Goal: Communication & Community: Answer question/provide support

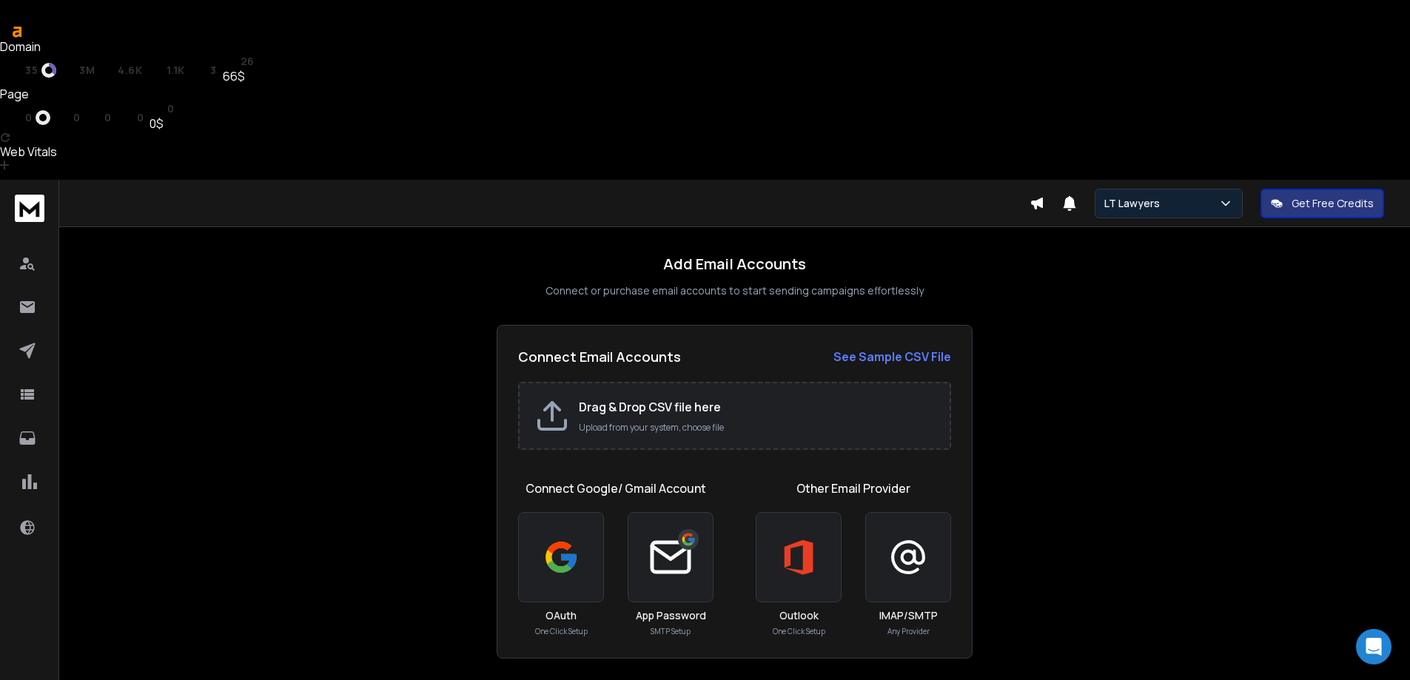
click at [1121, 196] on p "LT Lawyers" at bounding box center [1134, 203] width 61 height 15
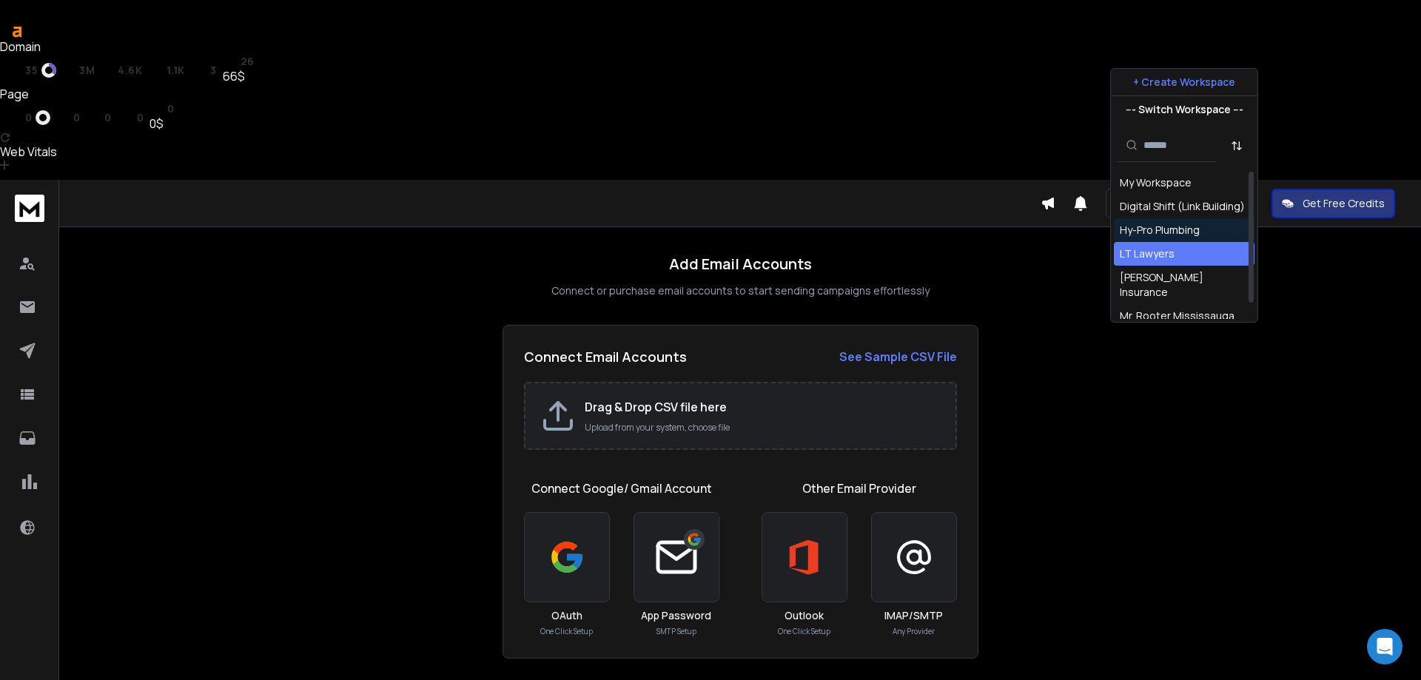
click at [1151, 232] on div "Hy-Pro Plumbing" at bounding box center [1160, 230] width 80 height 15
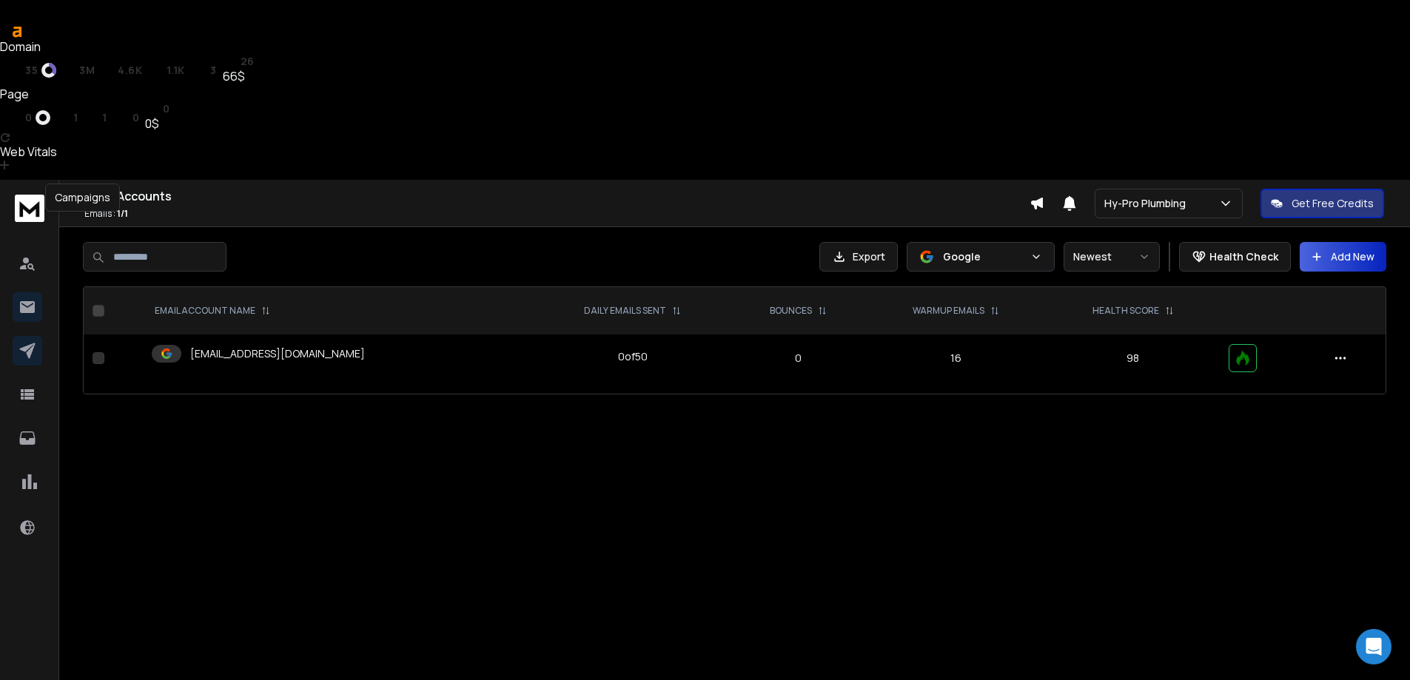
click at [27, 342] on icon at bounding box center [27, 351] width 18 height 18
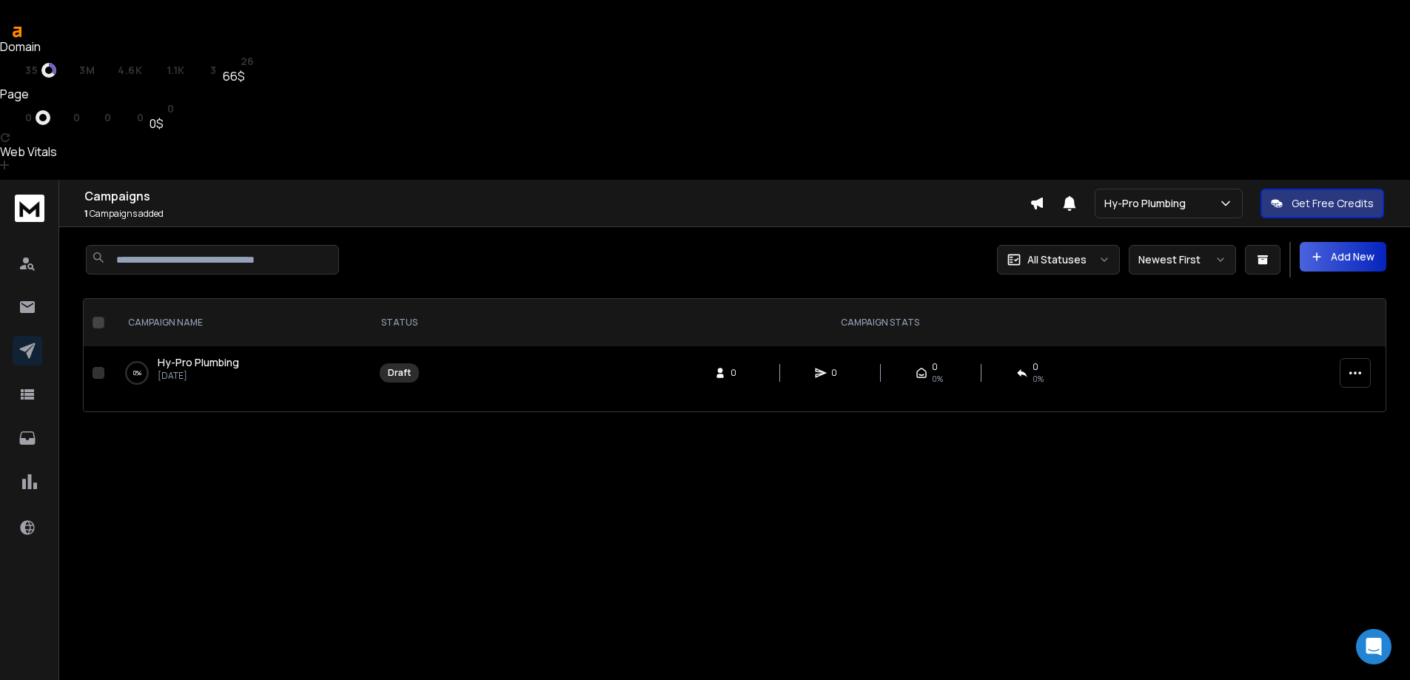
click at [1349, 371] on icon "button" at bounding box center [1355, 372] width 12 height 3
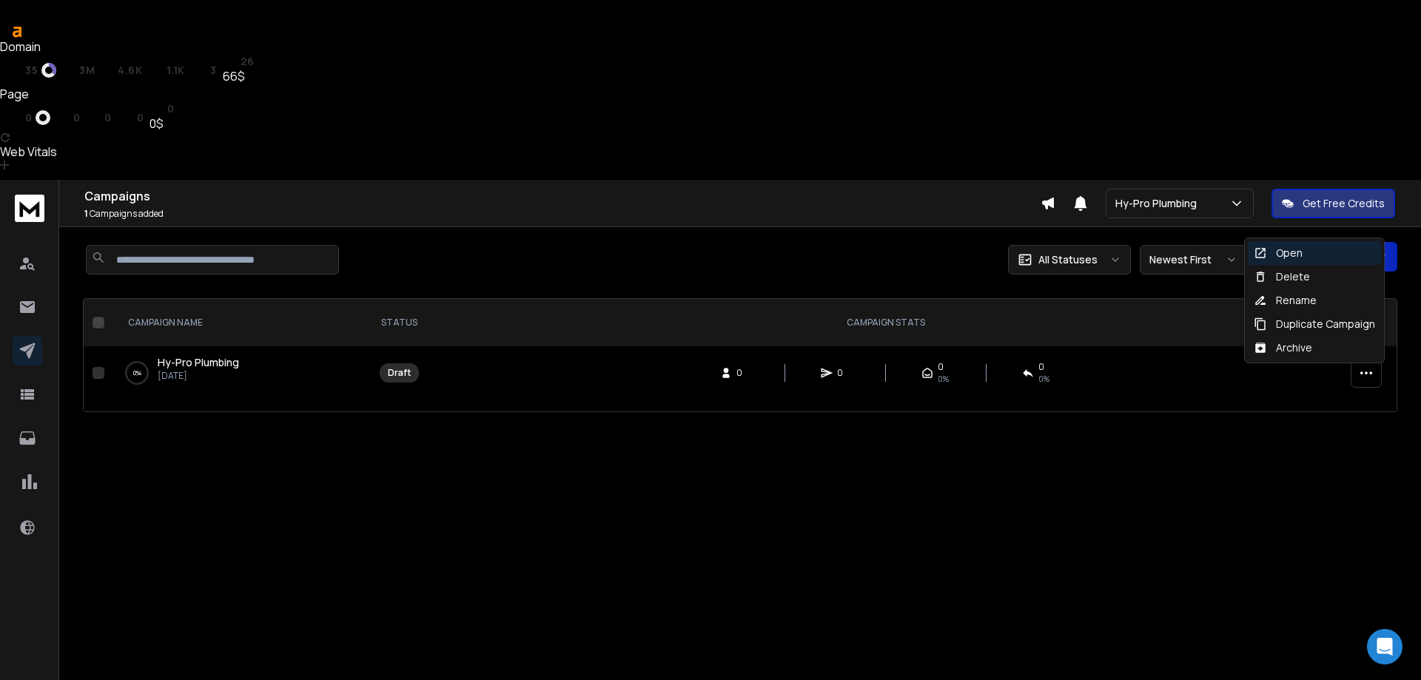
click at [1302, 249] on div "Open" at bounding box center [1314, 253] width 133 height 24
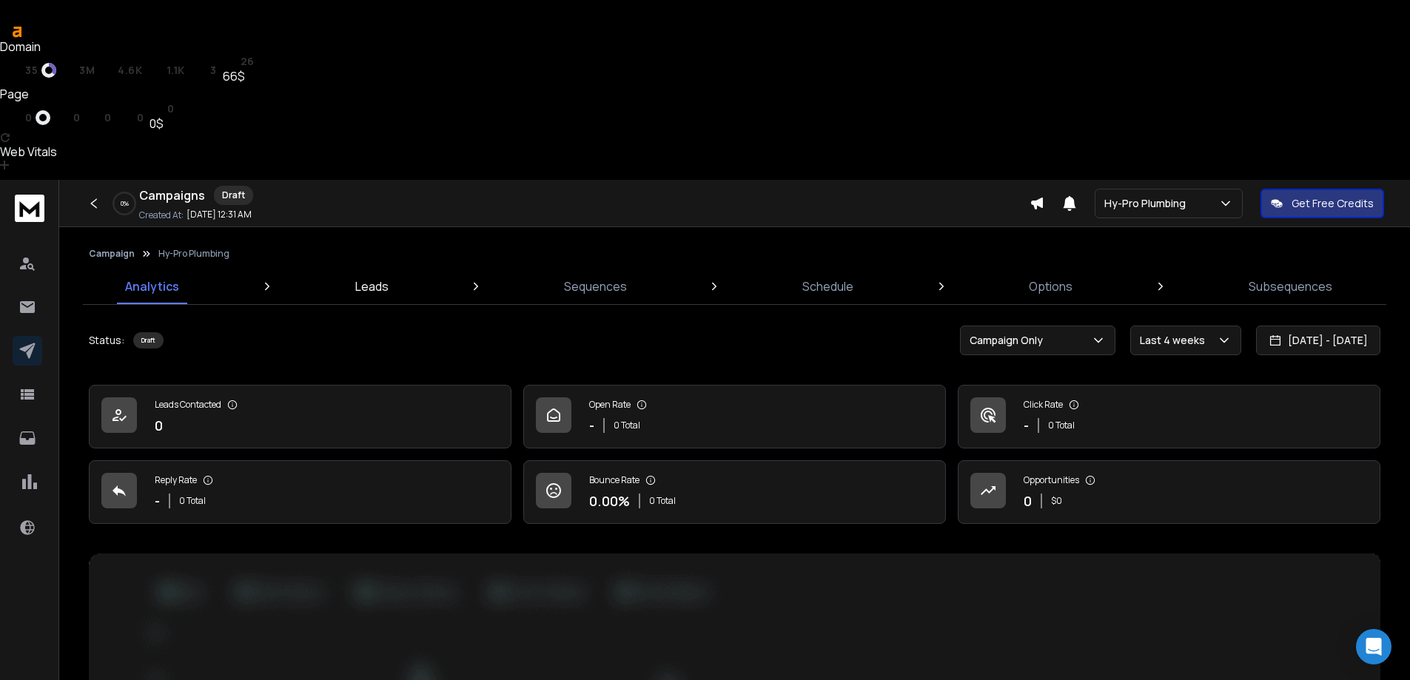
click at [379, 277] on p "Leads" at bounding box center [371, 286] width 33 height 18
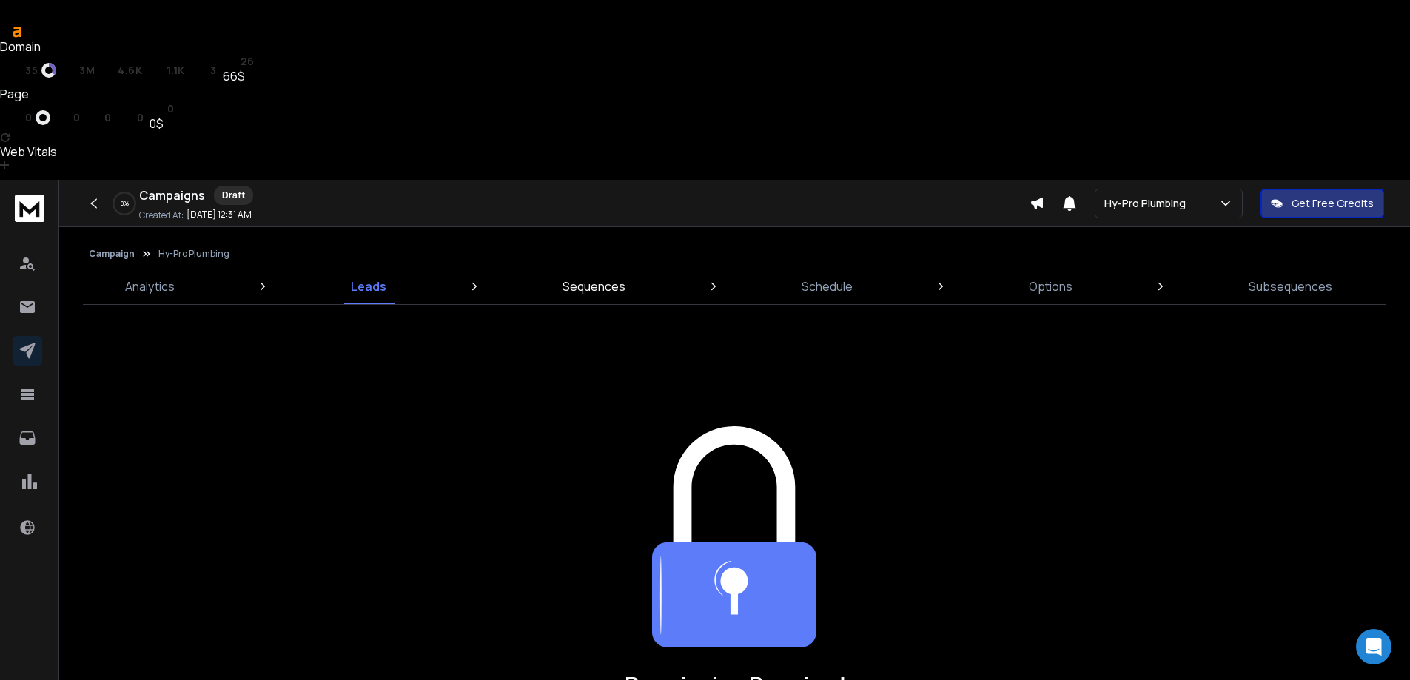
click at [561, 269] on link "Sequences" at bounding box center [593, 287] width 81 height 36
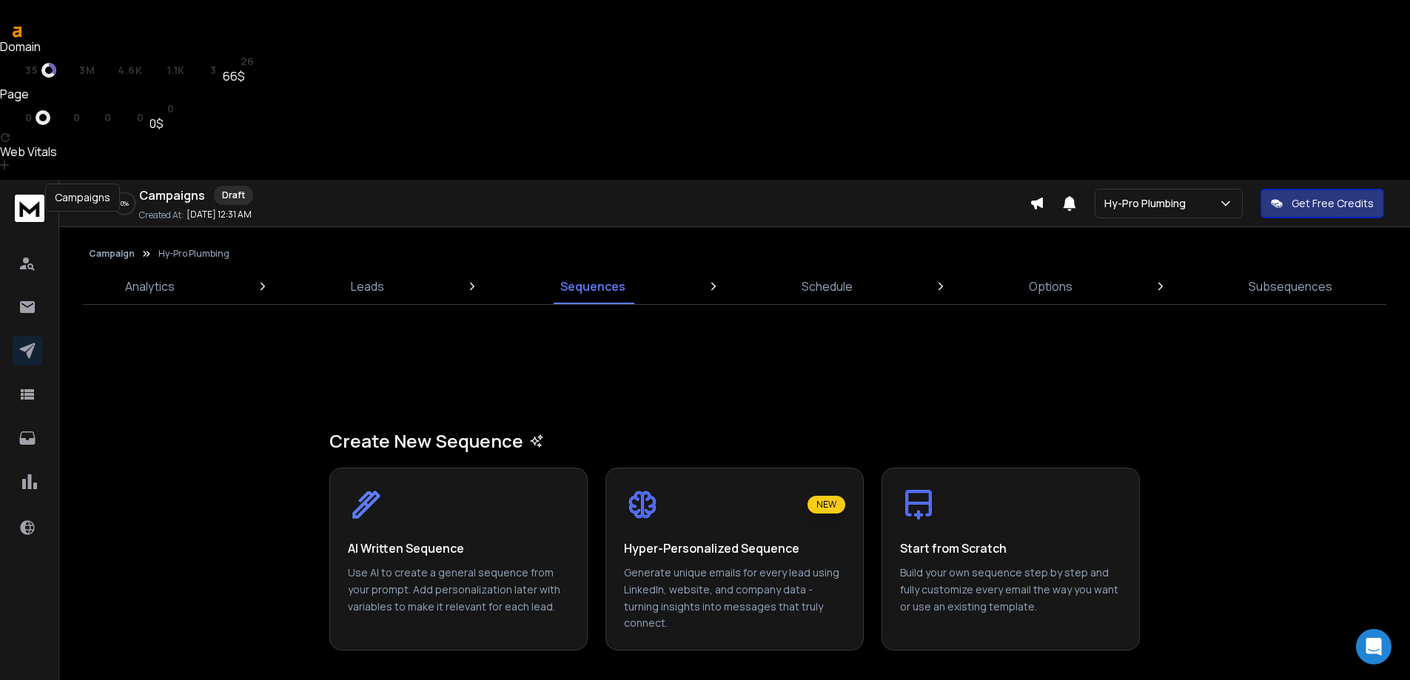
drag, startPoint x: 23, startPoint y: 200, endPoint x: 52, endPoint y: 191, distance: 30.2
click at [24, 342] on icon at bounding box center [27, 351] width 18 height 18
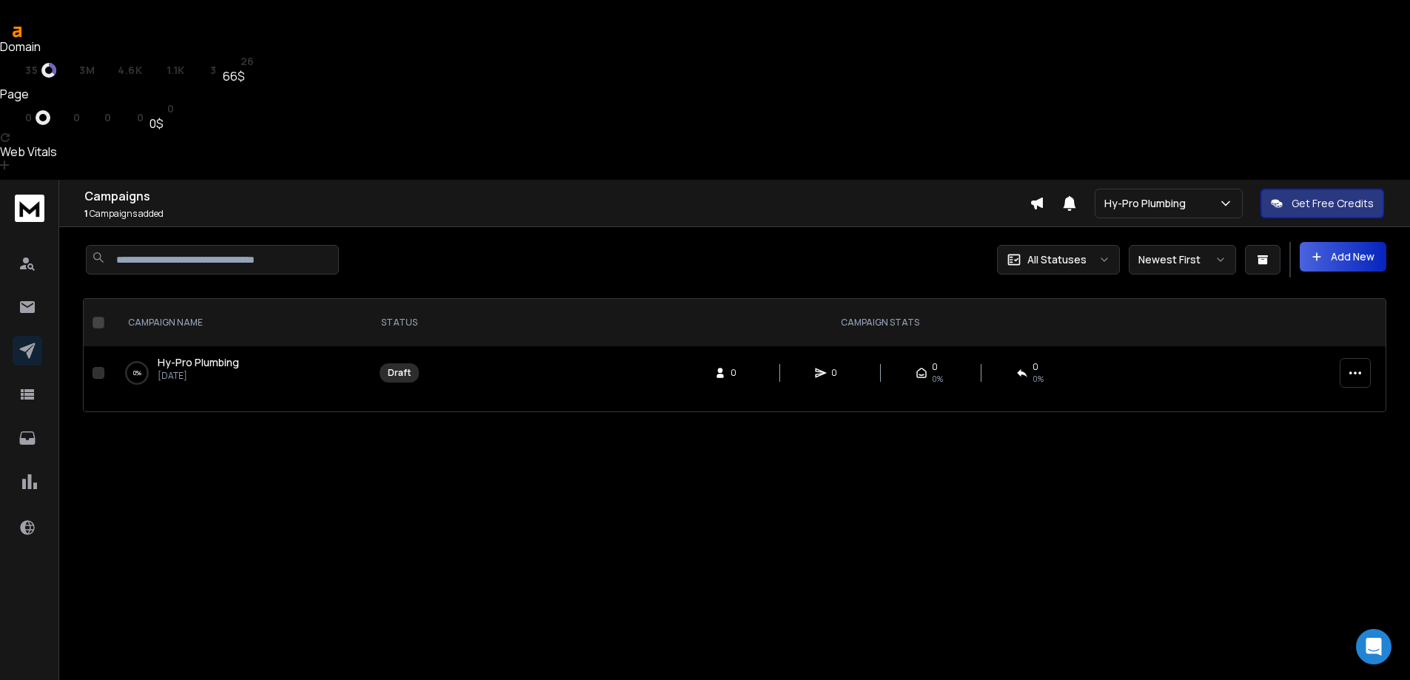
click at [1359, 371] on icon "button" at bounding box center [1355, 372] width 12 height 3
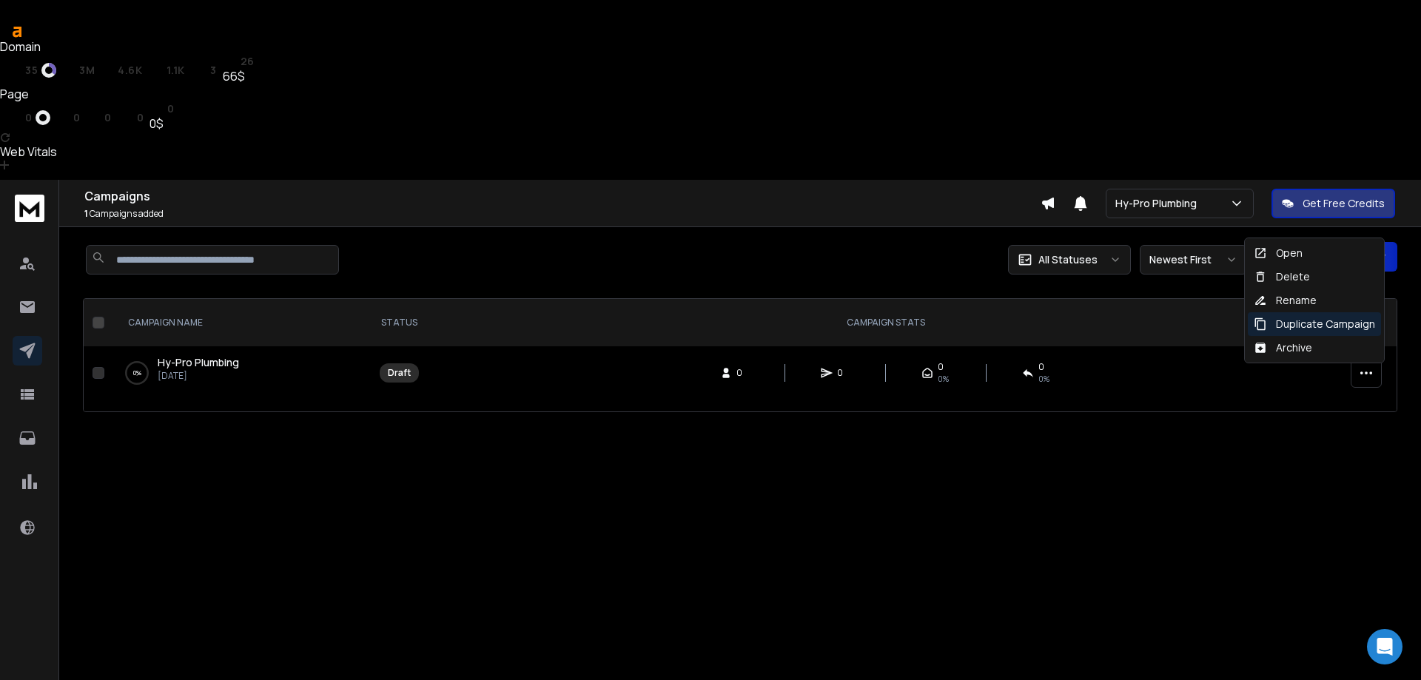
click at [1302, 322] on div "Duplicate Campaign" at bounding box center [1313, 324] width 121 height 15
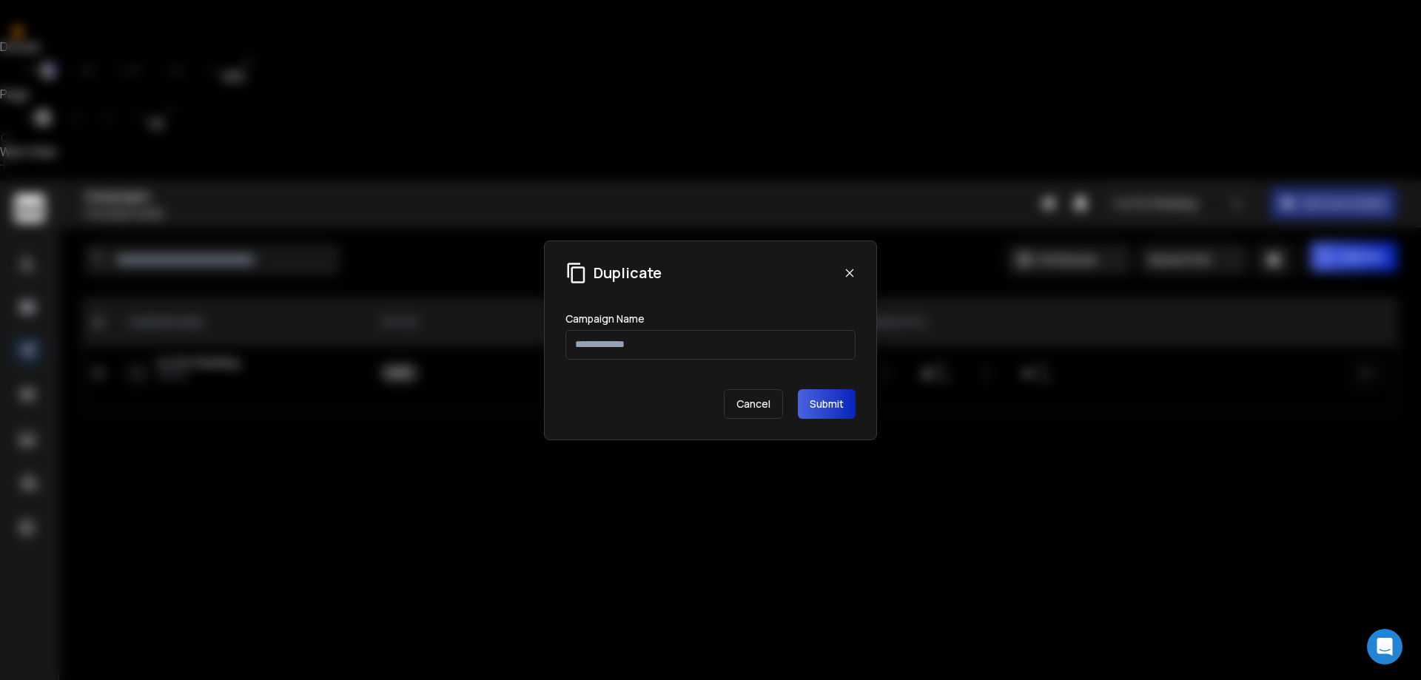
click at [610, 351] on input "text" at bounding box center [710, 345] width 290 height 30
type input "**********"
click at [844, 405] on button "Submit" at bounding box center [827, 404] width 58 height 30
click at [813, 401] on button "Submit" at bounding box center [827, 404] width 58 height 30
click at [844, 273] on icon at bounding box center [850, 273] width 12 height 12
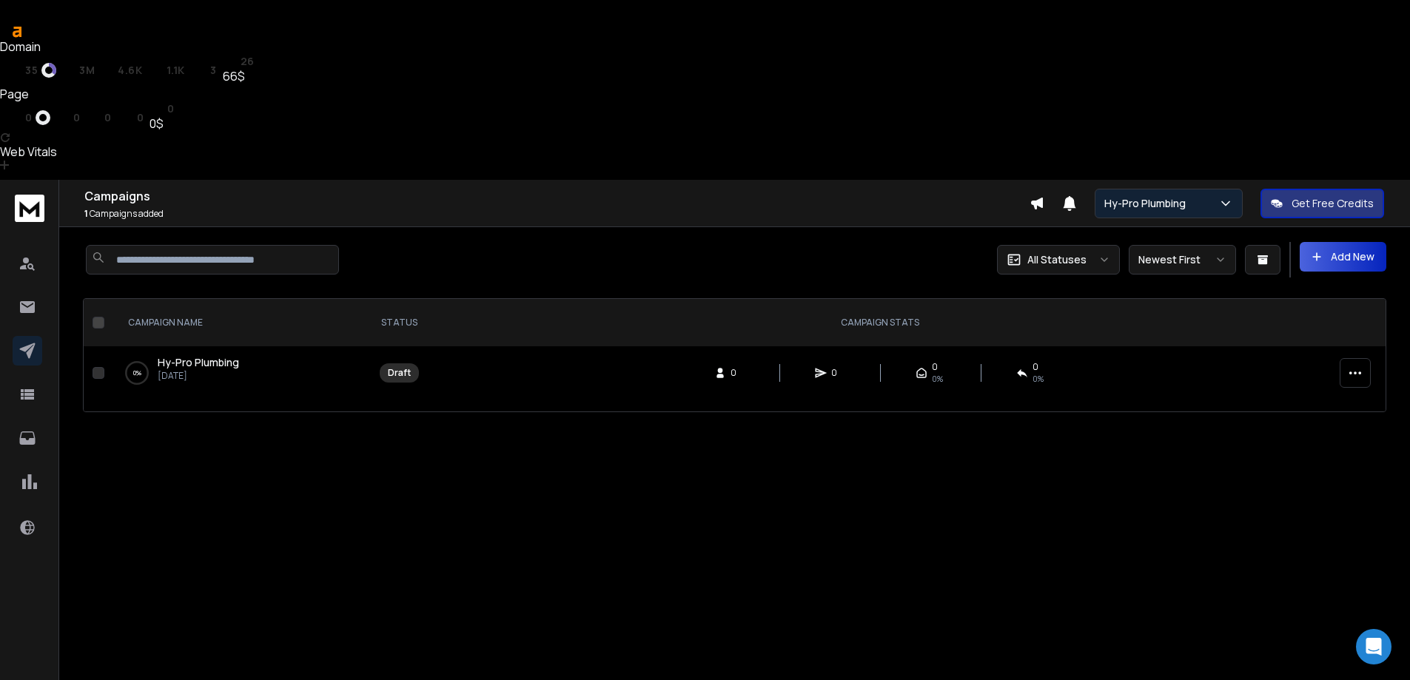
click at [1136, 196] on p "Hy-Pro Plumbing" at bounding box center [1147, 203] width 87 height 15
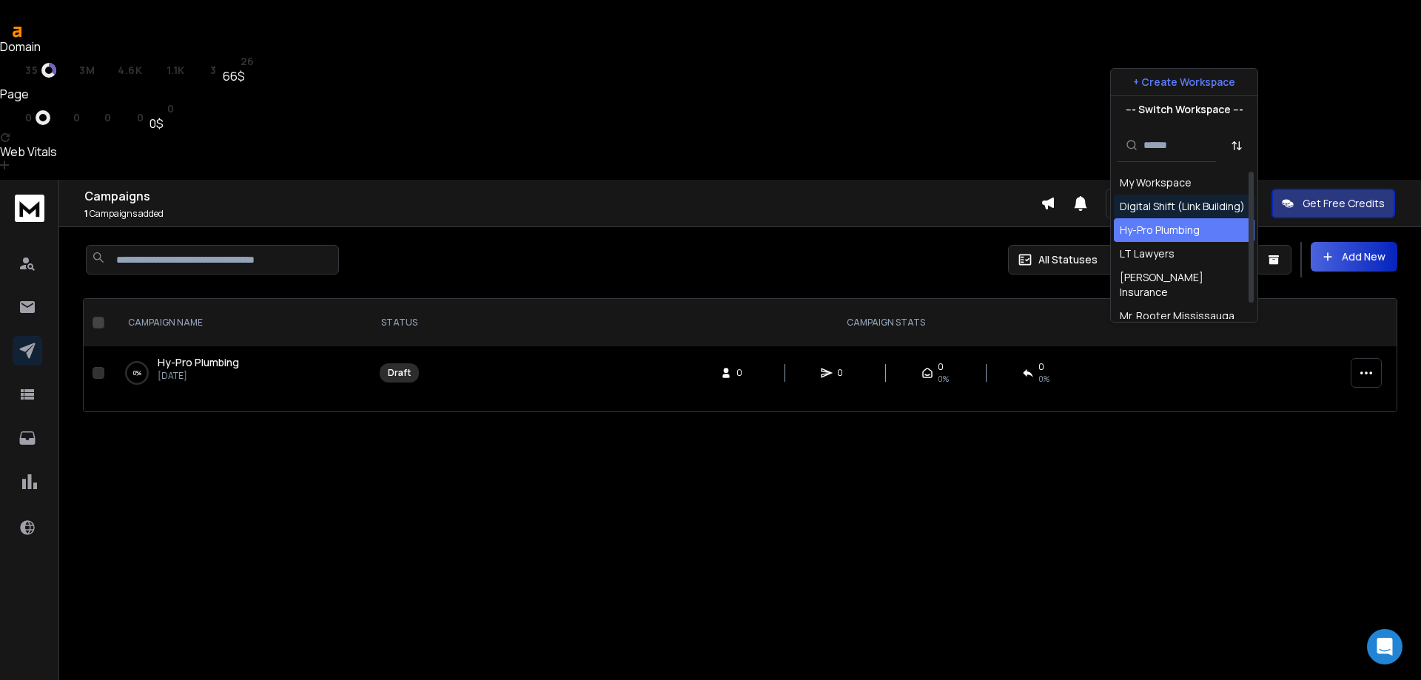
click at [1153, 204] on div "Digital Shift (Link Building)" at bounding box center [1182, 206] width 125 height 15
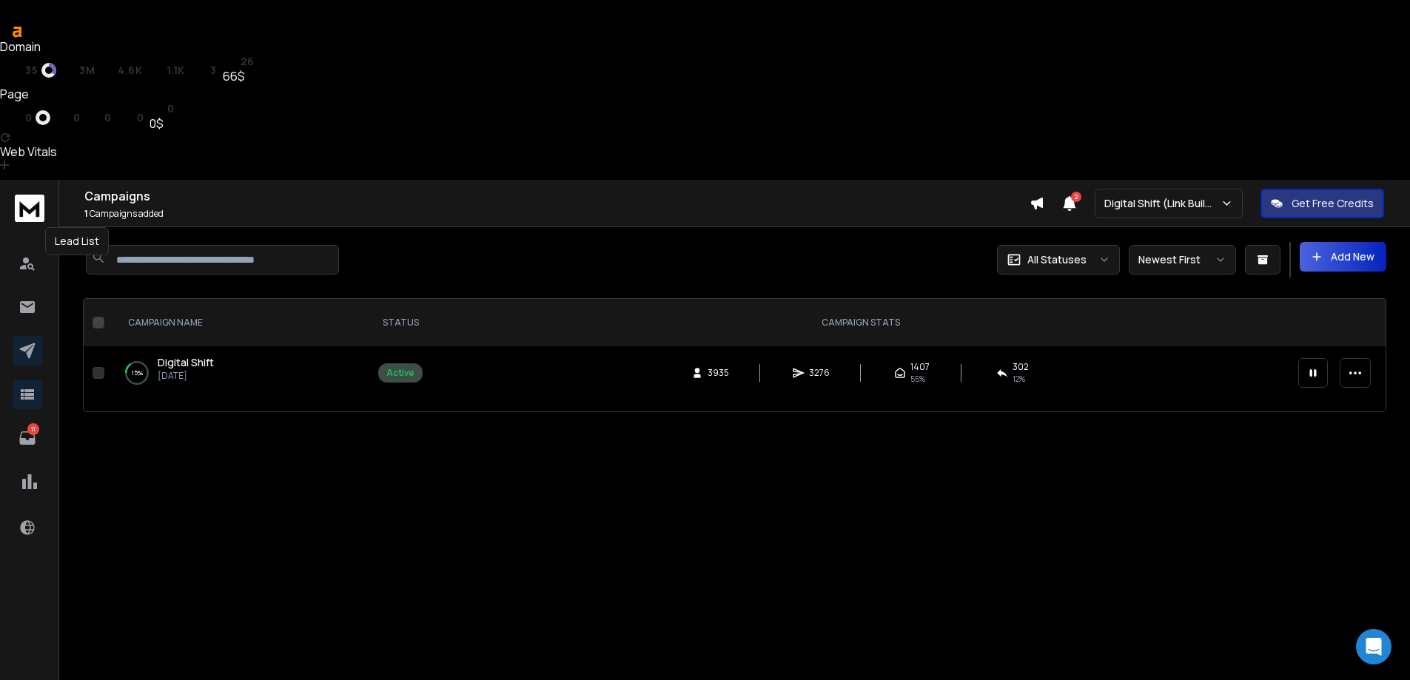
click at [24, 386] on icon at bounding box center [27, 395] width 18 height 18
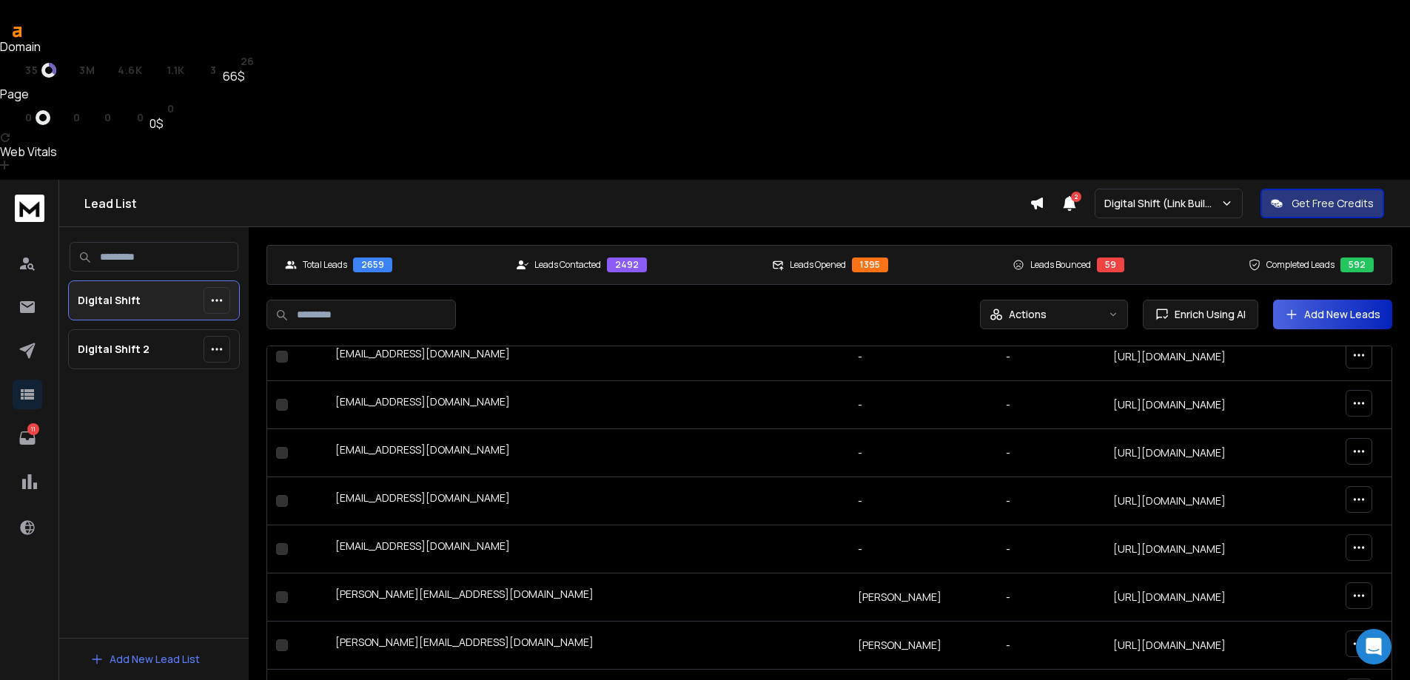
scroll to position [1368, 0]
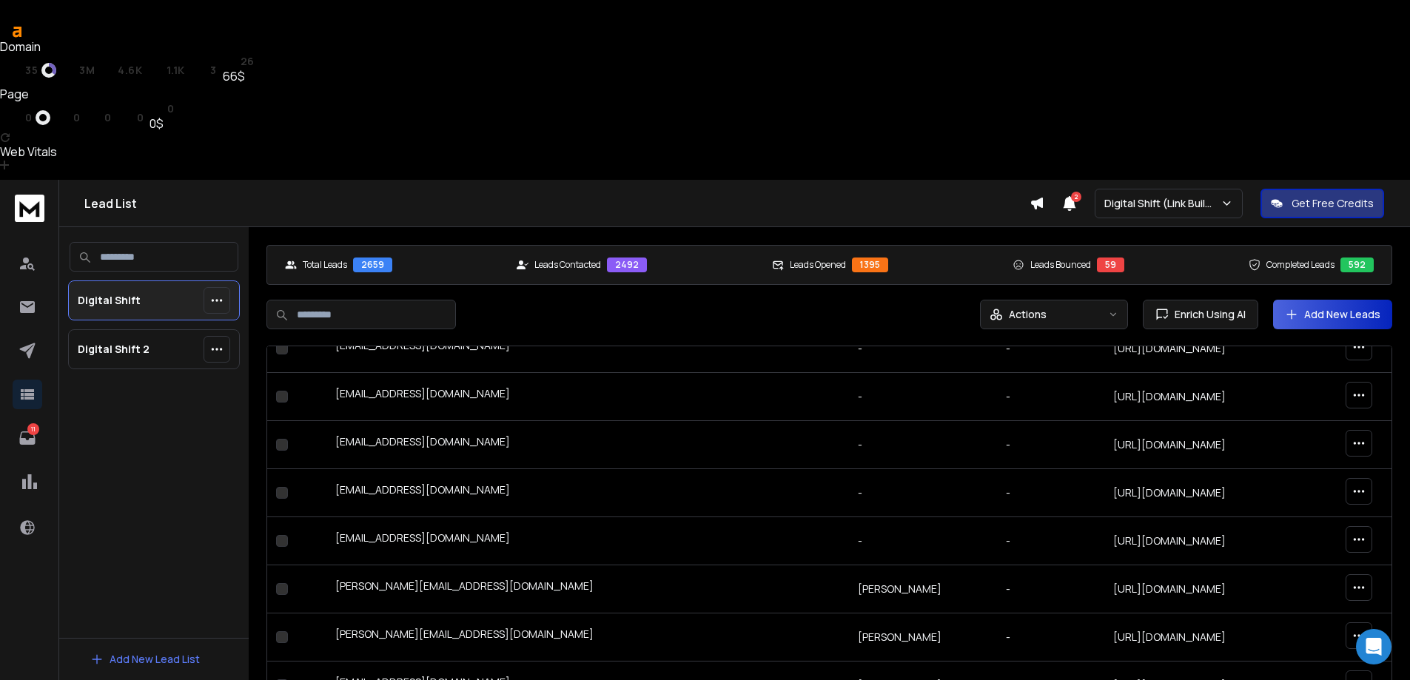
click at [167, 494] on div "Digital Shift Digital Shift 2" at bounding box center [153, 540] width 189 height 520
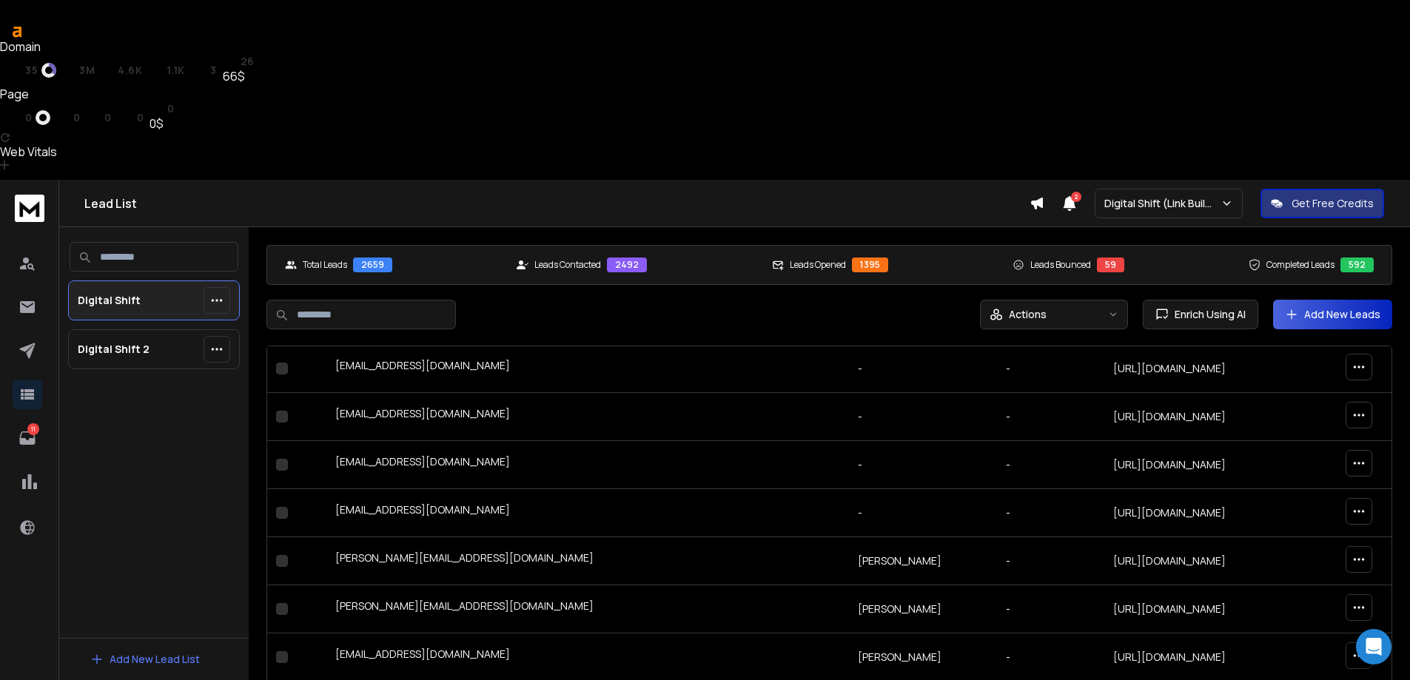
scroll to position [1535, 0]
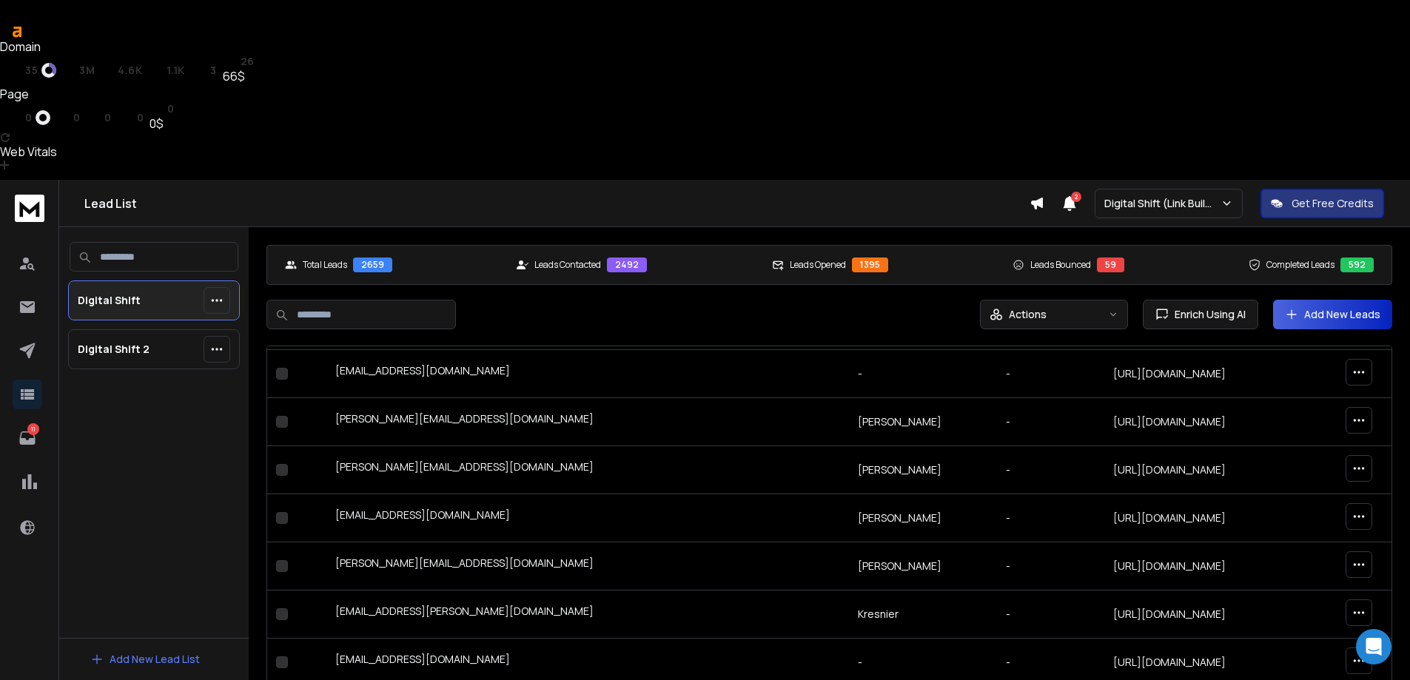
click at [167, 494] on div "Digital Shift Digital Shift 2" at bounding box center [153, 540] width 189 height 520
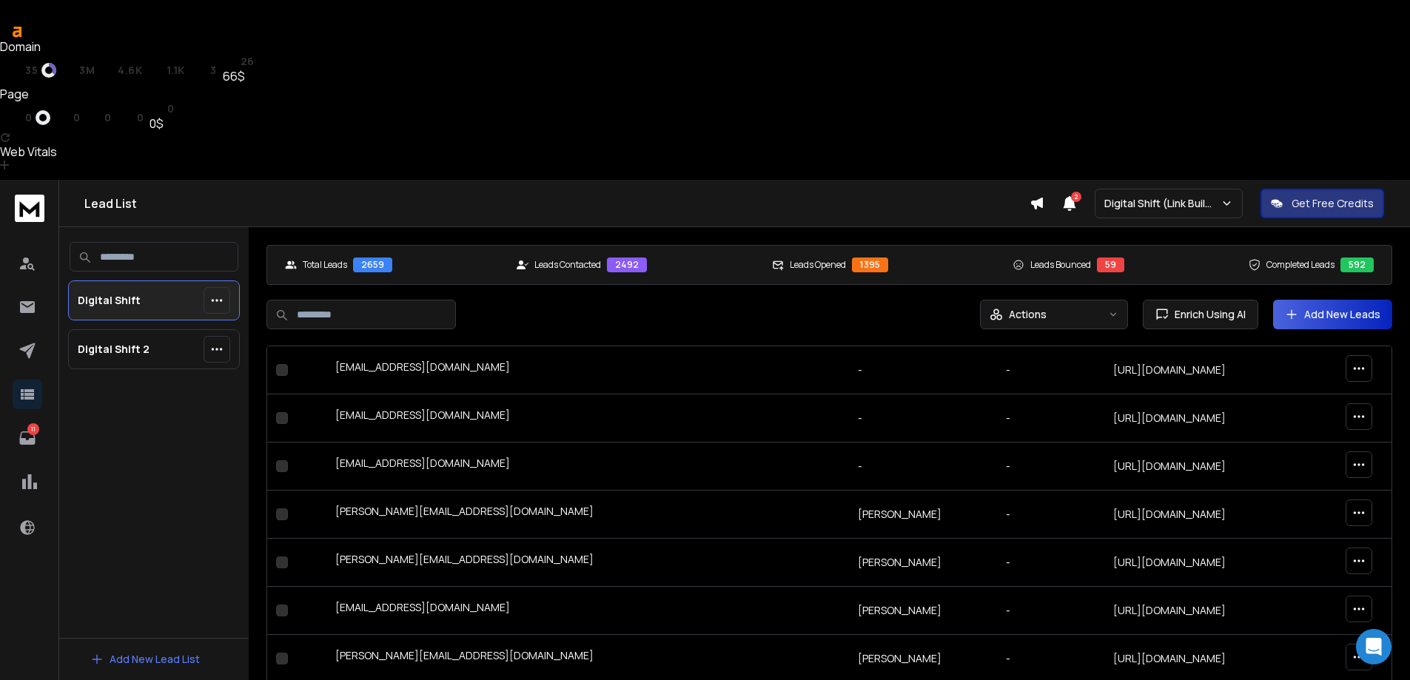
scroll to position [1451, 0]
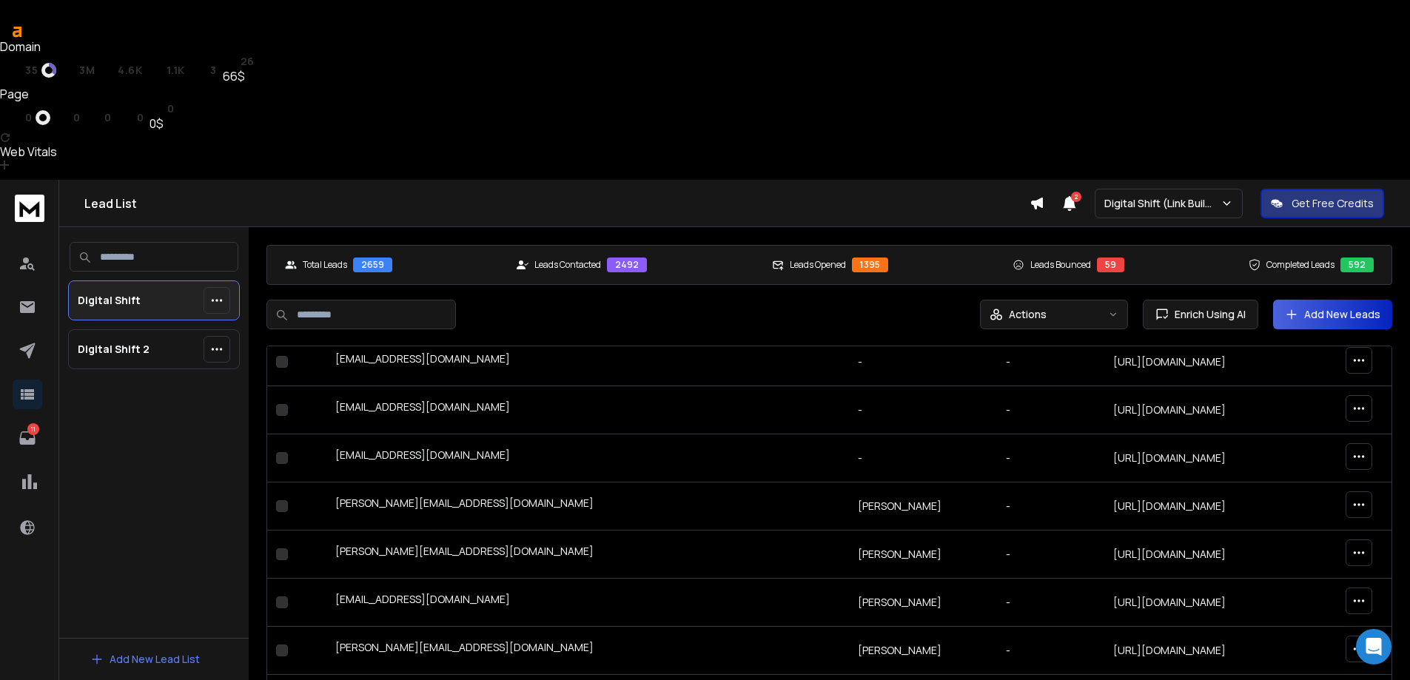
click at [167, 494] on div "Digital Shift Digital Shift 2" at bounding box center [153, 540] width 189 height 520
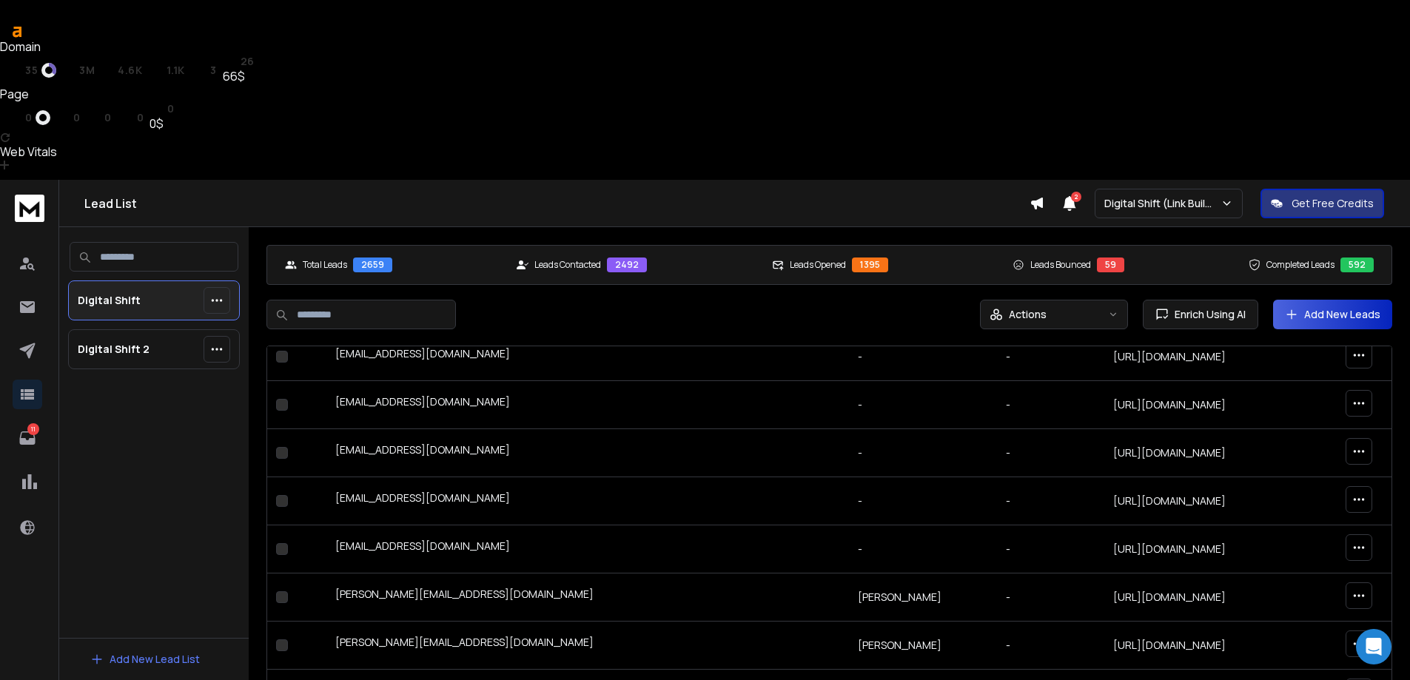
scroll to position [1368, 0]
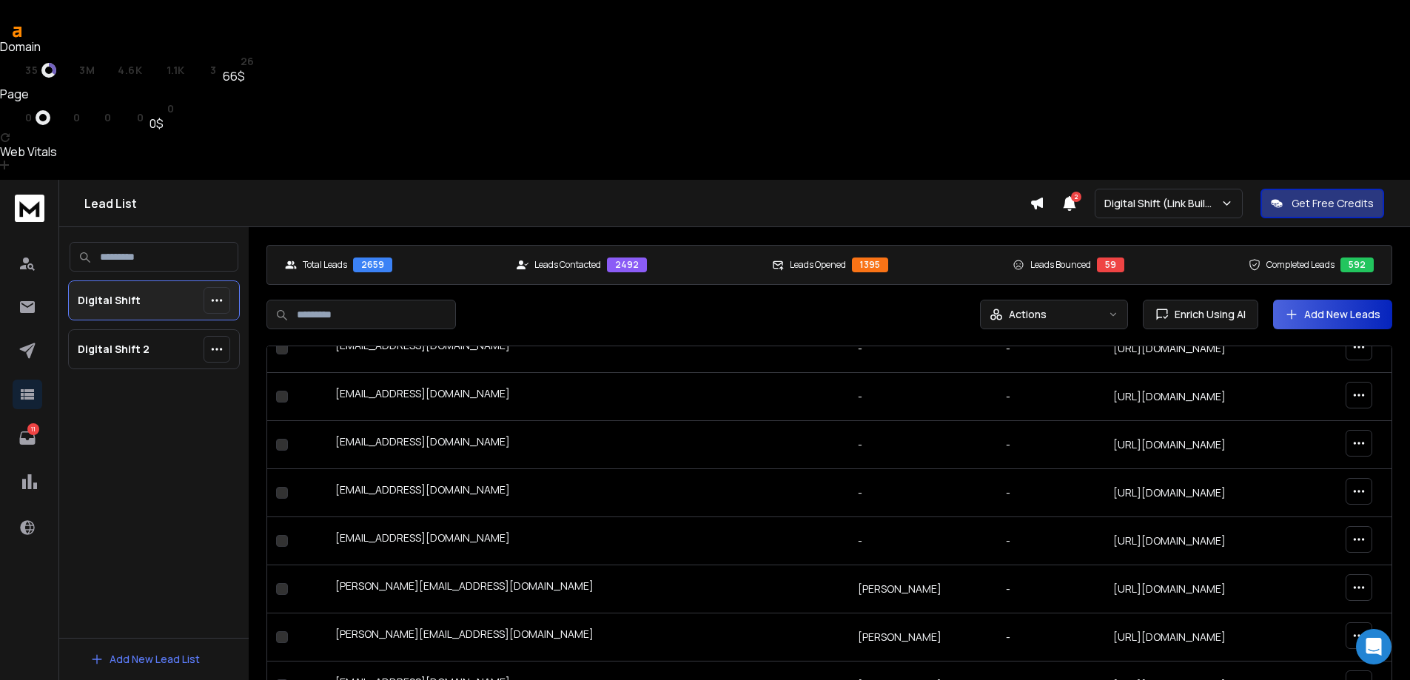
click at [167, 494] on div "Digital Shift Digital Shift 2" at bounding box center [153, 540] width 189 height 520
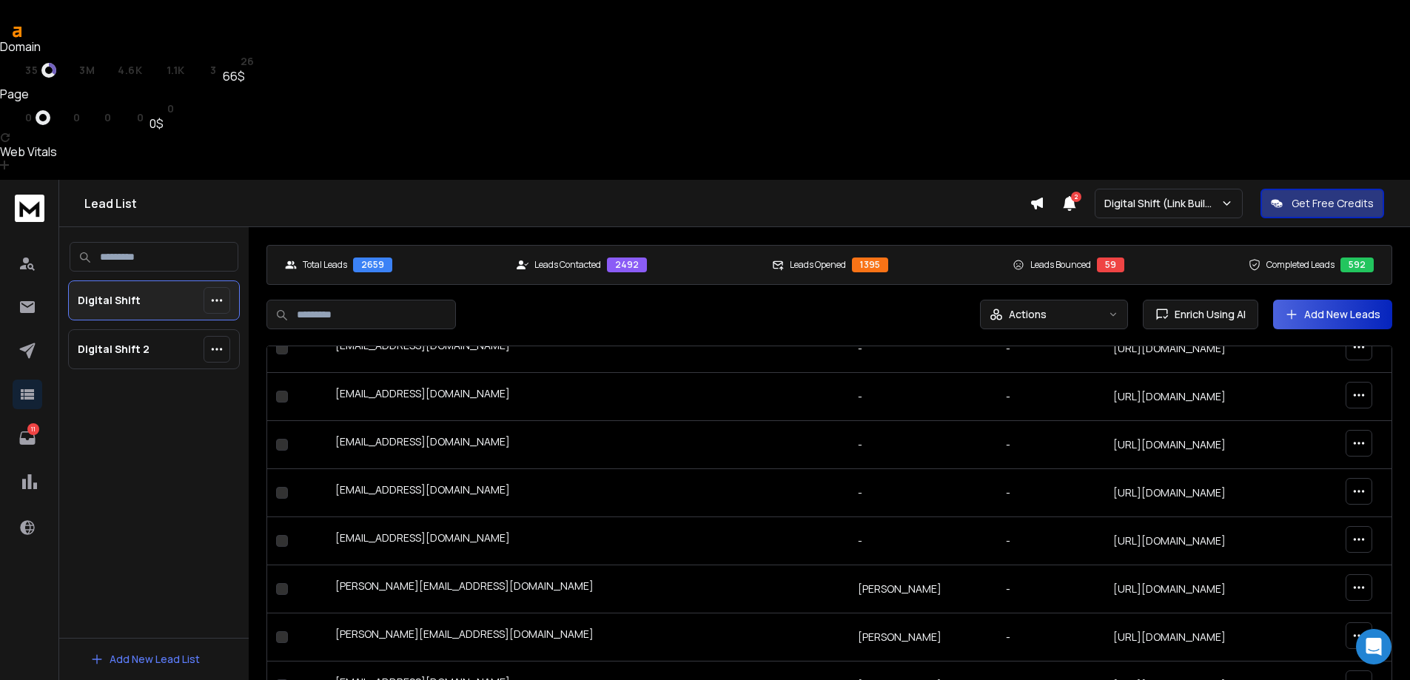
click at [167, 494] on div "Digital Shift Digital Shift 2" at bounding box center [153, 540] width 189 height 520
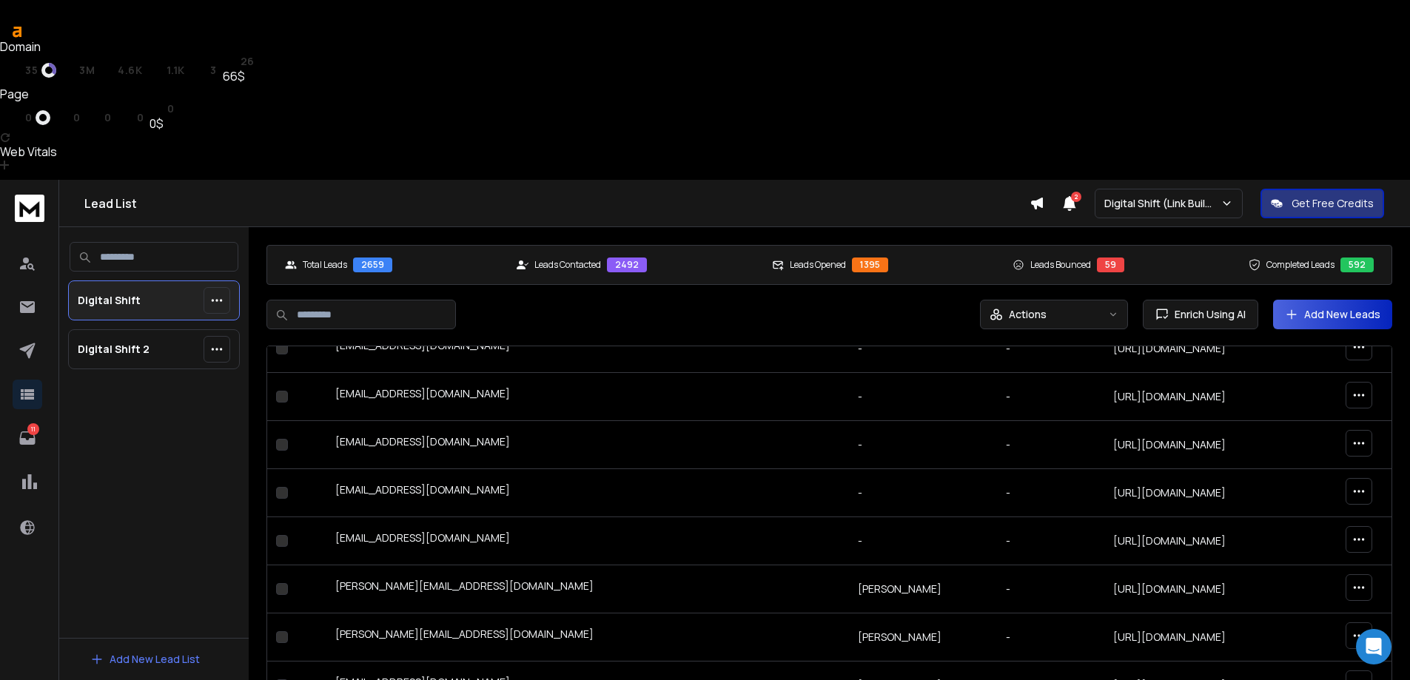
click at [167, 494] on div "Digital Shift Digital Shift 2" at bounding box center [153, 540] width 189 height 520
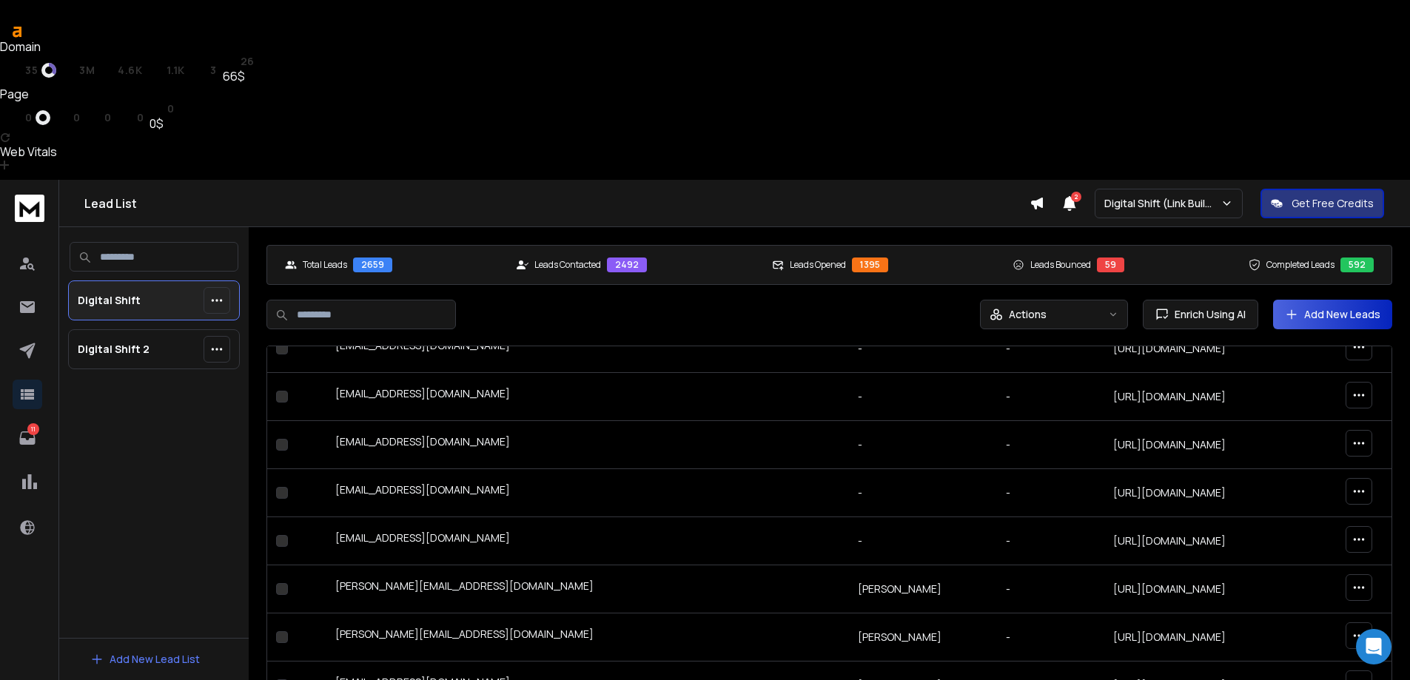
click at [167, 494] on div "Digital Shift Digital Shift 2" at bounding box center [153, 540] width 189 height 520
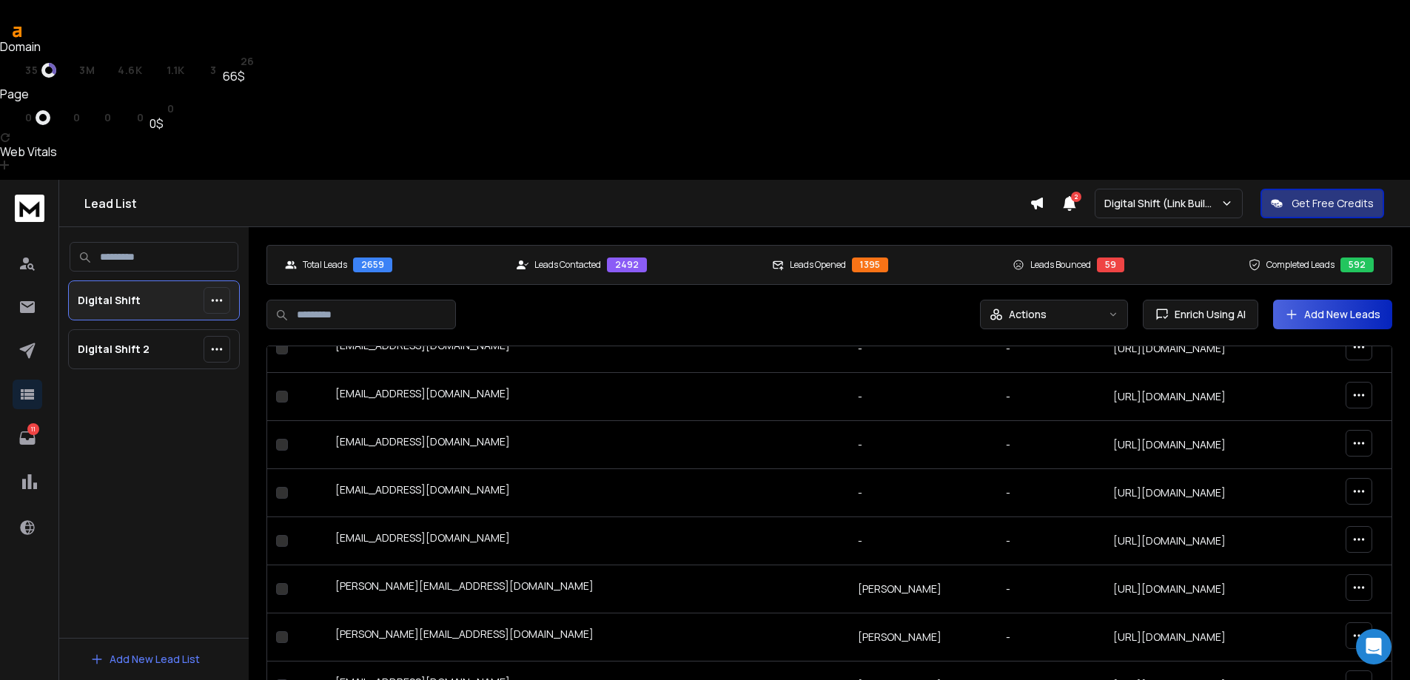
click at [167, 494] on div "Digital Shift Digital Shift 2" at bounding box center [153, 540] width 189 height 520
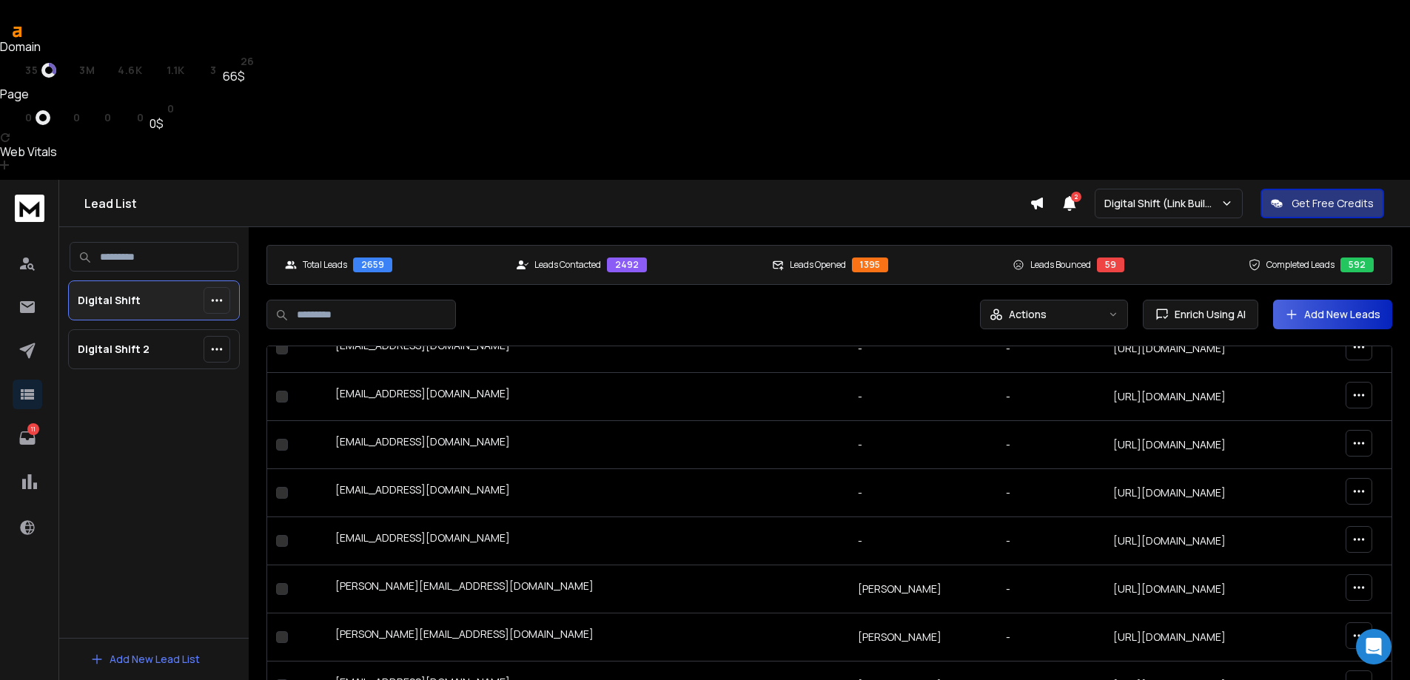
click at [167, 494] on div "Digital Shift Digital Shift 2" at bounding box center [153, 540] width 189 height 520
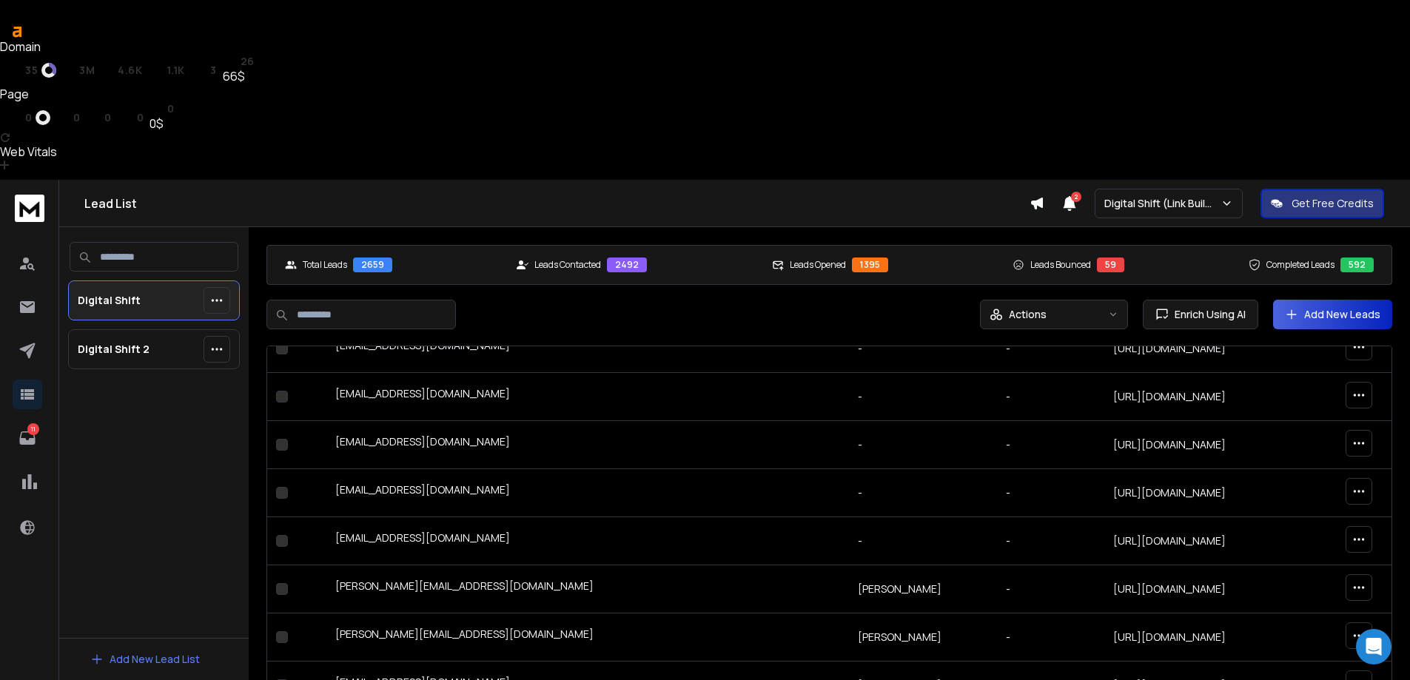
click at [167, 494] on div "Digital Shift Digital Shift 2" at bounding box center [153, 540] width 189 height 520
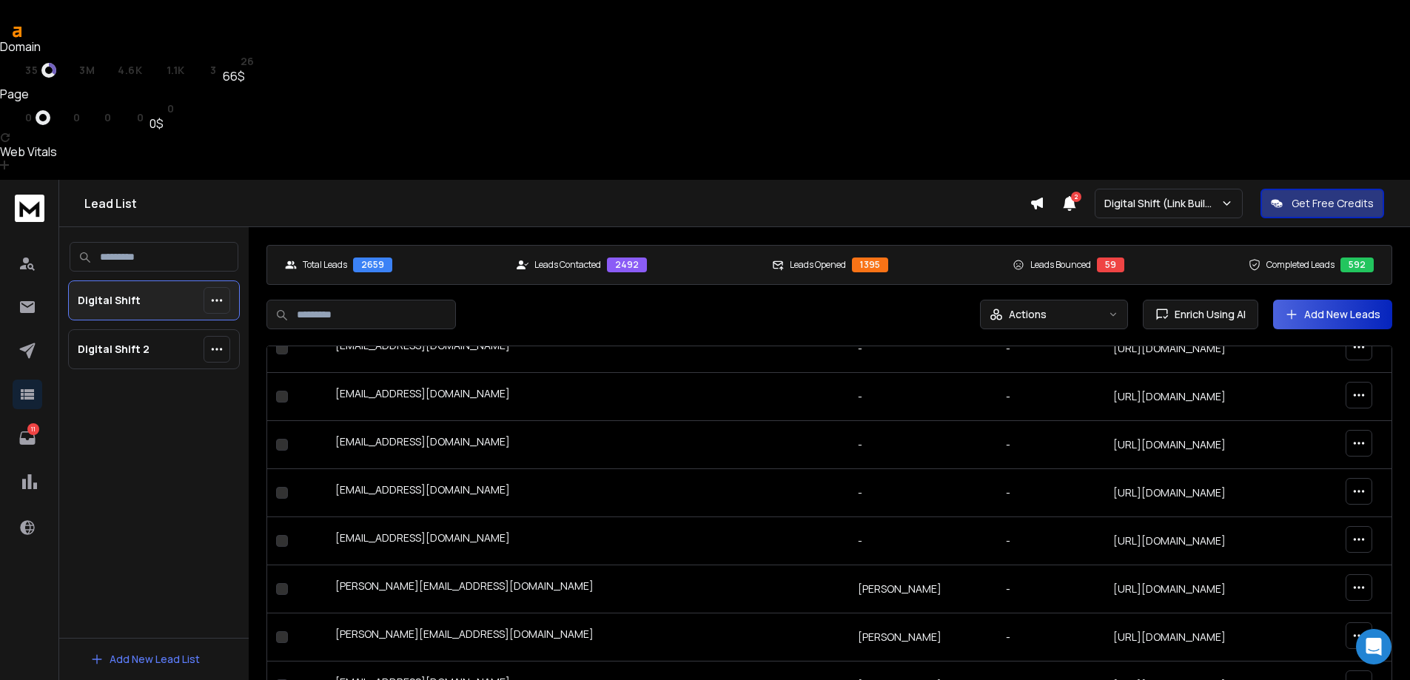
click at [167, 494] on div "Digital Shift Digital Shift 2" at bounding box center [153, 540] width 189 height 520
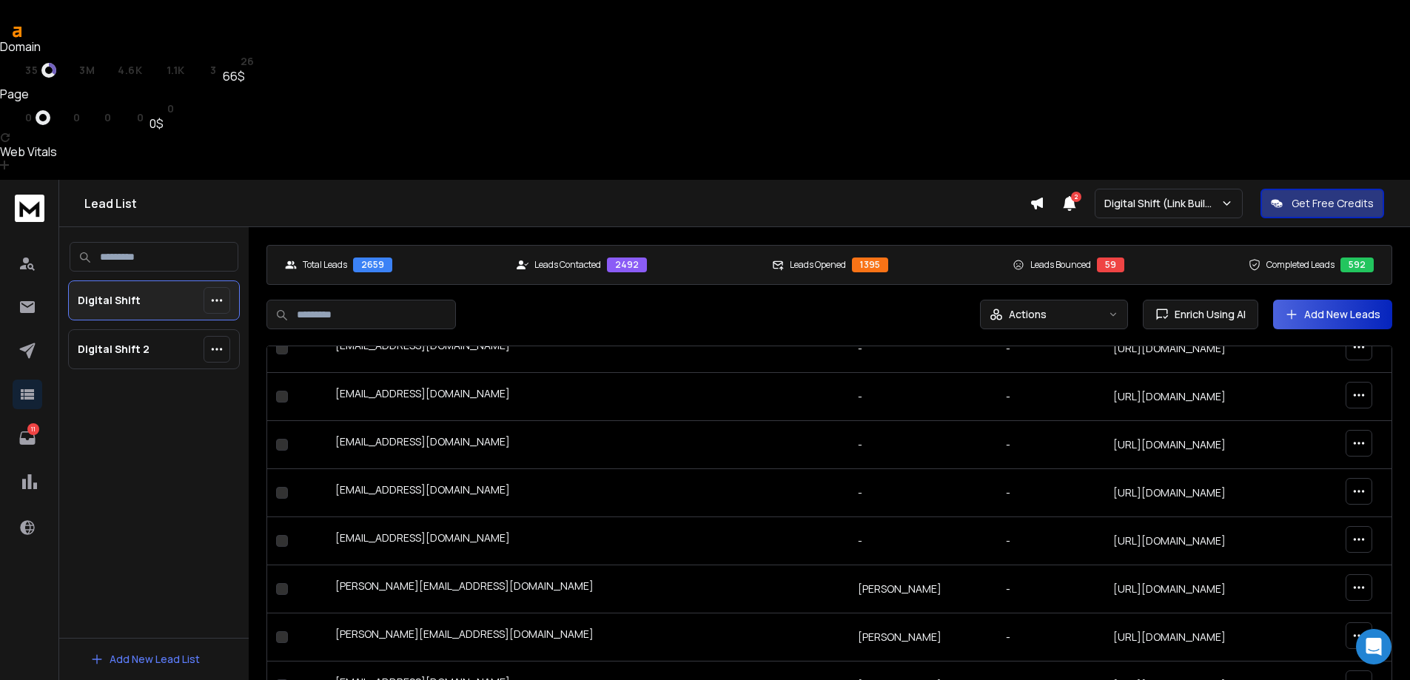
click at [167, 494] on div "Digital Shift Digital Shift 2" at bounding box center [153, 540] width 189 height 520
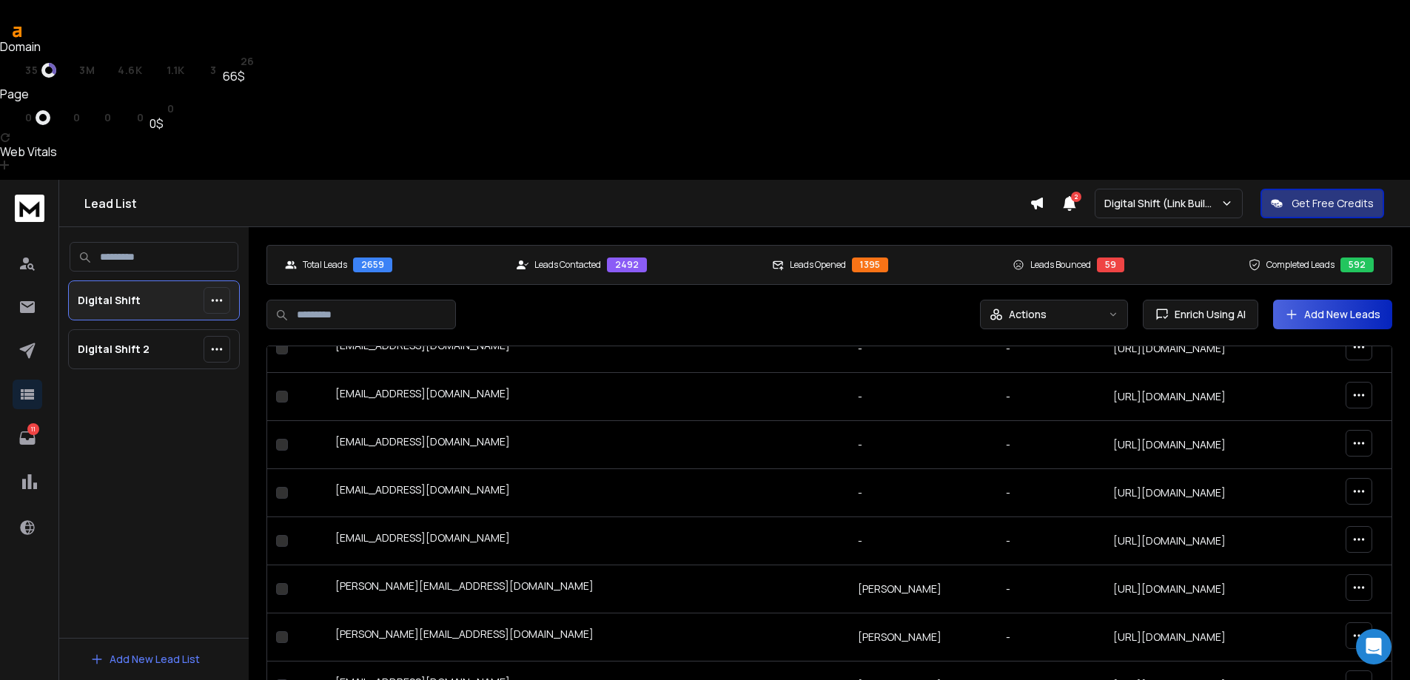
click at [167, 494] on div "Digital Shift Digital Shift 2" at bounding box center [153, 540] width 189 height 520
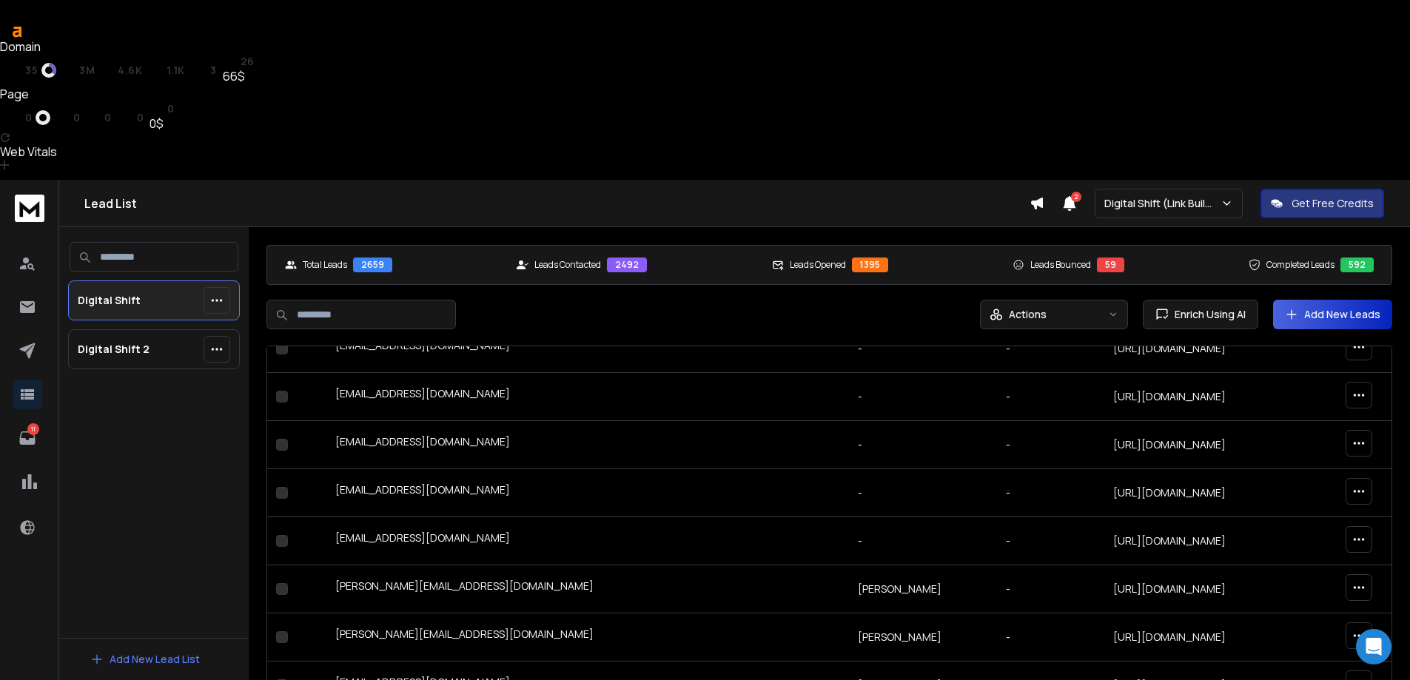
click at [167, 494] on div "Digital Shift Digital Shift 2" at bounding box center [153, 540] width 189 height 520
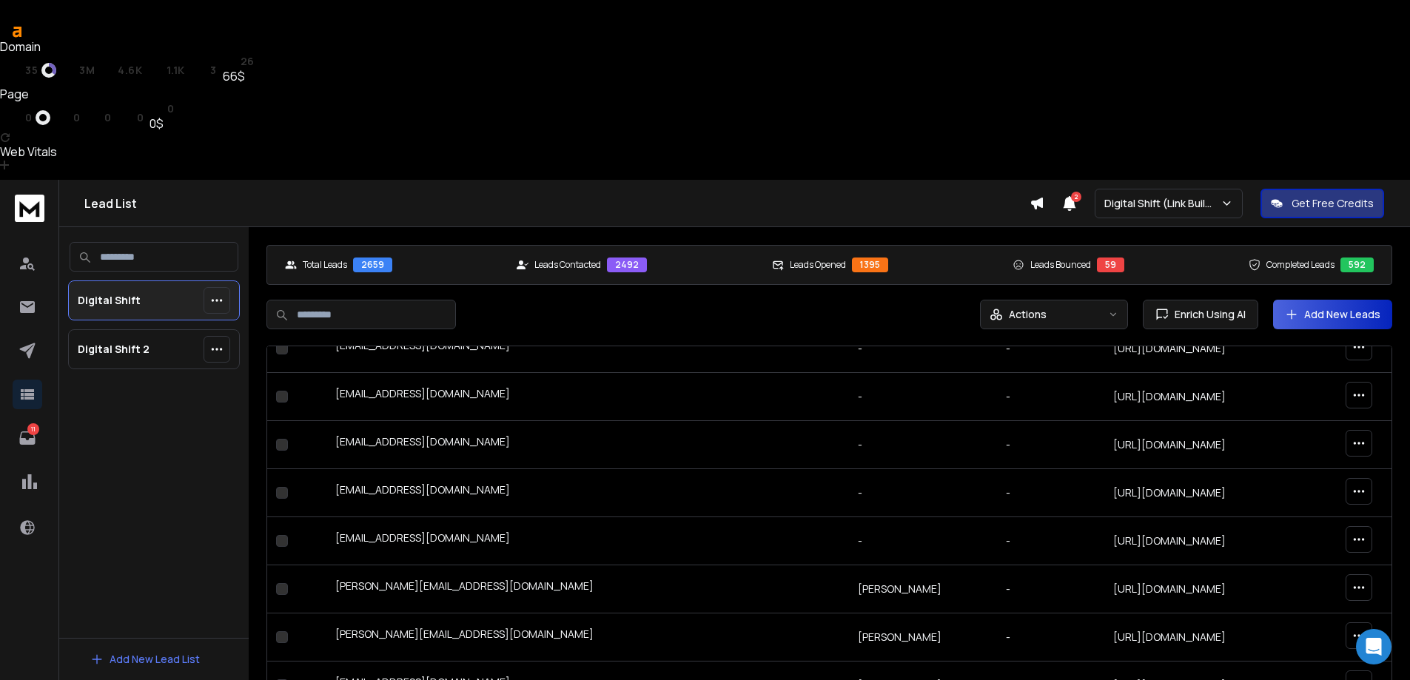
click at [167, 494] on div "Digital Shift Digital Shift 2" at bounding box center [153, 540] width 189 height 520
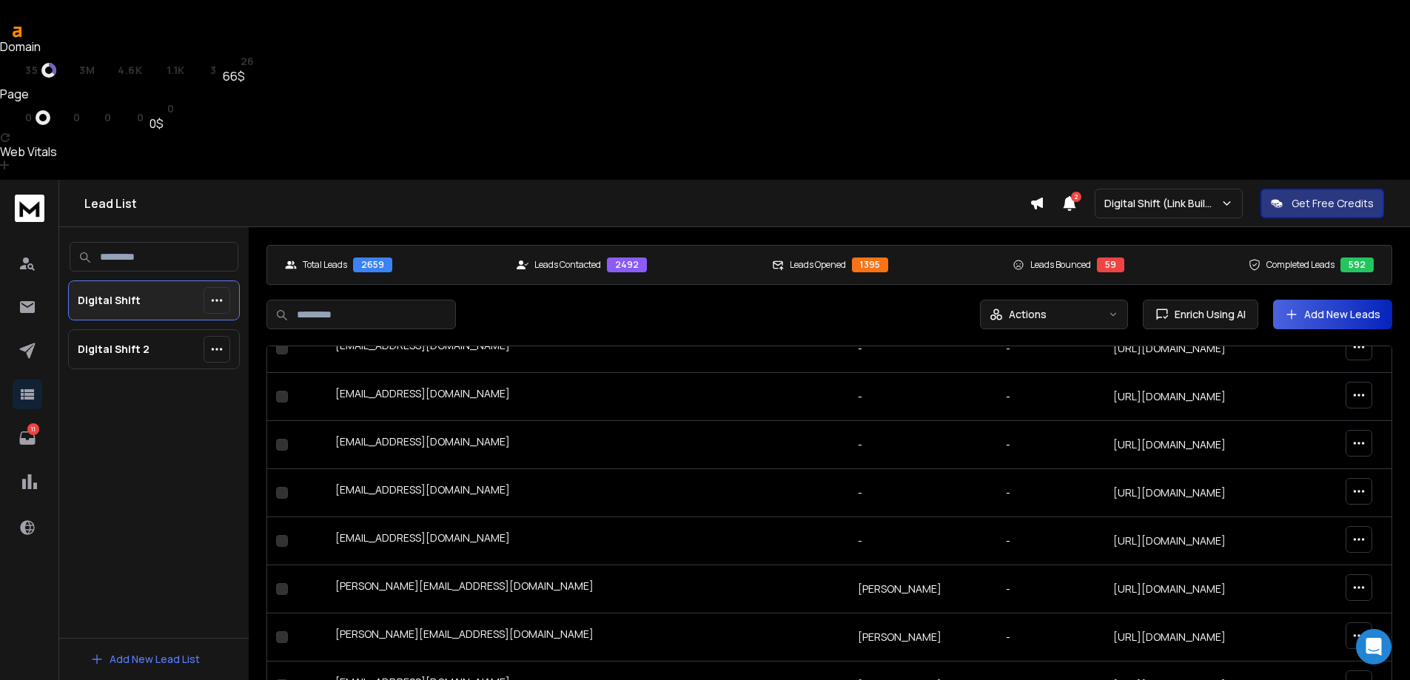
click at [167, 494] on div "Digital Shift Digital Shift 2" at bounding box center [153, 540] width 189 height 520
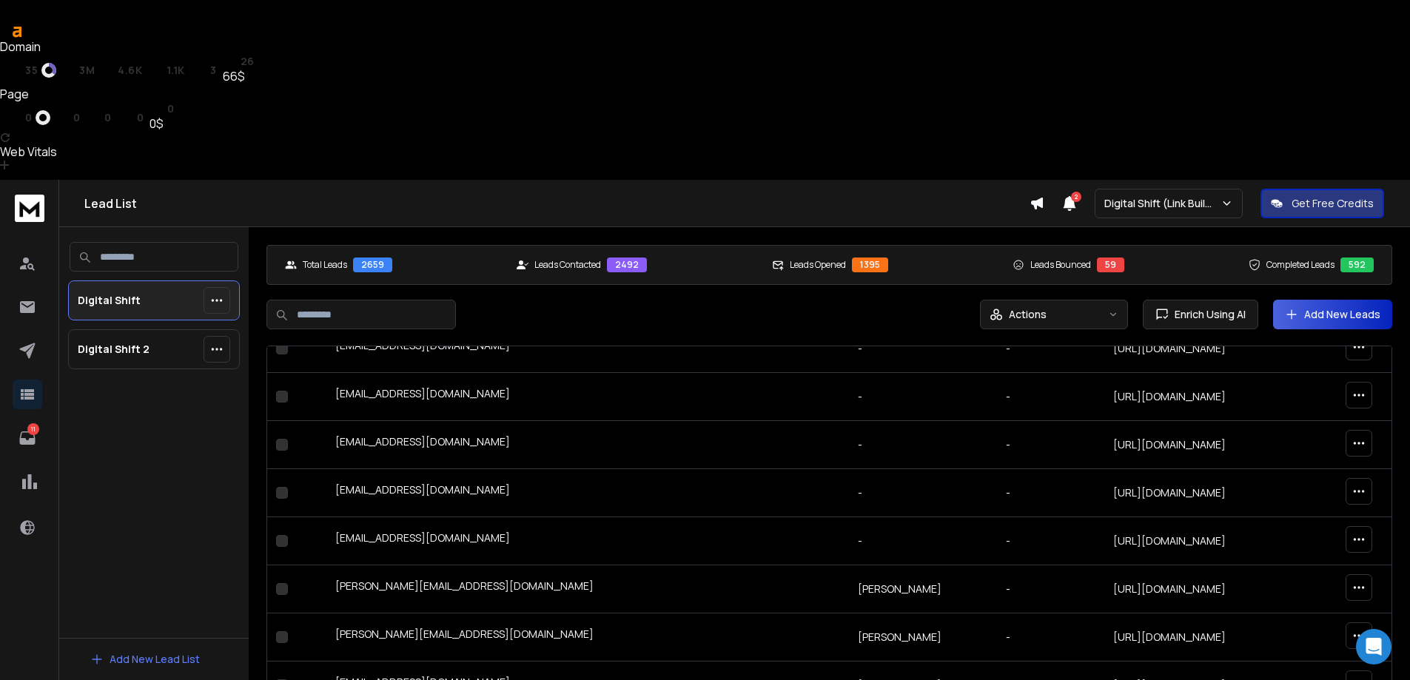
click at [167, 494] on div "Digital Shift Digital Shift 2" at bounding box center [153, 540] width 189 height 520
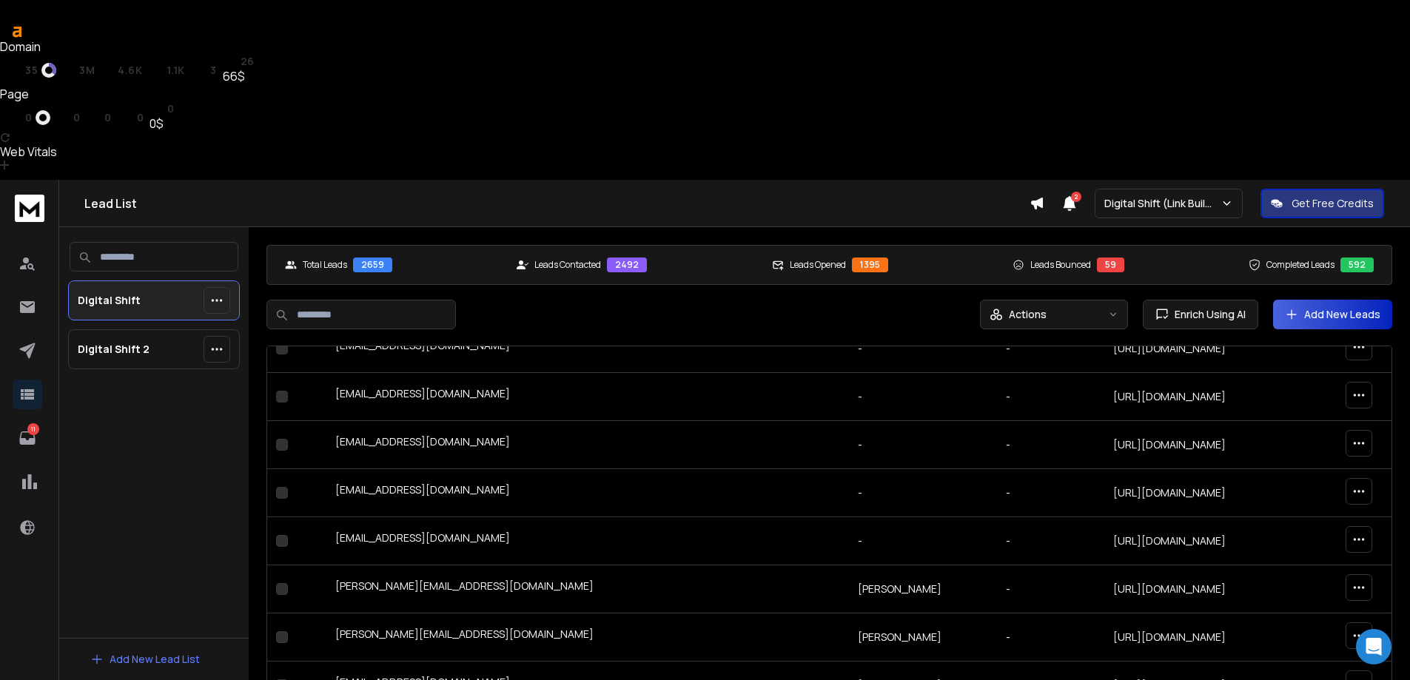
click at [167, 494] on div "Digital Shift Digital Shift 2" at bounding box center [153, 540] width 189 height 520
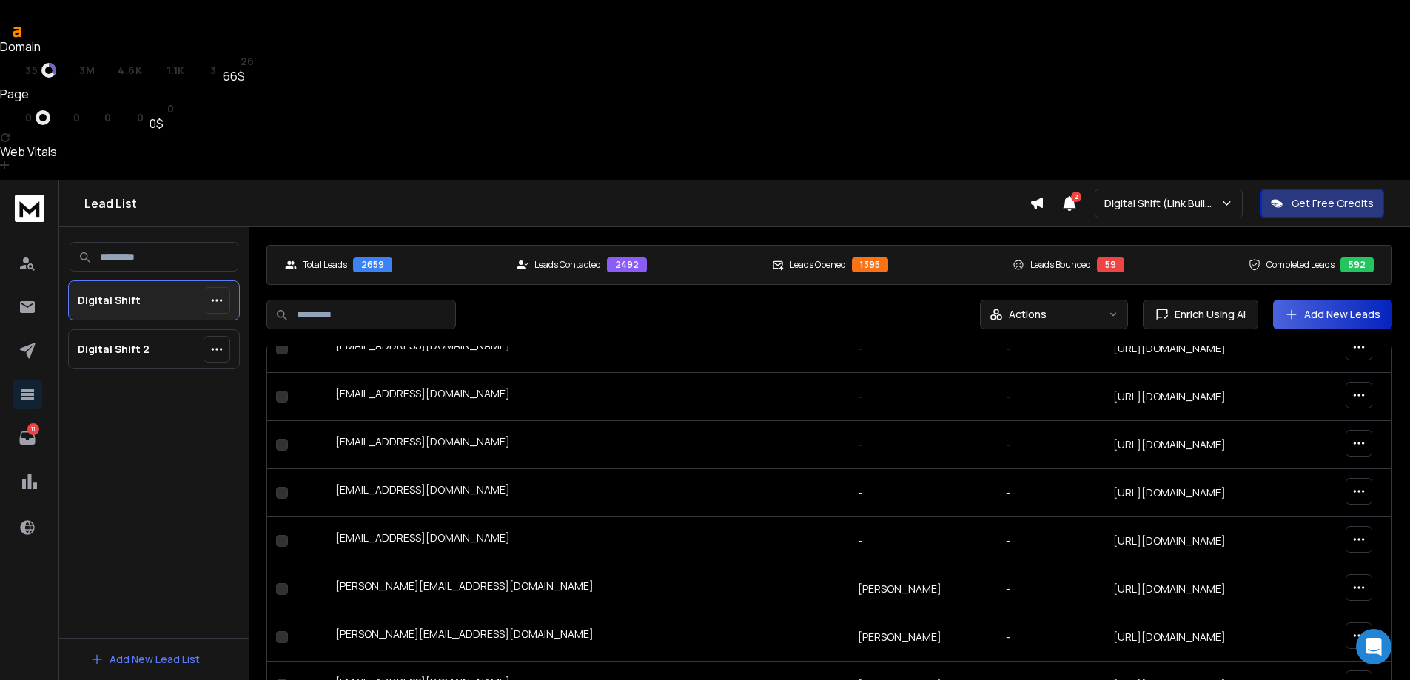
click at [167, 494] on div "Digital Shift Digital Shift 2" at bounding box center [153, 540] width 189 height 520
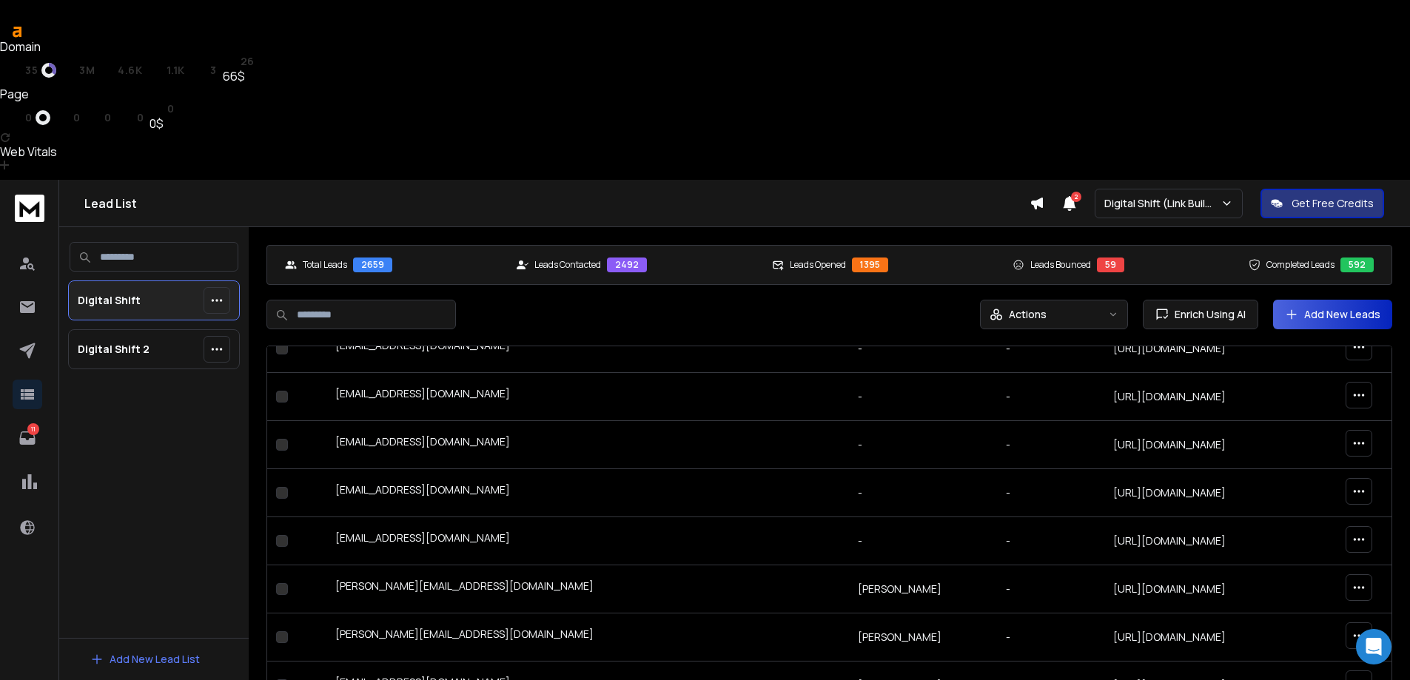
click at [167, 494] on div "Digital Shift Digital Shift 2" at bounding box center [153, 540] width 189 height 520
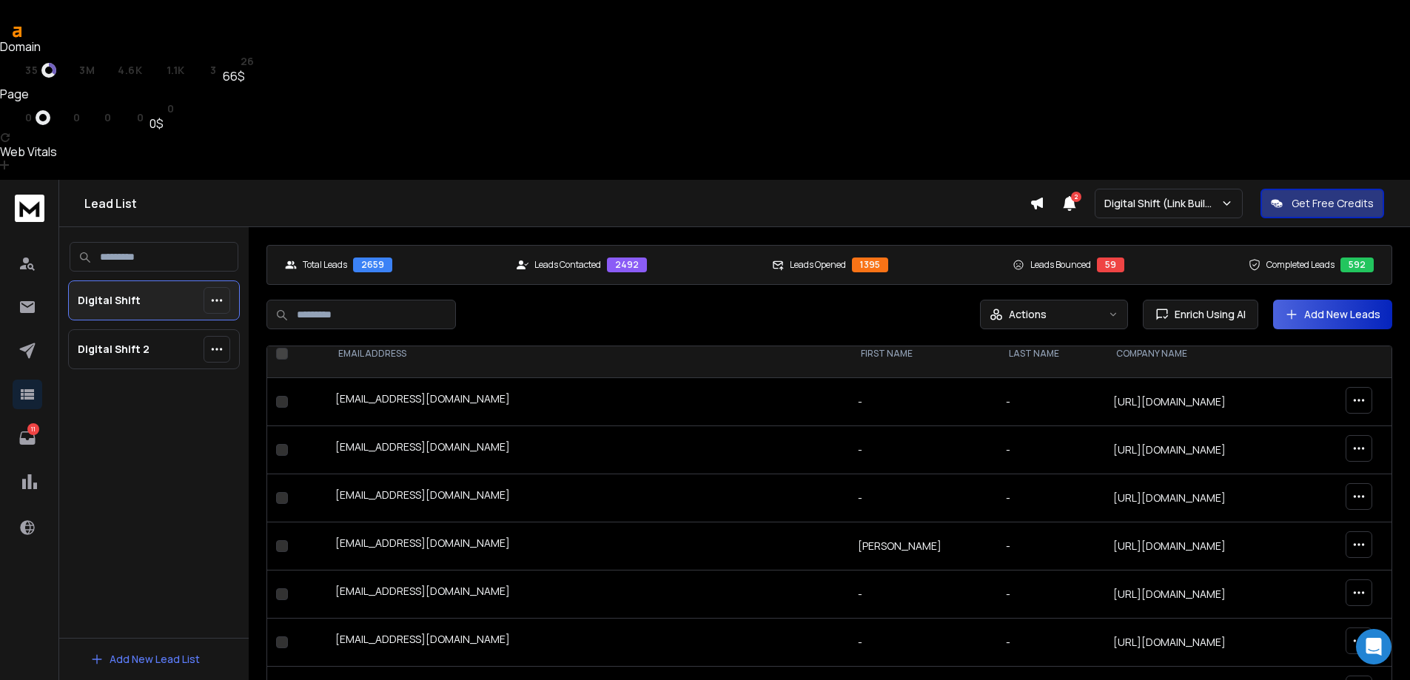
scroll to position [0, 0]
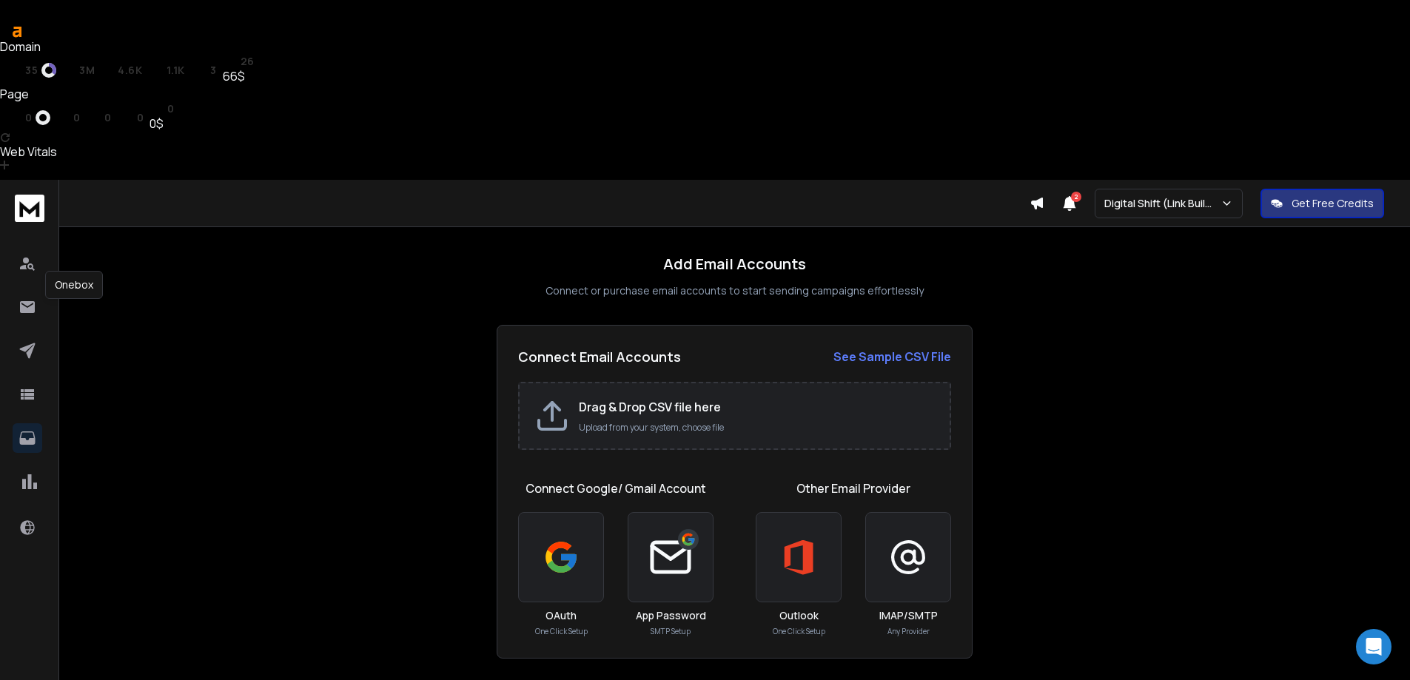
click at [37, 423] on link at bounding box center [28, 438] width 30 height 30
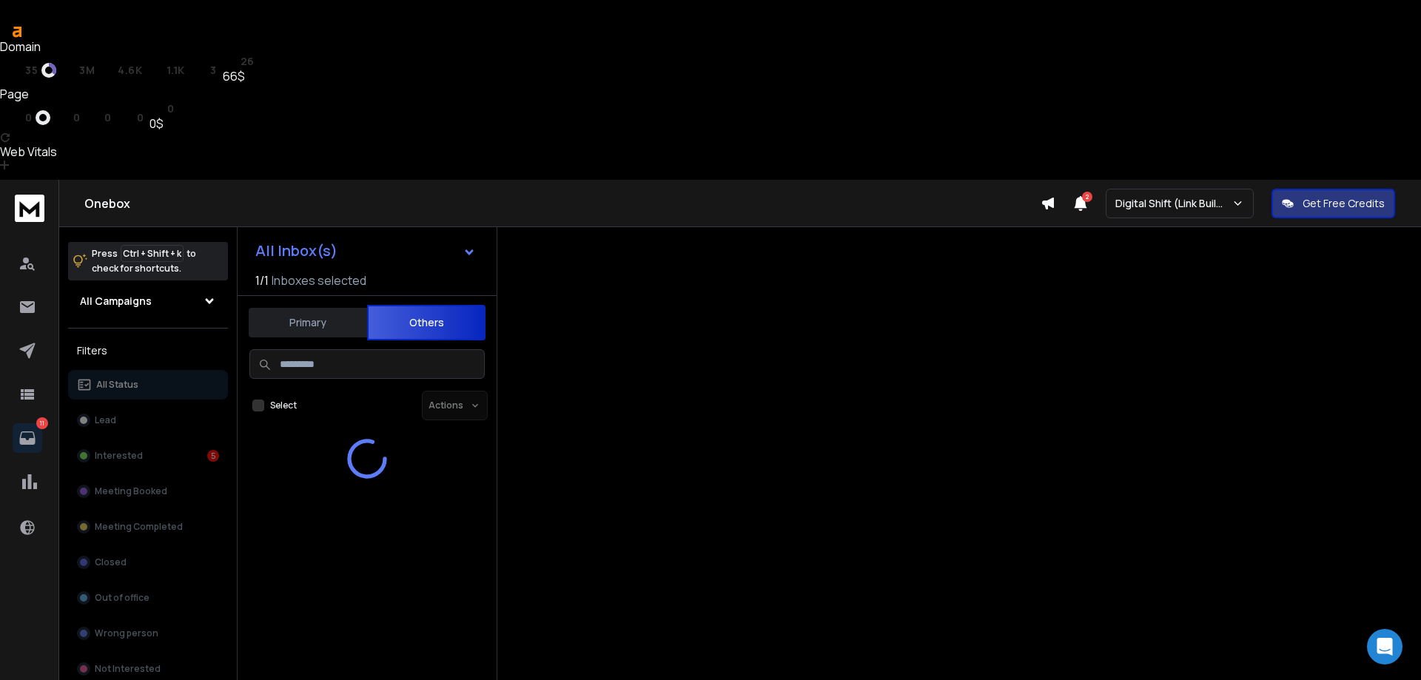
click at [431, 305] on button "Others" at bounding box center [426, 323] width 118 height 36
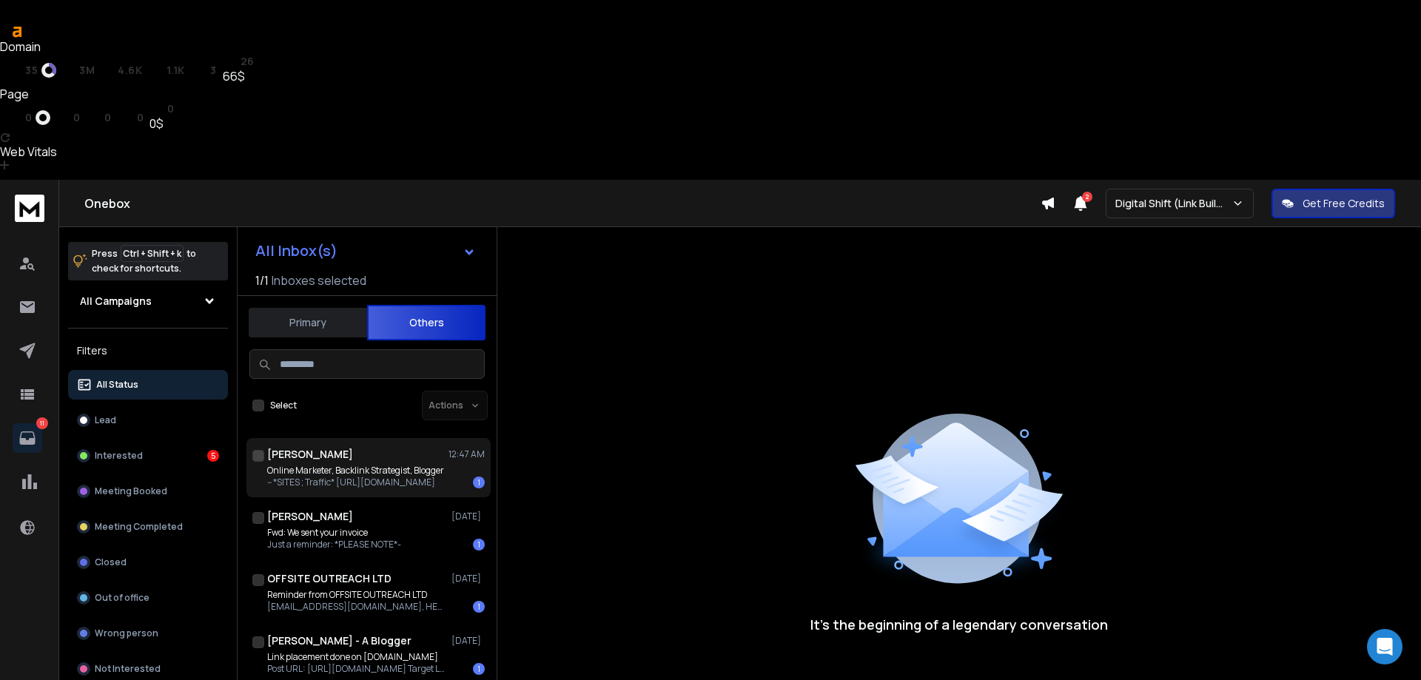
click at [398, 465] on p "Online Marketer, Backlink Strategist, Blogger" at bounding box center [355, 471] width 177 height 12
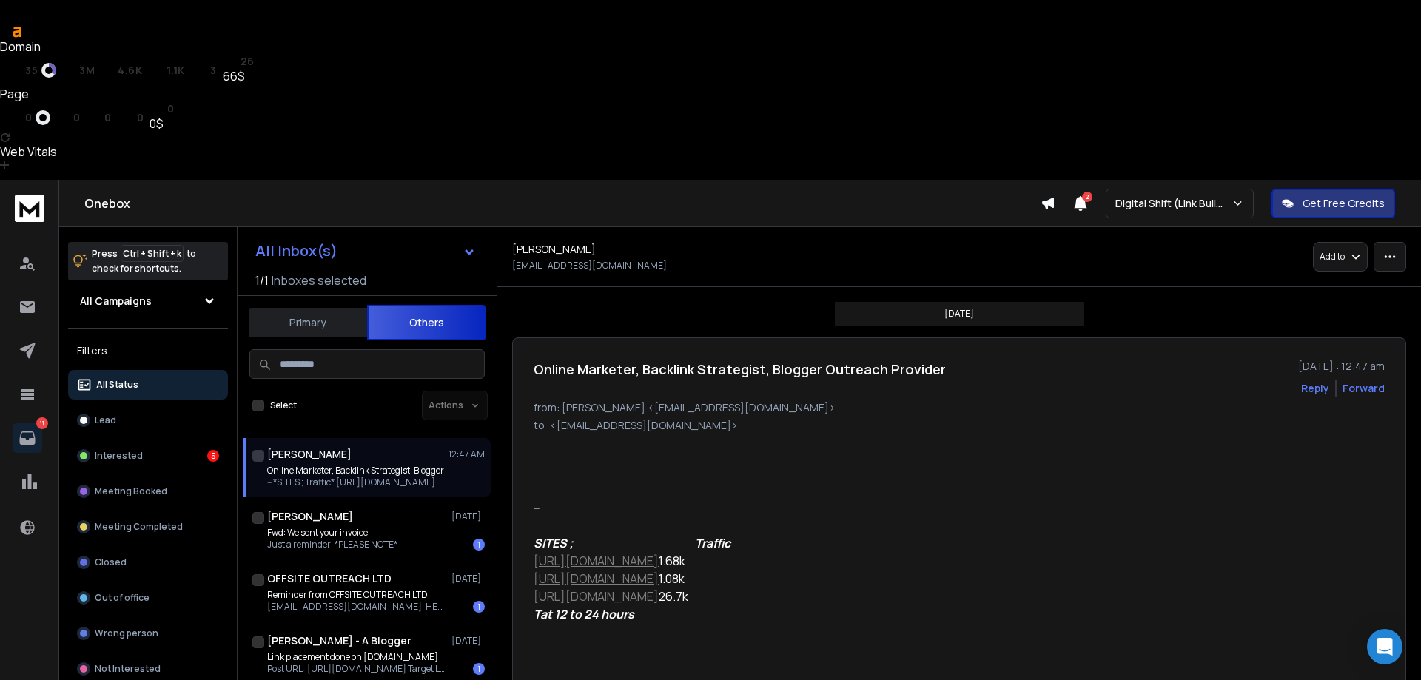
click at [910, 242] on div "[PERSON_NAME] [PERSON_NAME][EMAIL_ADDRESS][DOMAIN_NAME]" at bounding box center [733, 257] width 442 height 30
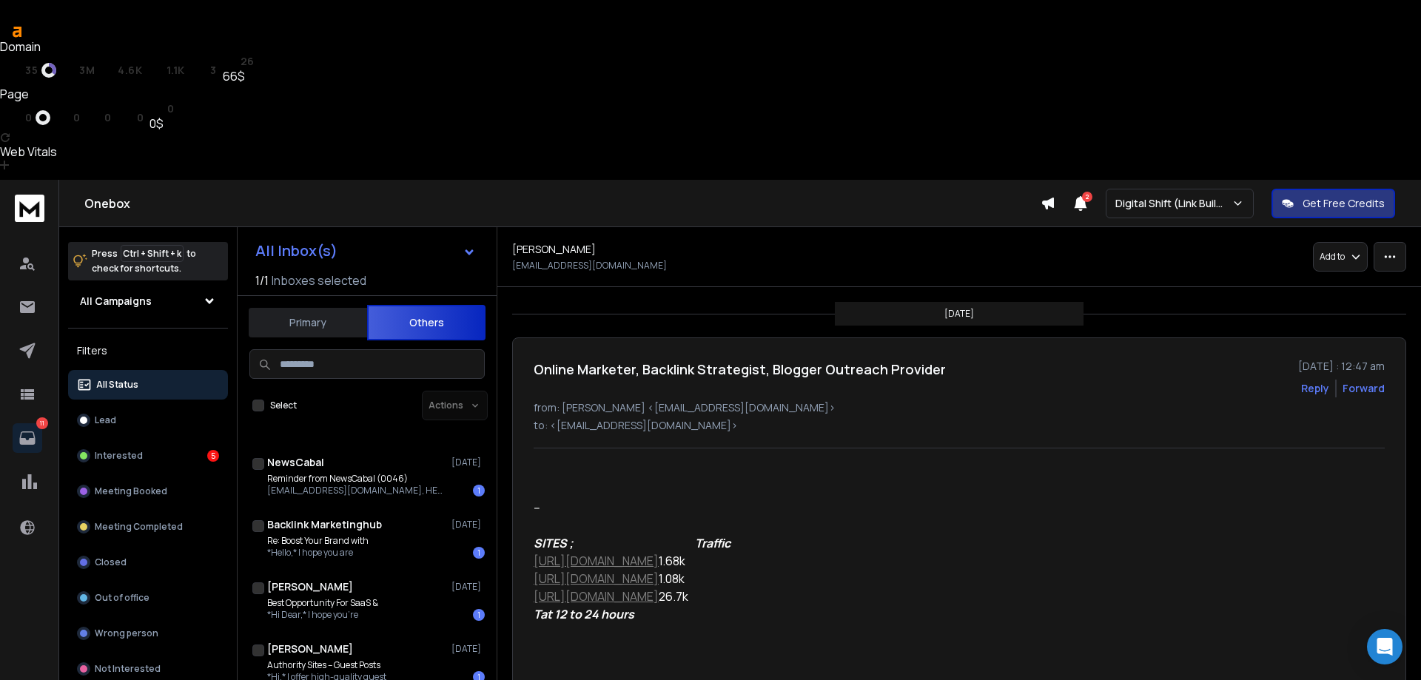
scroll to position [374, 0]
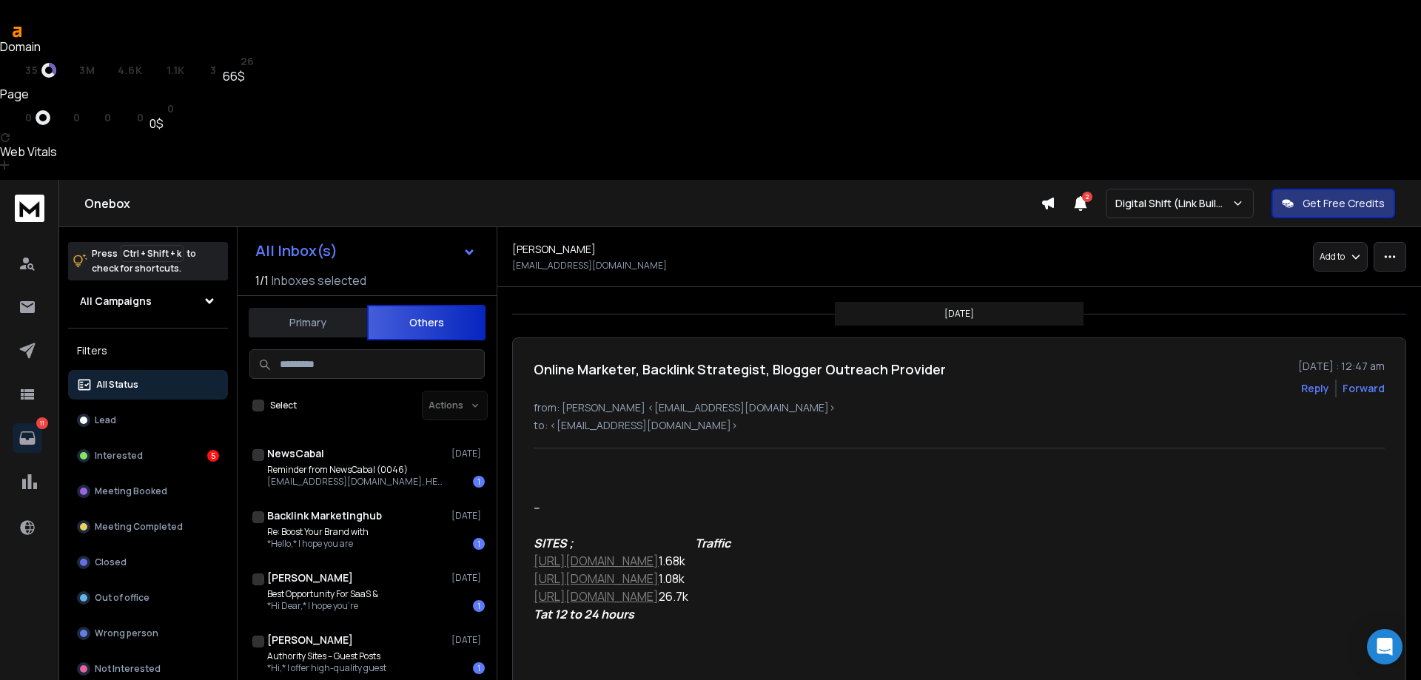
click at [36, 495] on div "11 H" at bounding box center [29, 520] width 59 height 680
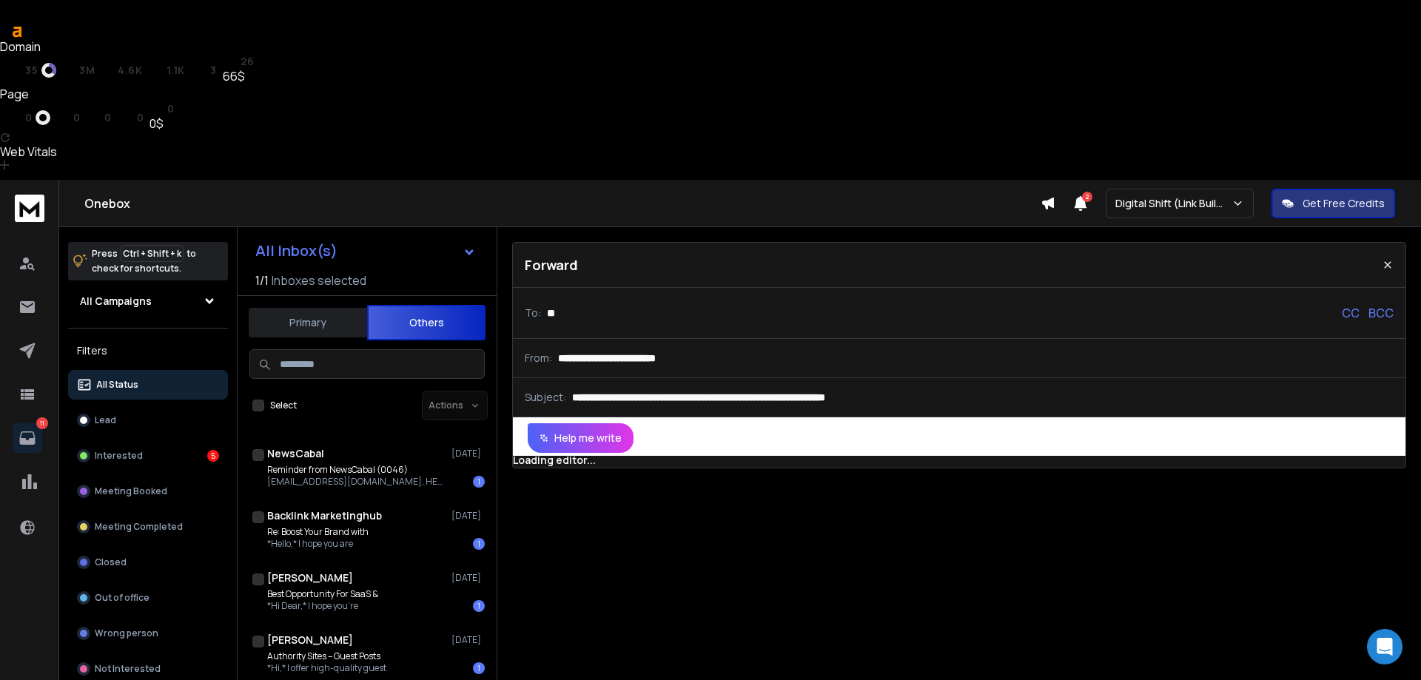
type input "**"
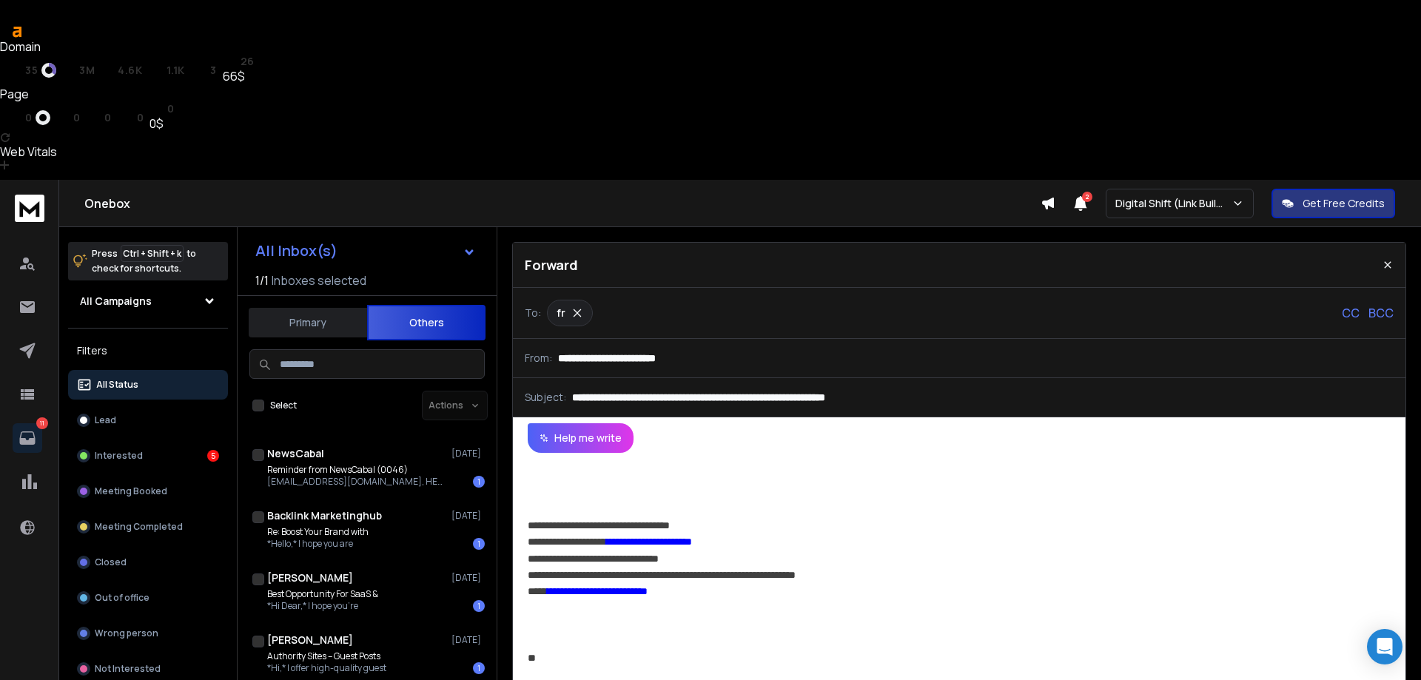
click at [1385, 261] on icon at bounding box center [1387, 264] width 7 height 7
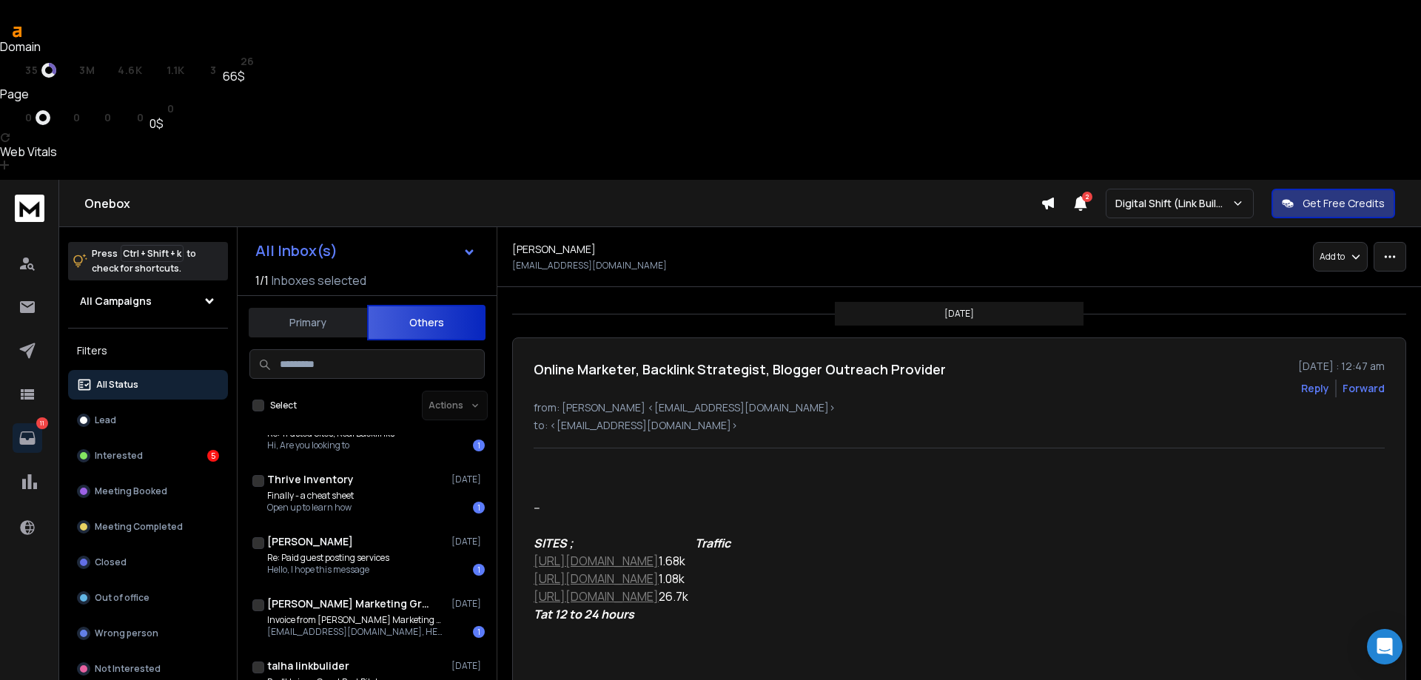
scroll to position [696, 0]
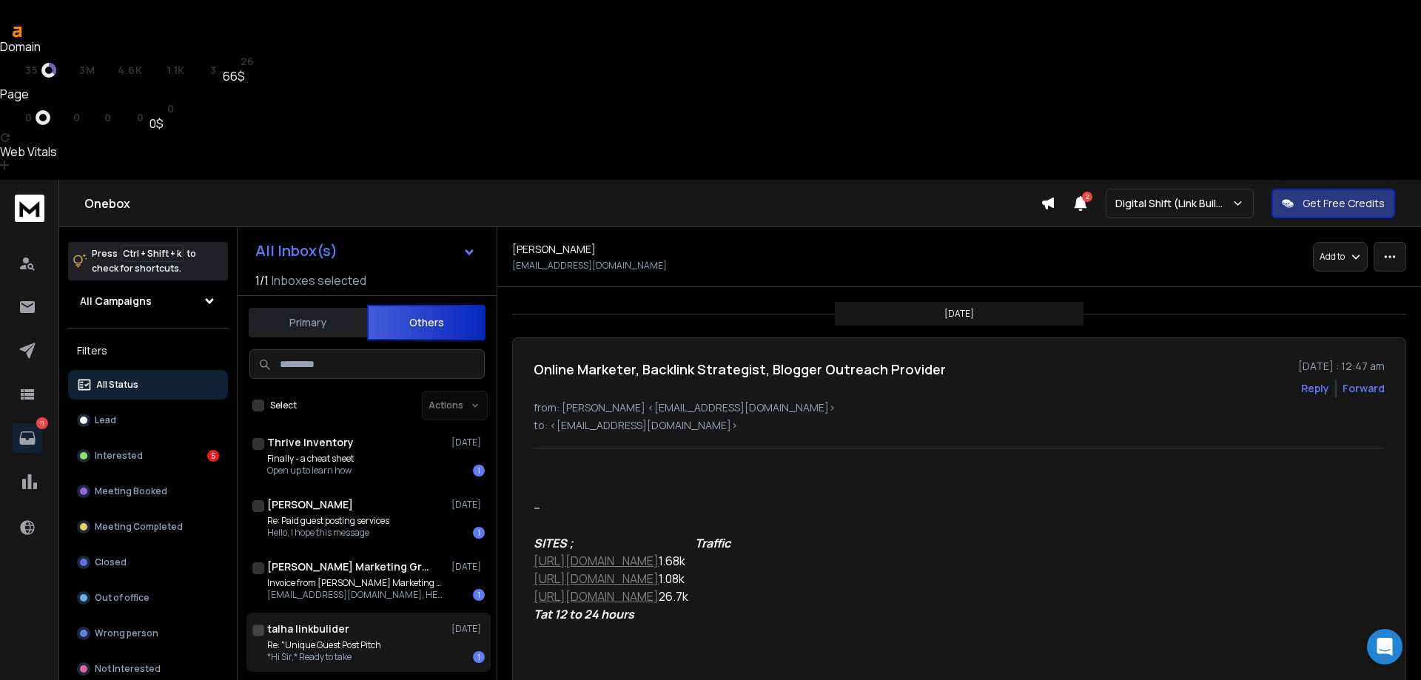
click at [376, 622] on div "talha linkbulider [DATE]" at bounding box center [376, 629] width 218 height 15
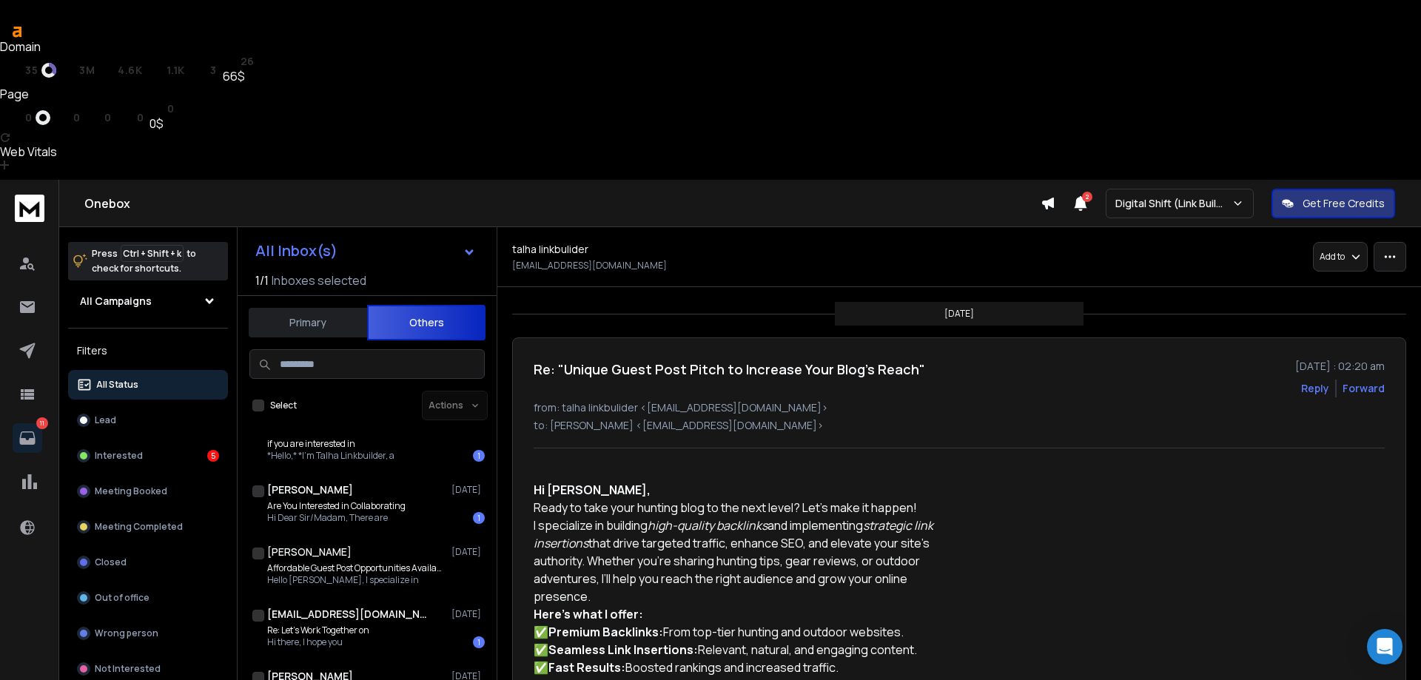
scroll to position [1174, 0]
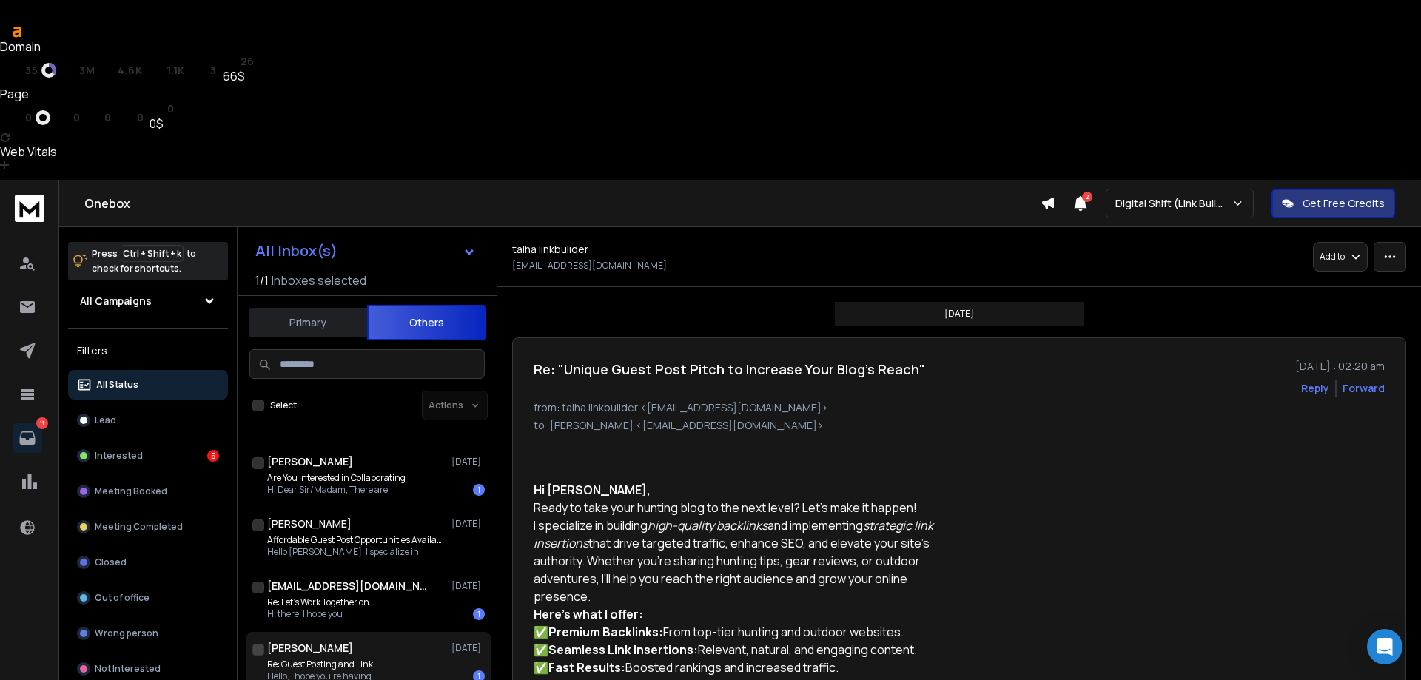
click at [358, 641] on div "[PERSON_NAME] [DATE] Re: Guest Posting and Link Hello, I hope you're having 1" at bounding box center [376, 661] width 218 height 41
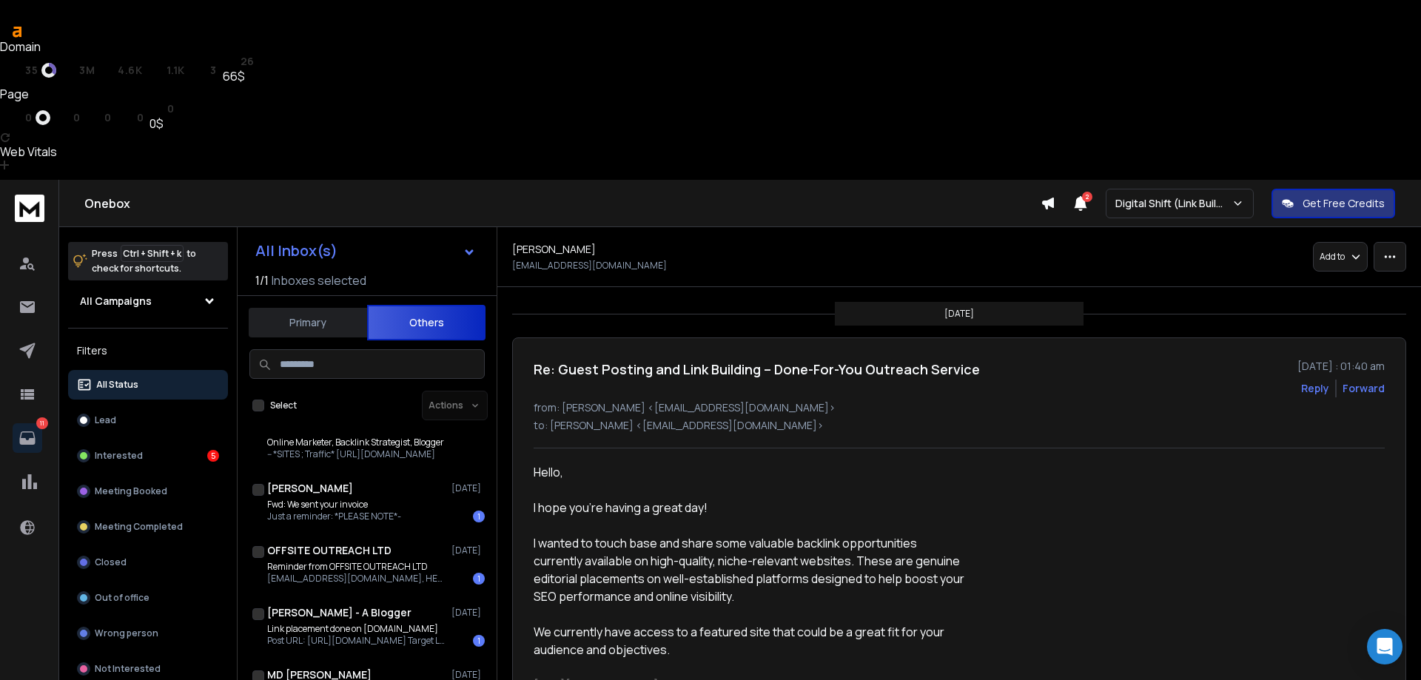
scroll to position [0, 0]
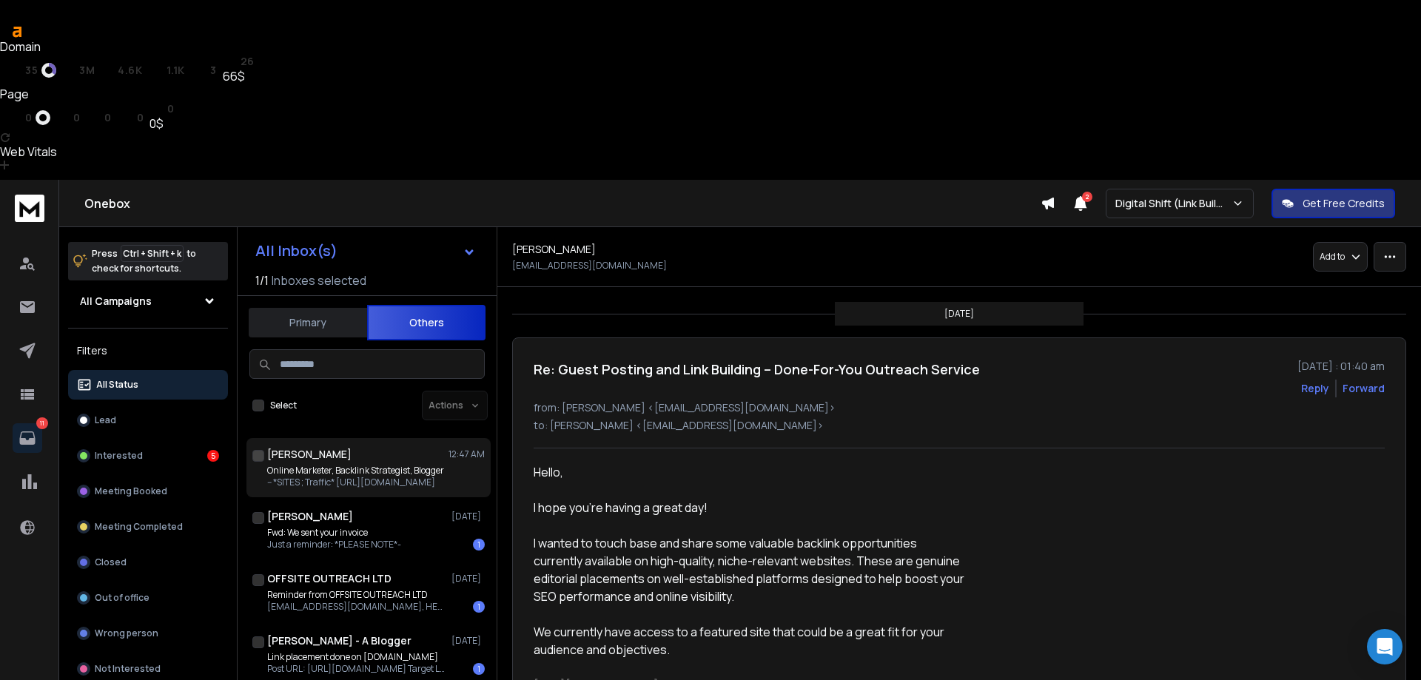
click at [398, 465] on p "Online Marketer, Backlink Strategist, Blogger" at bounding box center [355, 471] width 177 height 12
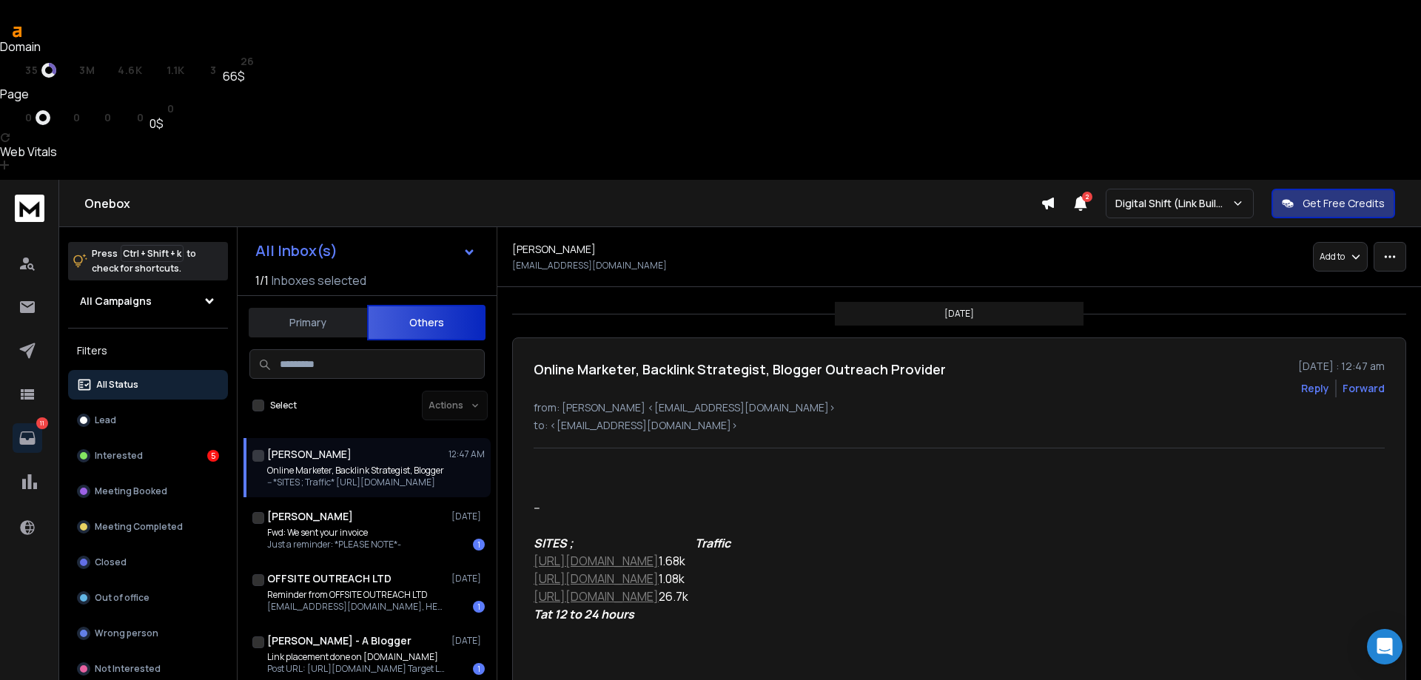
click at [910, 242] on div "[PERSON_NAME] [PERSON_NAME][EMAIL_ADDRESS][DOMAIN_NAME]" at bounding box center [733, 257] width 442 height 30
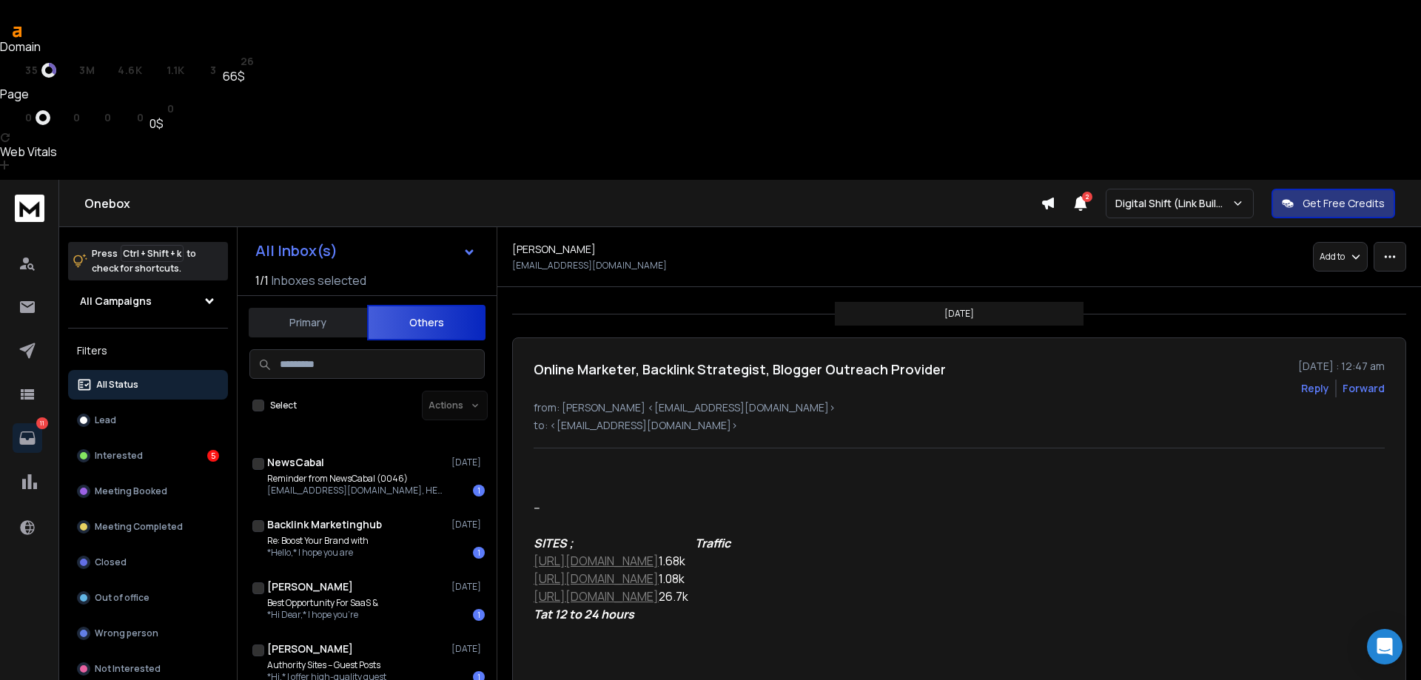
scroll to position [374, 0]
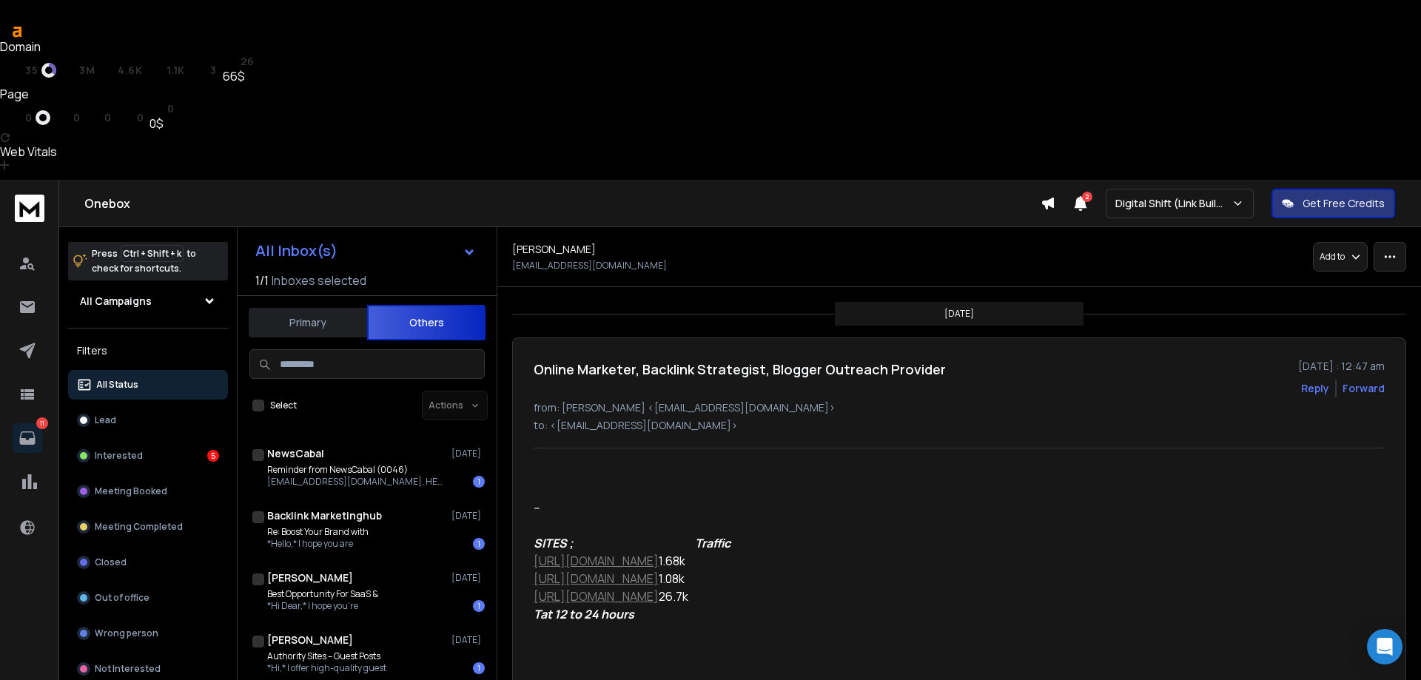
click at [36, 495] on div "11 H" at bounding box center [29, 520] width 59 height 680
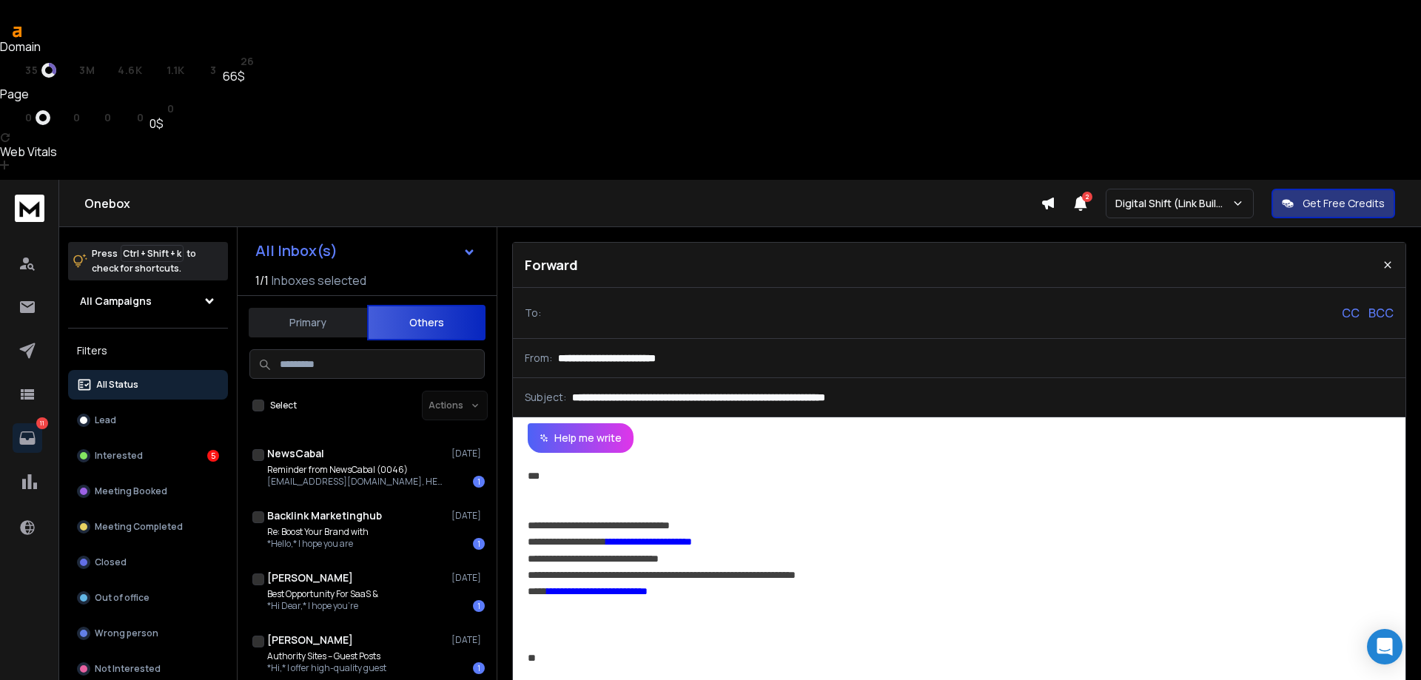
click at [1385, 261] on icon at bounding box center [1387, 264] width 7 height 7
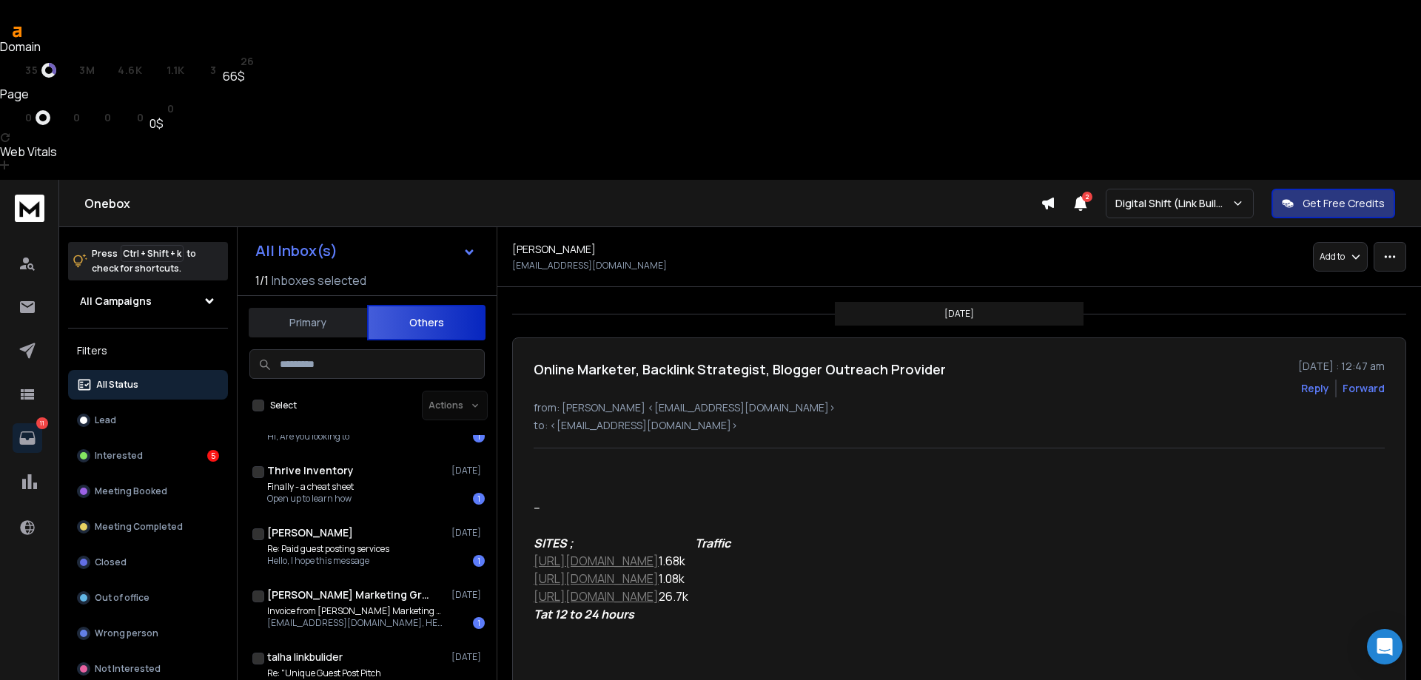
scroll to position [696, 0]
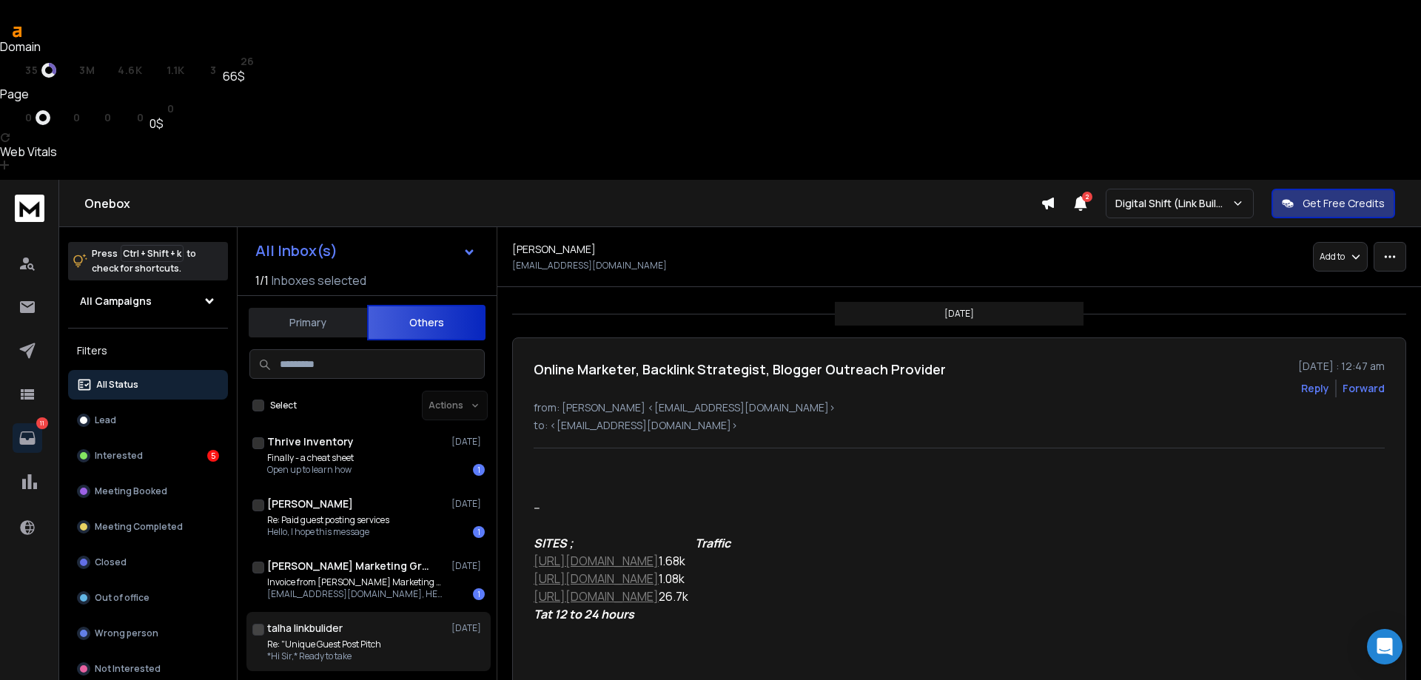
click at [376, 621] on div "talha linkbulider [DATE]" at bounding box center [376, 628] width 218 height 15
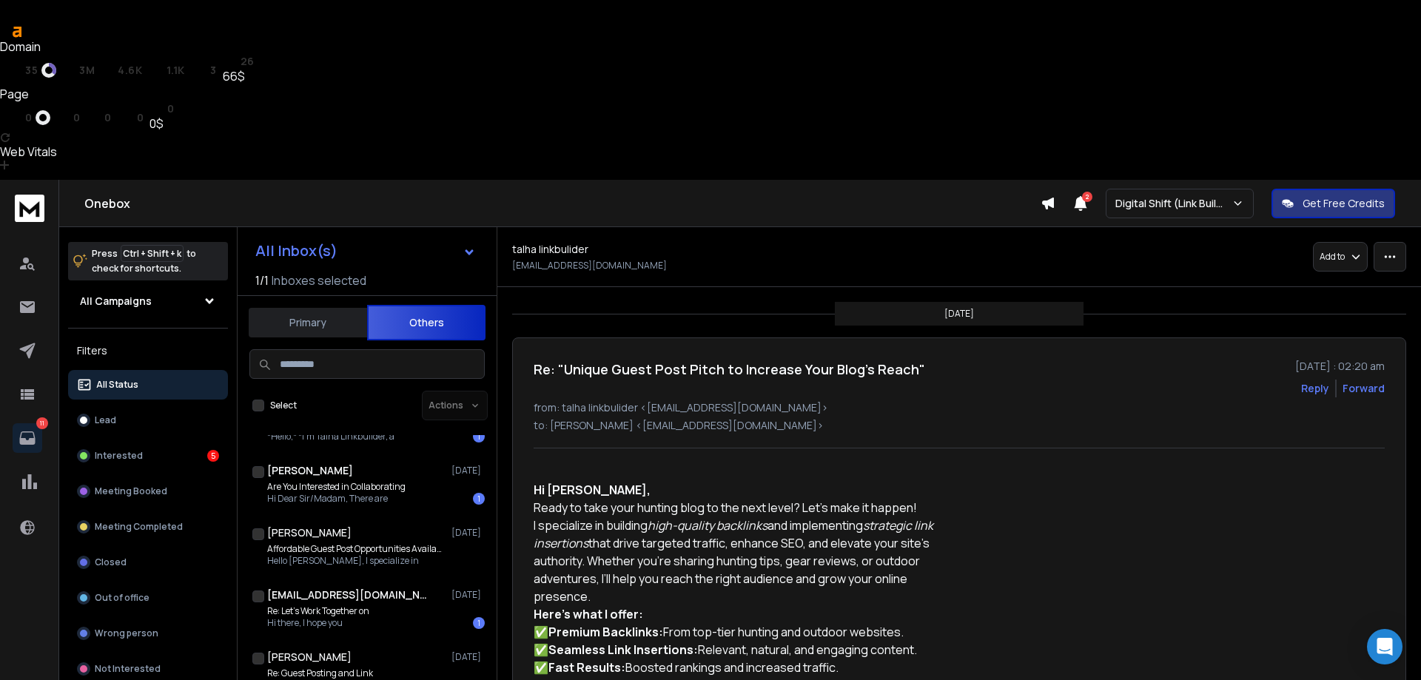
scroll to position [1179, 0]
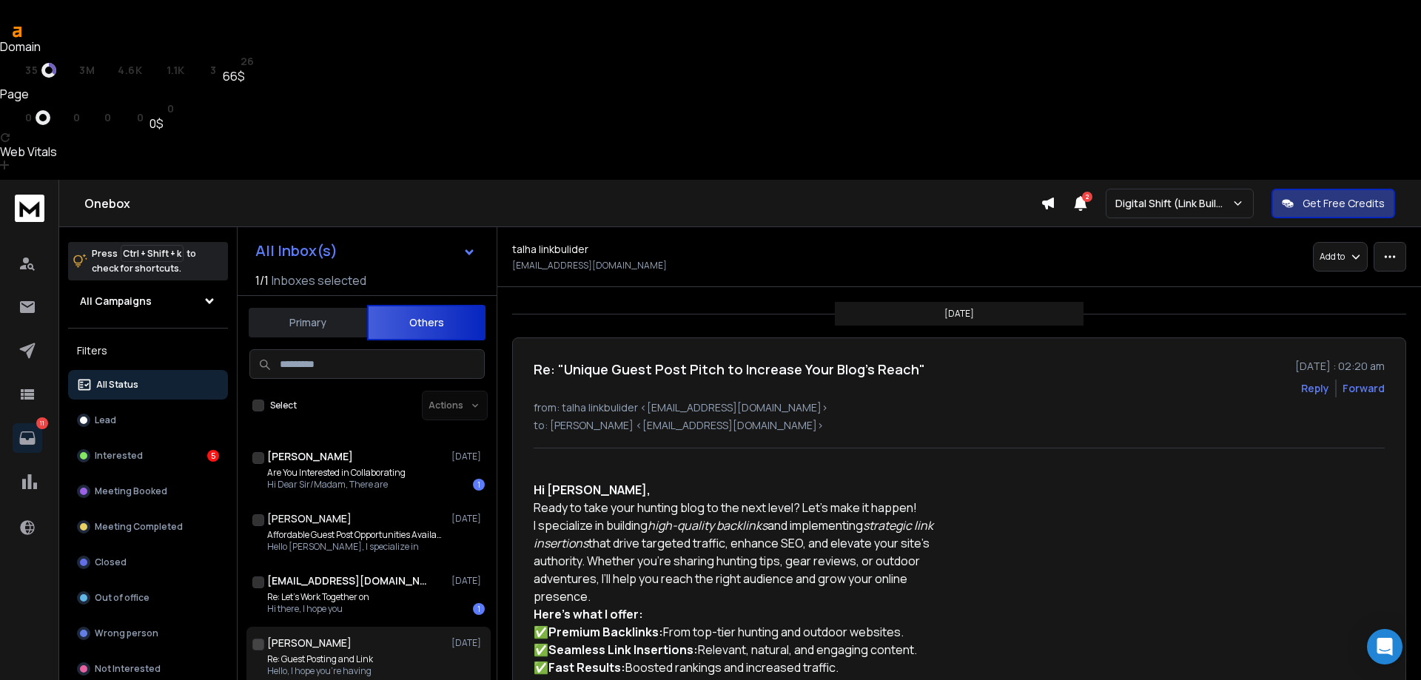
click at [358, 653] on p "Re: Guest Posting and Link" at bounding box center [320, 659] width 106 height 12
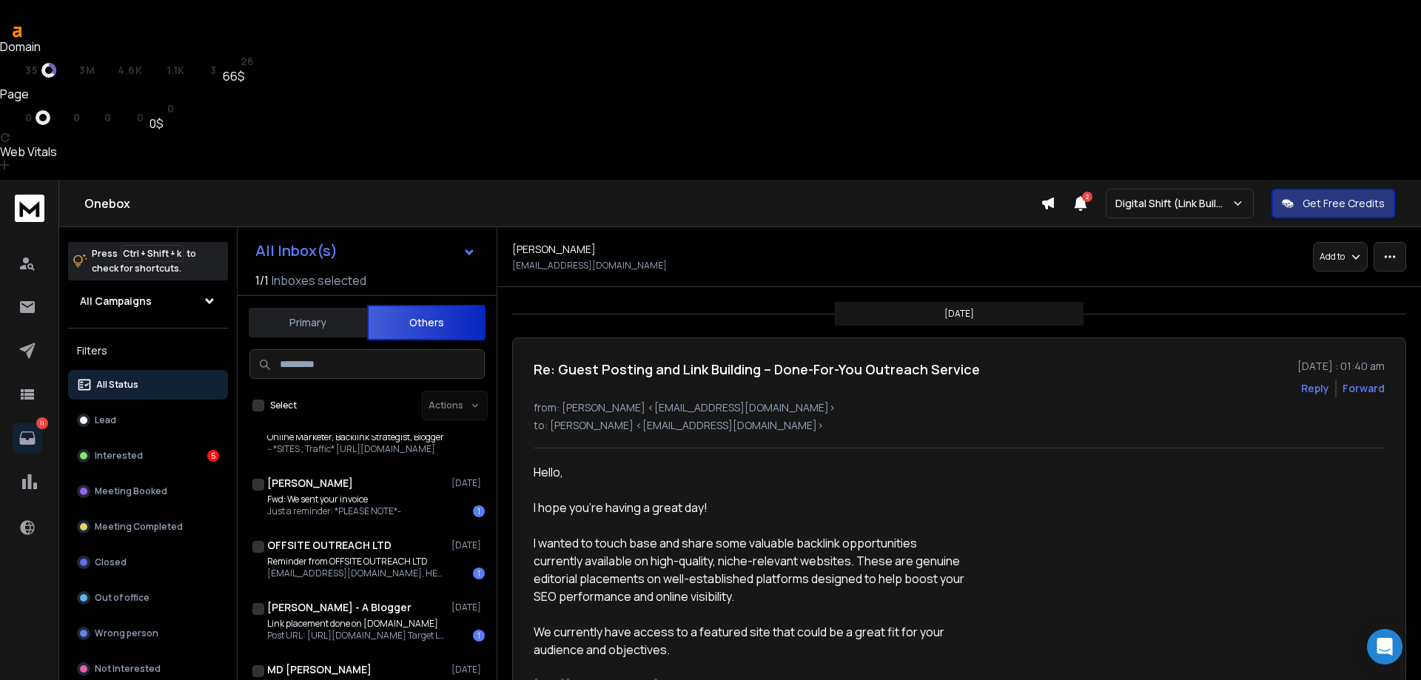
scroll to position [0, 0]
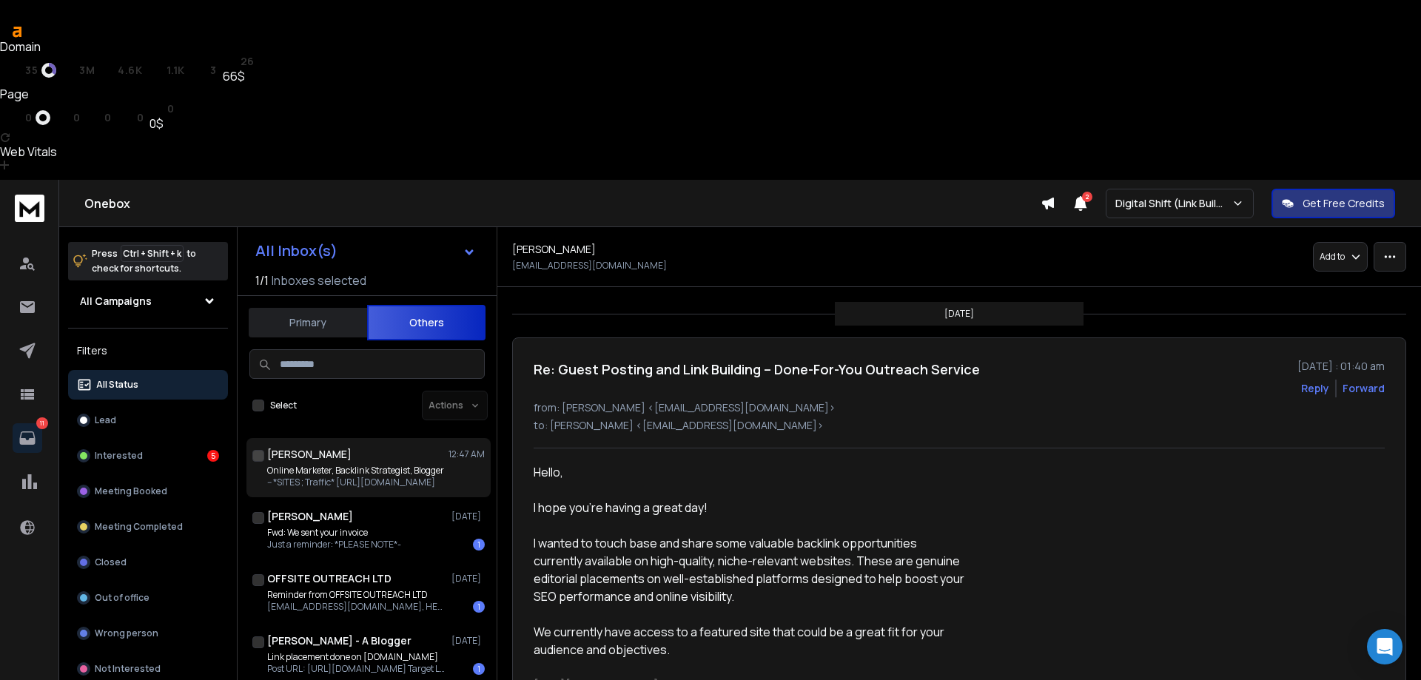
click at [398, 465] on p "Online Marketer, Backlink Strategist, Blogger" at bounding box center [355, 471] width 177 height 12
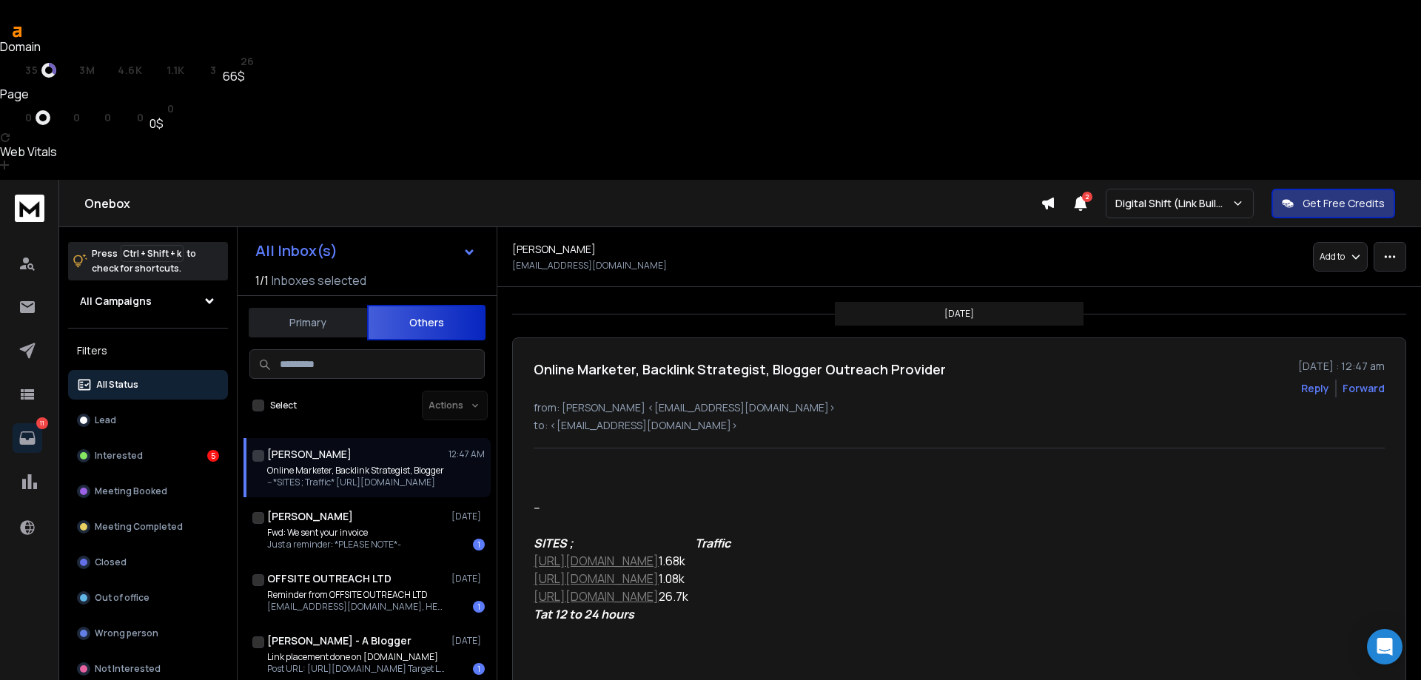
click at [910, 242] on div "[PERSON_NAME] [PERSON_NAME][EMAIL_ADDRESS][DOMAIN_NAME]" at bounding box center [733, 257] width 442 height 30
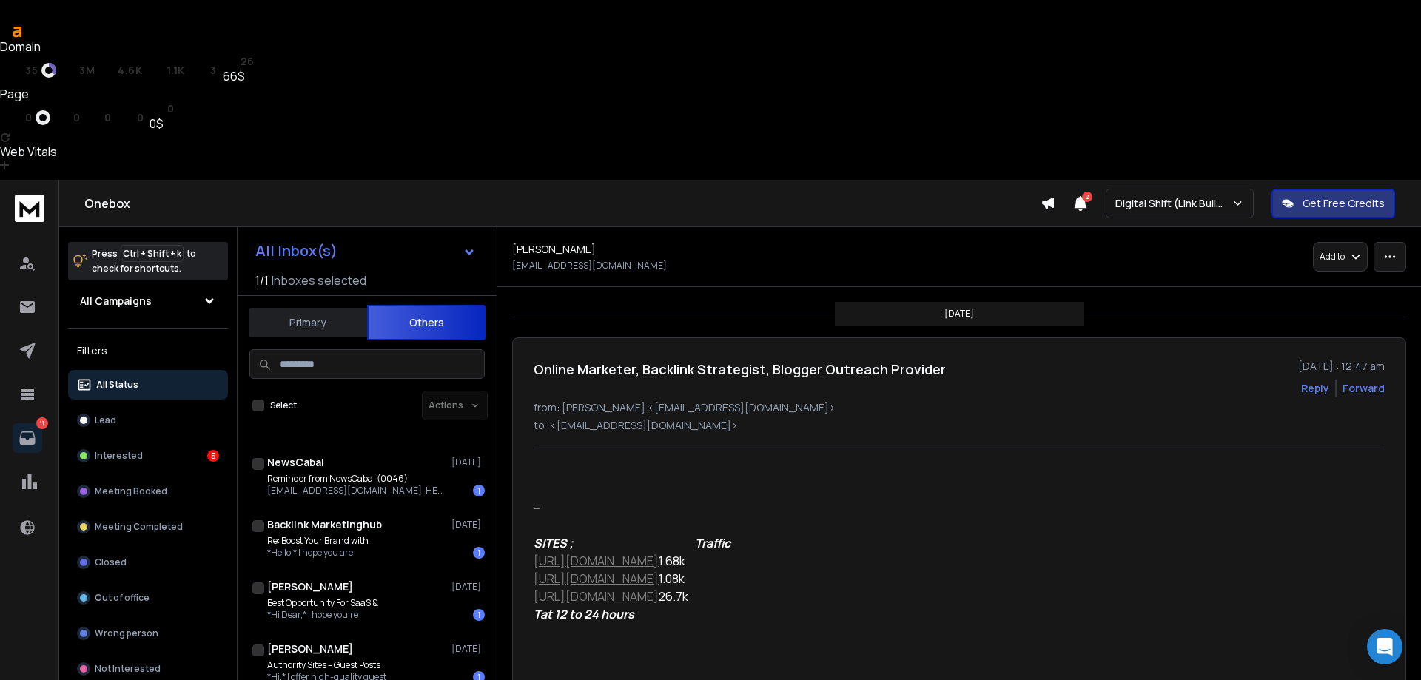
scroll to position [374, 0]
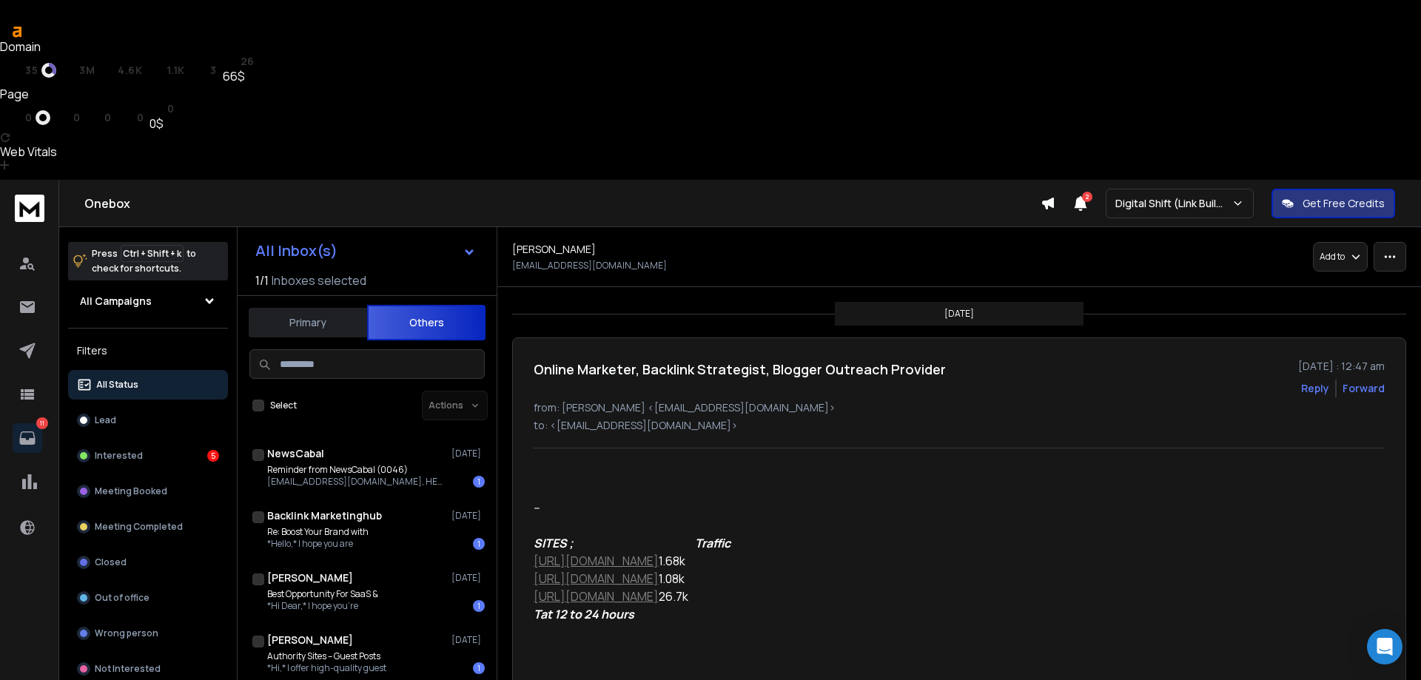
click at [36, 495] on div "11 H" at bounding box center [29, 520] width 59 height 680
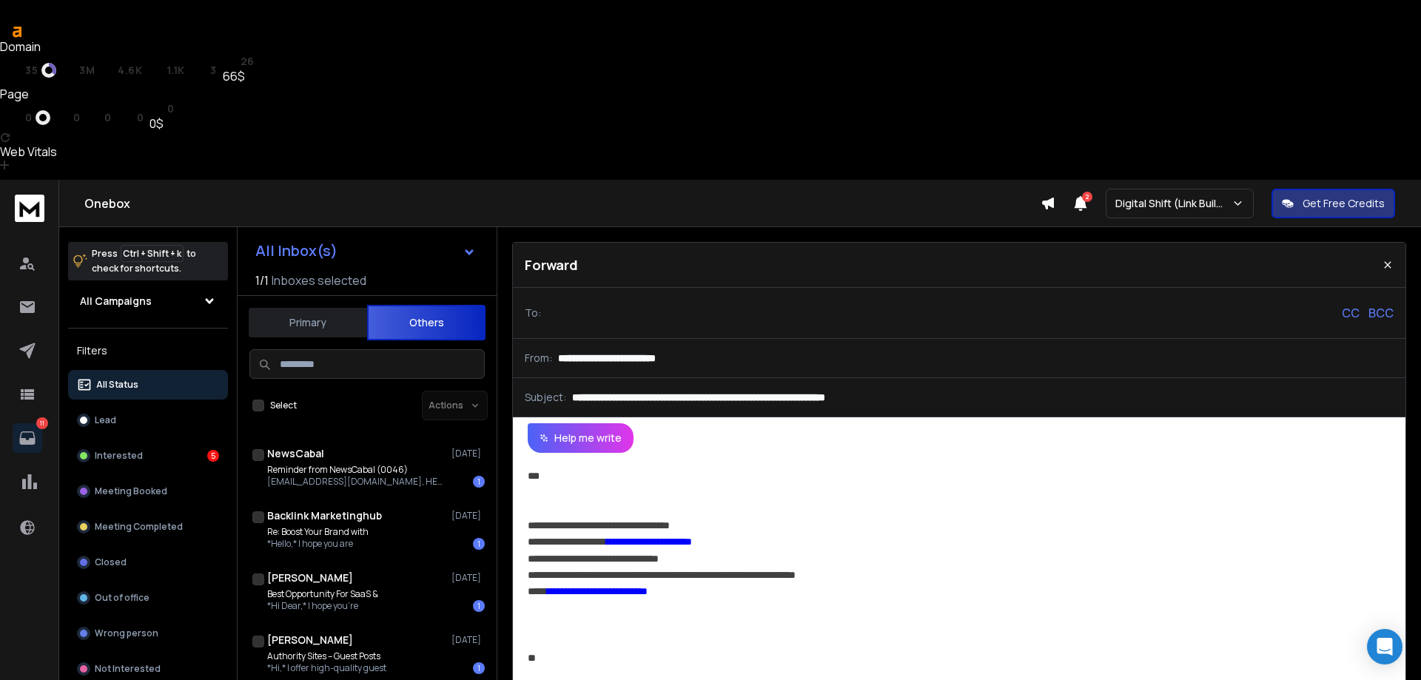
click at [1385, 261] on icon at bounding box center [1387, 264] width 7 height 7
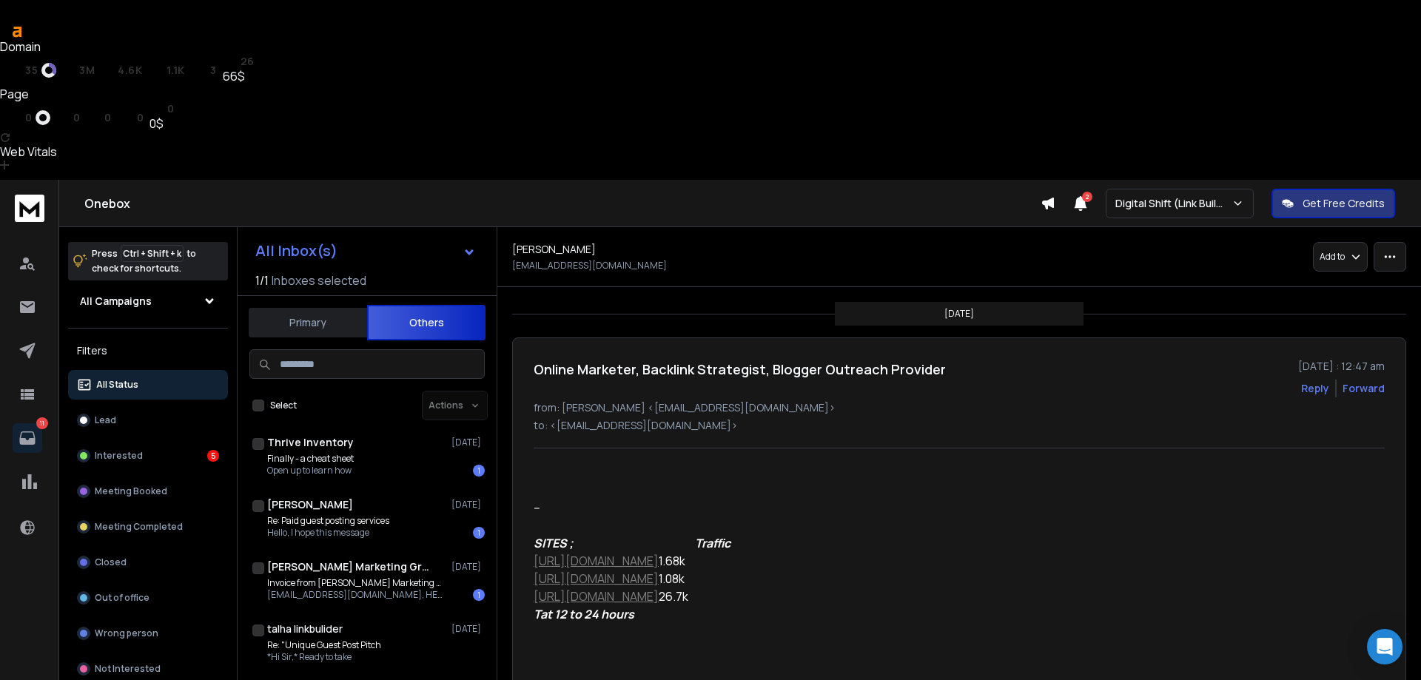
scroll to position [696, 0]
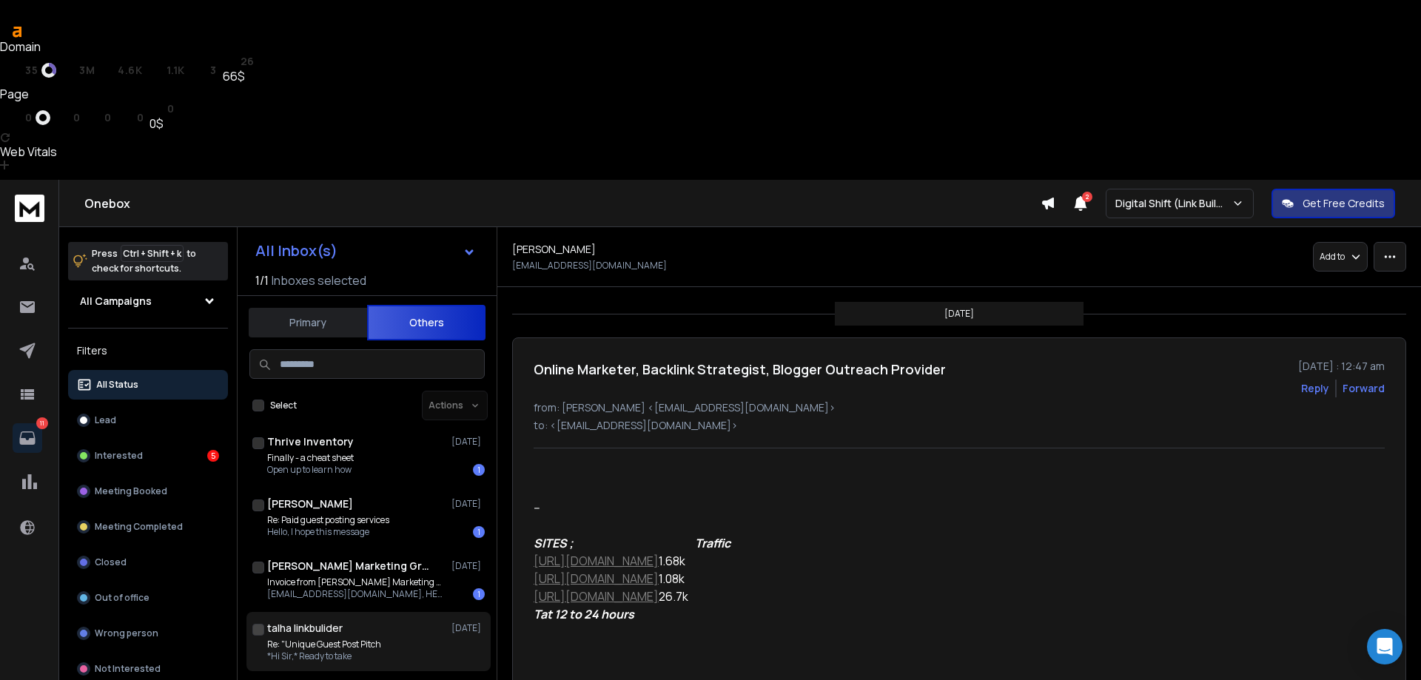
click at [376, 621] on div "talha linkbulider [DATE]" at bounding box center [376, 628] width 218 height 15
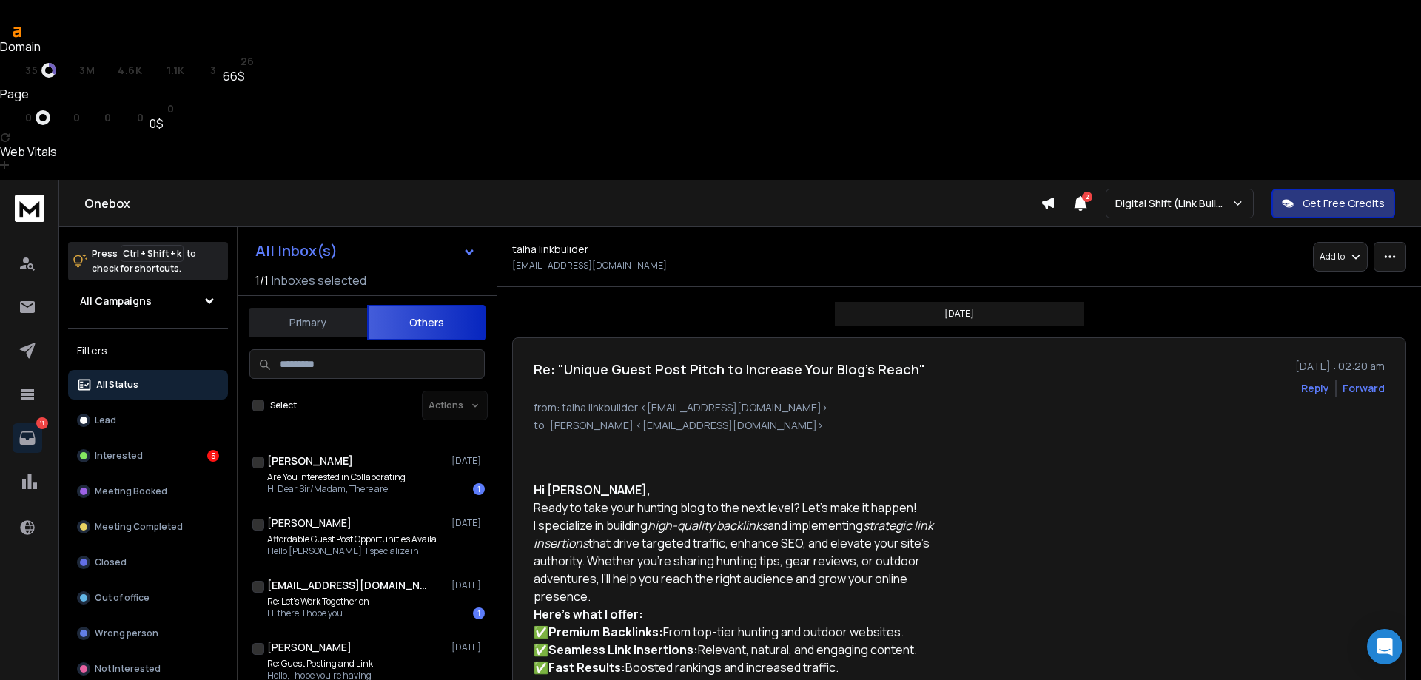
scroll to position [1179, 0]
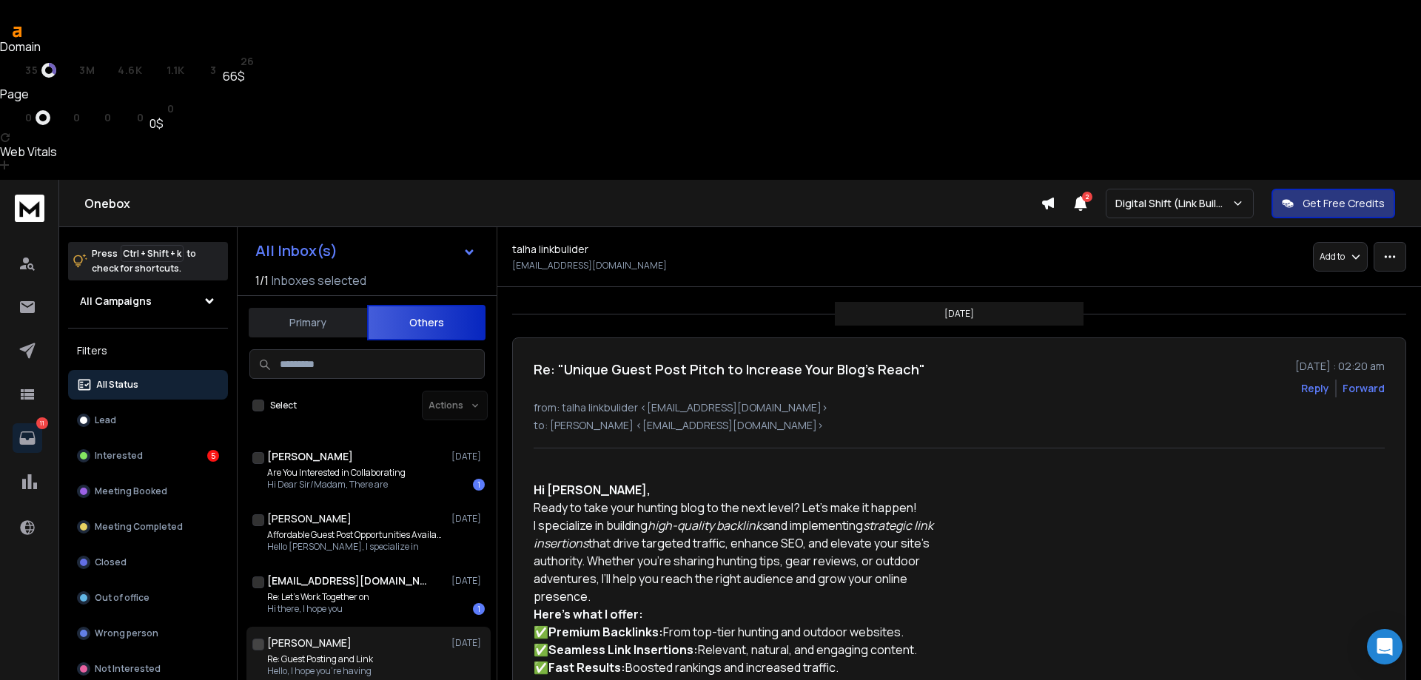
click at [358, 653] on p "Re: Guest Posting and Link" at bounding box center [320, 659] width 106 height 12
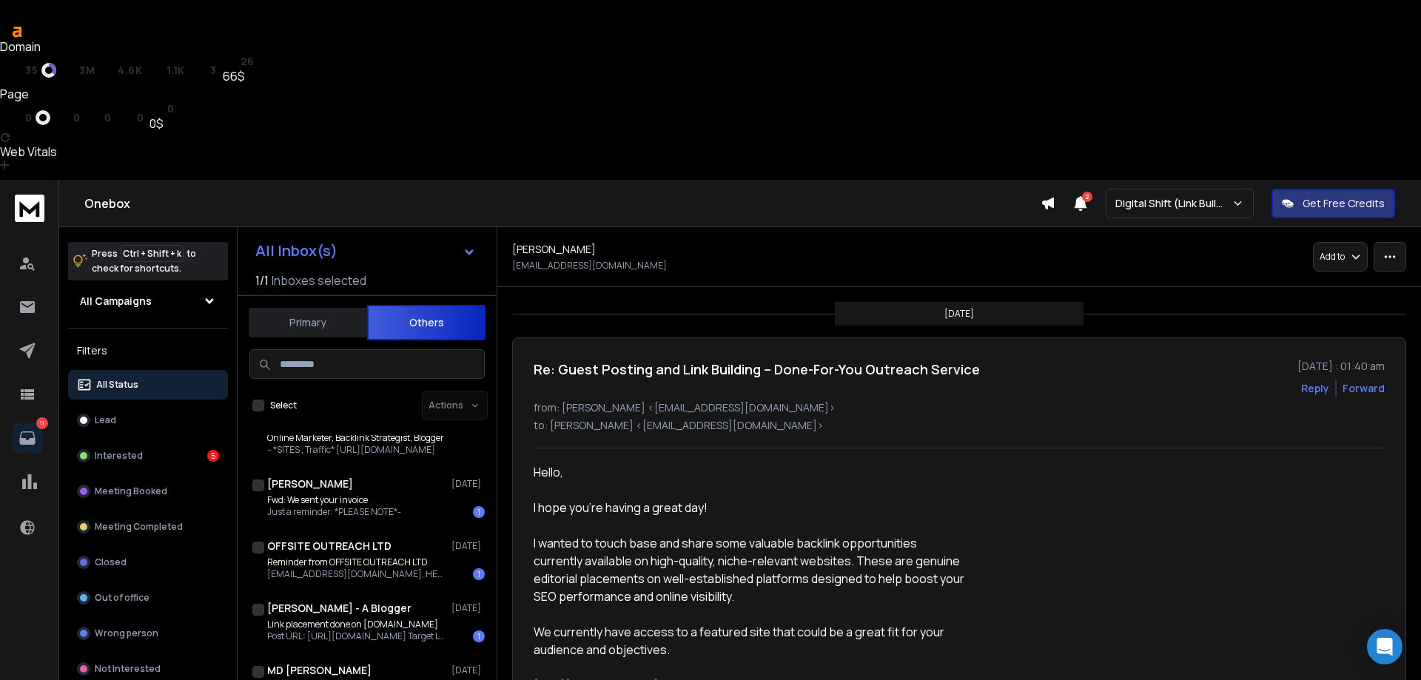
scroll to position [0, 0]
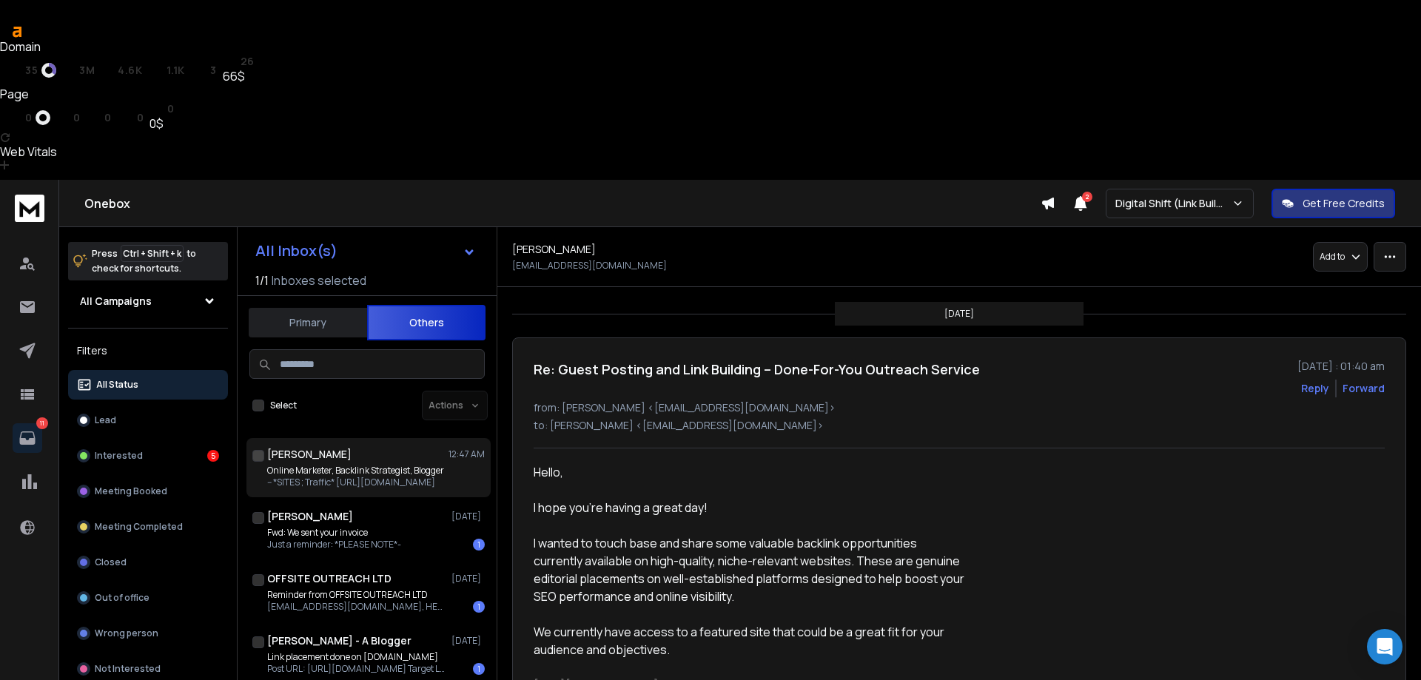
click at [398, 465] on p "Online Marketer, Backlink Strategist, Blogger" at bounding box center [355, 471] width 177 height 12
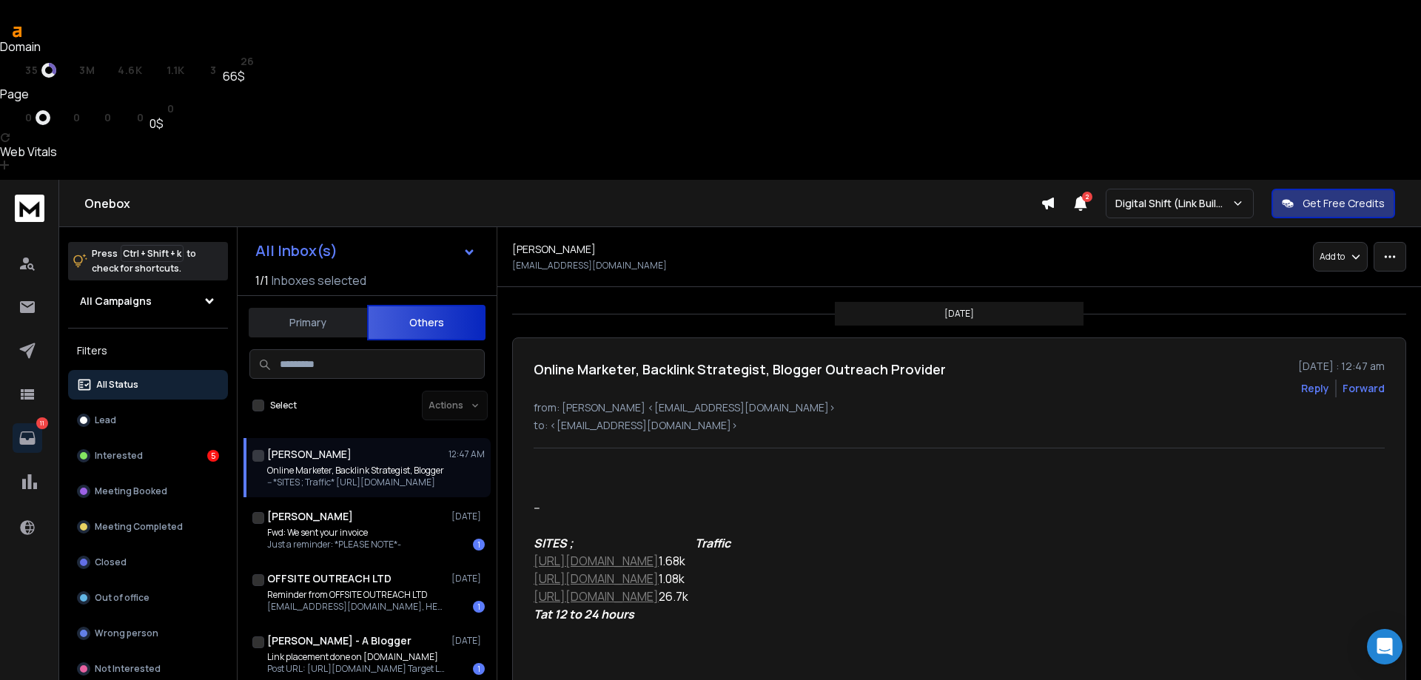
click at [910, 242] on div "[PERSON_NAME] [PERSON_NAME][EMAIL_ADDRESS][DOMAIN_NAME]" at bounding box center [733, 257] width 442 height 30
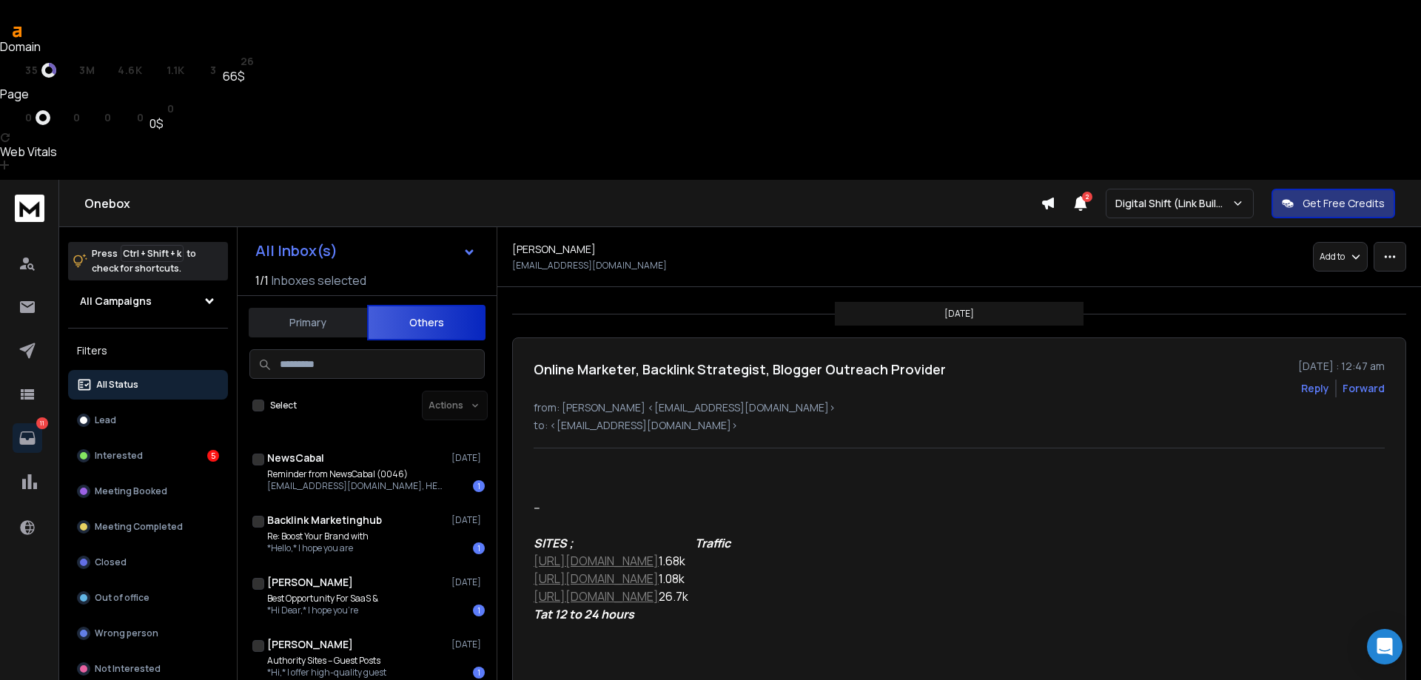
scroll to position [374, 0]
click at [36, 495] on div "11 H" at bounding box center [29, 520] width 59 height 680
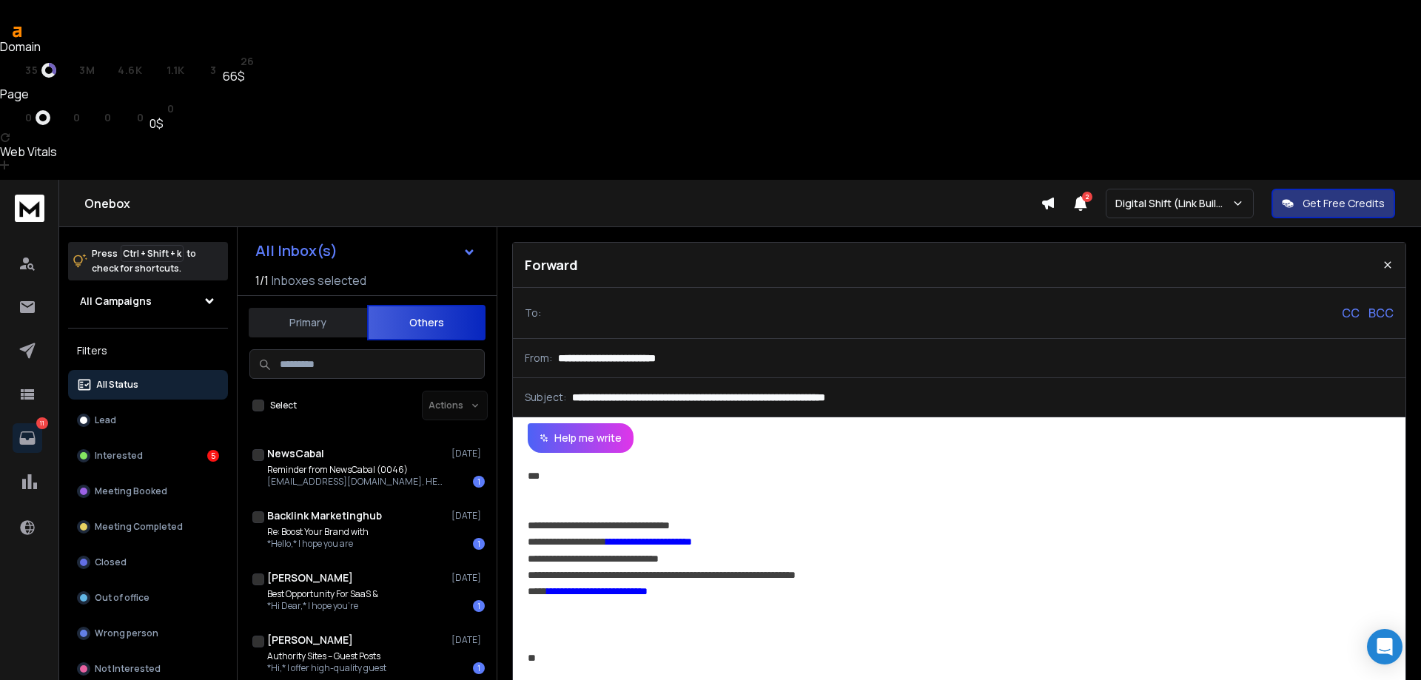
click at [1385, 261] on icon at bounding box center [1387, 264] width 7 height 7
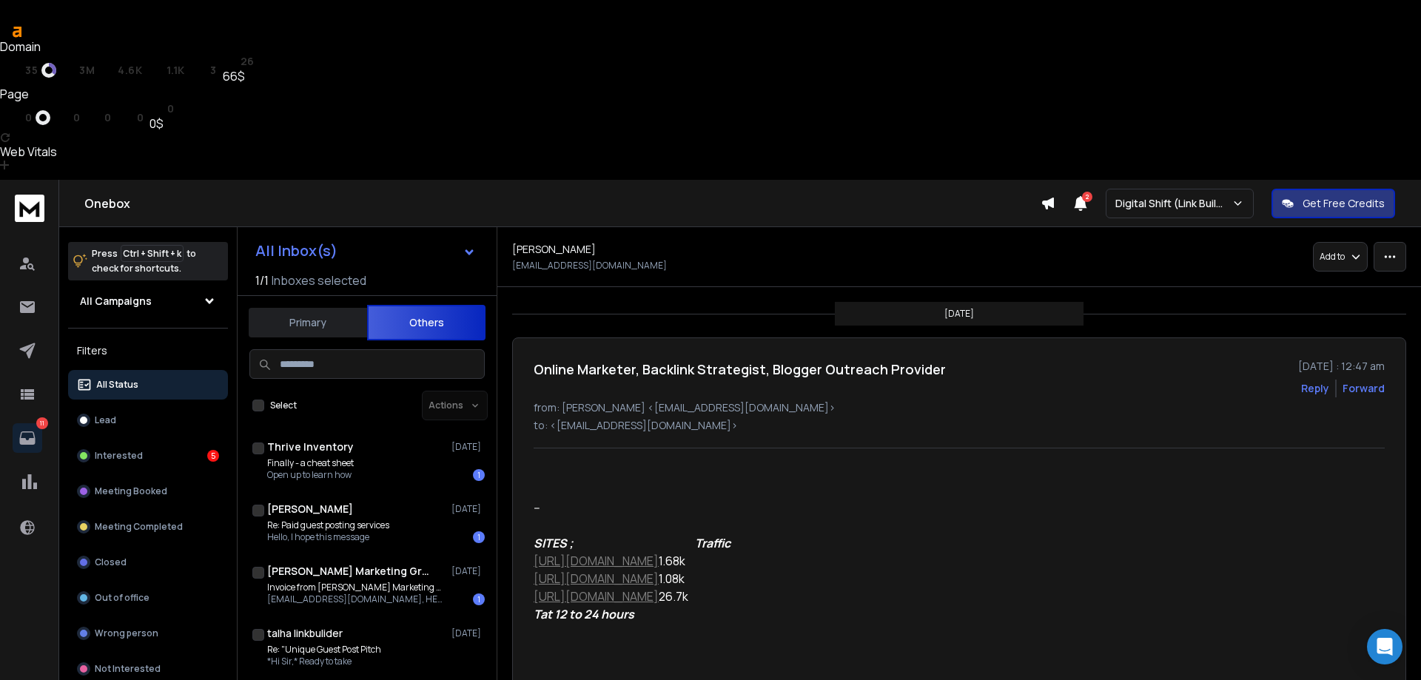
scroll to position [696, 0]
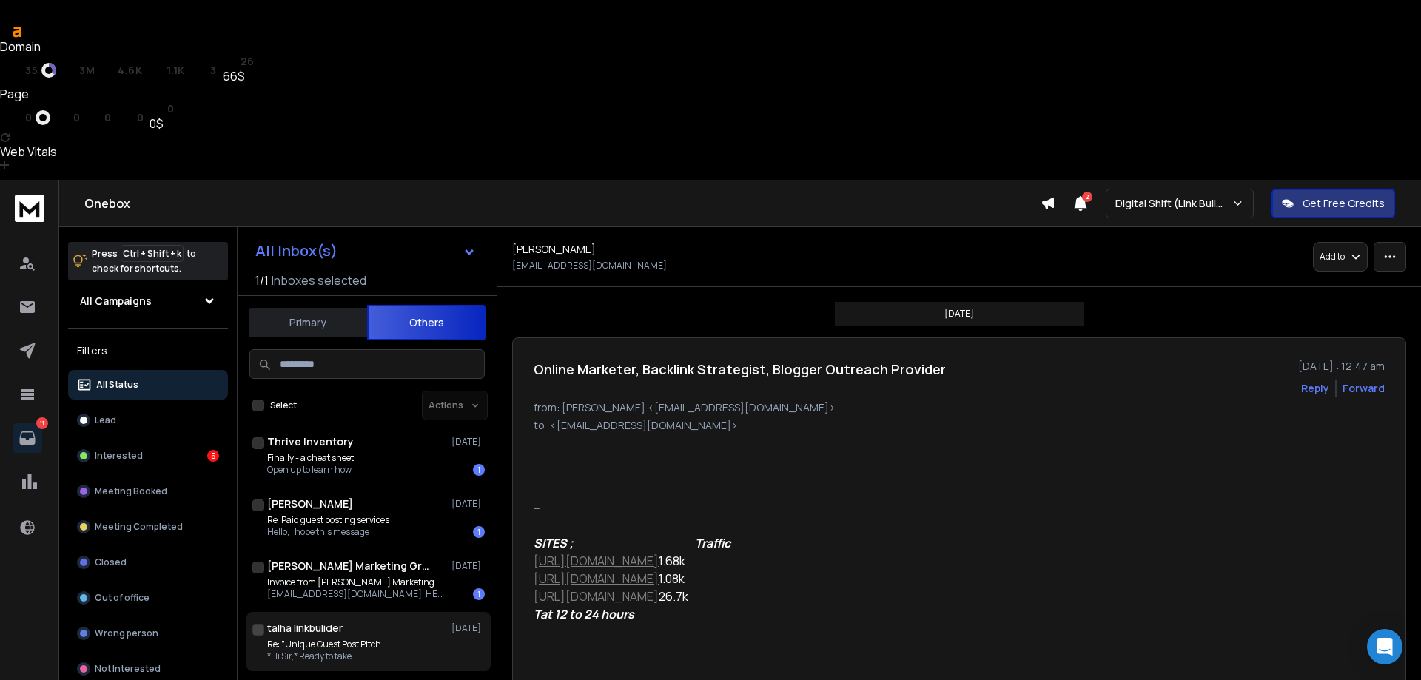
click at [376, 621] on div "talha linkbulider [DATE]" at bounding box center [376, 628] width 218 height 15
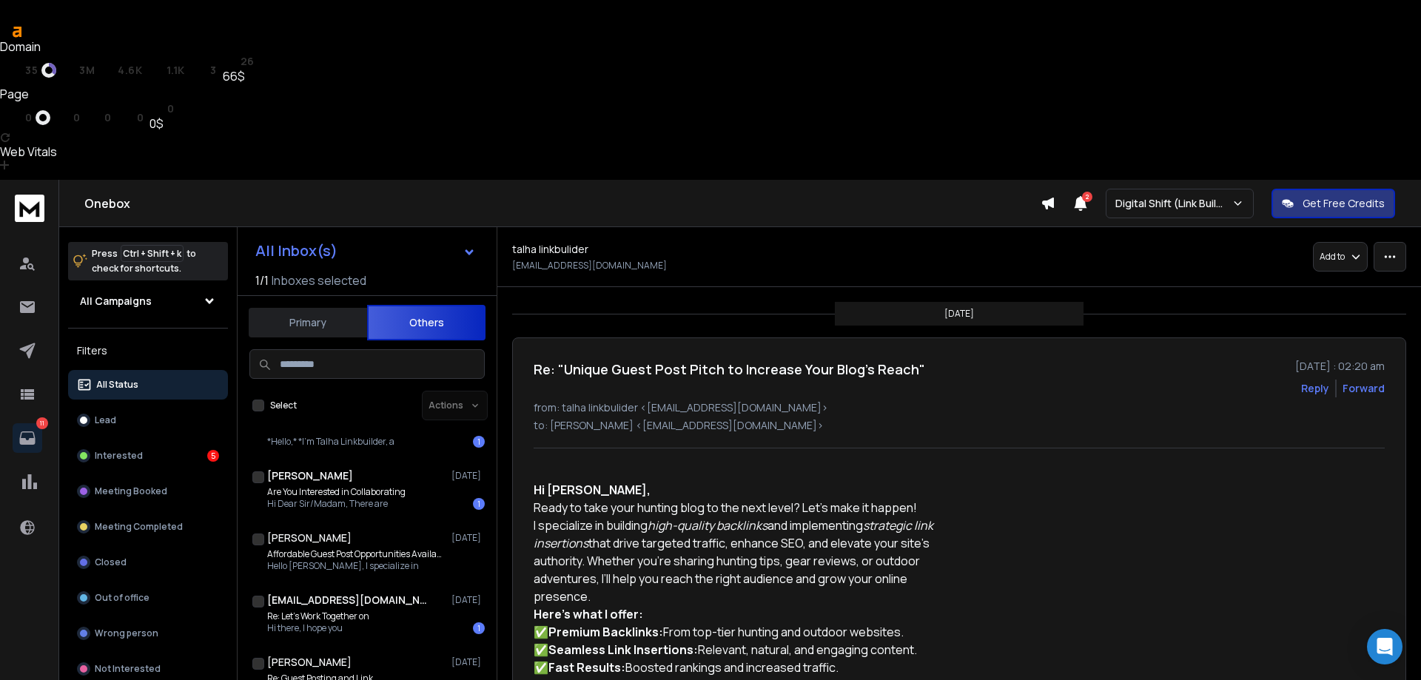
scroll to position [1179, 0]
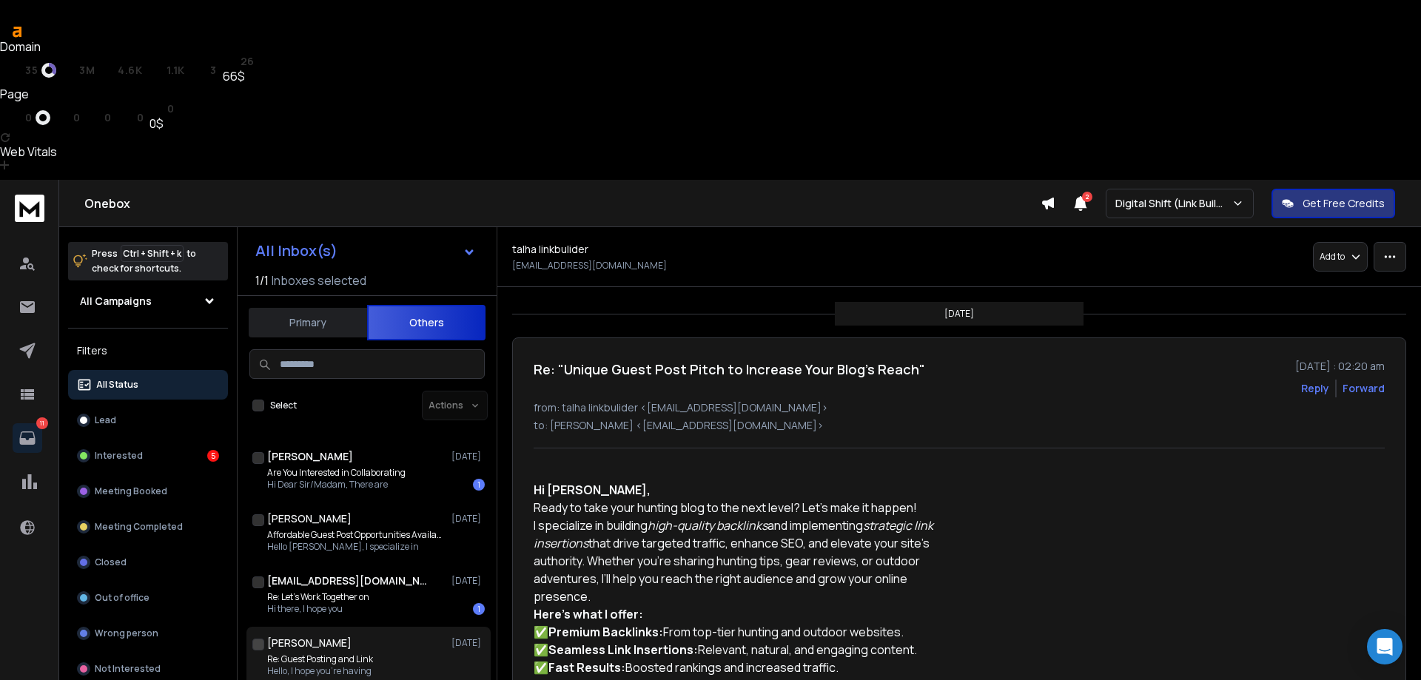
click at [358, 653] on p "Re: Guest Posting and Link" at bounding box center [320, 659] width 106 height 12
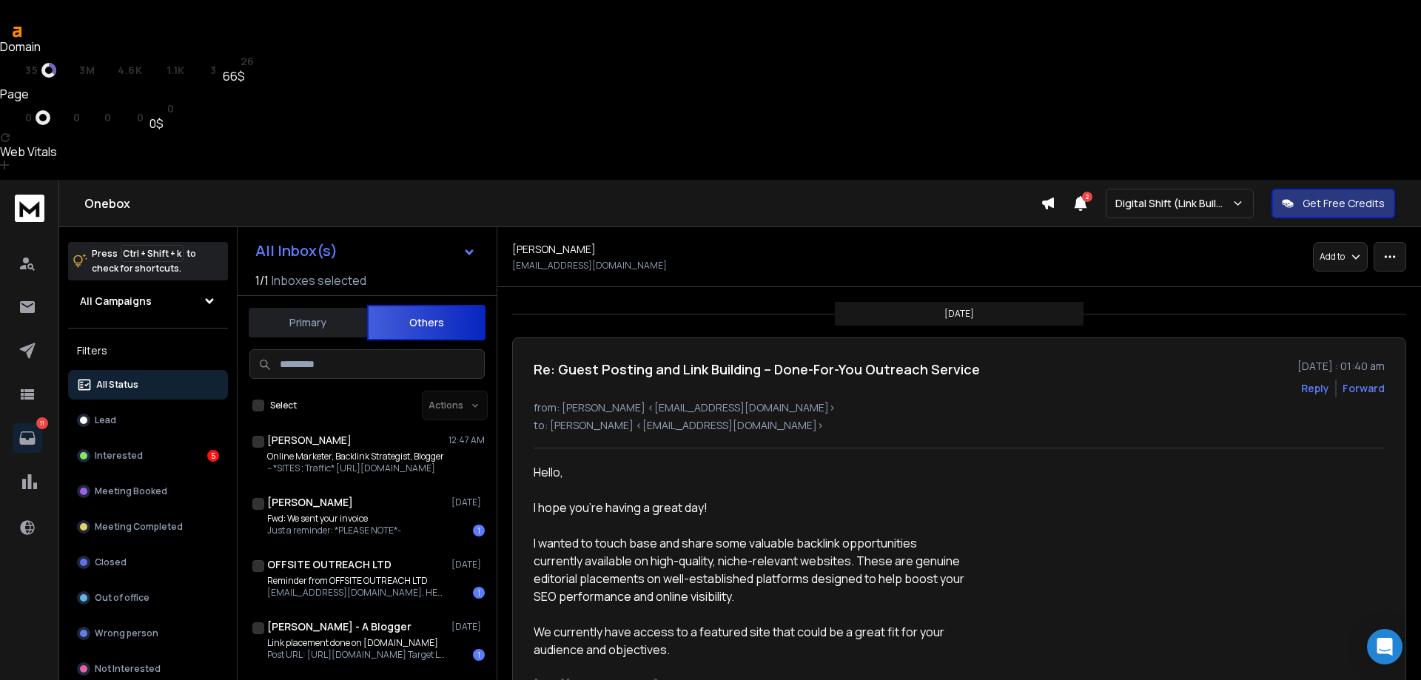
scroll to position [0, 0]
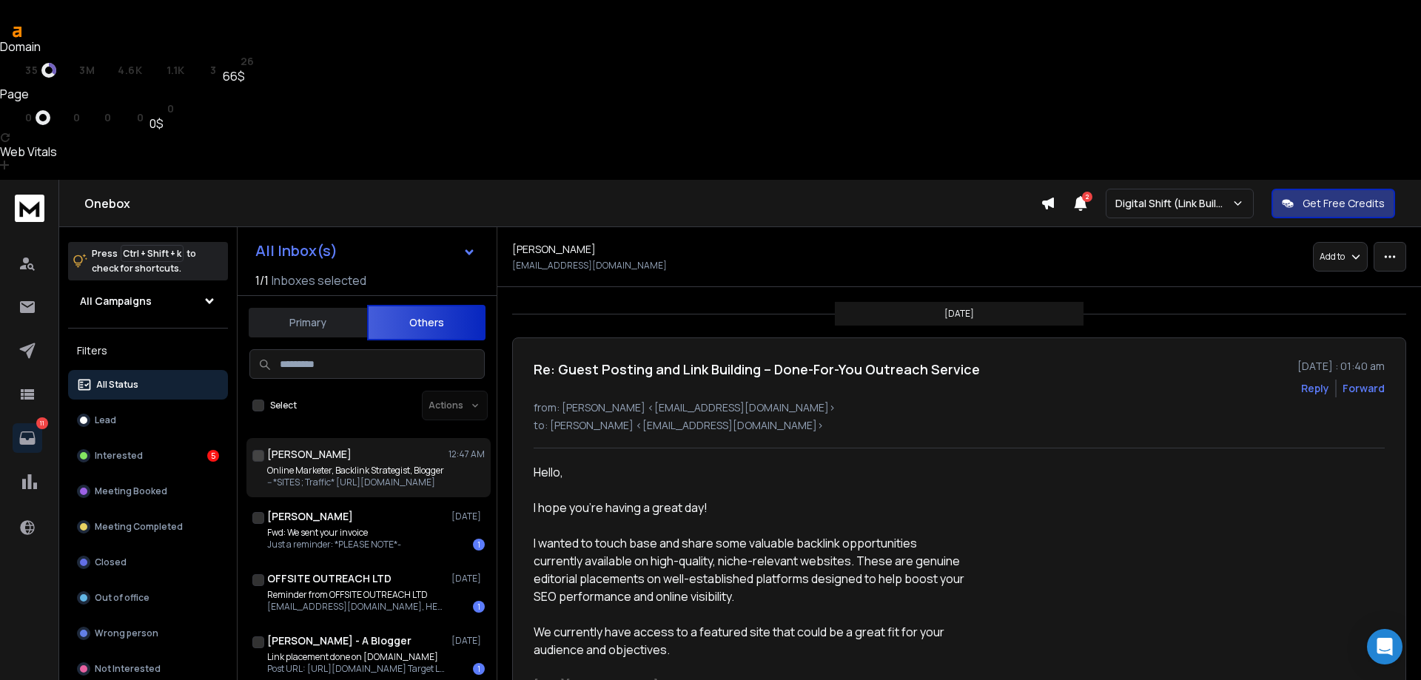
click at [398, 465] on p "Online Marketer, Backlink Strategist, Blogger" at bounding box center [355, 471] width 177 height 12
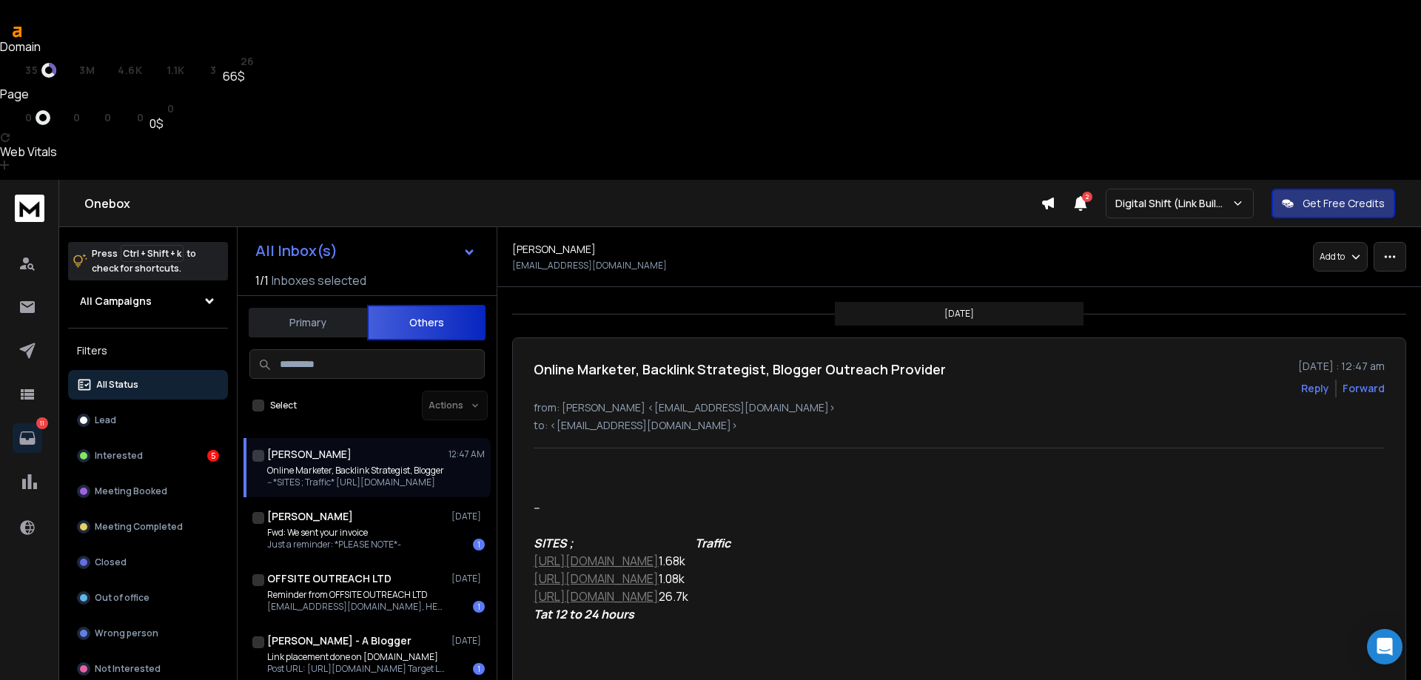
click at [910, 242] on div "[PERSON_NAME] [PERSON_NAME][EMAIL_ADDRESS][DOMAIN_NAME]" at bounding box center [733, 257] width 442 height 30
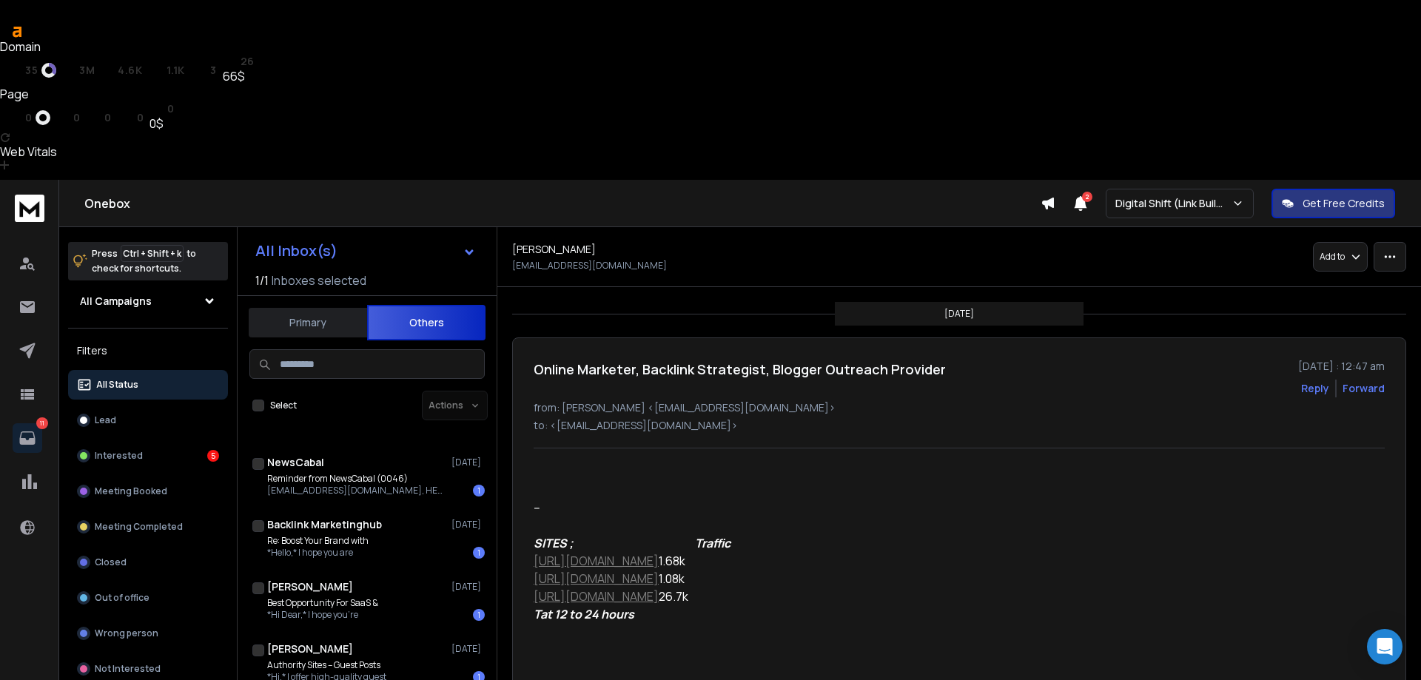
scroll to position [374, 0]
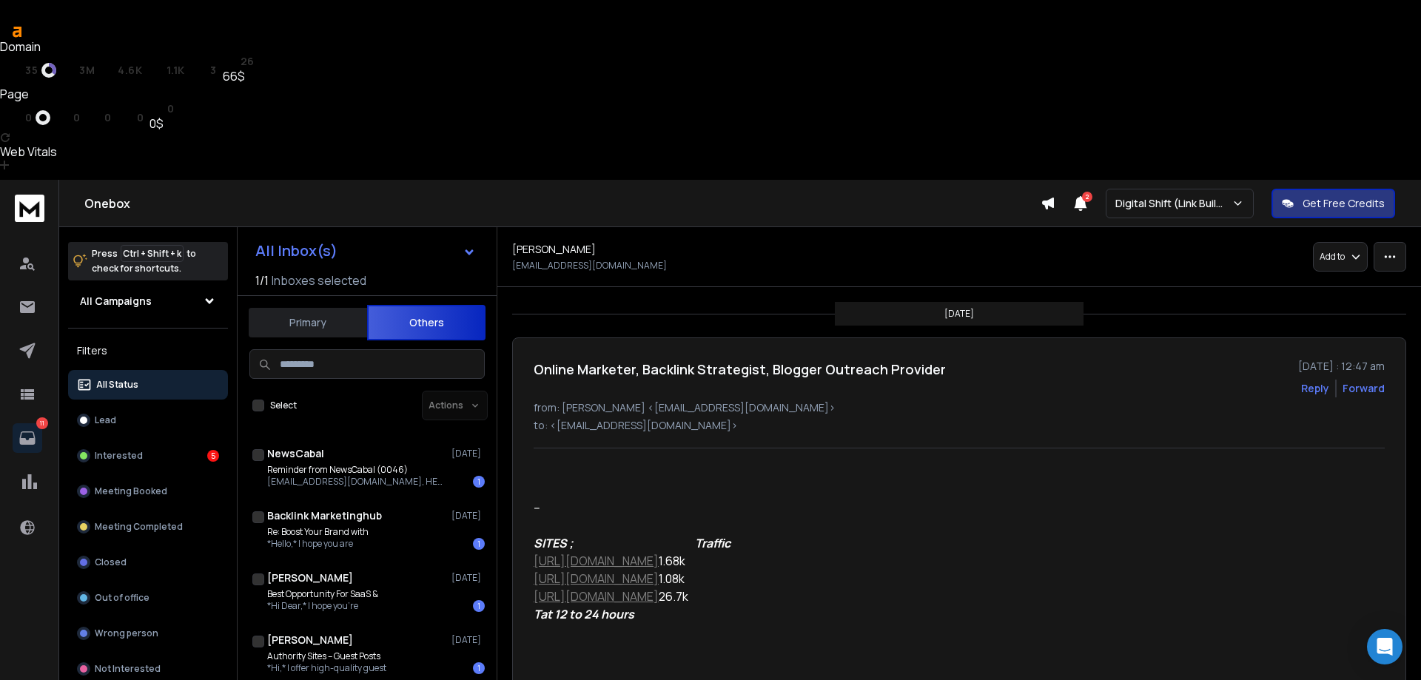
click at [36, 495] on div "11 H" at bounding box center [29, 520] width 59 height 680
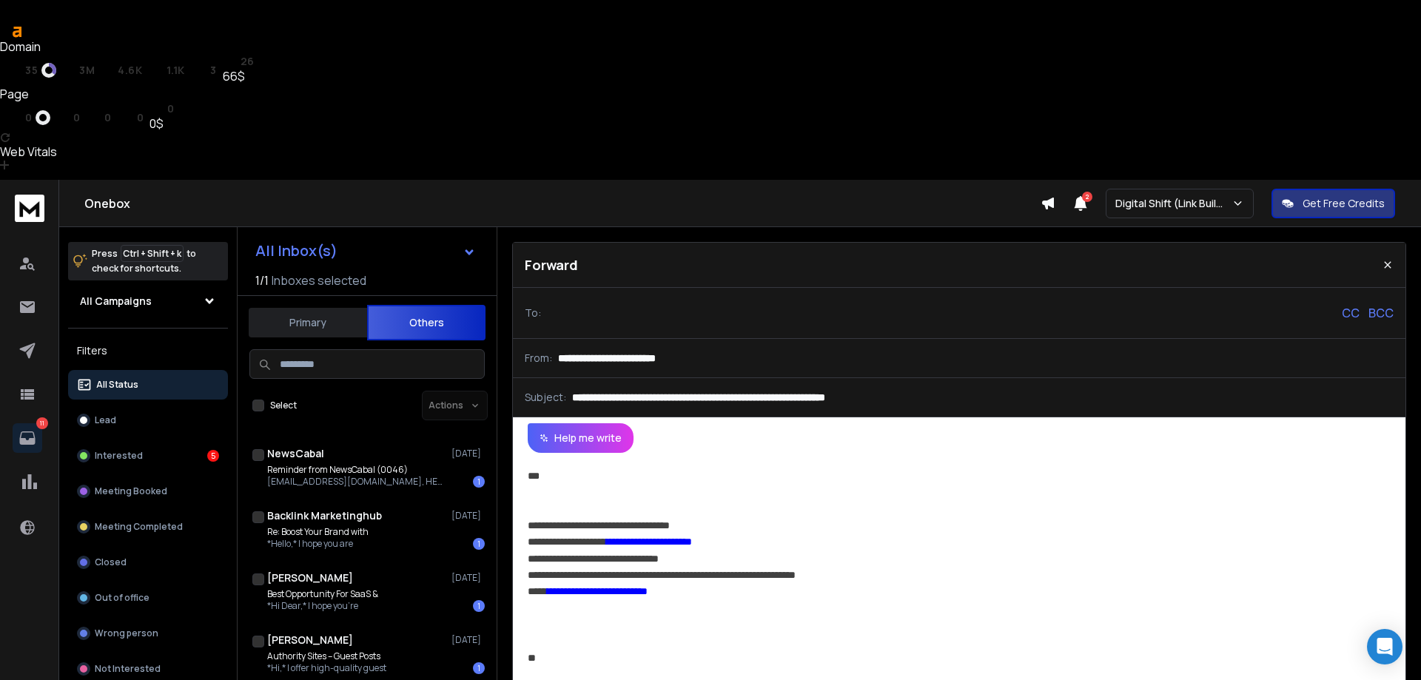
click at [1385, 261] on icon at bounding box center [1387, 264] width 7 height 7
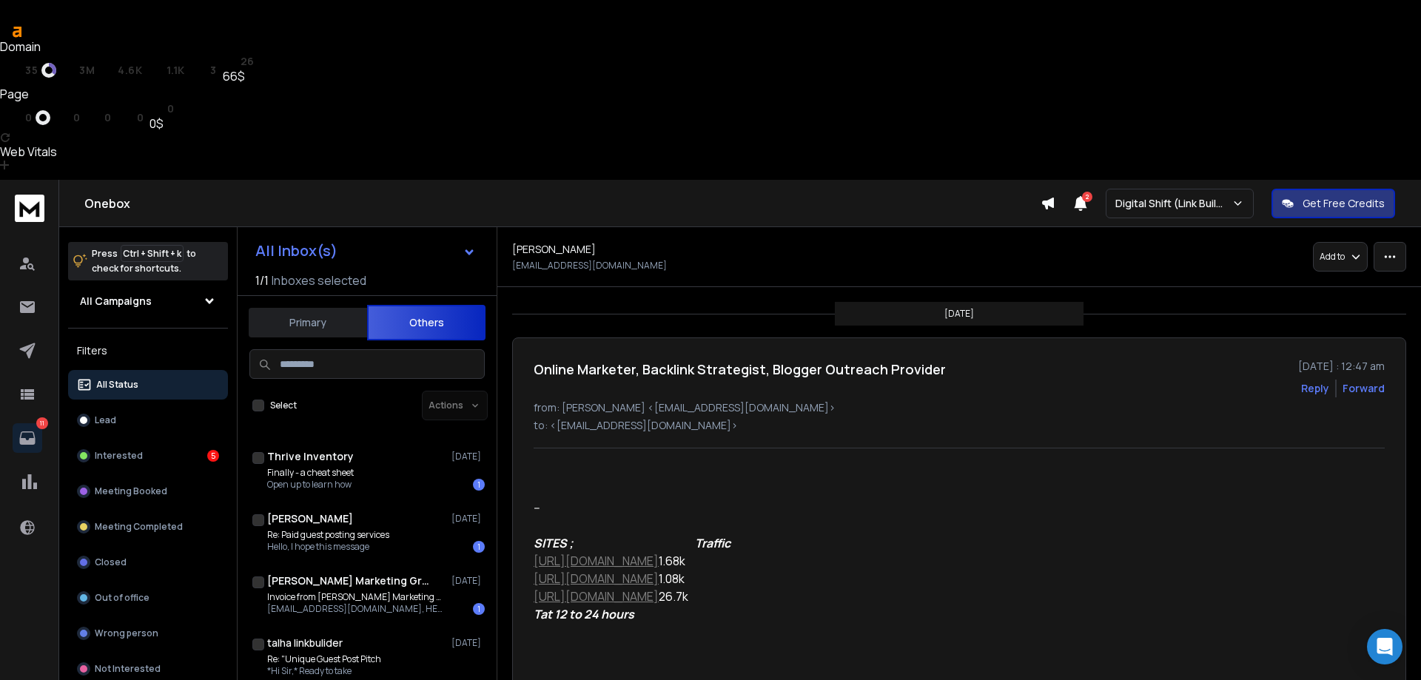
scroll to position [696, 0]
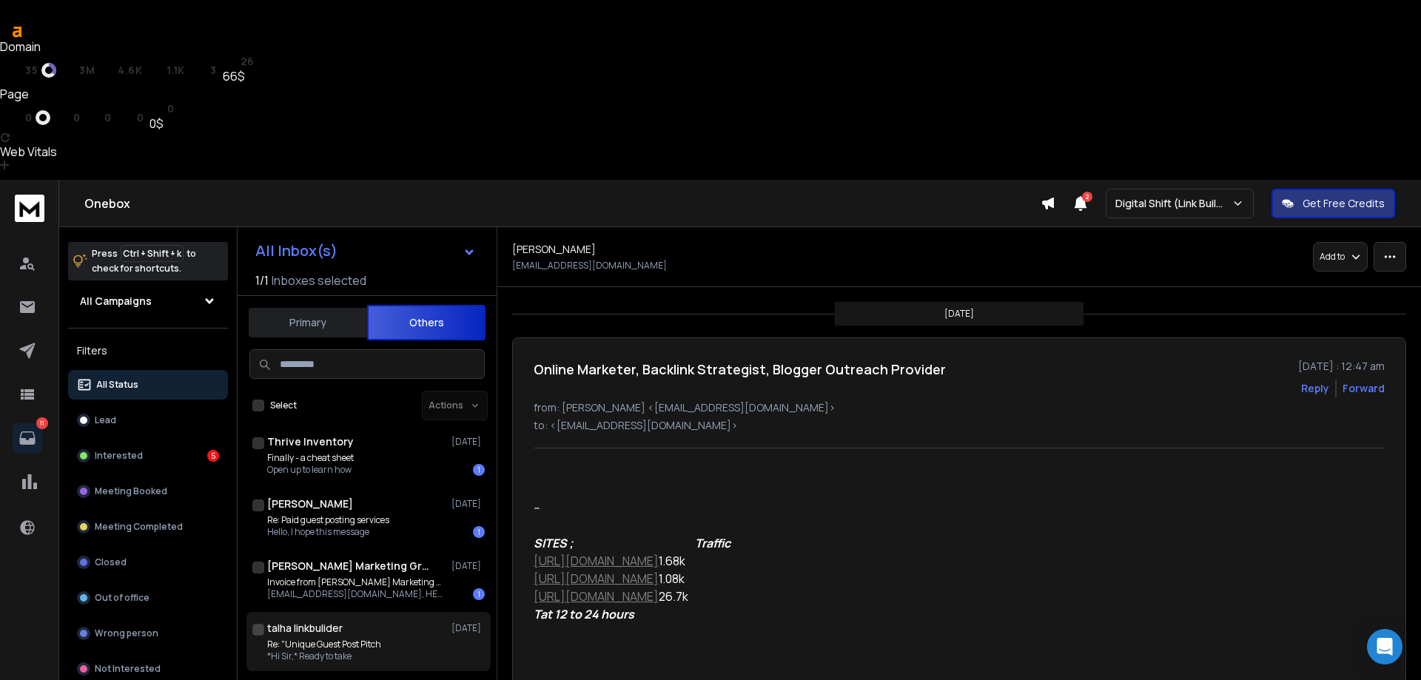
click at [376, 621] on div "talha linkbulider [DATE]" at bounding box center [376, 628] width 218 height 15
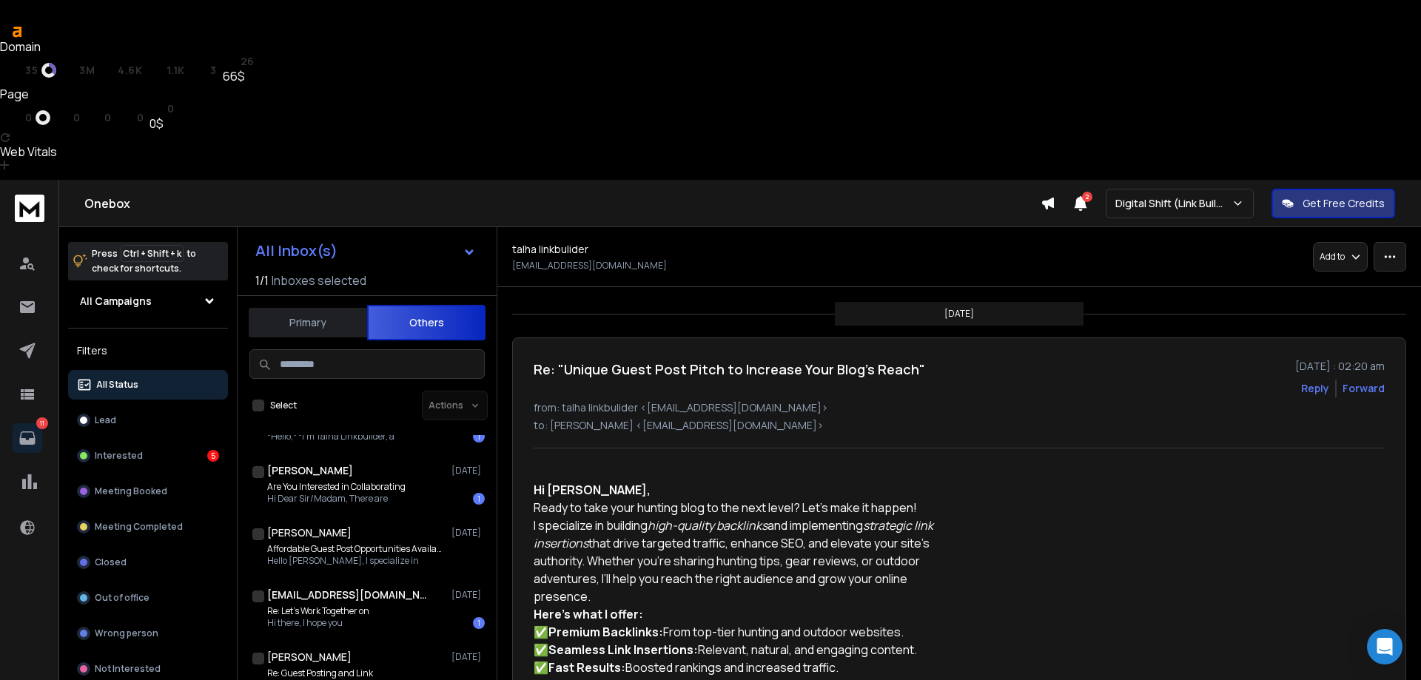
scroll to position [1179, 0]
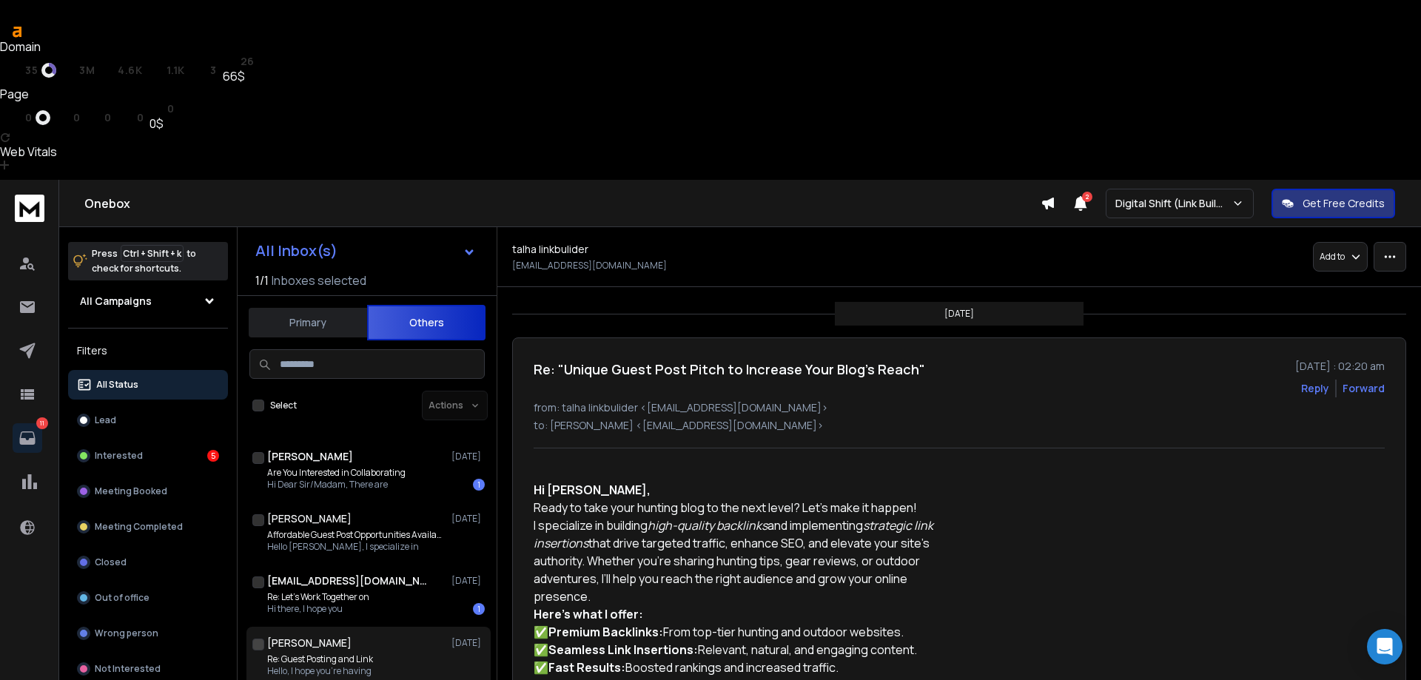
click at [358, 653] on p "Re: Guest Posting and Link" at bounding box center [320, 659] width 106 height 12
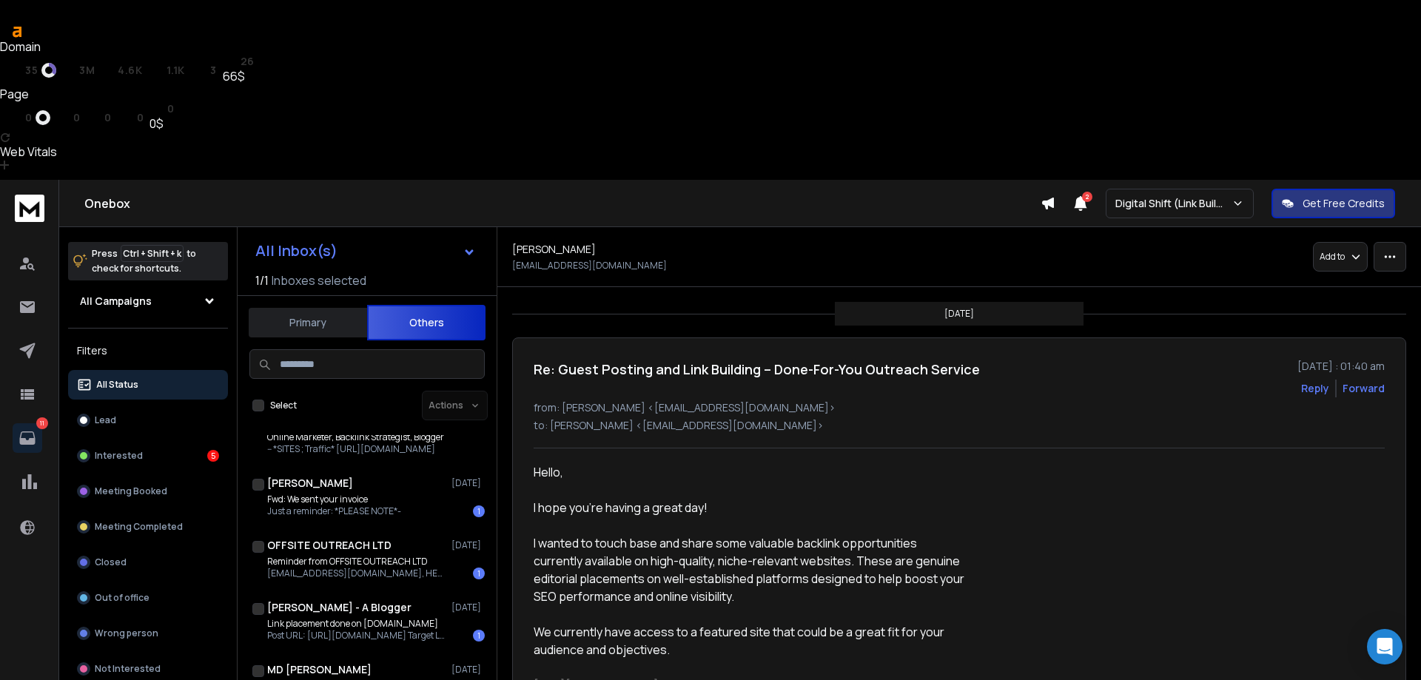
scroll to position [0, 0]
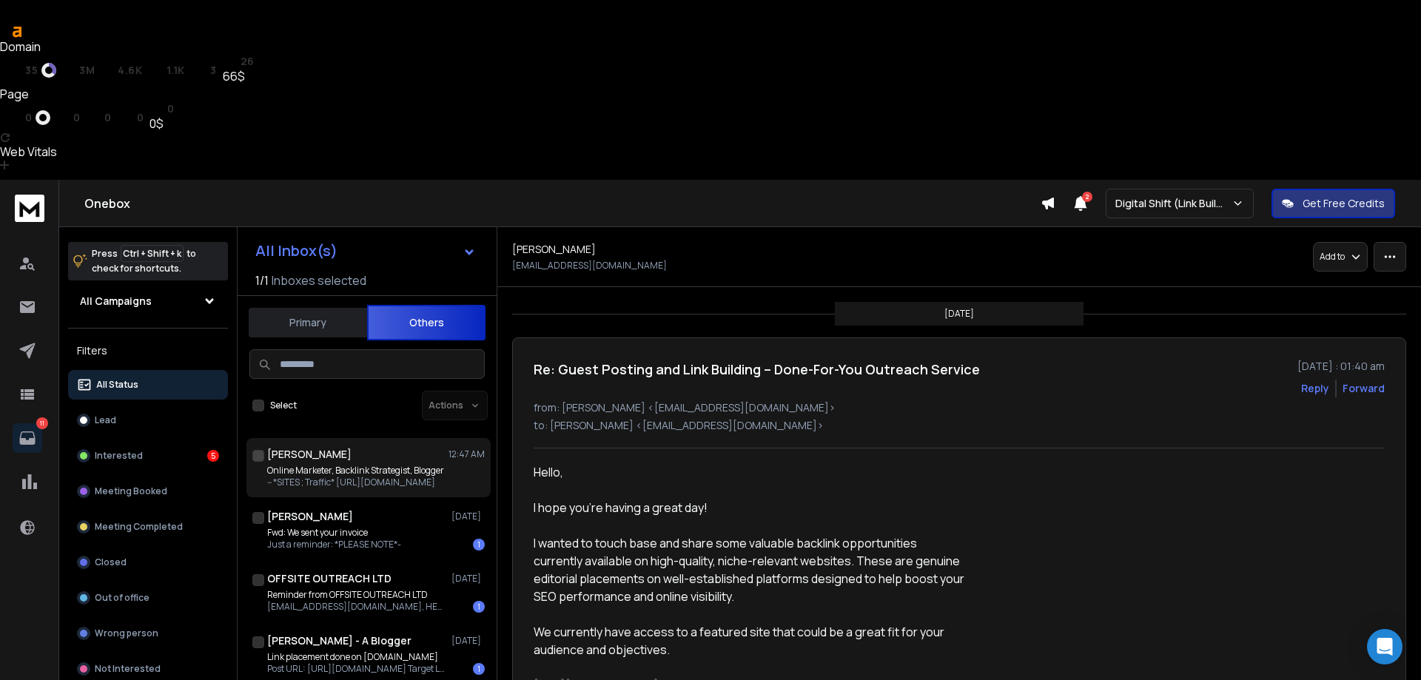
click at [398, 465] on p "Online Marketer, Backlink Strategist, Blogger" at bounding box center [355, 471] width 177 height 12
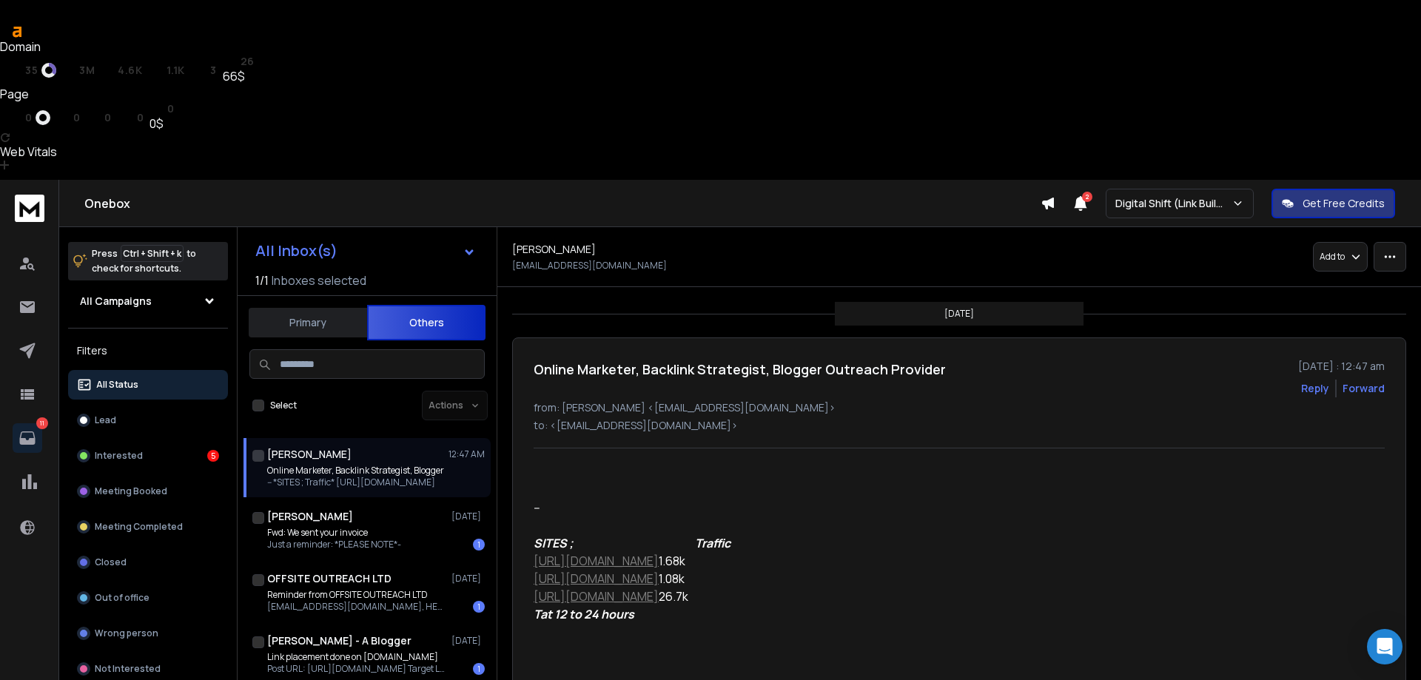
click at [910, 242] on div "[PERSON_NAME] [PERSON_NAME][EMAIL_ADDRESS][DOMAIN_NAME]" at bounding box center [733, 257] width 442 height 30
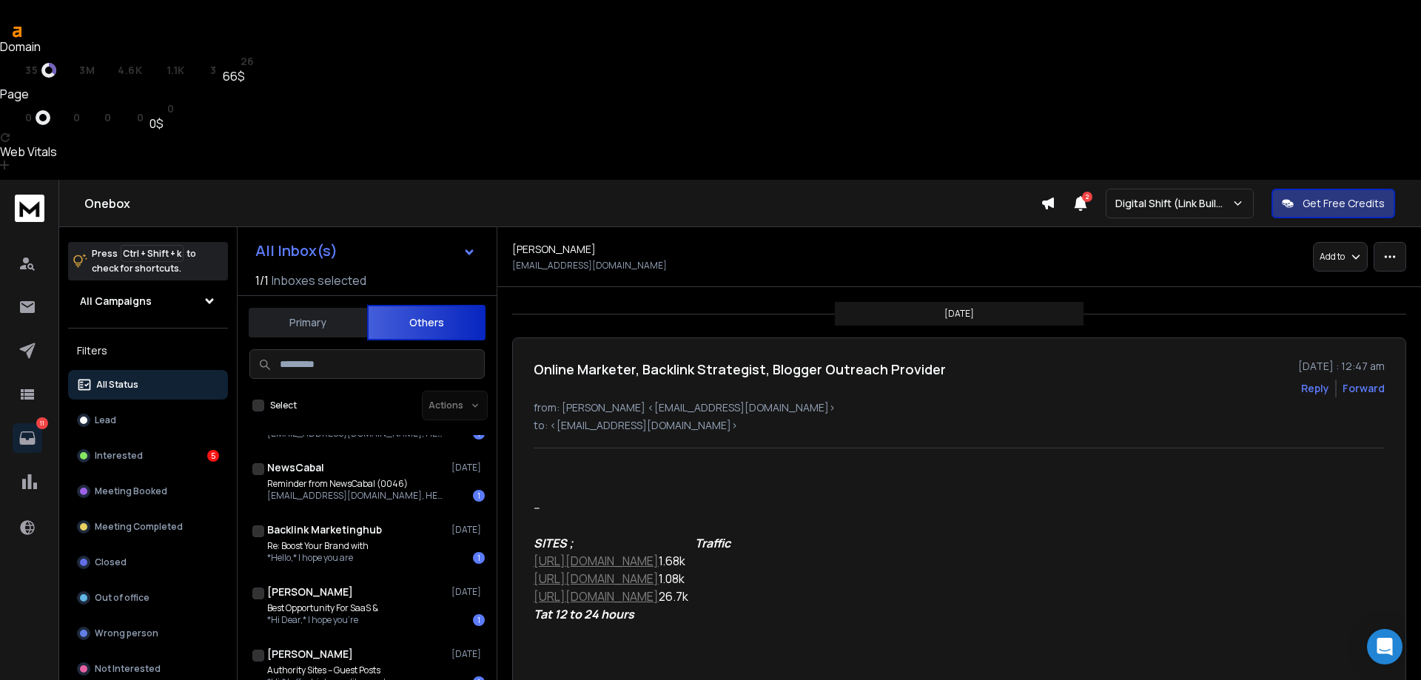
scroll to position [374, 0]
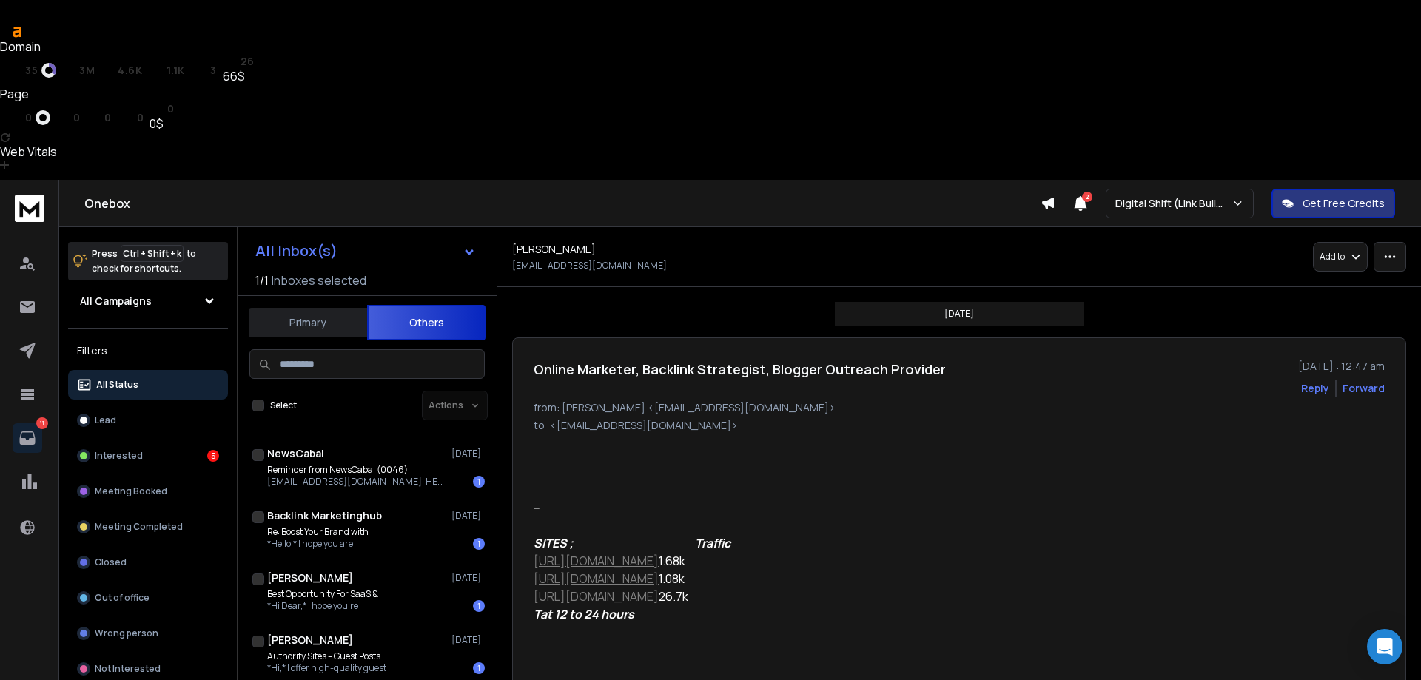
click at [36, 495] on div "11 H" at bounding box center [29, 520] width 59 height 680
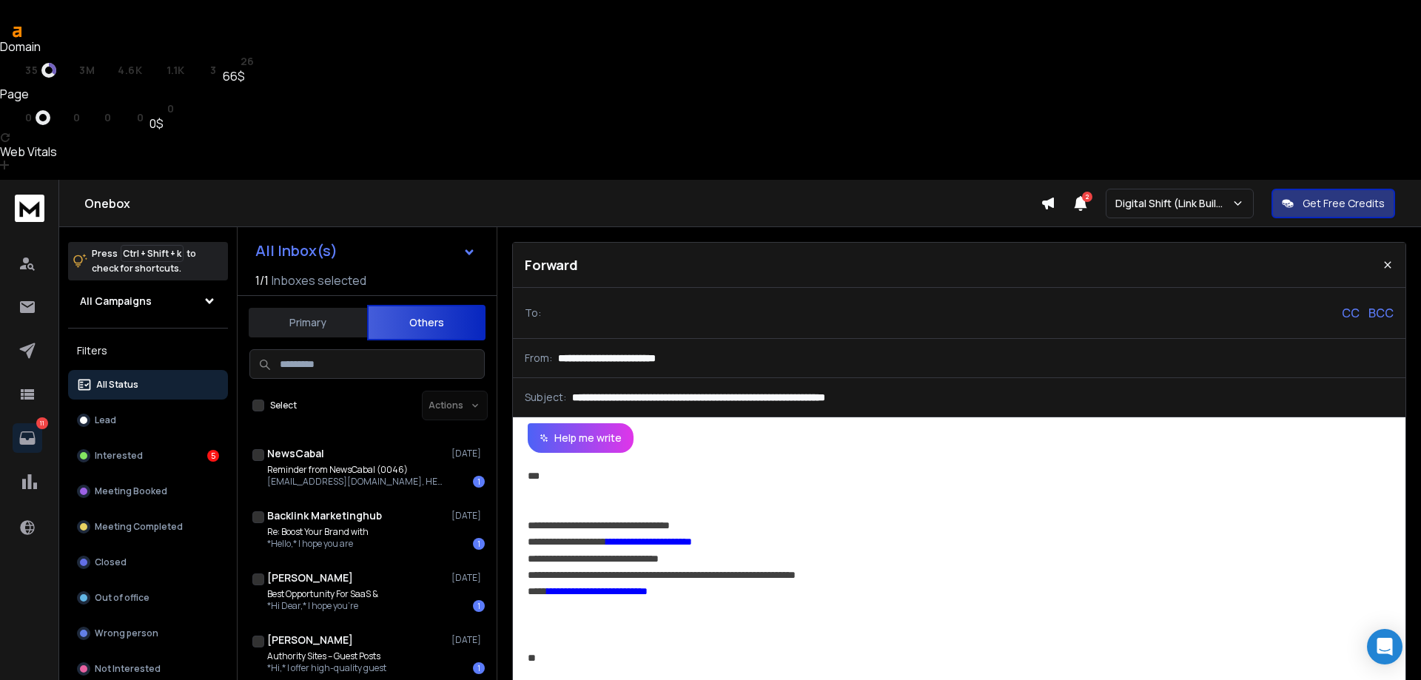
click at [1385, 261] on icon at bounding box center [1387, 264] width 7 height 7
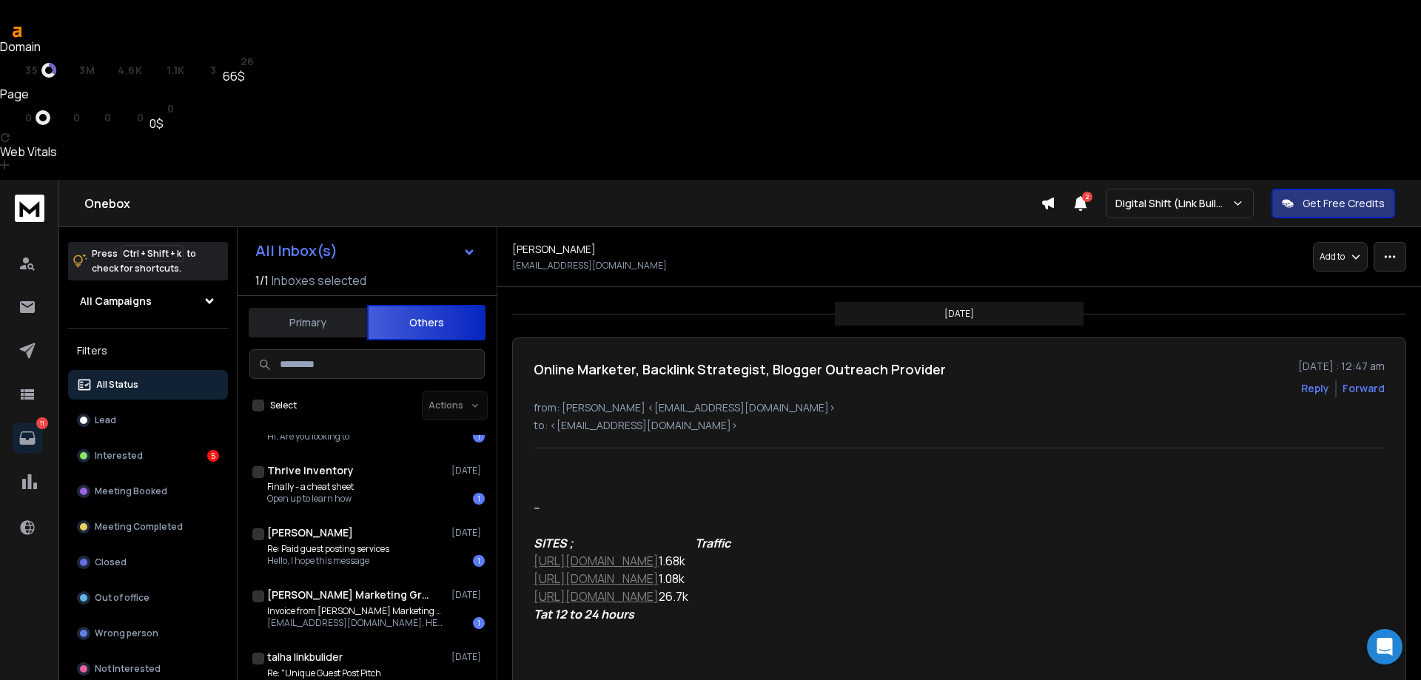
scroll to position [696, 0]
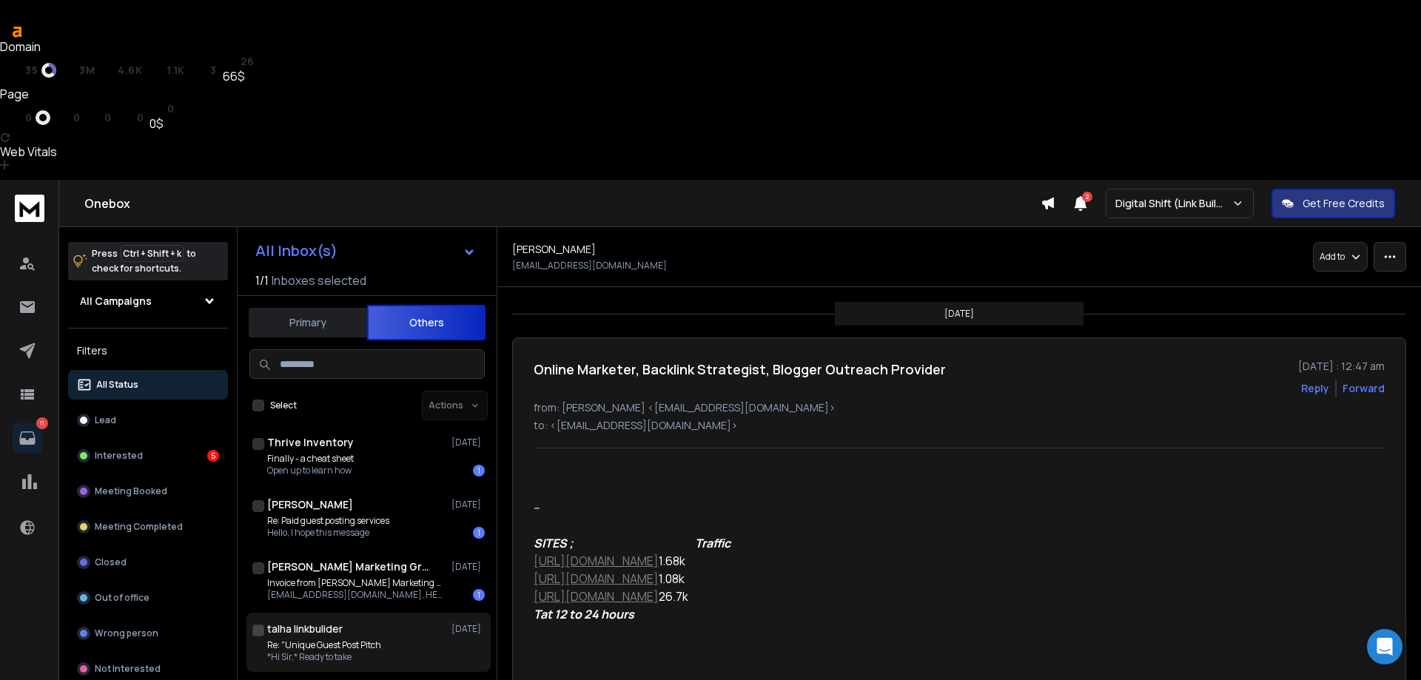
click at [376, 622] on div "talha linkbulider [DATE]" at bounding box center [376, 629] width 218 height 15
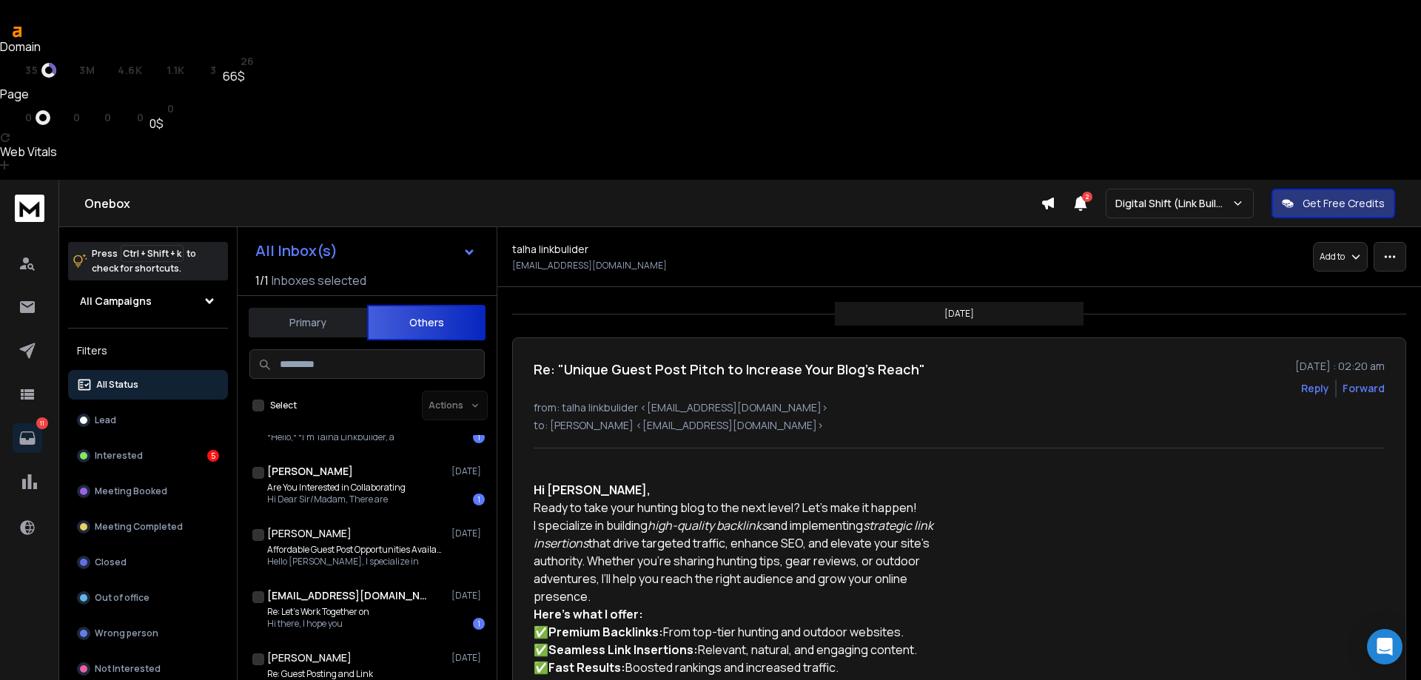
scroll to position [1174, 0]
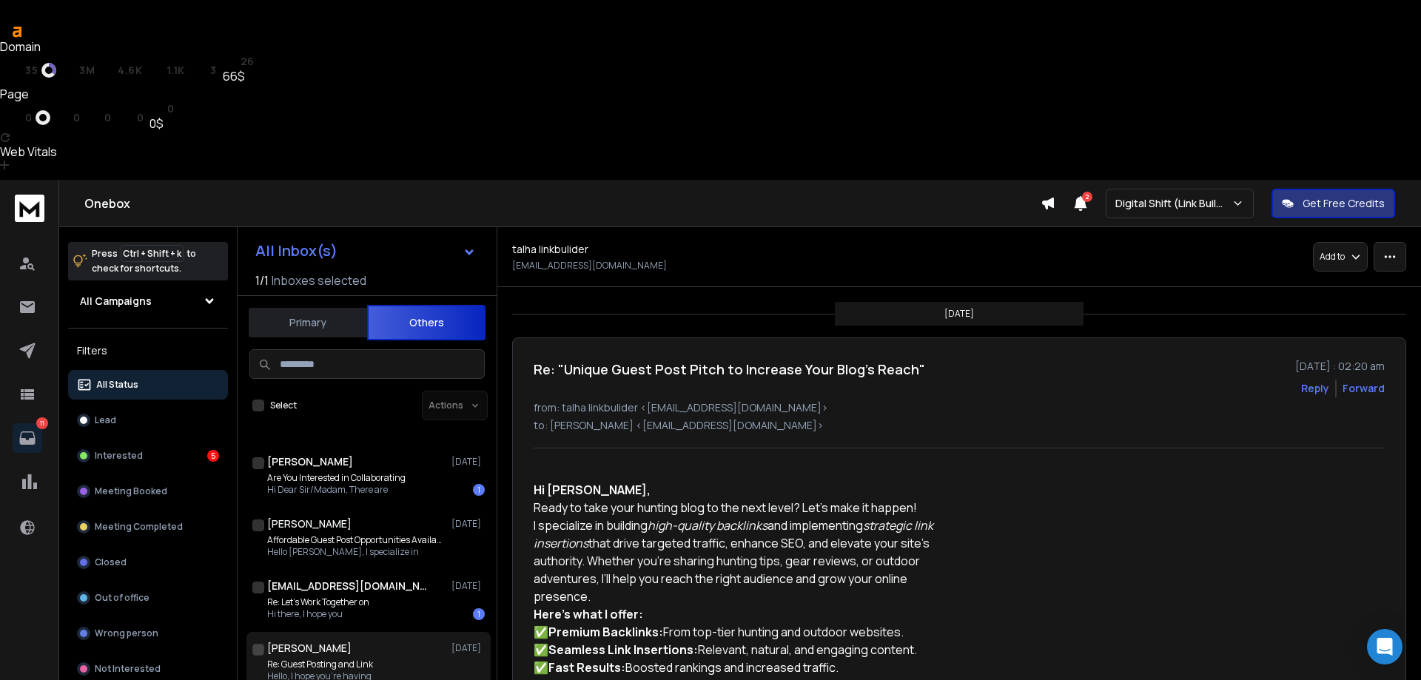
click at [358, 641] on div "[PERSON_NAME] [DATE] Re: Guest Posting and Link Hello, I hope you're having" at bounding box center [376, 661] width 218 height 41
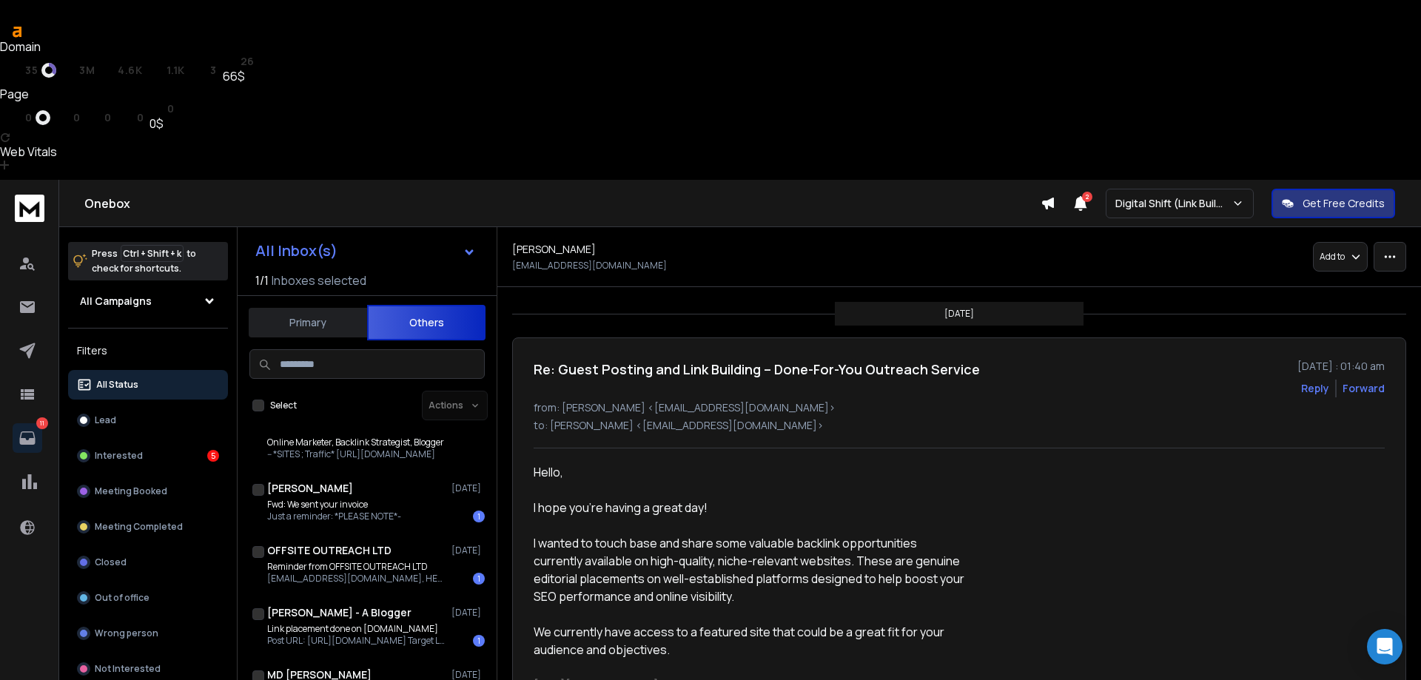
scroll to position [0, 0]
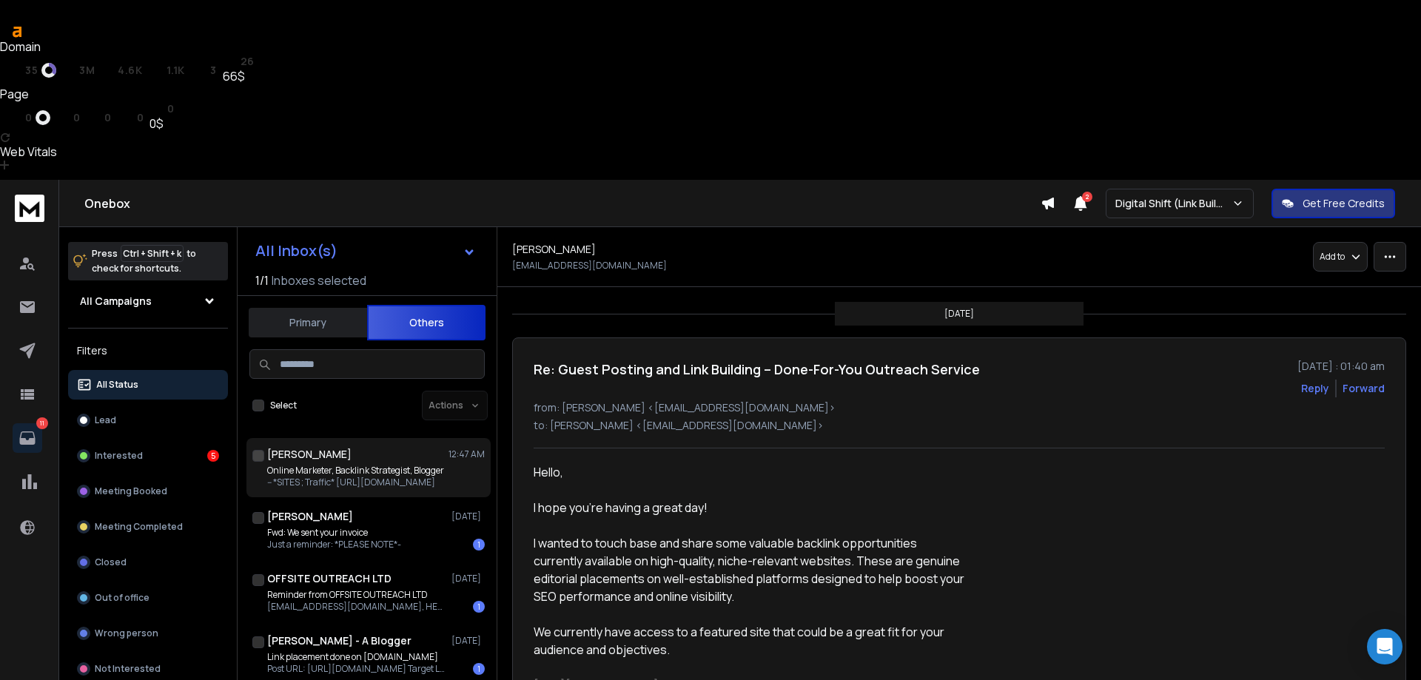
click at [398, 465] on p "Online Marketer, Backlink Strategist, Blogger" at bounding box center [355, 471] width 177 height 12
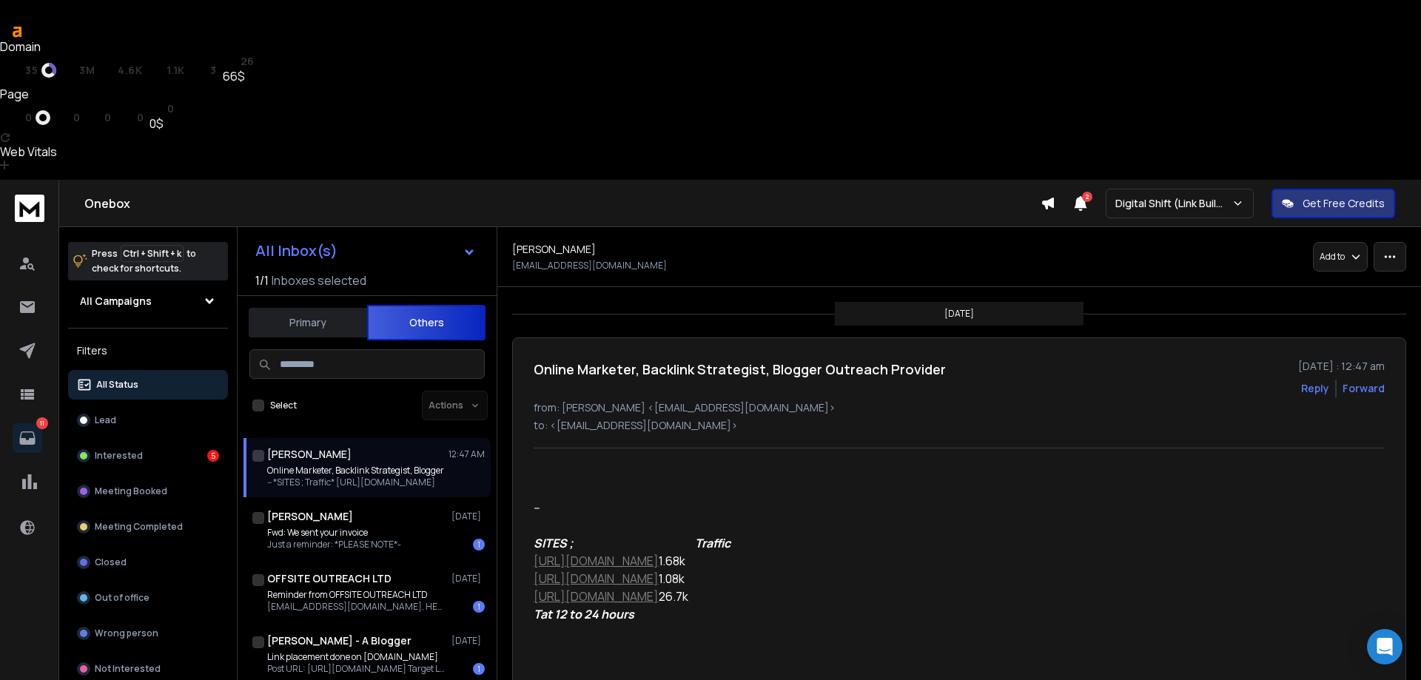
click at [910, 242] on div "[PERSON_NAME] [PERSON_NAME][EMAIL_ADDRESS][DOMAIN_NAME]" at bounding box center [733, 257] width 442 height 30
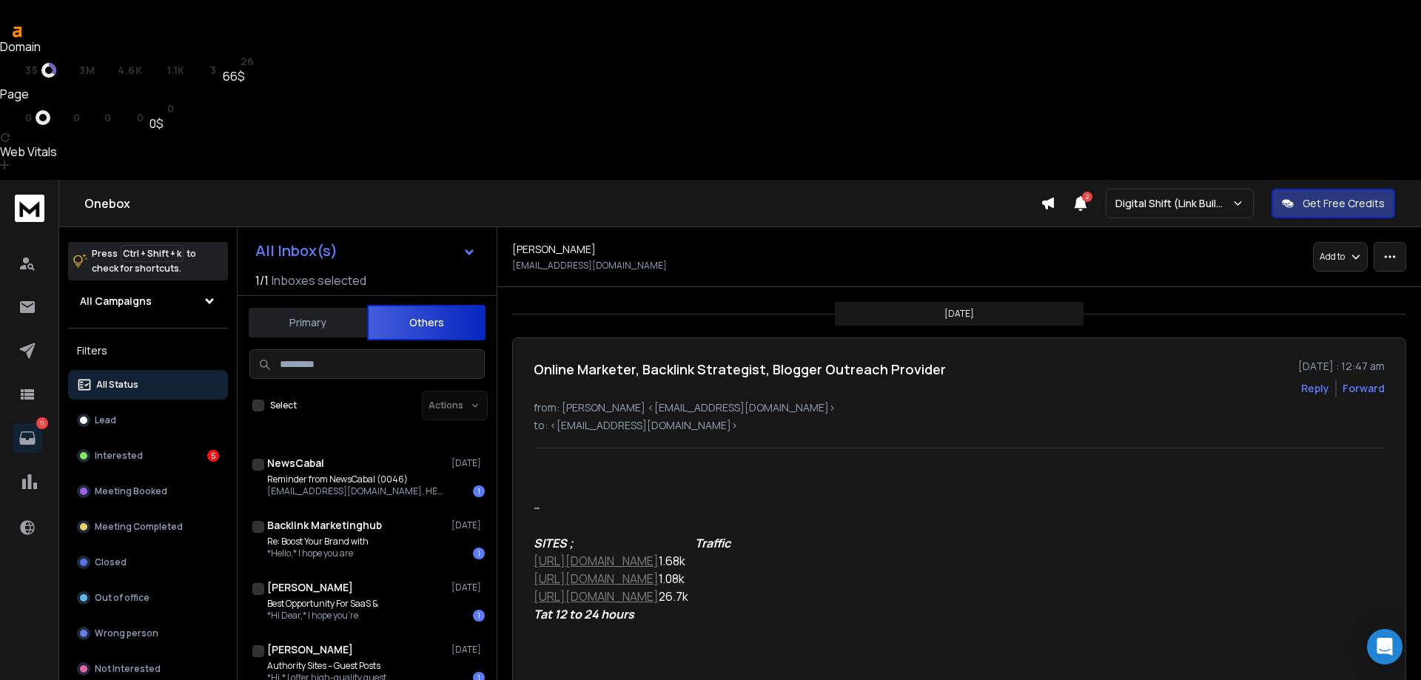
scroll to position [374, 0]
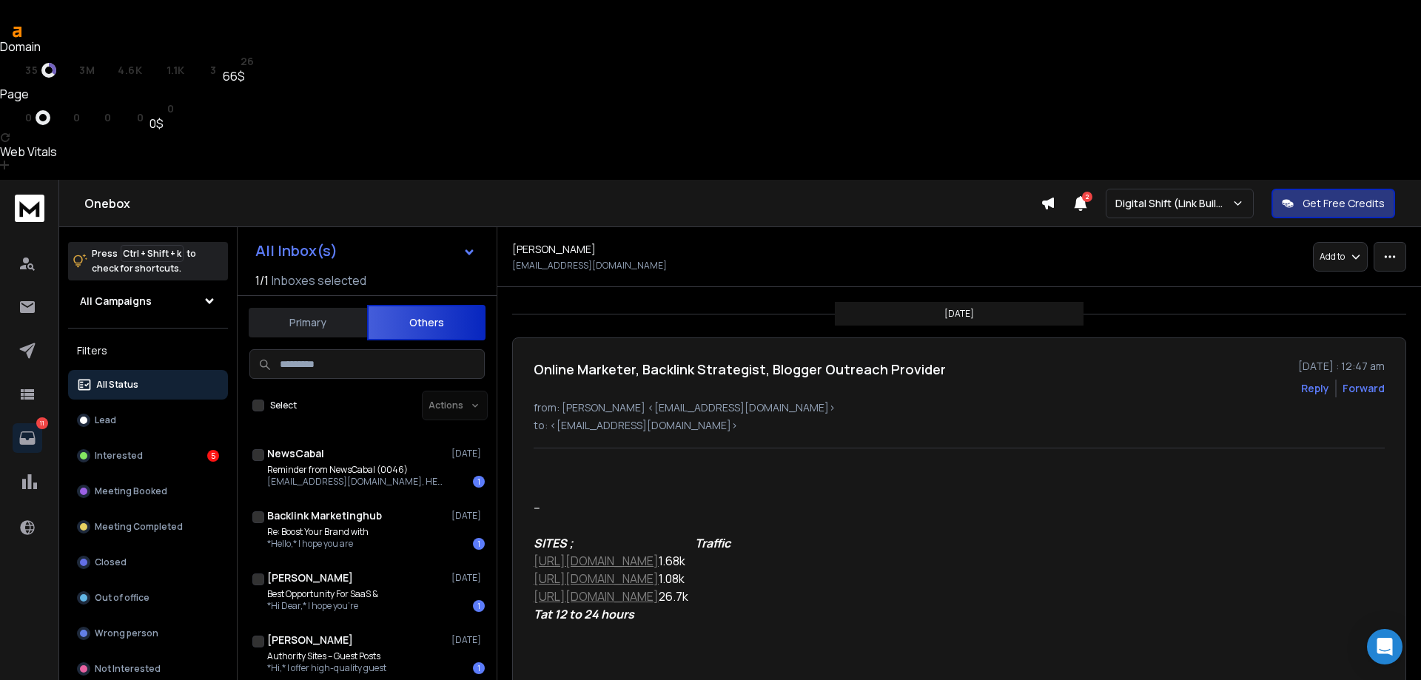
click at [36, 495] on div "11 H" at bounding box center [29, 520] width 59 height 680
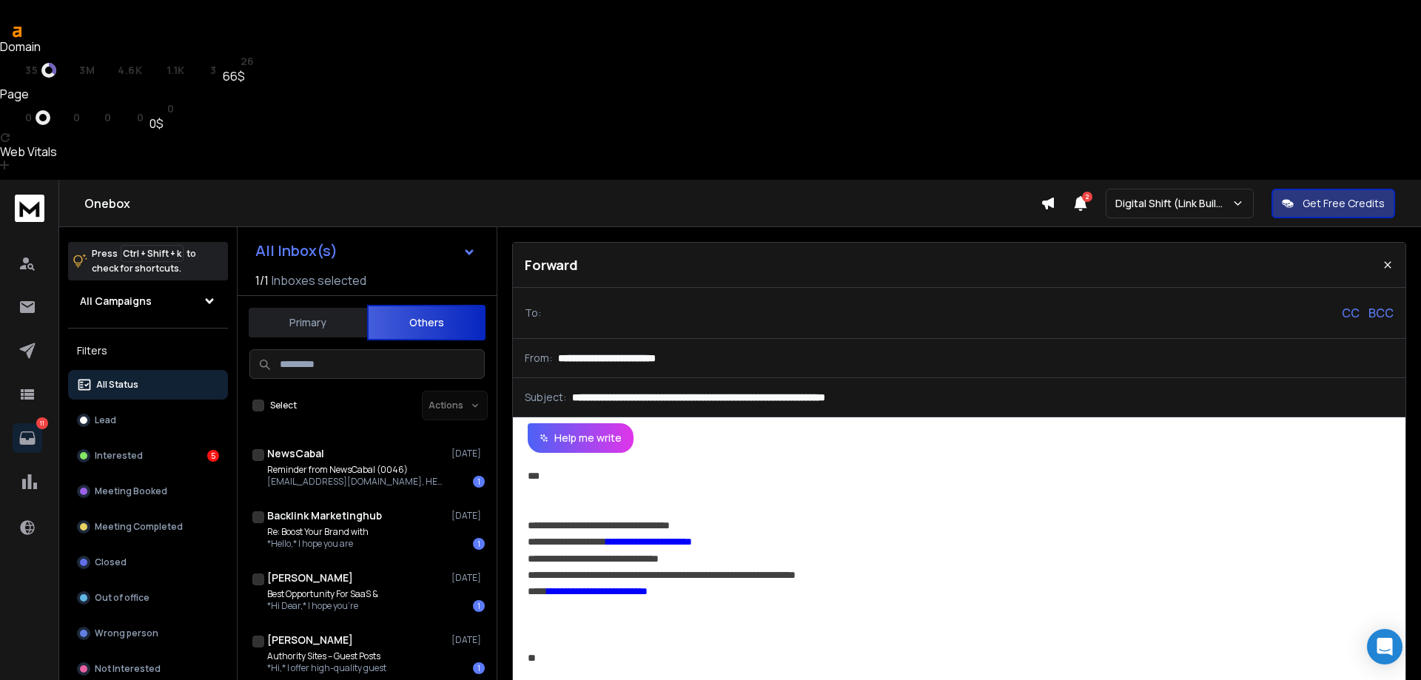
click at [1385, 261] on icon at bounding box center [1387, 264] width 7 height 7
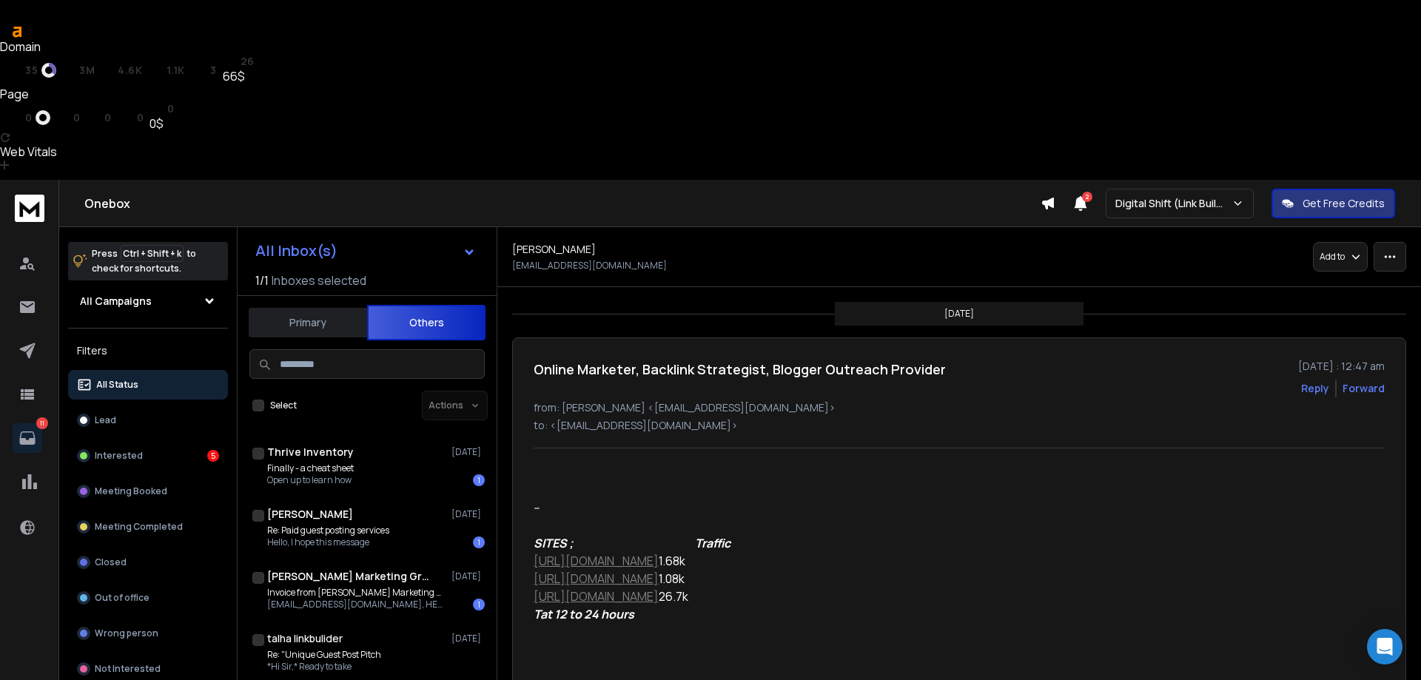
scroll to position [696, 0]
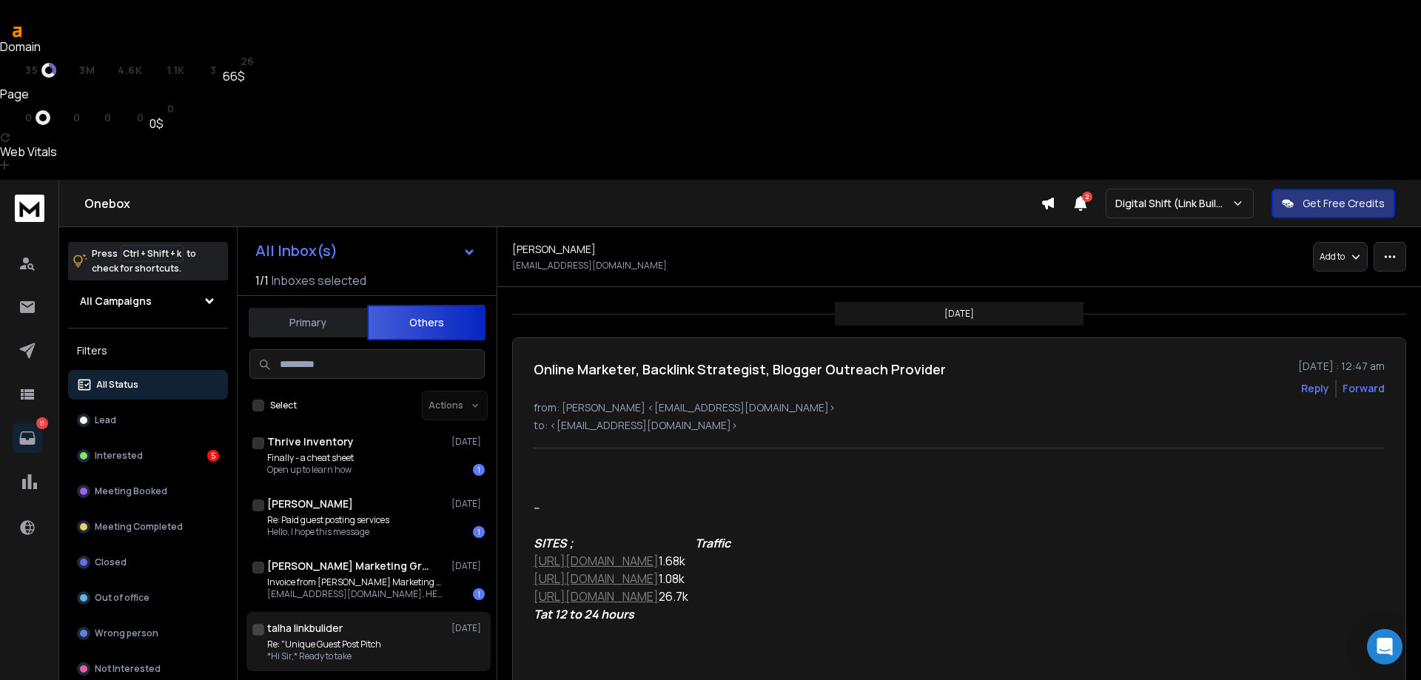
click at [376, 621] on div "talha linkbulider [DATE]" at bounding box center [376, 628] width 218 height 15
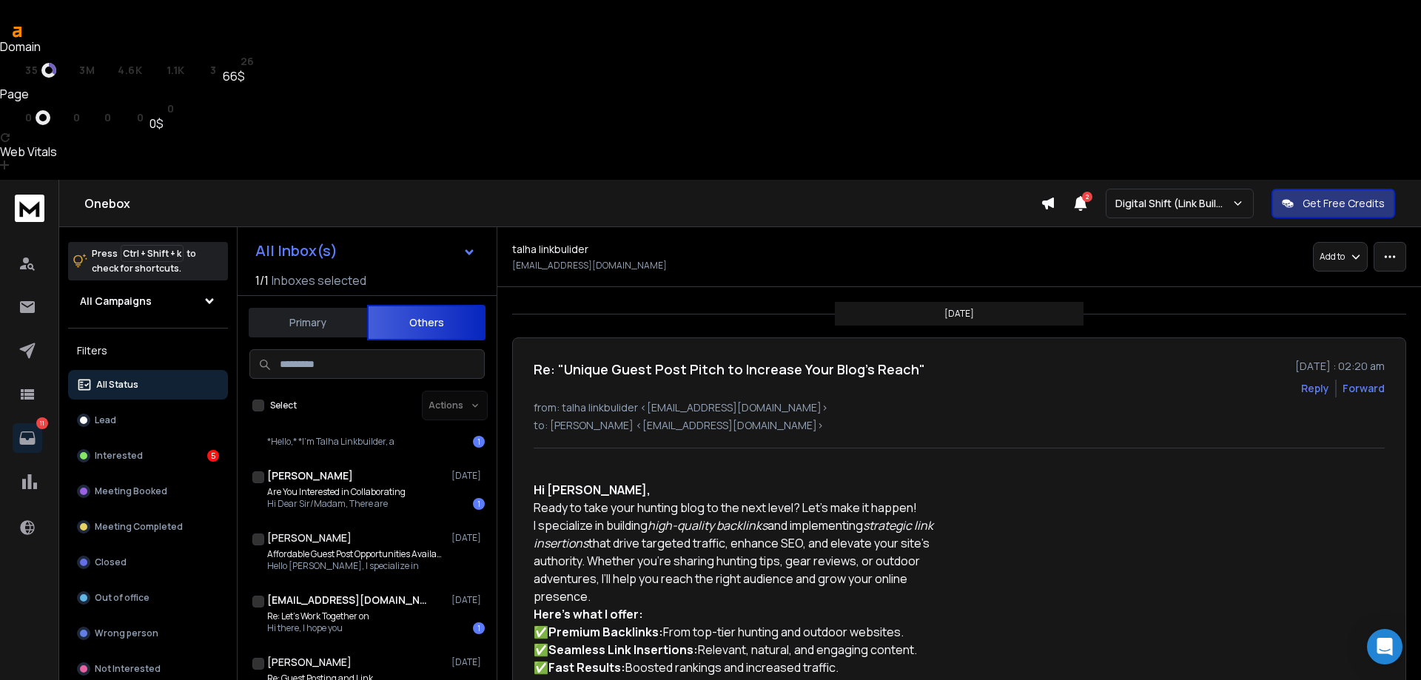
scroll to position [1179, 0]
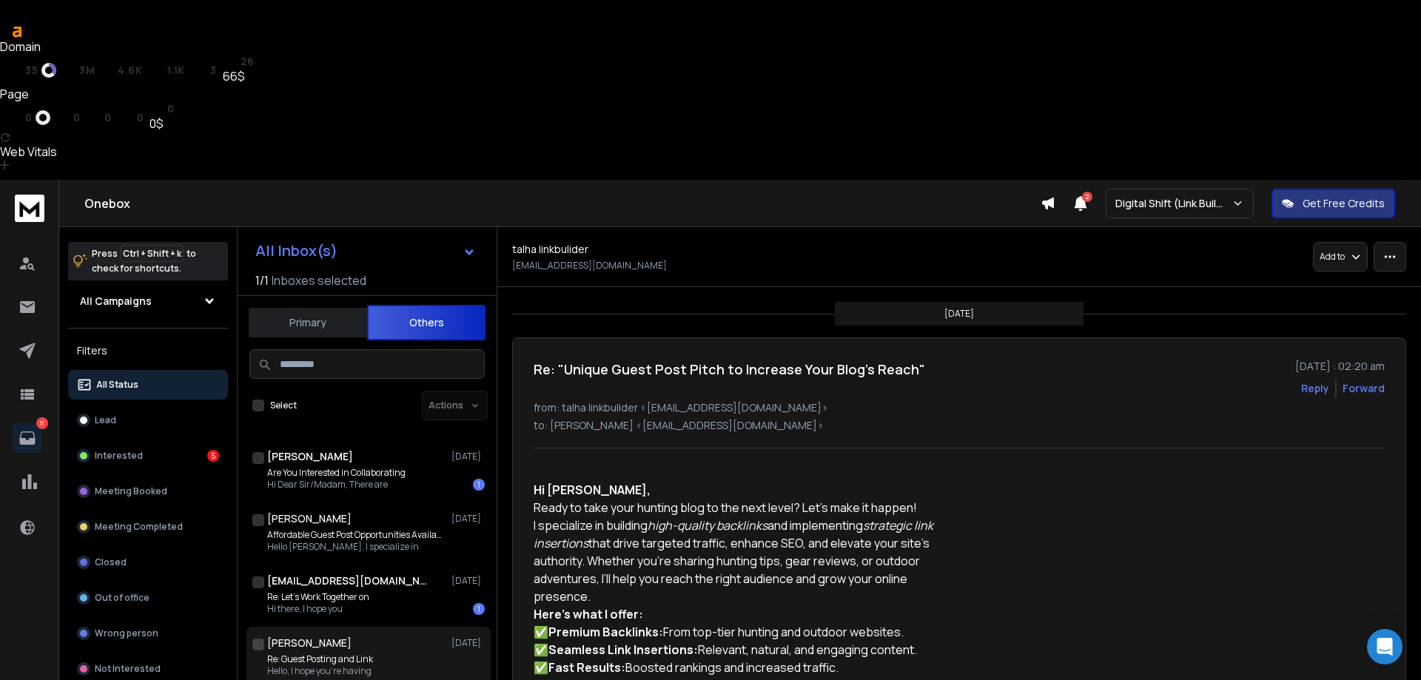
click at [358, 653] on p "Re: Guest Posting and Link" at bounding box center [320, 659] width 106 height 12
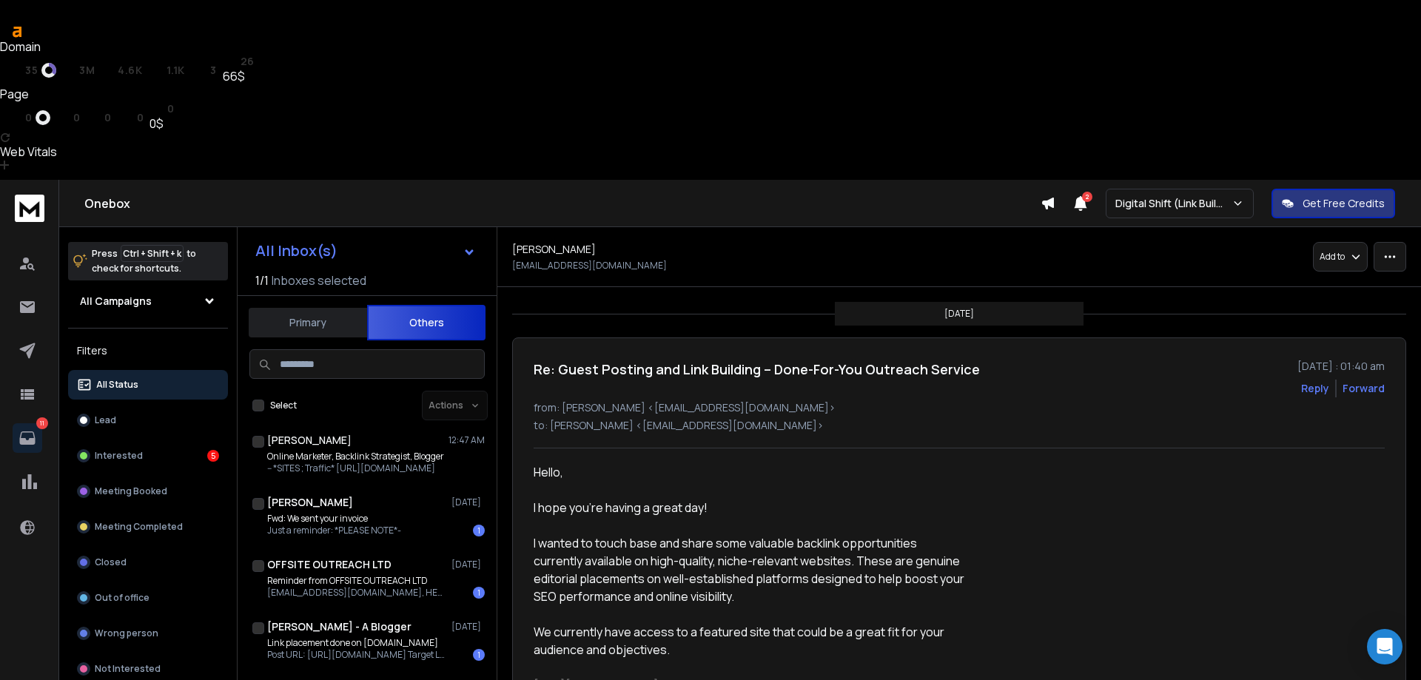
scroll to position [0, 0]
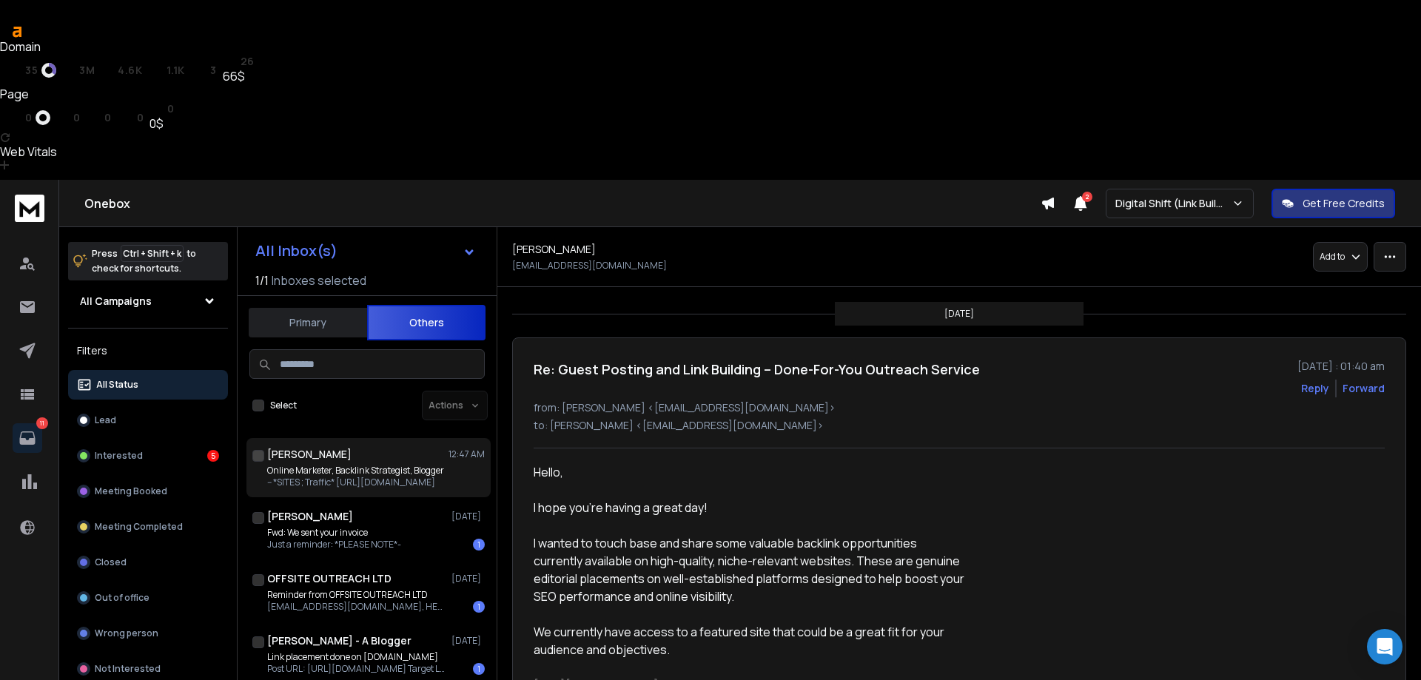
click at [398, 465] on p "Online Marketer, Backlink Strategist, Blogger" at bounding box center [355, 471] width 177 height 12
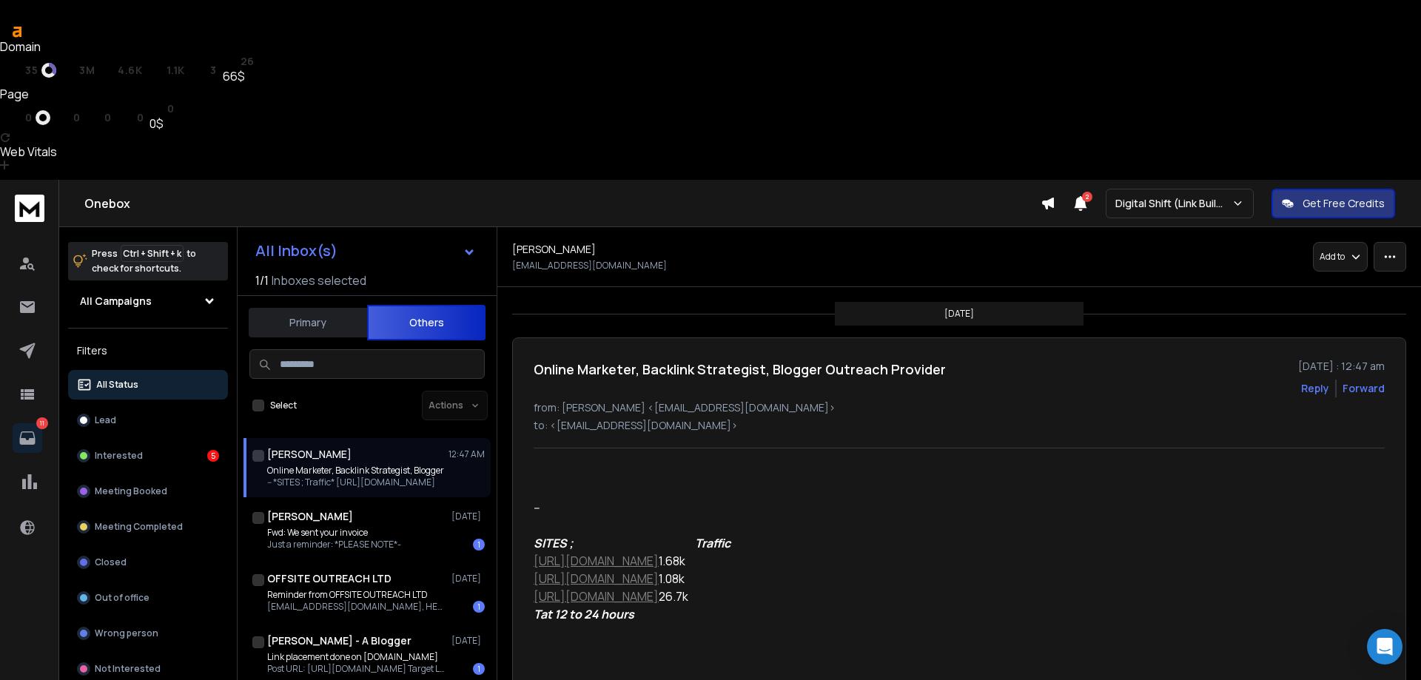
click at [910, 242] on div "[PERSON_NAME] [PERSON_NAME][EMAIL_ADDRESS][DOMAIN_NAME]" at bounding box center [733, 257] width 442 height 30
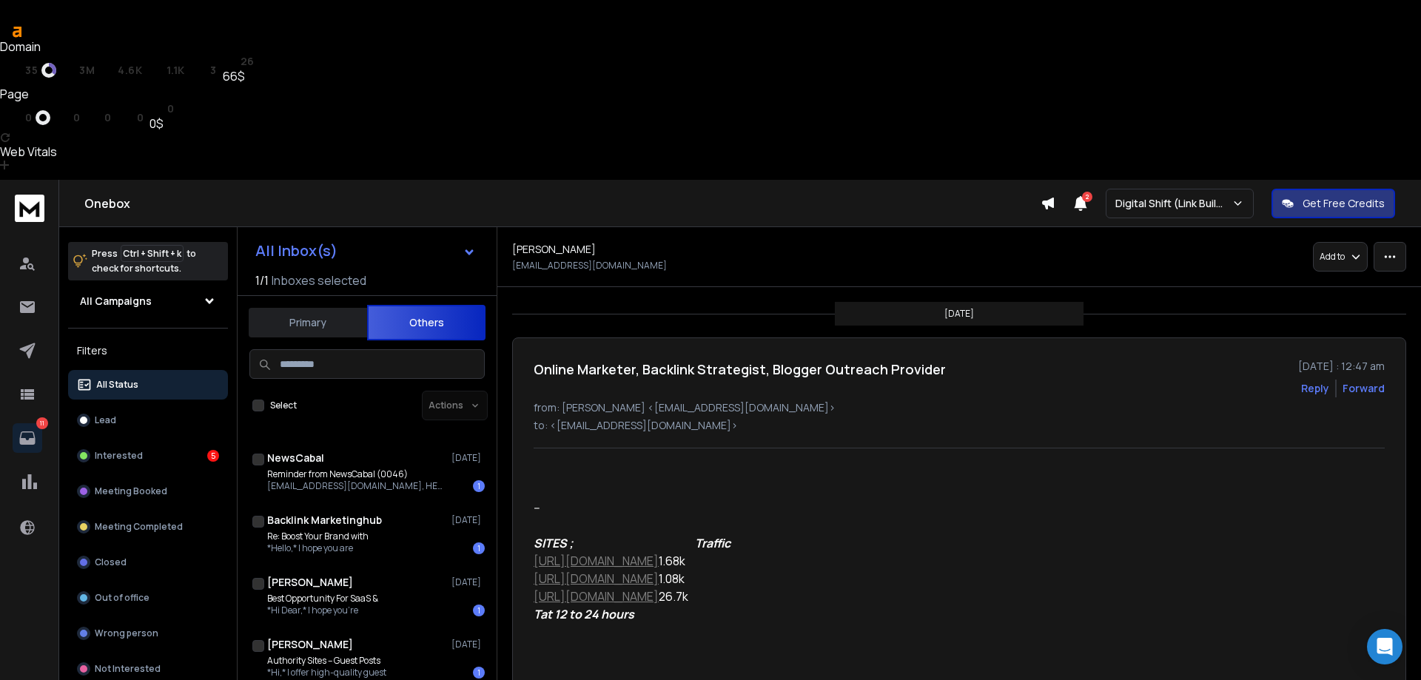
scroll to position [374, 0]
click at [36, 495] on div "11 H" at bounding box center [29, 520] width 59 height 680
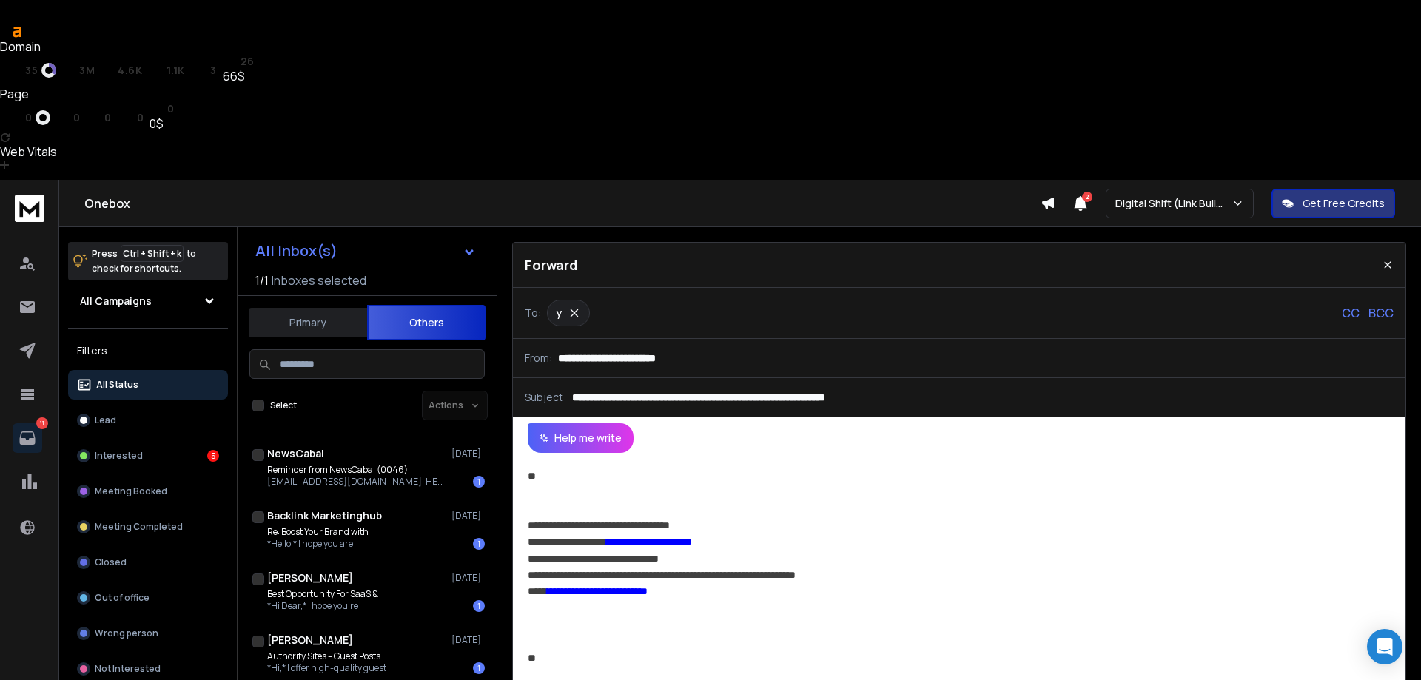
click at [1385, 261] on icon at bounding box center [1387, 264] width 7 height 7
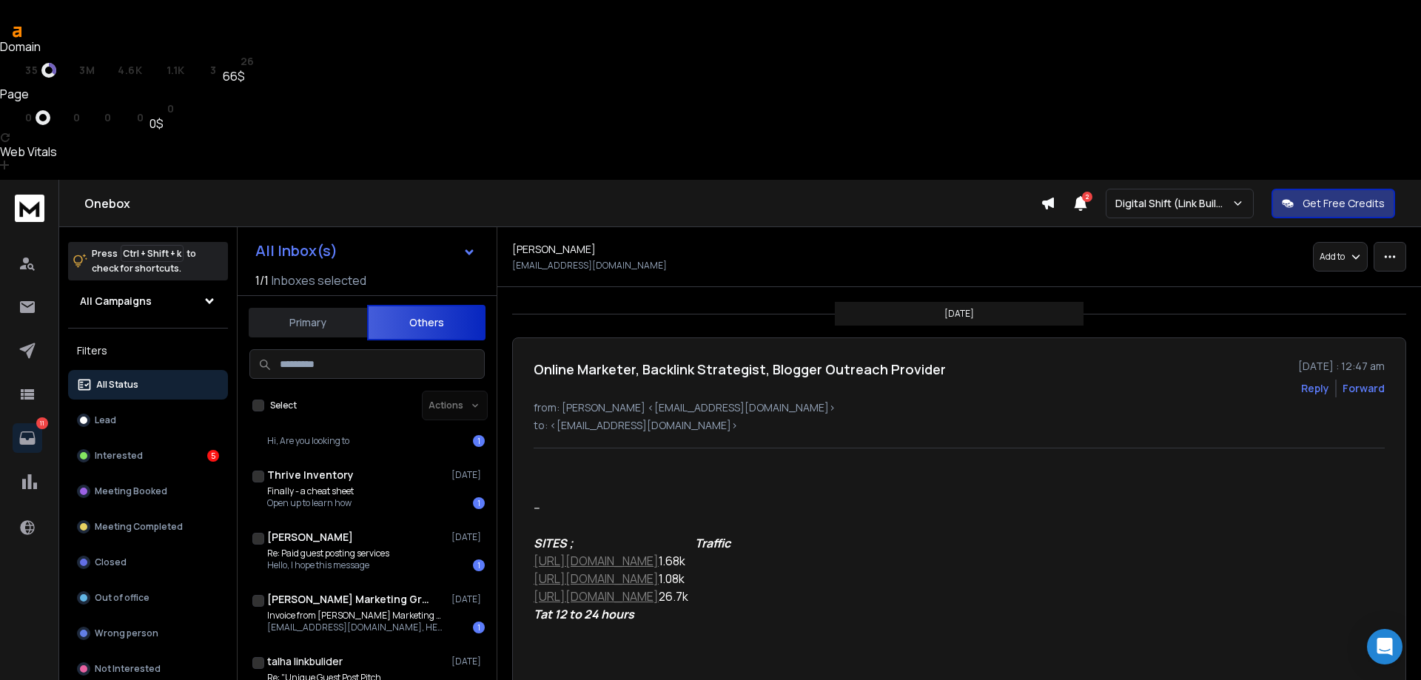
scroll to position [696, 0]
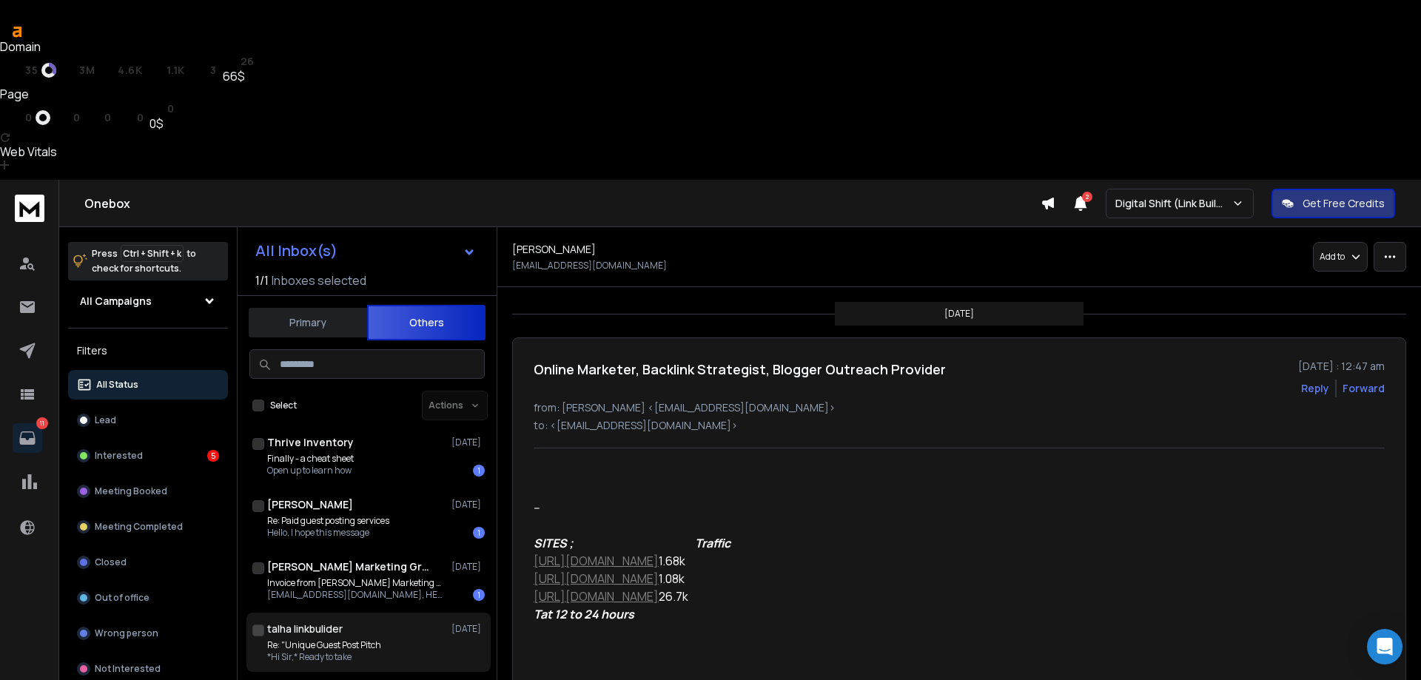
click at [376, 622] on div "talha linkbulider [DATE]" at bounding box center [376, 629] width 218 height 15
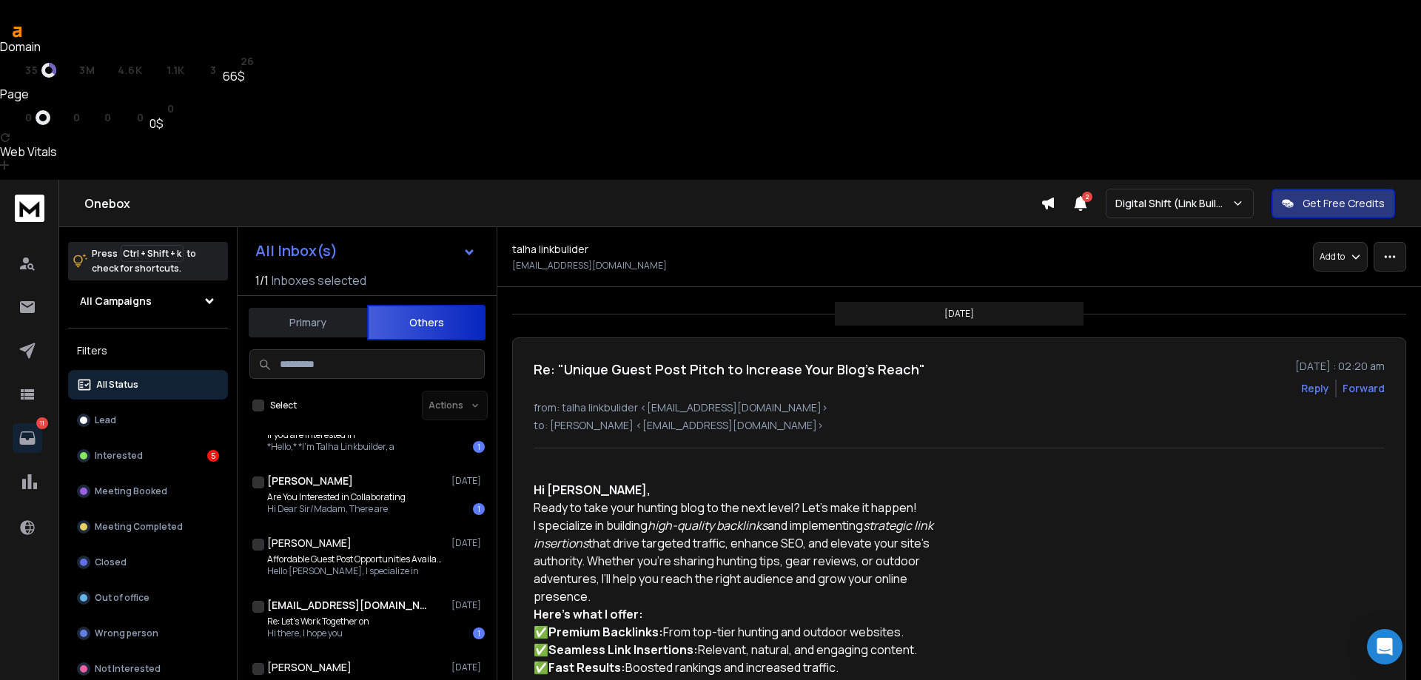
scroll to position [1174, 0]
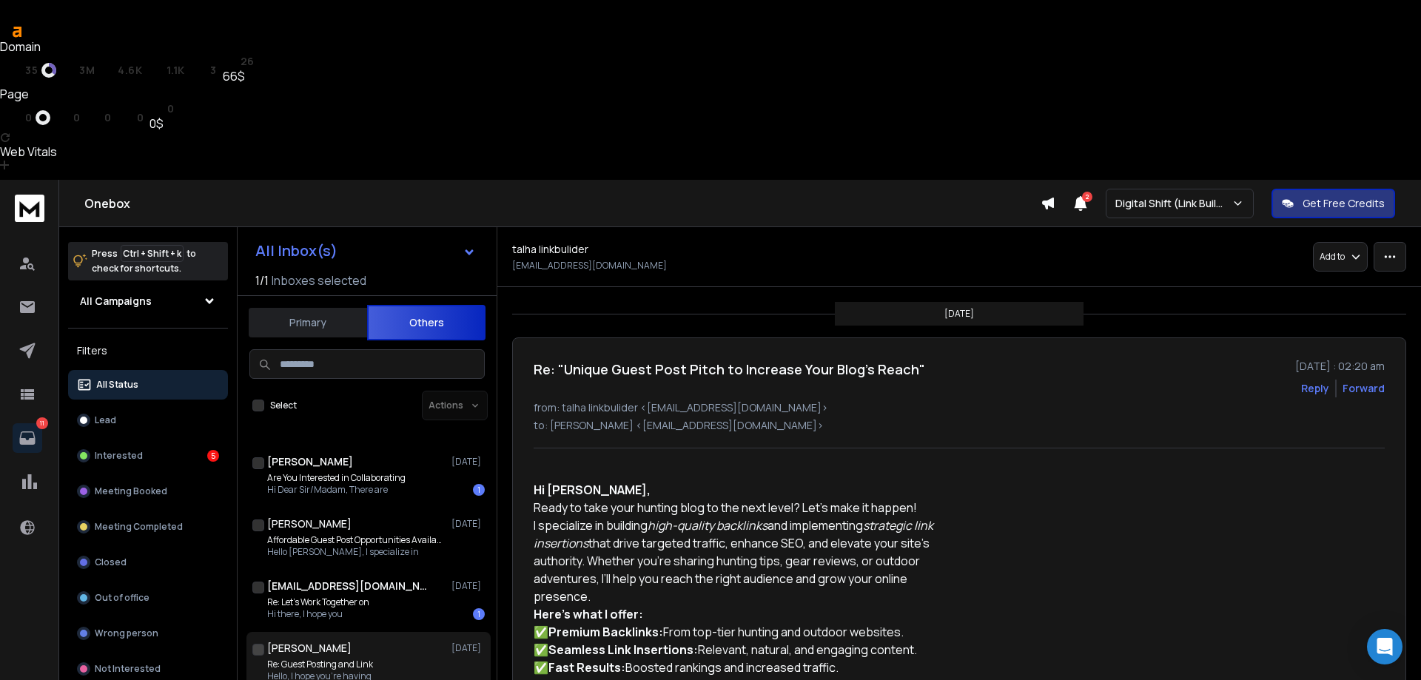
click at [358, 641] on div "[PERSON_NAME] [DATE] Re: Guest Posting and Link Hello, I hope you're having" at bounding box center [376, 661] width 218 height 41
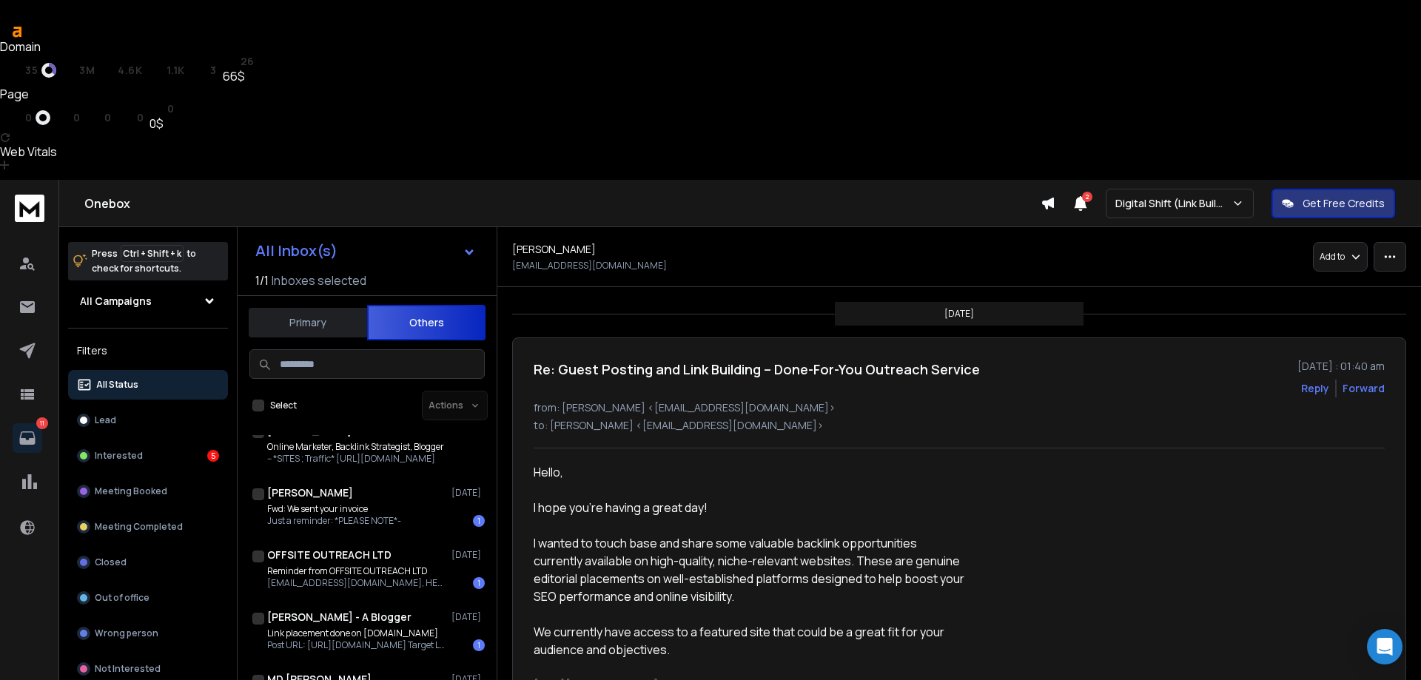
scroll to position [0, 0]
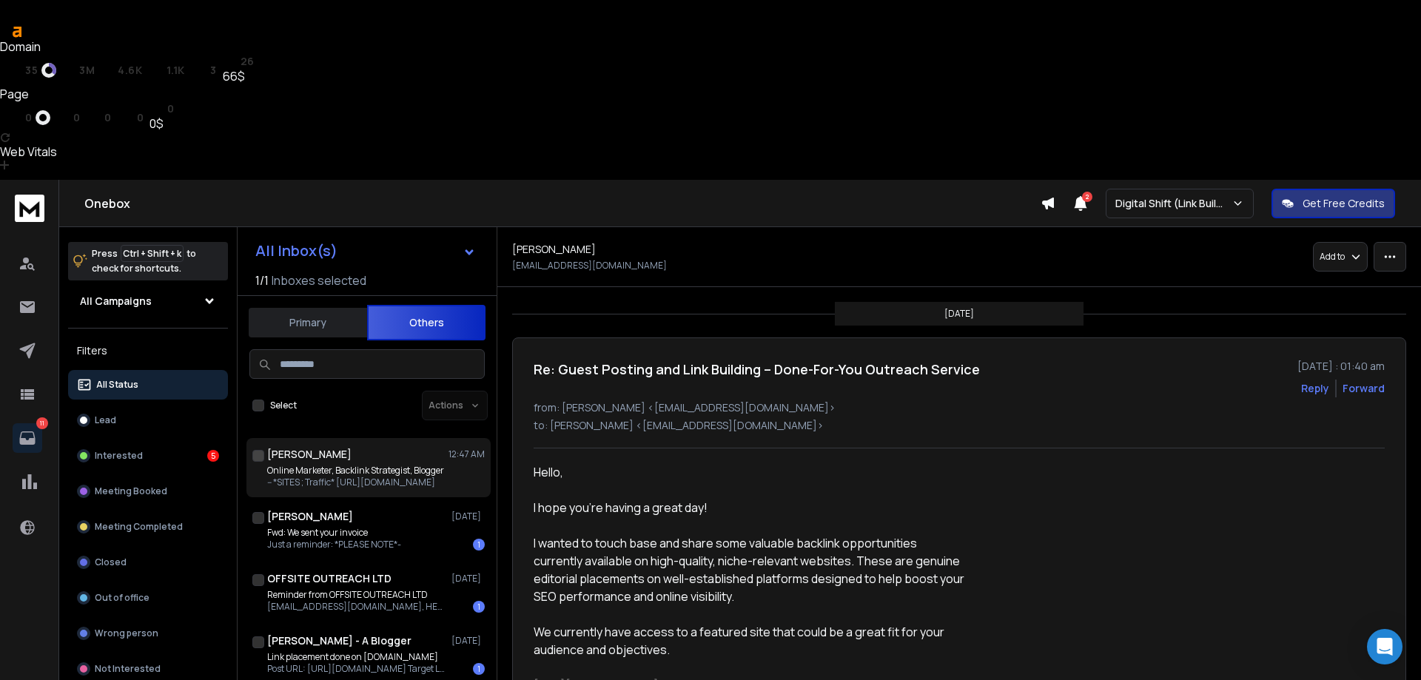
click at [398, 465] on p "Online Marketer, Backlink Strategist, Blogger" at bounding box center [355, 471] width 177 height 12
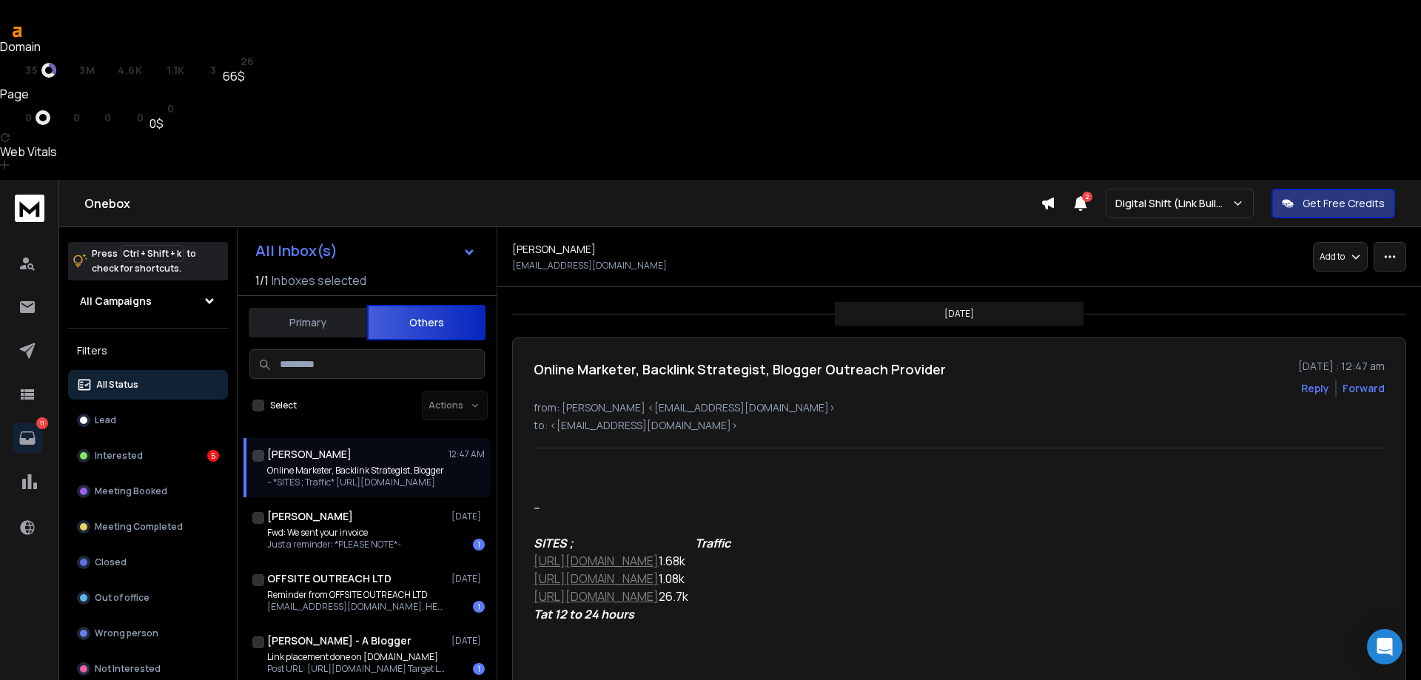
click at [910, 242] on div "[PERSON_NAME] [PERSON_NAME][EMAIL_ADDRESS][DOMAIN_NAME]" at bounding box center [733, 257] width 442 height 30
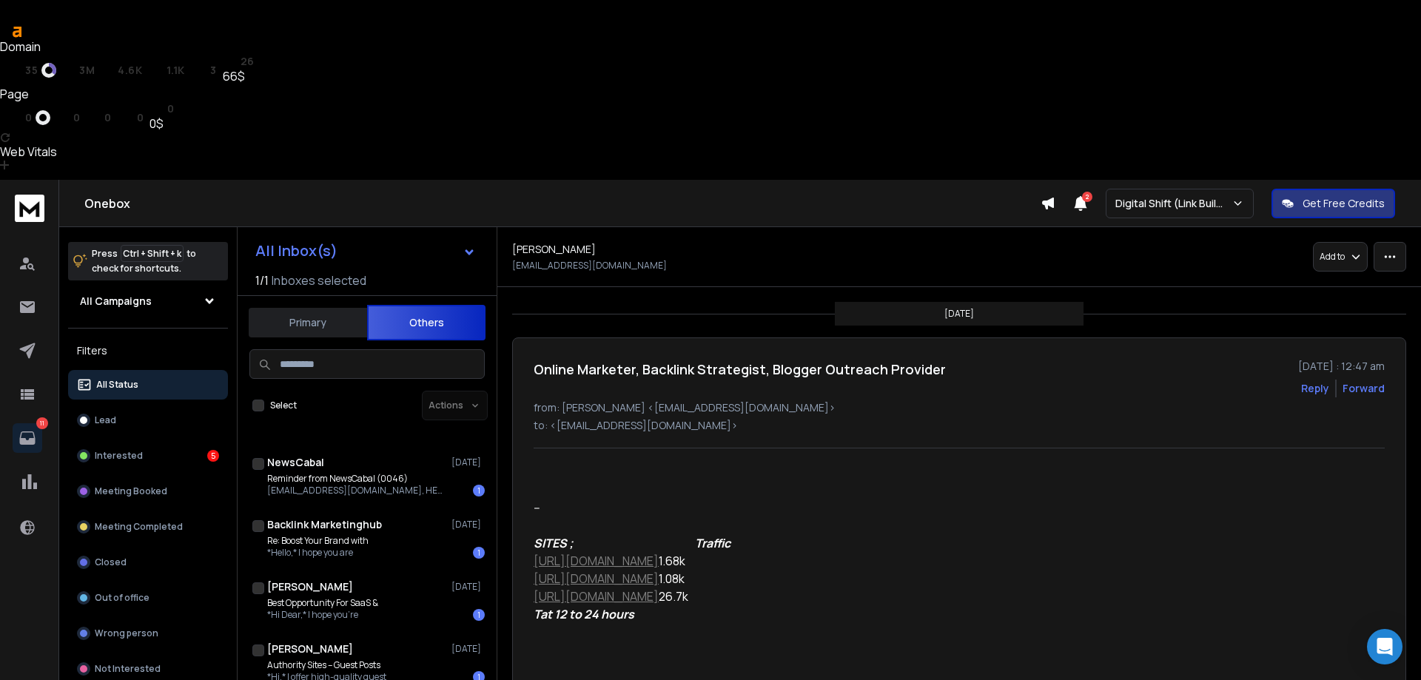
scroll to position [374, 0]
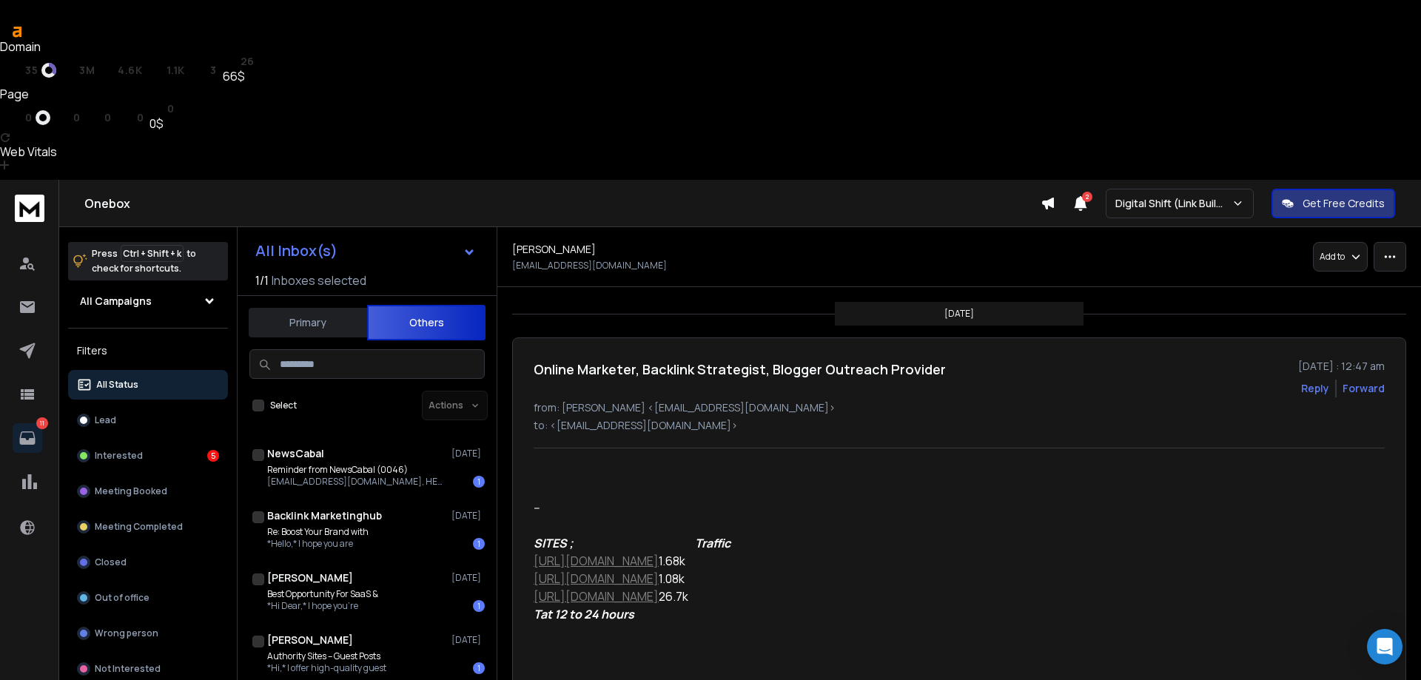
click at [36, 495] on div "11 H" at bounding box center [29, 520] width 59 height 680
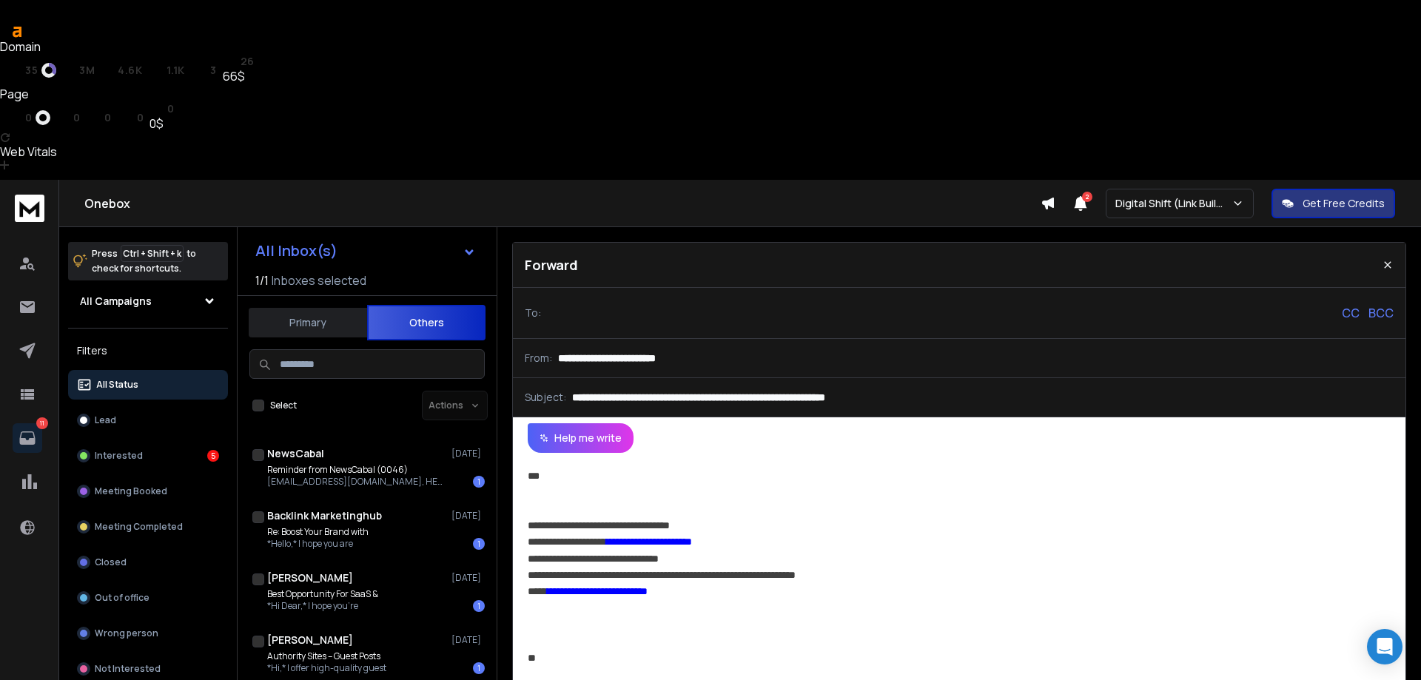
click at [1385, 261] on icon at bounding box center [1387, 264] width 7 height 7
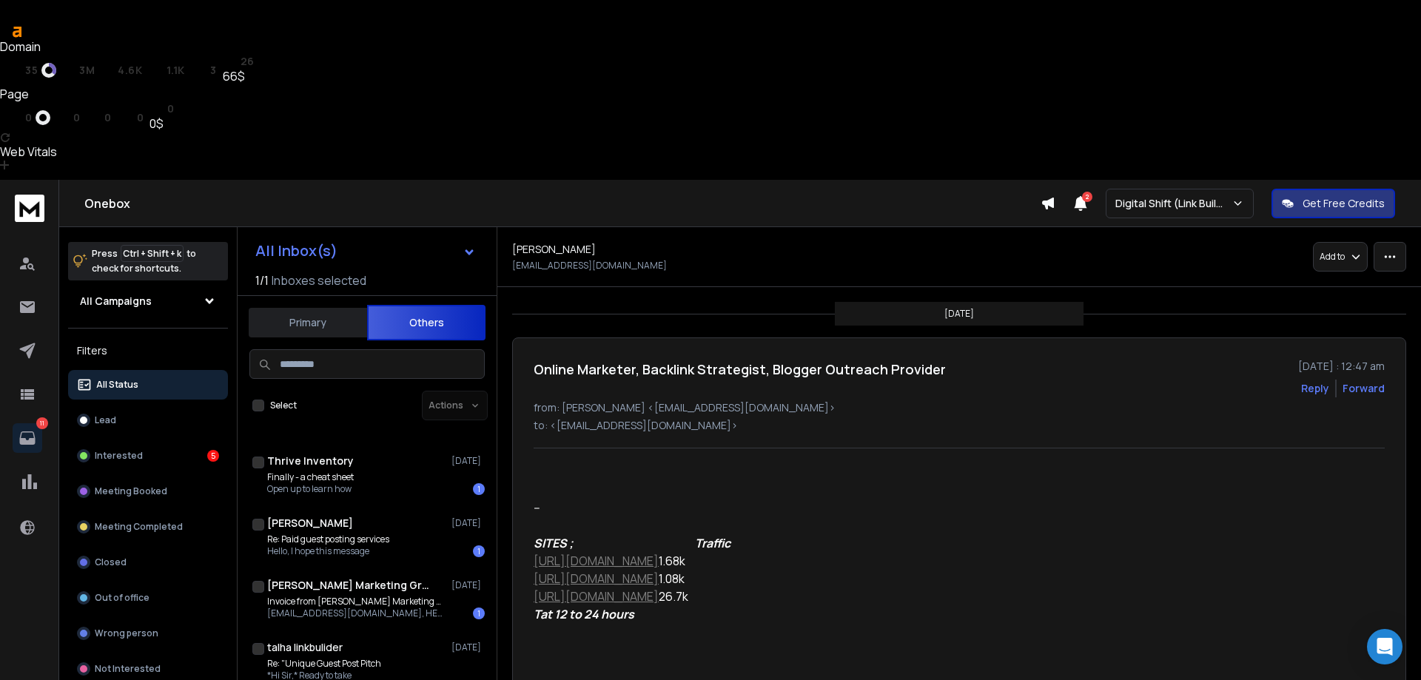
scroll to position [696, 0]
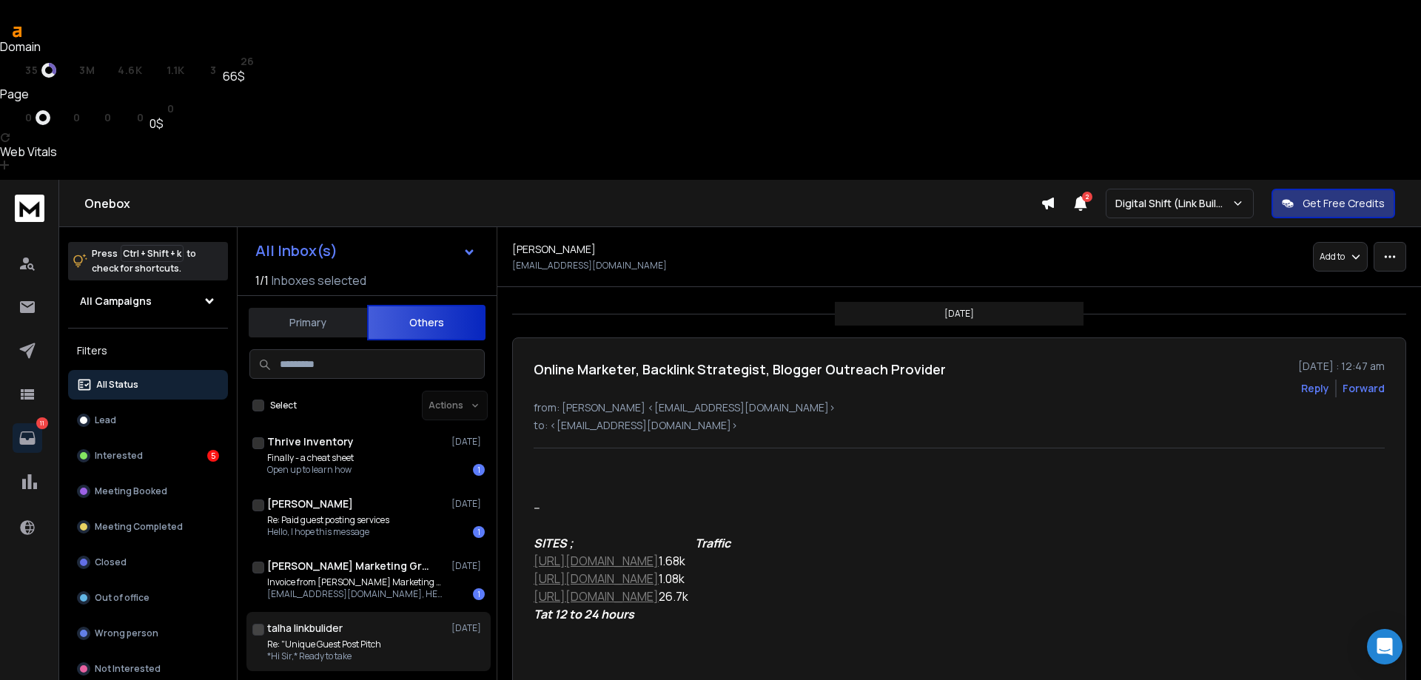
click at [376, 621] on div "talha linkbulider [DATE]" at bounding box center [376, 628] width 218 height 15
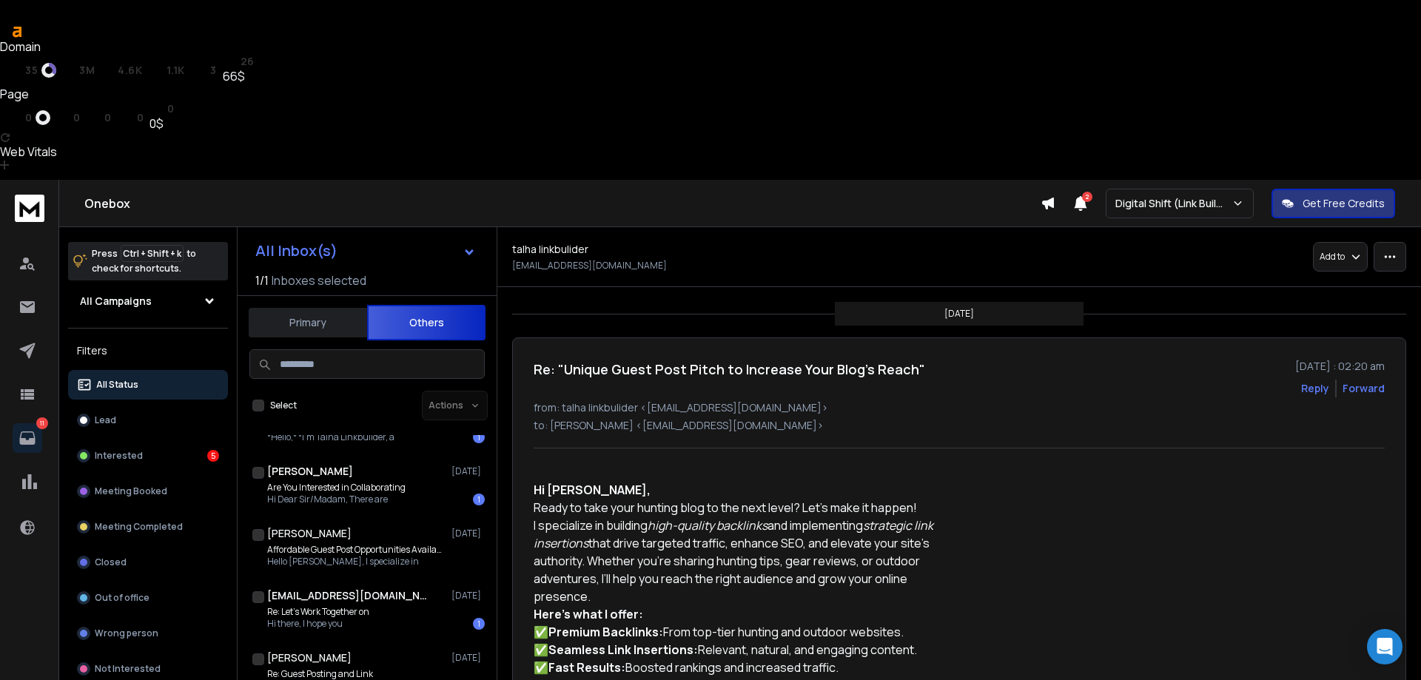
scroll to position [1179, 0]
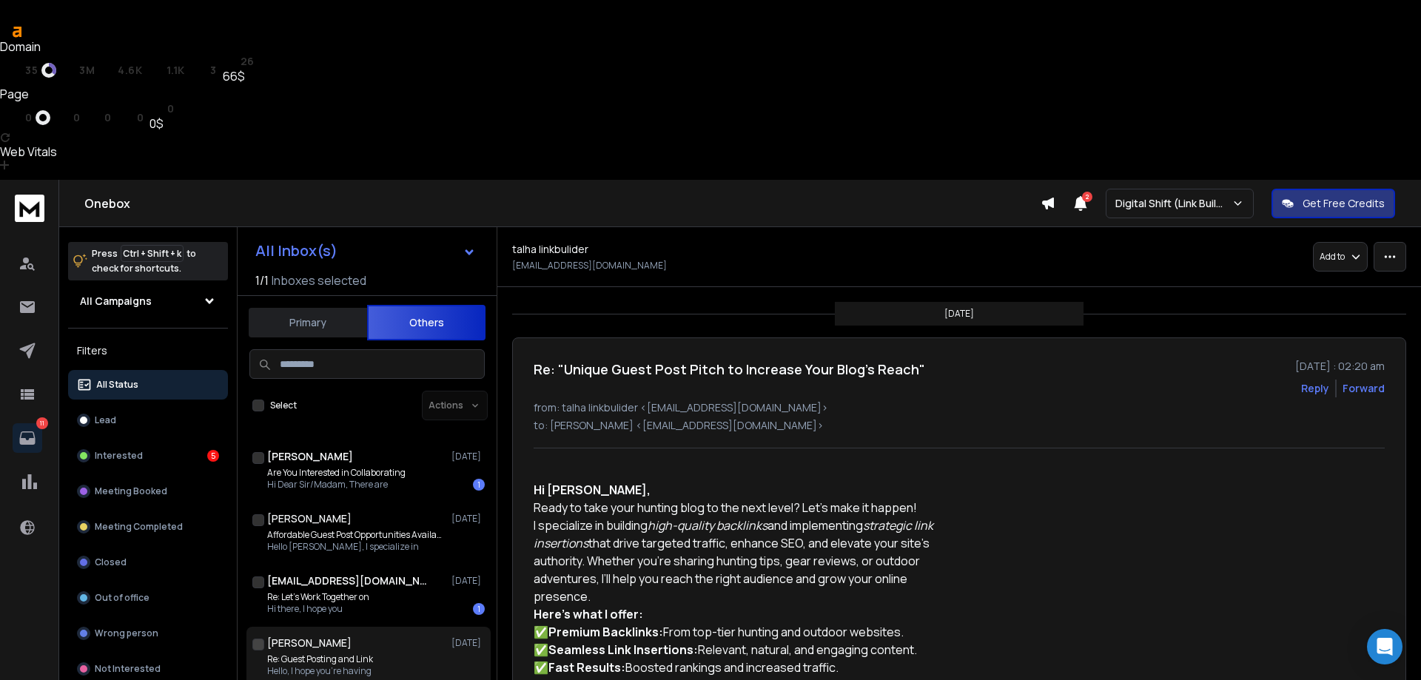
click at [358, 653] on p "Re: Guest Posting and Link" at bounding box center [320, 659] width 106 height 12
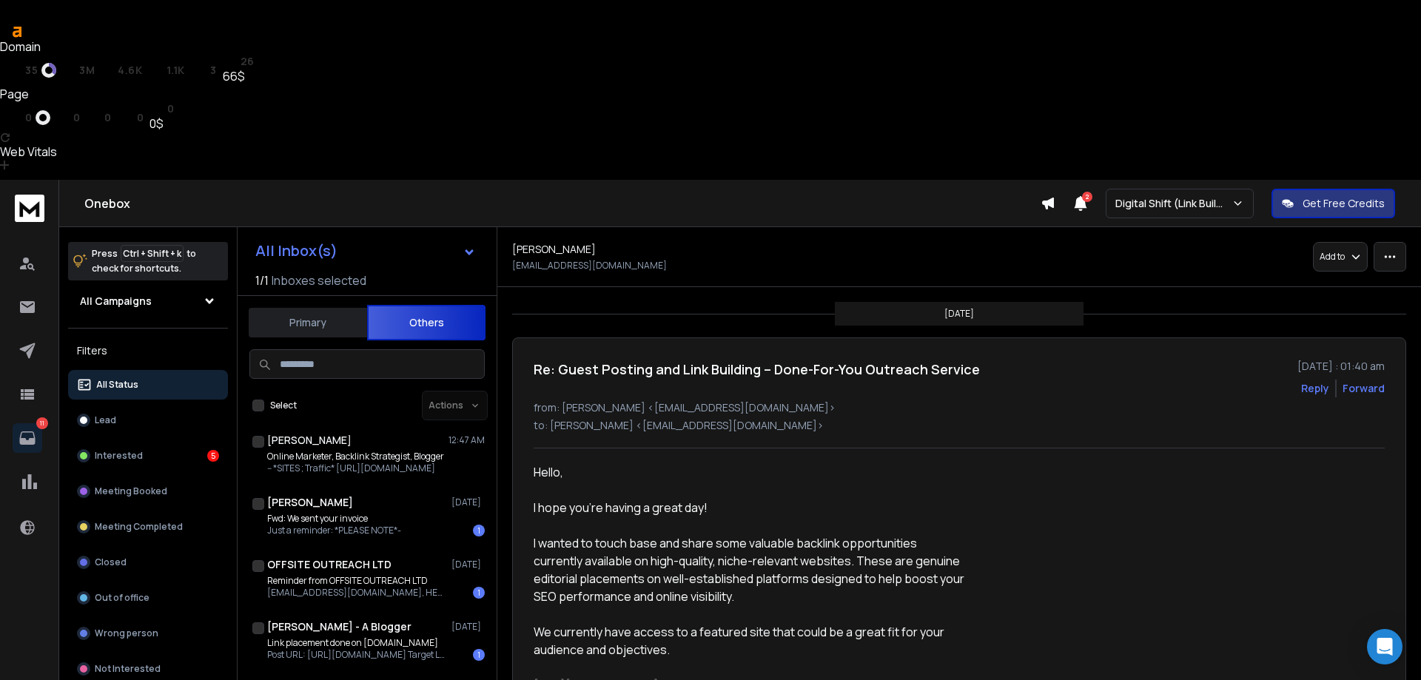
scroll to position [0, 0]
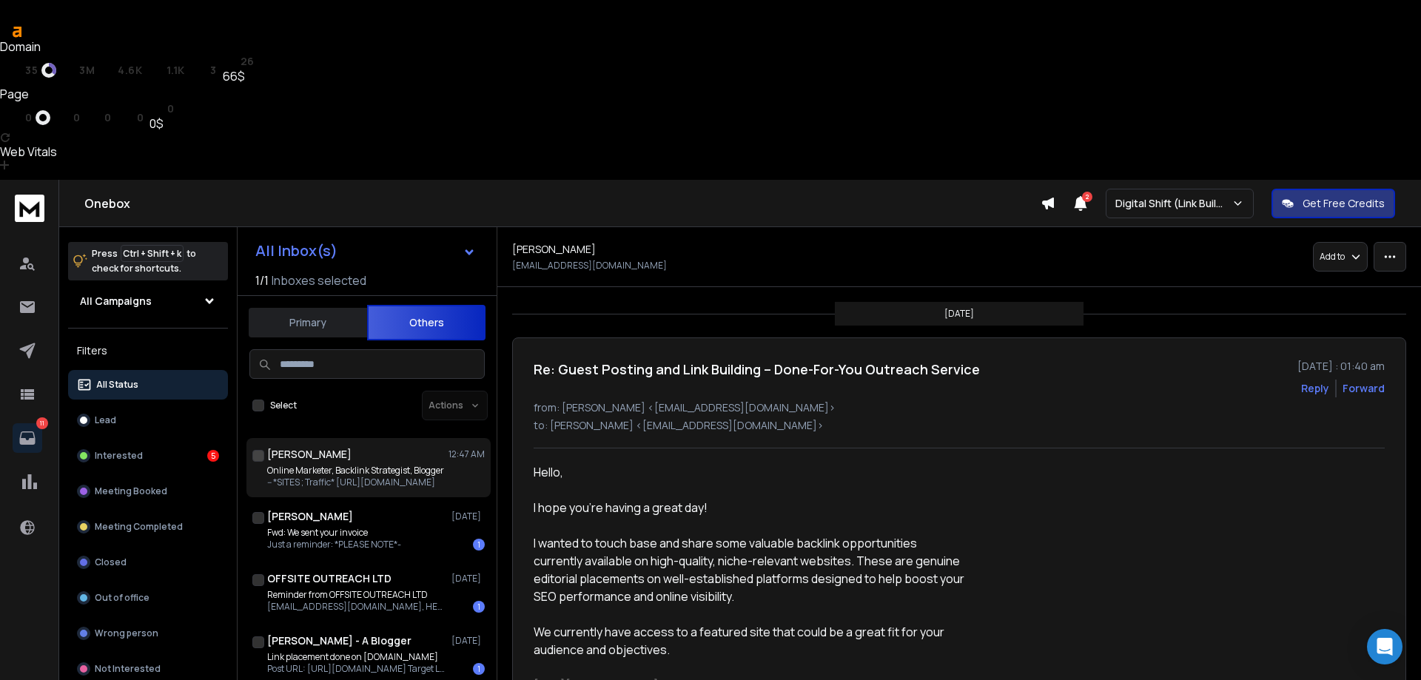
click at [398, 465] on p "Online Marketer, Backlink Strategist, Blogger" at bounding box center [355, 471] width 177 height 12
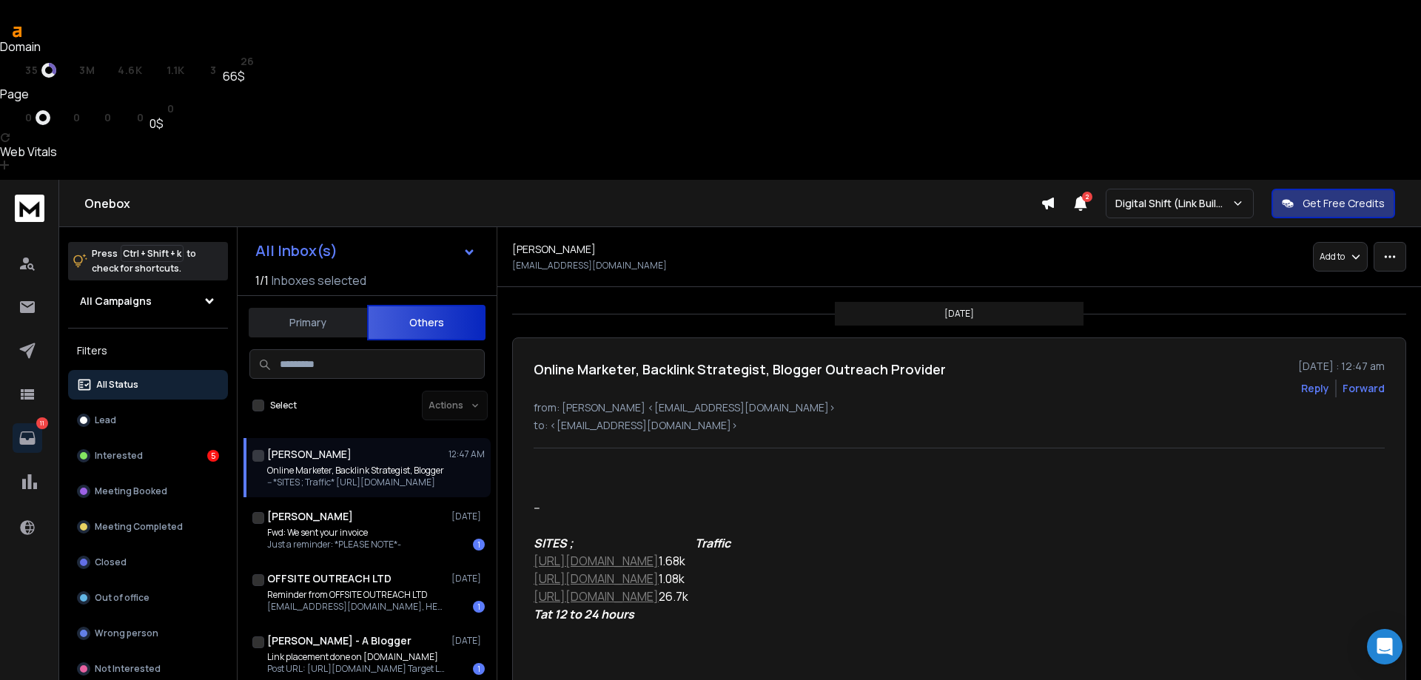
click at [910, 242] on div "[PERSON_NAME] [PERSON_NAME][EMAIL_ADDRESS][DOMAIN_NAME]" at bounding box center [733, 257] width 442 height 30
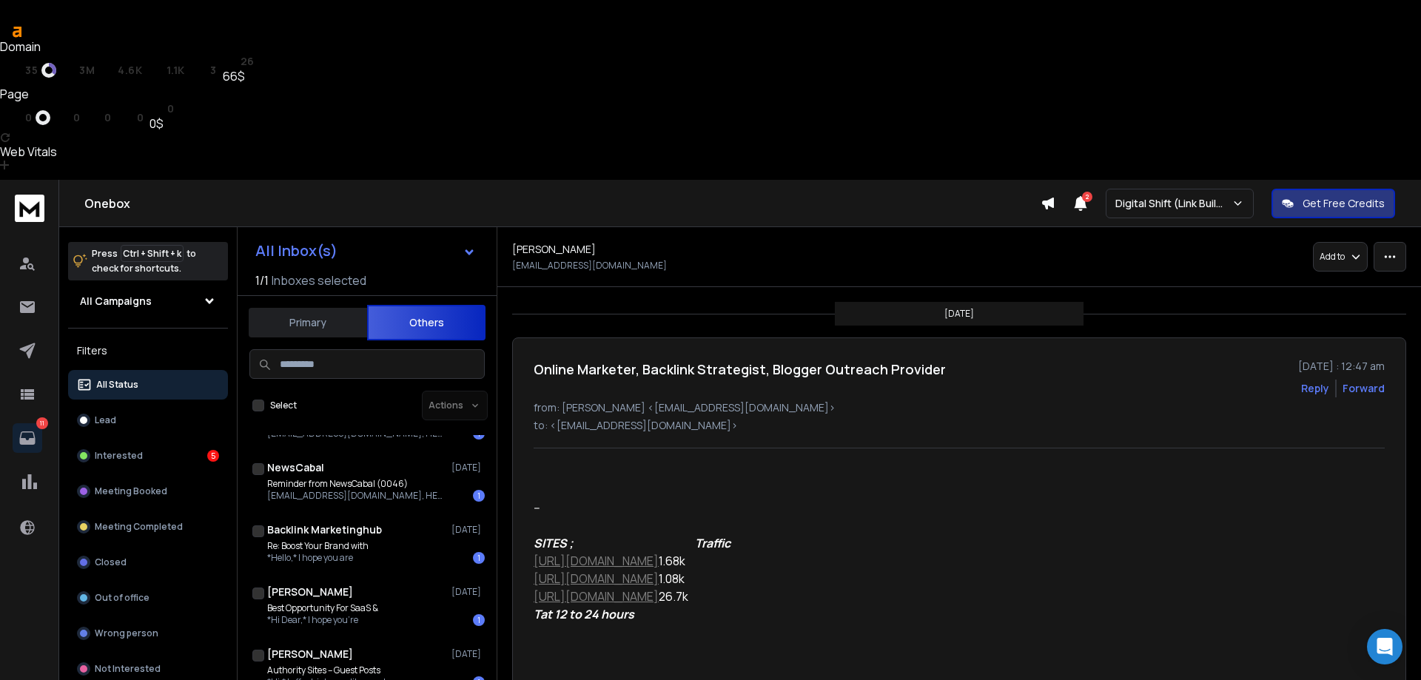
scroll to position [374, 0]
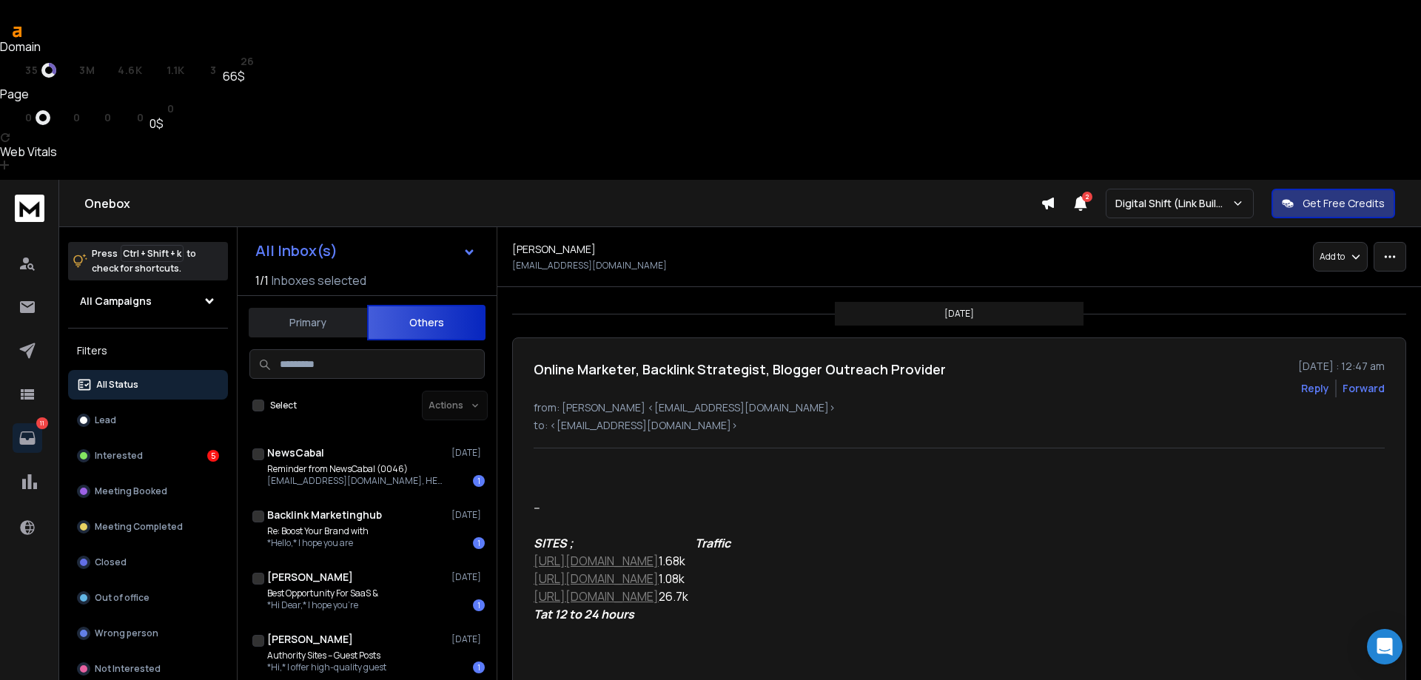
click at [36, 495] on div "11 H" at bounding box center [29, 520] width 59 height 680
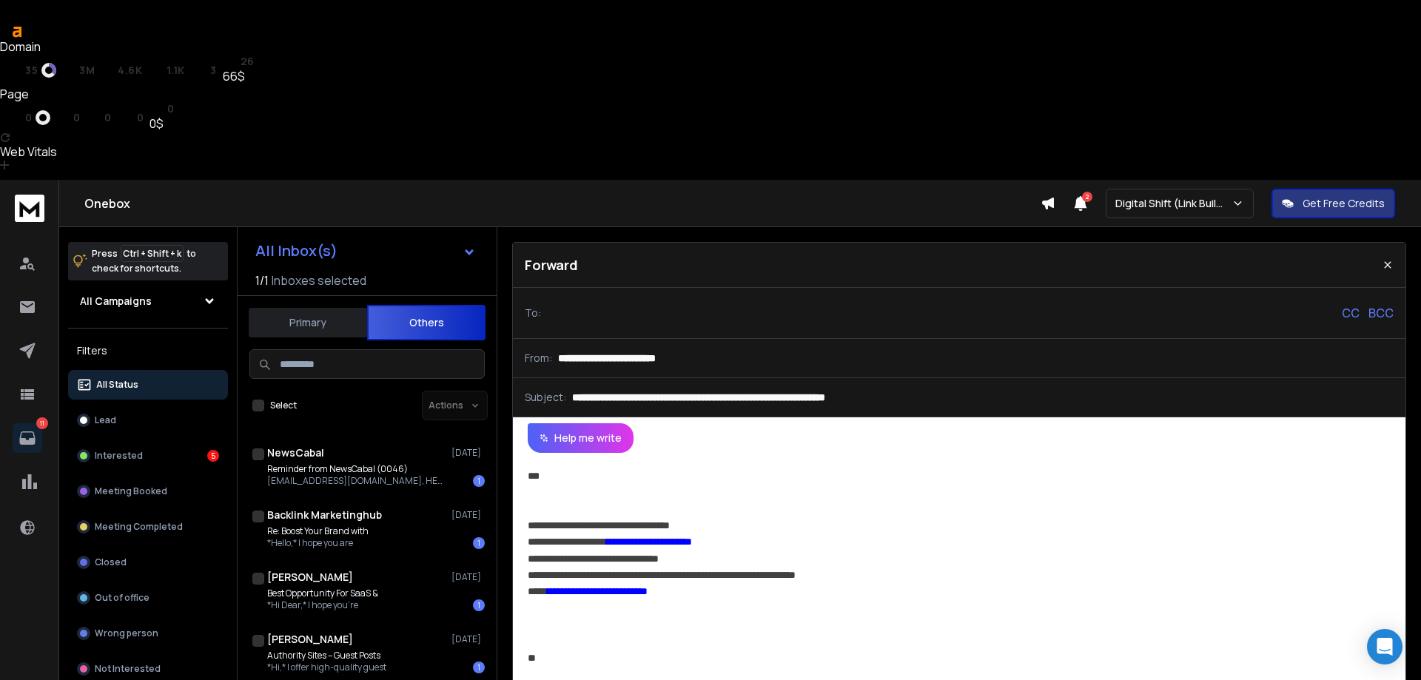
click at [1385, 261] on icon at bounding box center [1387, 264] width 7 height 7
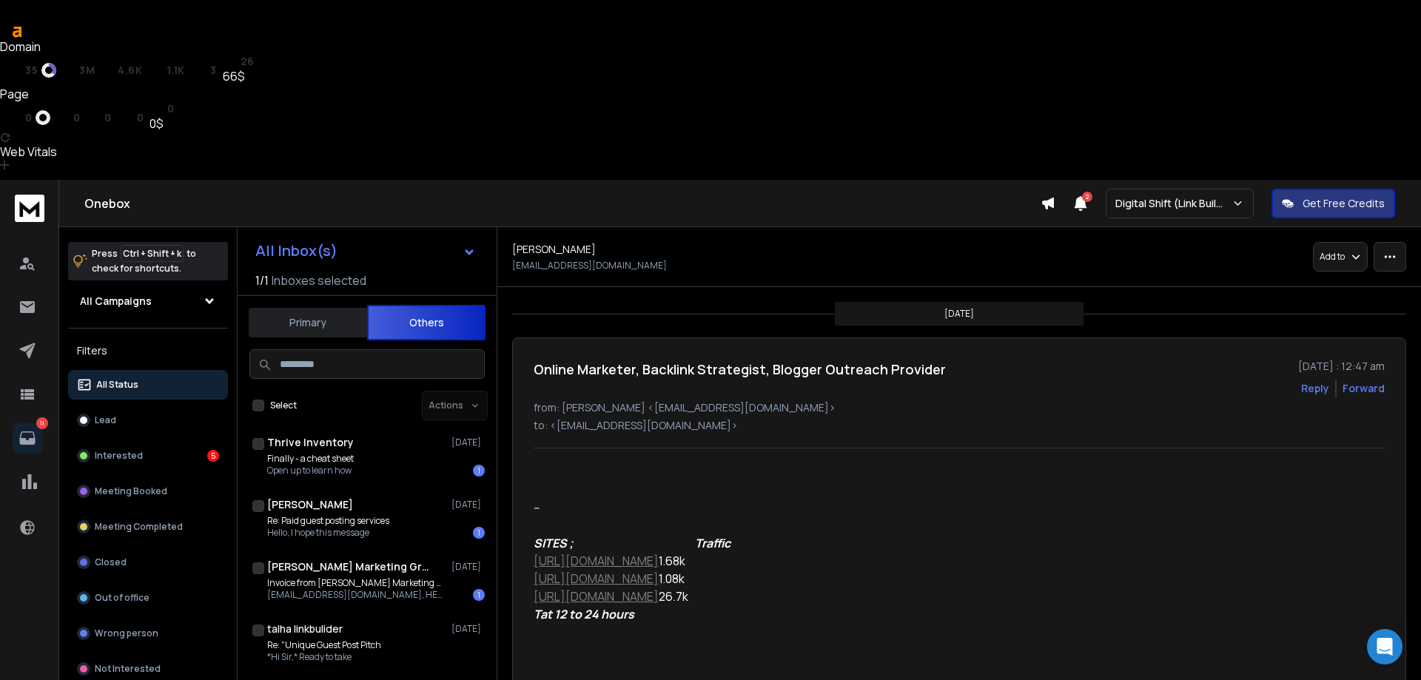
scroll to position [701, 0]
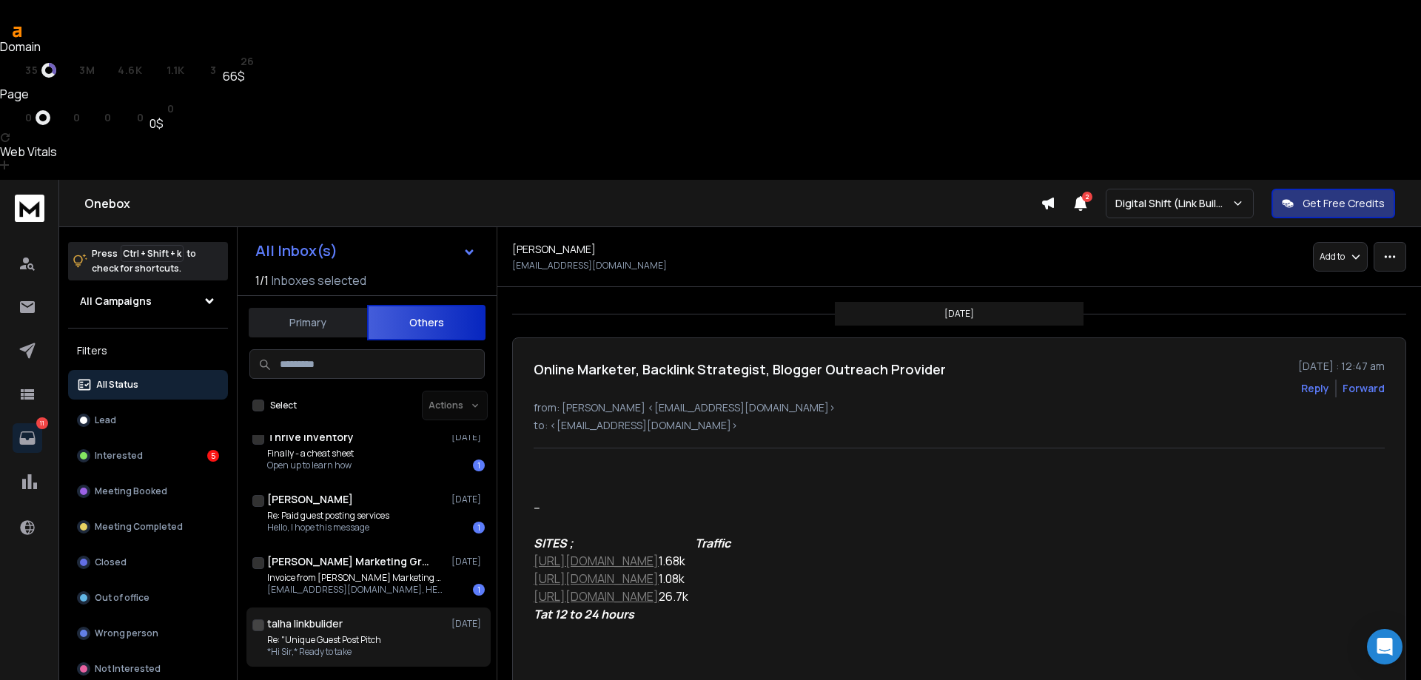
click at [376, 616] on div "talha linkbulider [DATE]" at bounding box center [376, 623] width 218 height 15
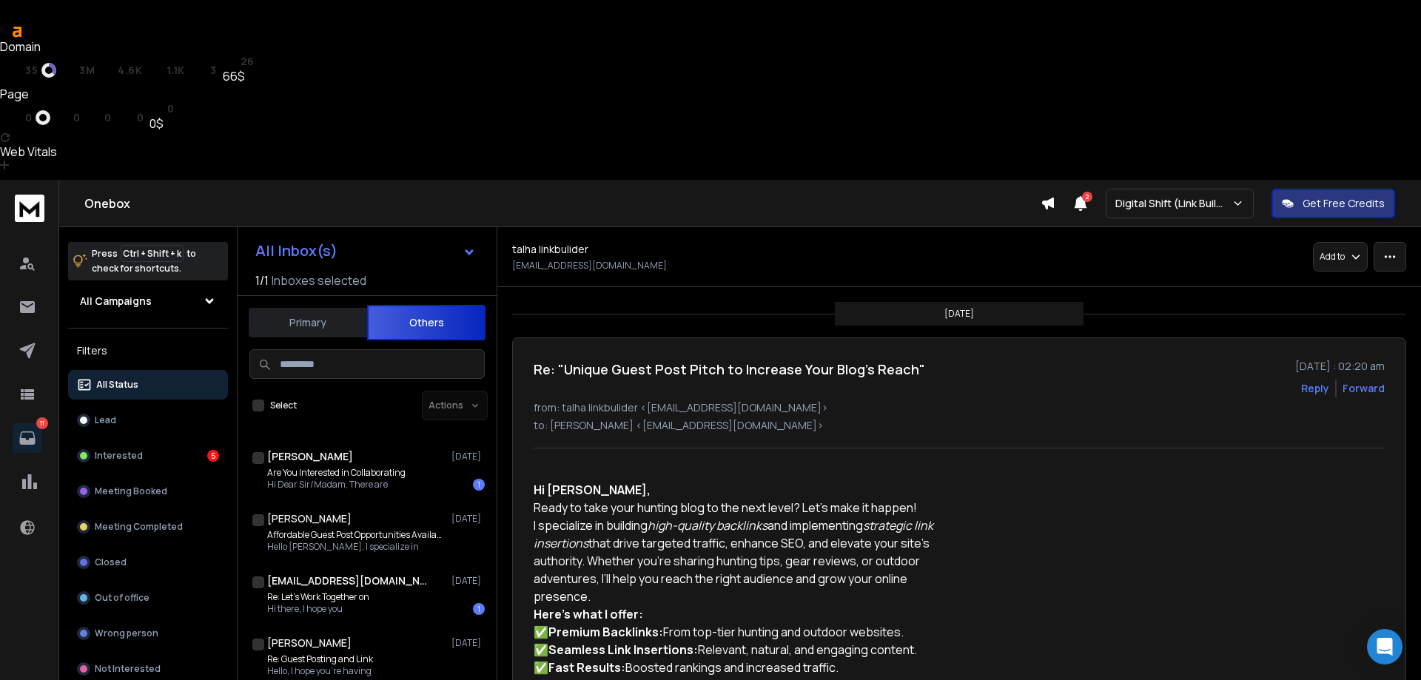
scroll to position [1183, 0]
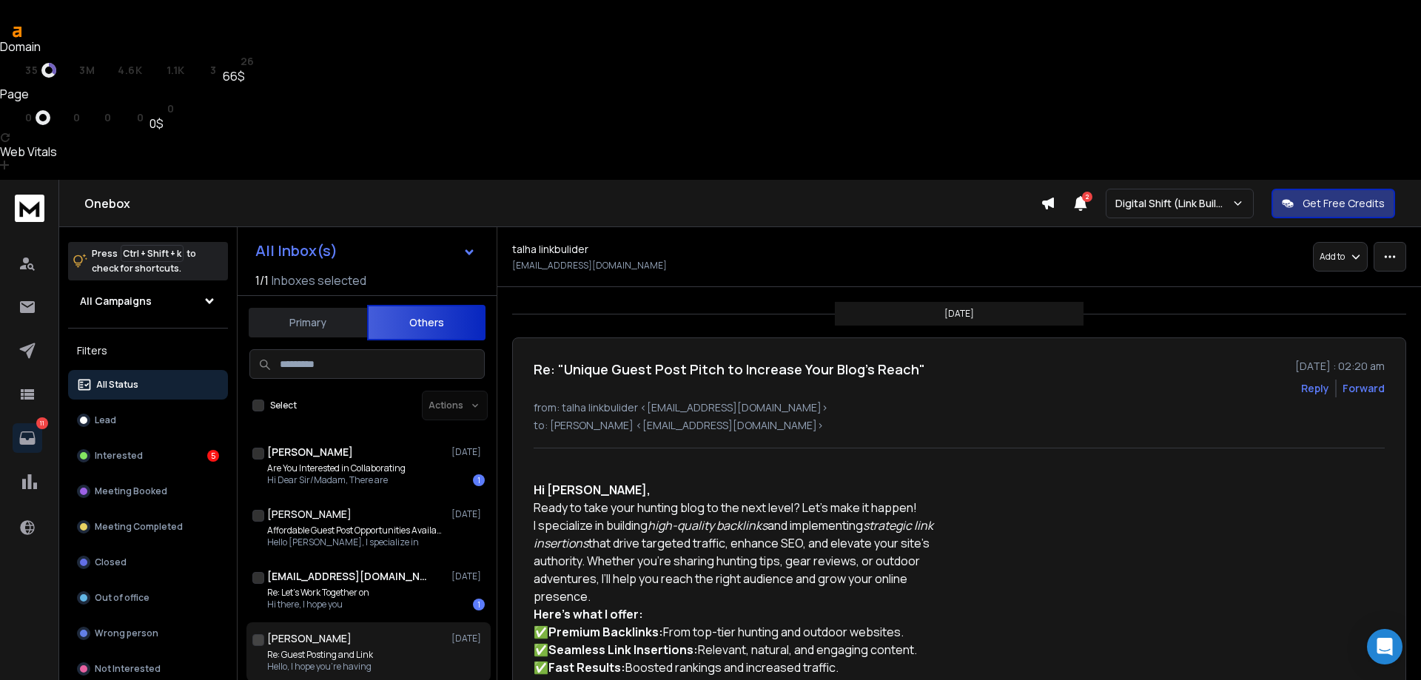
click at [358, 649] on p "Re: Guest Posting and Link" at bounding box center [320, 655] width 106 height 12
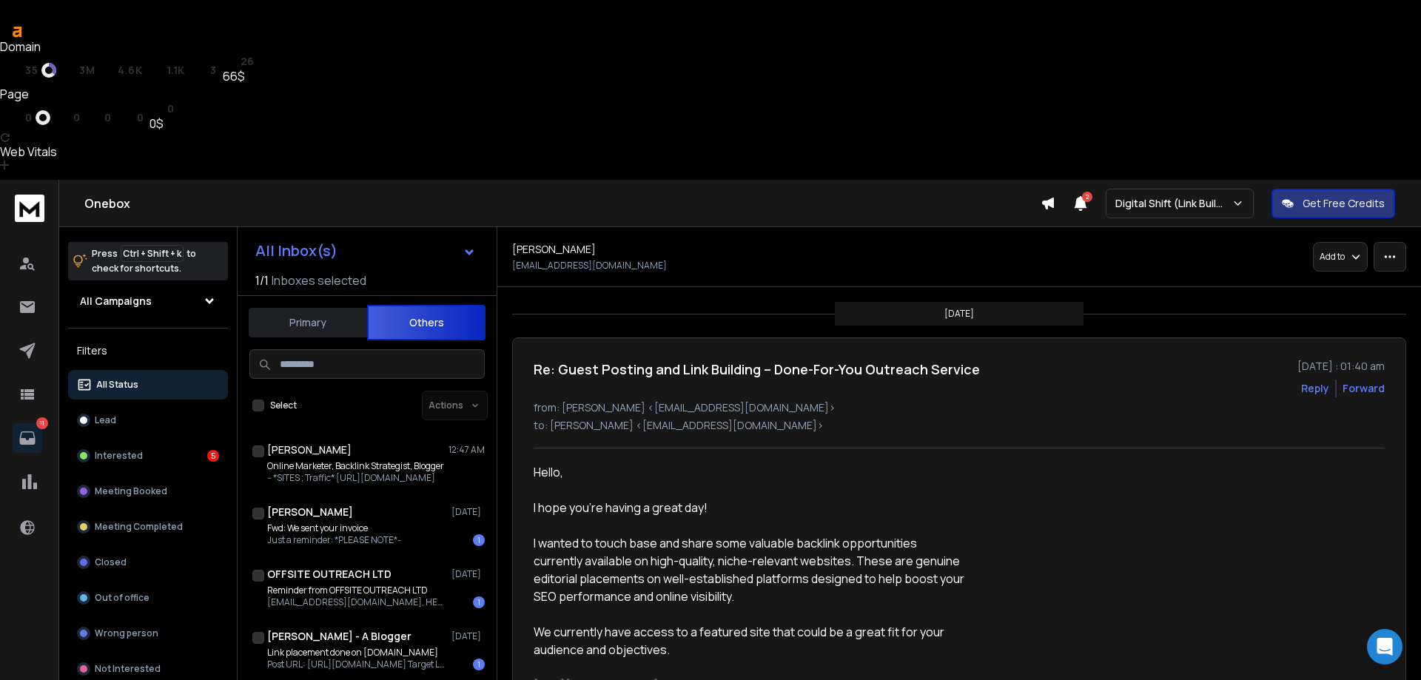
scroll to position [0, 0]
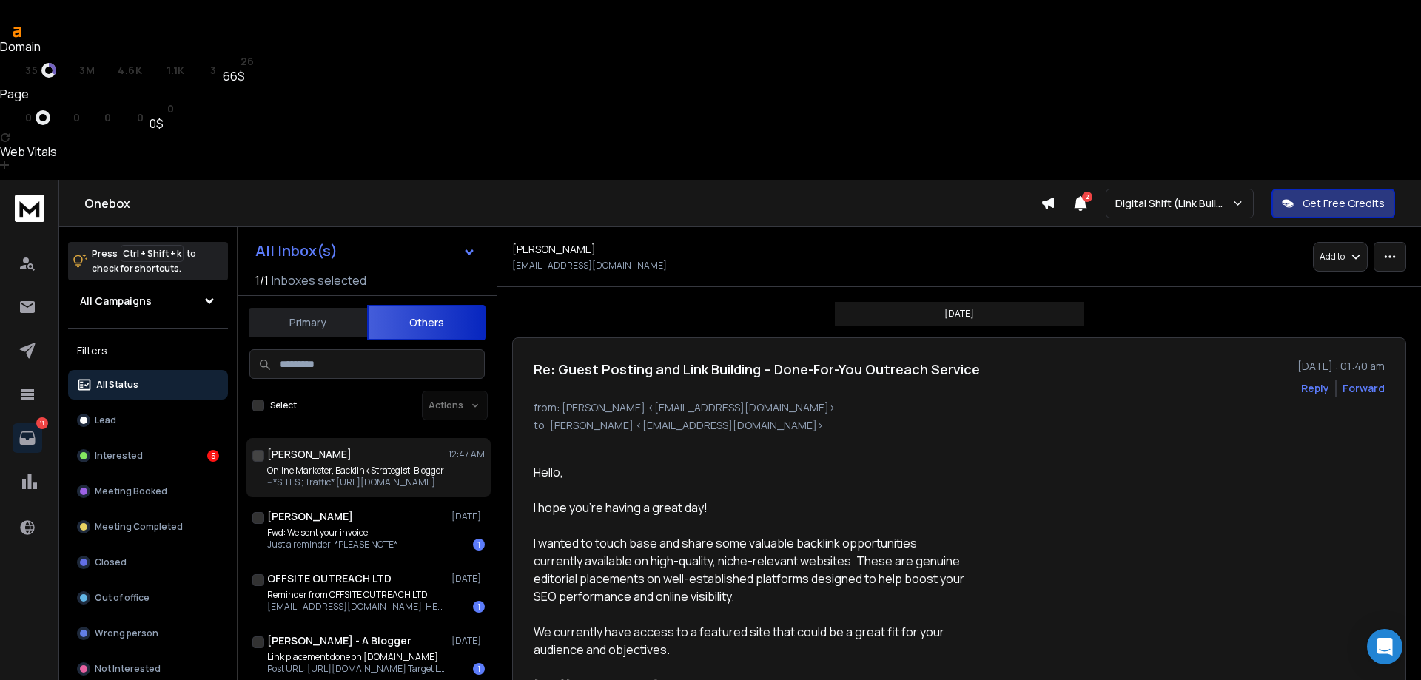
click at [398, 465] on p "Online Marketer, Backlink Strategist, Blogger" at bounding box center [355, 471] width 177 height 12
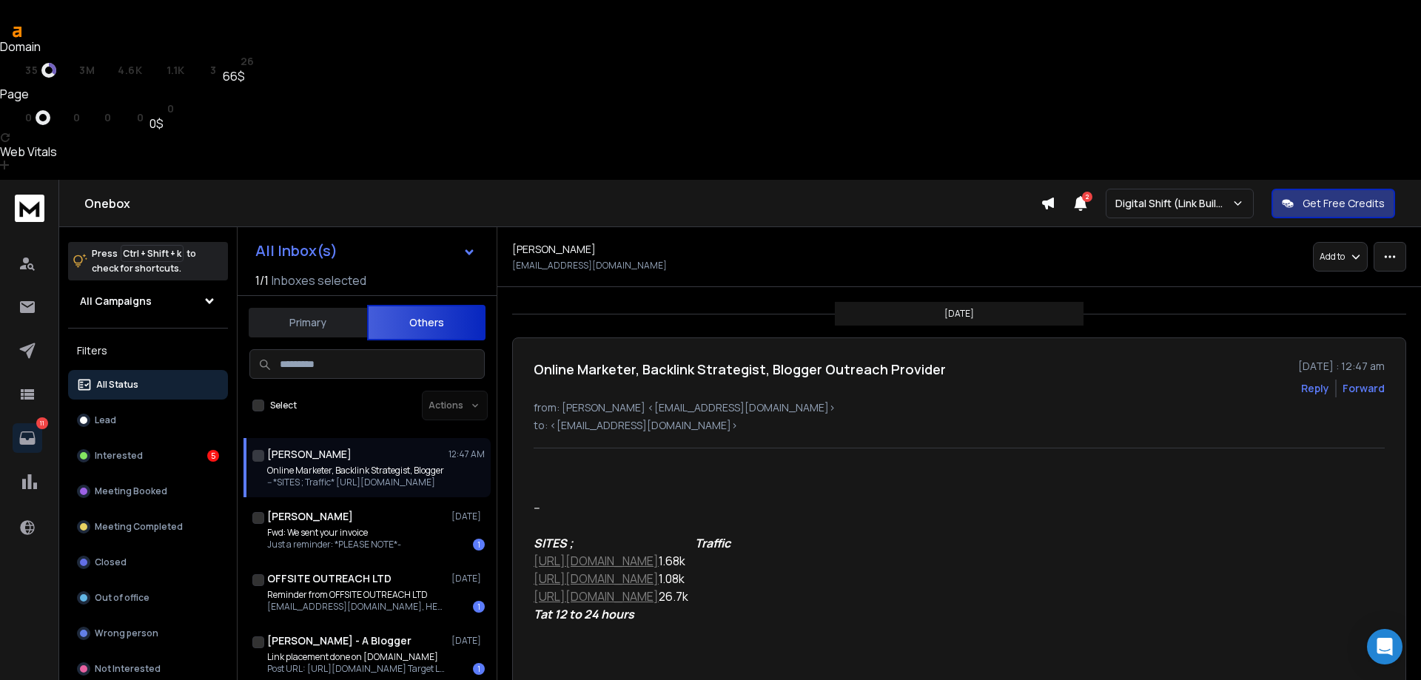
click at [910, 242] on div "[PERSON_NAME] [PERSON_NAME][EMAIL_ADDRESS][DOMAIN_NAME]" at bounding box center [733, 257] width 442 height 30
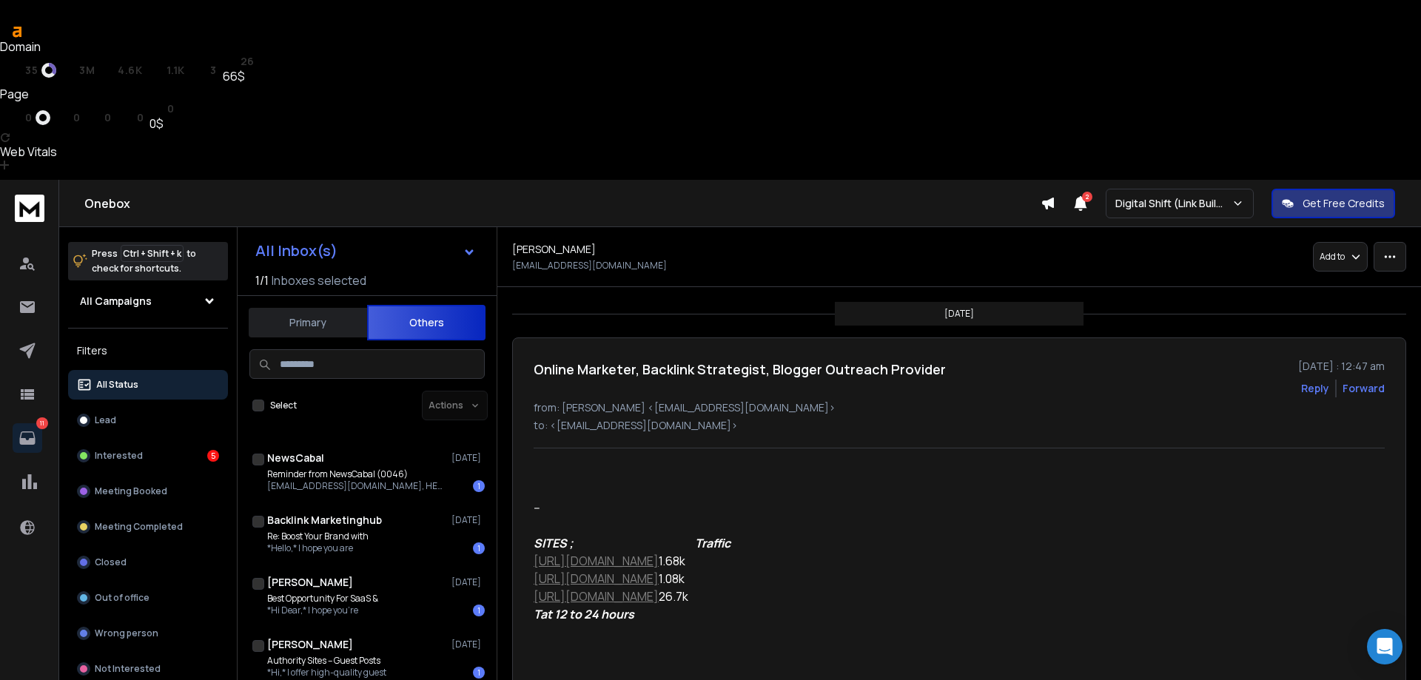
scroll to position [374, 0]
click at [36, 495] on div "11 H" at bounding box center [29, 520] width 59 height 680
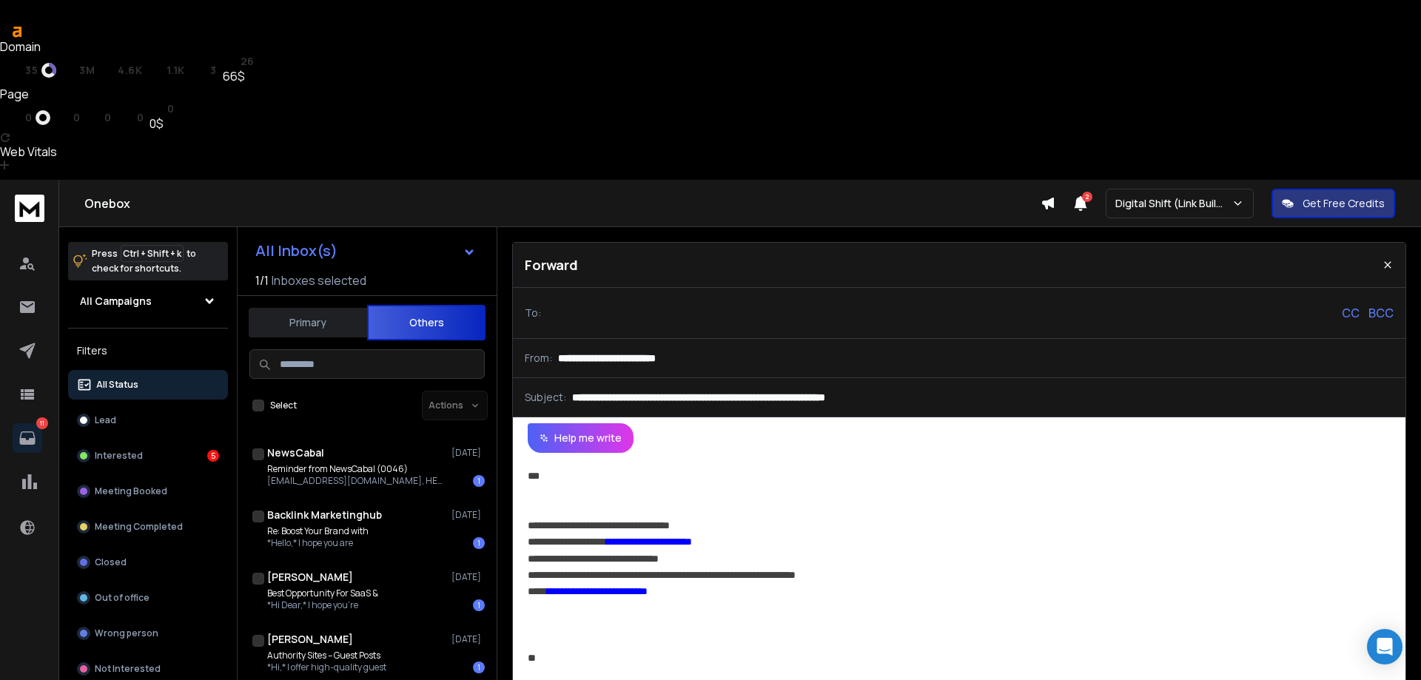
click at [1385, 261] on icon at bounding box center [1387, 264] width 7 height 7
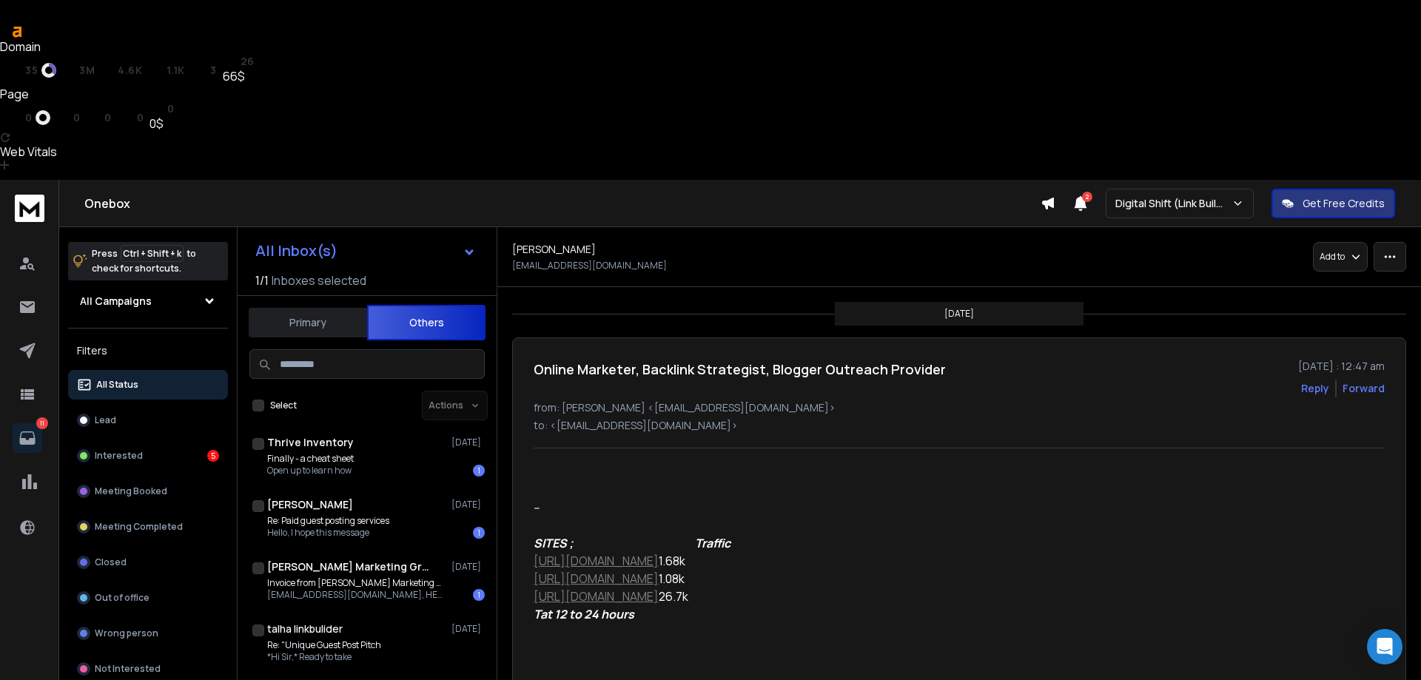
scroll to position [701, 0]
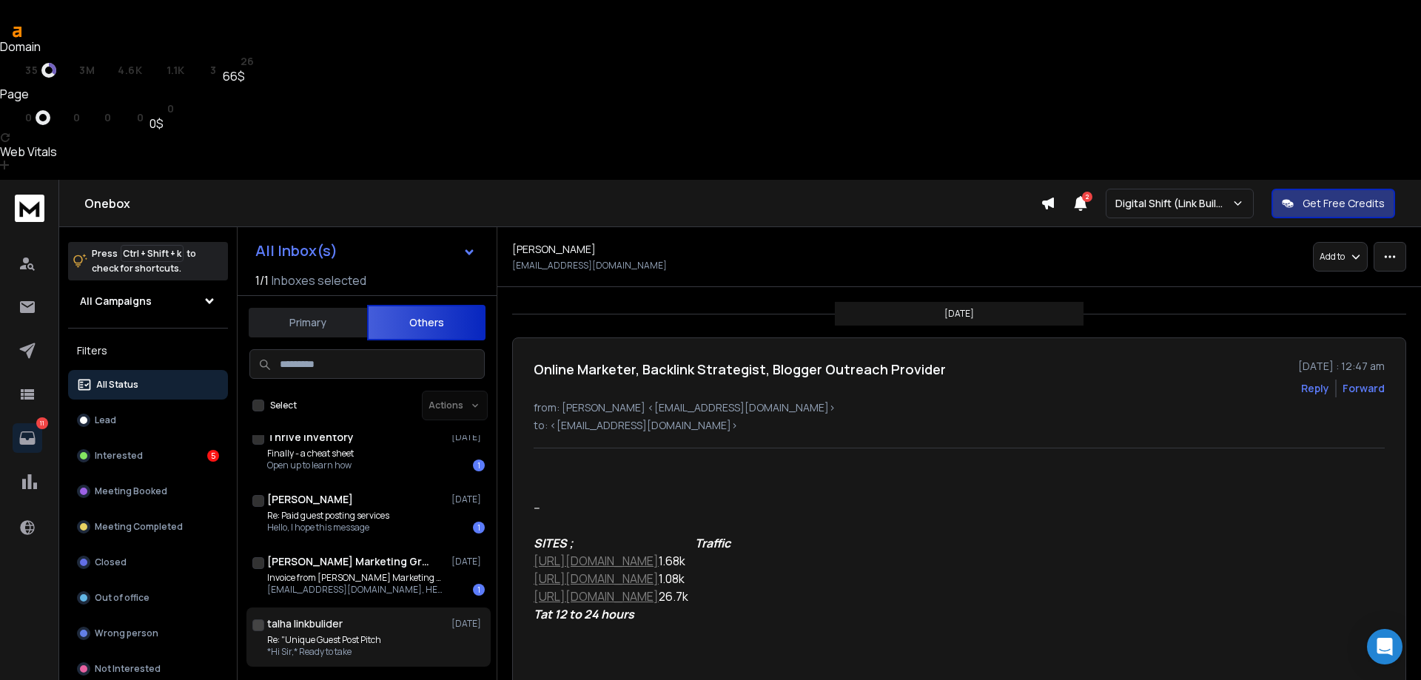
click at [376, 616] on div "talha linkbulider [DATE]" at bounding box center [376, 623] width 218 height 15
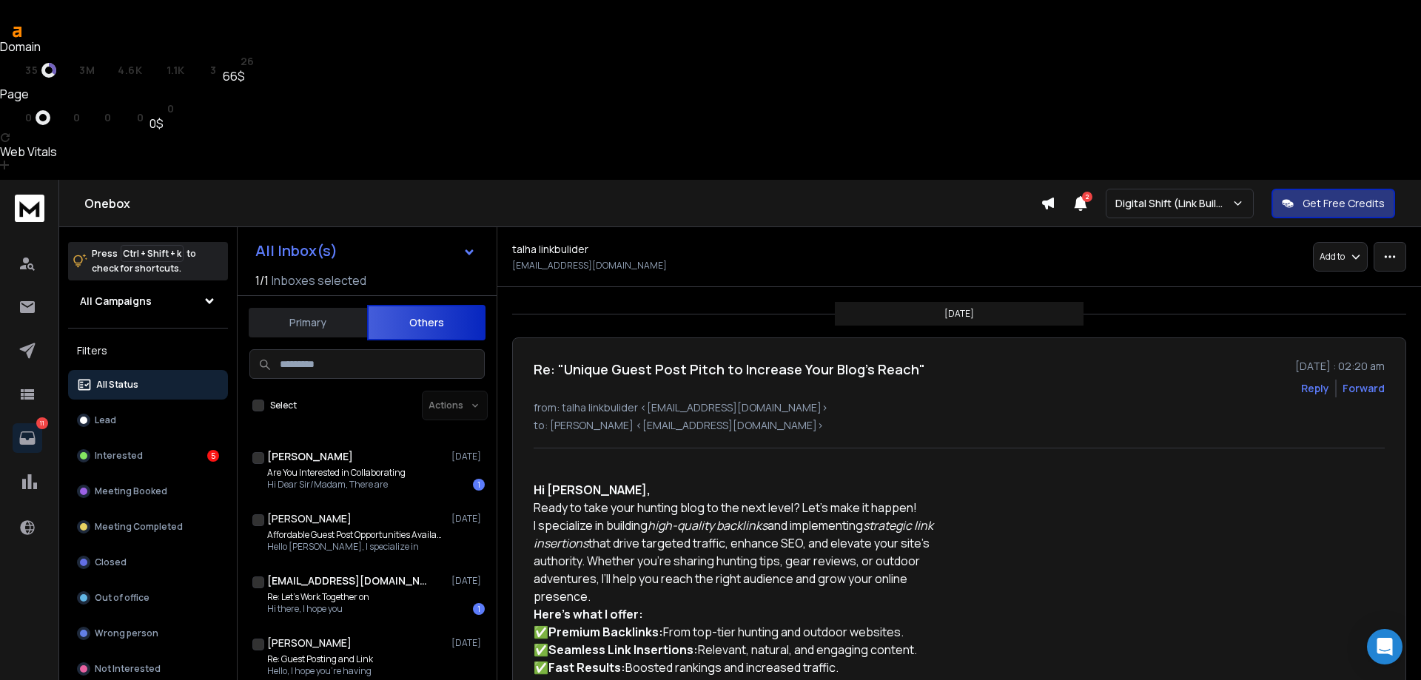
scroll to position [1183, 0]
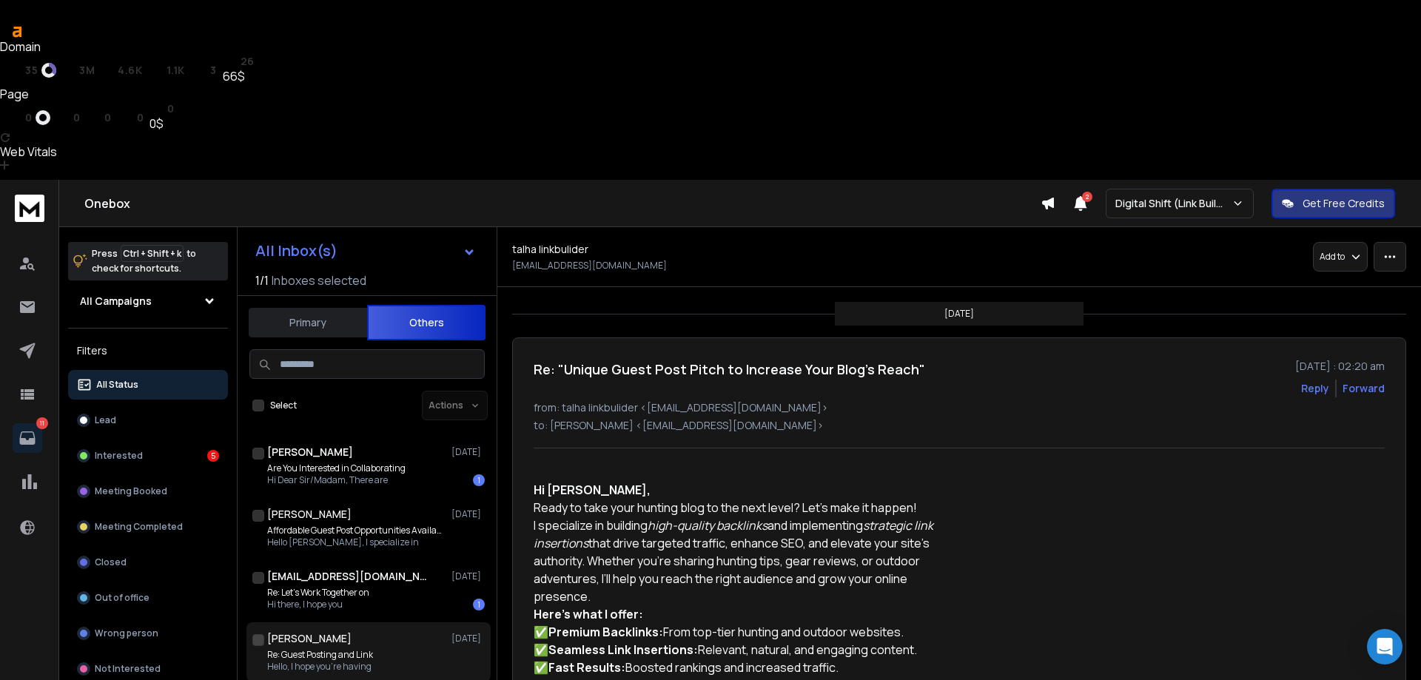
click at [358, 649] on p "Re: Guest Posting and Link" at bounding box center [320, 655] width 106 height 12
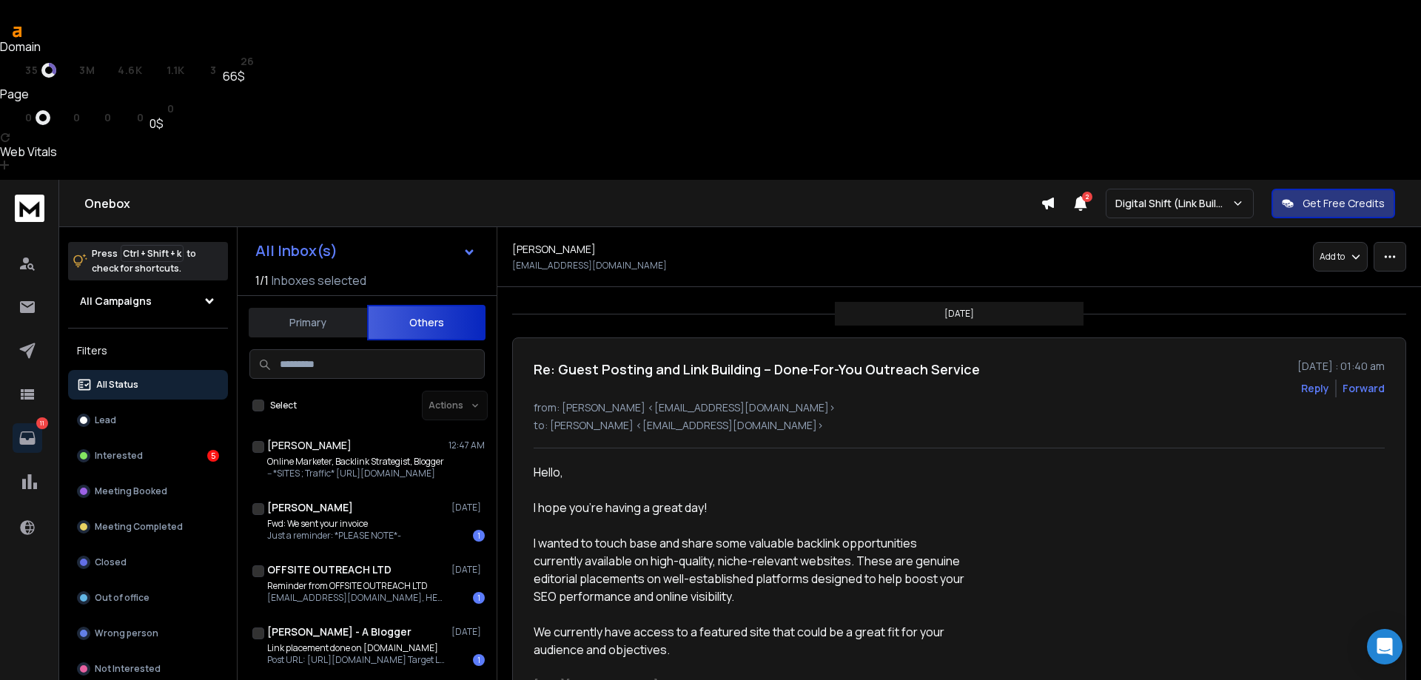
scroll to position [0, 0]
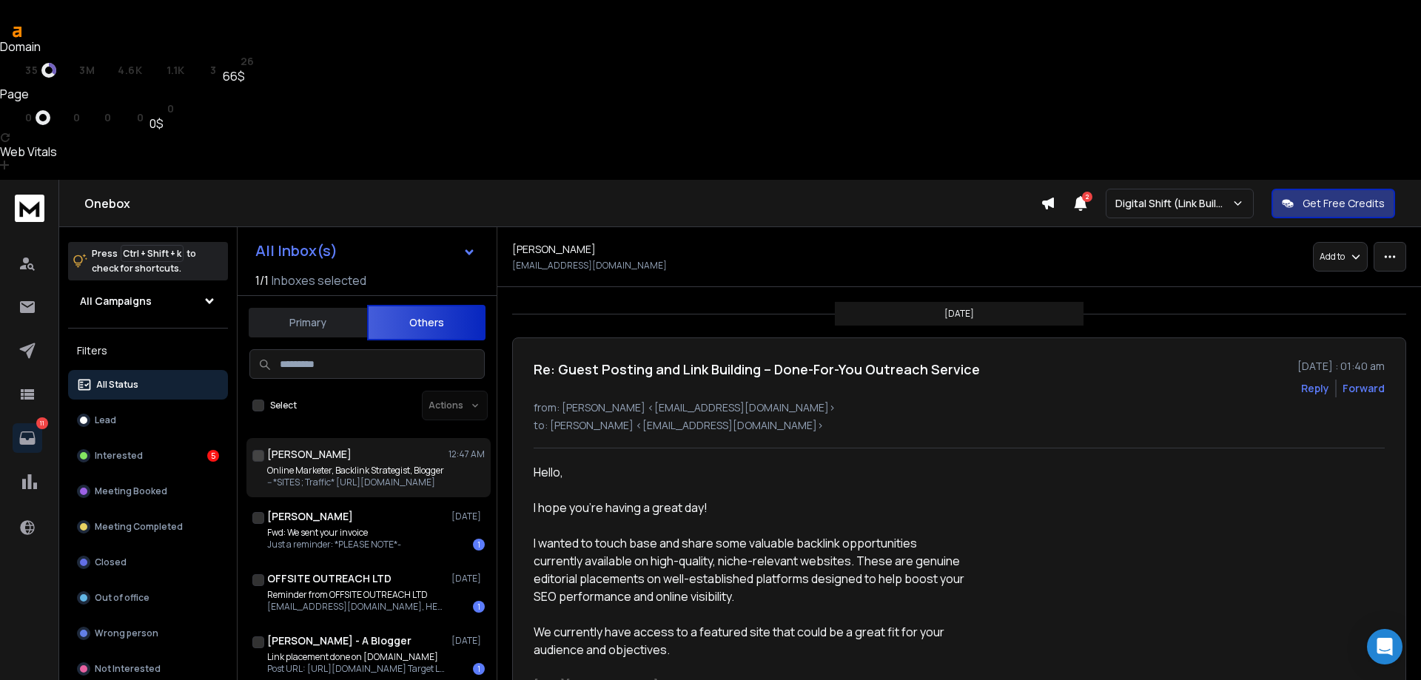
click at [398, 465] on p "Online Marketer, Backlink Strategist, Blogger" at bounding box center [355, 471] width 177 height 12
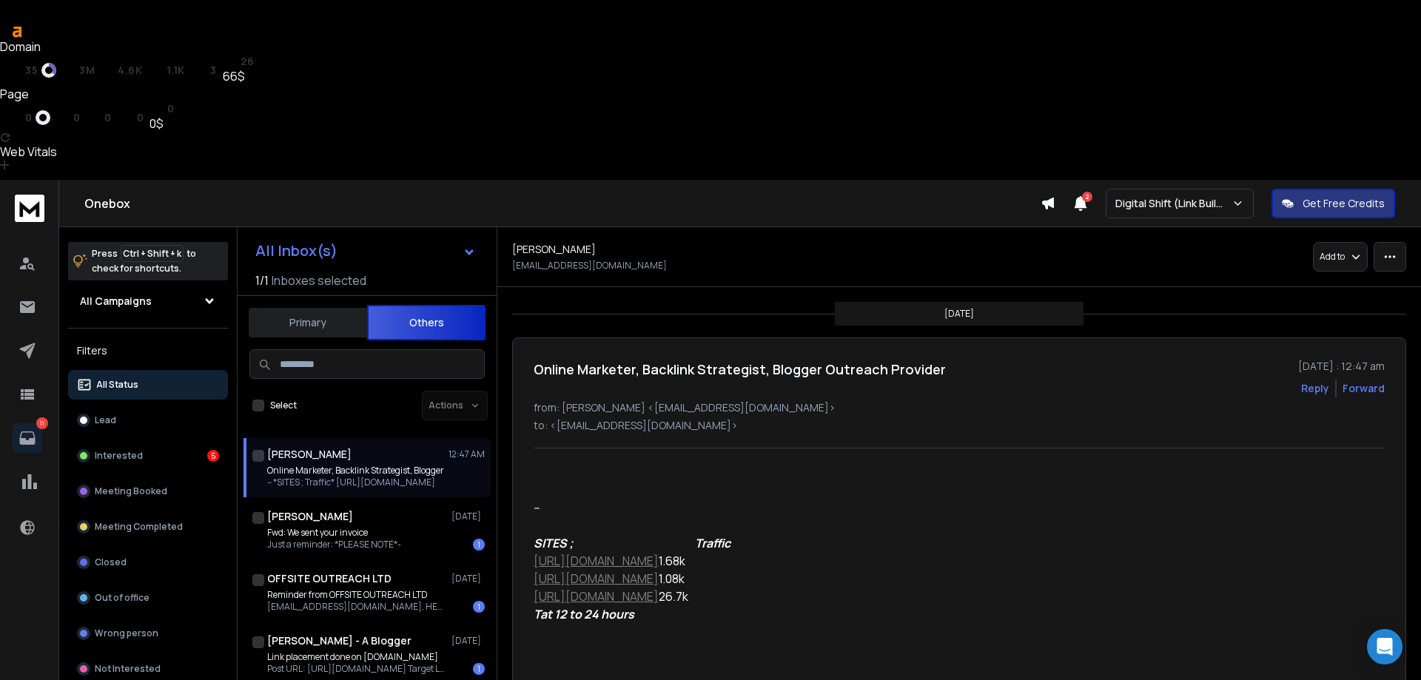
click at [910, 242] on div "[PERSON_NAME] [PERSON_NAME][EMAIL_ADDRESS][DOMAIN_NAME]" at bounding box center [733, 257] width 442 height 30
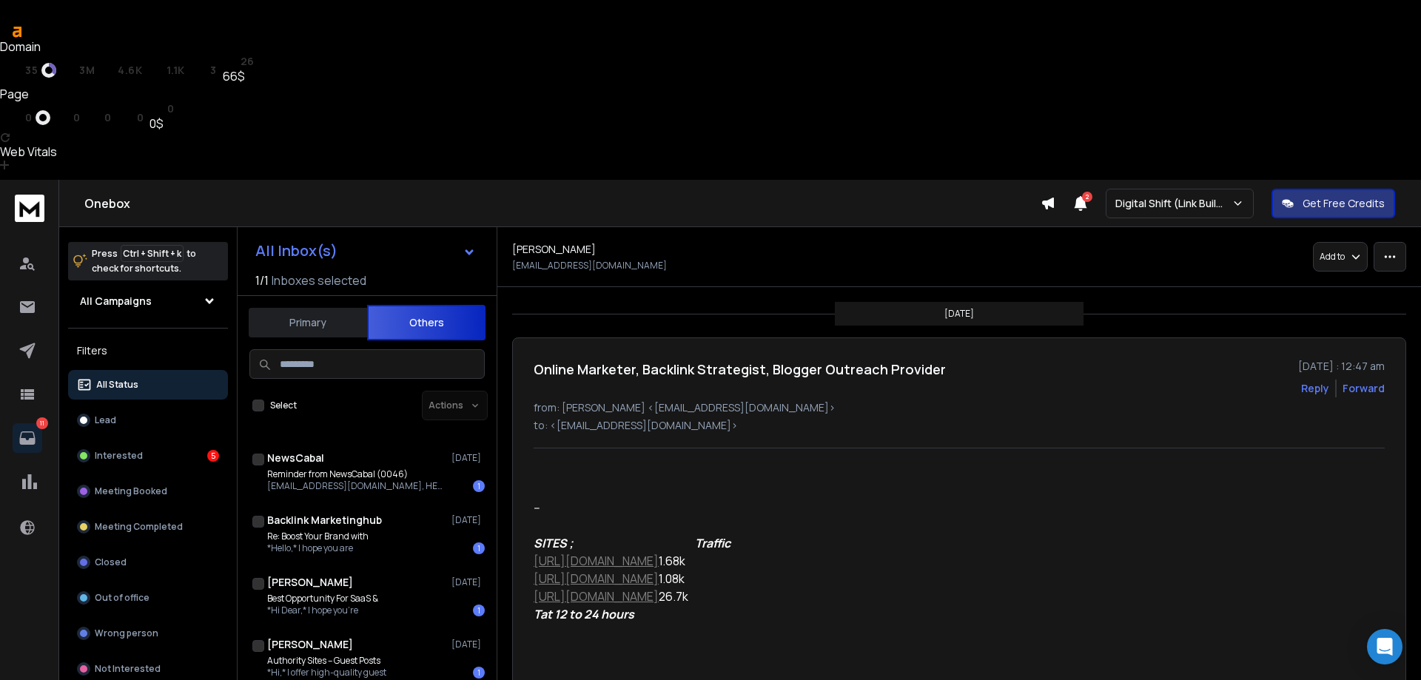
scroll to position [374, 0]
click at [36, 495] on div "11 H" at bounding box center [29, 520] width 59 height 680
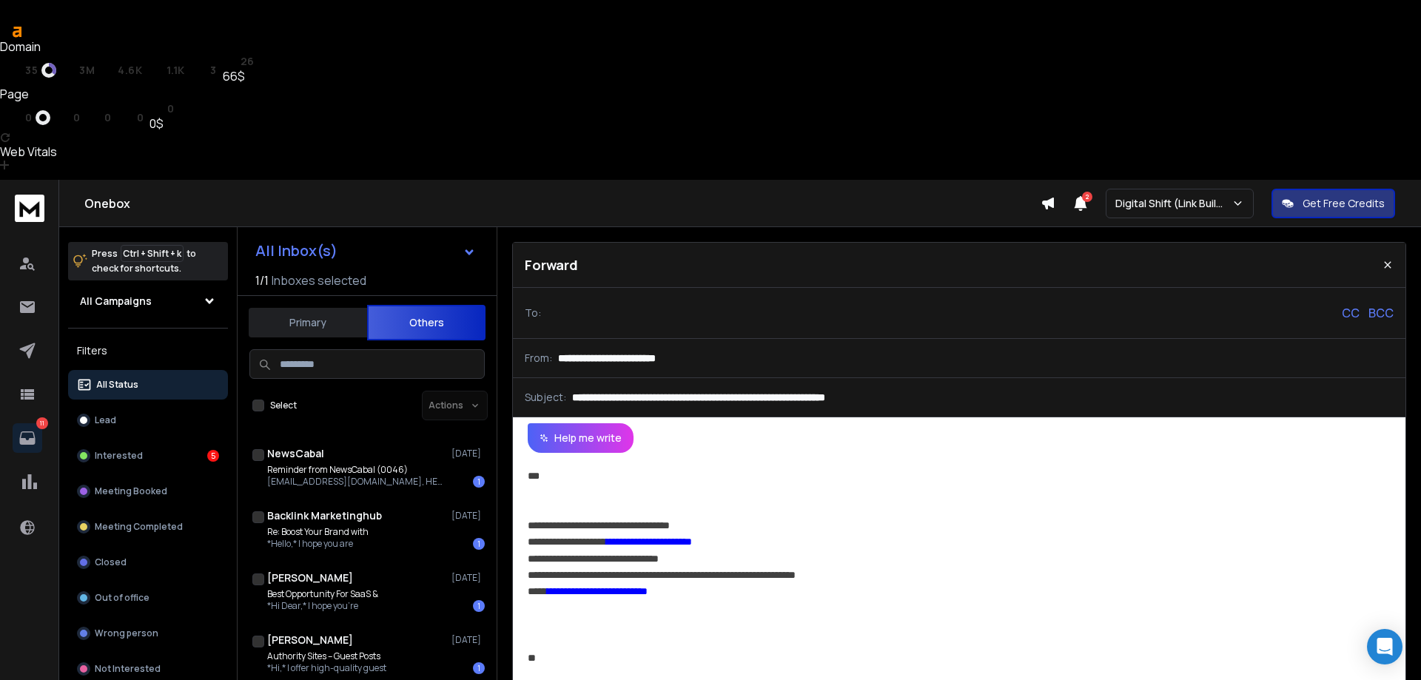
click at [1385, 261] on icon at bounding box center [1387, 264] width 7 height 7
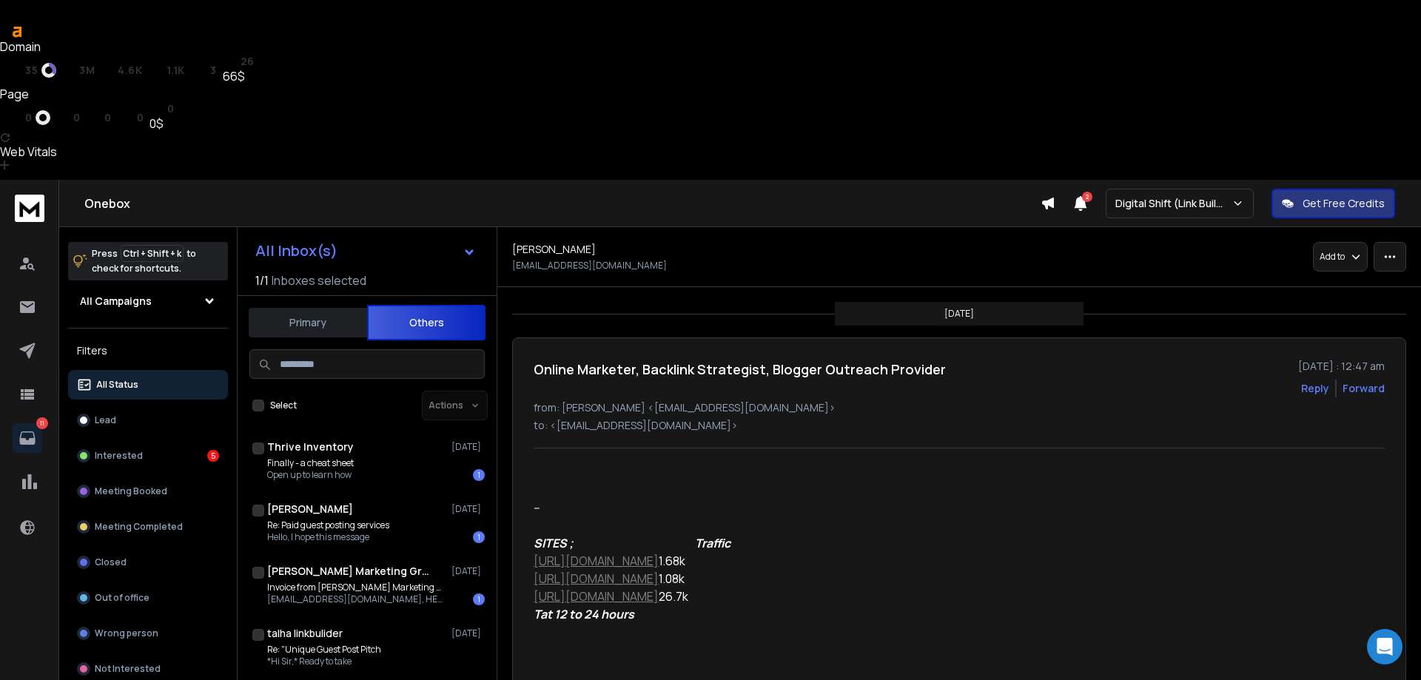
scroll to position [696, 0]
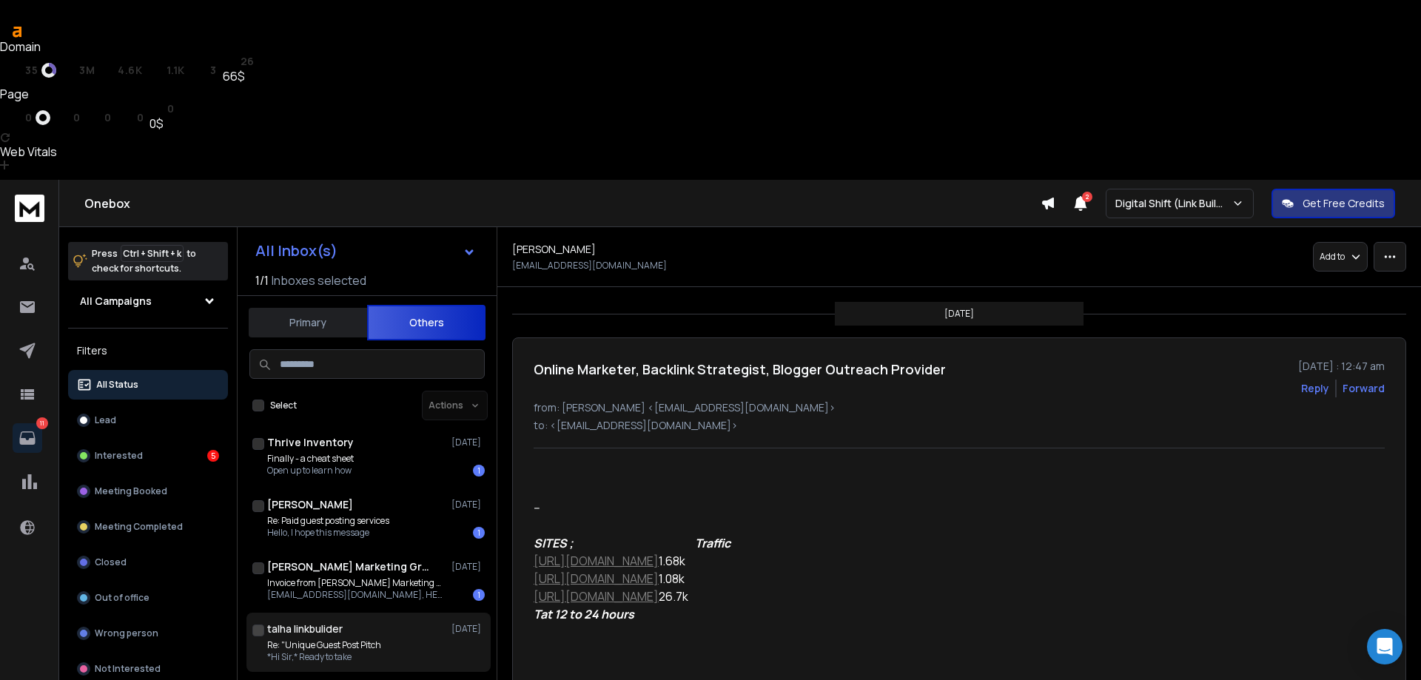
click at [376, 622] on div "talha linkbulider [DATE]" at bounding box center [376, 629] width 218 height 15
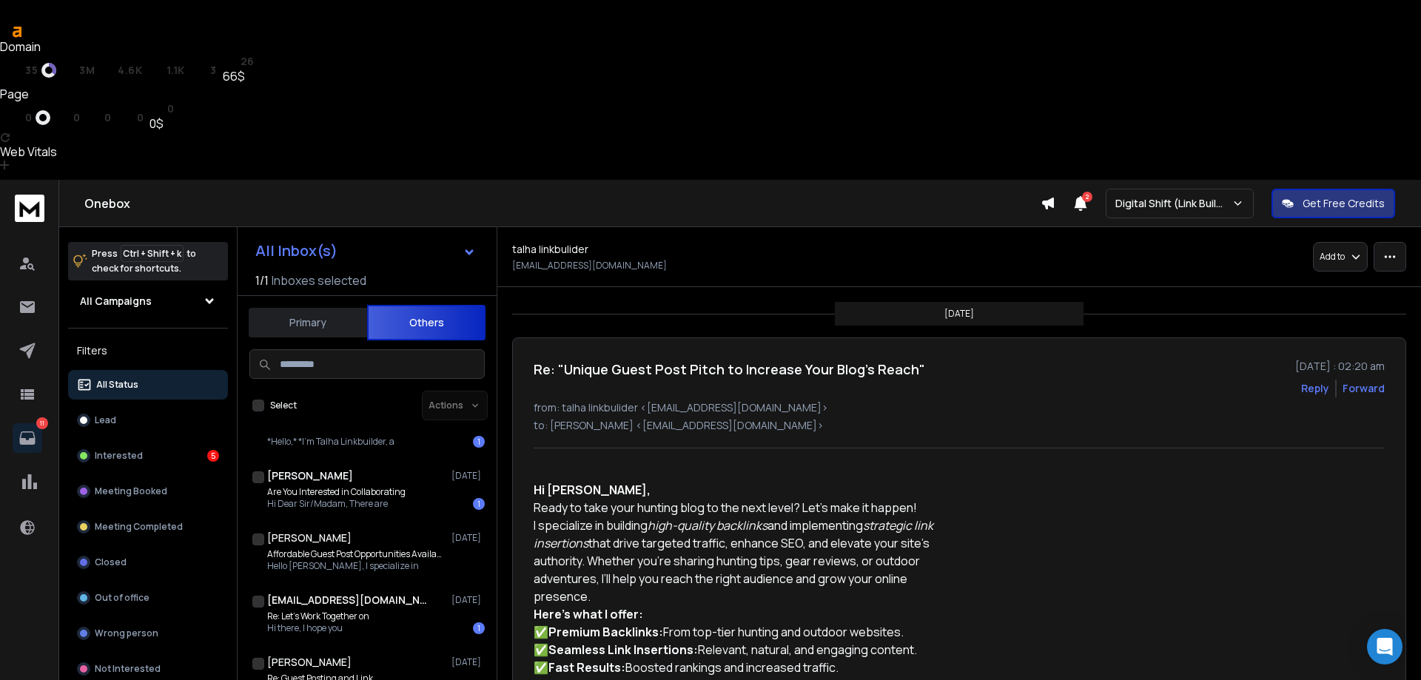
scroll to position [1174, 0]
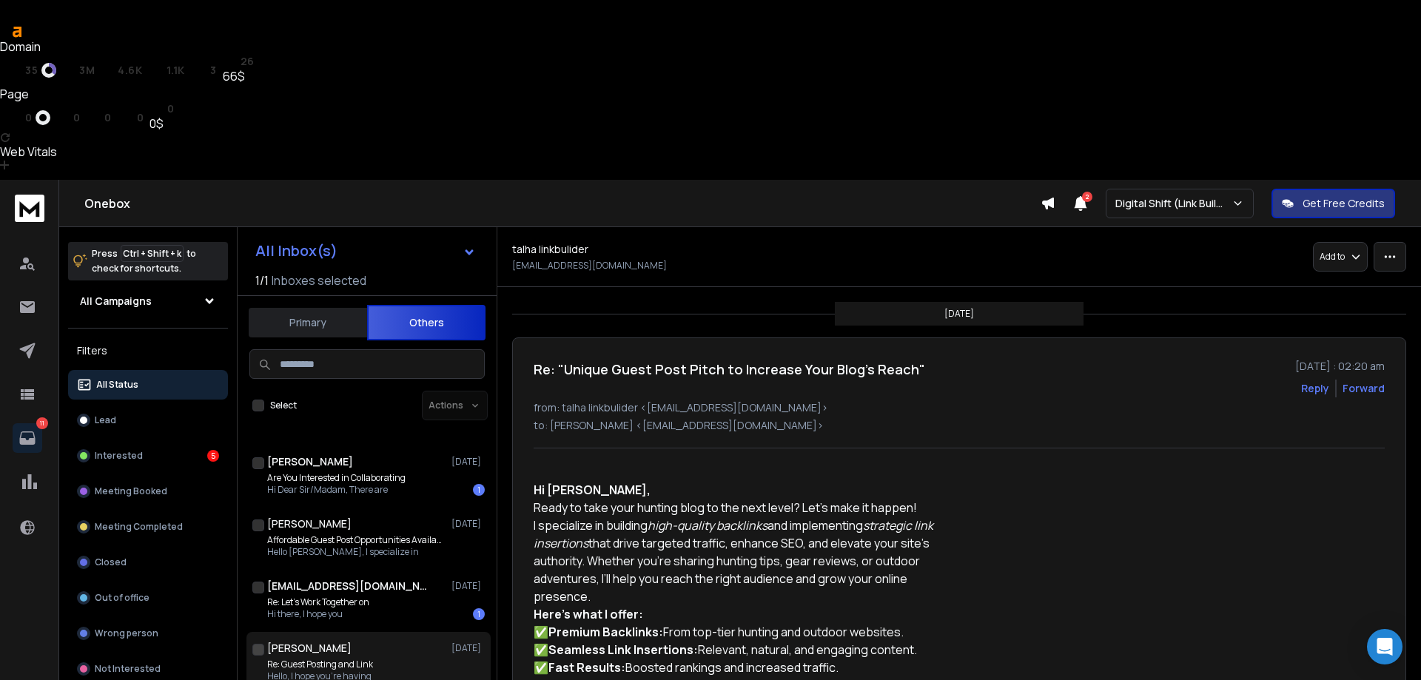
click at [358, 641] on div "[PERSON_NAME] [DATE] Re: Guest Posting and Link Hello, I hope you're having" at bounding box center [376, 661] width 218 height 41
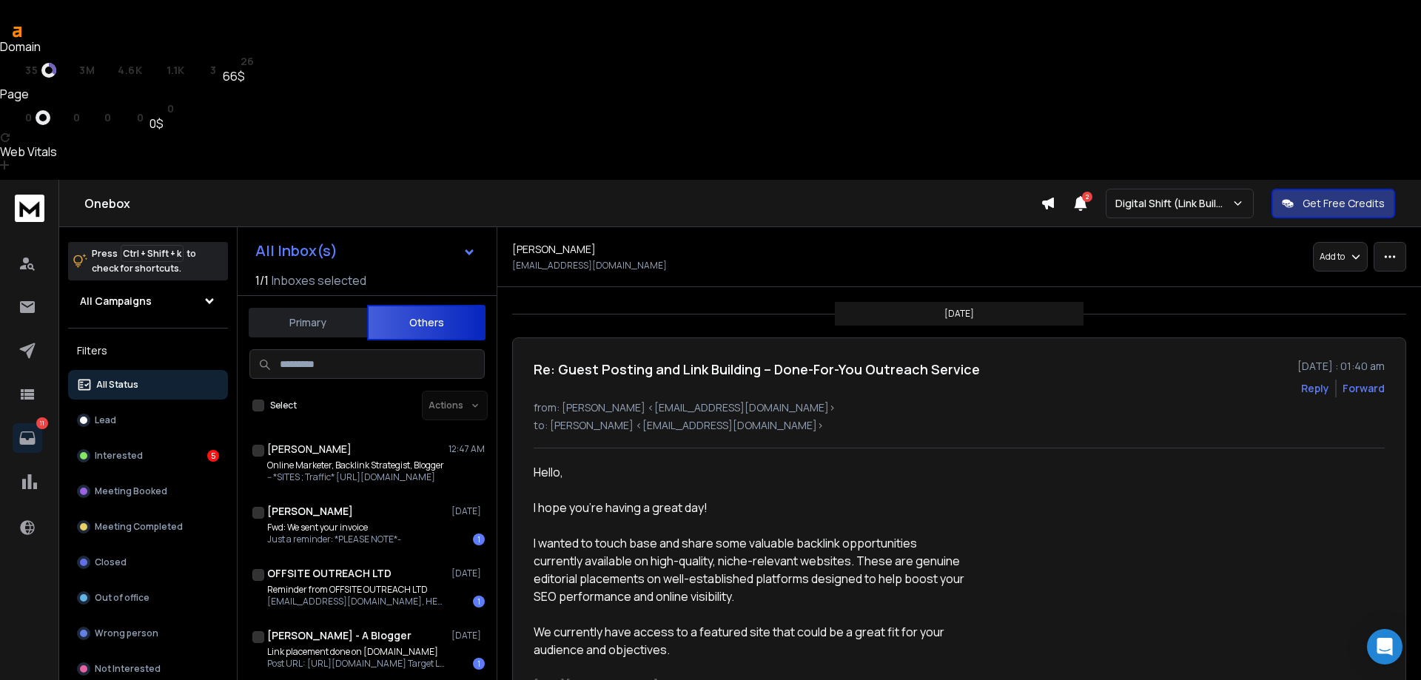
scroll to position [0, 0]
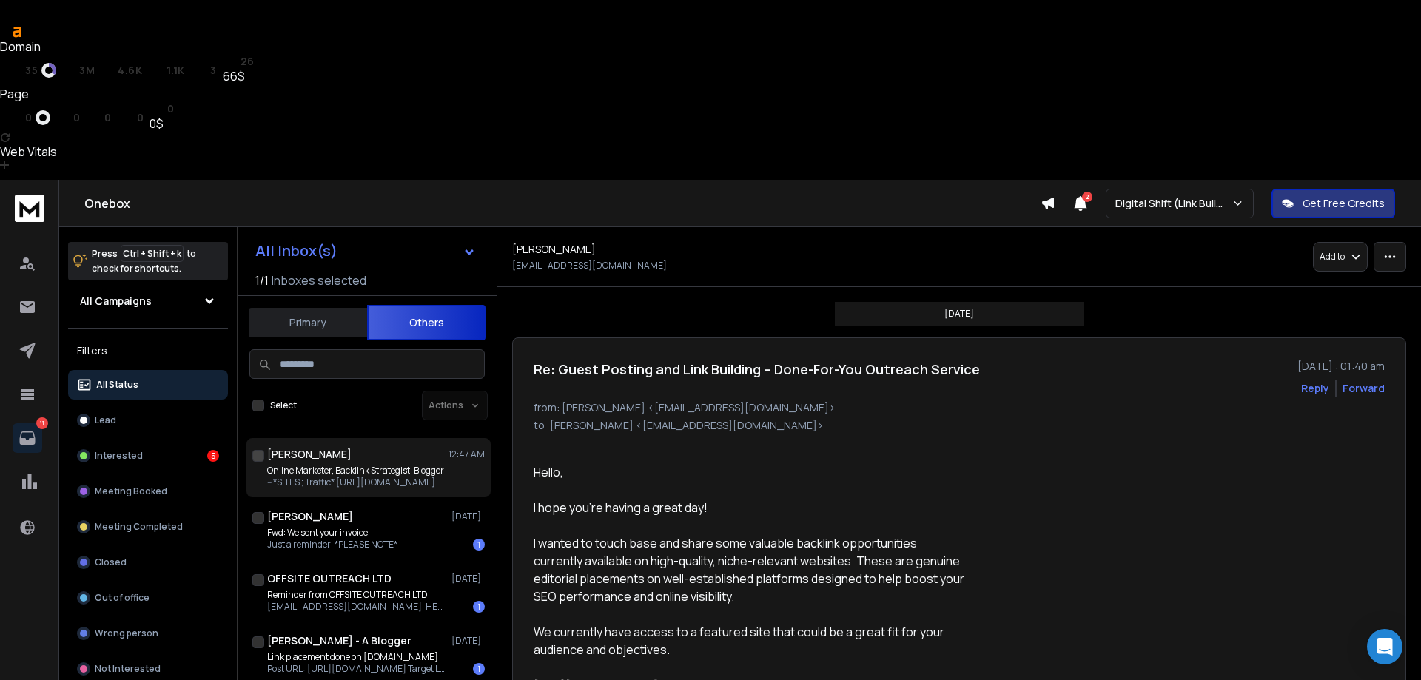
click at [398, 465] on p "Online Marketer, Backlink Strategist, Blogger" at bounding box center [355, 471] width 177 height 12
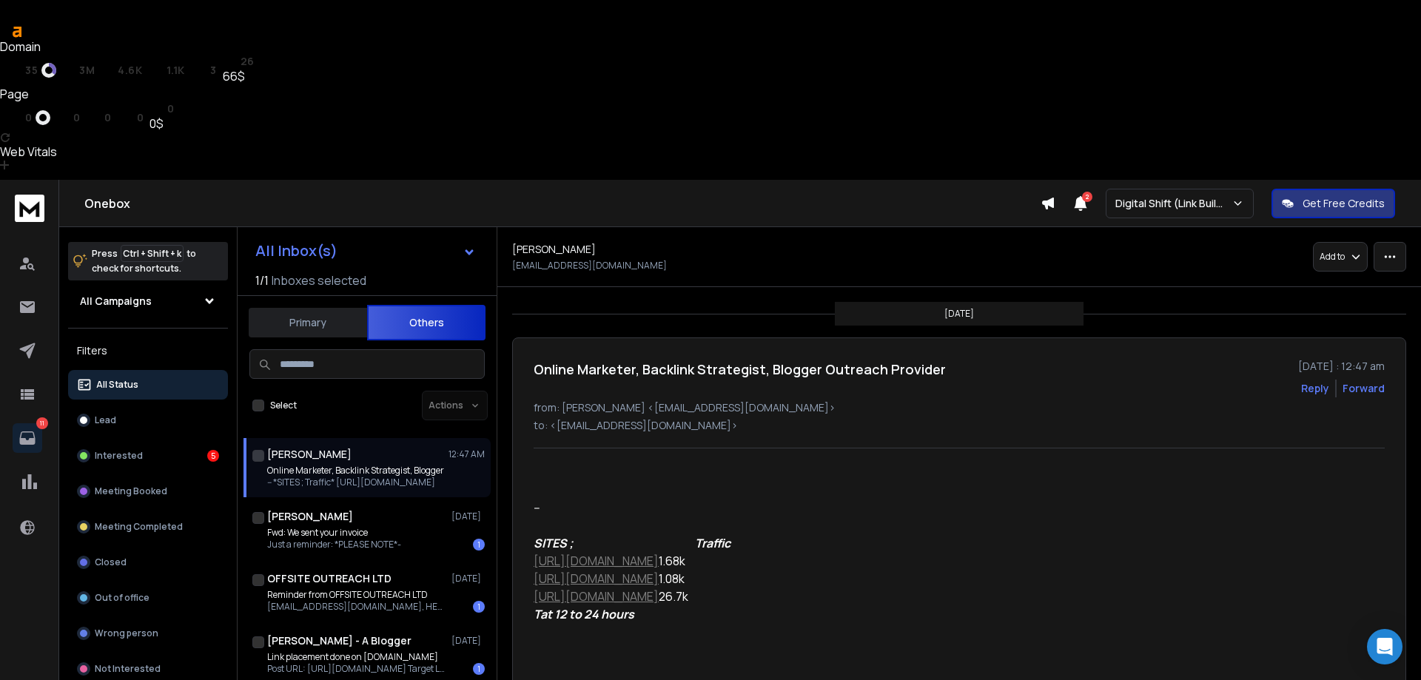
click at [910, 242] on div "[PERSON_NAME] [PERSON_NAME][EMAIL_ADDRESS][DOMAIN_NAME]" at bounding box center [733, 257] width 442 height 30
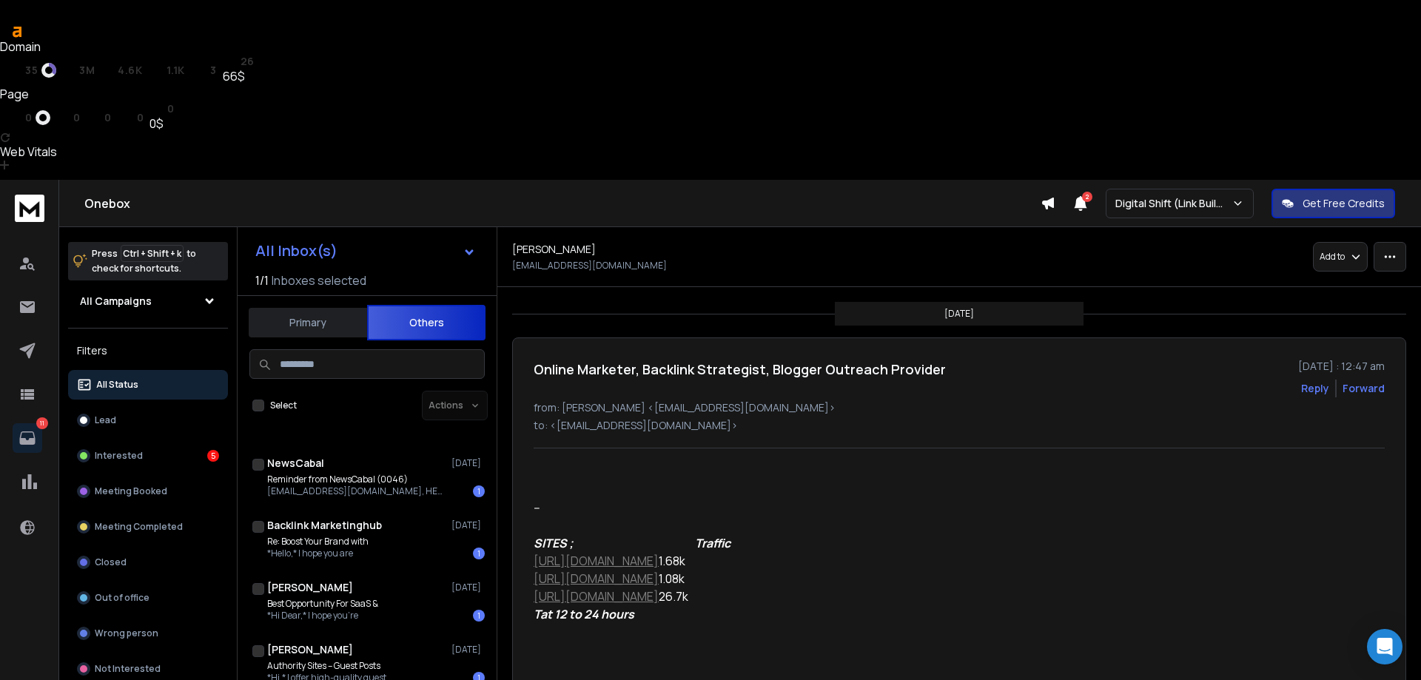
scroll to position [374, 0]
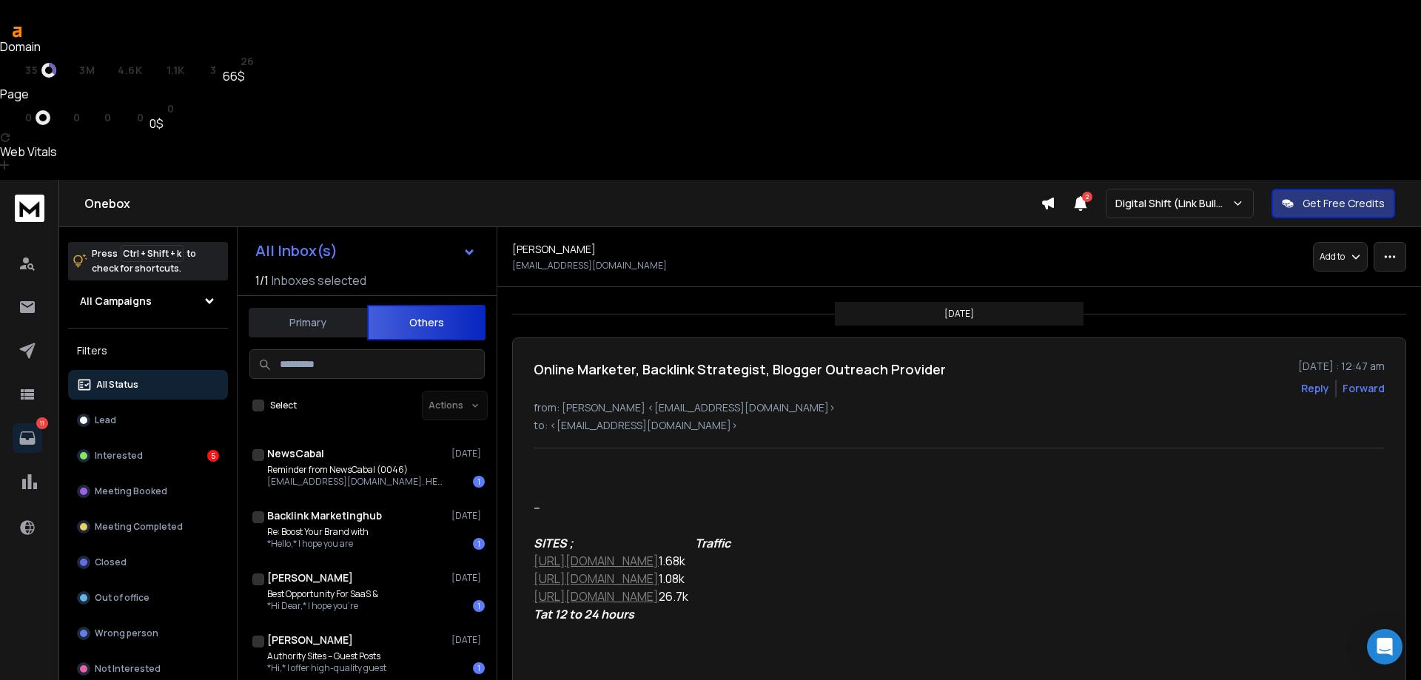
click at [36, 495] on div "11 H" at bounding box center [29, 520] width 59 height 680
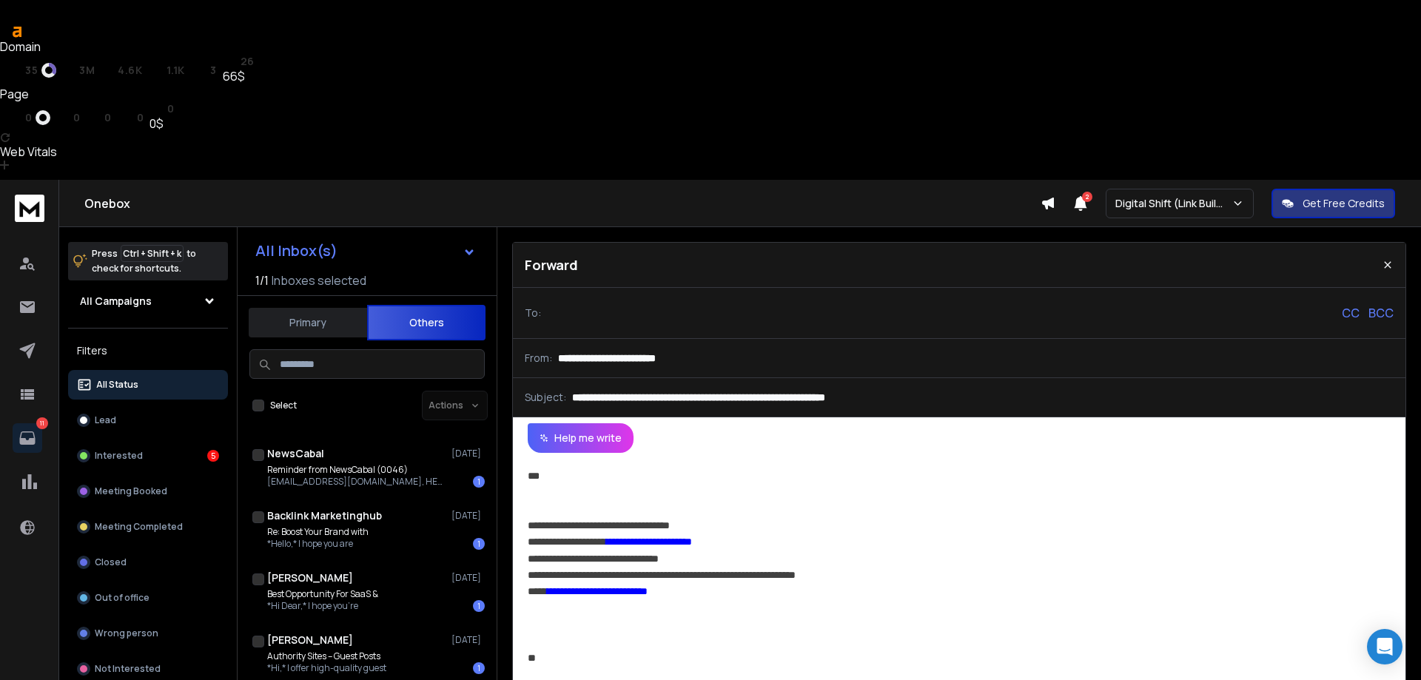
click at [1385, 261] on icon at bounding box center [1387, 264] width 7 height 7
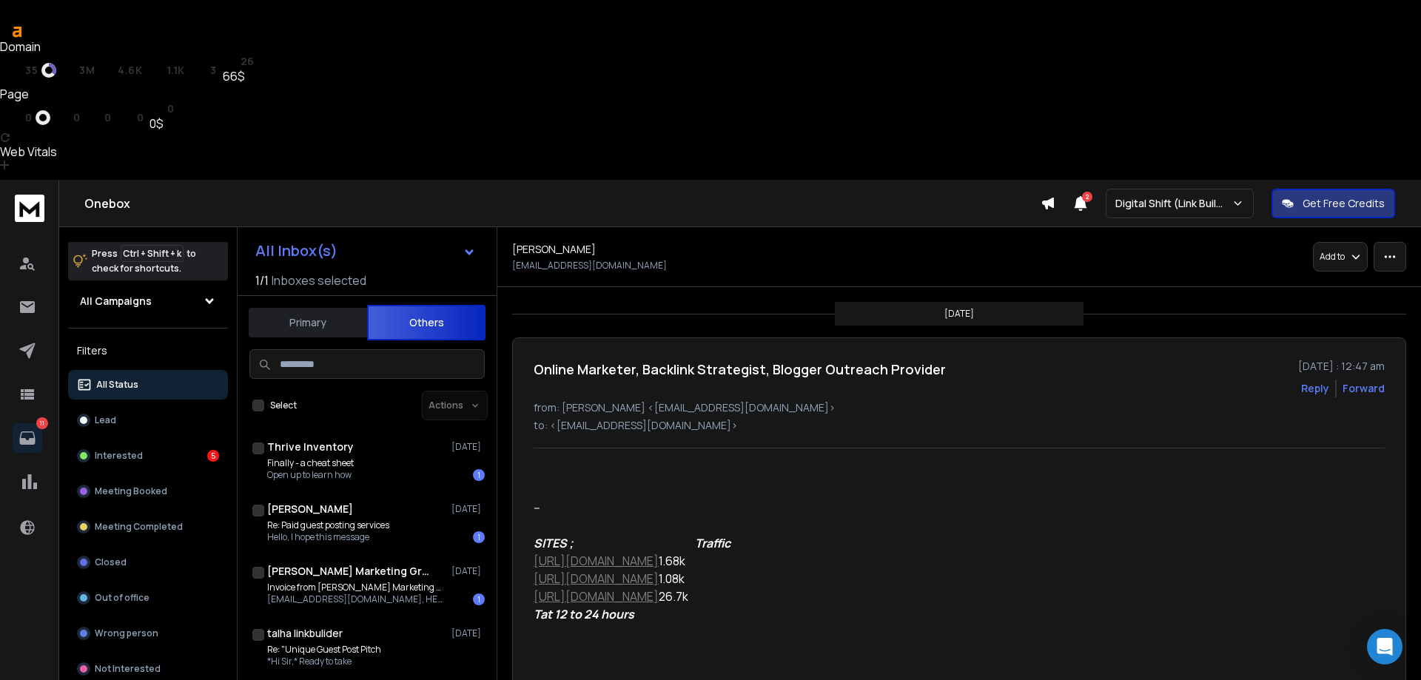
scroll to position [696, 0]
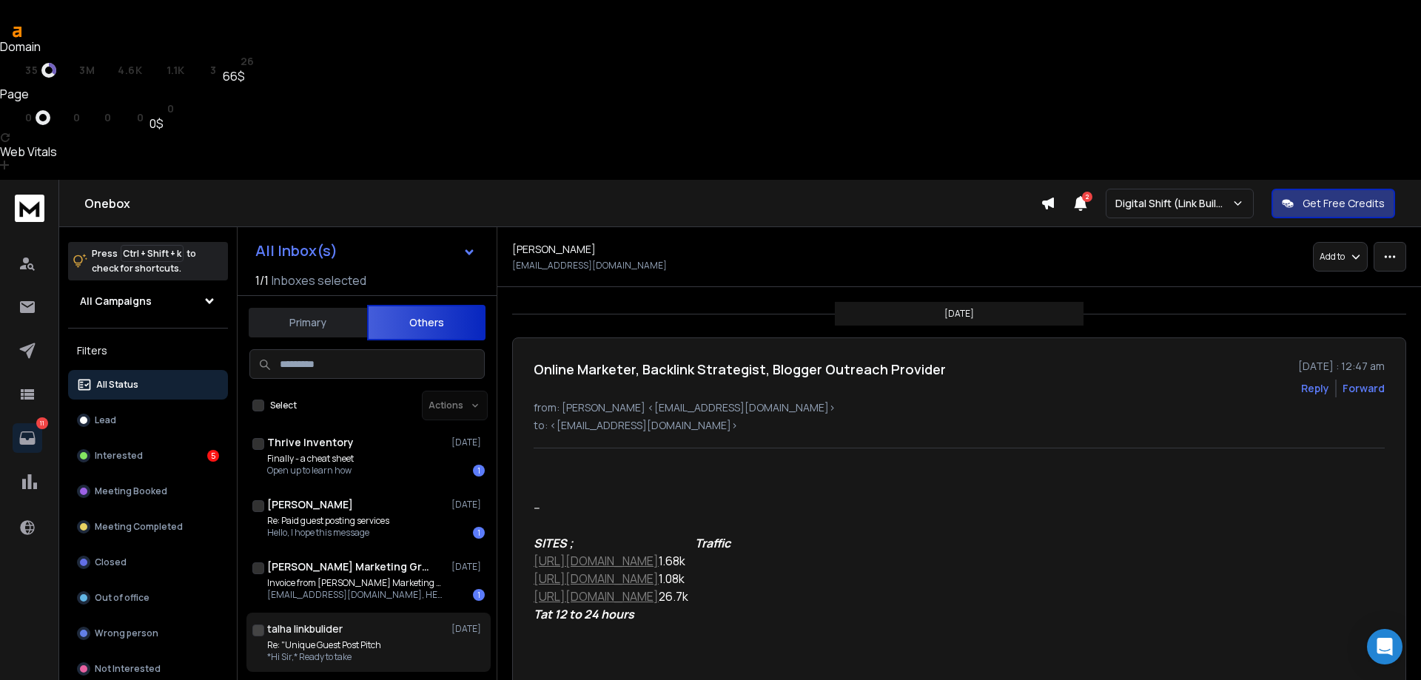
click at [376, 622] on div "talha linkbulider [DATE]" at bounding box center [376, 629] width 218 height 15
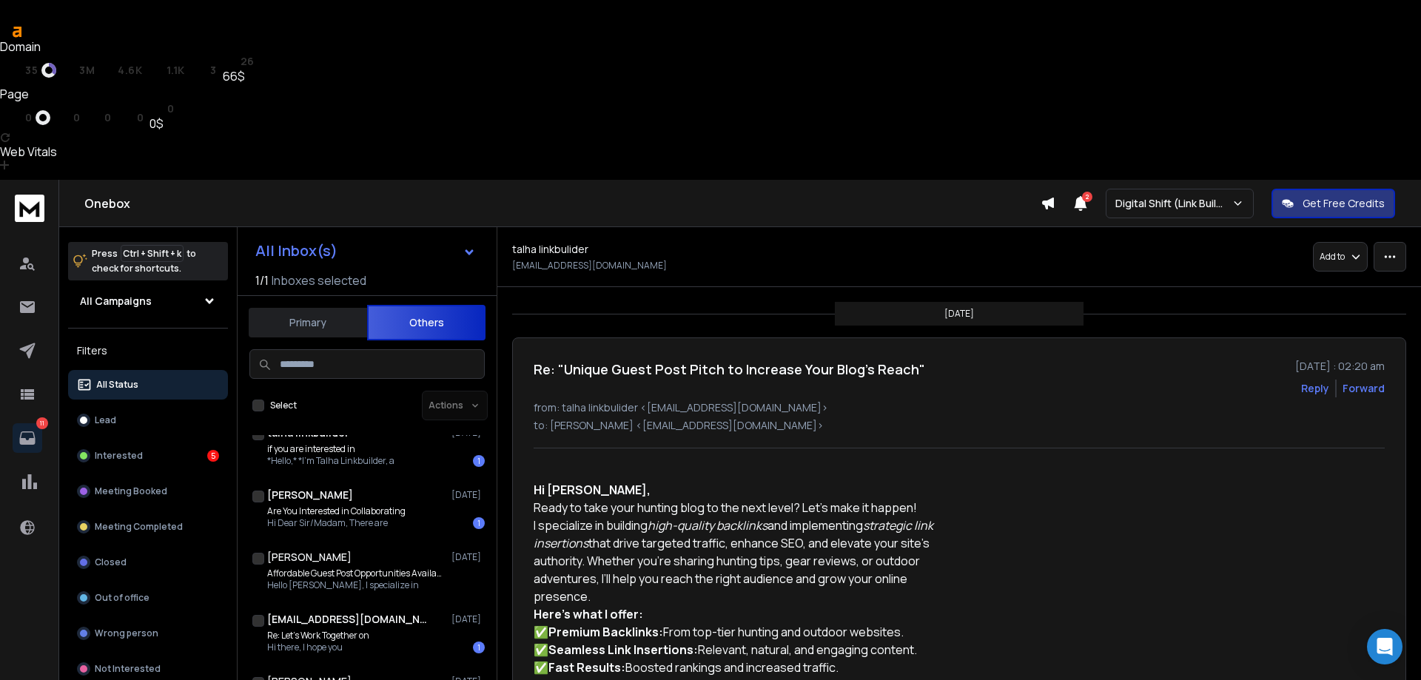
scroll to position [1174, 0]
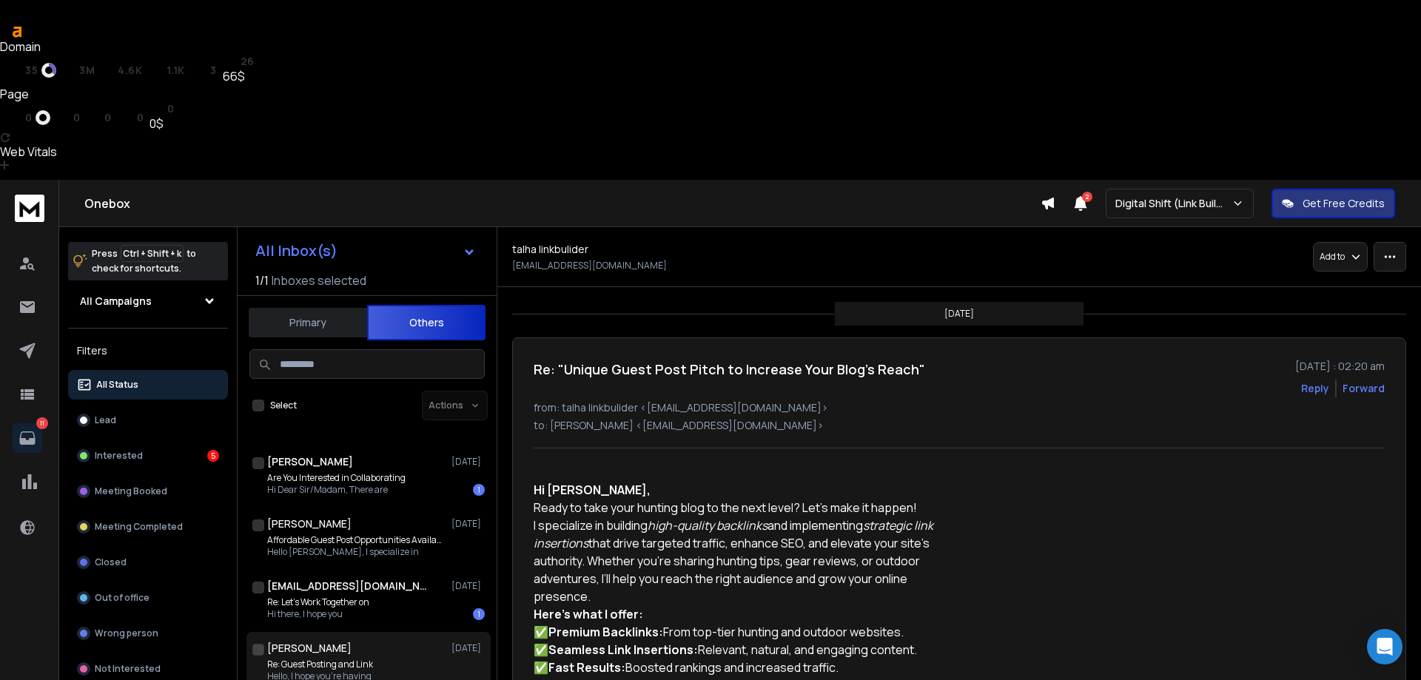
click at [358, 641] on div "[PERSON_NAME] [DATE] Re: Guest Posting and Link Hello, I hope you're having" at bounding box center [376, 661] width 218 height 41
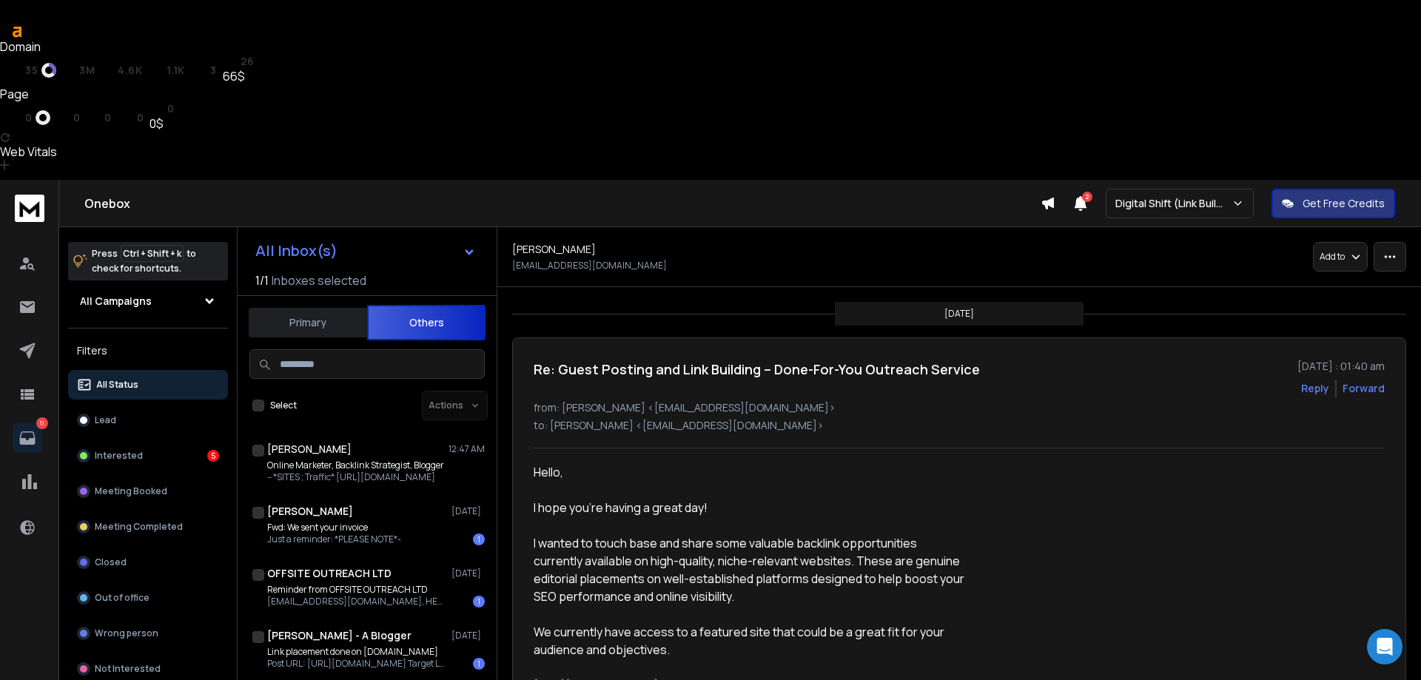
scroll to position [0, 0]
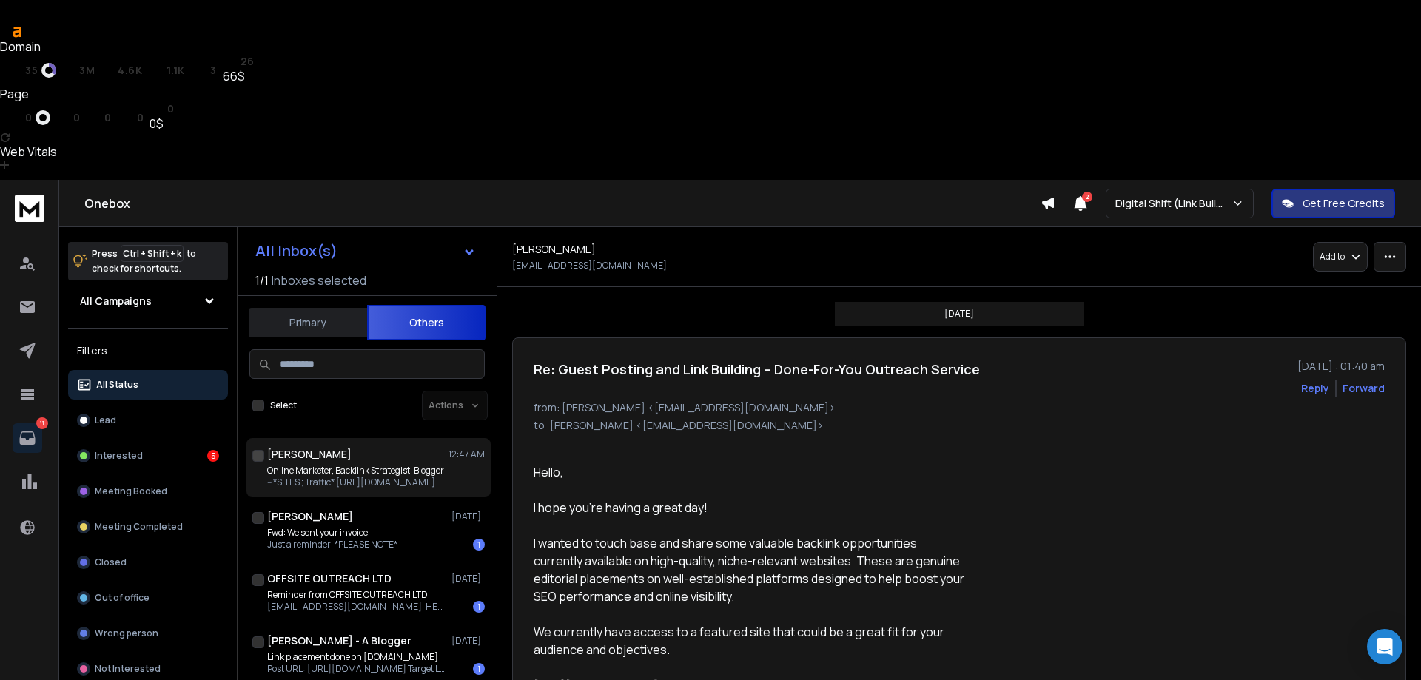
click at [398, 465] on p "Online Marketer, Backlink Strategist, Blogger" at bounding box center [355, 471] width 177 height 12
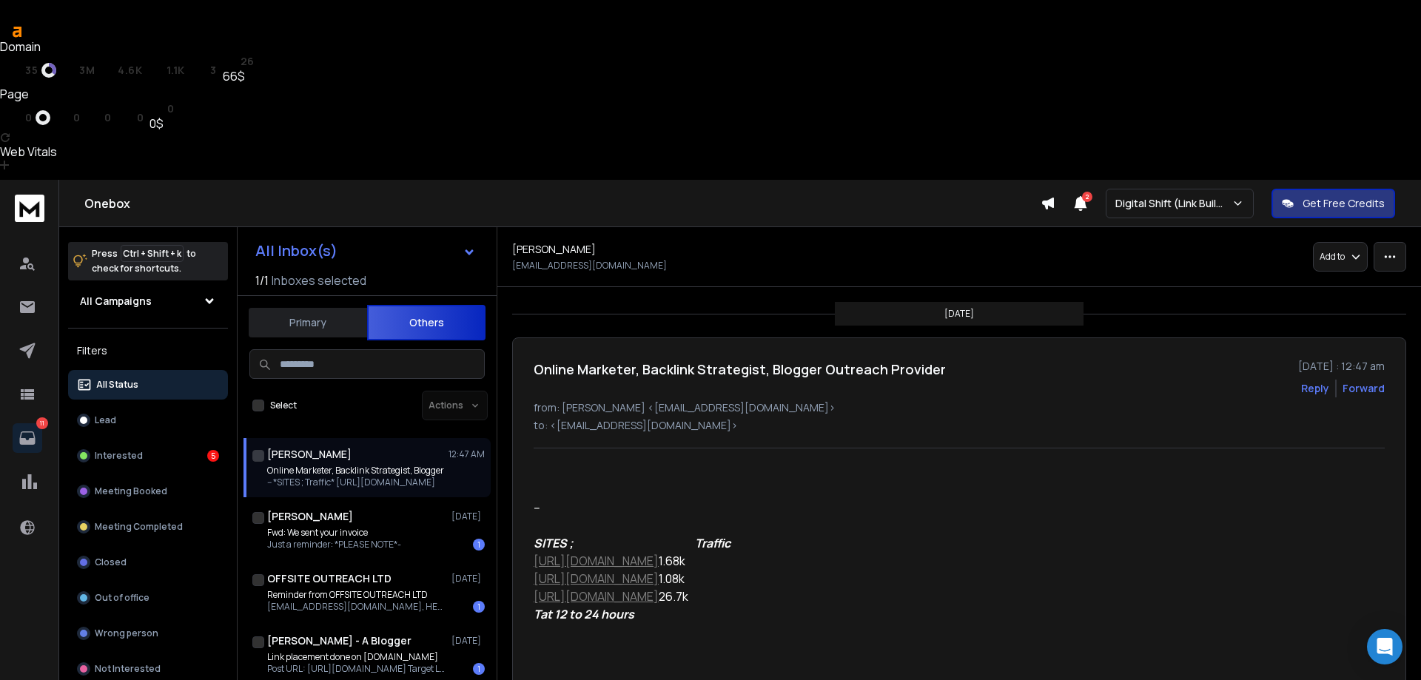
click at [910, 242] on div "[PERSON_NAME] [PERSON_NAME][EMAIL_ADDRESS][DOMAIN_NAME]" at bounding box center [733, 257] width 442 height 30
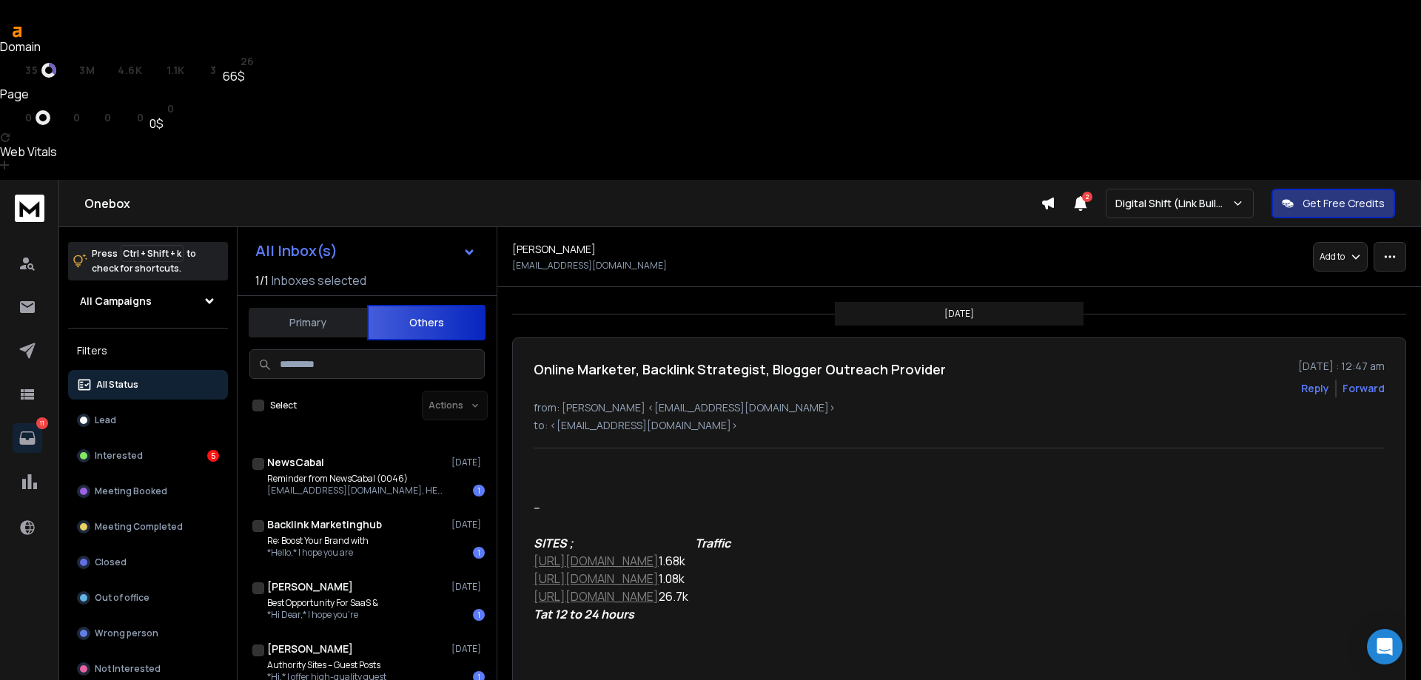
scroll to position [374, 0]
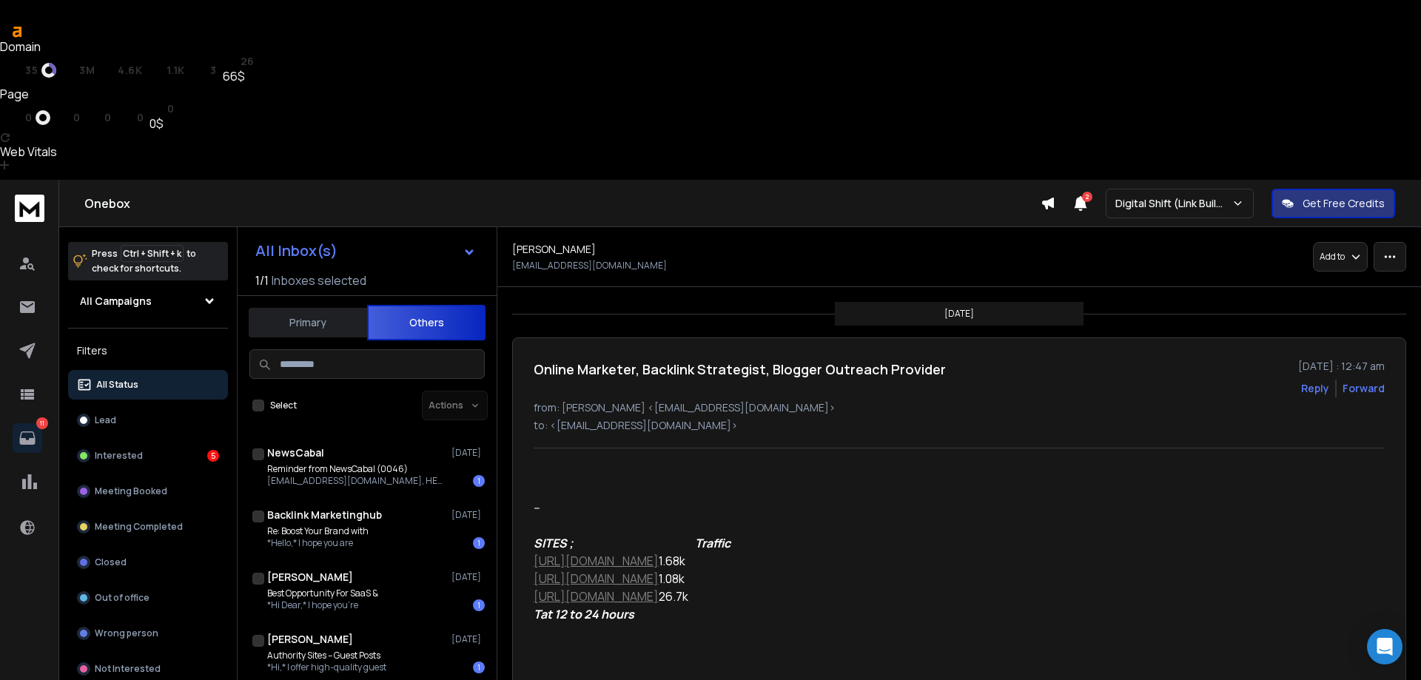
click at [36, 495] on div "11 H" at bounding box center [29, 520] width 59 height 680
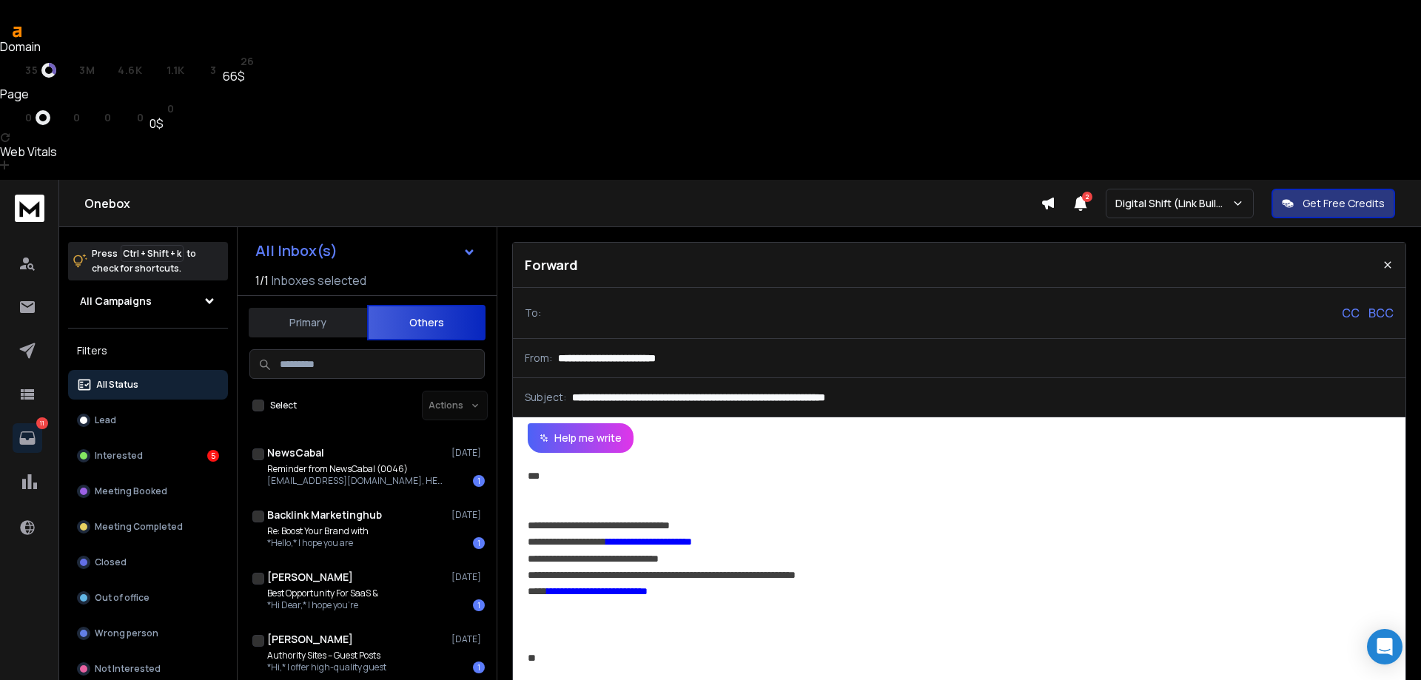
click at [1385, 261] on icon at bounding box center [1387, 264] width 7 height 7
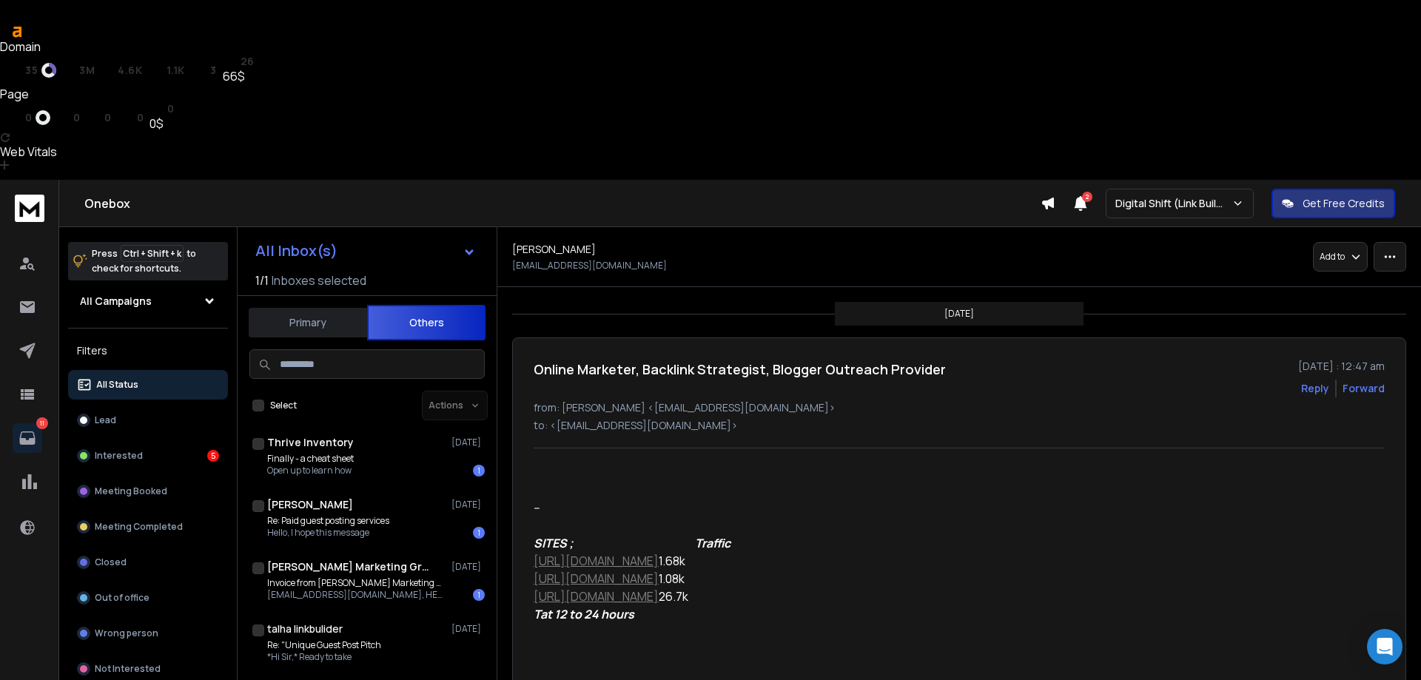
scroll to position [701, 0]
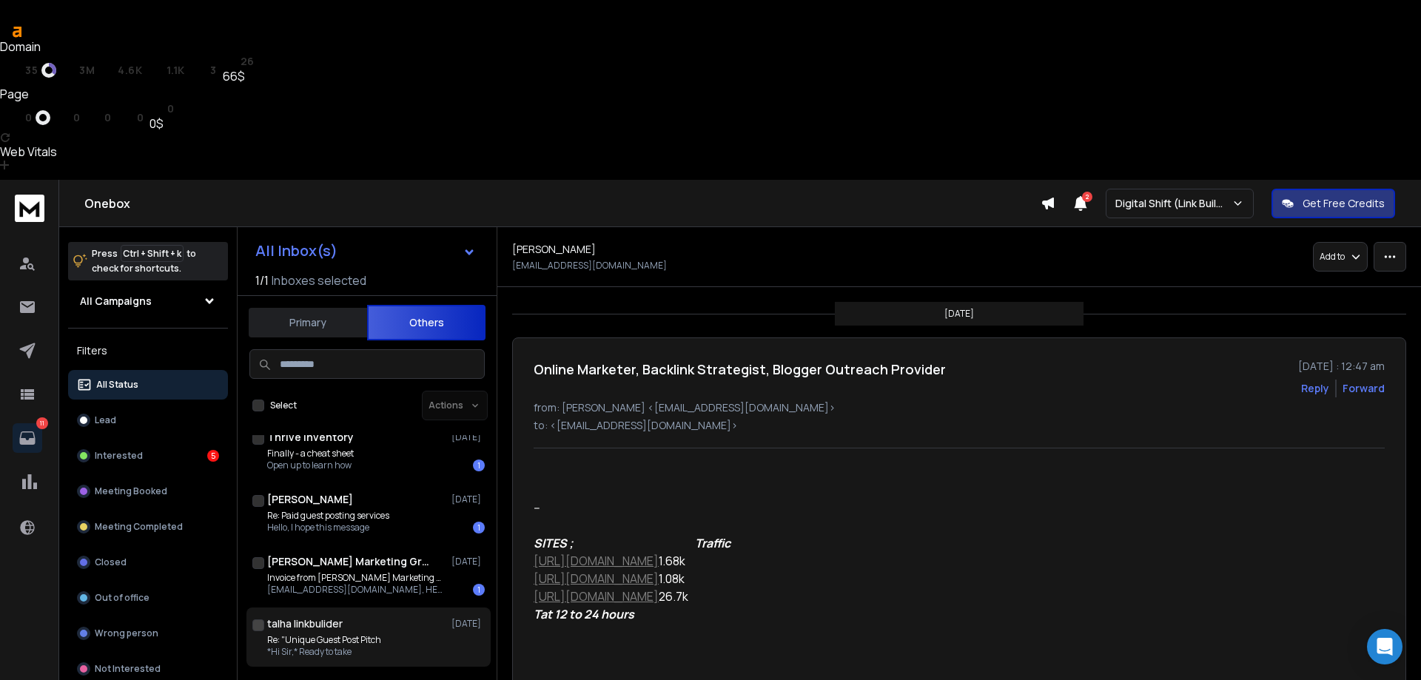
click at [376, 616] on div "talha linkbulider [DATE]" at bounding box center [376, 623] width 218 height 15
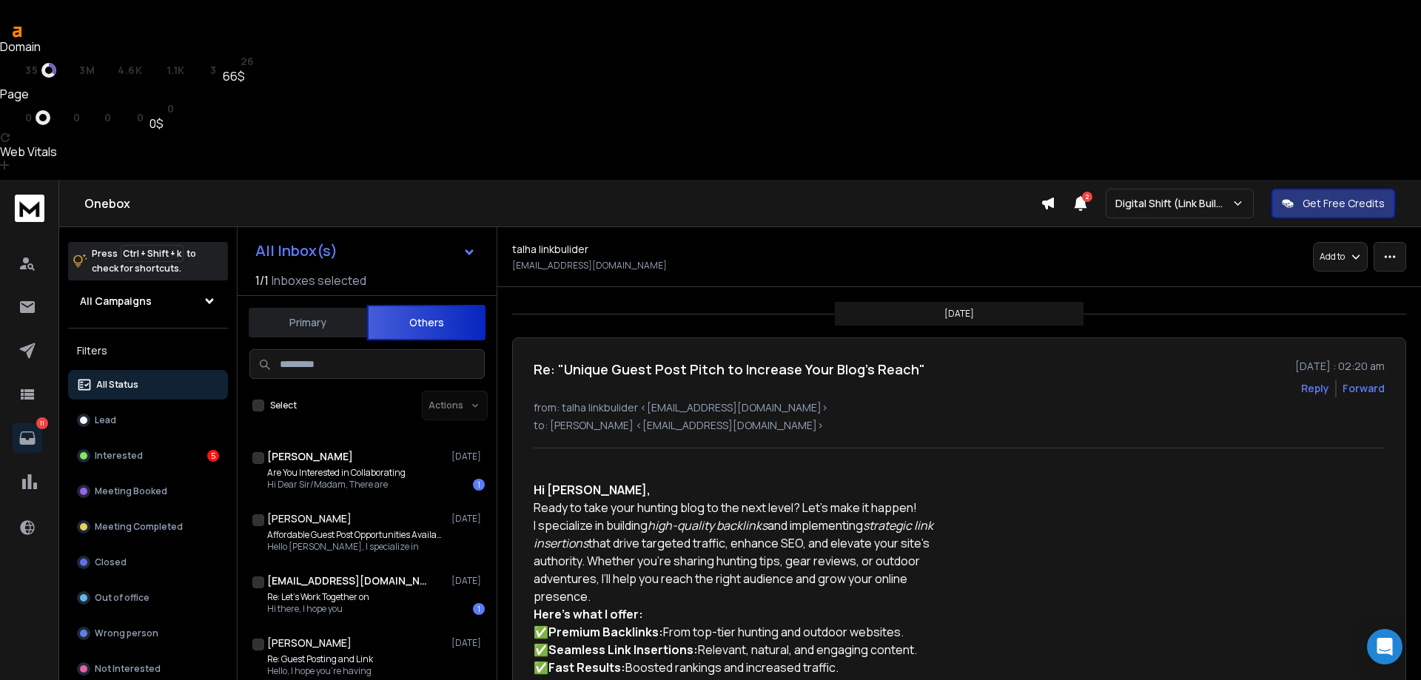
scroll to position [1183, 0]
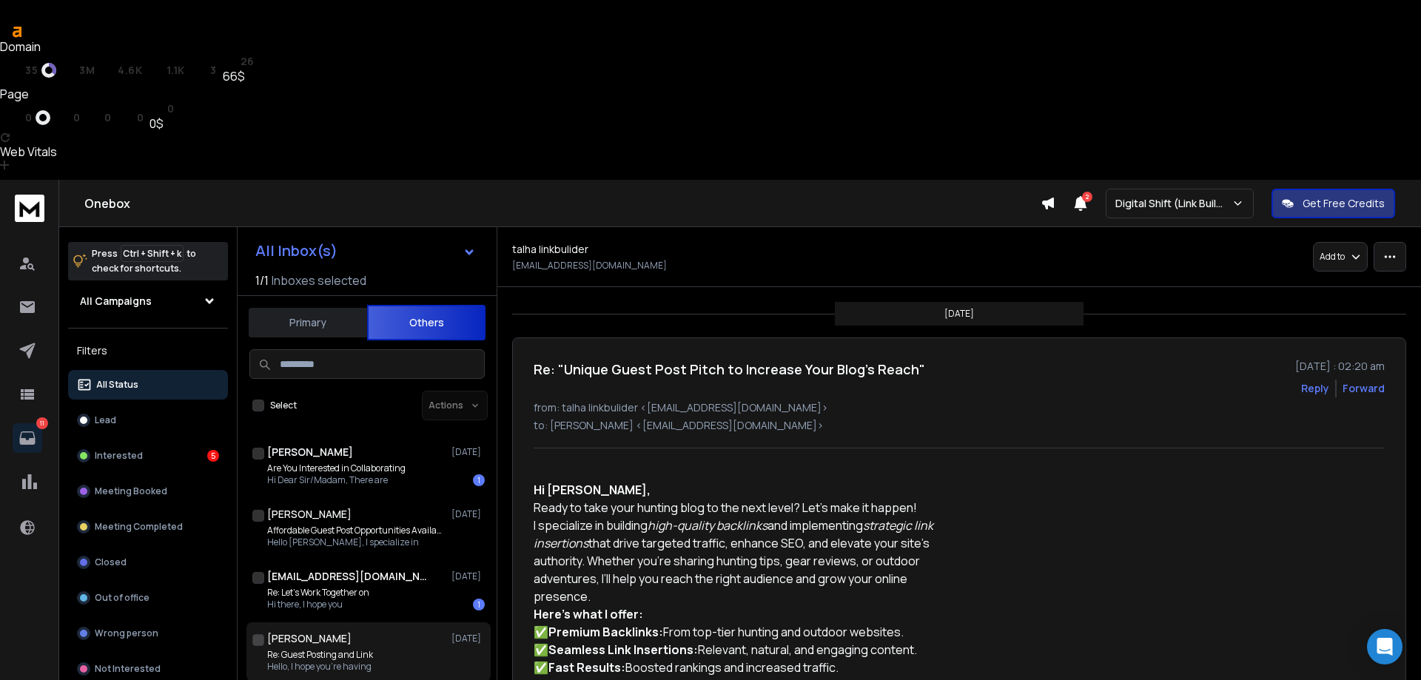
click at [358, 649] on p "Re: Guest Posting and Link" at bounding box center [320, 655] width 106 height 12
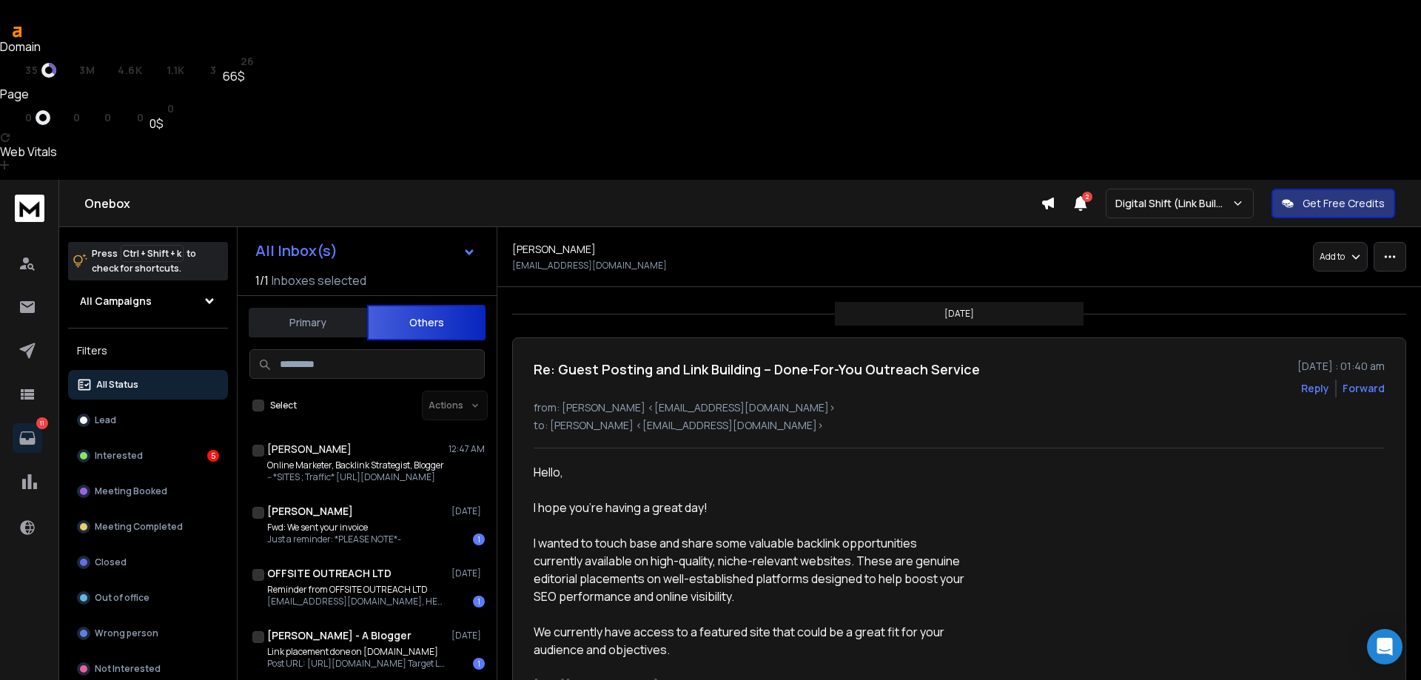
scroll to position [0, 0]
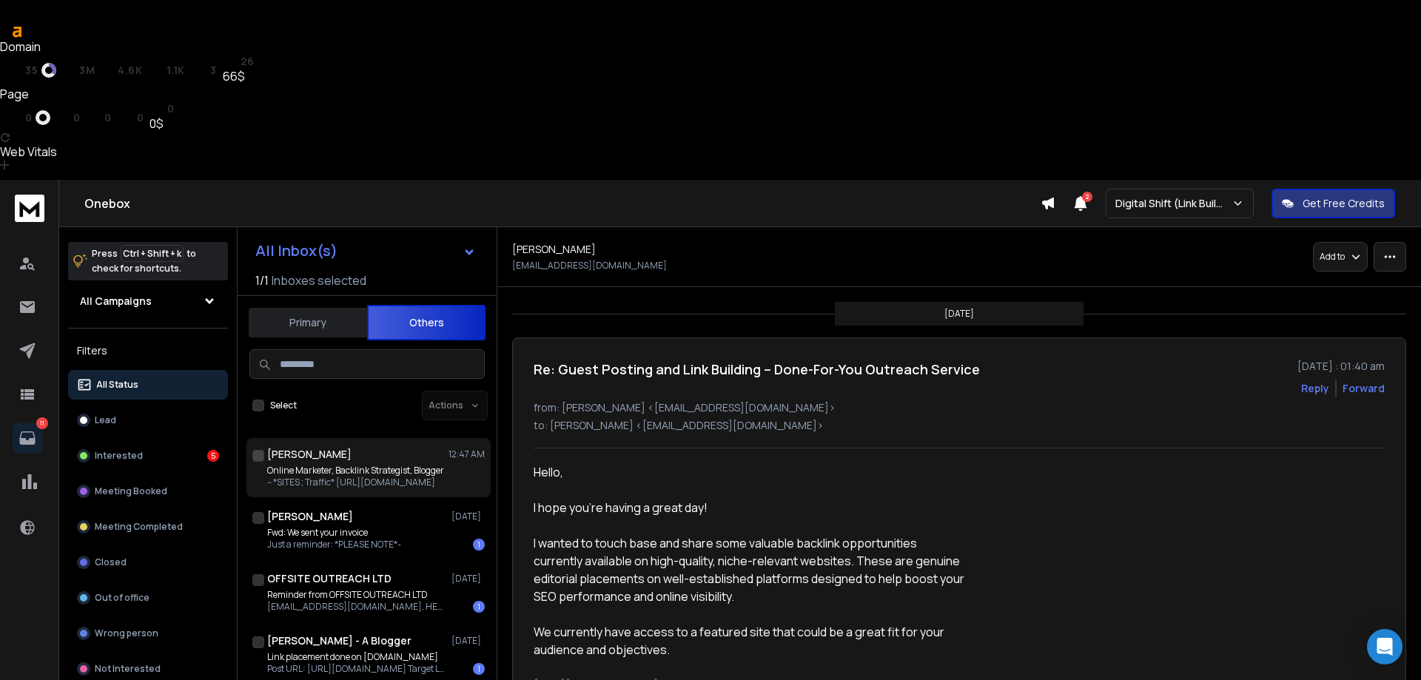
click at [398, 465] on p "Online Marketer, Backlink Strategist, Blogger" at bounding box center [355, 471] width 177 height 12
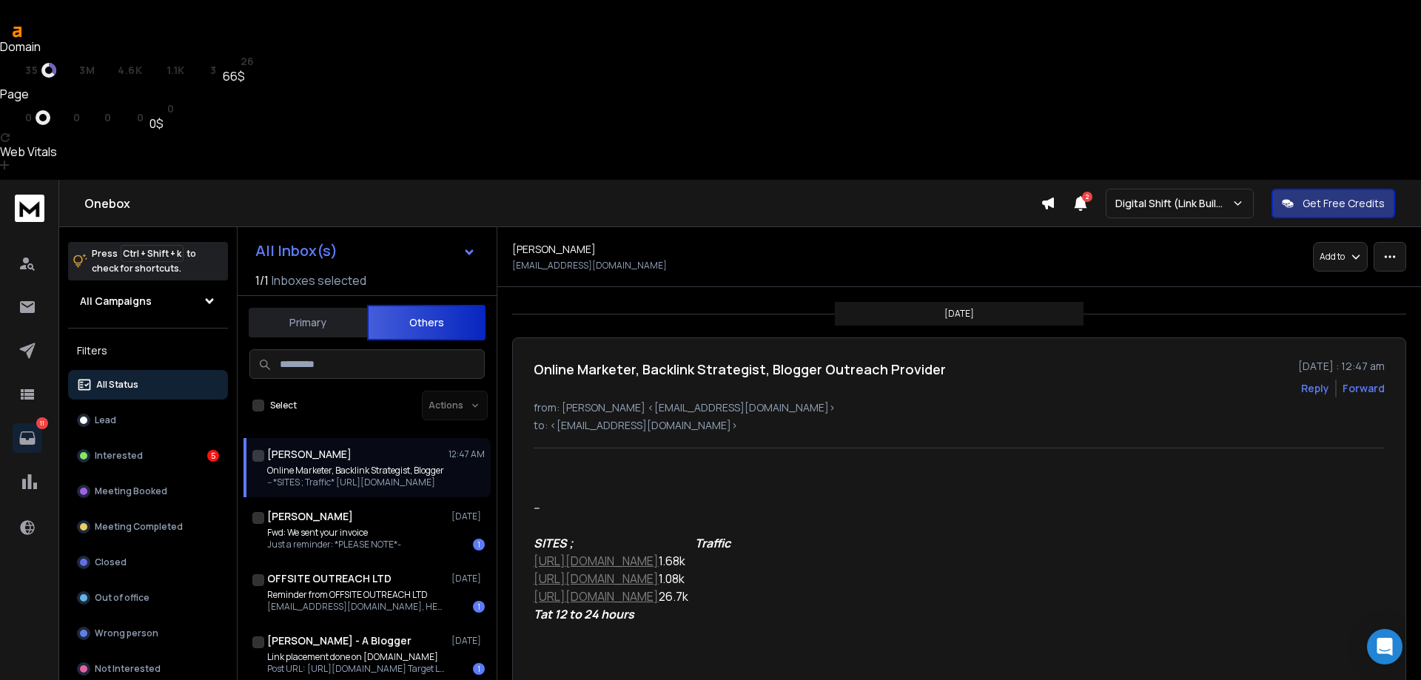
click at [910, 242] on div "[PERSON_NAME] [PERSON_NAME][EMAIL_ADDRESS][DOMAIN_NAME]" at bounding box center [733, 257] width 442 height 30
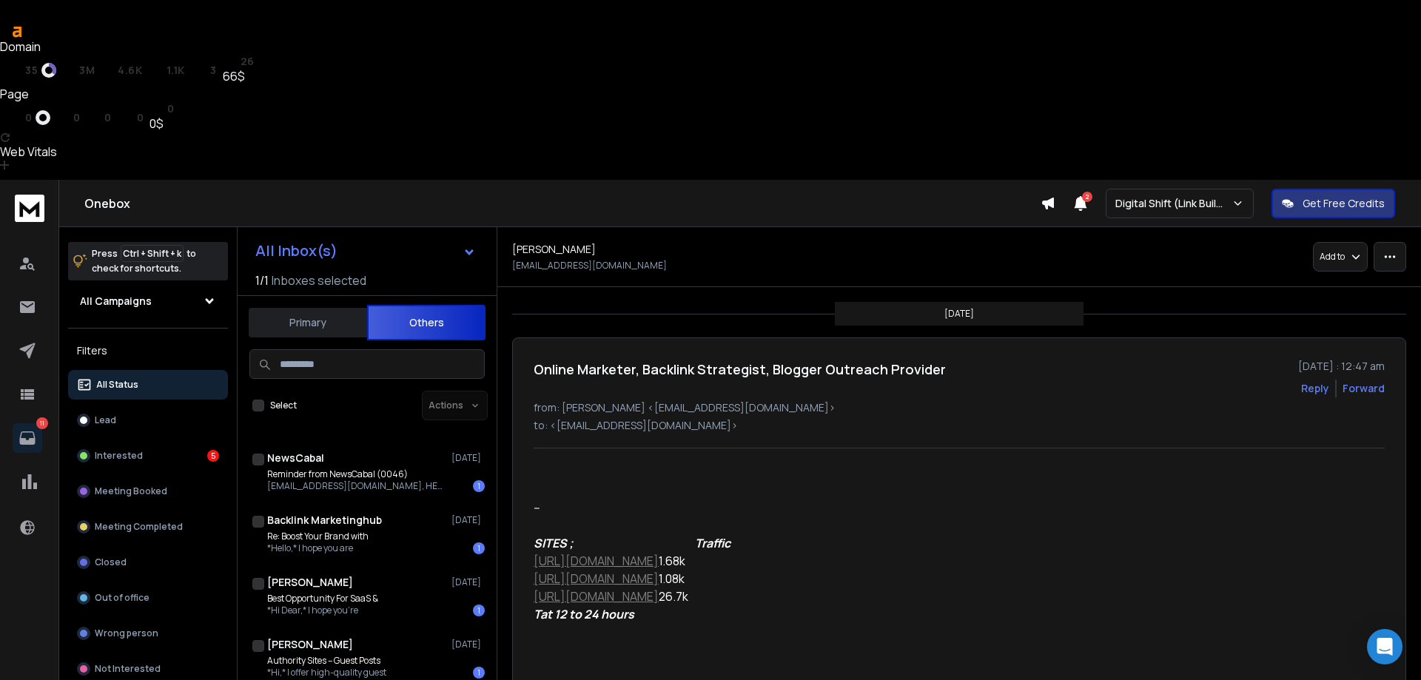
scroll to position [374, 0]
click at [36, 495] on div "11 H" at bounding box center [29, 520] width 59 height 680
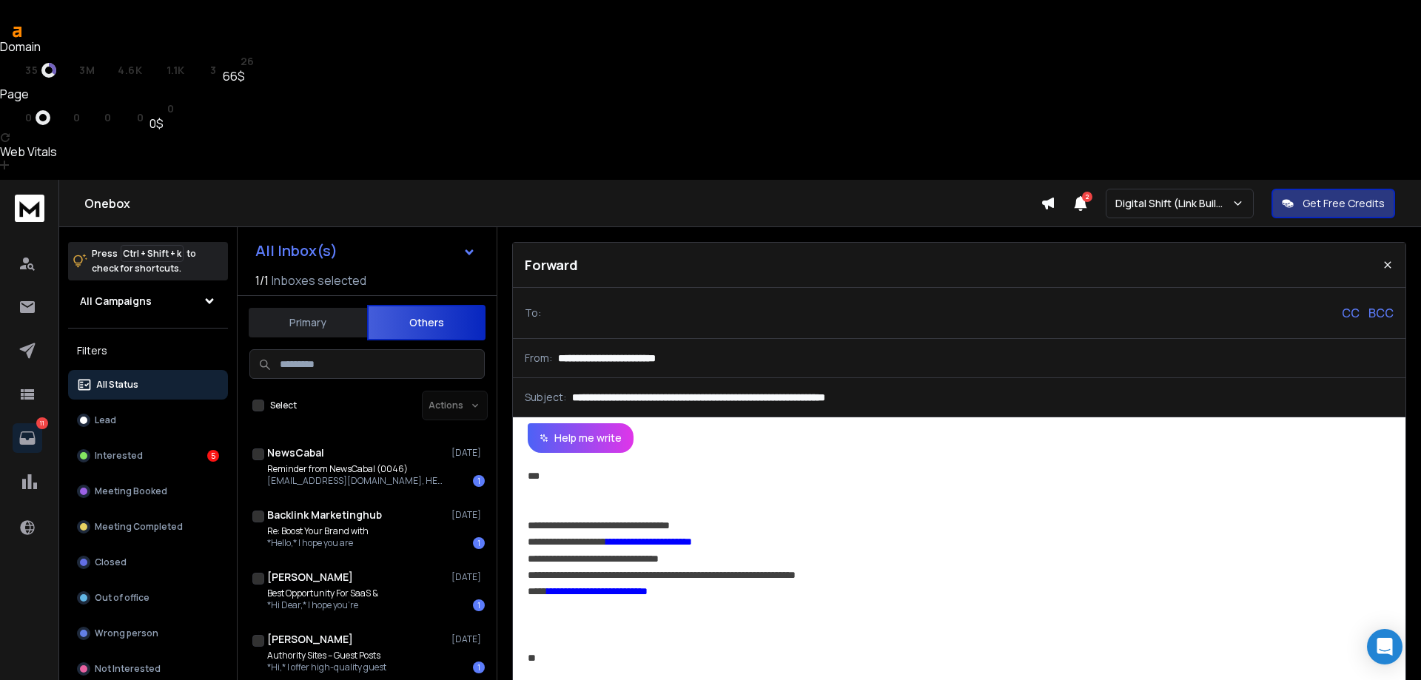
click at [1385, 261] on icon at bounding box center [1387, 264] width 7 height 7
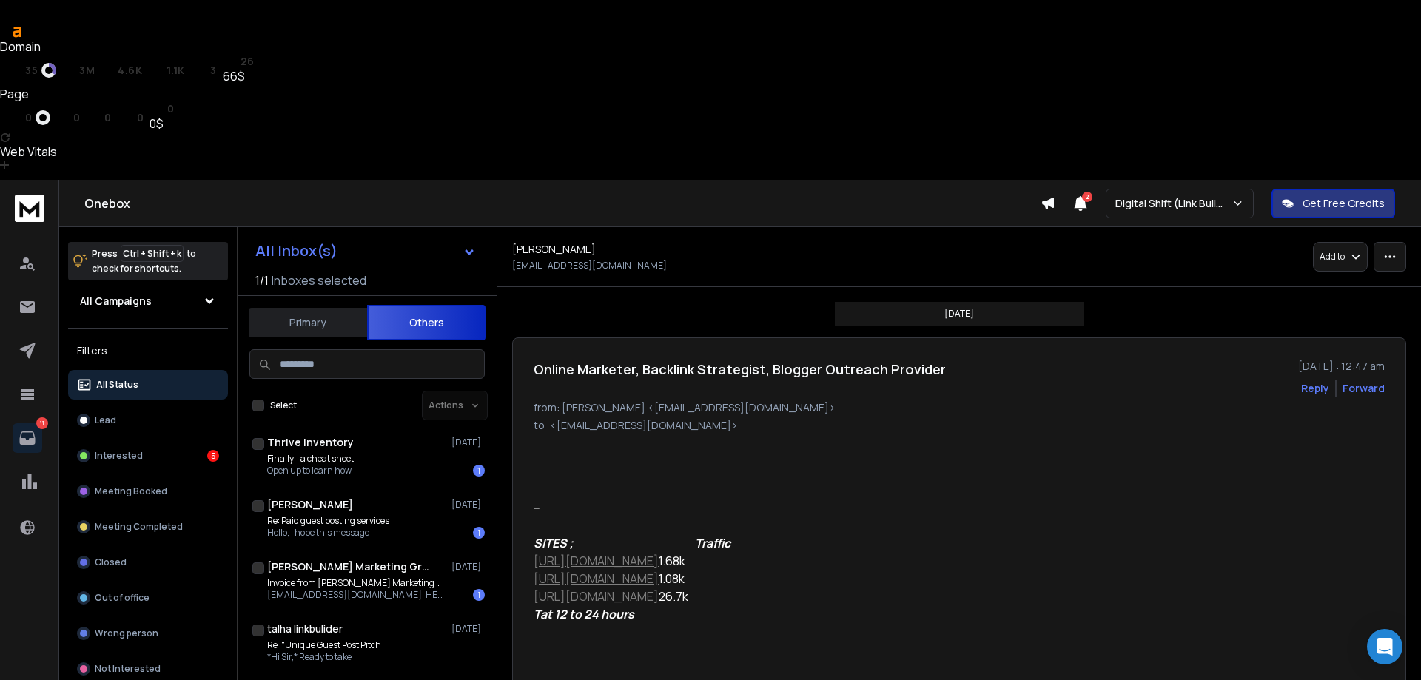
scroll to position [701, 0]
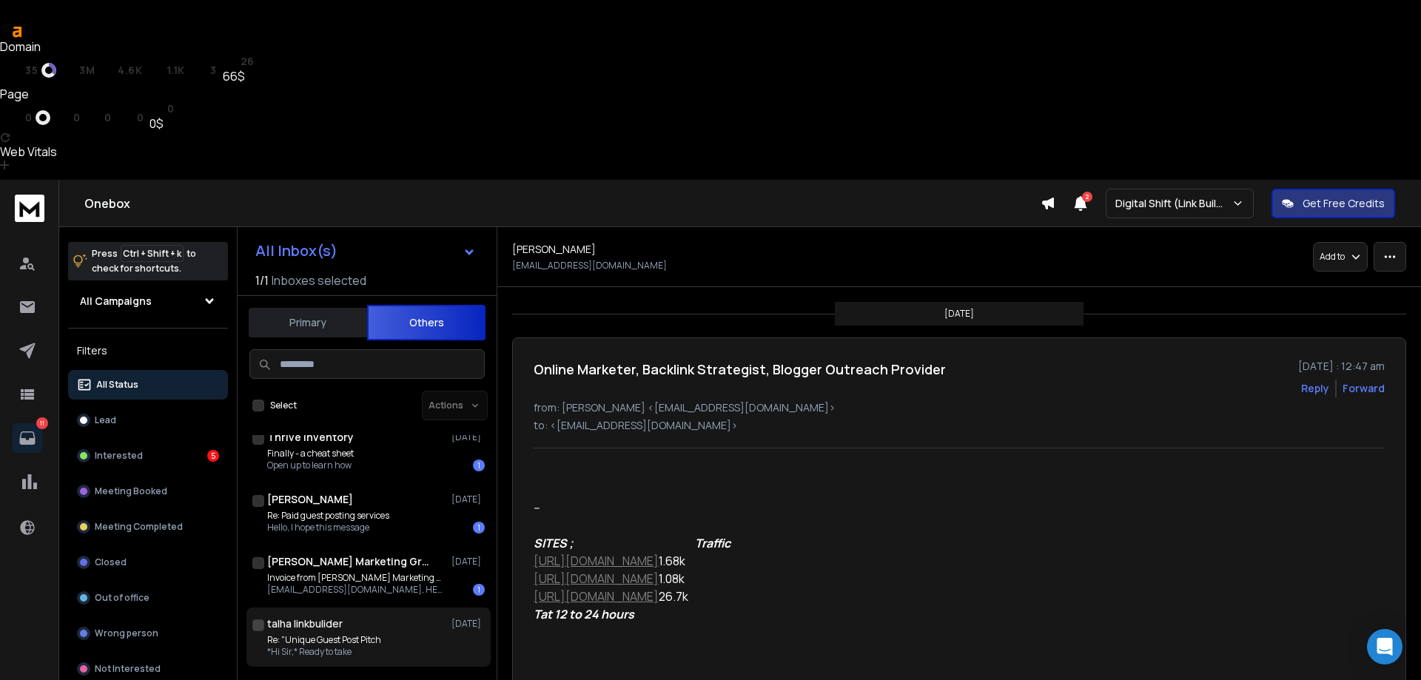
click at [376, 616] on div "talha linkbulider [DATE]" at bounding box center [376, 623] width 218 height 15
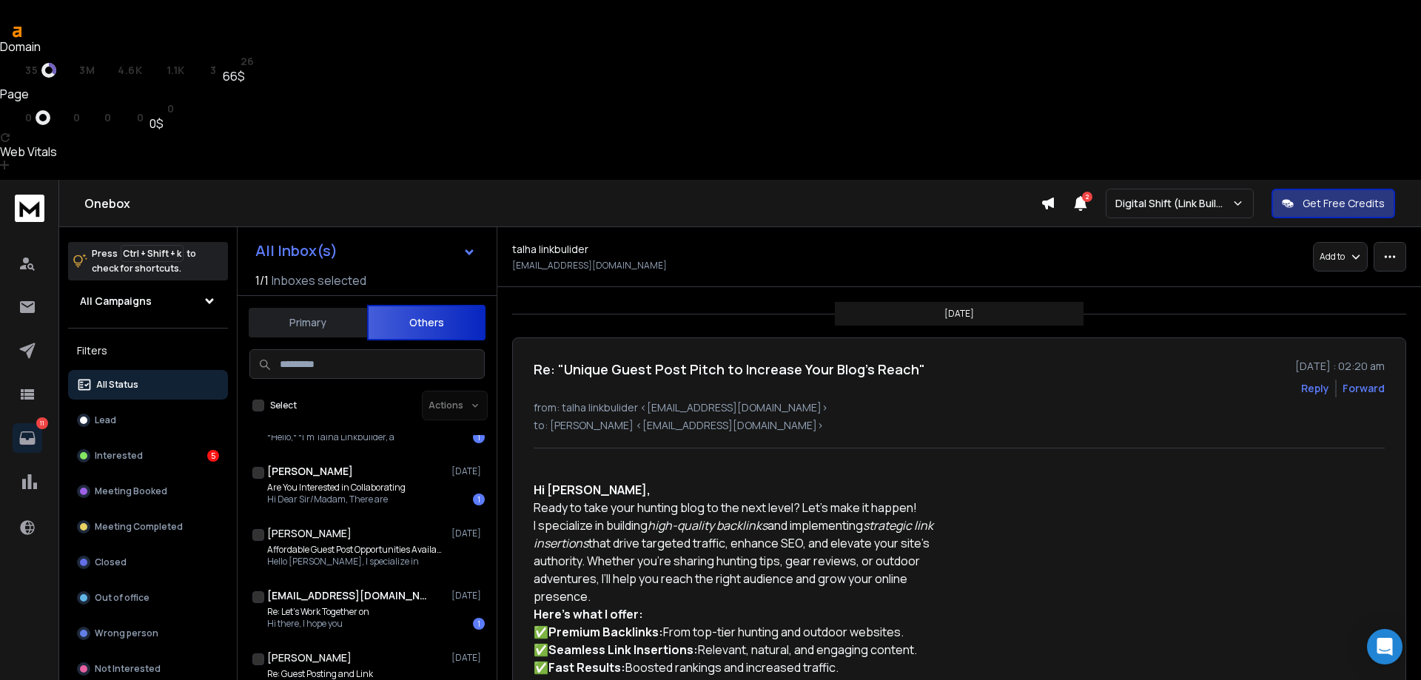
scroll to position [1184, 0]
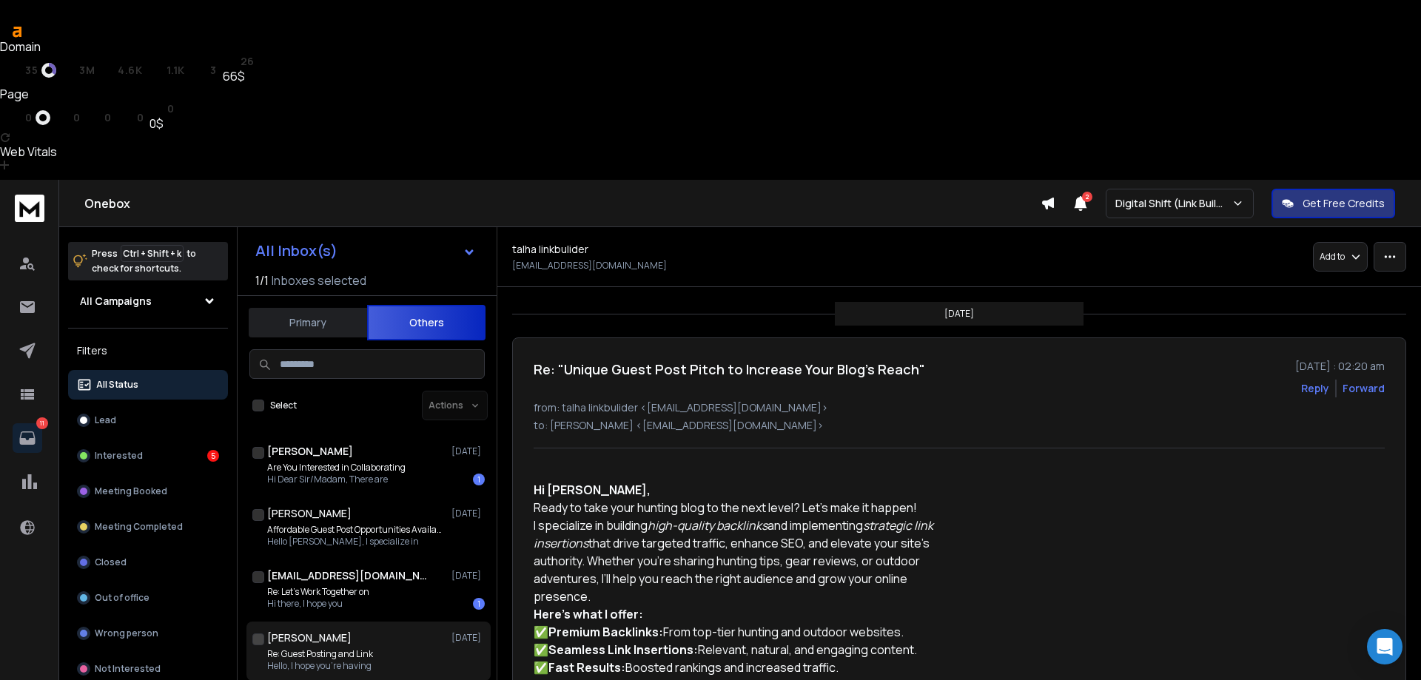
click at [358, 648] on p "Re: Guest Posting and Link" at bounding box center [320, 654] width 106 height 12
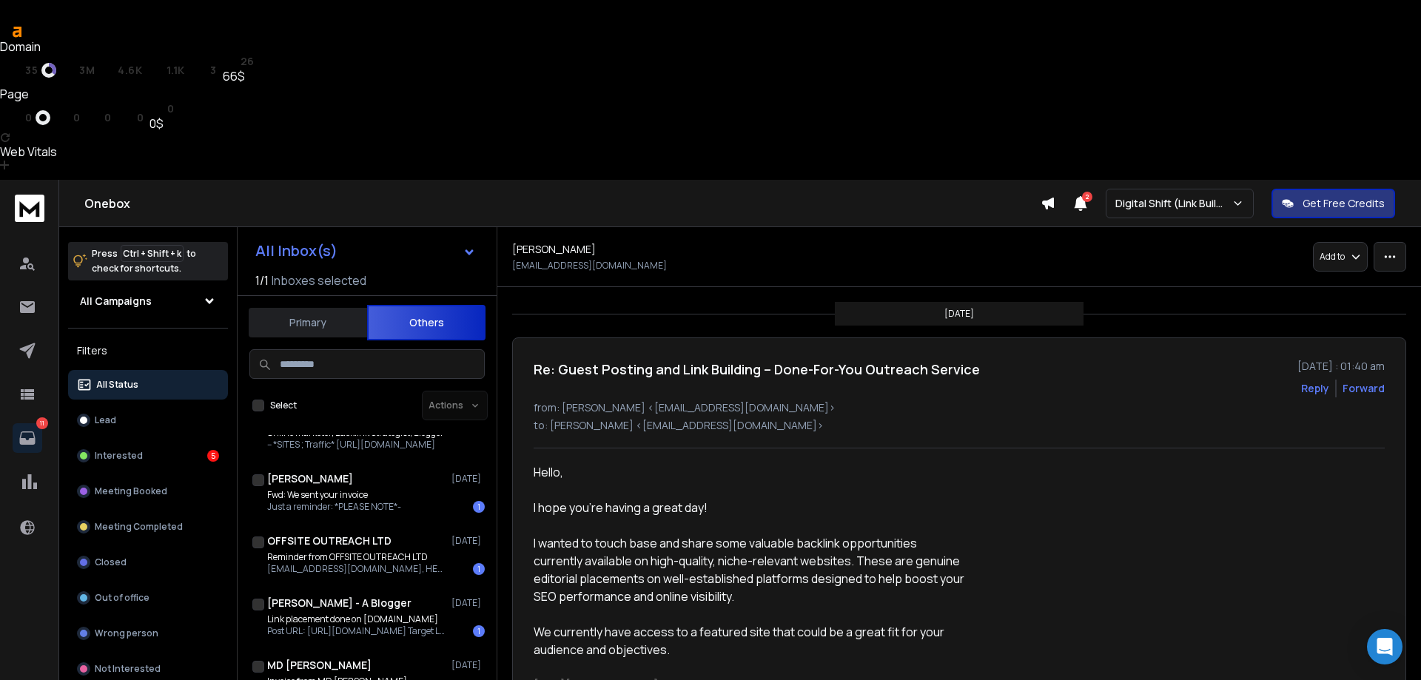
scroll to position [0, 0]
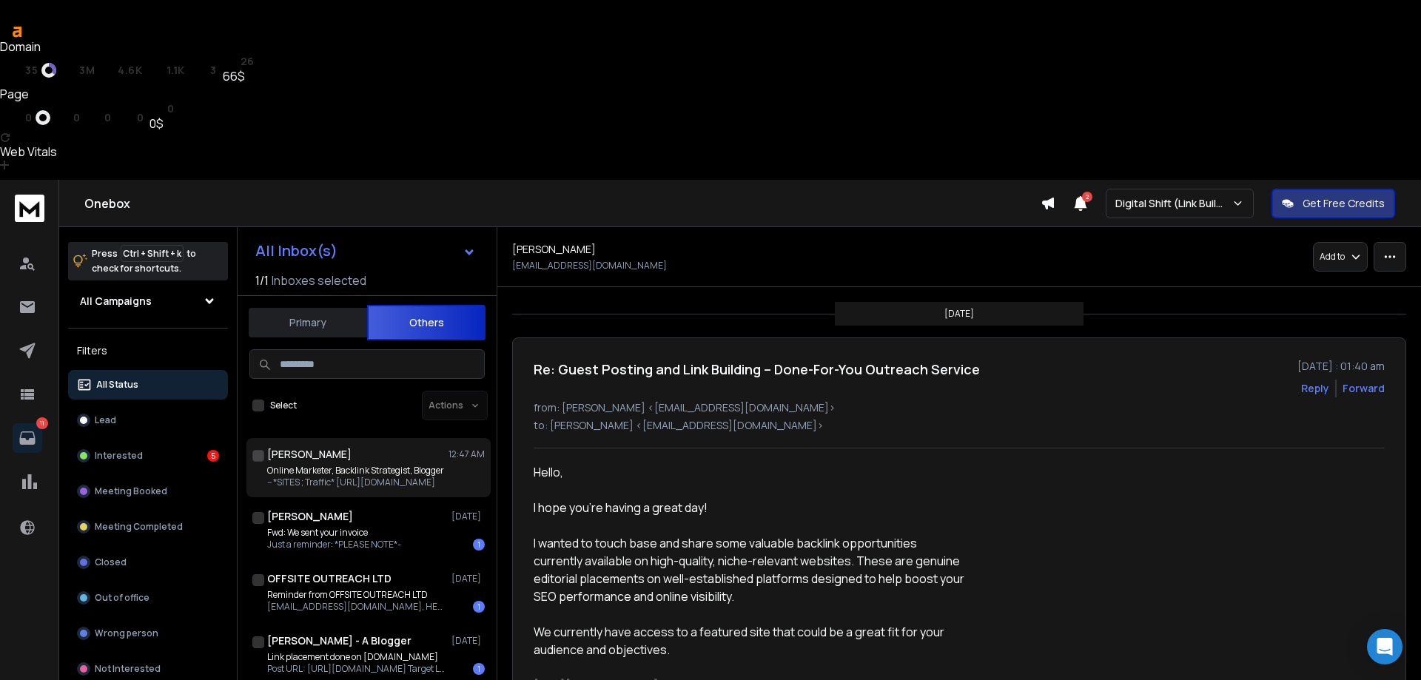
click at [398, 465] on p "Online Marketer, Backlink Strategist, Blogger" at bounding box center [355, 471] width 177 height 12
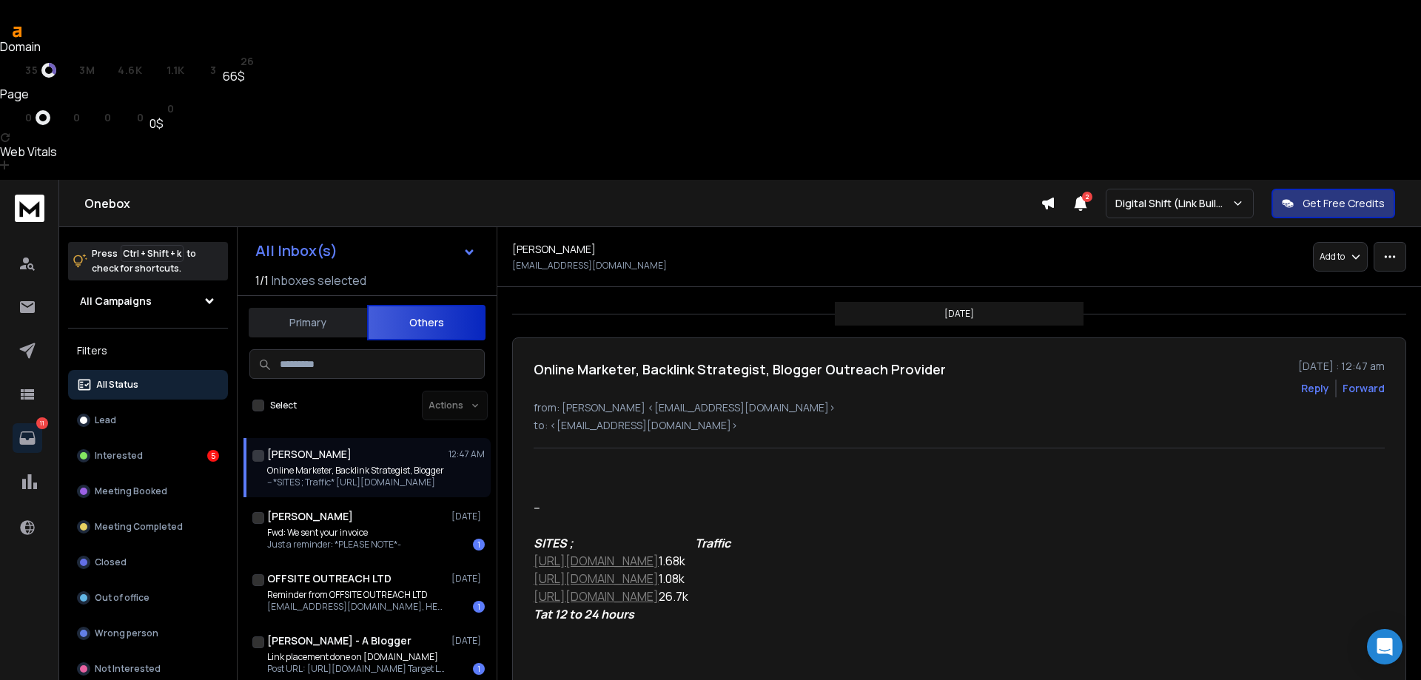
click at [910, 242] on div "[PERSON_NAME] [PERSON_NAME][EMAIL_ADDRESS][DOMAIN_NAME]" at bounding box center [733, 257] width 442 height 30
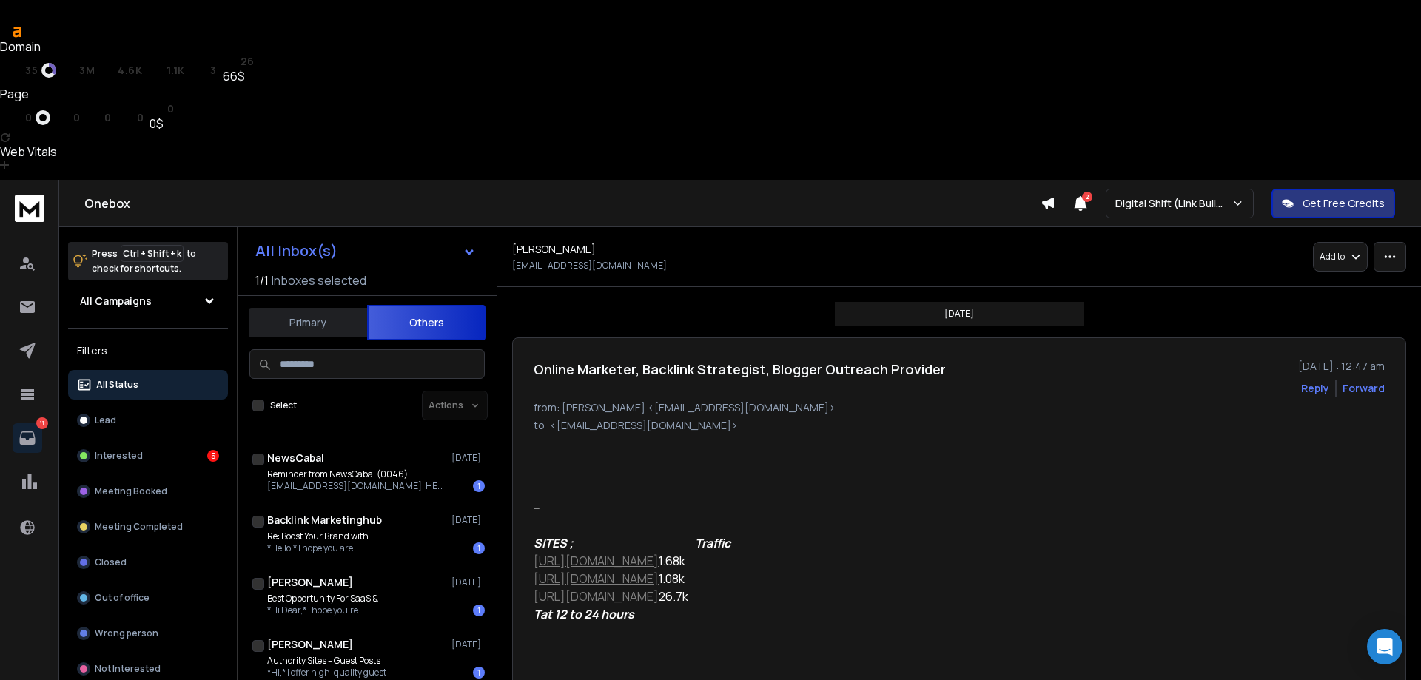
scroll to position [374, 0]
click at [36, 495] on div "11 H" at bounding box center [29, 520] width 59 height 680
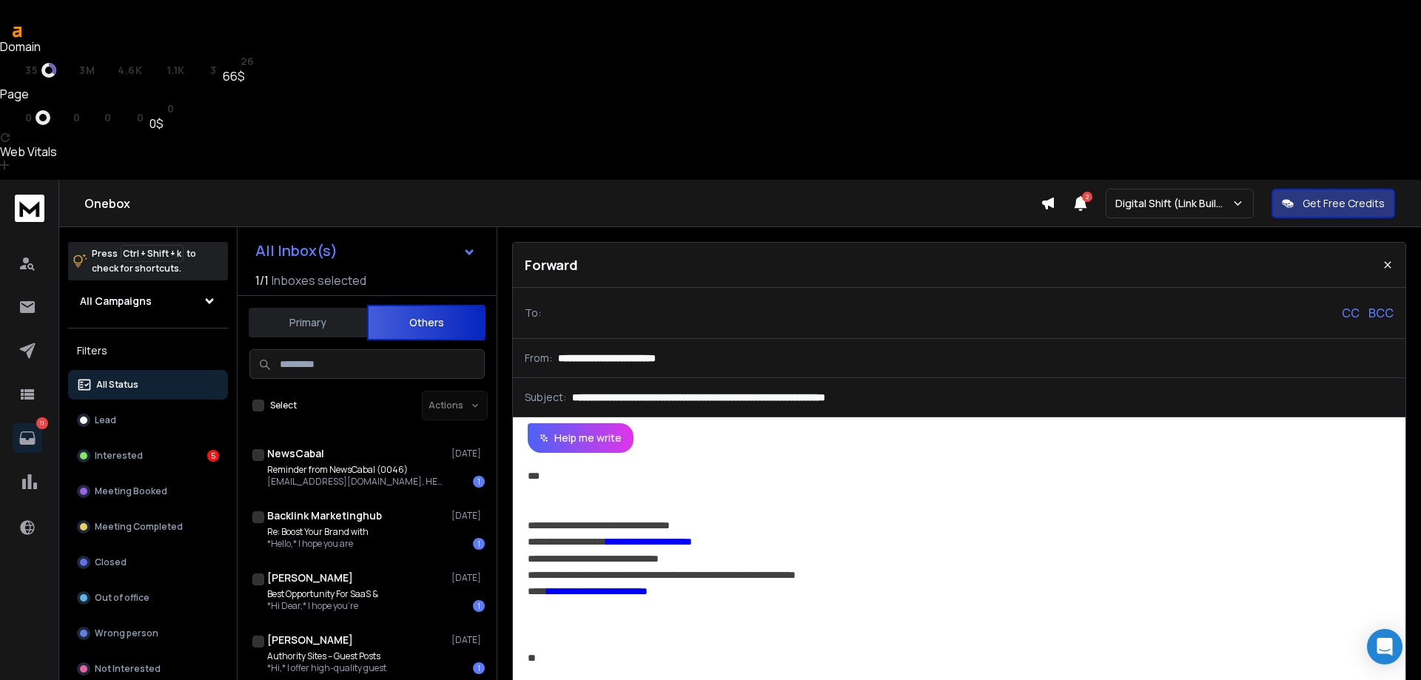
click at [1385, 261] on icon at bounding box center [1387, 264] width 7 height 7
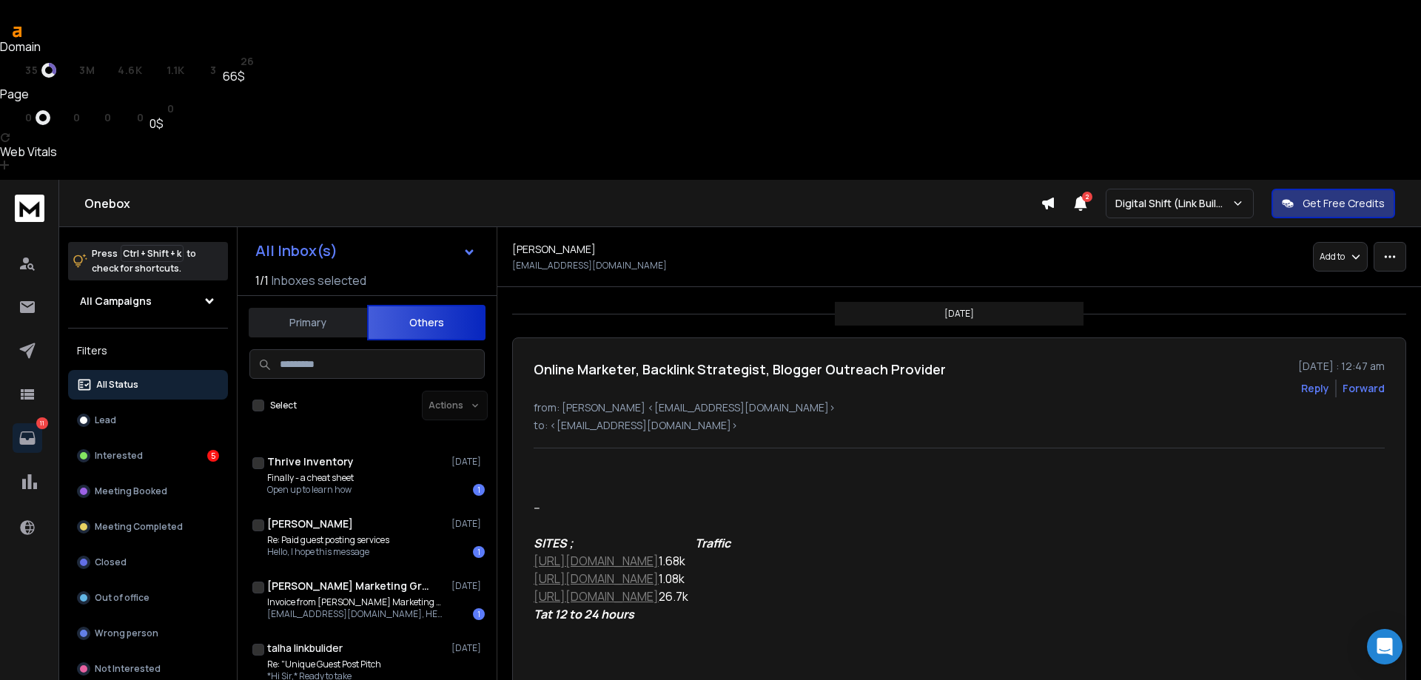
scroll to position [696, 0]
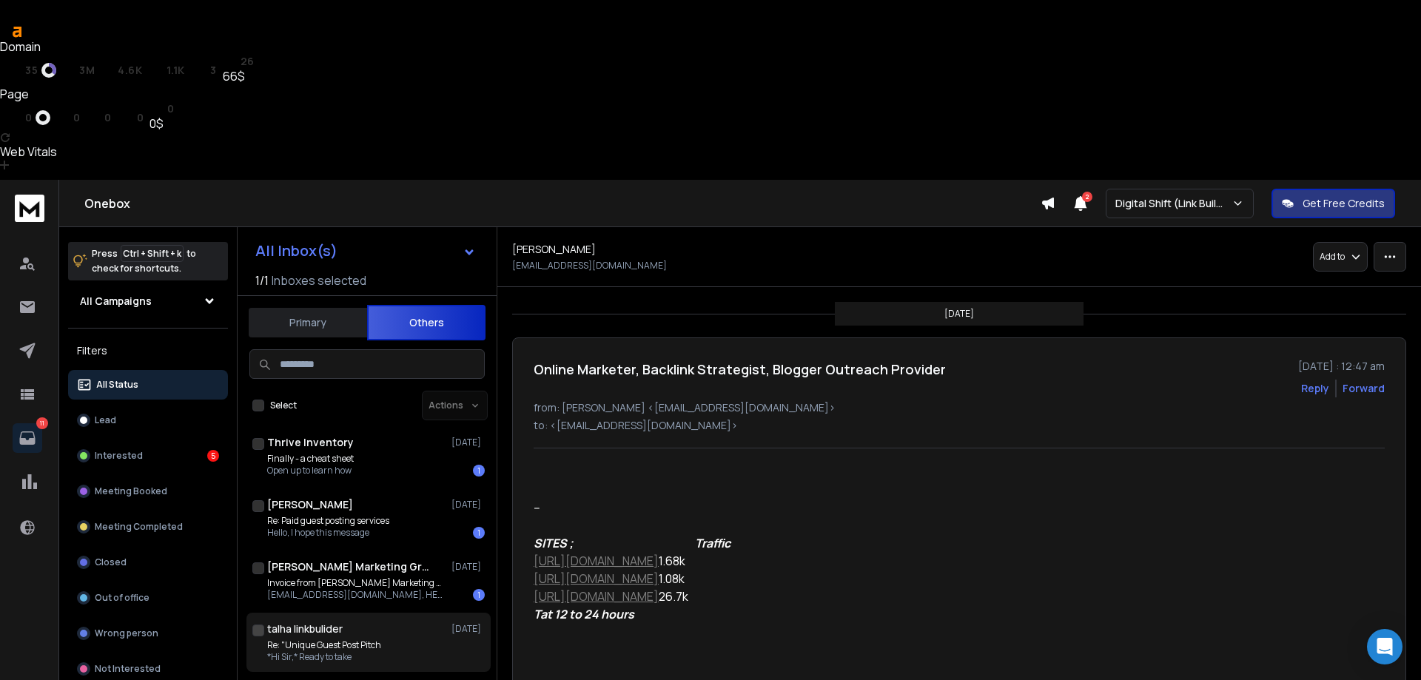
click at [376, 622] on div "talha linkbulider [DATE]" at bounding box center [376, 629] width 218 height 15
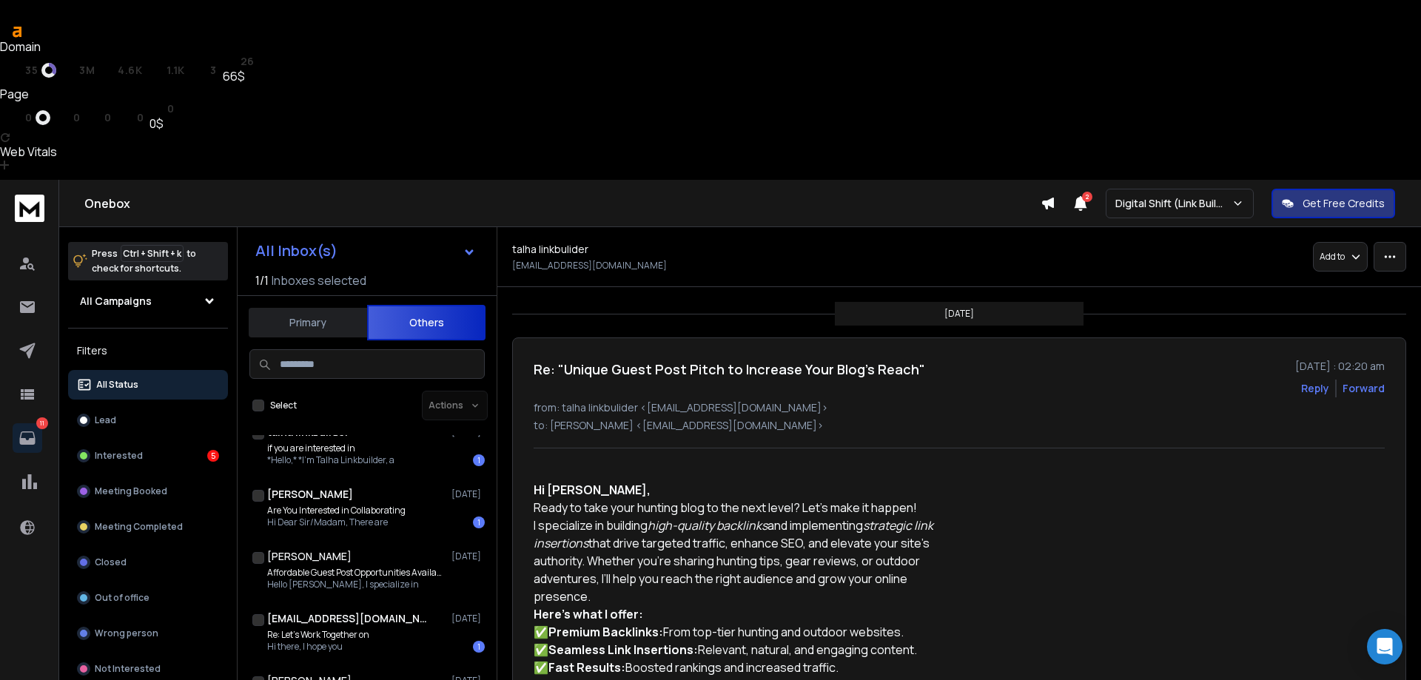
scroll to position [1174, 0]
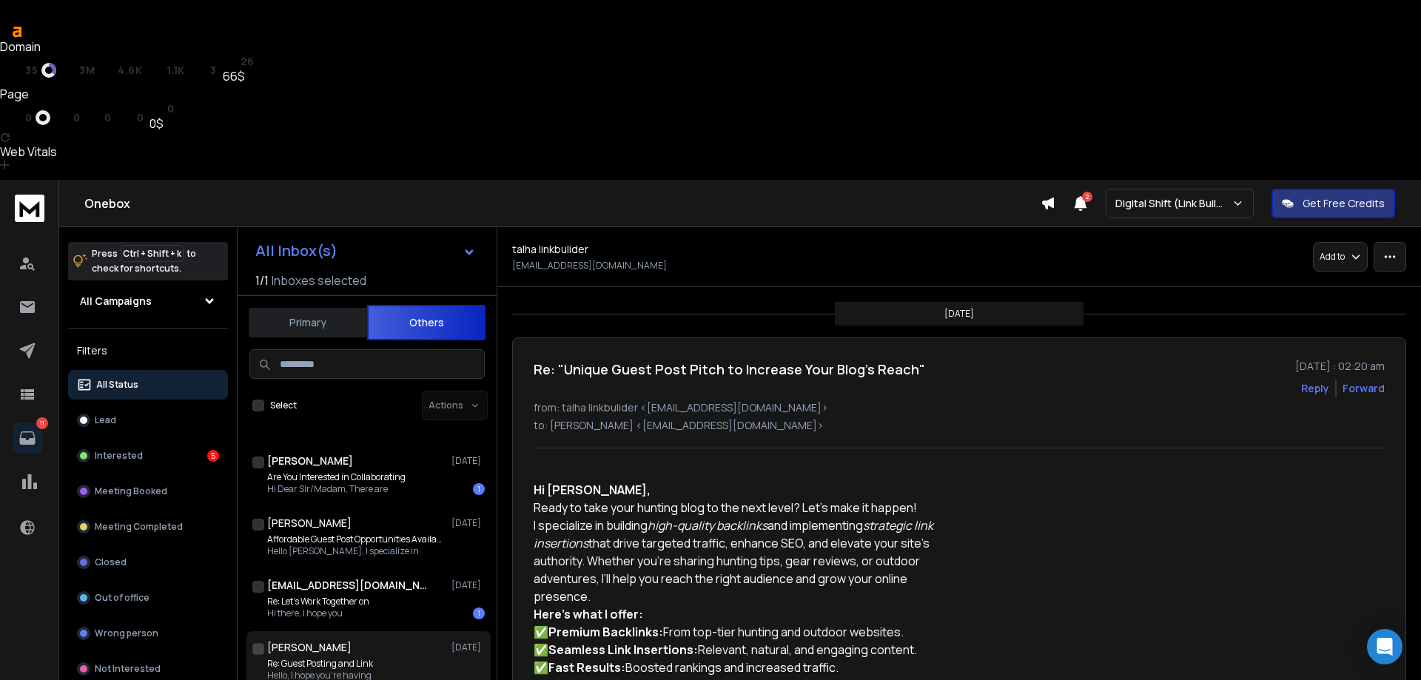
click at [358, 640] on div "[PERSON_NAME] [DATE] Re: Guest Posting and Link Hello, I hope you're having" at bounding box center [376, 660] width 218 height 41
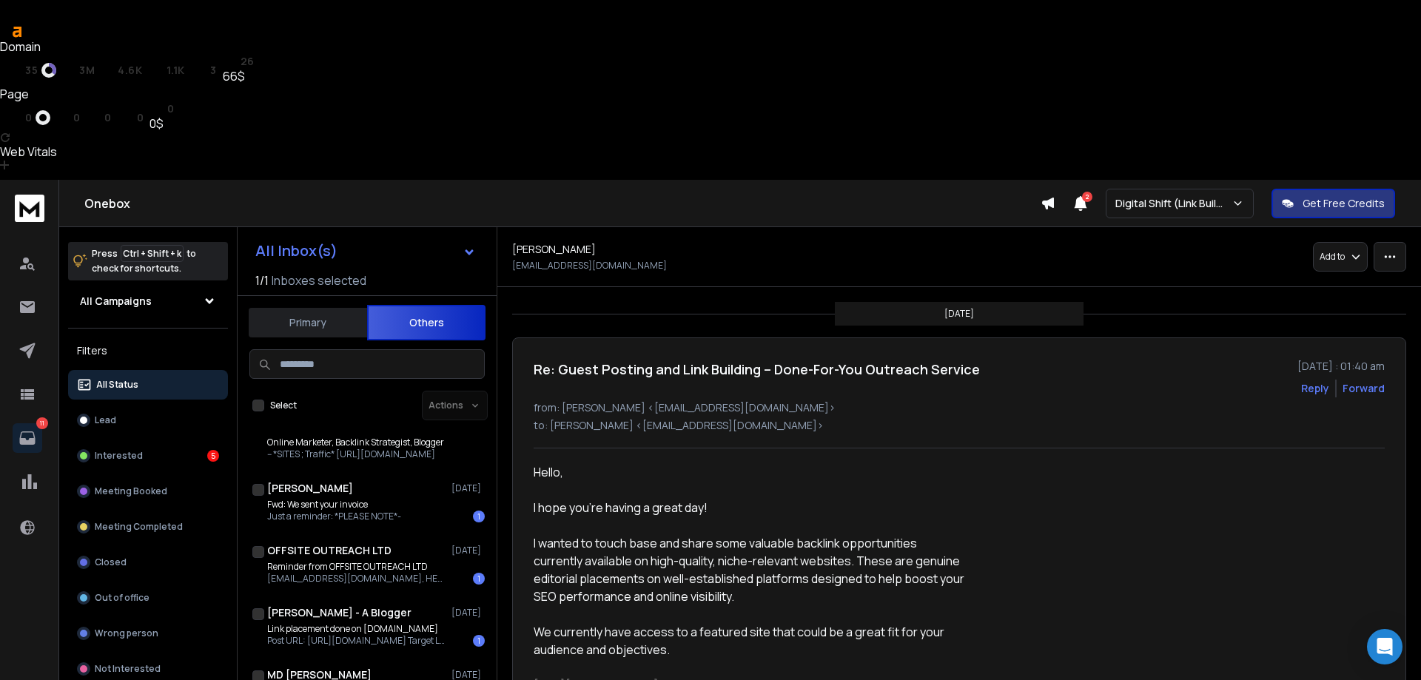
scroll to position [0, 0]
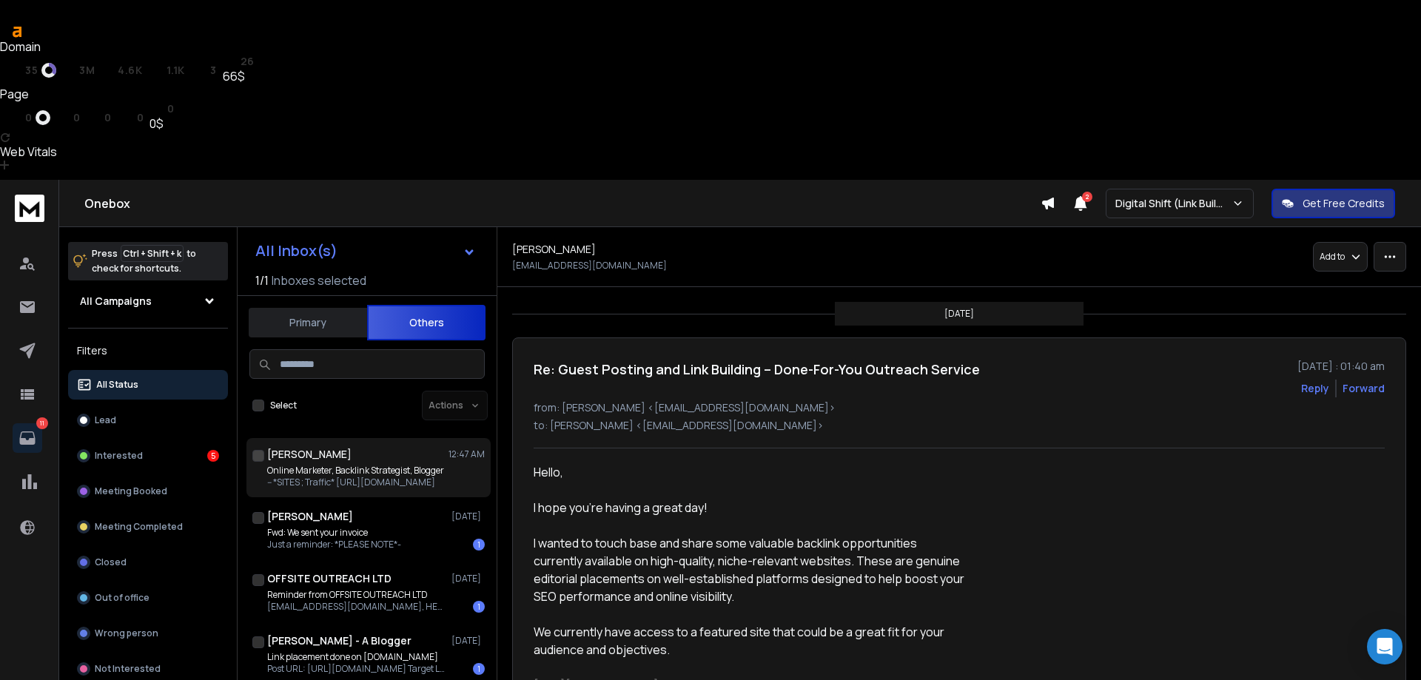
click at [398, 465] on p "Online Marketer, Backlink Strategist, Blogger" at bounding box center [355, 471] width 177 height 12
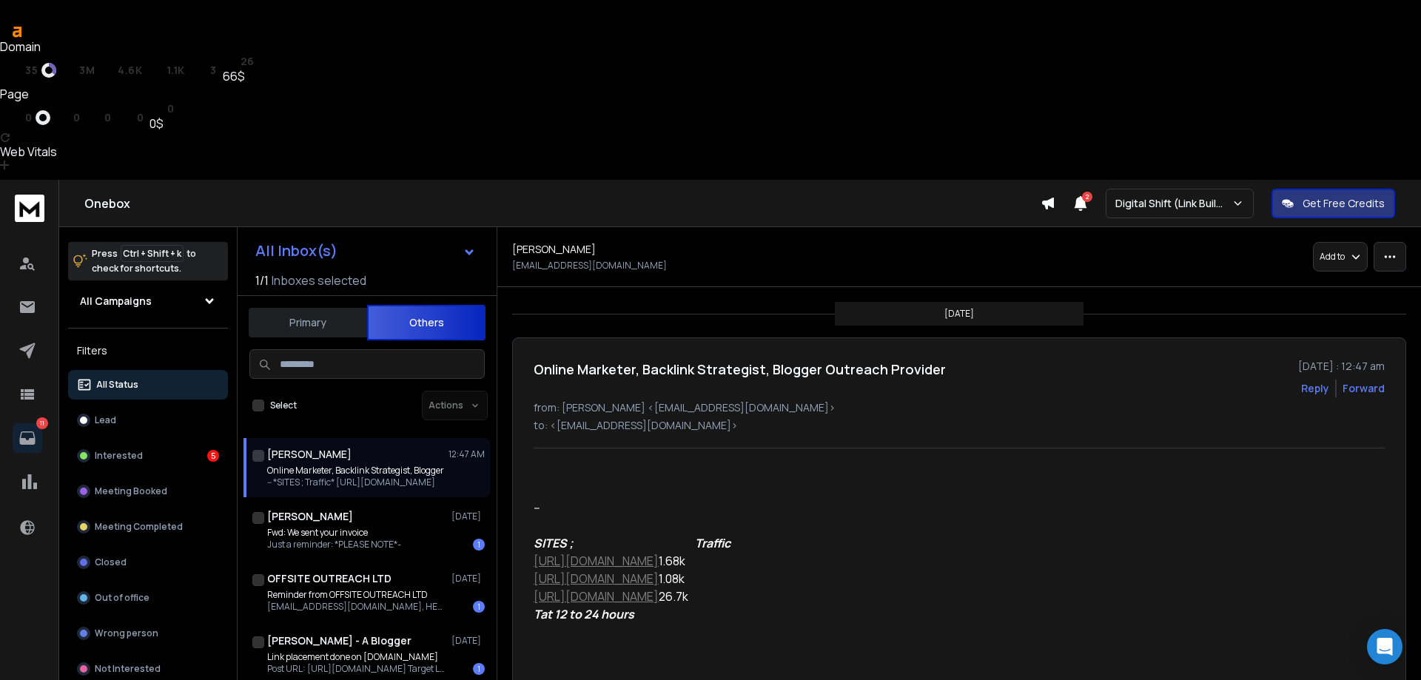
click at [910, 242] on div "[PERSON_NAME] [PERSON_NAME][EMAIL_ADDRESS][DOMAIN_NAME]" at bounding box center [733, 257] width 442 height 30
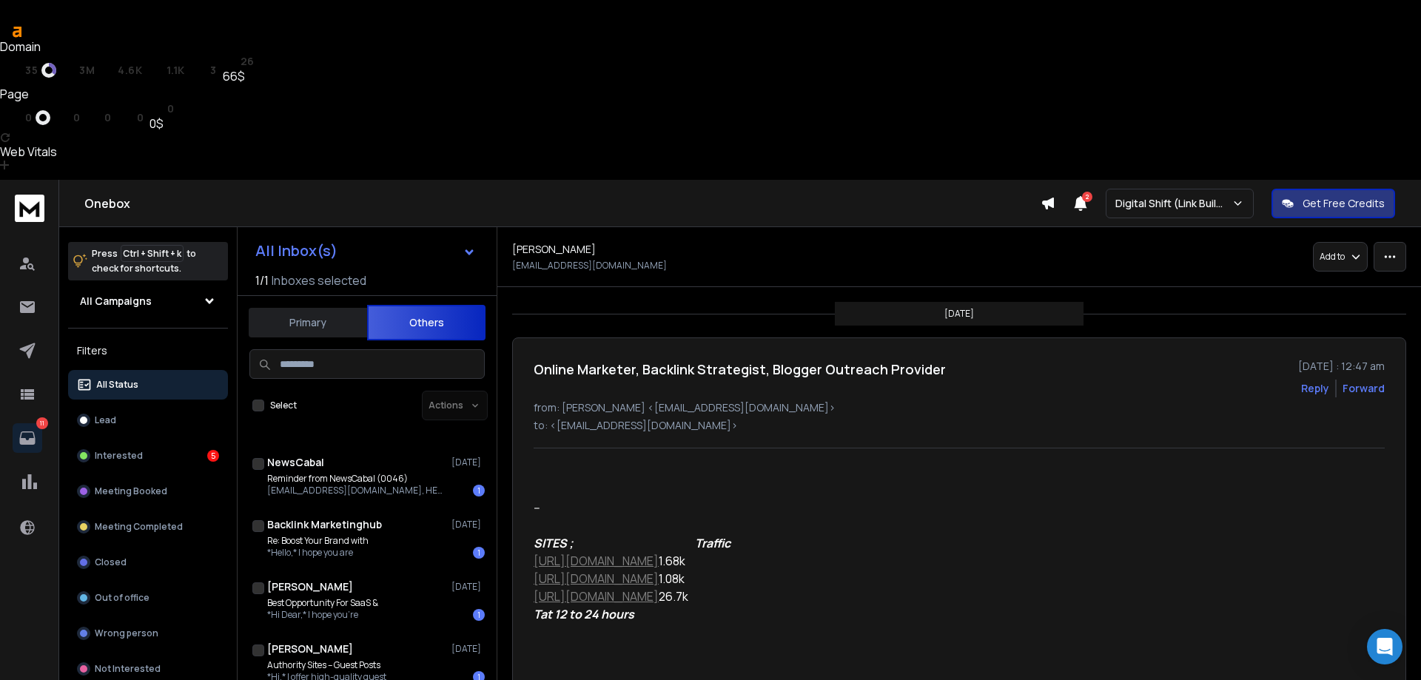
scroll to position [374, 0]
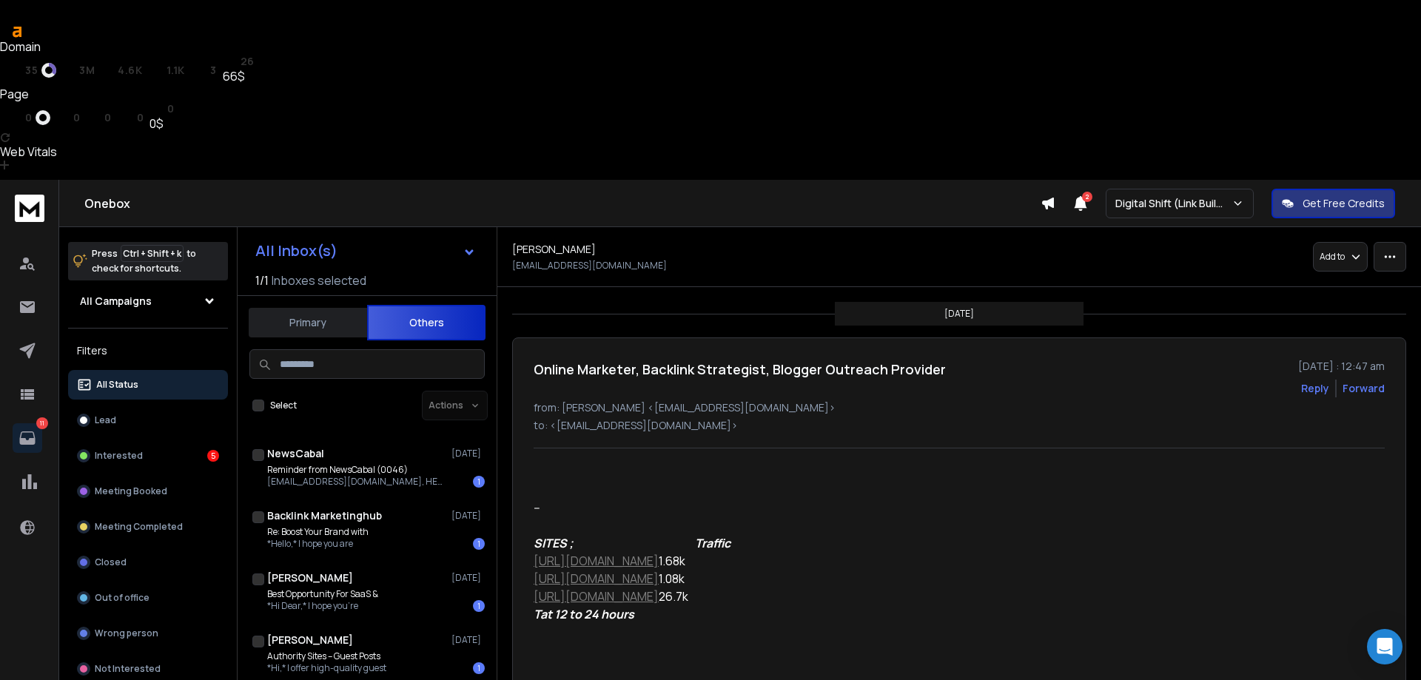
click at [36, 495] on div "11 H" at bounding box center [29, 520] width 59 height 680
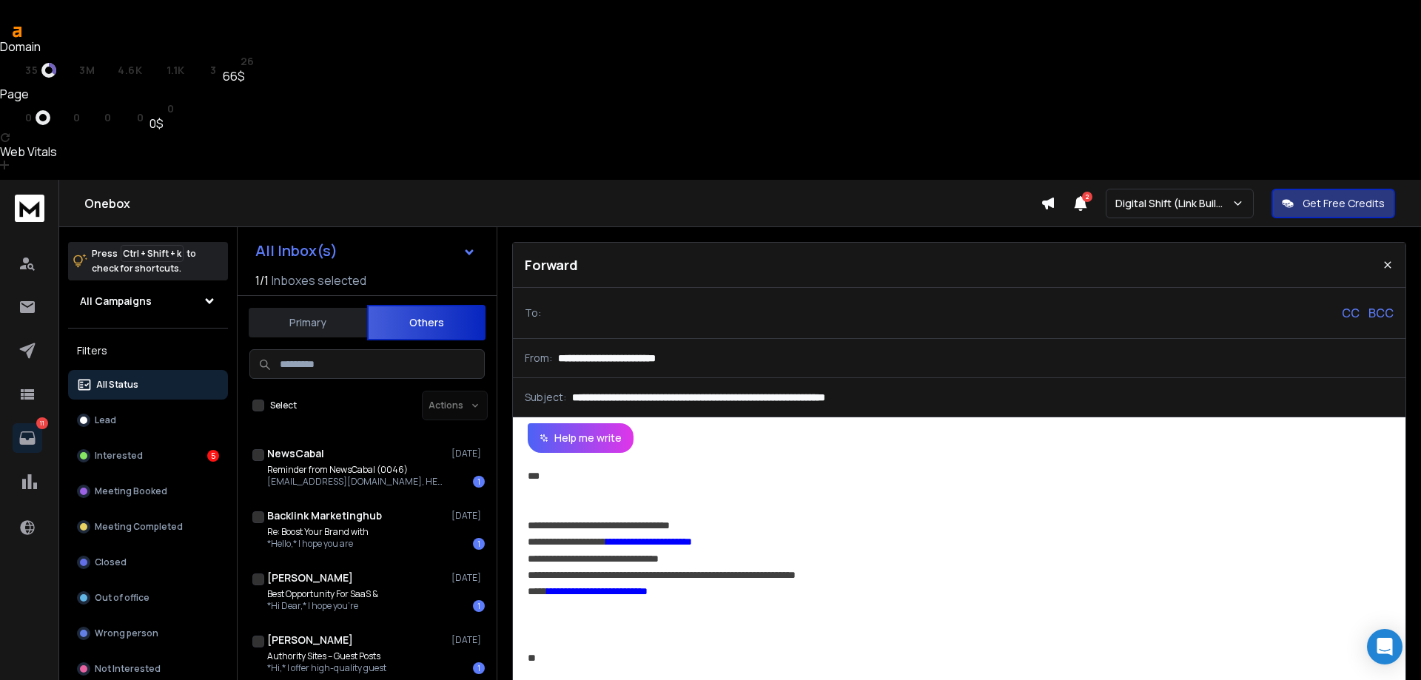
click at [1385, 261] on icon at bounding box center [1387, 264] width 7 height 7
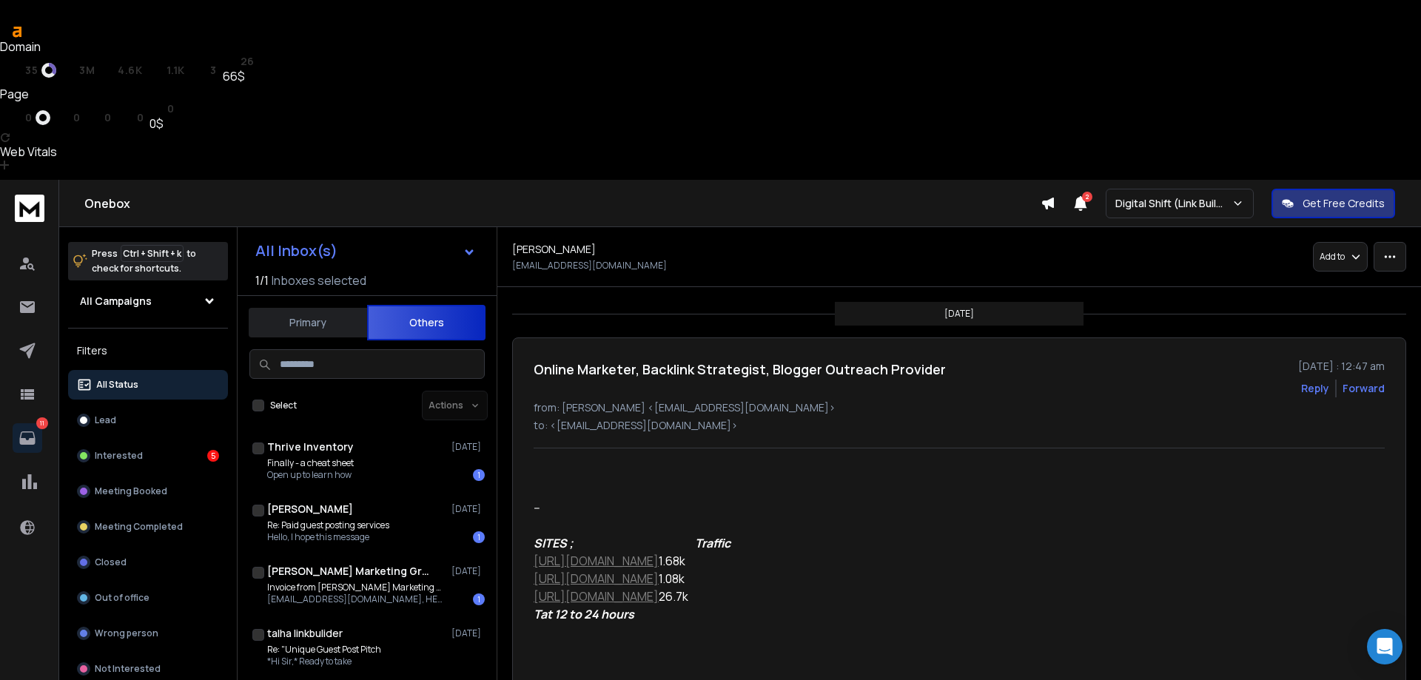
scroll to position [696, 0]
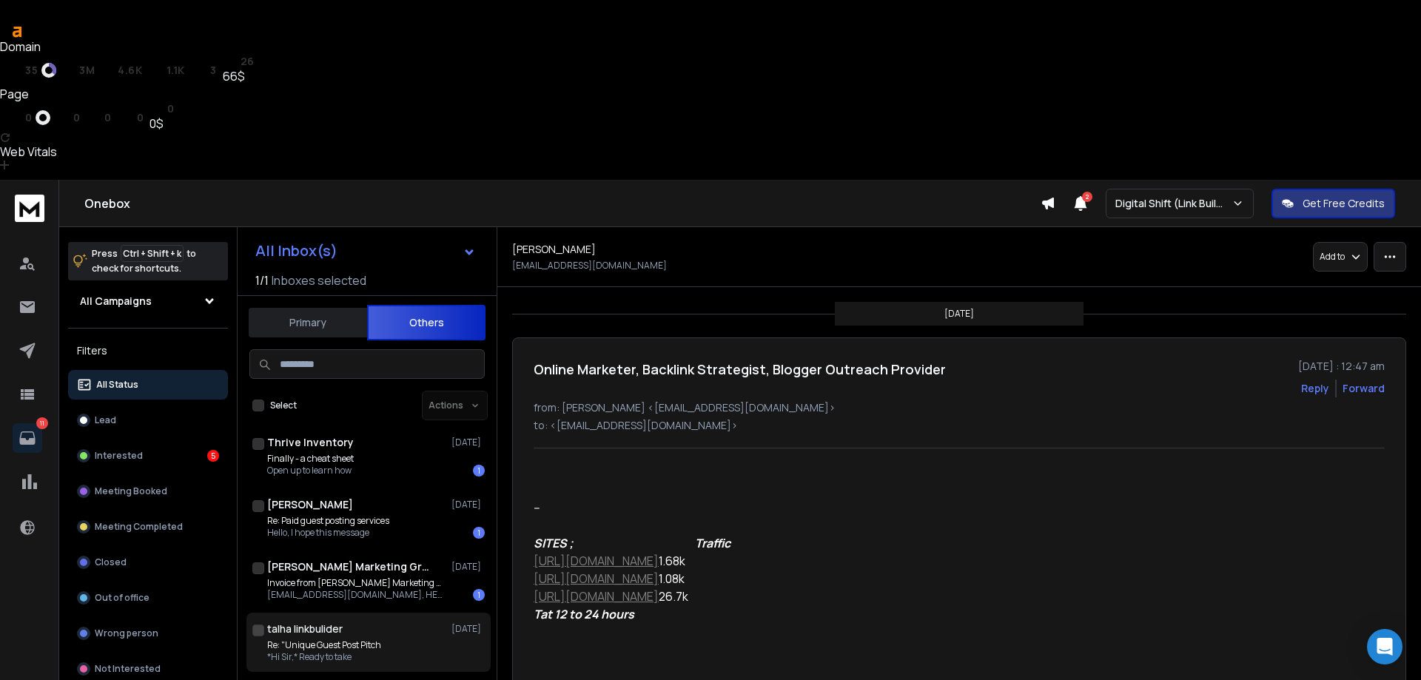
click at [376, 622] on div "talha linkbulider [DATE]" at bounding box center [376, 629] width 218 height 15
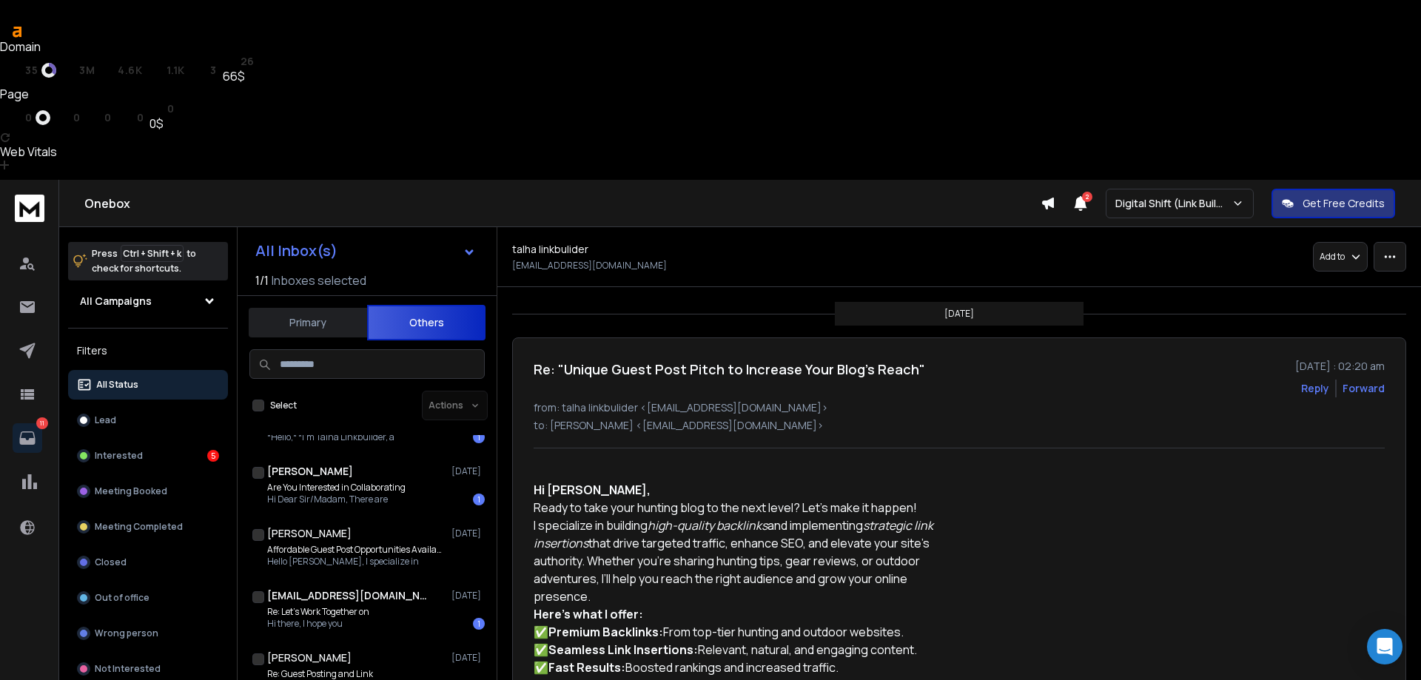
scroll to position [1174, 0]
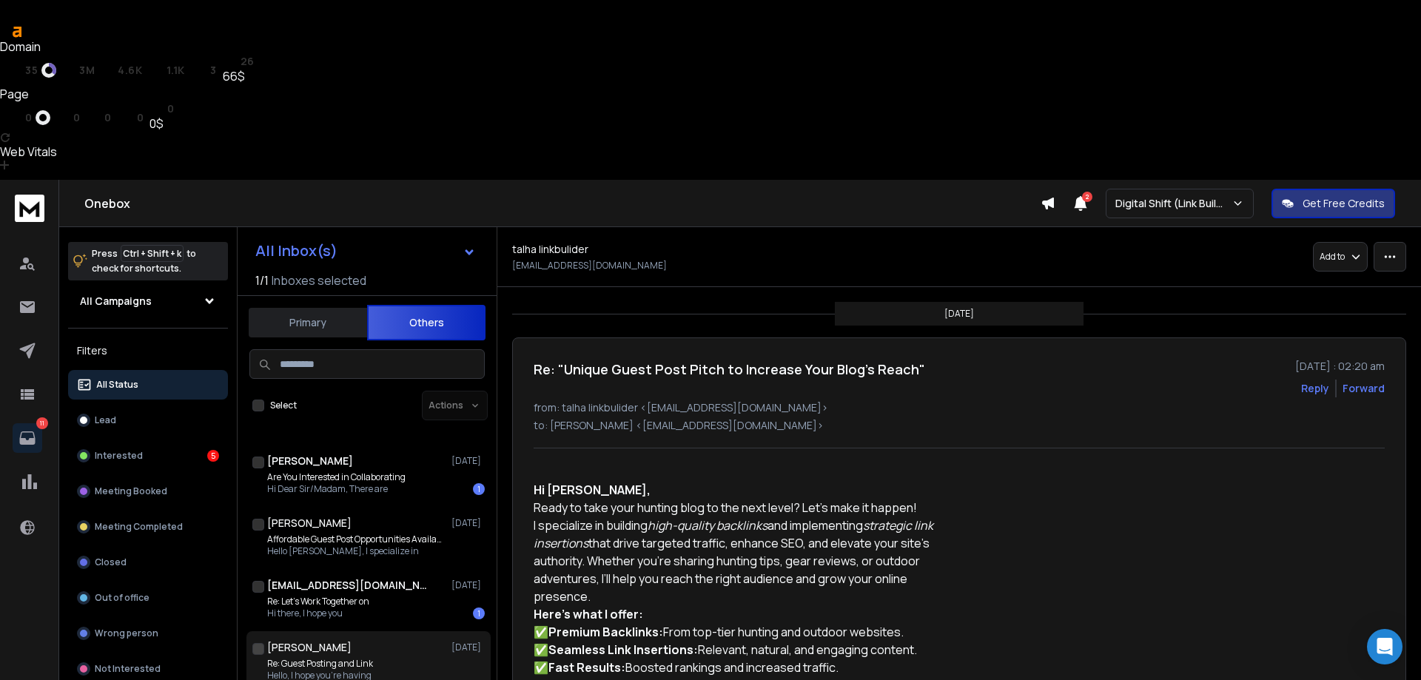
click at [358, 640] on div "[PERSON_NAME] [DATE] Re: Guest Posting and Link Hello, I hope you're having" at bounding box center [376, 660] width 218 height 41
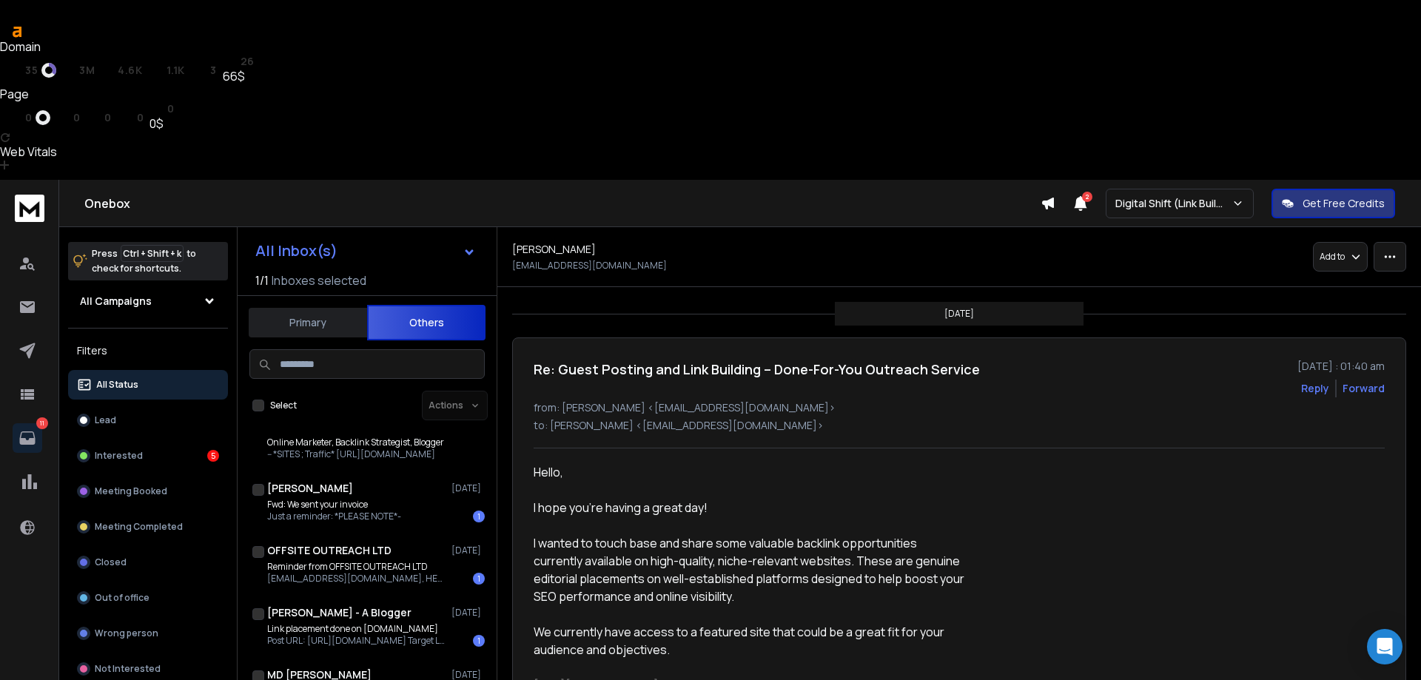
scroll to position [0, 0]
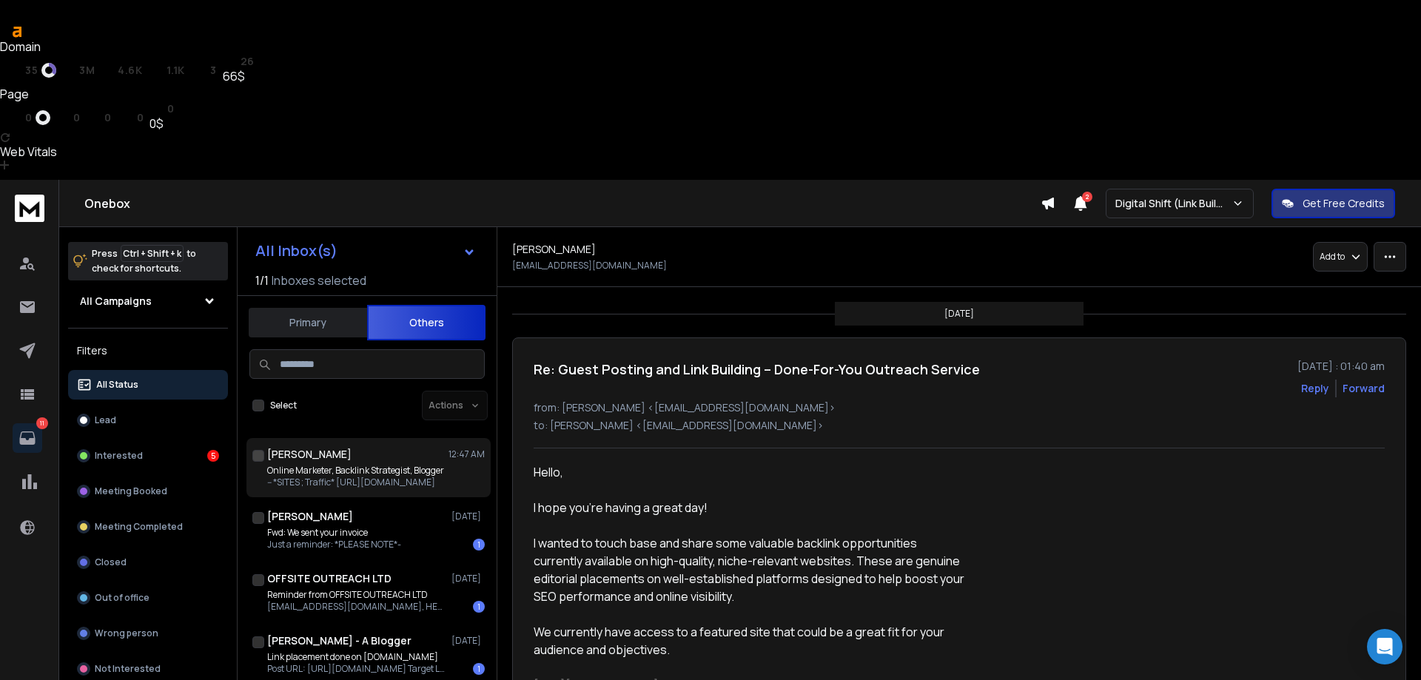
click at [398, 465] on p "Online Marketer, Backlink Strategist, Blogger" at bounding box center [355, 471] width 177 height 12
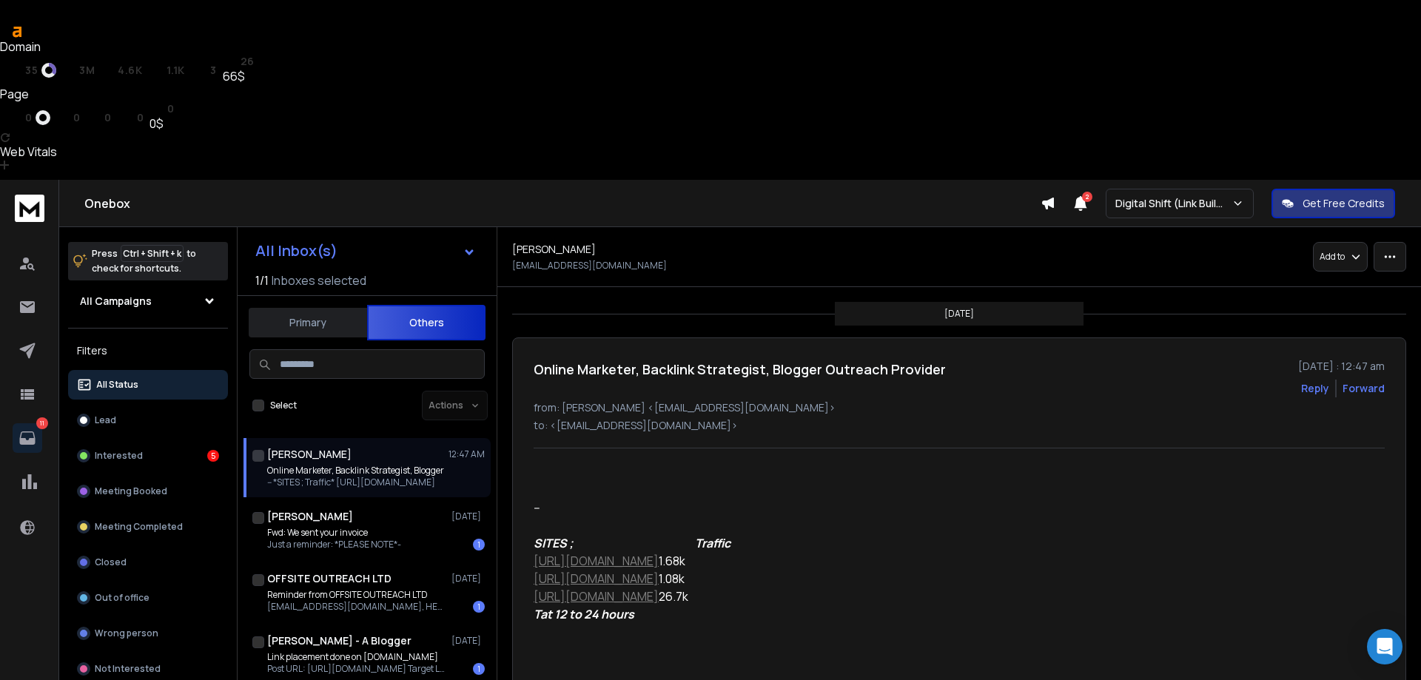
click at [910, 242] on div "[PERSON_NAME] [PERSON_NAME][EMAIL_ADDRESS][DOMAIN_NAME]" at bounding box center [733, 257] width 442 height 30
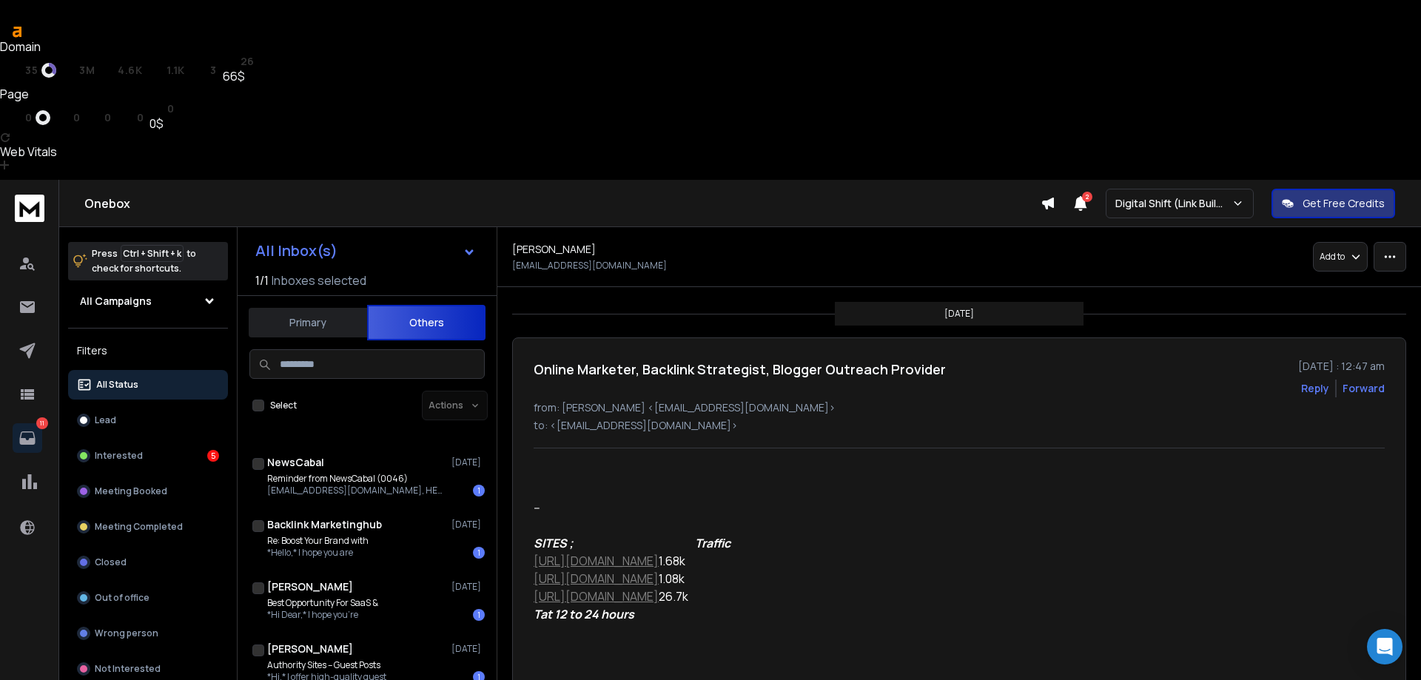
scroll to position [374, 0]
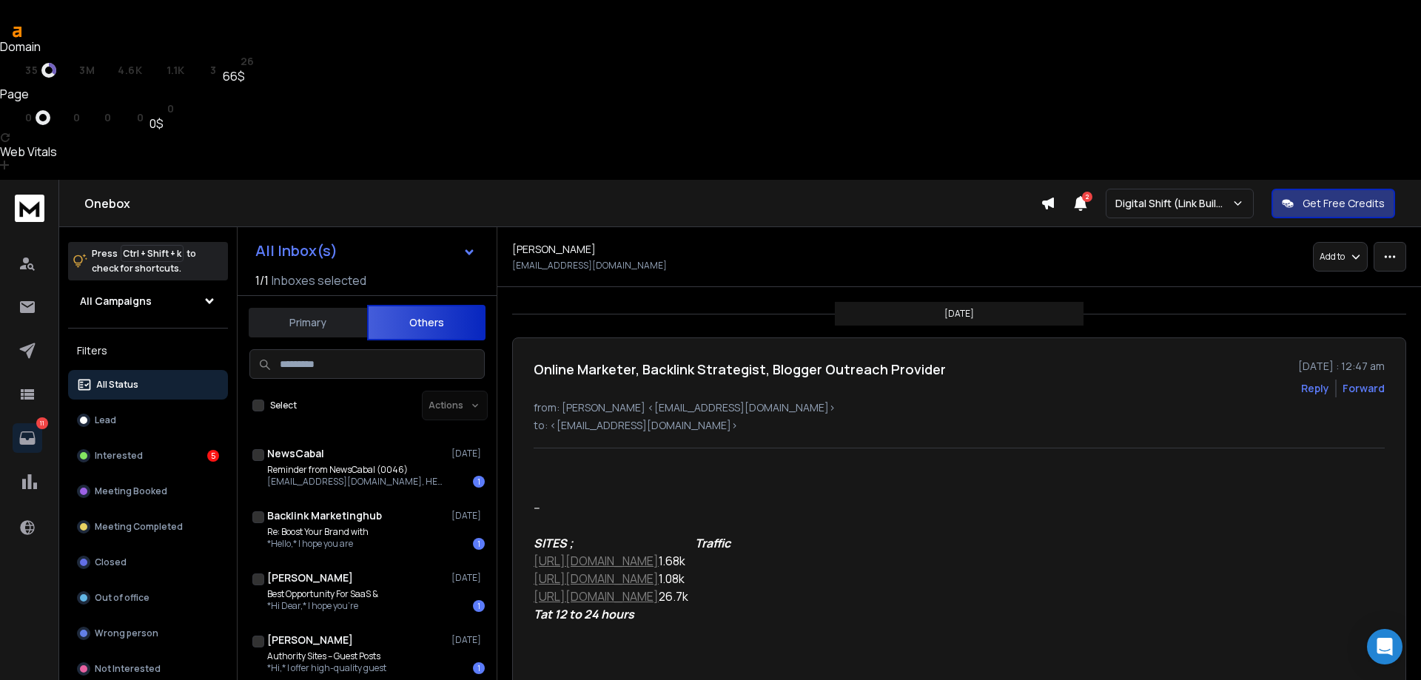
click at [36, 495] on div "11 H" at bounding box center [29, 520] width 59 height 680
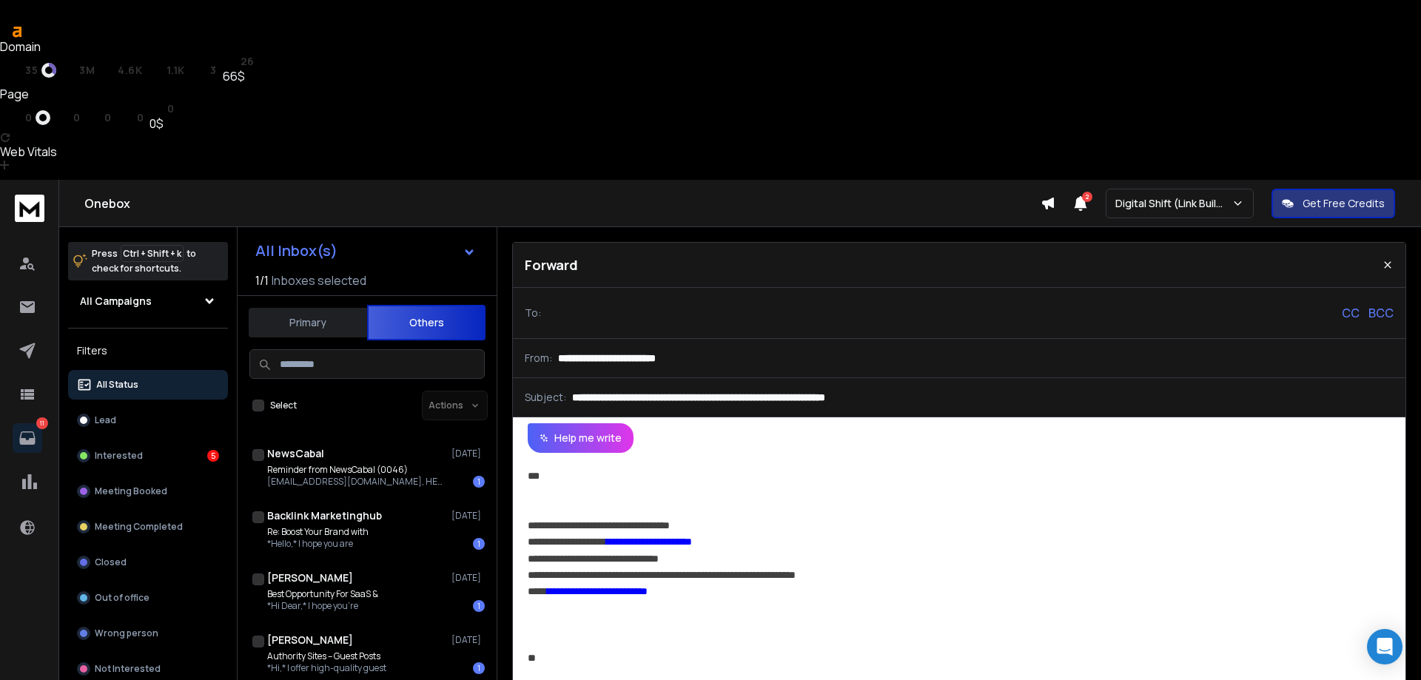
click at [1385, 261] on icon at bounding box center [1387, 264] width 7 height 7
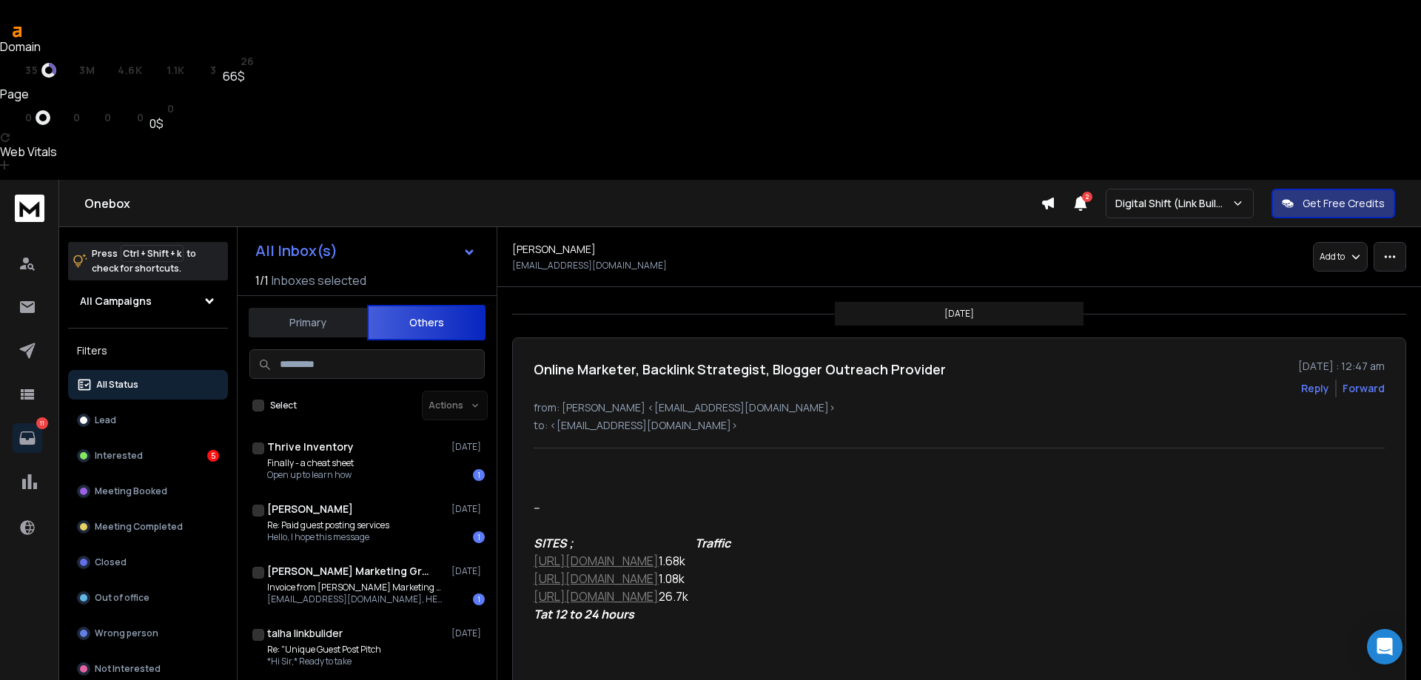
scroll to position [696, 0]
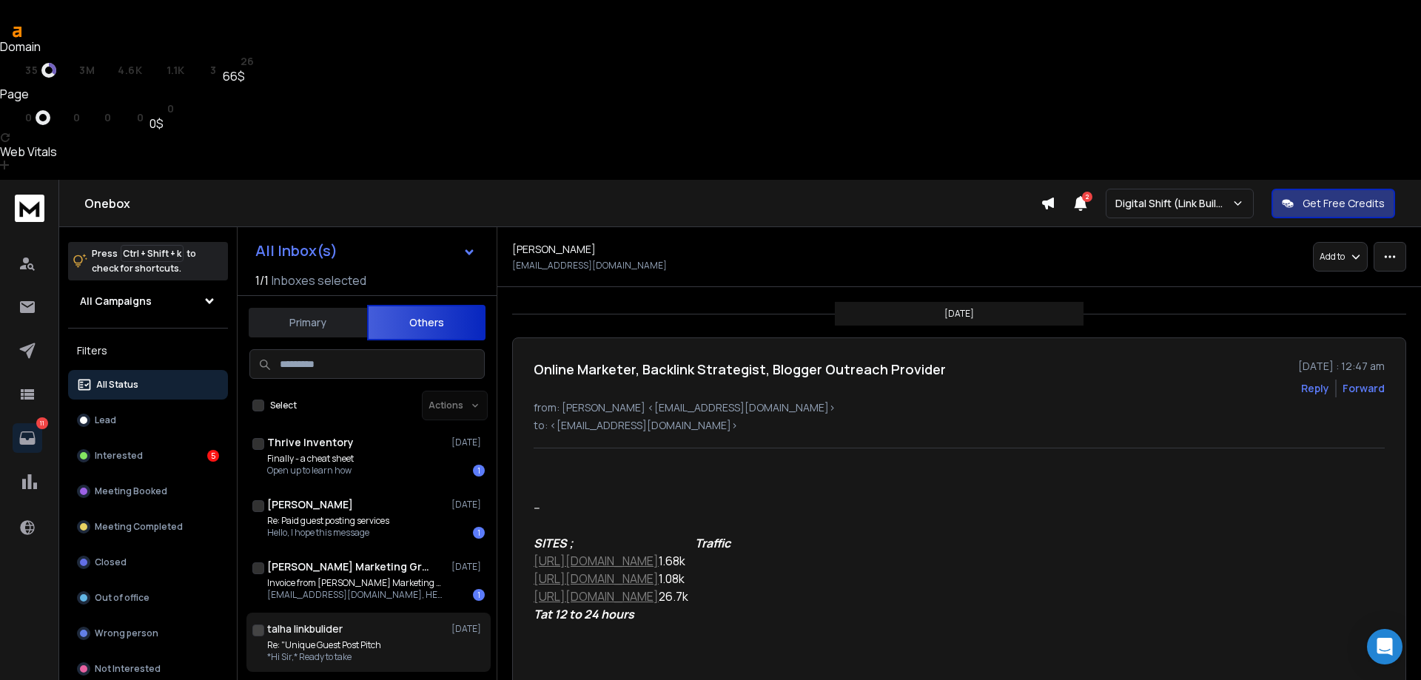
click at [376, 622] on div "talha linkbulider [DATE]" at bounding box center [376, 629] width 218 height 15
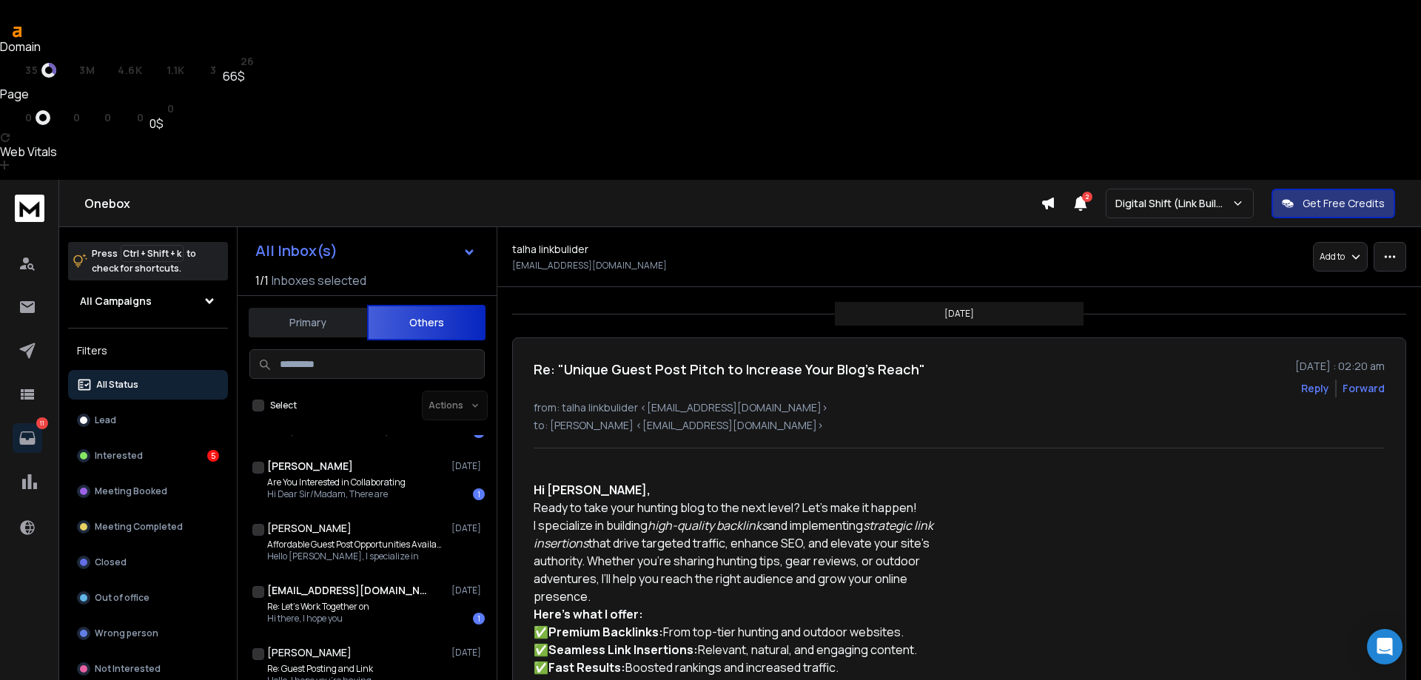
scroll to position [1174, 0]
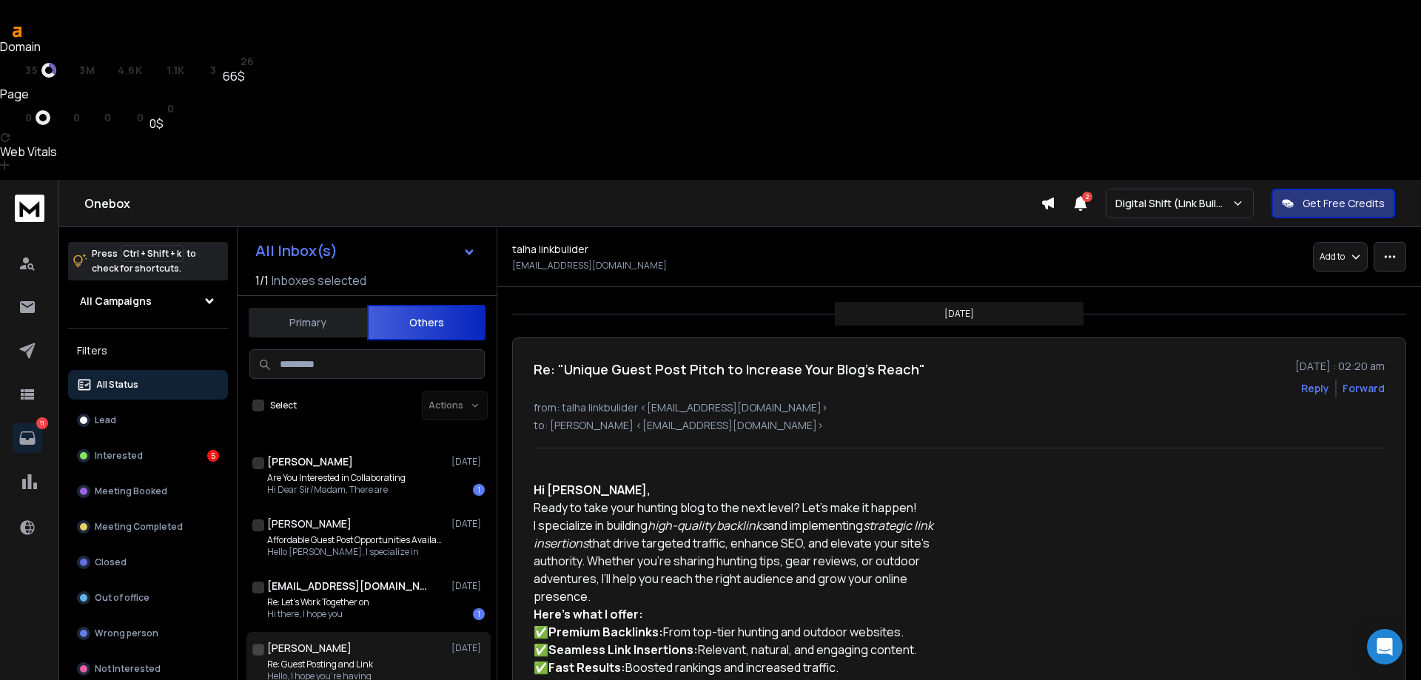
click at [358, 641] on div "[PERSON_NAME] [DATE] Re: Guest Posting and Link Hello, I hope you're having" at bounding box center [376, 661] width 218 height 41
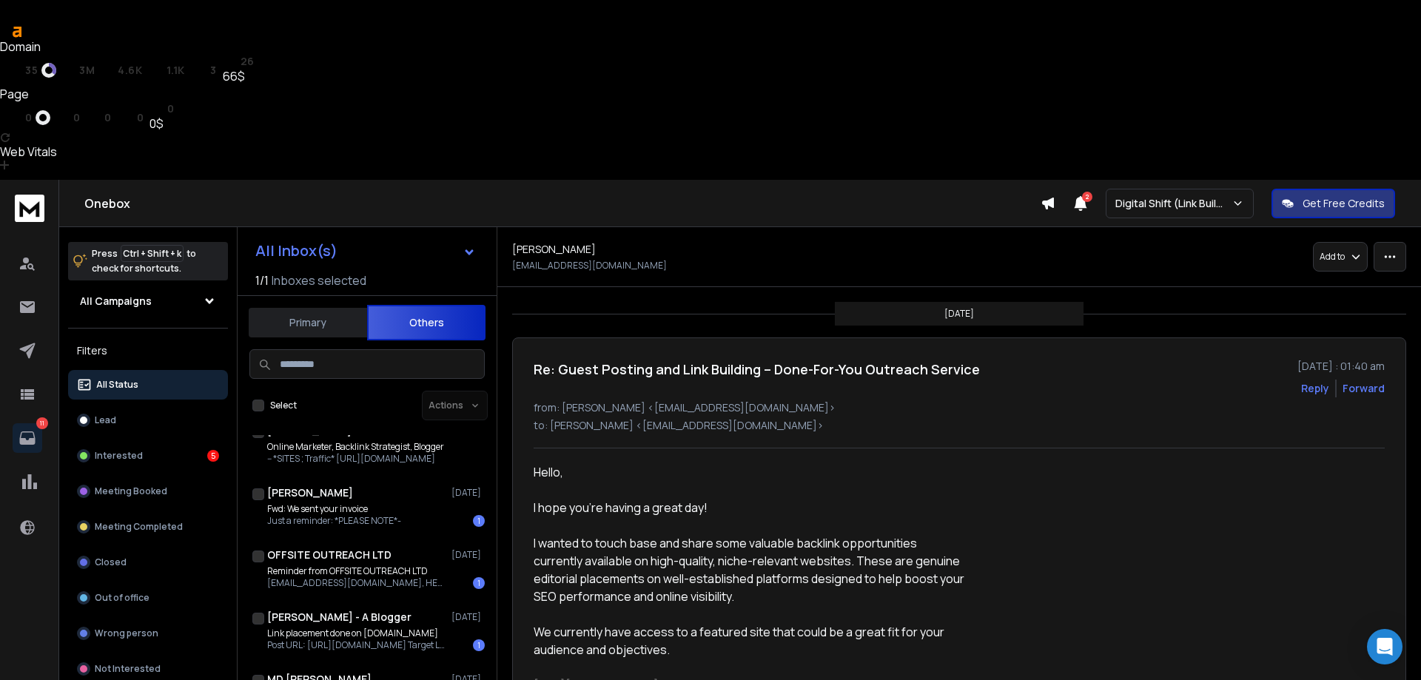
scroll to position [0, 0]
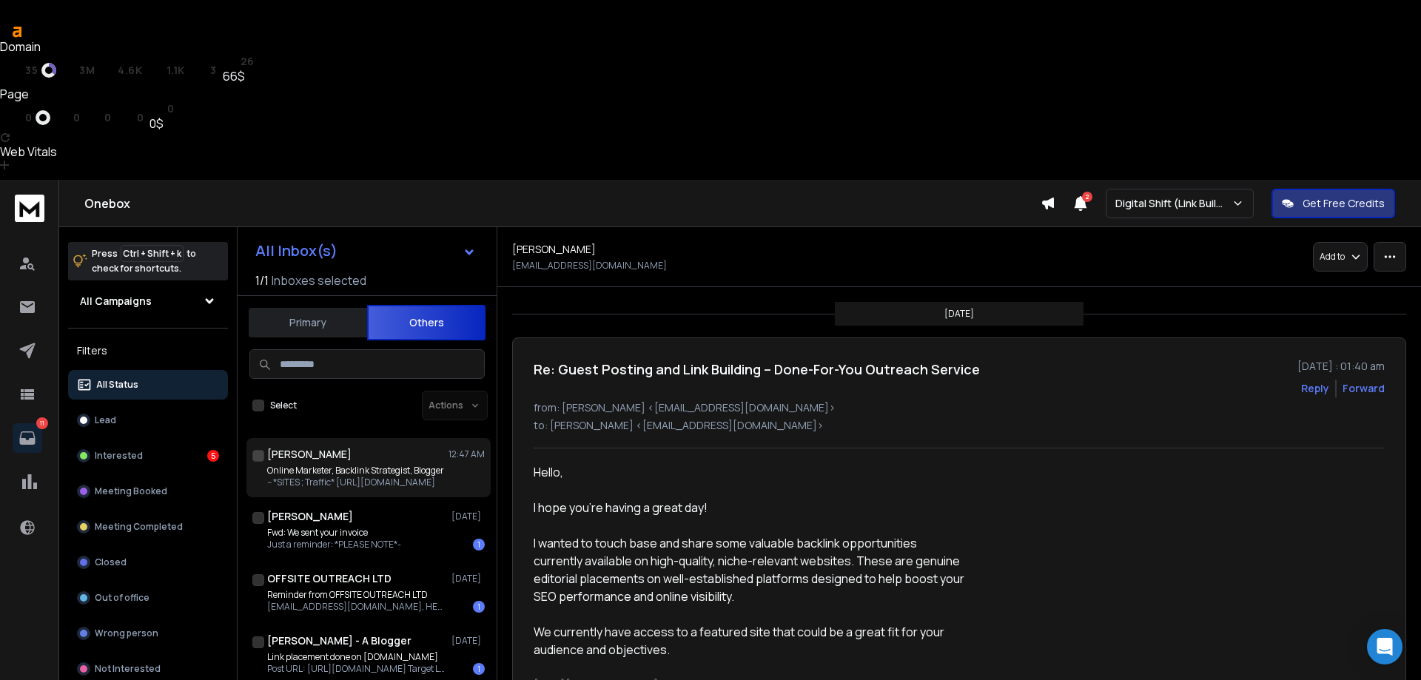
click at [398, 465] on p "Online Marketer, Backlink Strategist, Blogger" at bounding box center [355, 471] width 177 height 12
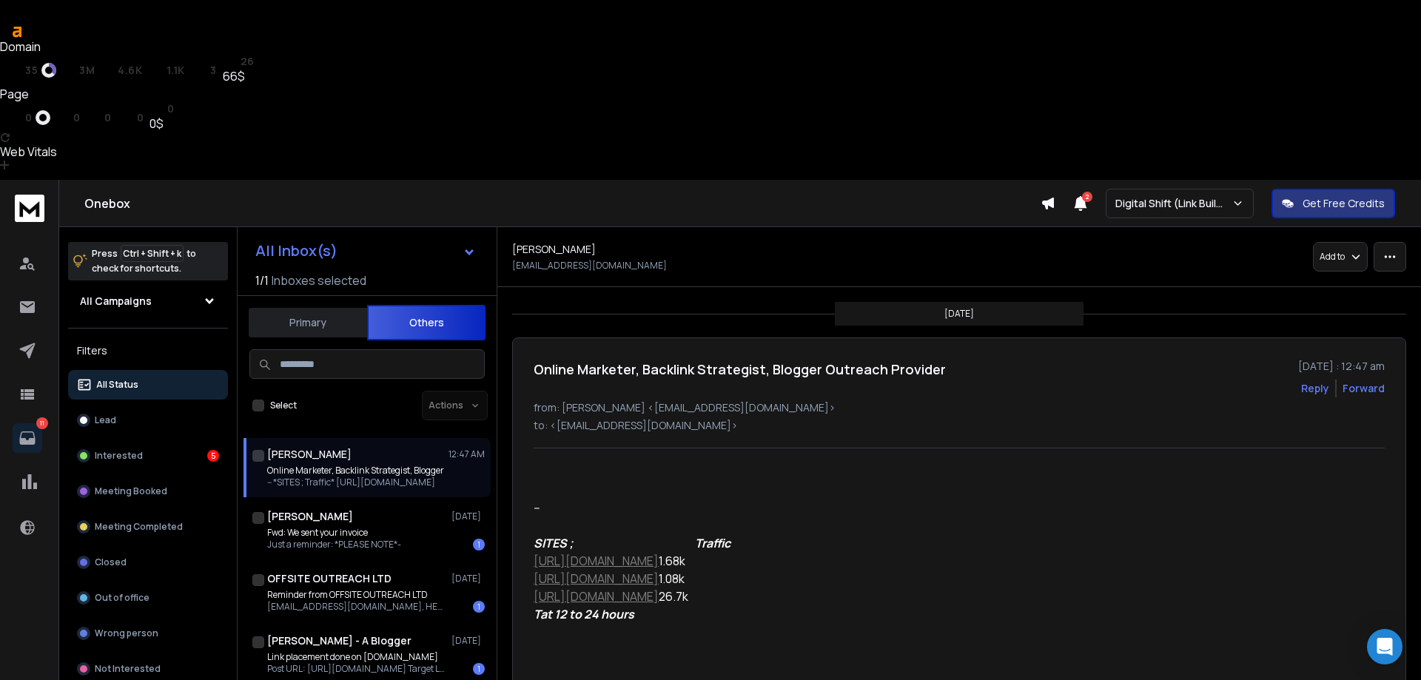
click at [910, 242] on div "[PERSON_NAME] [PERSON_NAME][EMAIL_ADDRESS][DOMAIN_NAME]" at bounding box center [733, 257] width 442 height 30
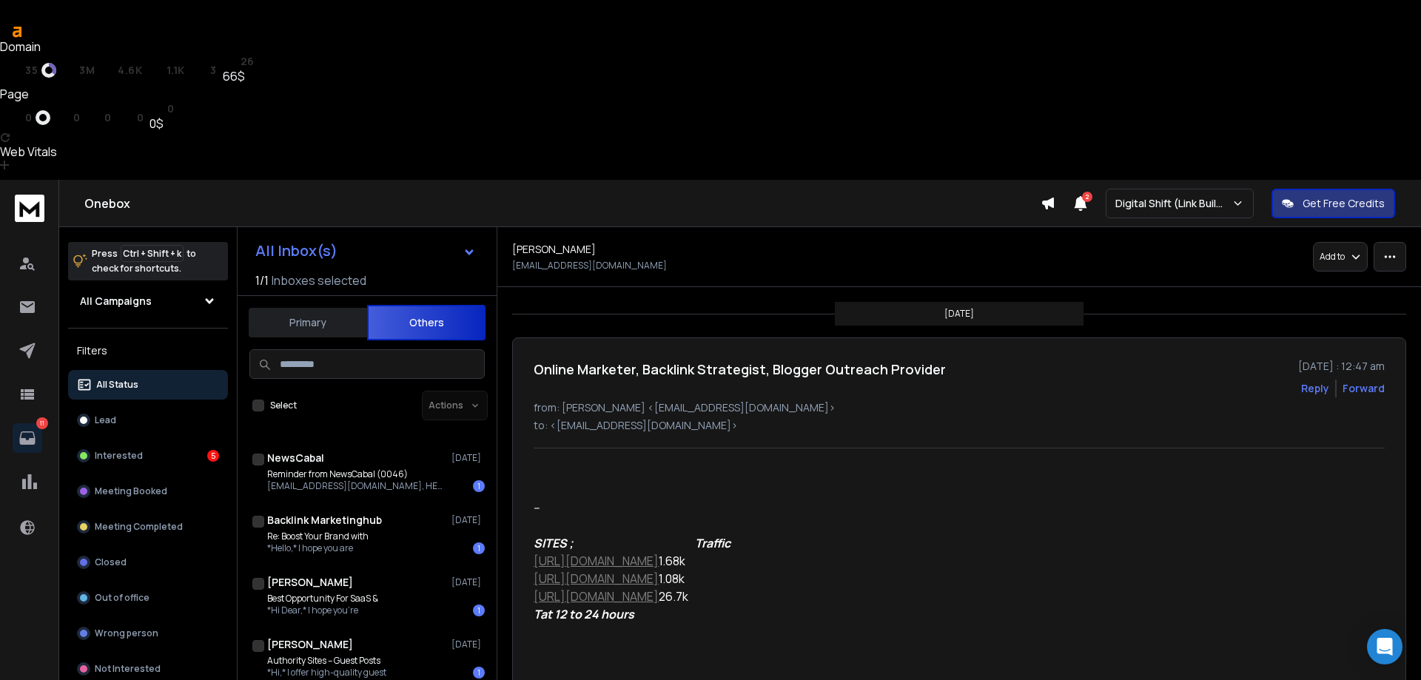
scroll to position [374, 0]
click at [36, 495] on div "11 H" at bounding box center [29, 520] width 59 height 680
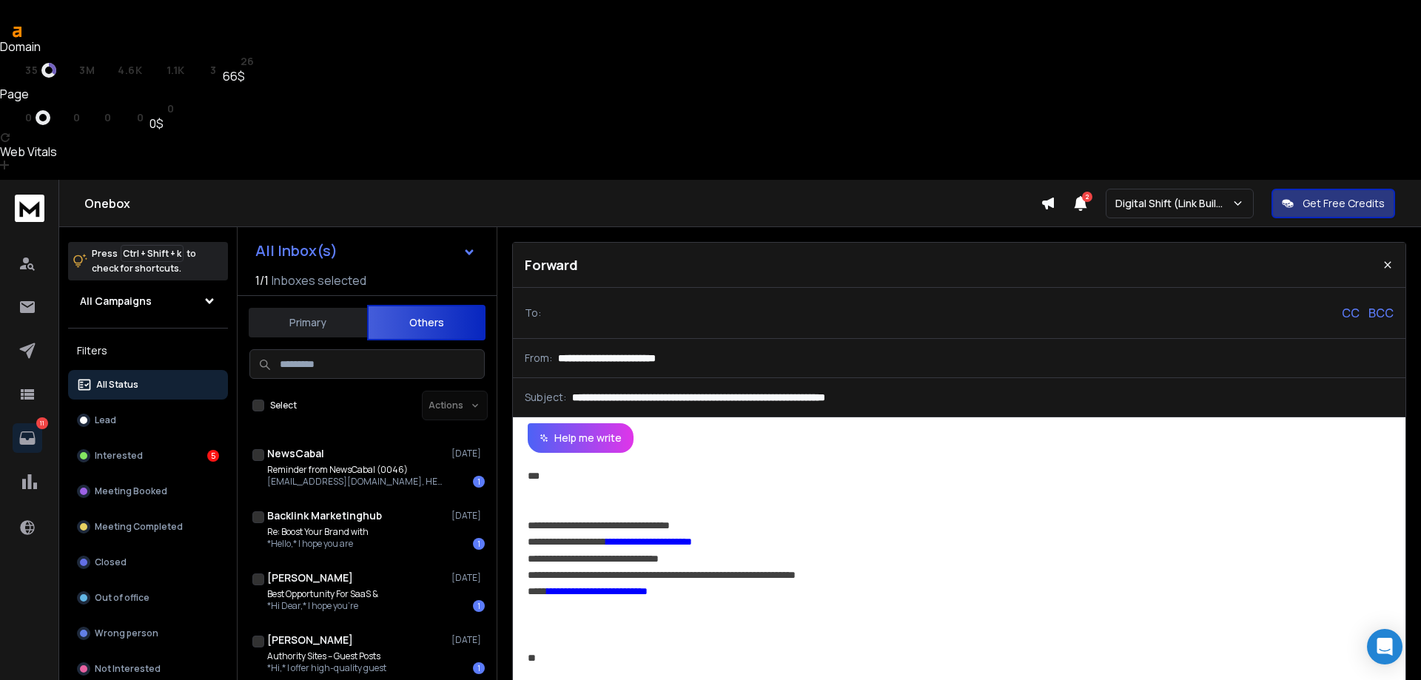
click at [1385, 261] on icon at bounding box center [1387, 264] width 7 height 7
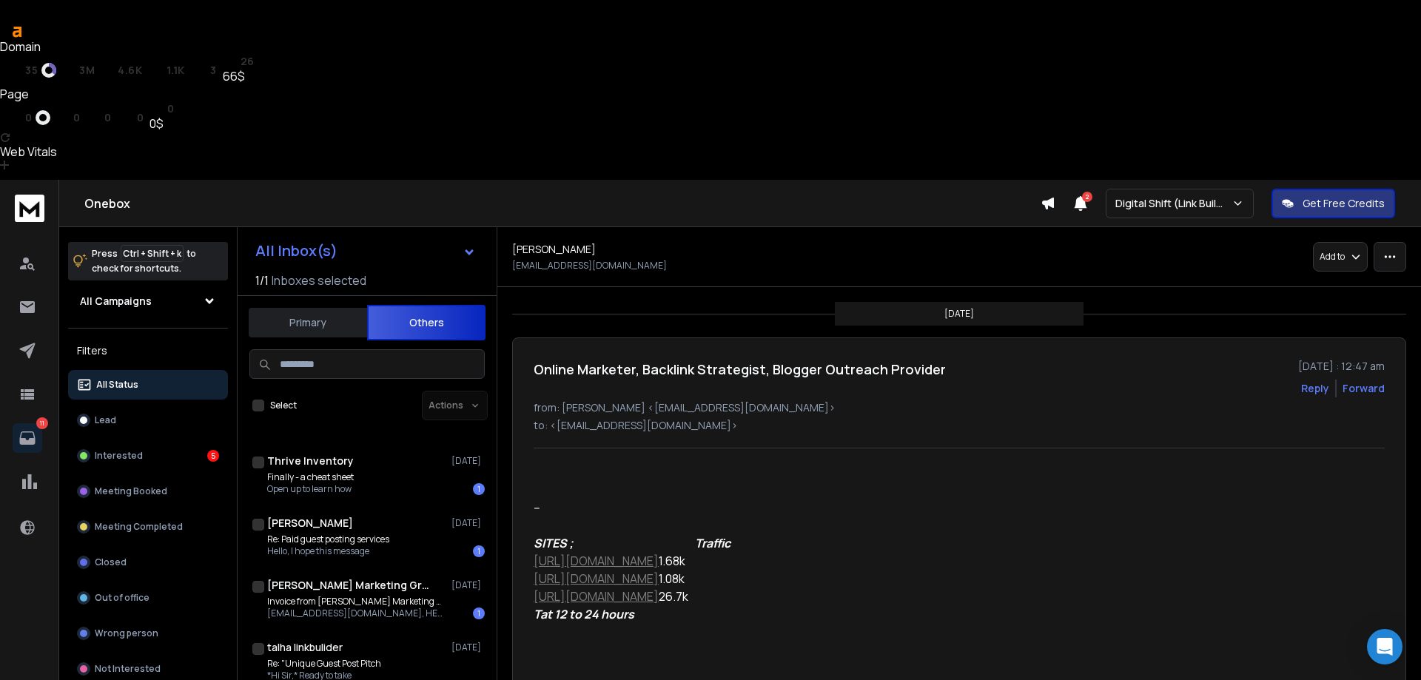
scroll to position [696, 0]
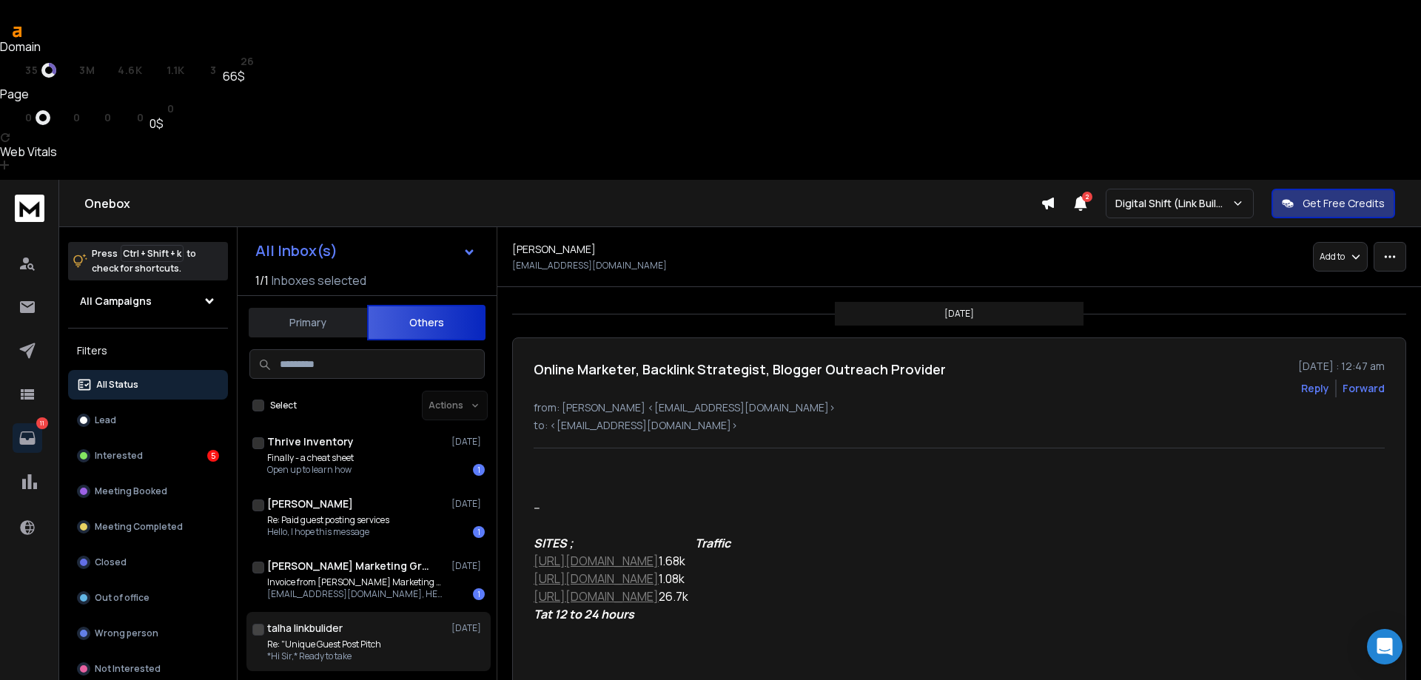
click at [376, 621] on div "talha linkbulider [DATE]" at bounding box center [376, 628] width 218 height 15
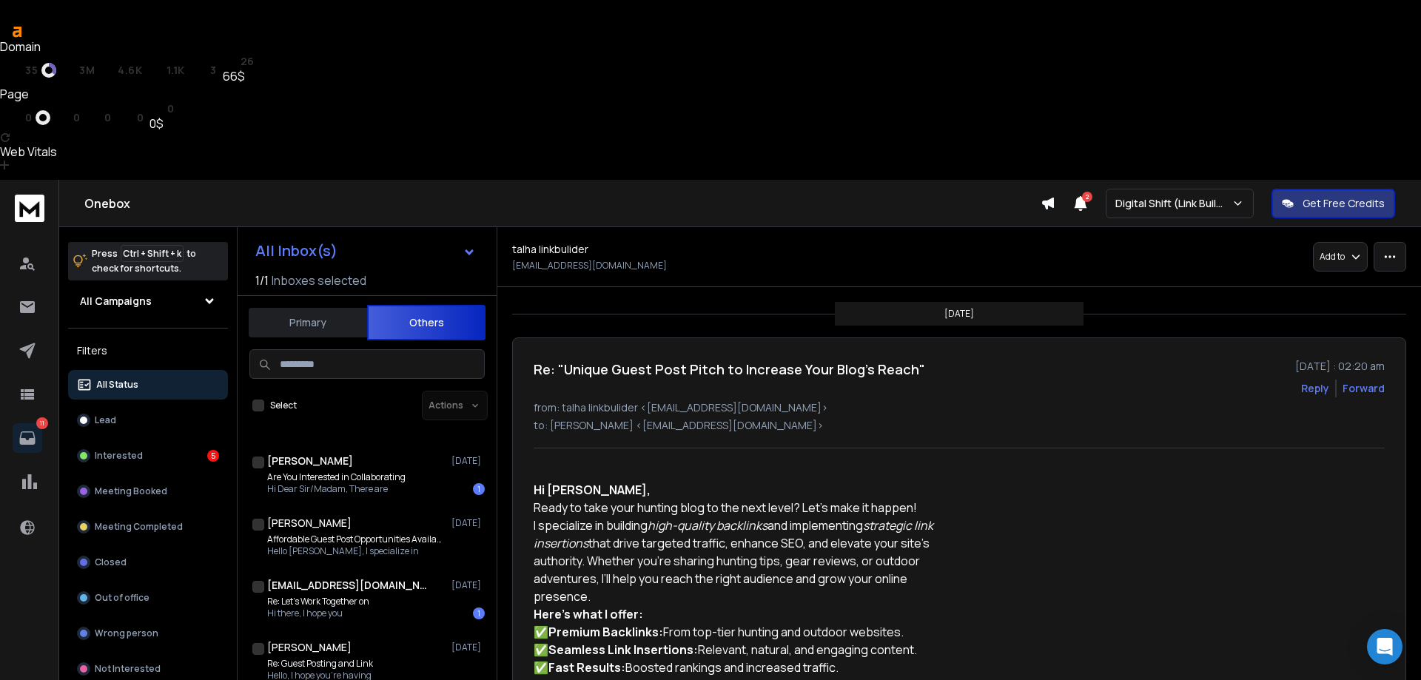
scroll to position [1179, 0]
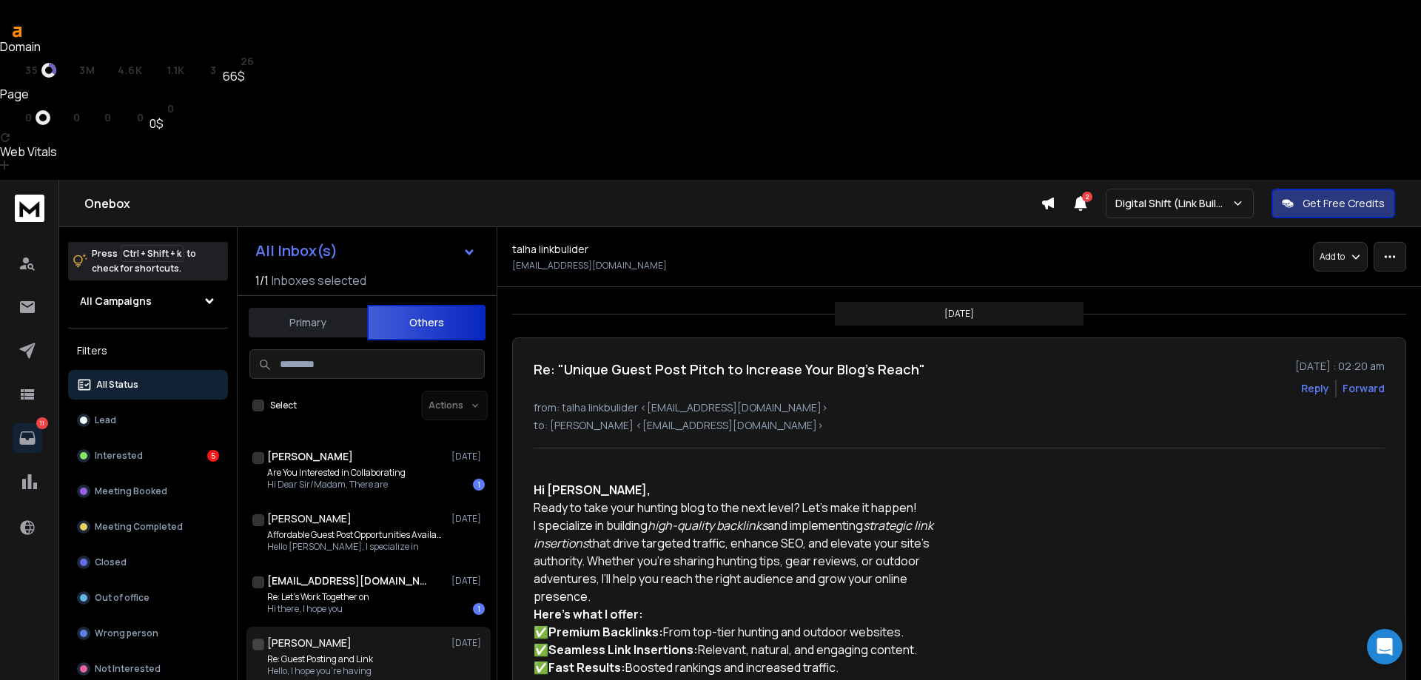
click at [358, 653] on p "Re: Guest Posting and Link" at bounding box center [320, 659] width 106 height 12
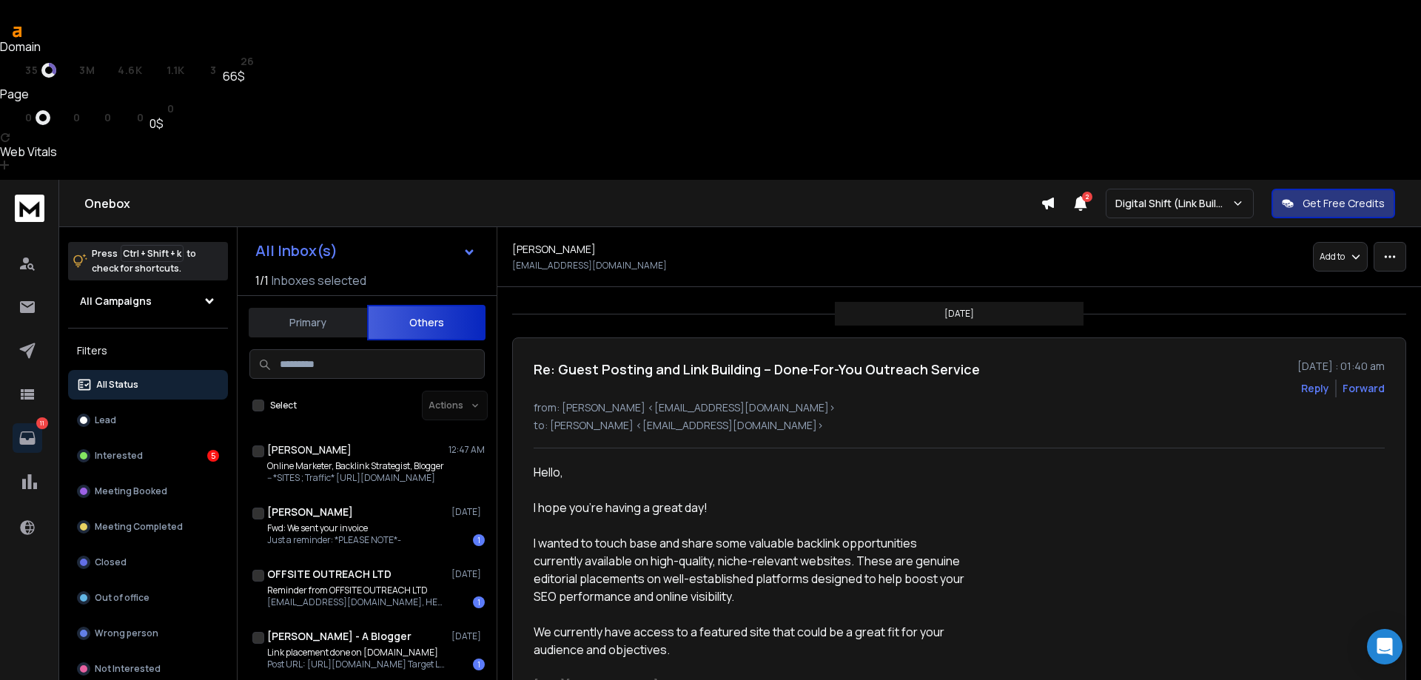
scroll to position [0, 0]
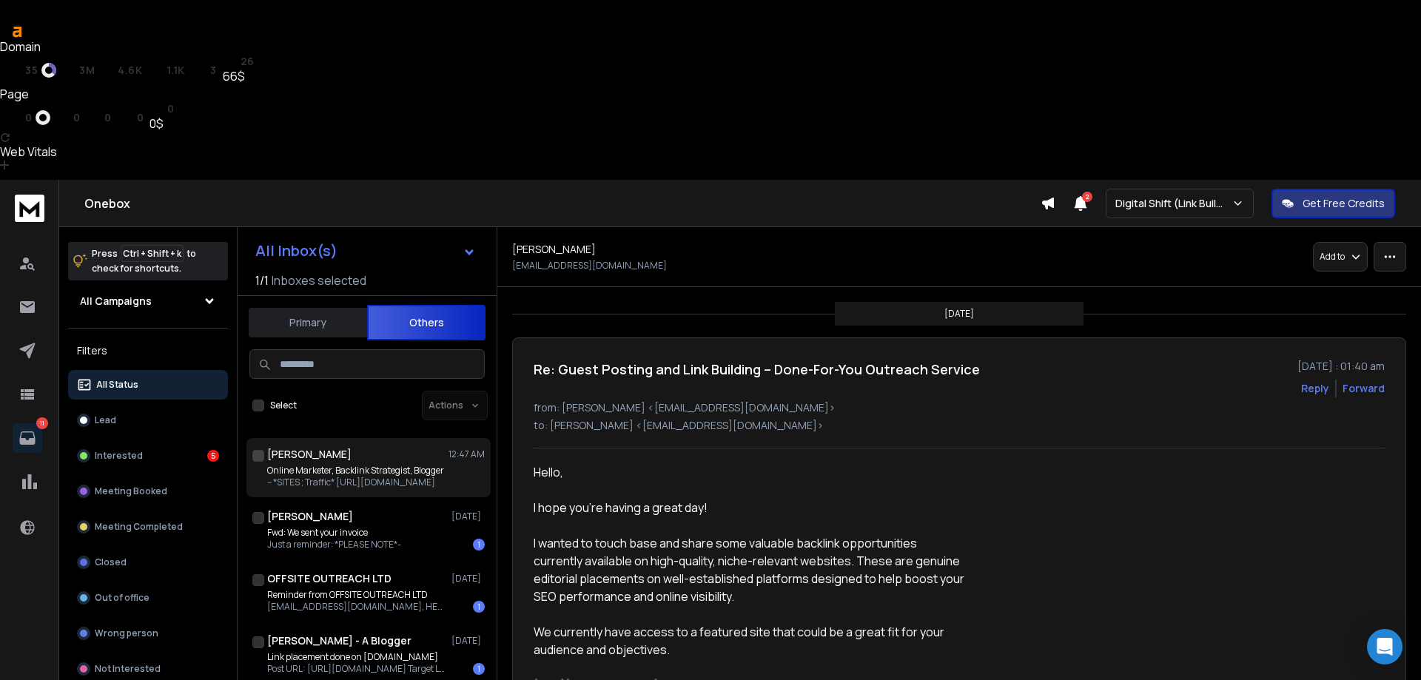
click at [398, 465] on p "Online Marketer, Backlink Strategist, Blogger" at bounding box center [355, 471] width 177 height 12
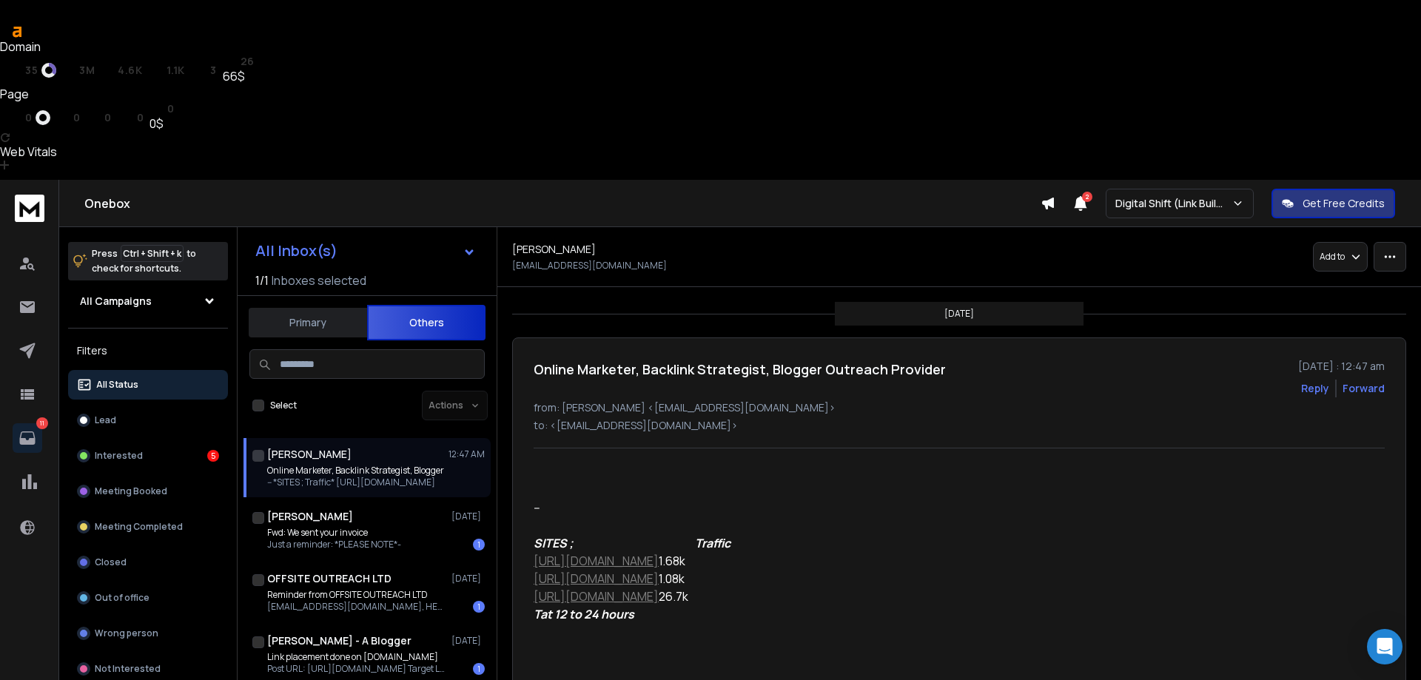
click at [910, 242] on div "[PERSON_NAME] [PERSON_NAME][EMAIL_ADDRESS][DOMAIN_NAME]" at bounding box center [733, 257] width 442 height 30
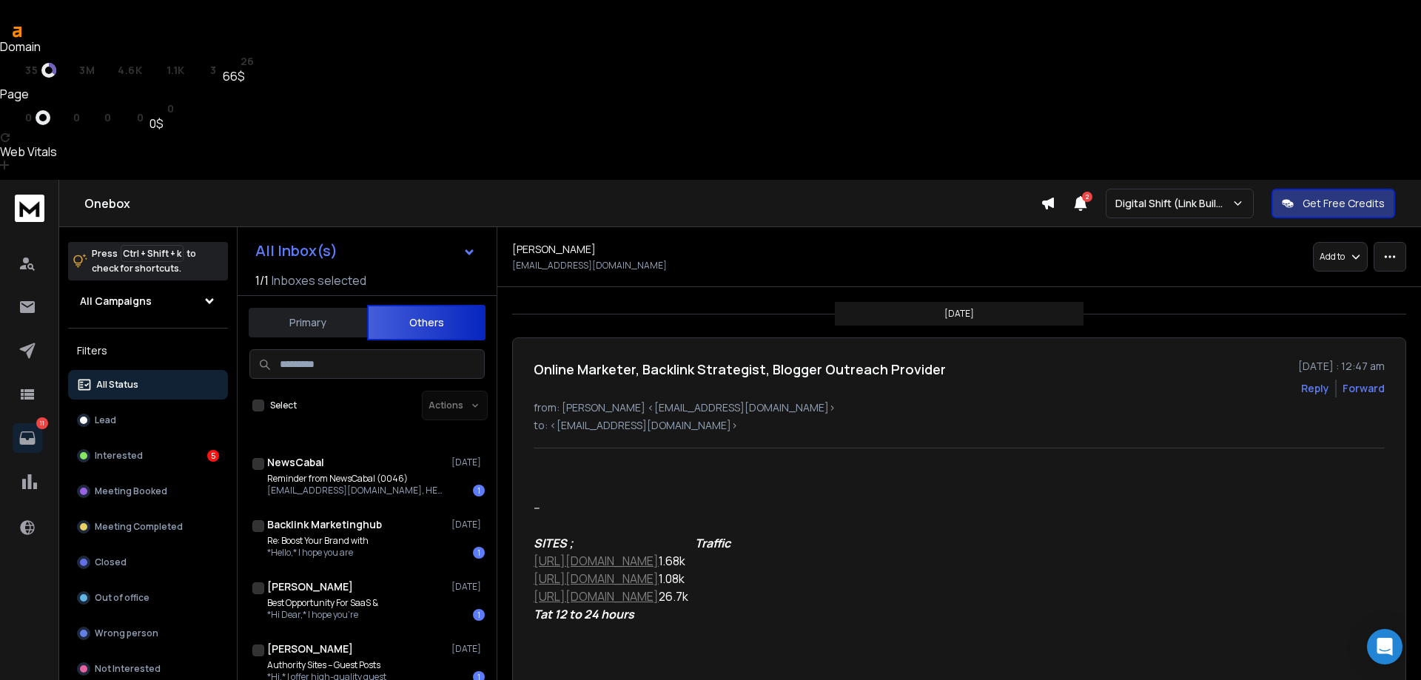
scroll to position [374, 0]
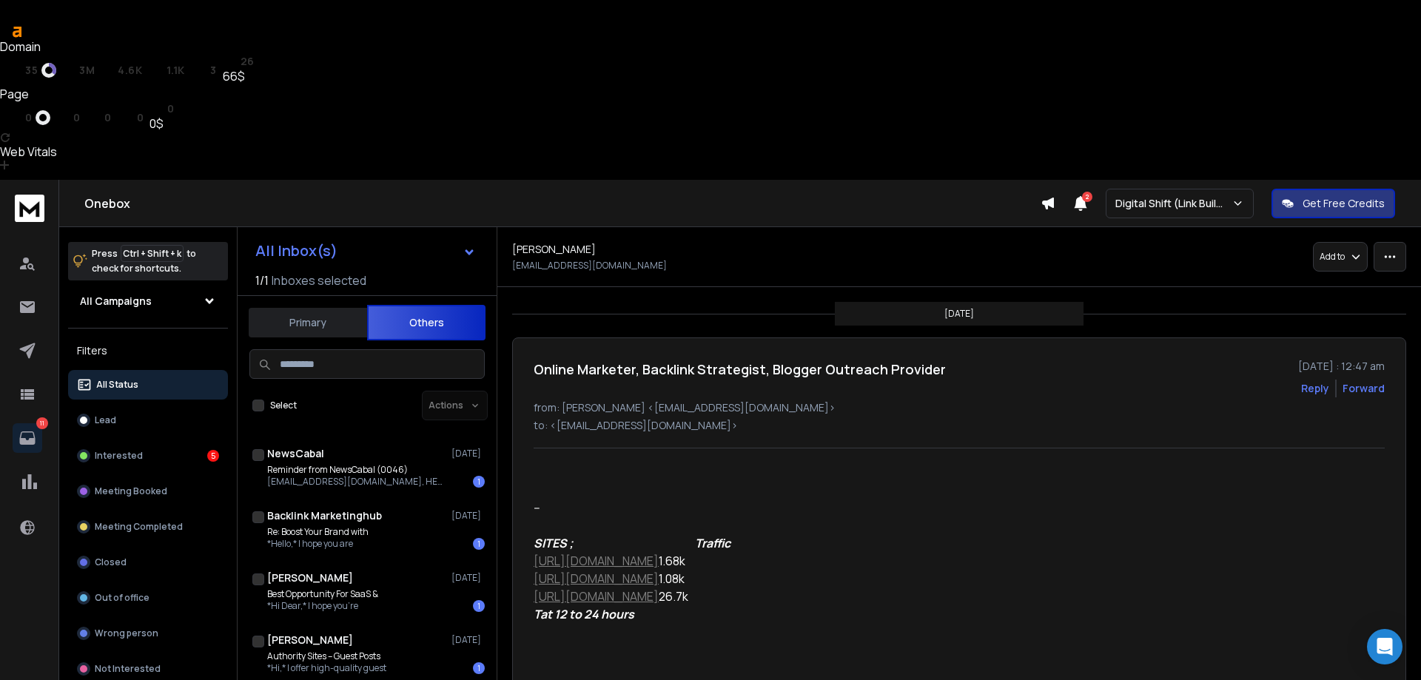
click at [36, 495] on div "11 H" at bounding box center [29, 520] width 59 height 680
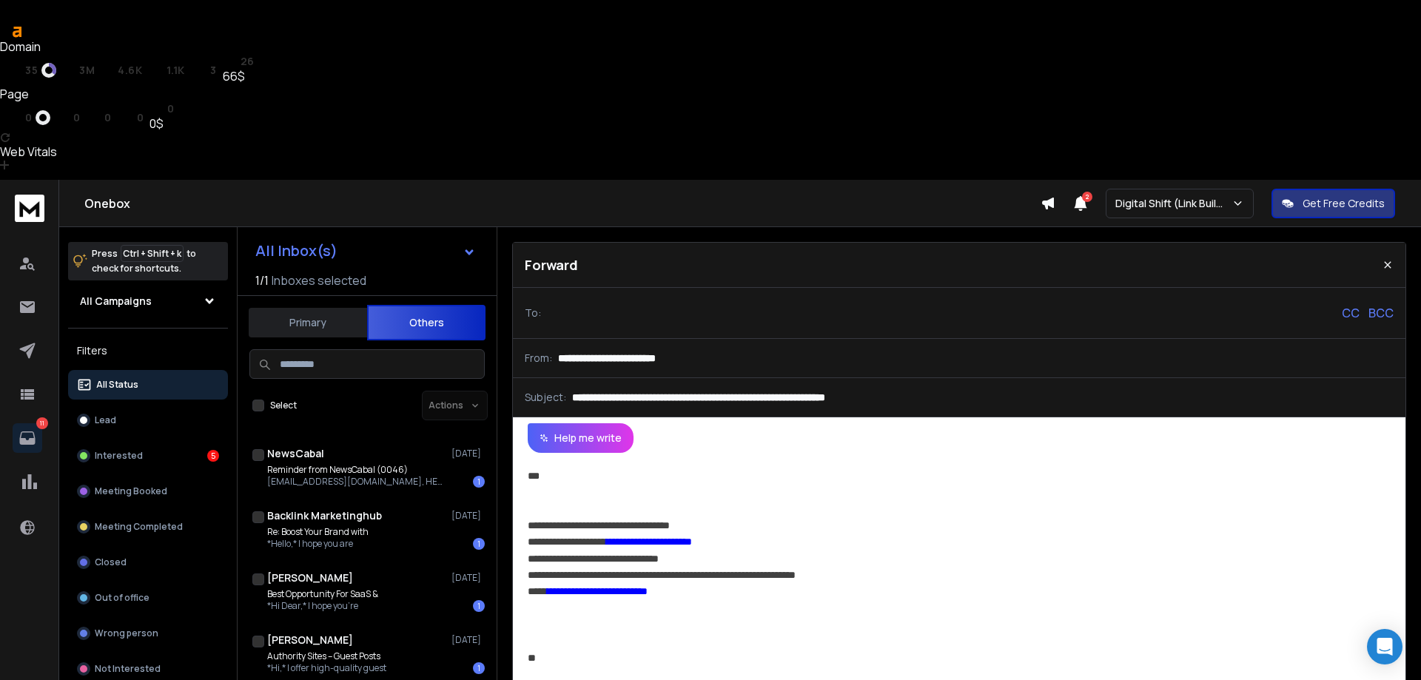
click at [1385, 261] on icon at bounding box center [1387, 264] width 7 height 7
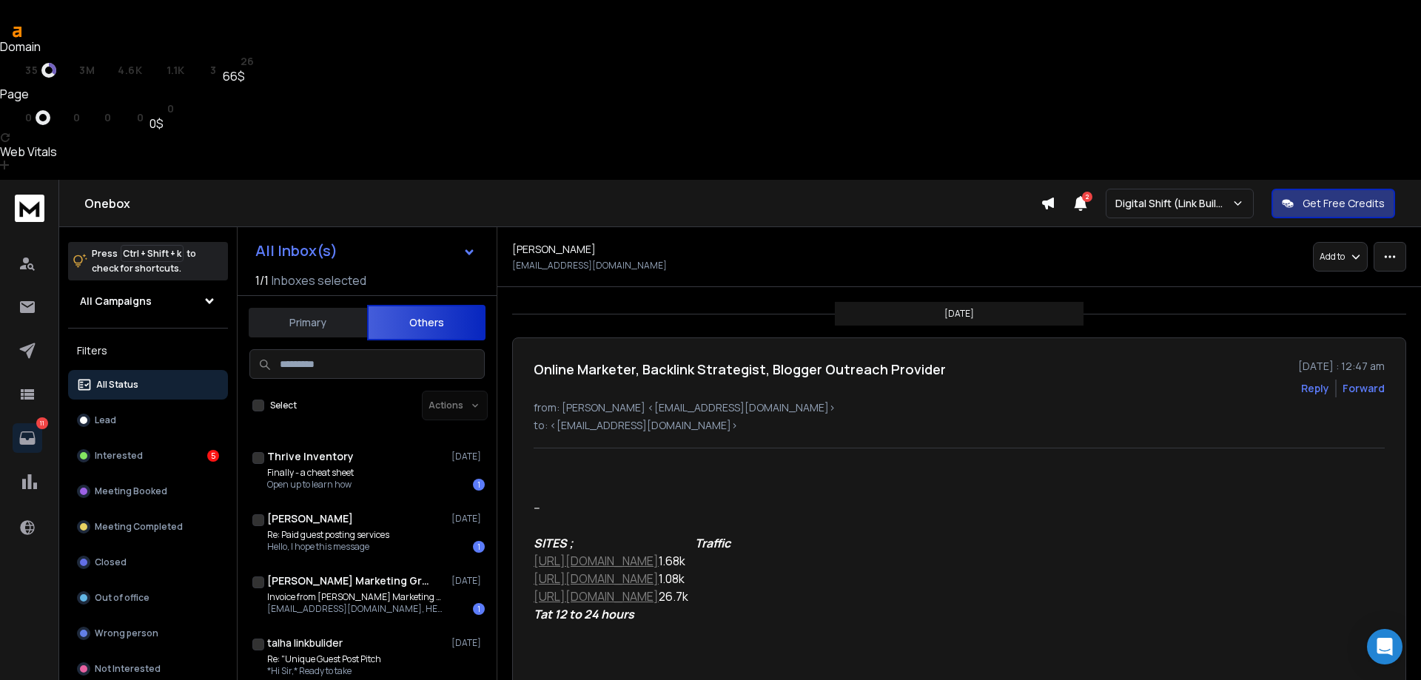
scroll to position [696, 0]
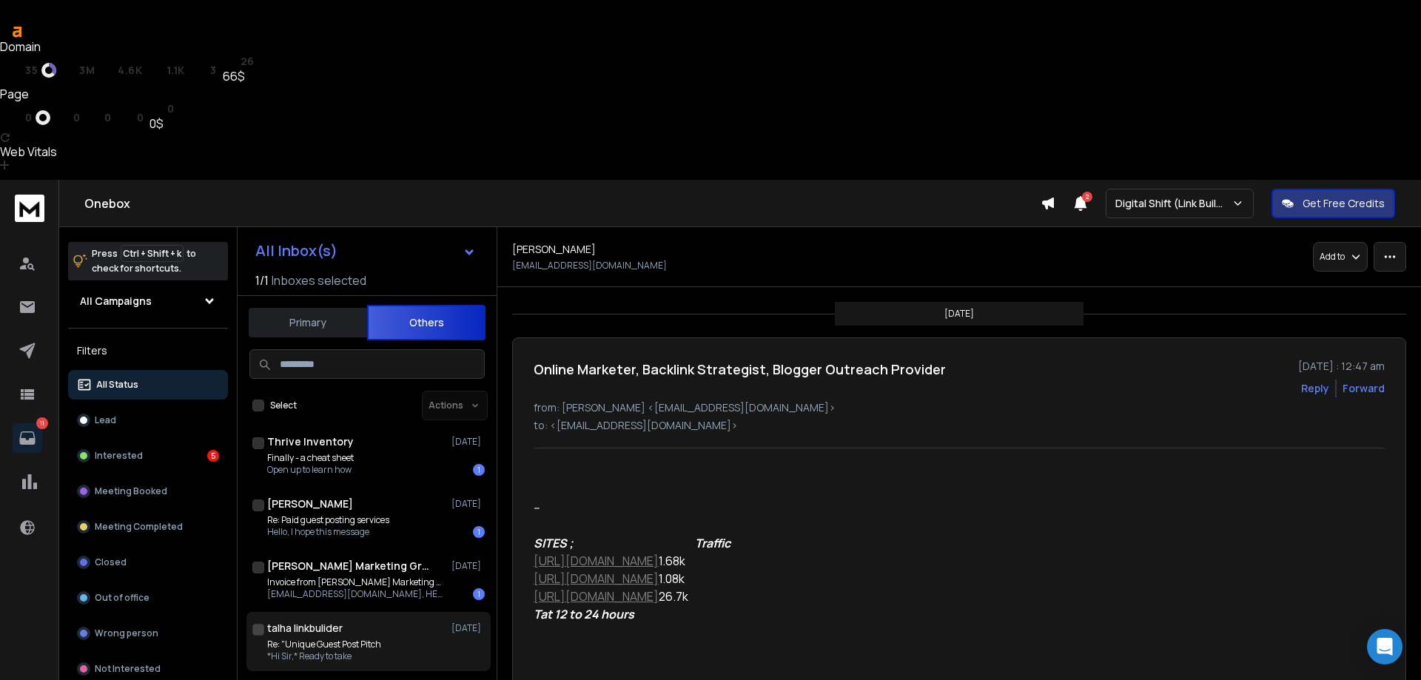
click at [376, 621] on div "talha linkbulider [DATE]" at bounding box center [376, 628] width 218 height 15
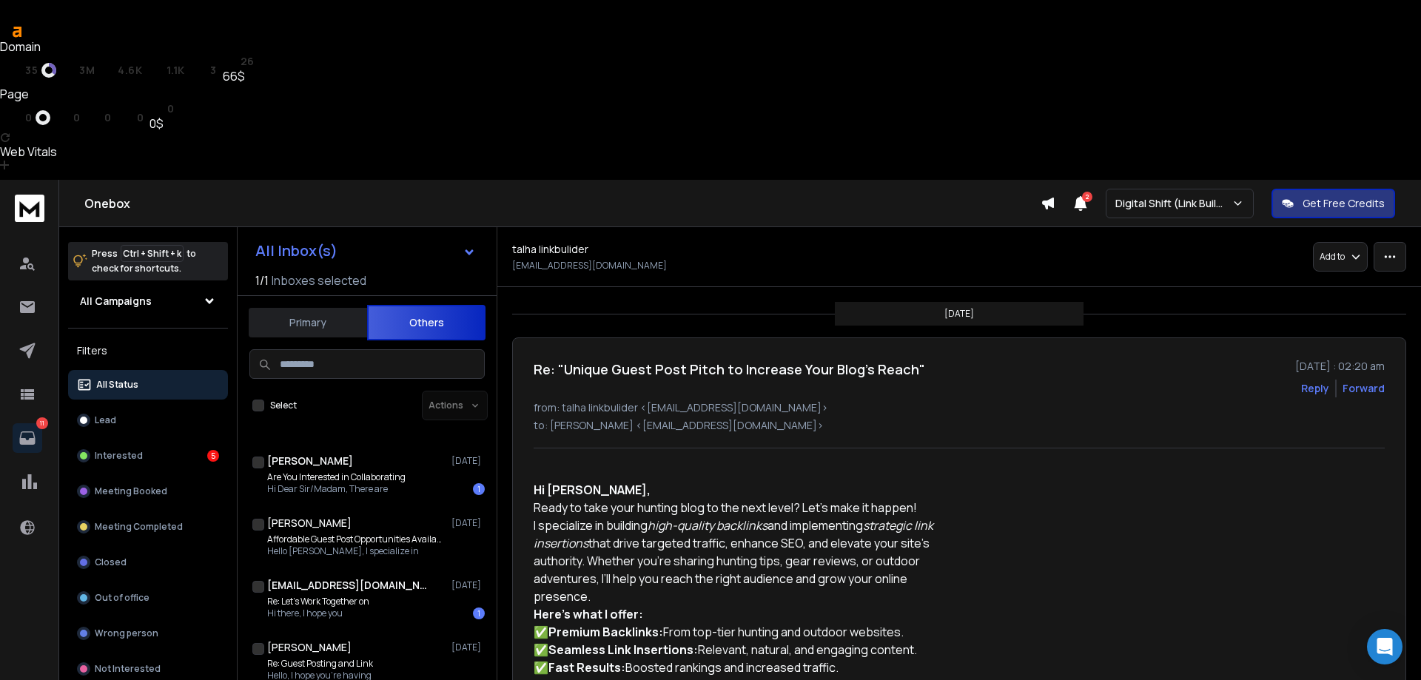
scroll to position [1178, 0]
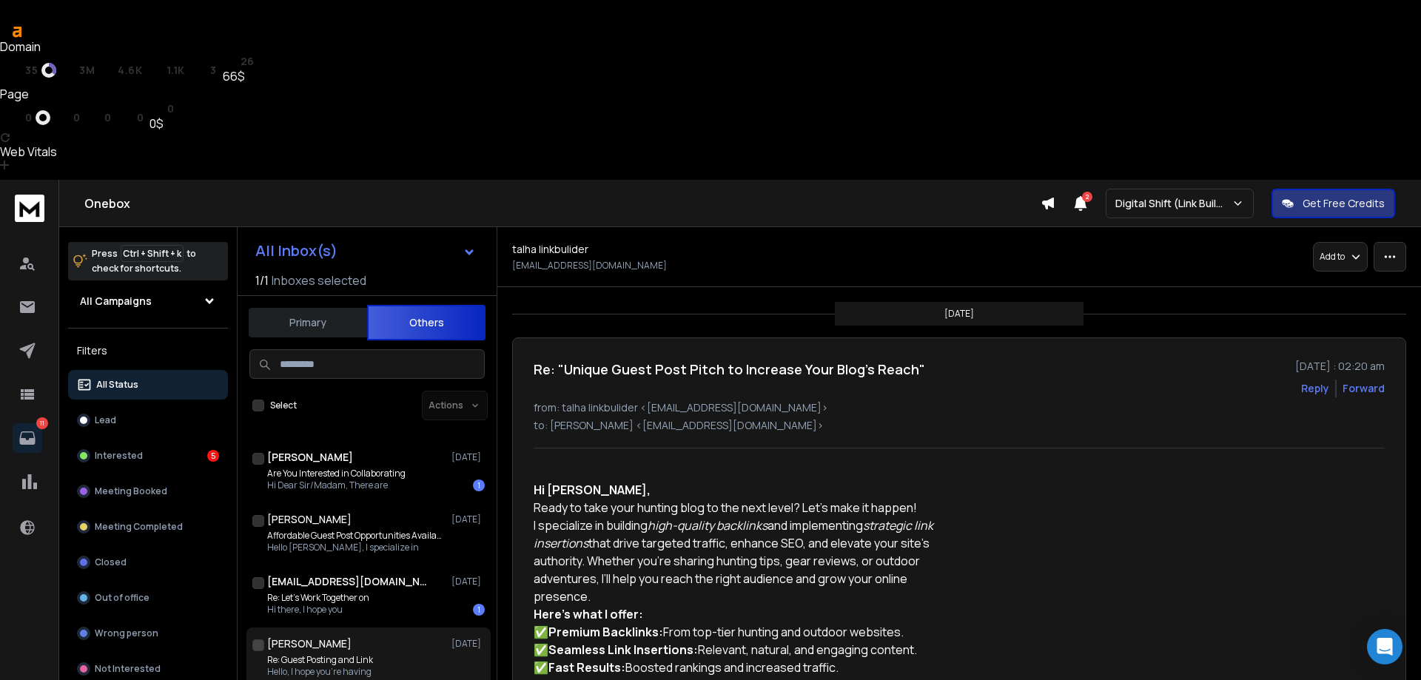
click at [358, 654] on p "Re: Guest Posting and Link" at bounding box center [320, 660] width 106 height 12
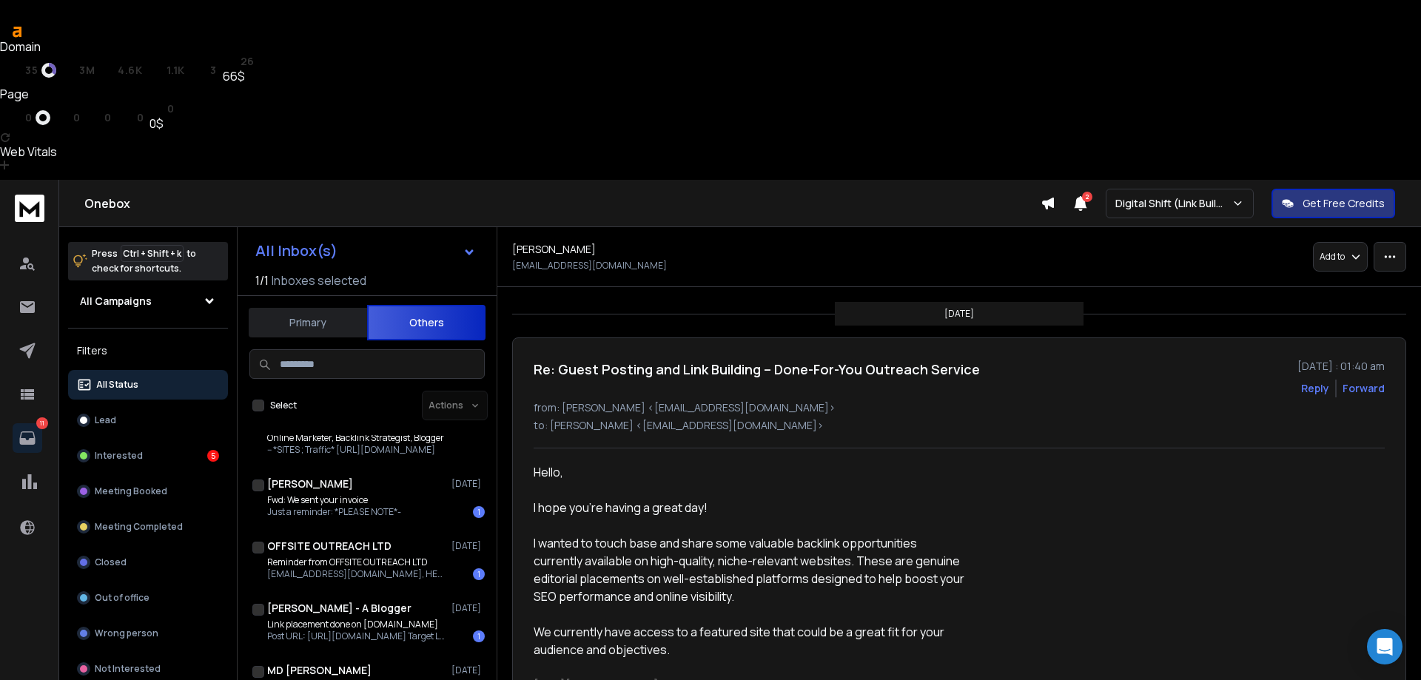
scroll to position [0, 0]
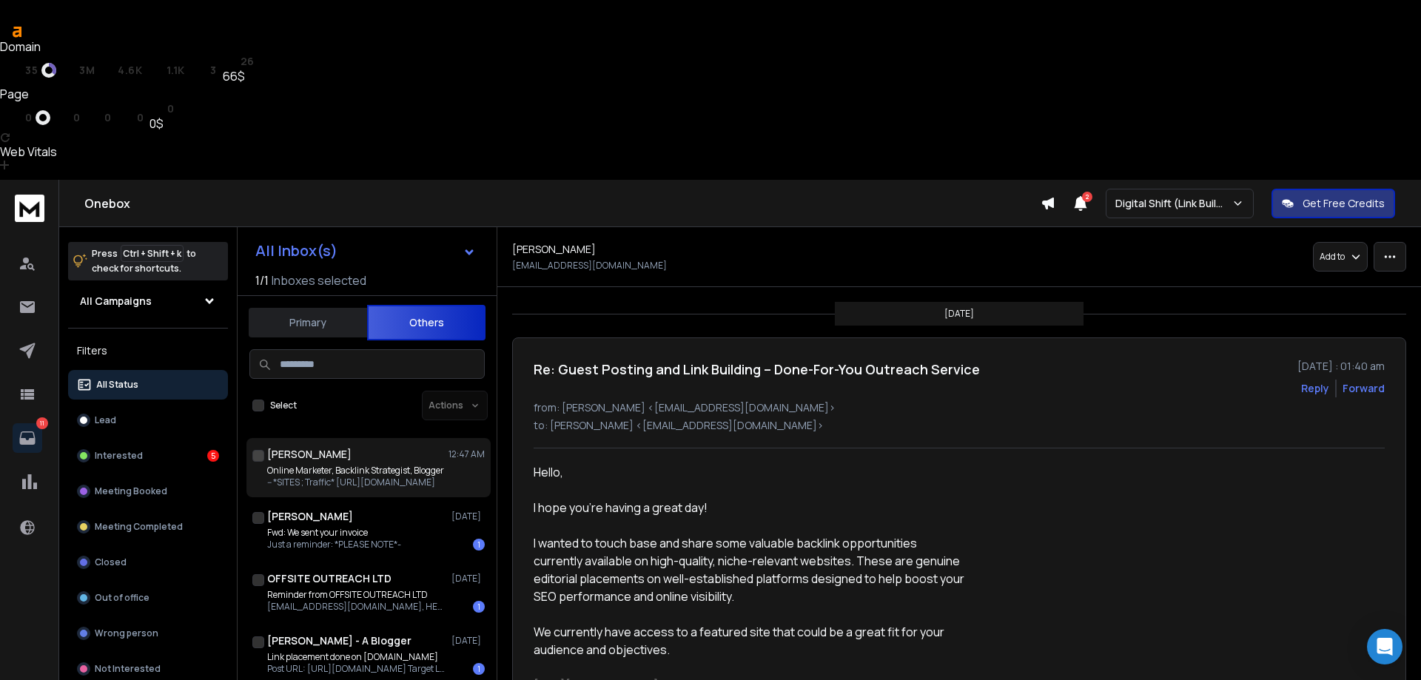
click at [398, 465] on p "Online Marketer, Backlink Strategist, Blogger" at bounding box center [355, 471] width 177 height 12
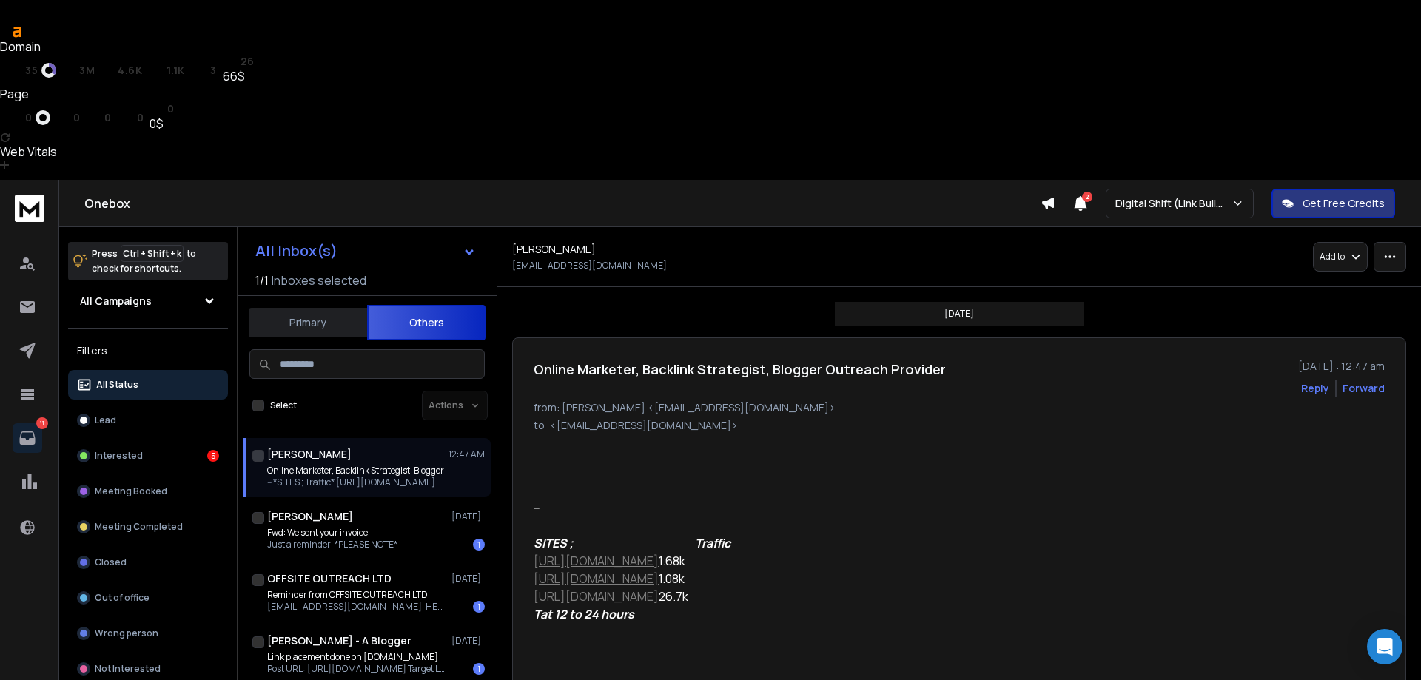
click at [910, 242] on div "[PERSON_NAME] [PERSON_NAME][EMAIL_ADDRESS][DOMAIN_NAME]" at bounding box center [733, 257] width 442 height 30
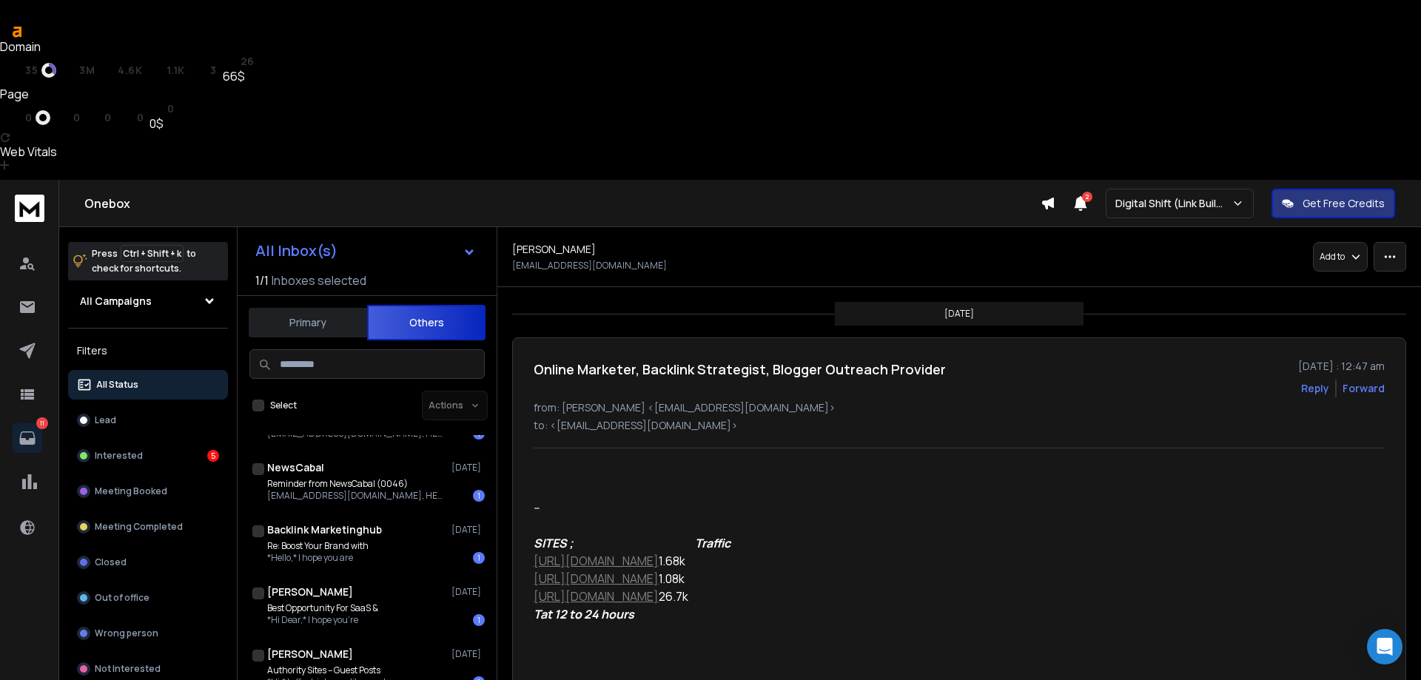
scroll to position [374, 0]
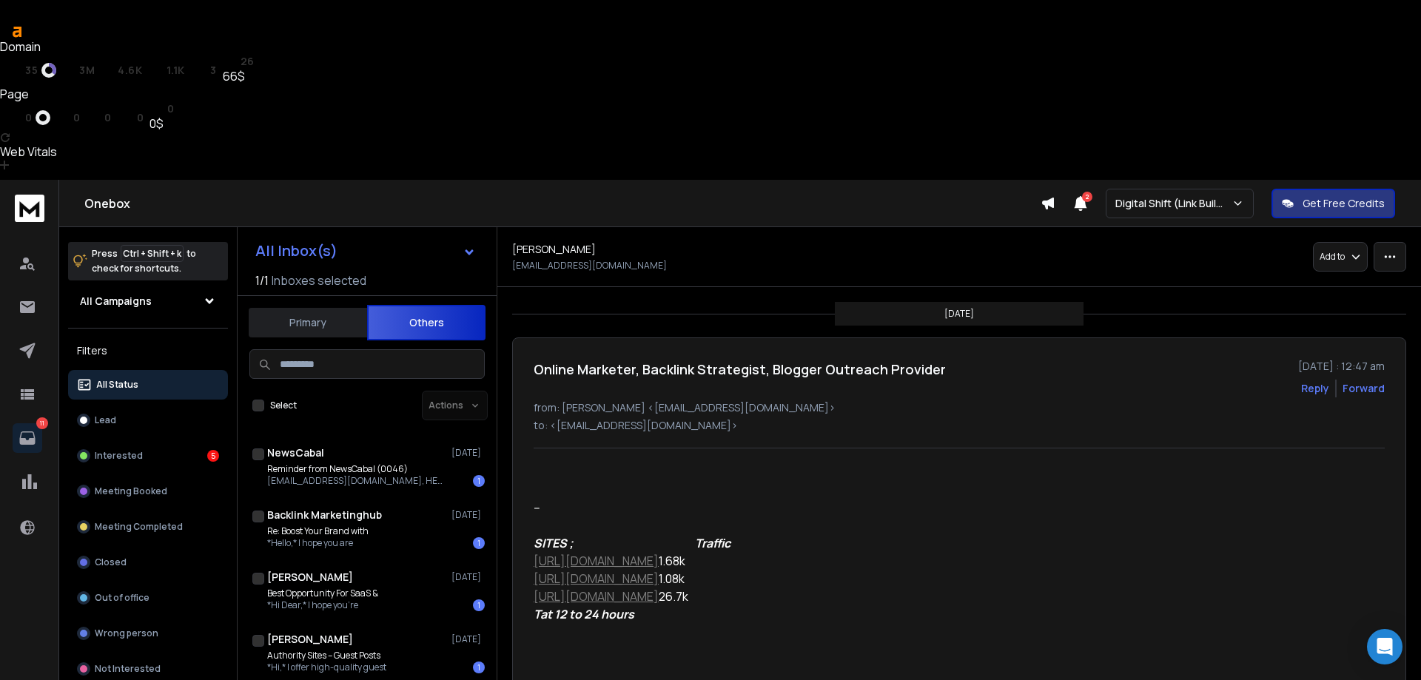
click at [36, 495] on div "11 H" at bounding box center [29, 520] width 59 height 680
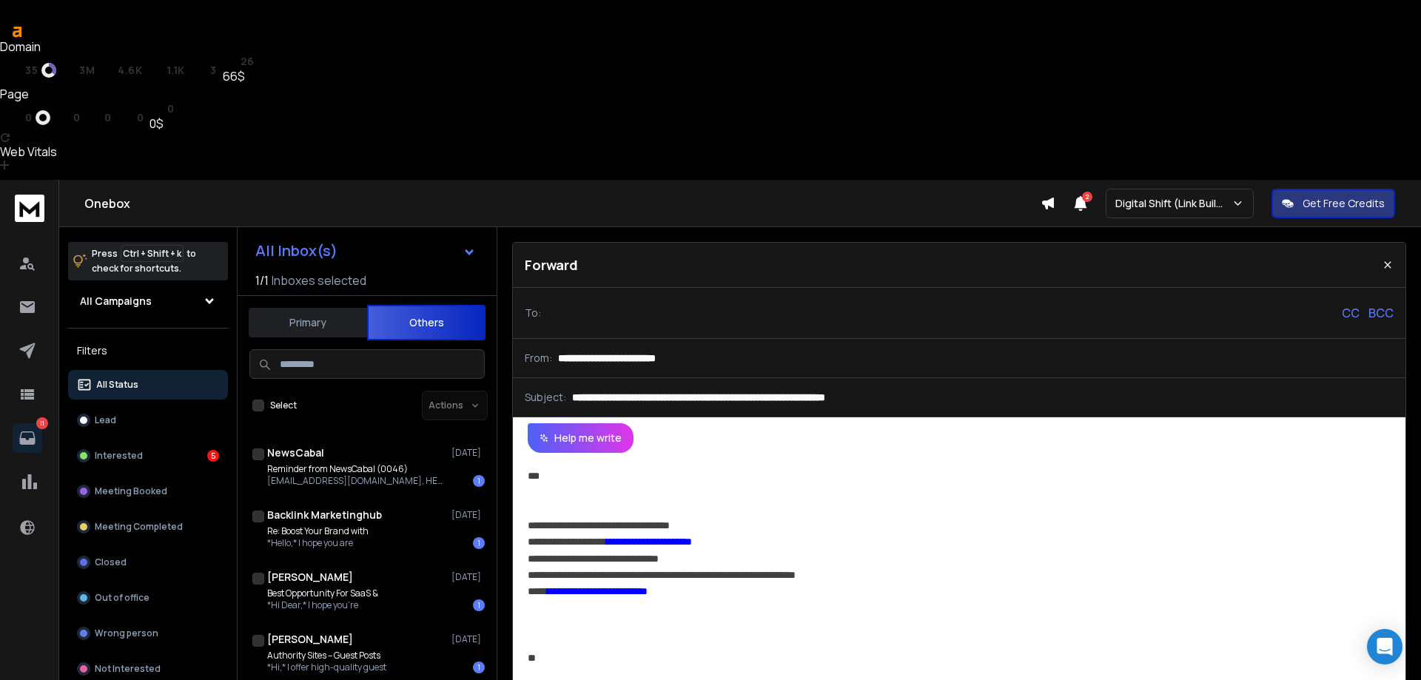
click at [1385, 261] on icon at bounding box center [1387, 264] width 7 height 7
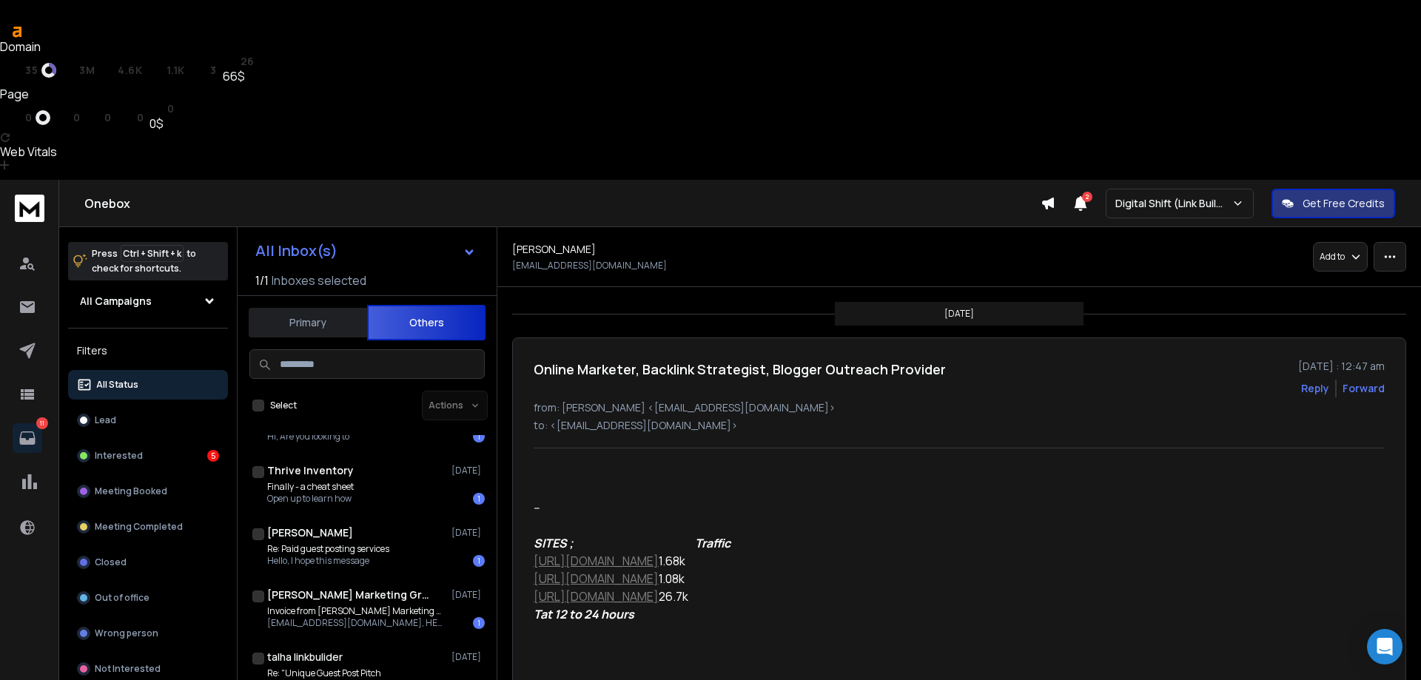
scroll to position [701, 0]
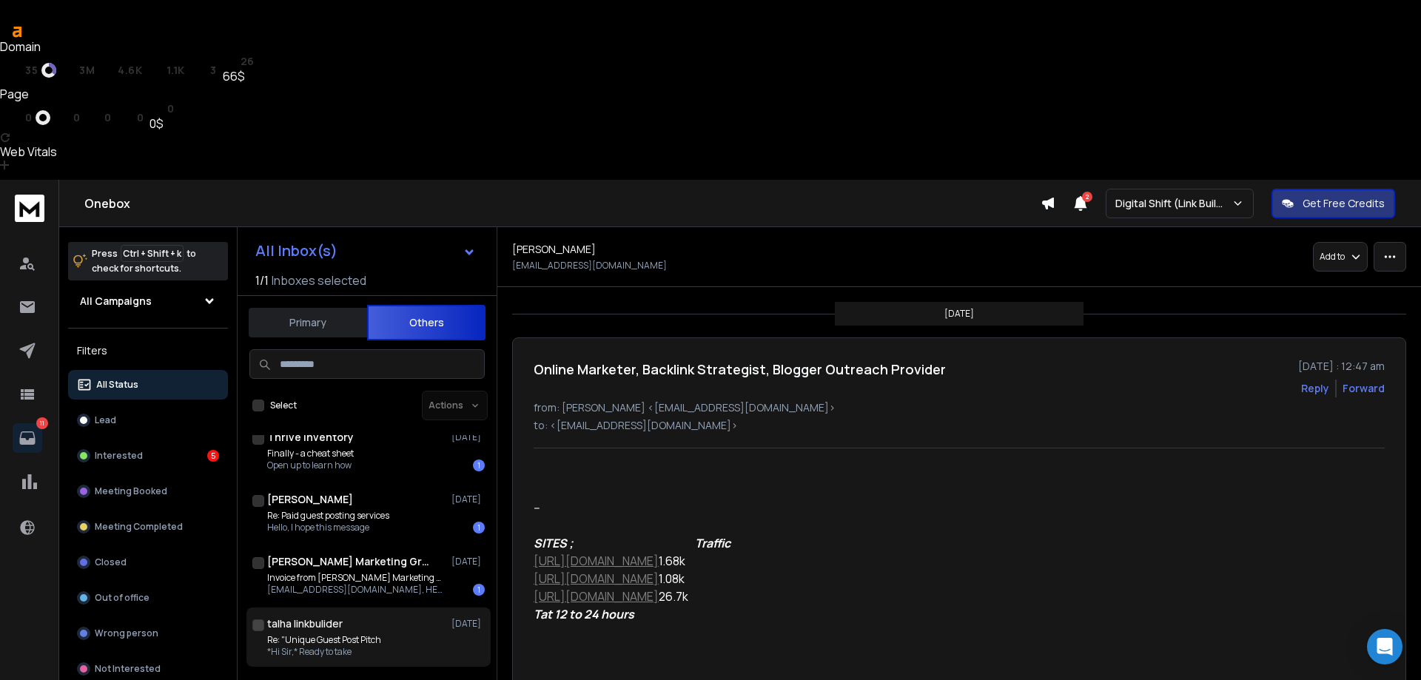
click at [376, 616] on div "talha linkbulider [DATE]" at bounding box center [376, 623] width 218 height 15
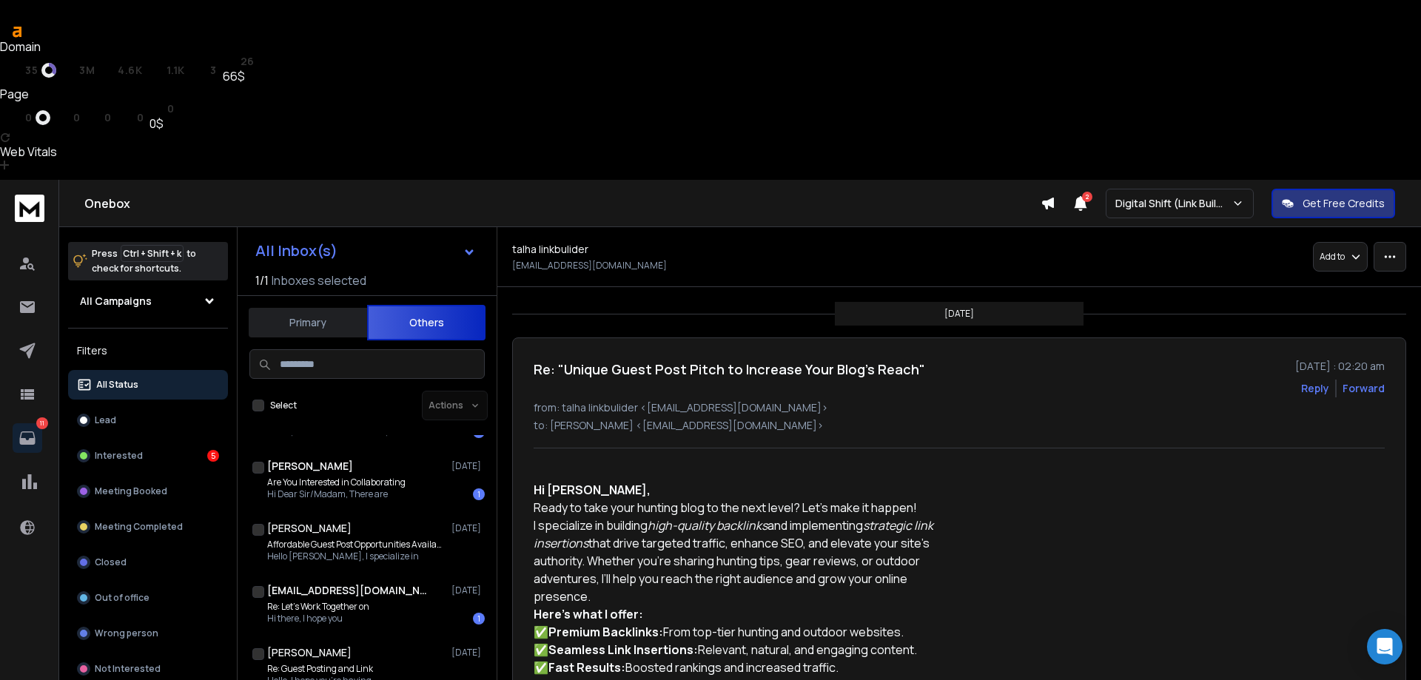
scroll to position [1183, 0]
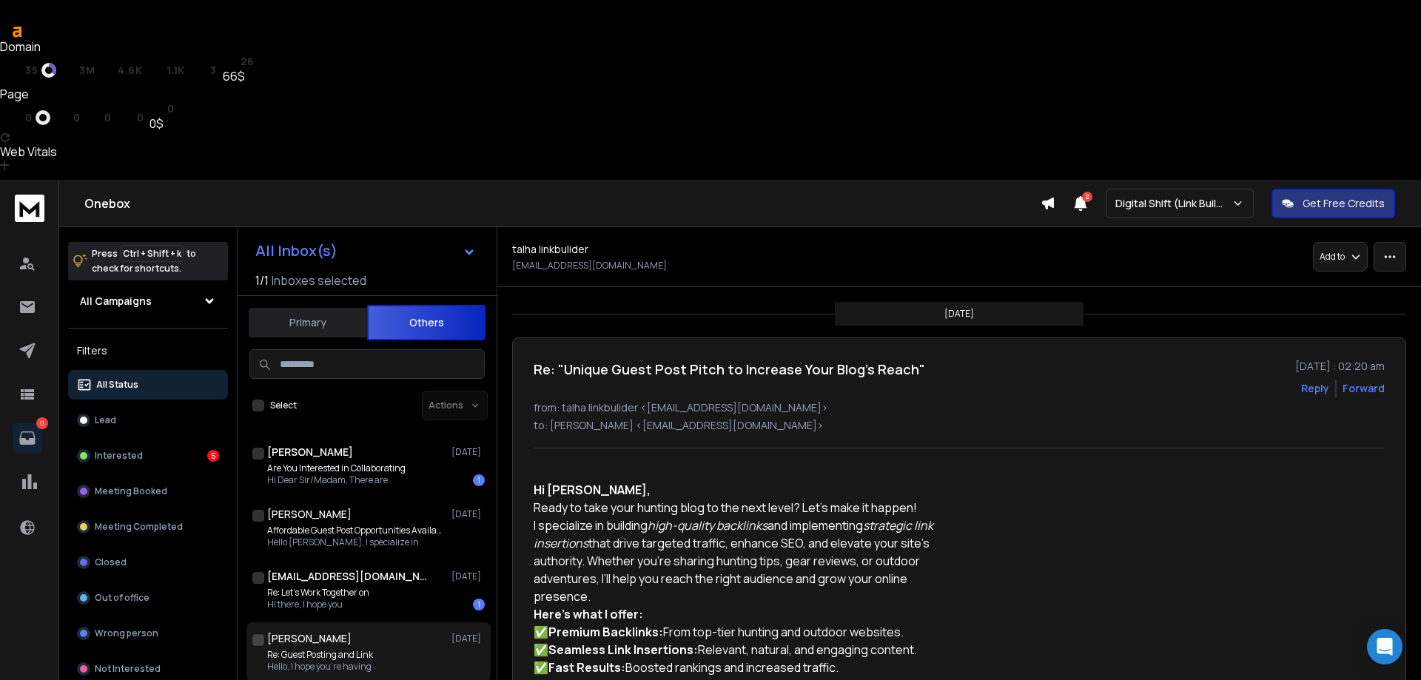
click at [358, 649] on p "Re: Guest Posting and Link" at bounding box center [320, 655] width 106 height 12
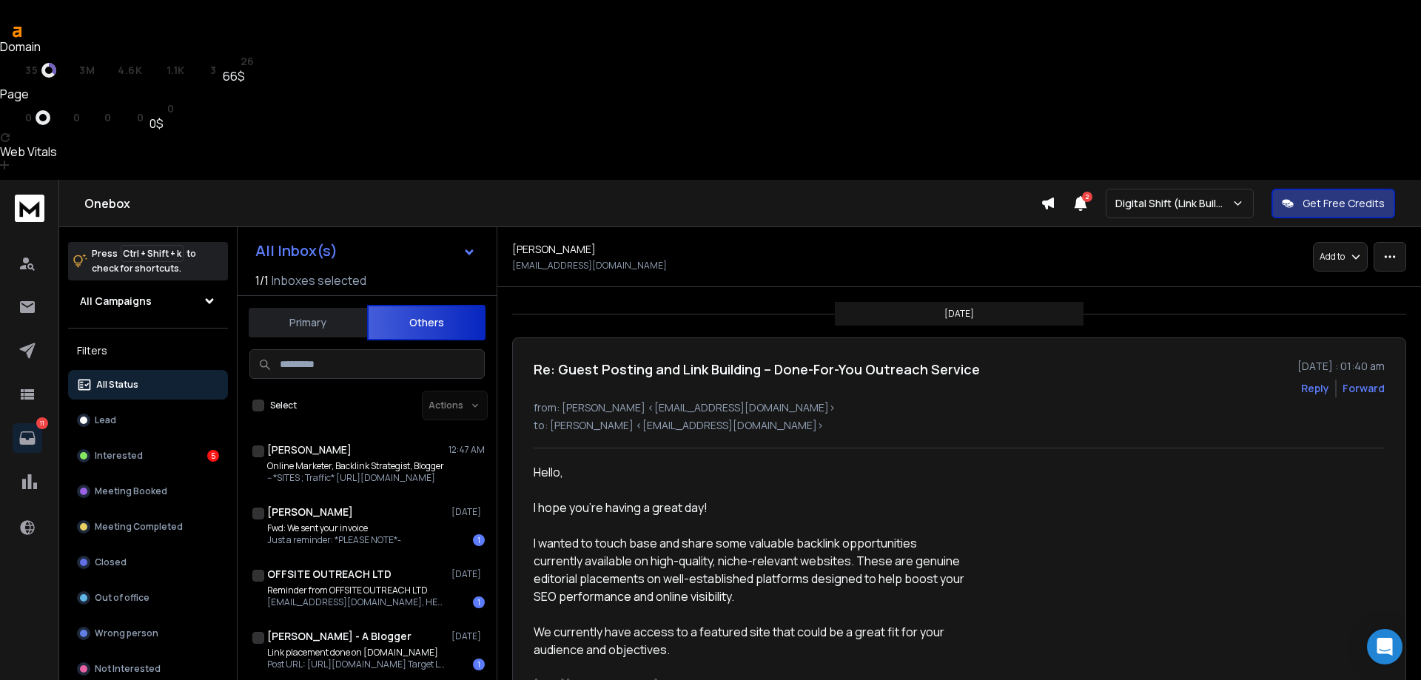
scroll to position [0, 0]
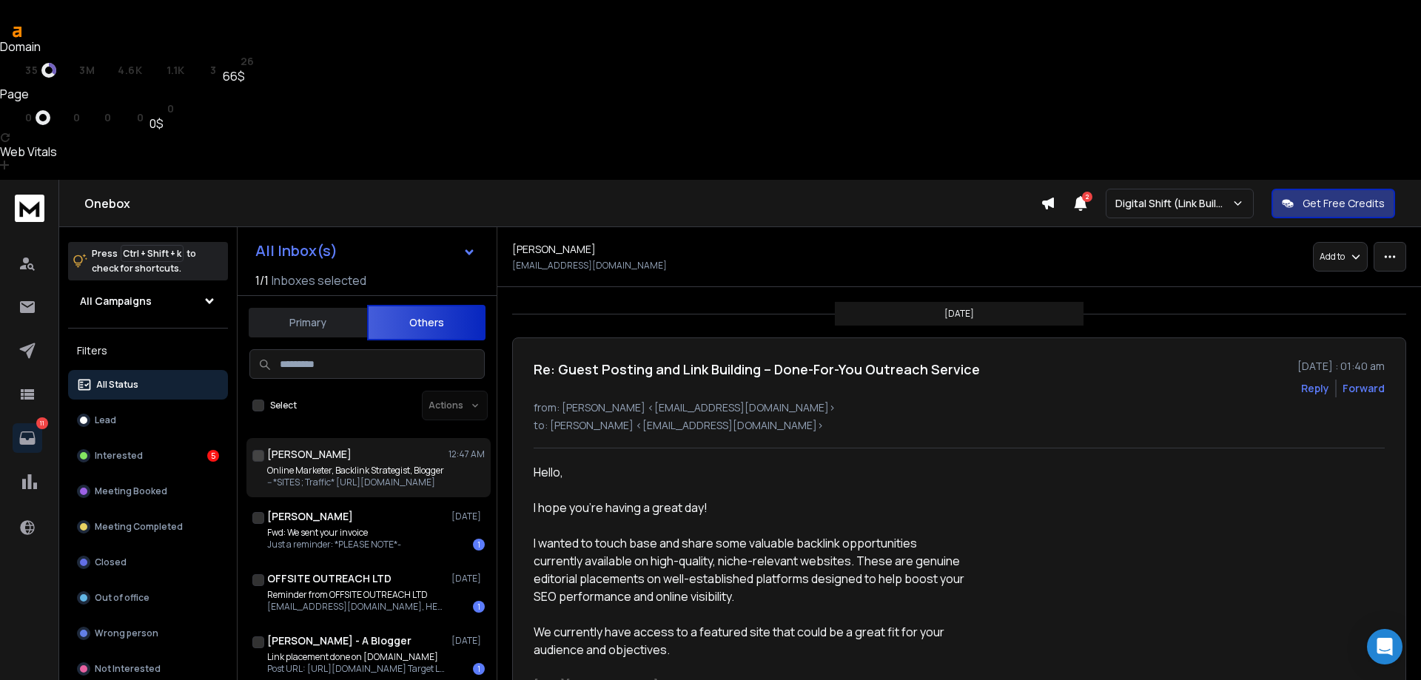
click at [398, 465] on p "Online Marketer, Backlink Strategist, Blogger" at bounding box center [355, 471] width 177 height 12
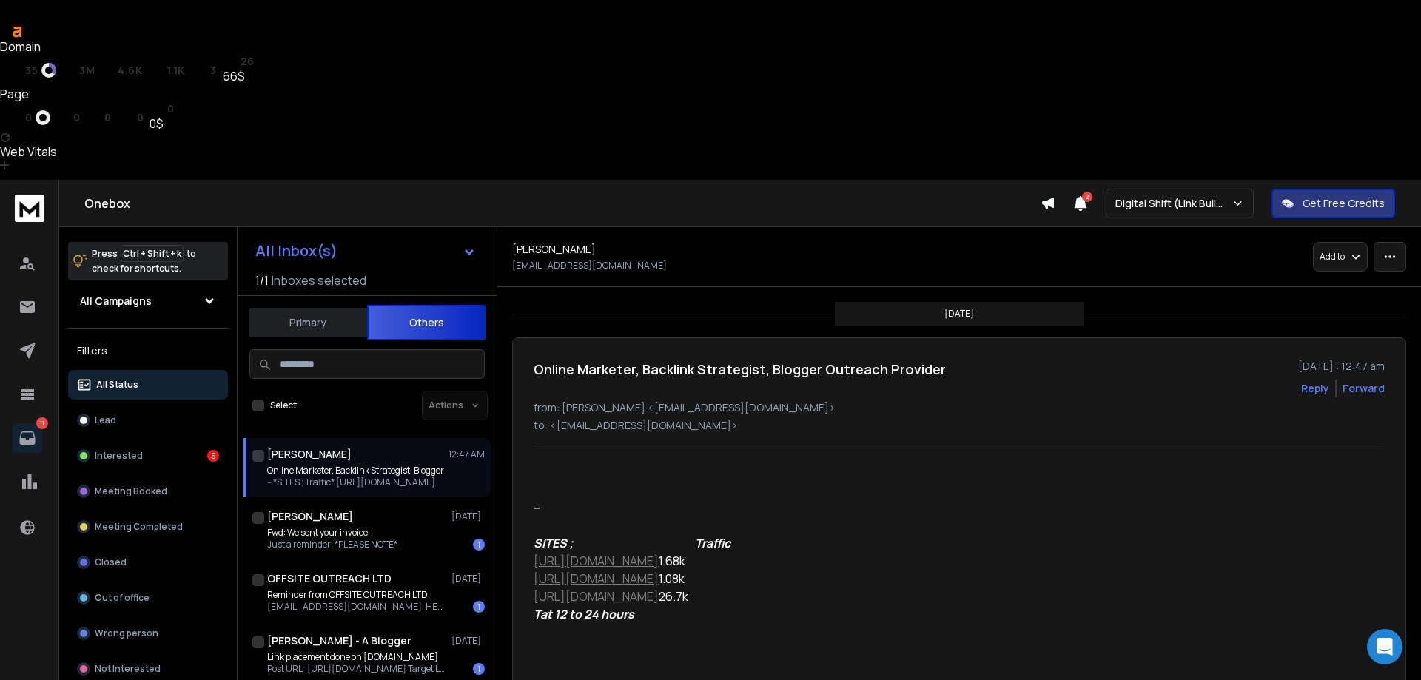
click at [910, 242] on div "[PERSON_NAME] [PERSON_NAME][EMAIL_ADDRESS][DOMAIN_NAME]" at bounding box center [733, 257] width 442 height 30
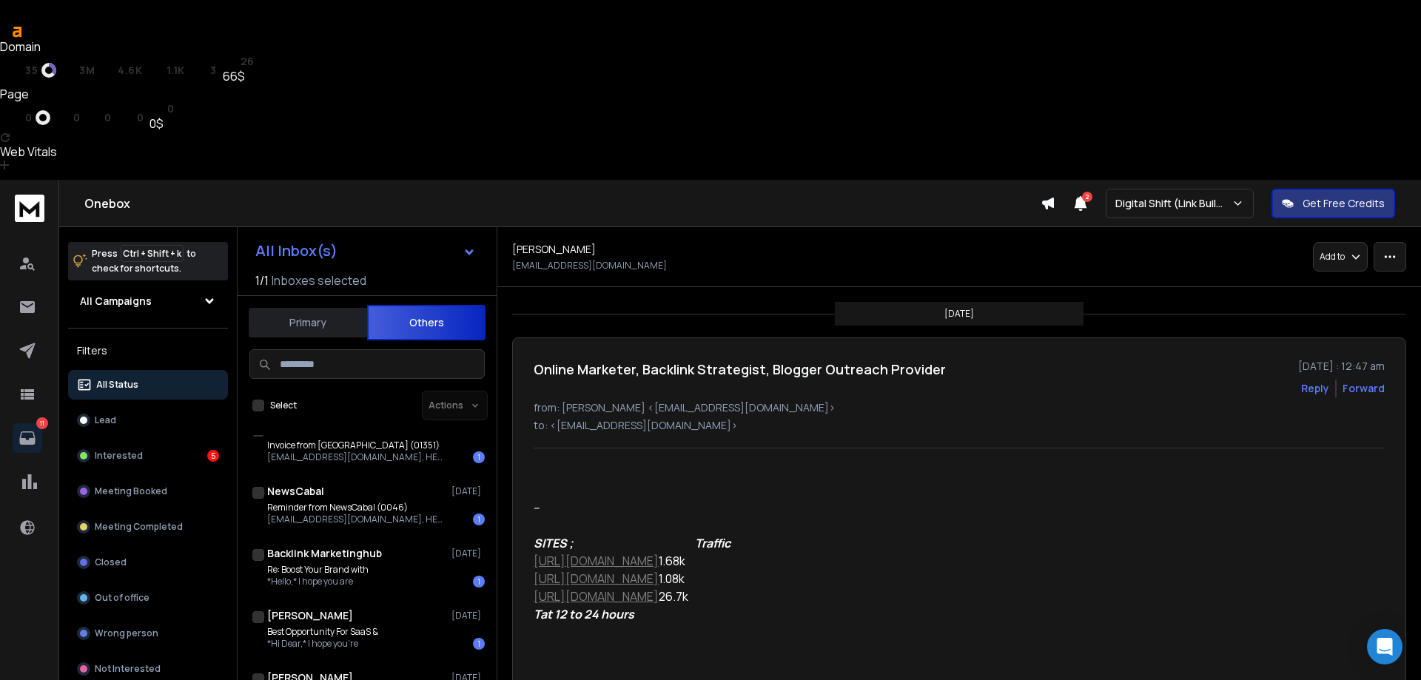
scroll to position [374, 0]
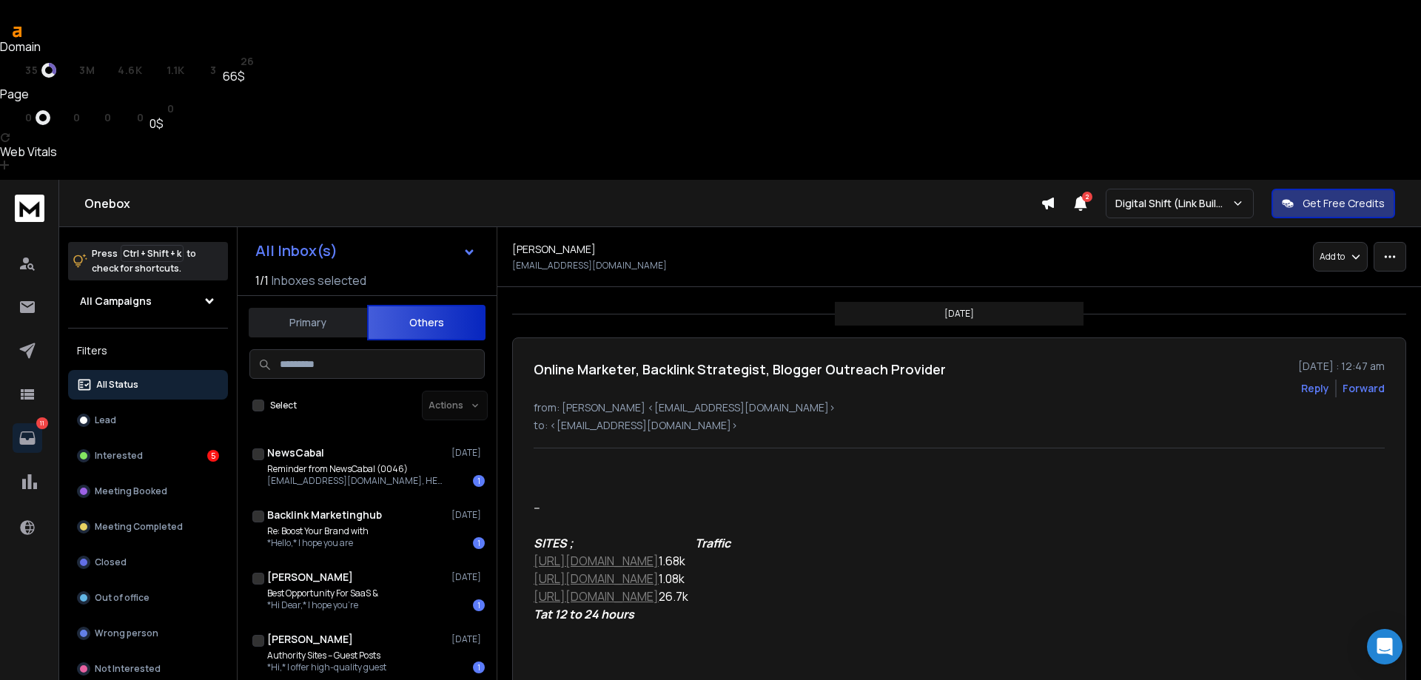
click at [36, 495] on div "11 H" at bounding box center [29, 520] width 59 height 680
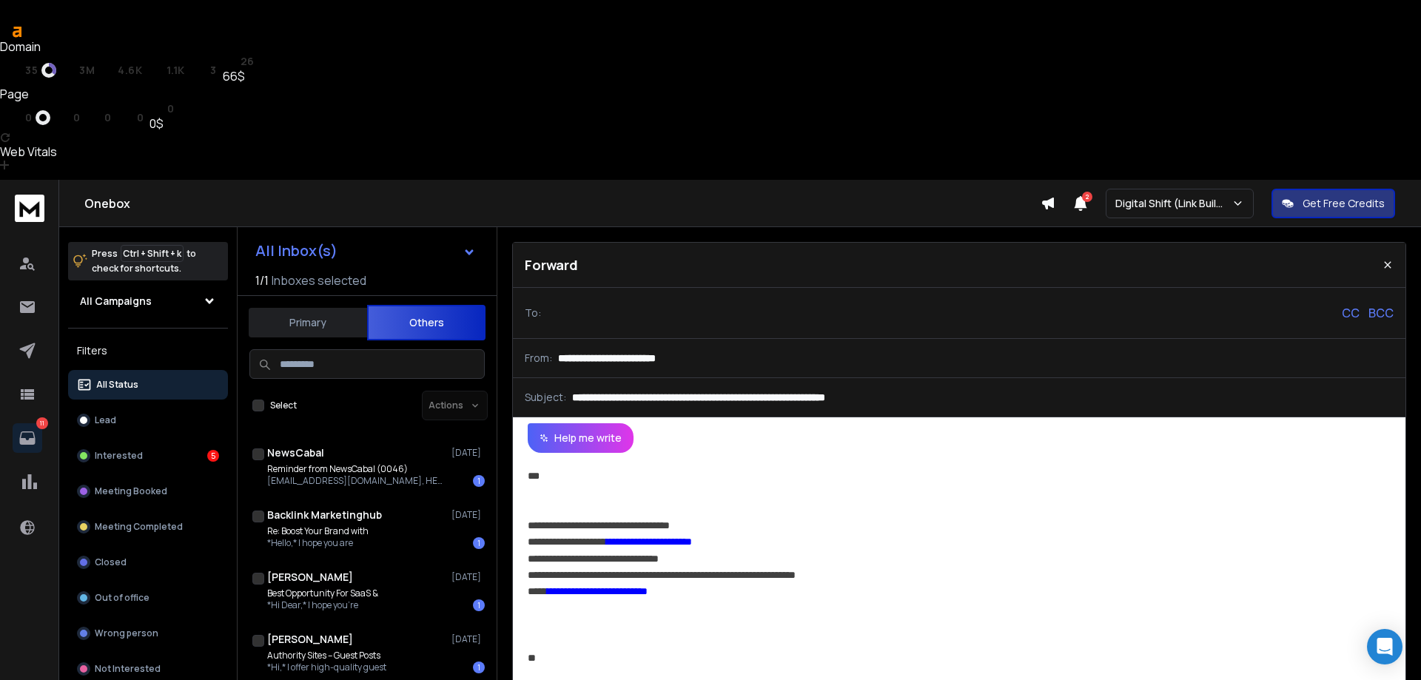
click at [1385, 261] on icon at bounding box center [1387, 264] width 7 height 7
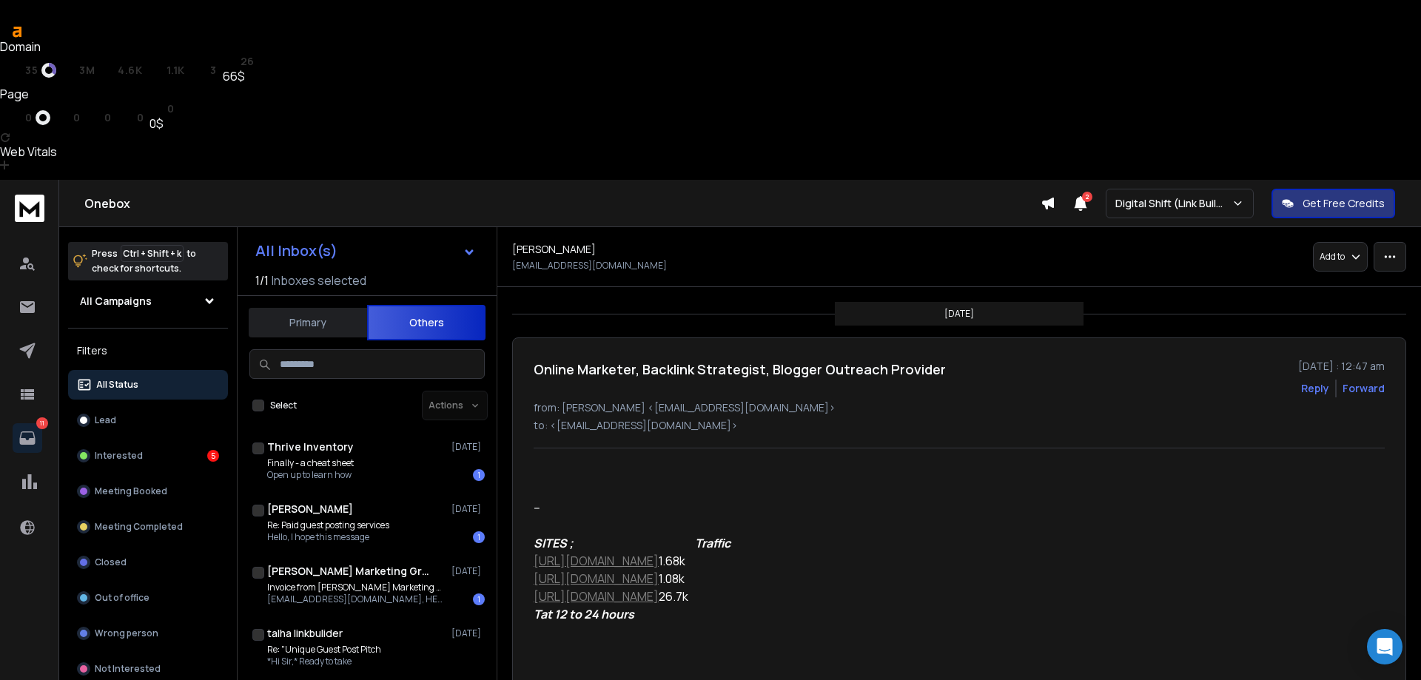
scroll to position [701, 0]
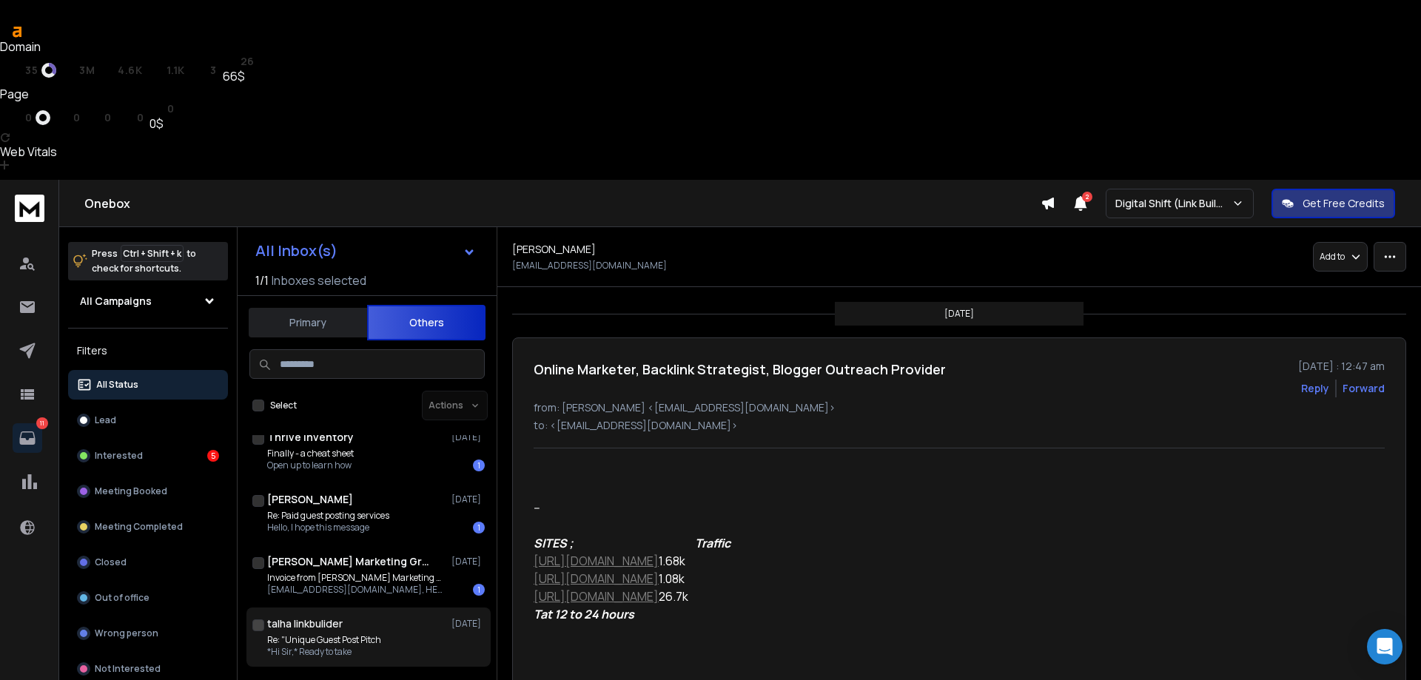
click at [376, 616] on div "talha linkbulider [DATE]" at bounding box center [376, 623] width 218 height 15
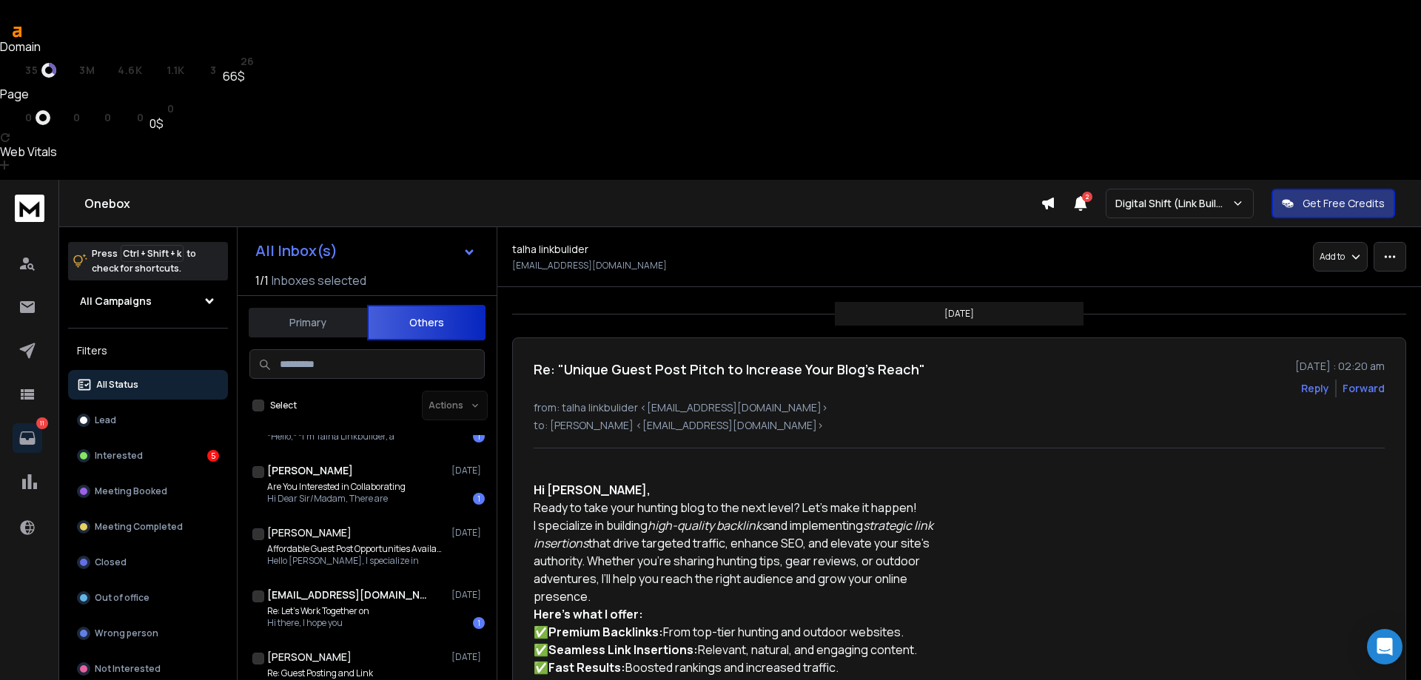
scroll to position [1184, 0]
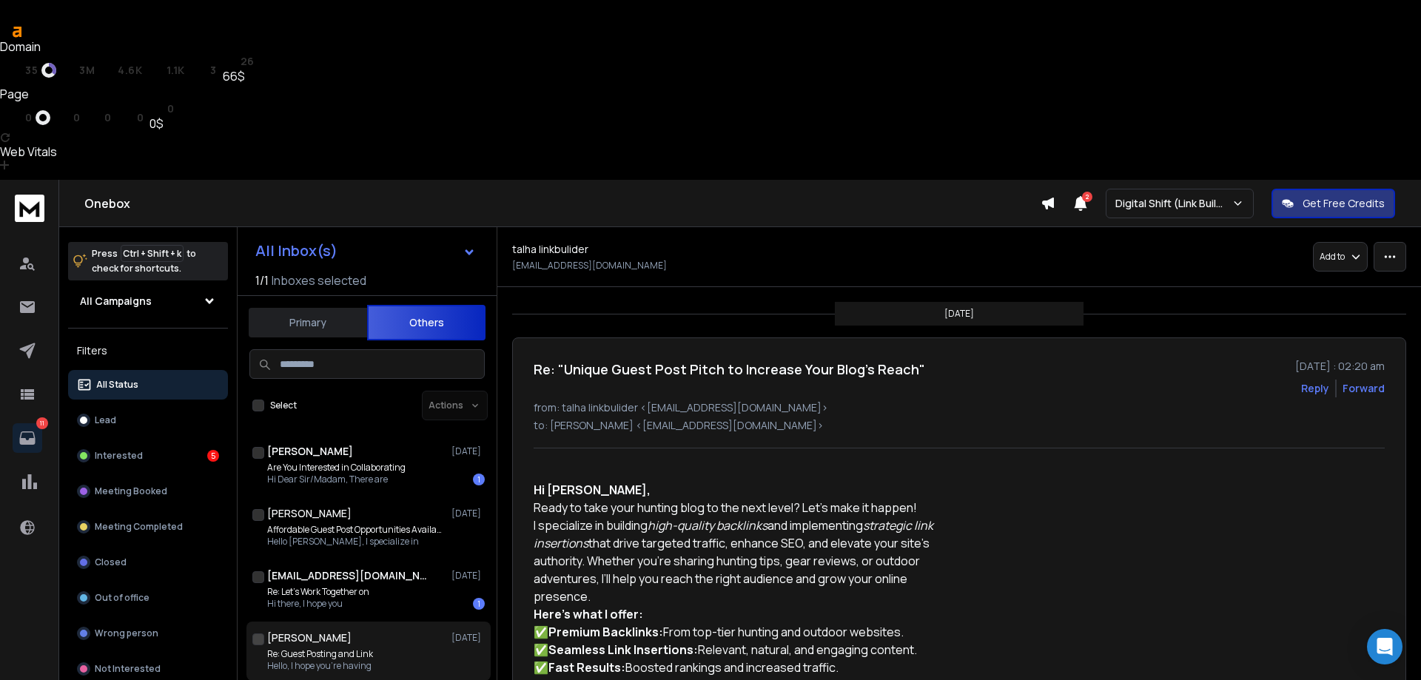
click at [358, 648] on p "Re: Guest Posting and Link" at bounding box center [320, 654] width 106 height 12
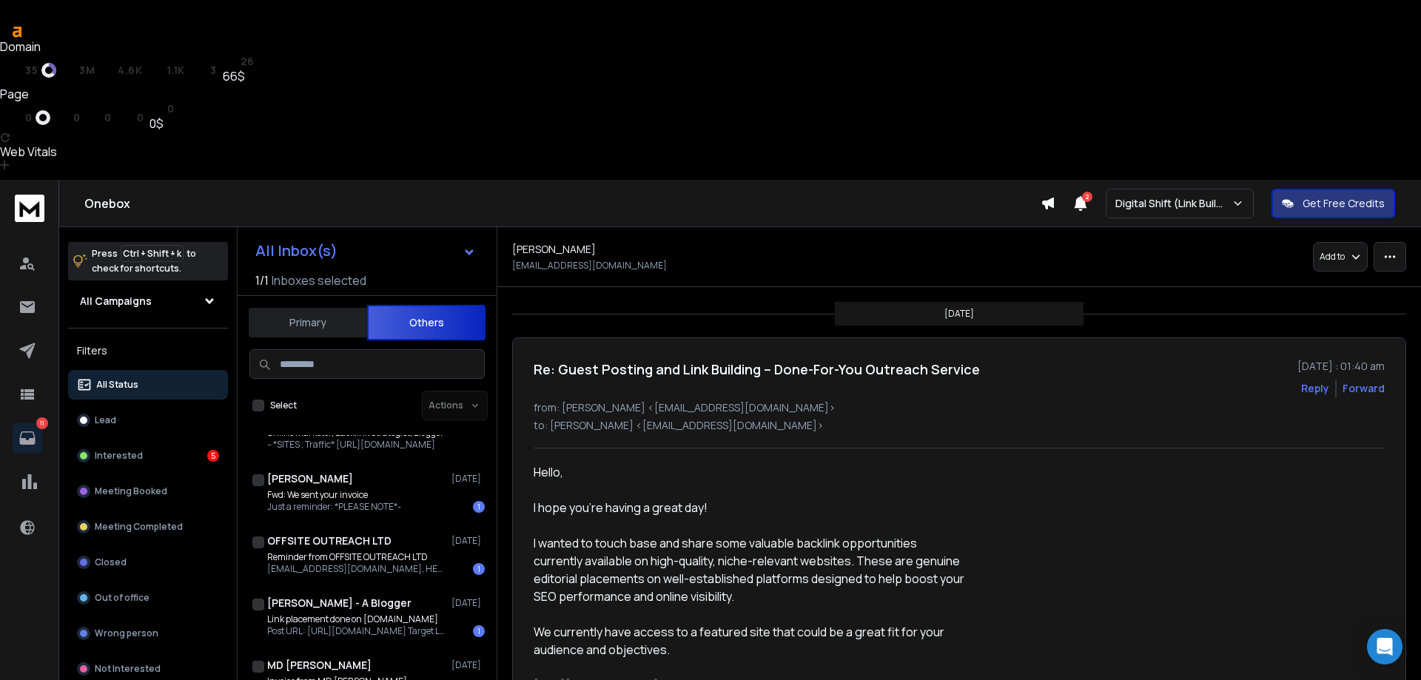
scroll to position [0, 0]
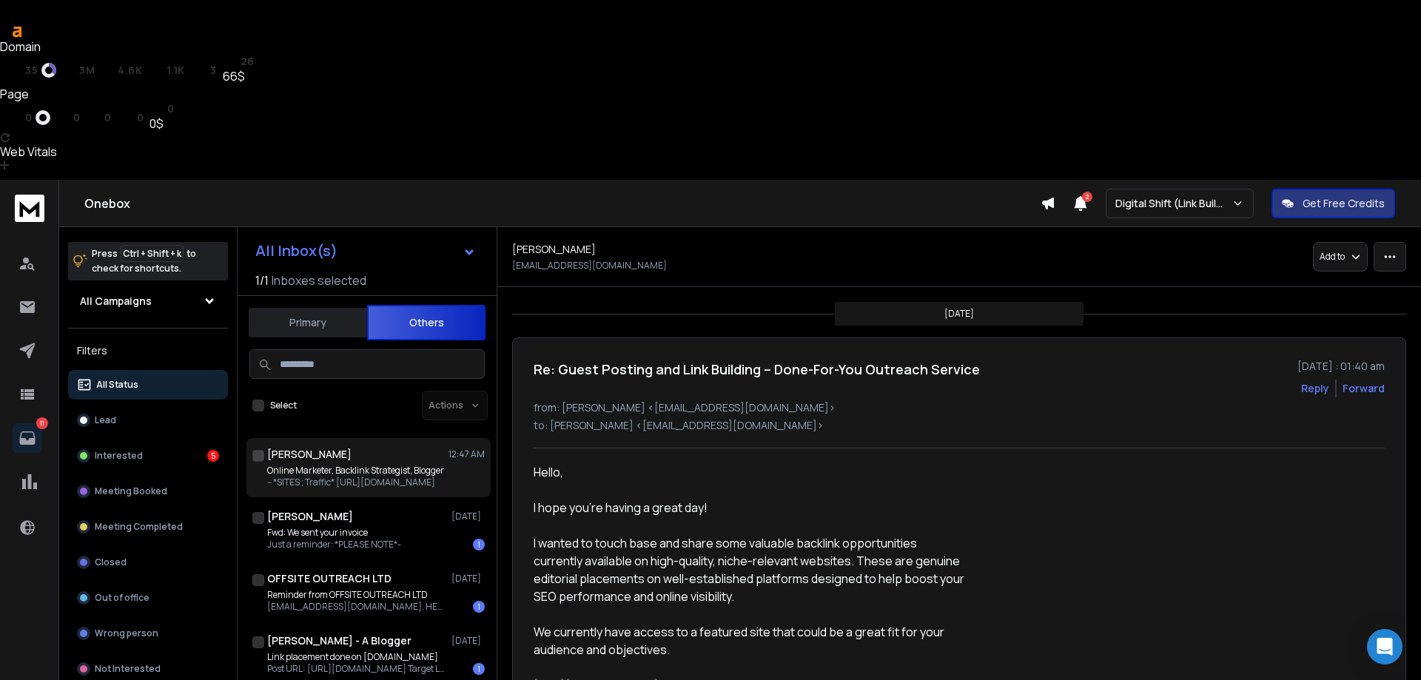
click at [398, 465] on p "Online Marketer, Backlink Strategist, Blogger" at bounding box center [355, 471] width 177 height 12
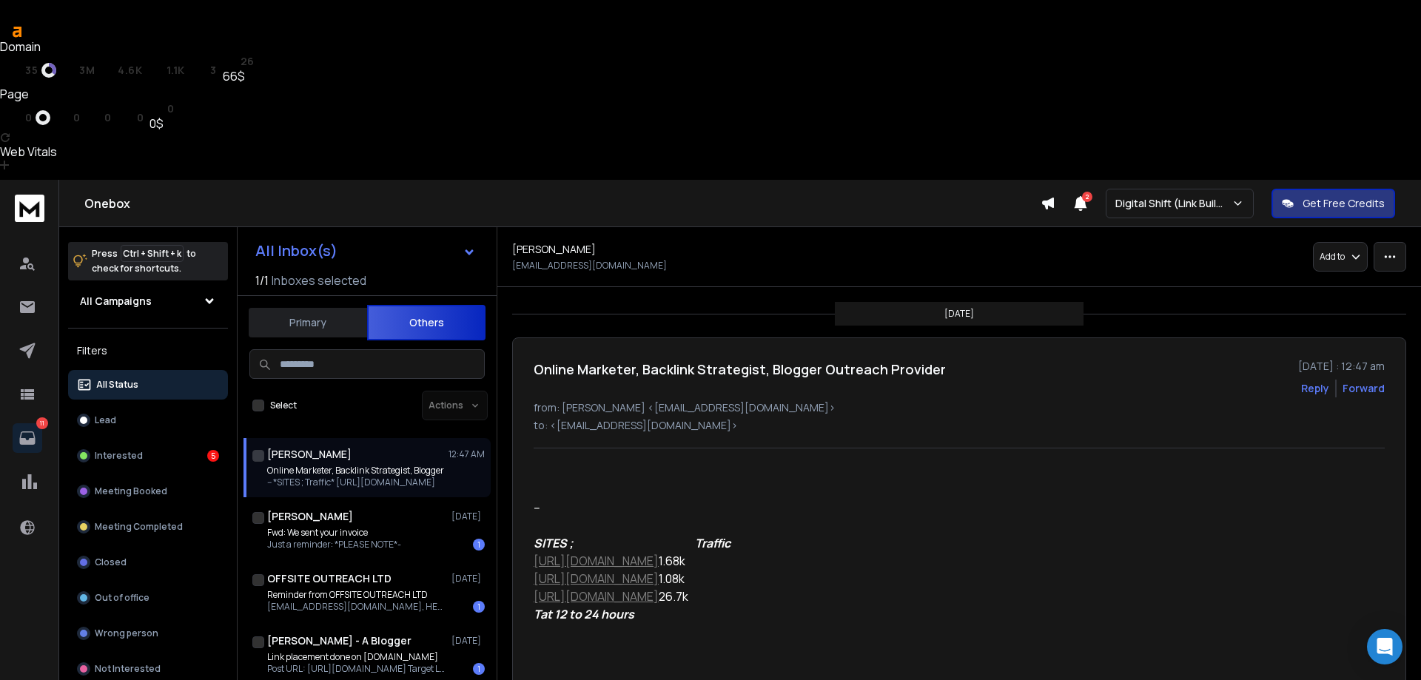
click at [910, 242] on div "[PERSON_NAME] [PERSON_NAME][EMAIL_ADDRESS][DOMAIN_NAME]" at bounding box center [733, 257] width 442 height 30
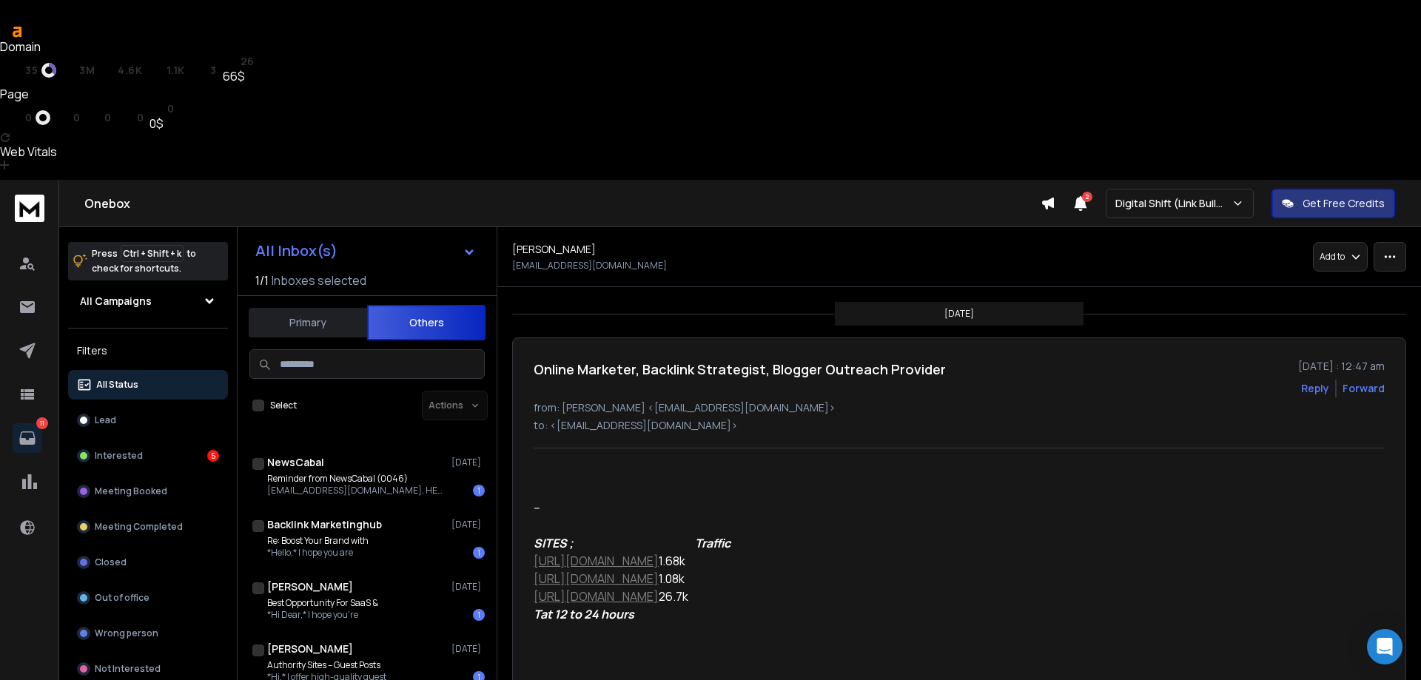
scroll to position [374, 0]
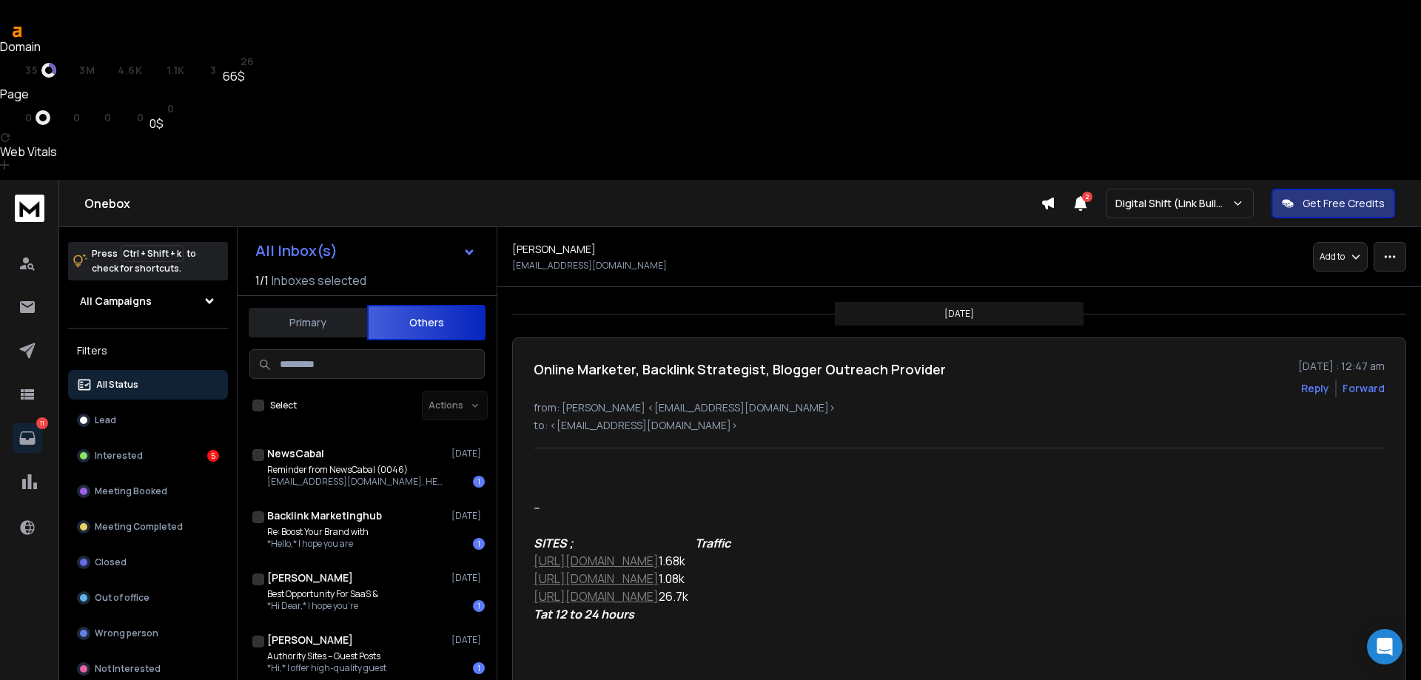
click at [36, 495] on div "11 H" at bounding box center [29, 520] width 59 height 680
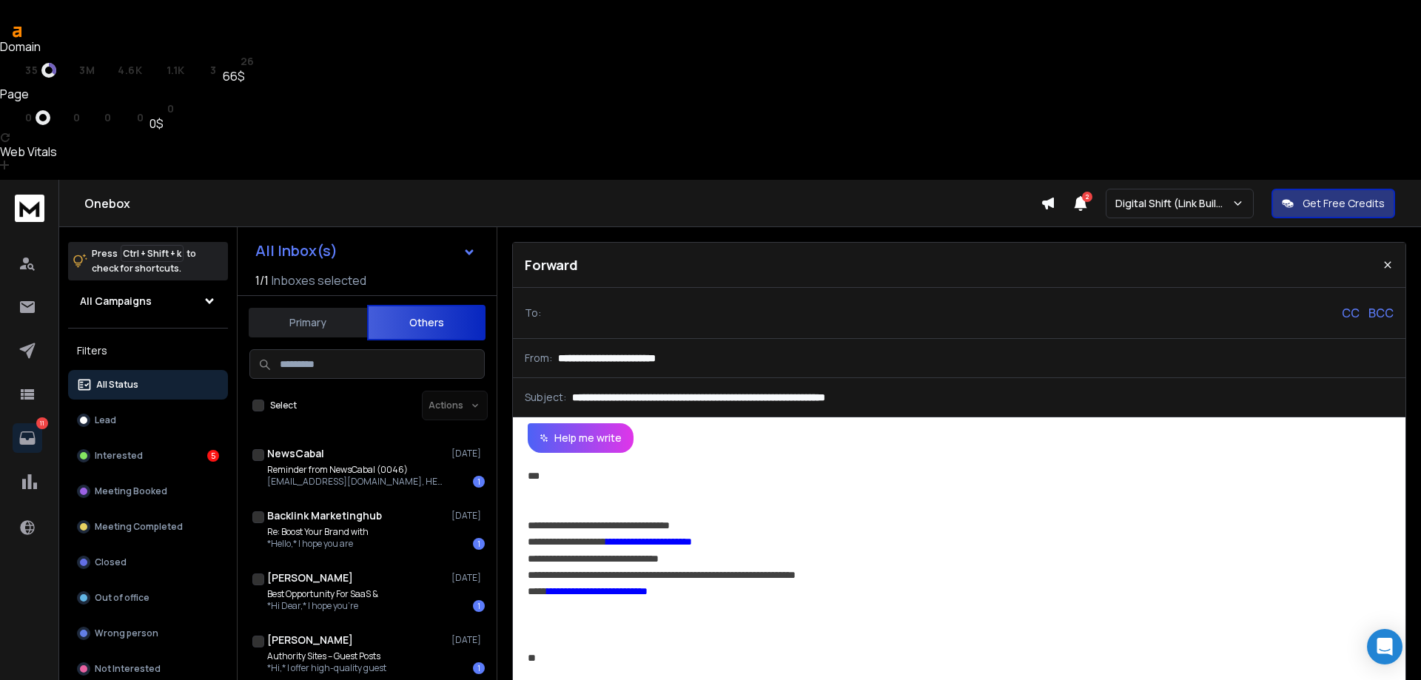
click at [1385, 261] on icon at bounding box center [1387, 264] width 7 height 7
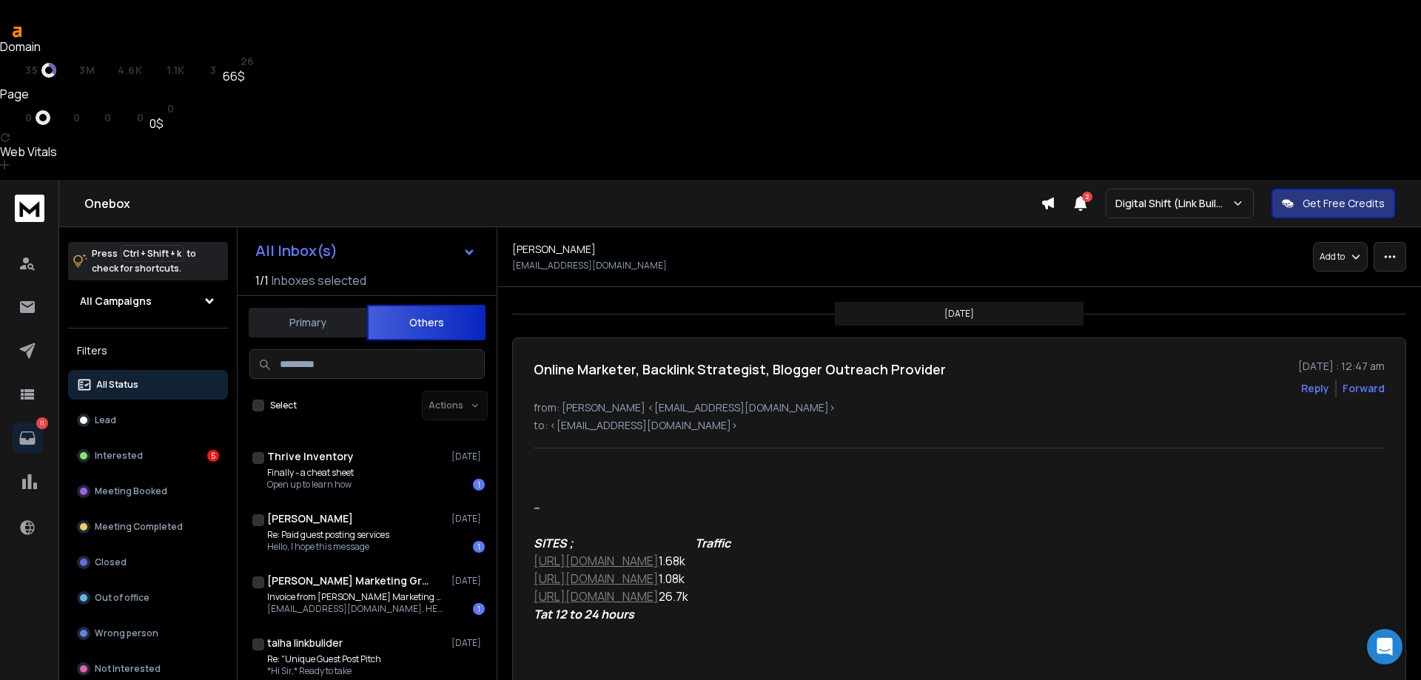
scroll to position [696, 0]
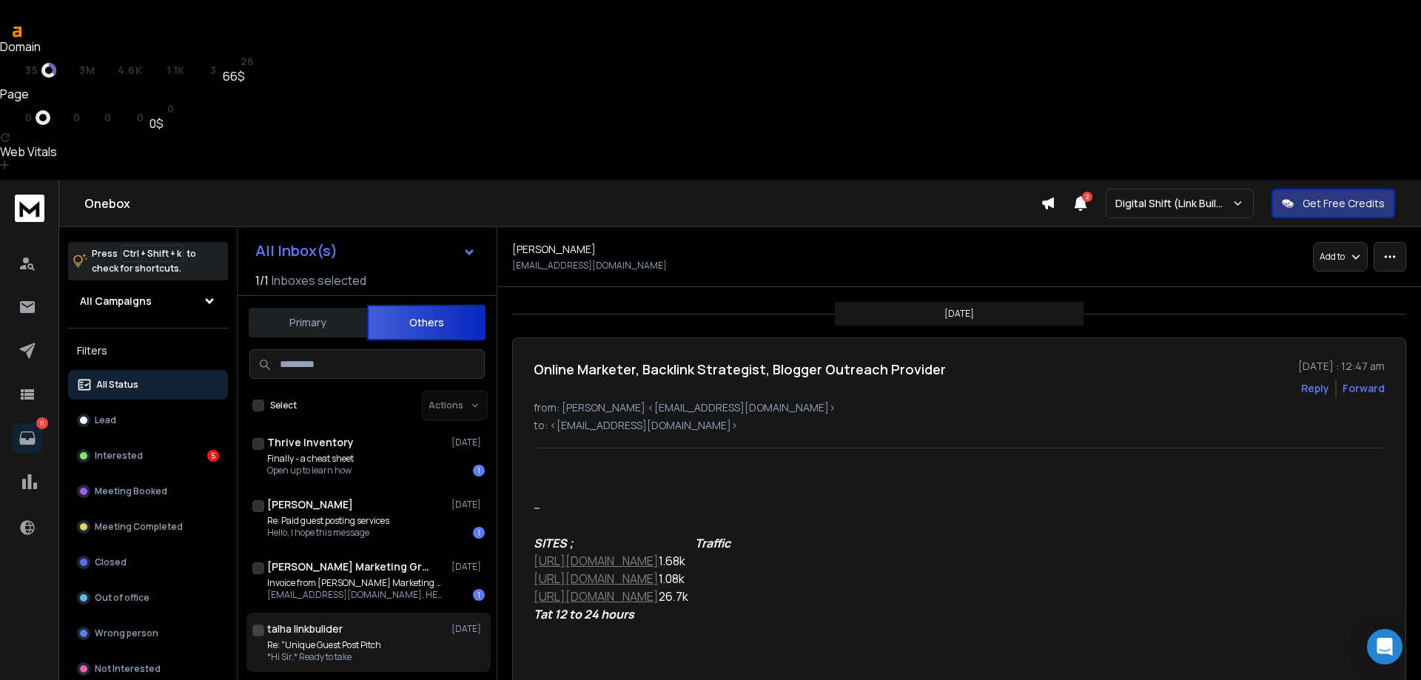
click at [376, 622] on div "talha linkbulider [DATE]" at bounding box center [376, 629] width 218 height 15
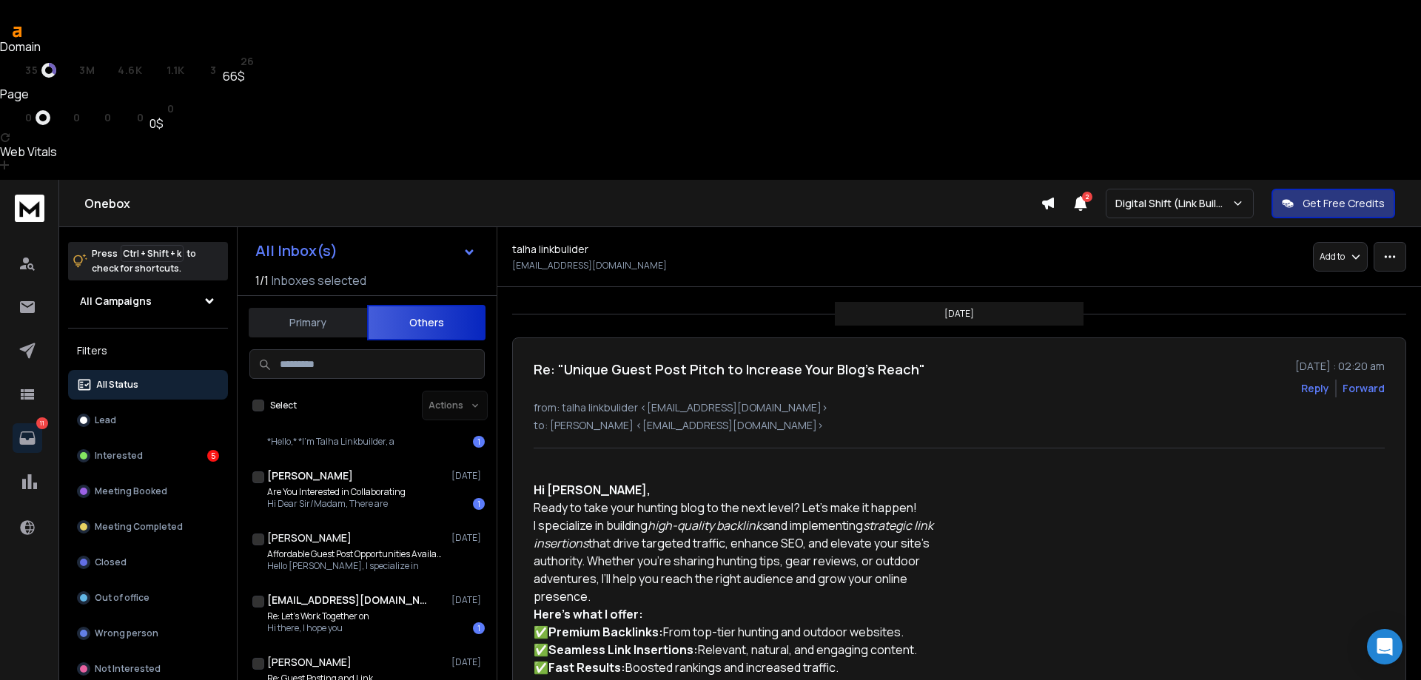
scroll to position [1174, 0]
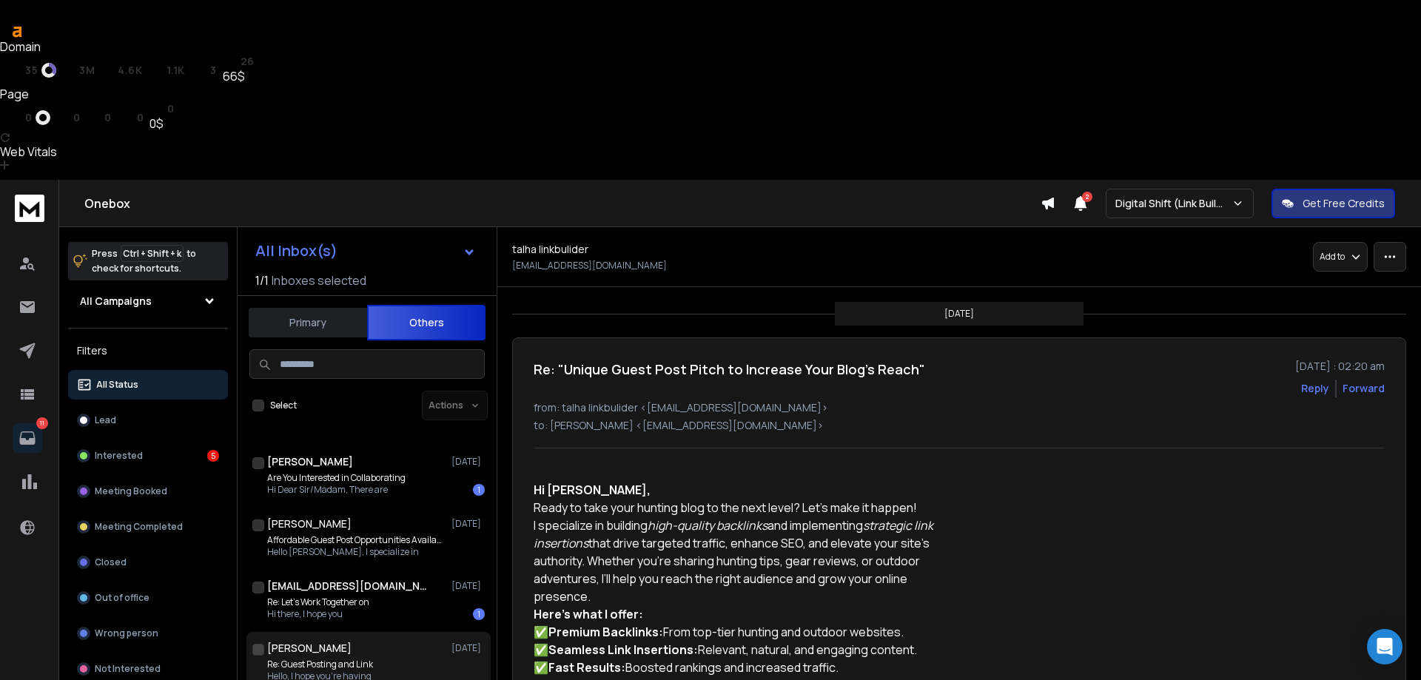
click at [358, 641] on div "[PERSON_NAME] [DATE] Re: Guest Posting and Link Hello, I hope you're having" at bounding box center [376, 661] width 218 height 41
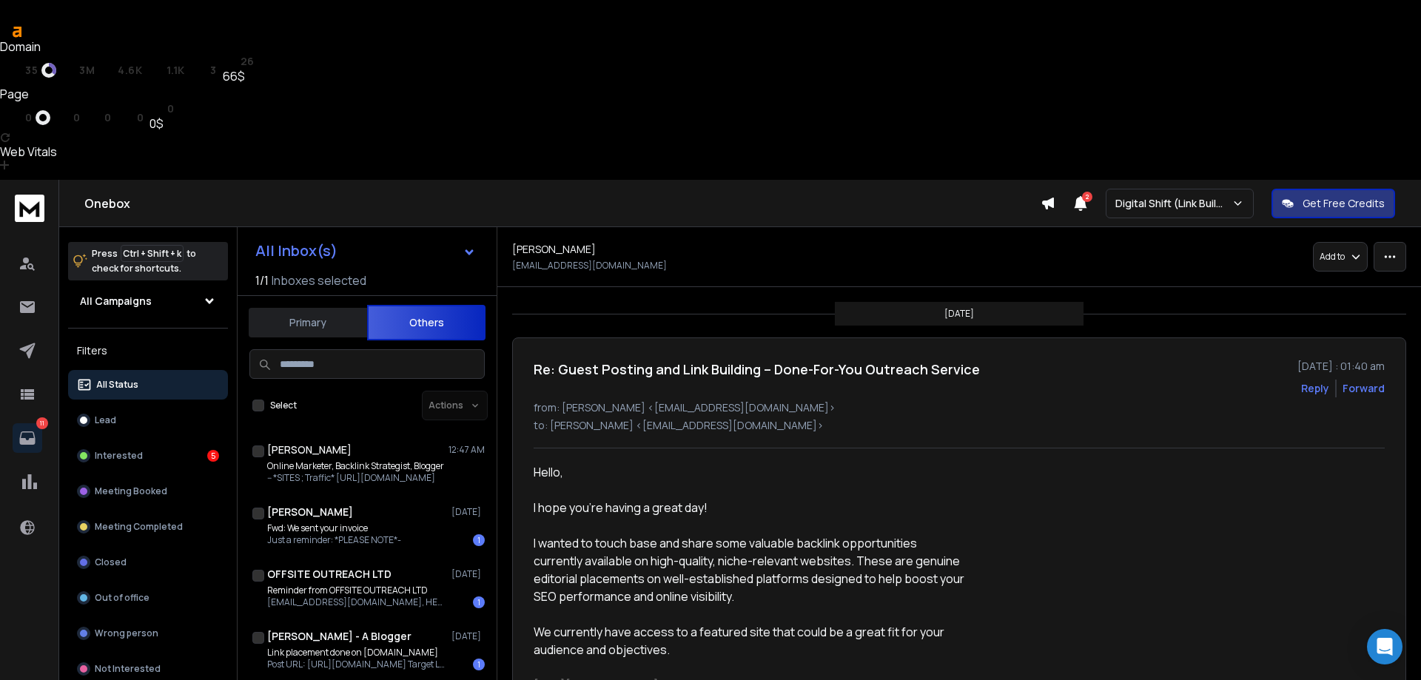
scroll to position [0, 0]
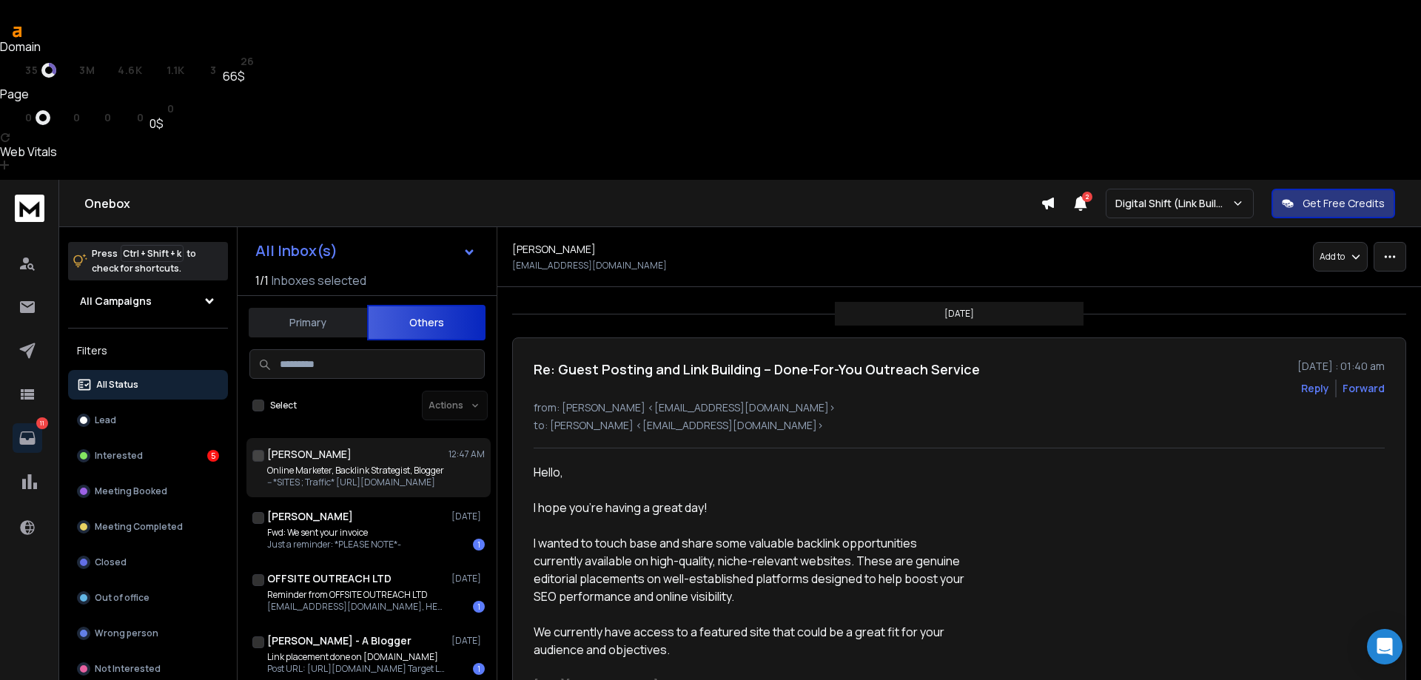
click at [398, 465] on p "Online Marketer, Backlink Strategist, Blogger" at bounding box center [355, 471] width 177 height 12
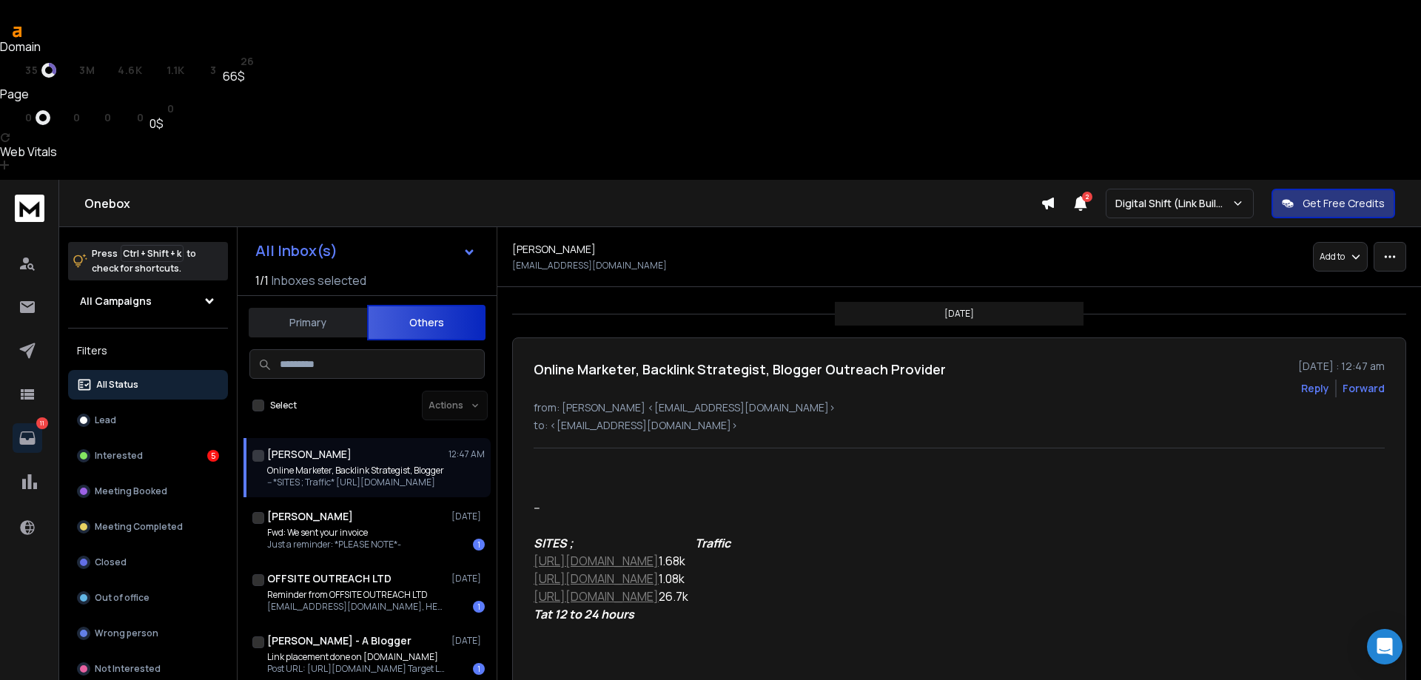
click at [910, 242] on div "[PERSON_NAME] [PERSON_NAME][EMAIL_ADDRESS][DOMAIN_NAME]" at bounding box center [733, 257] width 442 height 30
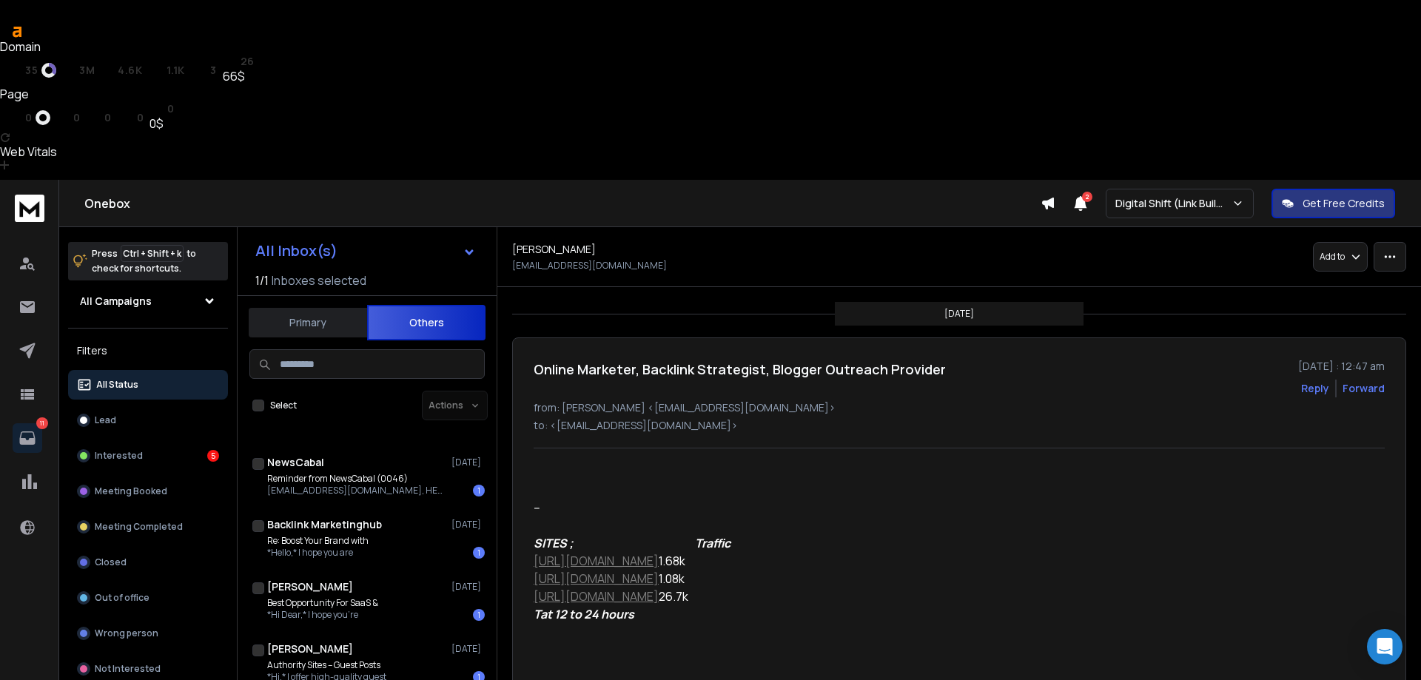
scroll to position [374, 0]
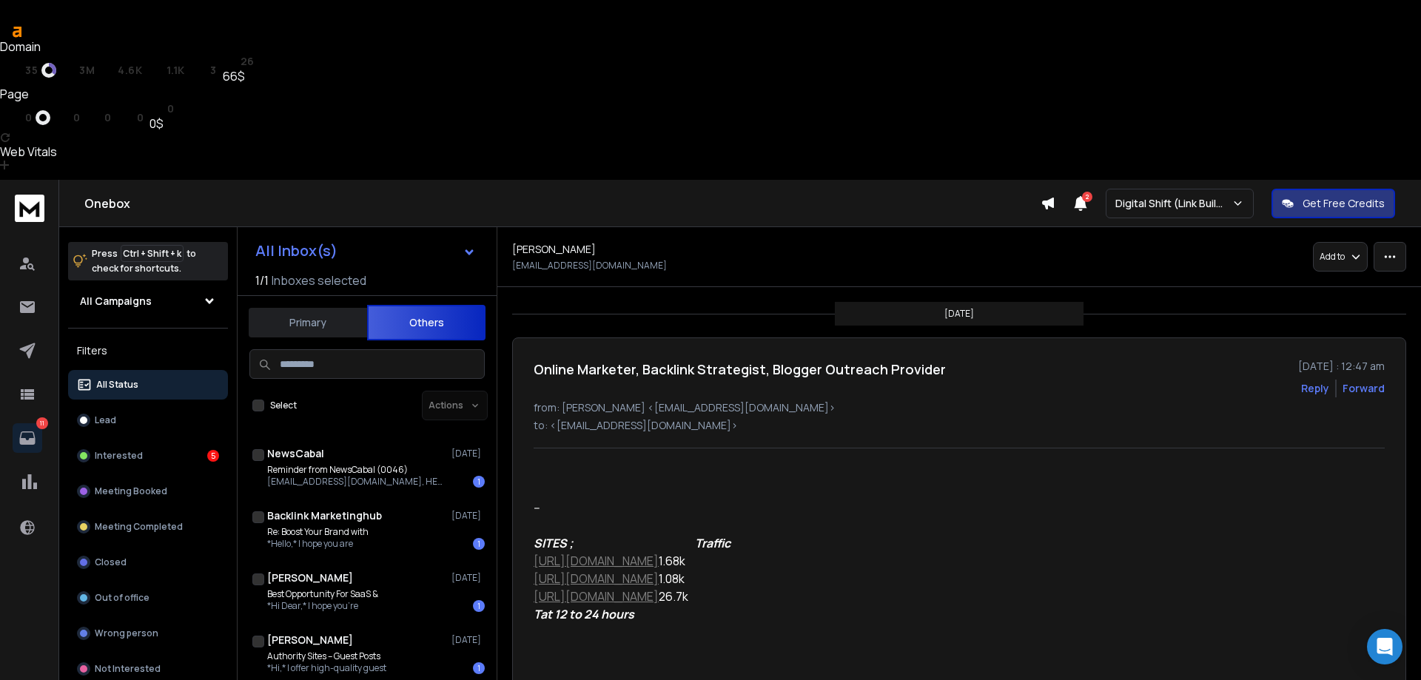
click at [36, 495] on div "11 H" at bounding box center [29, 520] width 59 height 680
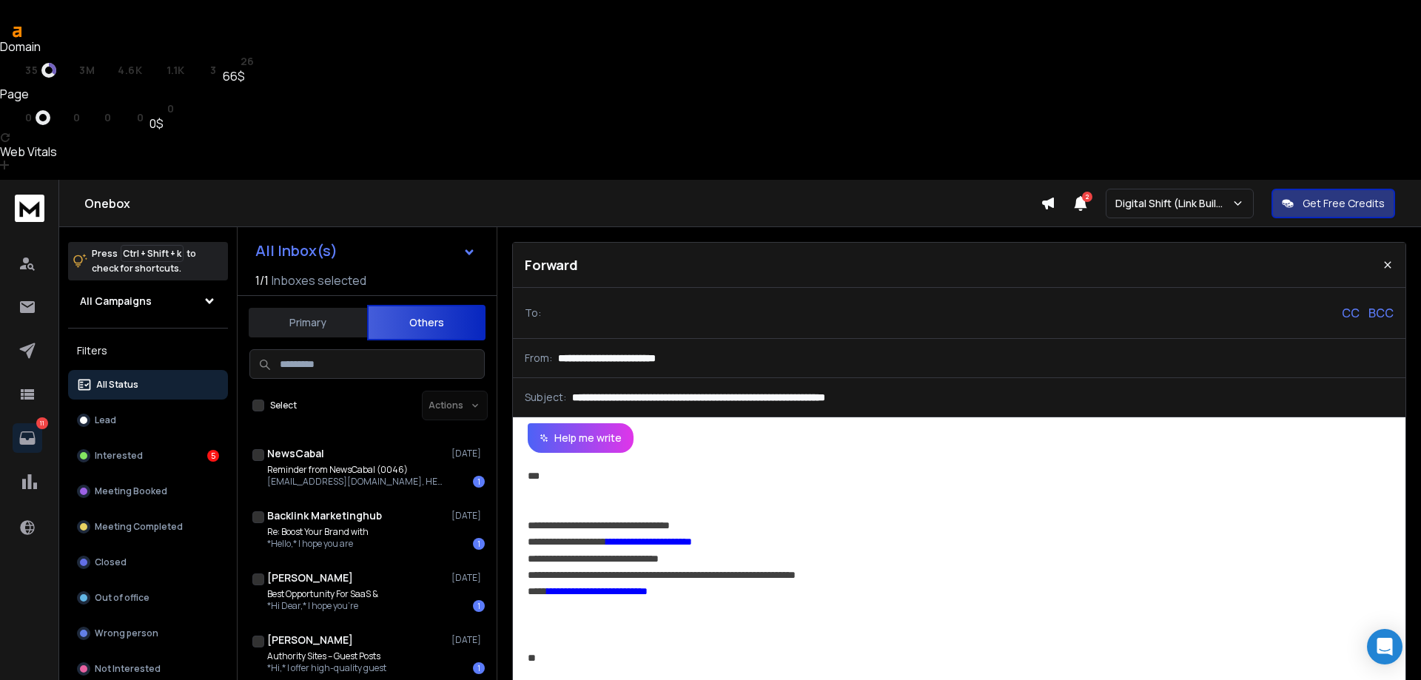
click at [1385, 261] on icon at bounding box center [1387, 264] width 7 height 7
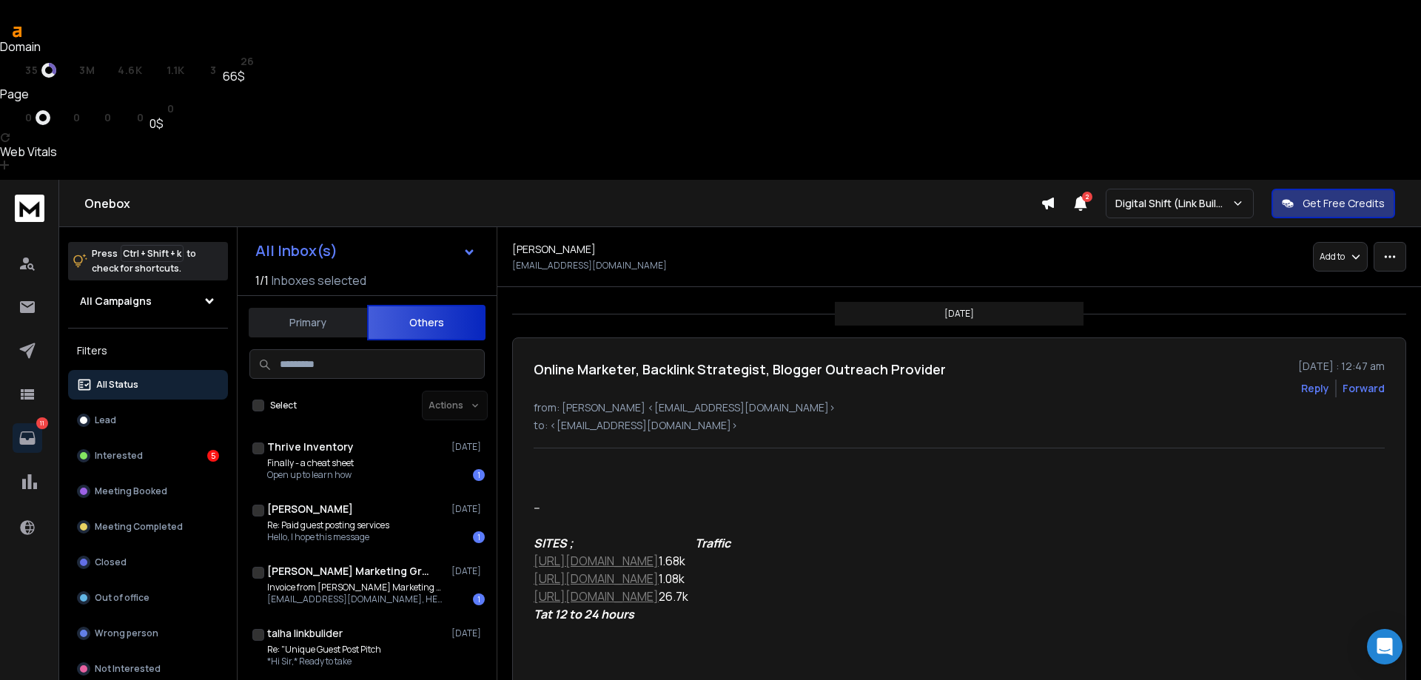
scroll to position [696, 0]
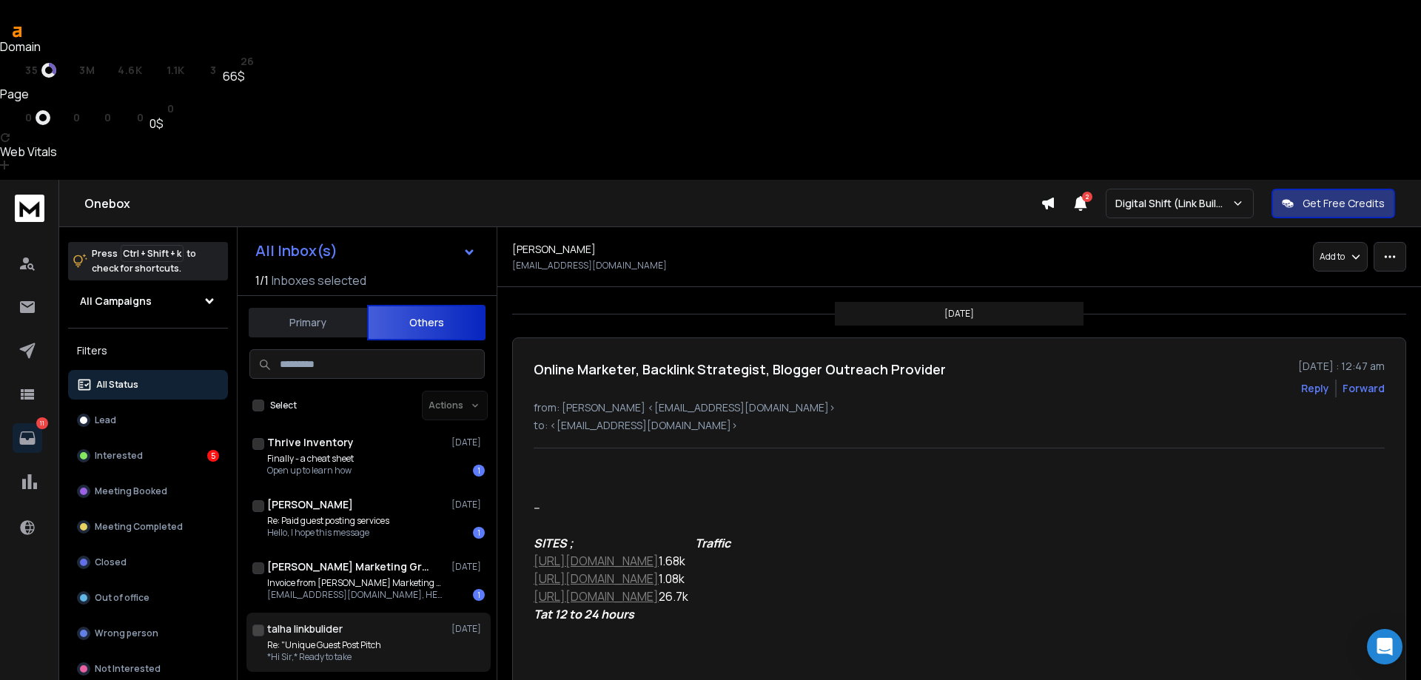
click at [376, 622] on div "talha linkbulider [DATE]" at bounding box center [376, 629] width 218 height 15
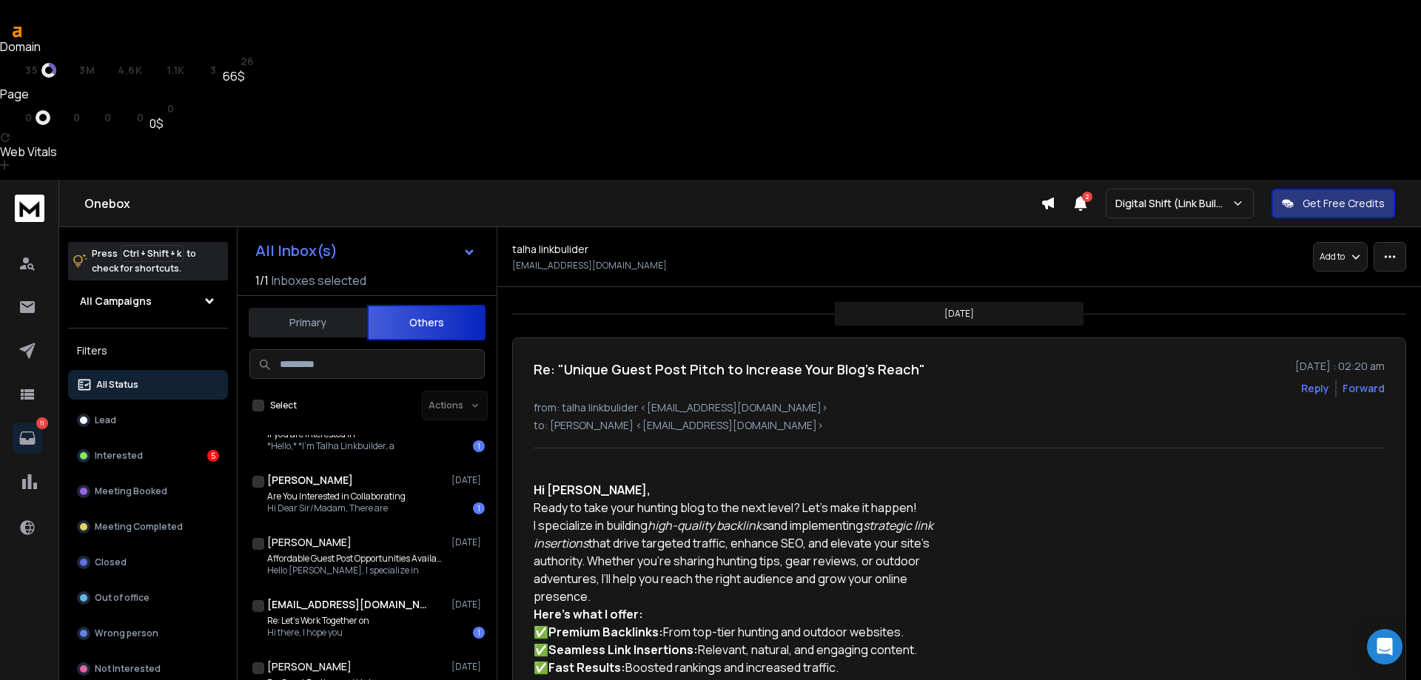
scroll to position [1174, 0]
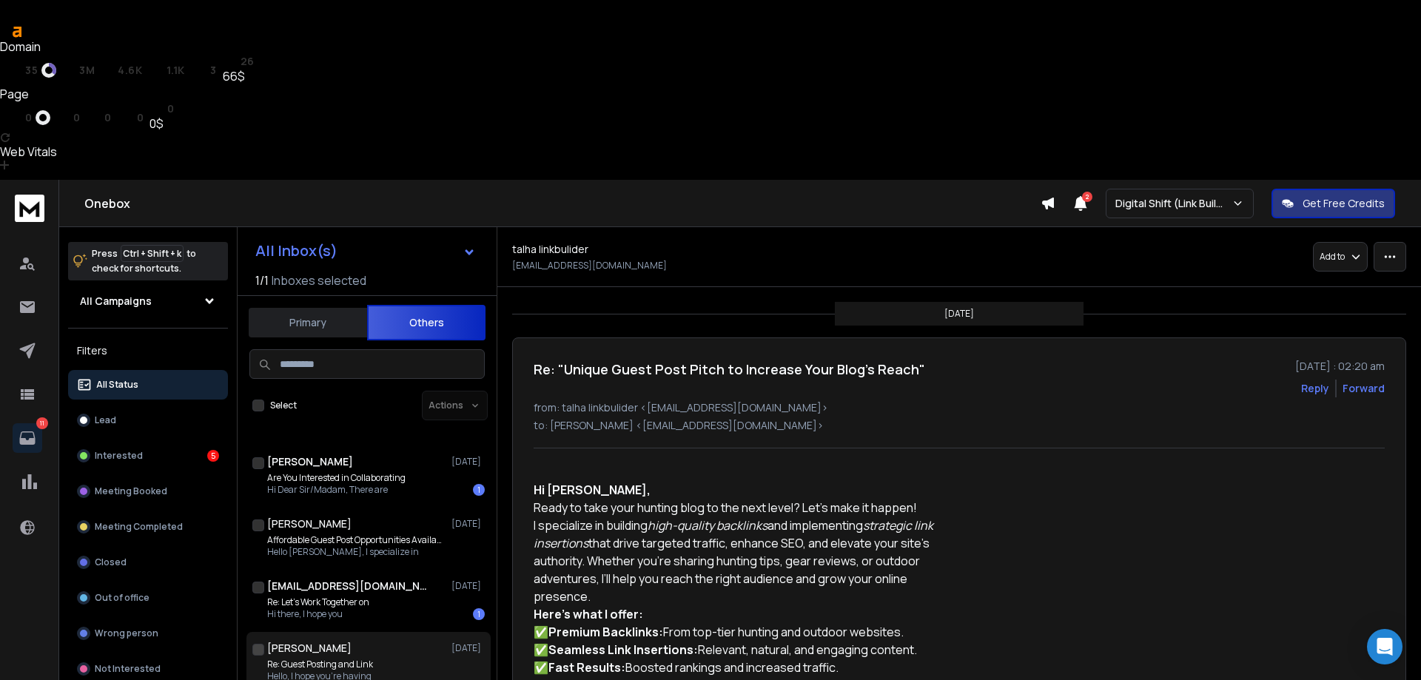
click at [358, 641] on div "[PERSON_NAME] [DATE] Re: Guest Posting and Link Hello, I hope you're having" at bounding box center [376, 661] width 218 height 41
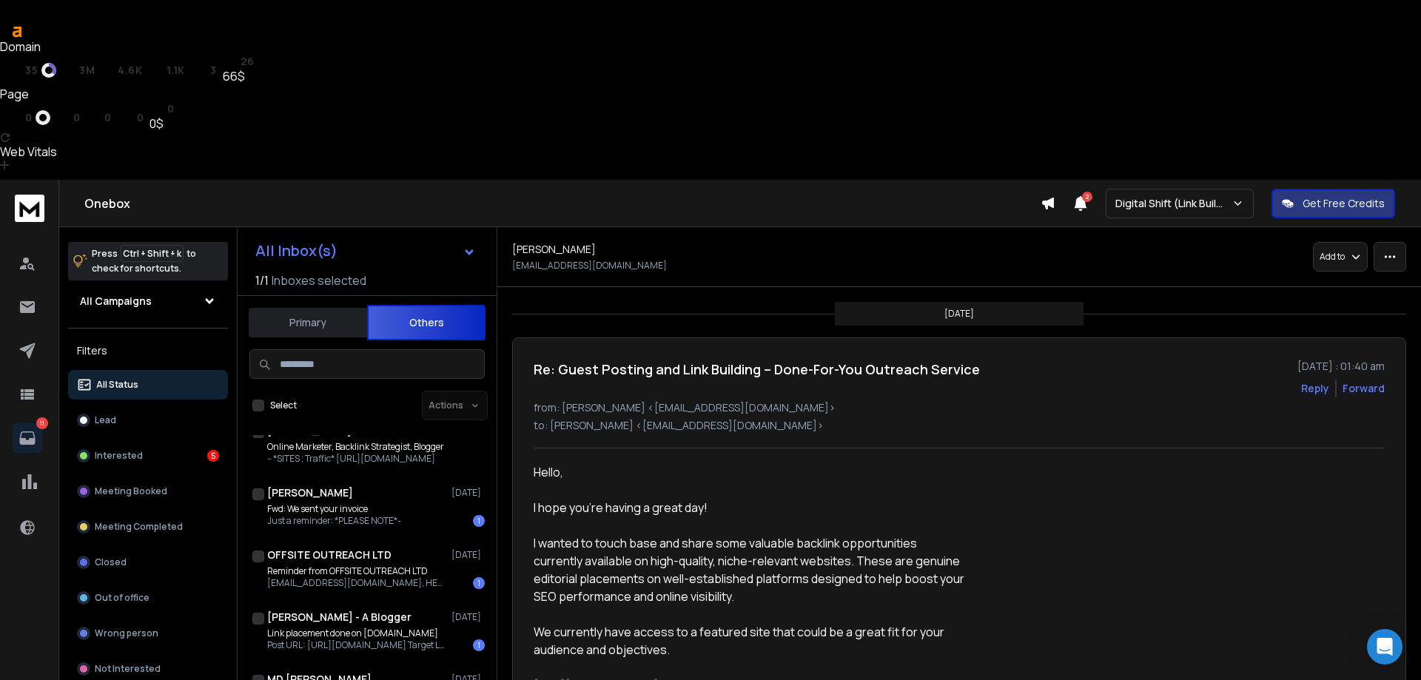
scroll to position [0, 0]
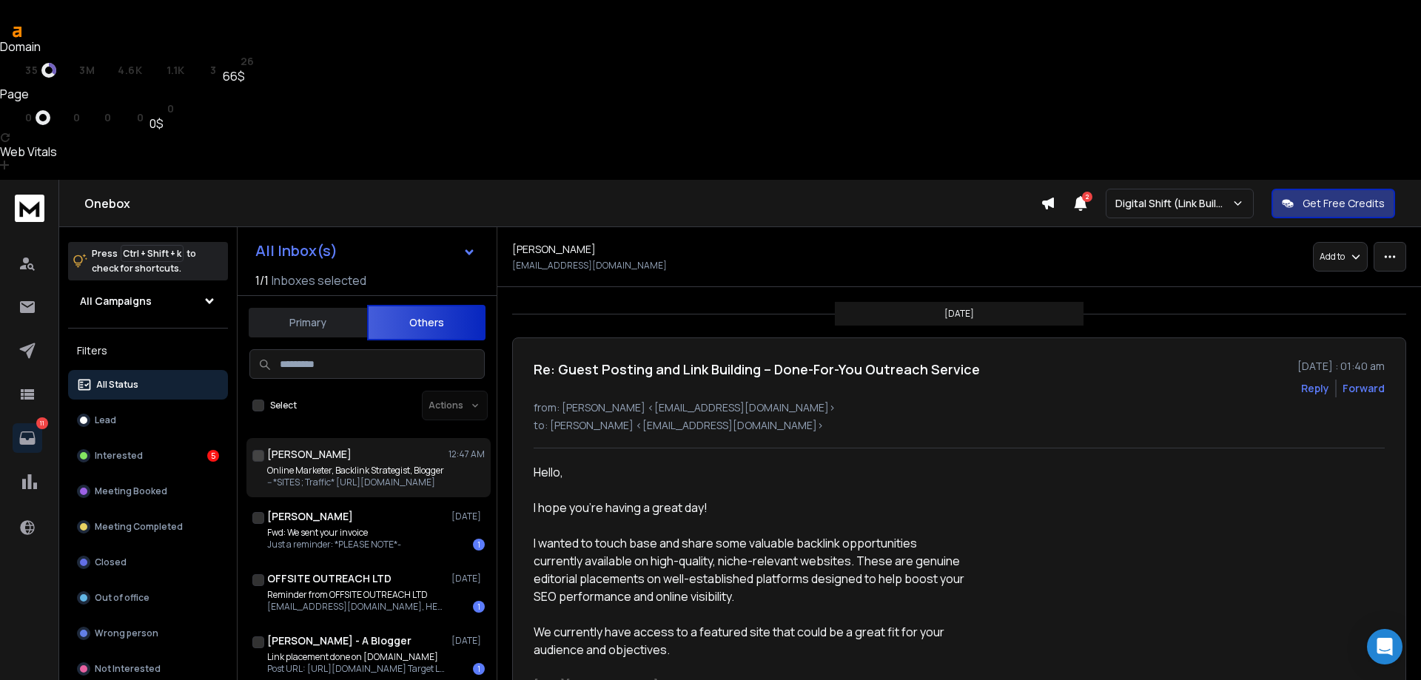
click at [398, 465] on p "Online Marketer, Backlink Strategist, Blogger" at bounding box center [355, 471] width 177 height 12
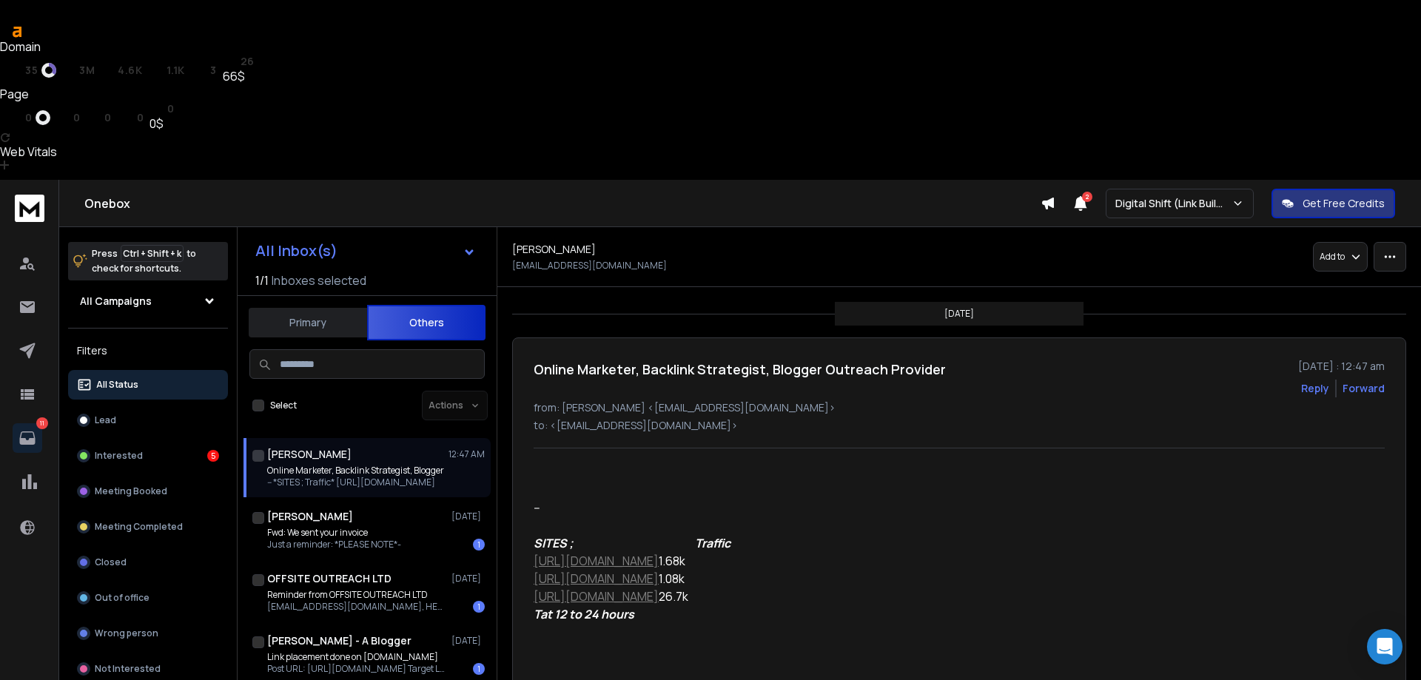
click at [910, 242] on div "[PERSON_NAME] [PERSON_NAME][EMAIL_ADDRESS][DOMAIN_NAME]" at bounding box center [733, 257] width 442 height 30
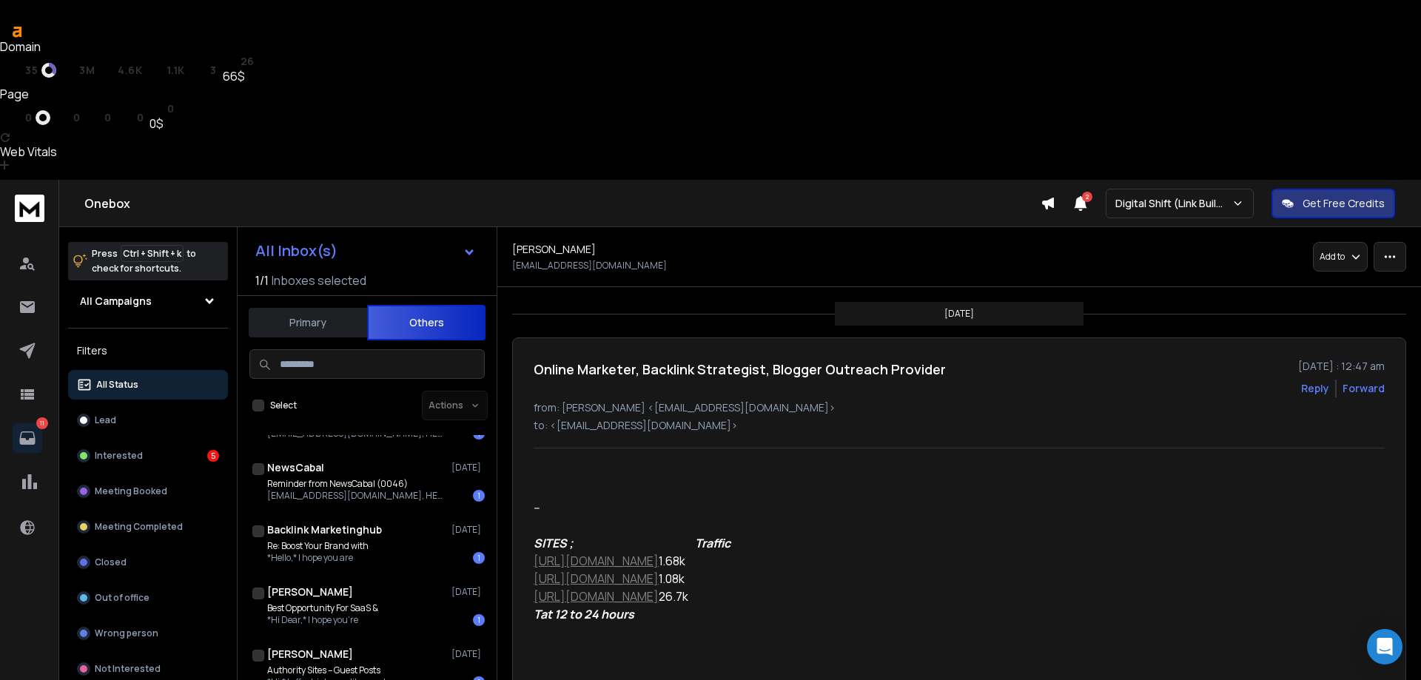
scroll to position [374, 0]
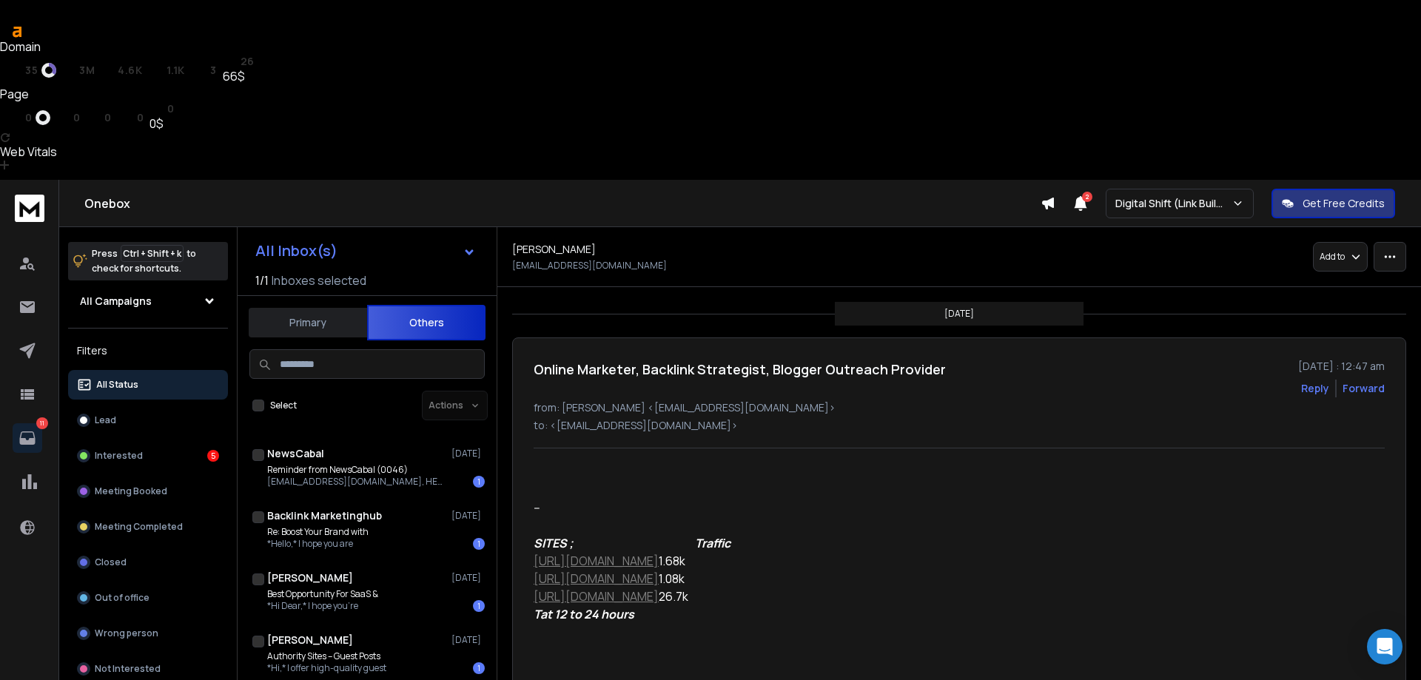
click at [36, 495] on div "11 H" at bounding box center [29, 520] width 59 height 680
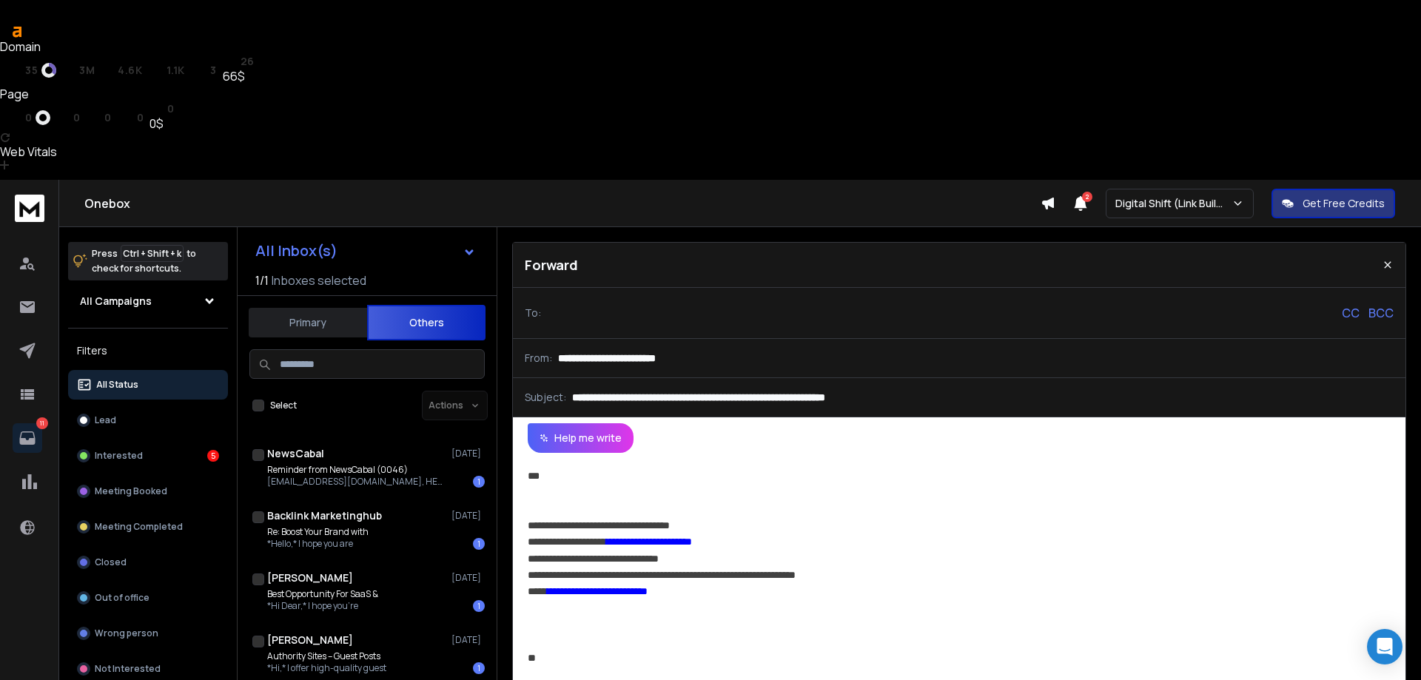
click at [1385, 261] on icon at bounding box center [1387, 264] width 7 height 7
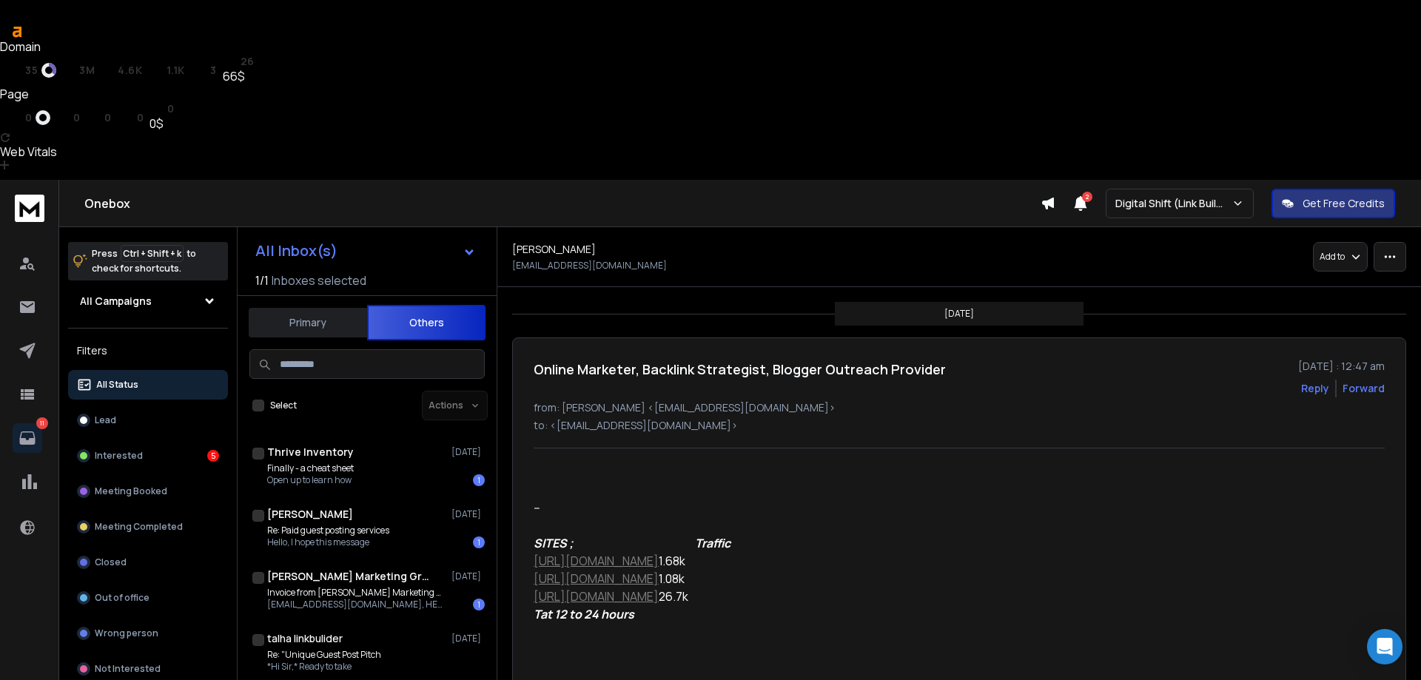
scroll to position [696, 0]
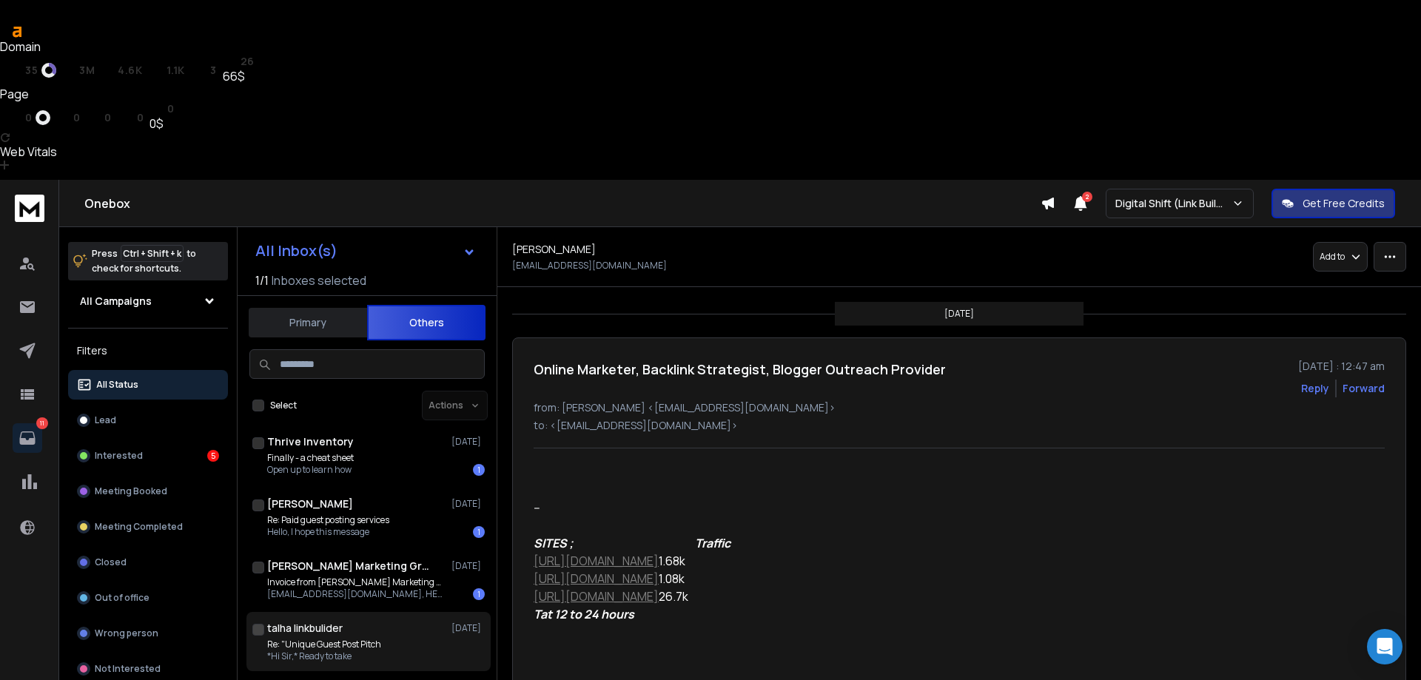
click at [376, 621] on div "talha linkbulider [DATE]" at bounding box center [376, 628] width 218 height 15
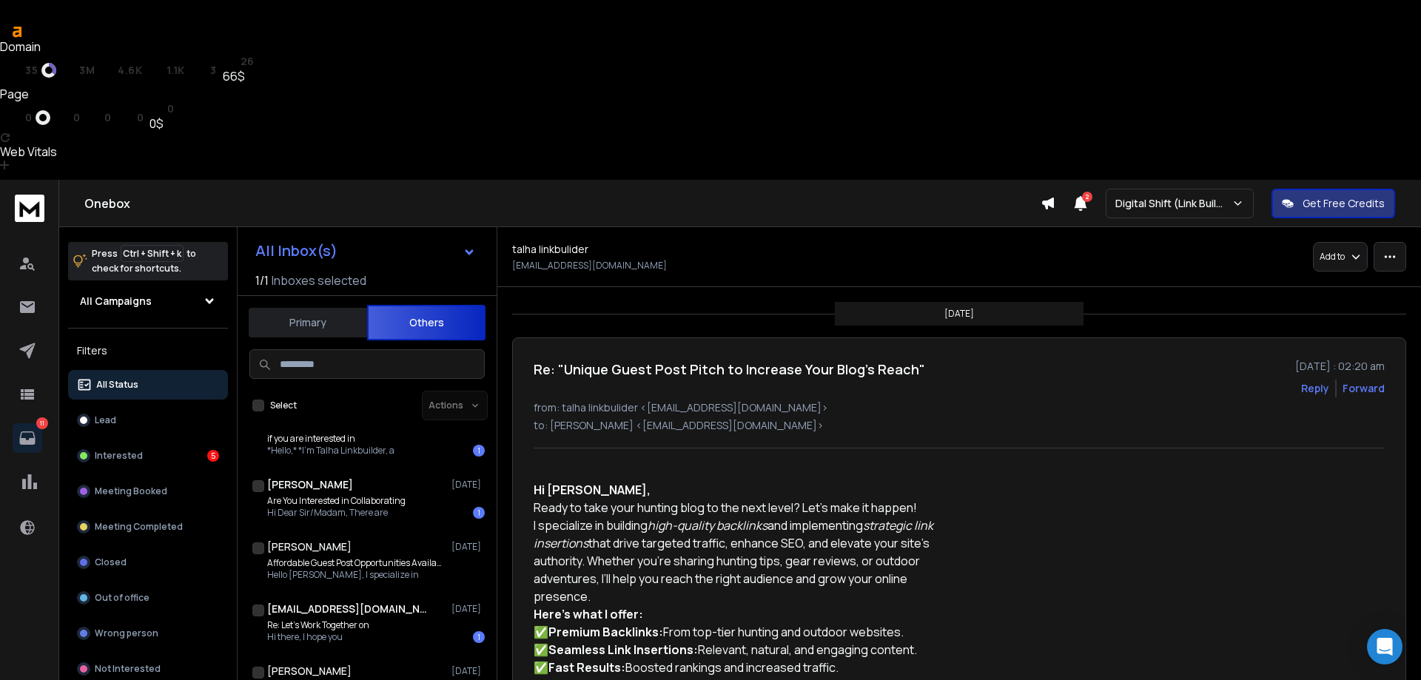
scroll to position [1179, 0]
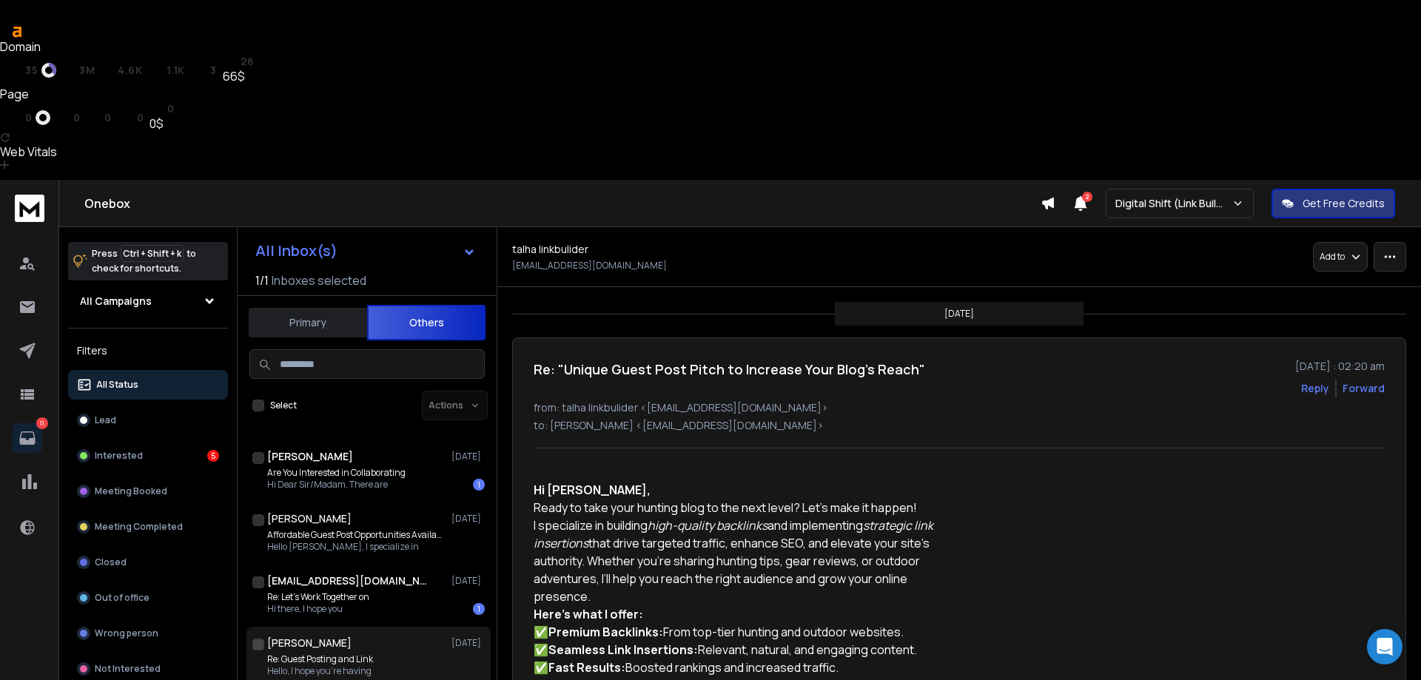
click at [358, 653] on p "Re: Guest Posting and Link" at bounding box center [320, 659] width 106 height 12
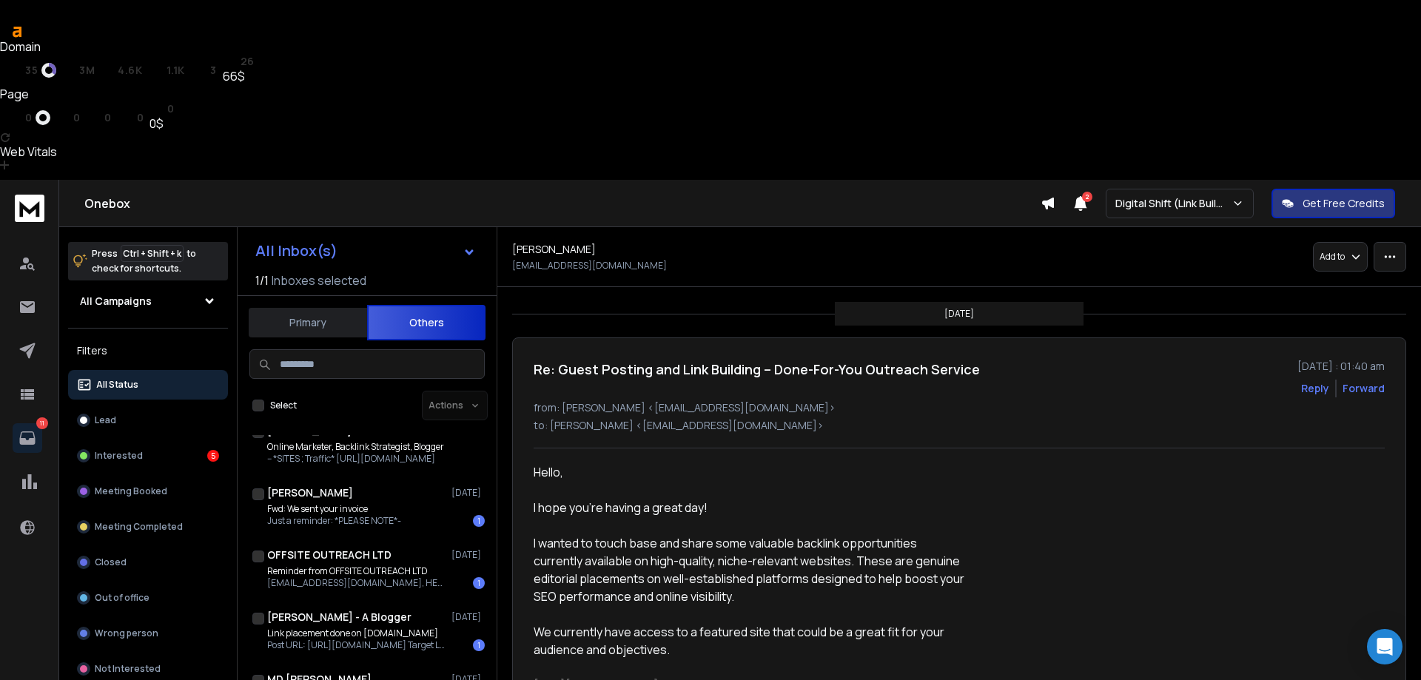
scroll to position [0, 0]
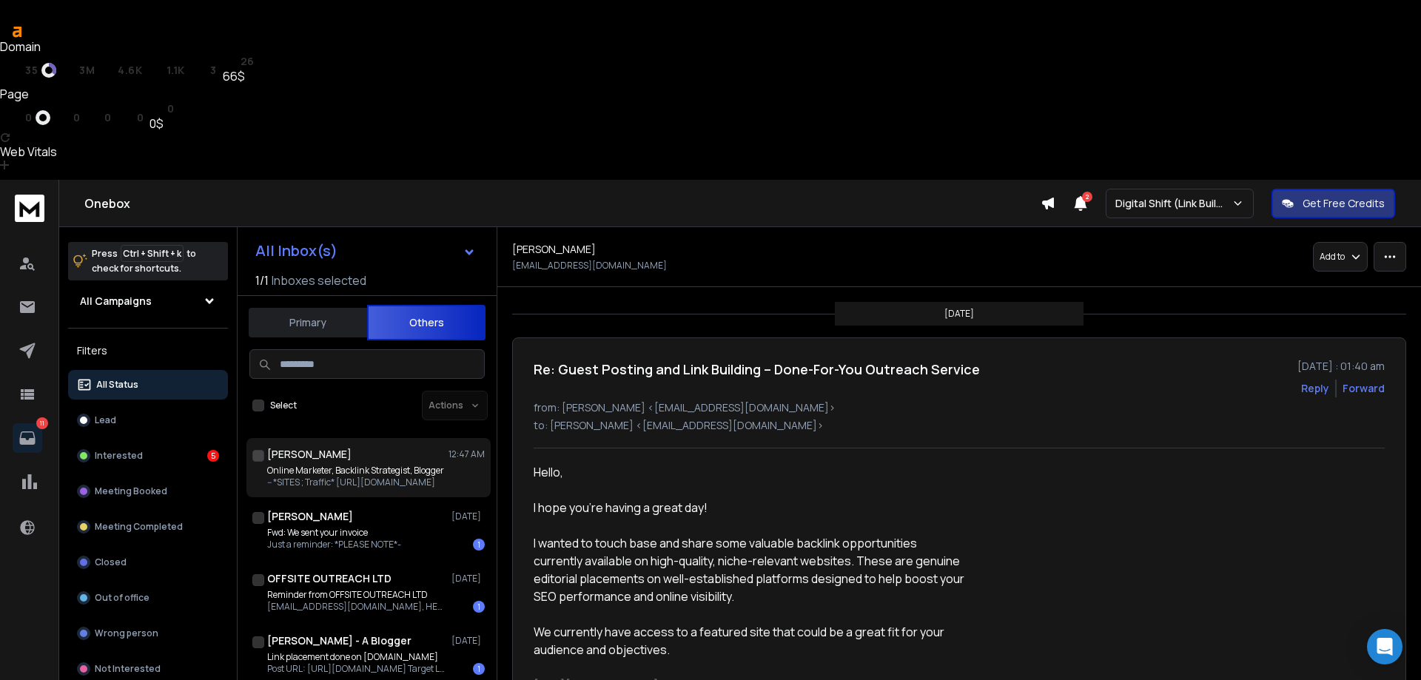
click at [398, 465] on p "Online Marketer, Backlink Strategist, Blogger" at bounding box center [355, 471] width 177 height 12
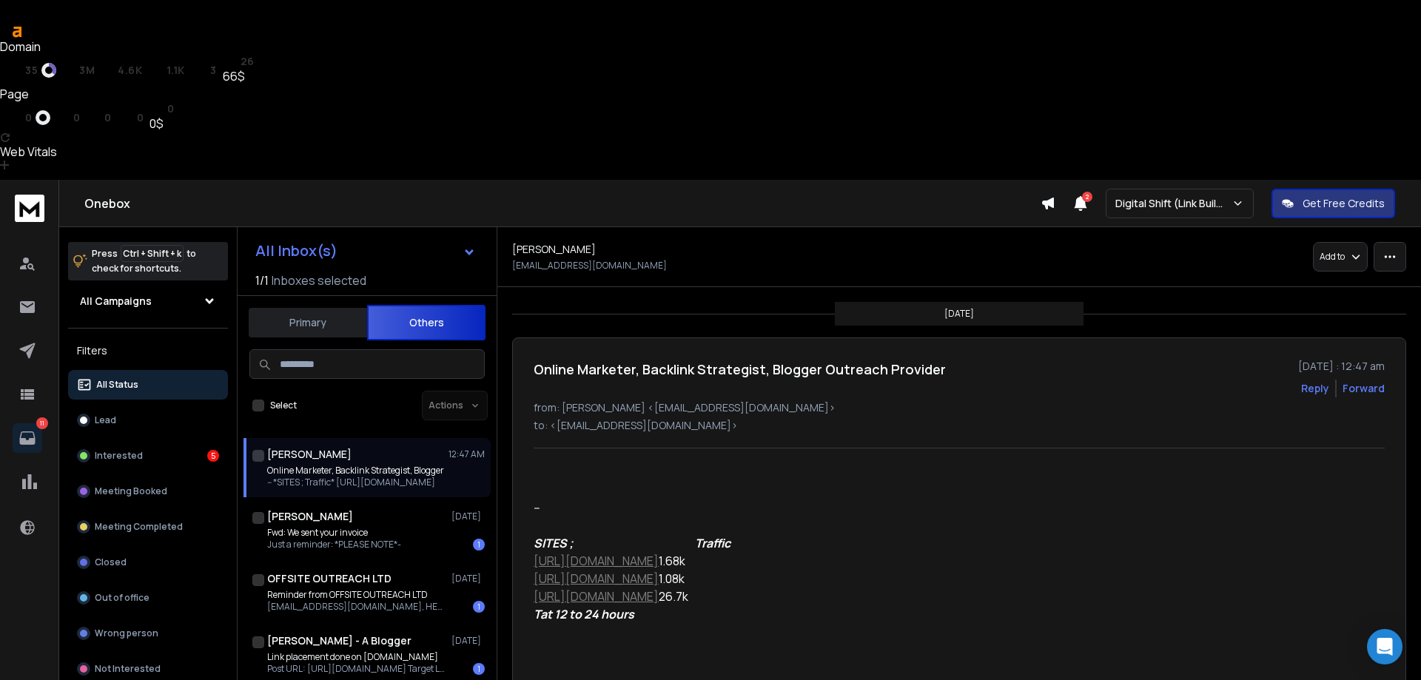
click at [910, 242] on div "[PERSON_NAME] [PERSON_NAME][EMAIL_ADDRESS][DOMAIN_NAME]" at bounding box center [733, 257] width 442 height 30
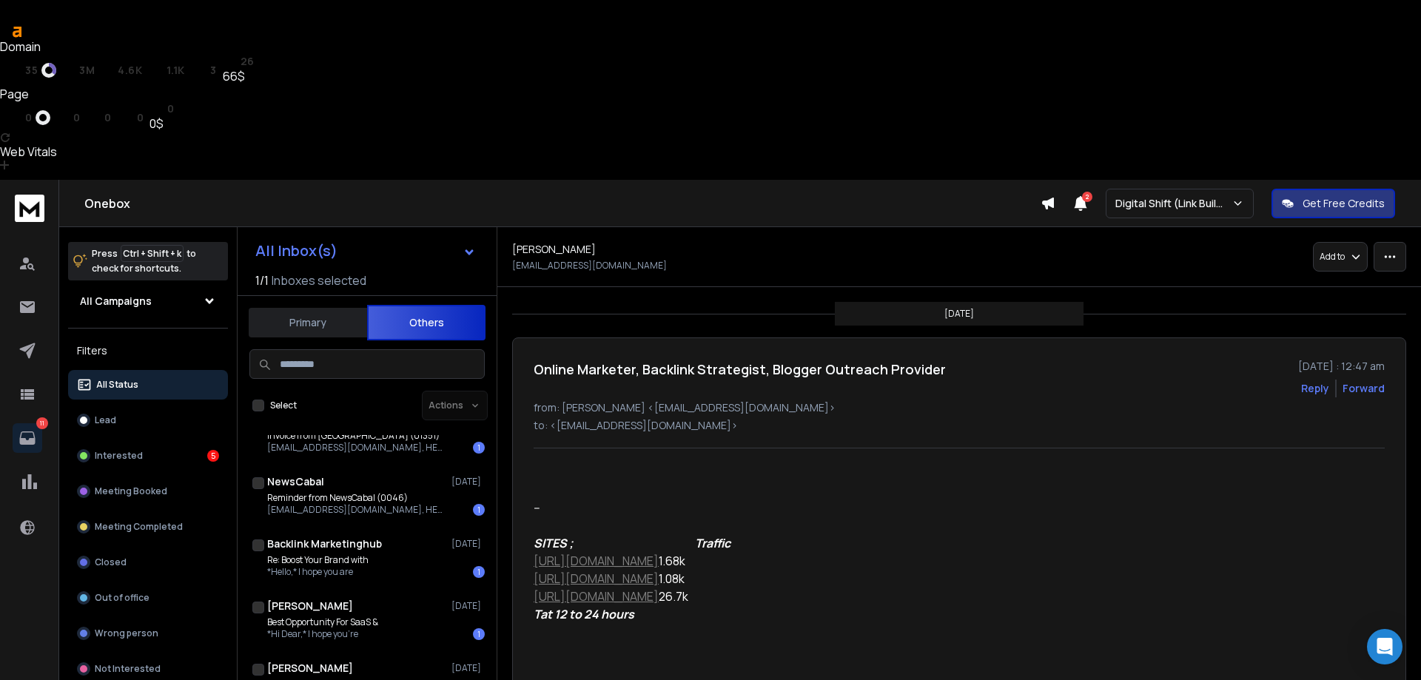
scroll to position [374, 0]
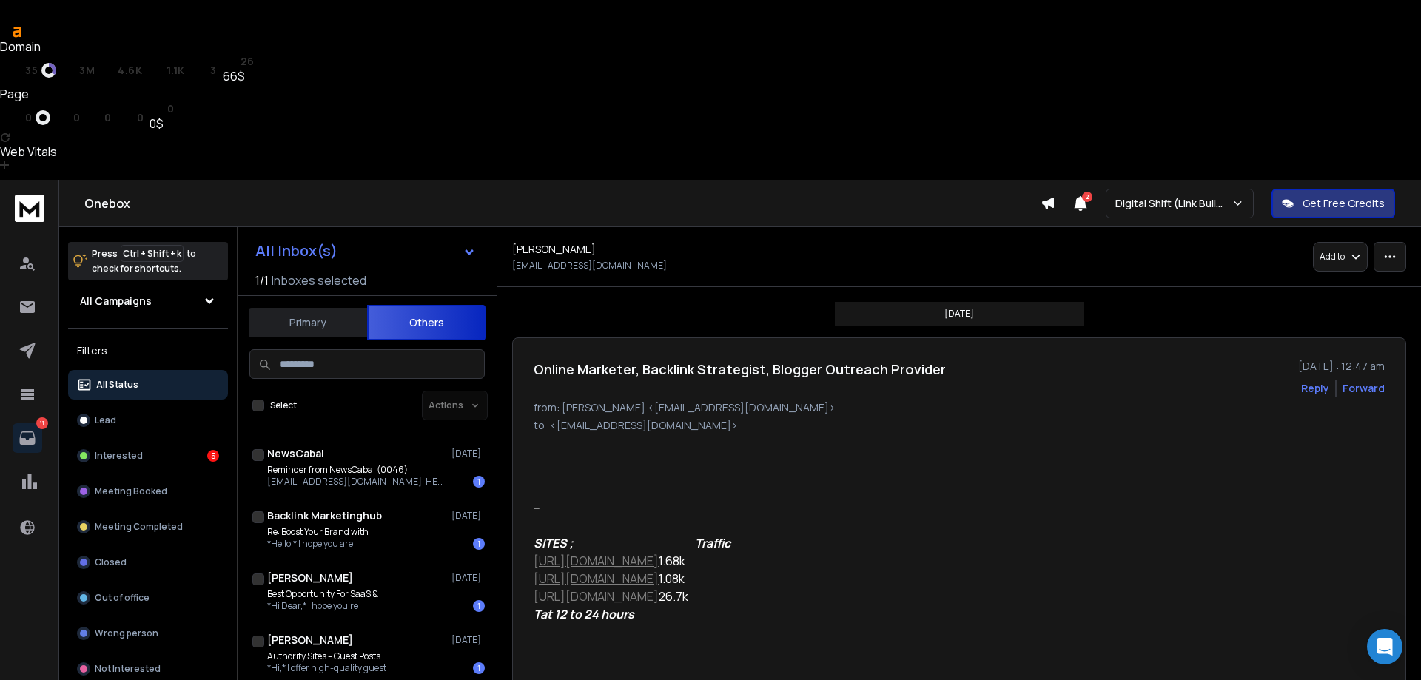
click at [36, 495] on div "11 H" at bounding box center [29, 520] width 59 height 680
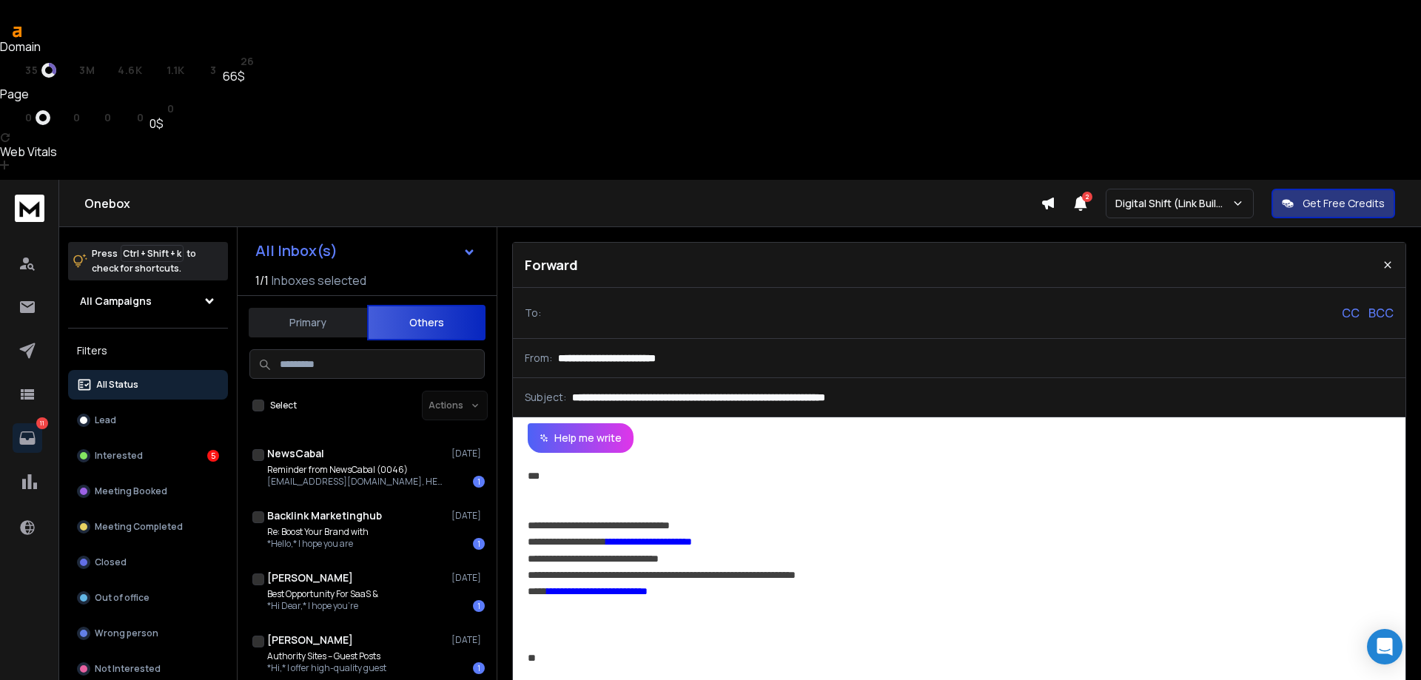
click at [1385, 261] on icon at bounding box center [1387, 264] width 7 height 7
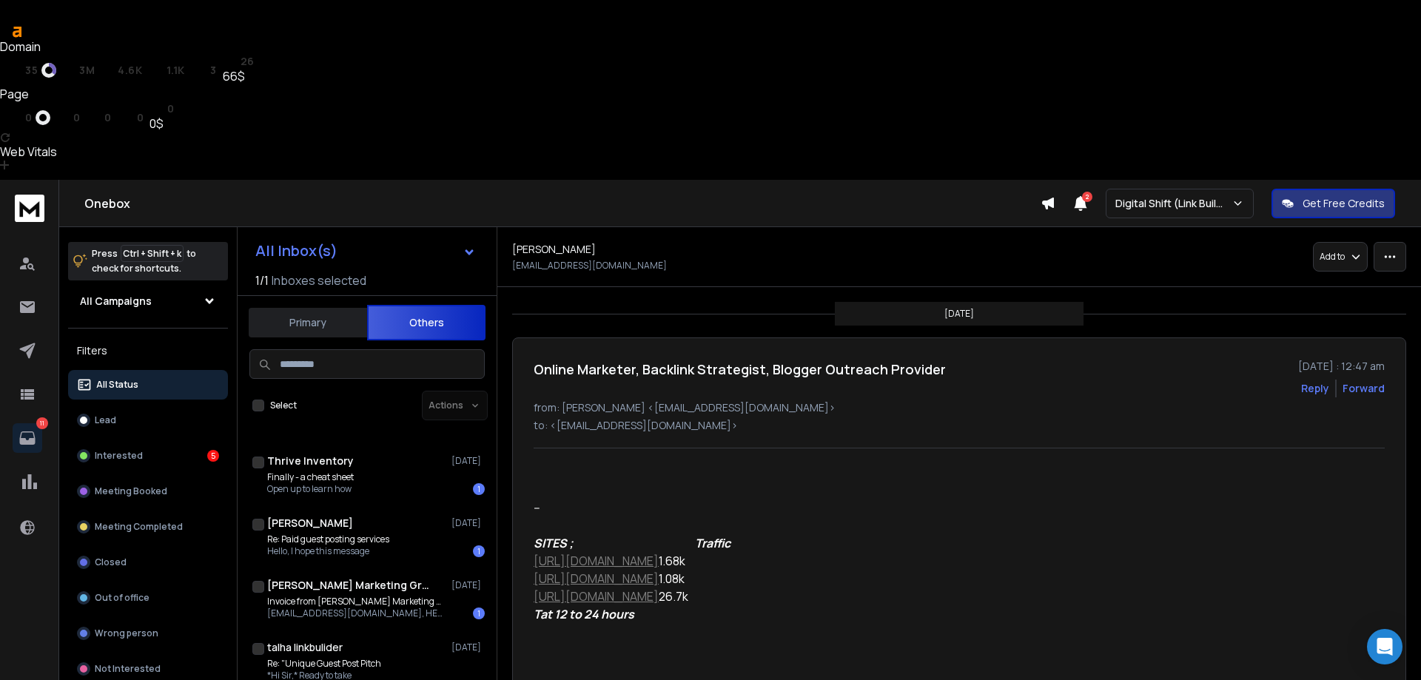
scroll to position [696, 0]
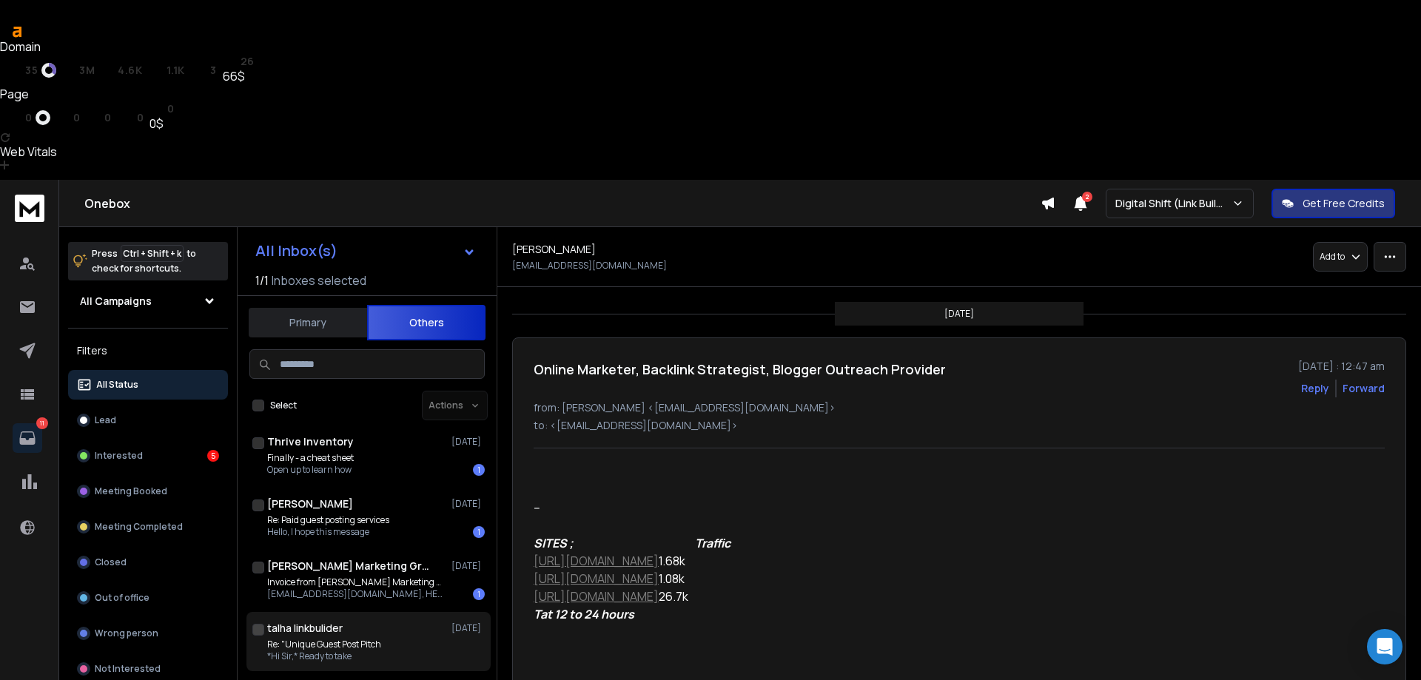
click at [376, 621] on div "talha linkbulider [DATE]" at bounding box center [376, 628] width 218 height 15
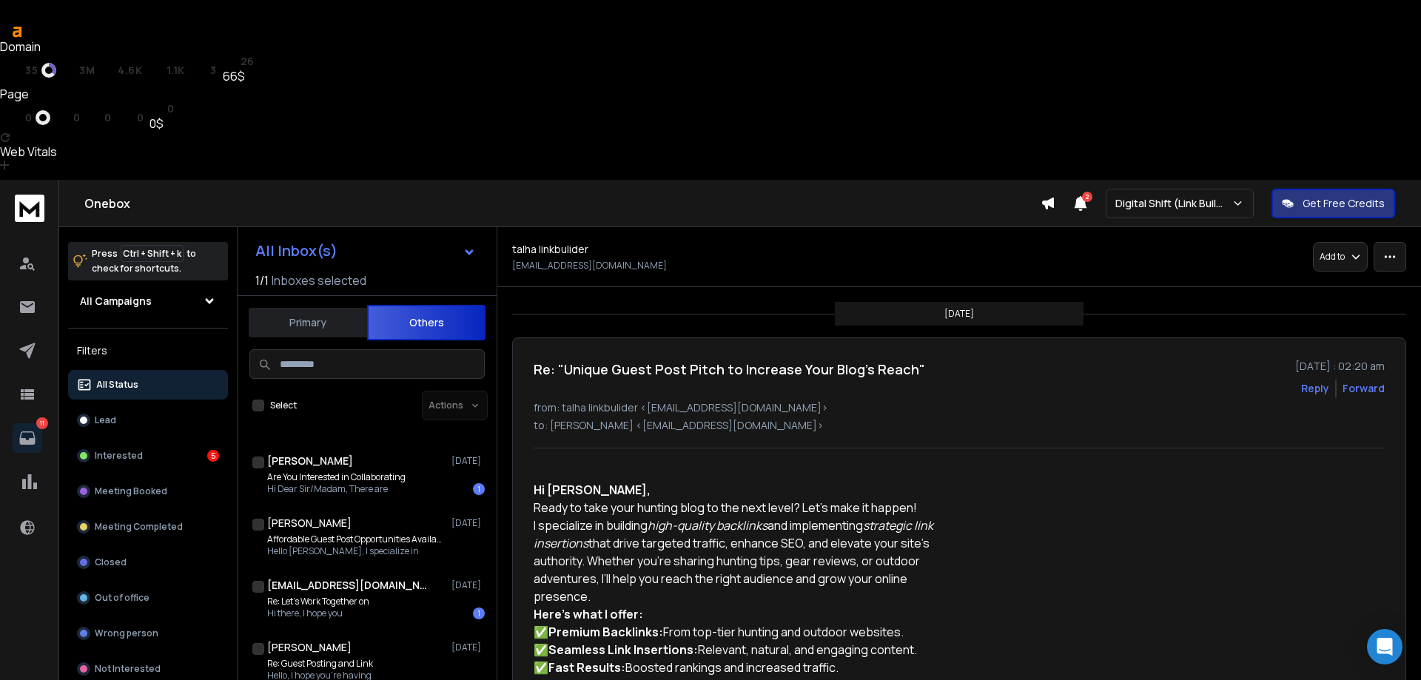
scroll to position [1179, 0]
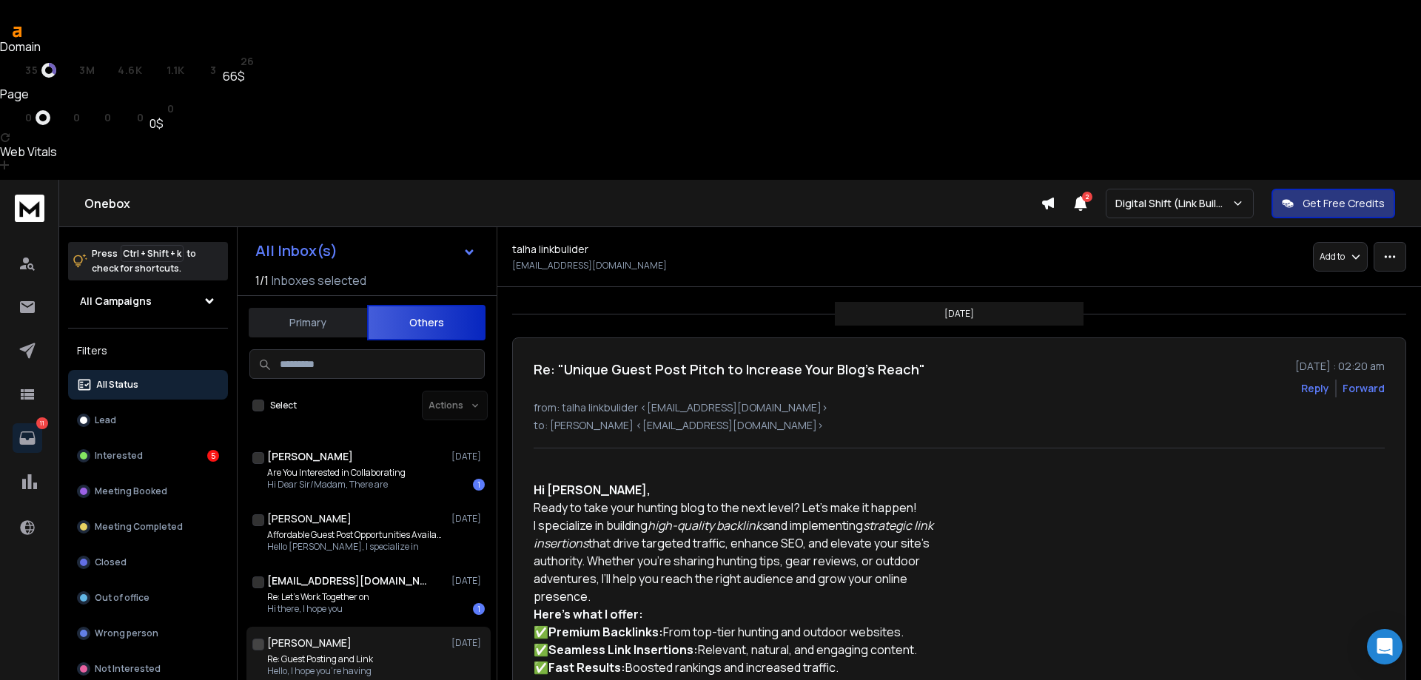
click at [358, 653] on p "Re: Guest Posting and Link" at bounding box center [320, 659] width 106 height 12
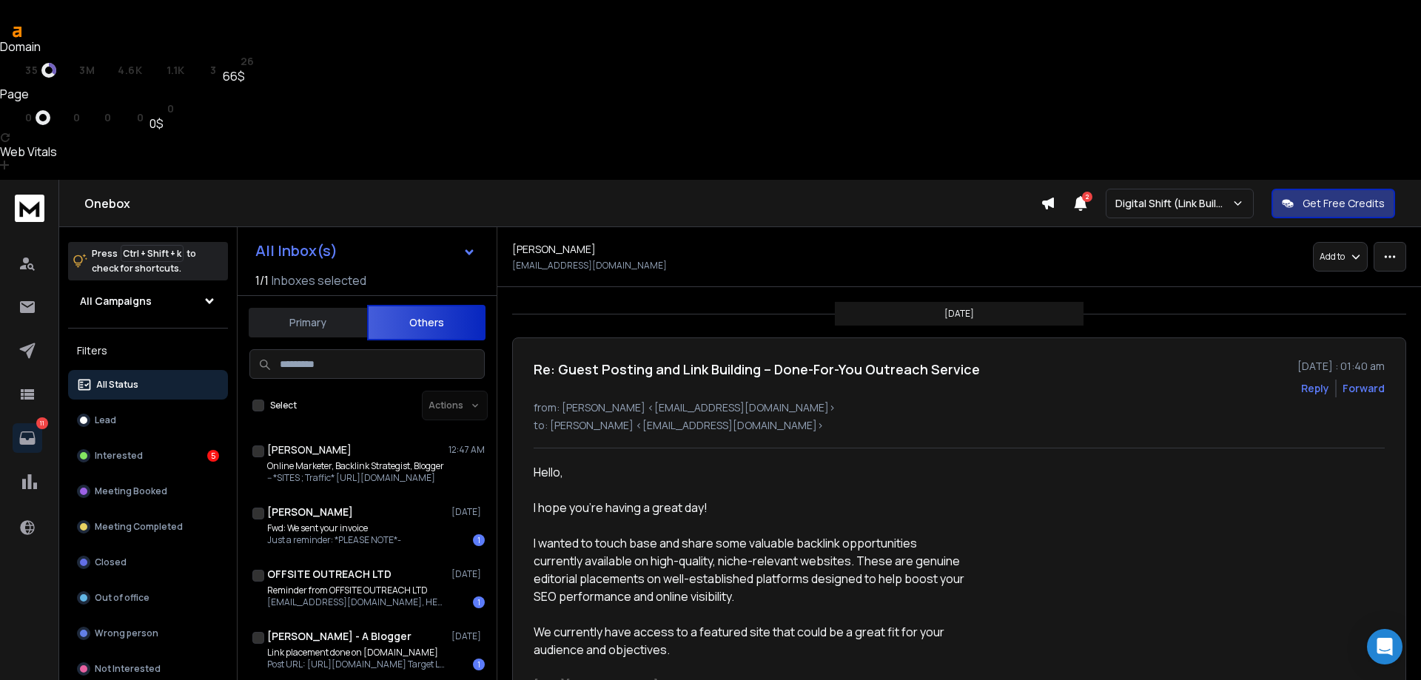
scroll to position [0, 0]
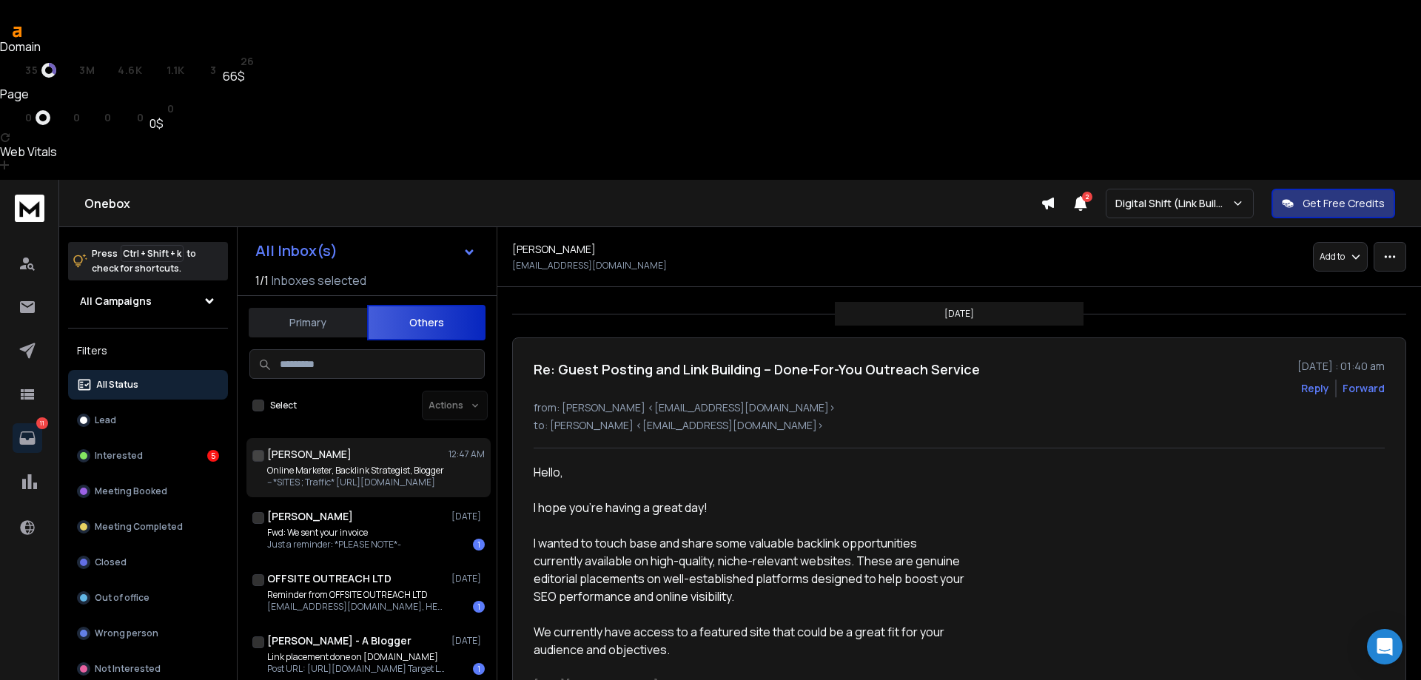
click at [398, 465] on p "Online Marketer, Backlink Strategist, Blogger" at bounding box center [355, 471] width 177 height 12
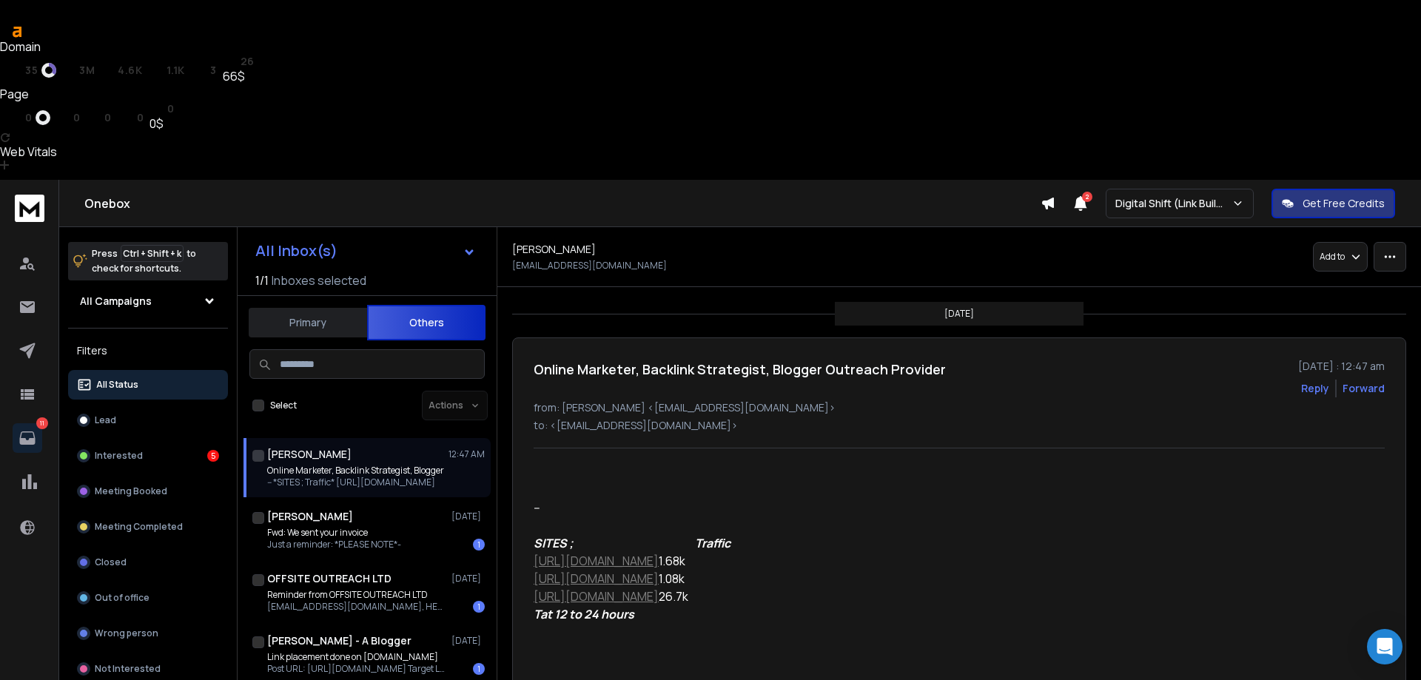
click at [910, 242] on div "[PERSON_NAME] [PERSON_NAME][EMAIL_ADDRESS][DOMAIN_NAME]" at bounding box center [733, 257] width 442 height 30
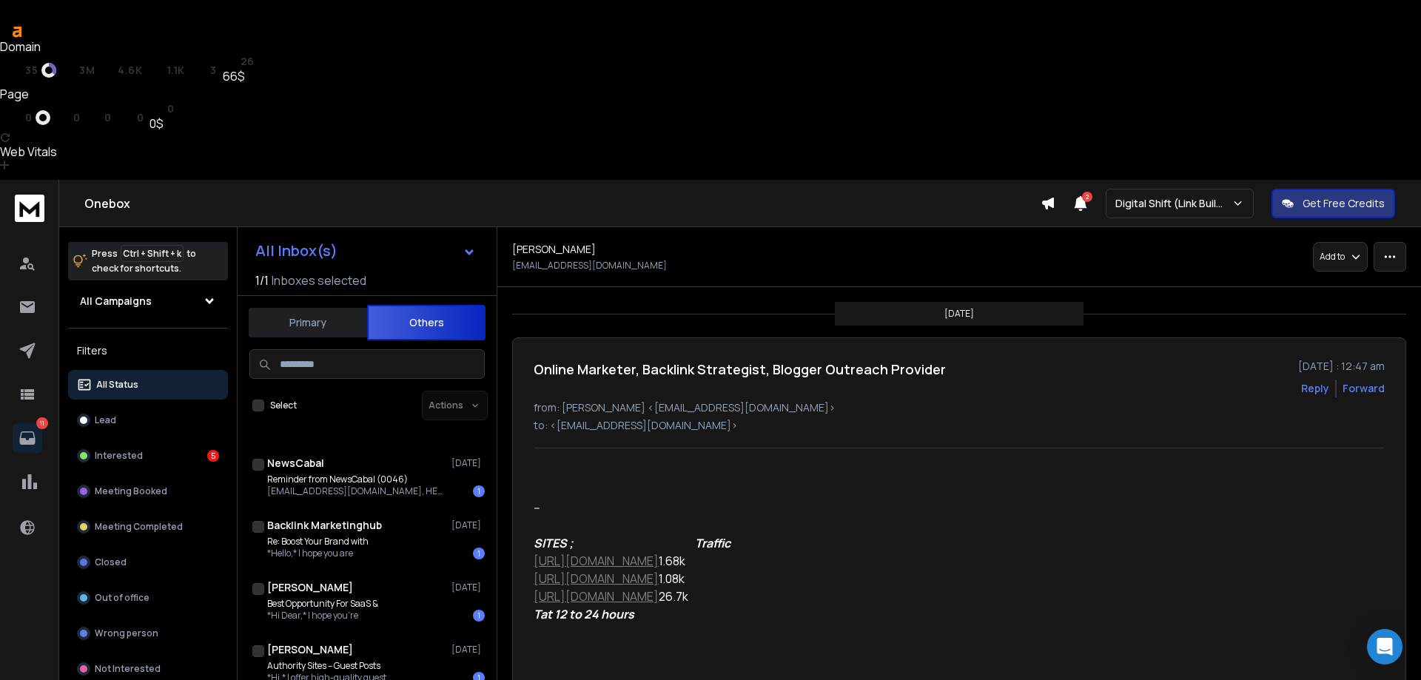
scroll to position [374, 0]
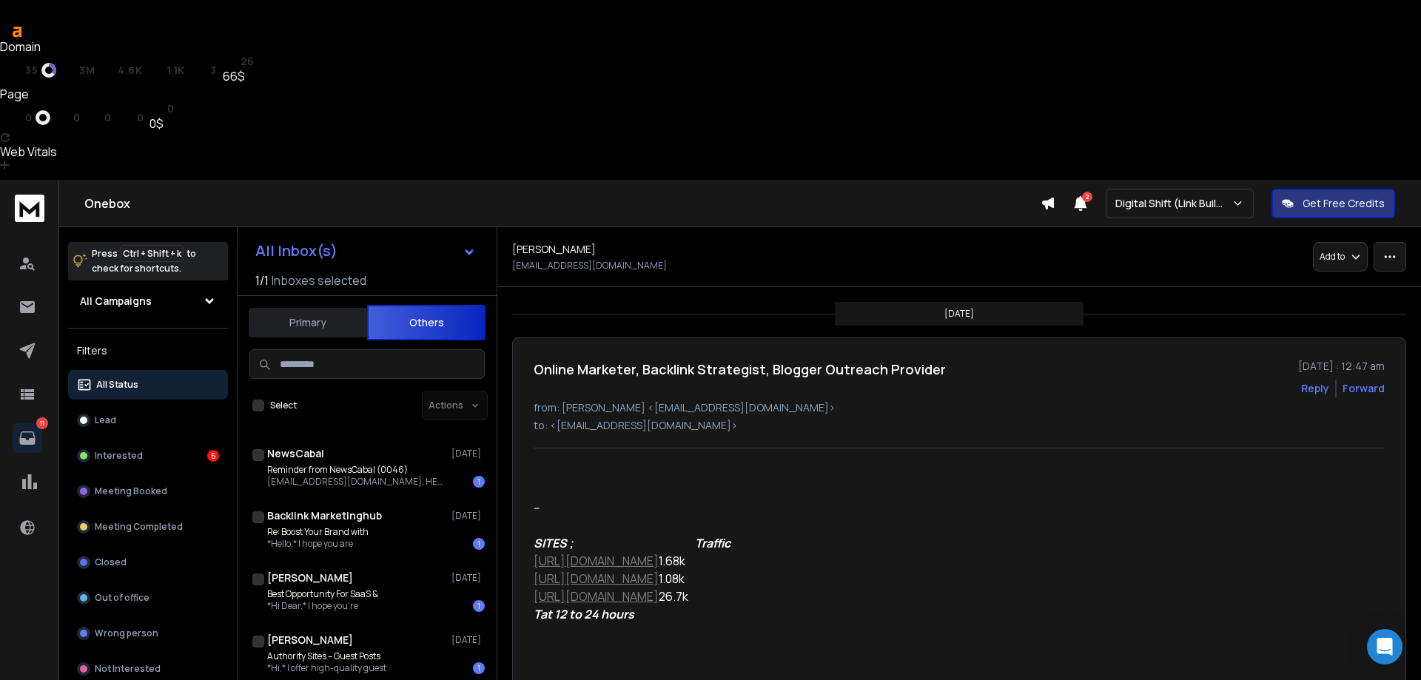
click at [36, 495] on div "11 H" at bounding box center [29, 520] width 59 height 680
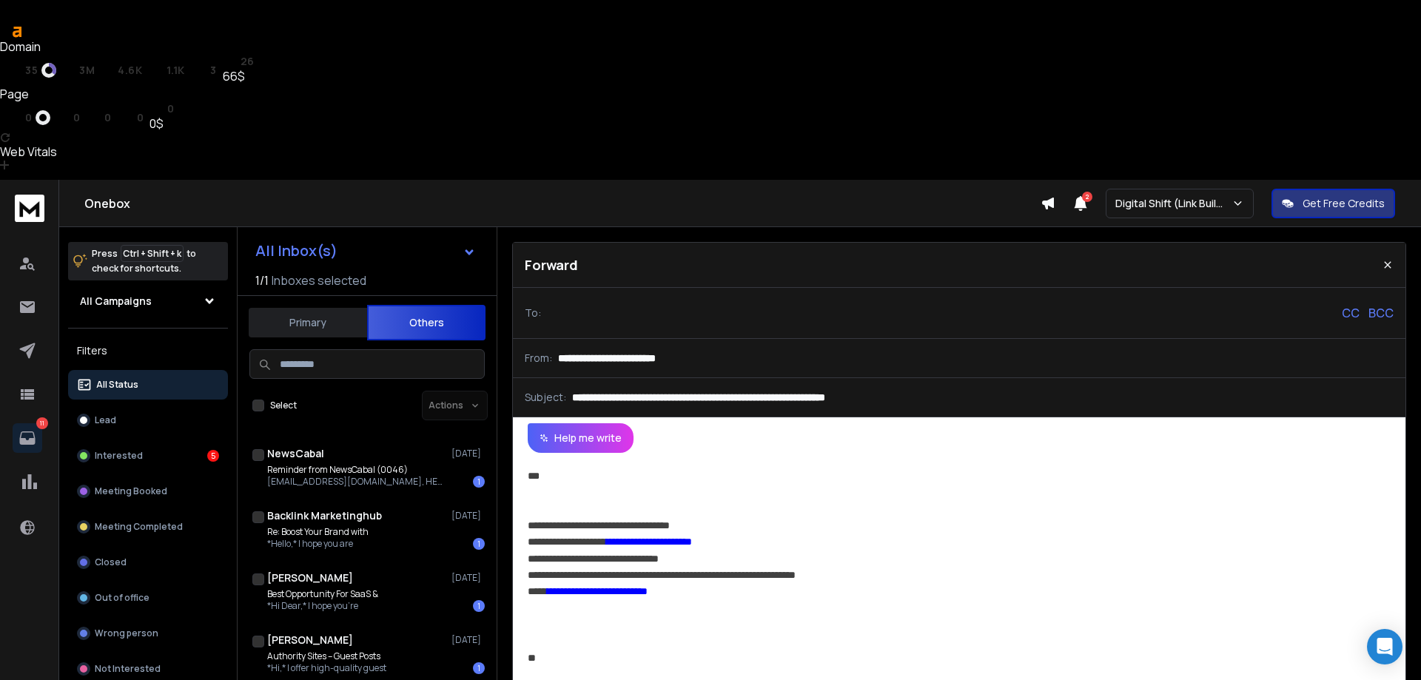
click at [1385, 261] on icon at bounding box center [1387, 264] width 7 height 7
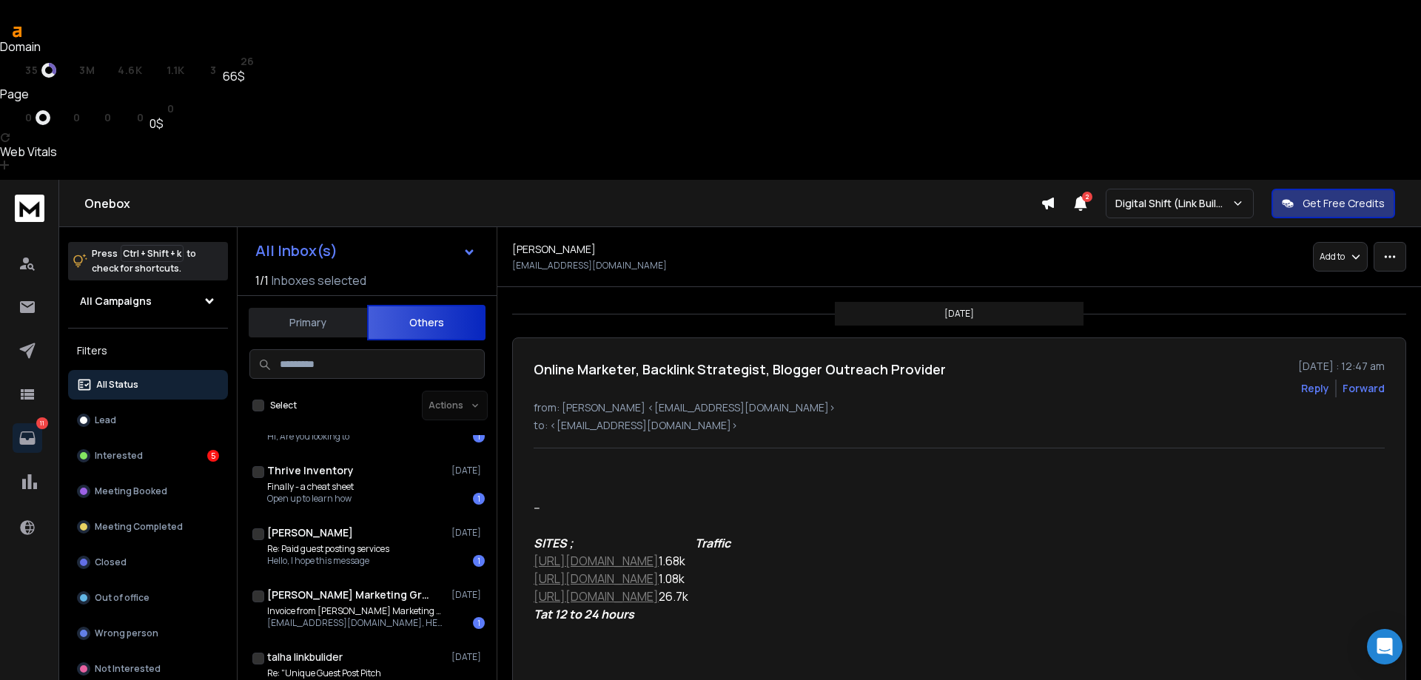
scroll to position [696, 0]
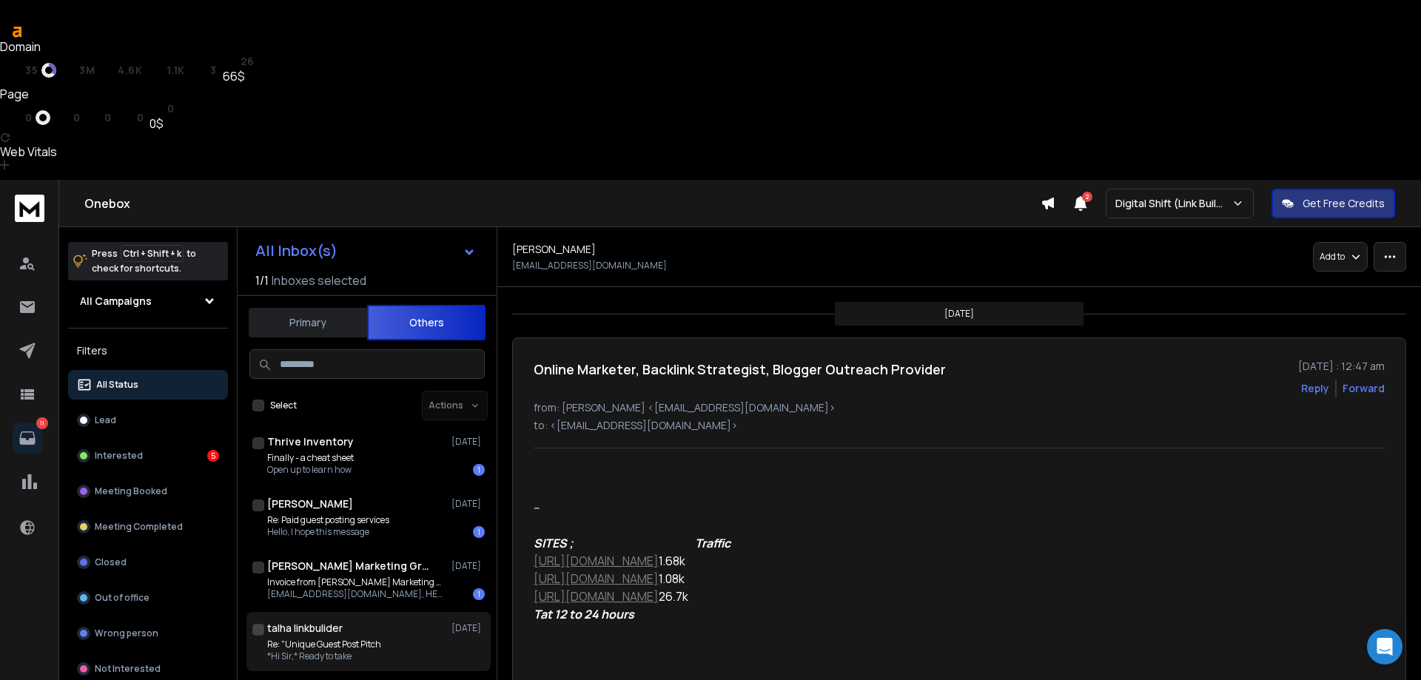
click at [376, 621] on div "talha linkbulider [DATE]" at bounding box center [376, 628] width 218 height 15
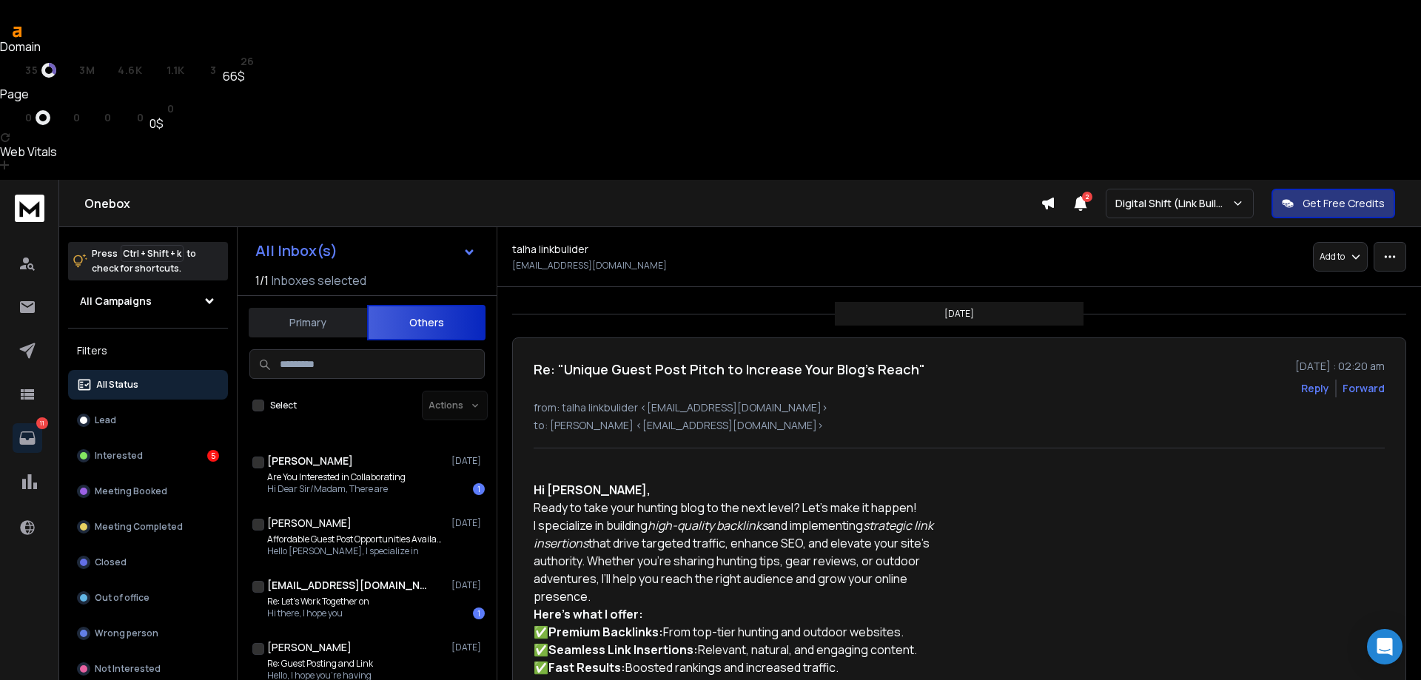
scroll to position [1179, 0]
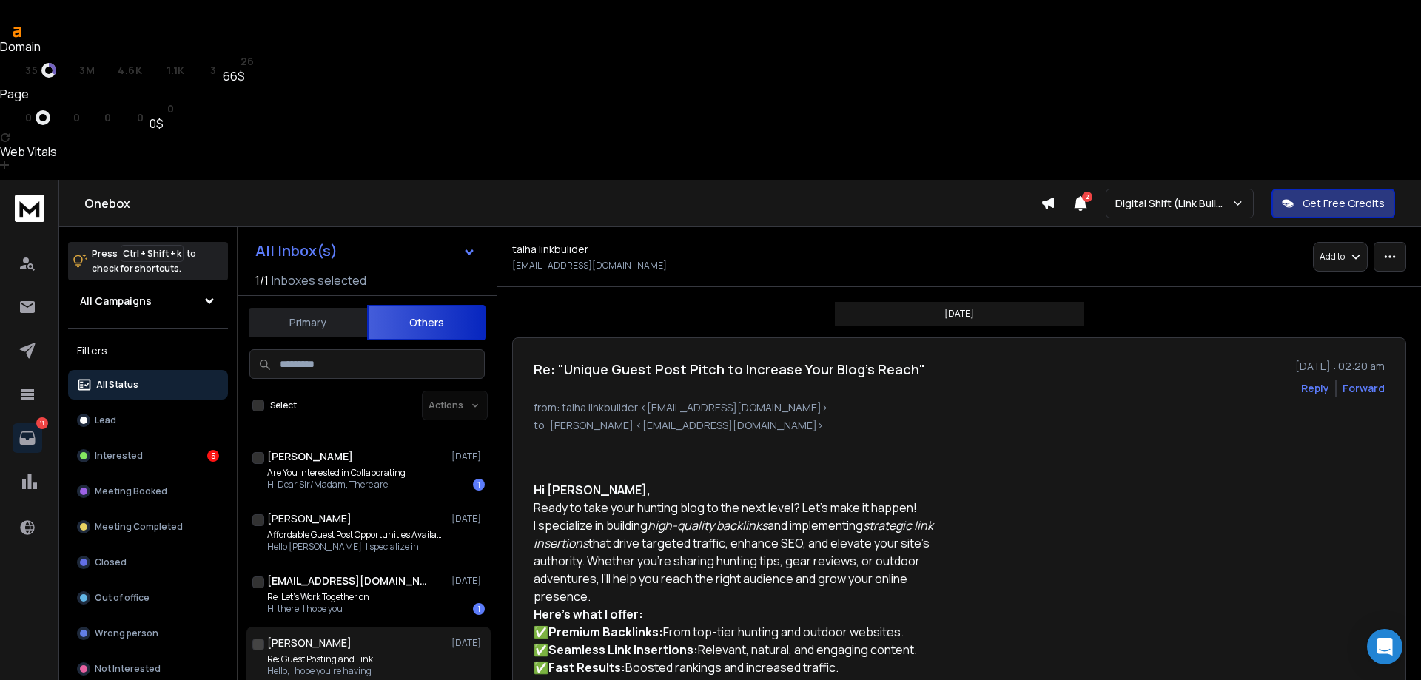
click at [358, 653] on p "Re: Guest Posting and Link" at bounding box center [320, 659] width 106 height 12
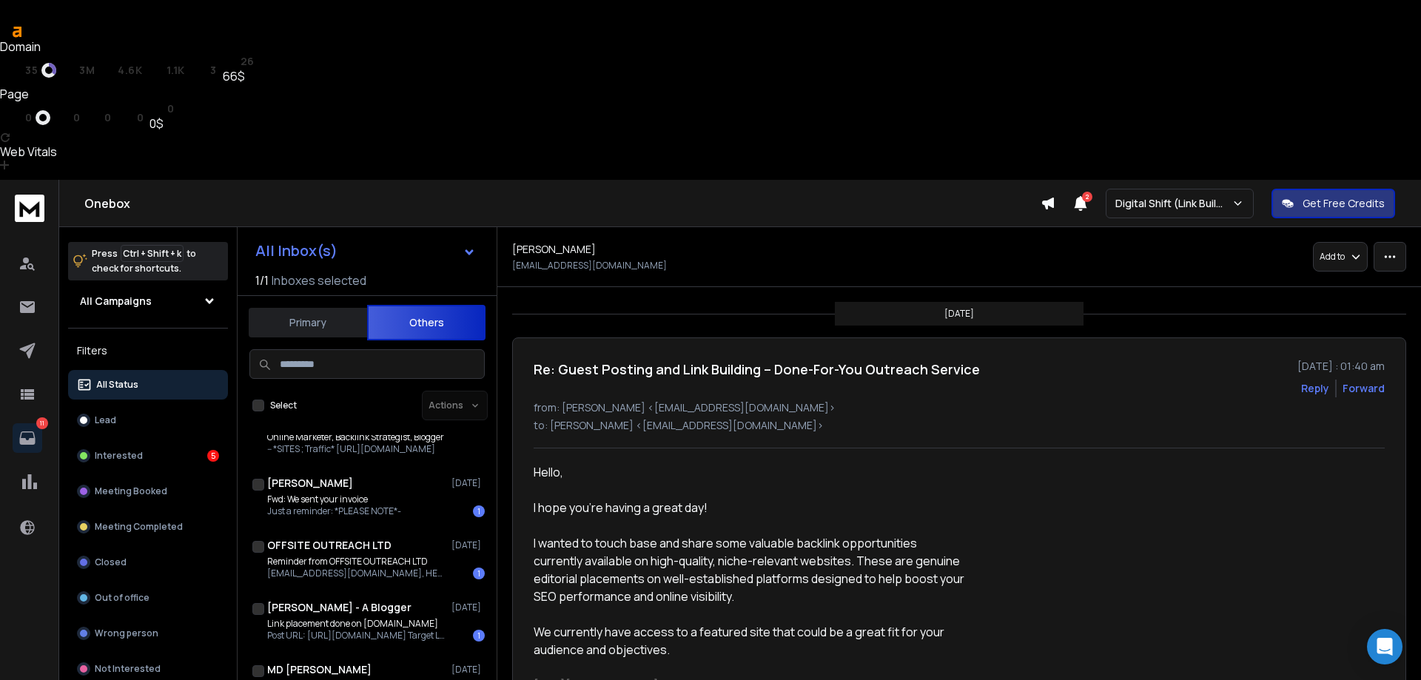
scroll to position [0, 0]
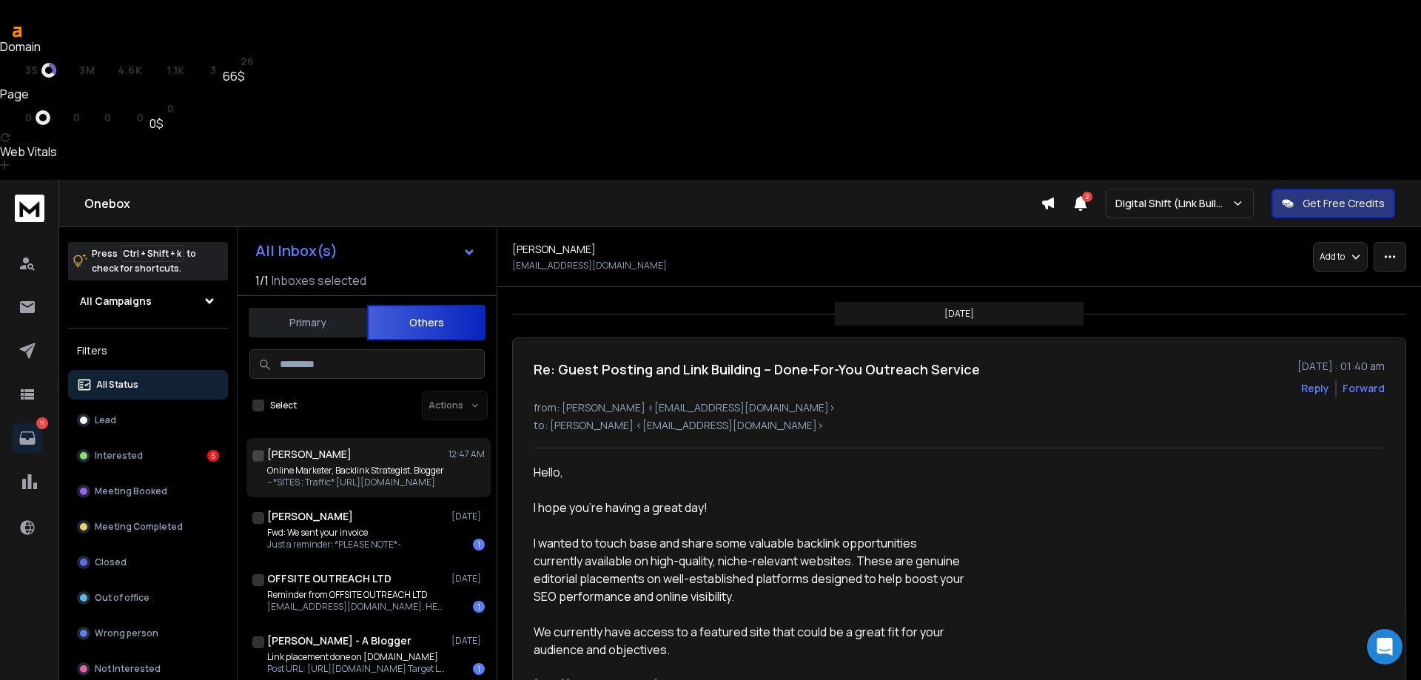
click at [398, 465] on p "Online Marketer, Backlink Strategist, Blogger" at bounding box center [355, 471] width 177 height 12
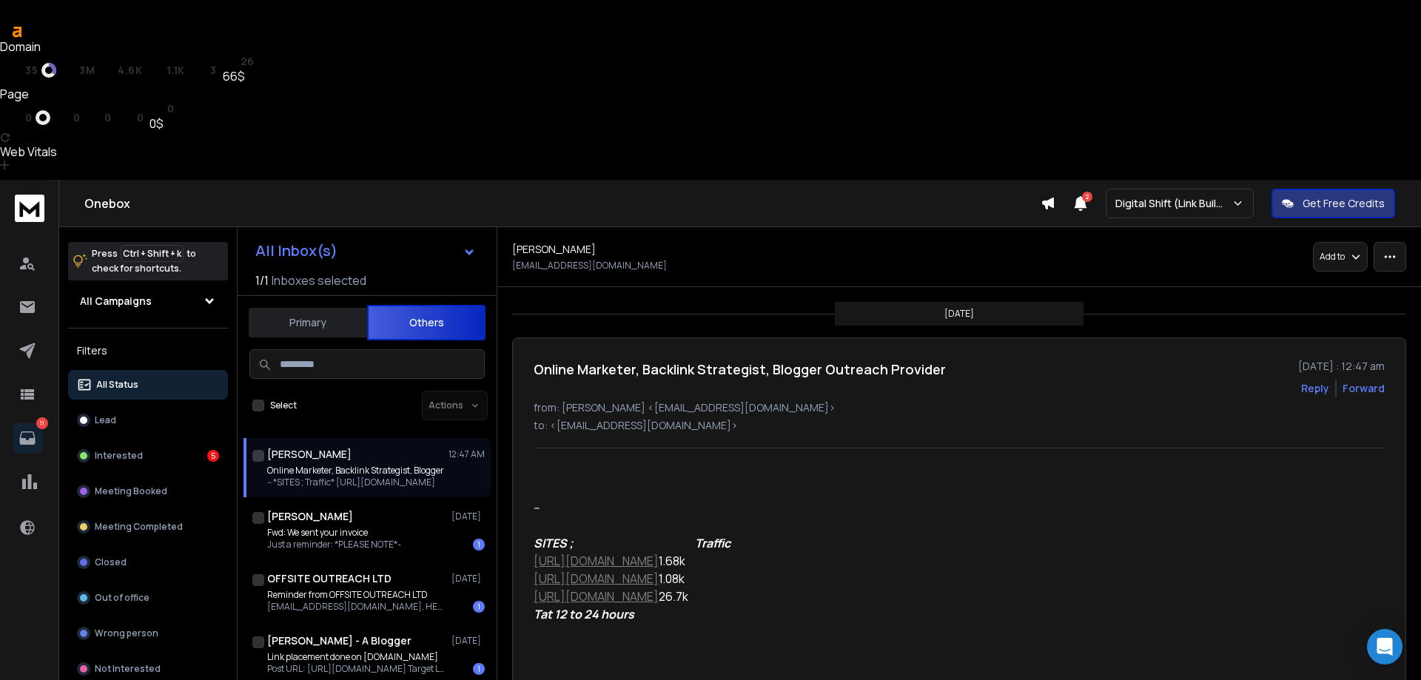
click at [910, 242] on div "[PERSON_NAME] [PERSON_NAME][EMAIL_ADDRESS][DOMAIN_NAME]" at bounding box center [733, 257] width 442 height 30
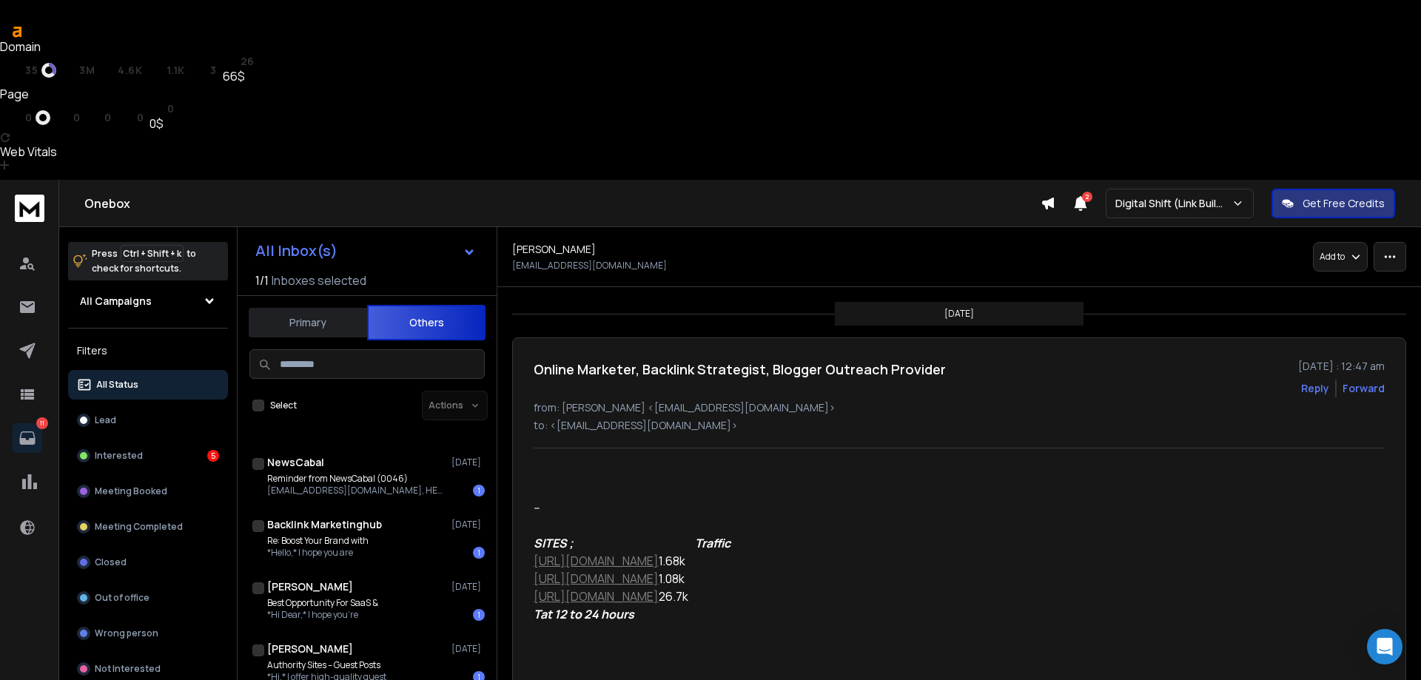
scroll to position [374, 0]
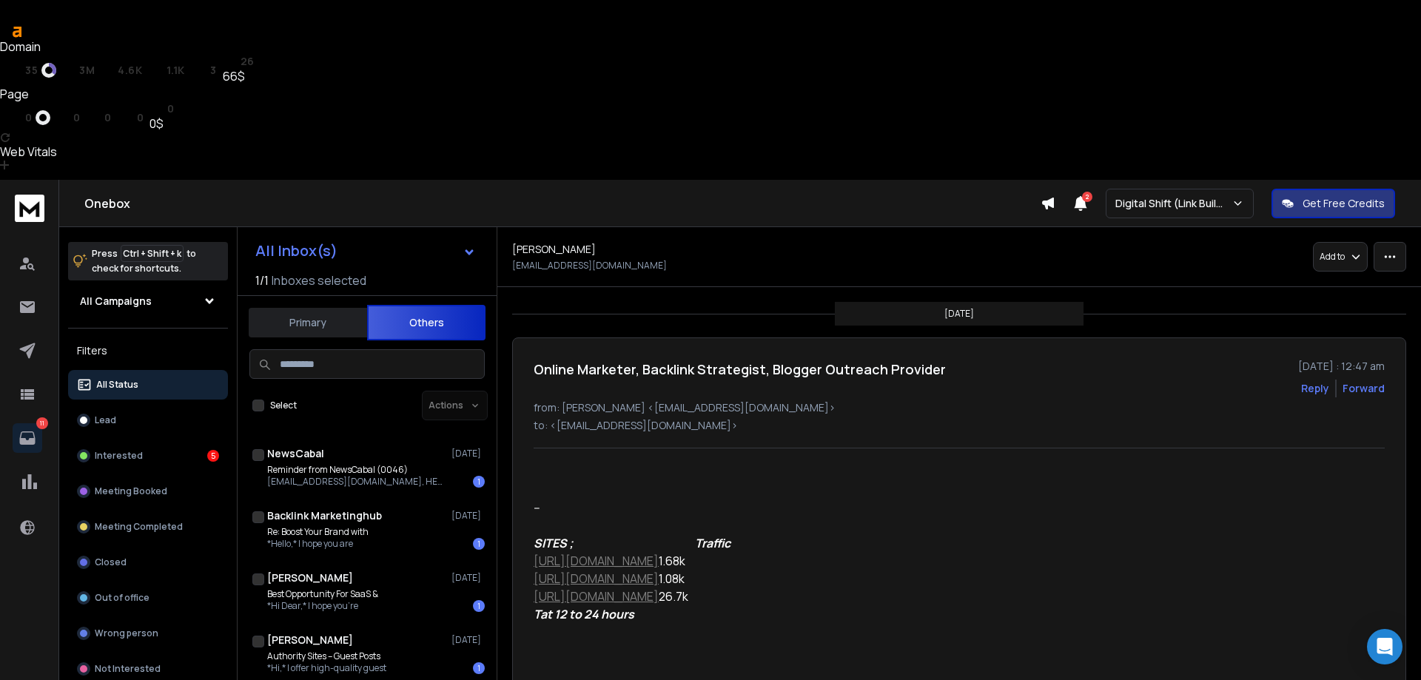
click at [36, 495] on div "11 H" at bounding box center [29, 520] width 59 height 680
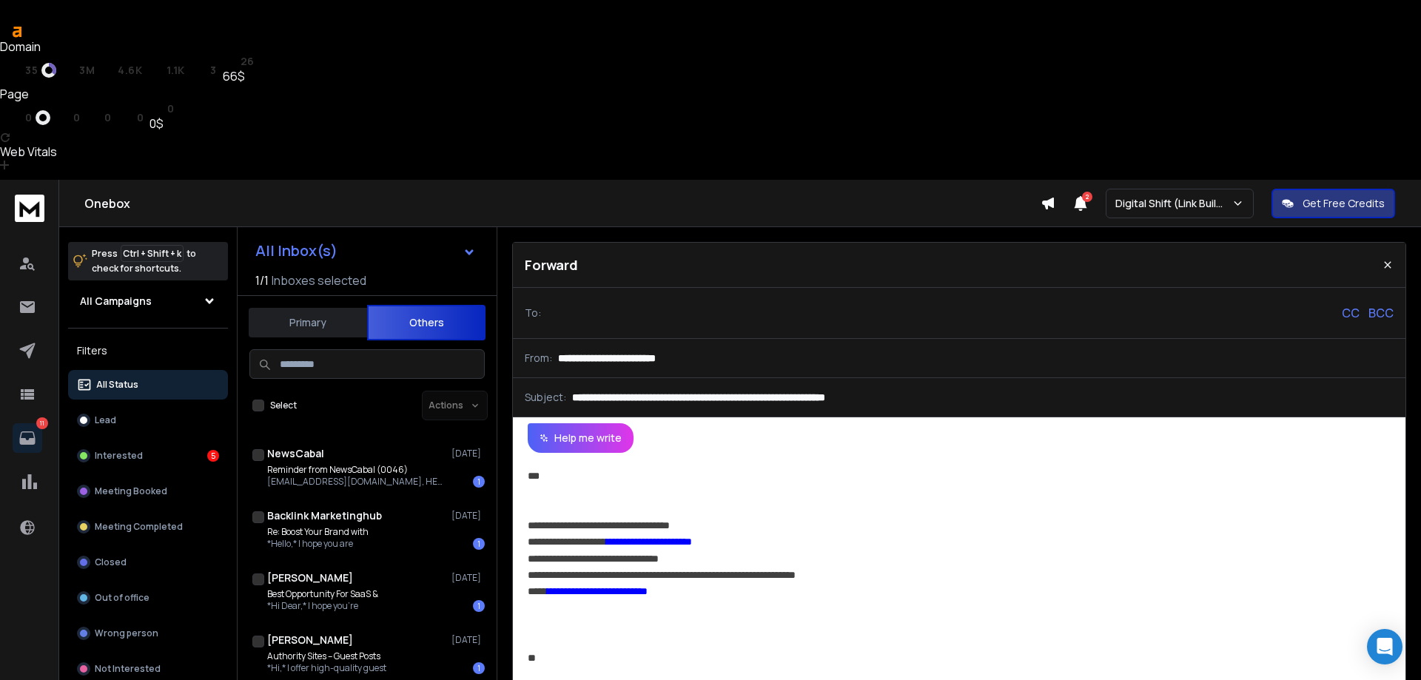
click at [1385, 261] on icon at bounding box center [1387, 264] width 7 height 7
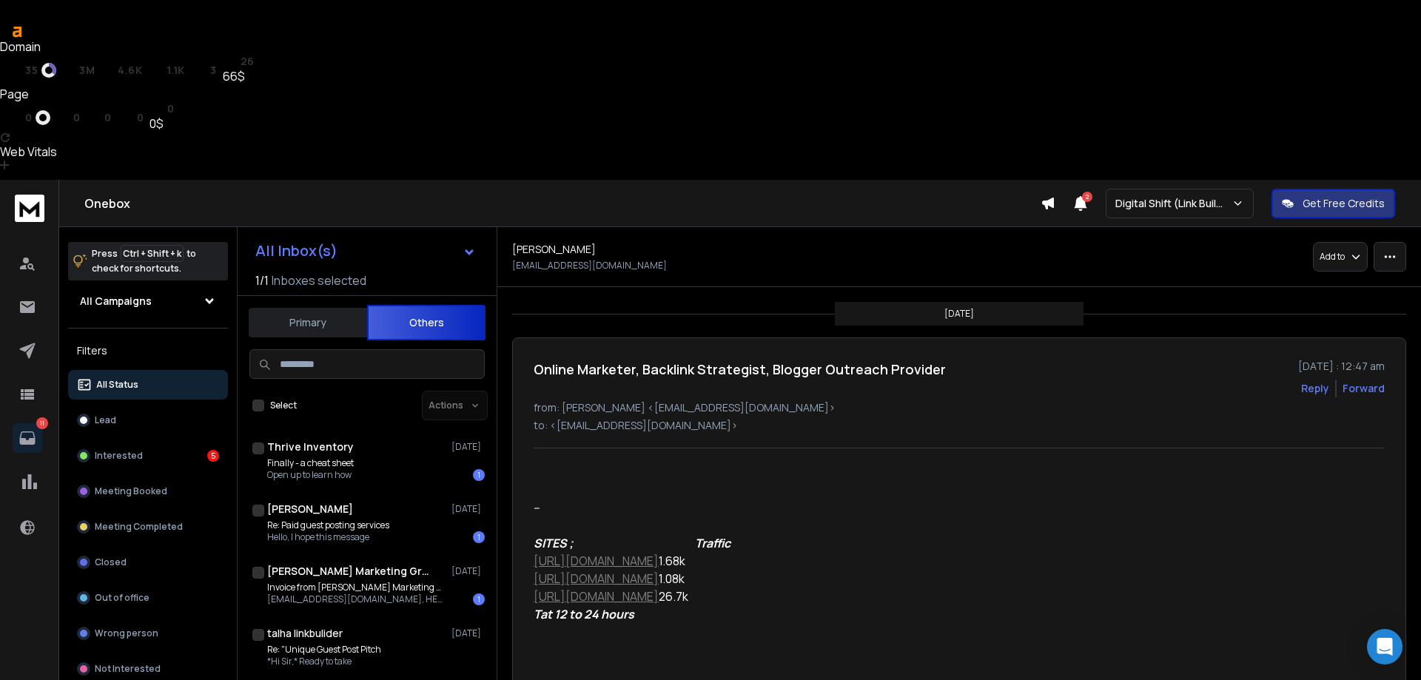
scroll to position [696, 0]
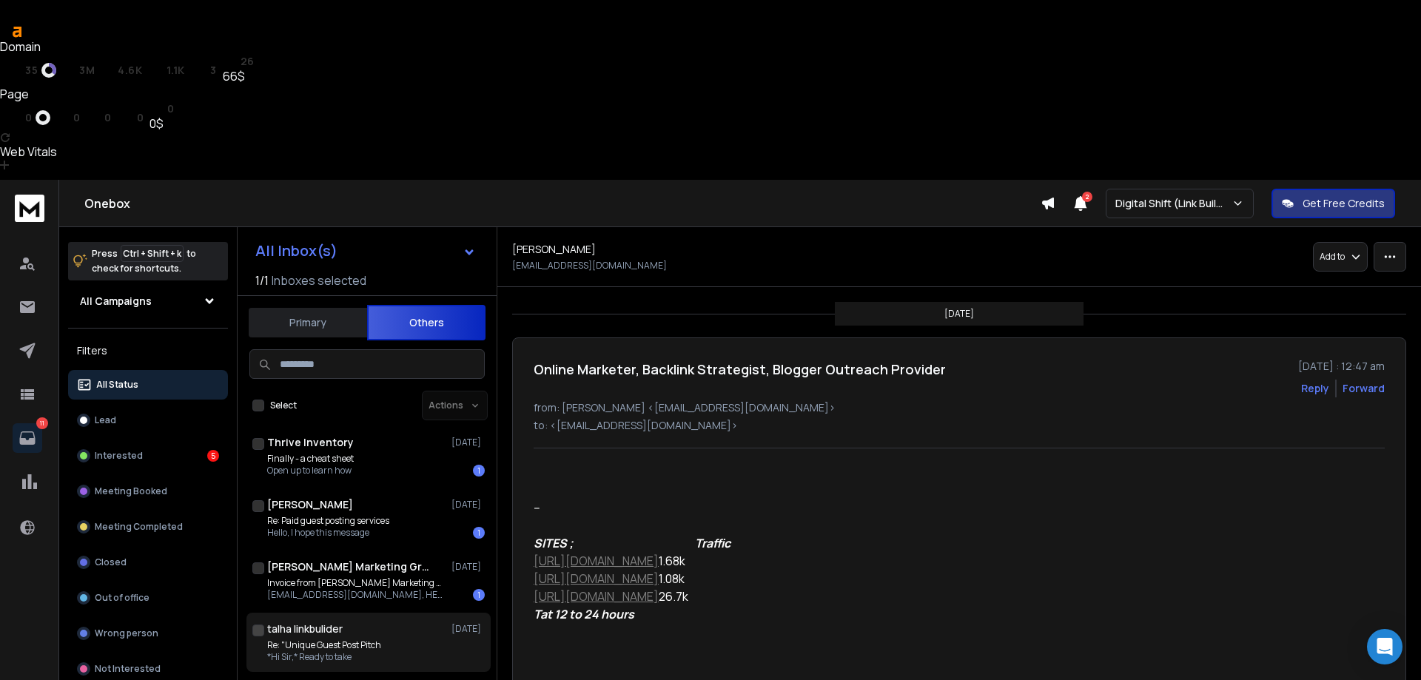
click at [376, 622] on div "talha linkbulider [DATE]" at bounding box center [376, 629] width 218 height 15
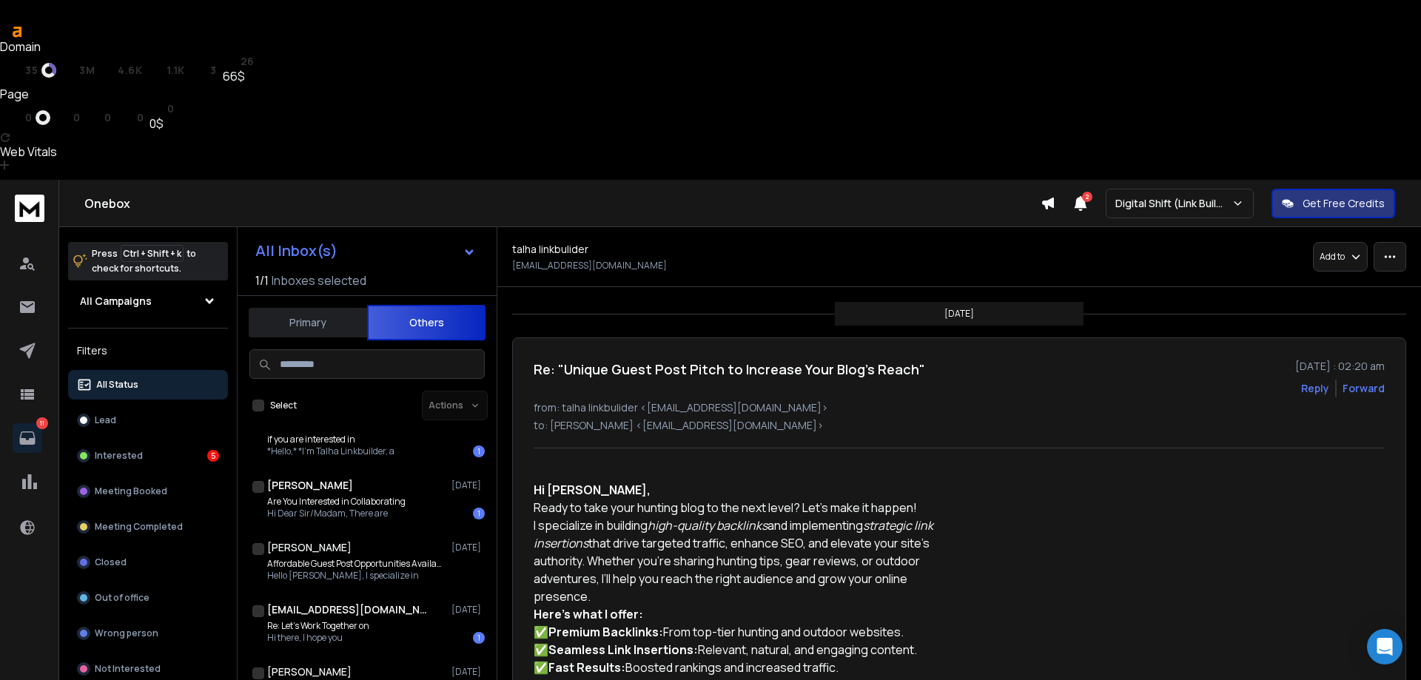
scroll to position [1174, 0]
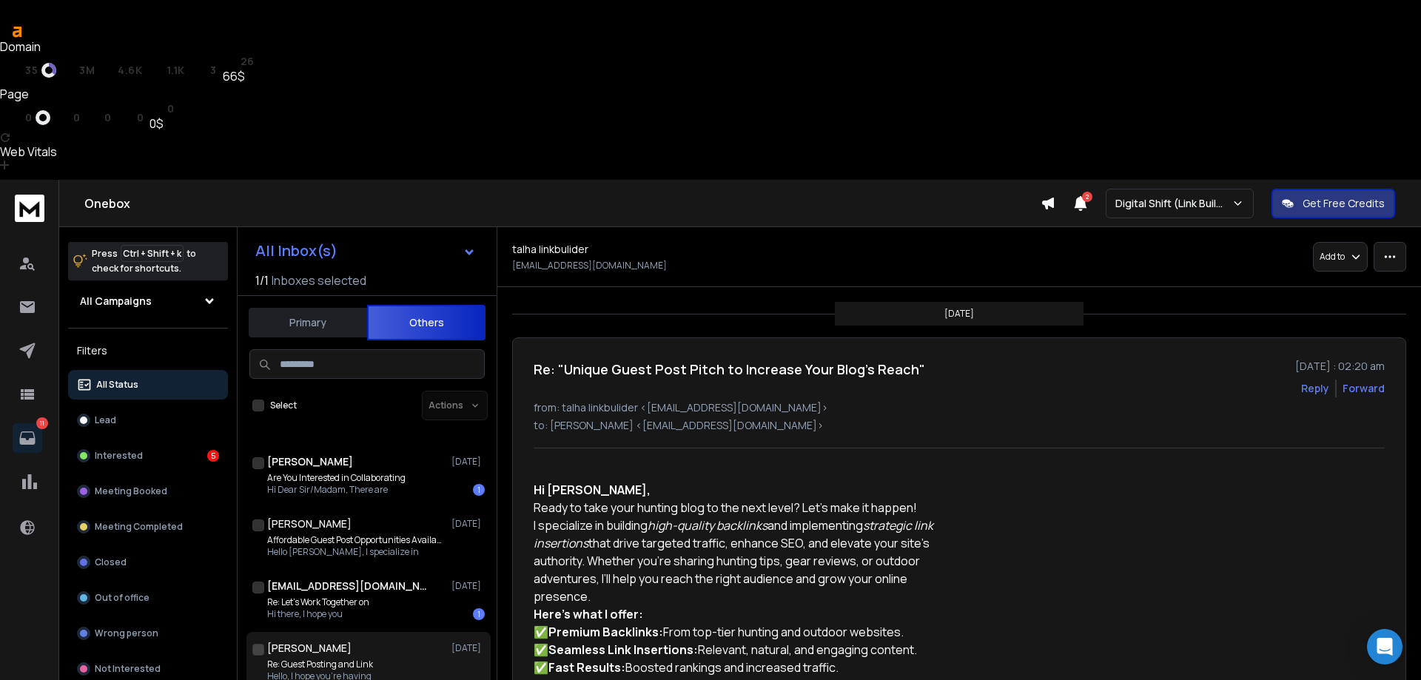
click at [358, 641] on div "[PERSON_NAME] [DATE] Re: Guest Posting and Link Hello, I hope you're having" at bounding box center [376, 661] width 218 height 41
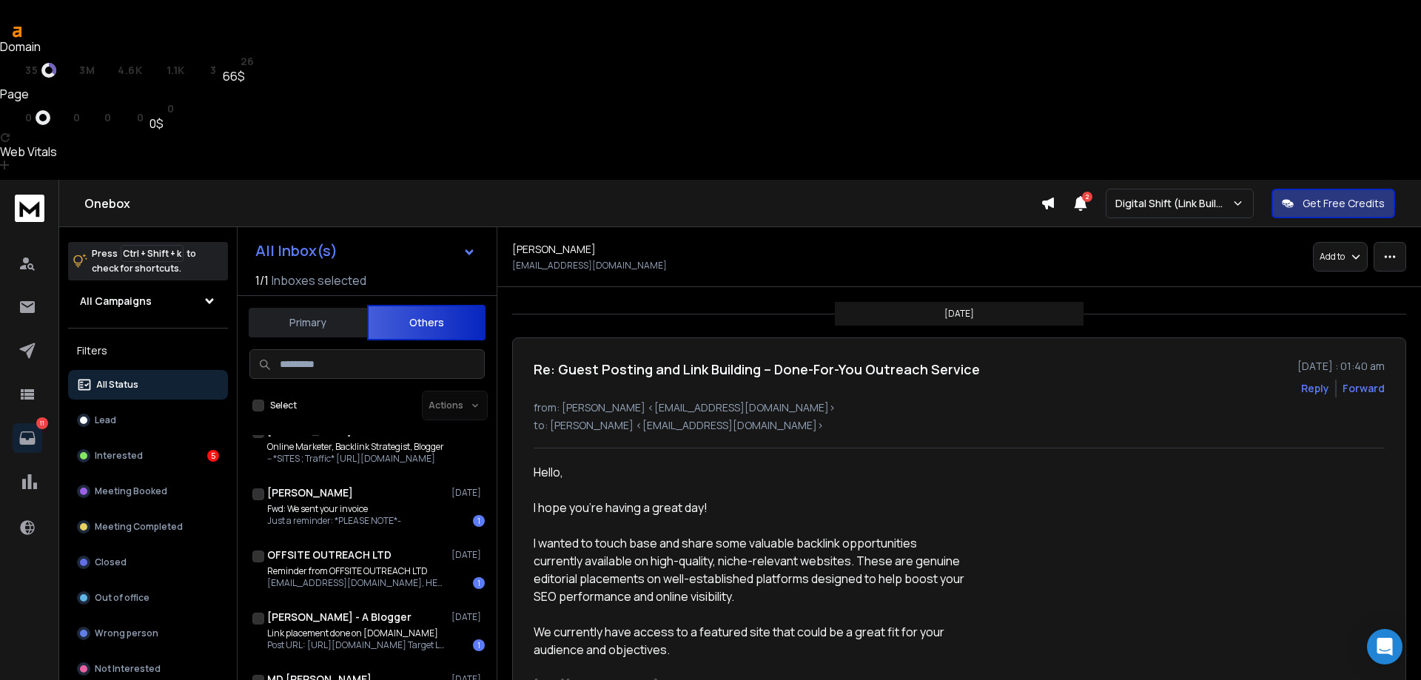
scroll to position [0, 0]
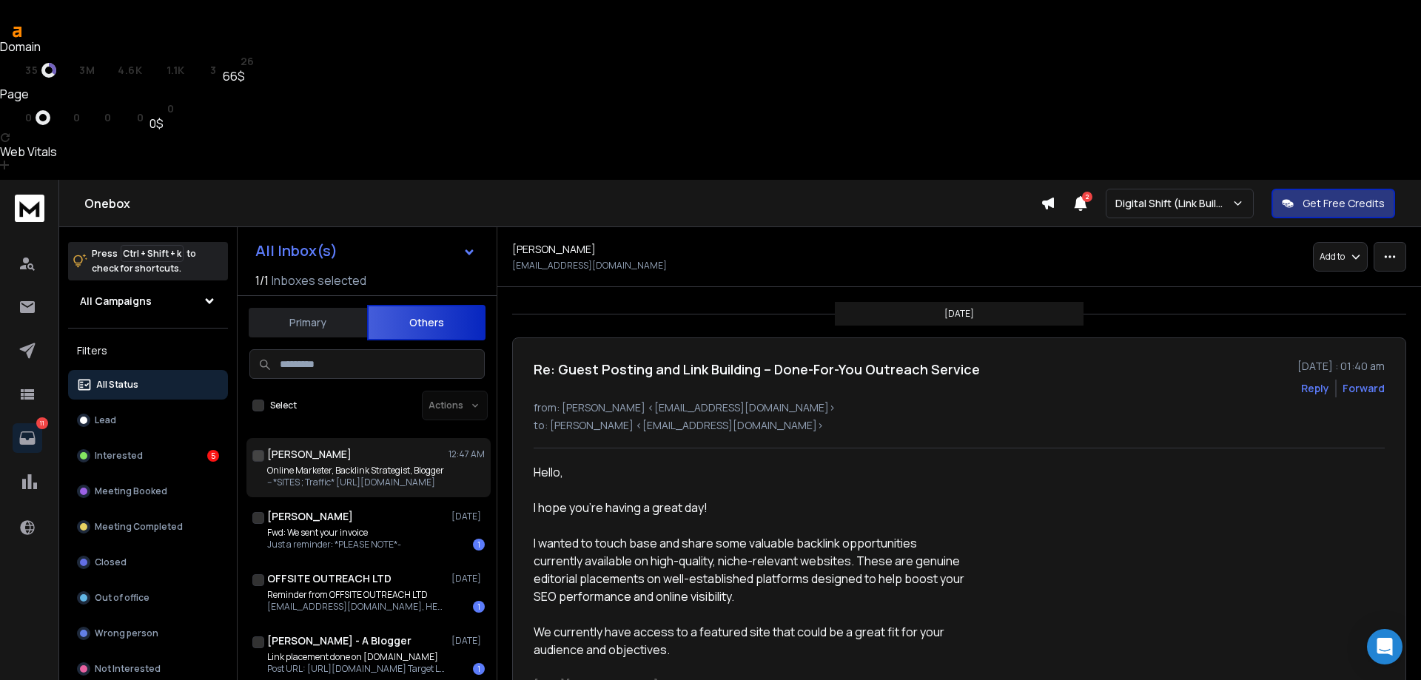
click at [398, 465] on p "Online Marketer, Backlink Strategist, Blogger" at bounding box center [355, 471] width 177 height 12
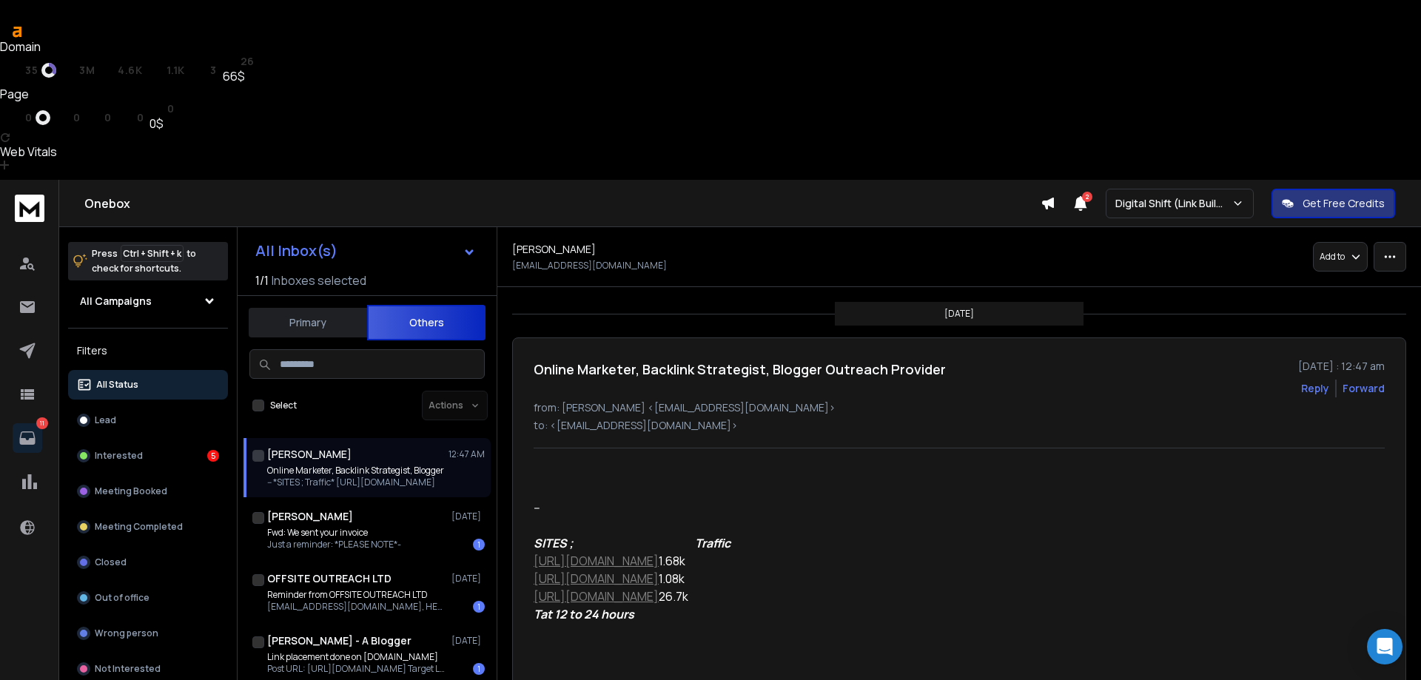
click at [910, 242] on div "[PERSON_NAME] [PERSON_NAME][EMAIL_ADDRESS][DOMAIN_NAME]" at bounding box center [733, 257] width 442 height 30
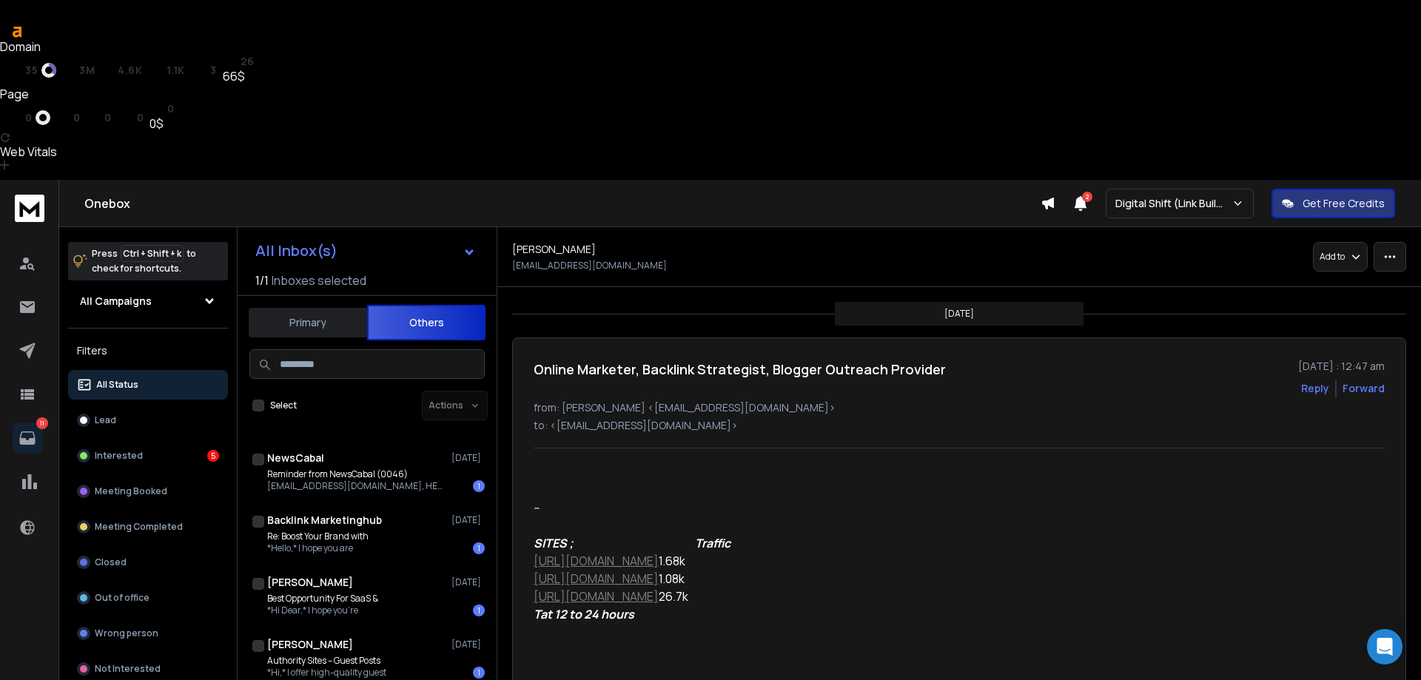
scroll to position [374, 0]
click at [36, 495] on div "11 H" at bounding box center [29, 520] width 59 height 680
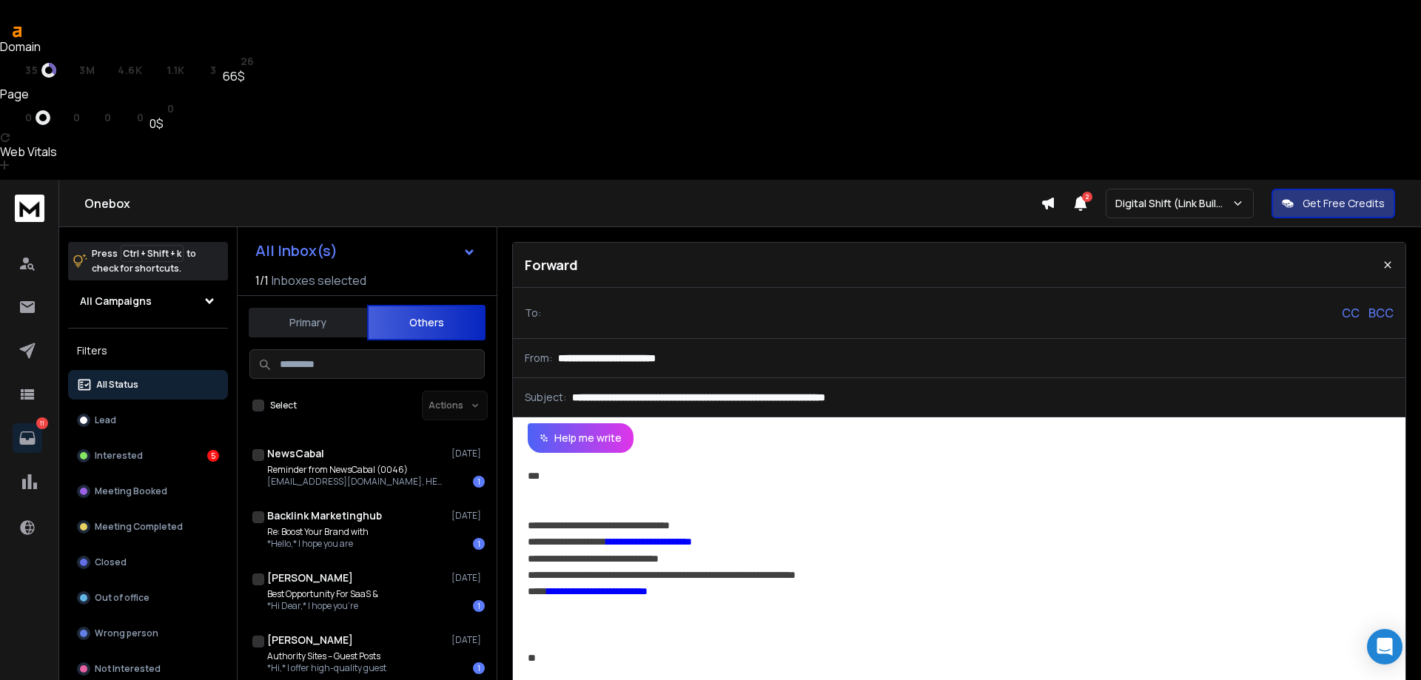
click at [1385, 261] on icon at bounding box center [1387, 264] width 7 height 7
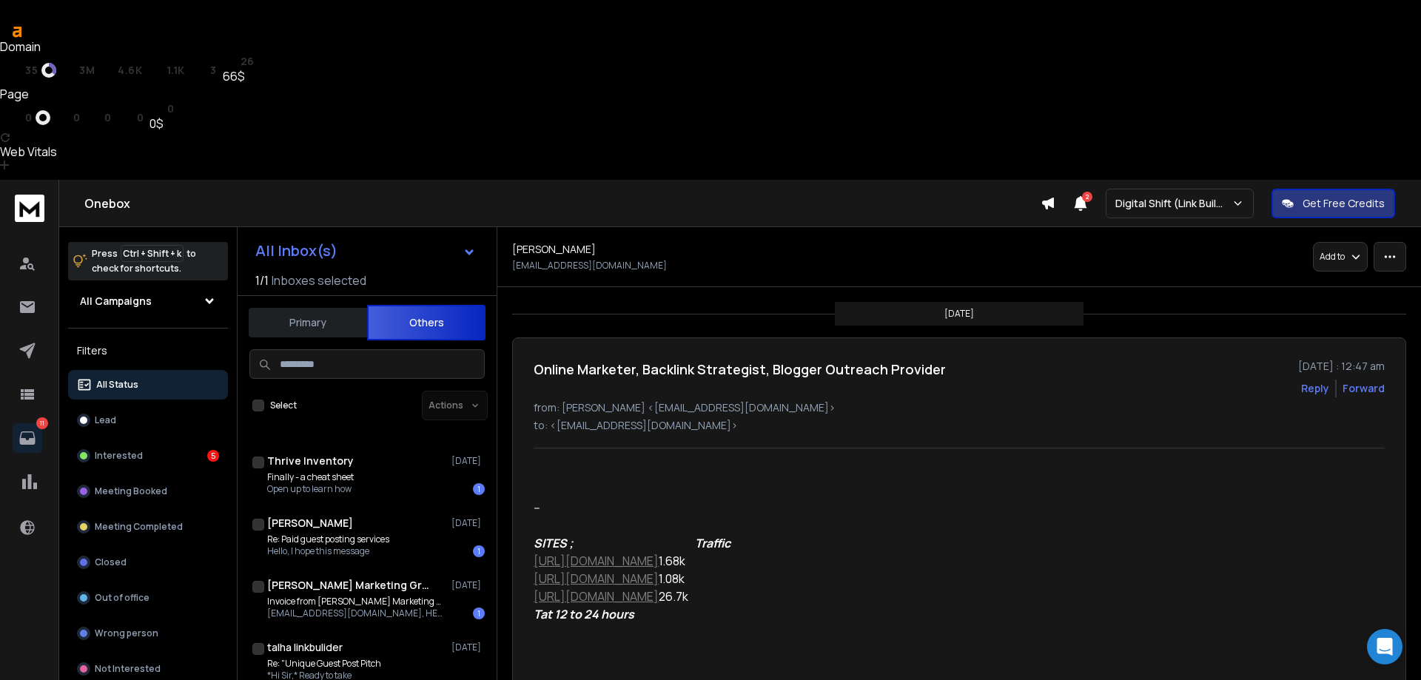
scroll to position [696, 0]
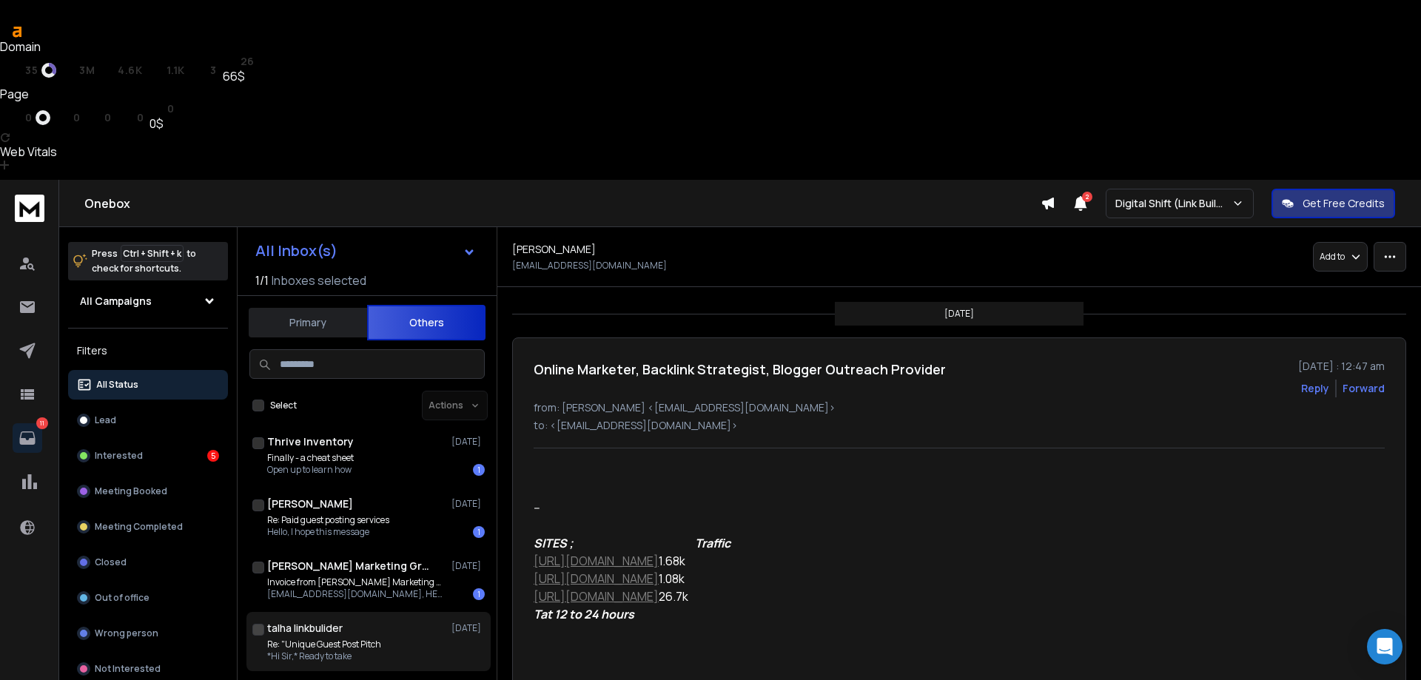
click at [376, 621] on div "talha linkbulider [DATE]" at bounding box center [376, 628] width 218 height 15
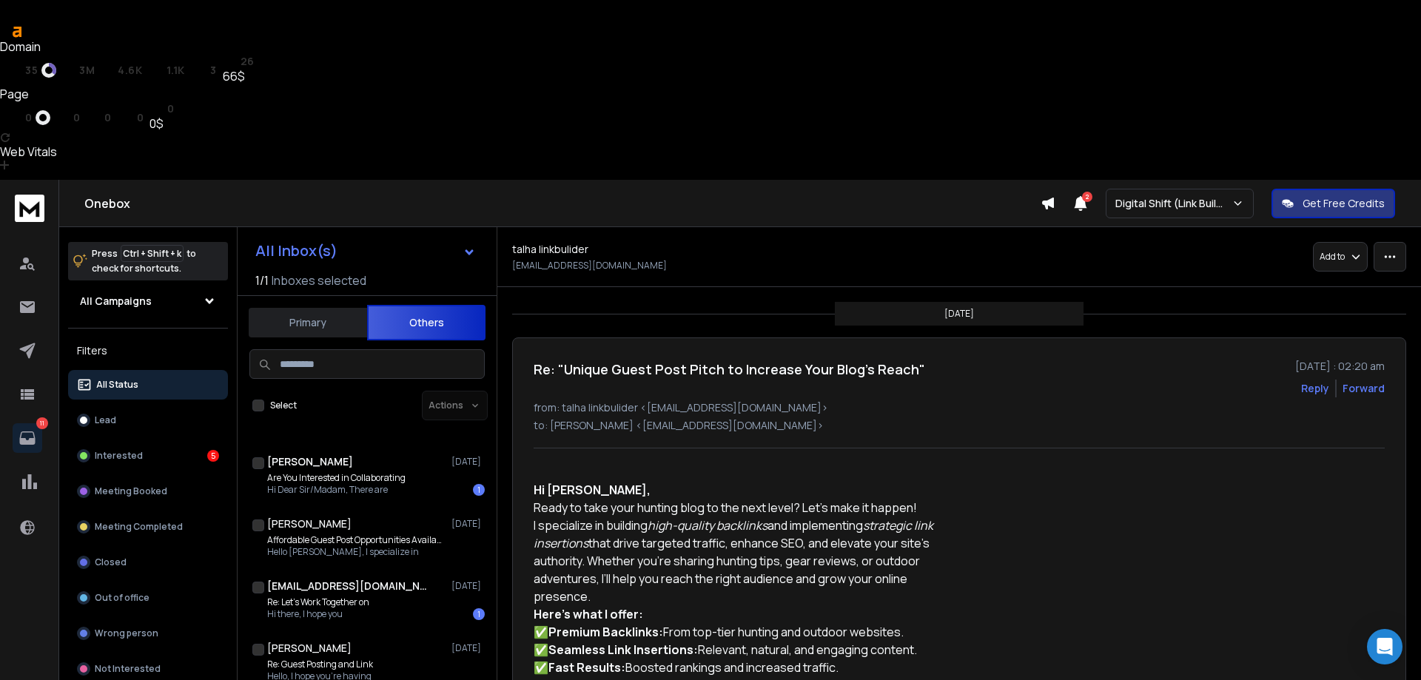
scroll to position [1179, 0]
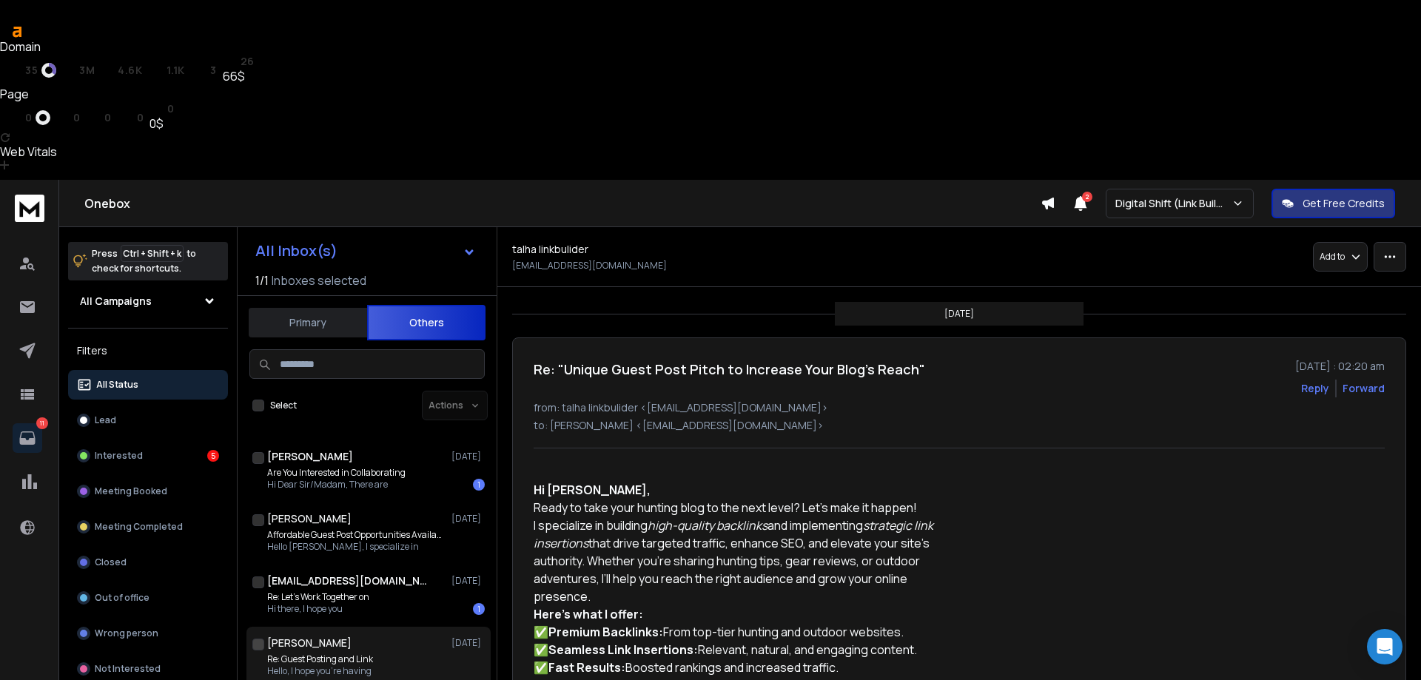
click at [358, 653] on p "Re: Guest Posting and Link" at bounding box center [320, 659] width 106 height 12
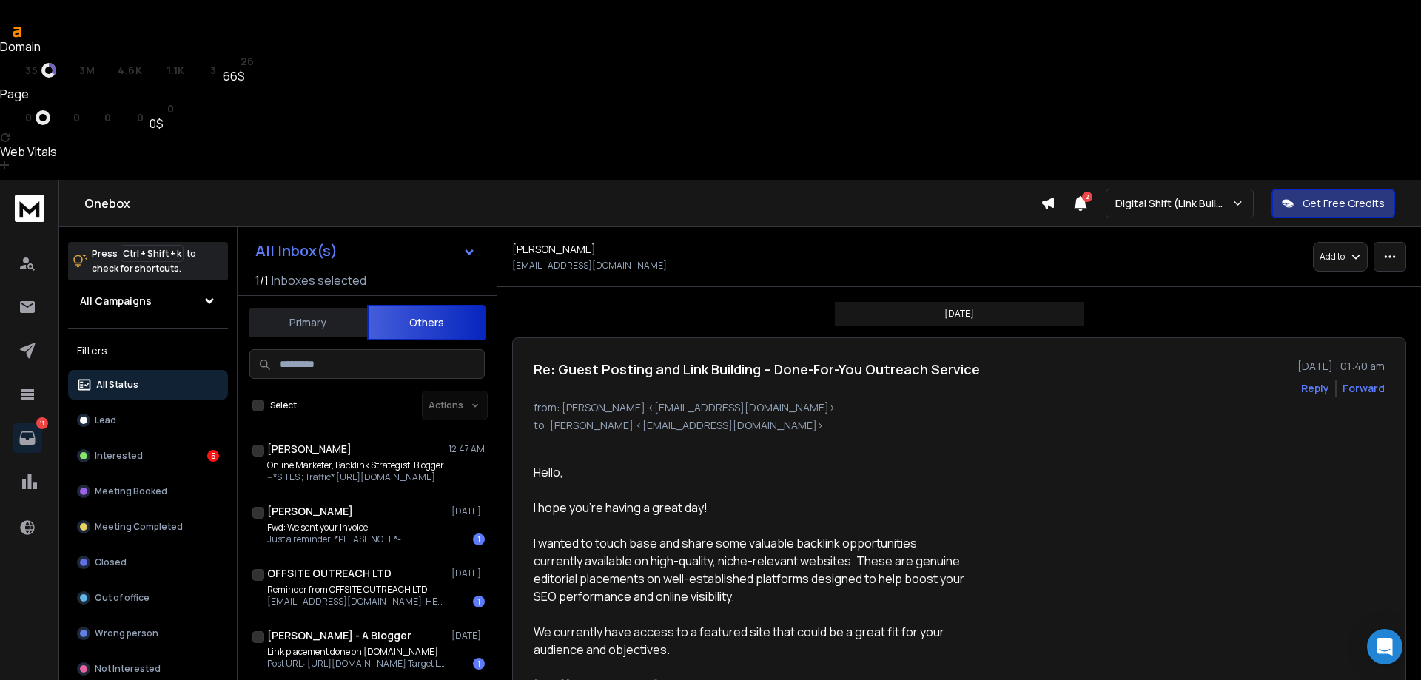
scroll to position [0, 0]
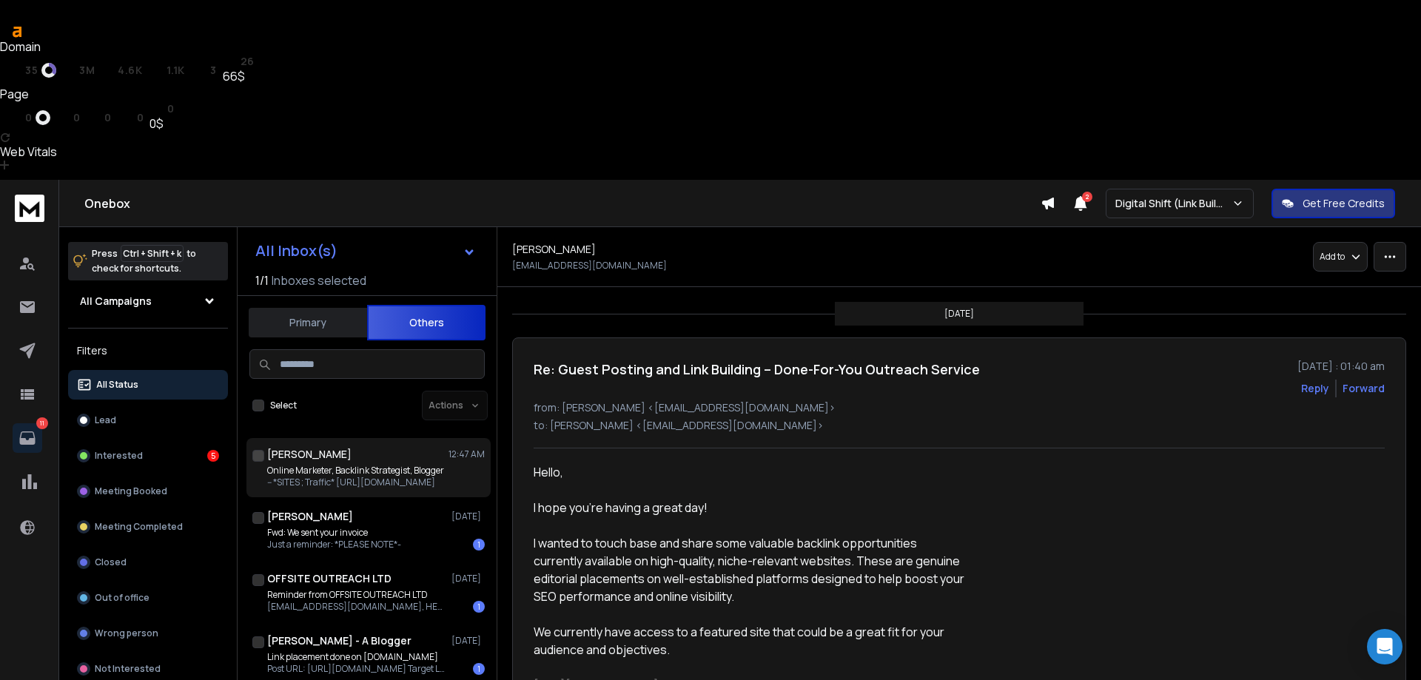
click at [398, 465] on p "Online Marketer, Backlink Strategist, Blogger" at bounding box center [355, 471] width 177 height 12
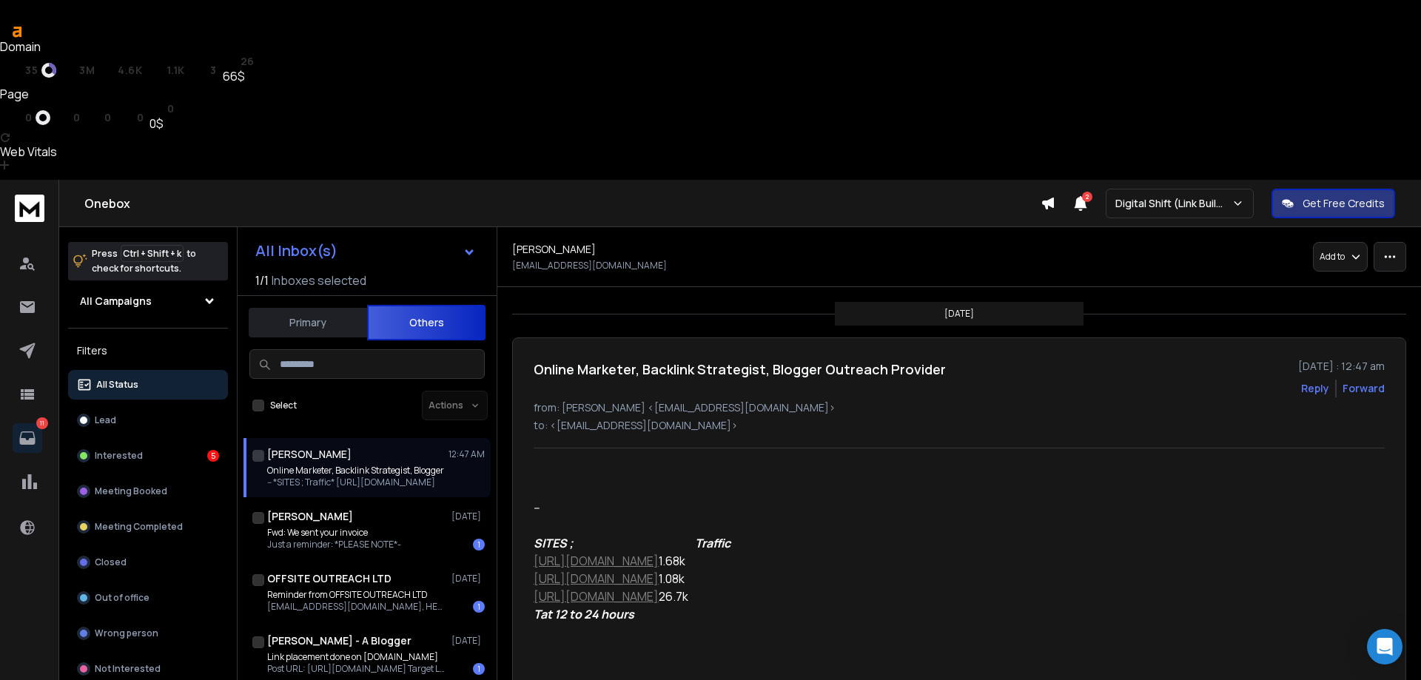
click at [910, 242] on div "[PERSON_NAME] [PERSON_NAME][EMAIL_ADDRESS][DOMAIN_NAME]" at bounding box center [733, 257] width 442 height 30
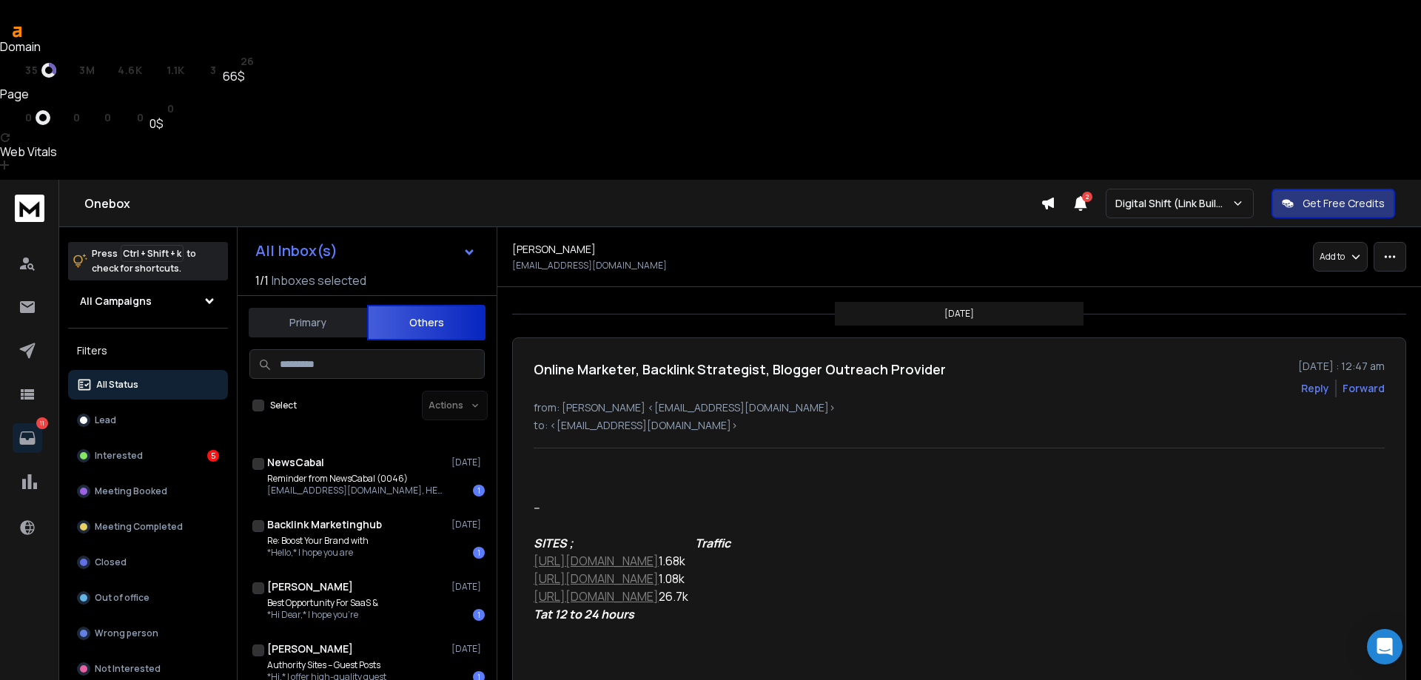
scroll to position [374, 0]
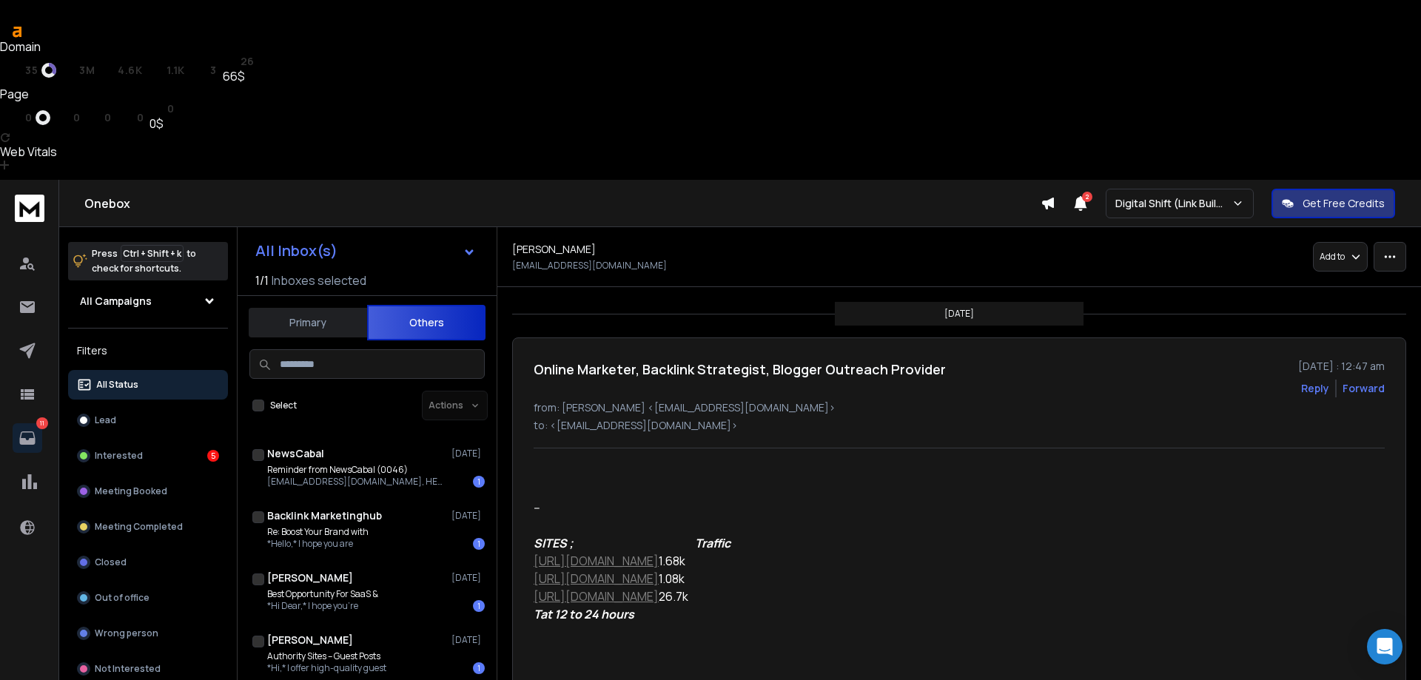
click at [36, 495] on div "11 H" at bounding box center [29, 520] width 59 height 680
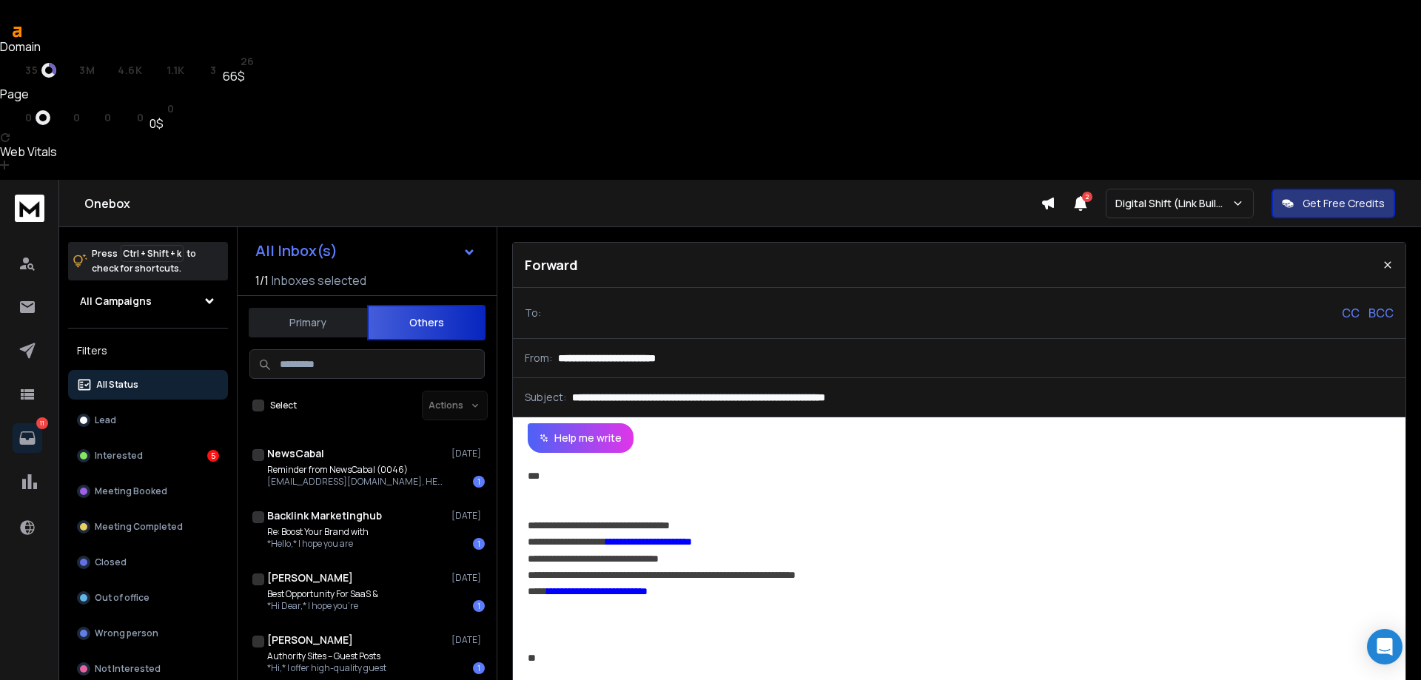
click at [1385, 261] on icon at bounding box center [1387, 264] width 7 height 7
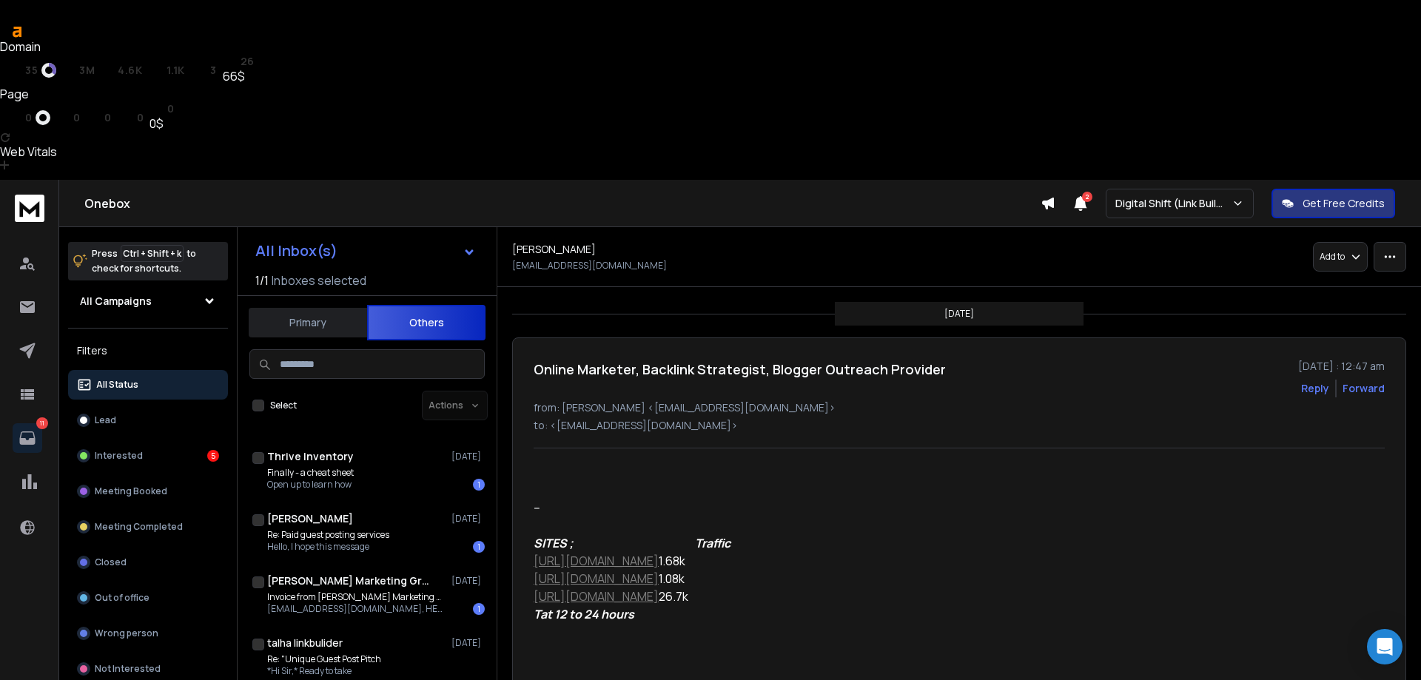
scroll to position [696, 0]
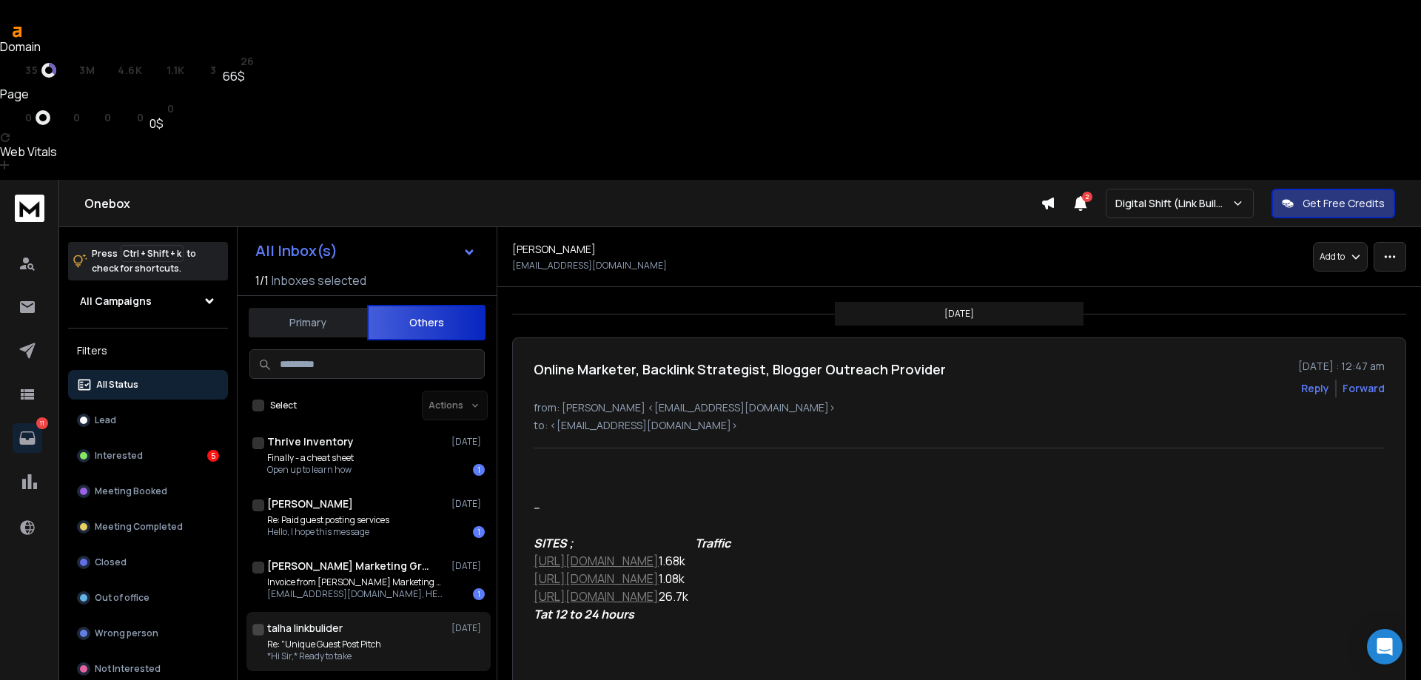
click at [376, 621] on div "talha linkbulider [DATE]" at bounding box center [376, 628] width 218 height 15
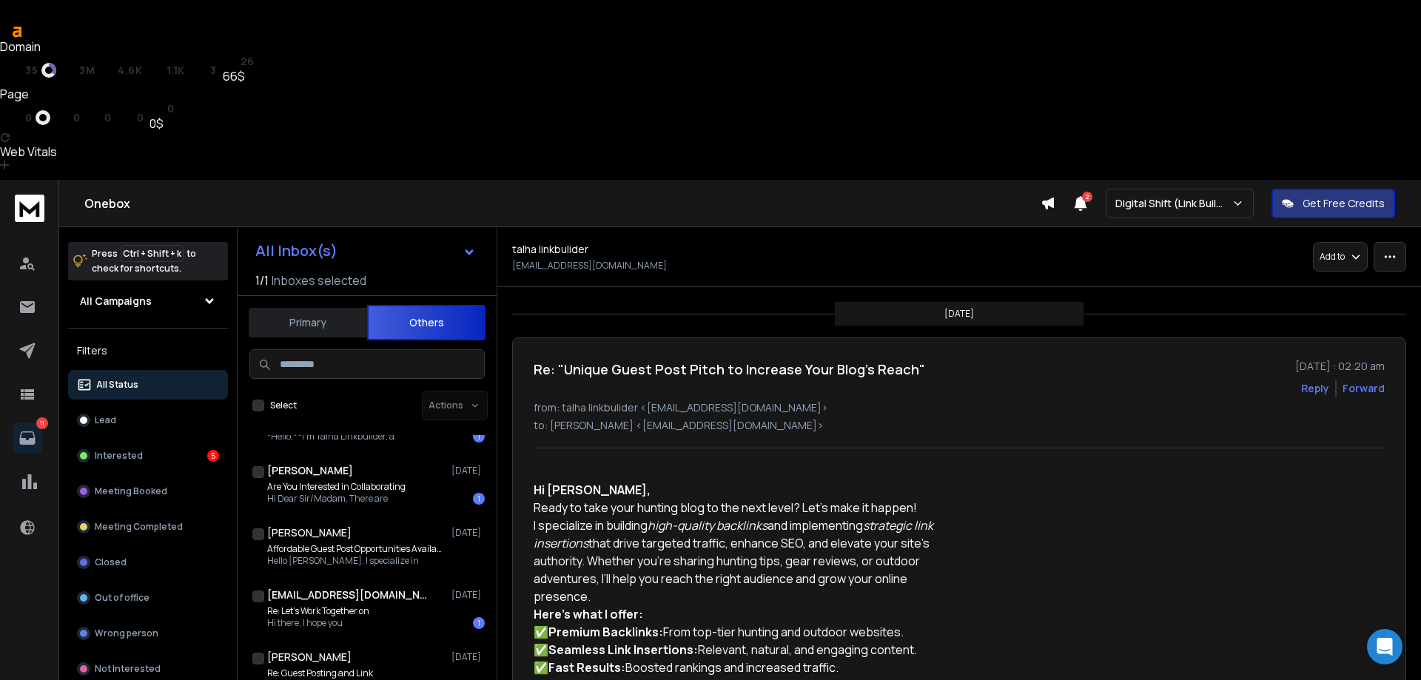
scroll to position [1179, 0]
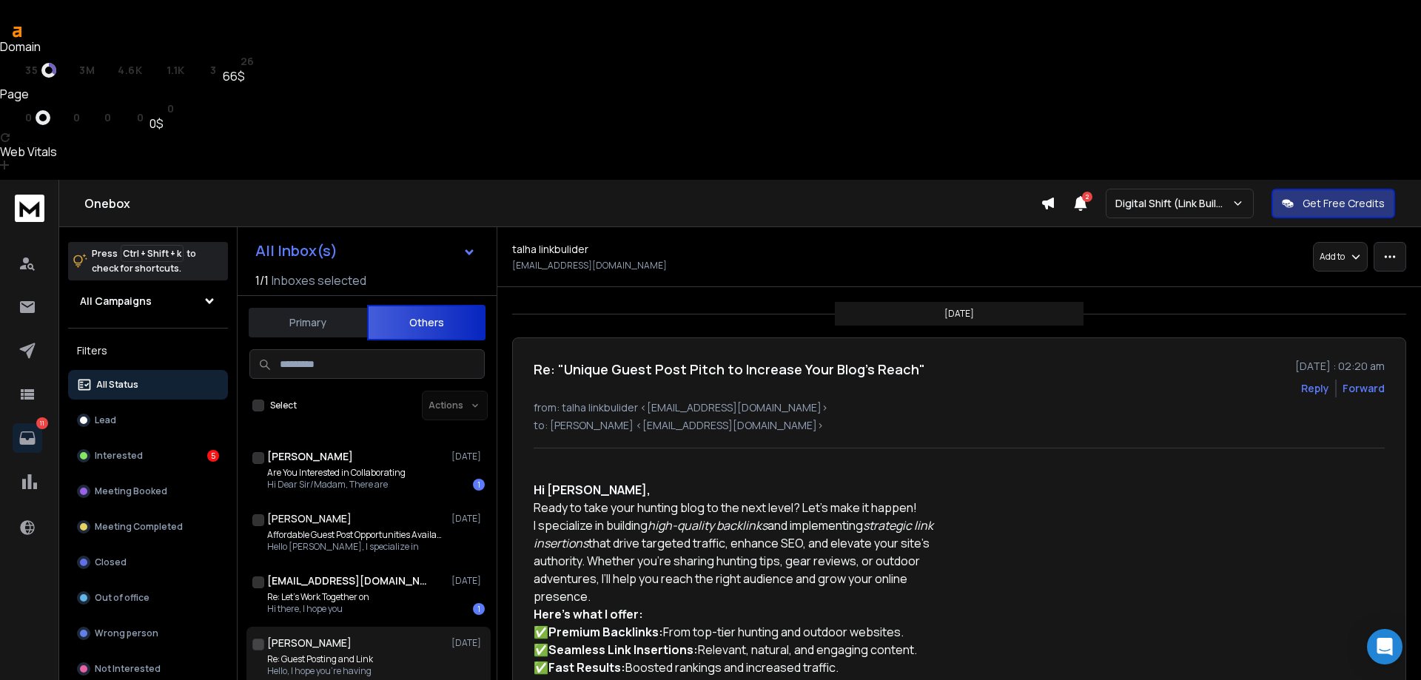
click at [358, 653] on p "Re: Guest Posting and Link" at bounding box center [320, 659] width 106 height 12
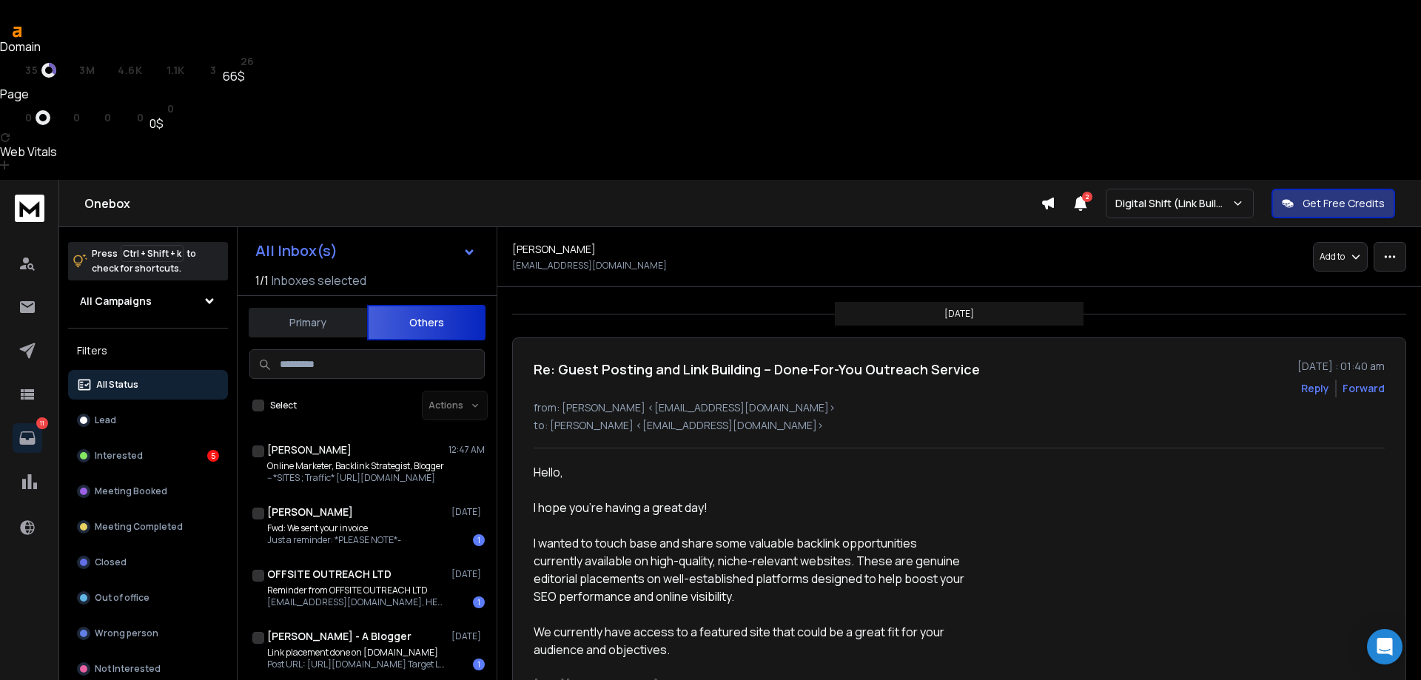
scroll to position [0, 0]
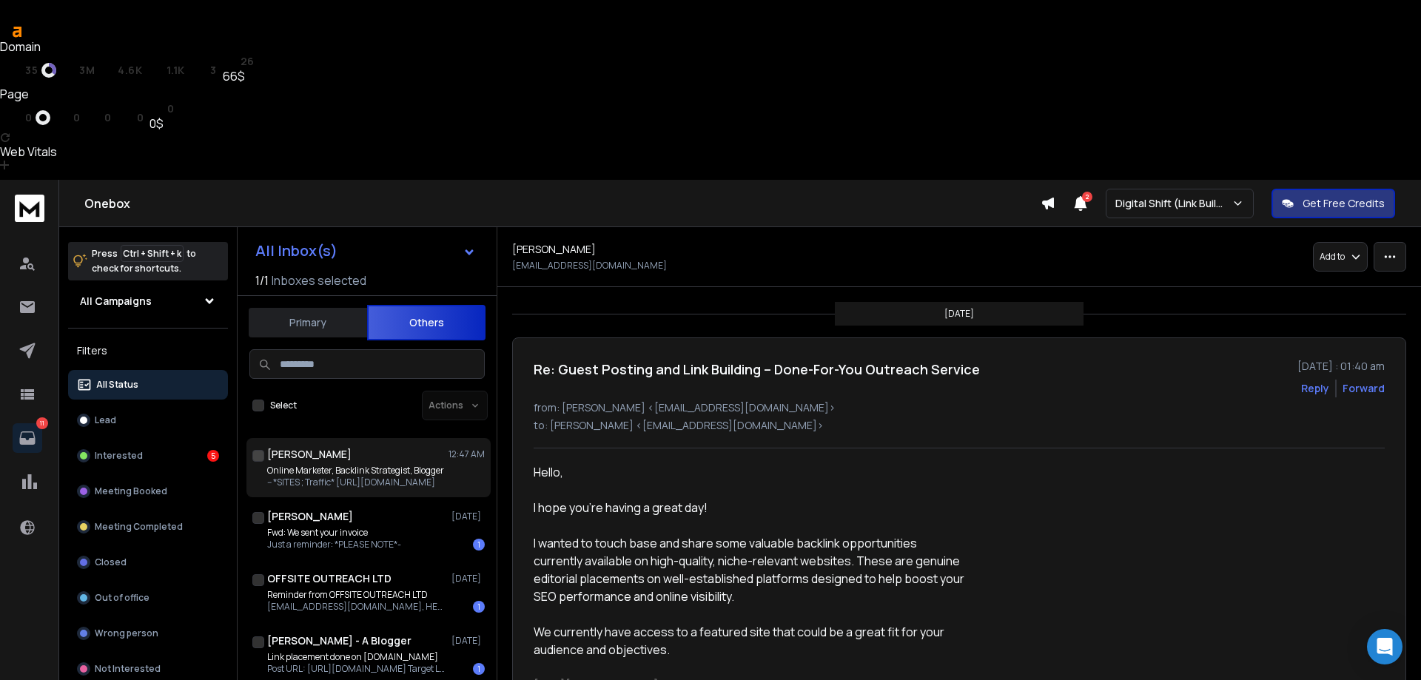
click at [398, 465] on p "Online Marketer, Backlink Strategist, Blogger" at bounding box center [355, 471] width 177 height 12
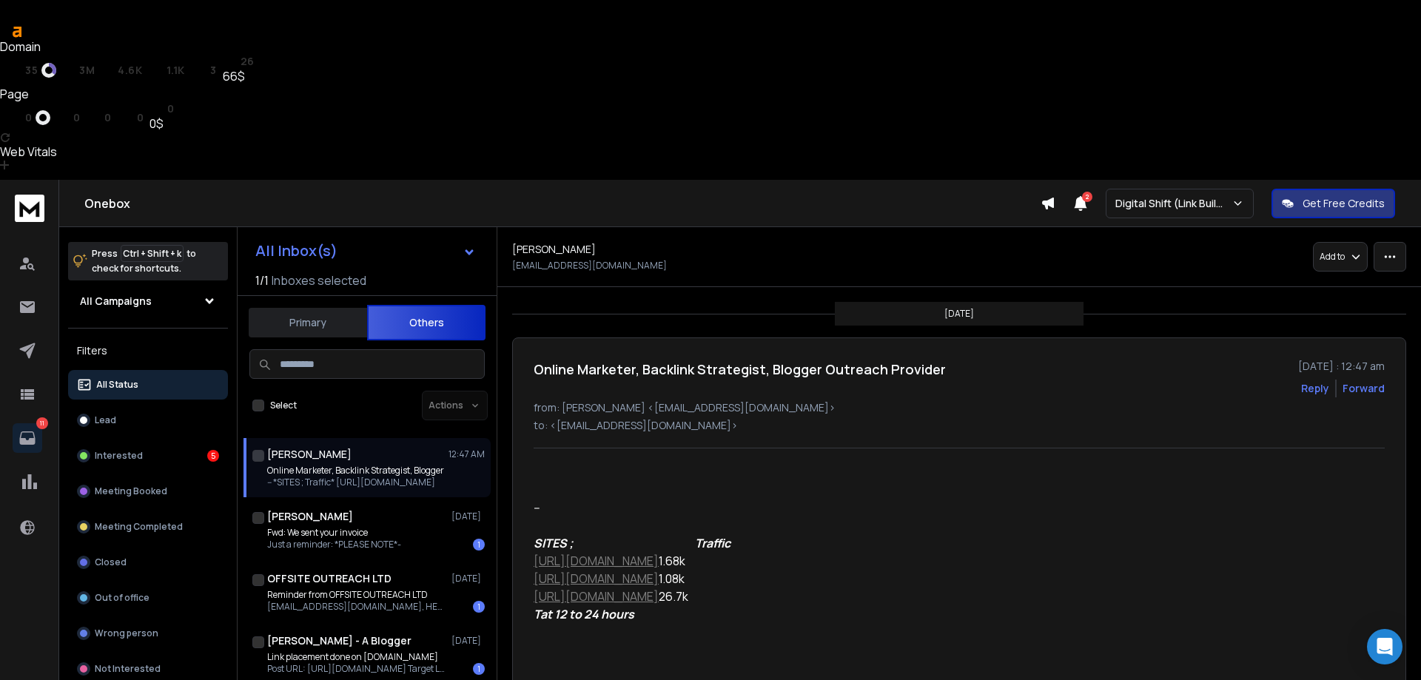
click at [910, 242] on div "[PERSON_NAME] [PERSON_NAME][EMAIL_ADDRESS][DOMAIN_NAME]" at bounding box center [733, 257] width 442 height 30
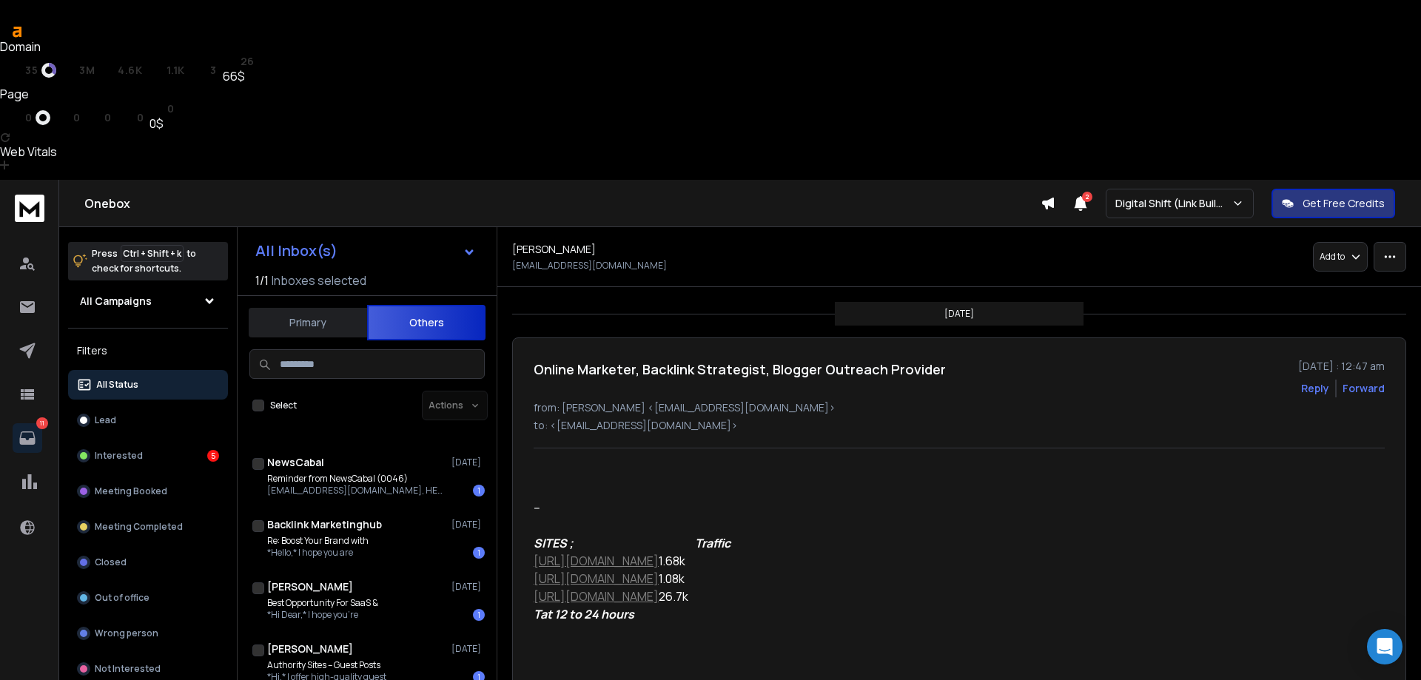
scroll to position [374, 0]
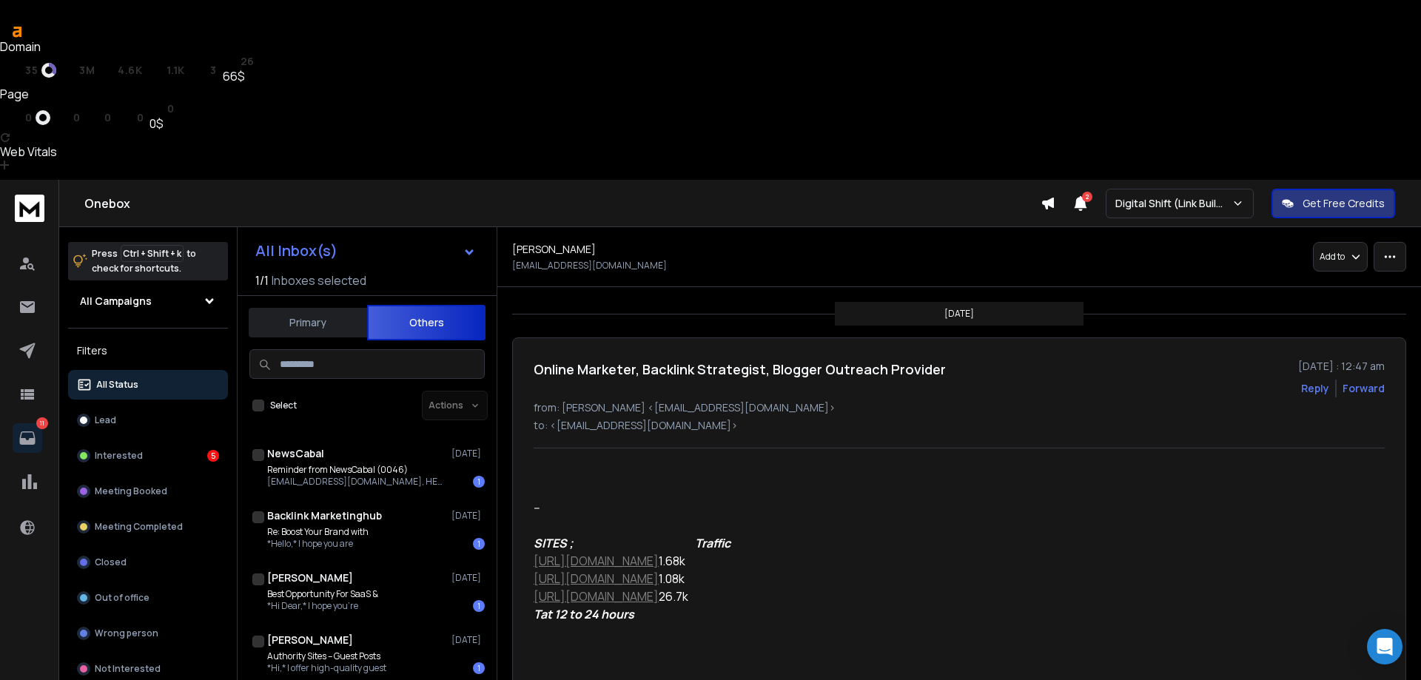
click at [36, 495] on div "11 H" at bounding box center [29, 520] width 59 height 680
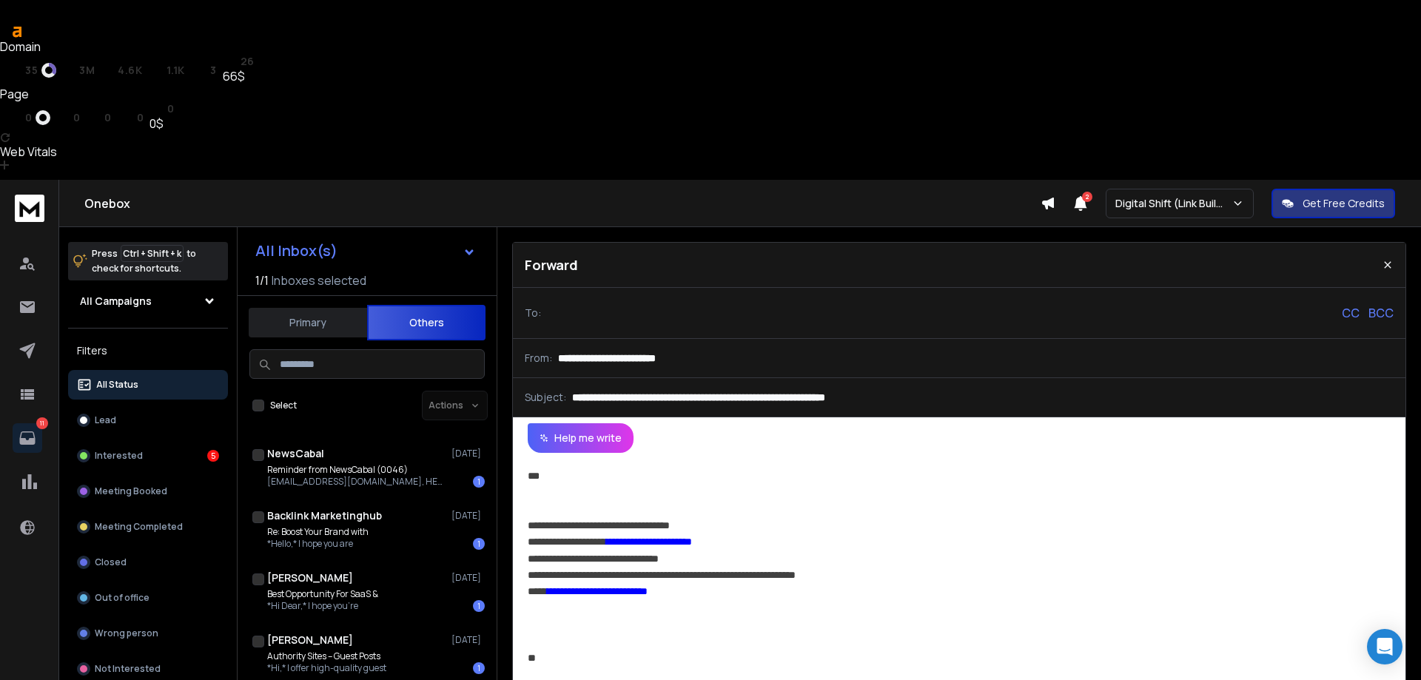
click at [1385, 261] on icon at bounding box center [1387, 264] width 7 height 7
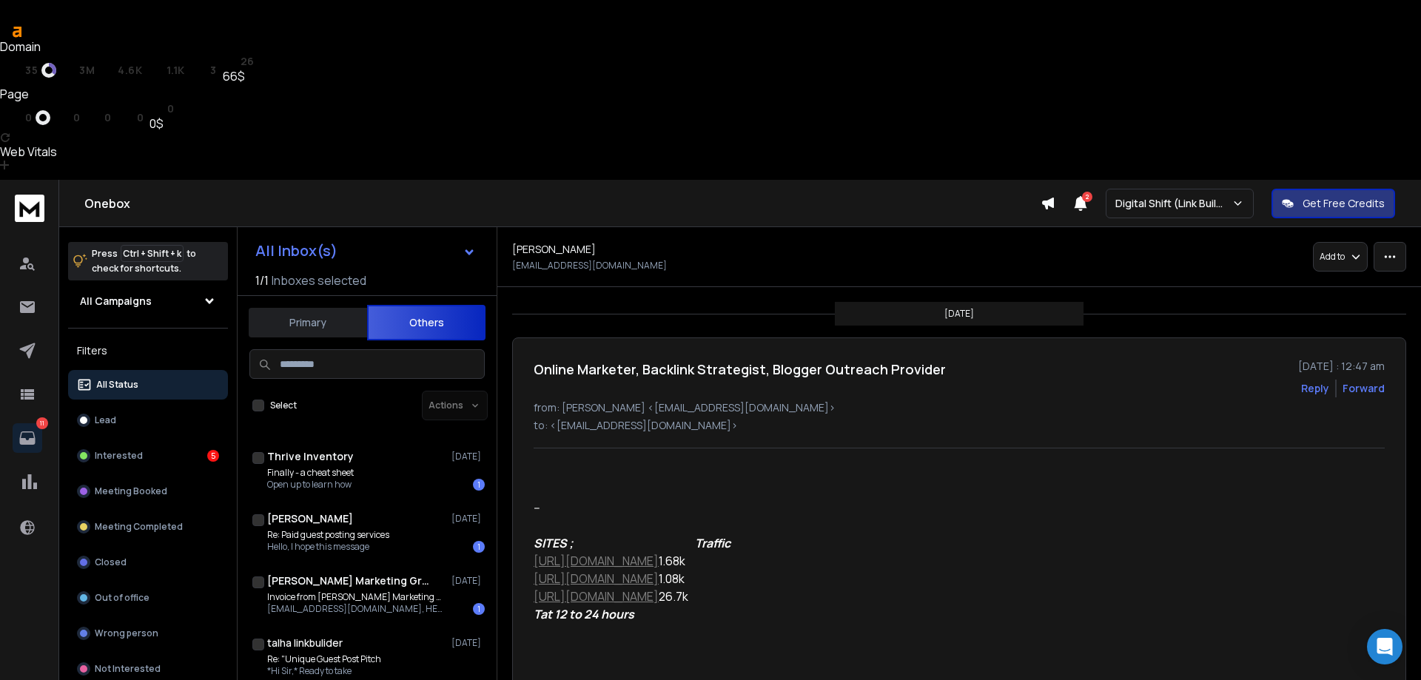
scroll to position [696, 0]
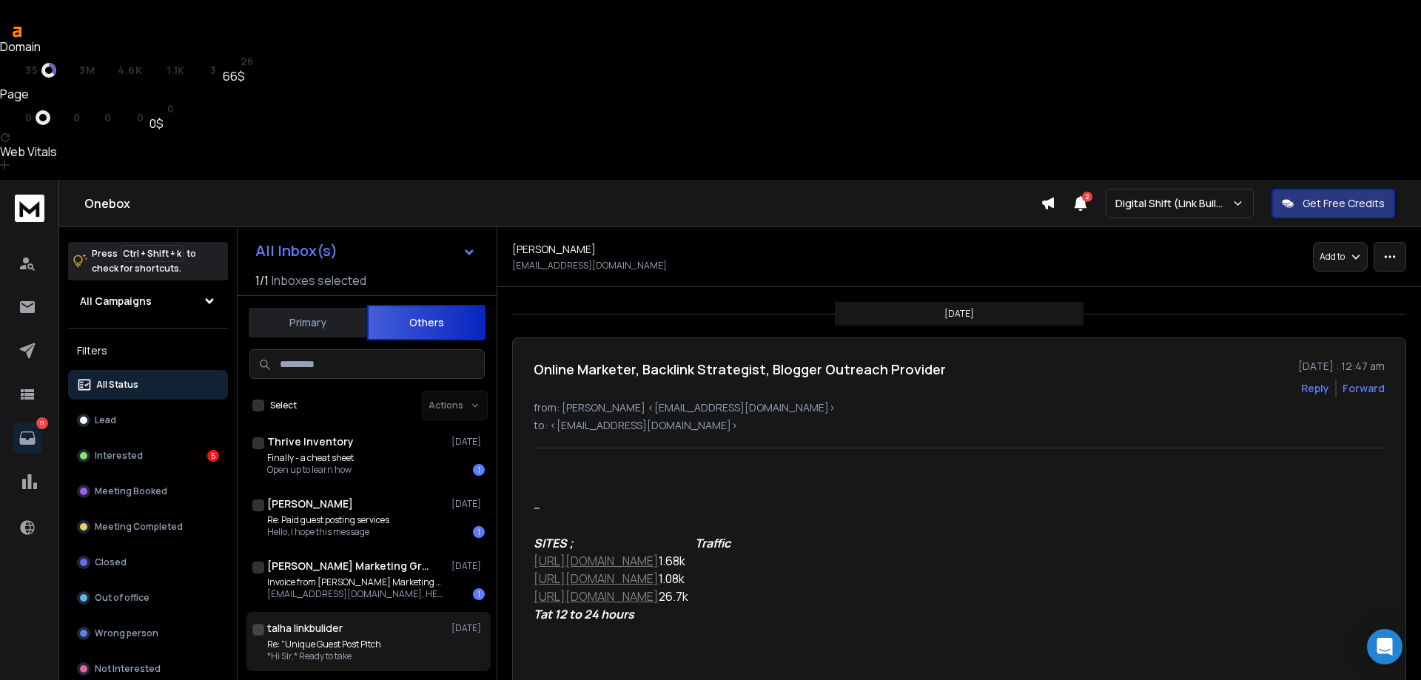
click at [376, 621] on div "talha linkbulider [DATE]" at bounding box center [376, 628] width 218 height 15
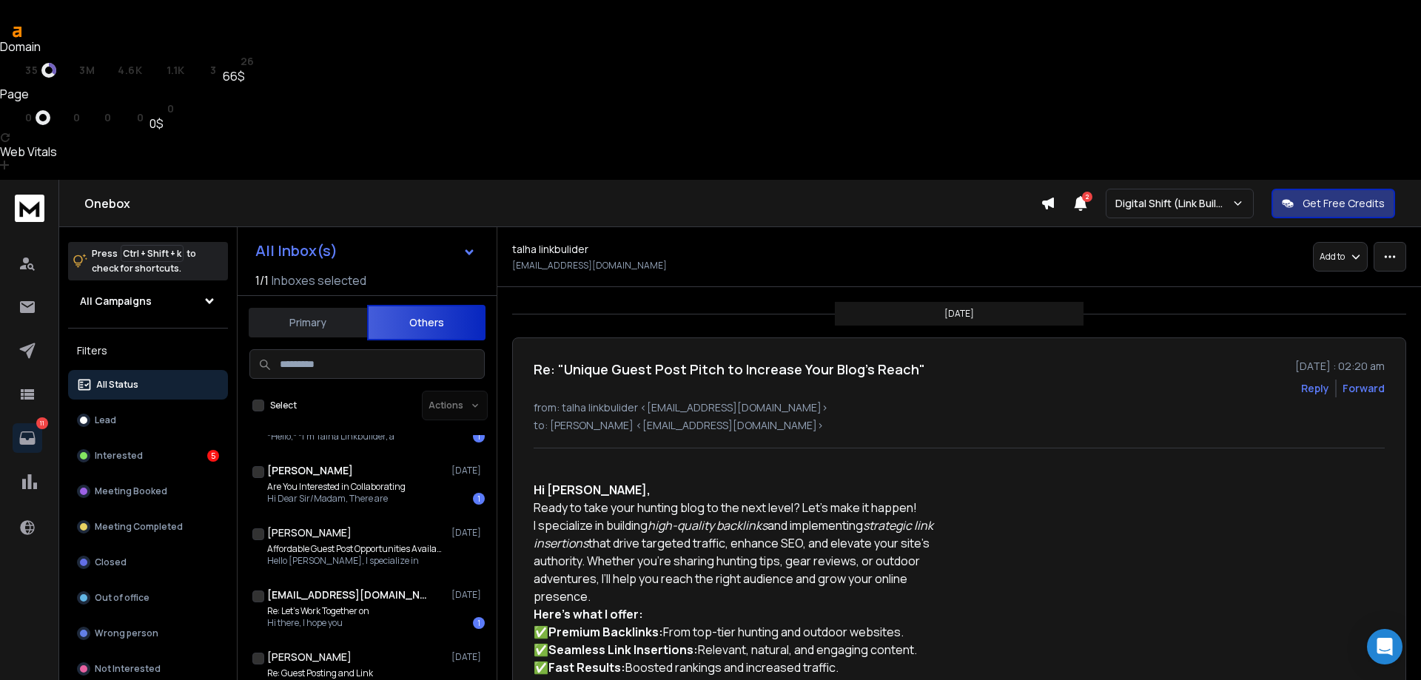
scroll to position [1179, 0]
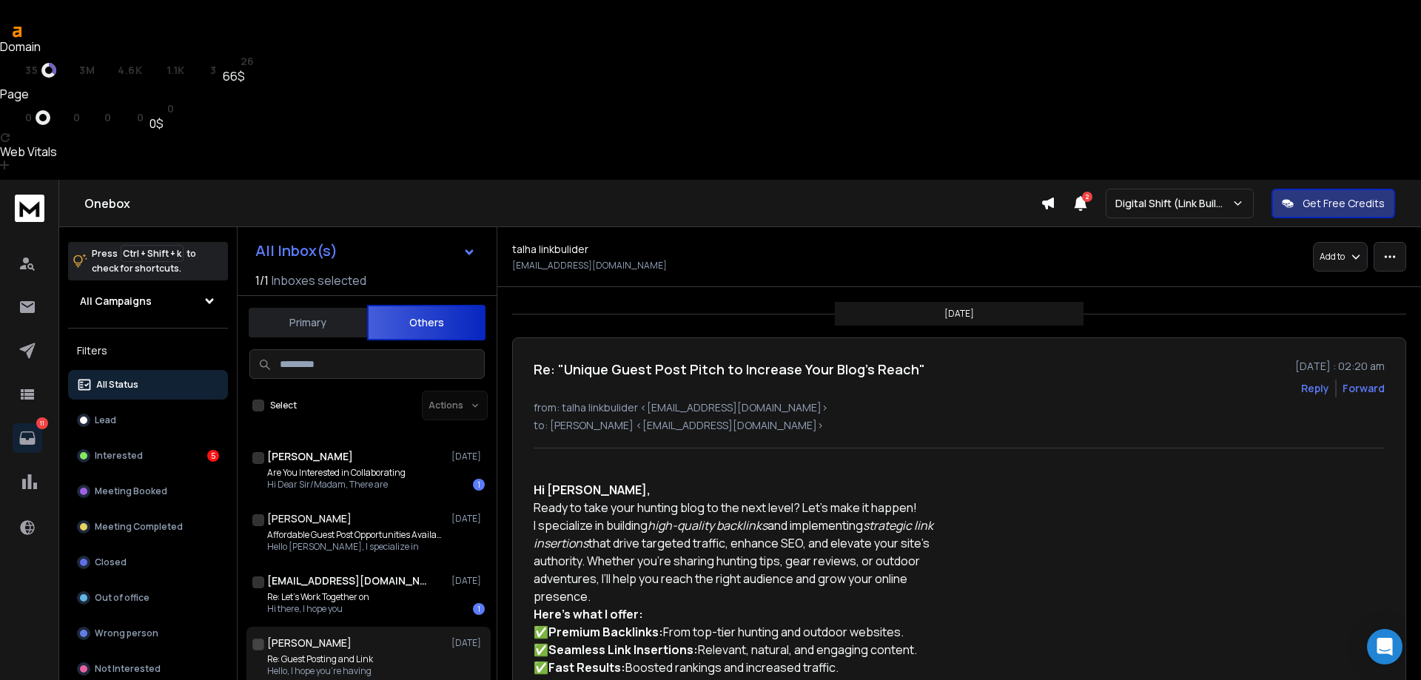
click at [358, 653] on p "Re: Guest Posting and Link" at bounding box center [320, 659] width 106 height 12
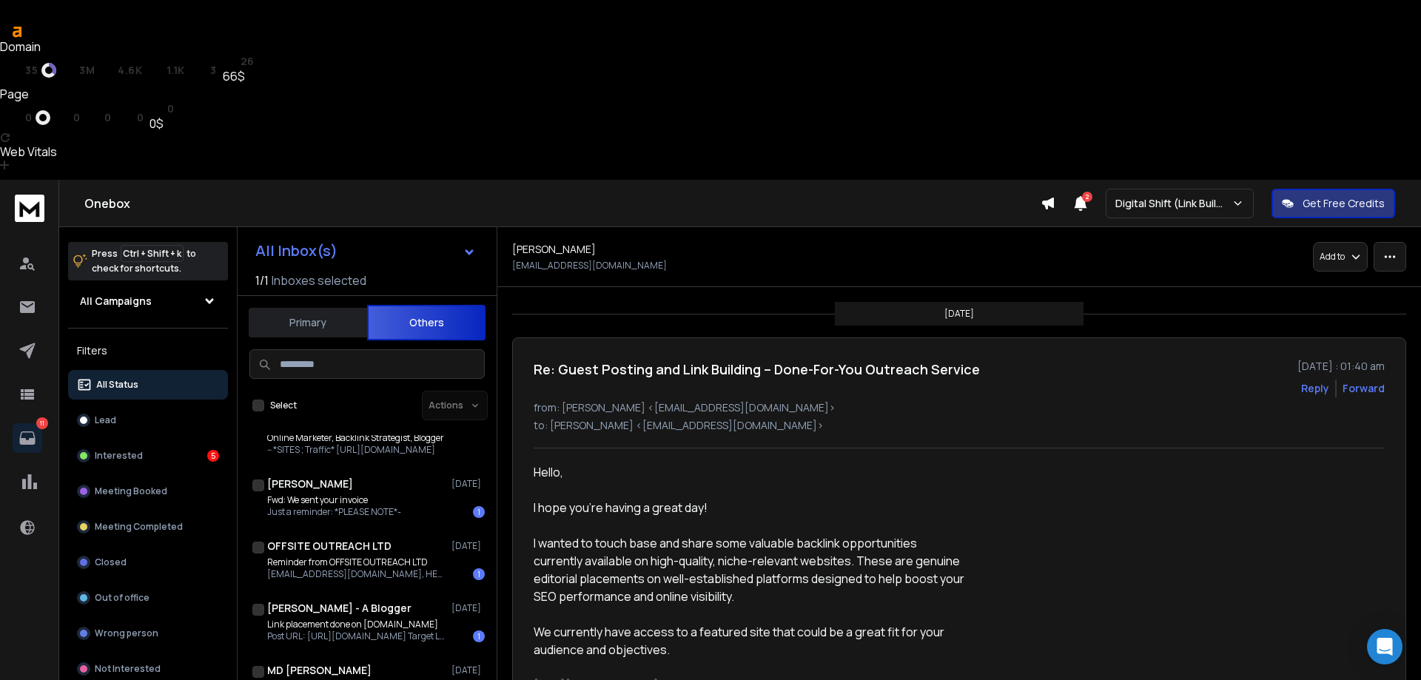
scroll to position [0, 0]
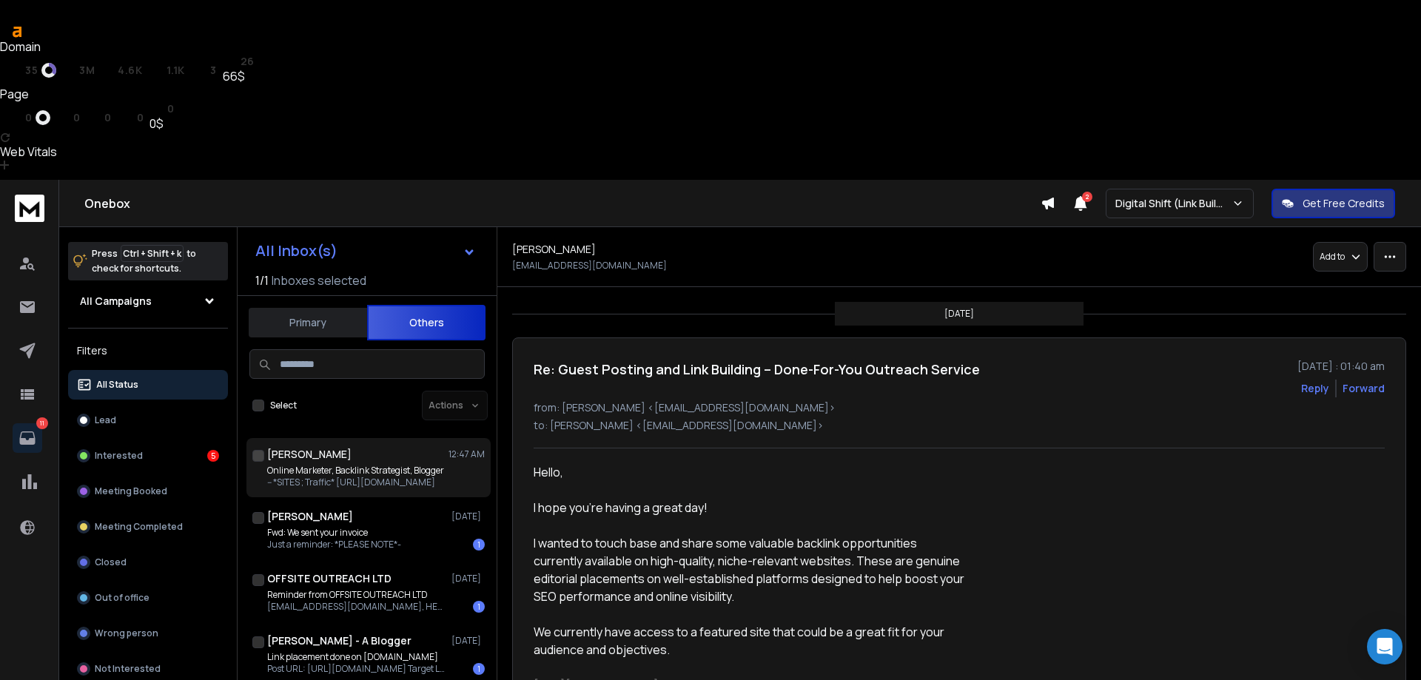
click at [398, 465] on p "Online Marketer, Backlink Strategist, Blogger" at bounding box center [355, 471] width 177 height 12
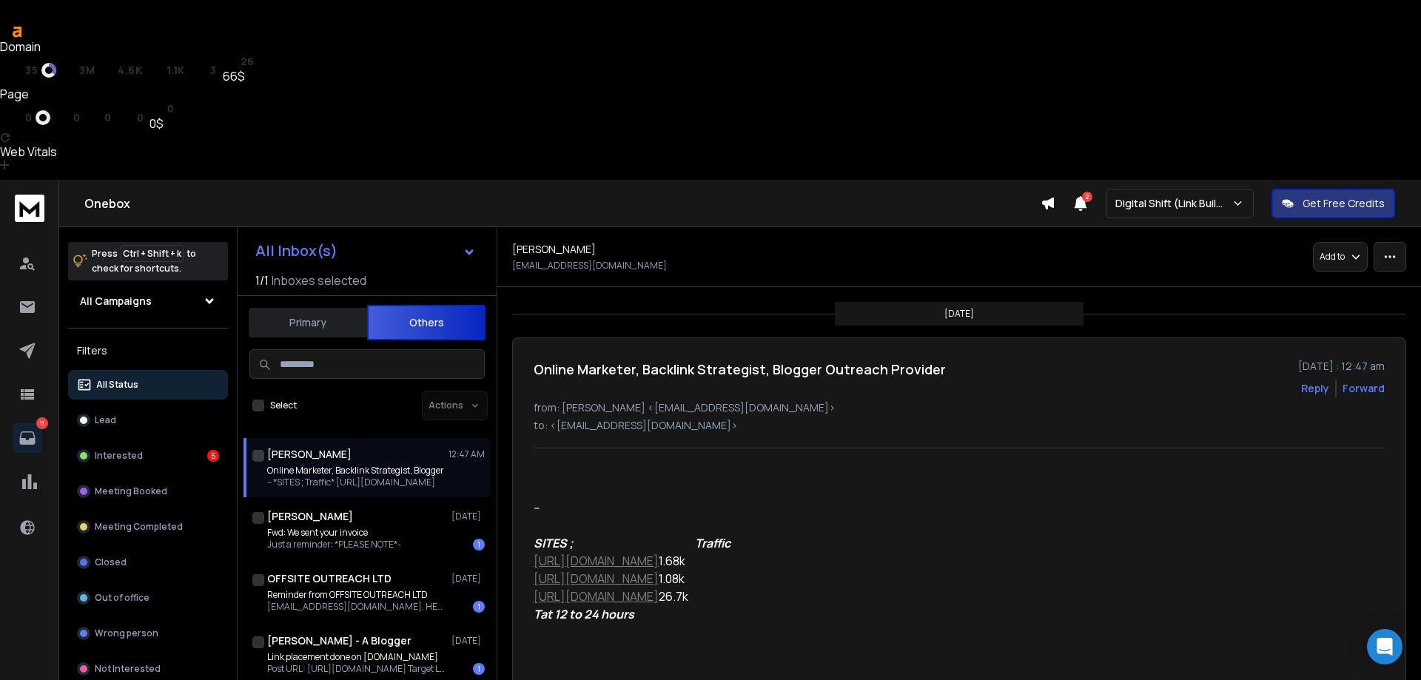
click at [910, 242] on div "[PERSON_NAME] [PERSON_NAME][EMAIL_ADDRESS][DOMAIN_NAME]" at bounding box center [733, 257] width 442 height 30
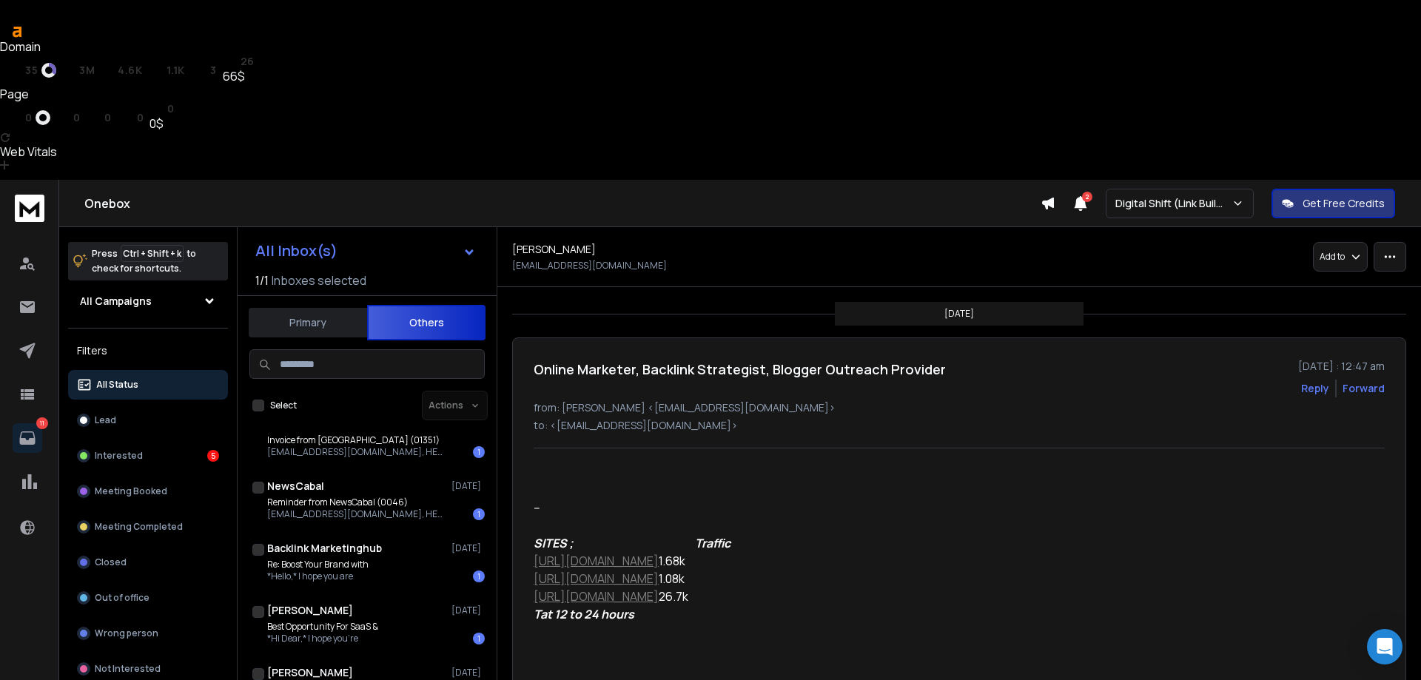
scroll to position [374, 0]
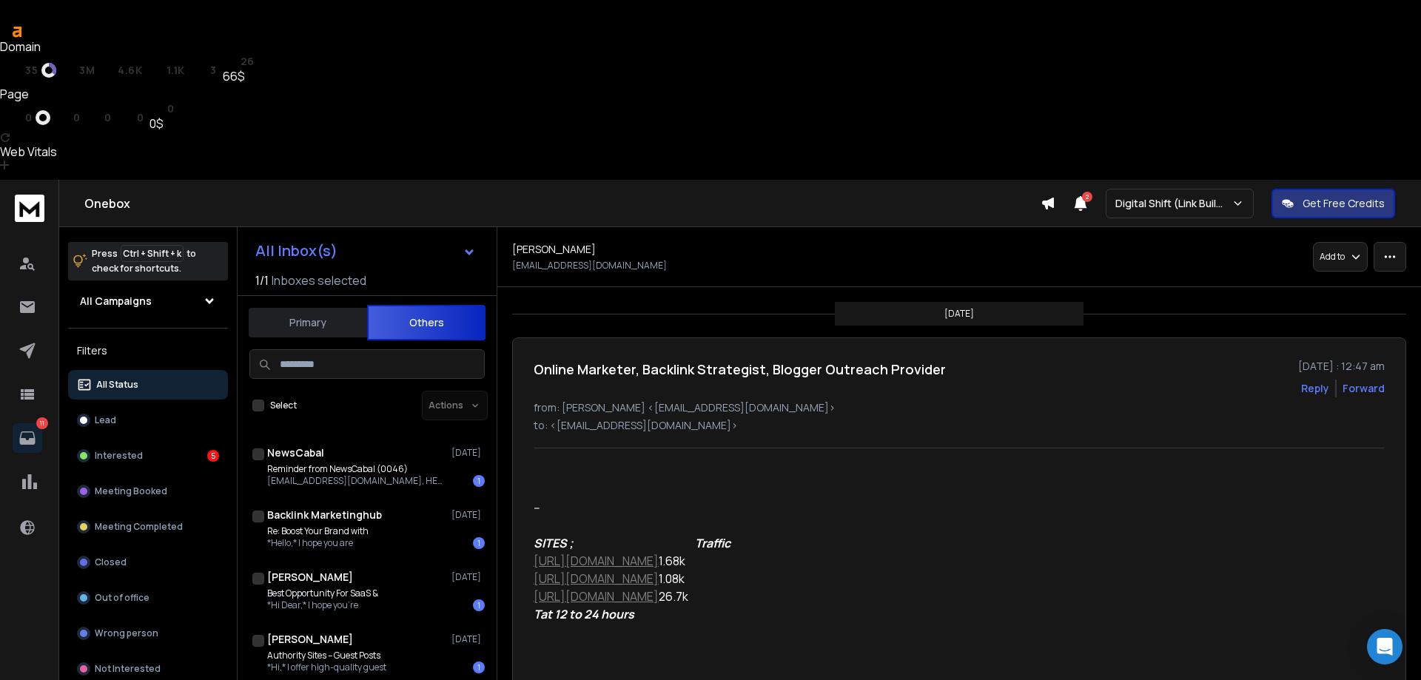
click at [36, 495] on div "11 H" at bounding box center [29, 520] width 59 height 680
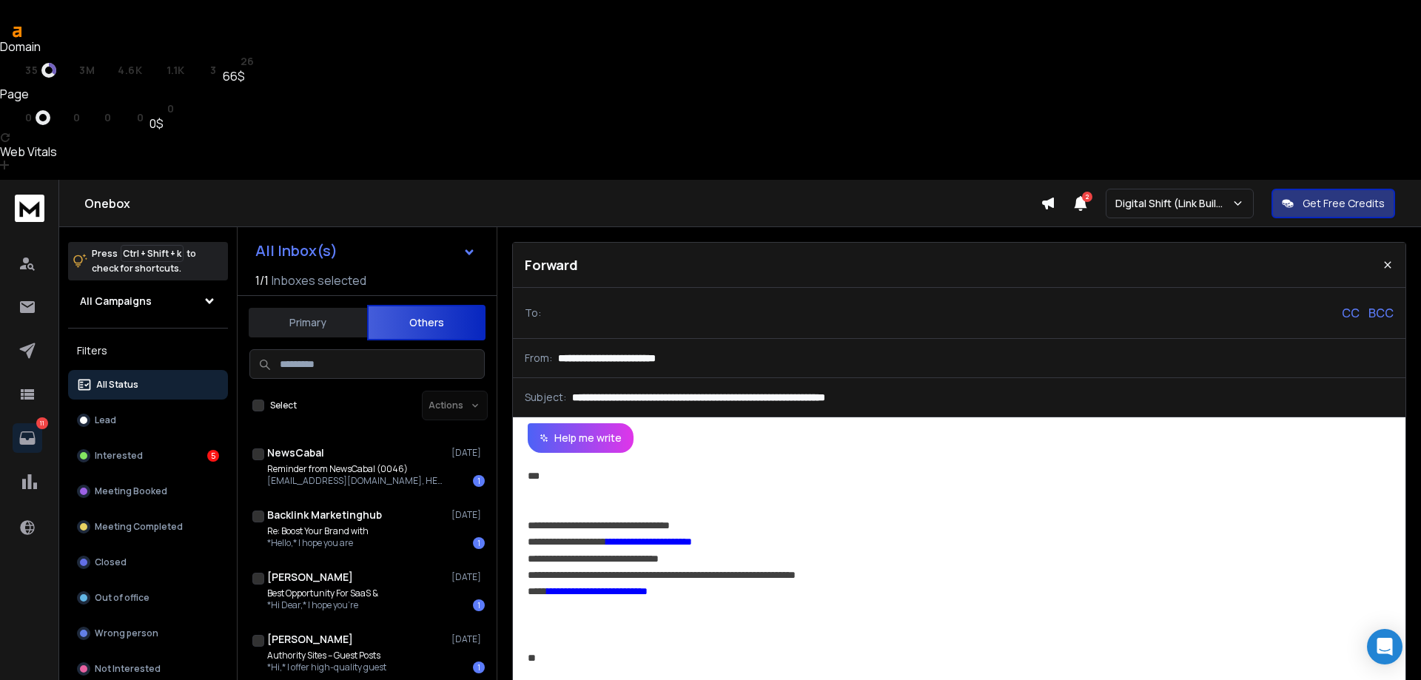
click at [1385, 261] on icon at bounding box center [1387, 264] width 7 height 7
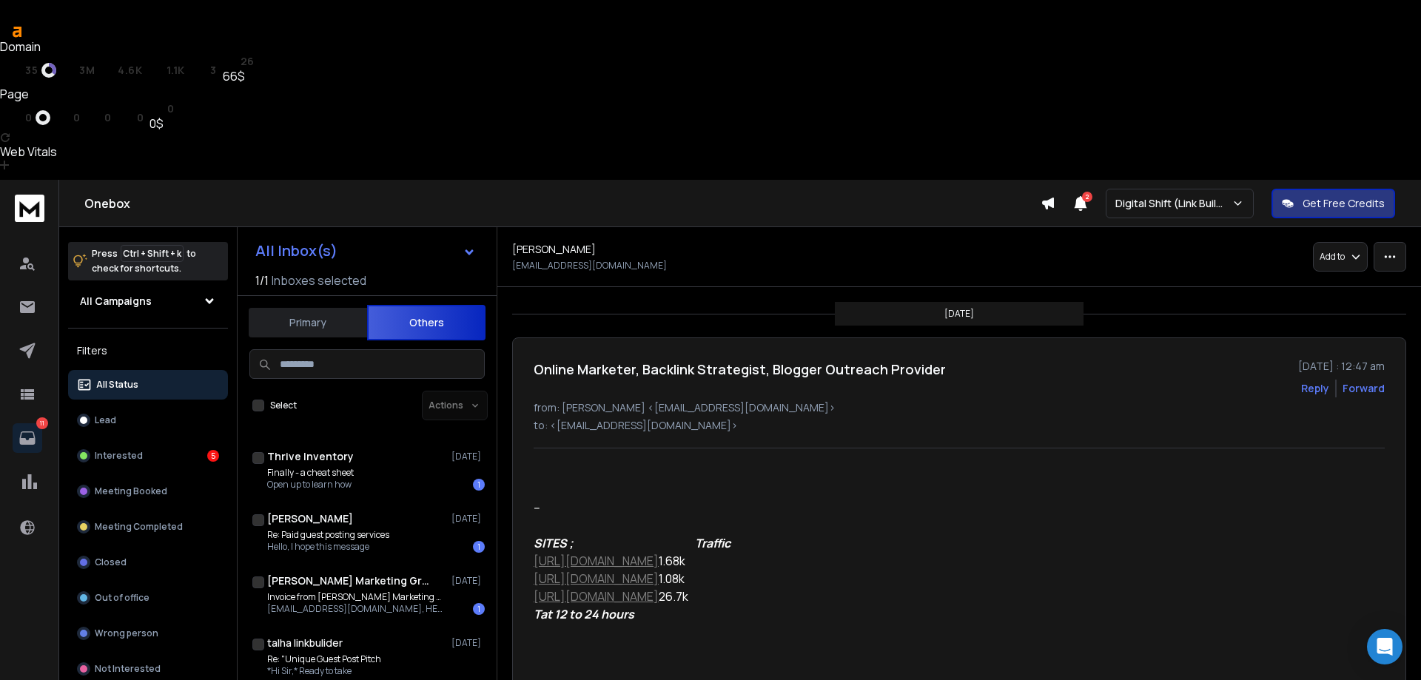
scroll to position [701, 0]
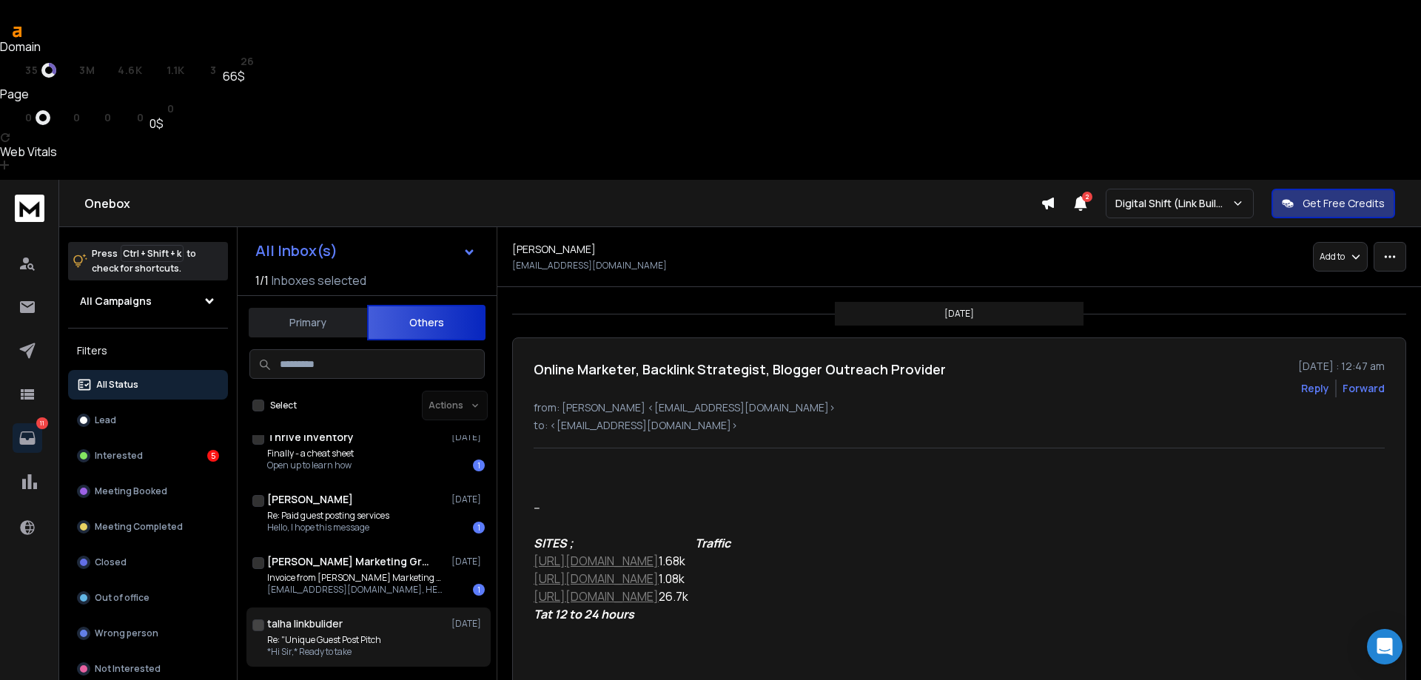
click at [376, 616] on div "talha linkbulider [DATE]" at bounding box center [376, 623] width 218 height 15
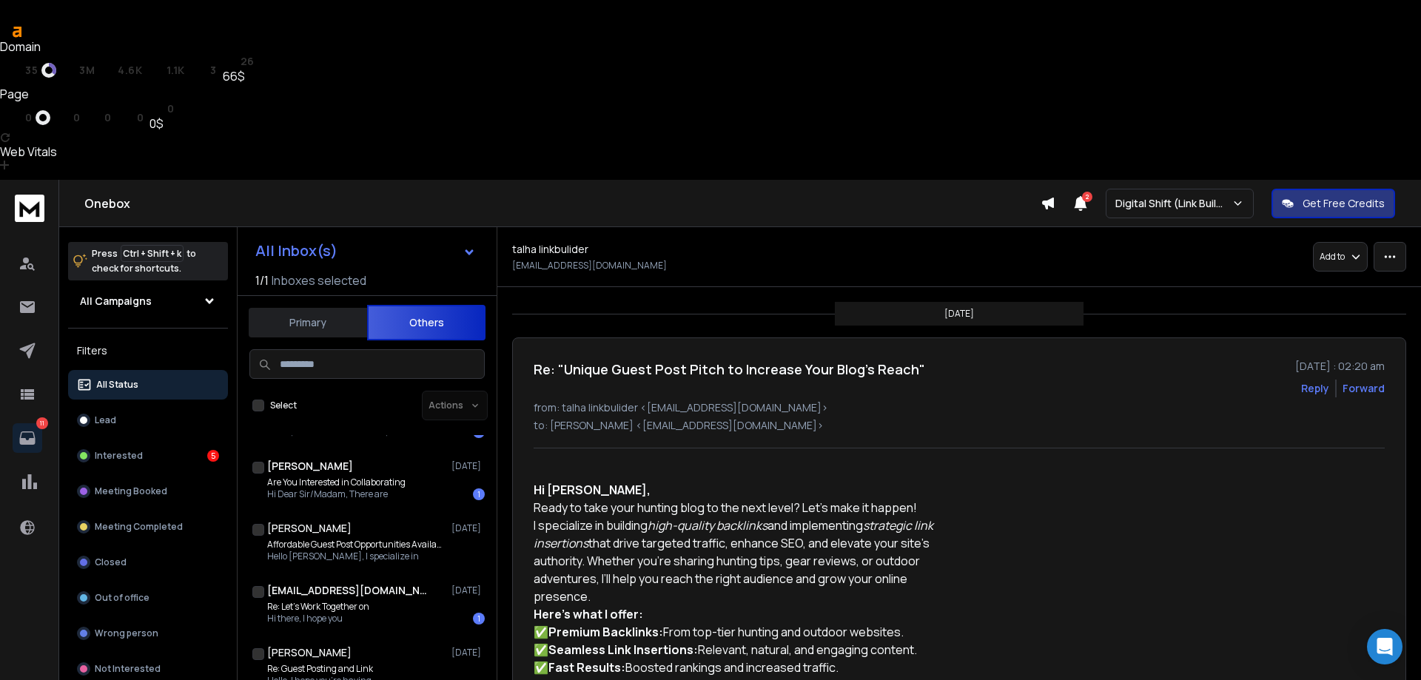
scroll to position [1183, 0]
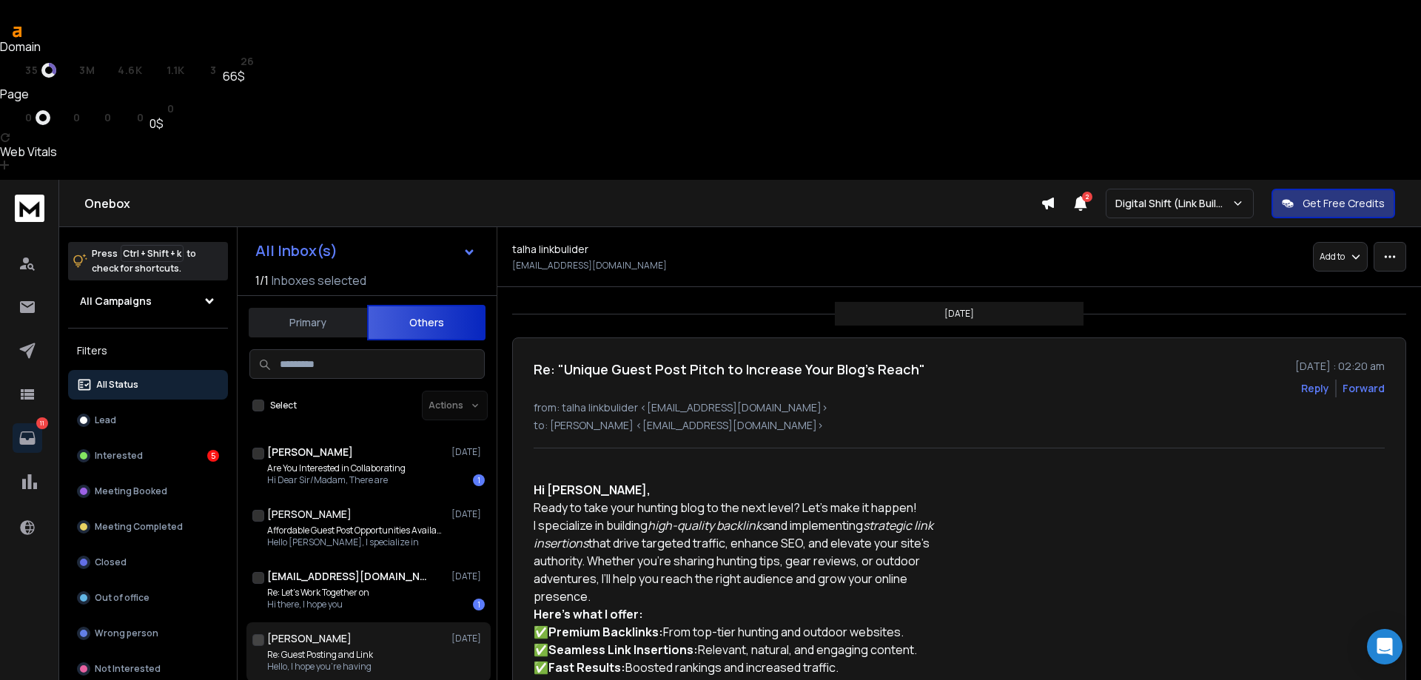
click at [358, 649] on p "Re: Guest Posting and Link" at bounding box center [320, 655] width 106 height 12
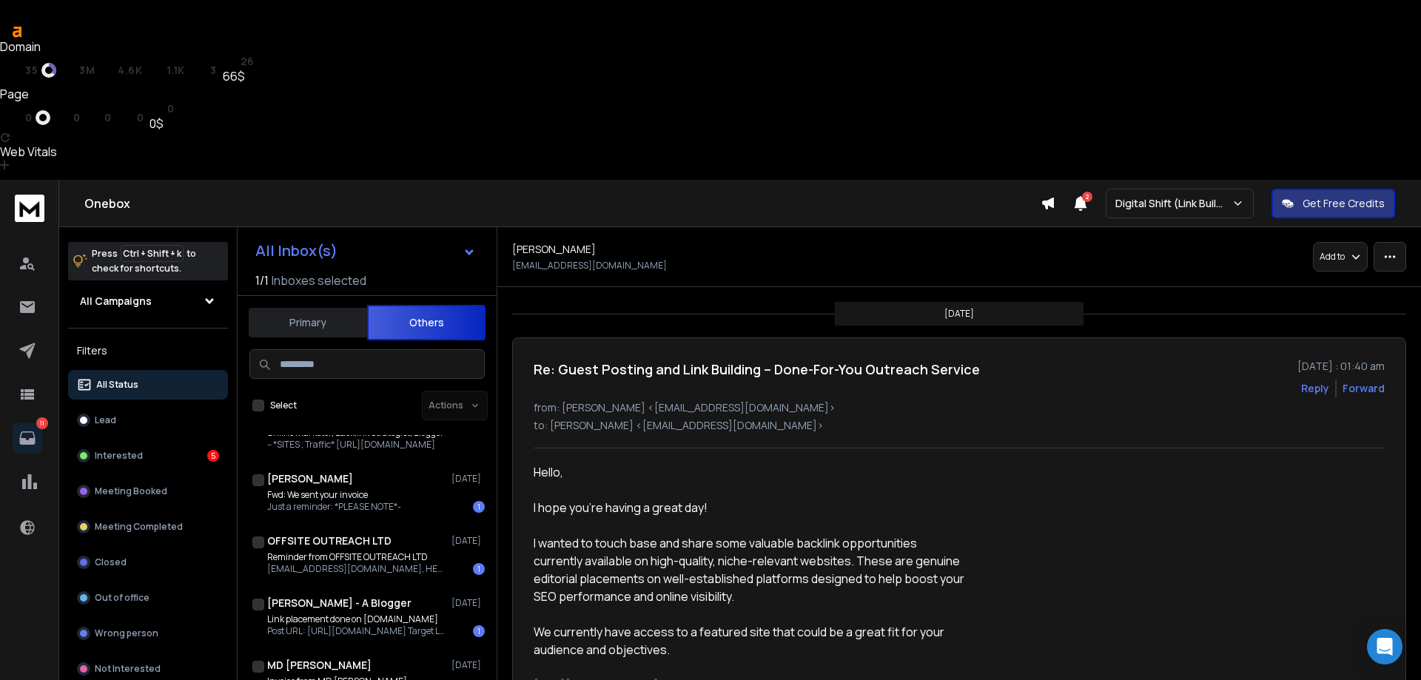
scroll to position [0, 0]
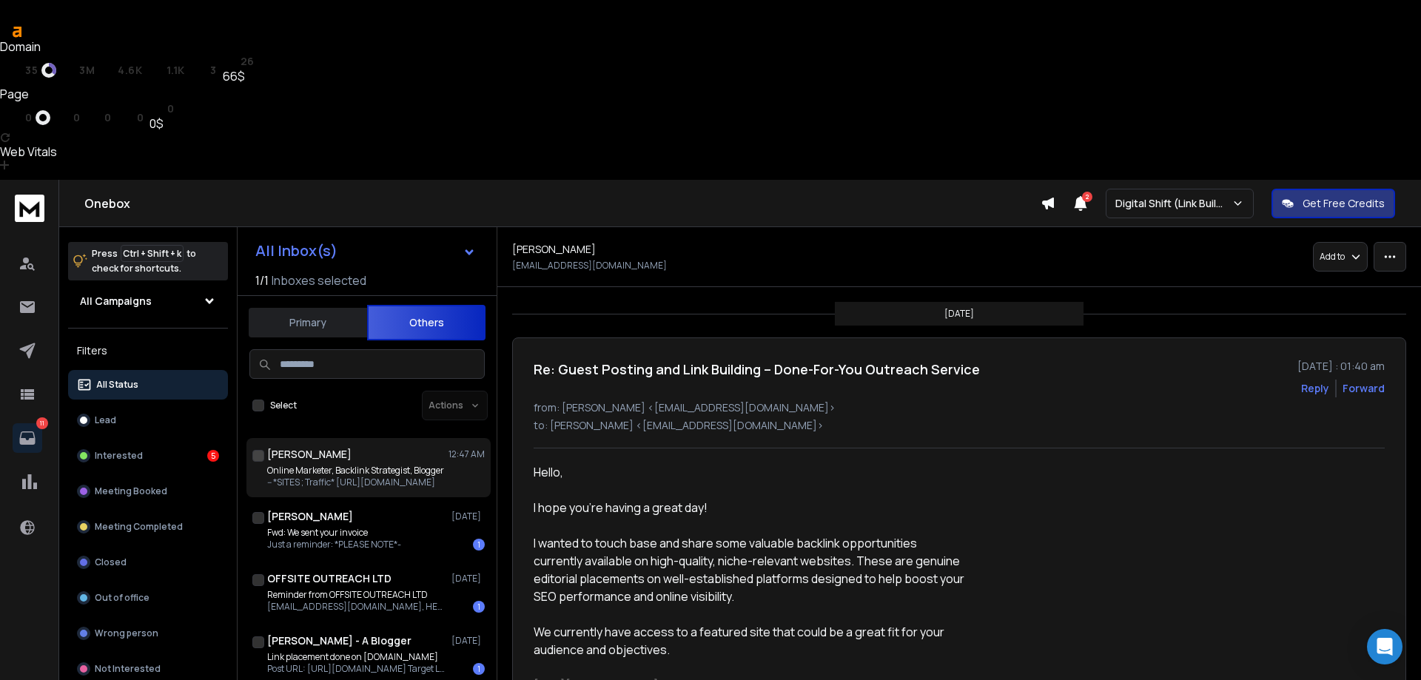
click at [398, 465] on p "Online Marketer, Backlink Strategist, Blogger" at bounding box center [355, 471] width 177 height 12
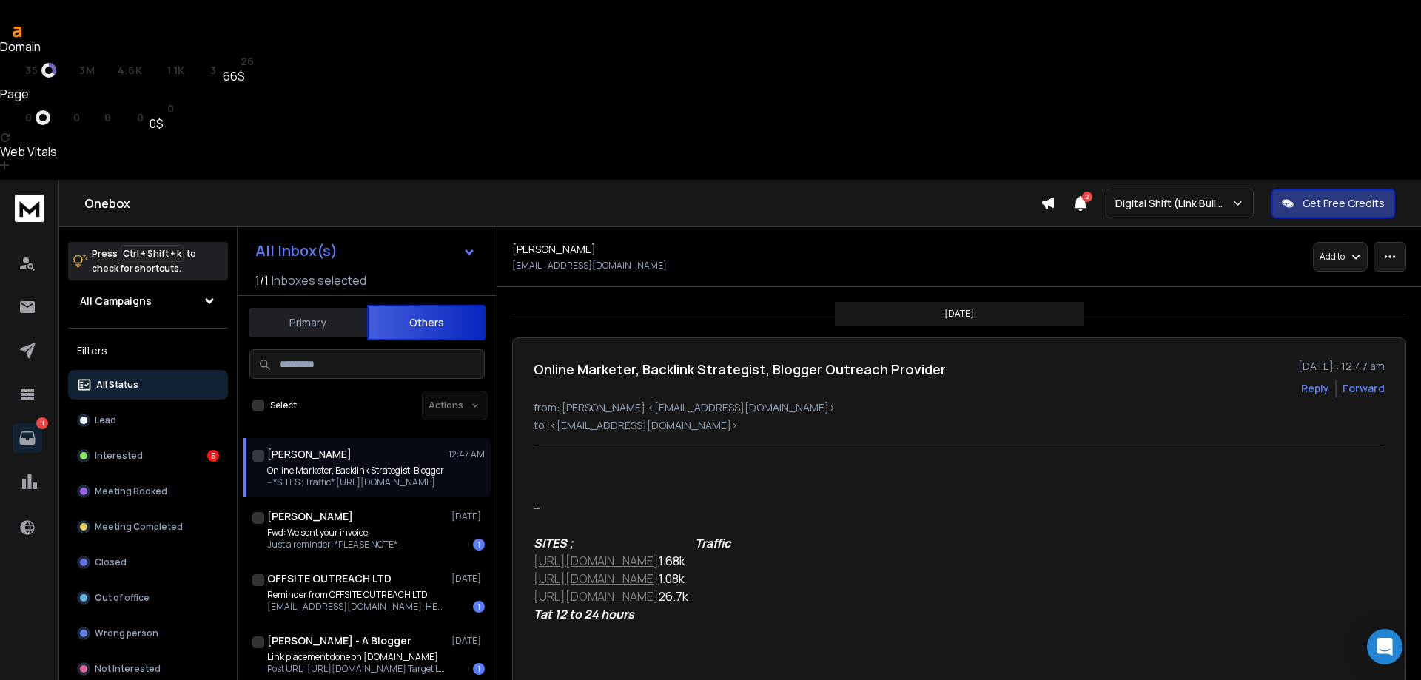
click at [910, 242] on div "[PERSON_NAME] [PERSON_NAME][EMAIL_ADDRESS][DOMAIN_NAME]" at bounding box center [733, 257] width 442 height 30
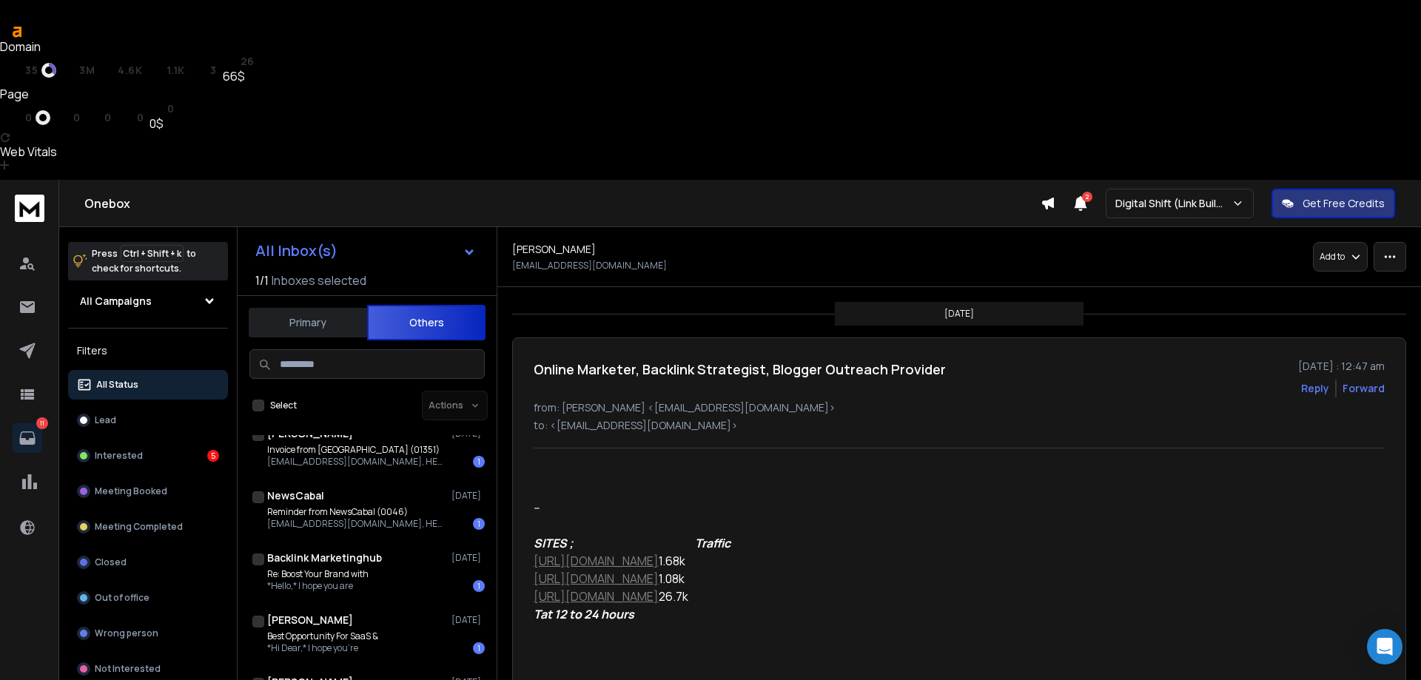
scroll to position [374, 0]
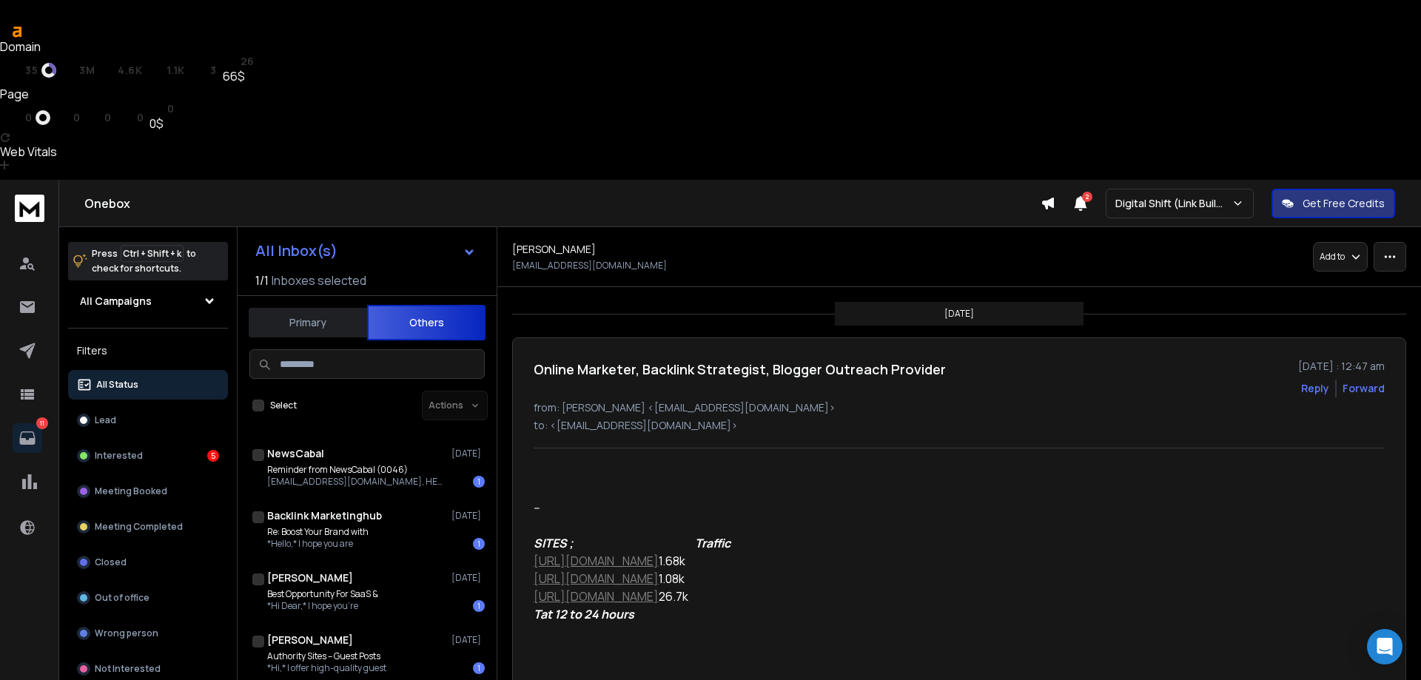
click at [36, 495] on div "11 H" at bounding box center [29, 520] width 59 height 680
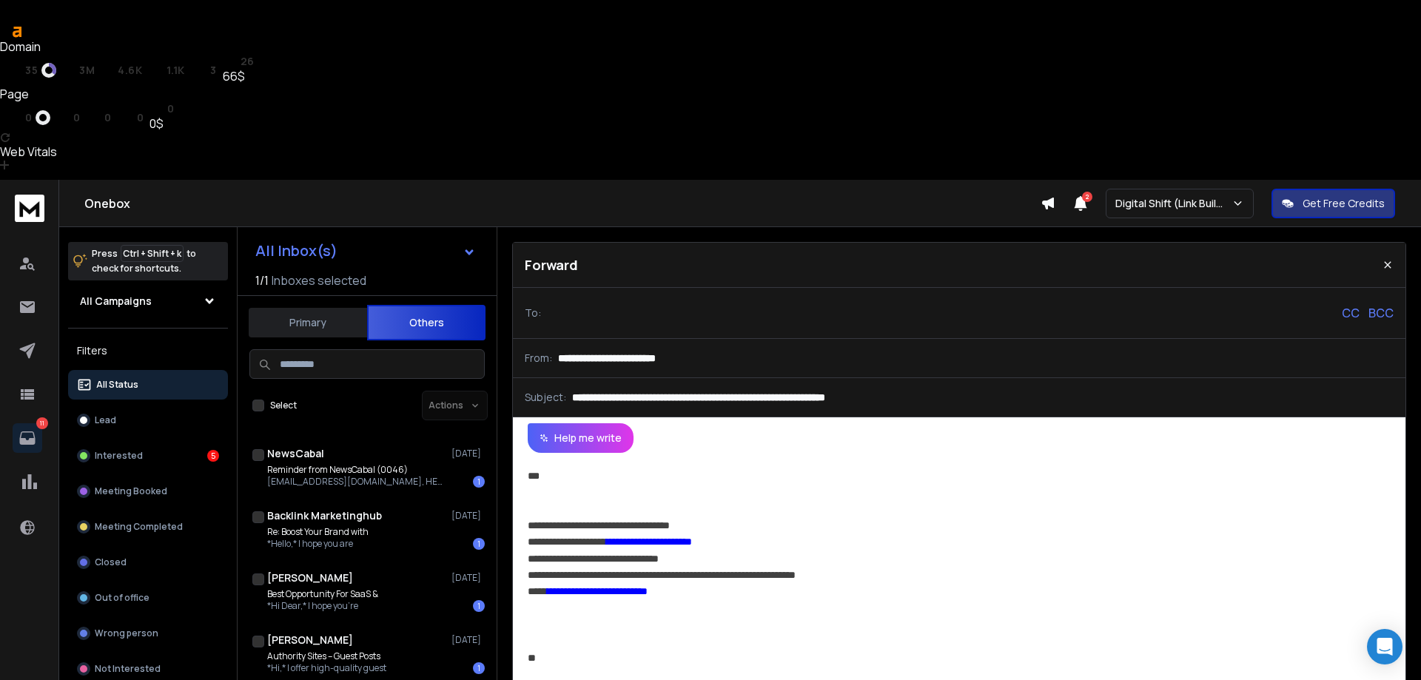
click at [1385, 261] on icon at bounding box center [1387, 264] width 7 height 7
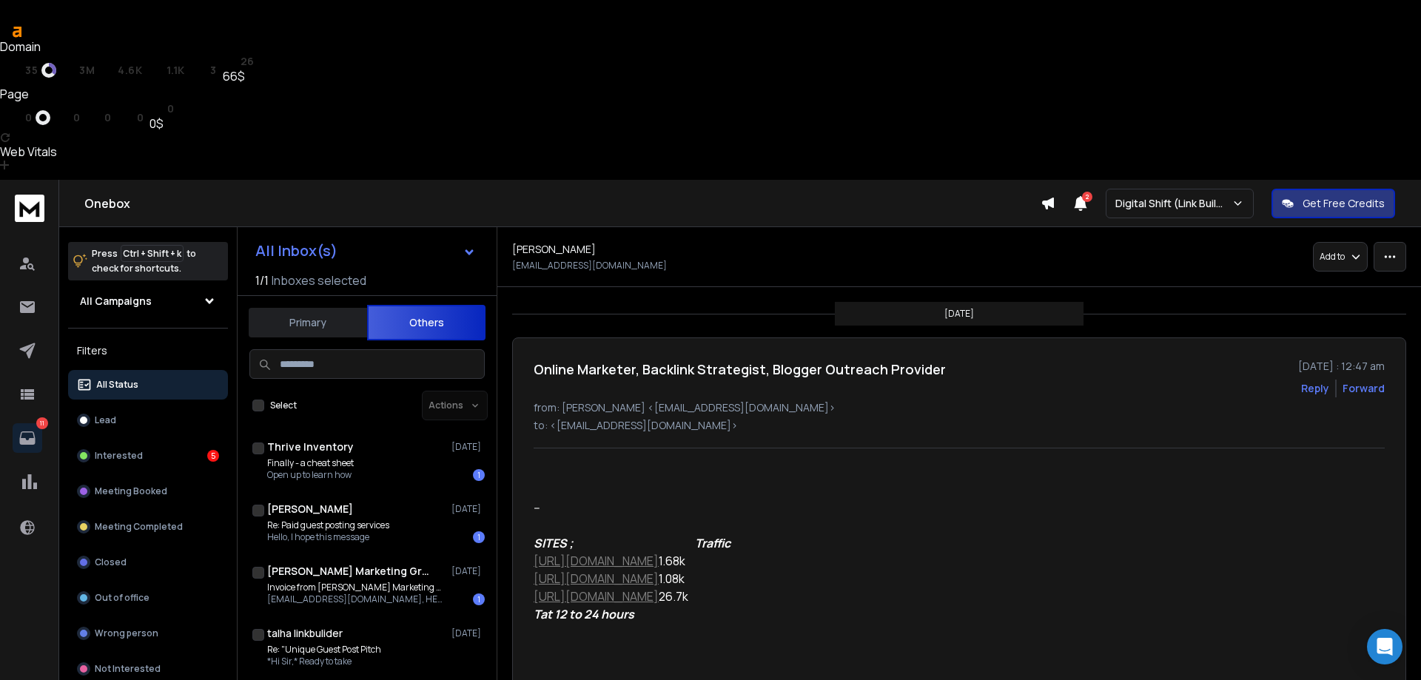
scroll to position [696, 0]
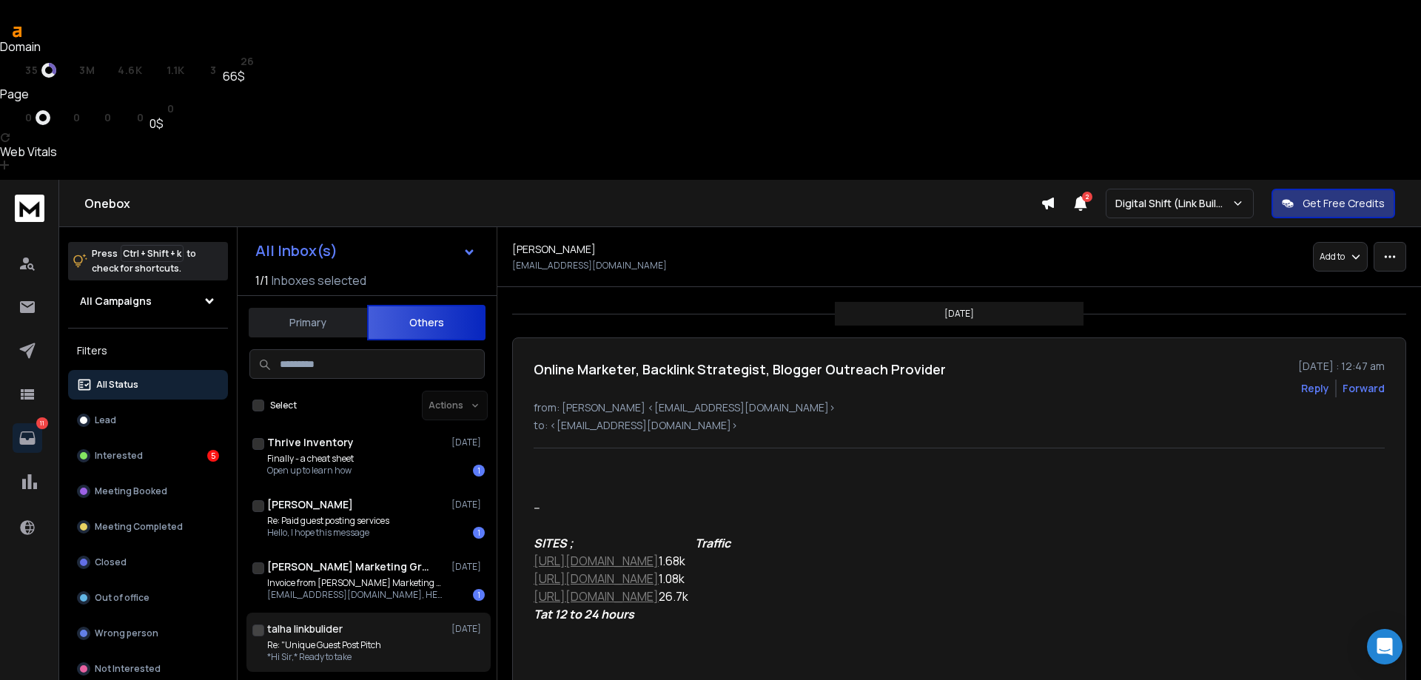
click at [376, 622] on div "talha linkbulider [DATE]" at bounding box center [376, 629] width 218 height 15
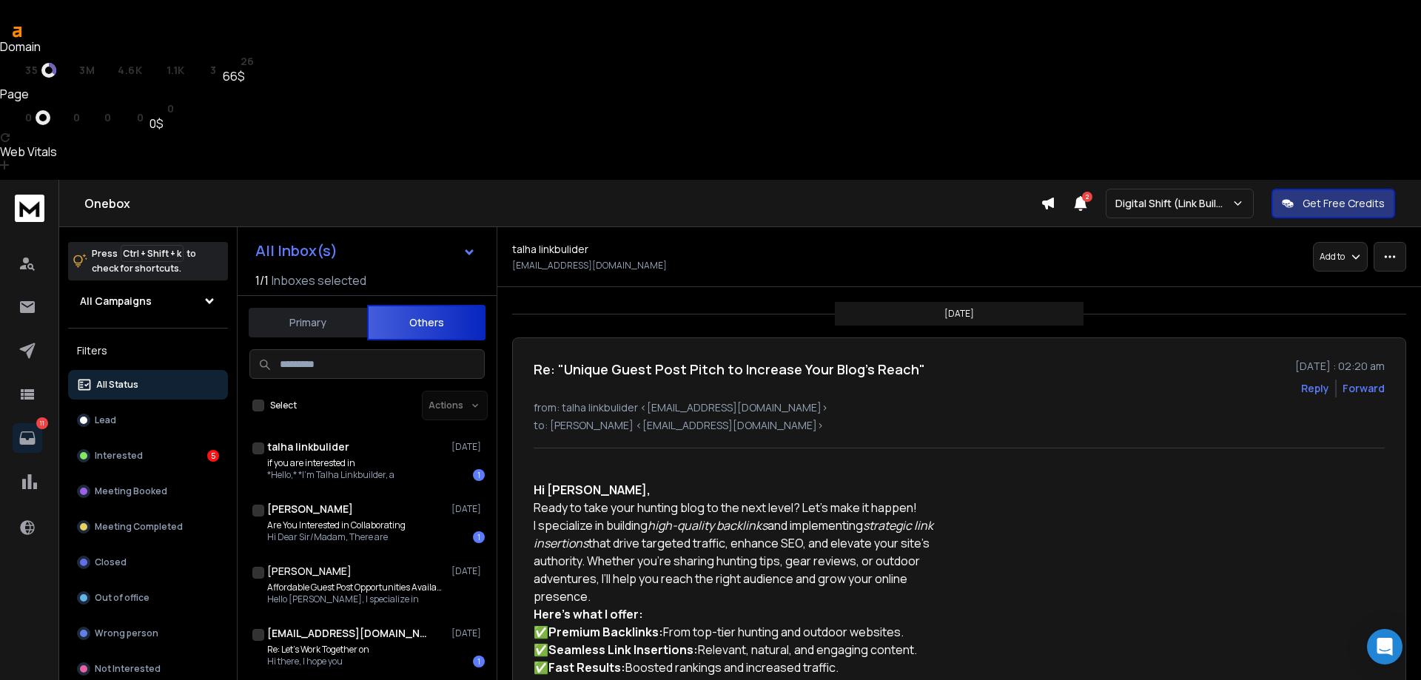
scroll to position [1174, 0]
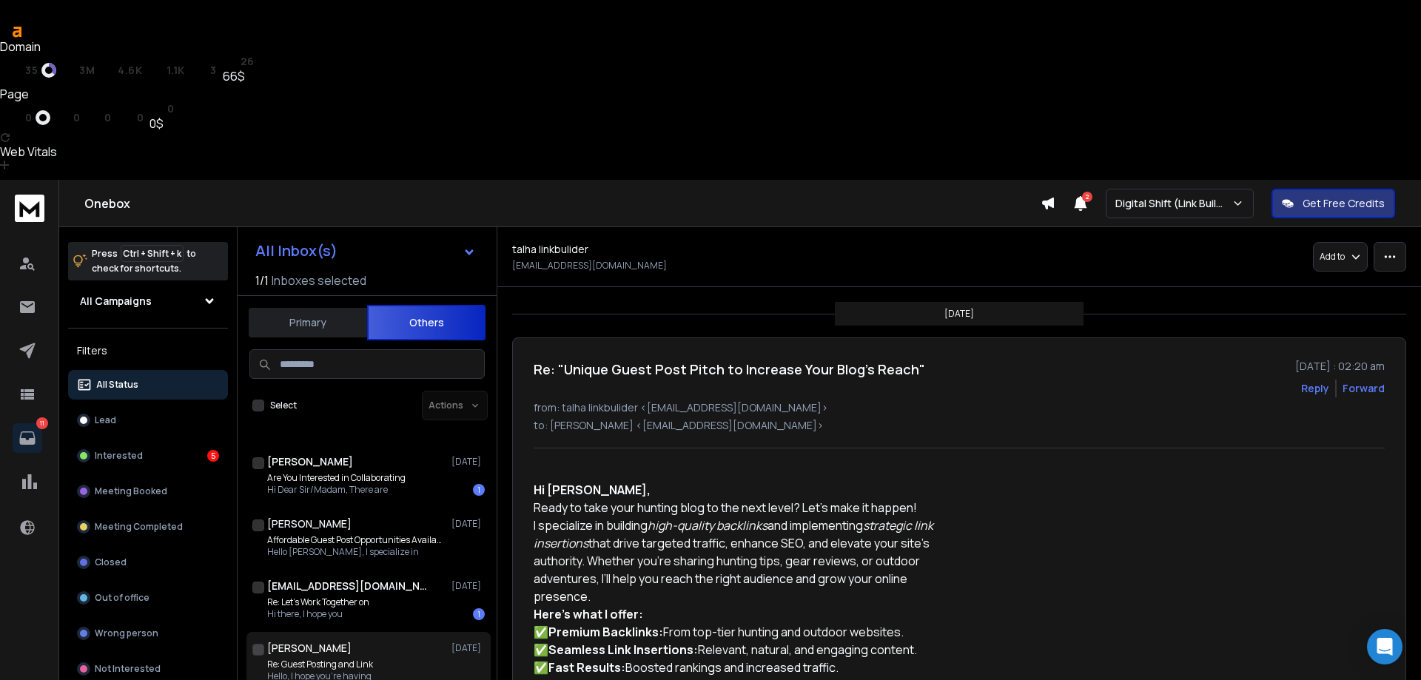
click at [358, 641] on div "[PERSON_NAME] [DATE] Re: Guest Posting and Link Hello, I hope you're having" at bounding box center [376, 661] width 218 height 41
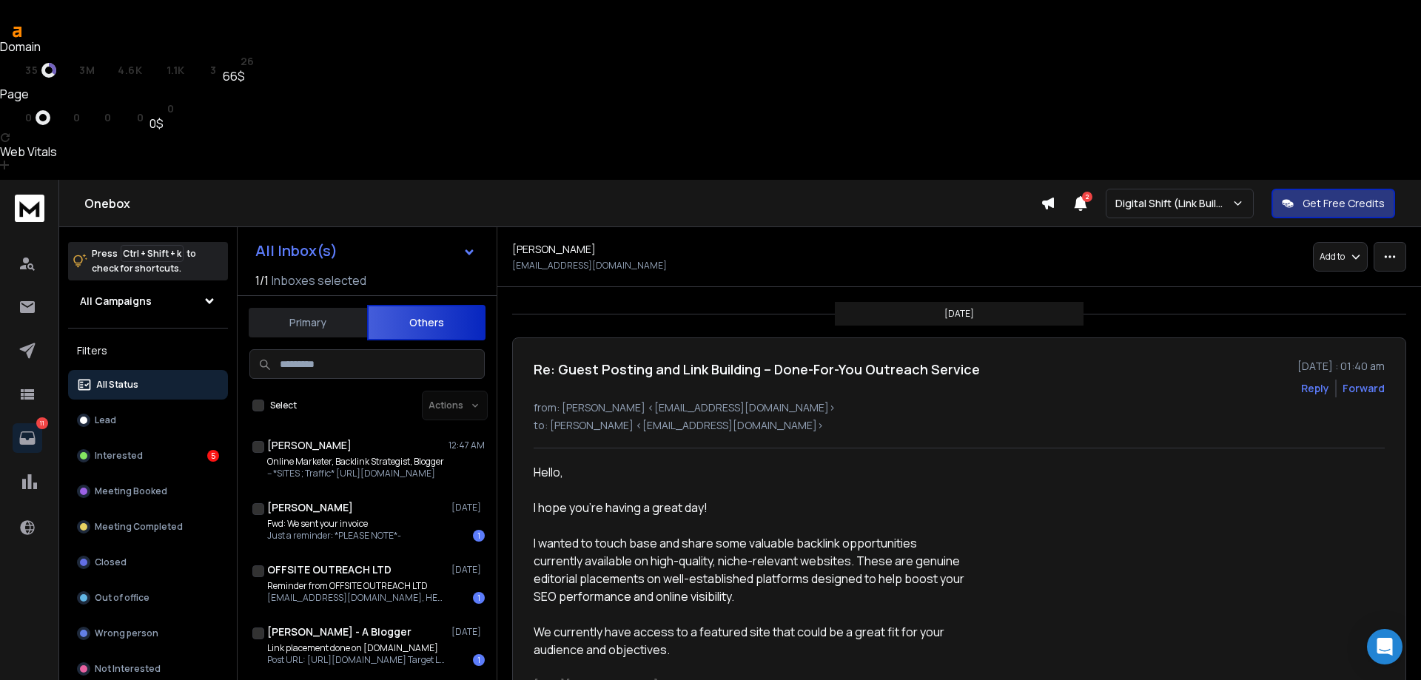
scroll to position [0, 0]
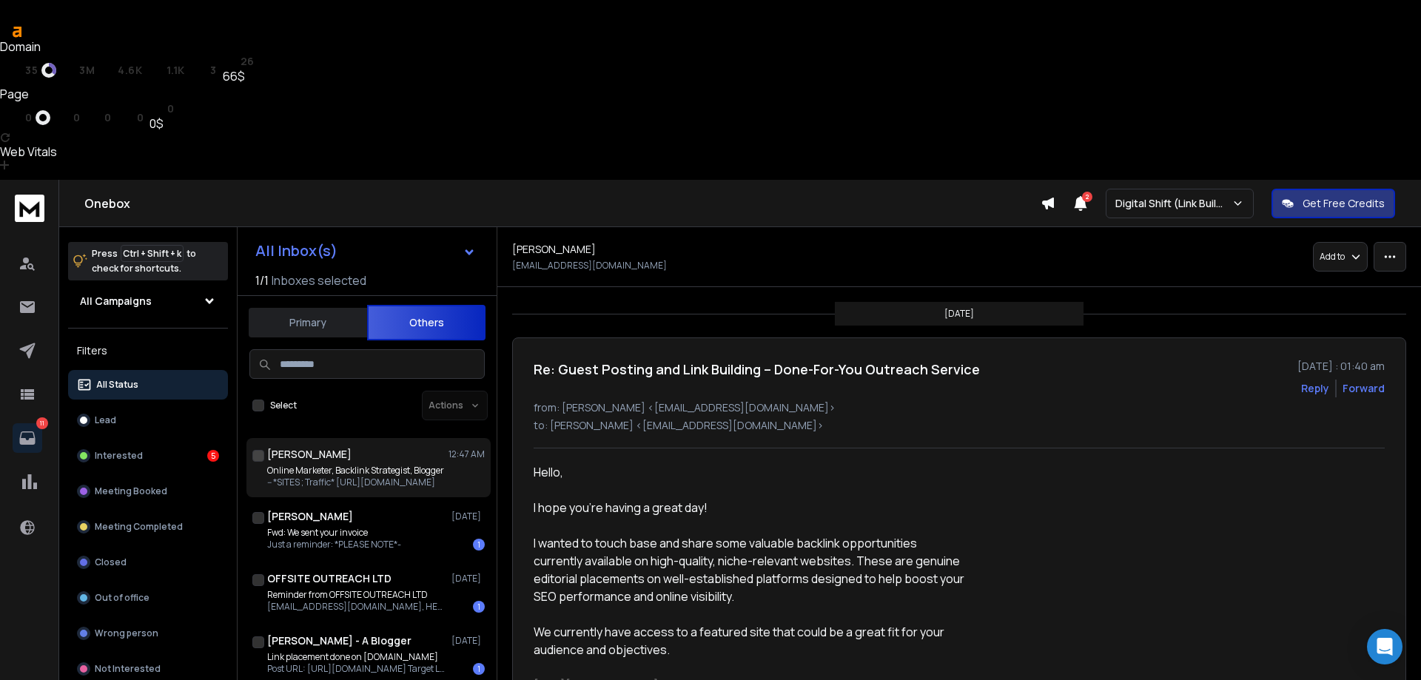
click at [398, 465] on p "Online Marketer, Backlink Strategist, Blogger" at bounding box center [355, 471] width 177 height 12
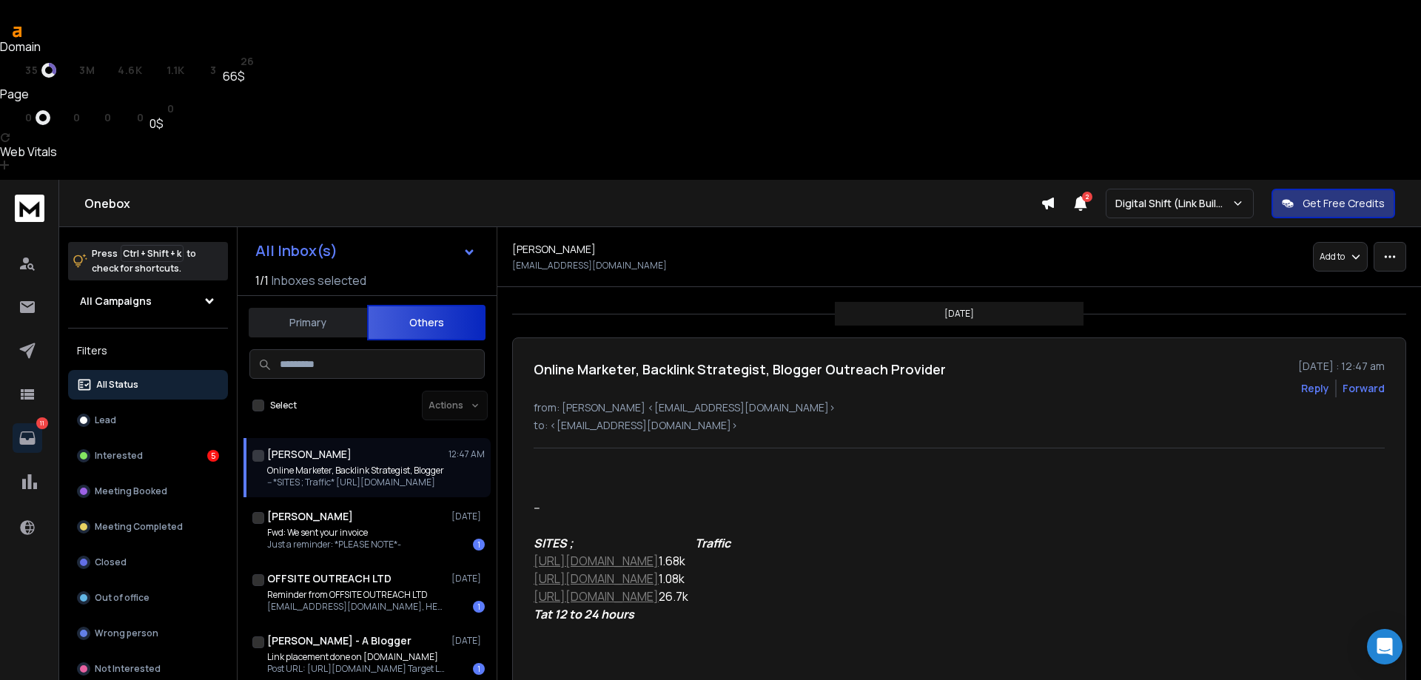
click at [910, 242] on div "[PERSON_NAME] [PERSON_NAME][EMAIL_ADDRESS][DOMAIN_NAME]" at bounding box center [733, 257] width 442 height 30
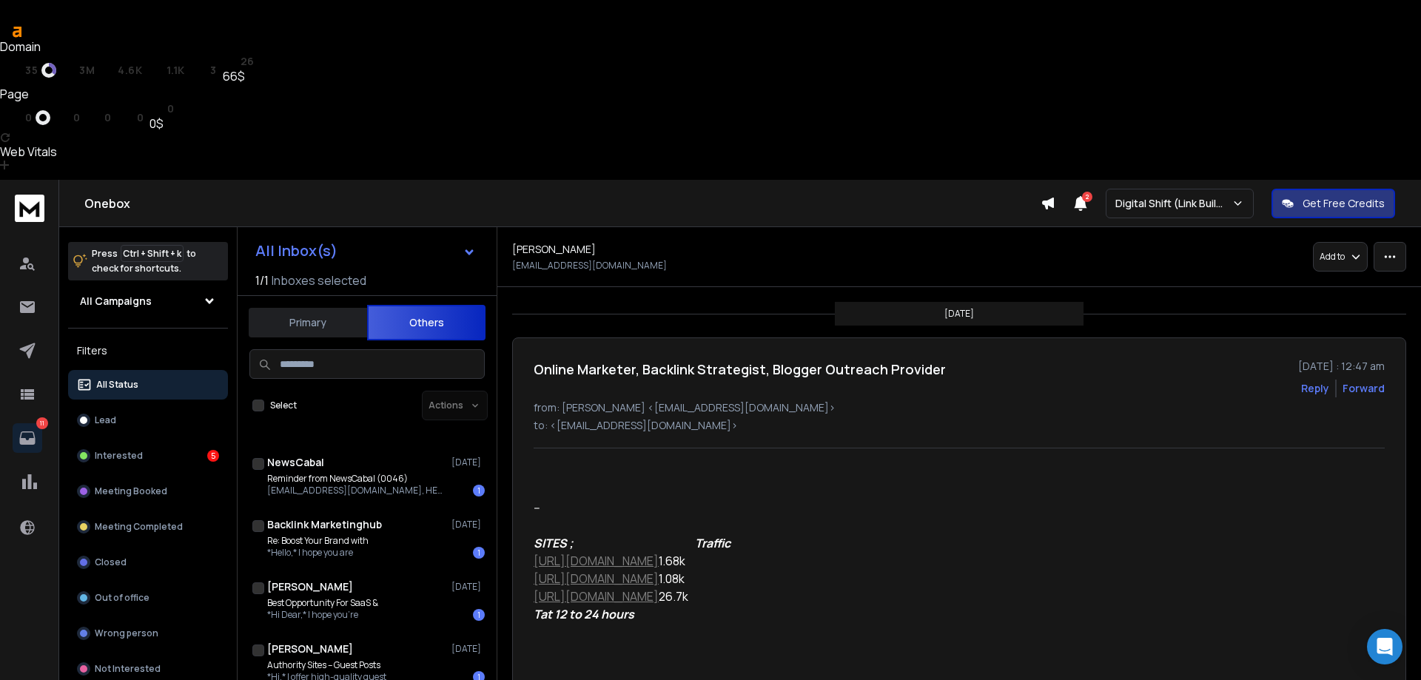
scroll to position [374, 0]
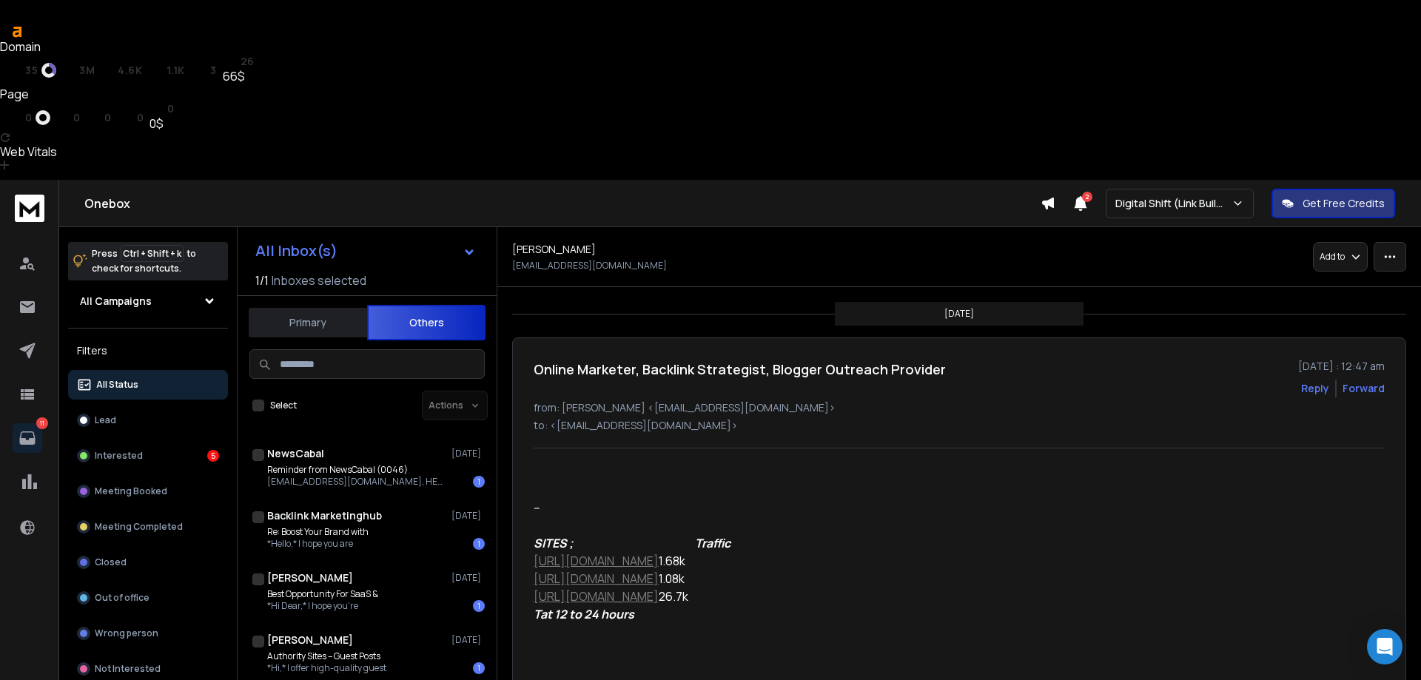
click at [36, 495] on div "11 H" at bounding box center [29, 520] width 59 height 680
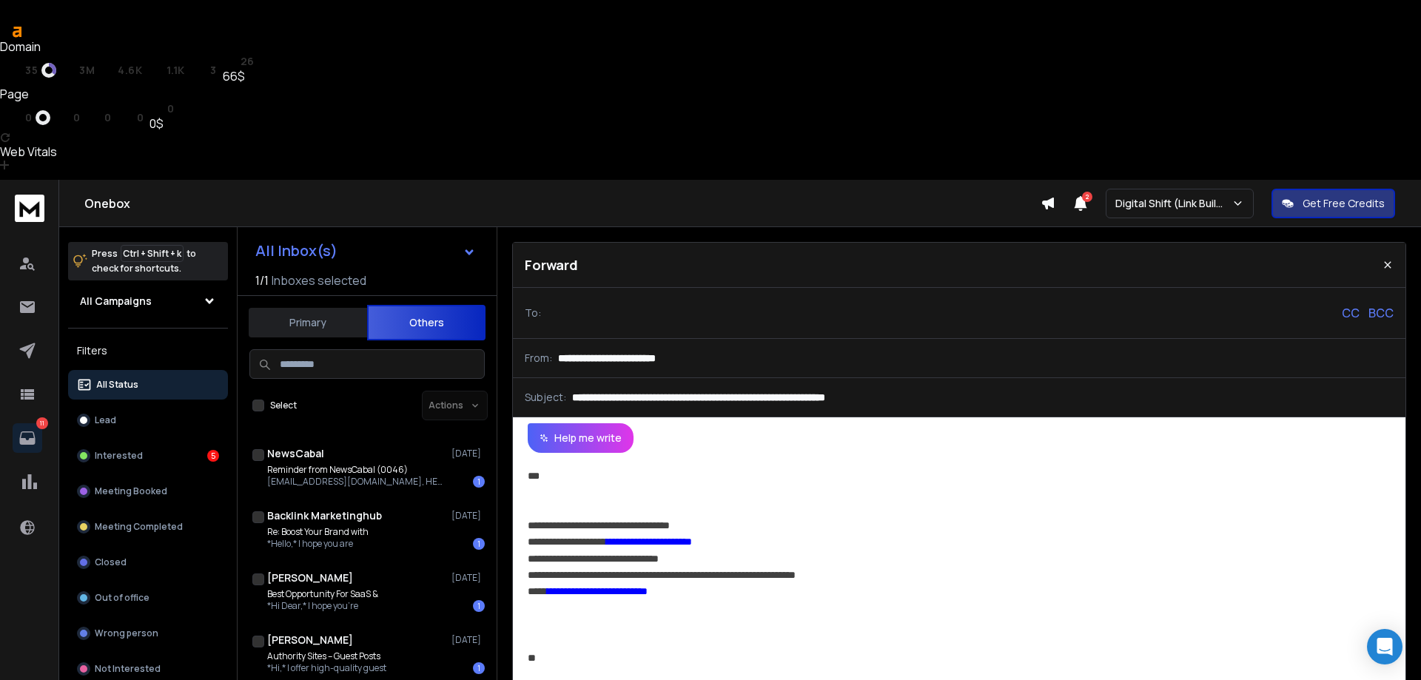
click at [1385, 261] on icon at bounding box center [1387, 264] width 7 height 7
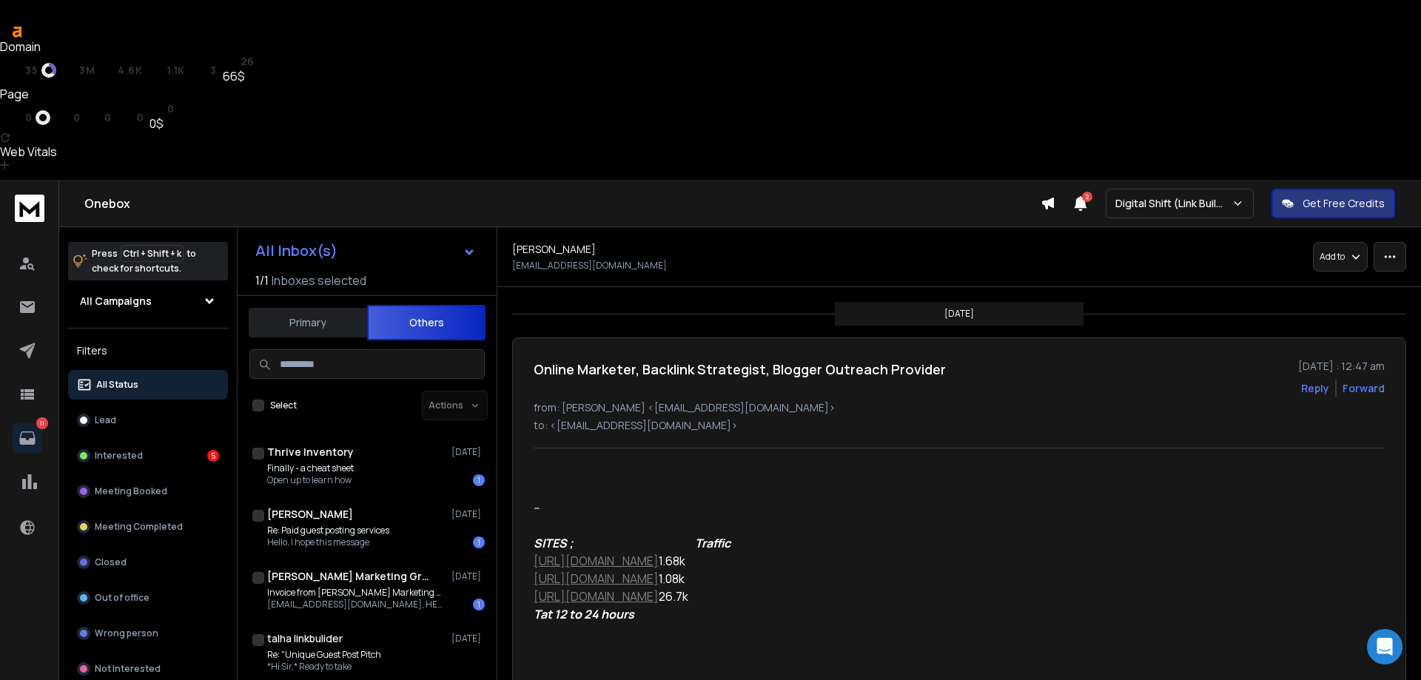
scroll to position [696, 0]
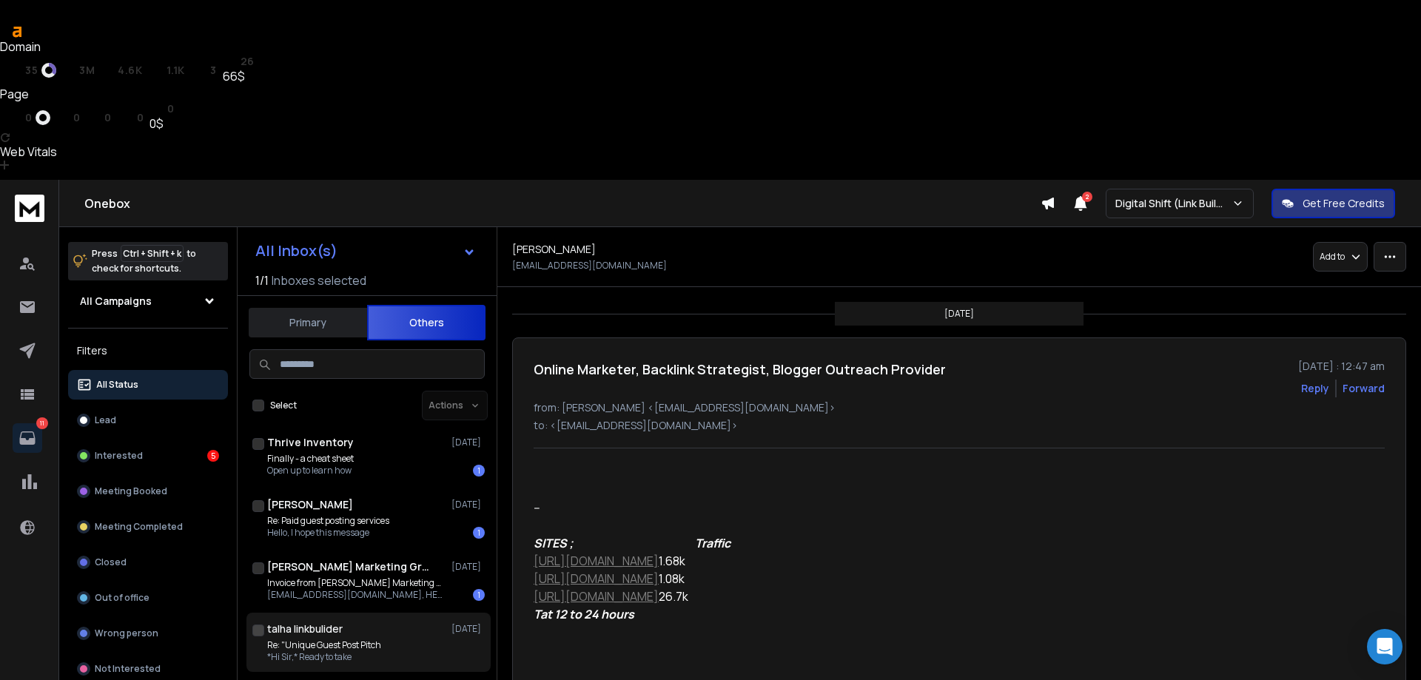
click at [376, 622] on div "talha linkbulider [DATE]" at bounding box center [376, 629] width 218 height 15
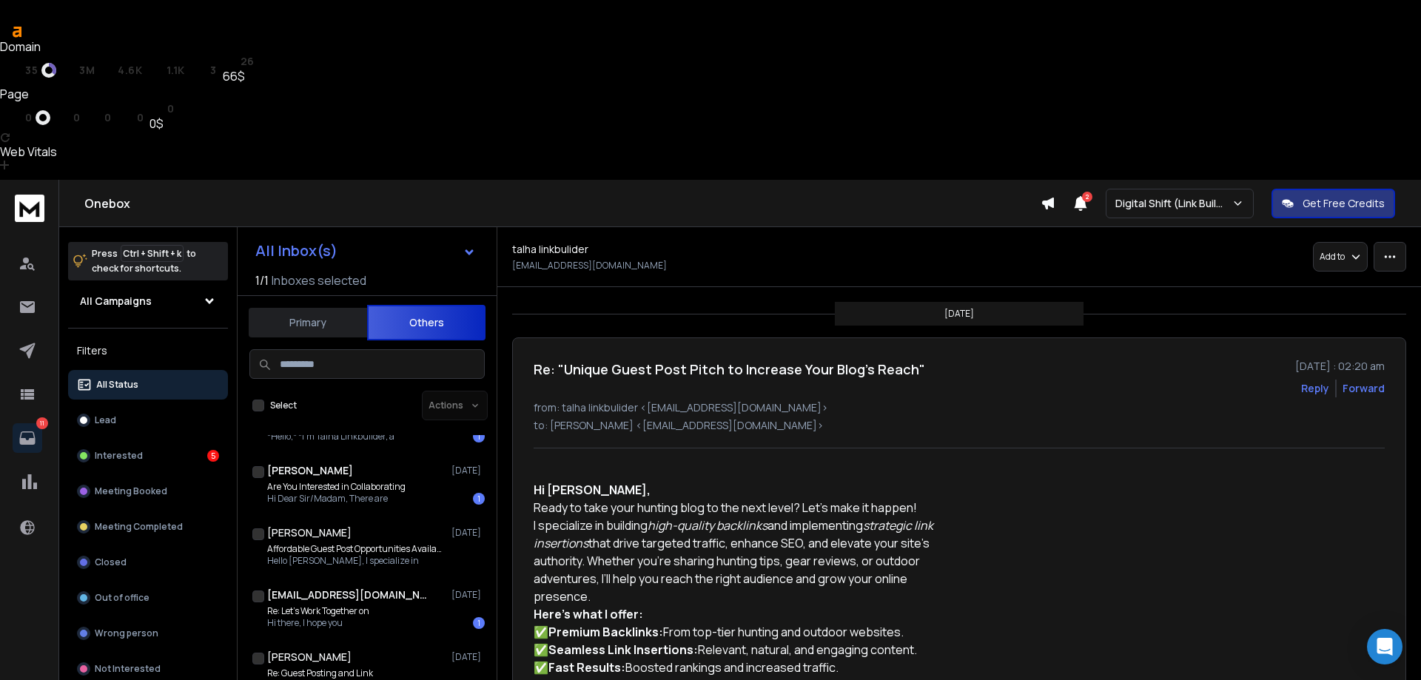
scroll to position [1174, 0]
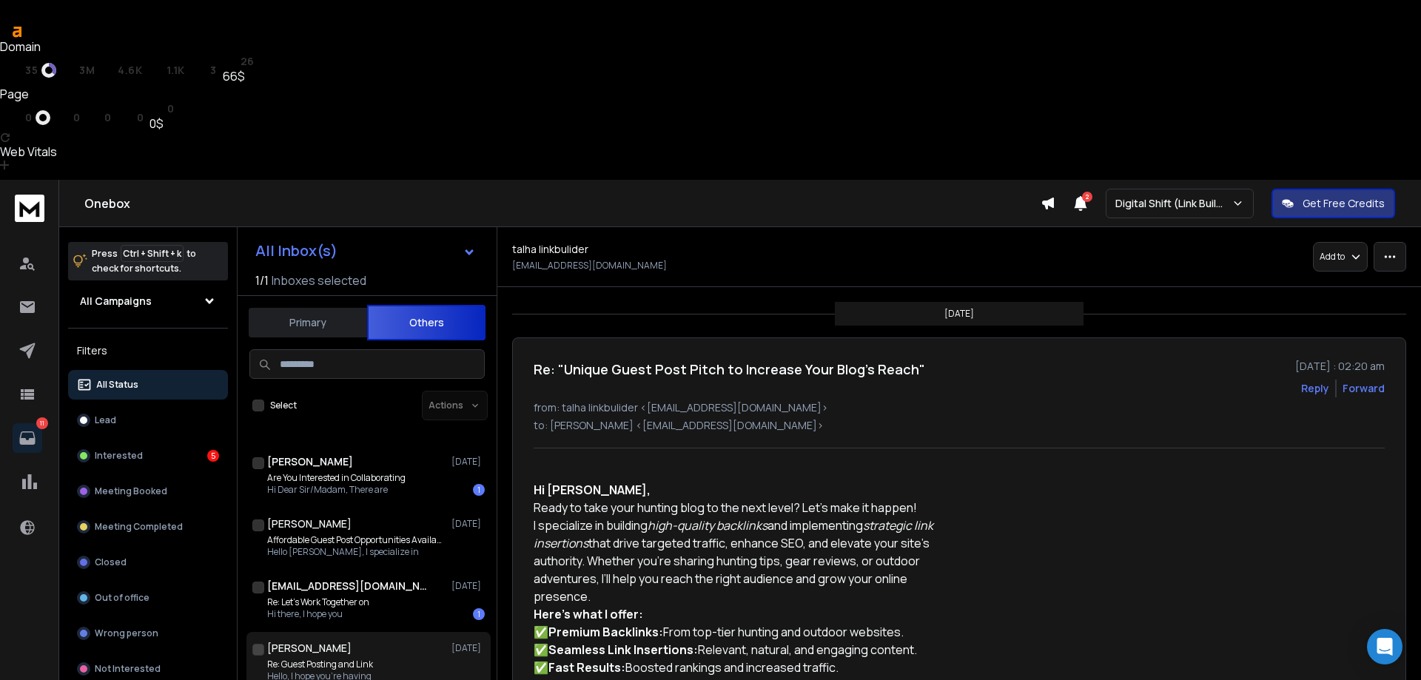
click at [358, 641] on div "[PERSON_NAME] [DATE] Re: Guest Posting and Link Hello, I hope you're having" at bounding box center [376, 661] width 218 height 41
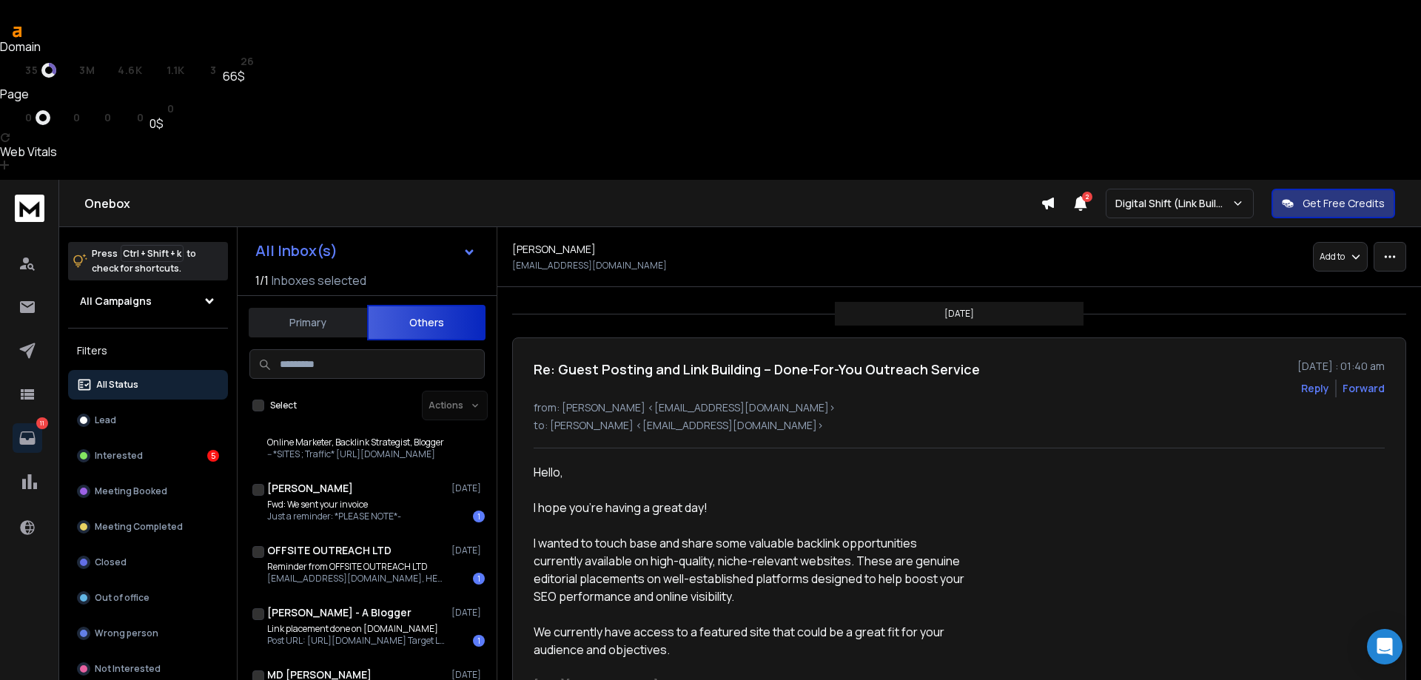
scroll to position [0, 0]
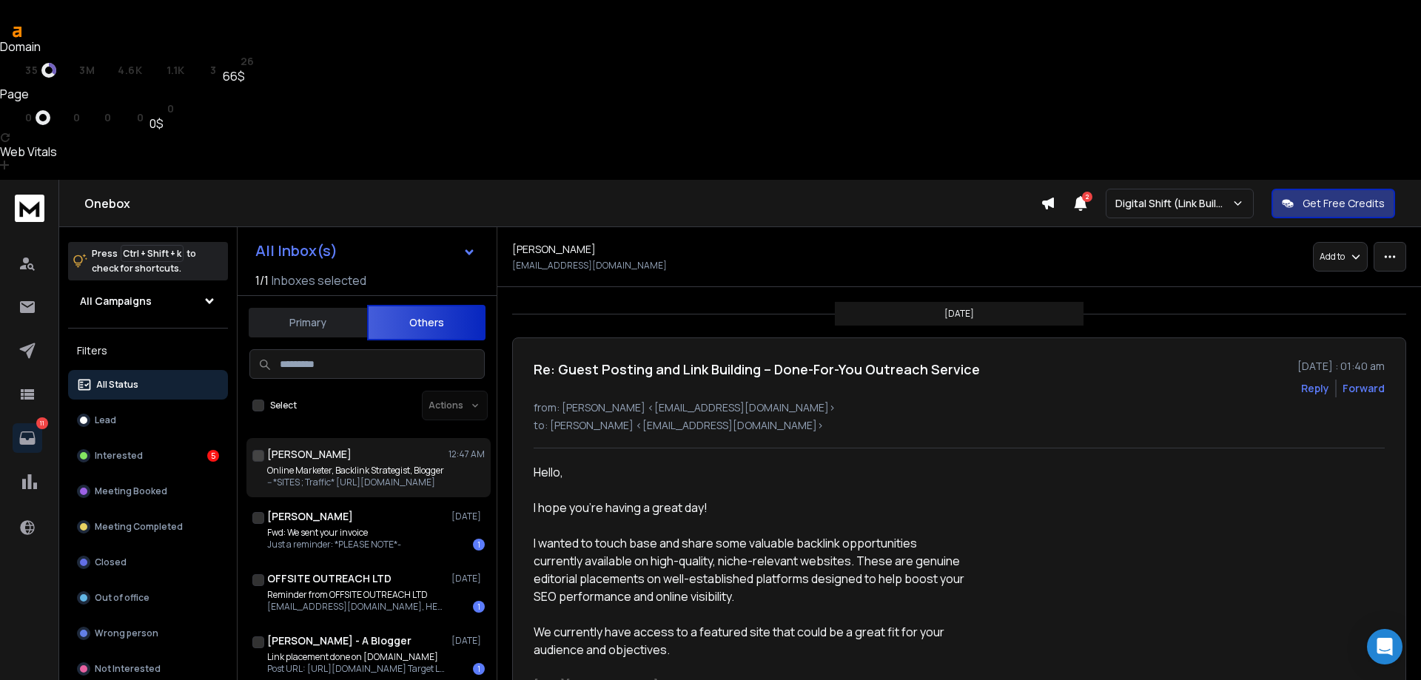
click at [398, 465] on p "Online Marketer, Backlink Strategist, Blogger" at bounding box center [355, 471] width 177 height 12
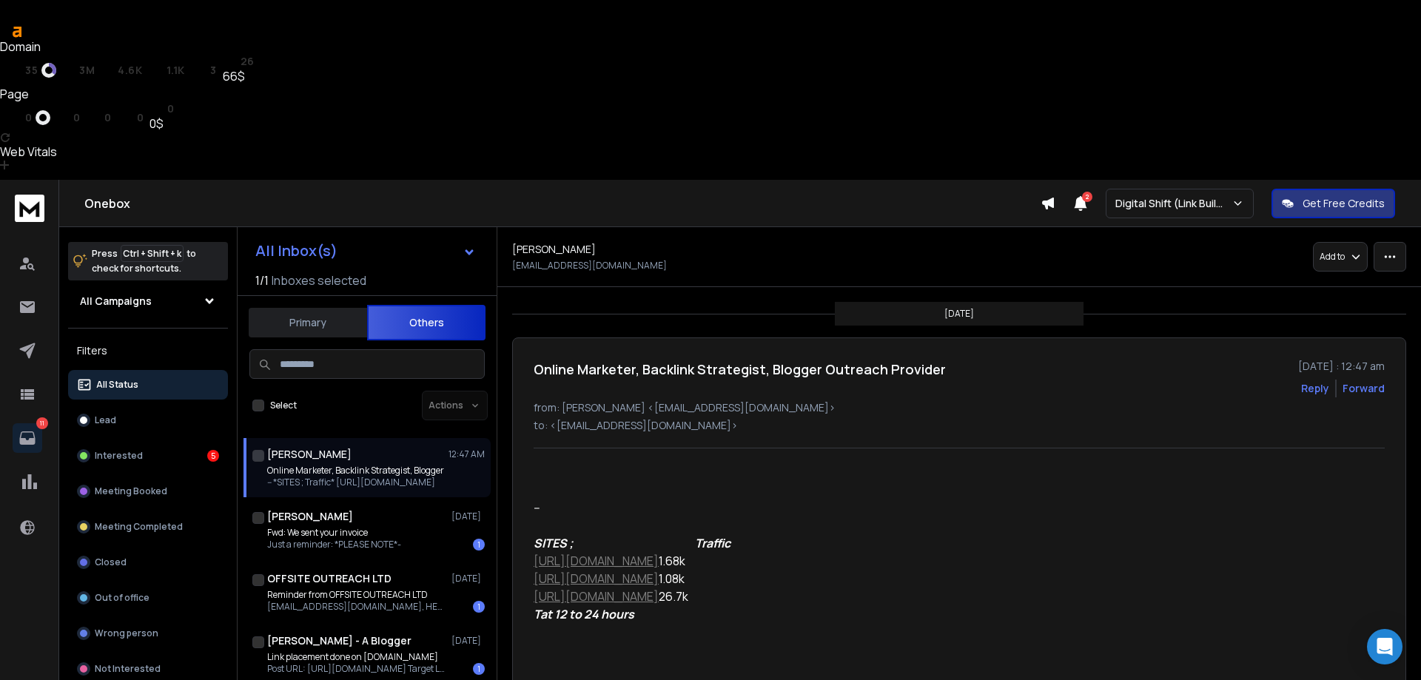
click at [910, 242] on div "[PERSON_NAME] [PERSON_NAME][EMAIL_ADDRESS][DOMAIN_NAME]" at bounding box center [733, 257] width 442 height 30
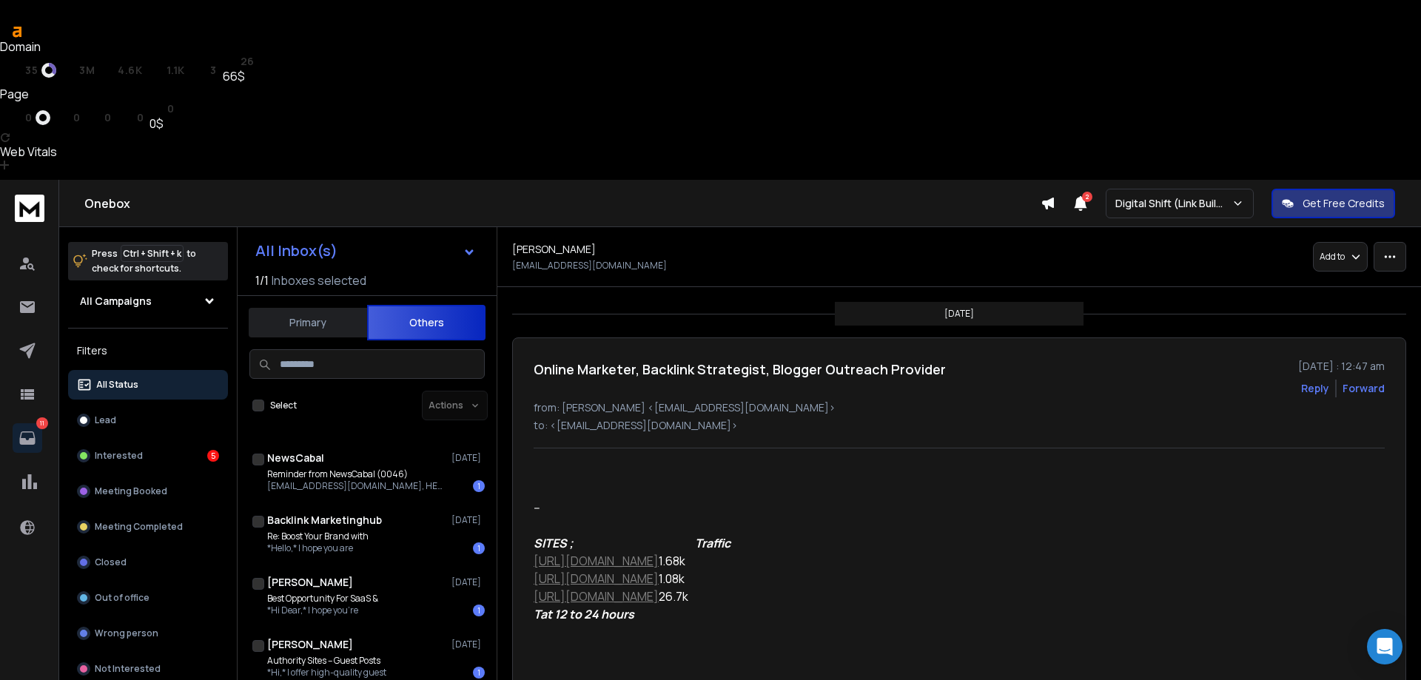
scroll to position [374, 0]
click at [36, 495] on div "11 H" at bounding box center [29, 520] width 59 height 680
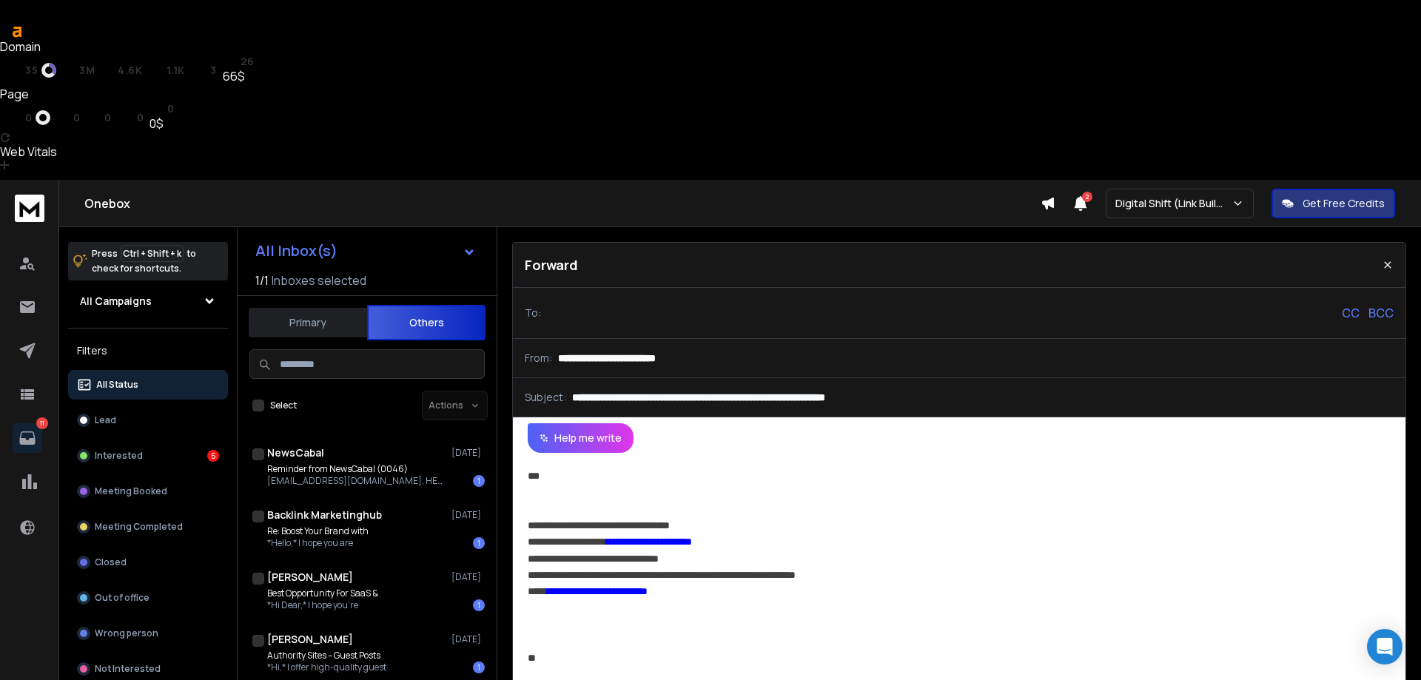
click at [1385, 261] on icon at bounding box center [1387, 264] width 7 height 7
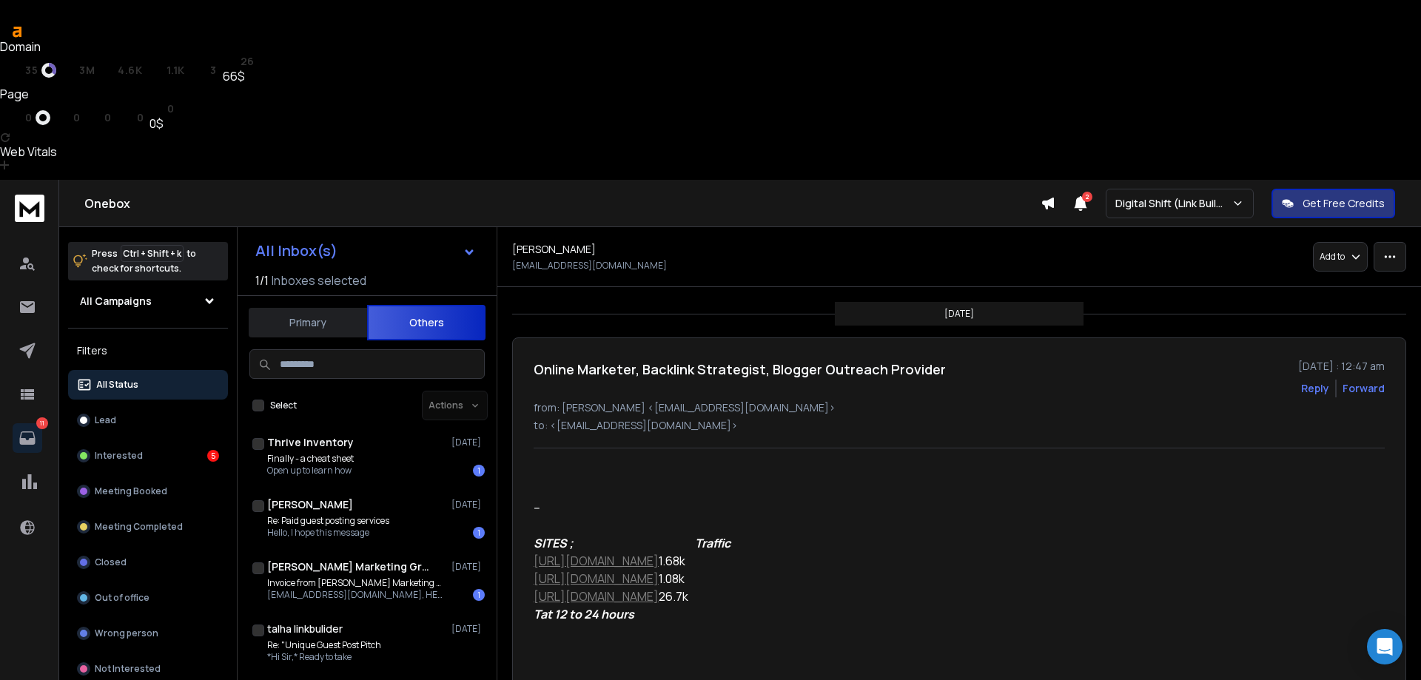
scroll to position [701, 0]
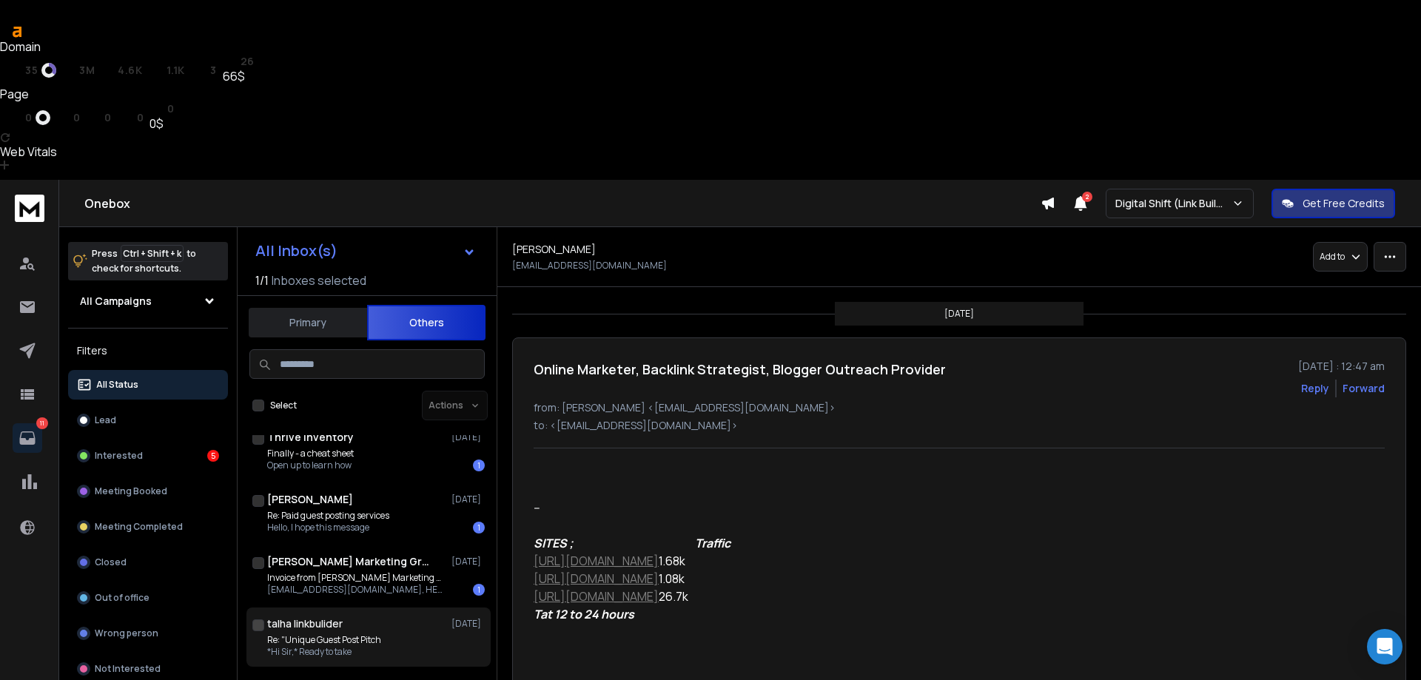
click at [376, 616] on div "talha linkbulider [DATE]" at bounding box center [376, 623] width 218 height 15
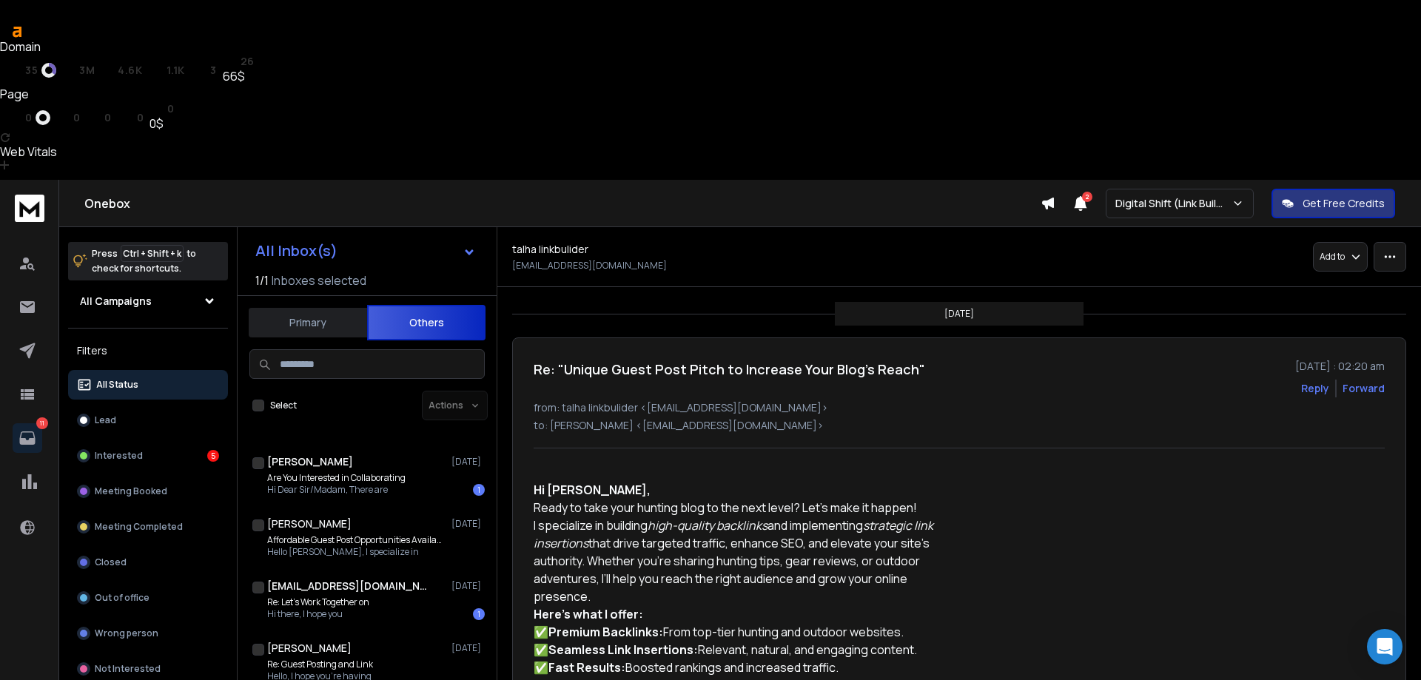
scroll to position [1184, 0]
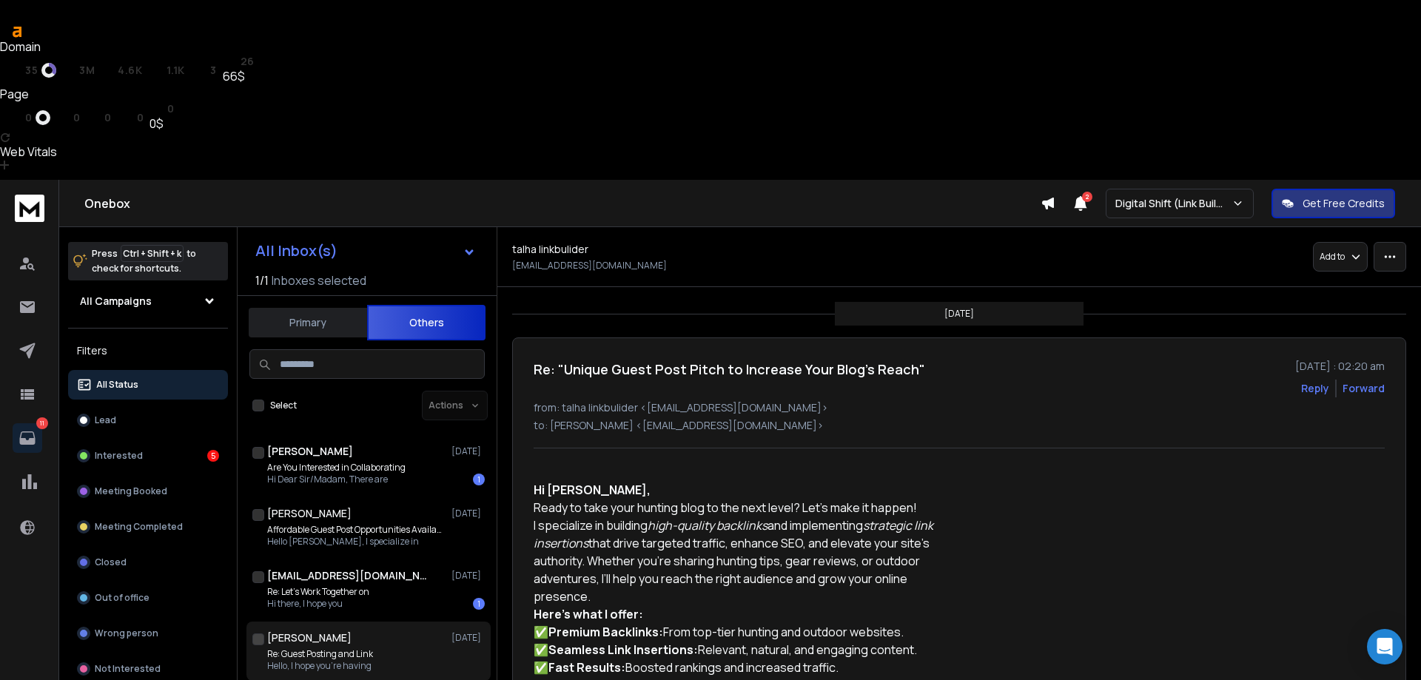
click at [358, 648] on p "Re: Guest Posting and Link" at bounding box center [320, 654] width 106 height 12
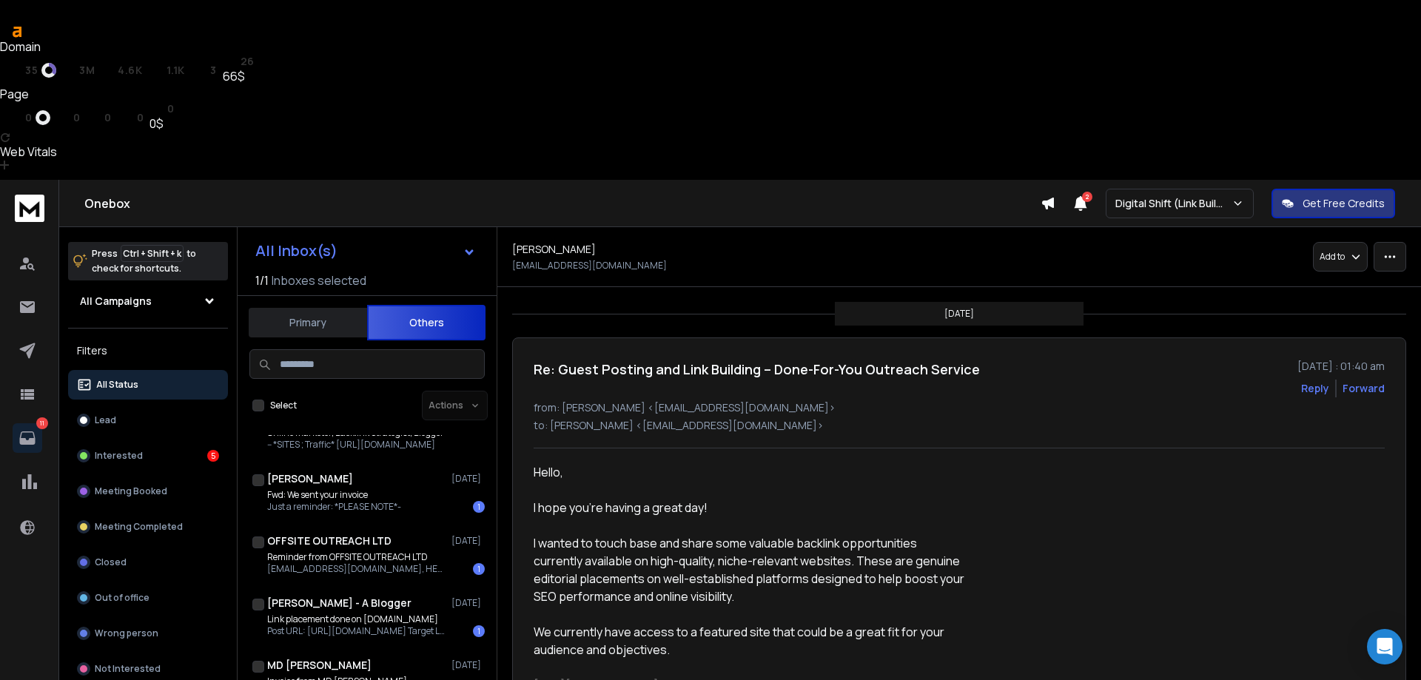
scroll to position [0, 0]
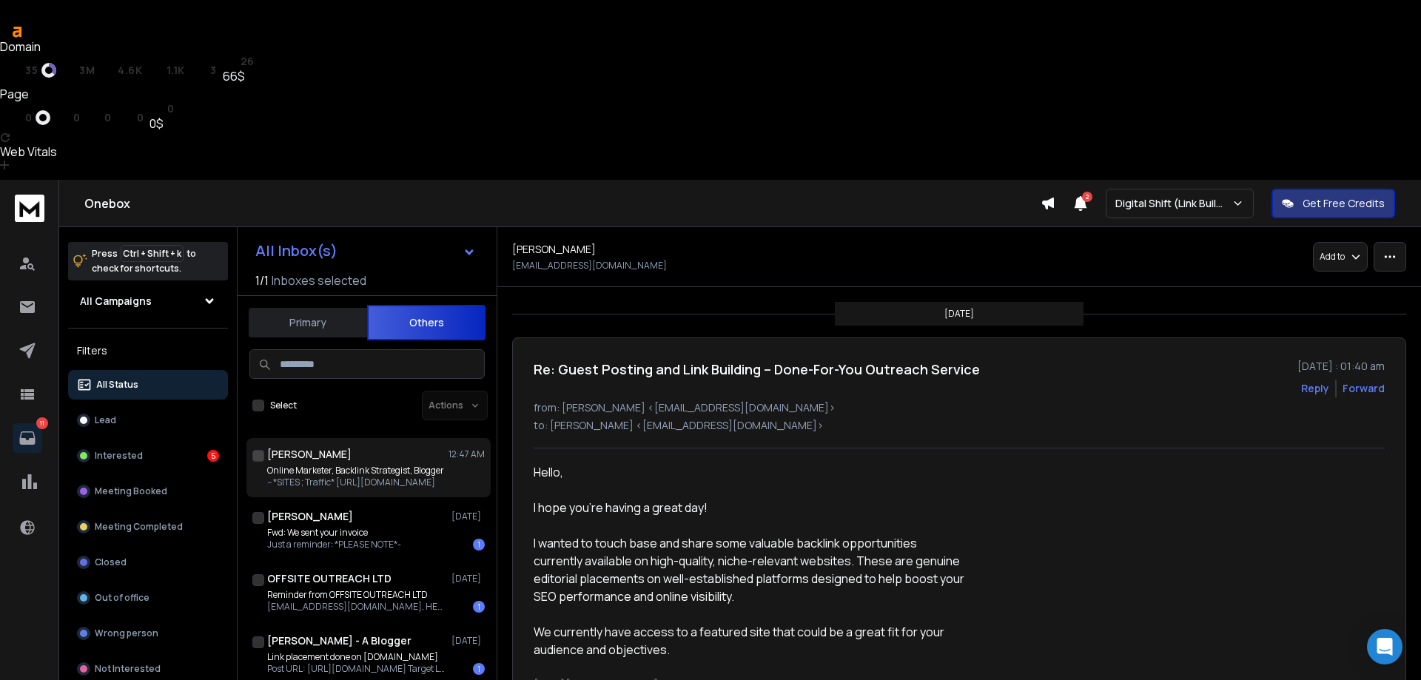
click at [398, 465] on p "Online Marketer, Backlink Strategist, Blogger" at bounding box center [355, 471] width 177 height 12
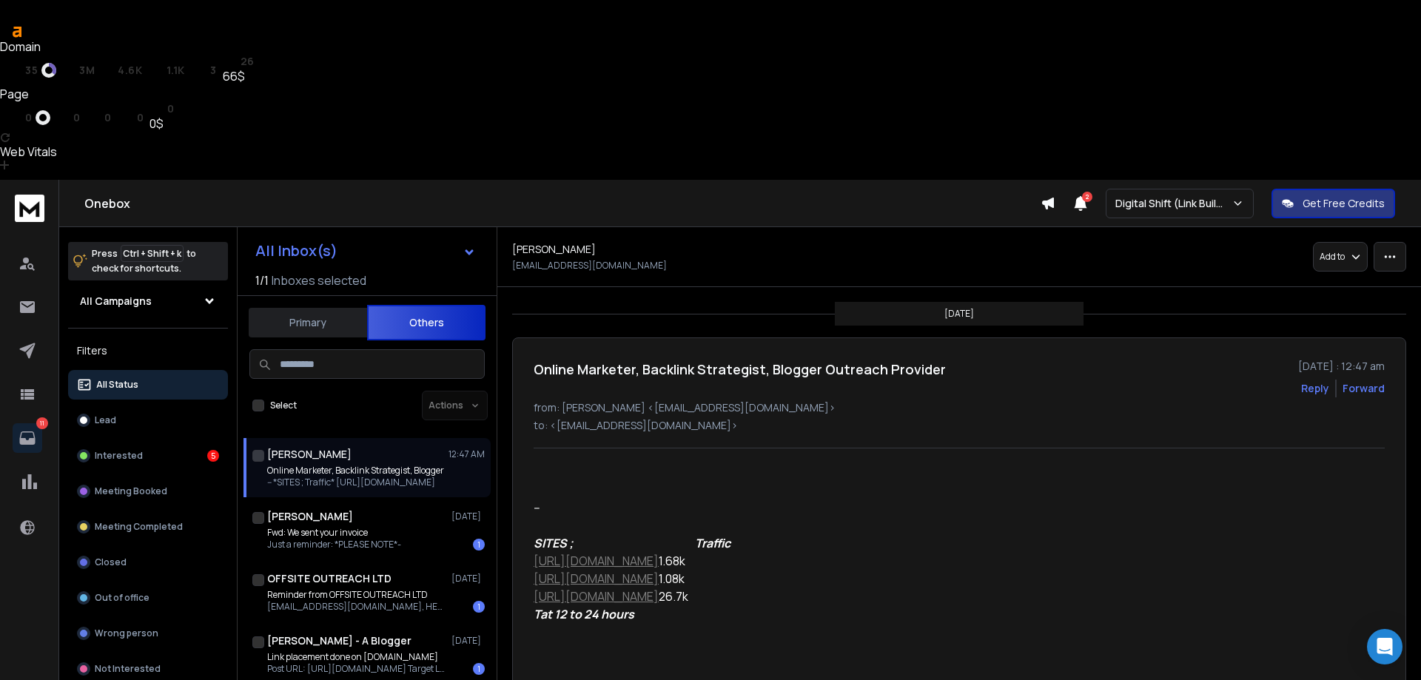
click at [910, 242] on div "[PERSON_NAME] [PERSON_NAME][EMAIL_ADDRESS][DOMAIN_NAME]" at bounding box center [733, 257] width 442 height 30
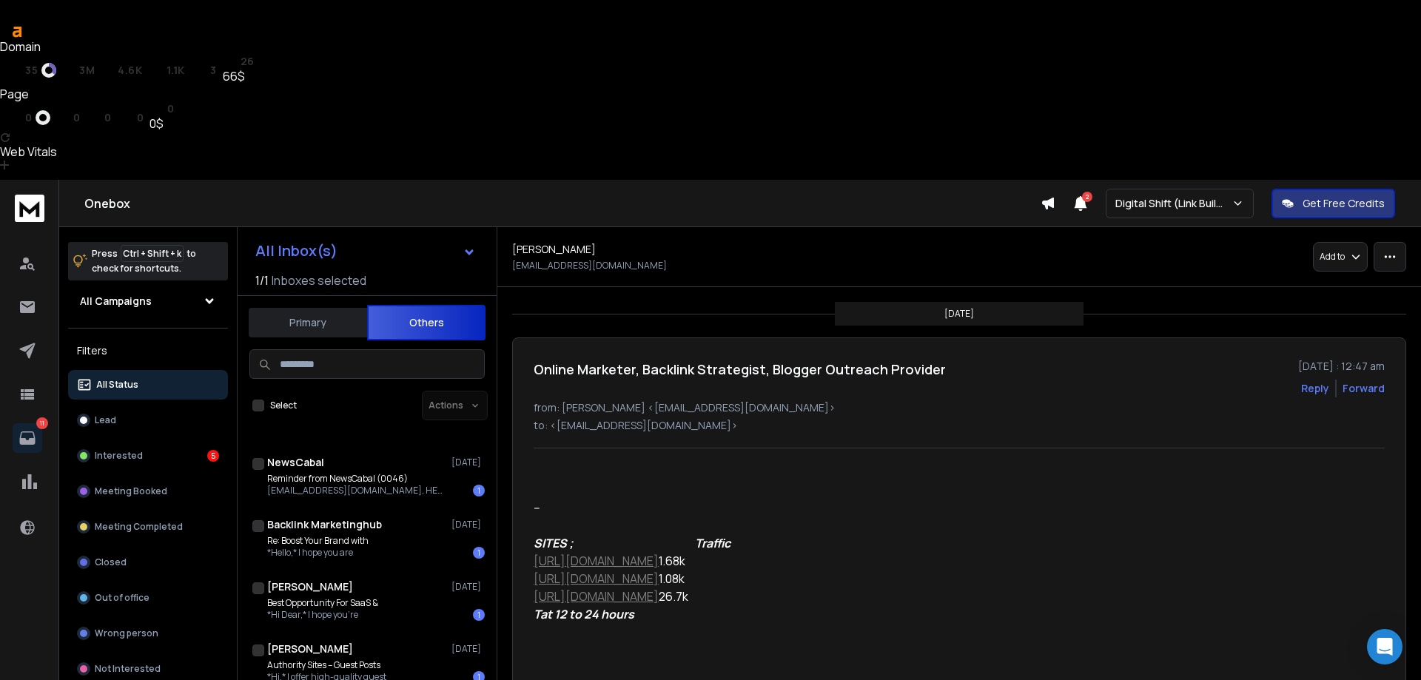
scroll to position [374, 0]
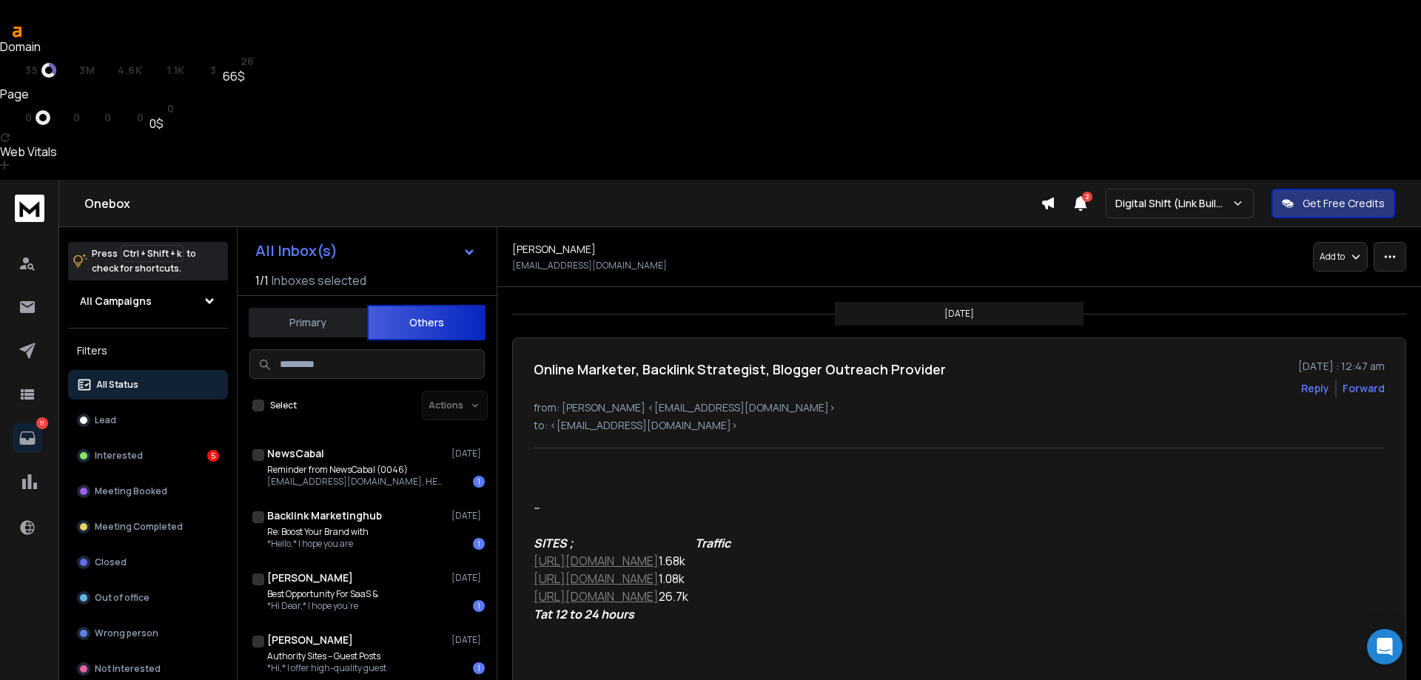
click at [36, 495] on div "11 H" at bounding box center [29, 520] width 59 height 680
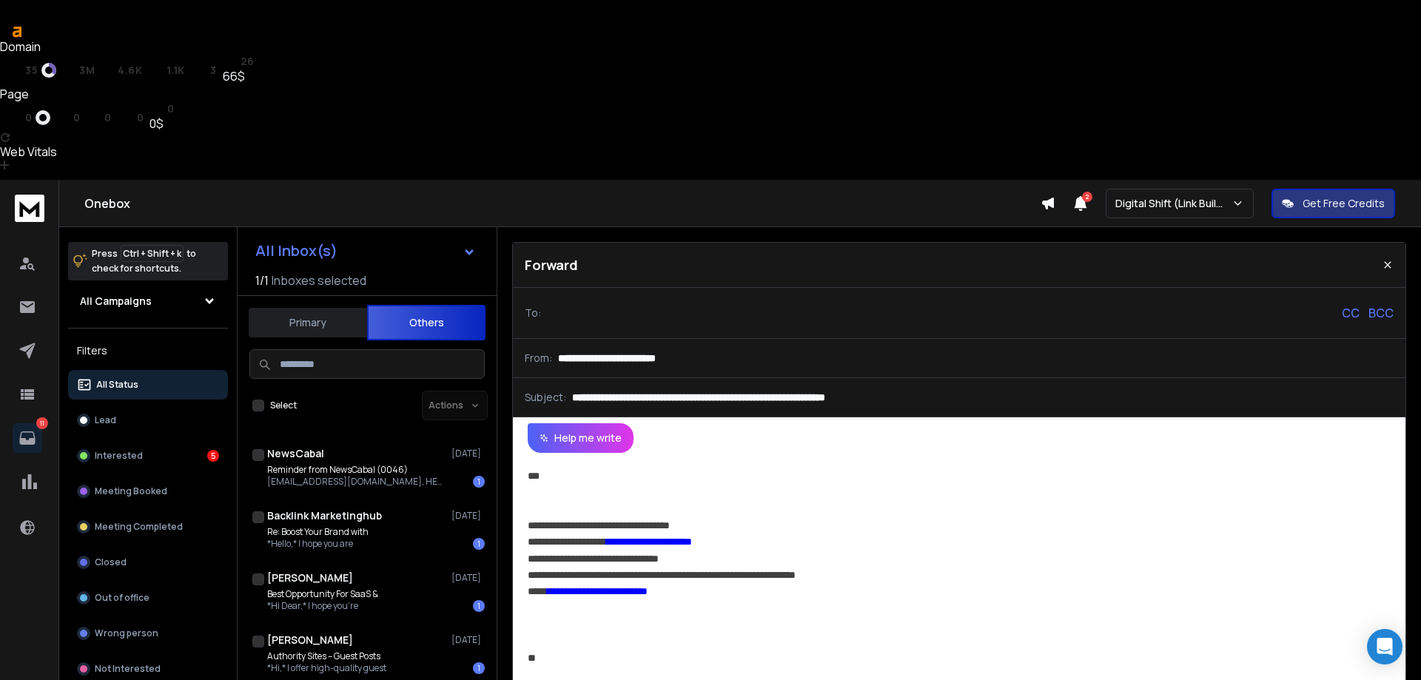
click at [1385, 261] on icon at bounding box center [1387, 264] width 7 height 7
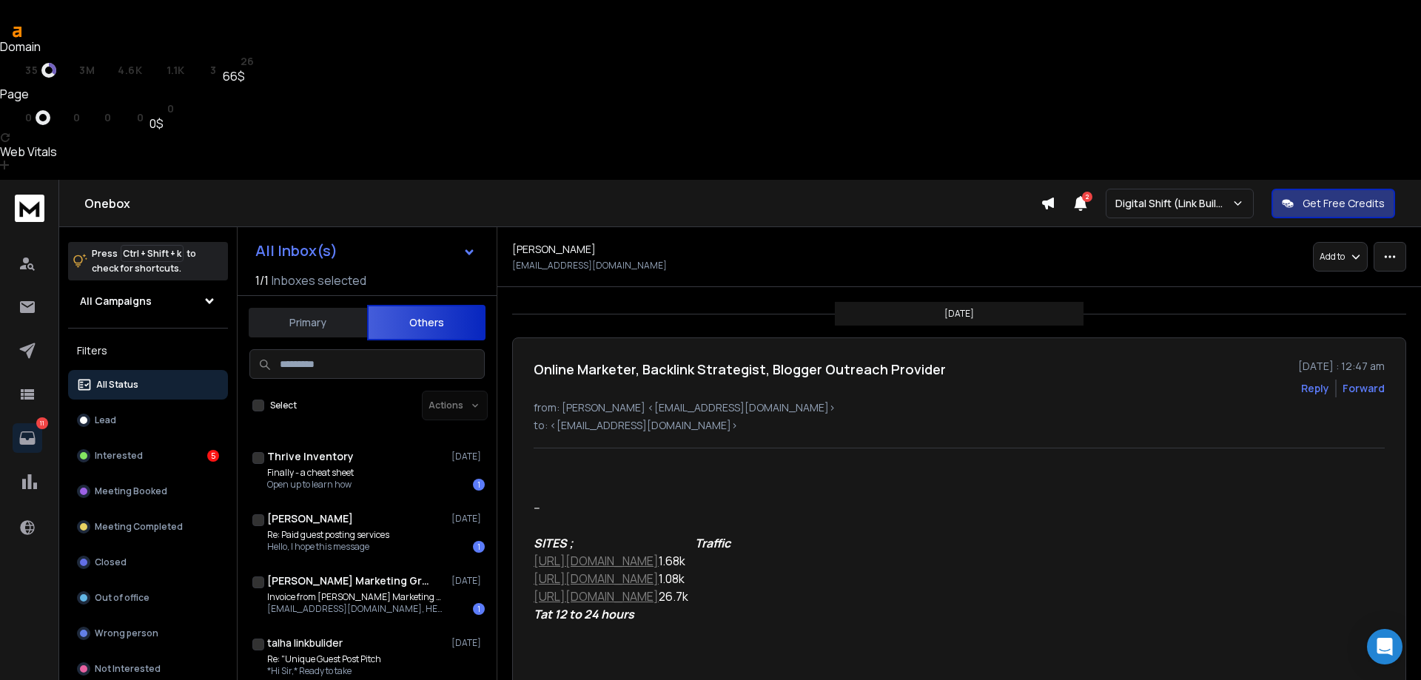
scroll to position [696, 0]
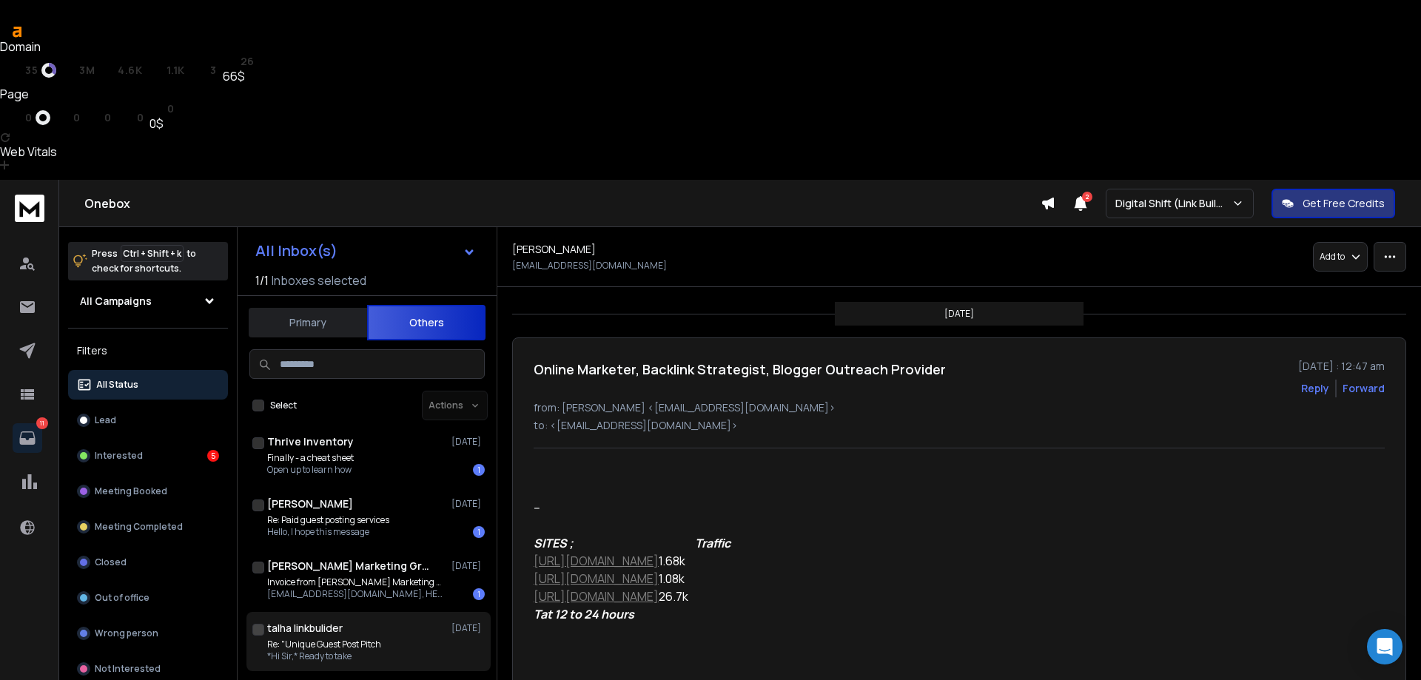
click at [376, 621] on div "talha linkbulider [DATE]" at bounding box center [376, 628] width 218 height 15
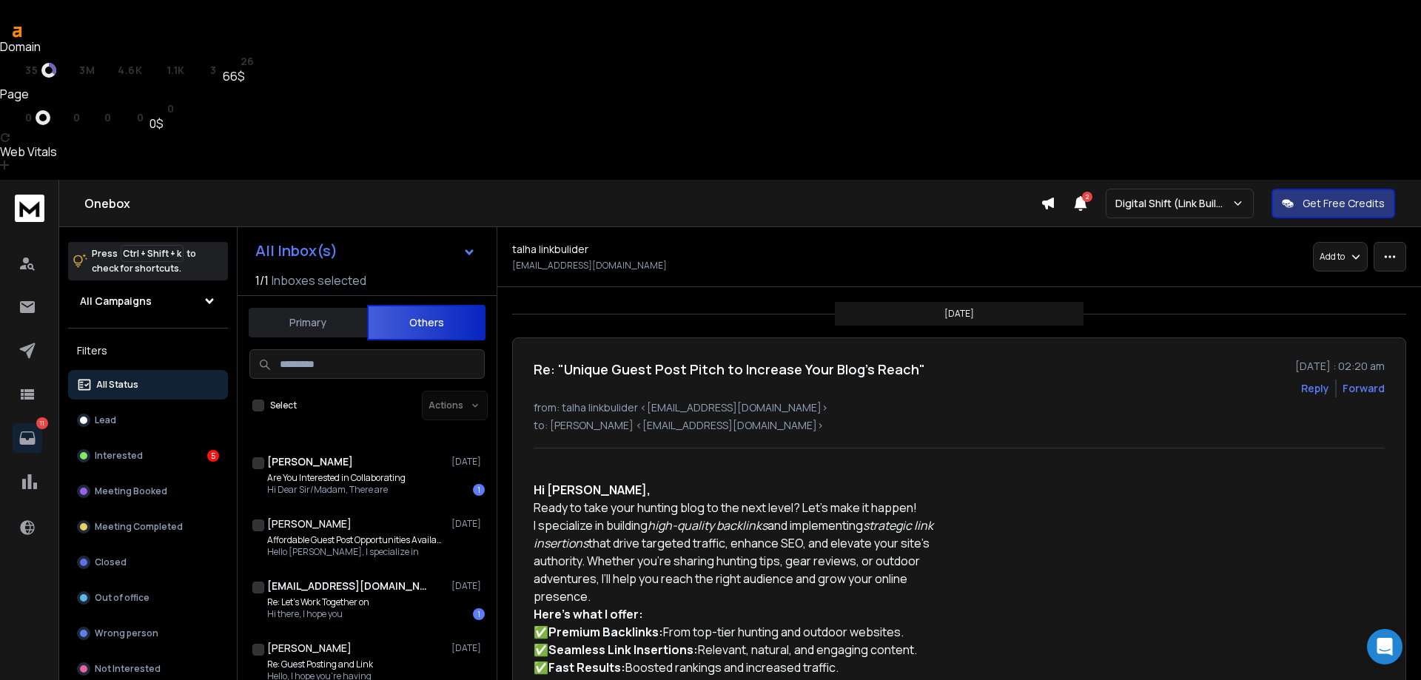
scroll to position [1179, 0]
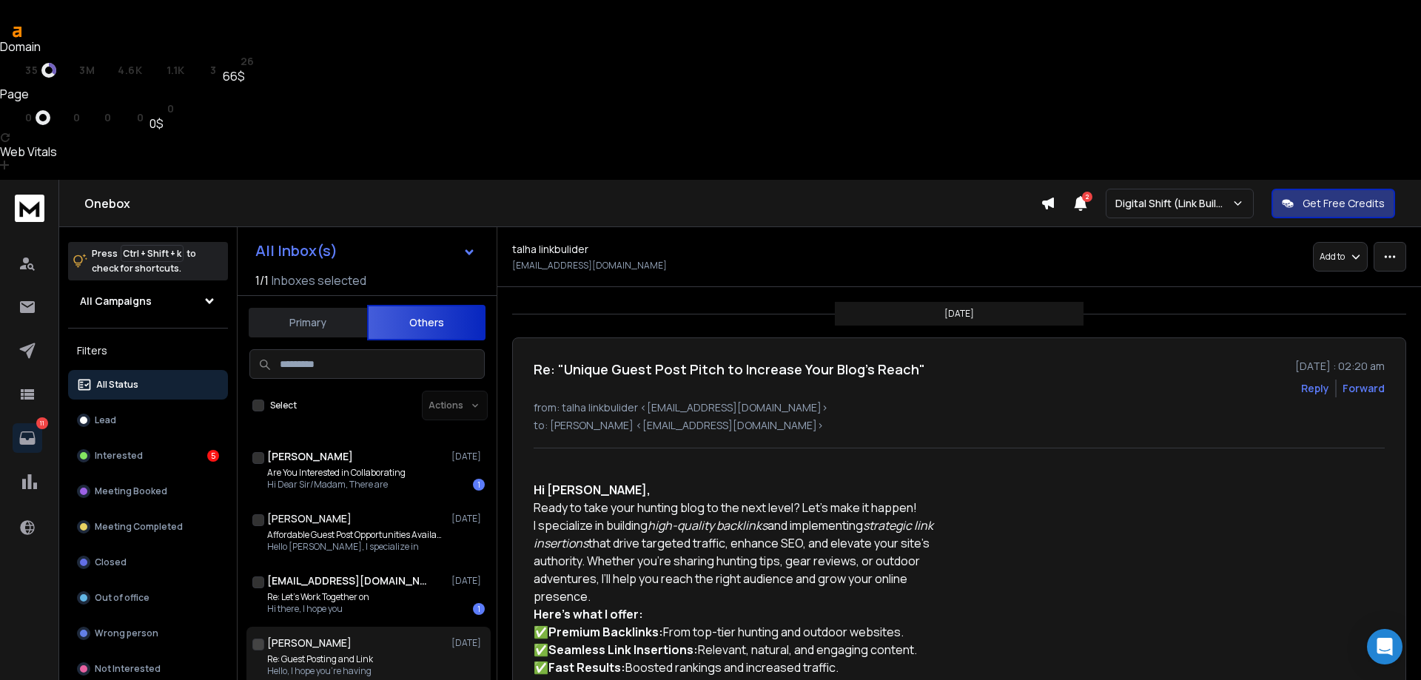
click at [358, 653] on p "Re: Guest Posting and Link" at bounding box center [320, 659] width 106 height 12
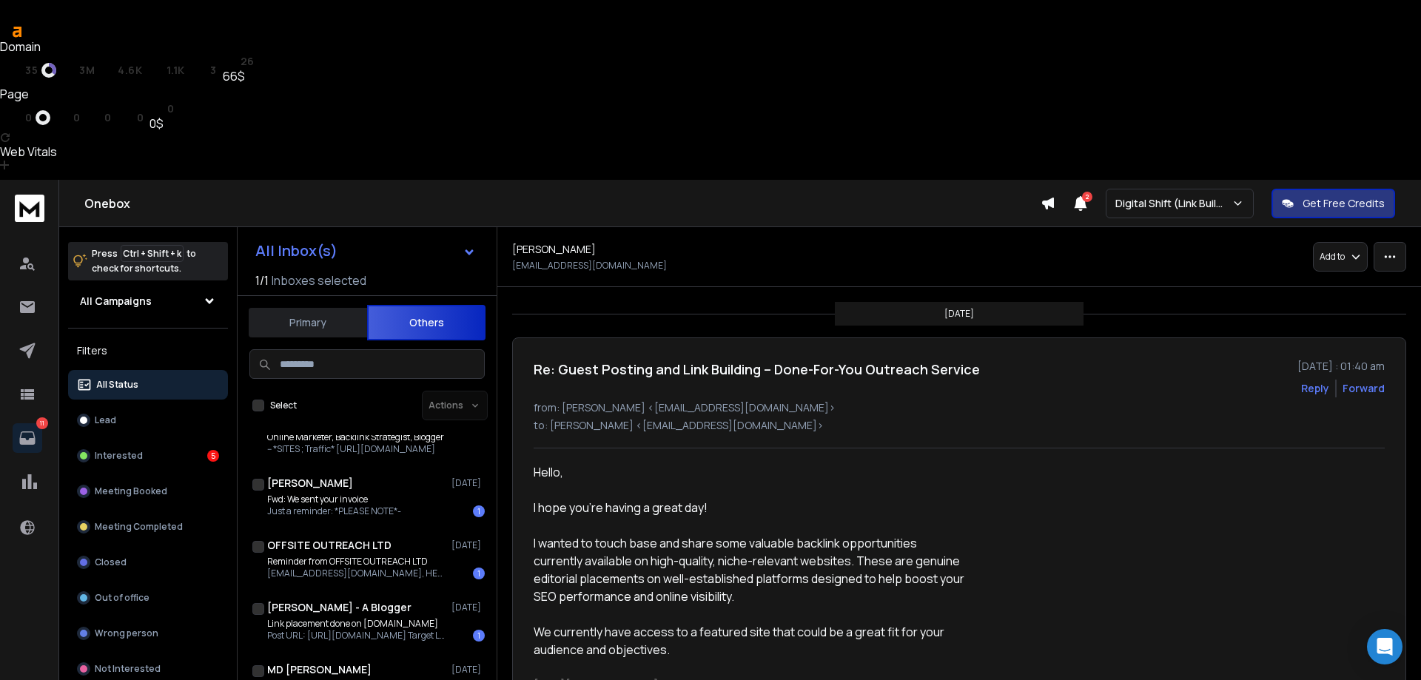
scroll to position [0, 0]
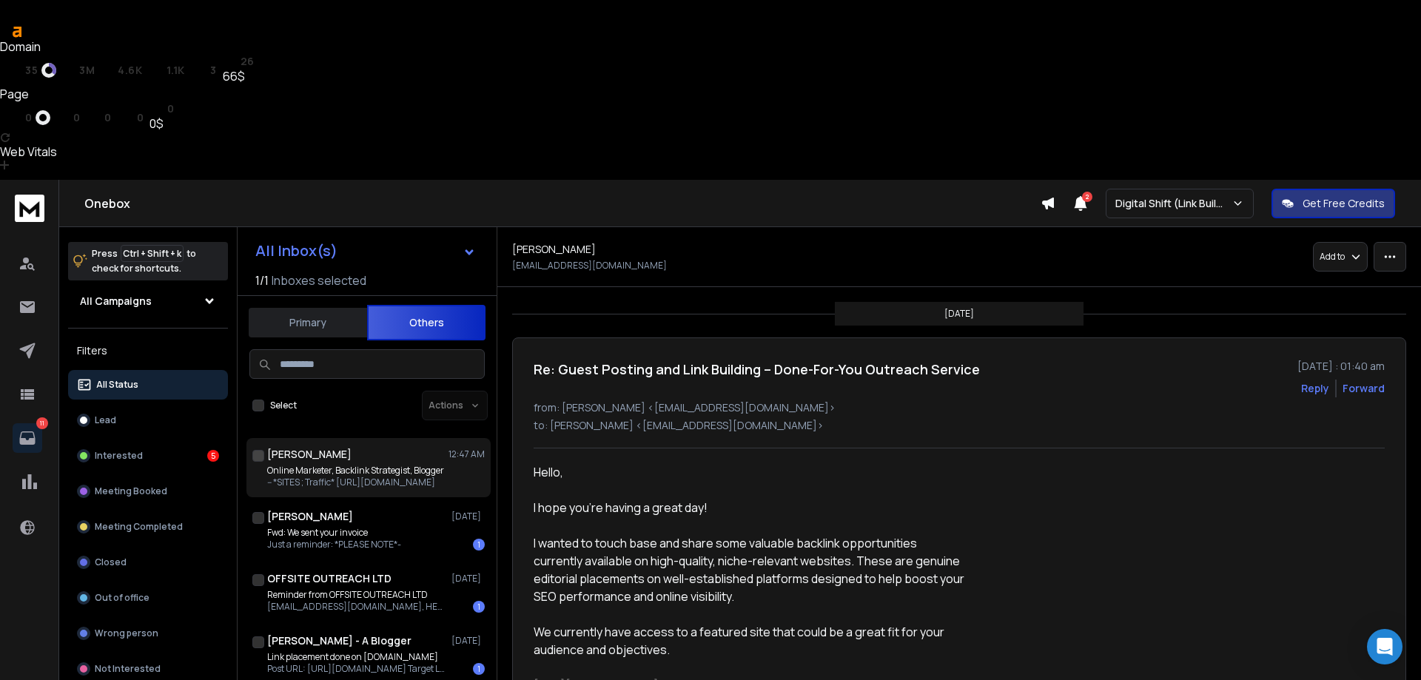
click at [398, 465] on p "Online Marketer, Backlink Strategist, Blogger" at bounding box center [355, 471] width 177 height 12
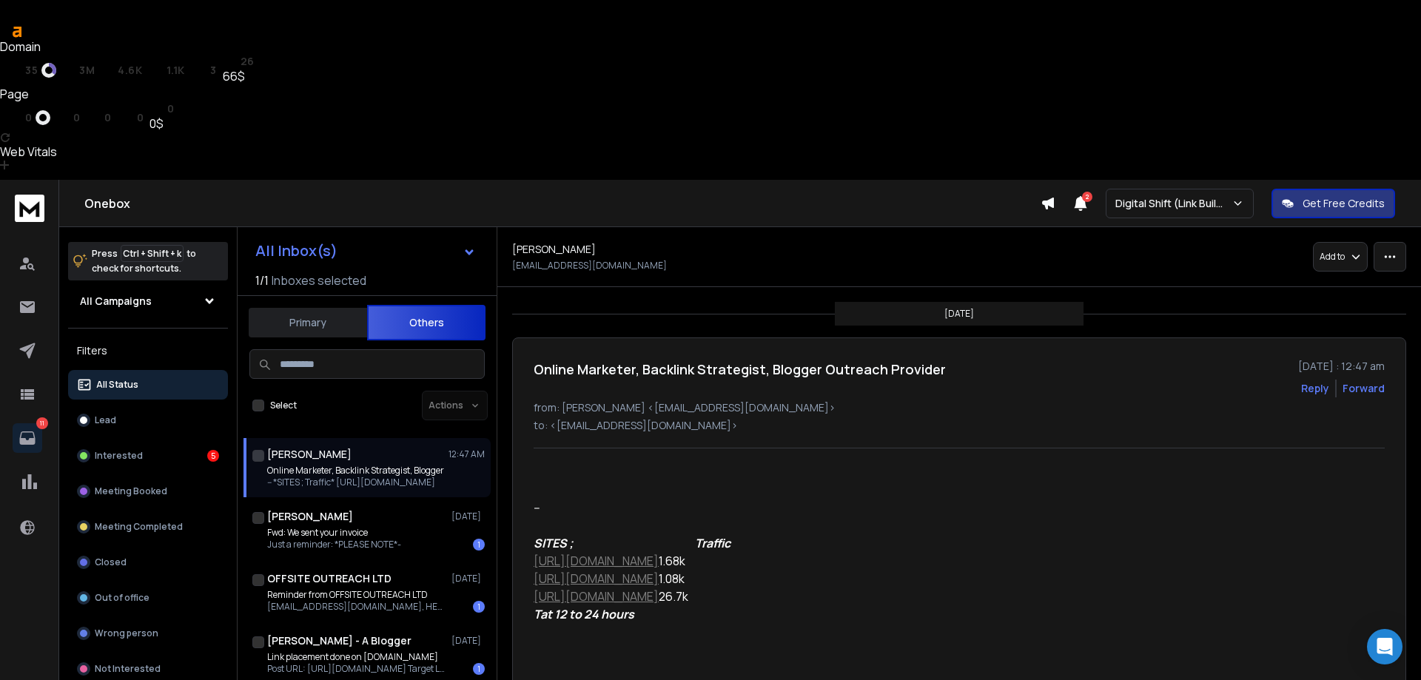
click at [910, 242] on div "[PERSON_NAME] [PERSON_NAME][EMAIL_ADDRESS][DOMAIN_NAME]" at bounding box center [733, 257] width 442 height 30
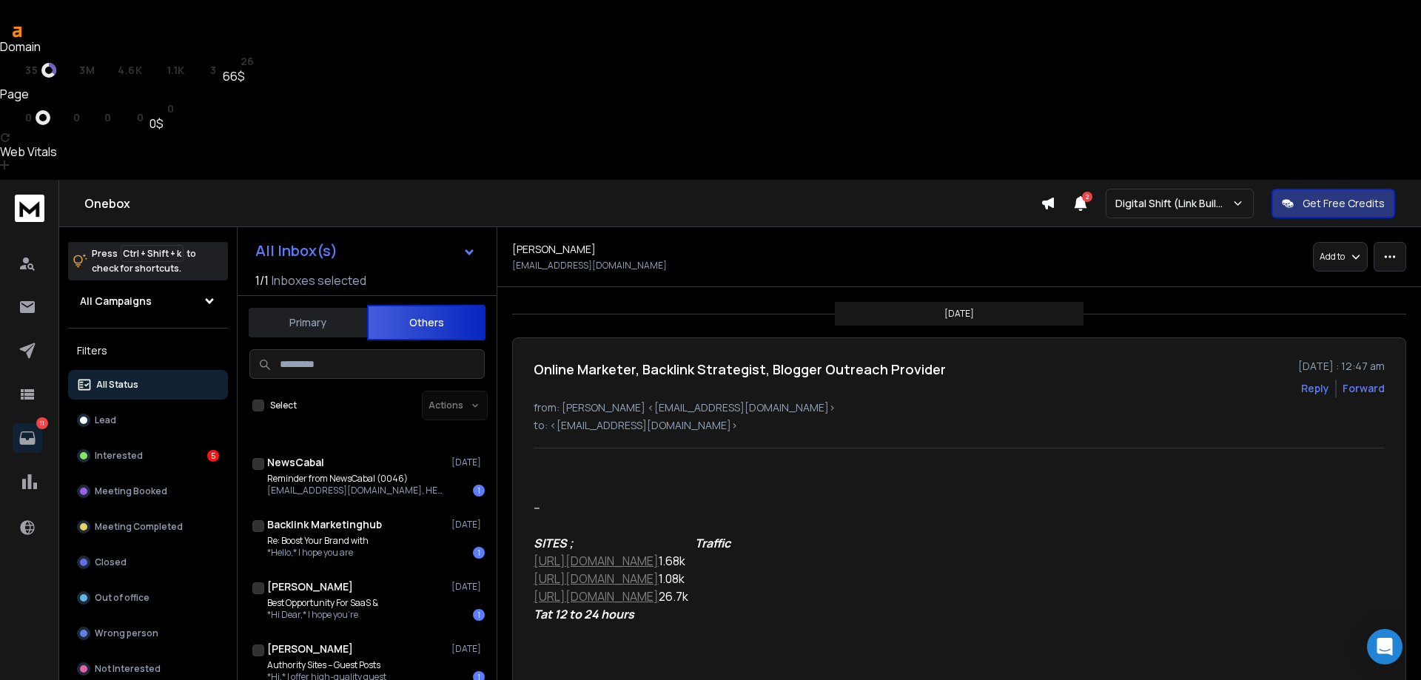
scroll to position [374, 0]
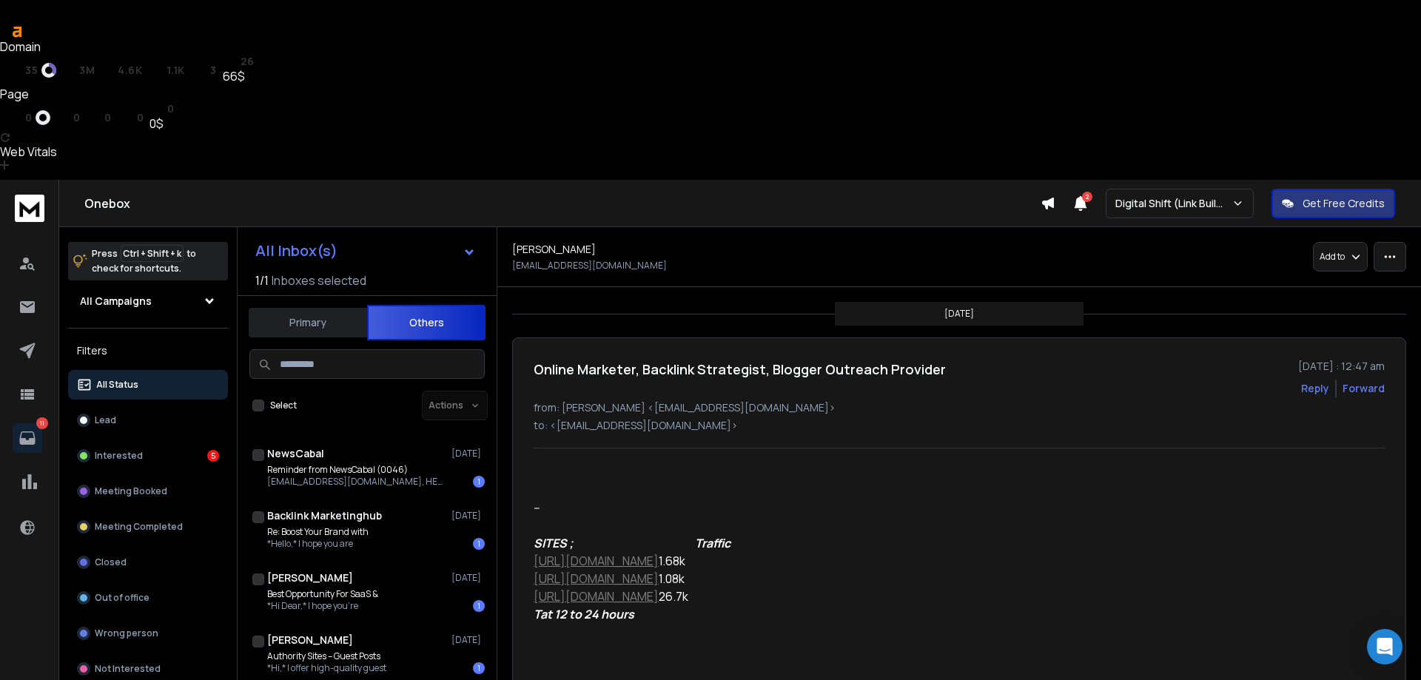
click at [36, 495] on div "11 H" at bounding box center [29, 520] width 59 height 680
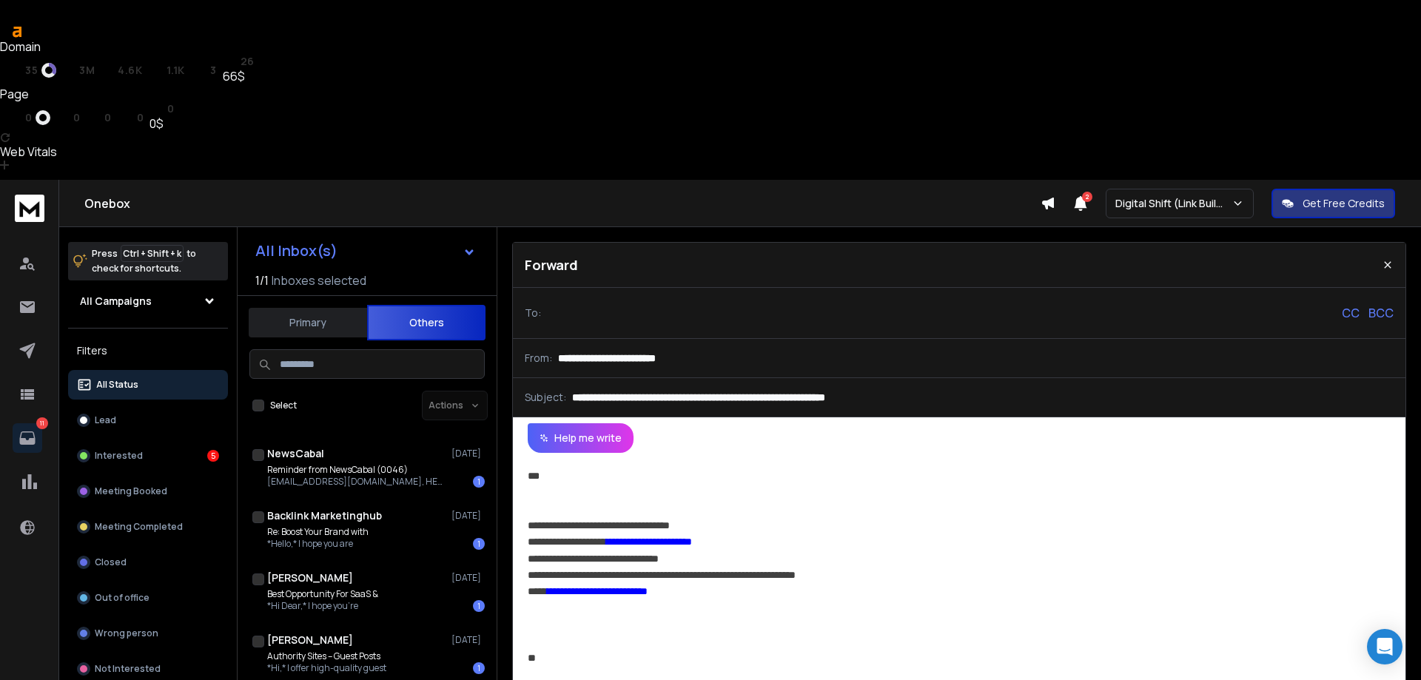
click at [1385, 261] on icon at bounding box center [1387, 264] width 7 height 7
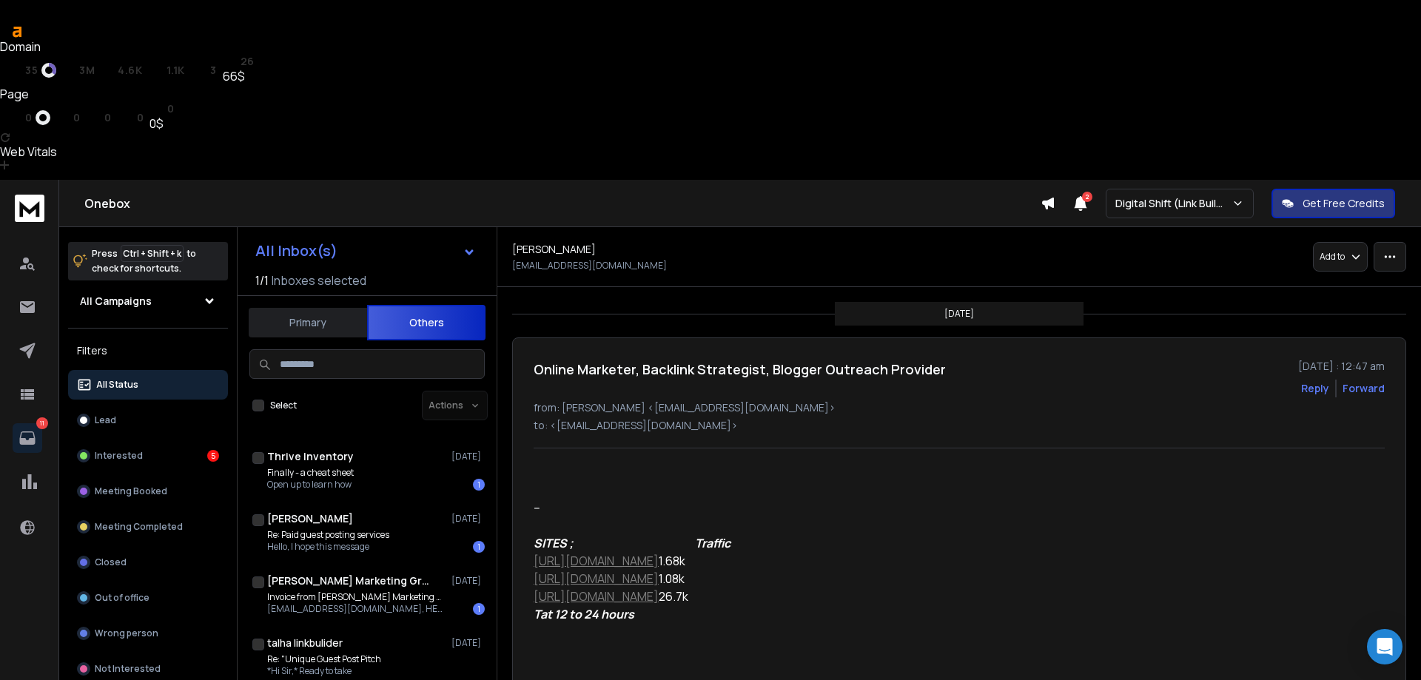
scroll to position [696, 0]
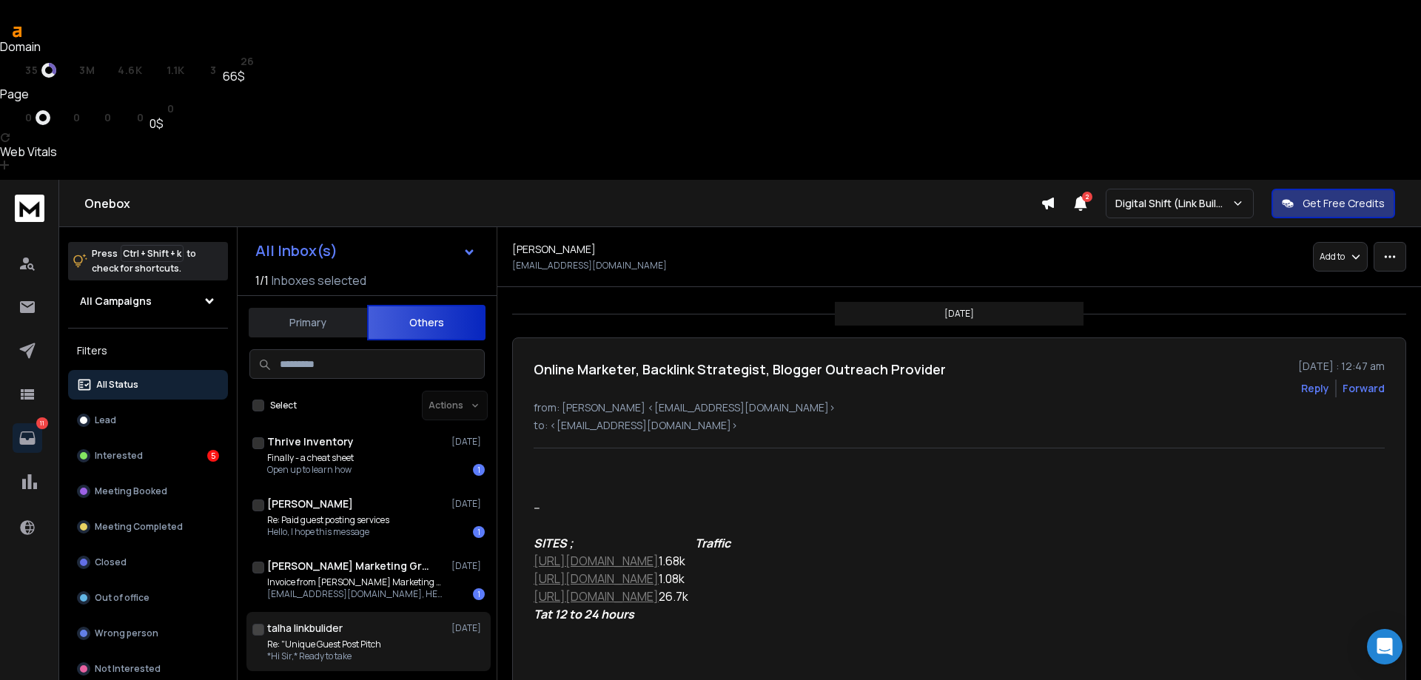
click at [376, 621] on div "talha linkbulider [DATE]" at bounding box center [376, 628] width 218 height 15
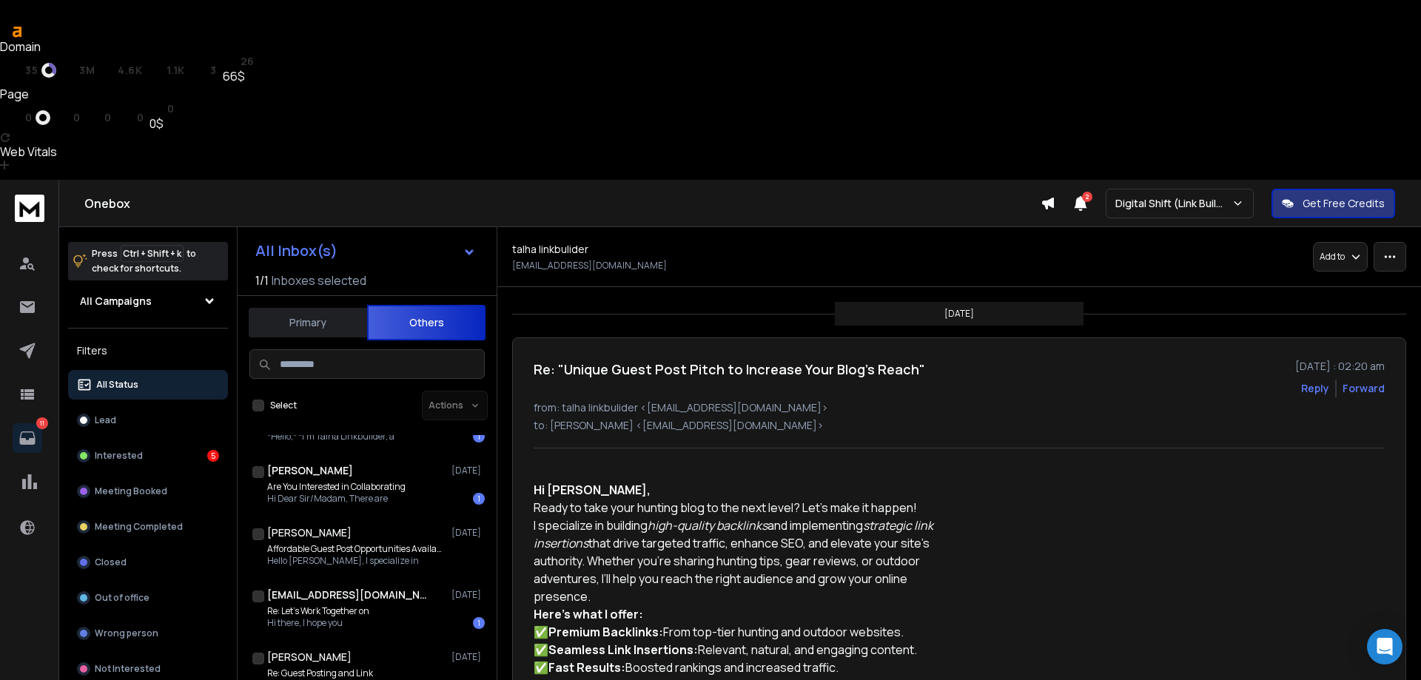
scroll to position [1179, 0]
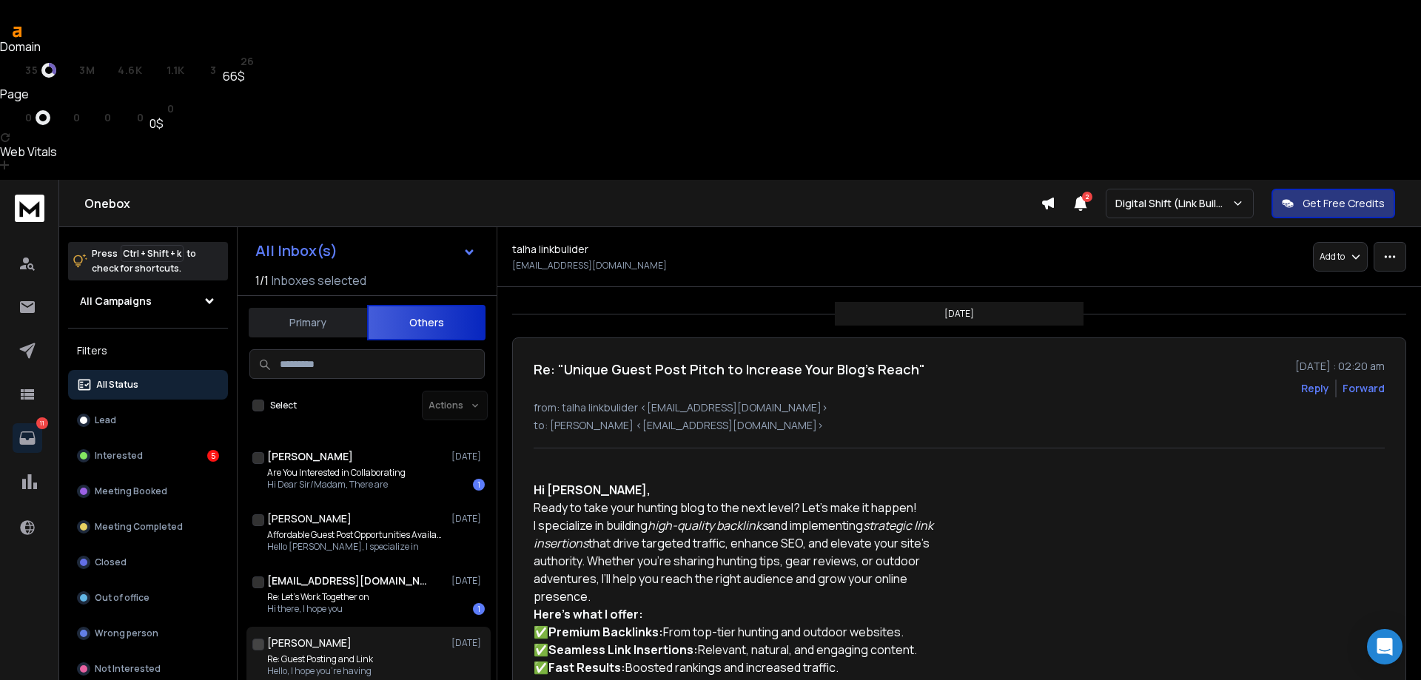
click at [358, 653] on p "Re: Guest Posting and Link" at bounding box center [320, 659] width 106 height 12
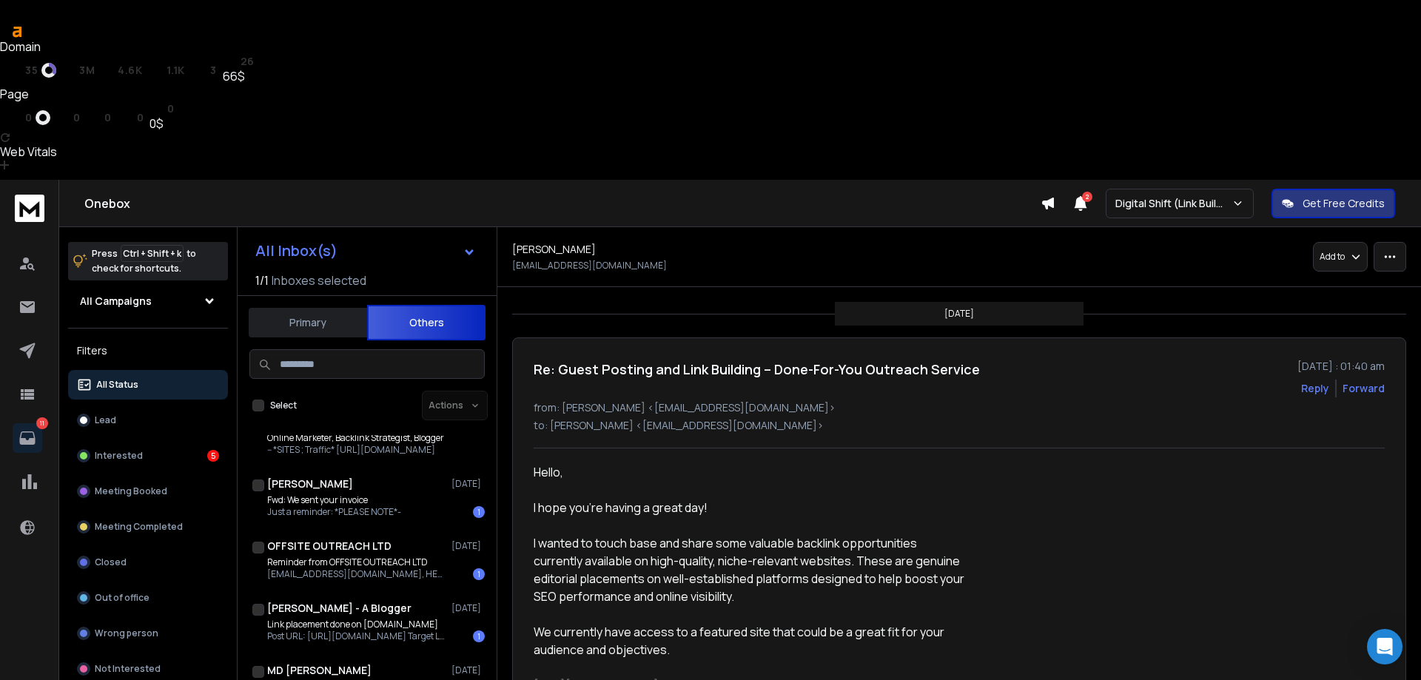
scroll to position [0, 0]
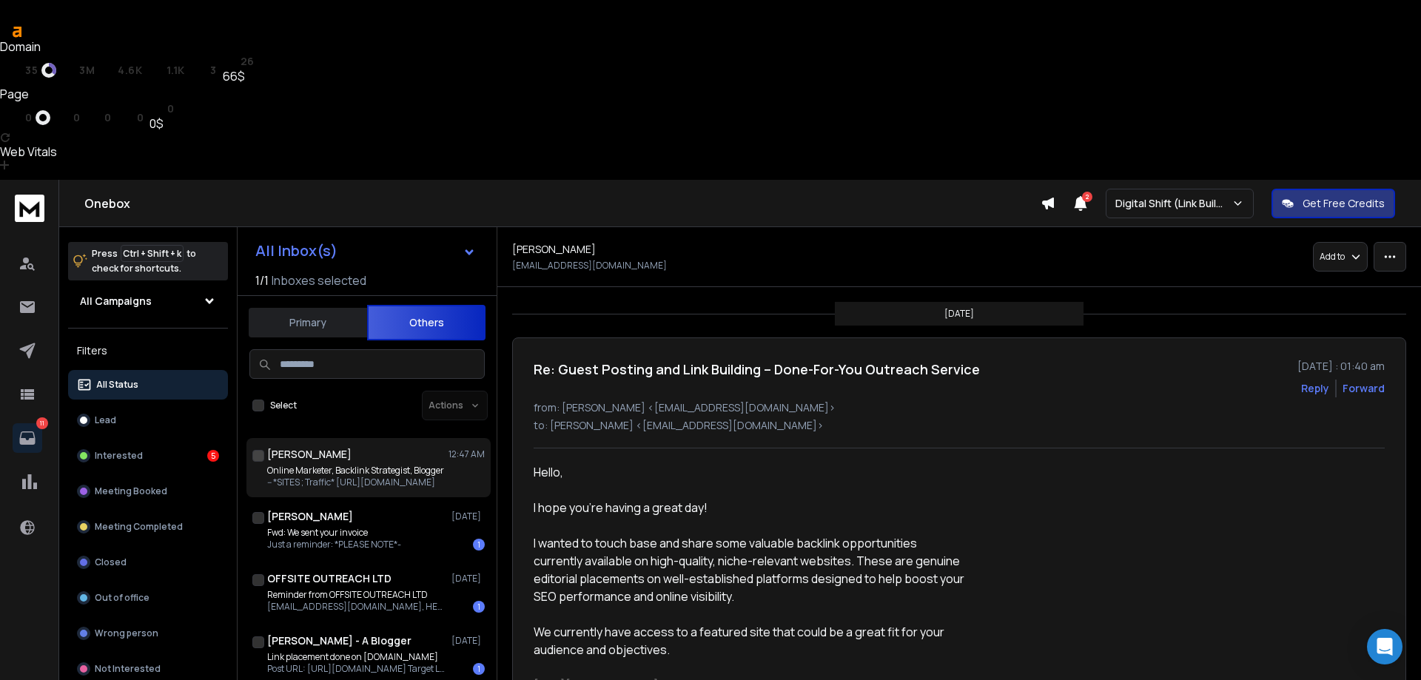
click at [398, 465] on p "Online Marketer, Backlink Strategist, Blogger" at bounding box center [355, 471] width 177 height 12
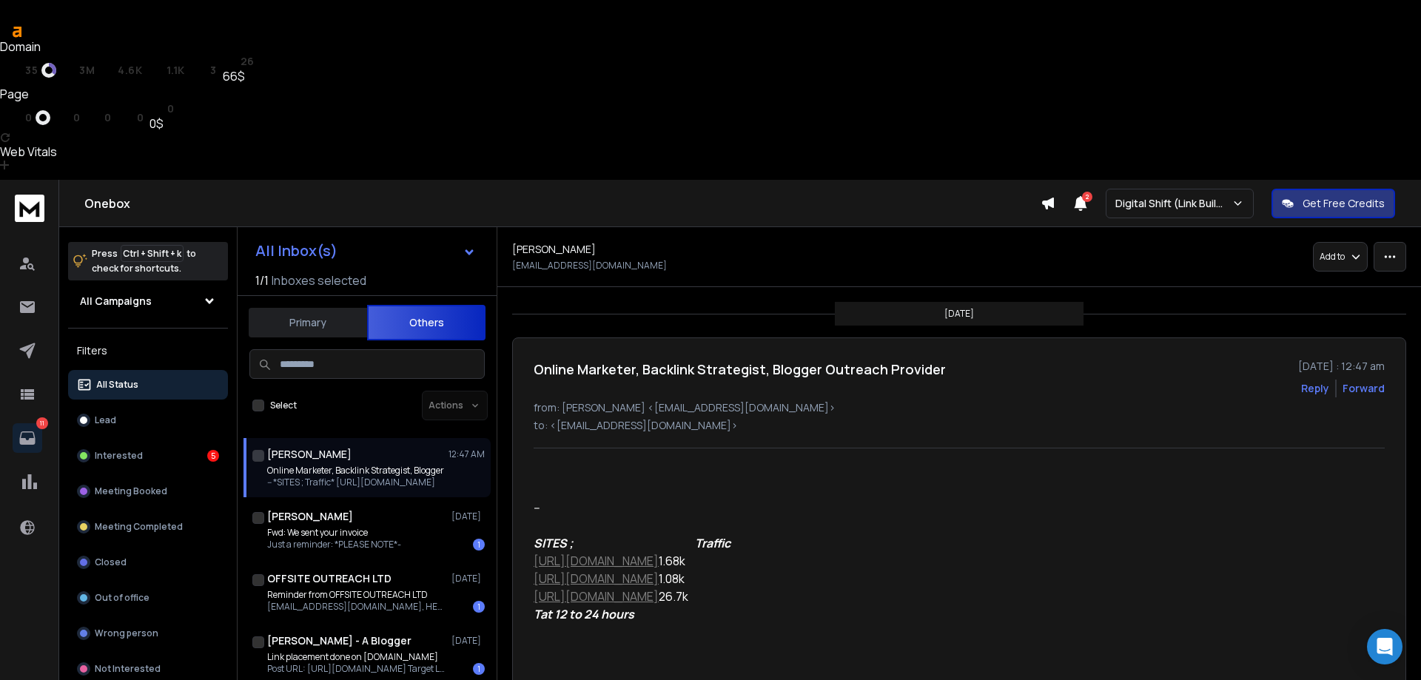
click at [910, 242] on div "[PERSON_NAME] [PERSON_NAME][EMAIL_ADDRESS][DOMAIN_NAME]" at bounding box center [733, 257] width 442 height 30
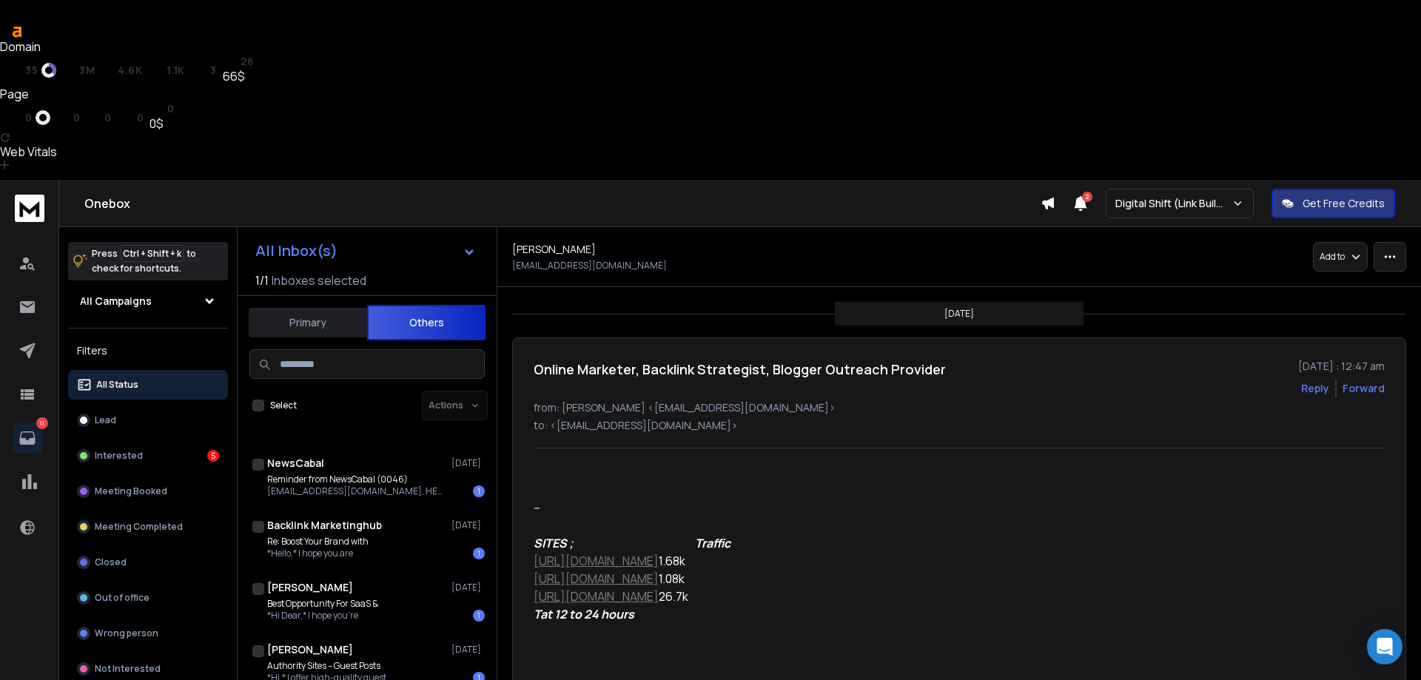
scroll to position [374, 0]
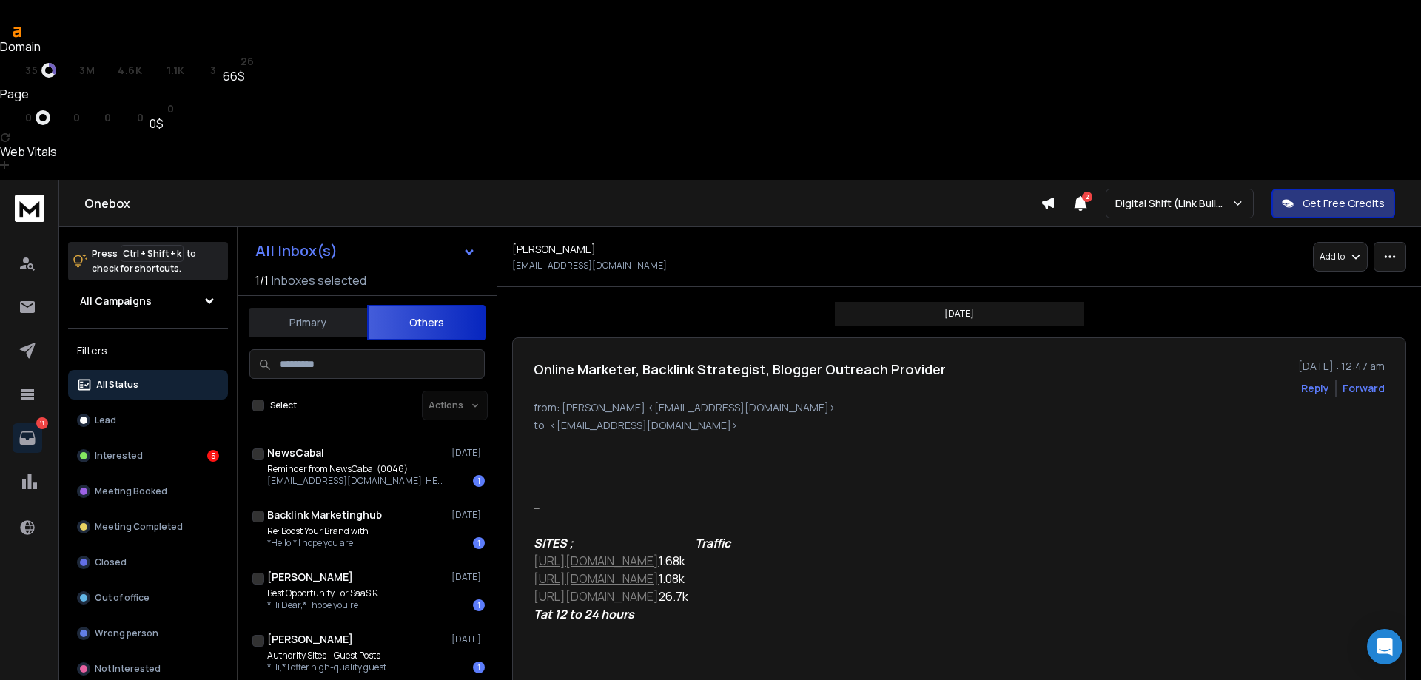
click at [36, 495] on div "11 H" at bounding box center [29, 520] width 59 height 680
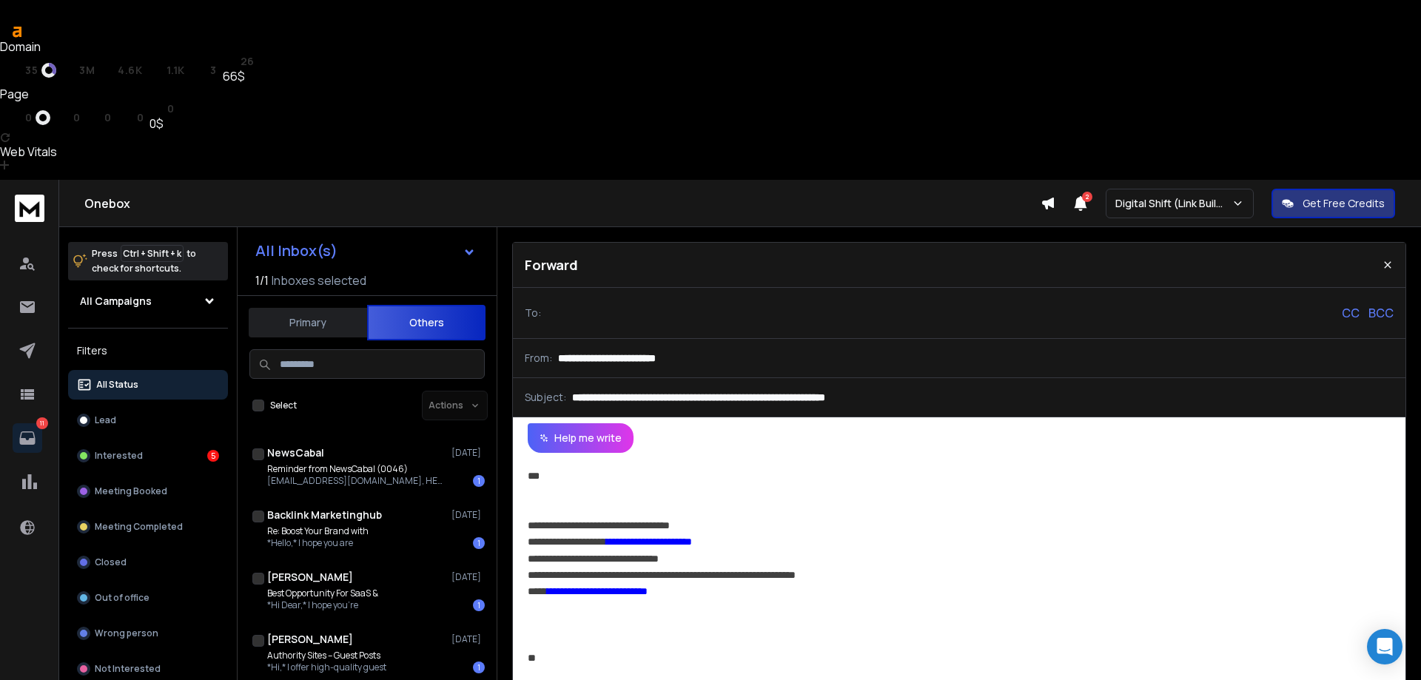
click at [1385, 261] on icon at bounding box center [1387, 264] width 7 height 7
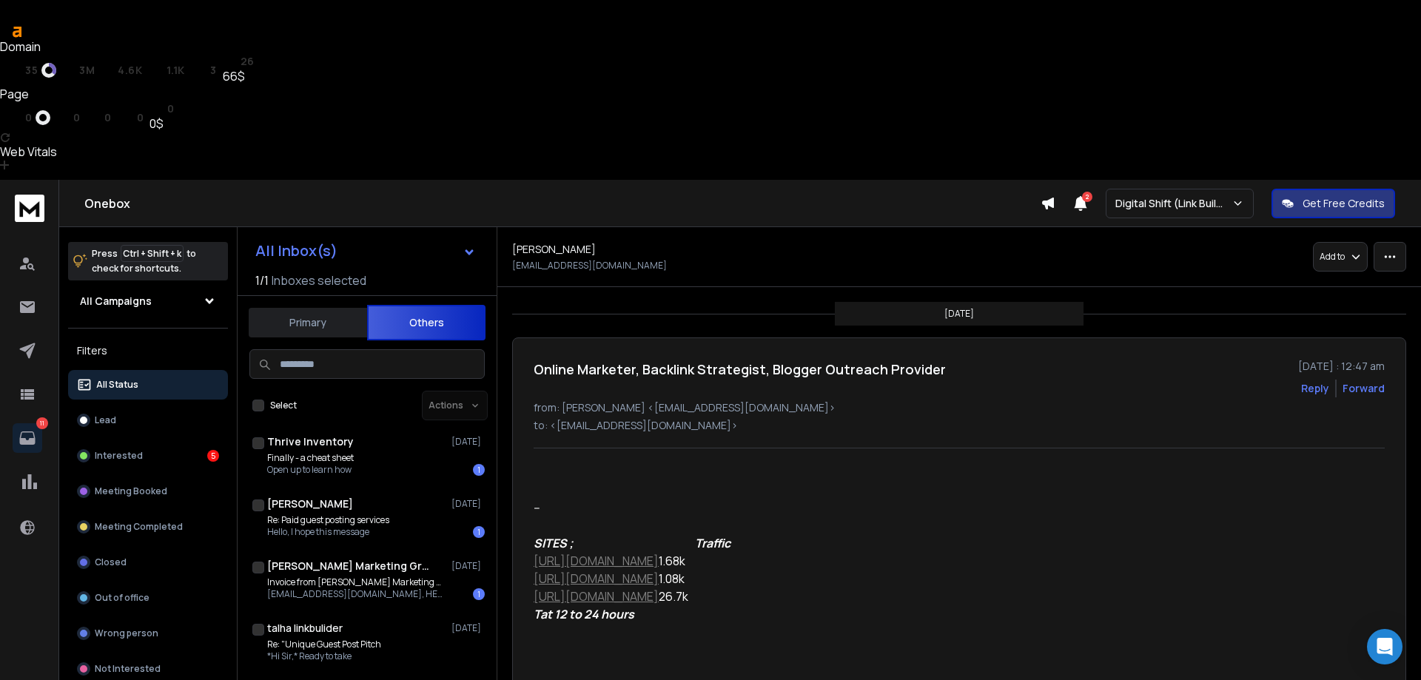
scroll to position [700, 0]
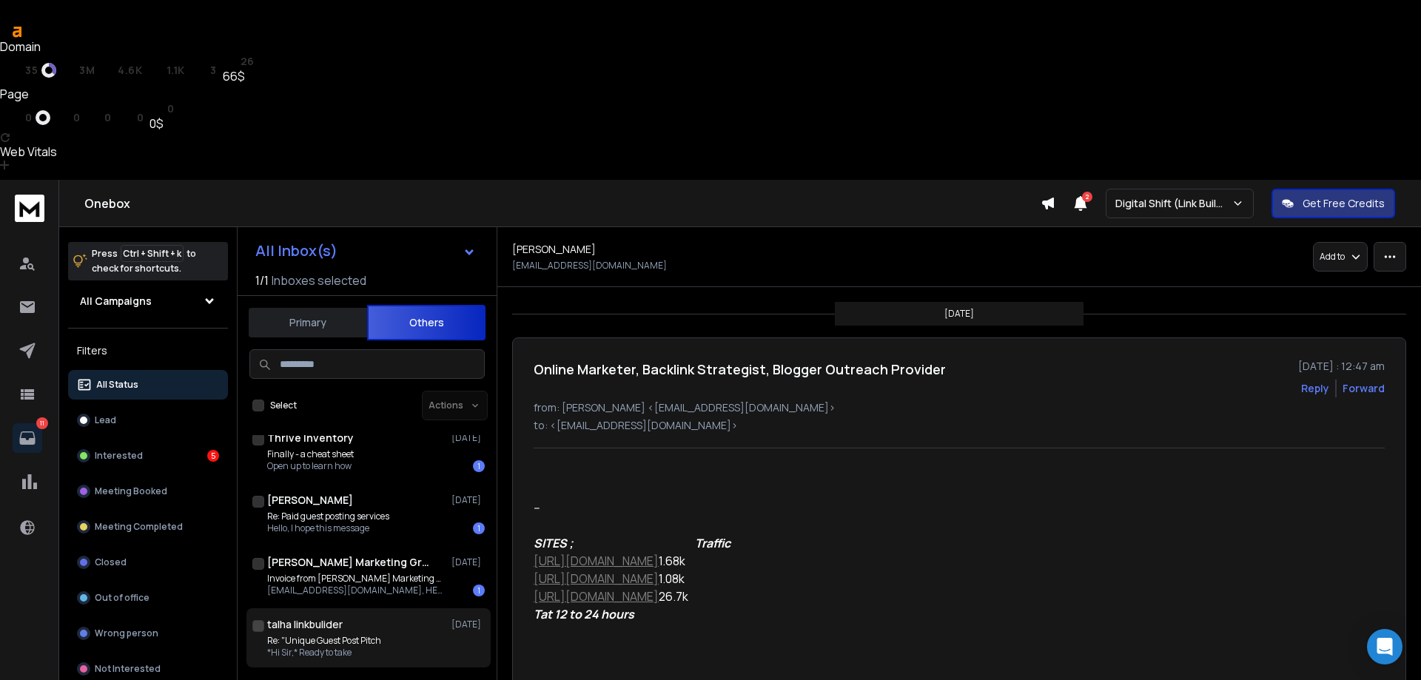
click at [376, 617] on div "talha linkbulider [DATE]" at bounding box center [376, 624] width 218 height 15
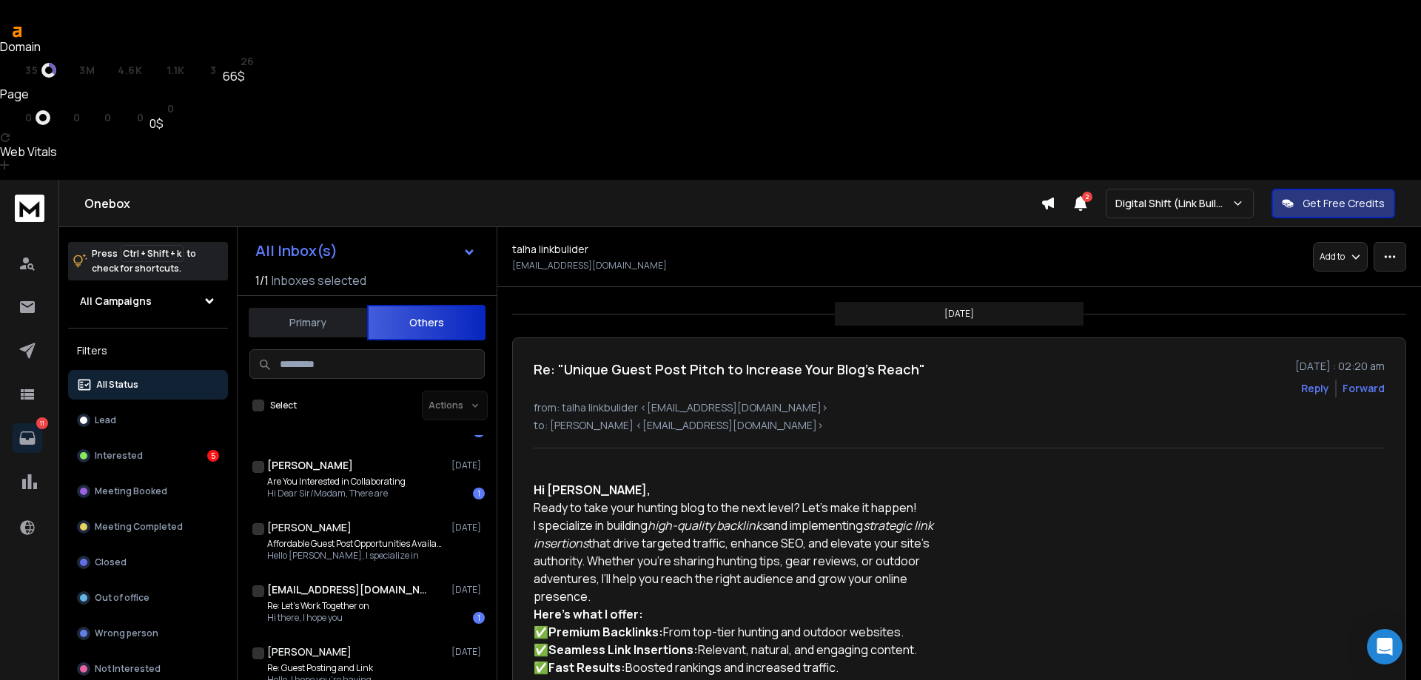
scroll to position [1178, 0]
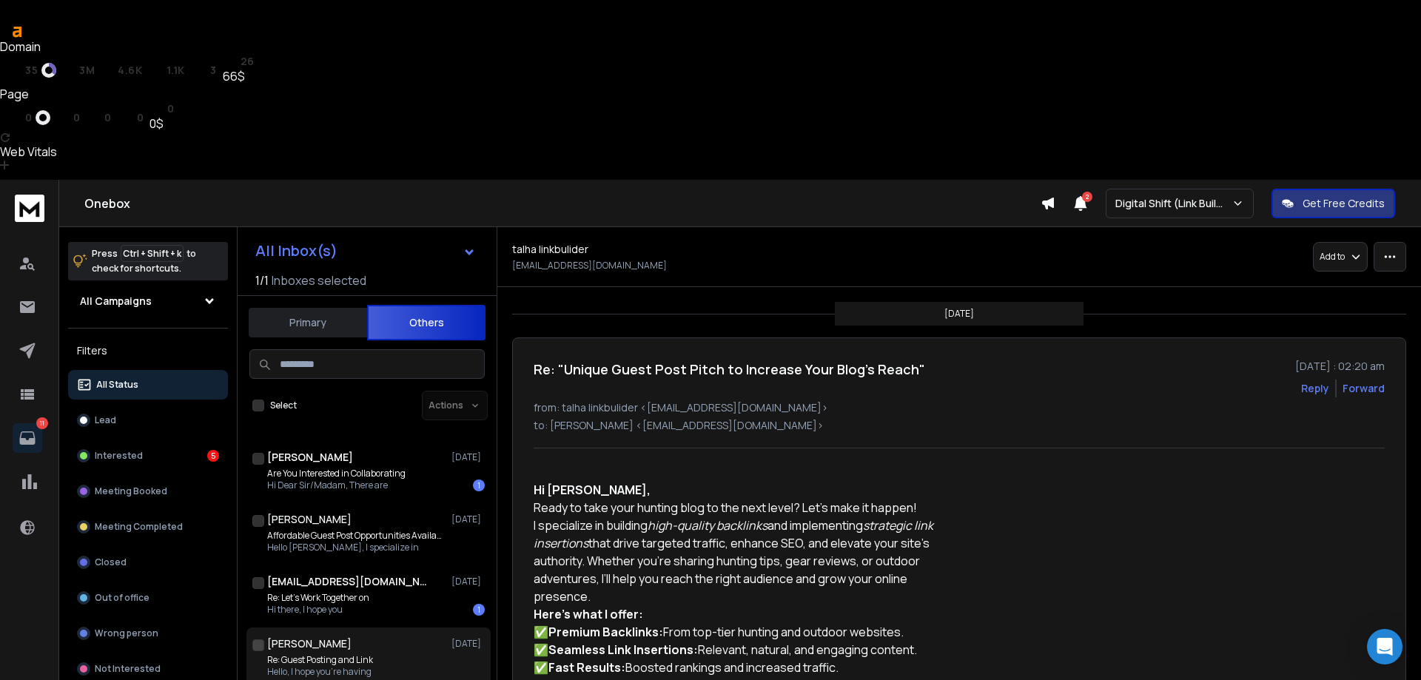
click at [358, 654] on p "Re: Guest Posting and Link" at bounding box center [320, 660] width 106 height 12
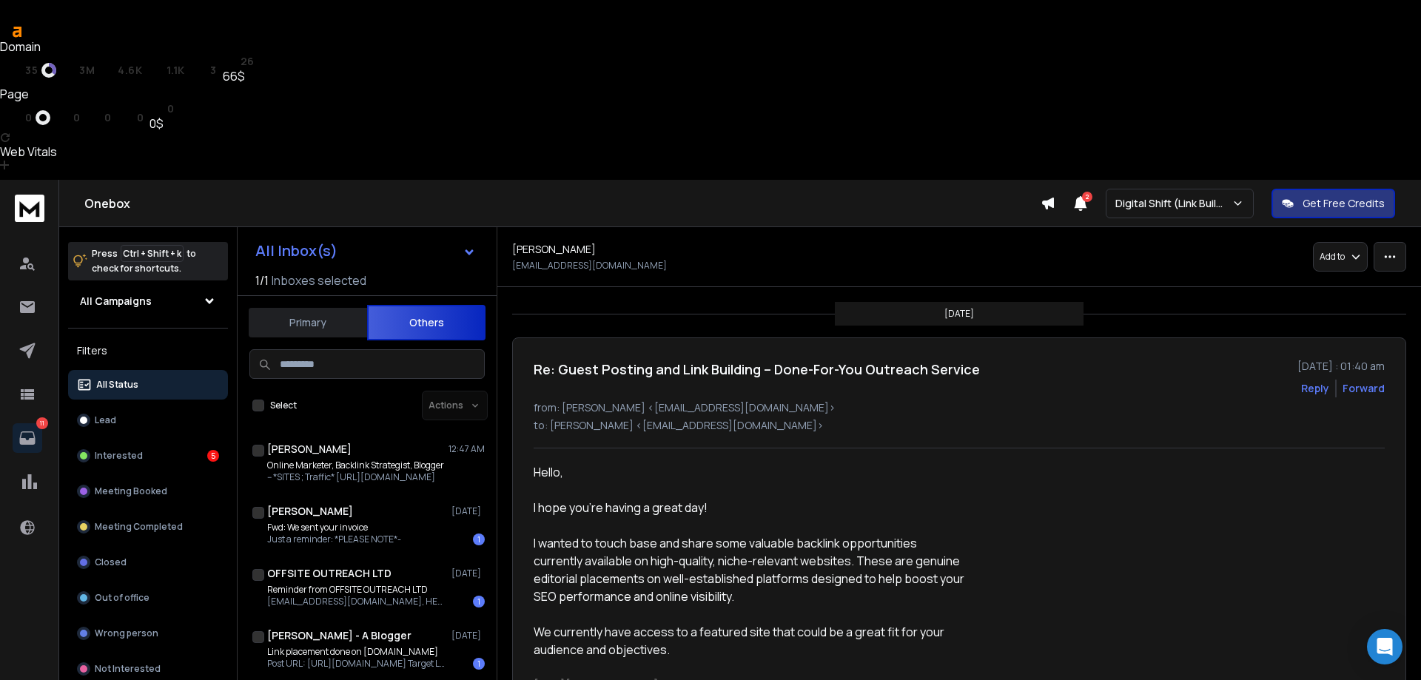
scroll to position [0, 0]
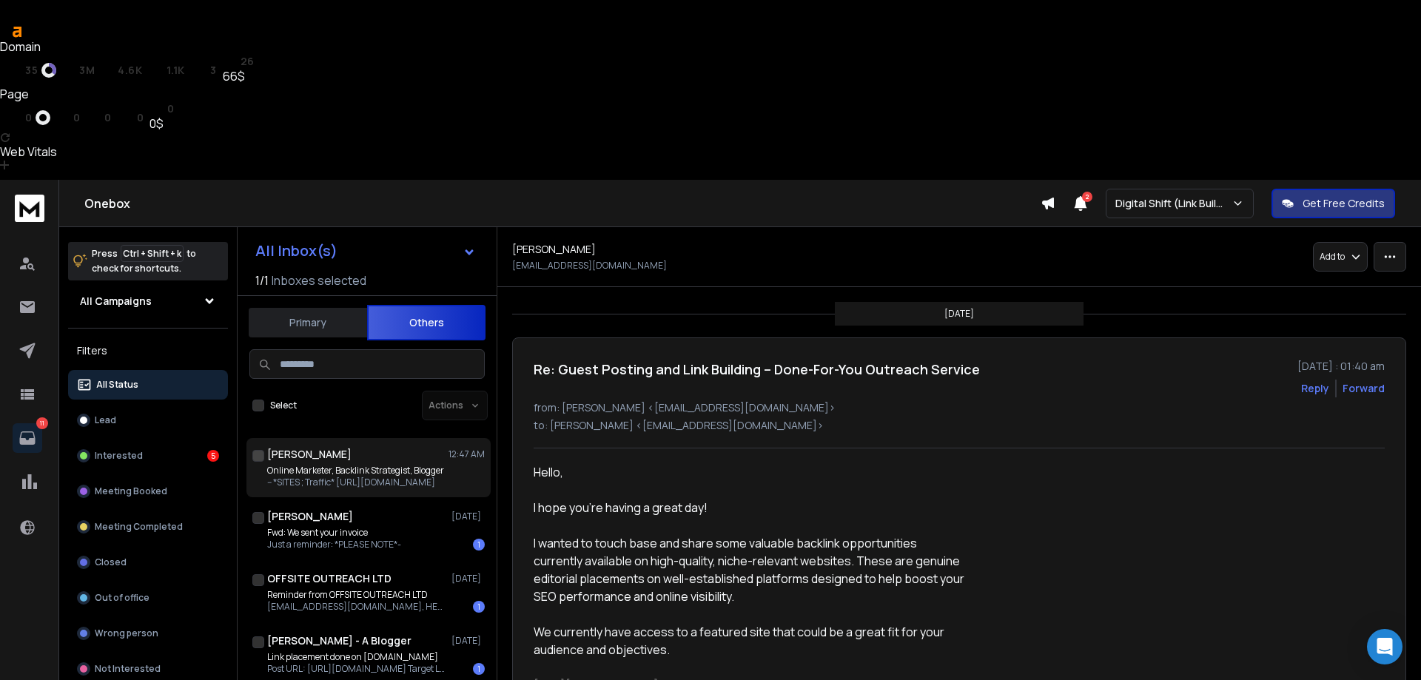
click at [398, 465] on p "Online Marketer, Backlink Strategist, Blogger" at bounding box center [355, 471] width 177 height 12
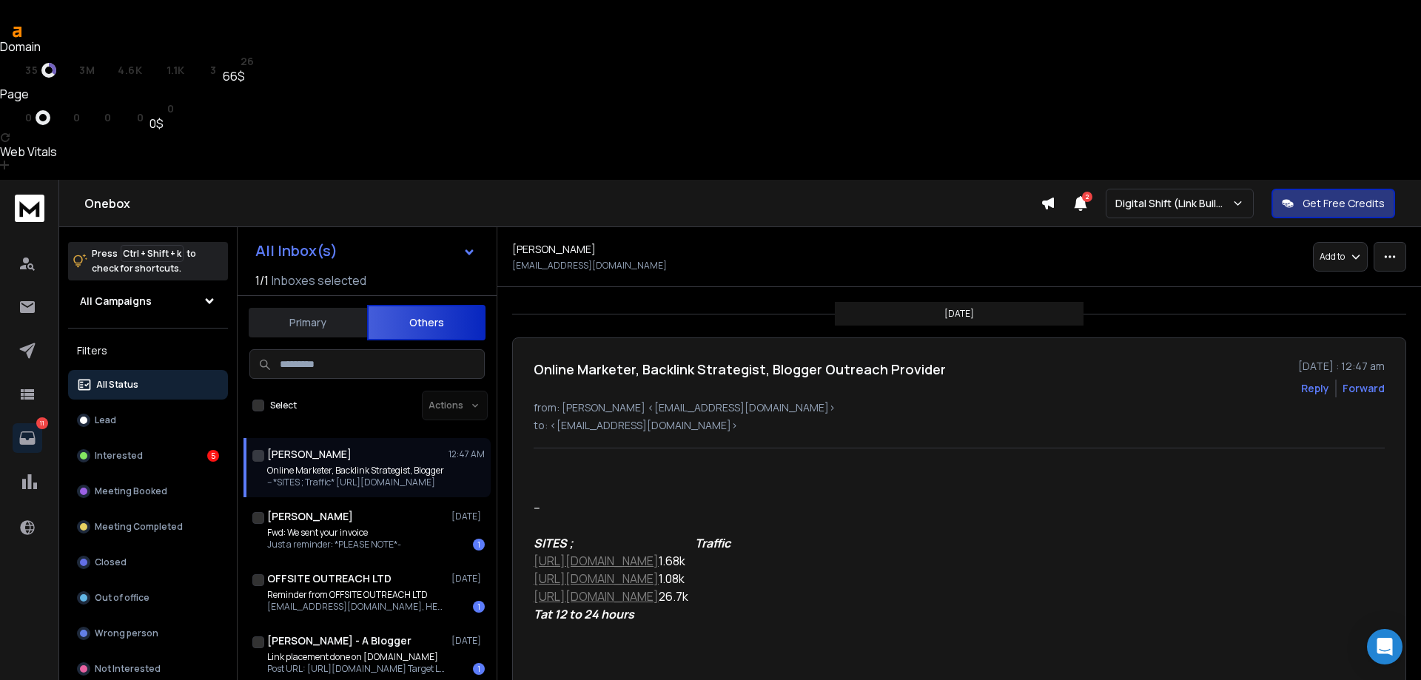
click at [910, 242] on div "[PERSON_NAME] [PERSON_NAME][EMAIL_ADDRESS][DOMAIN_NAME]" at bounding box center [733, 257] width 442 height 30
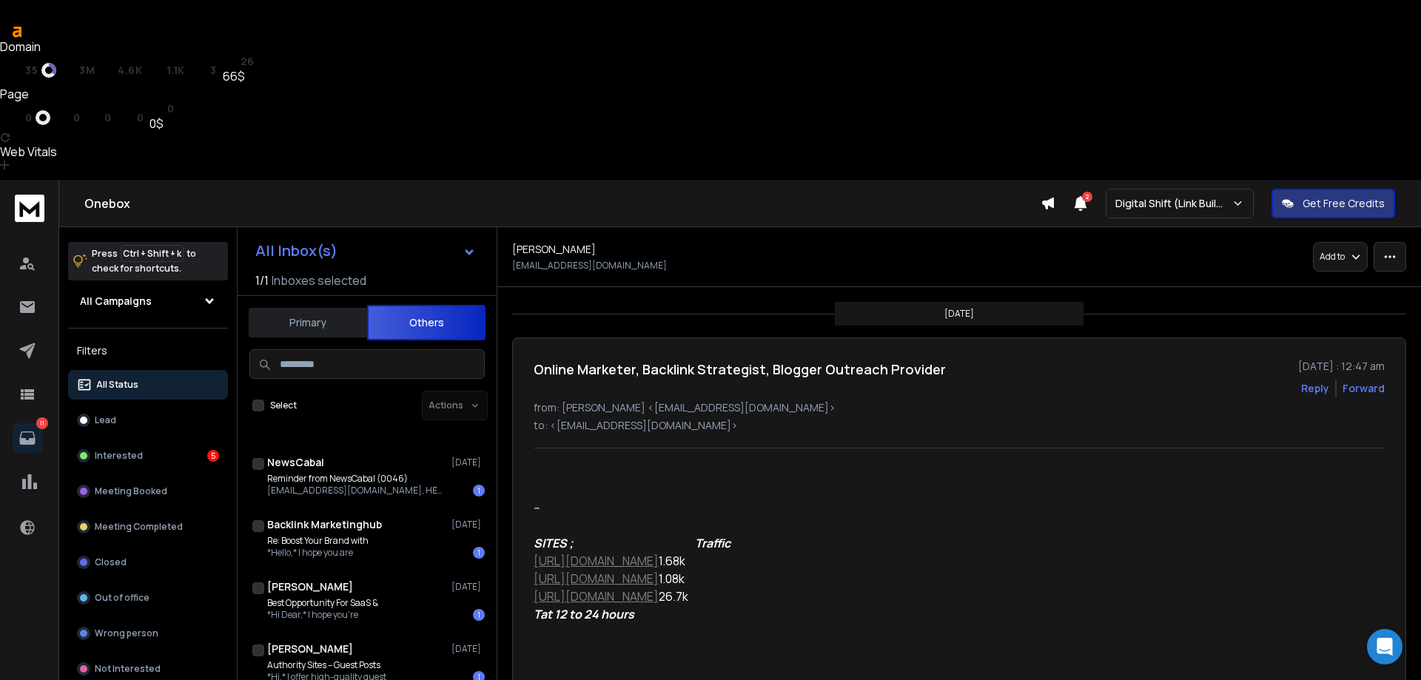
scroll to position [374, 0]
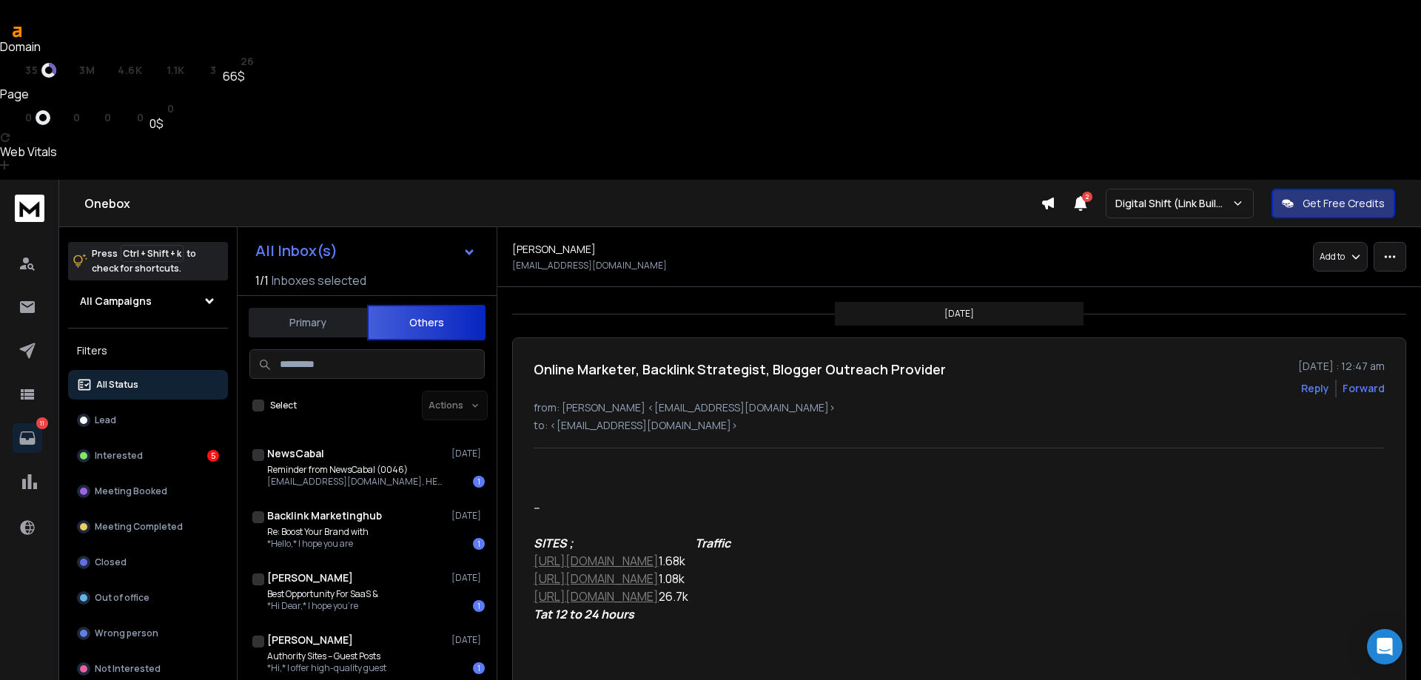
click at [36, 495] on div "11 H" at bounding box center [29, 520] width 59 height 680
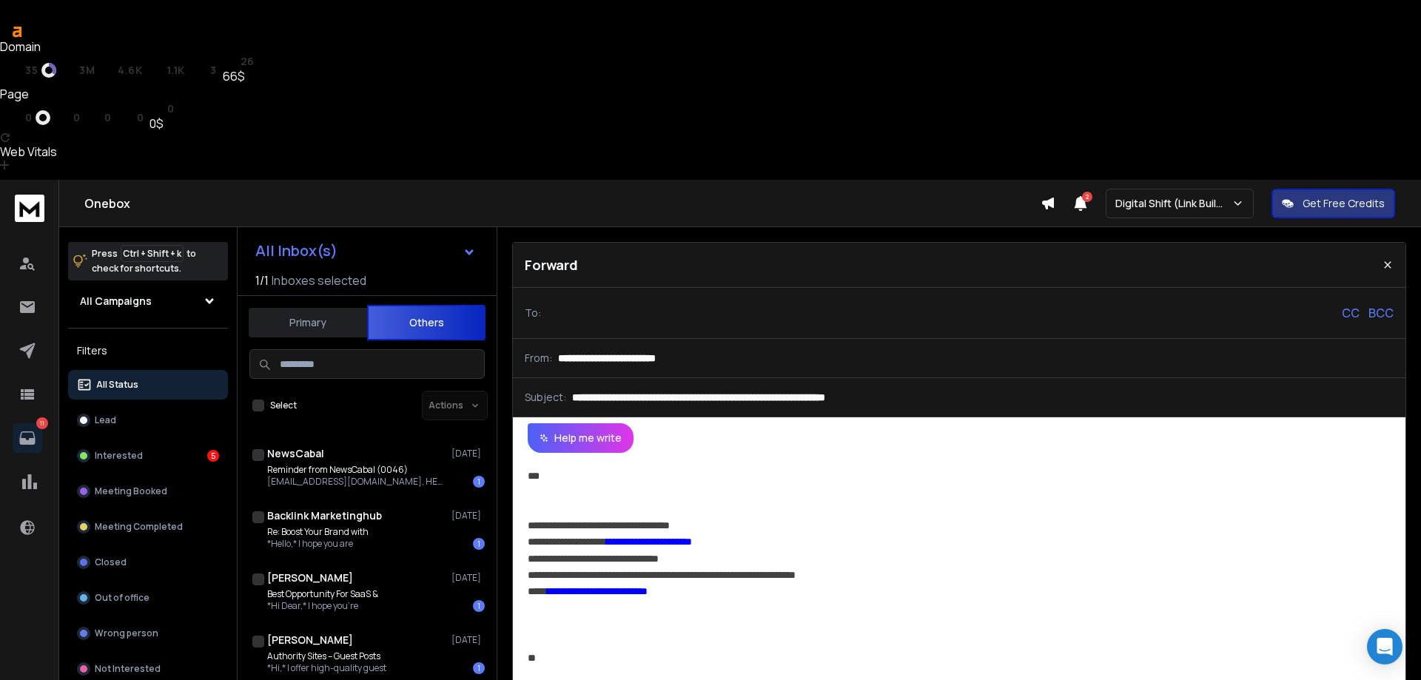
click at [1385, 261] on icon at bounding box center [1387, 264] width 7 height 7
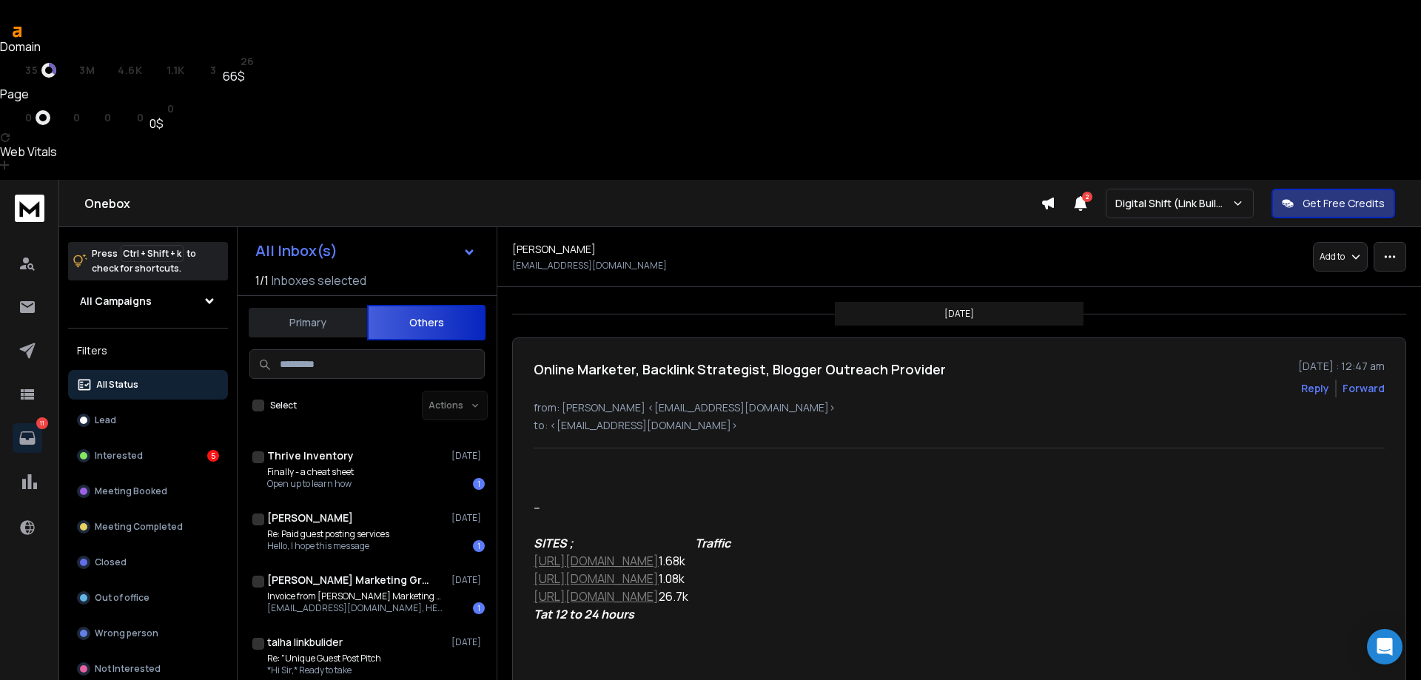
scroll to position [696, 0]
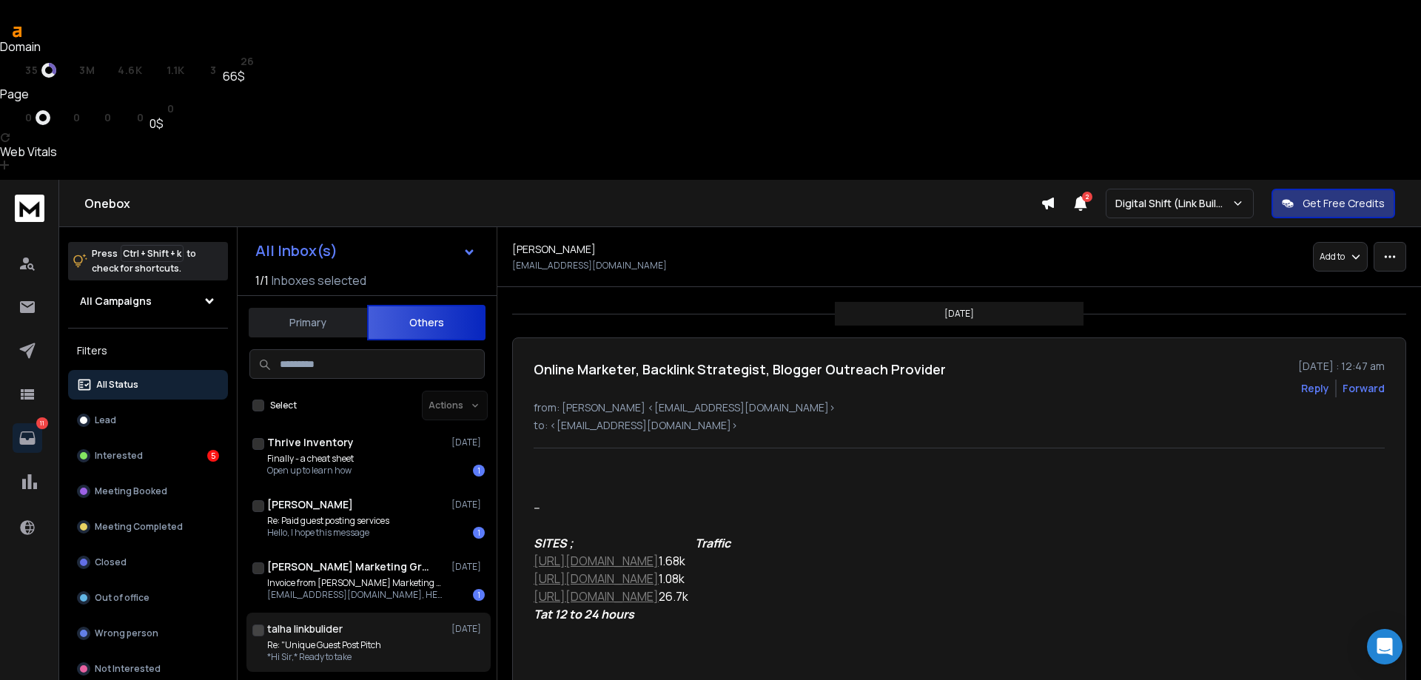
click at [376, 622] on div "talha linkbulider [DATE]" at bounding box center [376, 629] width 218 height 15
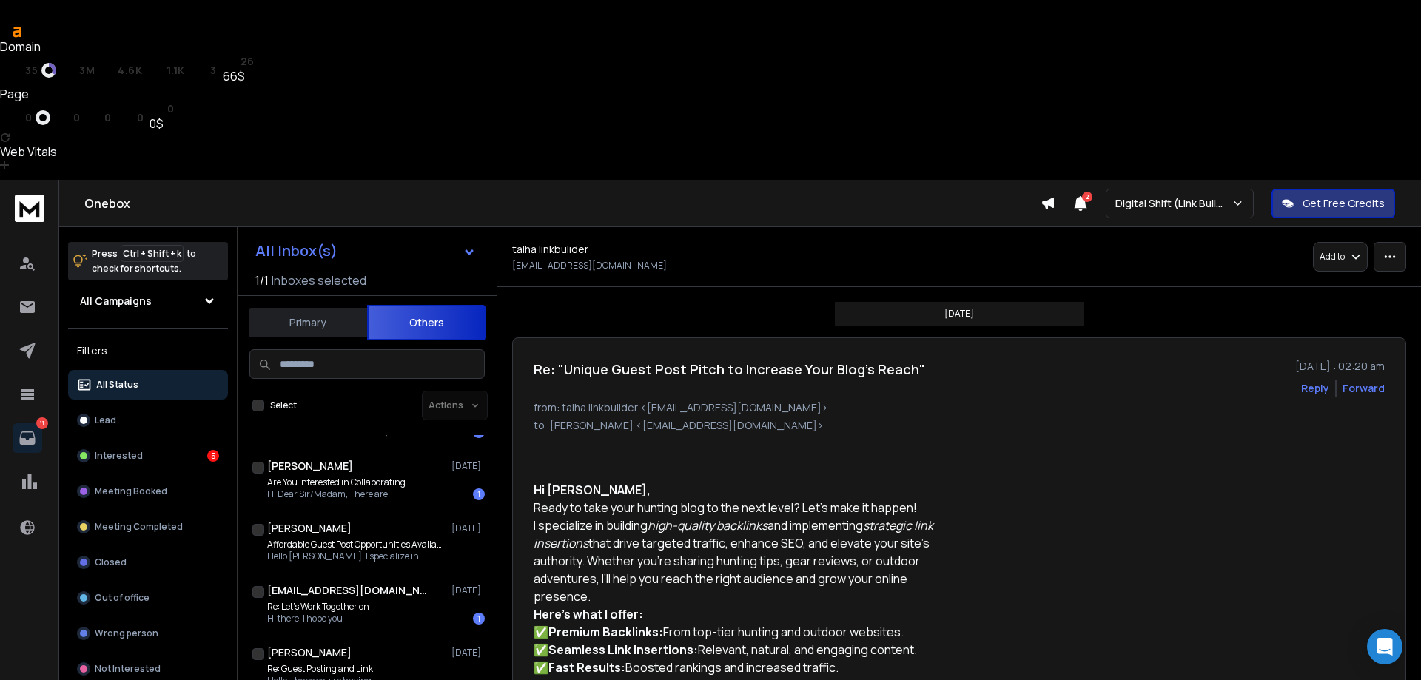
scroll to position [1174, 0]
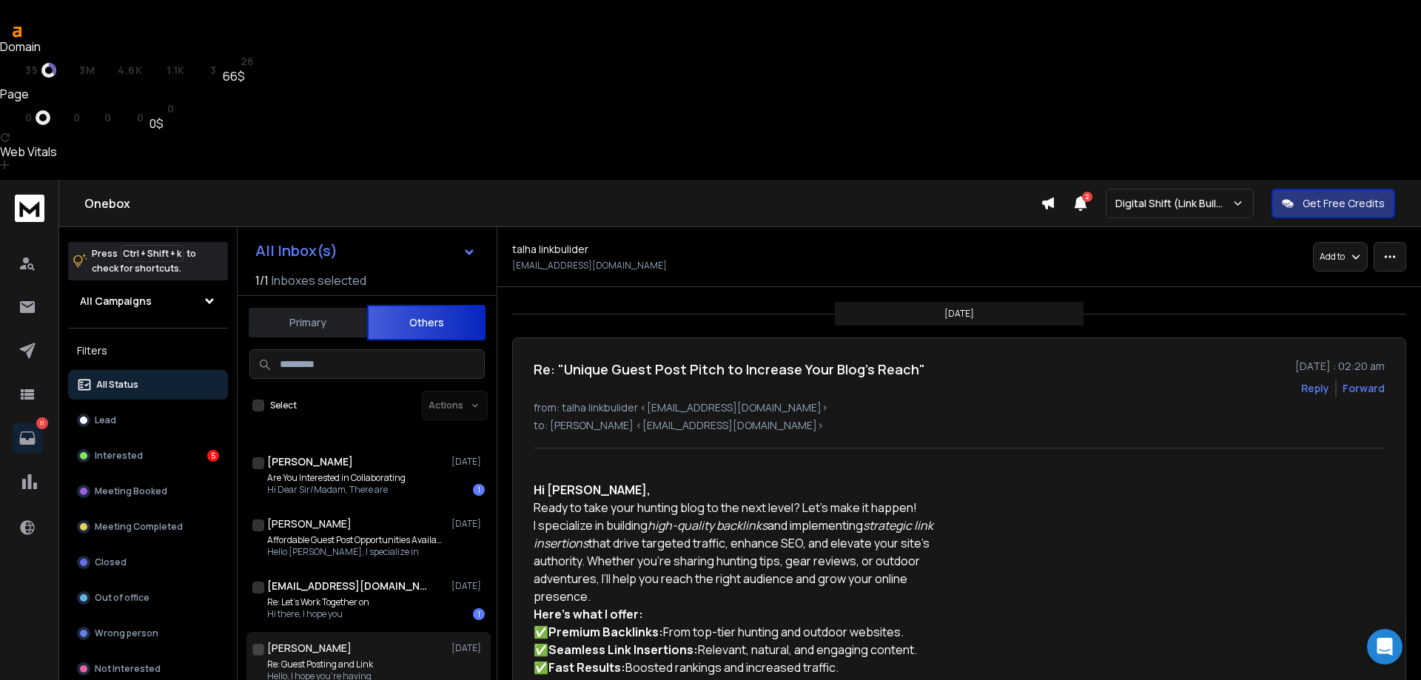
click at [358, 641] on div "[PERSON_NAME] [DATE] Re: Guest Posting and Link Hello, I hope you're having" at bounding box center [376, 661] width 218 height 41
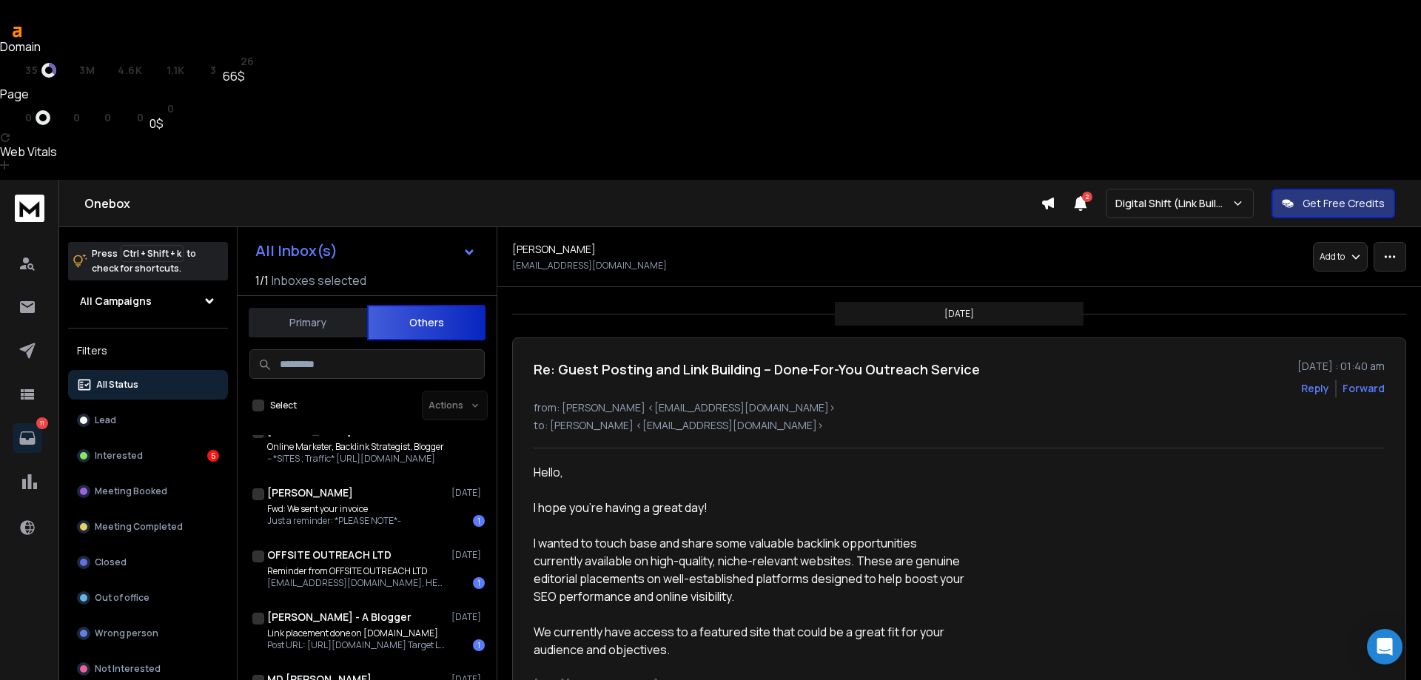
scroll to position [0, 0]
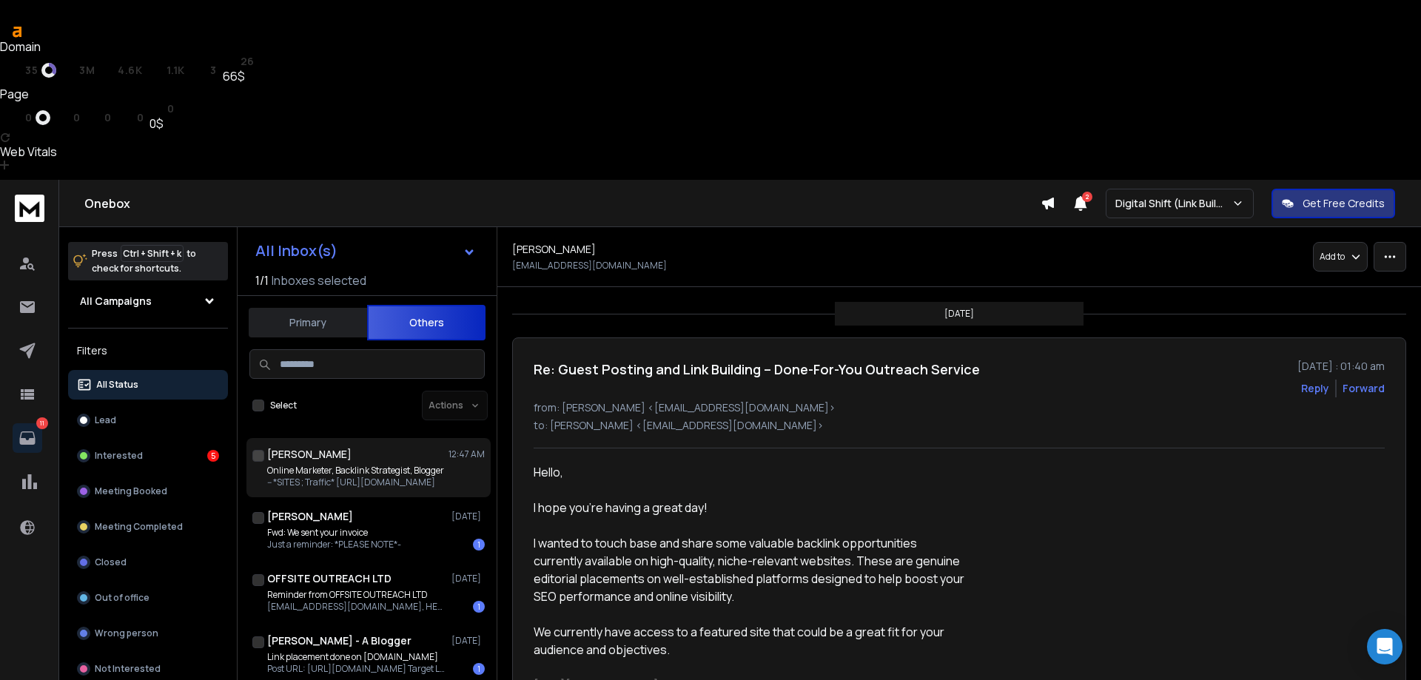
click at [398, 465] on p "Online Marketer, Backlink Strategist, Blogger" at bounding box center [355, 471] width 177 height 12
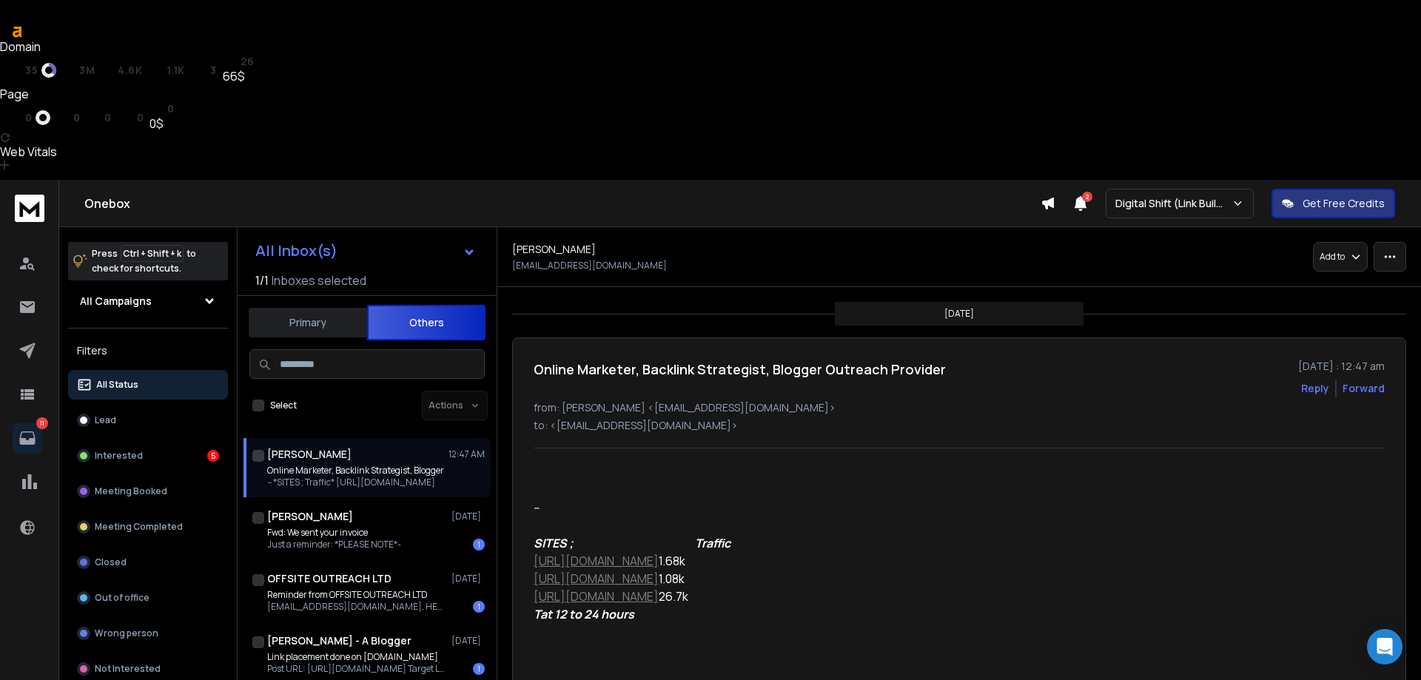
click at [910, 242] on div "[PERSON_NAME] [PERSON_NAME][EMAIL_ADDRESS][DOMAIN_NAME]" at bounding box center [733, 257] width 442 height 30
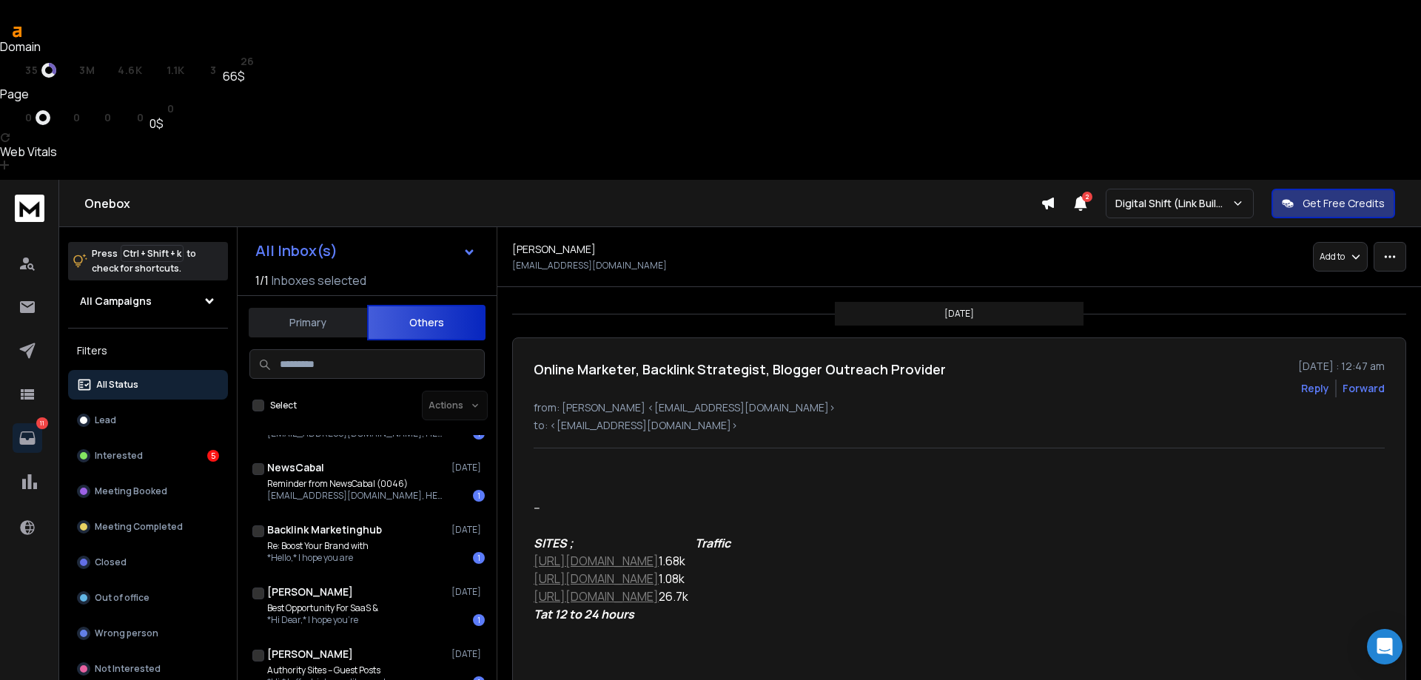
scroll to position [374, 0]
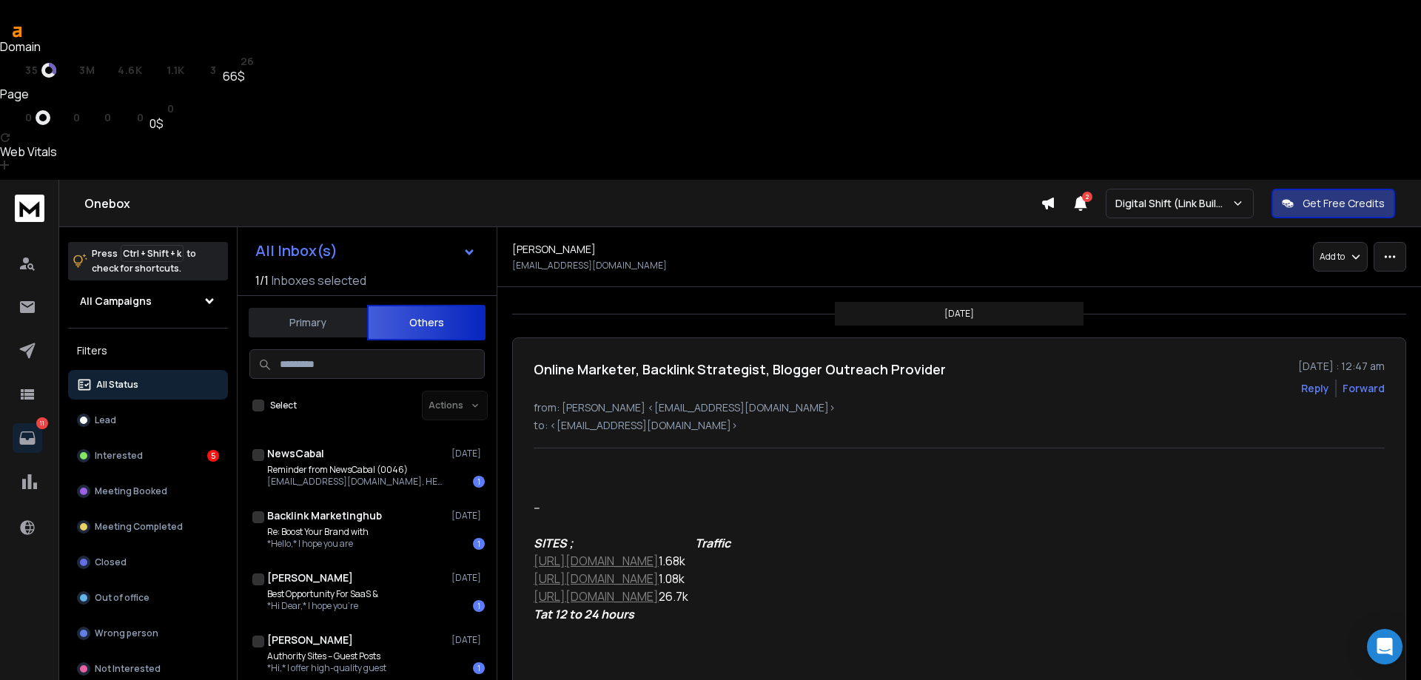
click at [36, 495] on div "11 H" at bounding box center [29, 520] width 59 height 680
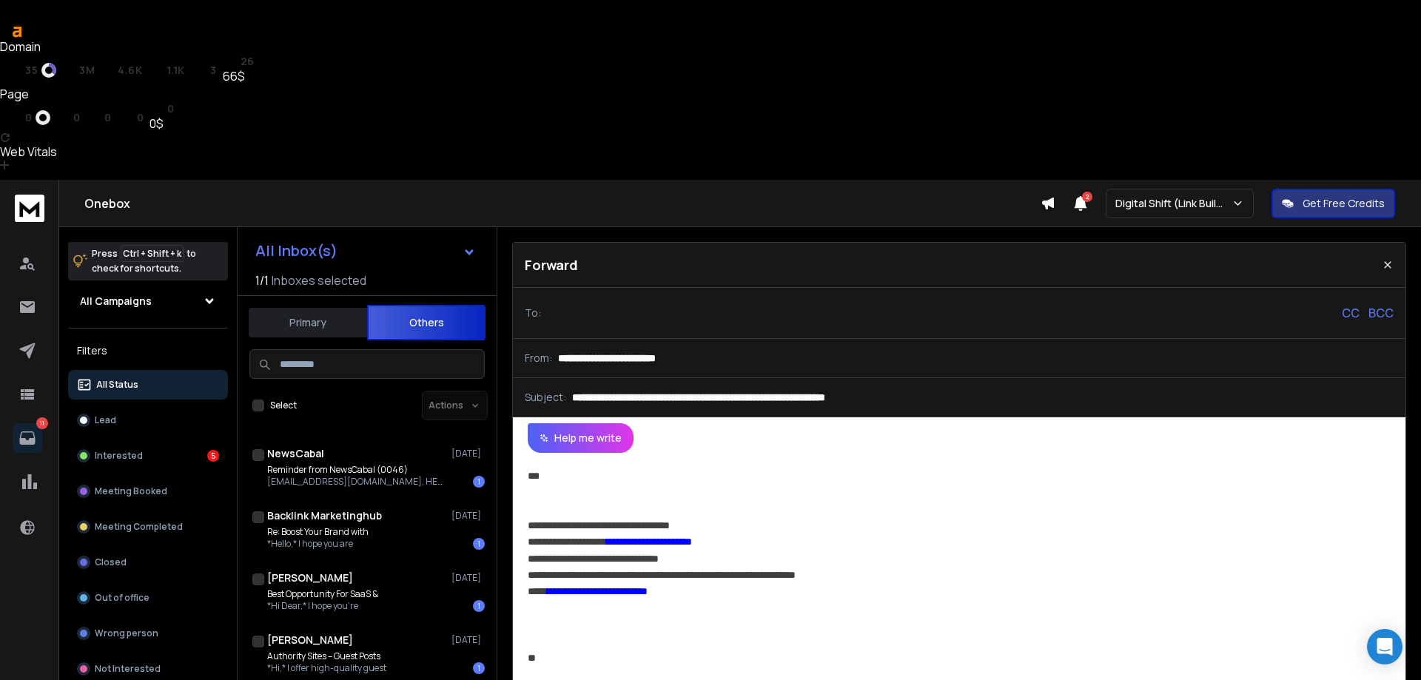
click at [1385, 261] on icon at bounding box center [1387, 264] width 7 height 7
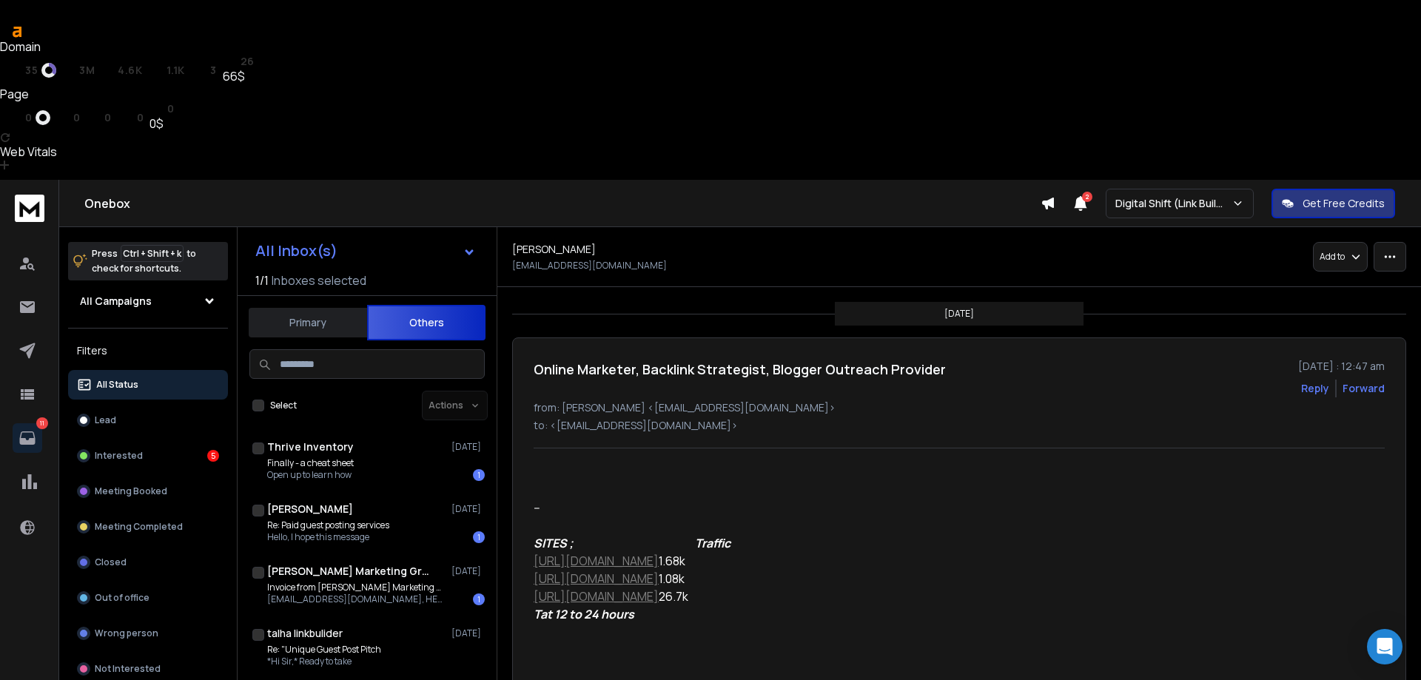
scroll to position [696, 0]
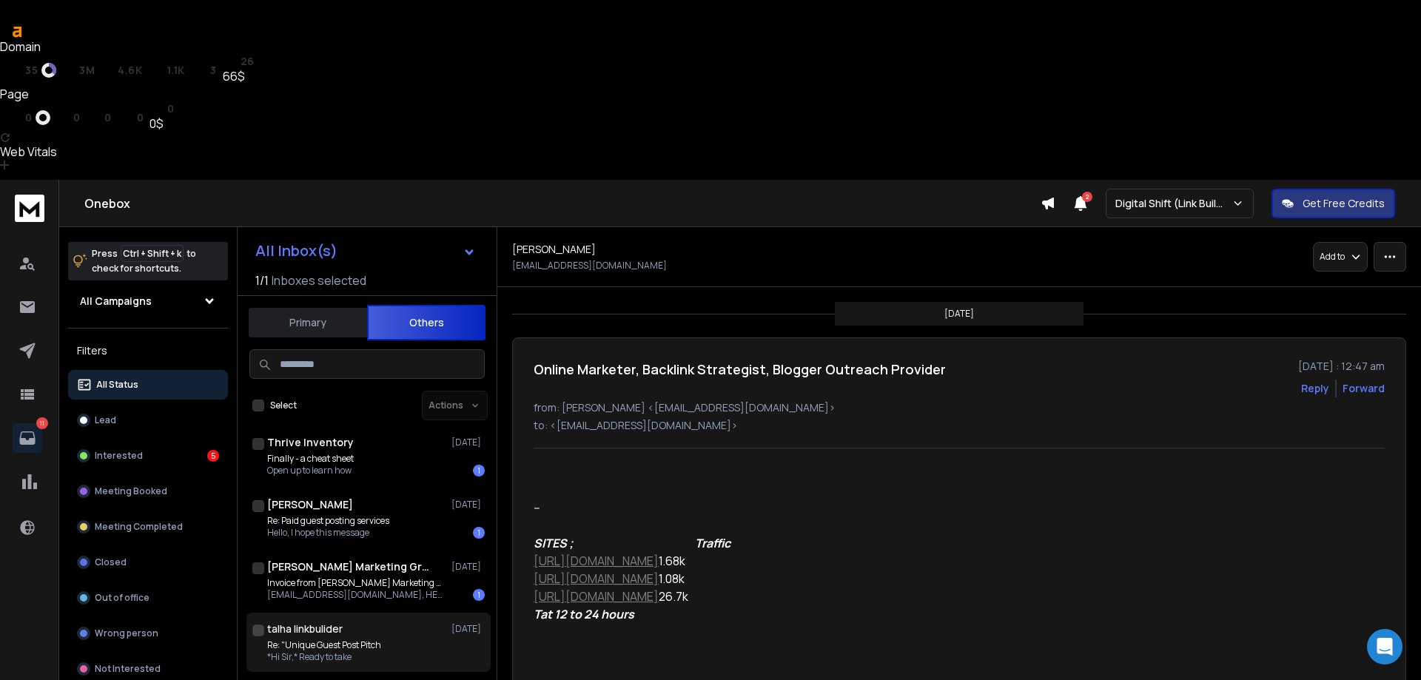
click at [376, 622] on div "talha linkbulider [DATE]" at bounding box center [376, 629] width 218 height 15
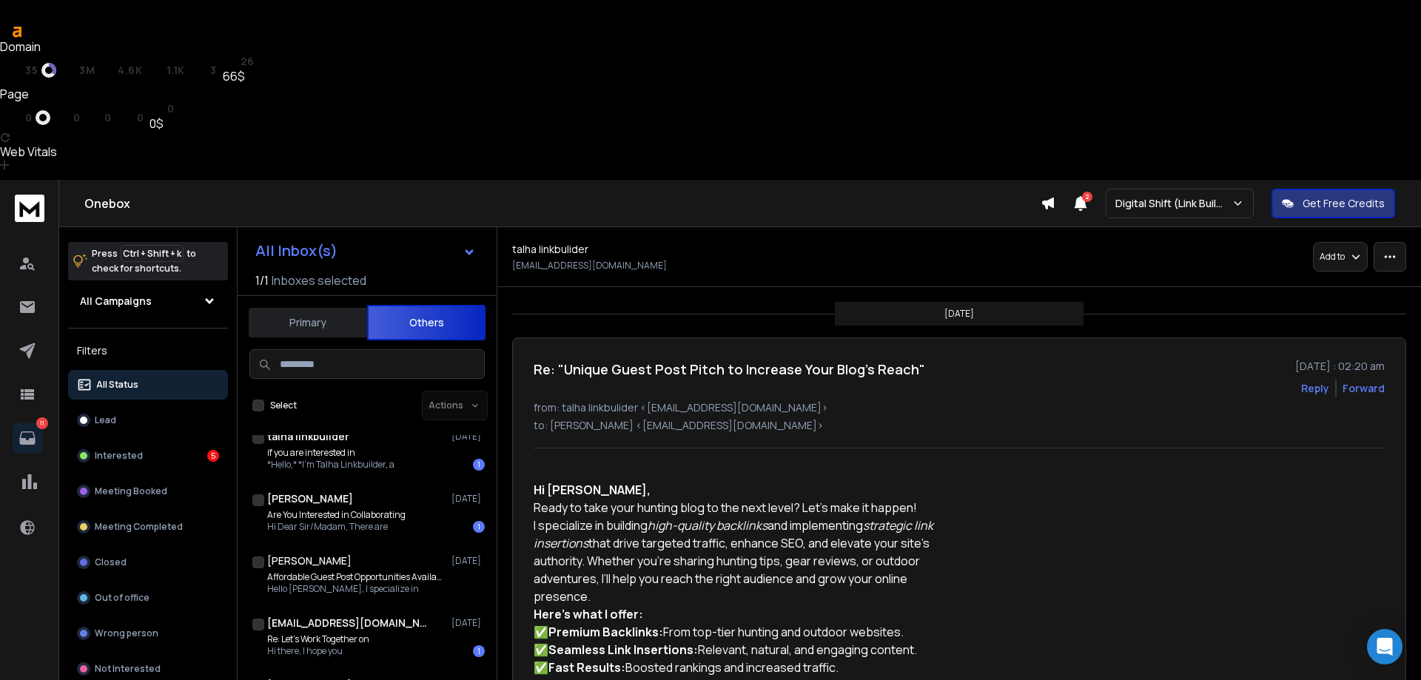
scroll to position [1174, 0]
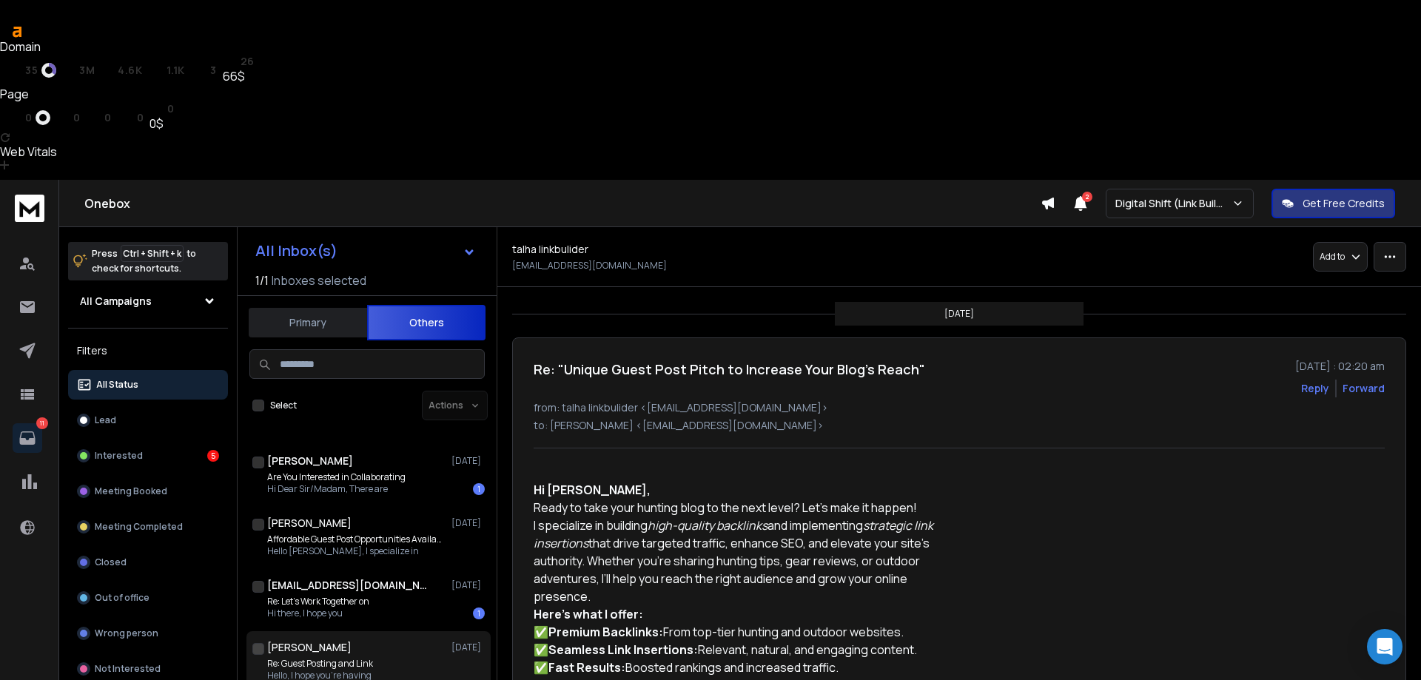
click at [358, 640] on div "[PERSON_NAME] [DATE] Re: Guest Posting and Link Hello, I hope you're having" at bounding box center [376, 660] width 218 height 41
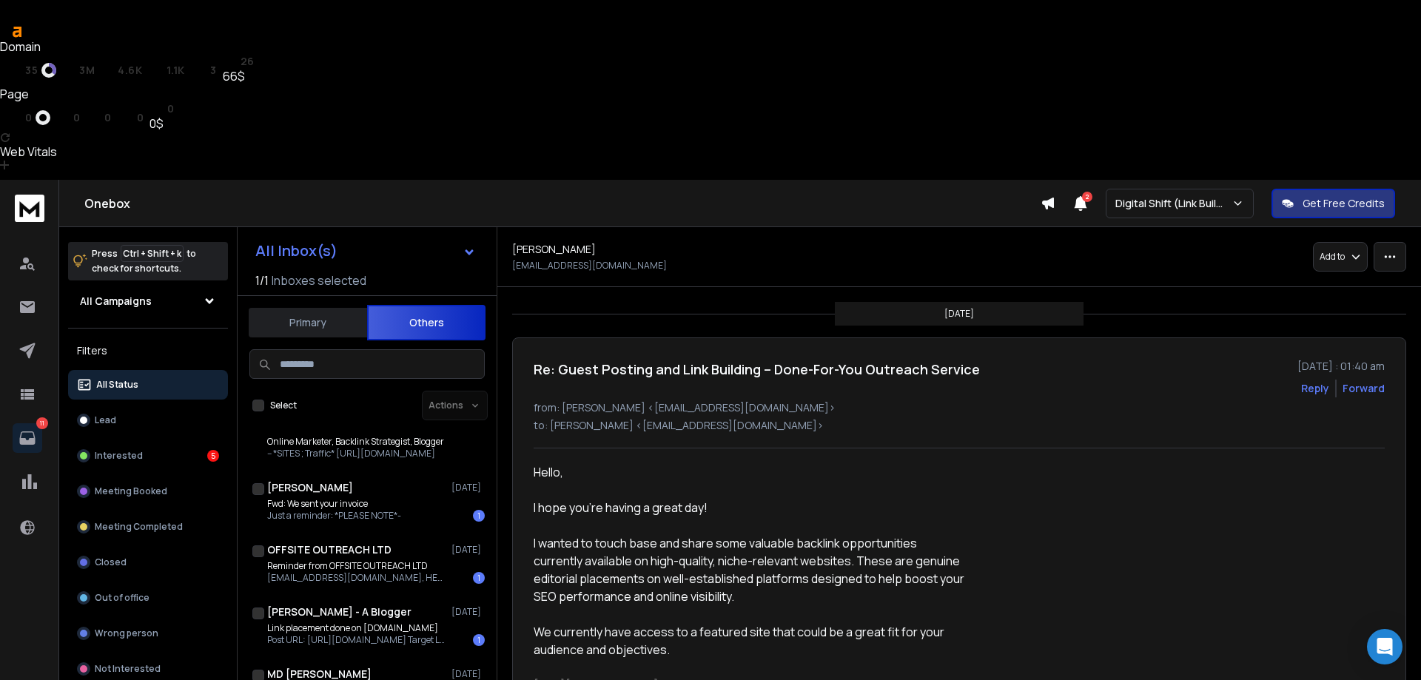
scroll to position [0, 0]
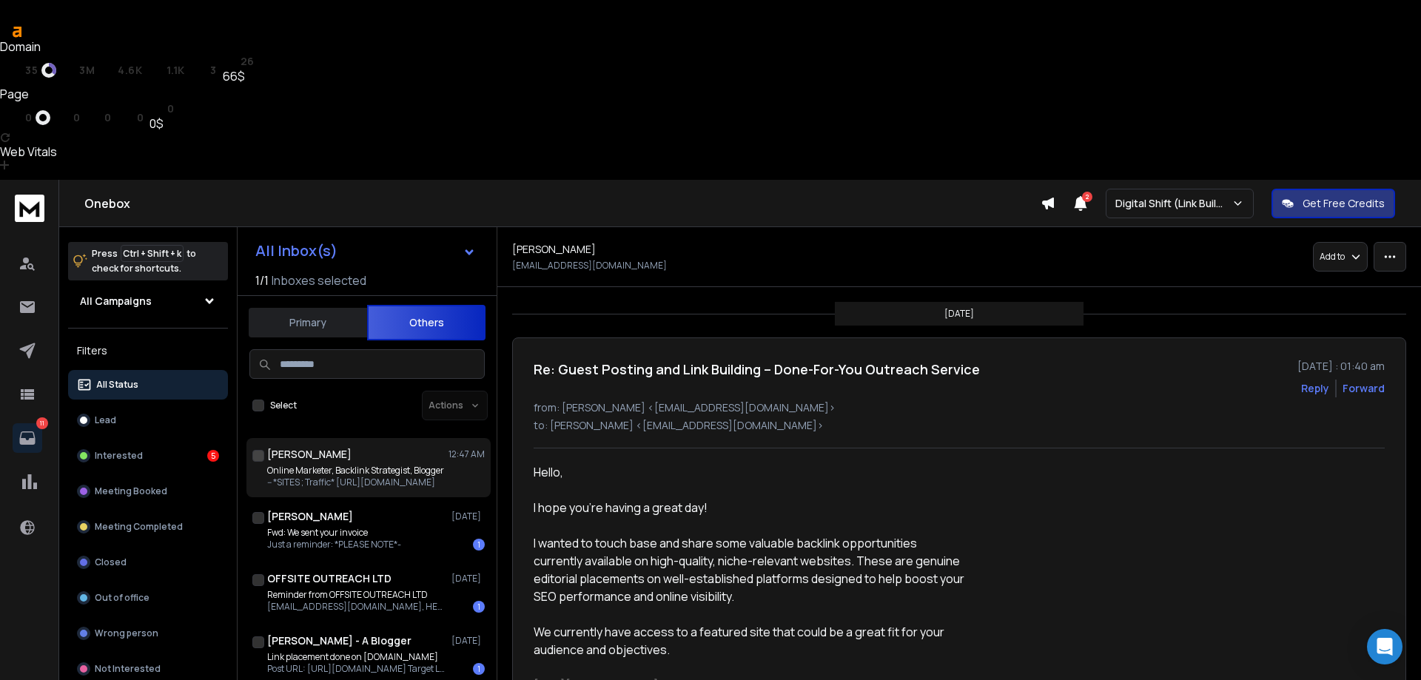
click at [398, 465] on p "Online Marketer, Backlink Strategist, Blogger" at bounding box center [355, 471] width 177 height 12
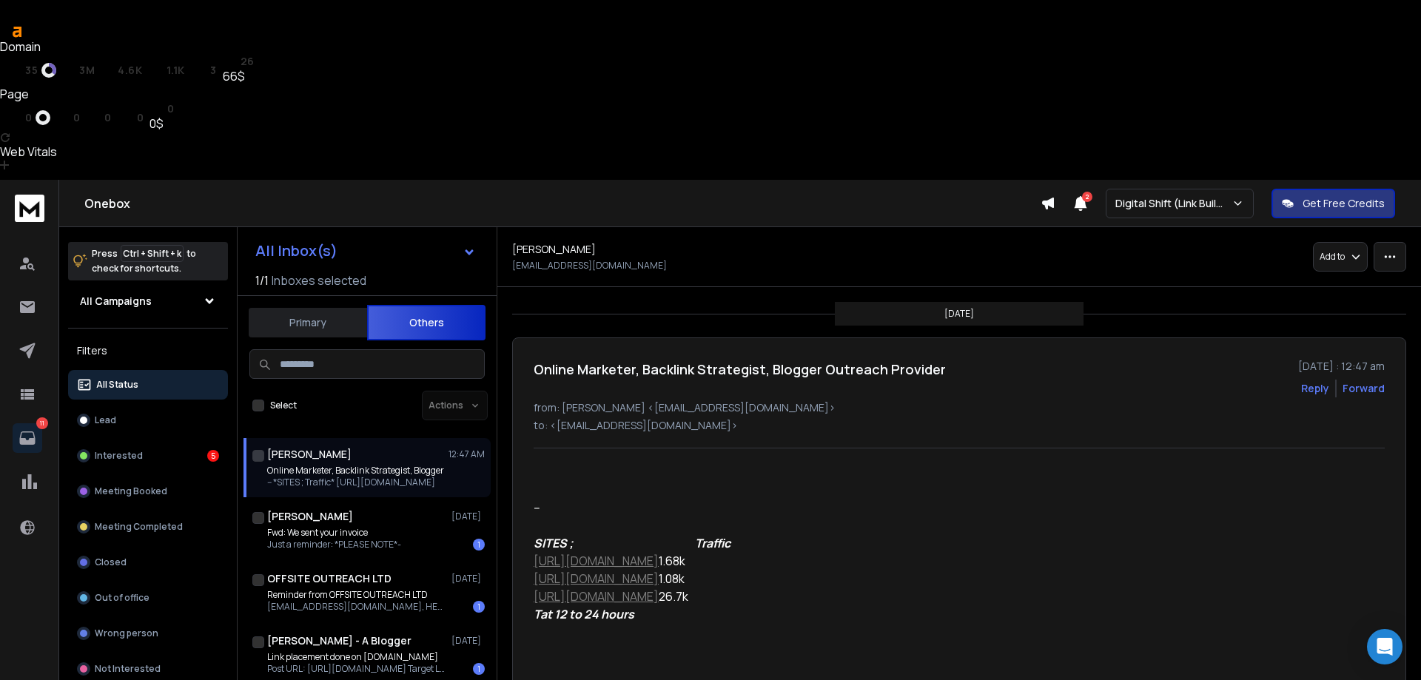
click at [910, 242] on div "[PERSON_NAME] [PERSON_NAME][EMAIL_ADDRESS][DOMAIN_NAME]" at bounding box center [733, 257] width 442 height 30
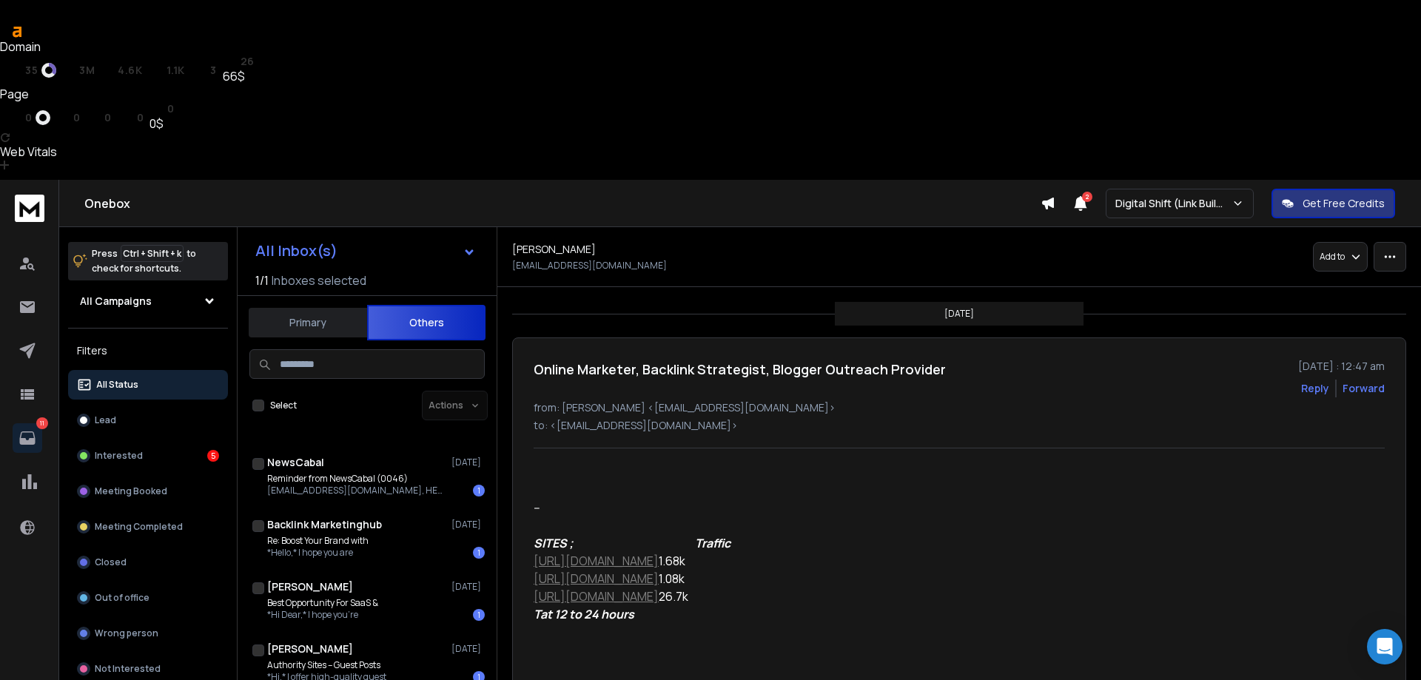
scroll to position [374, 0]
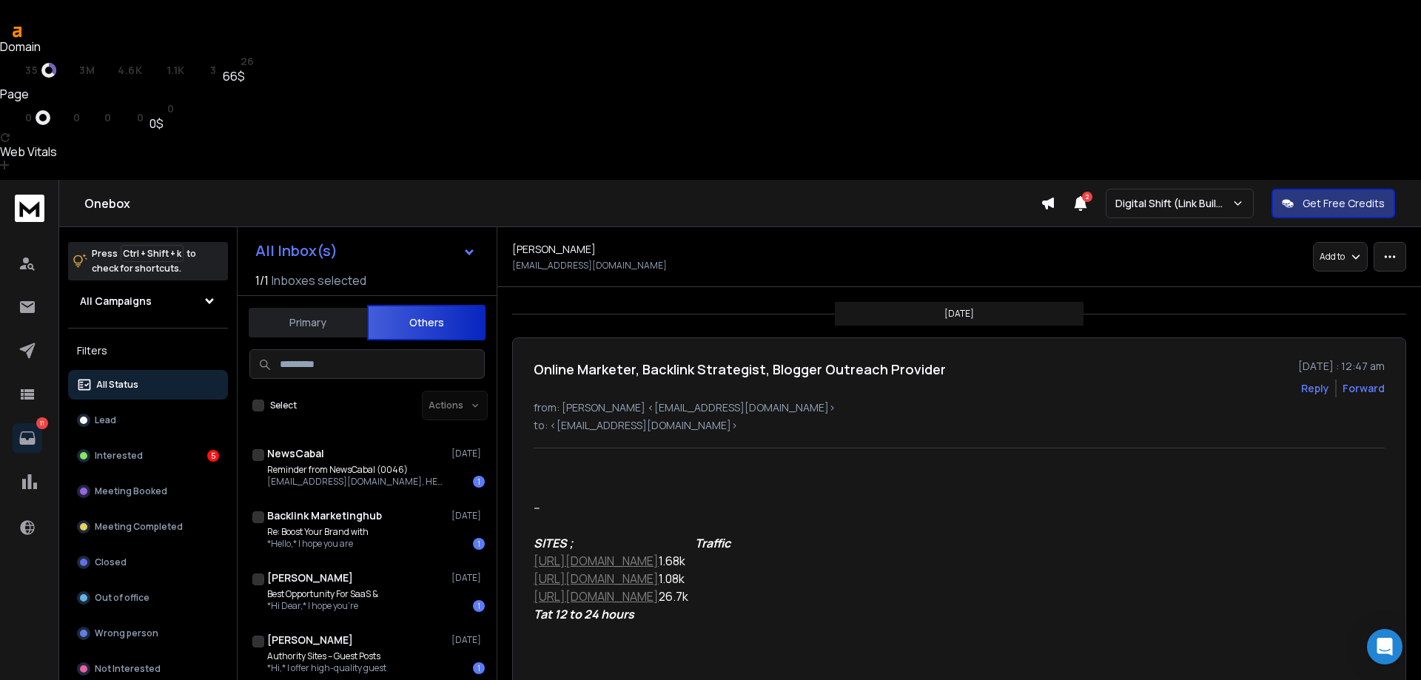
click at [36, 495] on div "11 H" at bounding box center [29, 520] width 59 height 680
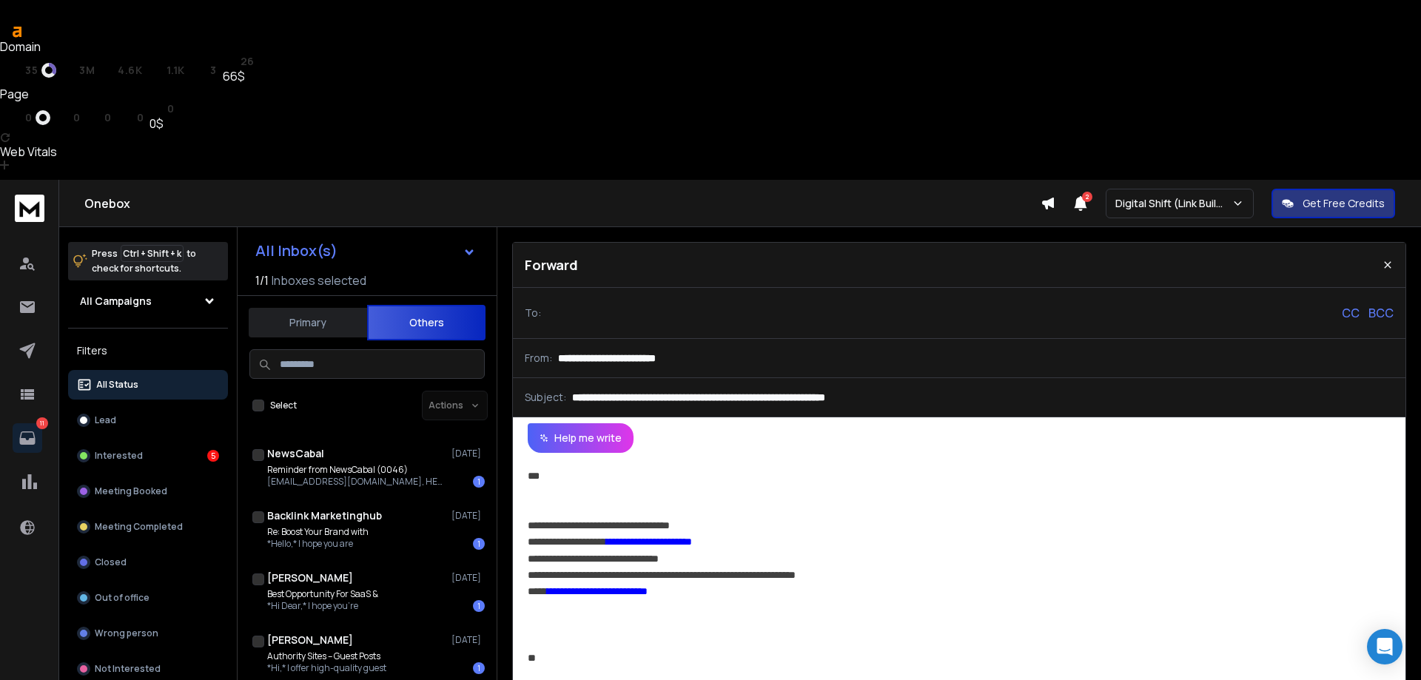
click at [1385, 261] on icon at bounding box center [1387, 264] width 7 height 7
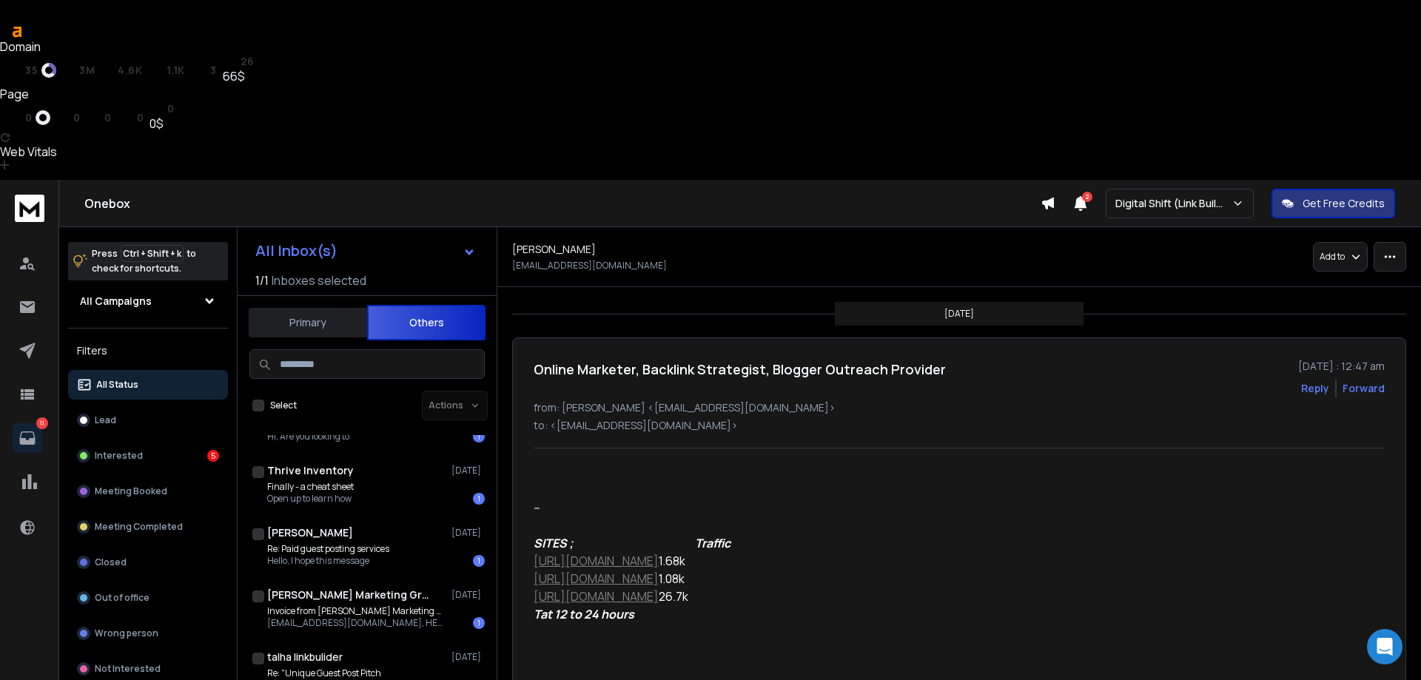
scroll to position [696, 0]
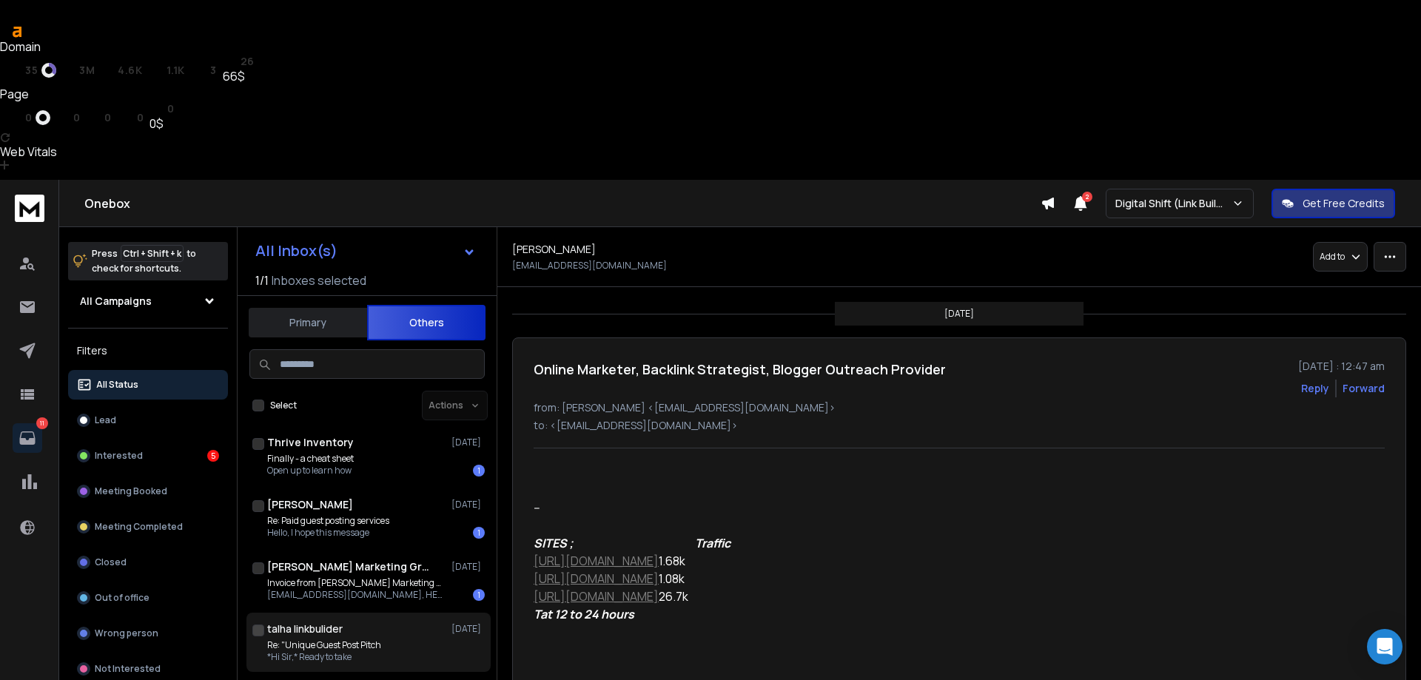
click at [376, 622] on div "talha linkbulider [DATE]" at bounding box center [376, 629] width 218 height 15
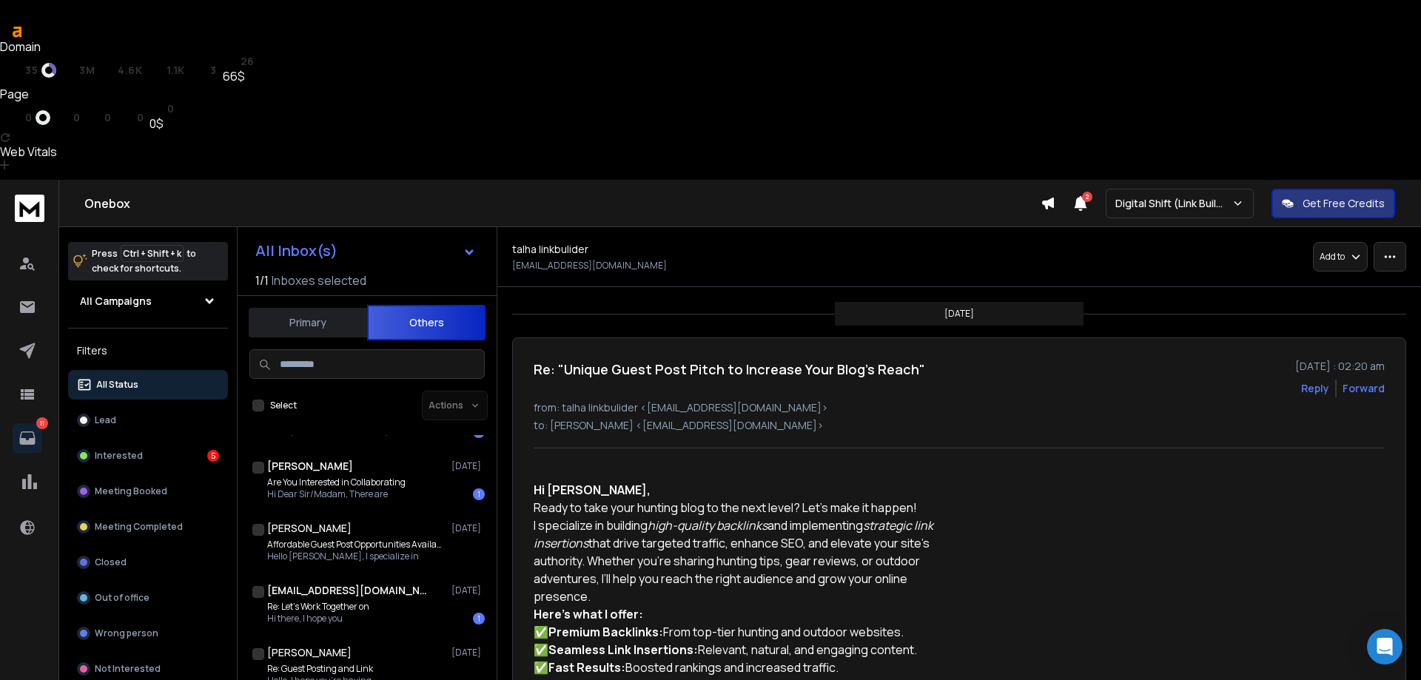
scroll to position [1174, 0]
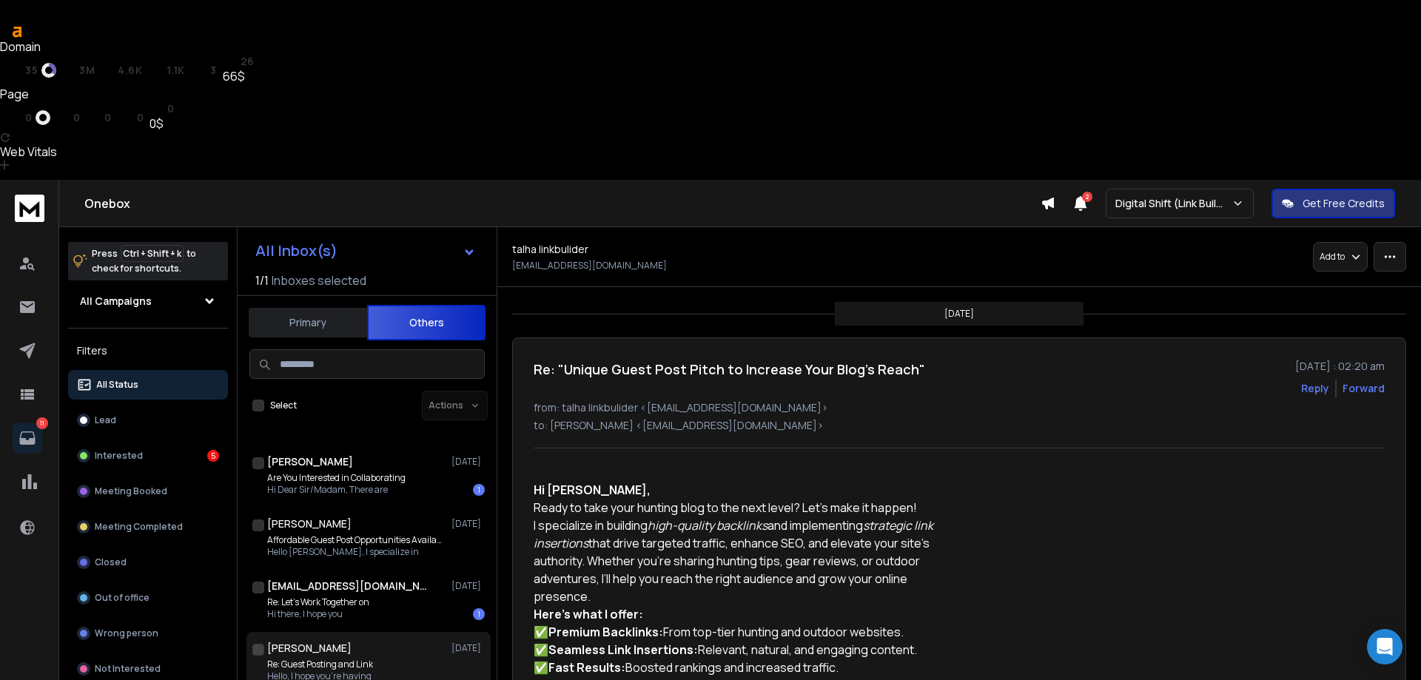
click at [358, 641] on div "[PERSON_NAME] [DATE] Re: Guest Posting and Link Hello, I hope you're having" at bounding box center [376, 661] width 218 height 41
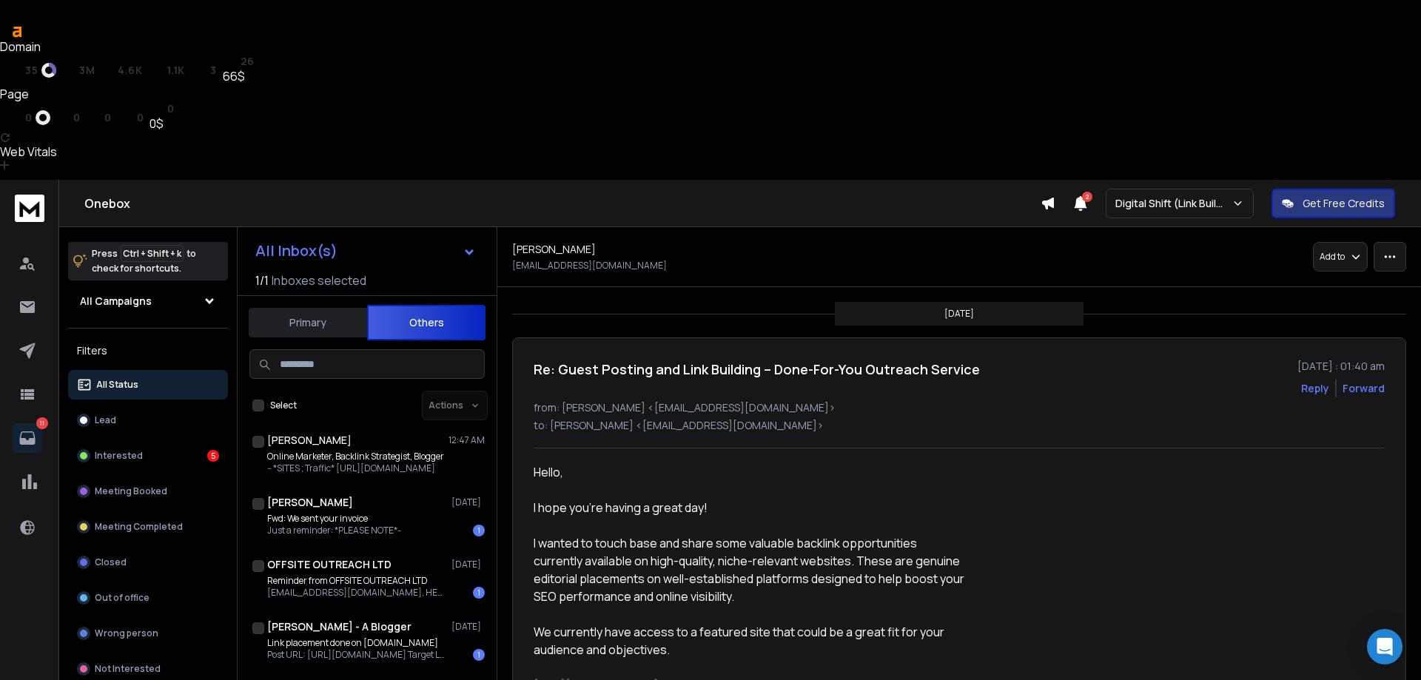
scroll to position [0, 0]
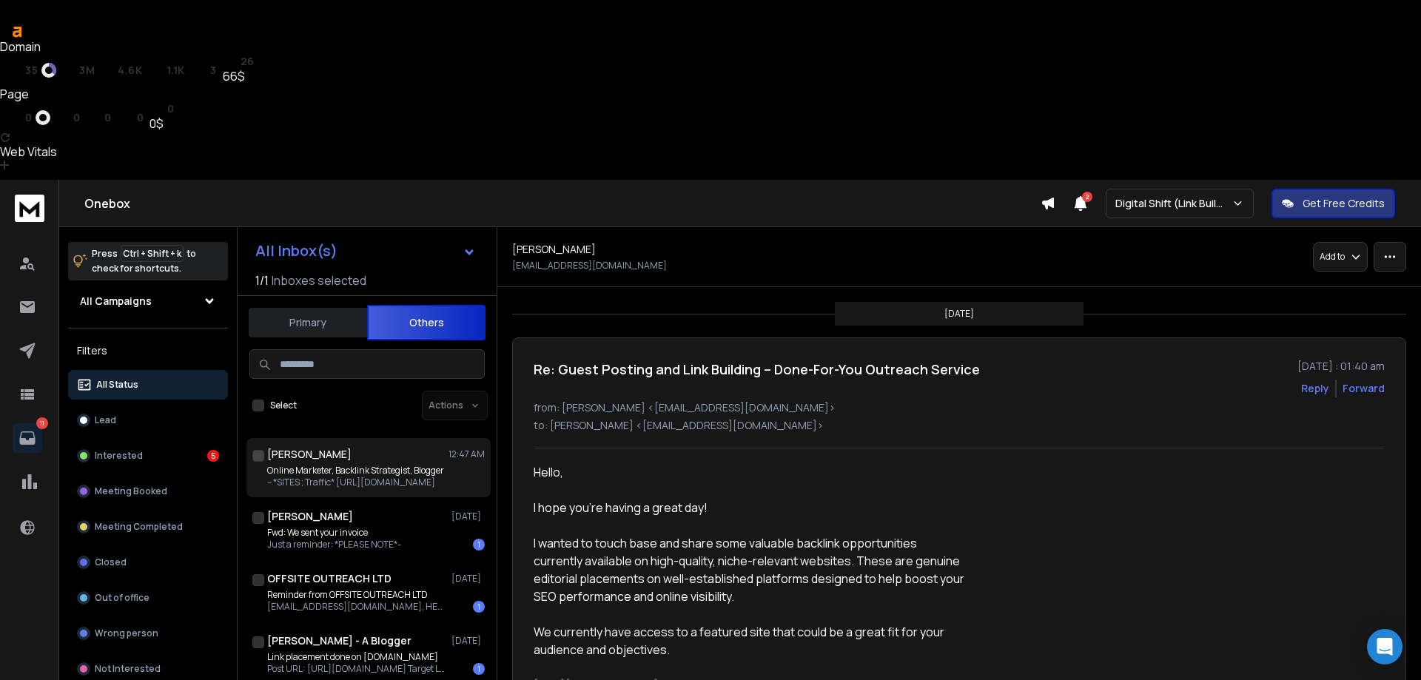
click at [398, 465] on p "Online Marketer, Backlink Strategist, Blogger" at bounding box center [355, 471] width 177 height 12
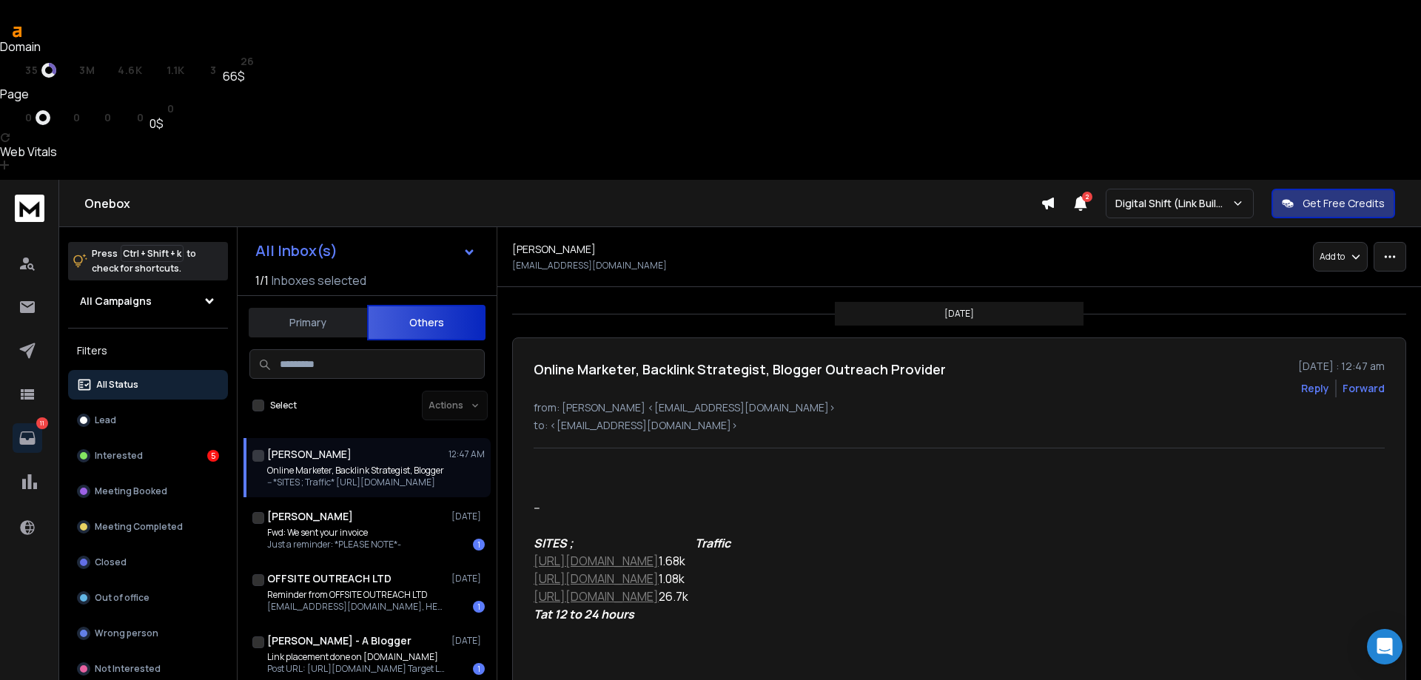
click at [910, 242] on div "[PERSON_NAME] [PERSON_NAME][EMAIL_ADDRESS][DOMAIN_NAME]" at bounding box center [733, 257] width 442 height 30
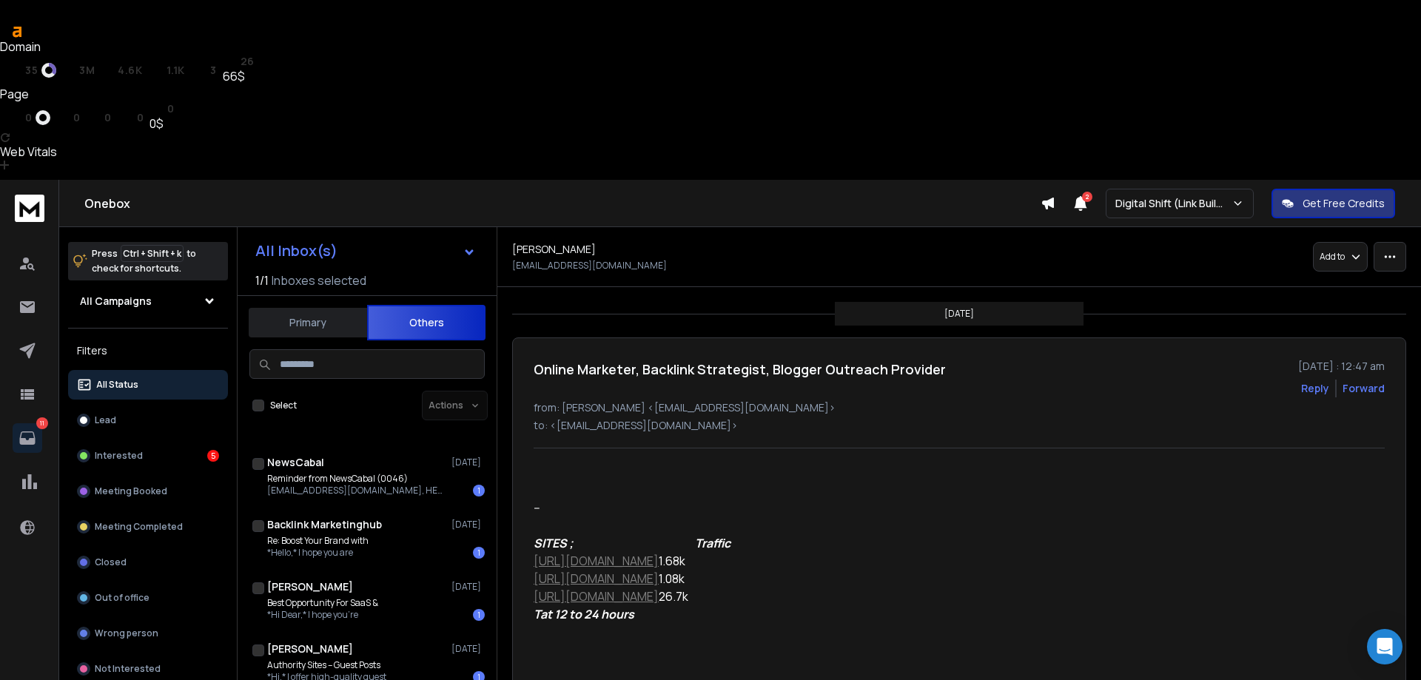
scroll to position [374, 0]
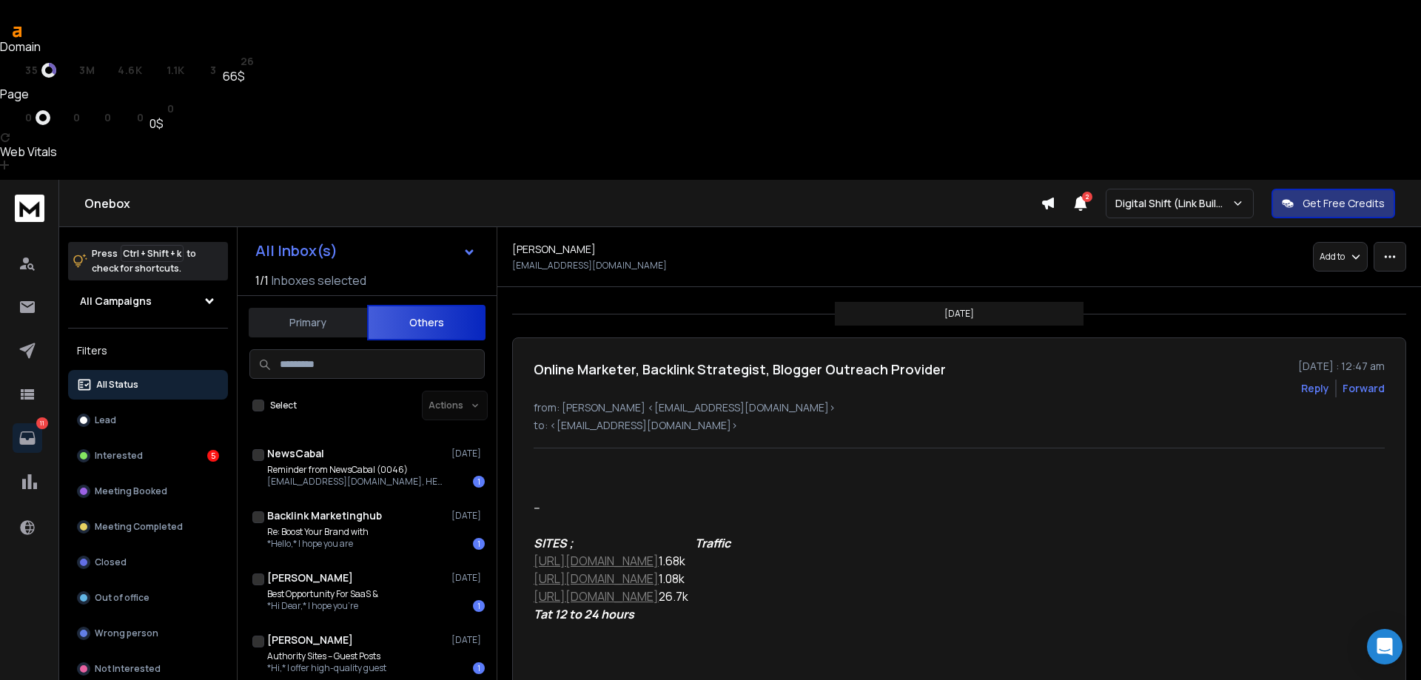
click at [36, 495] on div "11 H" at bounding box center [29, 520] width 59 height 680
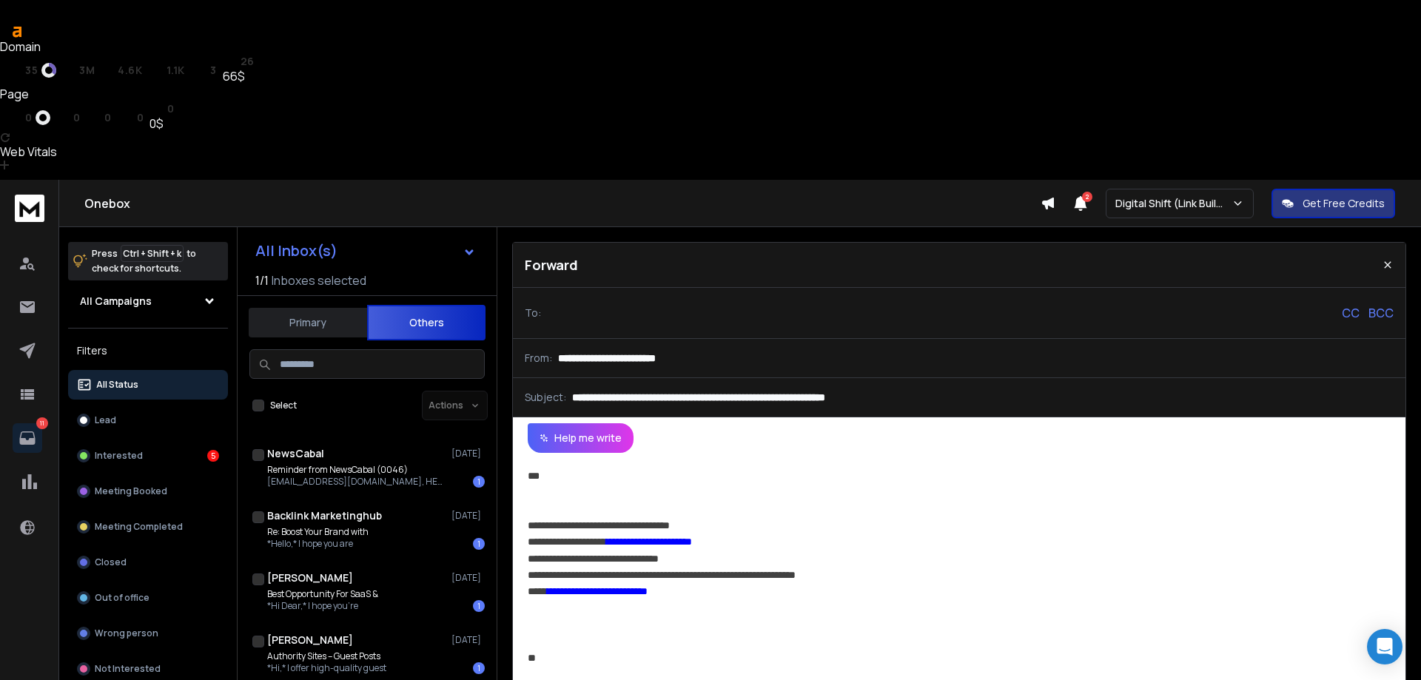
click at [1385, 261] on icon at bounding box center [1387, 264] width 7 height 7
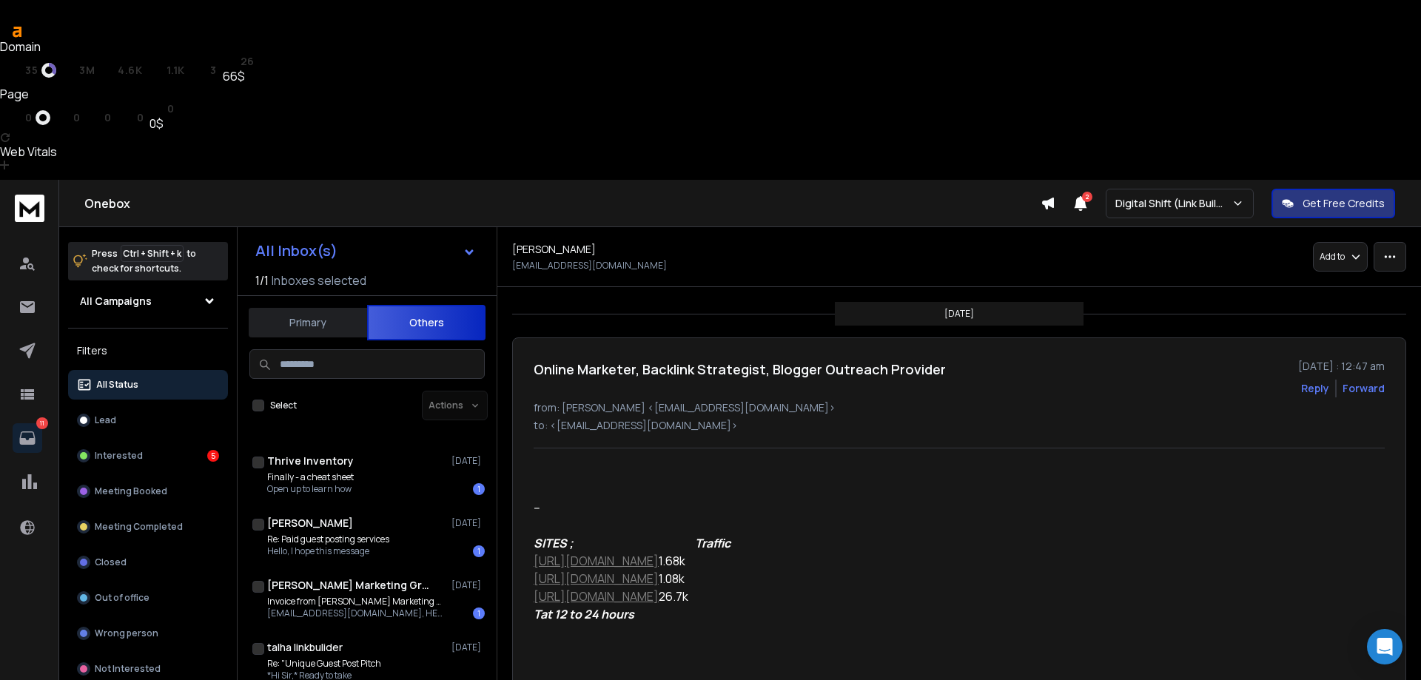
scroll to position [696, 0]
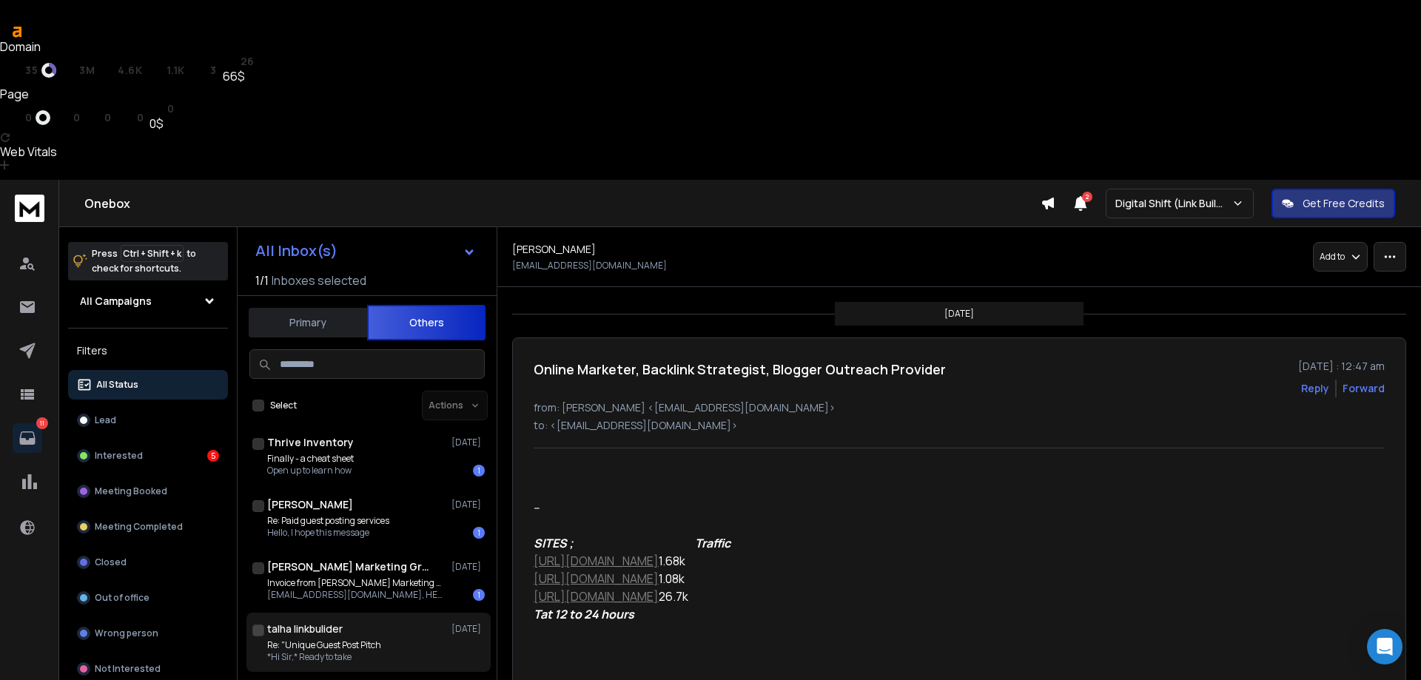
click at [376, 622] on div "talha linkbulider [DATE]" at bounding box center [376, 629] width 218 height 15
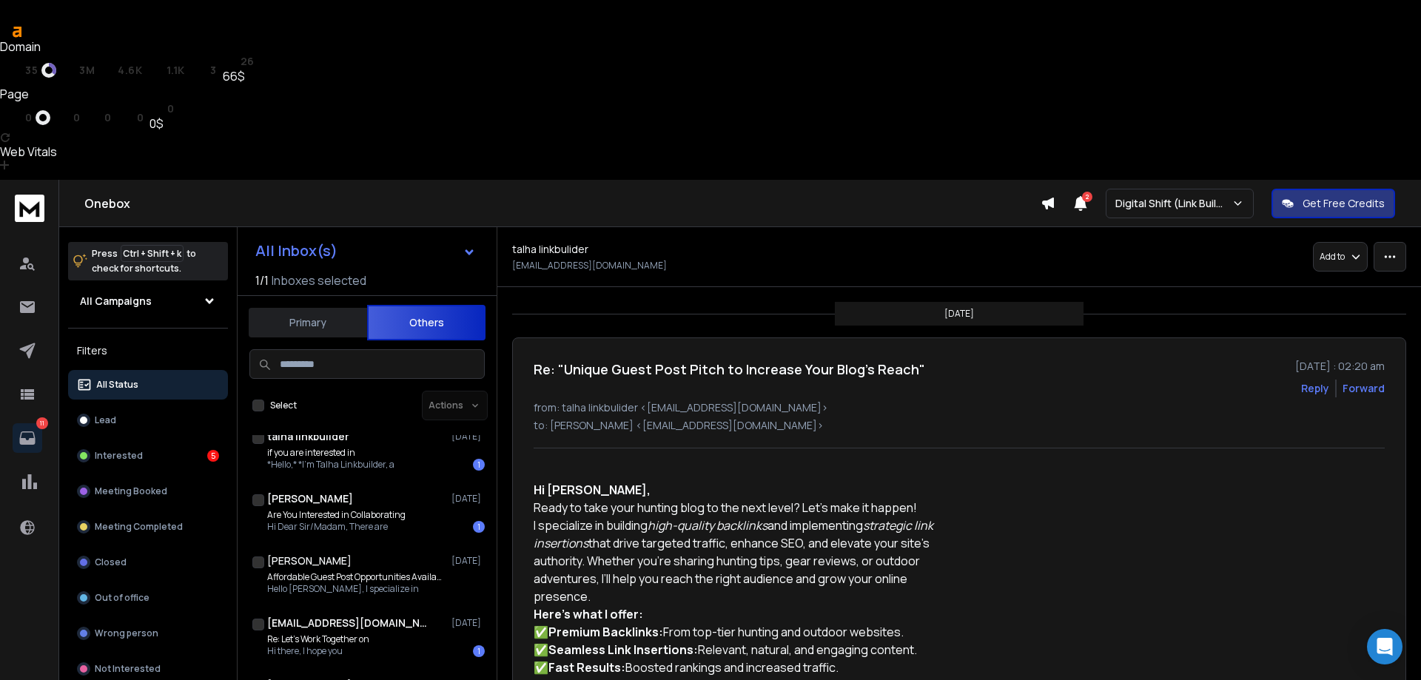
scroll to position [1174, 0]
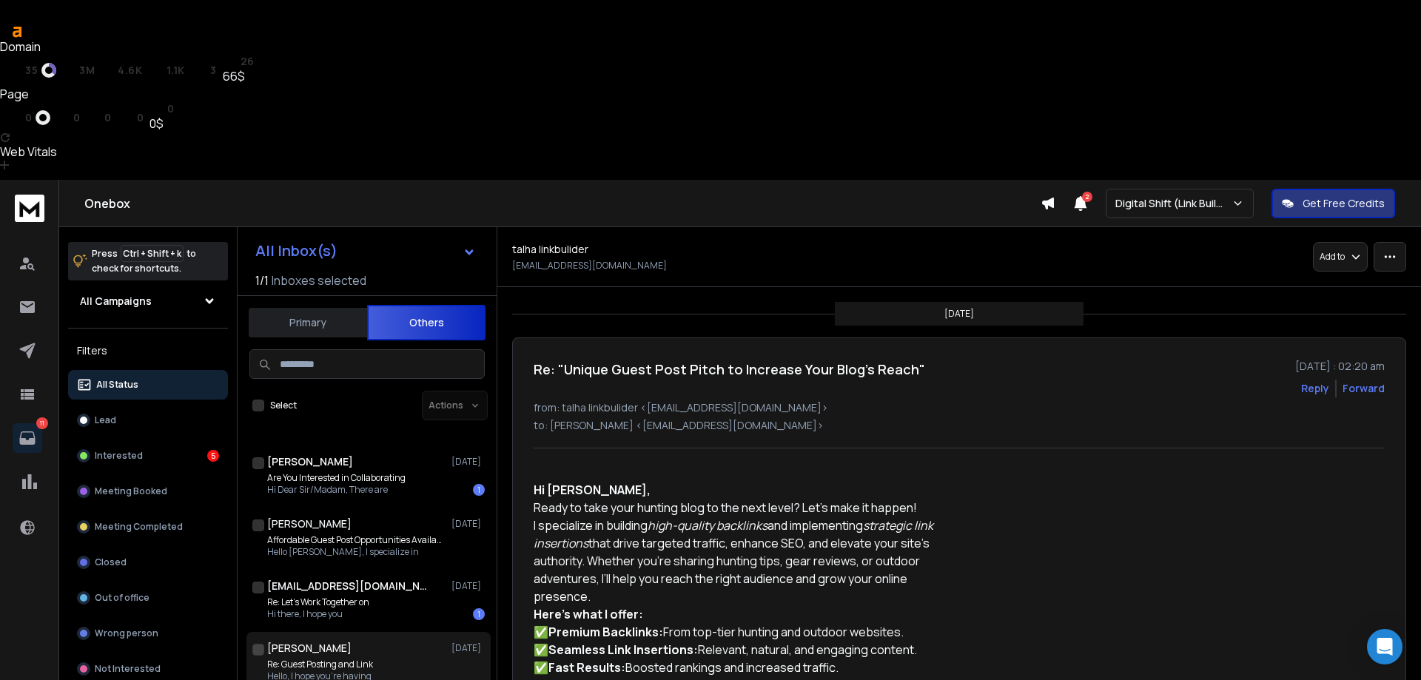
click at [358, 641] on div "[PERSON_NAME] [DATE] Re: Guest Posting and Link Hello, I hope you're having" at bounding box center [376, 661] width 218 height 41
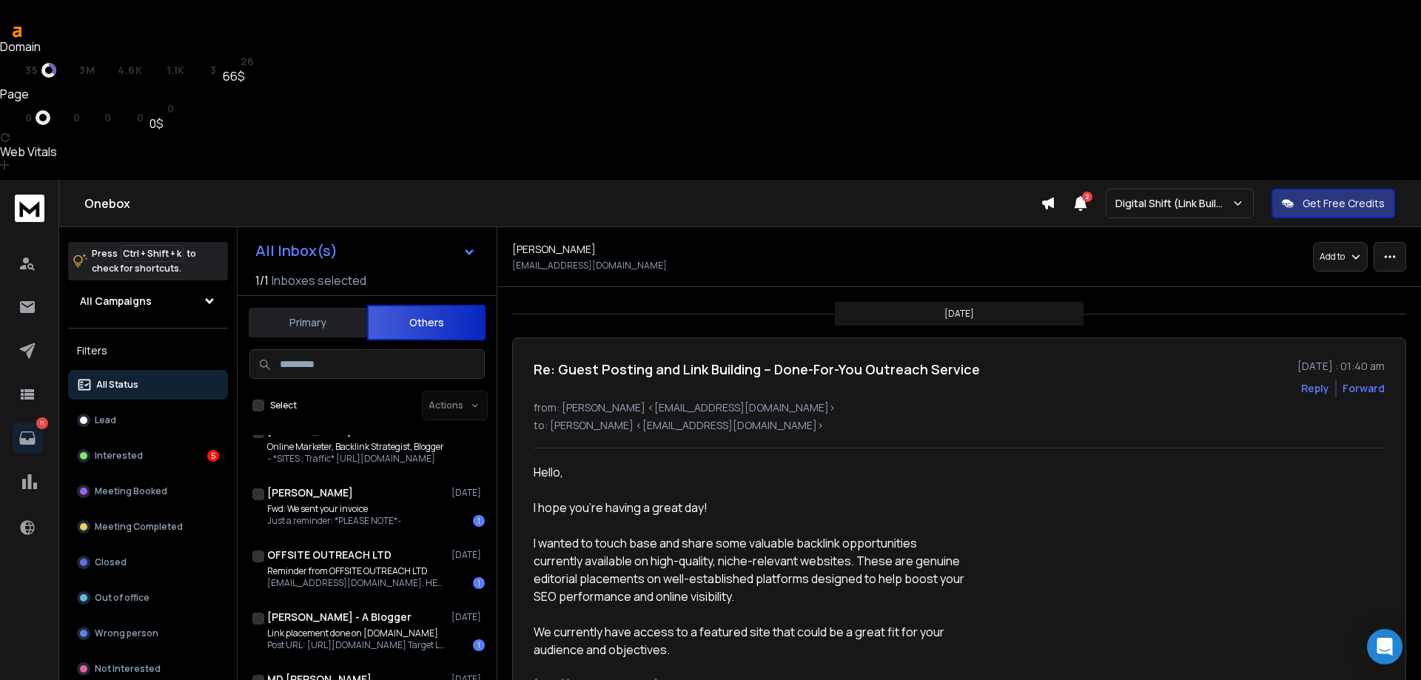
scroll to position [0, 0]
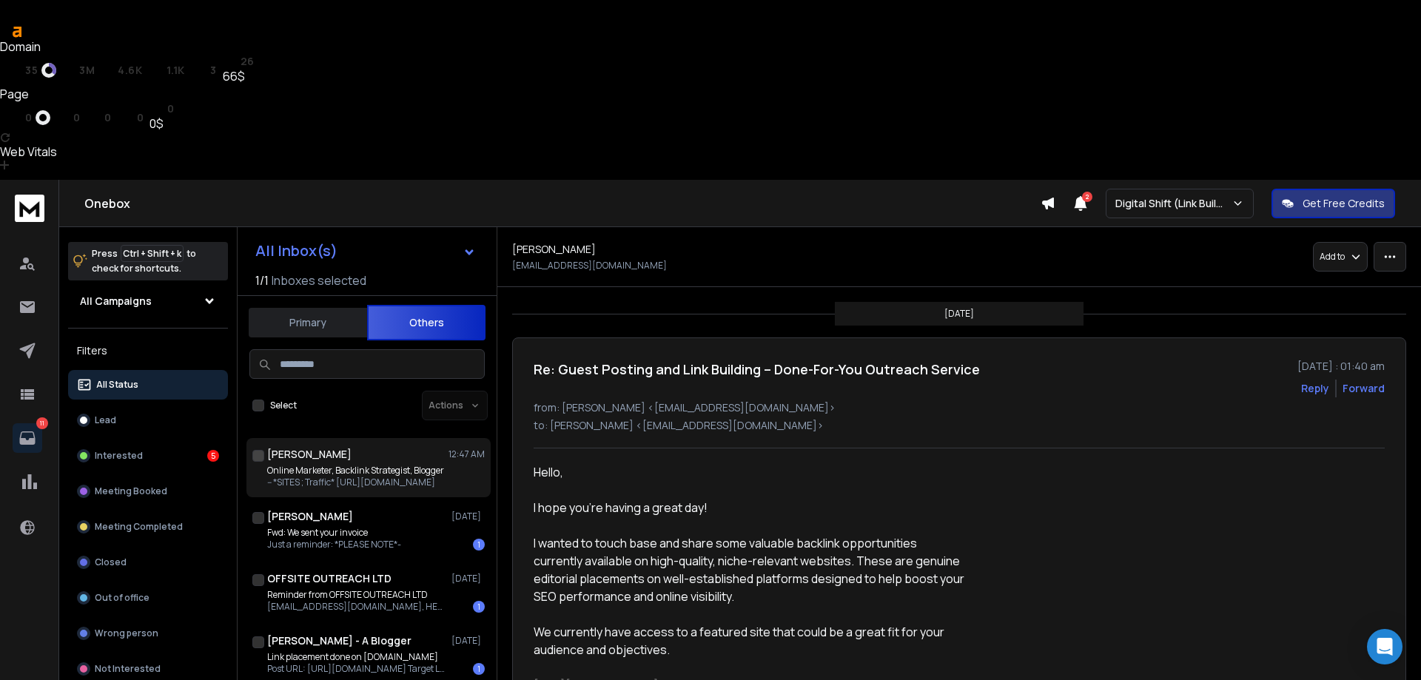
click at [398, 465] on p "Online Marketer, Backlink Strategist, Blogger" at bounding box center [355, 471] width 177 height 12
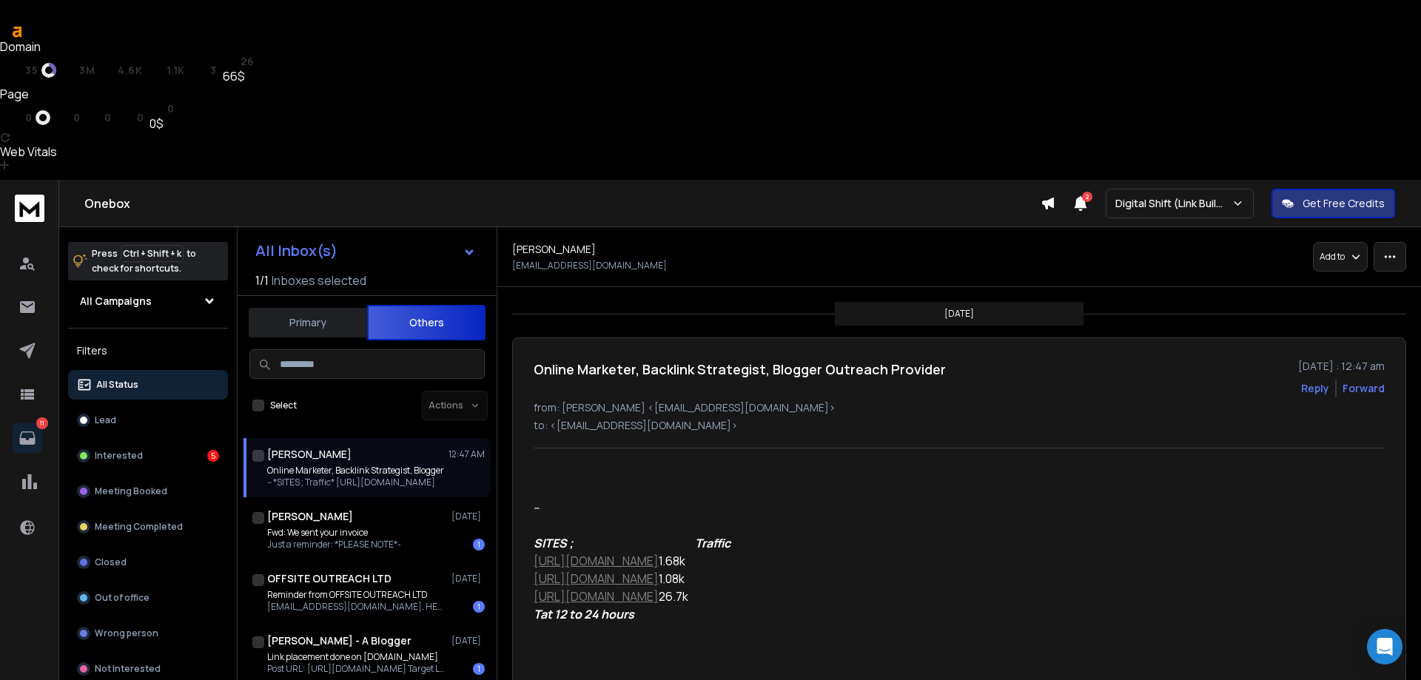
click at [910, 242] on div "[PERSON_NAME] [PERSON_NAME][EMAIL_ADDRESS][DOMAIN_NAME]" at bounding box center [733, 257] width 442 height 30
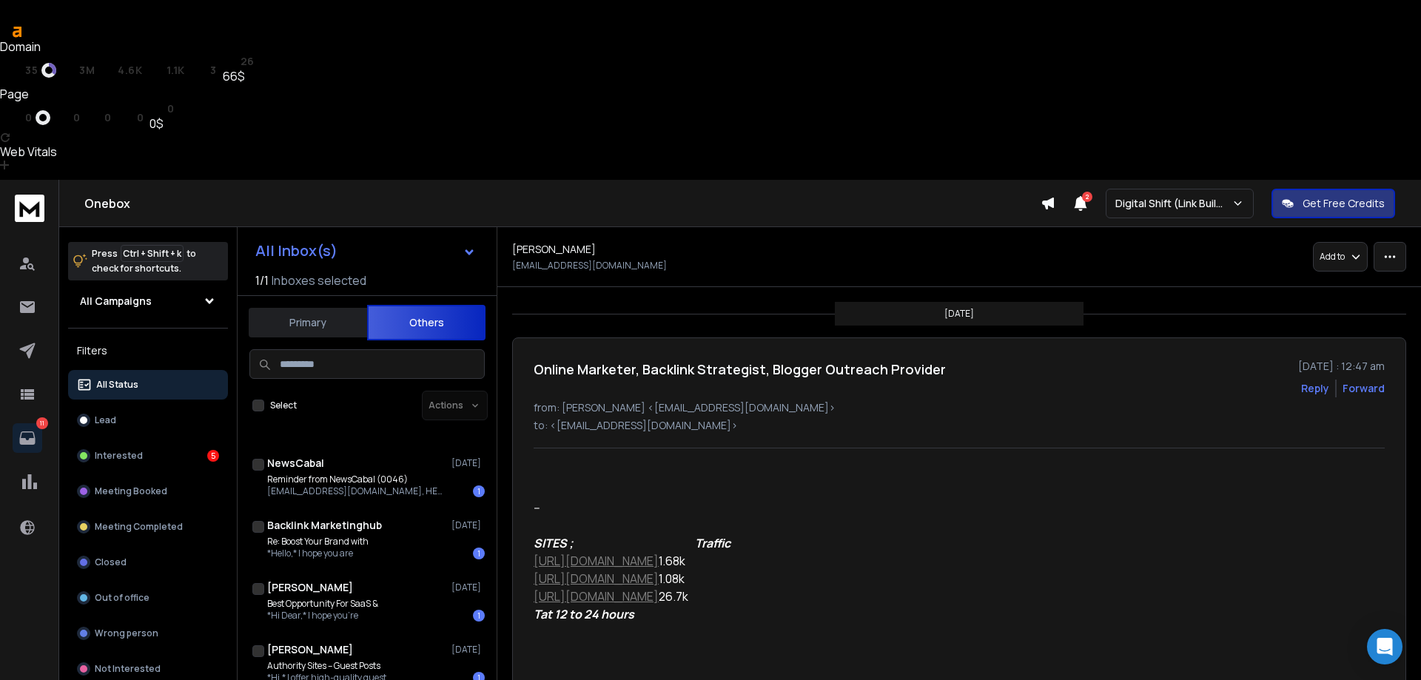
scroll to position [374, 0]
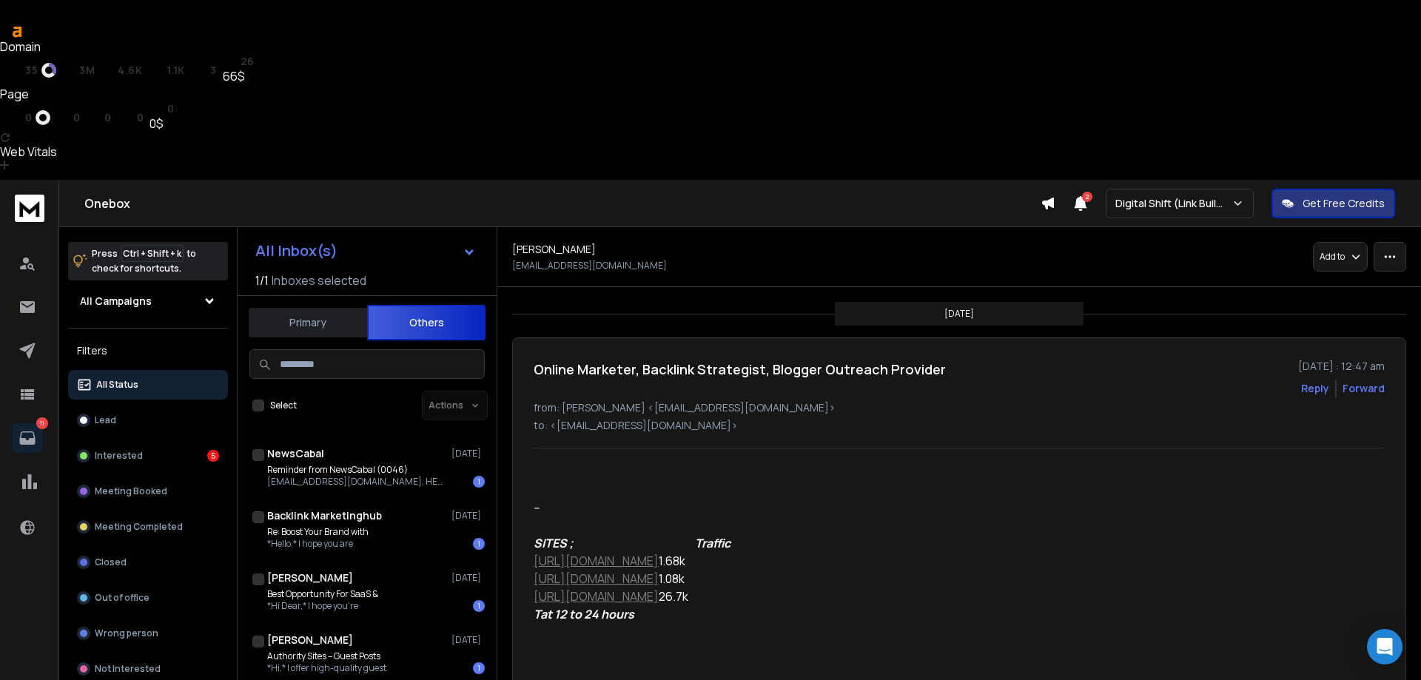
click at [36, 495] on div "11 H" at bounding box center [29, 520] width 59 height 680
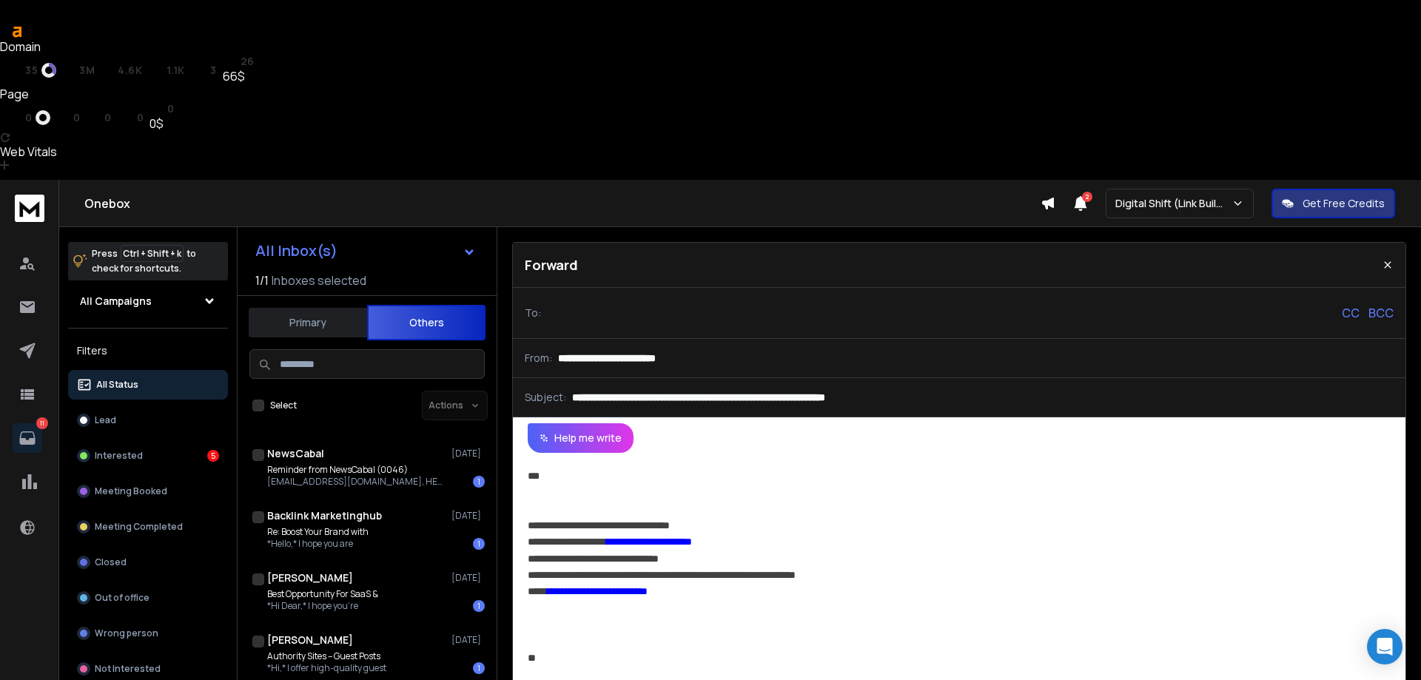
click at [1385, 261] on icon at bounding box center [1387, 264] width 7 height 7
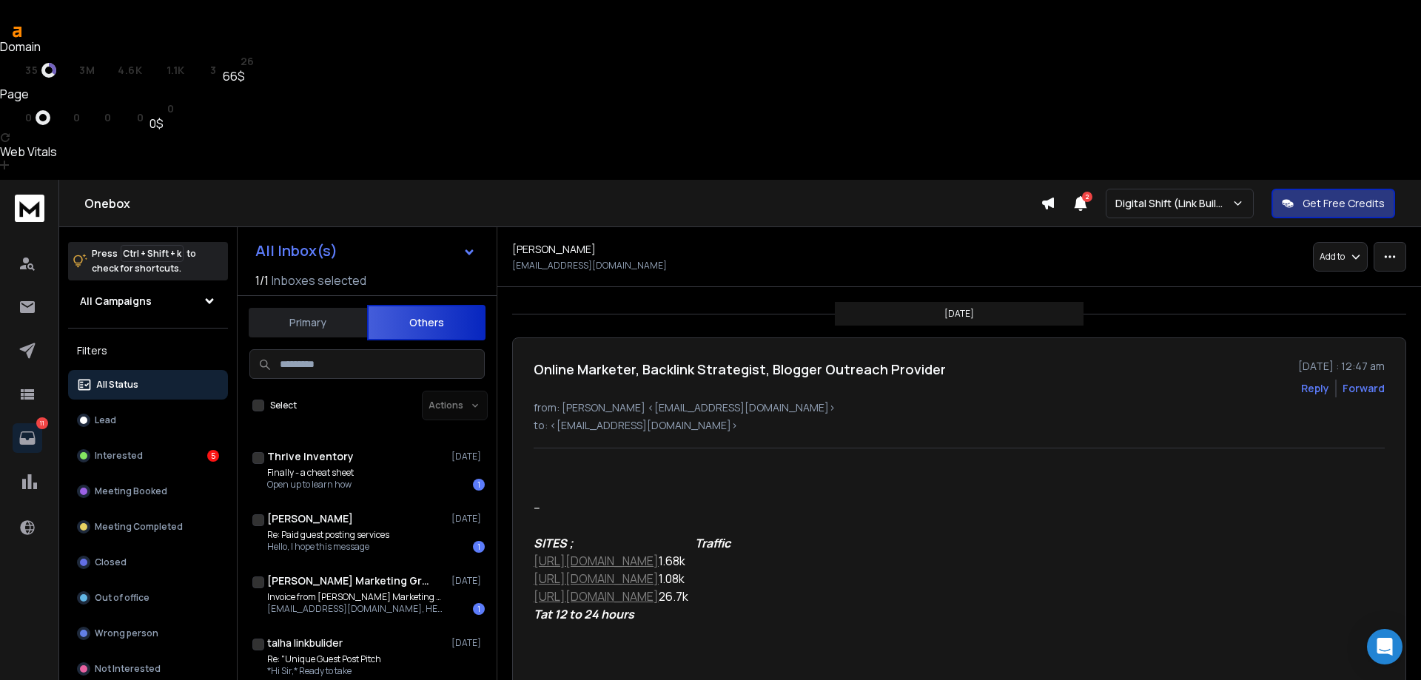
scroll to position [696, 0]
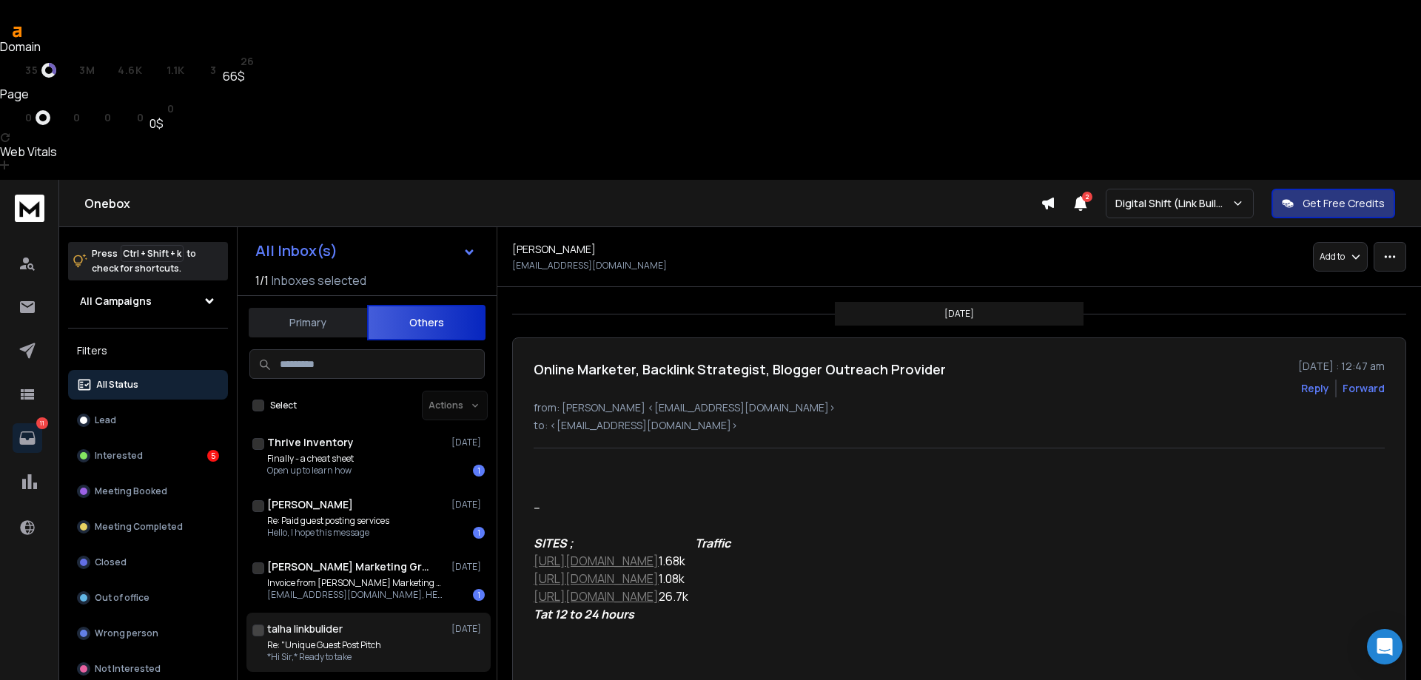
click at [376, 622] on div "talha linkbulider [DATE]" at bounding box center [376, 629] width 218 height 15
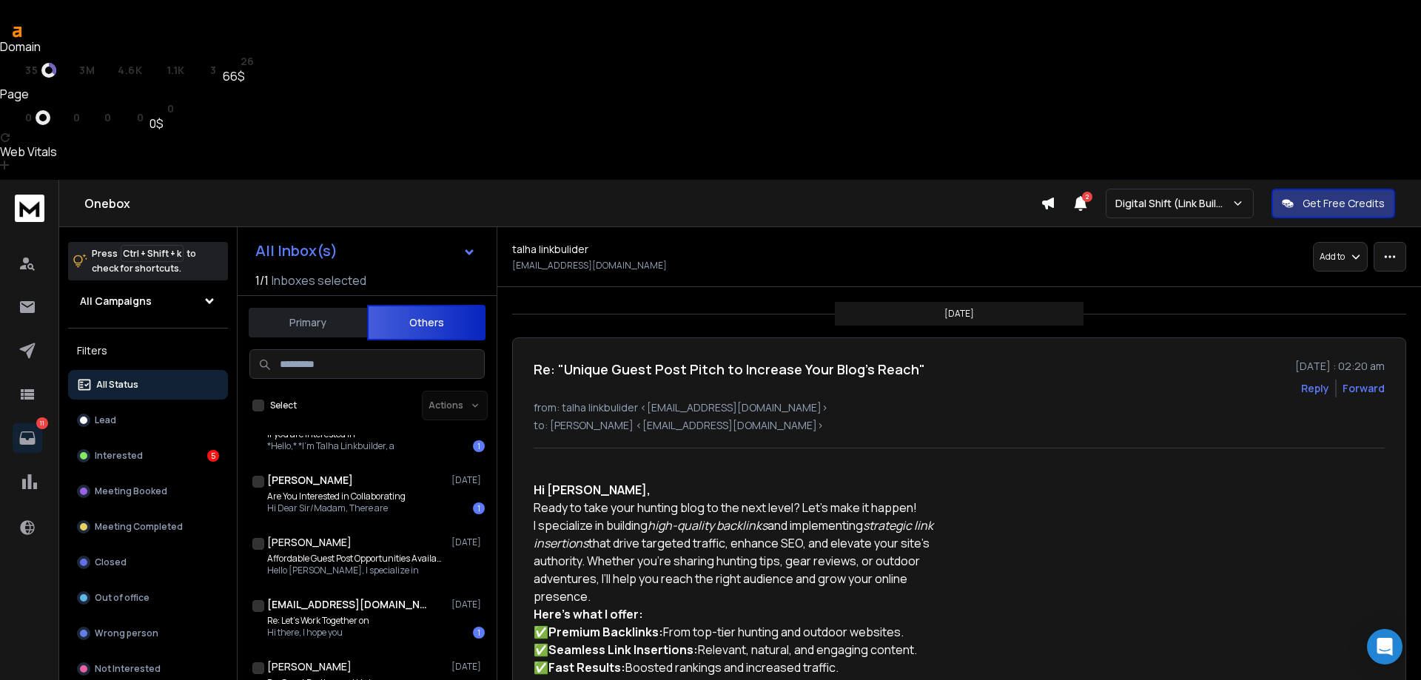
scroll to position [1174, 0]
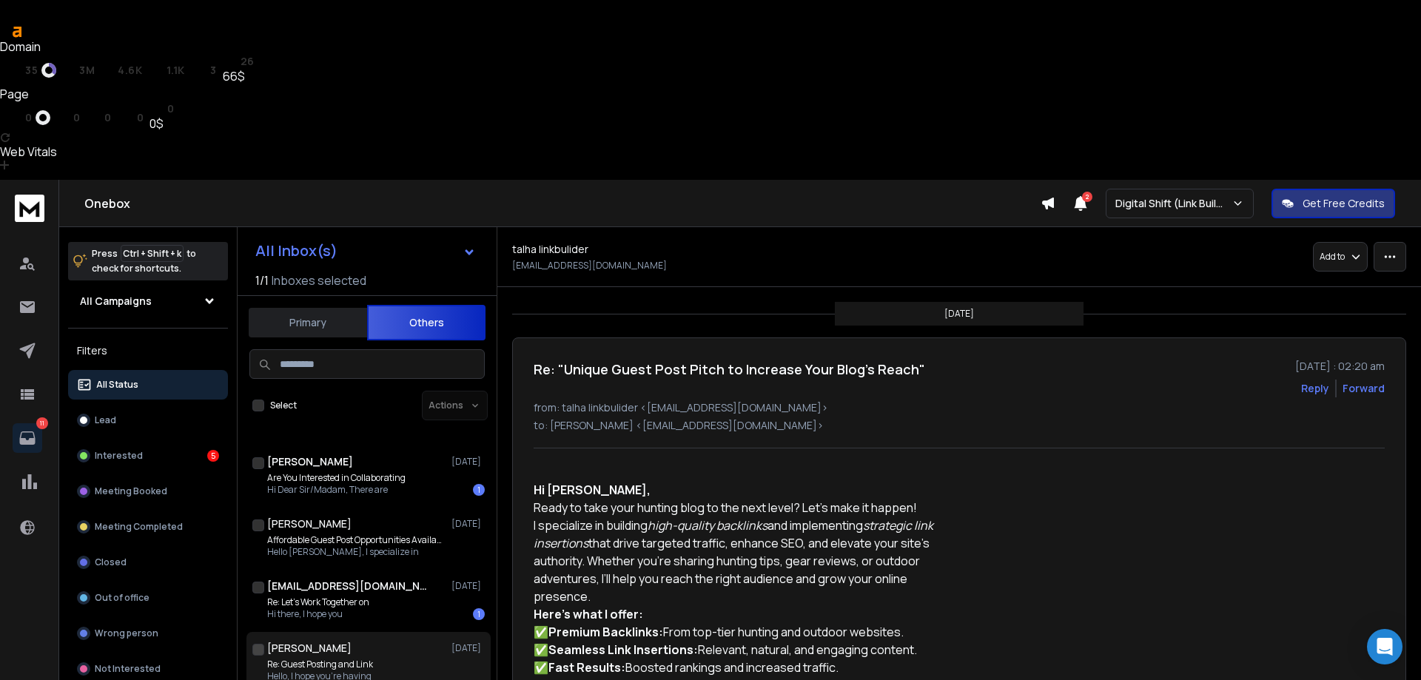
click at [358, 641] on div "[PERSON_NAME] [DATE] Re: Guest Posting and Link Hello, I hope you're having" at bounding box center [376, 661] width 218 height 41
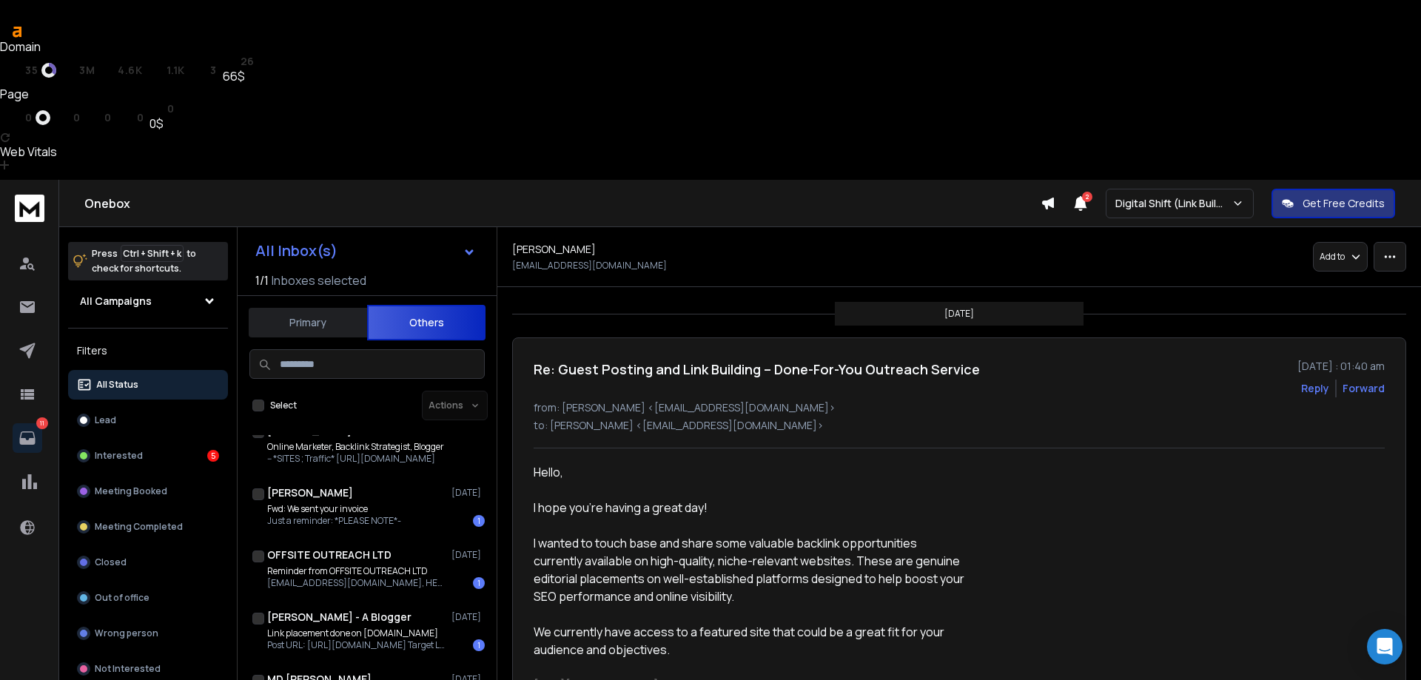
scroll to position [0, 0]
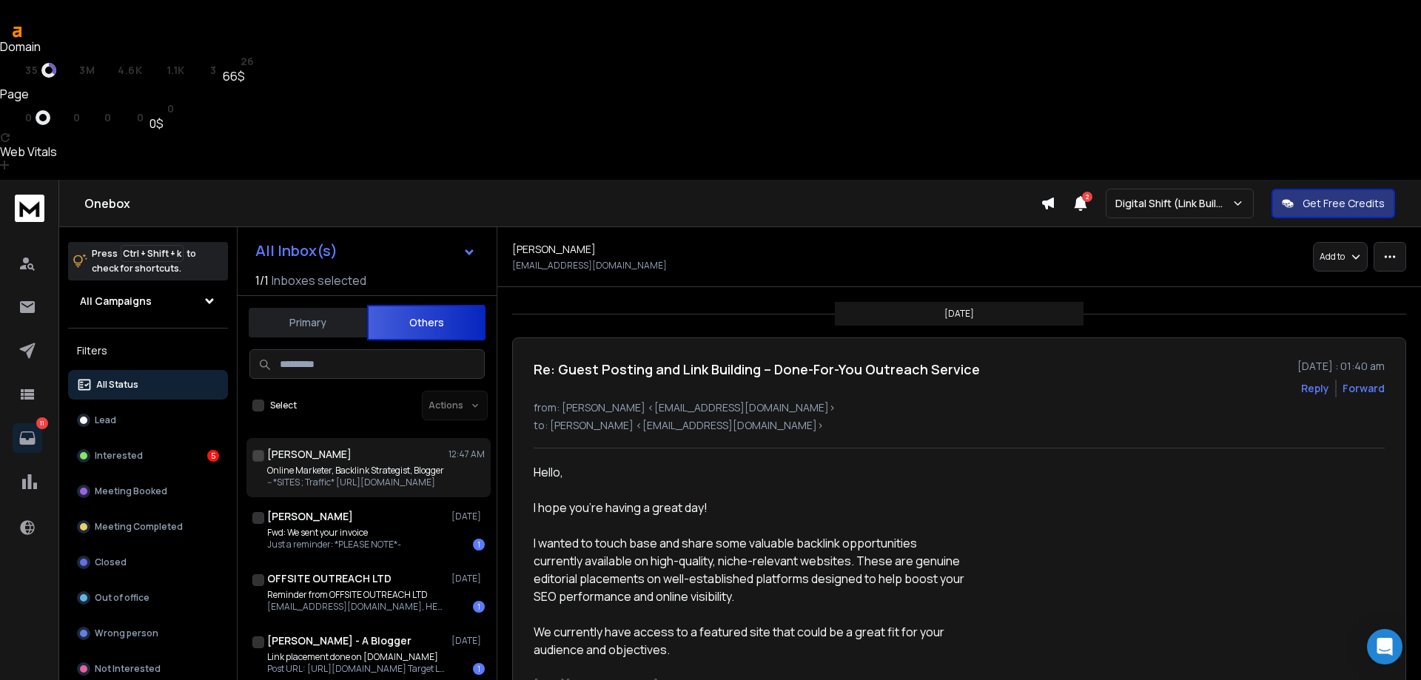
click at [398, 465] on p "Online Marketer, Backlink Strategist, Blogger" at bounding box center [355, 471] width 177 height 12
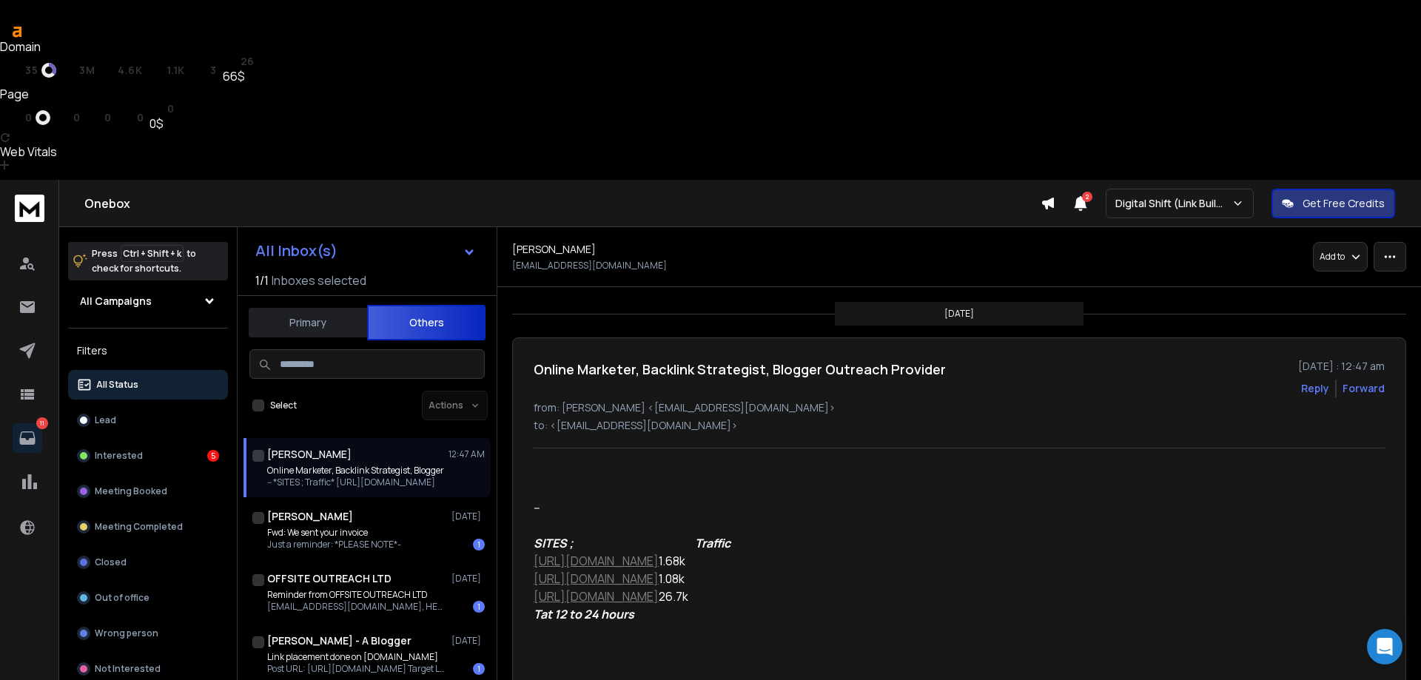
click at [910, 242] on div "[PERSON_NAME] [PERSON_NAME][EMAIL_ADDRESS][DOMAIN_NAME]" at bounding box center [733, 257] width 442 height 30
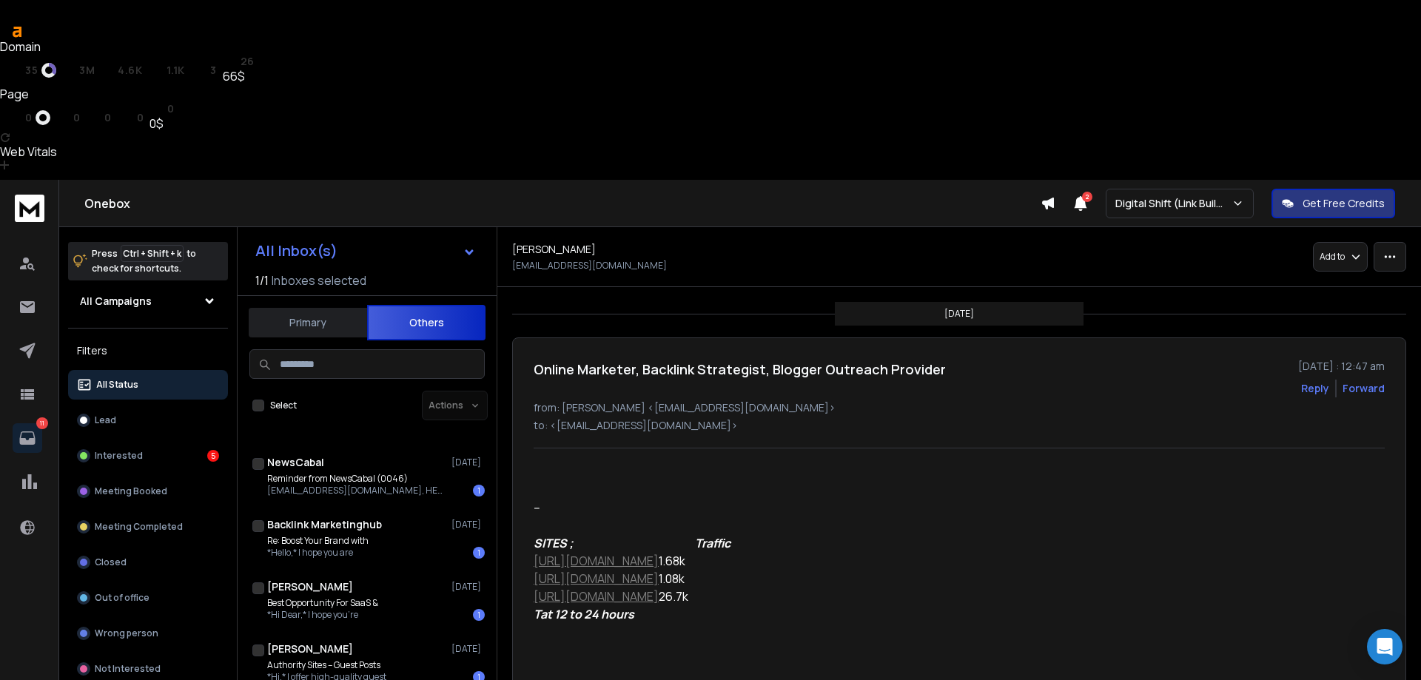
scroll to position [374, 0]
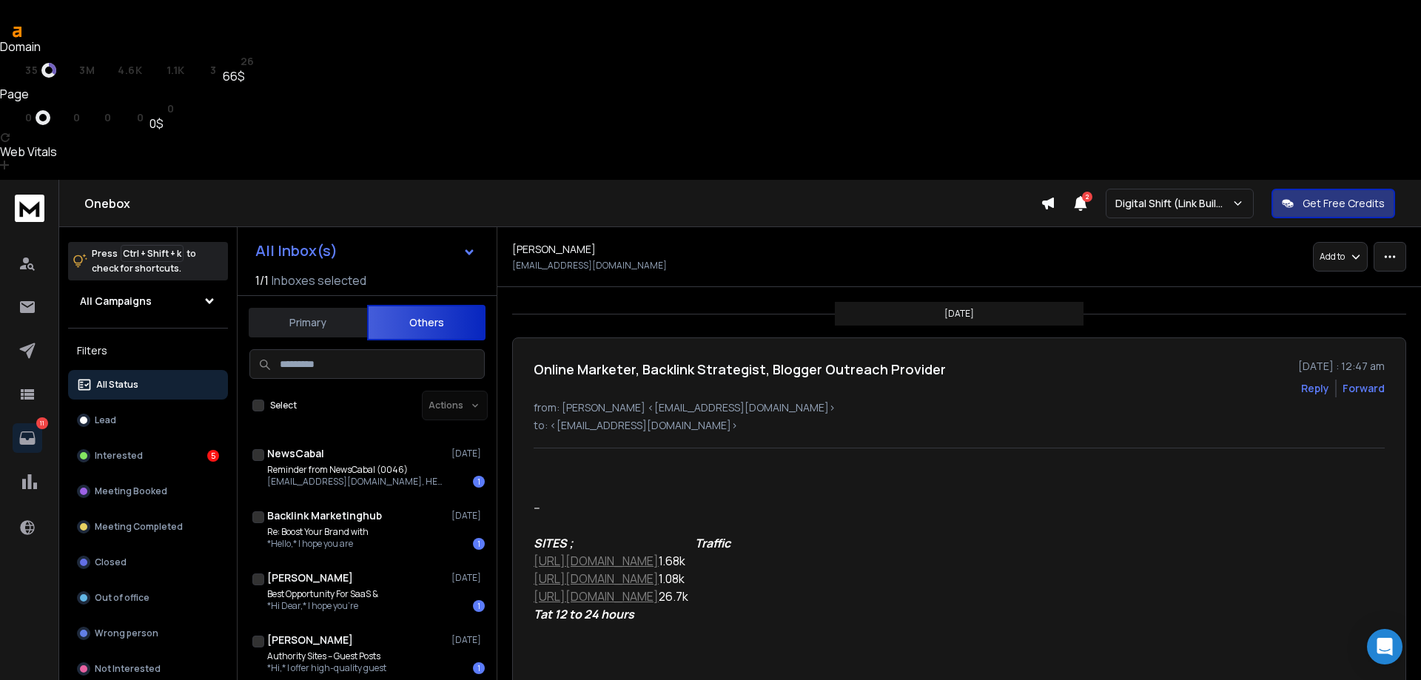
click at [36, 495] on div "11 H" at bounding box center [29, 520] width 59 height 680
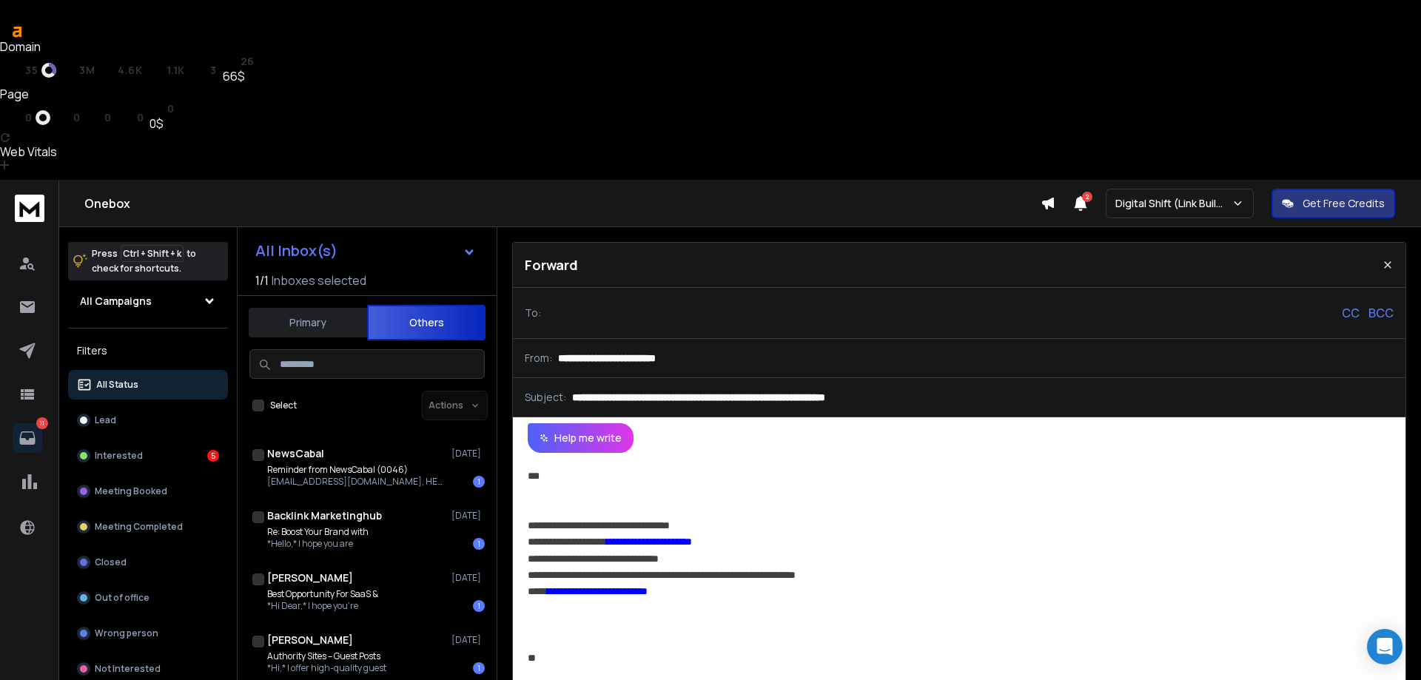
click at [1385, 261] on icon at bounding box center [1387, 264] width 7 height 7
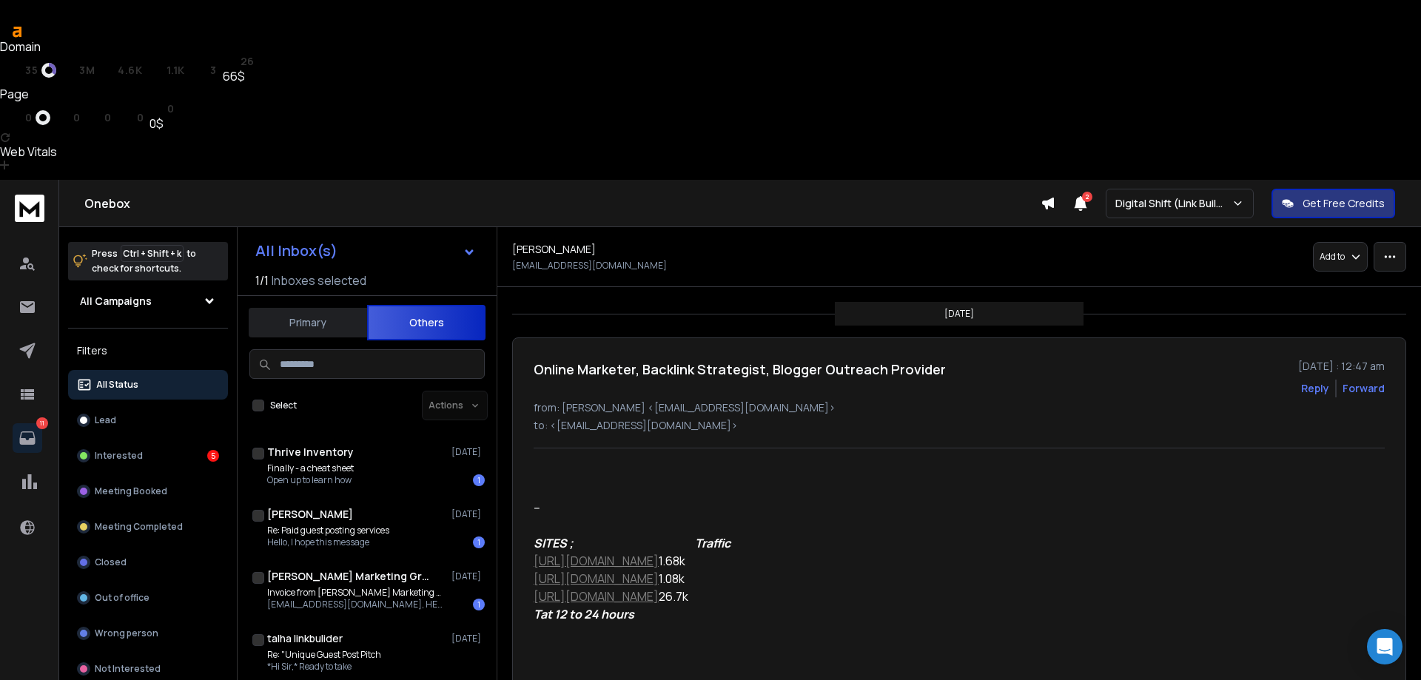
scroll to position [696, 0]
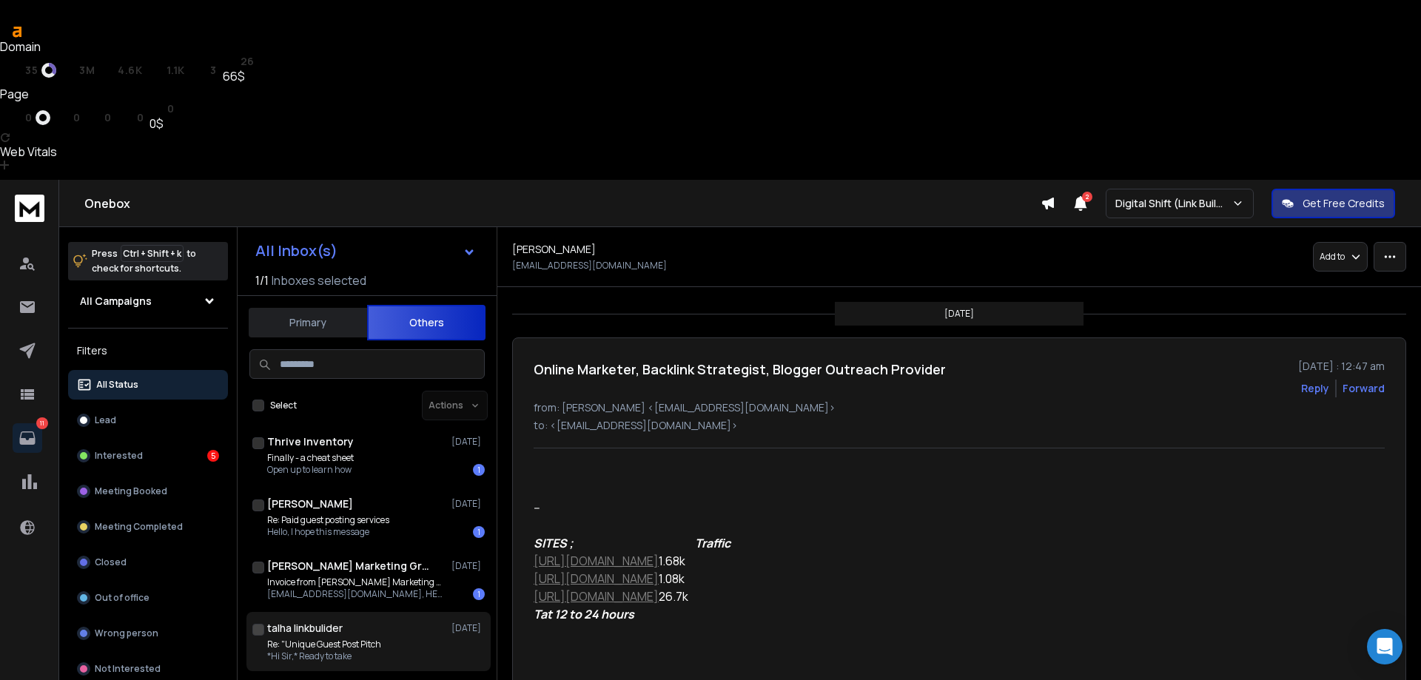
click at [376, 621] on div "talha linkbulider [DATE]" at bounding box center [376, 628] width 218 height 15
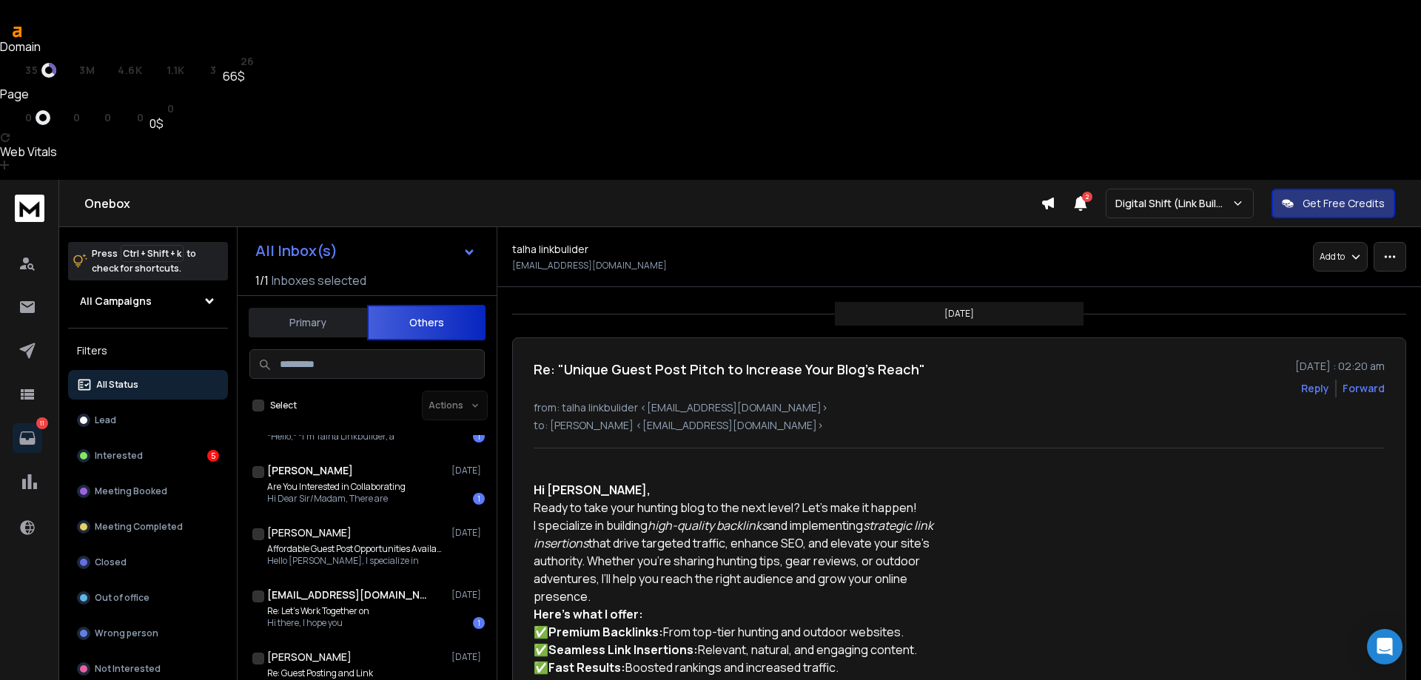
scroll to position [1179, 0]
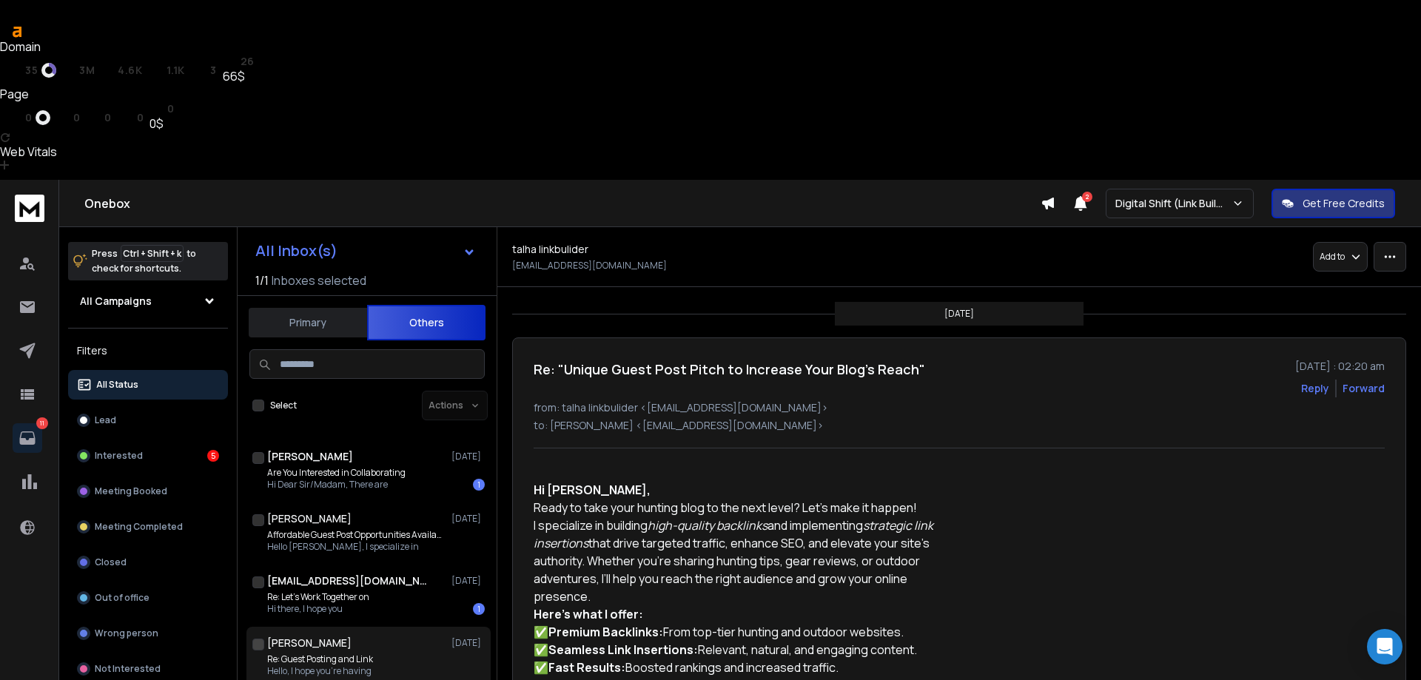
click at [358, 653] on p "Re: Guest Posting and Link" at bounding box center [320, 659] width 106 height 12
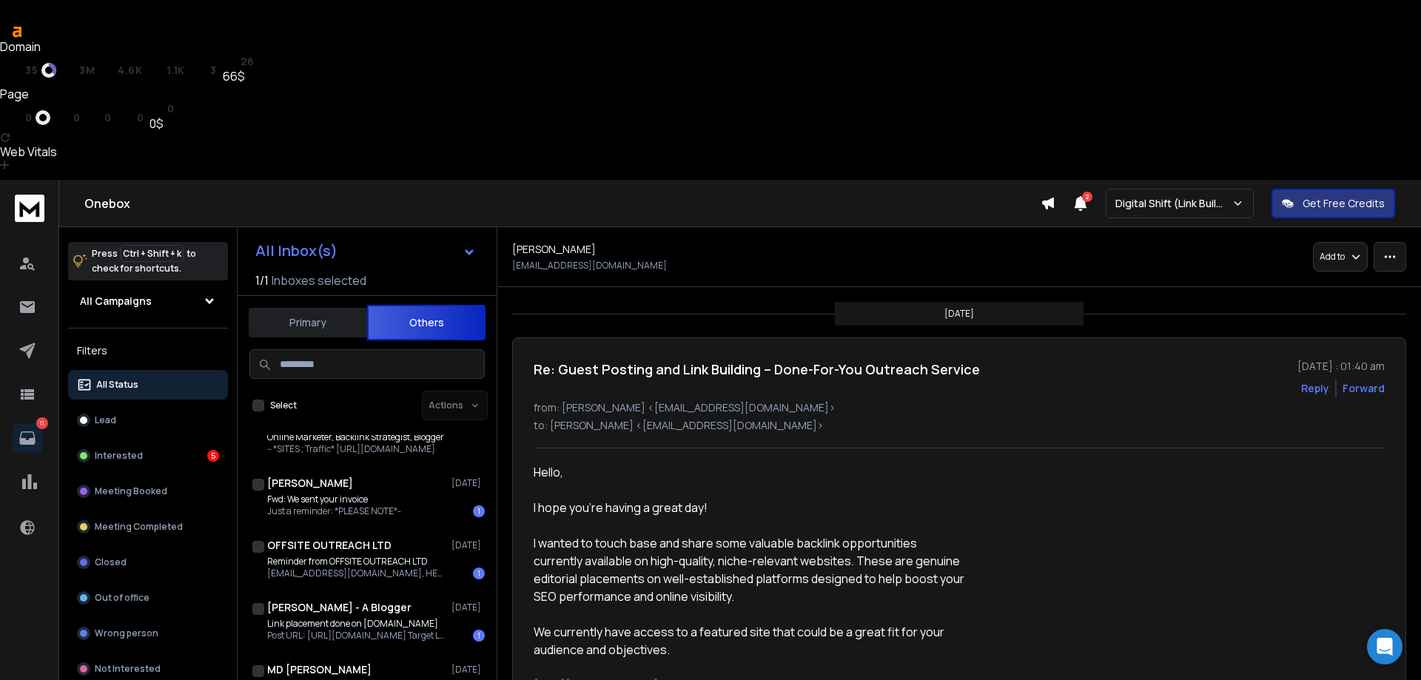
scroll to position [0, 0]
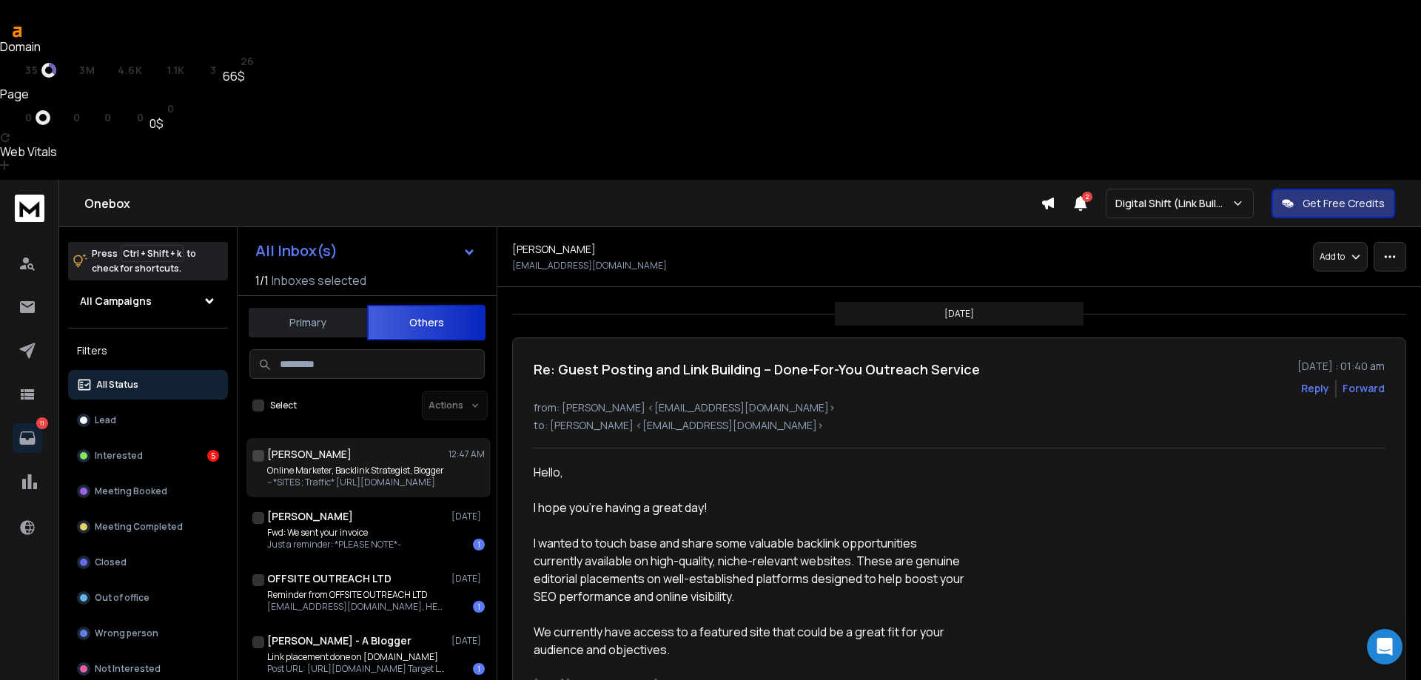
click at [398, 465] on p "Online Marketer, Backlink Strategist, Blogger" at bounding box center [355, 471] width 177 height 12
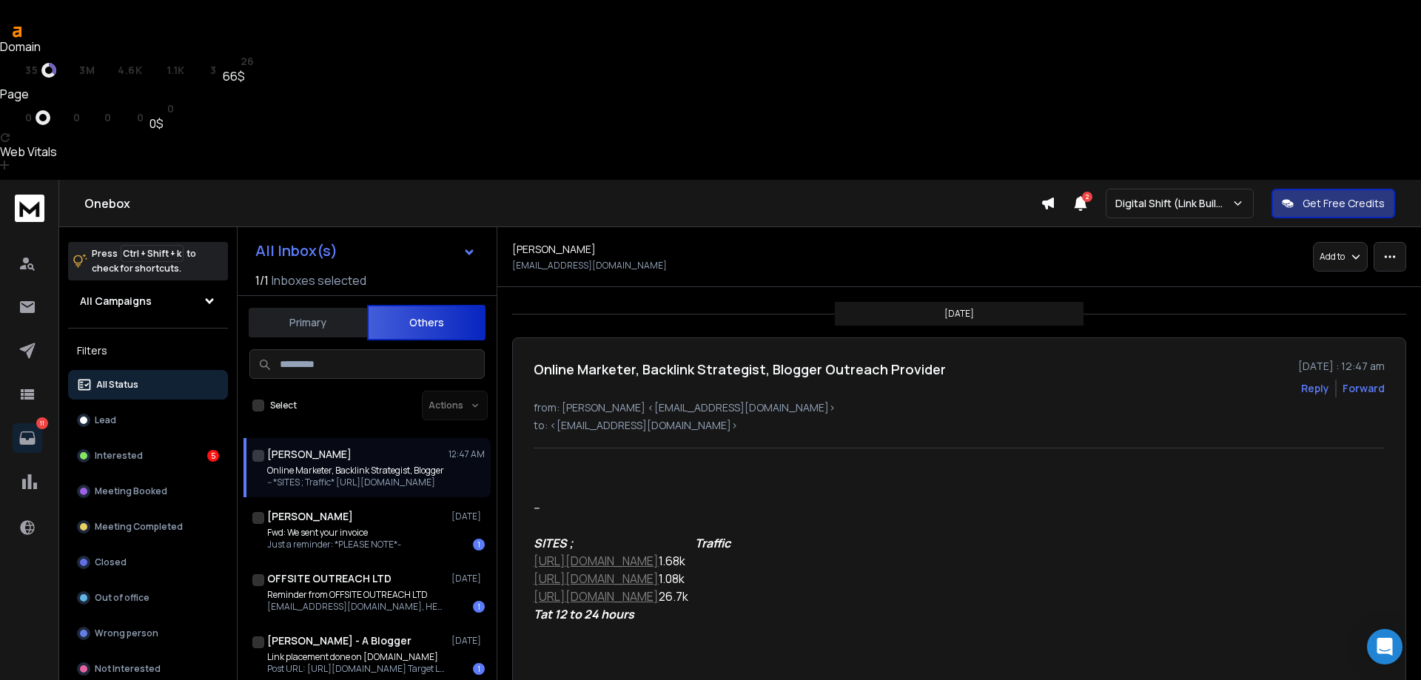
click at [910, 242] on div "[PERSON_NAME] [PERSON_NAME][EMAIL_ADDRESS][DOMAIN_NAME]" at bounding box center [733, 257] width 442 height 30
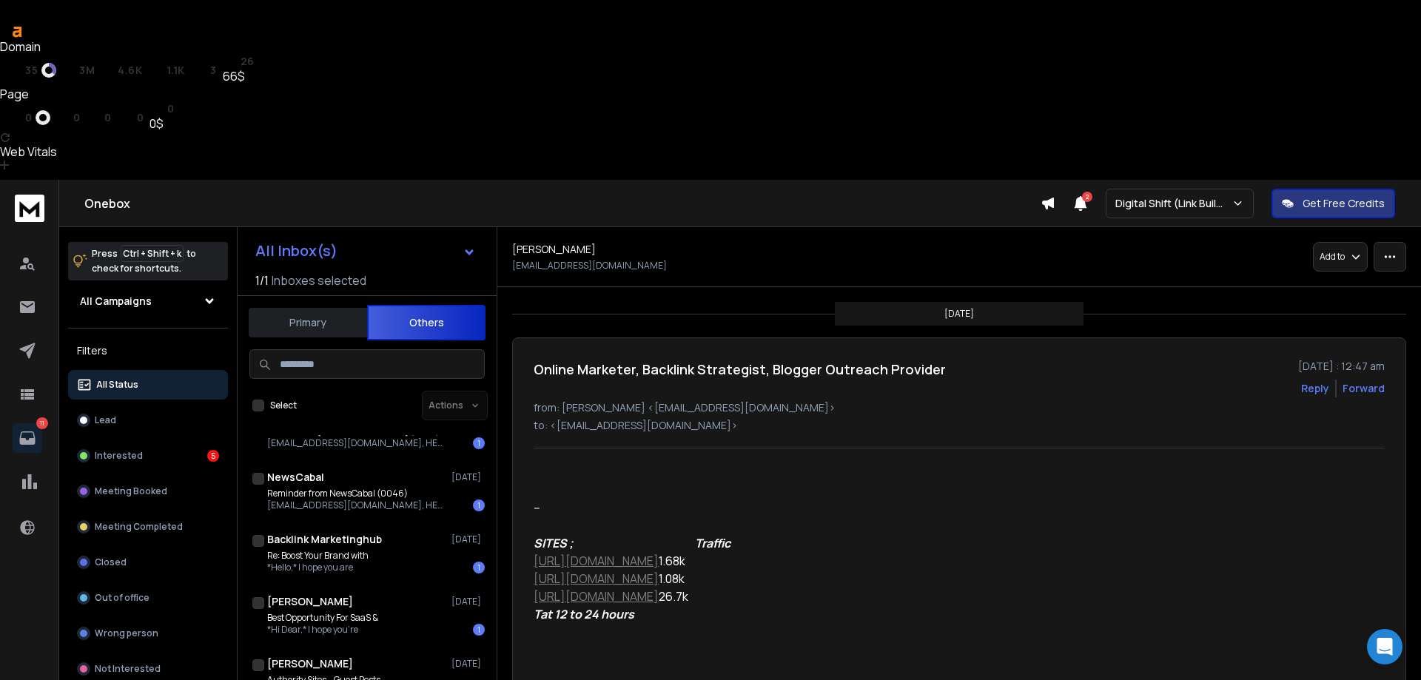
scroll to position [374, 0]
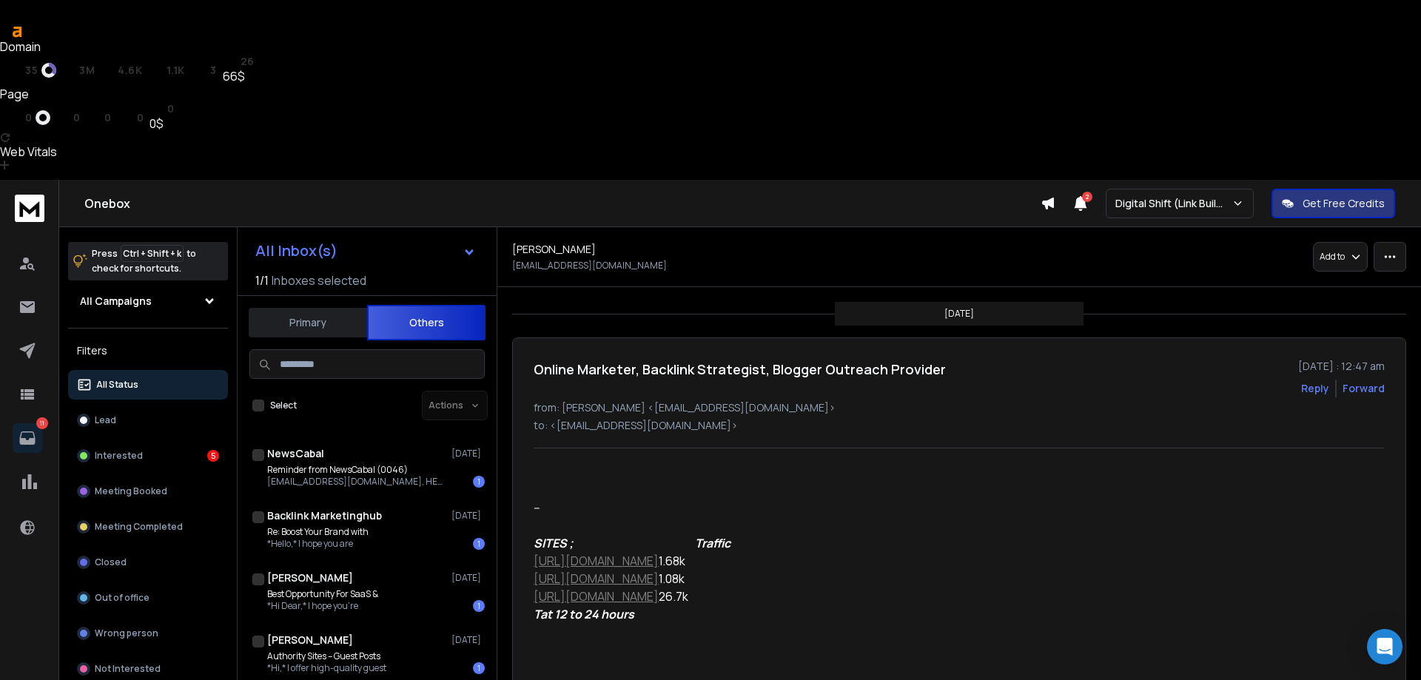
click at [36, 495] on div "11 H" at bounding box center [29, 520] width 59 height 680
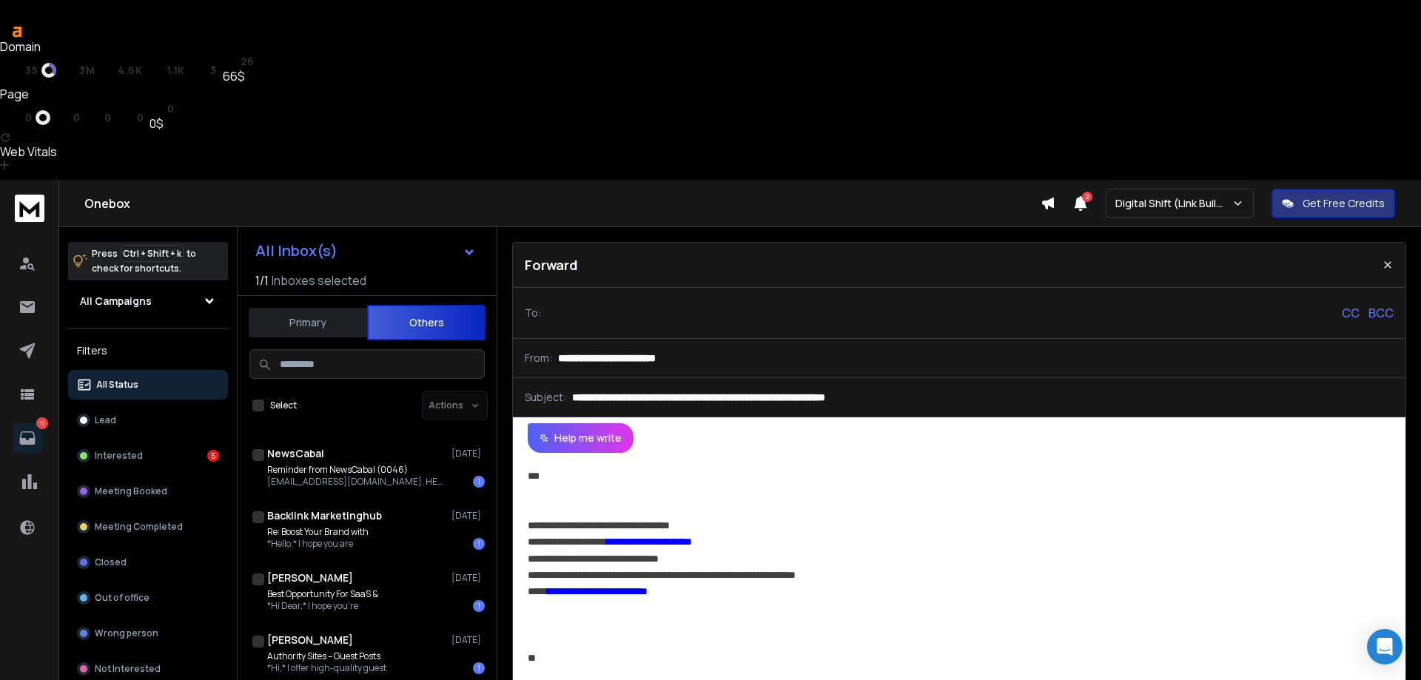
click at [1385, 261] on icon at bounding box center [1387, 264] width 7 height 7
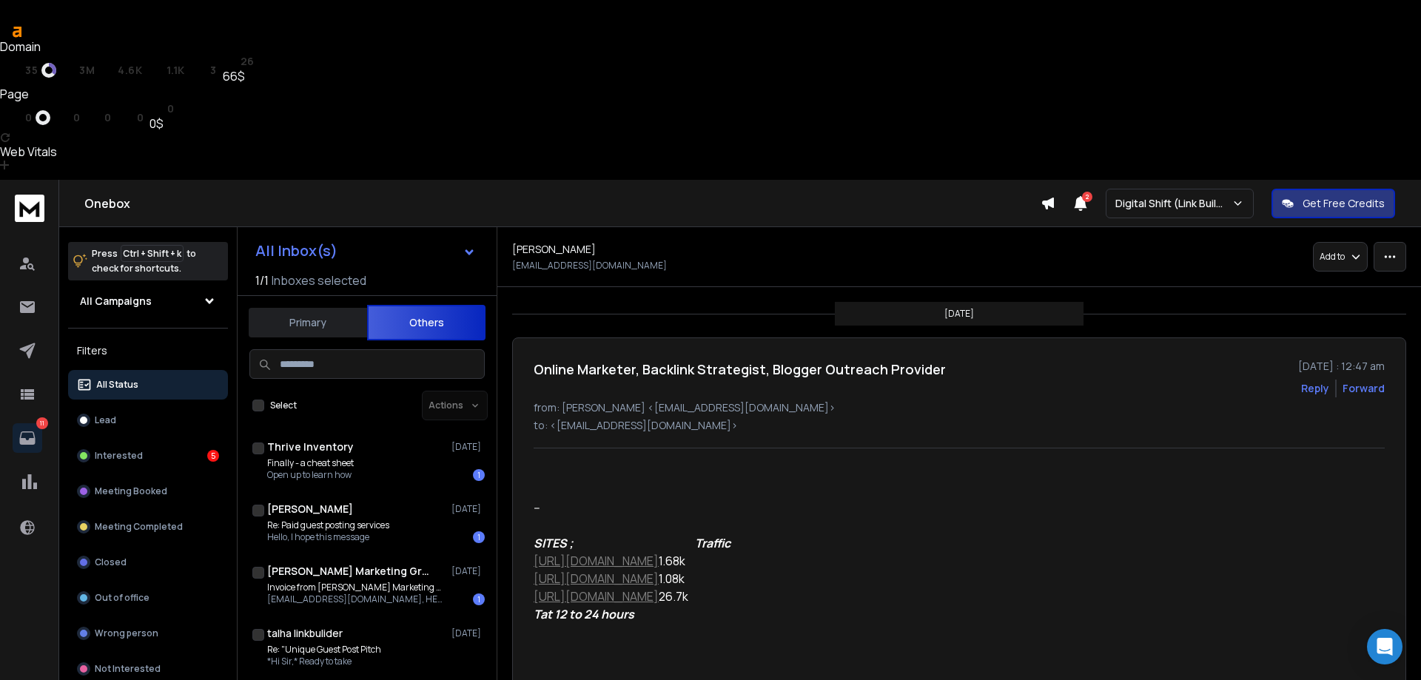
scroll to position [696, 0]
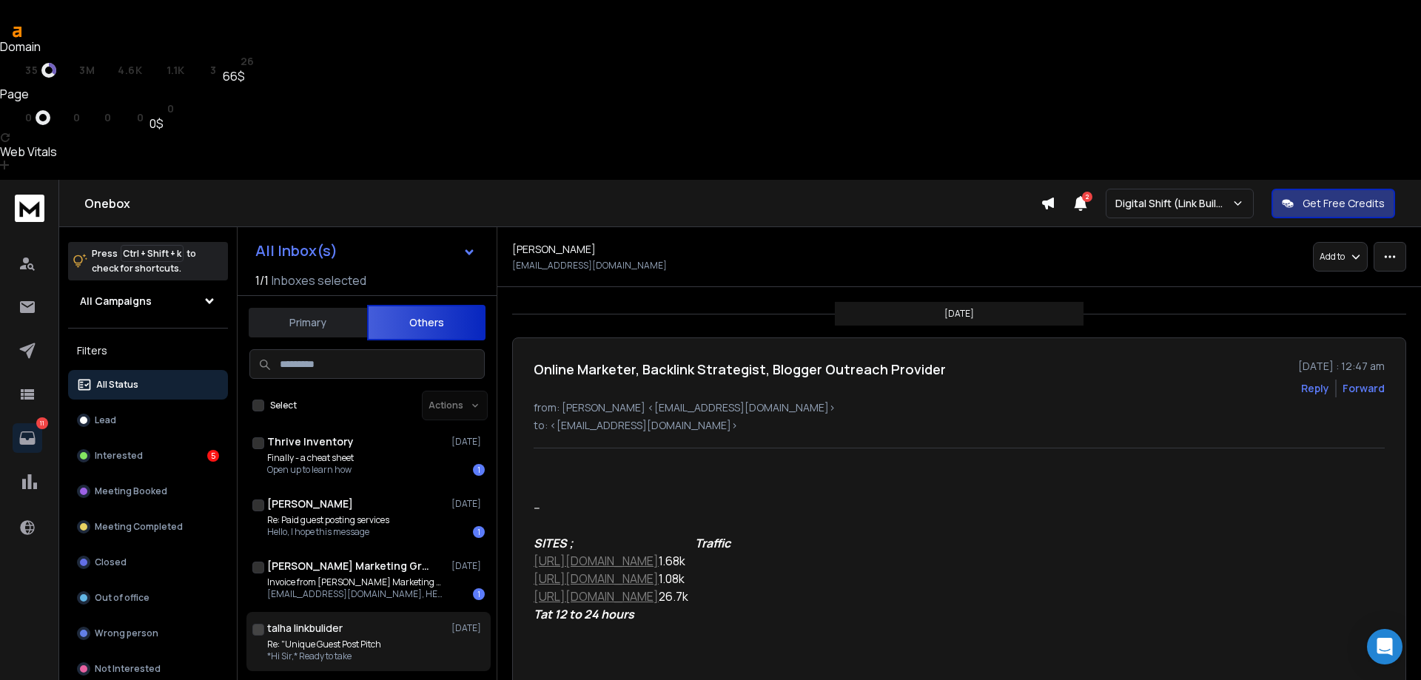
click at [376, 621] on div "talha linkbulider [DATE]" at bounding box center [376, 628] width 218 height 15
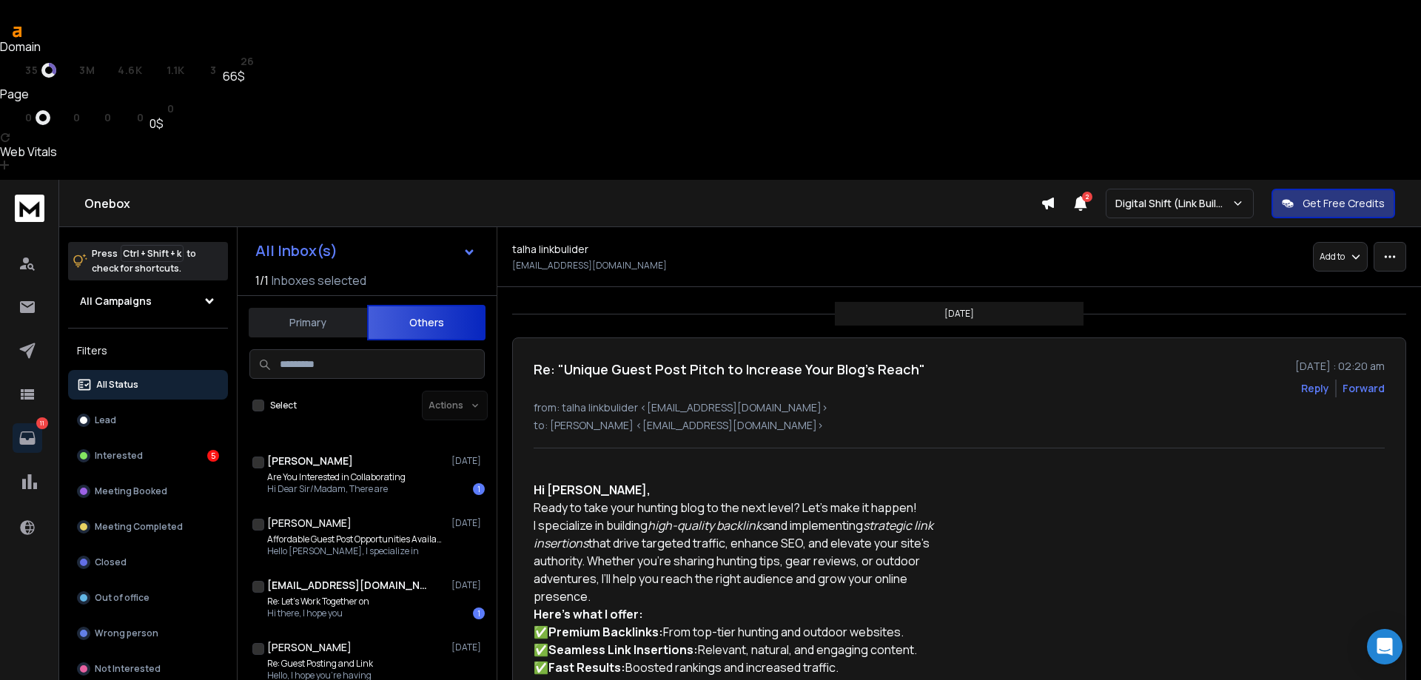
scroll to position [1179, 0]
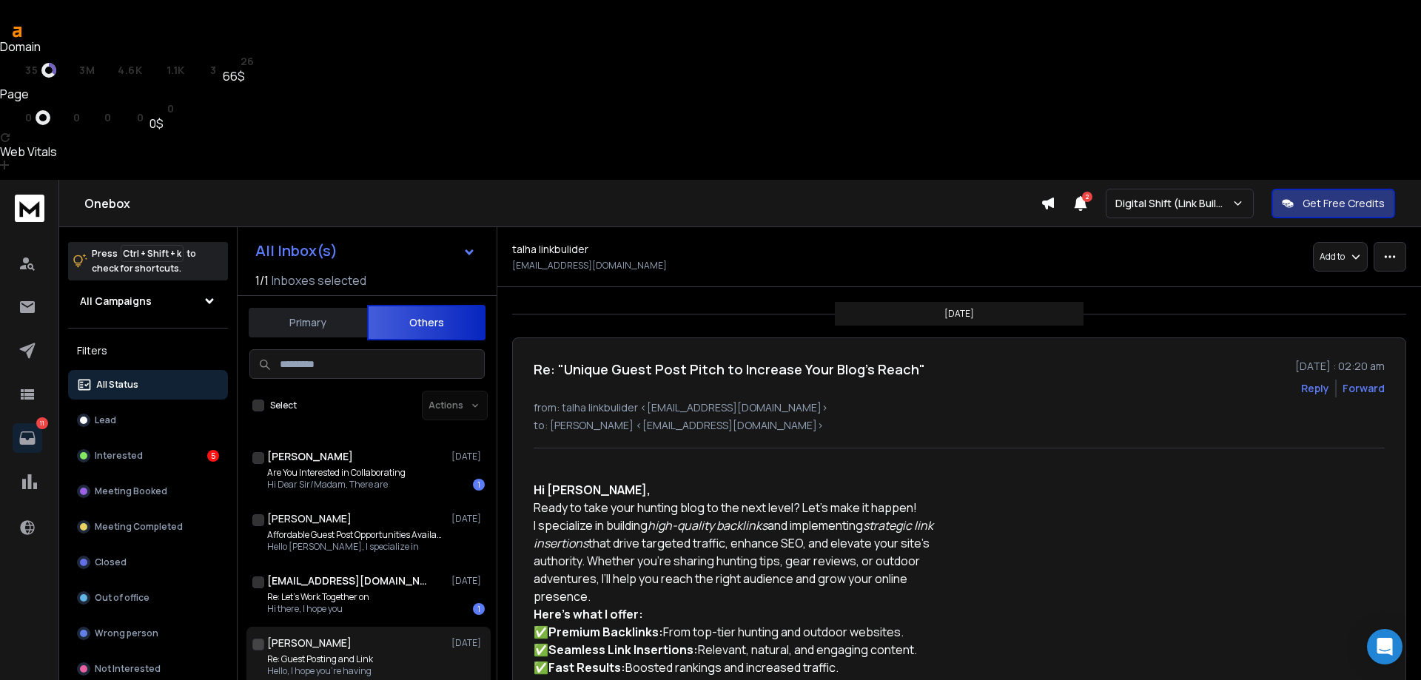
click at [358, 653] on p "Re: Guest Posting and Link" at bounding box center [320, 659] width 106 height 12
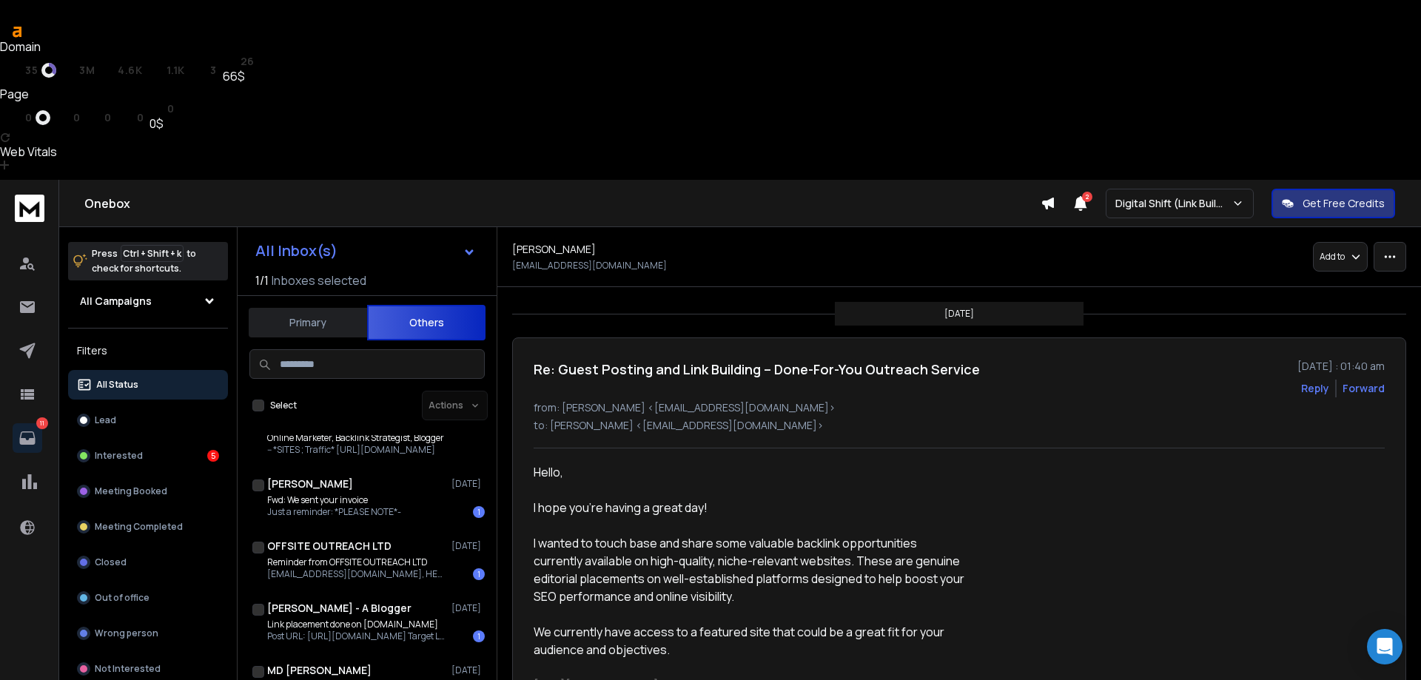
scroll to position [0, 0]
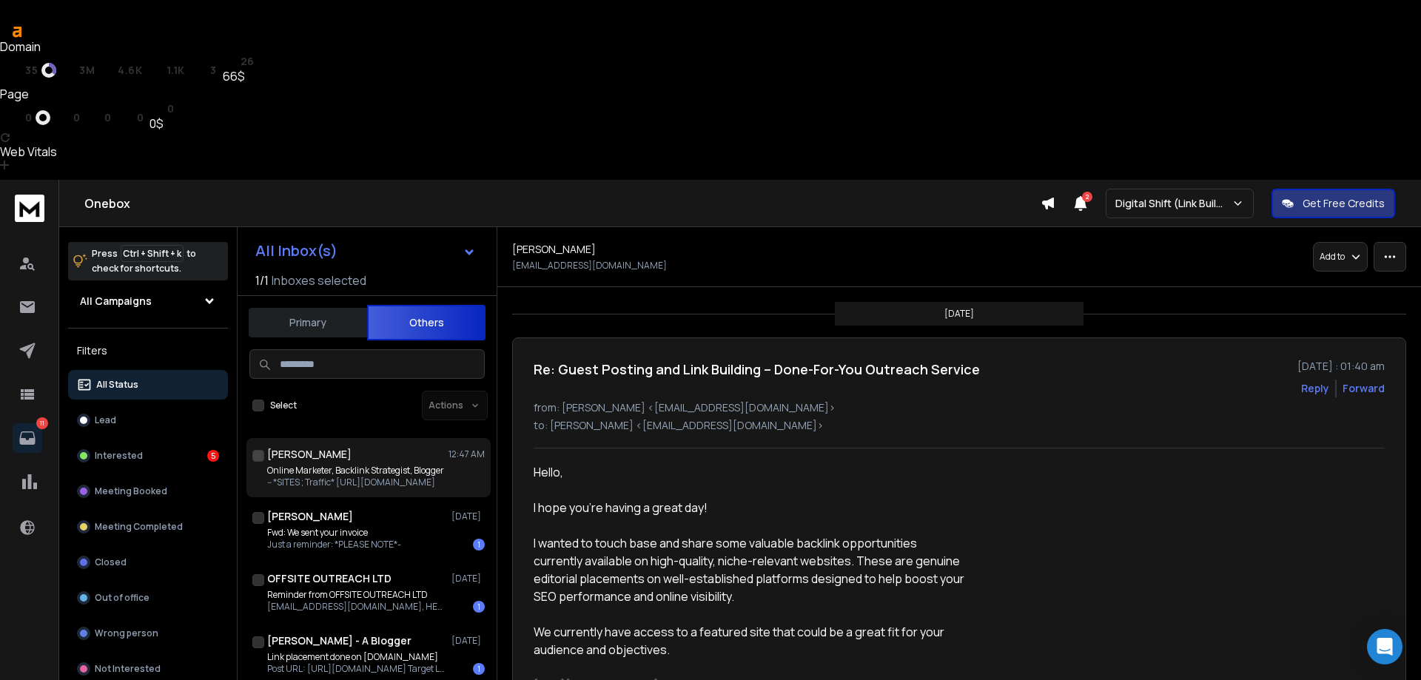
click at [398, 465] on p "Online Marketer, Backlink Strategist, Blogger" at bounding box center [355, 471] width 177 height 12
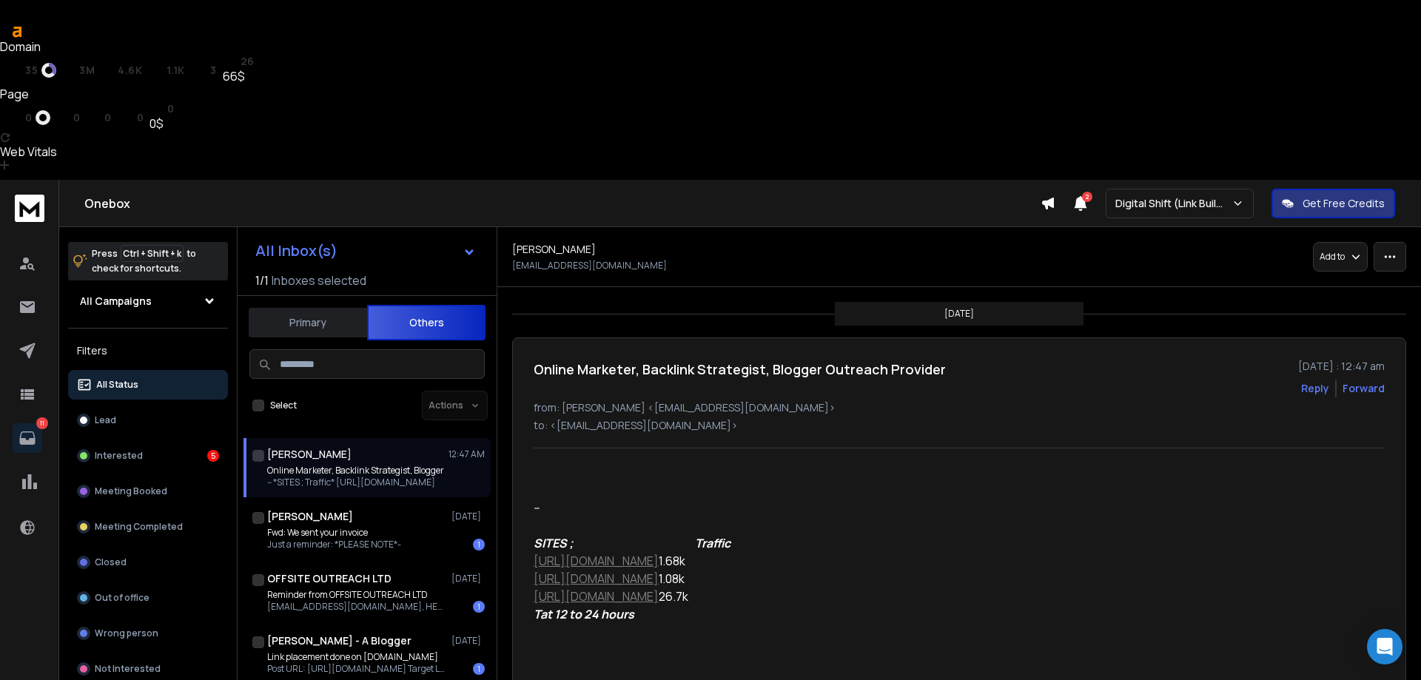
click at [910, 242] on div "[PERSON_NAME] [PERSON_NAME][EMAIL_ADDRESS][DOMAIN_NAME]" at bounding box center [733, 257] width 442 height 30
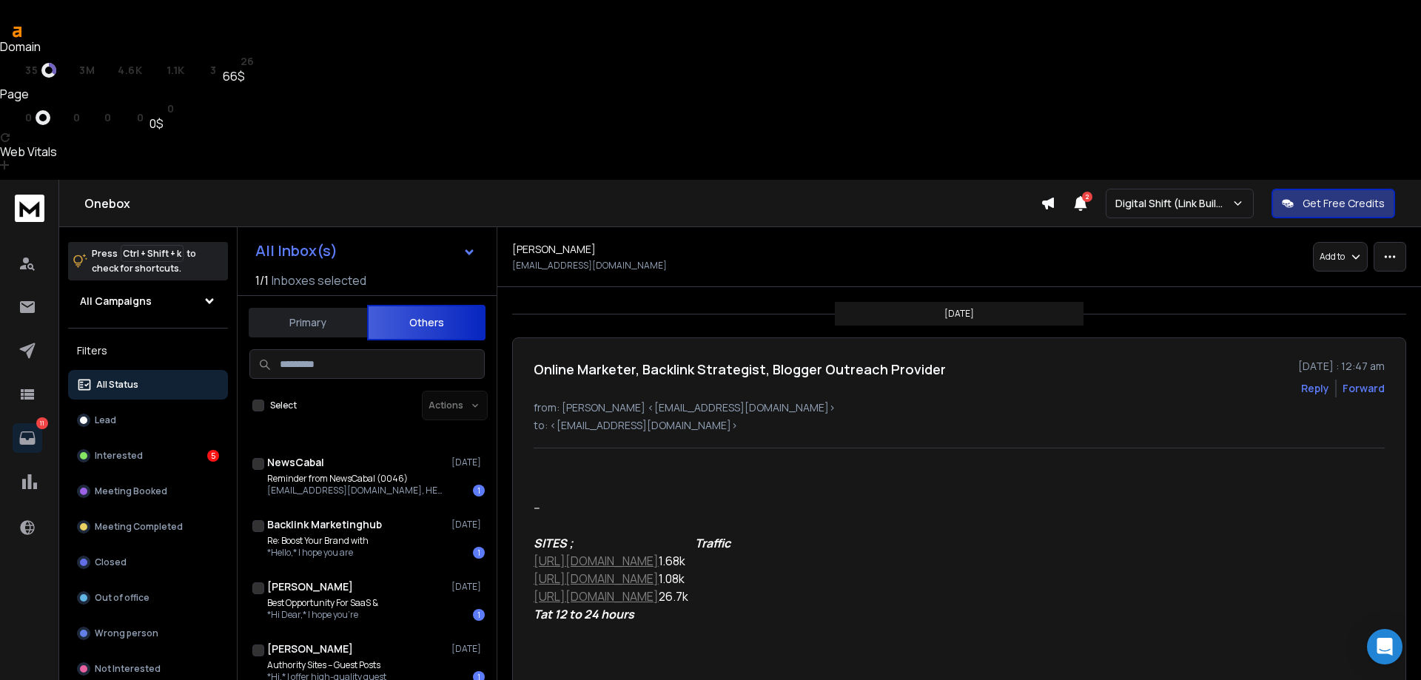
scroll to position [374, 0]
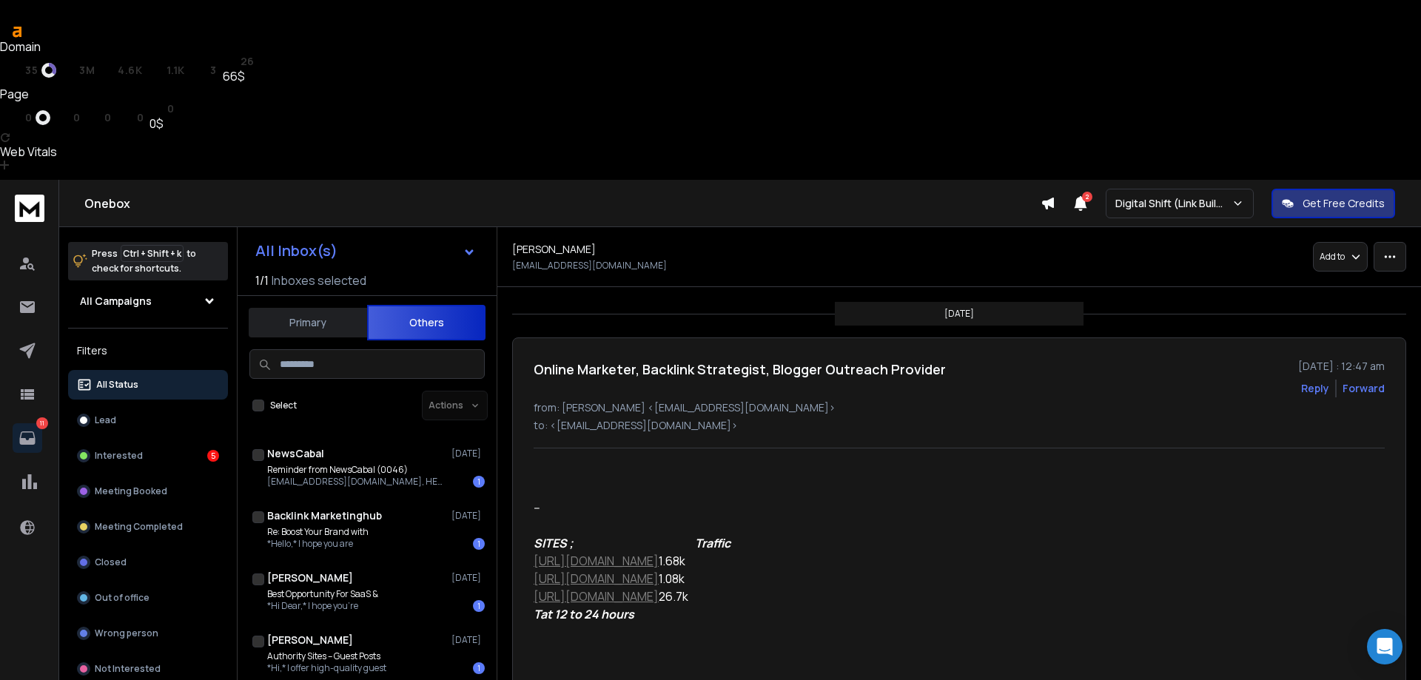
click at [36, 495] on div "11 H" at bounding box center [29, 520] width 59 height 680
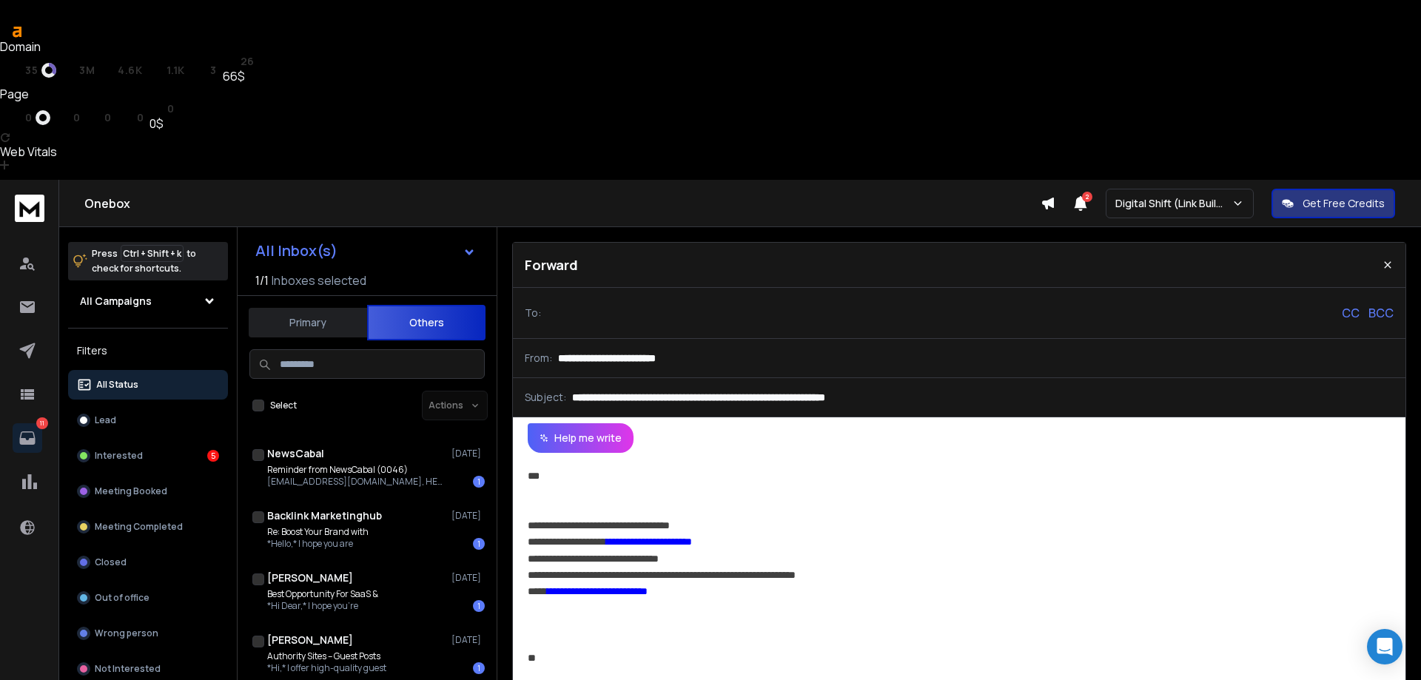
click at [1385, 261] on icon at bounding box center [1387, 264] width 7 height 7
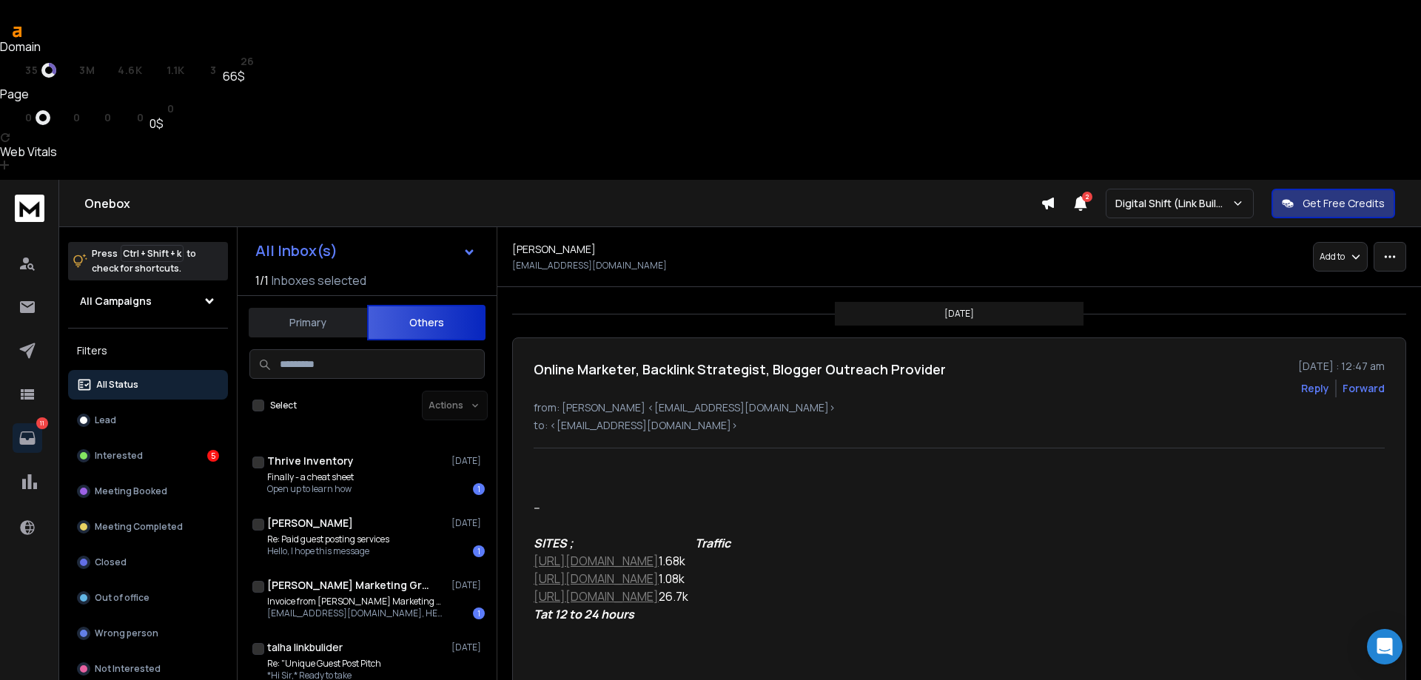
scroll to position [696, 0]
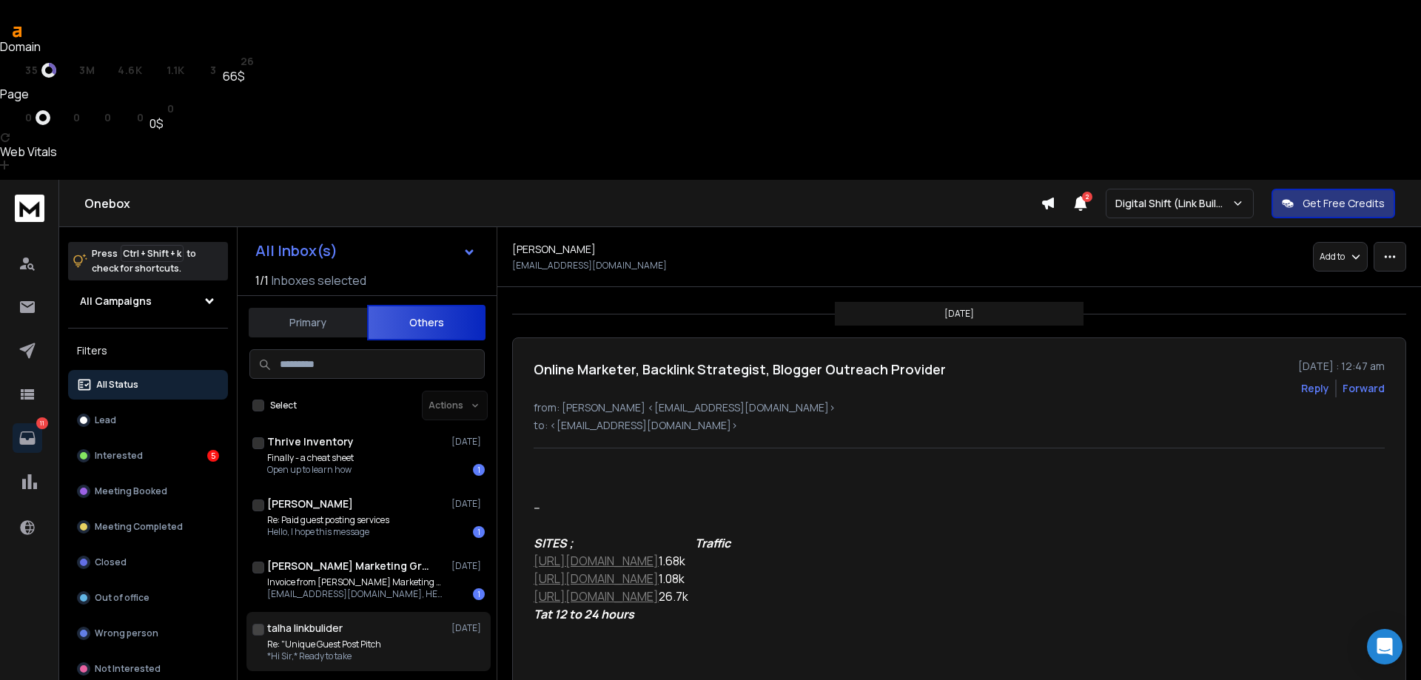
click at [376, 621] on div "talha linkbulider [DATE]" at bounding box center [376, 628] width 218 height 15
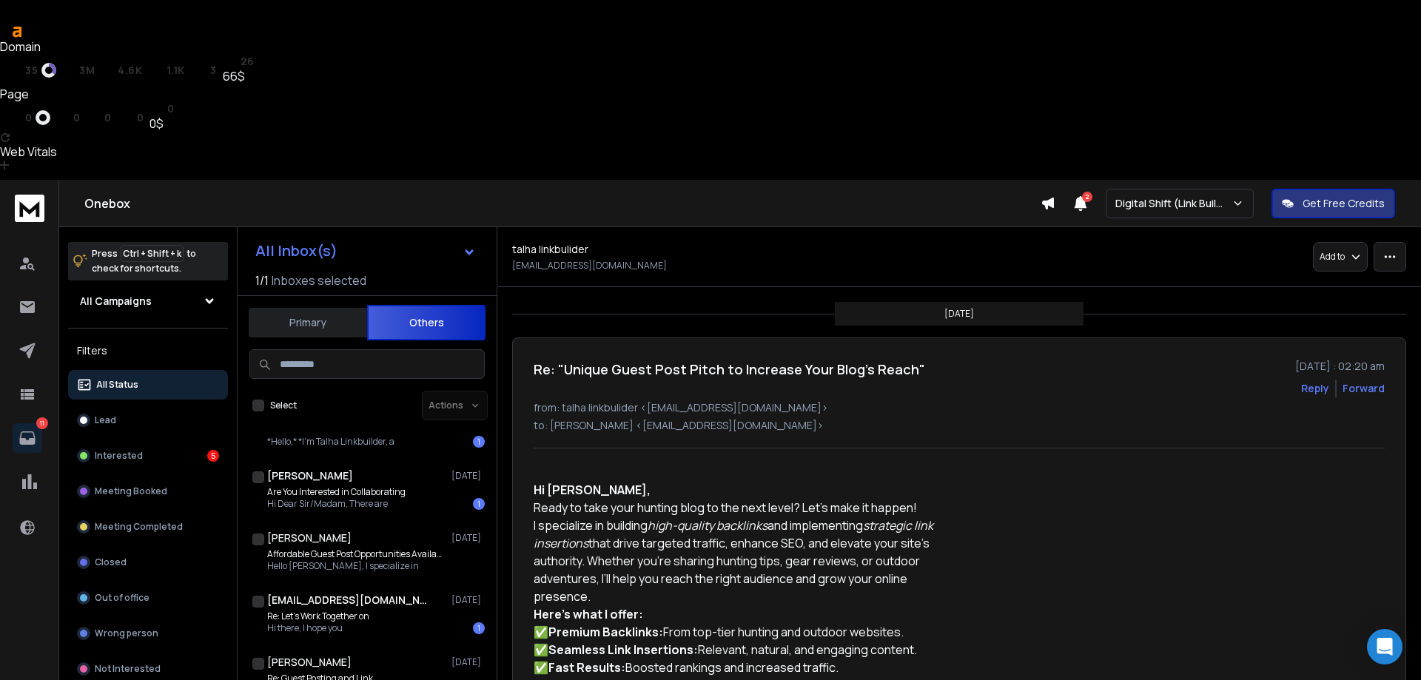
scroll to position [1178, 0]
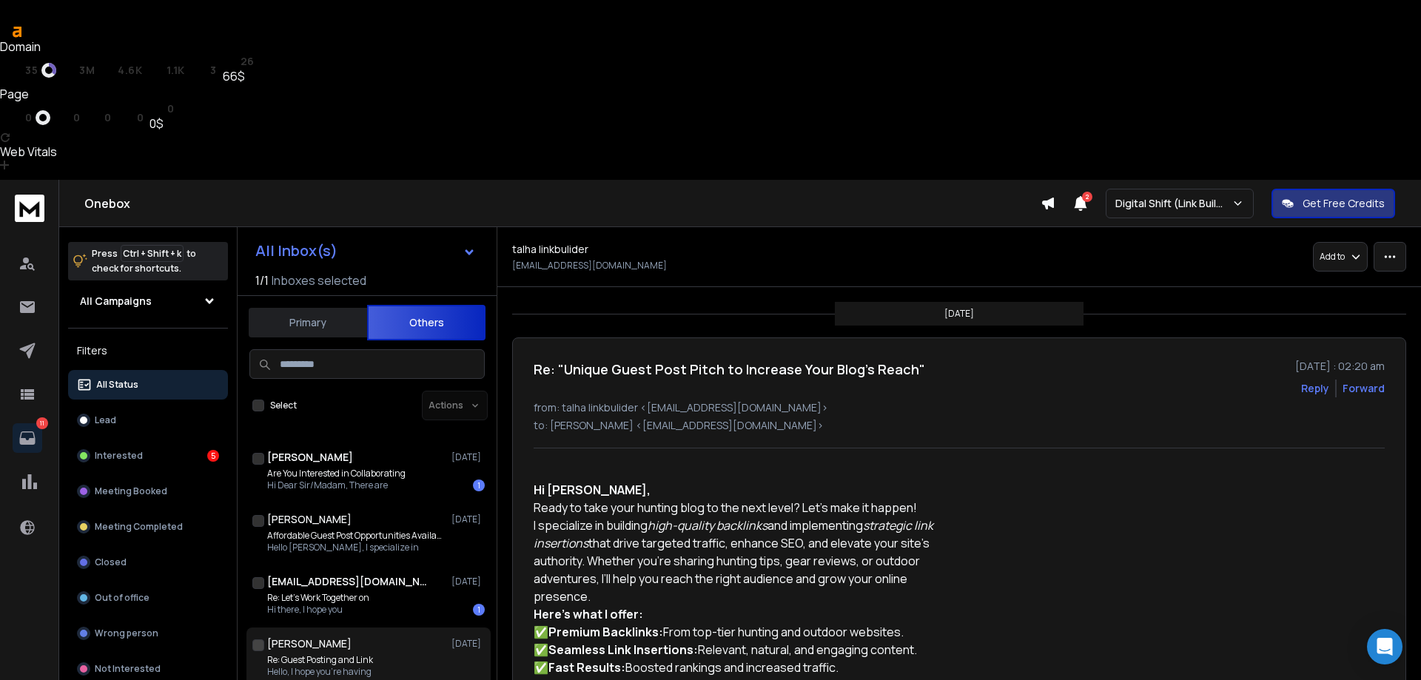
click at [358, 654] on p "Re: Guest Posting and Link" at bounding box center [320, 660] width 106 height 12
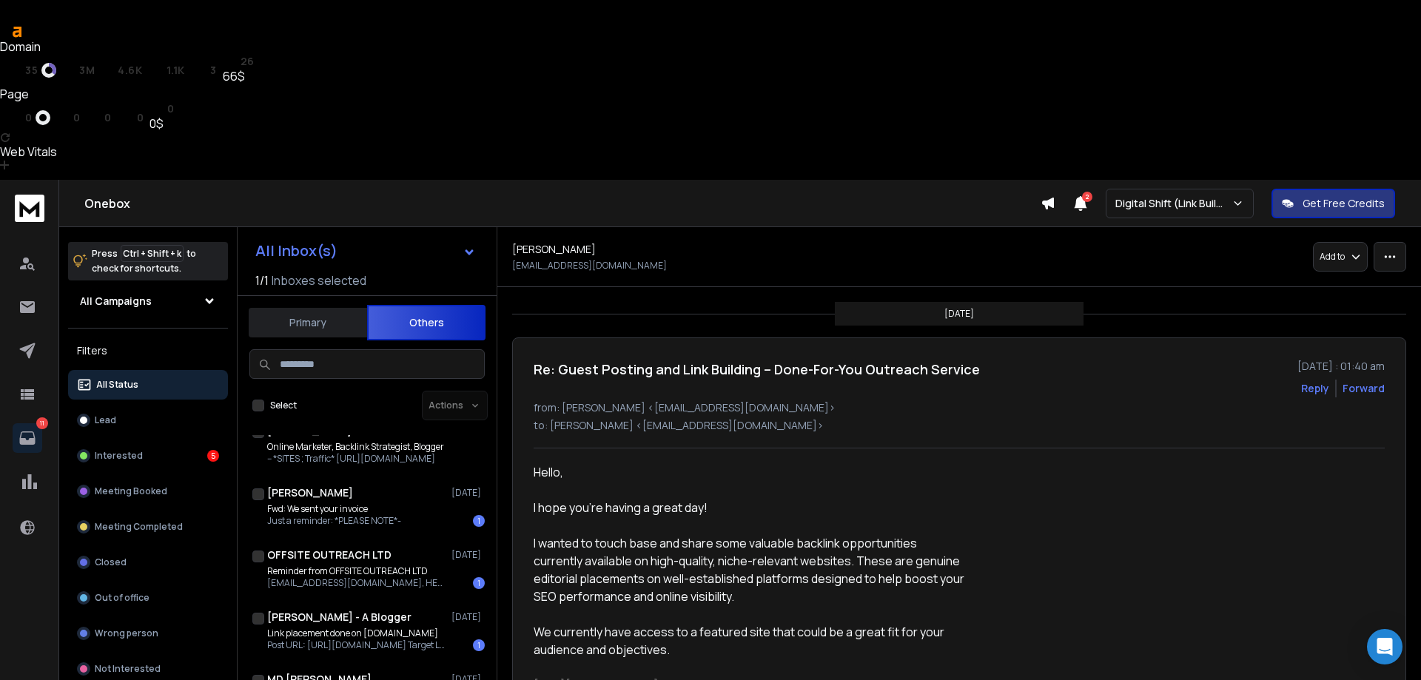
scroll to position [0, 0]
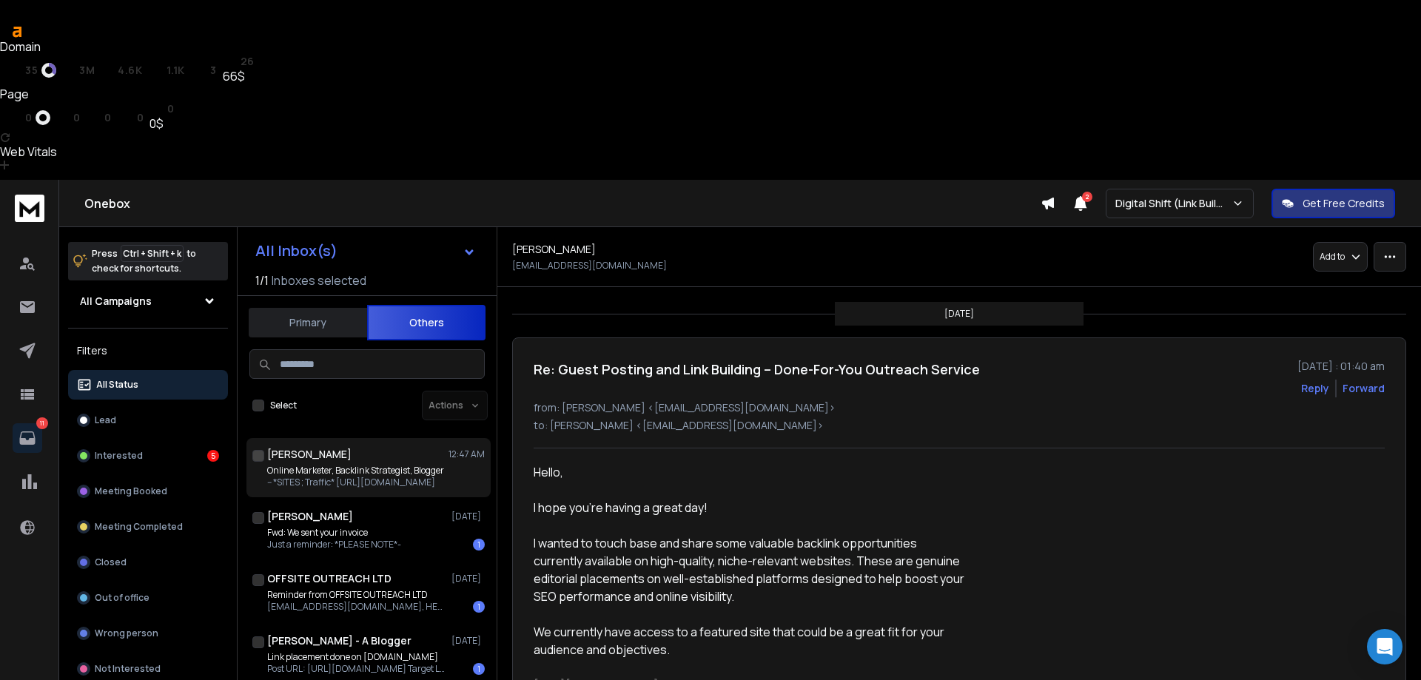
click at [398, 465] on p "Online Marketer, Backlink Strategist, Blogger" at bounding box center [355, 471] width 177 height 12
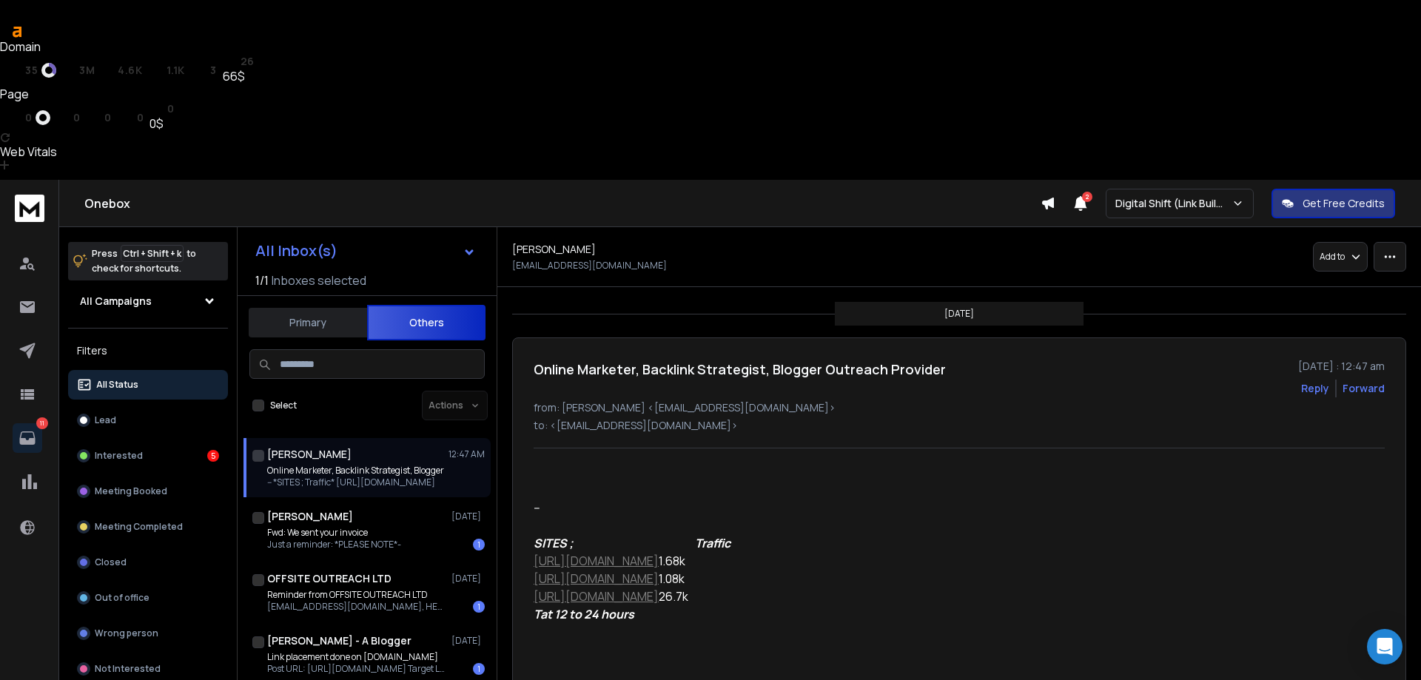
click at [910, 242] on div "[PERSON_NAME] [PERSON_NAME][EMAIL_ADDRESS][DOMAIN_NAME]" at bounding box center [733, 257] width 442 height 30
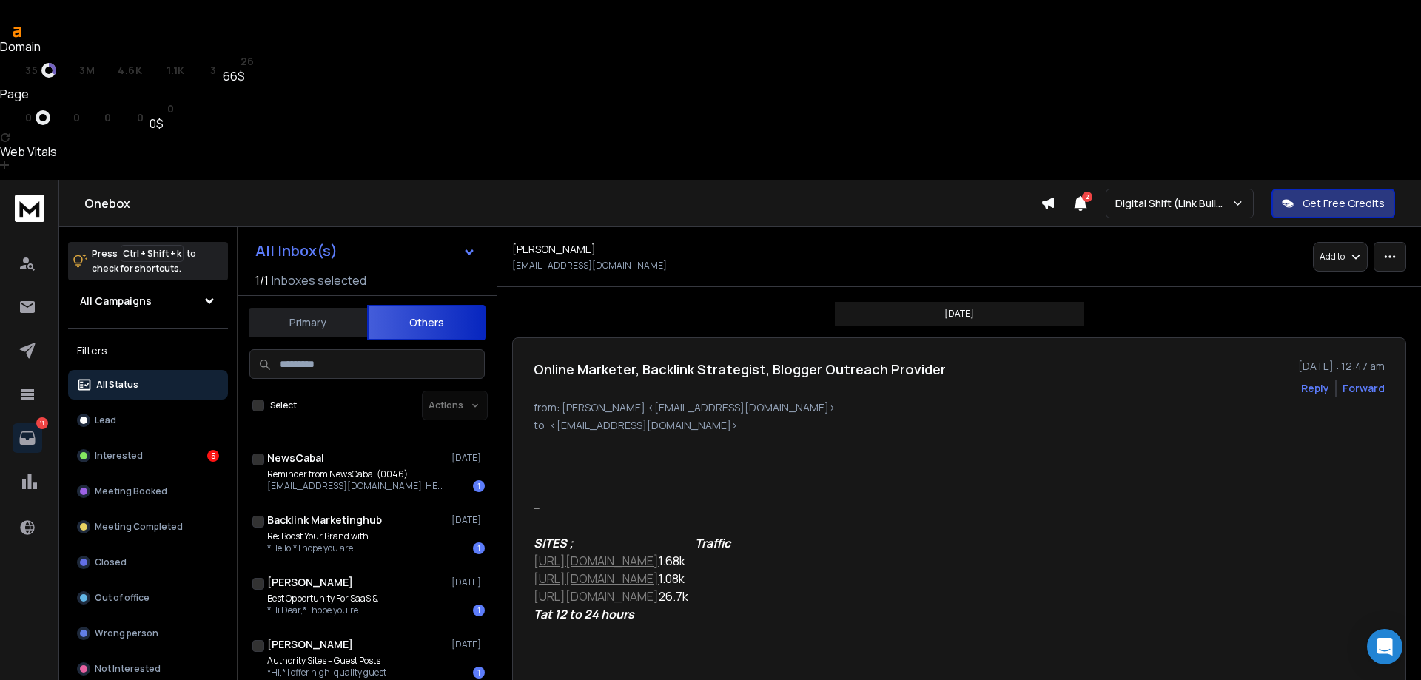
scroll to position [374, 0]
click at [36, 495] on div "11 H" at bounding box center [29, 520] width 59 height 680
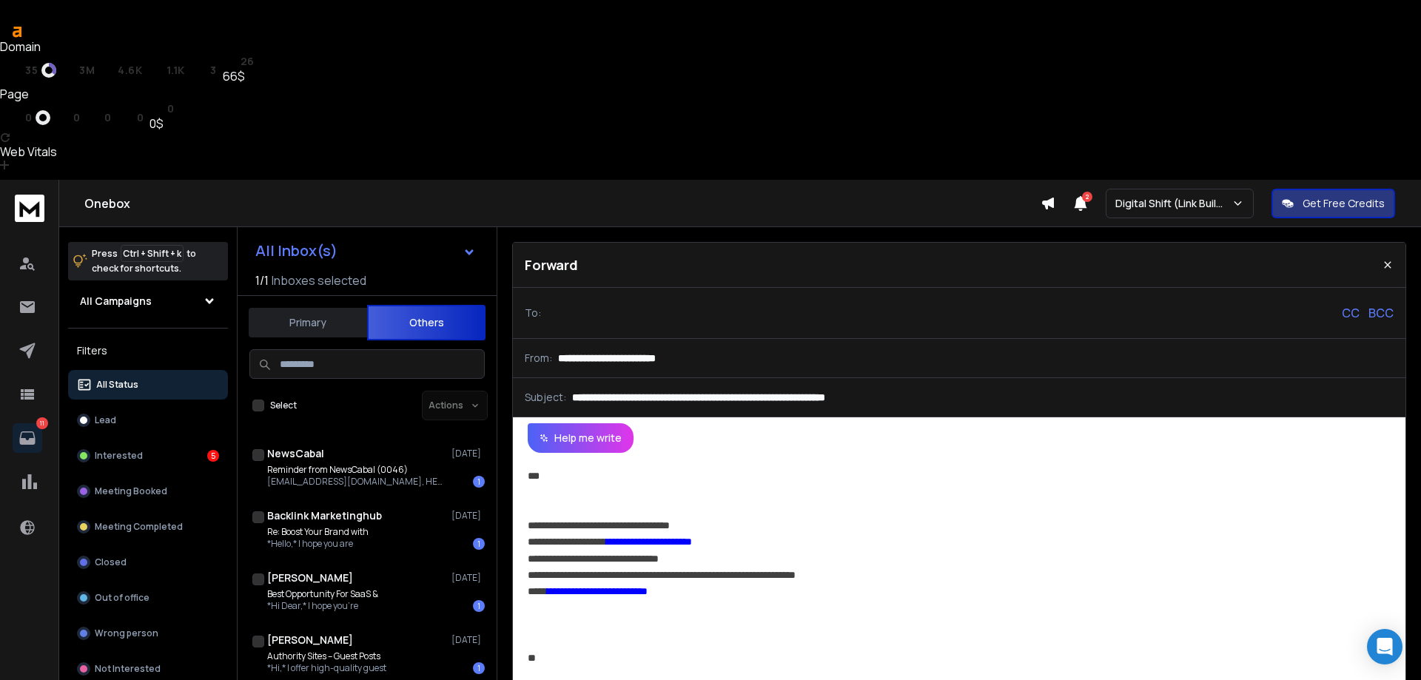
click at [1385, 261] on icon at bounding box center [1387, 264] width 7 height 7
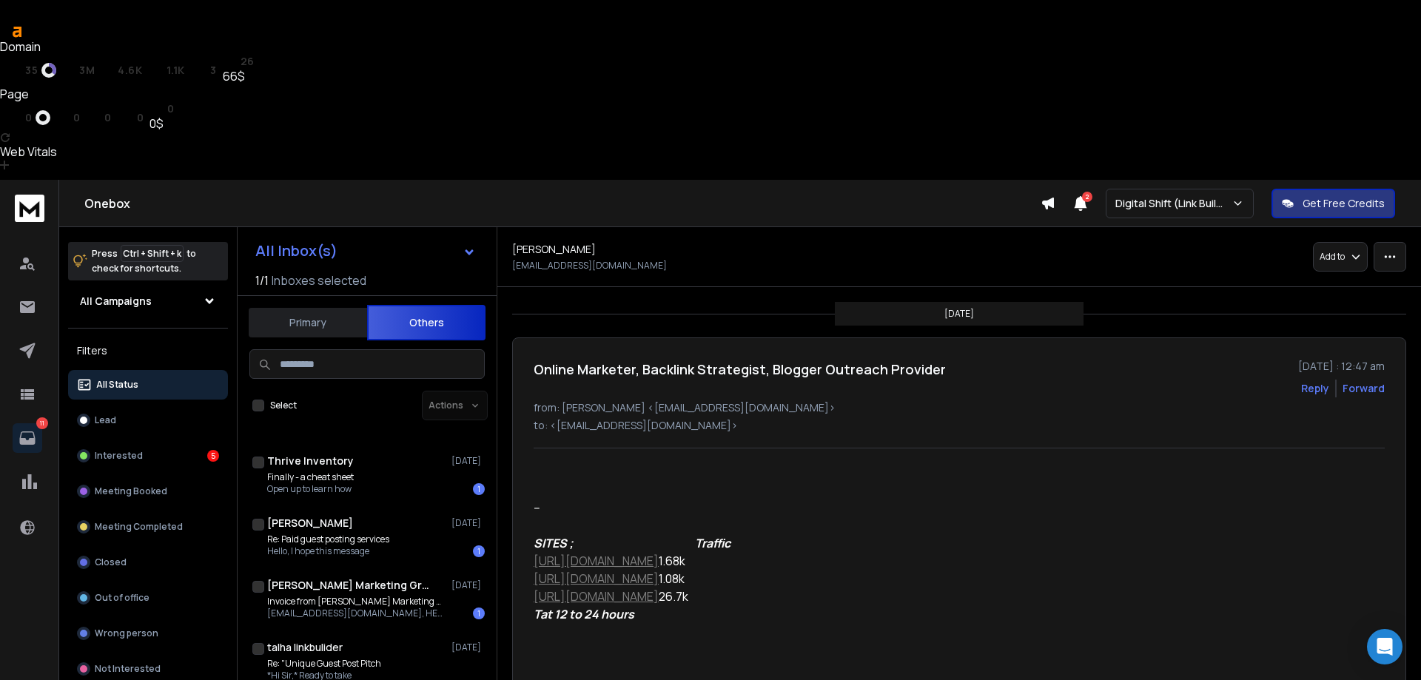
scroll to position [696, 0]
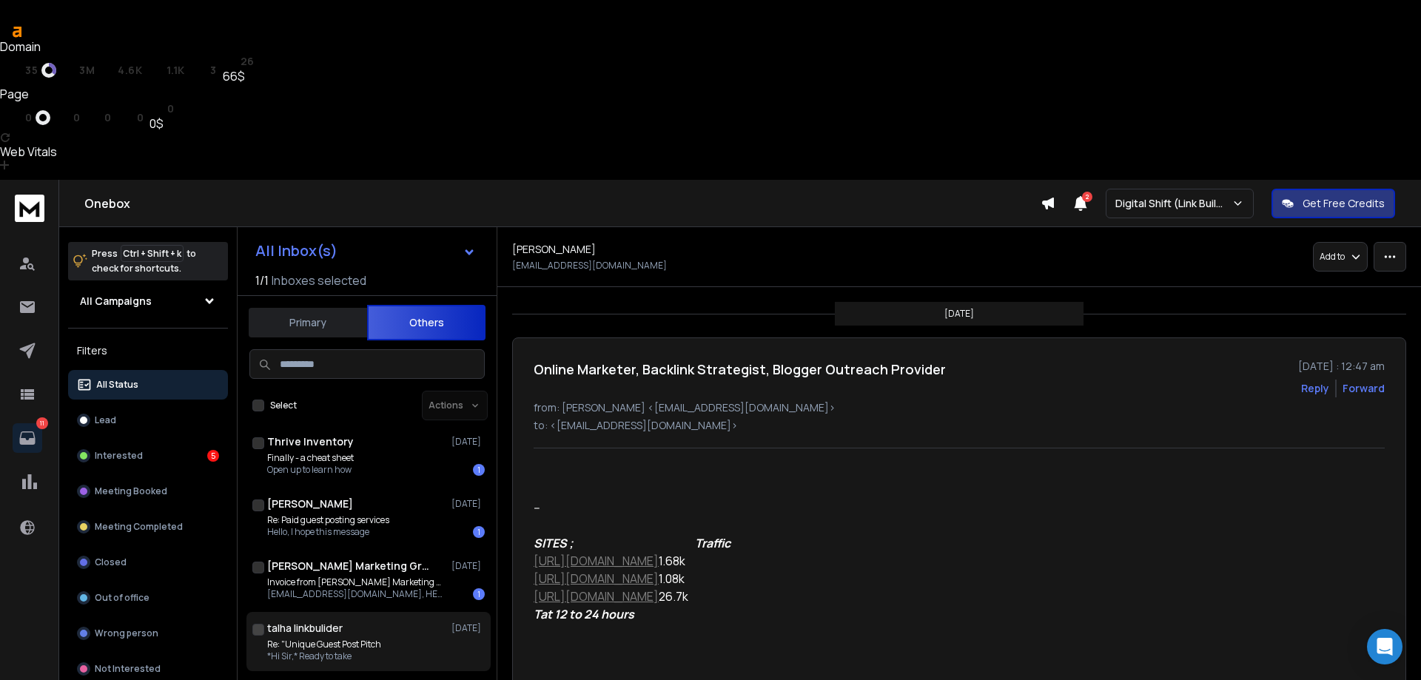
click at [376, 621] on div "talha linkbulider [DATE]" at bounding box center [376, 628] width 218 height 15
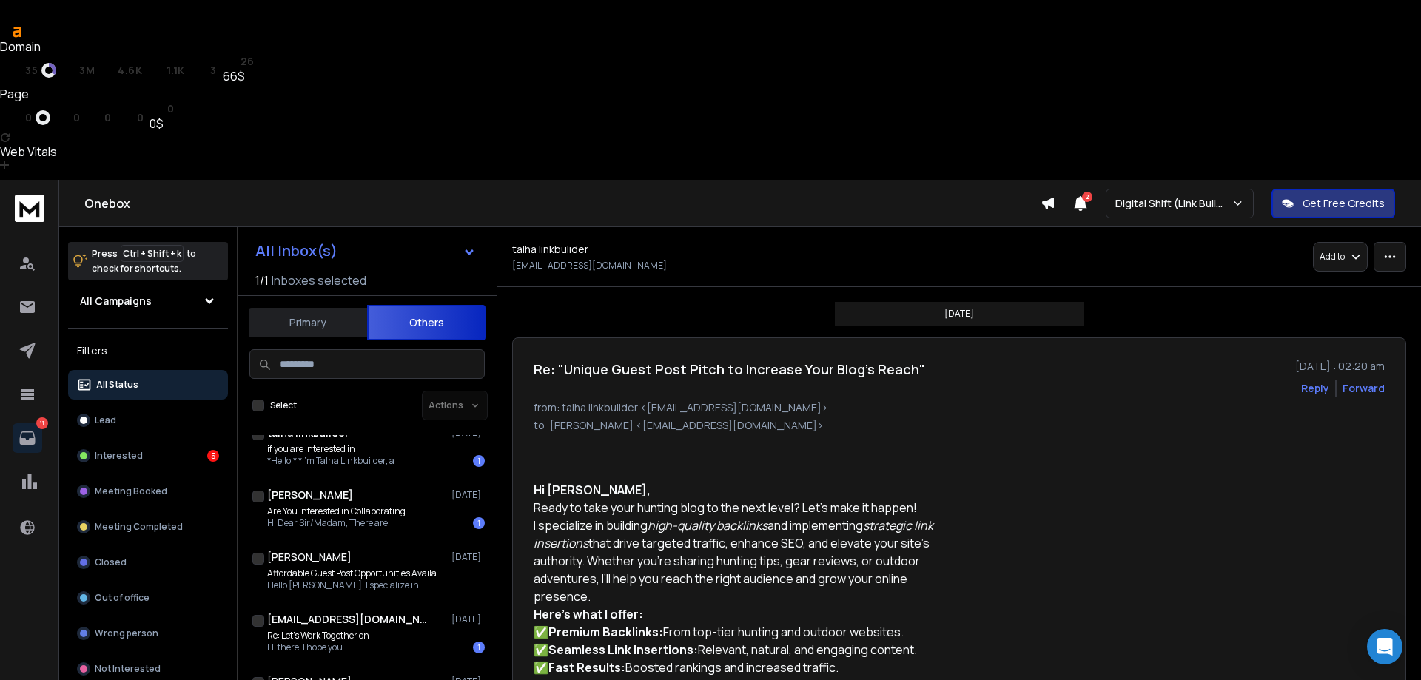
scroll to position [1179, 0]
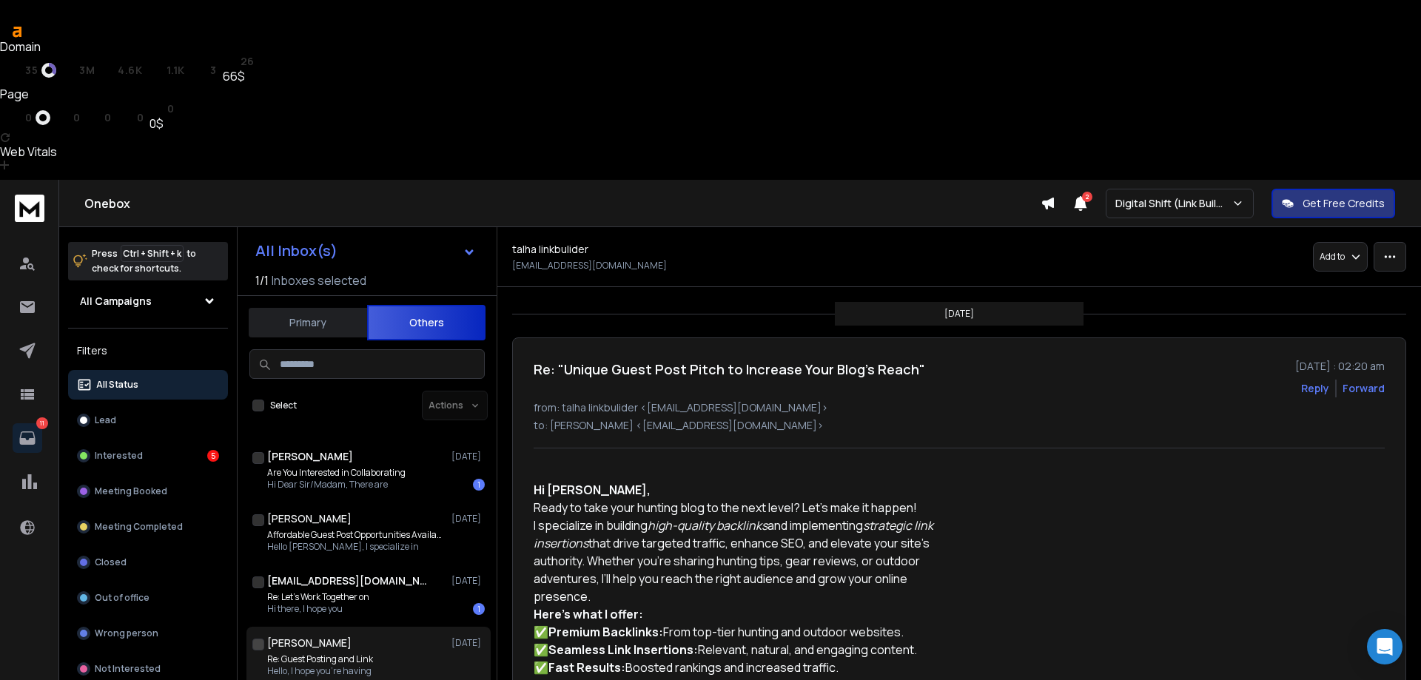
click at [358, 653] on p "Re: Guest Posting and Link" at bounding box center [320, 659] width 106 height 12
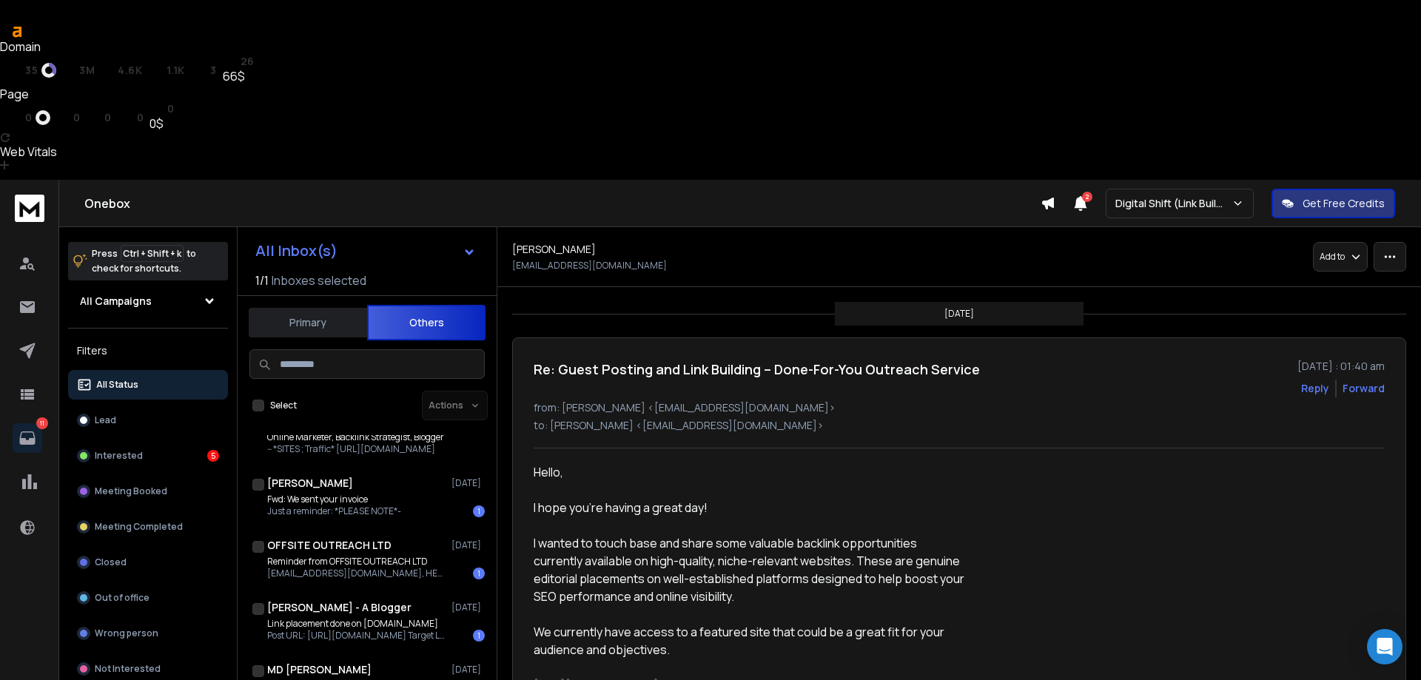
scroll to position [0, 0]
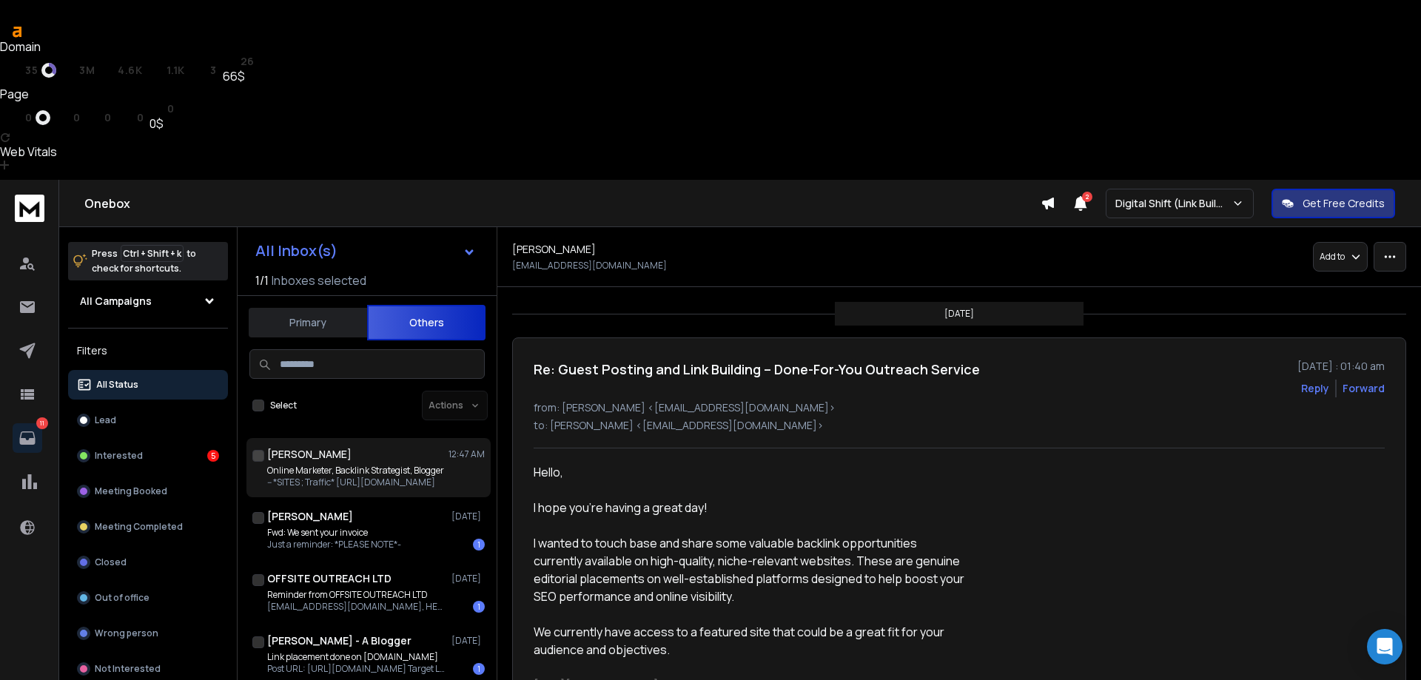
click at [398, 465] on p "Online Marketer, Backlink Strategist, Blogger" at bounding box center [355, 471] width 177 height 12
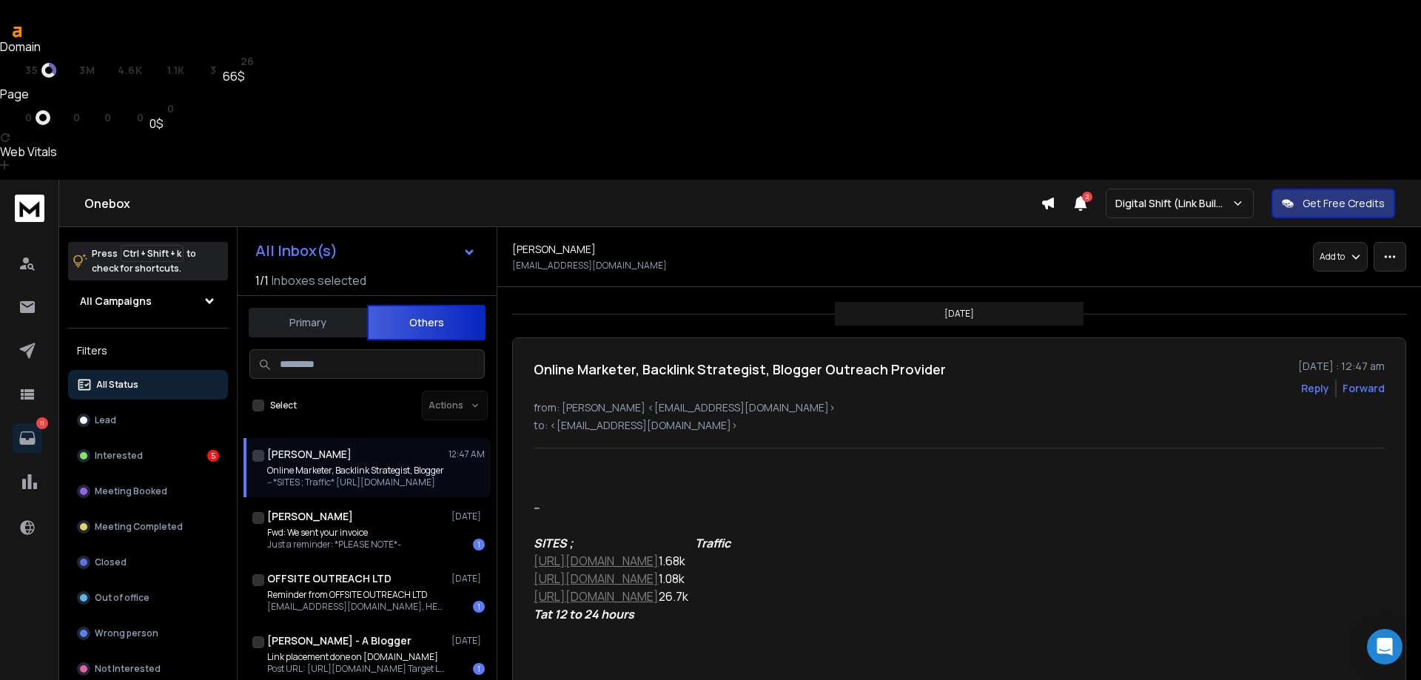
click at [910, 242] on div "[PERSON_NAME] [PERSON_NAME][EMAIL_ADDRESS][DOMAIN_NAME]" at bounding box center [733, 257] width 442 height 30
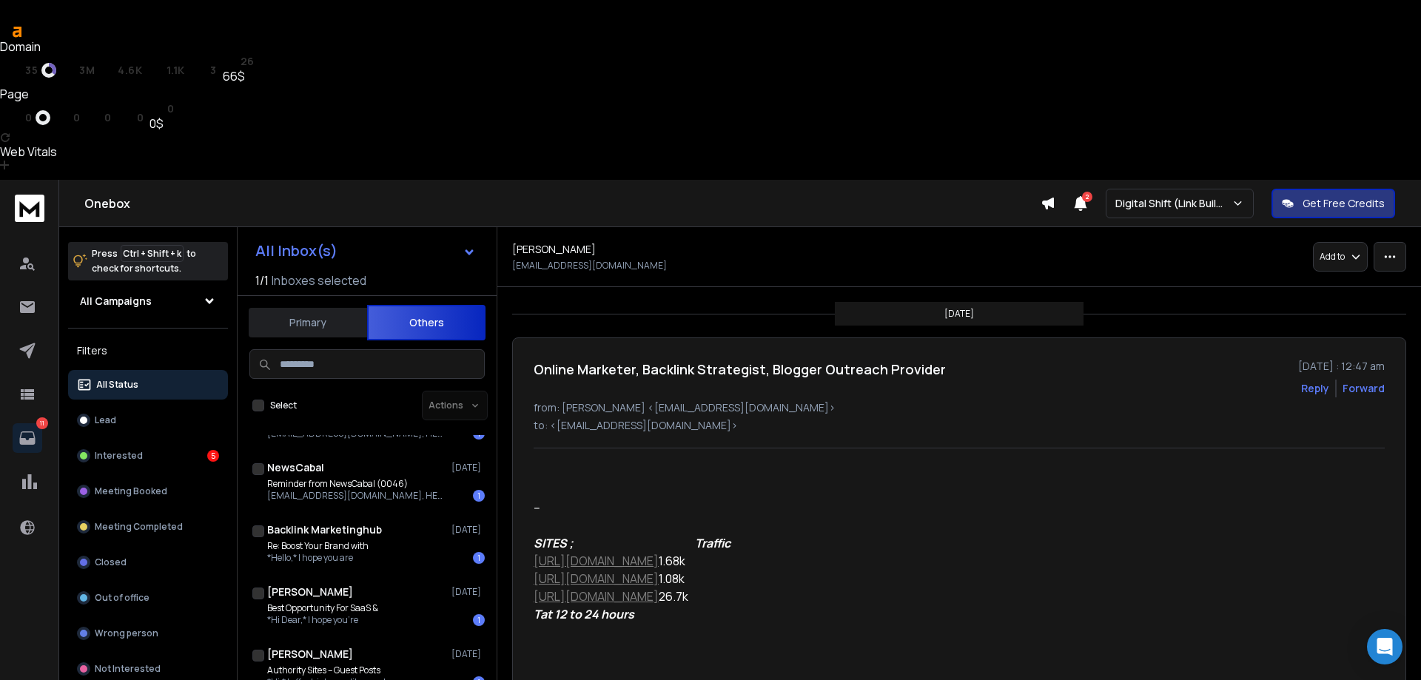
scroll to position [374, 0]
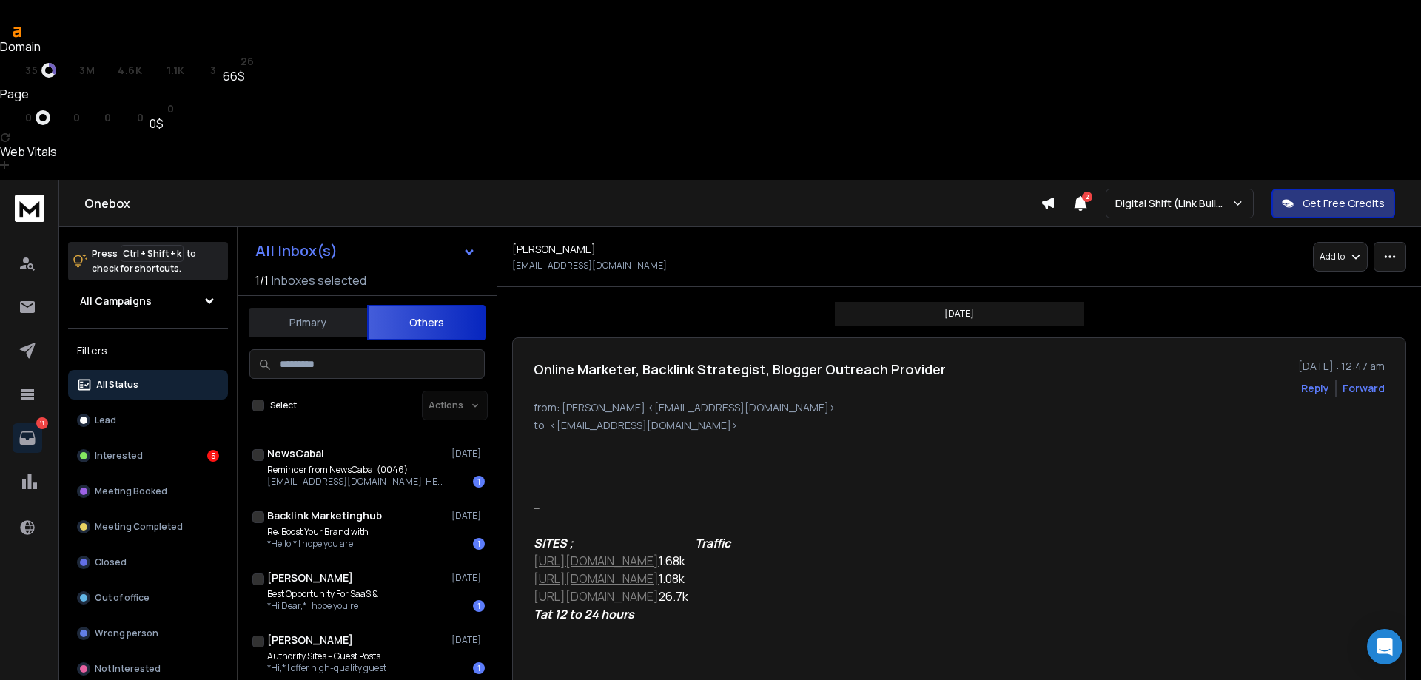
click at [36, 495] on div "11 H" at bounding box center [29, 520] width 59 height 680
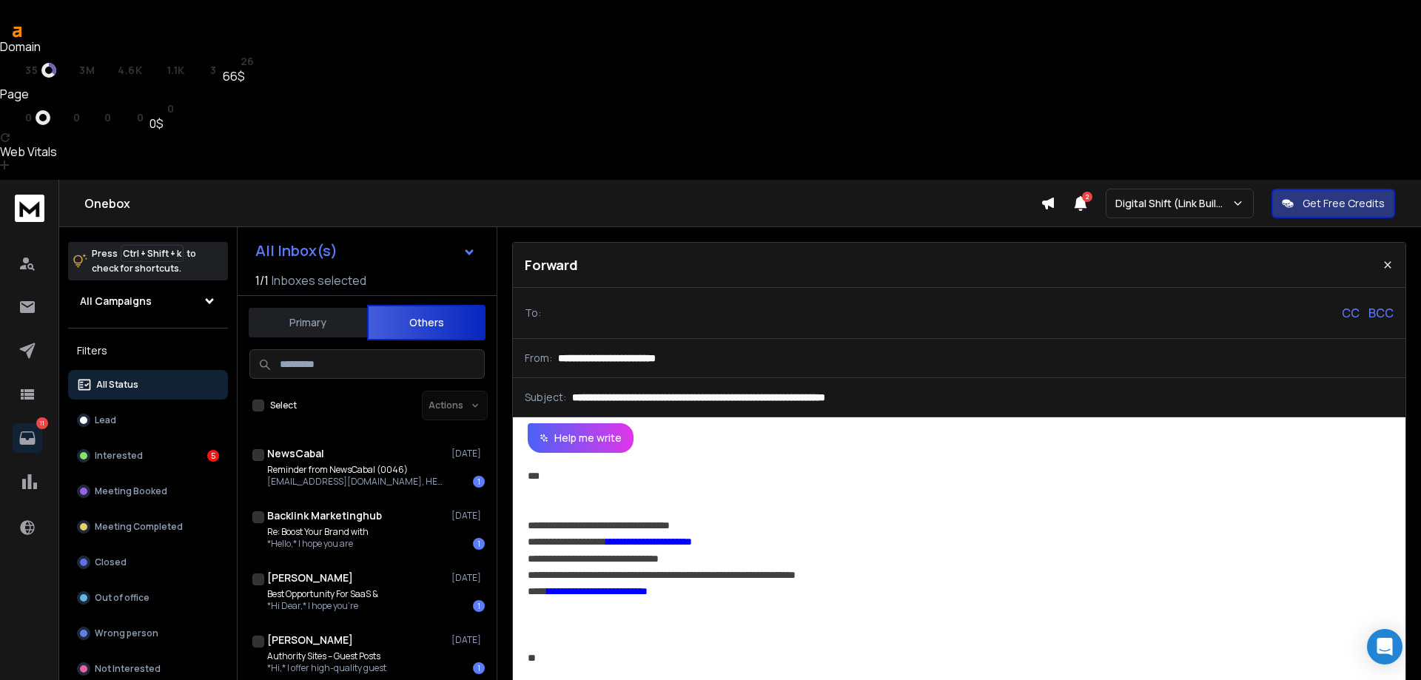
click at [1385, 261] on icon at bounding box center [1387, 264] width 7 height 7
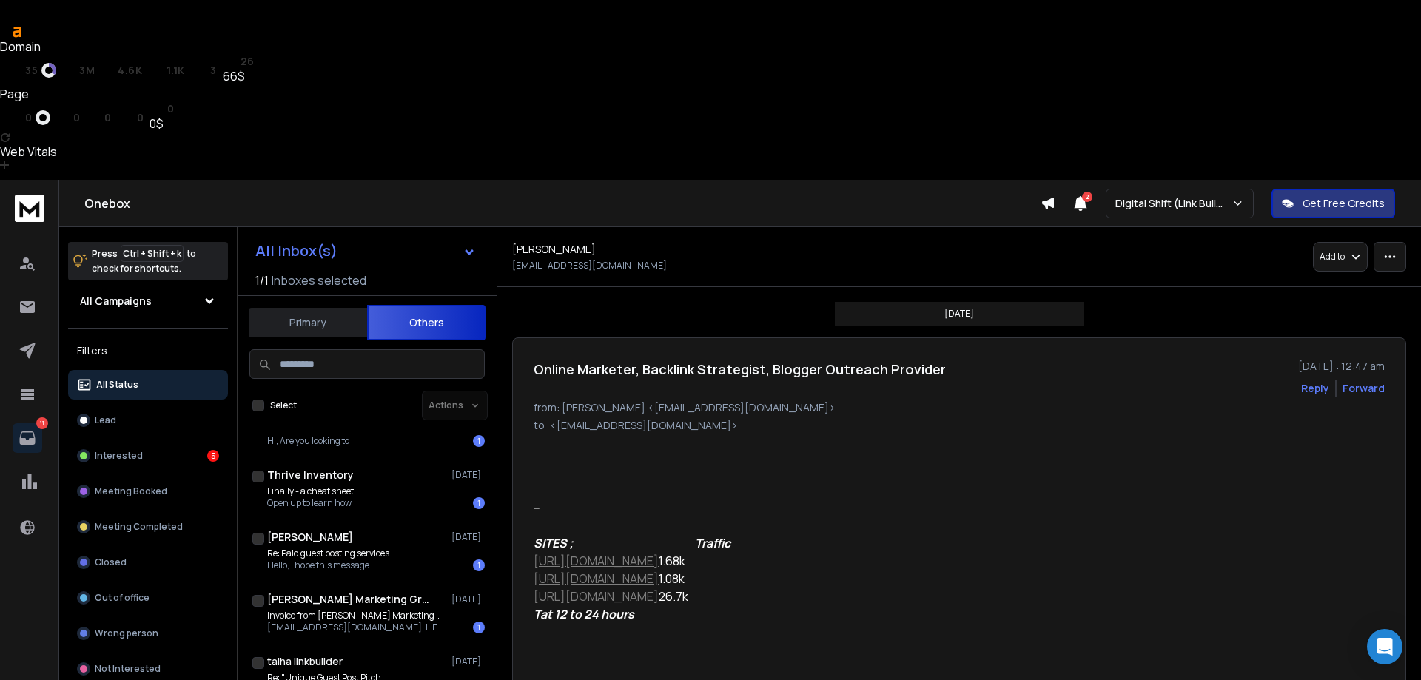
scroll to position [696, 0]
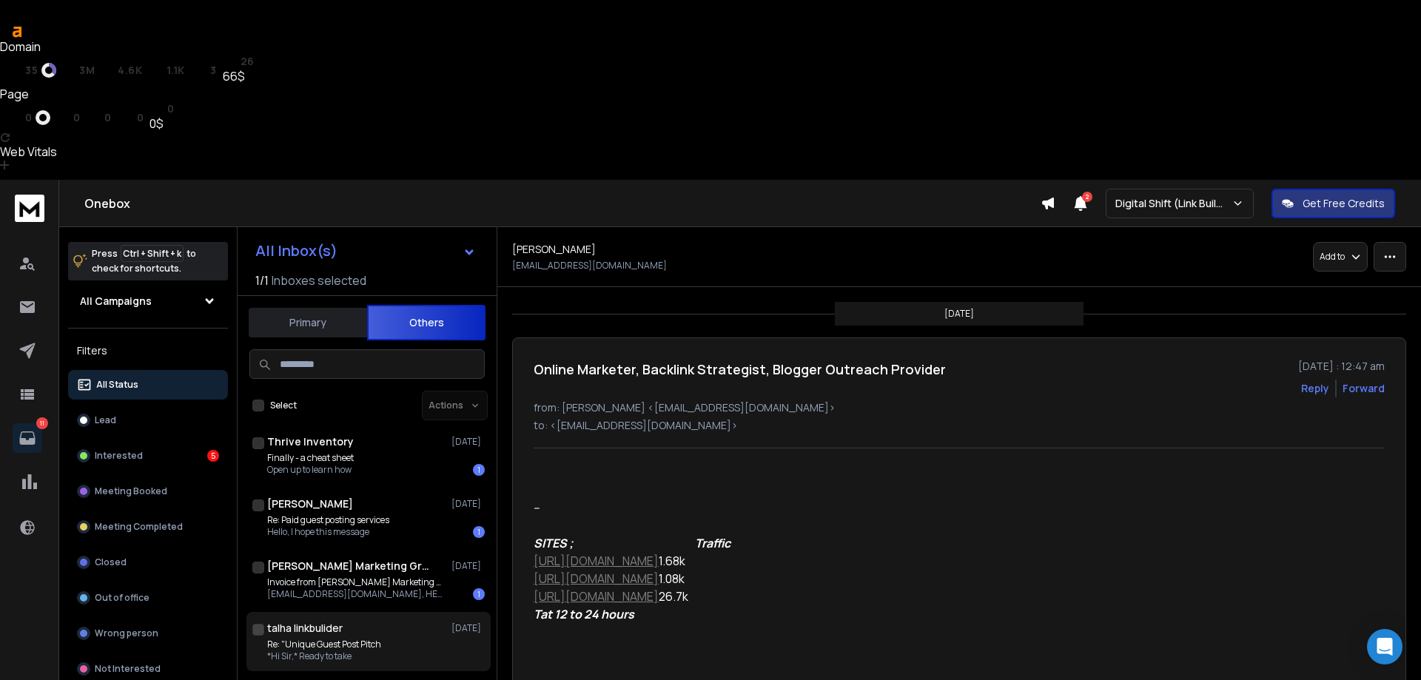
click at [376, 621] on div "talha linkbulider [DATE]" at bounding box center [376, 628] width 218 height 15
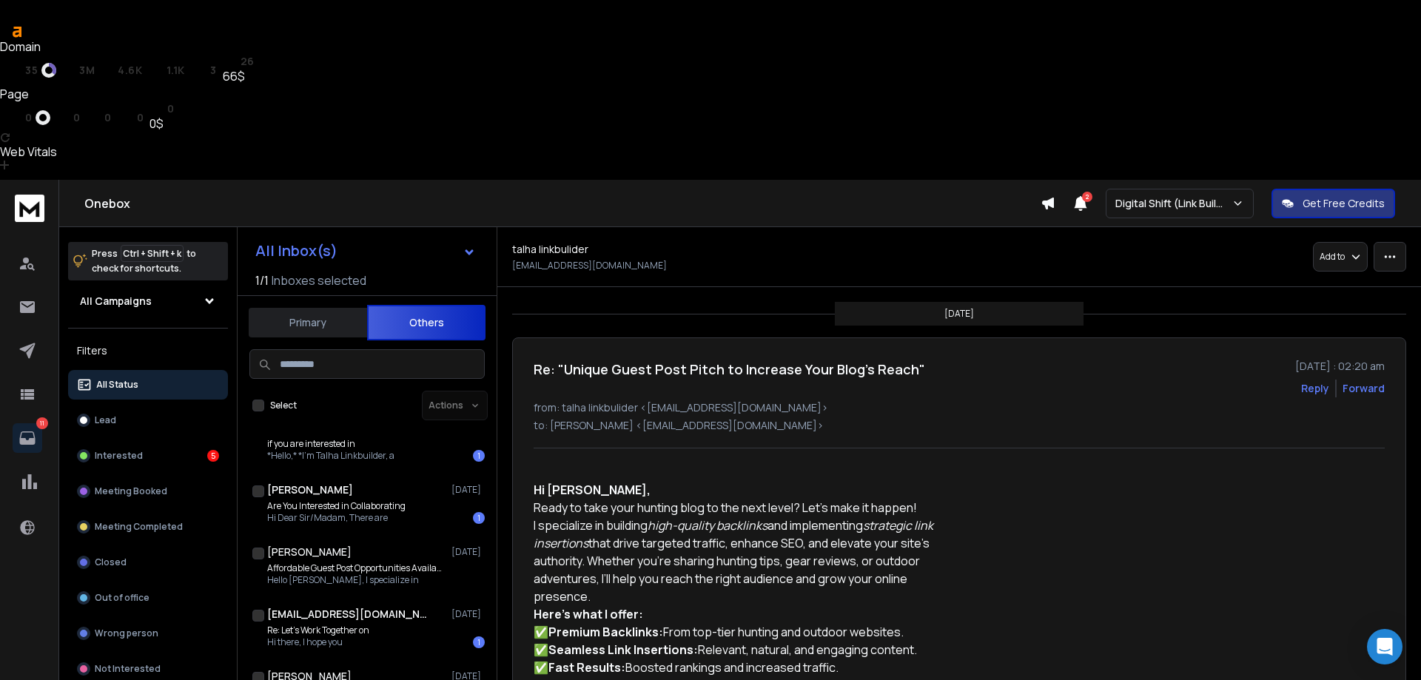
scroll to position [1179, 0]
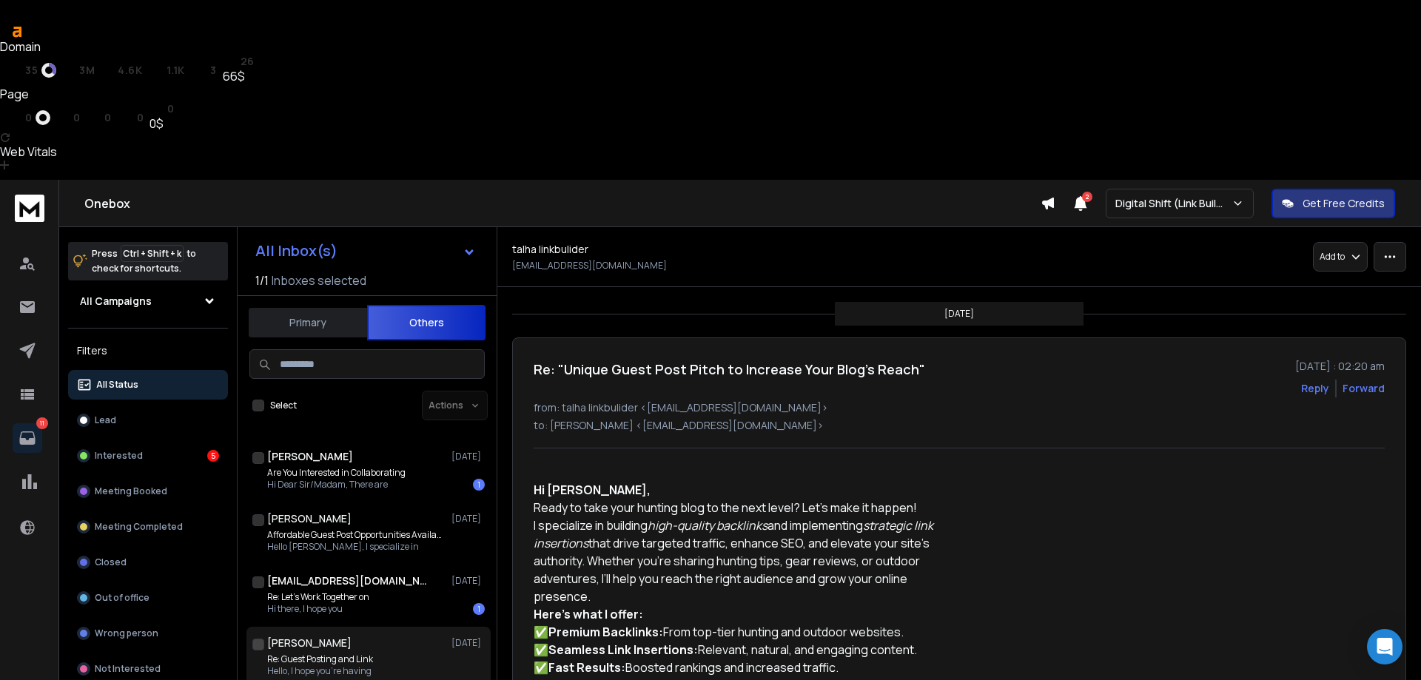
click at [358, 653] on p "Re: Guest Posting and Link" at bounding box center [320, 659] width 106 height 12
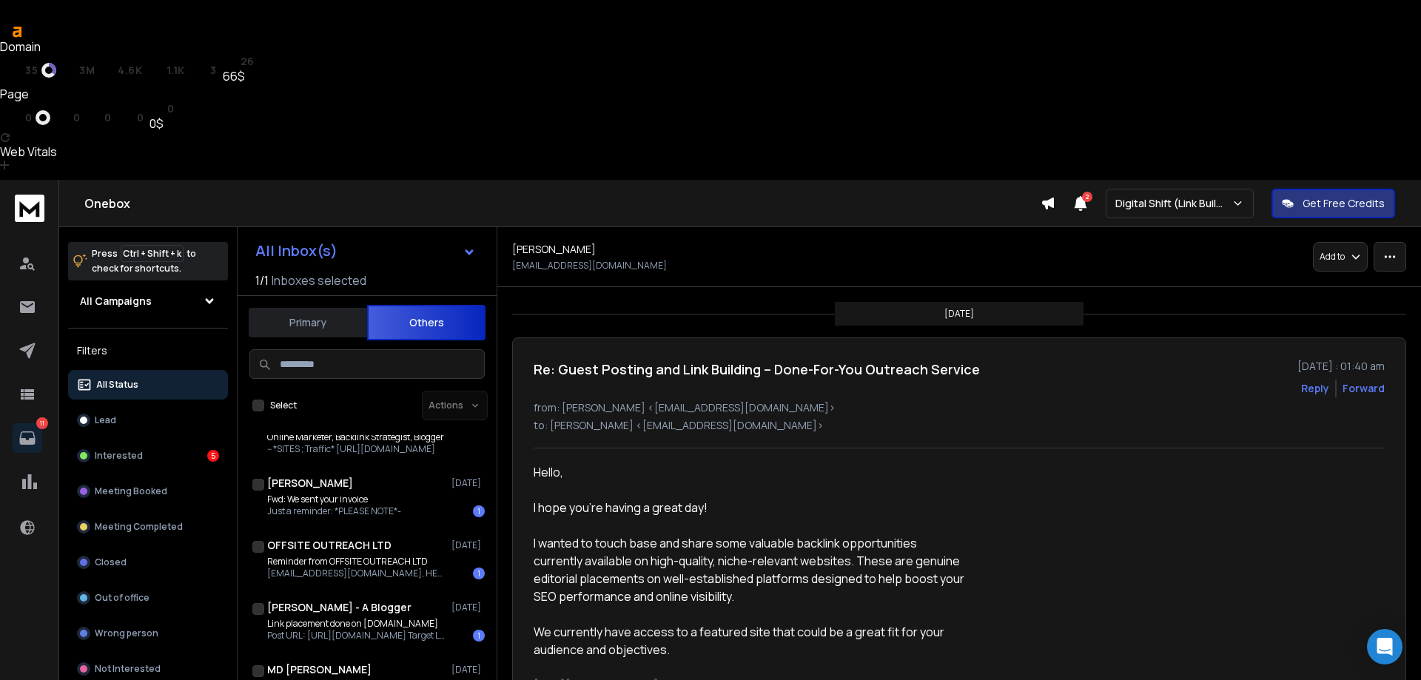
scroll to position [0, 0]
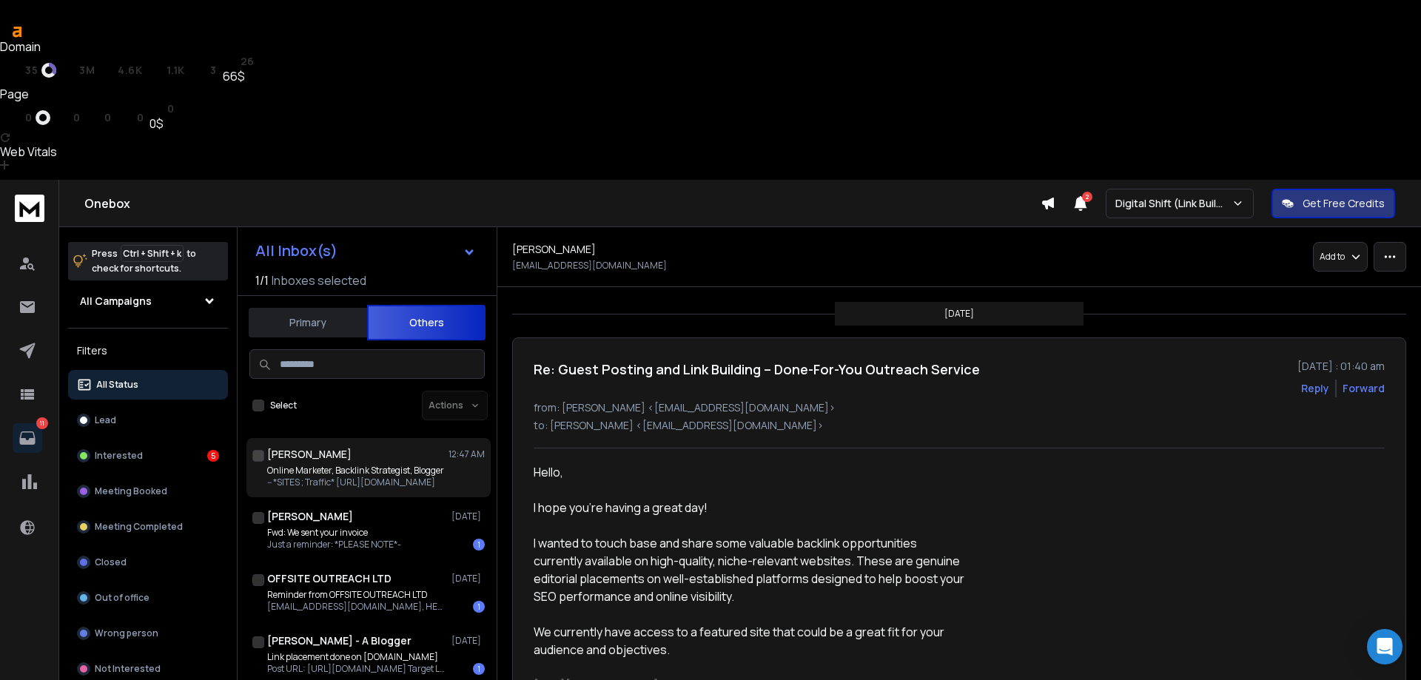
click at [398, 465] on p "Online Marketer, Backlink Strategist, Blogger" at bounding box center [355, 471] width 177 height 12
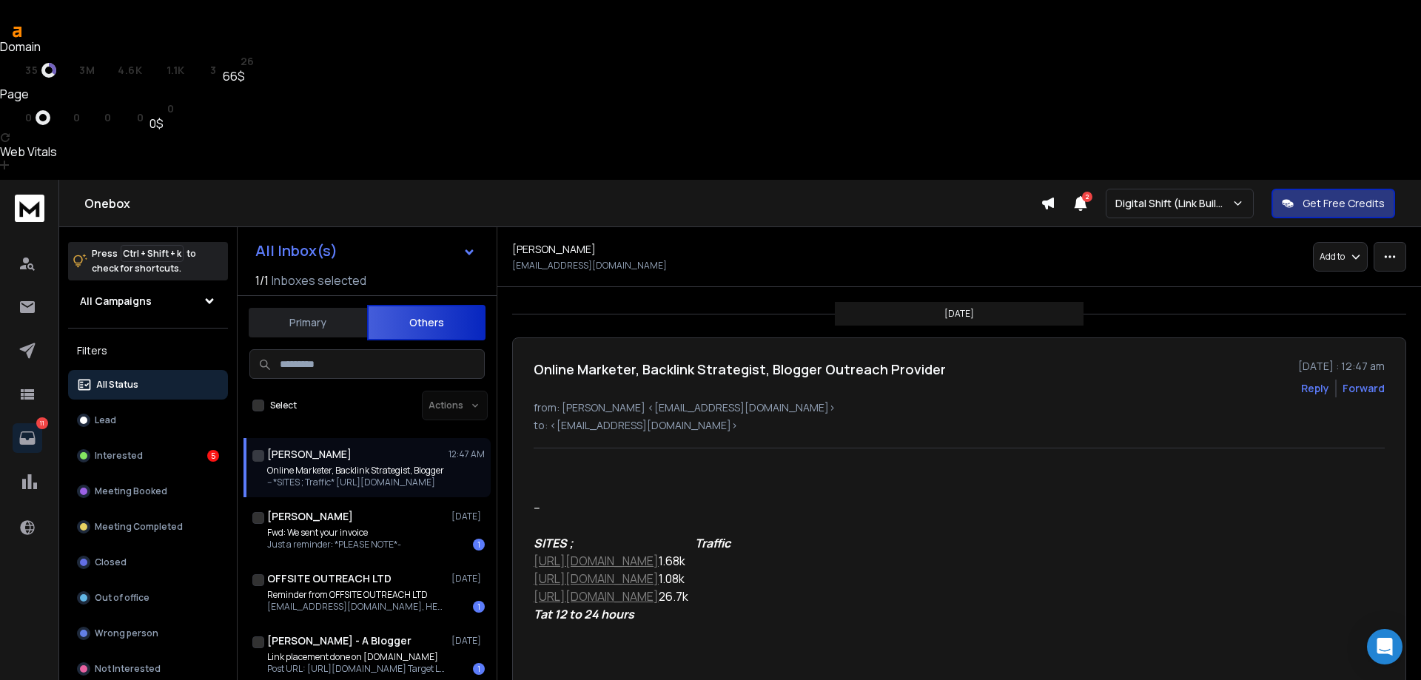
click at [910, 242] on div "[PERSON_NAME] [PERSON_NAME][EMAIL_ADDRESS][DOMAIN_NAME]" at bounding box center [733, 257] width 442 height 30
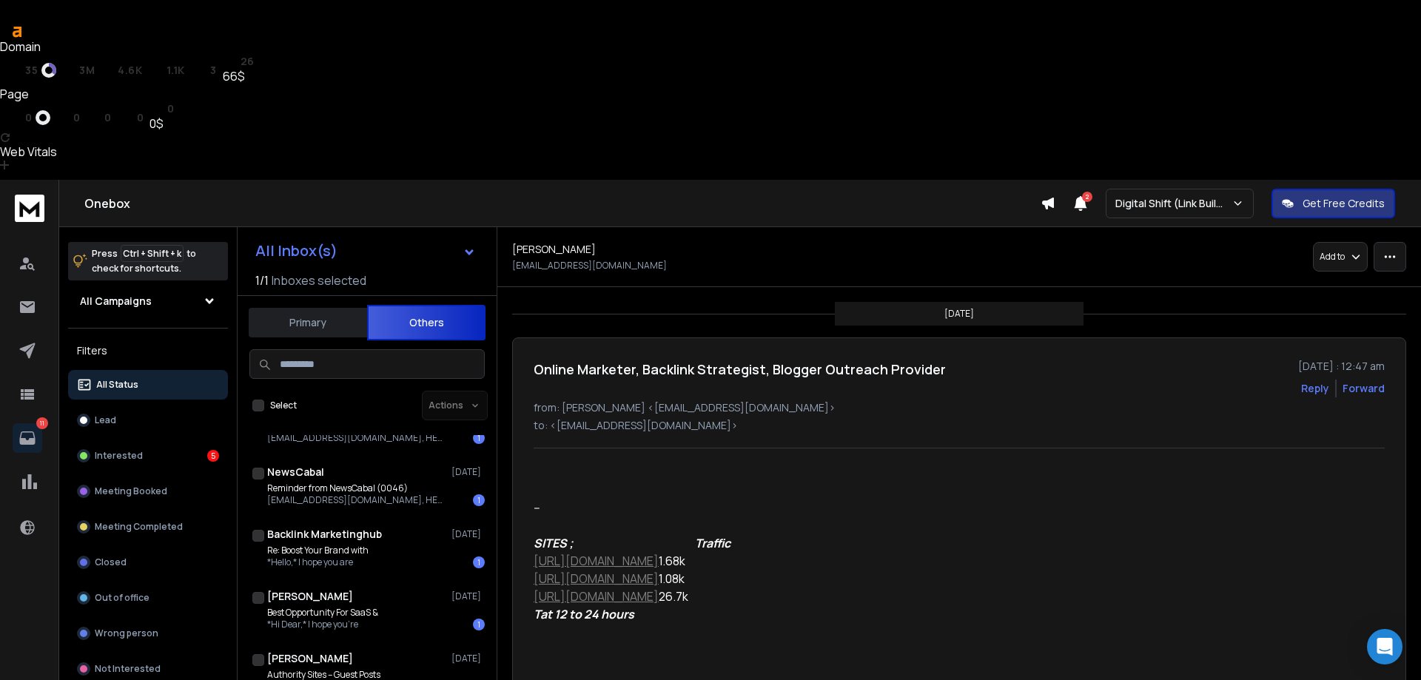
scroll to position [374, 0]
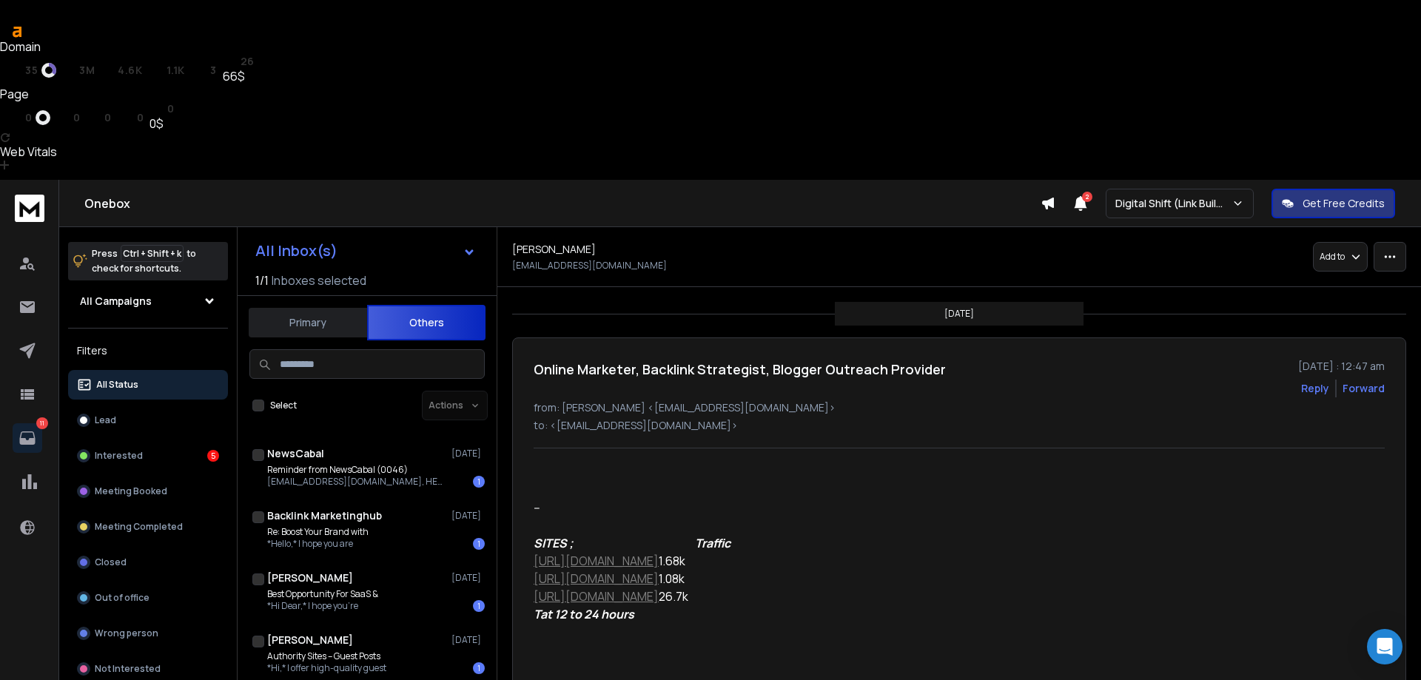
click at [36, 495] on div "11 H" at bounding box center [29, 520] width 59 height 680
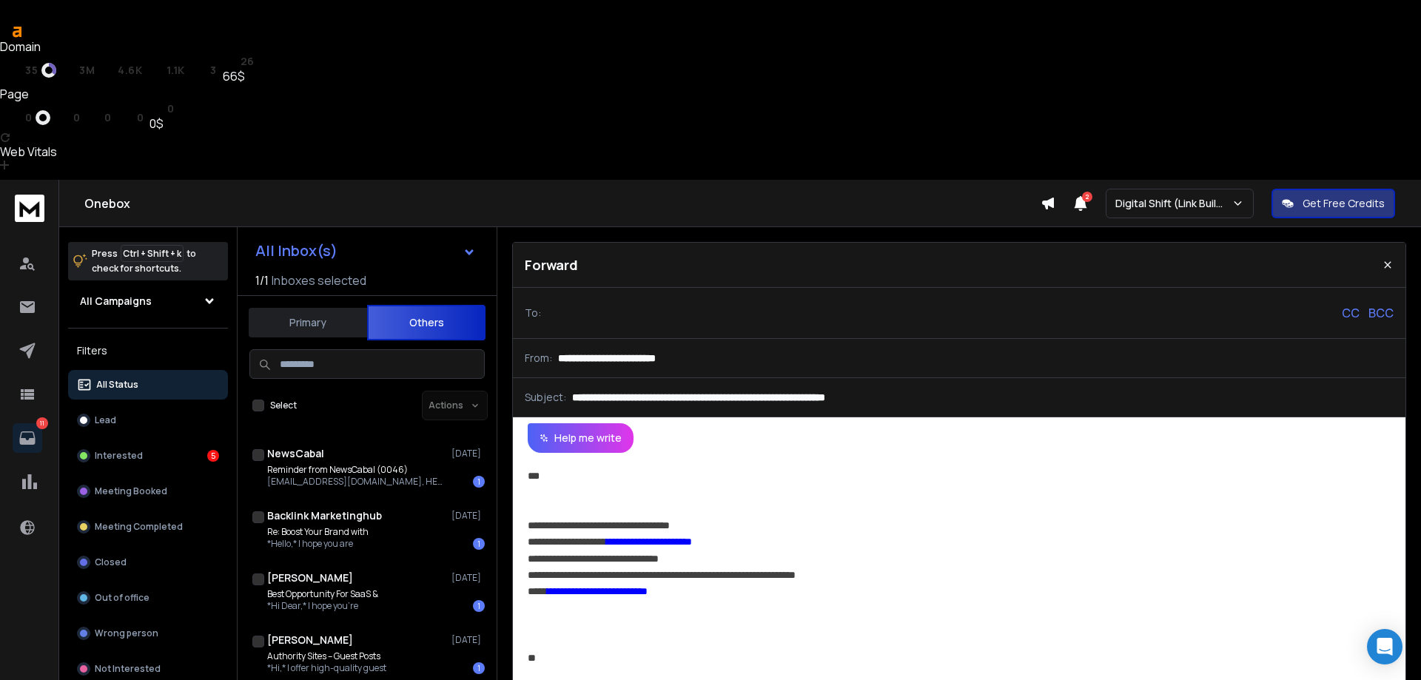
click at [1385, 261] on icon at bounding box center [1387, 264] width 7 height 7
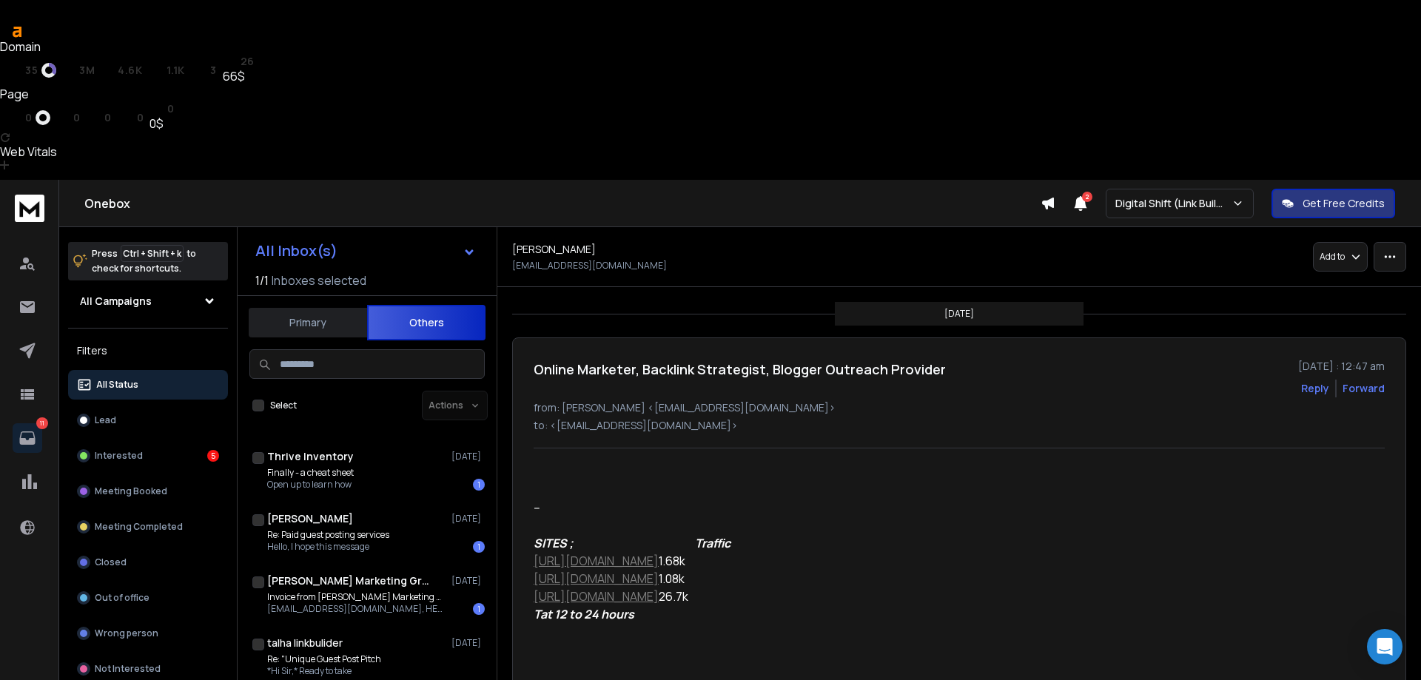
scroll to position [696, 0]
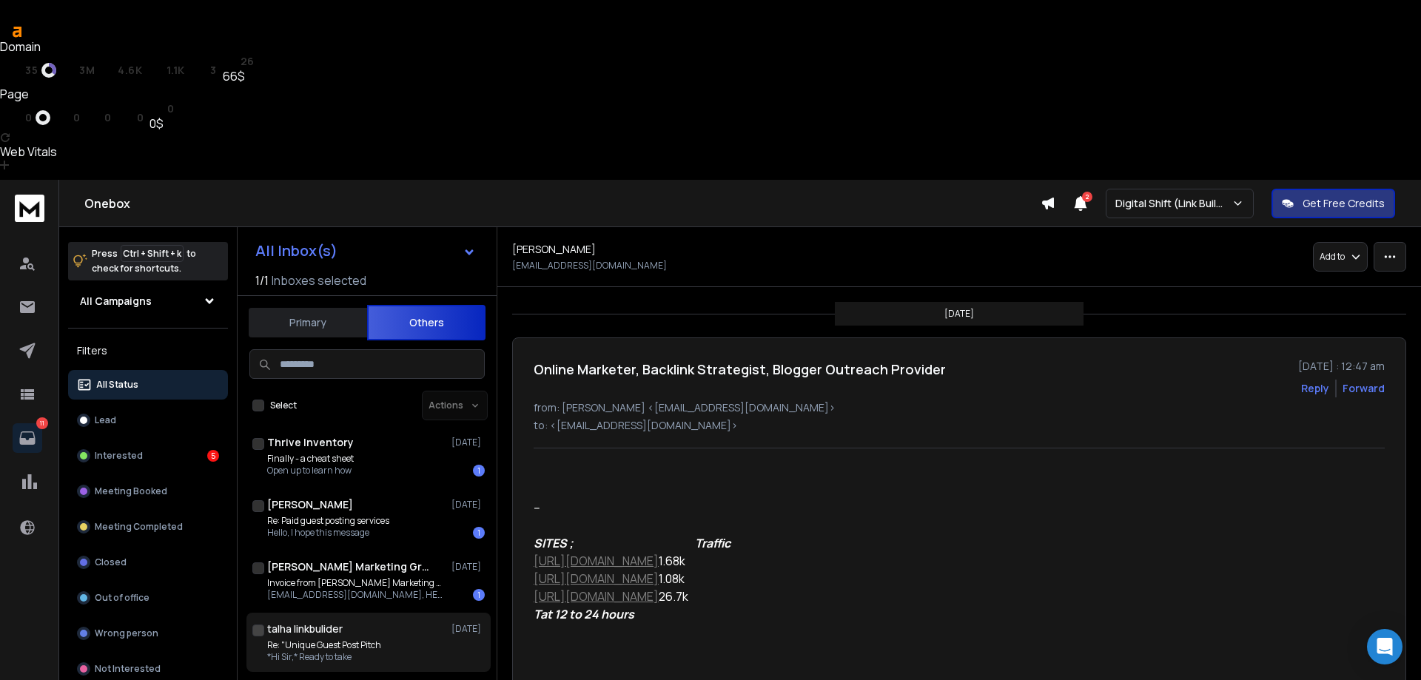
click at [376, 622] on div "talha linkbulider [DATE]" at bounding box center [376, 629] width 218 height 15
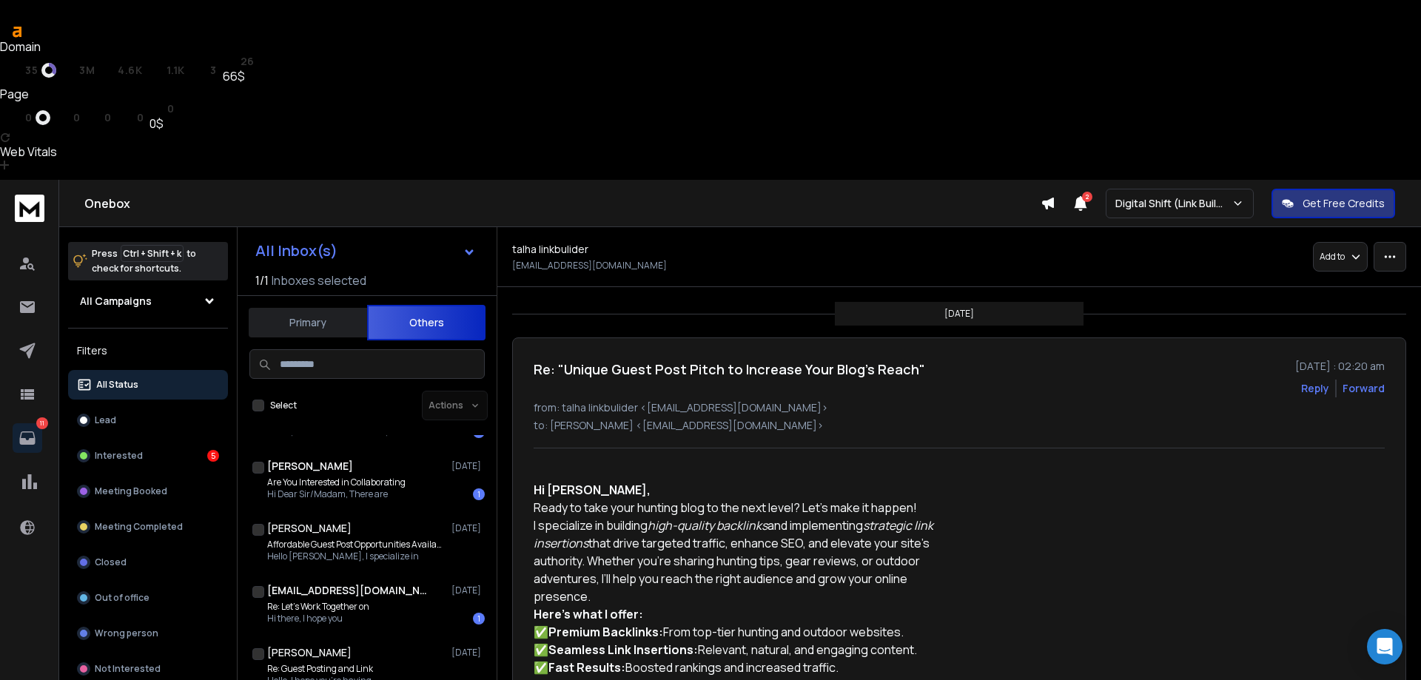
scroll to position [1174, 0]
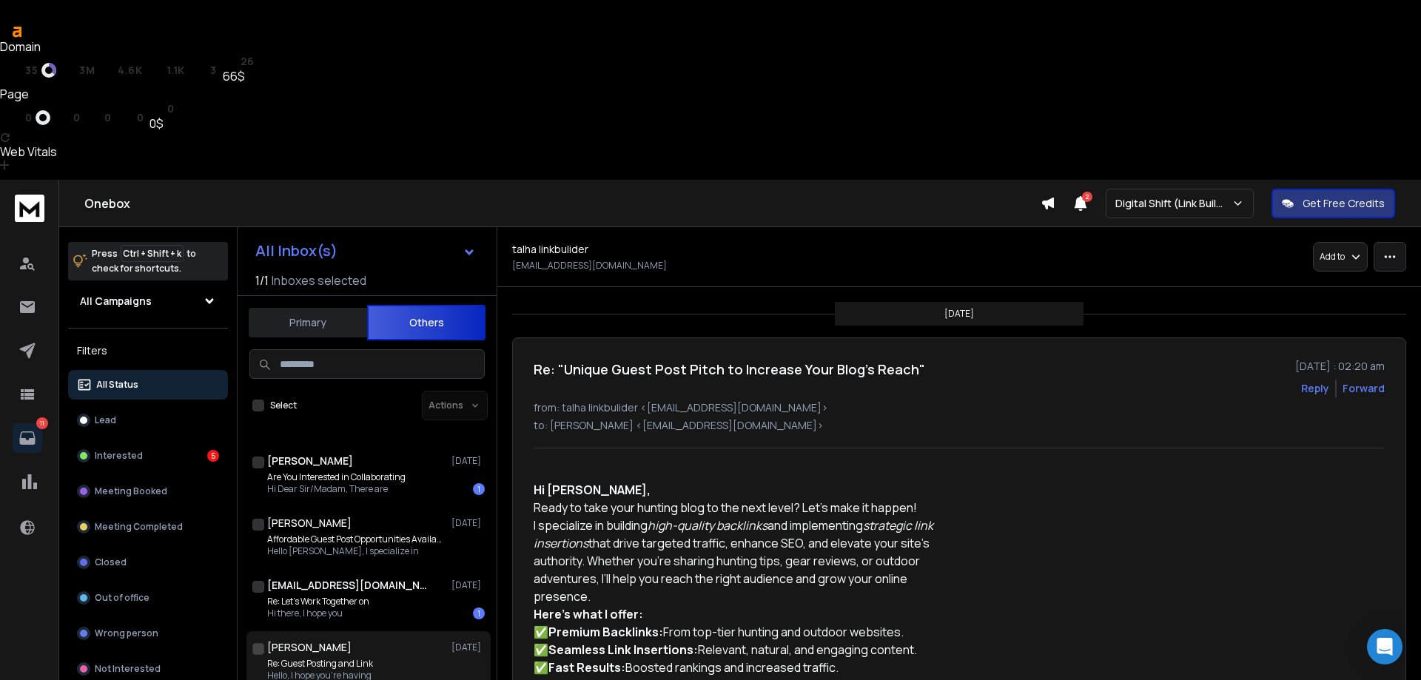
click at [358, 640] on div "[PERSON_NAME] [DATE] Re: Guest Posting and Link Hello, I hope you're having" at bounding box center [376, 660] width 218 height 41
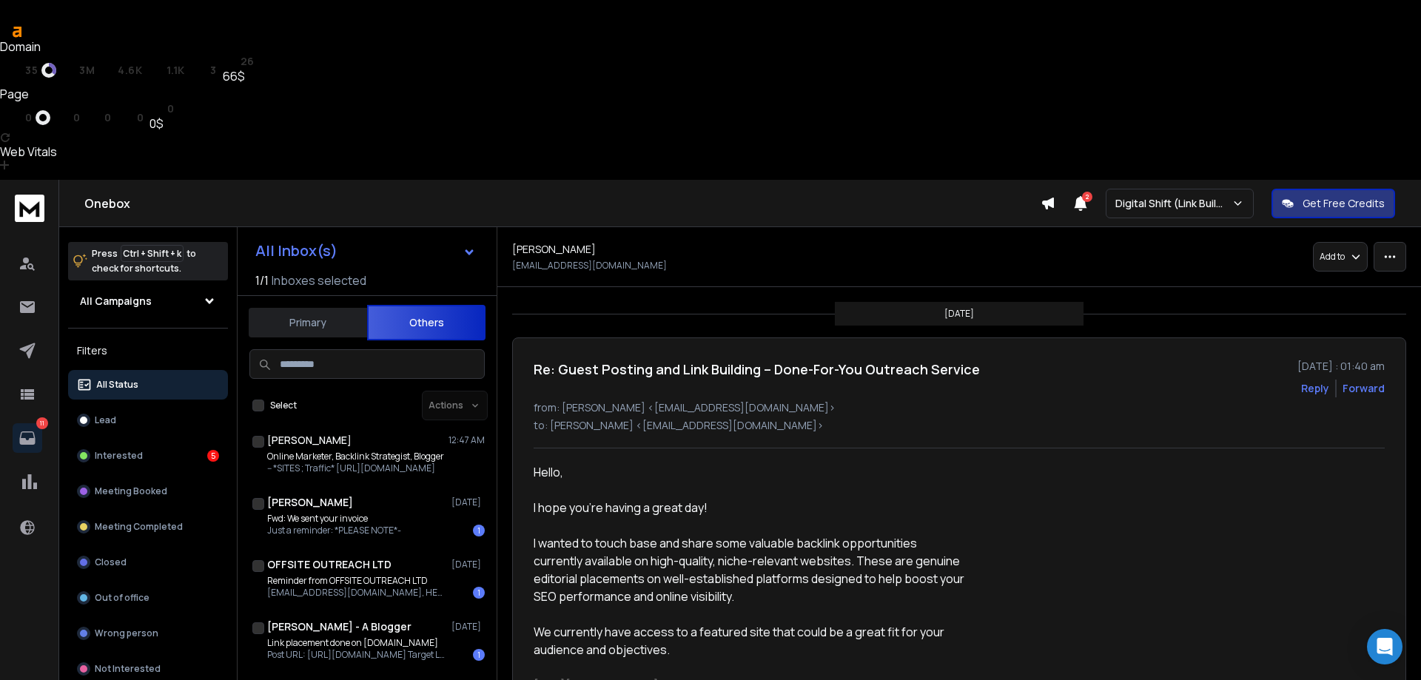
scroll to position [0, 0]
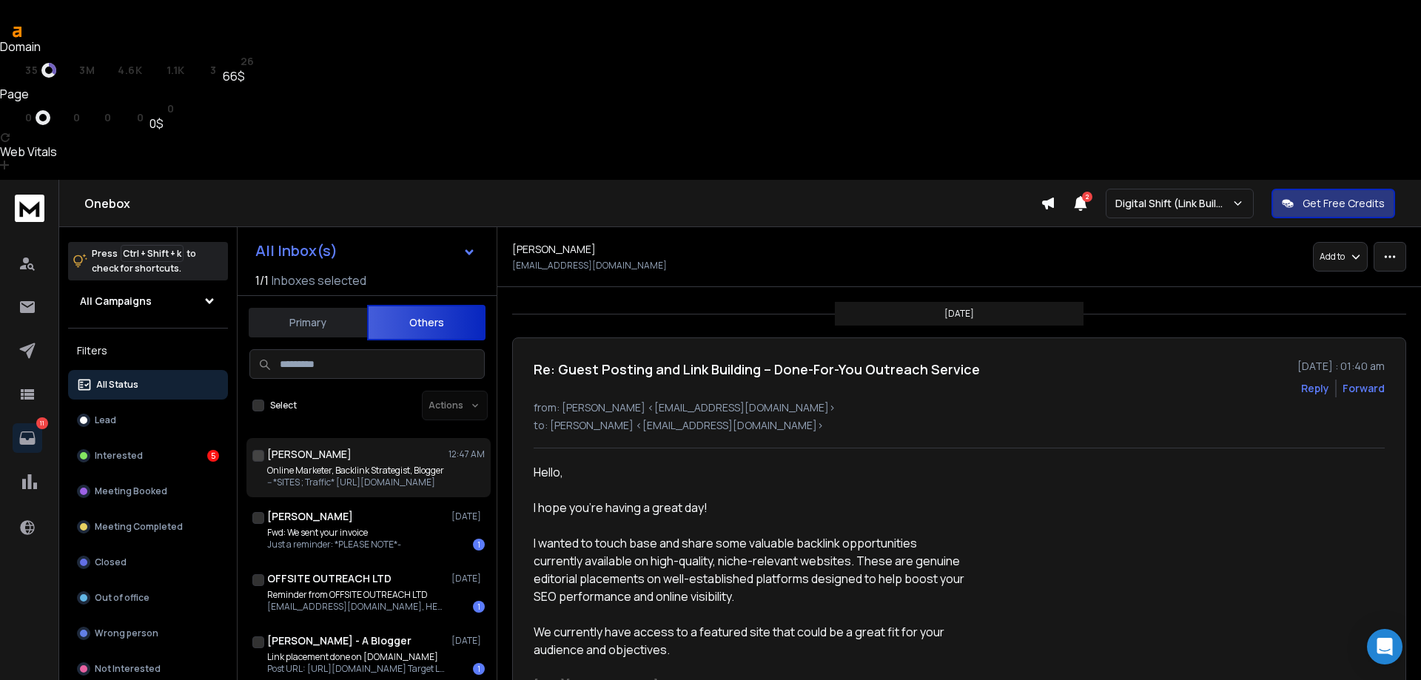
click at [398, 465] on p "Online Marketer, Backlink Strategist, Blogger" at bounding box center [355, 471] width 177 height 12
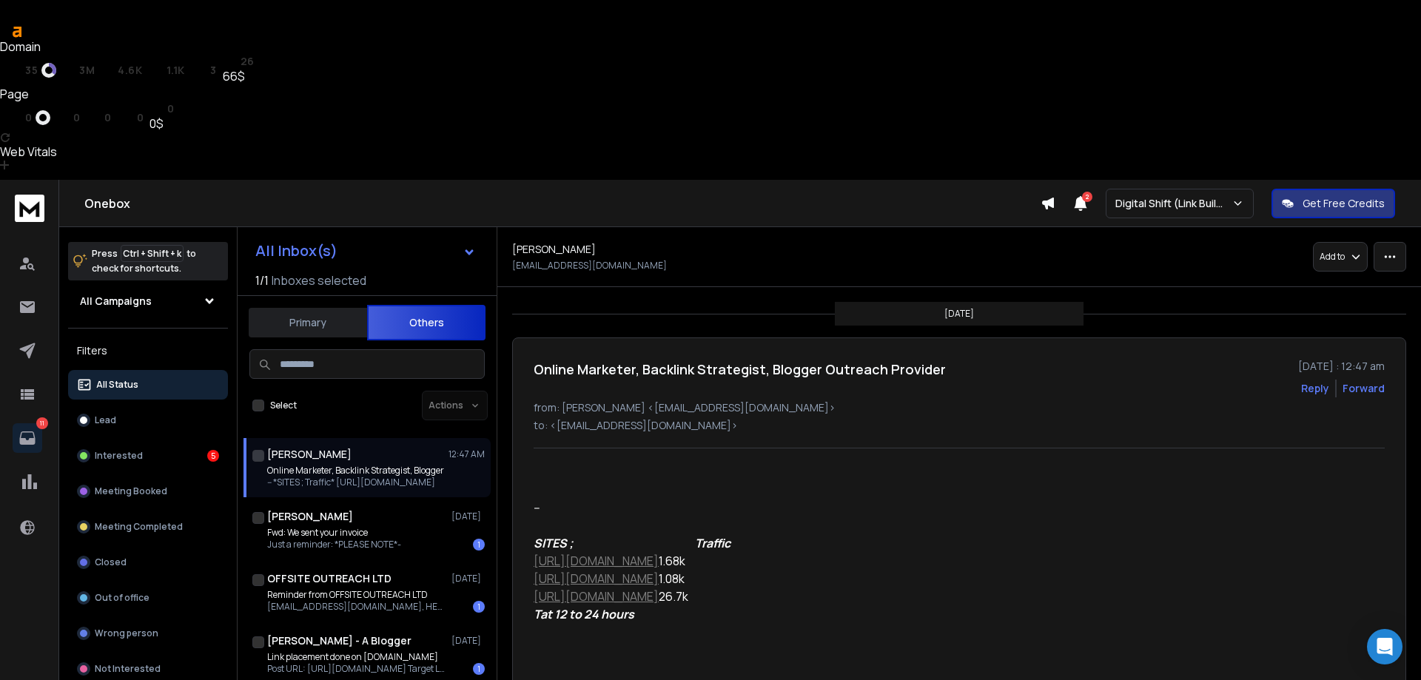
click at [910, 242] on div "[PERSON_NAME] [PERSON_NAME][EMAIL_ADDRESS][DOMAIN_NAME]" at bounding box center [733, 257] width 442 height 30
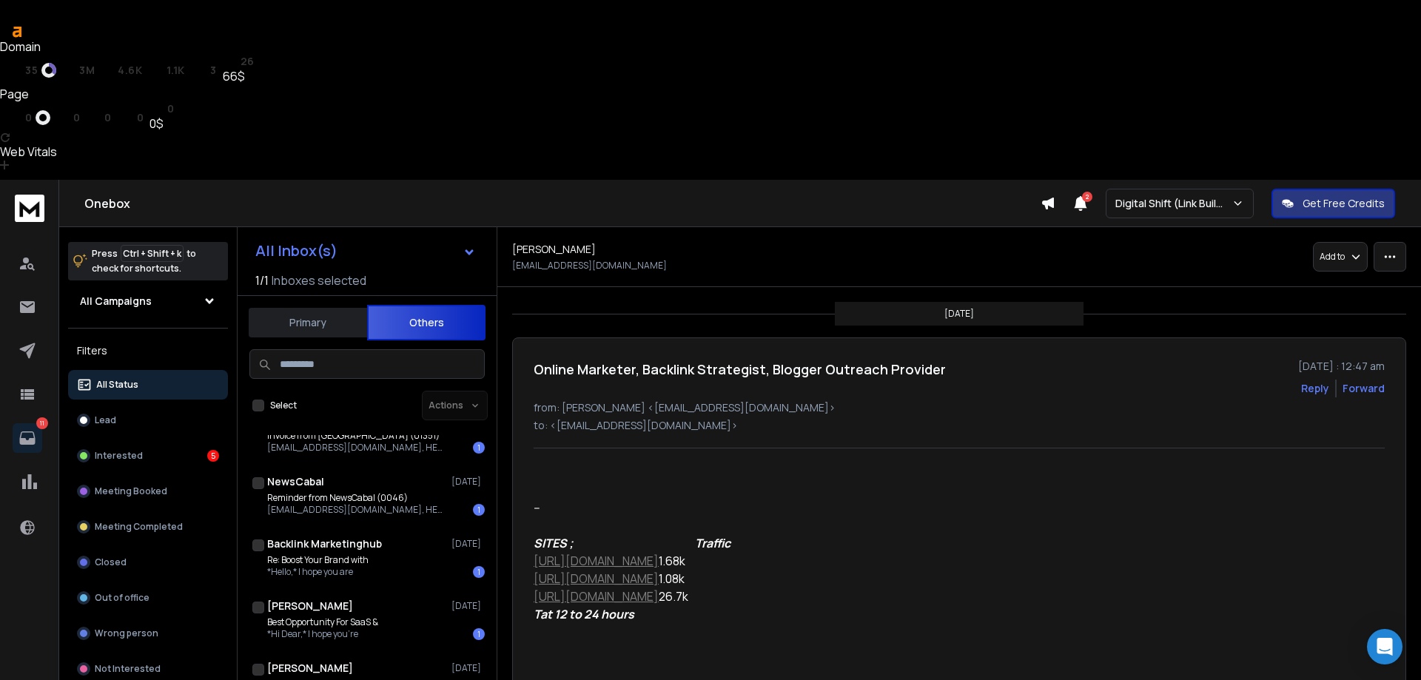
scroll to position [374, 0]
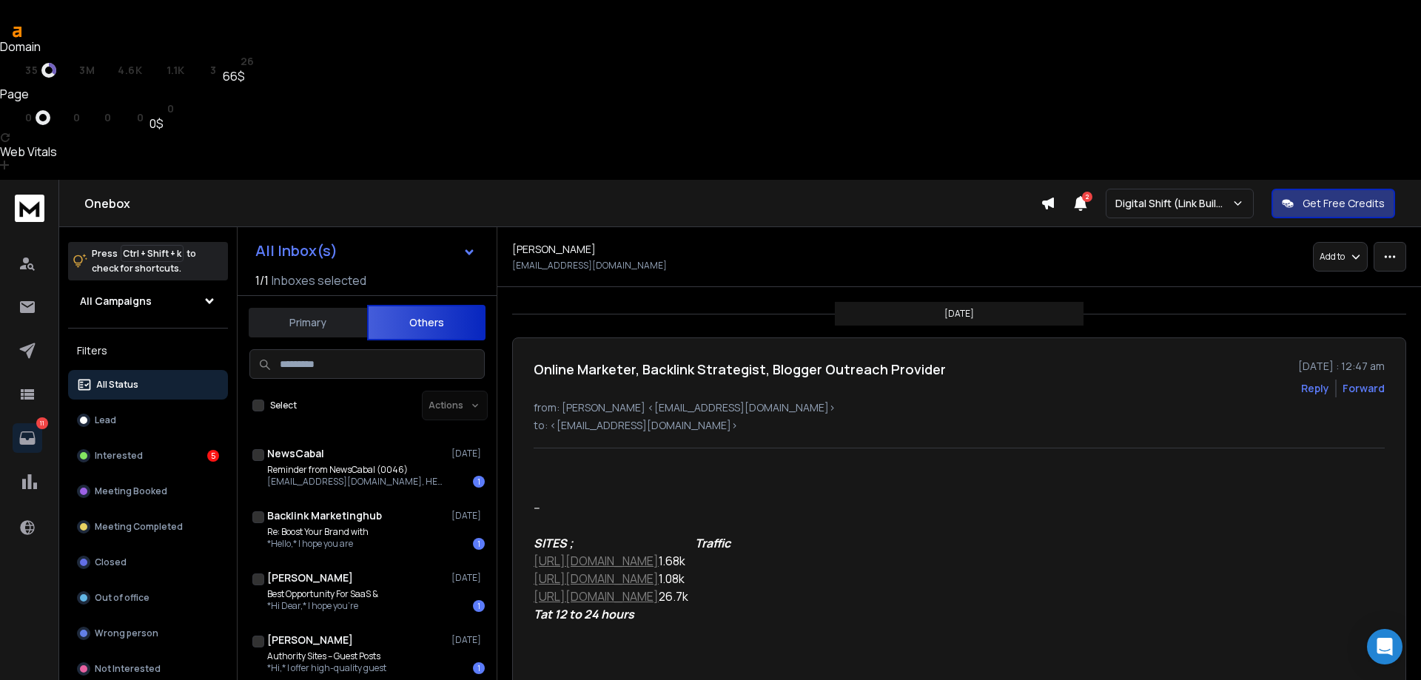
click at [36, 495] on div "11 H" at bounding box center [29, 520] width 59 height 680
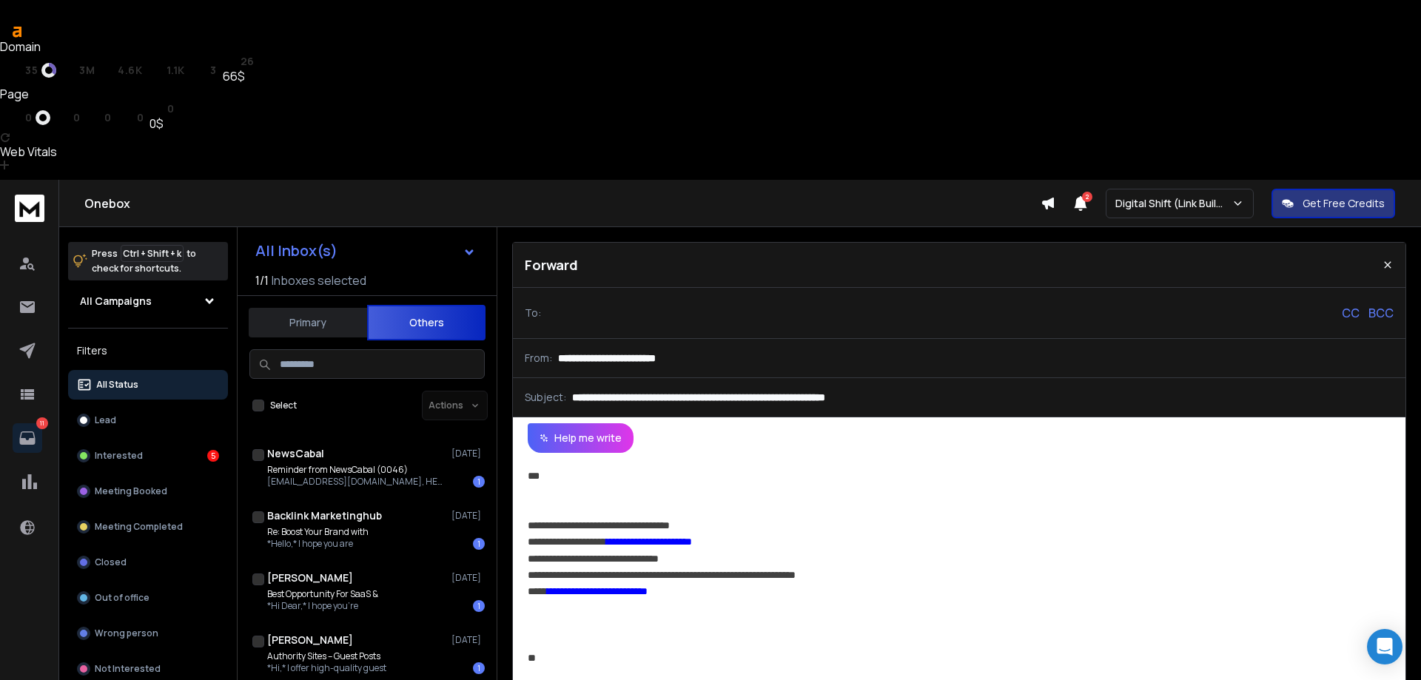
click at [1385, 261] on icon at bounding box center [1387, 264] width 7 height 7
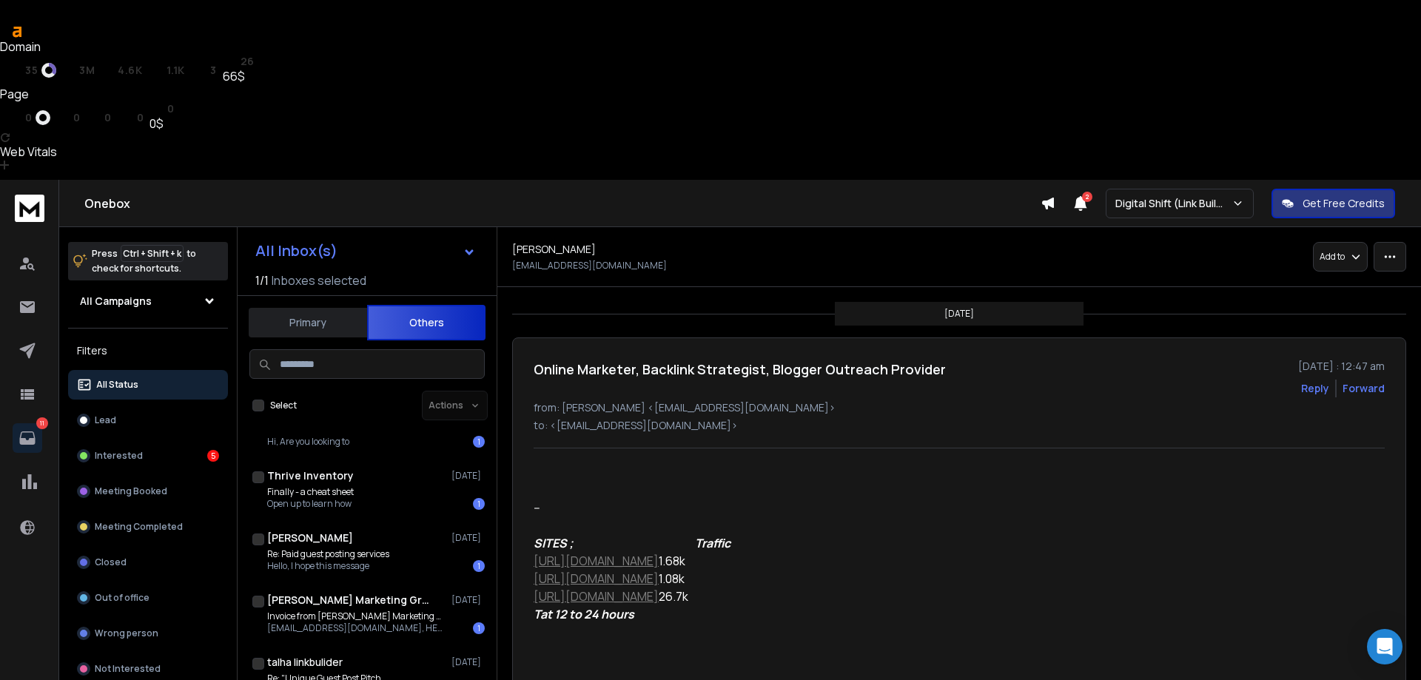
scroll to position [696, 0]
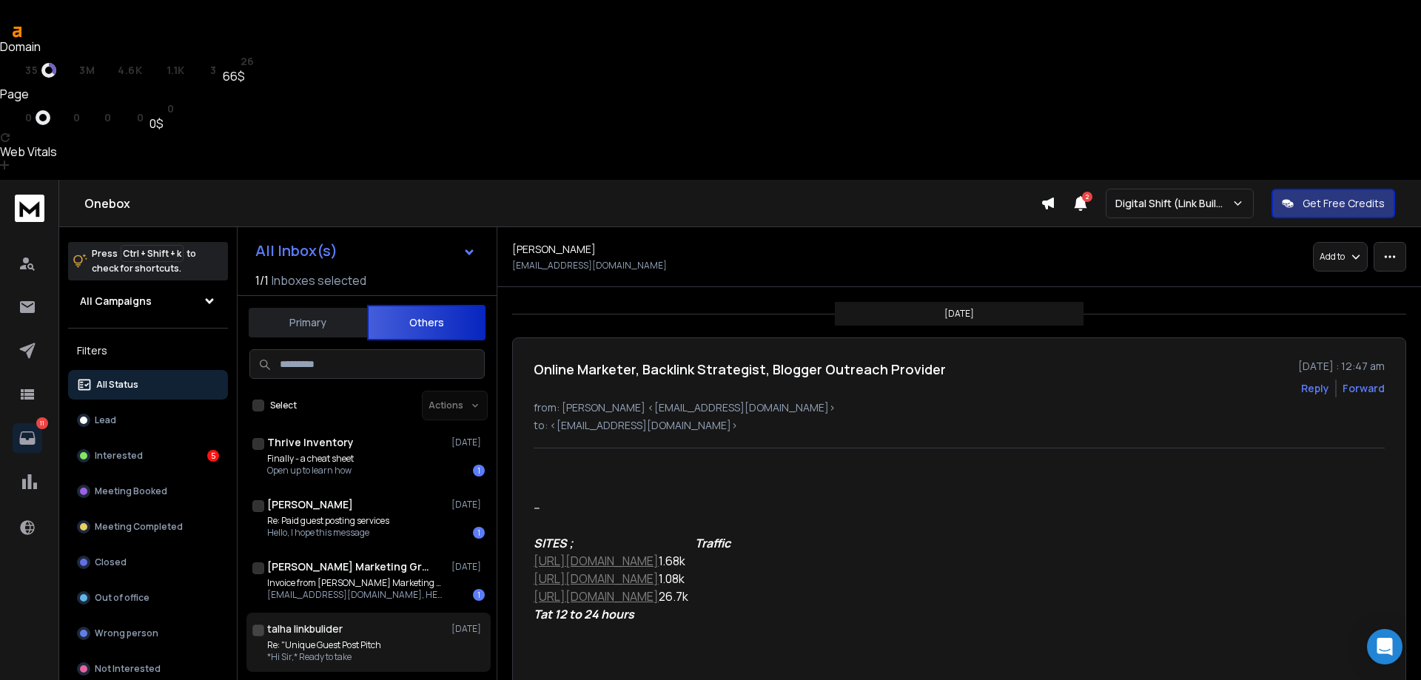
click at [376, 622] on div "talha linkbulider [DATE]" at bounding box center [376, 629] width 218 height 15
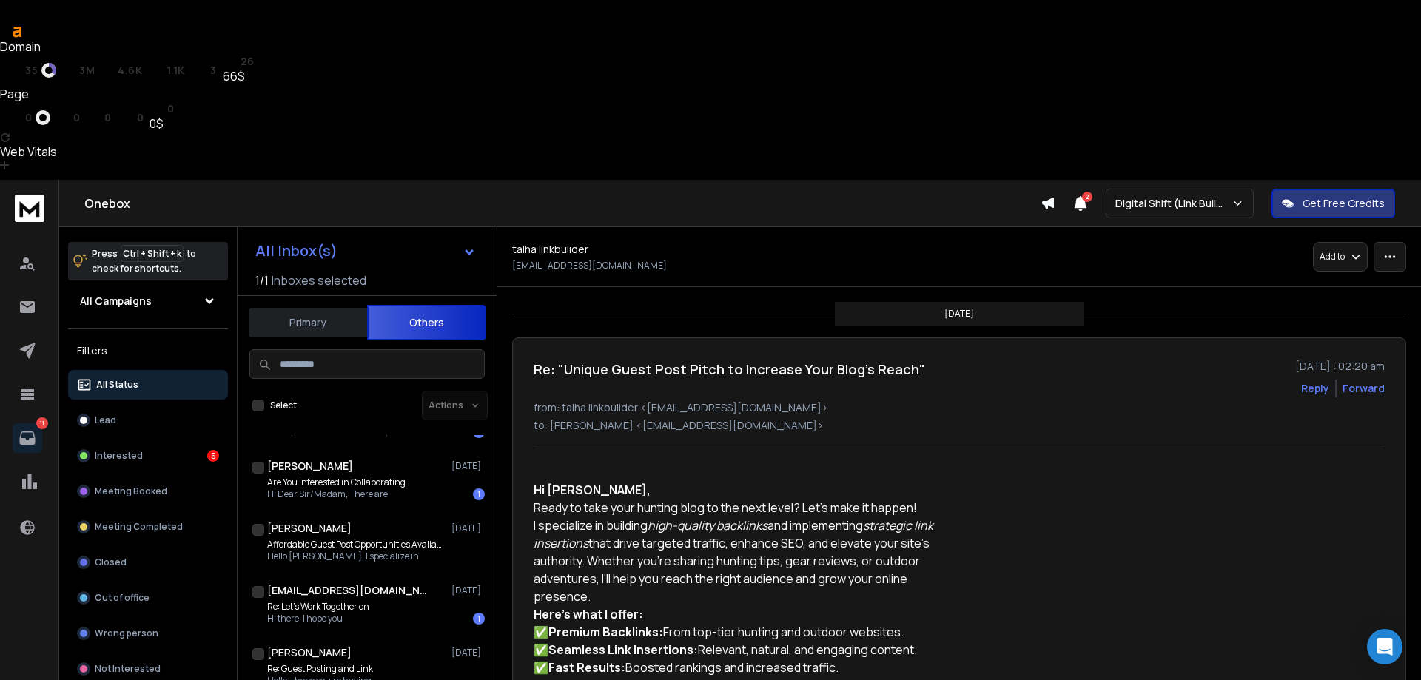
scroll to position [1174, 0]
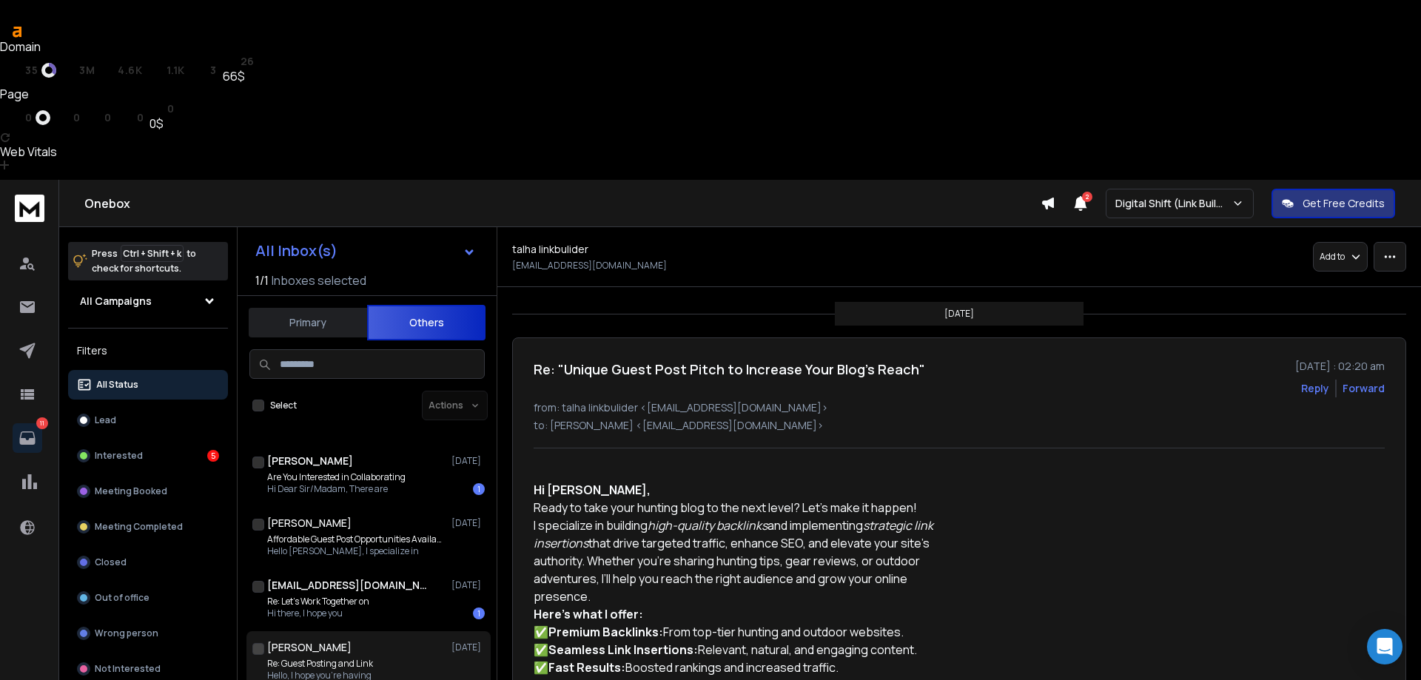
click at [358, 640] on div "[PERSON_NAME] [DATE] Re: Guest Posting and Link Hello, I hope you're having" at bounding box center [376, 660] width 218 height 41
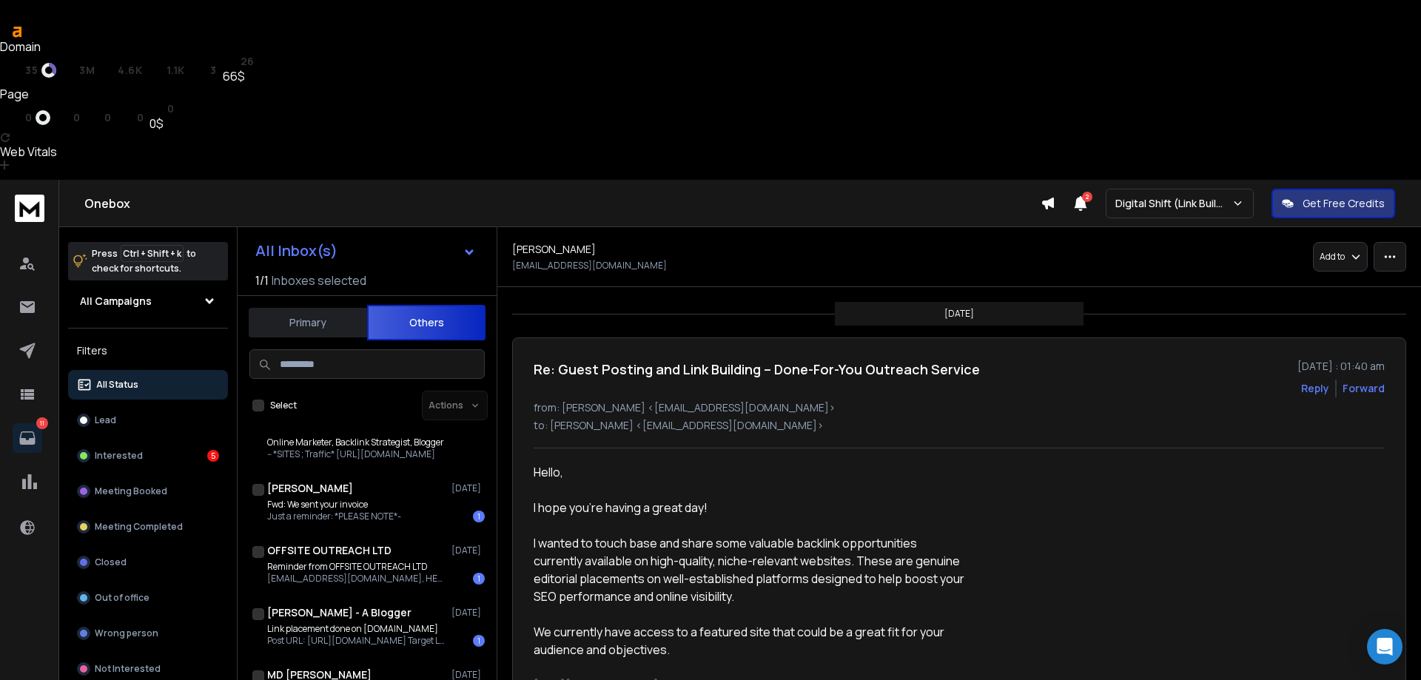
scroll to position [0, 0]
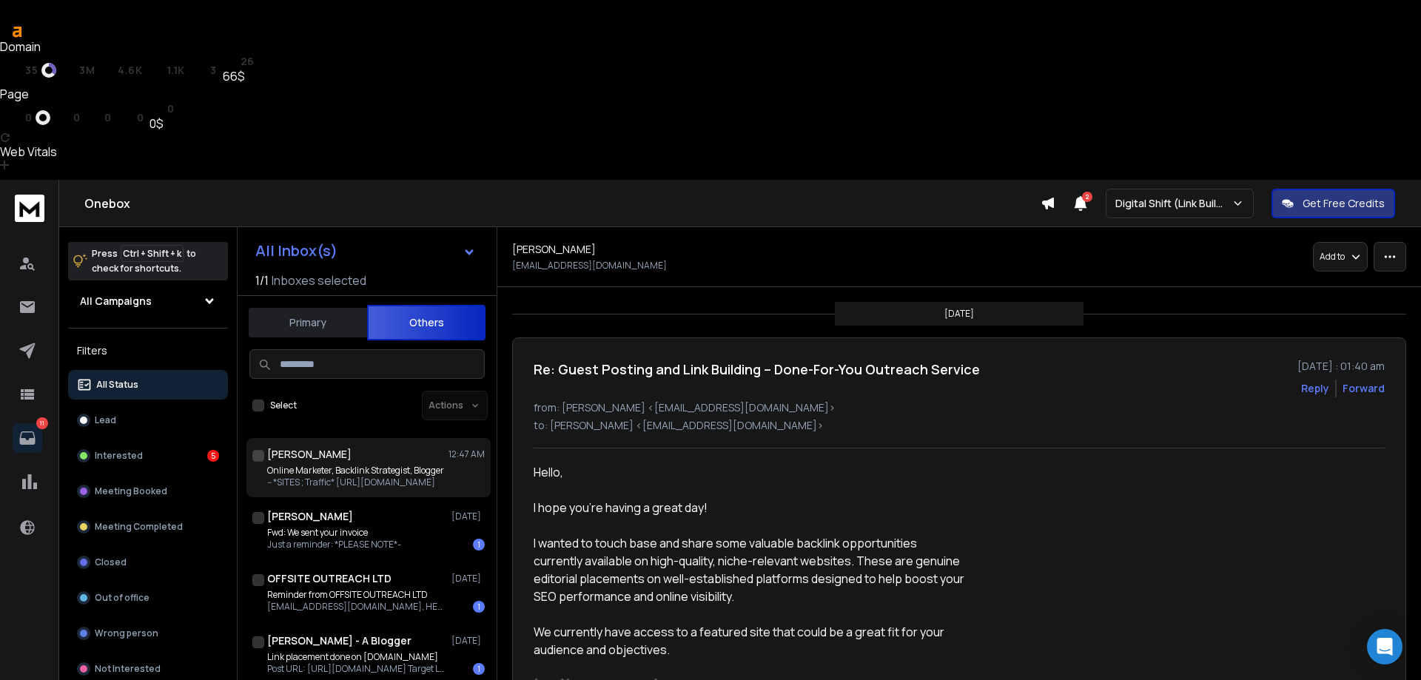
click at [398, 465] on p "Online Marketer, Backlink Strategist, Blogger" at bounding box center [355, 471] width 177 height 12
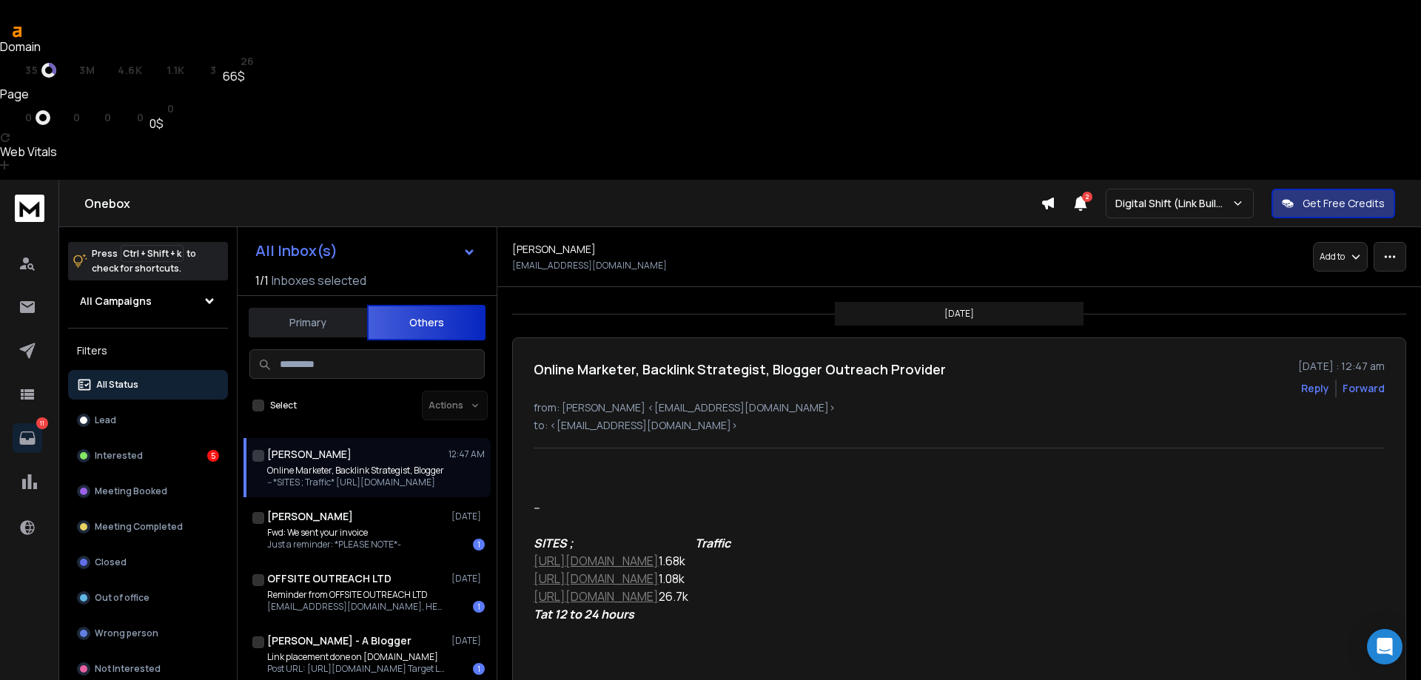
click at [910, 242] on div "[PERSON_NAME] [PERSON_NAME][EMAIL_ADDRESS][DOMAIN_NAME]" at bounding box center [733, 257] width 442 height 30
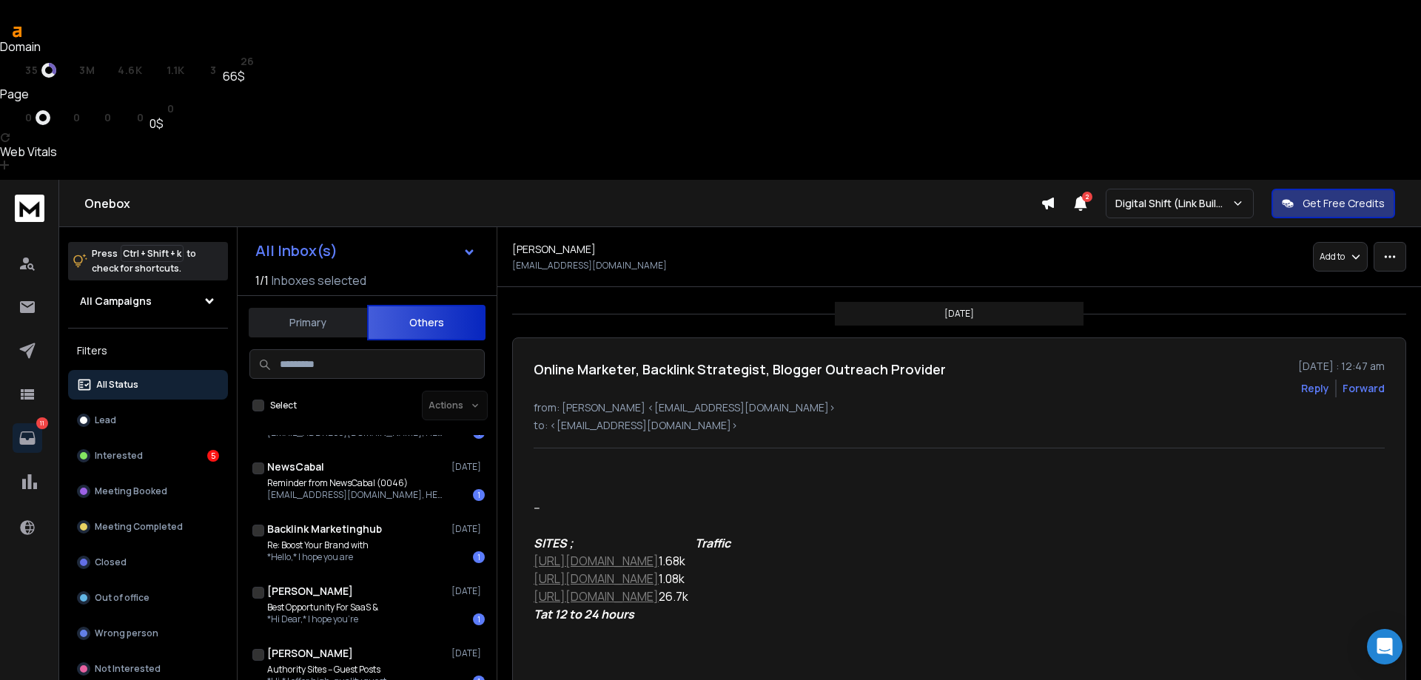
scroll to position [374, 0]
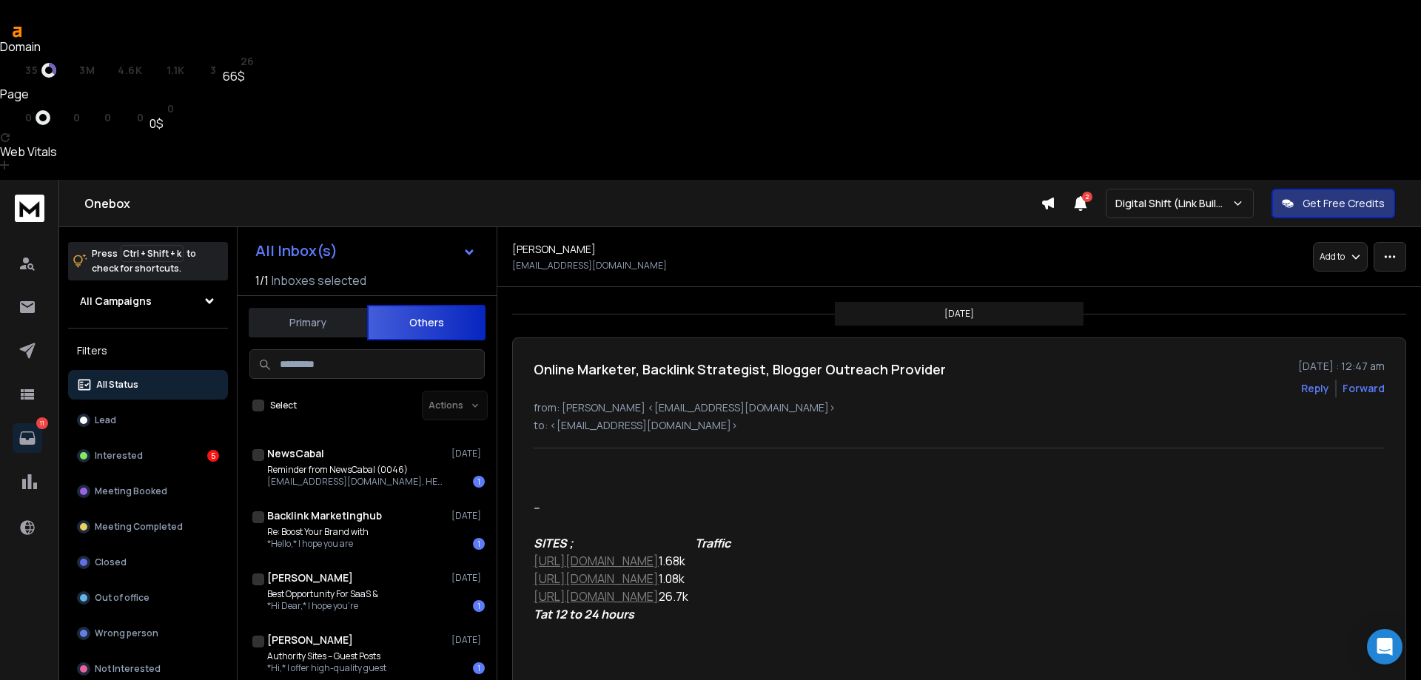
click at [36, 495] on div "11 H" at bounding box center [29, 520] width 59 height 680
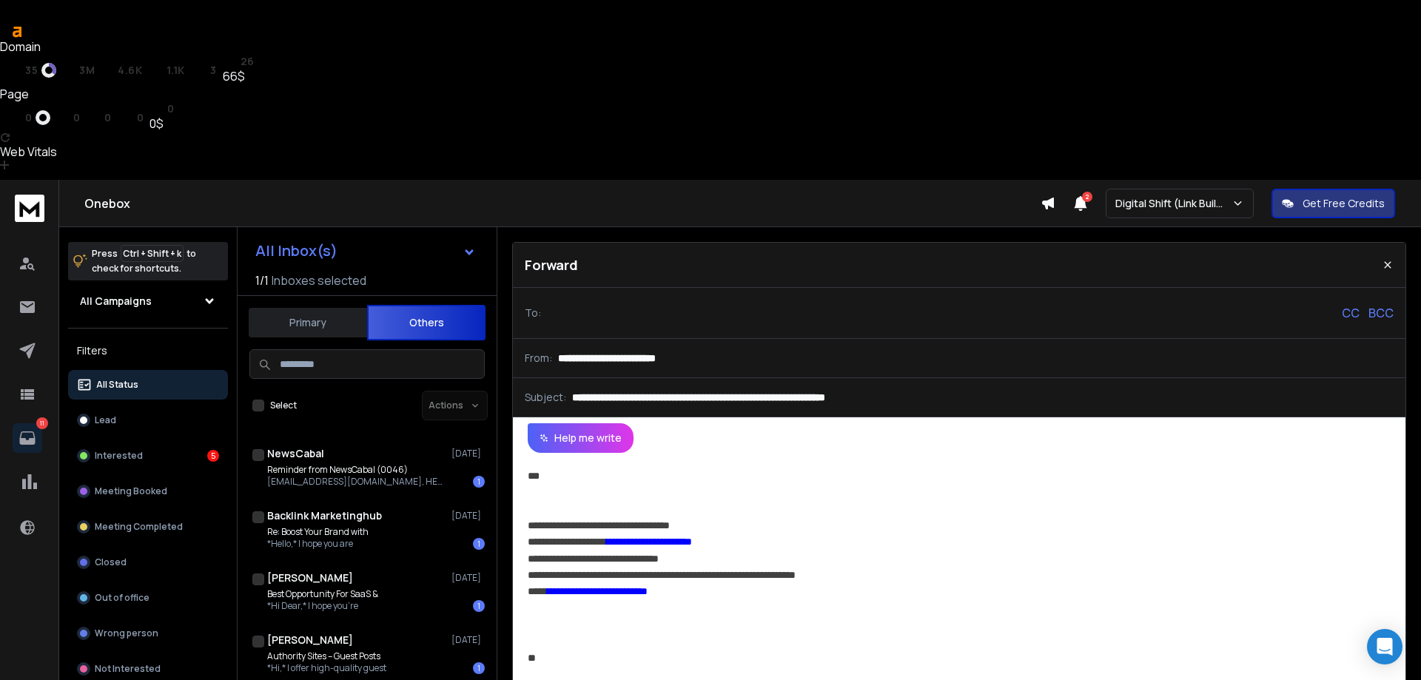
click at [1385, 261] on icon at bounding box center [1387, 264] width 7 height 7
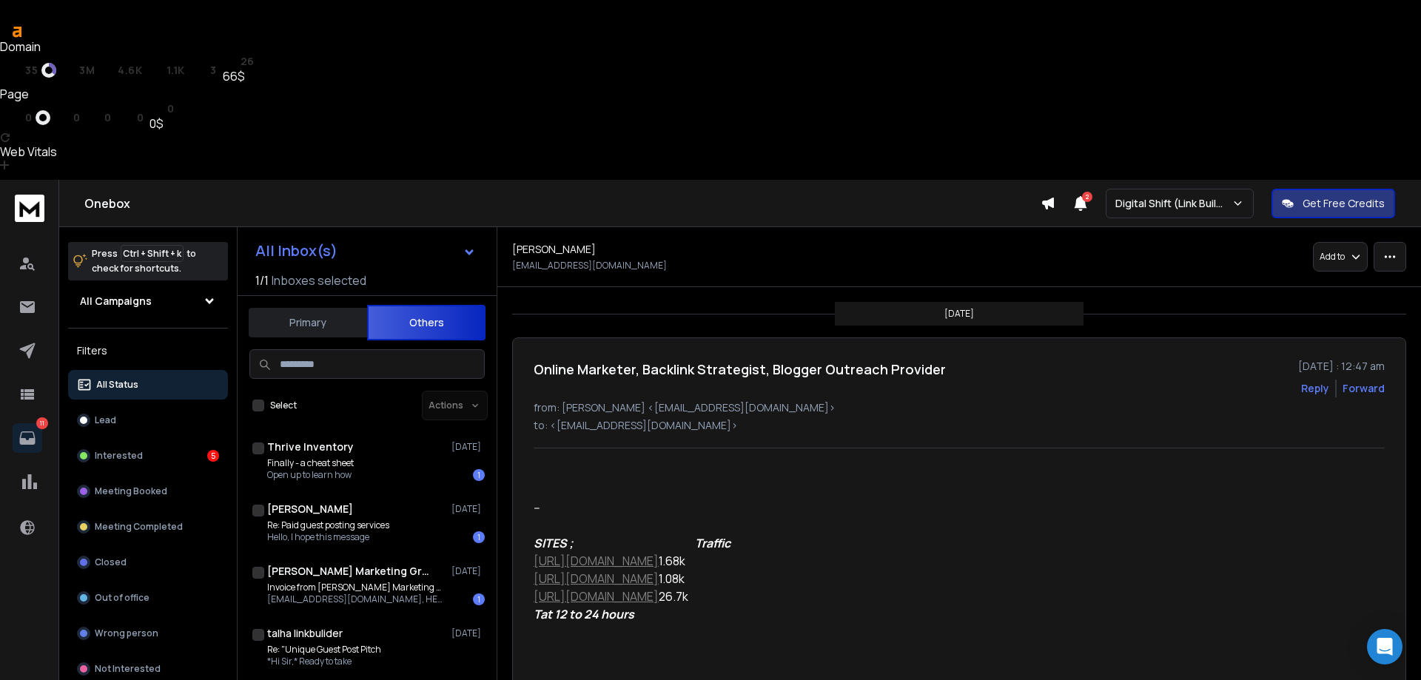
scroll to position [696, 0]
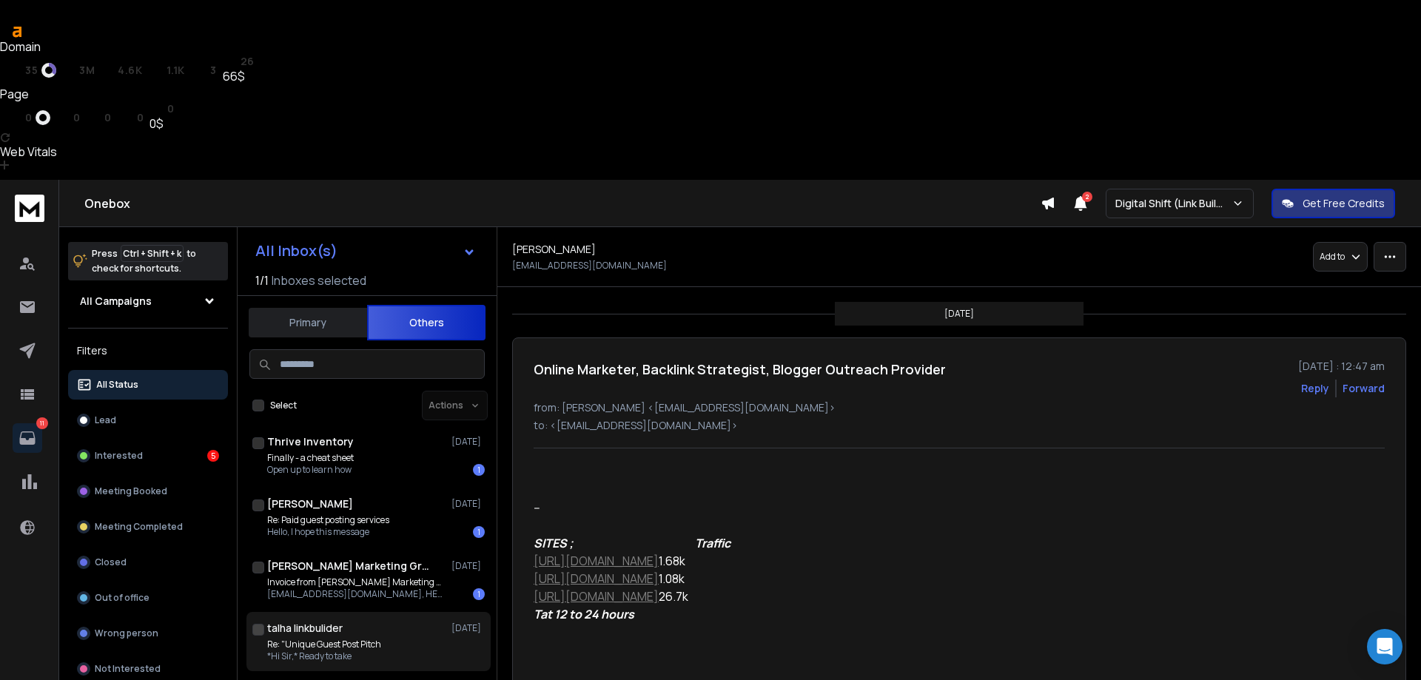
click at [376, 621] on div "talha linkbulider [DATE]" at bounding box center [376, 628] width 218 height 15
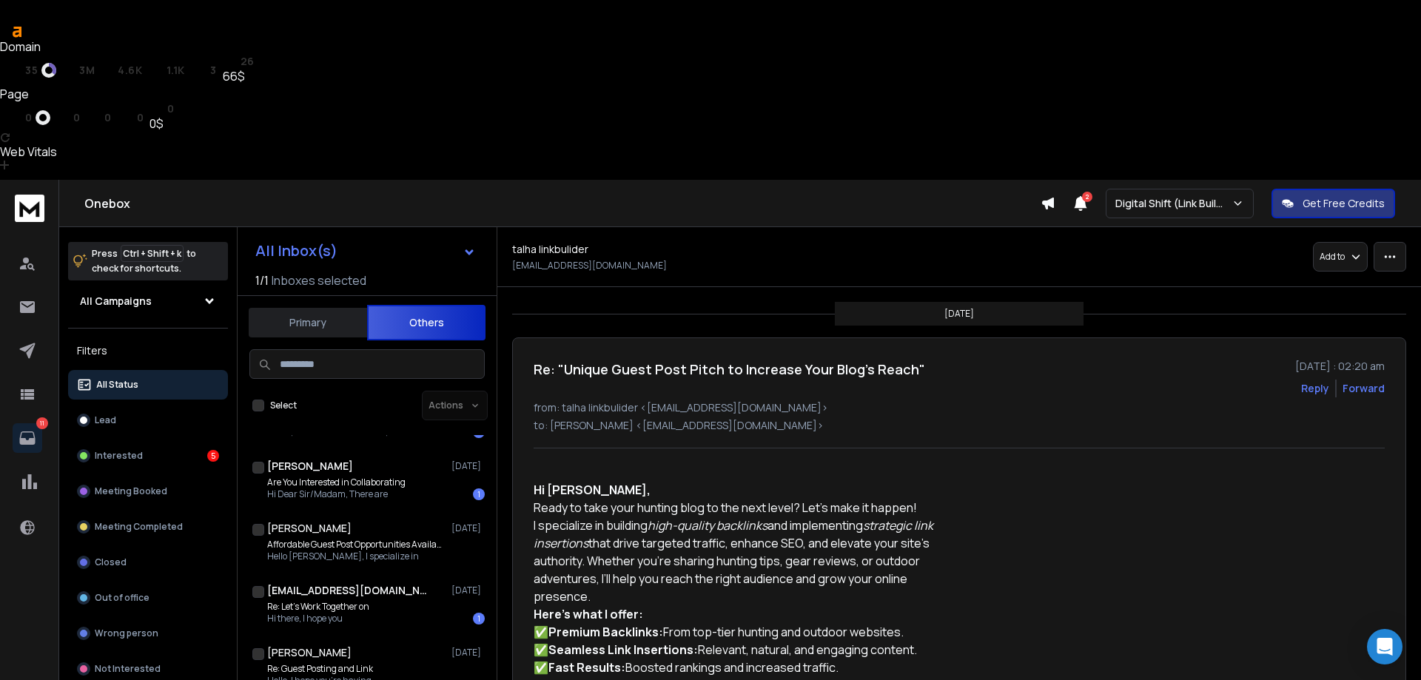
scroll to position [1179, 0]
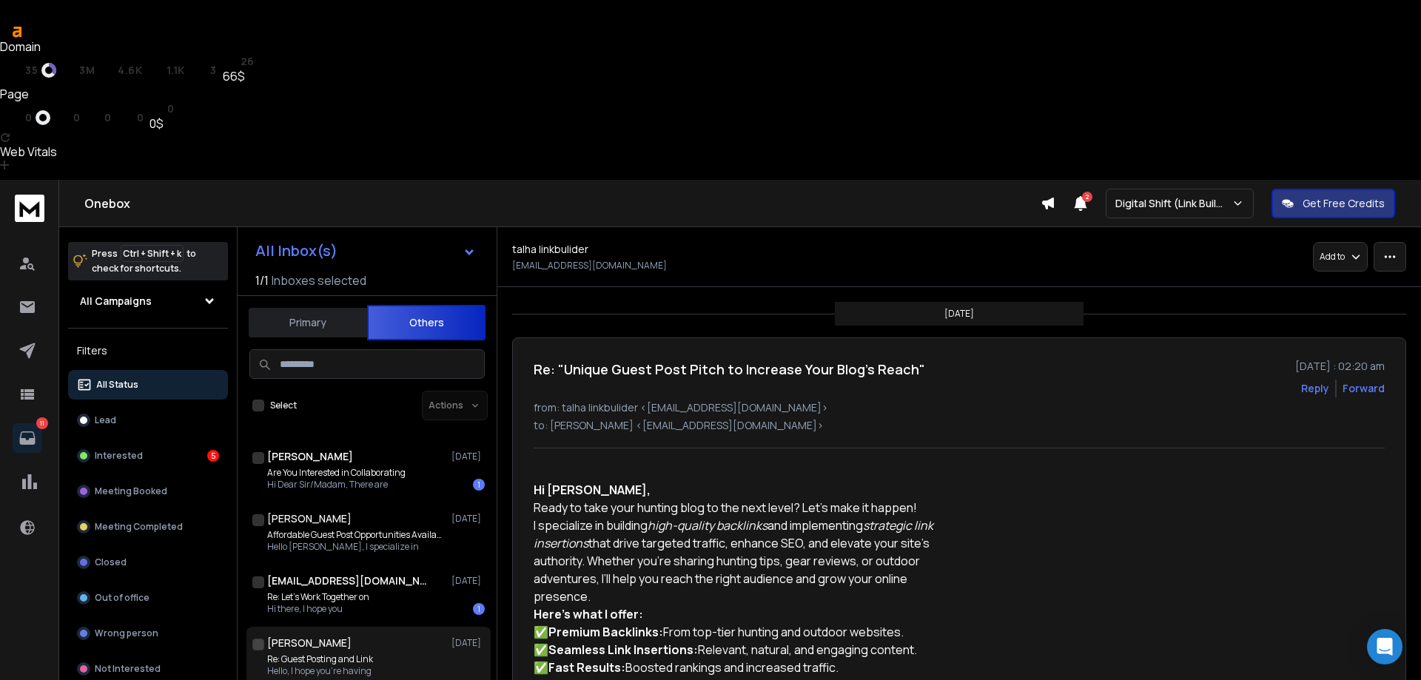
click at [358, 653] on p "Re: Guest Posting and Link" at bounding box center [320, 659] width 106 height 12
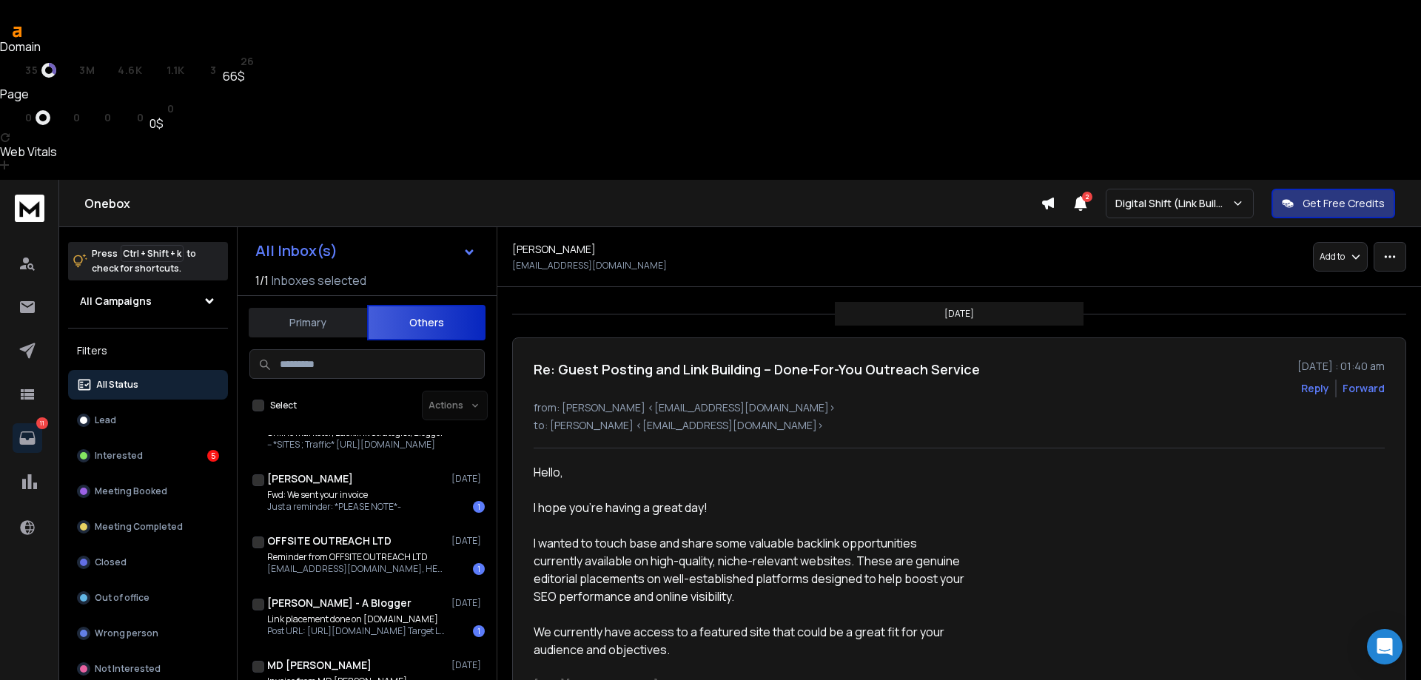
scroll to position [0, 0]
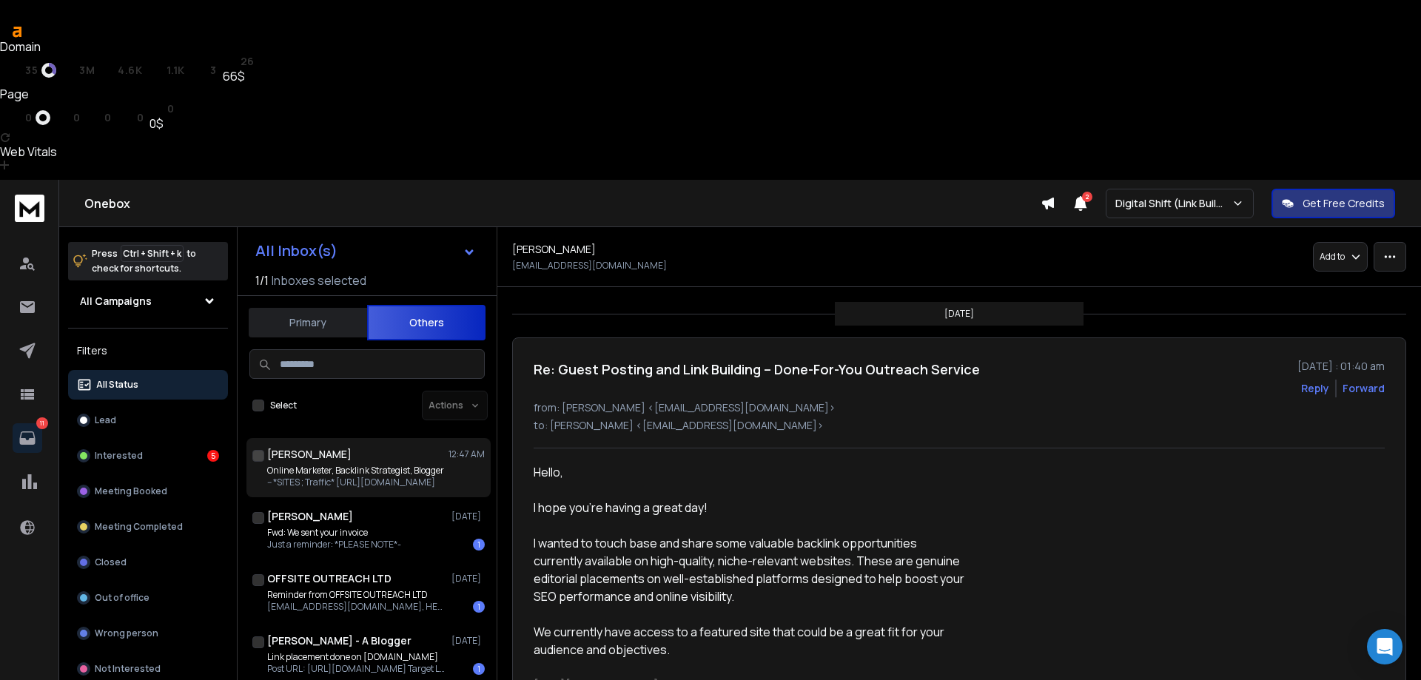
click at [398, 465] on p "Online Marketer, Backlink Strategist, Blogger" at bounding box center [355, 471] width 177 height 12
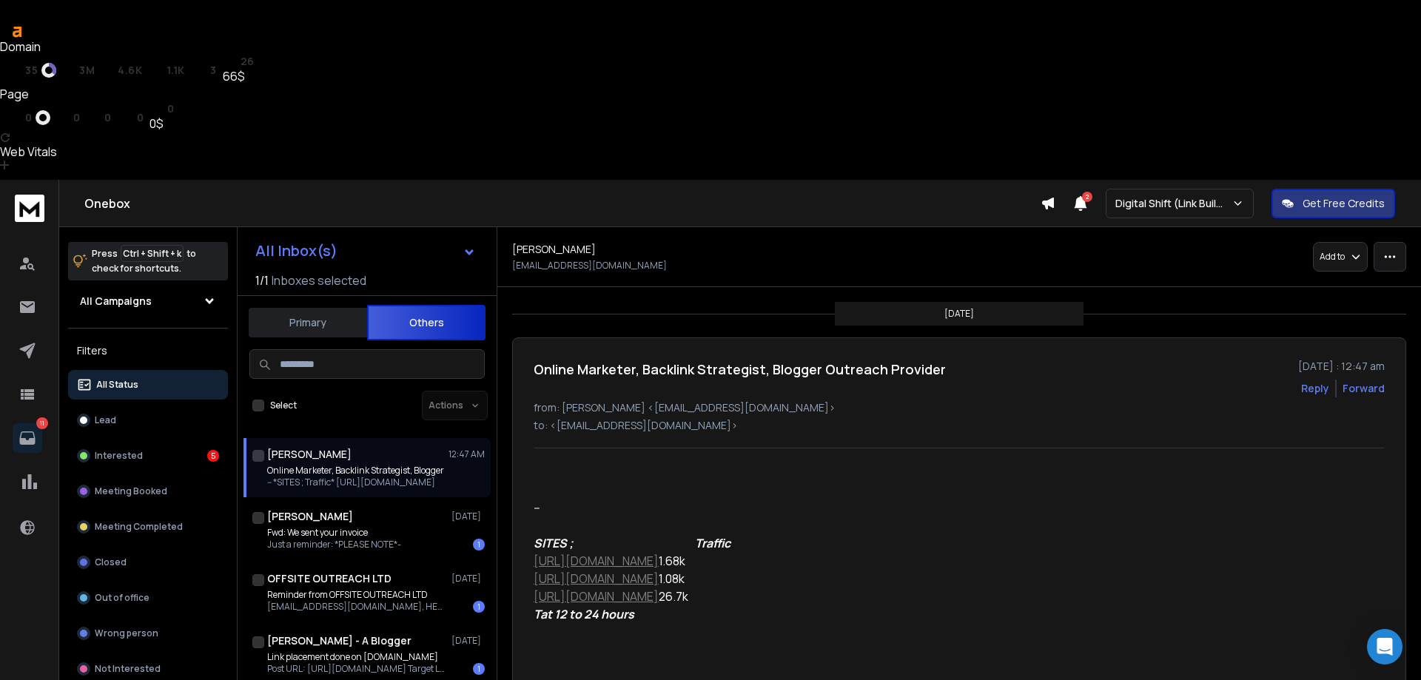
click at [910, 242] on div "[PERSON_NAME] [PERSON_NAME][EMAIL_ADDRESS][DOMAIN_NAME]" at bounding box center [733, 257] width 442 height 30
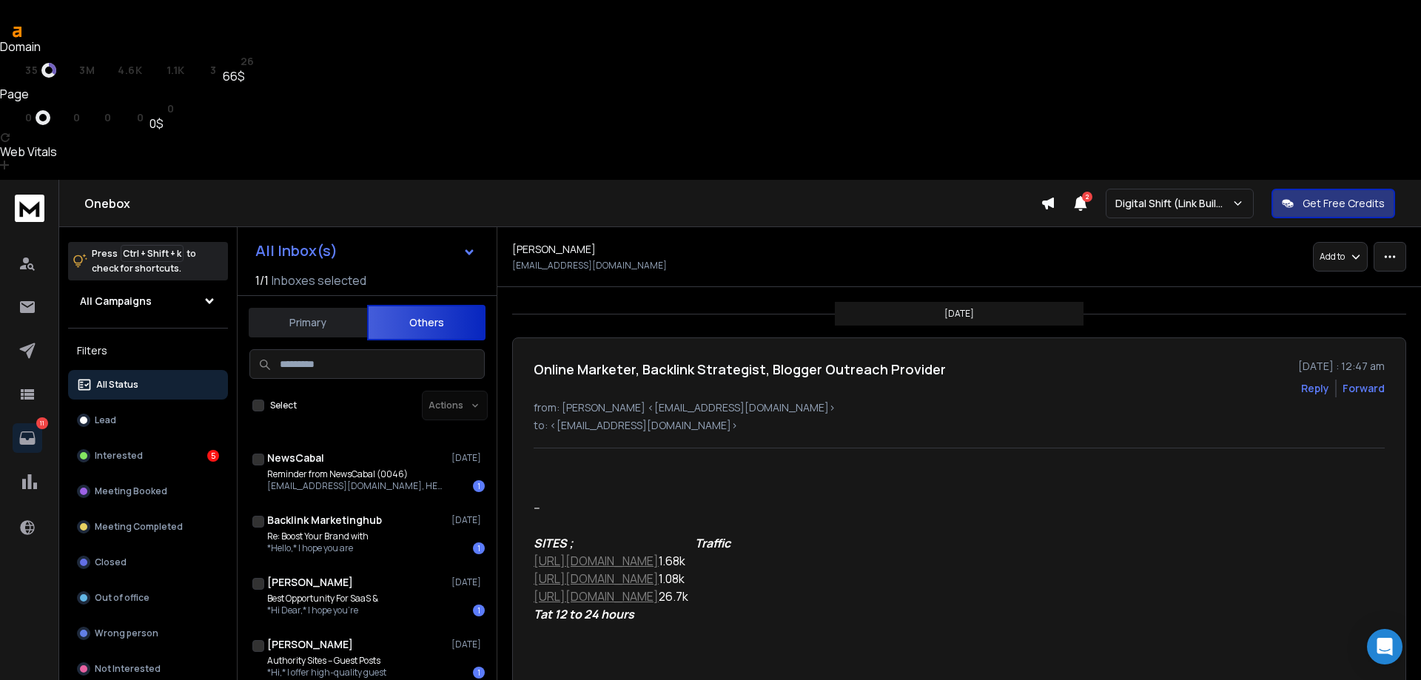
scroll to position [374, 0]
click at [36, 495] on div "11 H" at bounding box center [29, 520] width 59 height 680
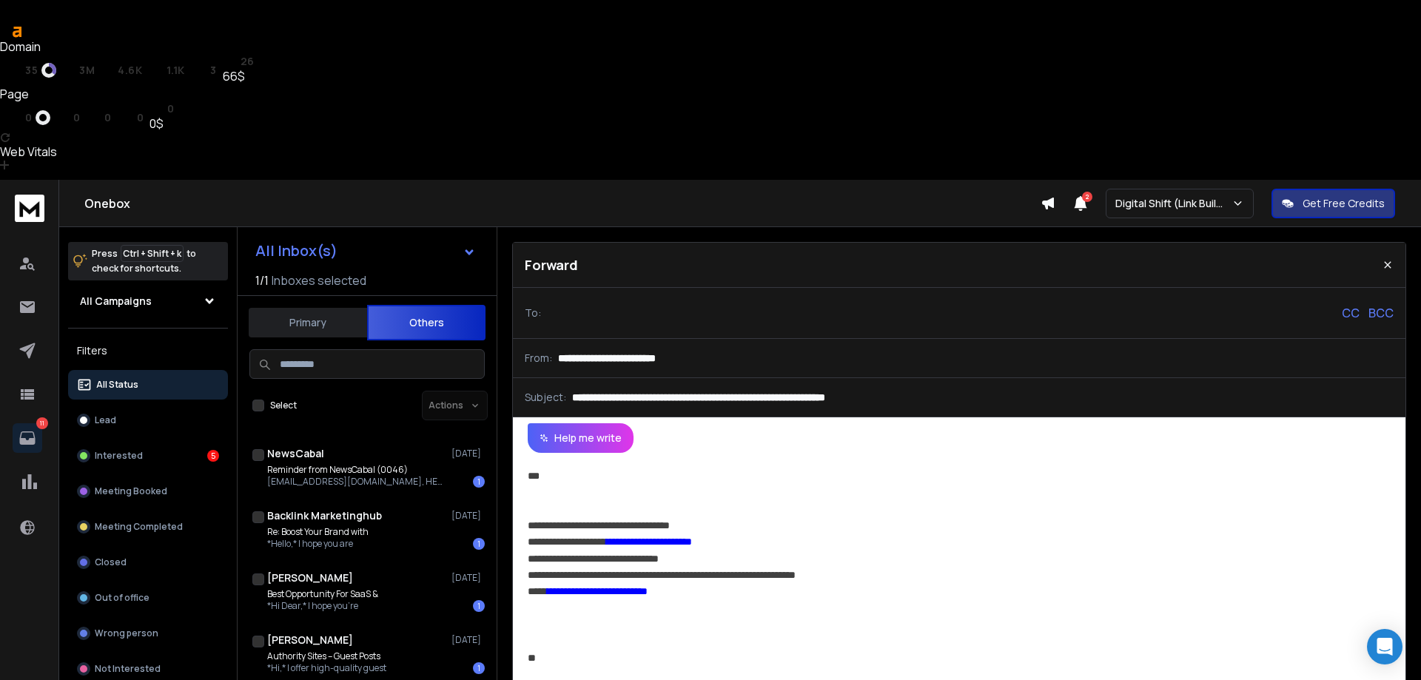
click at [1385, 261] on icon at bounding box center [1387, 264] width 7 height 7
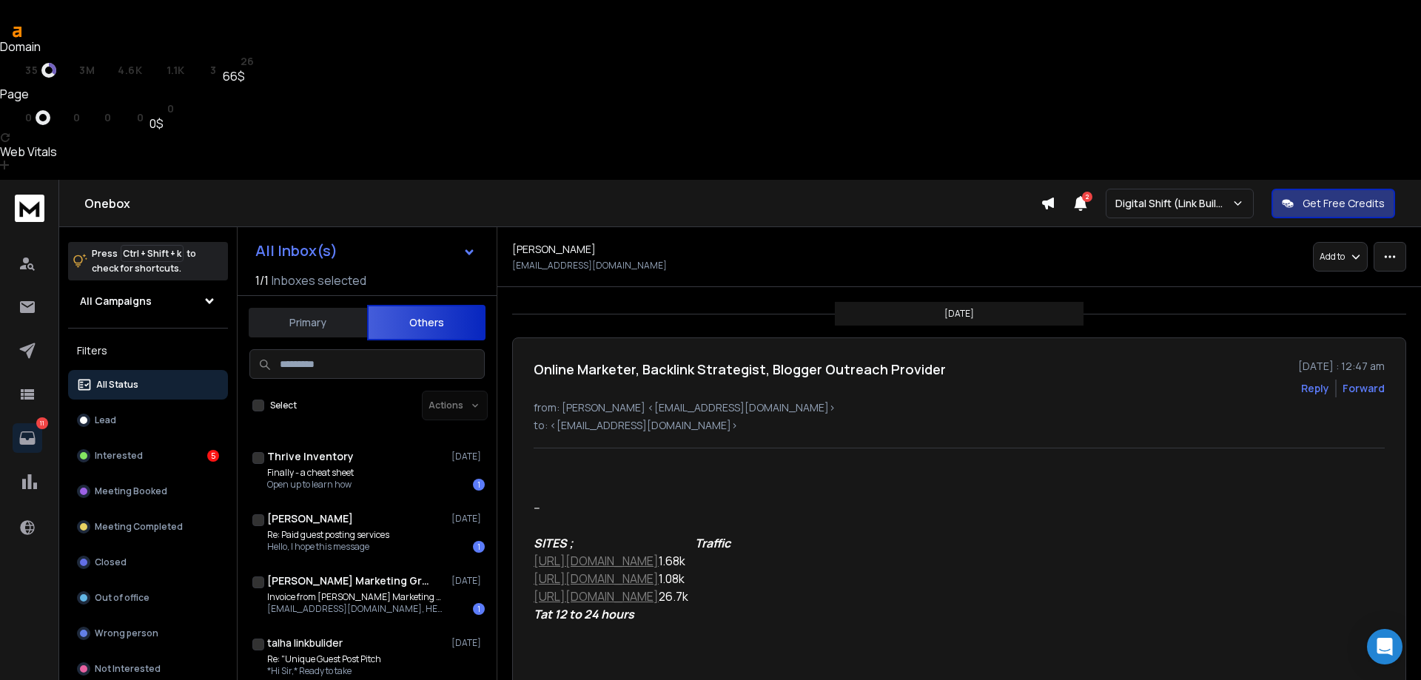
scroll to position [696, 0]
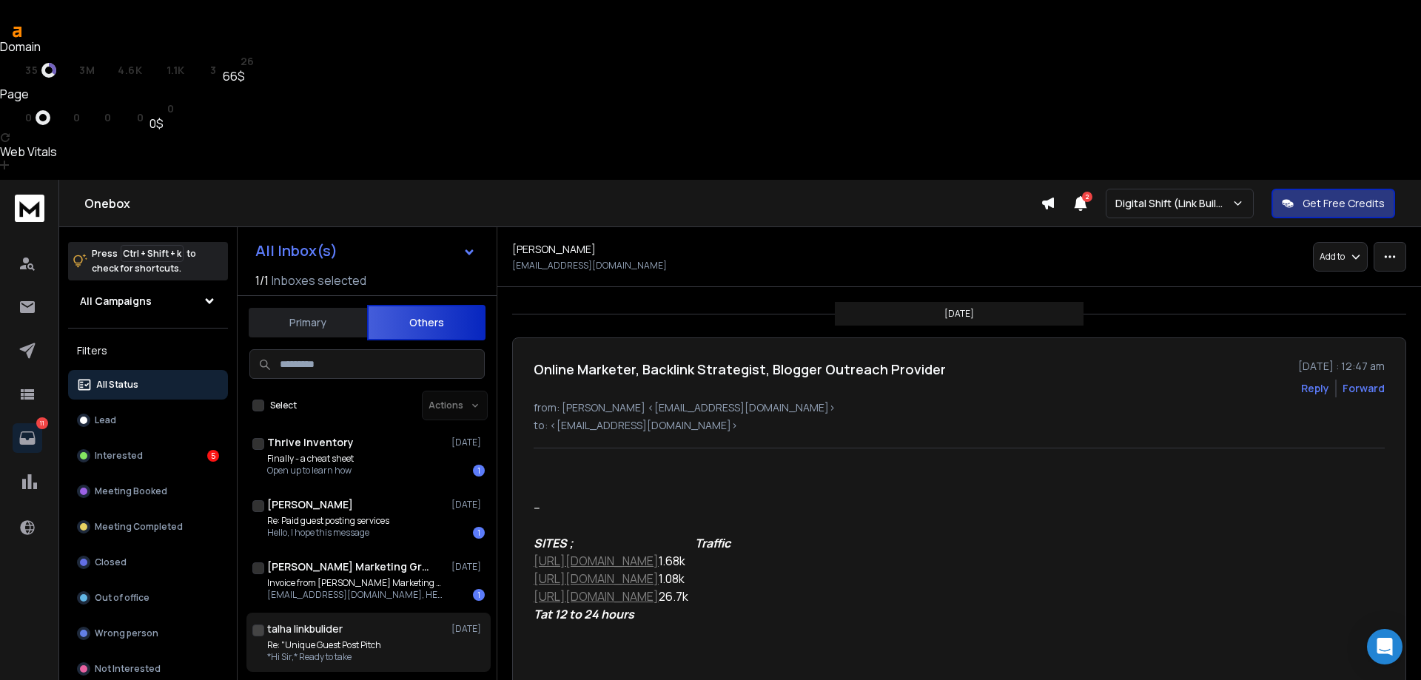
click at [376, 622] on div "talha linkbulider [DATE]" at bounding box center [376, 629] width 218 height 15
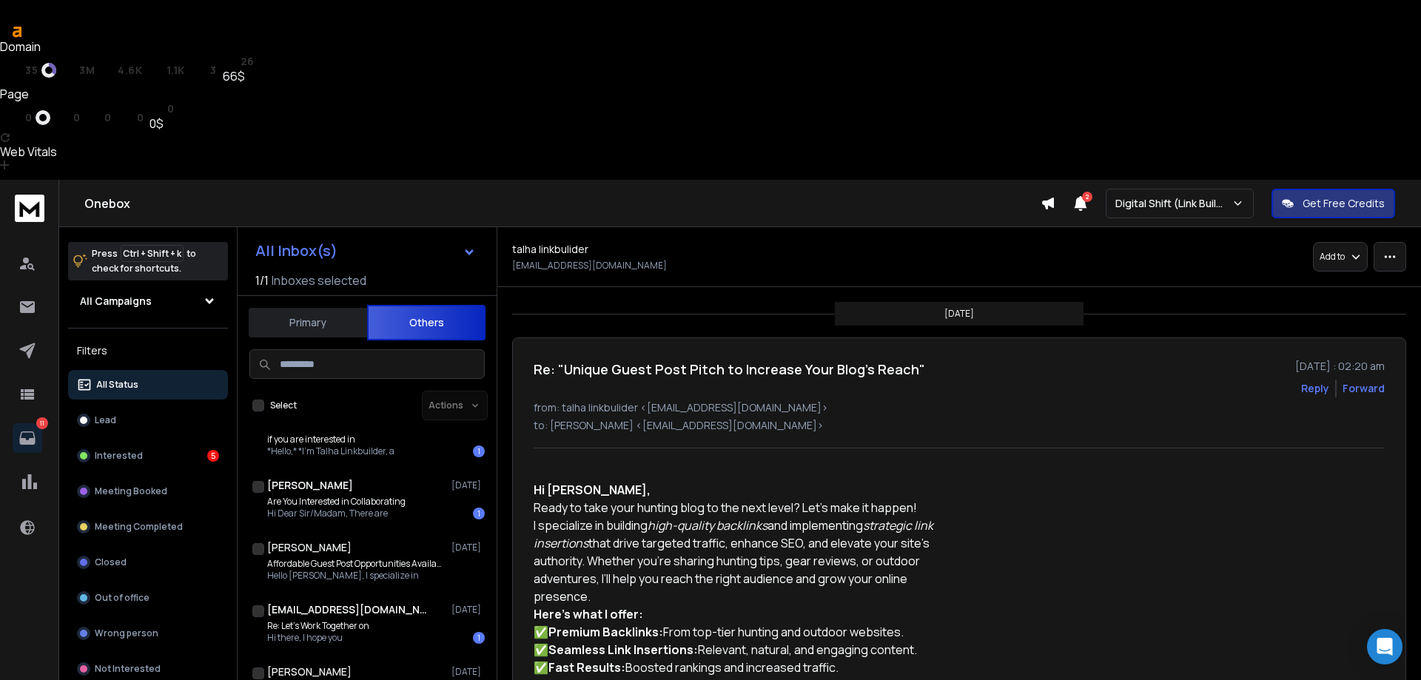
scroll to position [1174, 0]
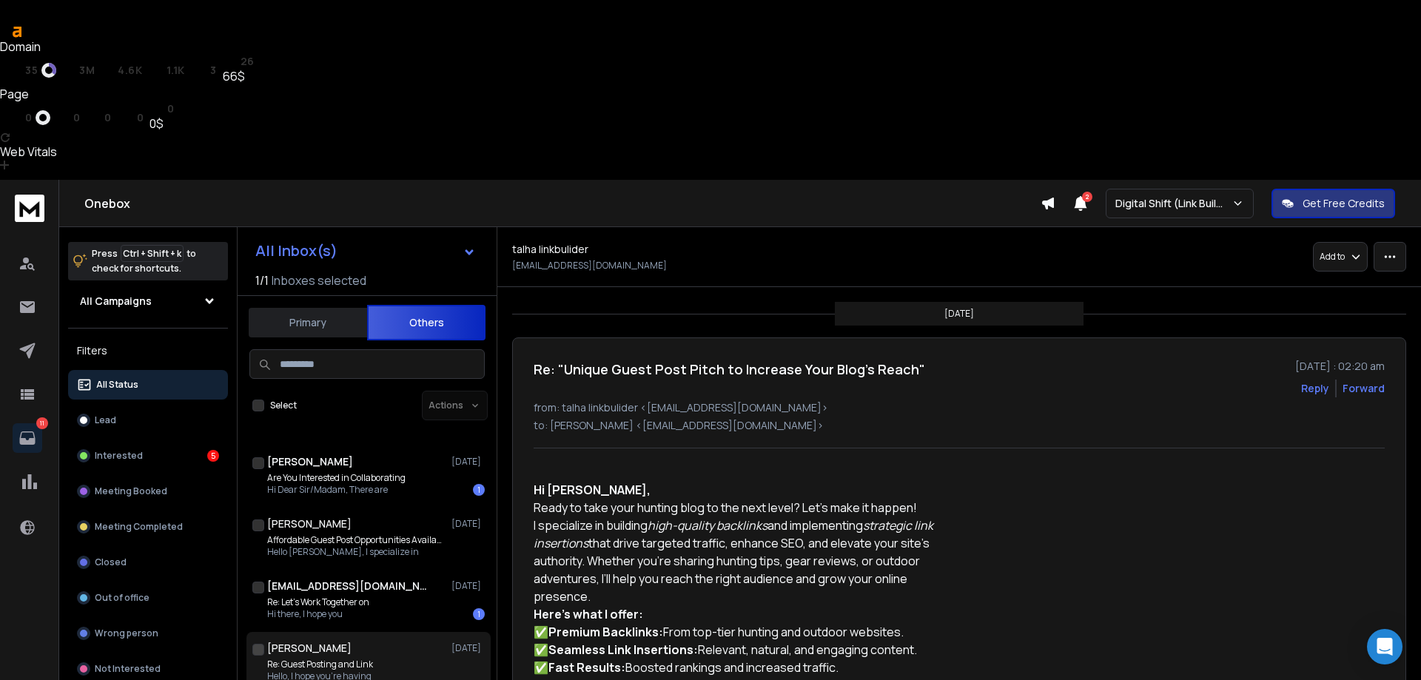
click at [358, 641] on div "[PERSON_NAME] [DATE] Re: Guest Posting and Link Hello, I hope you're having" at bounding box center [376, 661] width 218 height 41
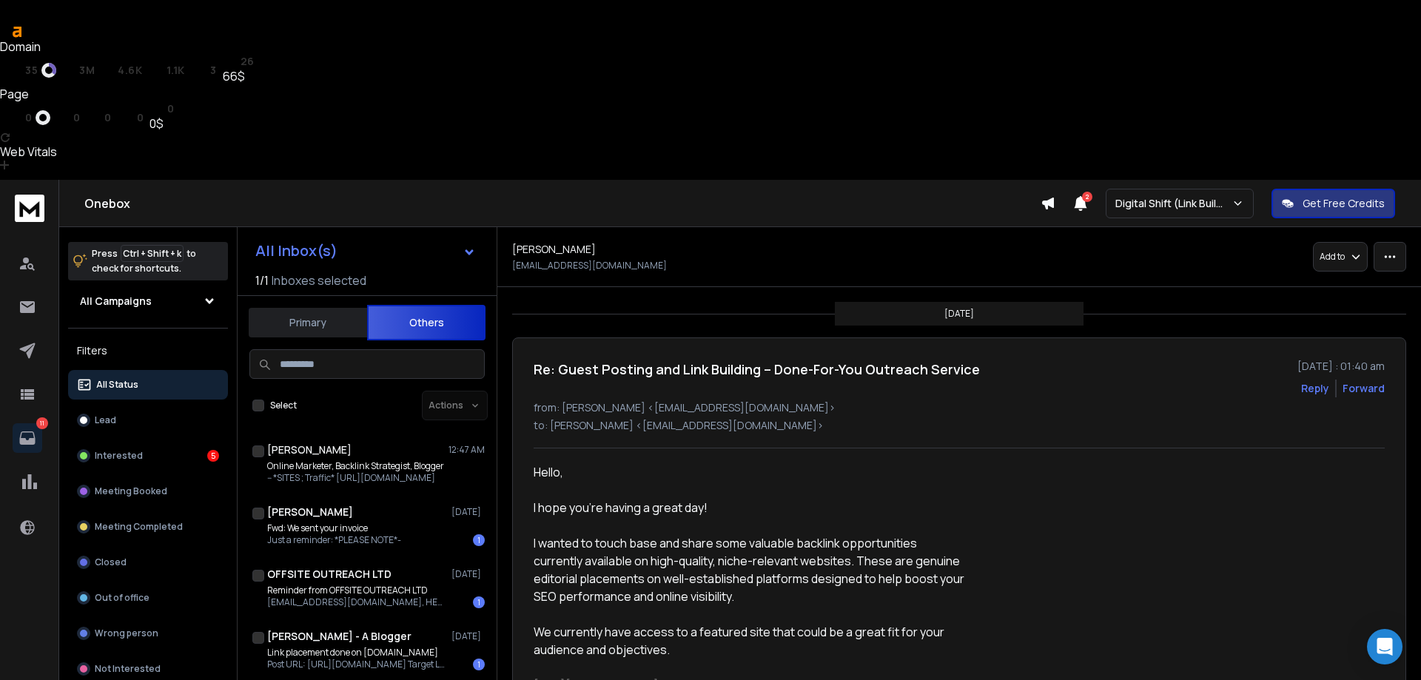
scroll to position [0, 0]
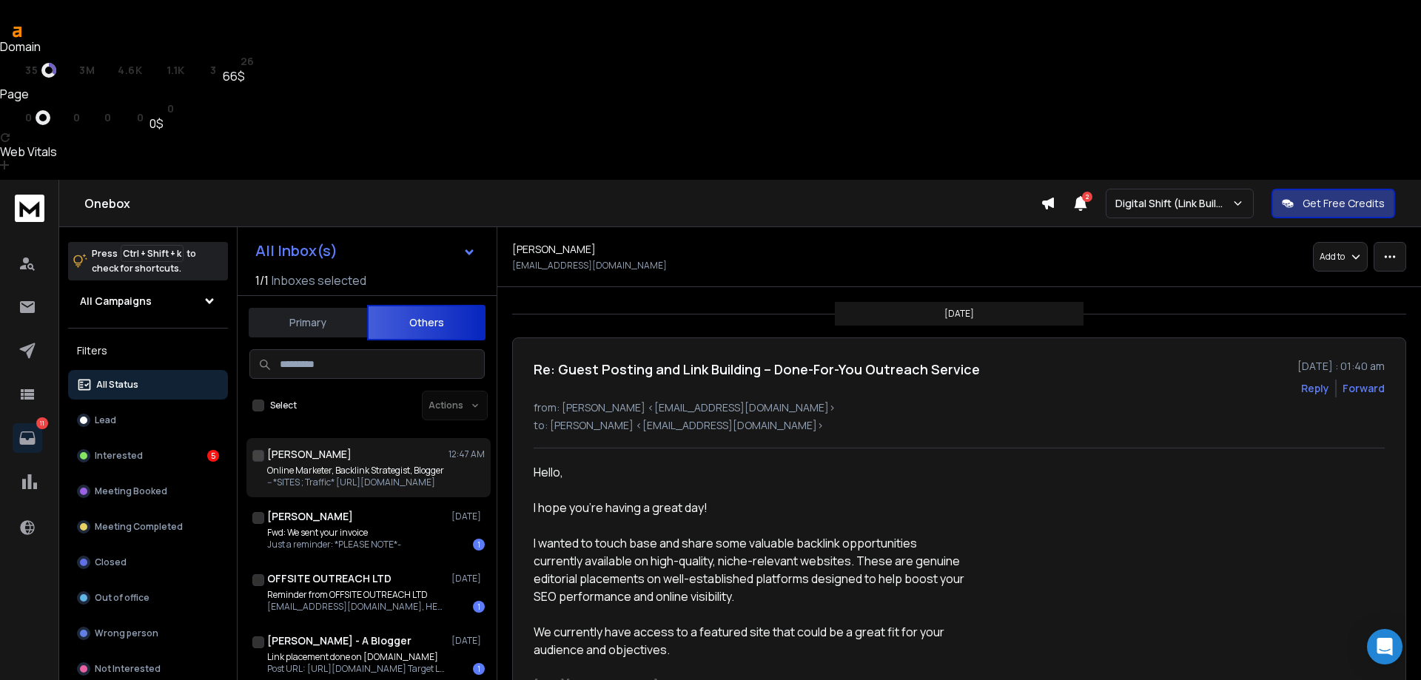
click at [398, 465] on p "Online Marketer, Backlink Strategist, Blogger" at bounding box center [355, 471] width 177 height 12
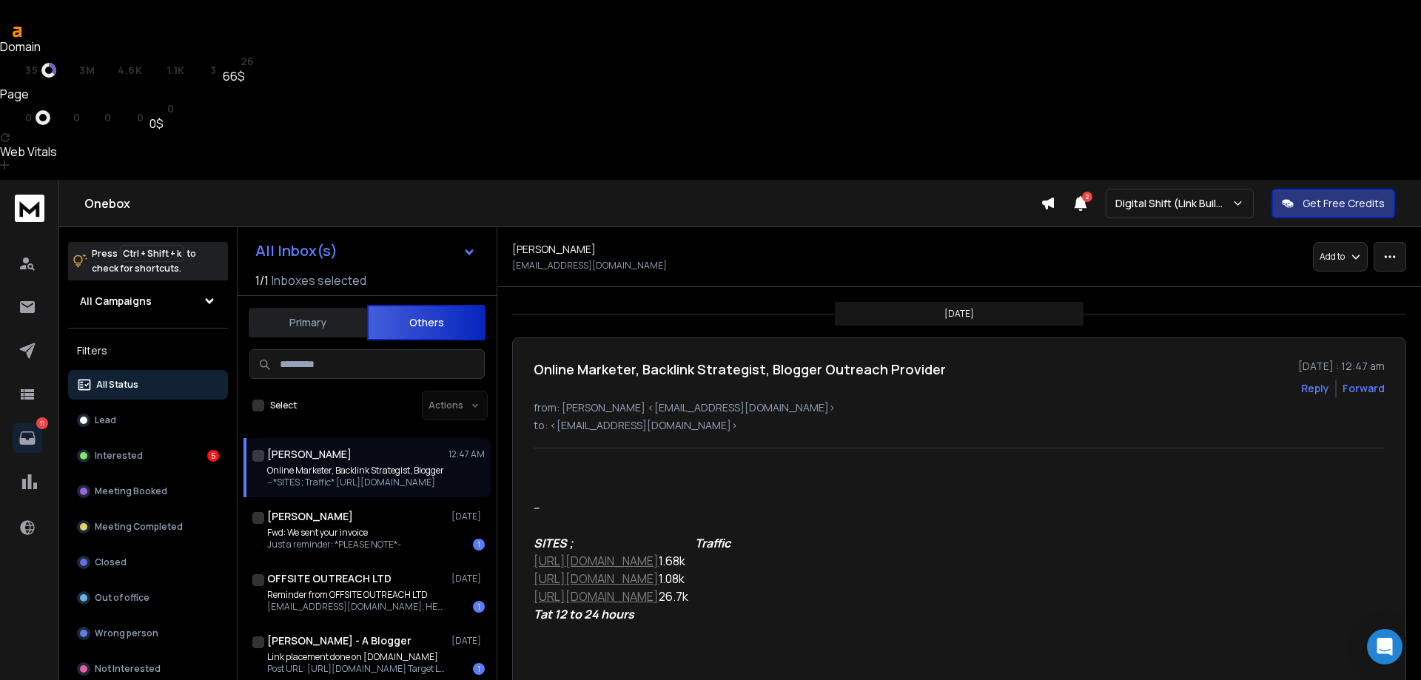
click at [910, 242] on div "[PERSON_NAME] [PERSON_NAME][EMAIL_ADDRESS][DOMAIN_NAME]" at bounding box center [733, 257] width 442 height 30
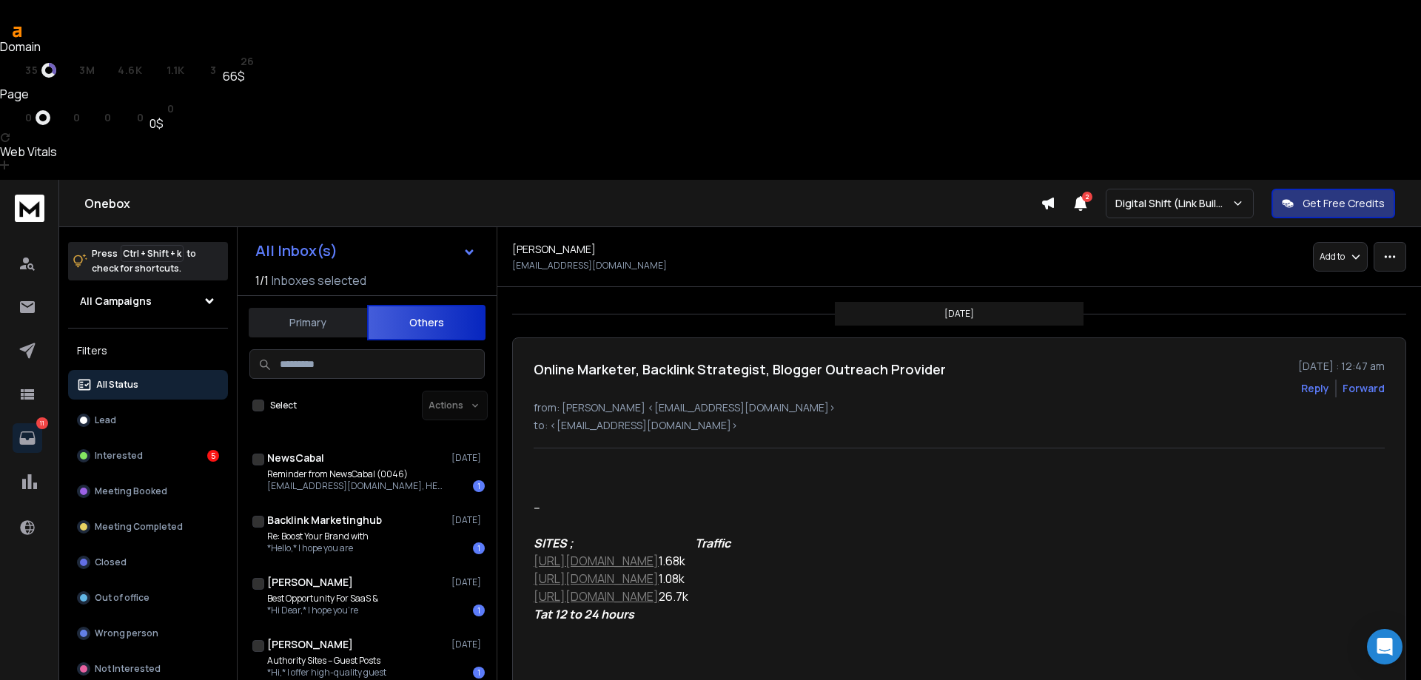
scroll to position [374, 0]
click at [36, 495] on div "11 H" at bounding box center [29, 520] width 59 height 680
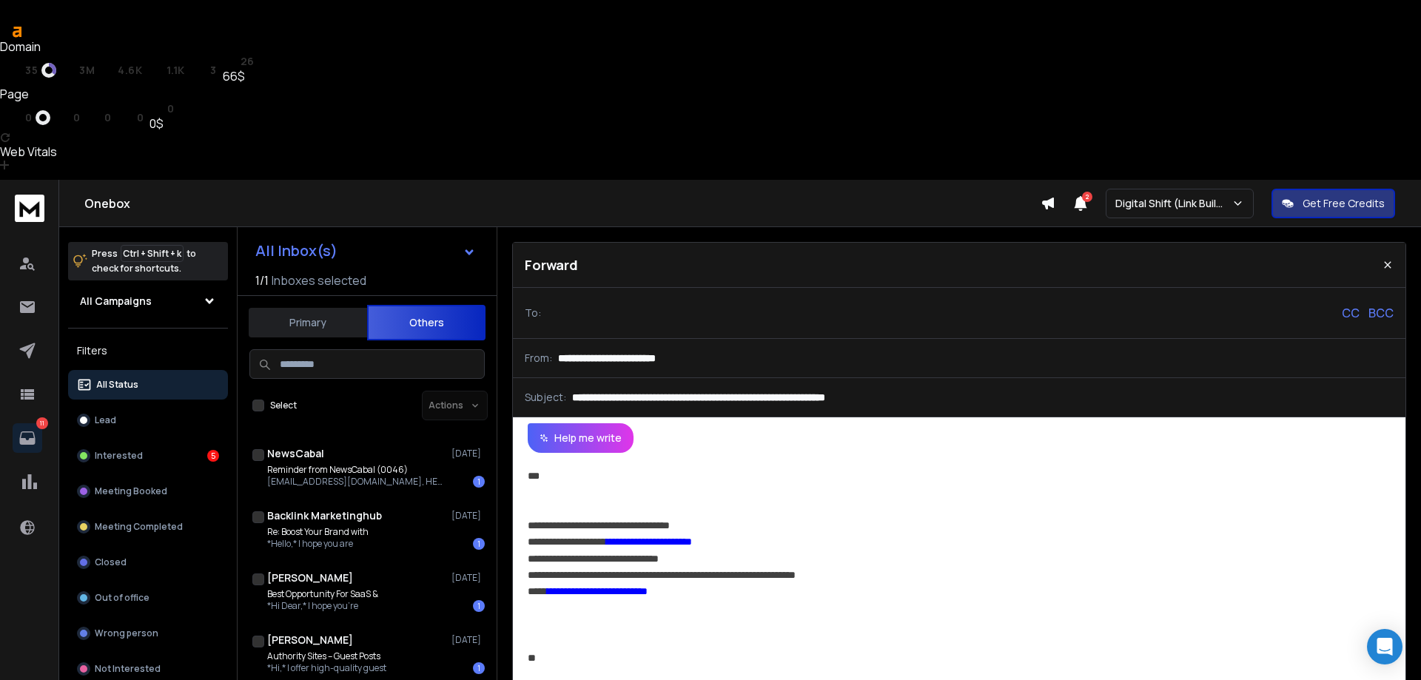
click at [1385, 261] on icon at bounding box center [1387, 264] width 7 height 7
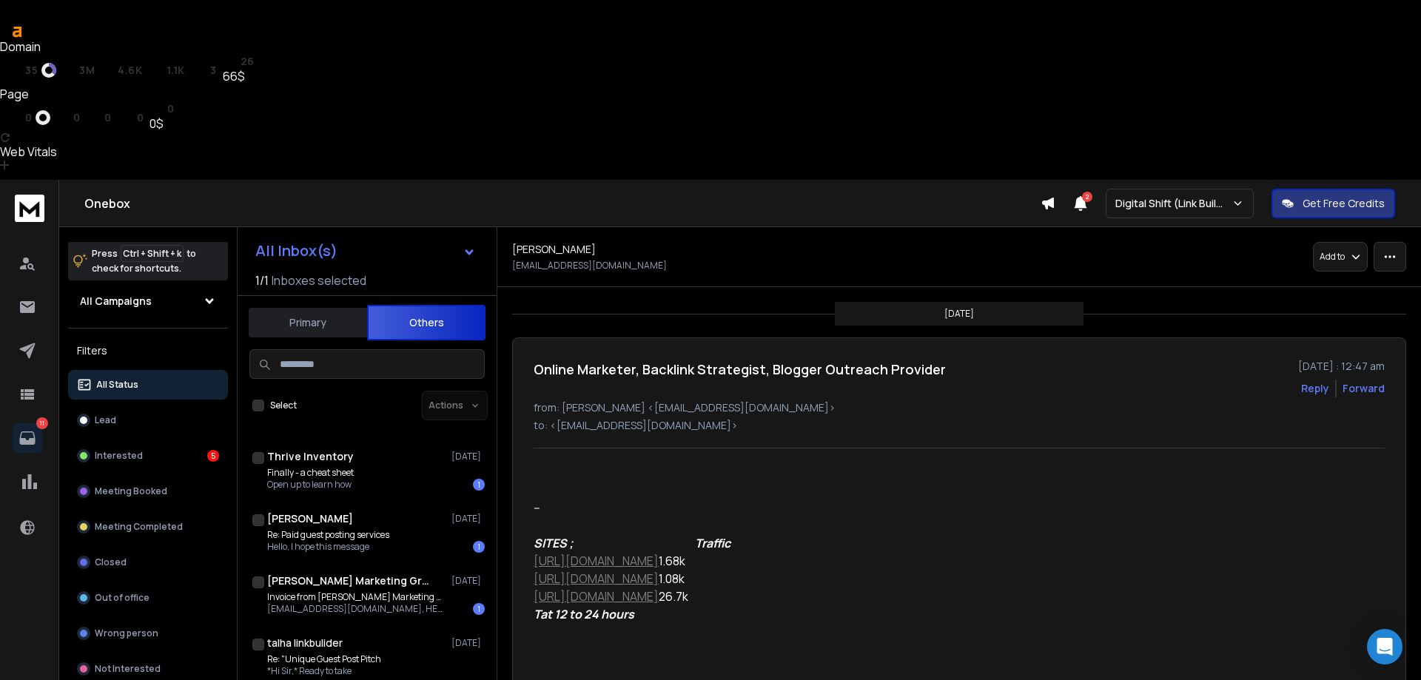
scroll to position [696, 0]
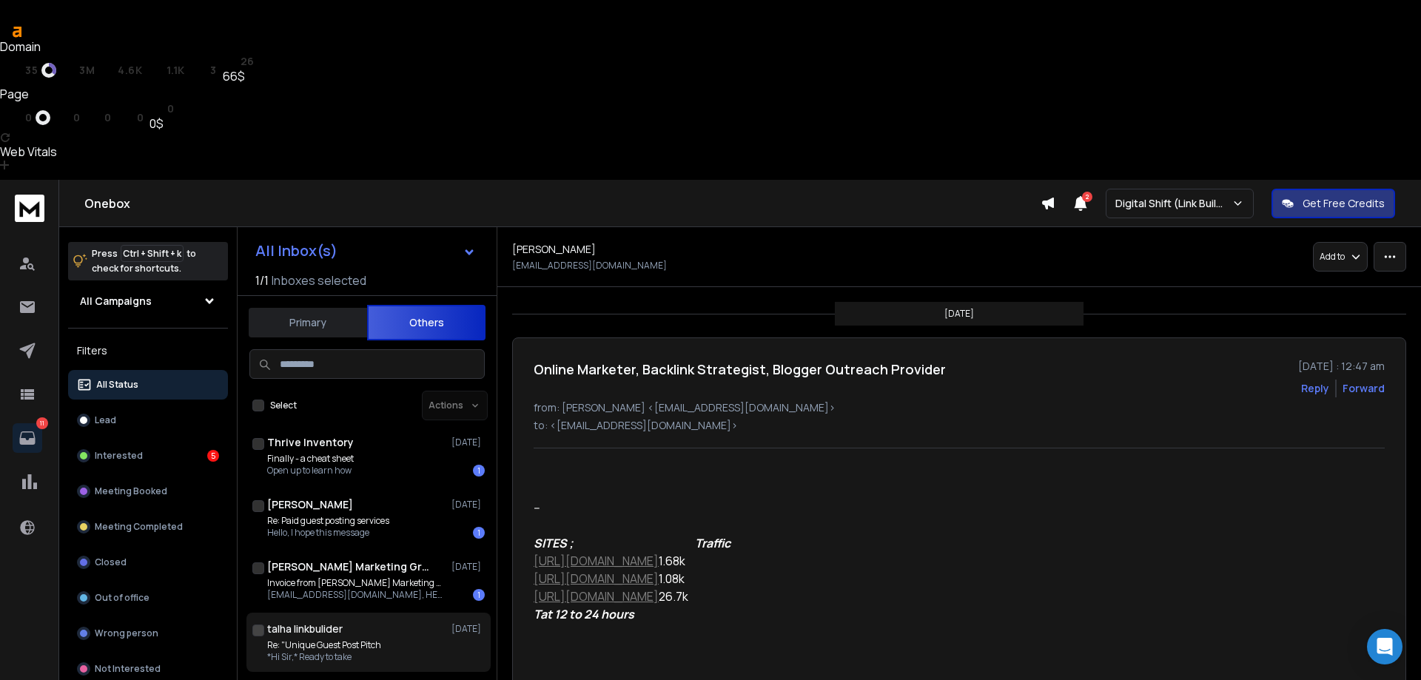
click at [376, 622] on div "talha linkbulider [DATE]" at bounding box center [376, 629] width 218 height 15
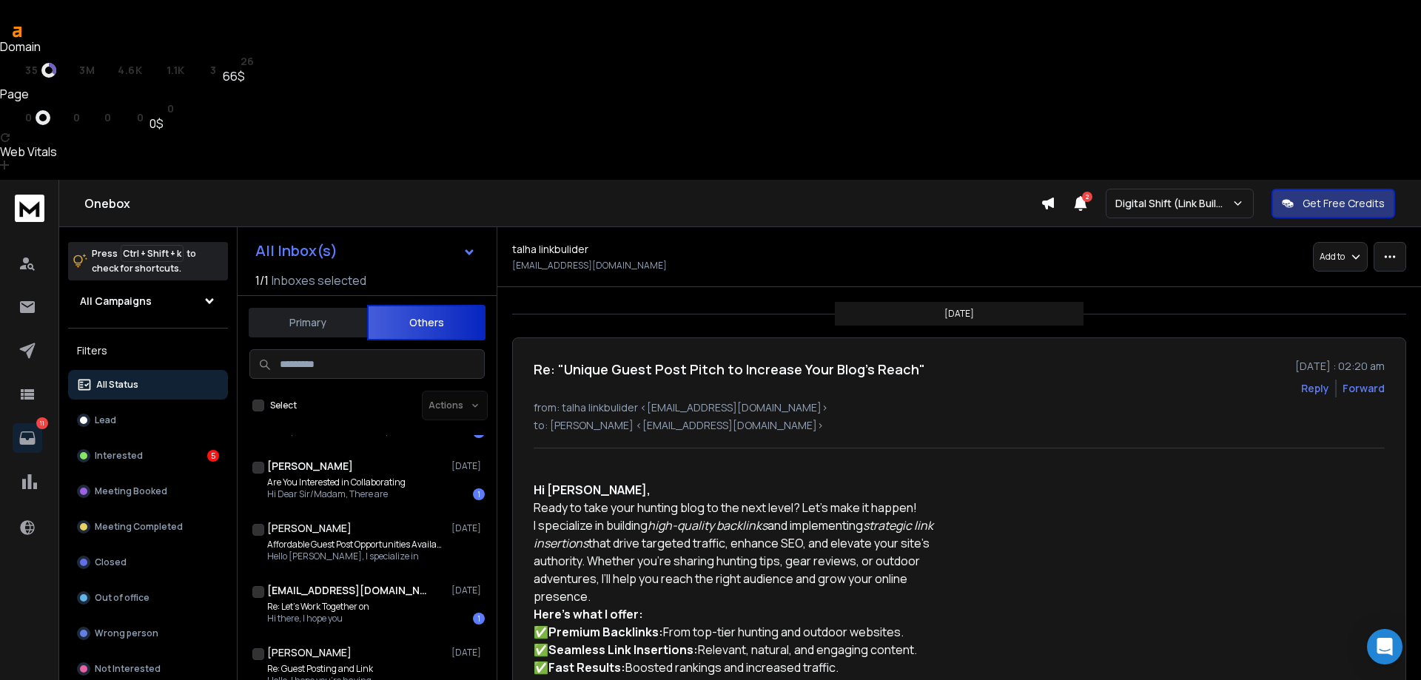
scroll to position [1174, 0]
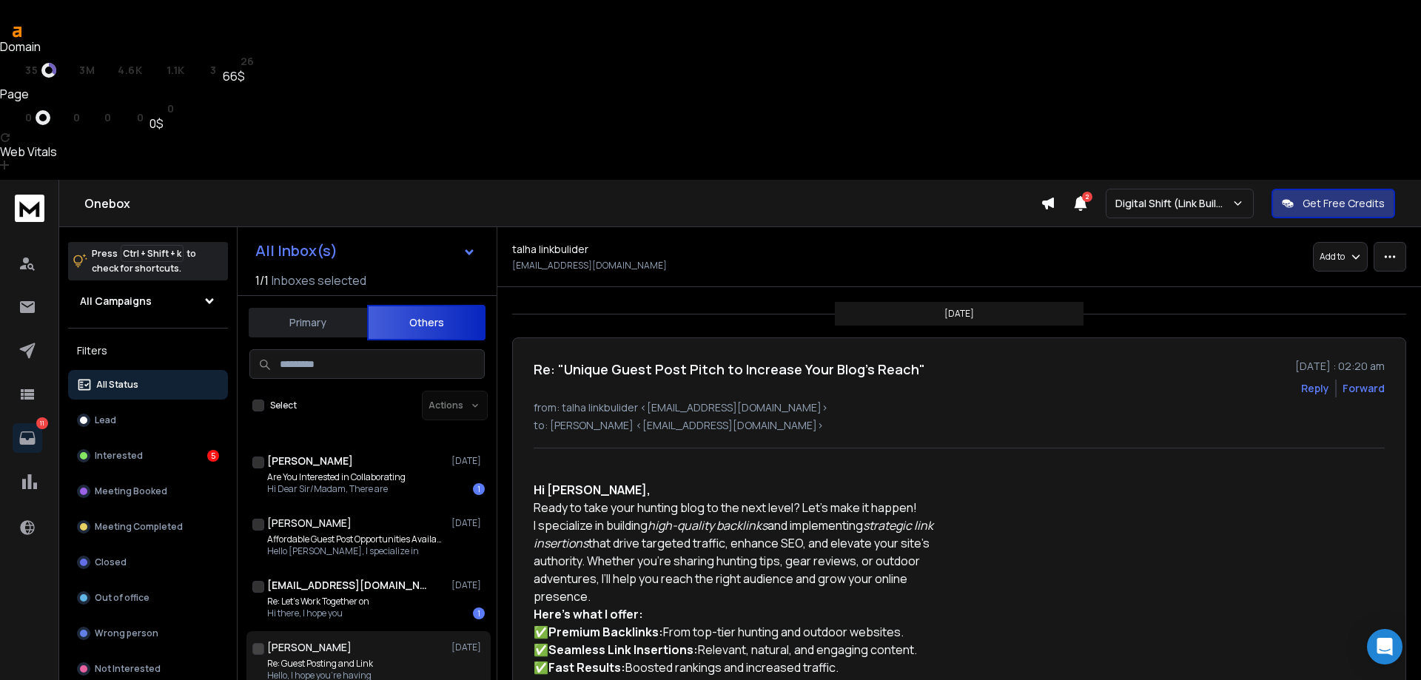
click at [358, 640] on div "[PERSON_NAME] [DATE] Re: Guest Posting and Link Hello, I hope you're having" at bounding box center [376, 660] width 218 height 41
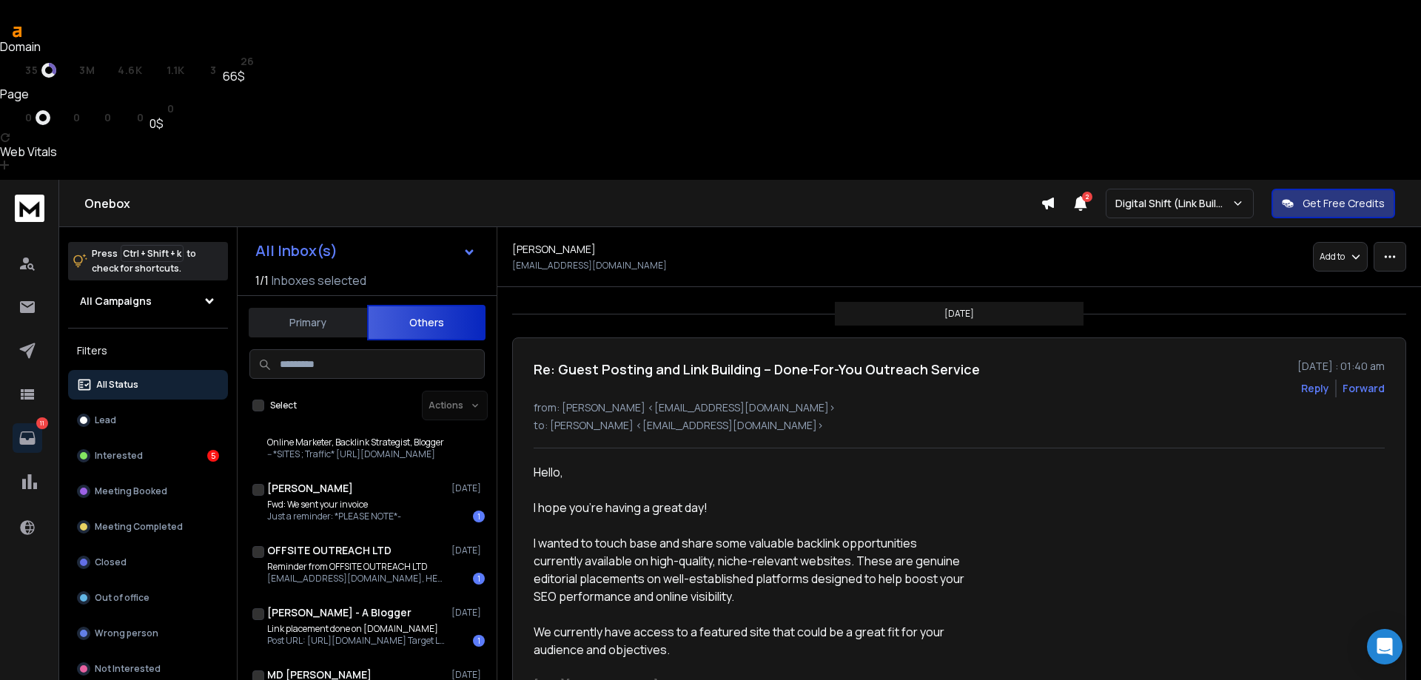
scroll to position [0, 0]
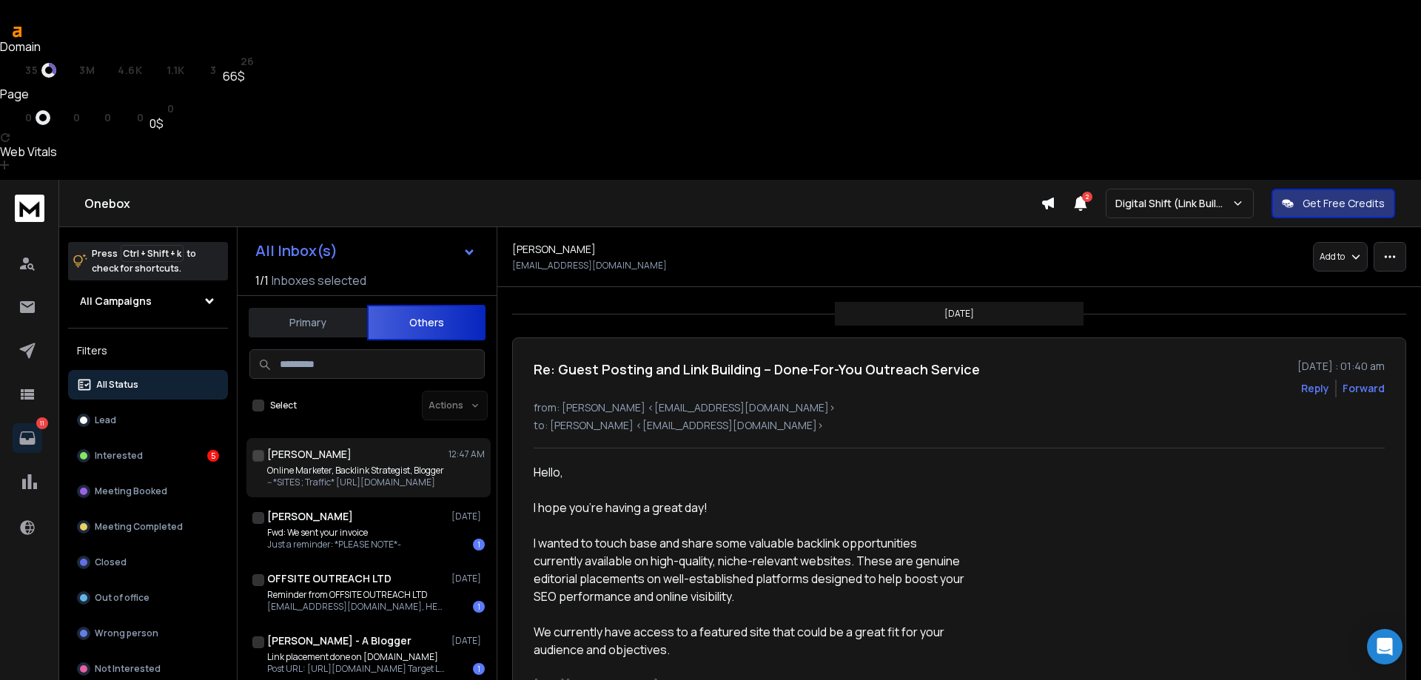
click at [398, 465] on p "Online Marketer, Backlink Strategist, Blogger" at bounding box center [355, 471] width 177 height 12
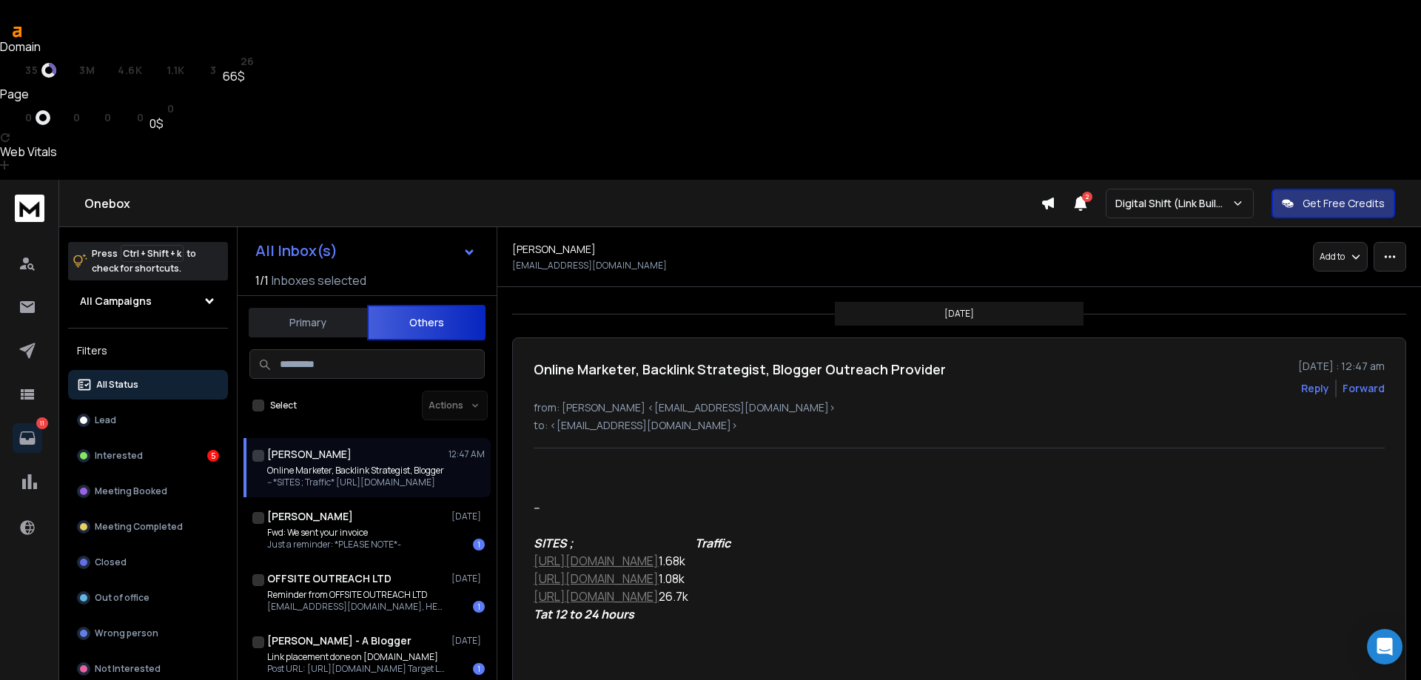
click at [910, 242] on div "[PERSON_NAME] [PERSON_NAME][EMAIL_ADDRESS][DOMAIN_NAME]" at bounding box center [733, 257] width 442 height 30
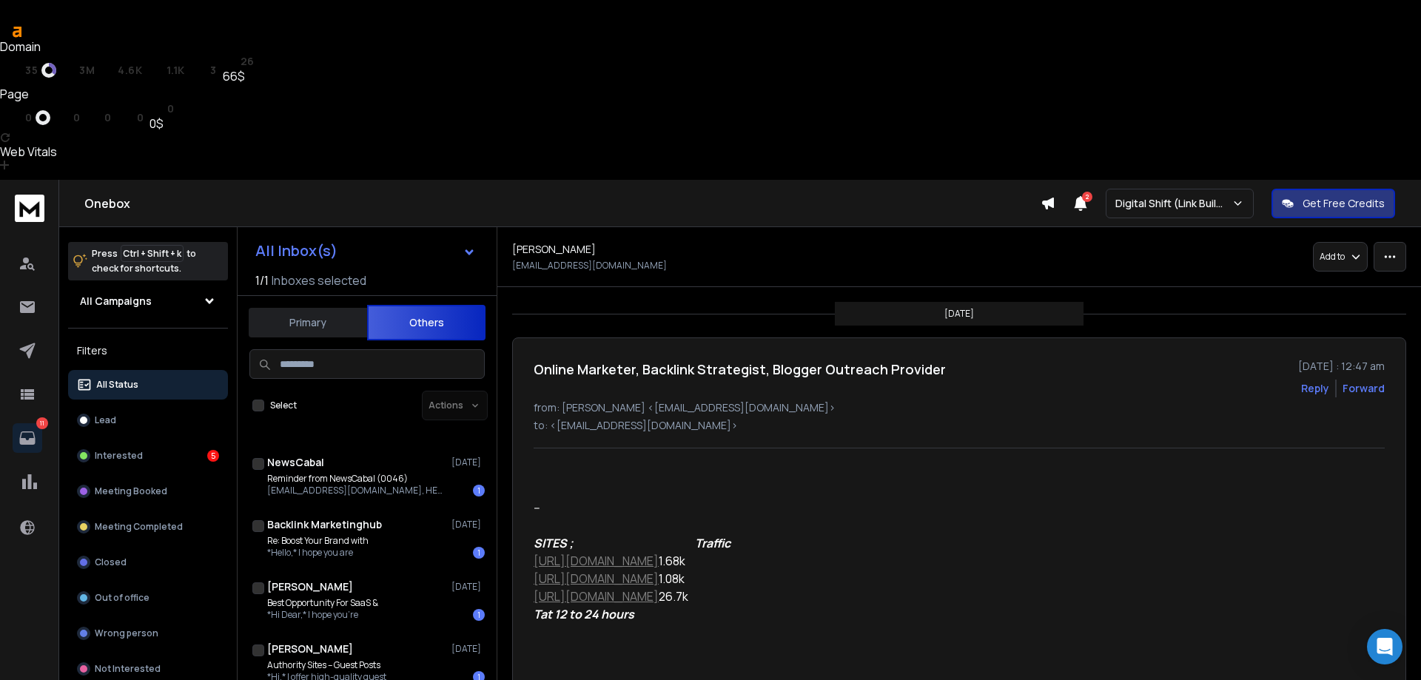
scroll to position [374, 0]
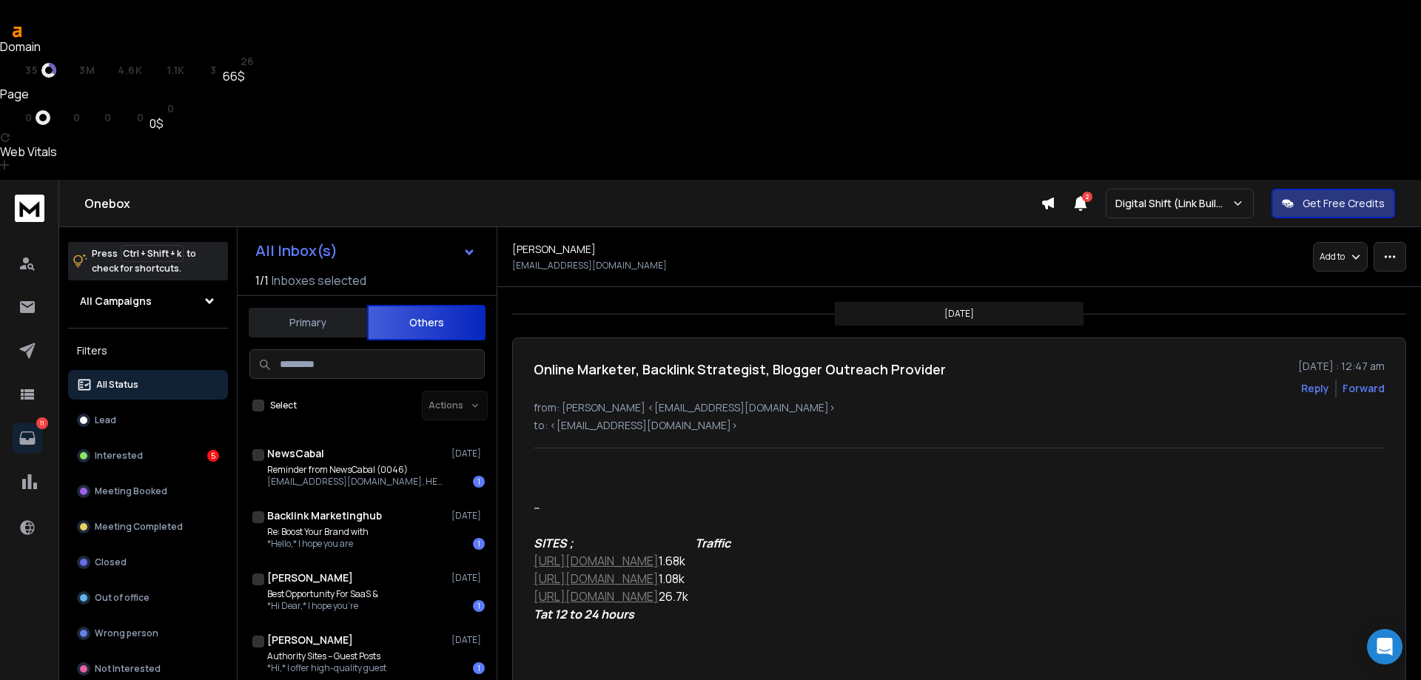
click at [36, 495] on div "11 H" at bounding box center [29, 520] width 59 height 680
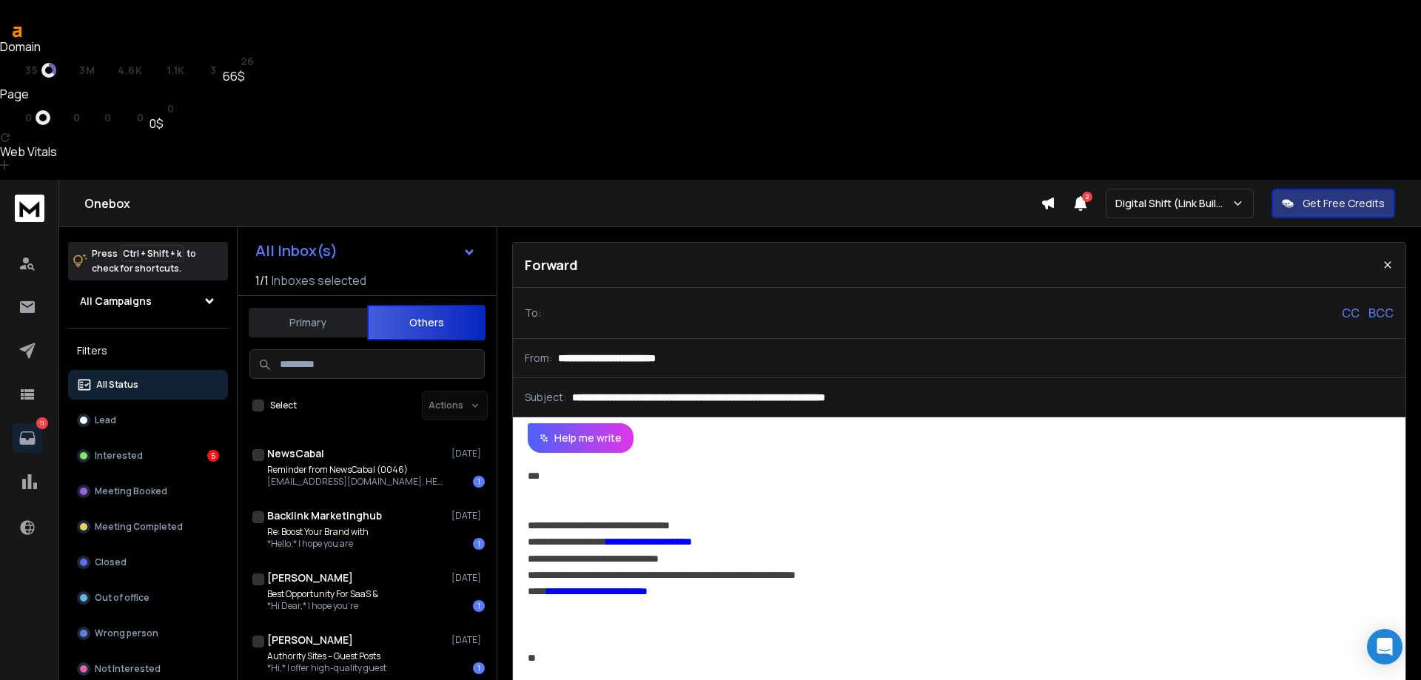
click at [1385, 261] on icon at bounding box center [1387, 264] width 7 height 7
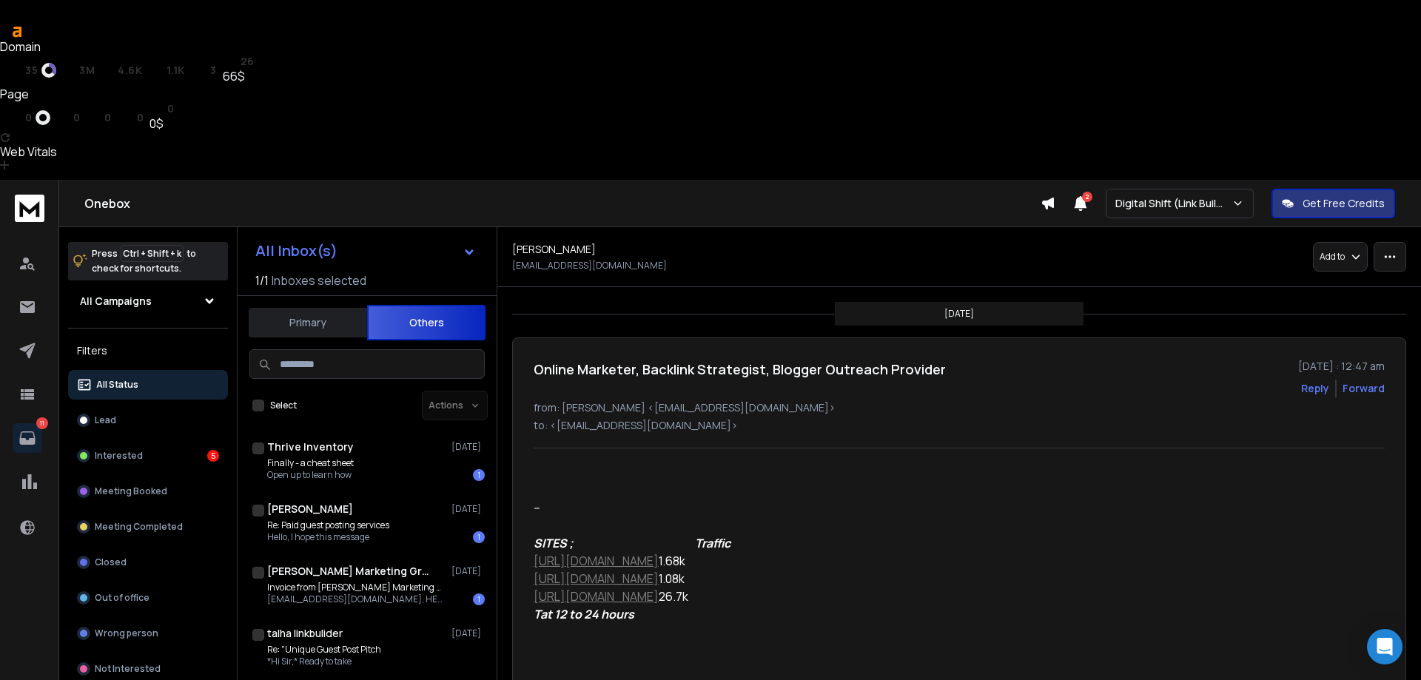
scroll to position [696, 0]
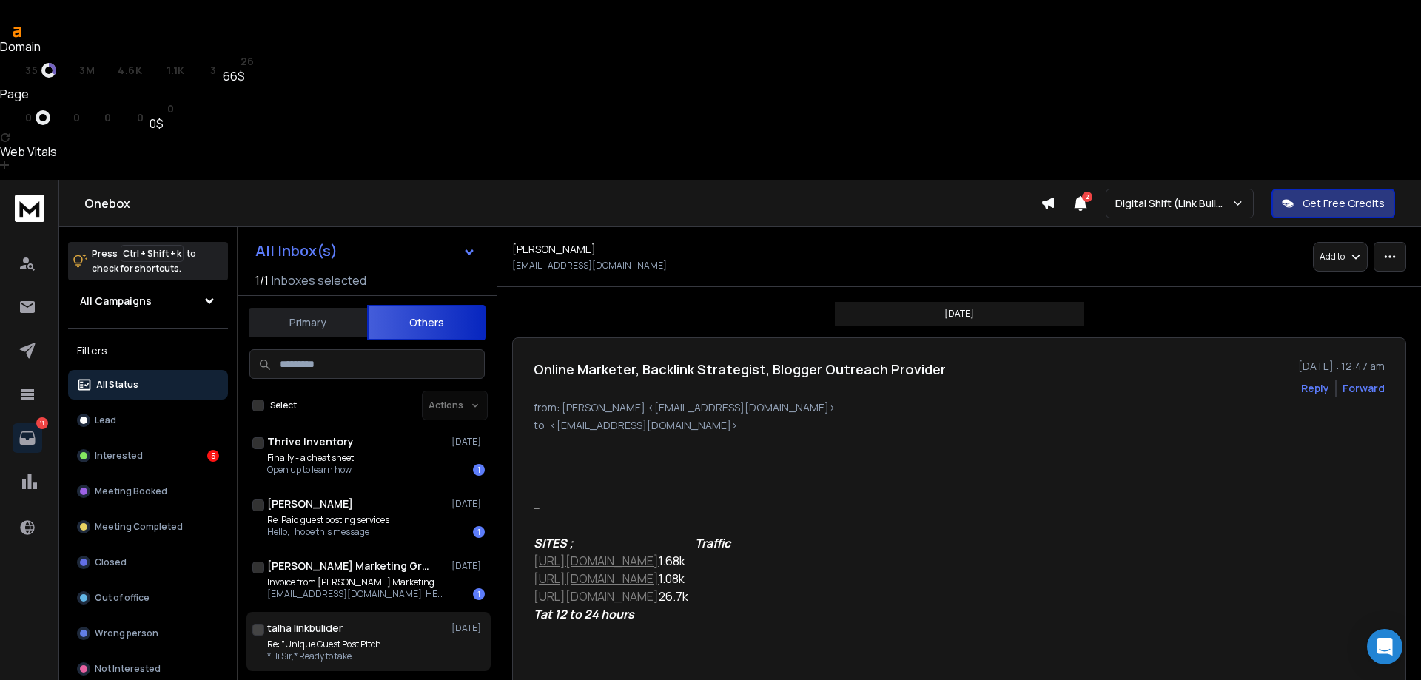
click at [376, 621] on div "talha linkbulider [DATE]" at bounding box center [376, 628] width 218 height 15
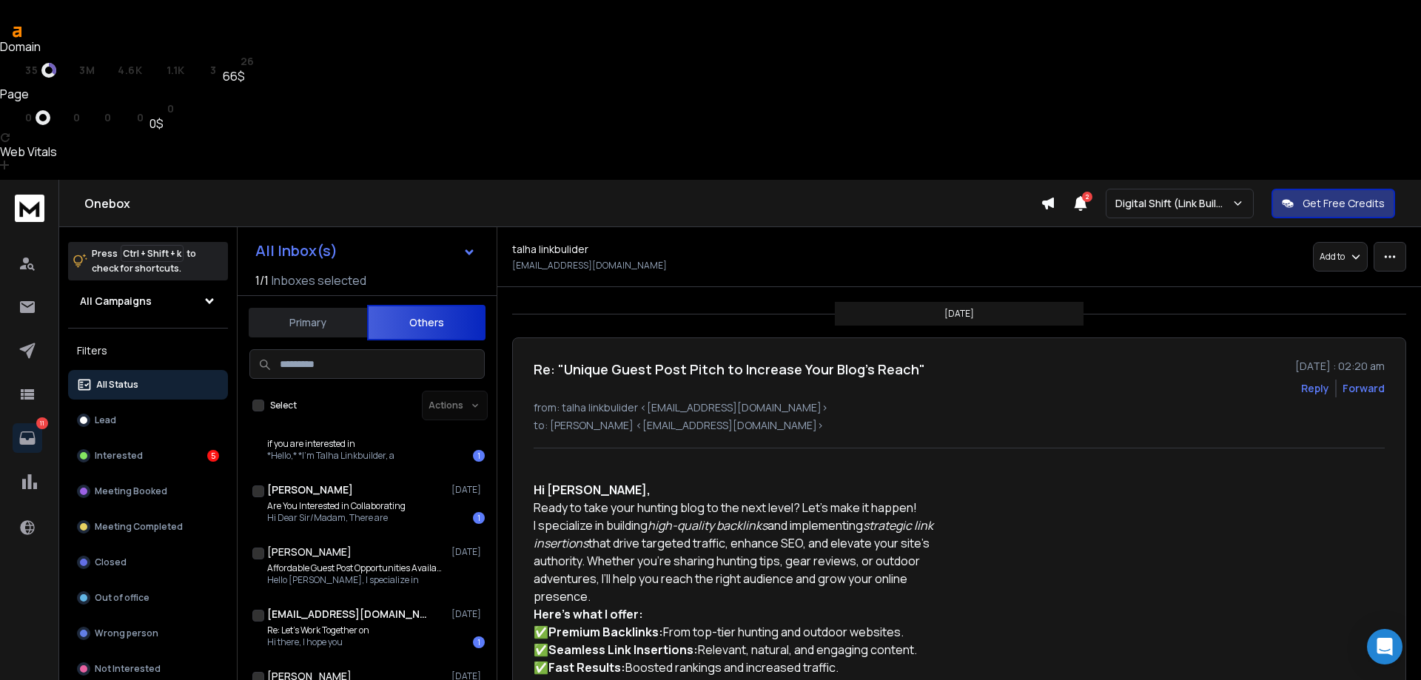
scroll to position [1179, 0]
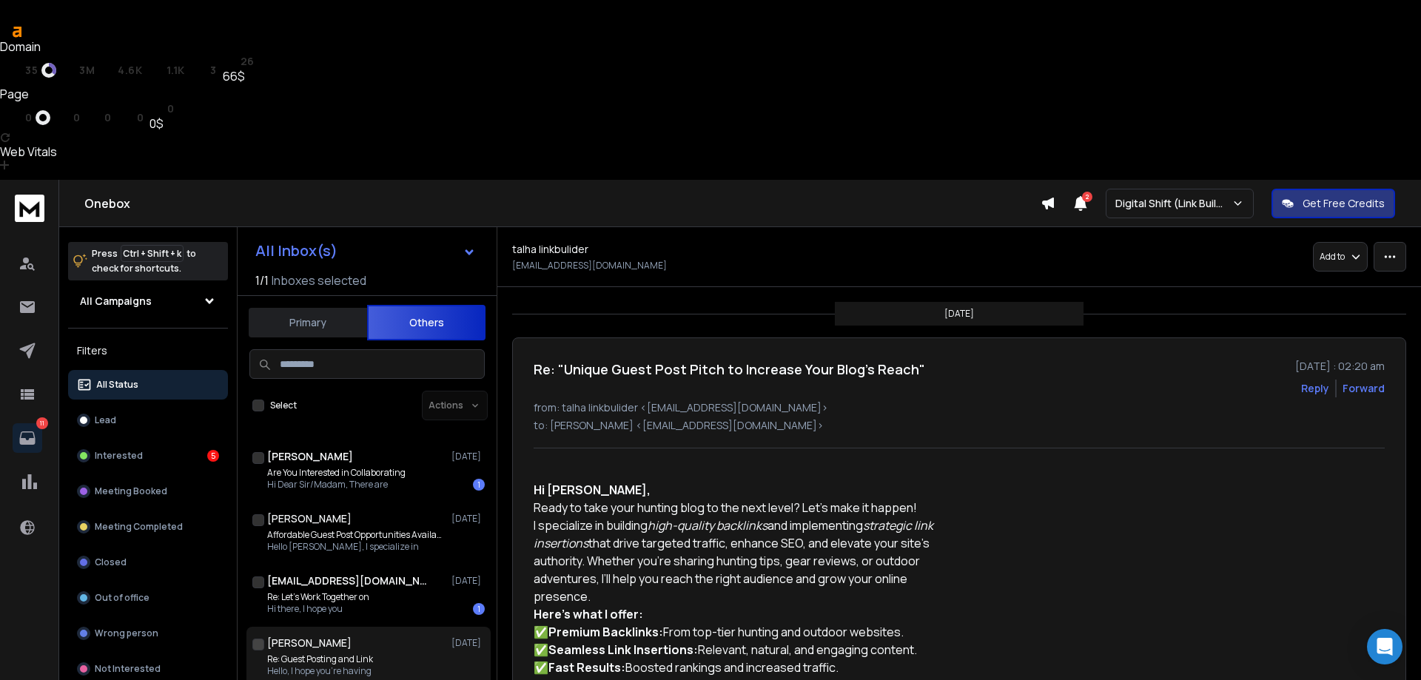
click at [358, 653] on p "Re: Guest Posting and Link" at bounding box center [320, 659] width 106 height 12
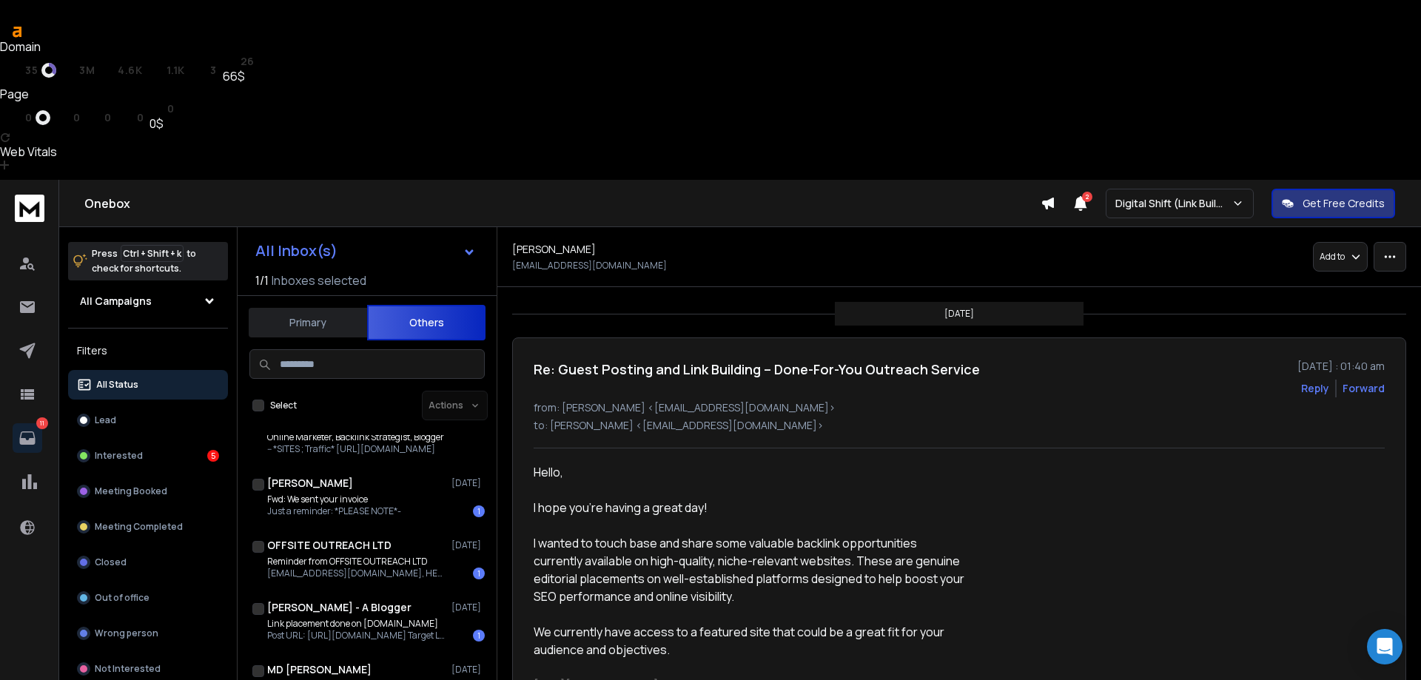
scroll to position [0, 0]
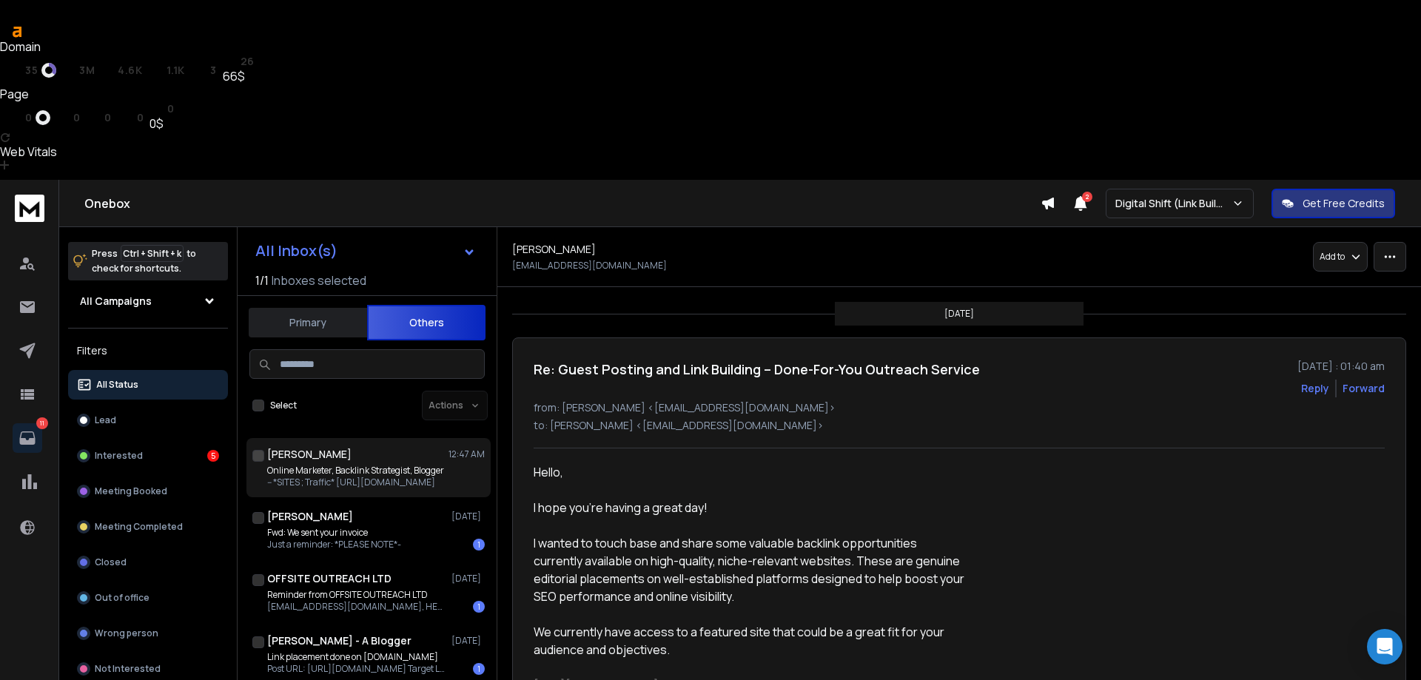
click at [398, 465] on p "Online Marketer, Backlink Strategist, Blogger" at bounding box center [355, 471] width 177 height 12
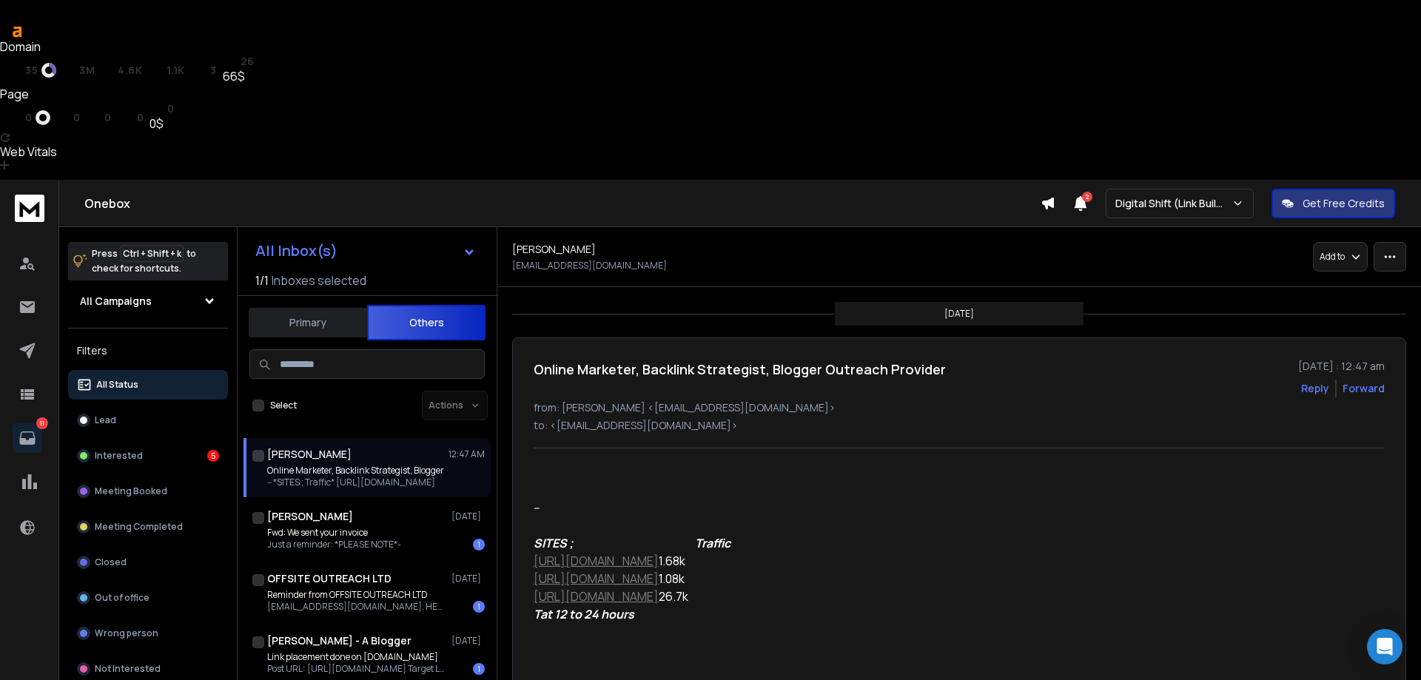
click at [910, 242] on div "[PERSON_NAME] [PERSON_NAME][EMAIL_ADDRESS][DOMAIN_NAME]" at bounding box center [733, 257] width 442 height 30
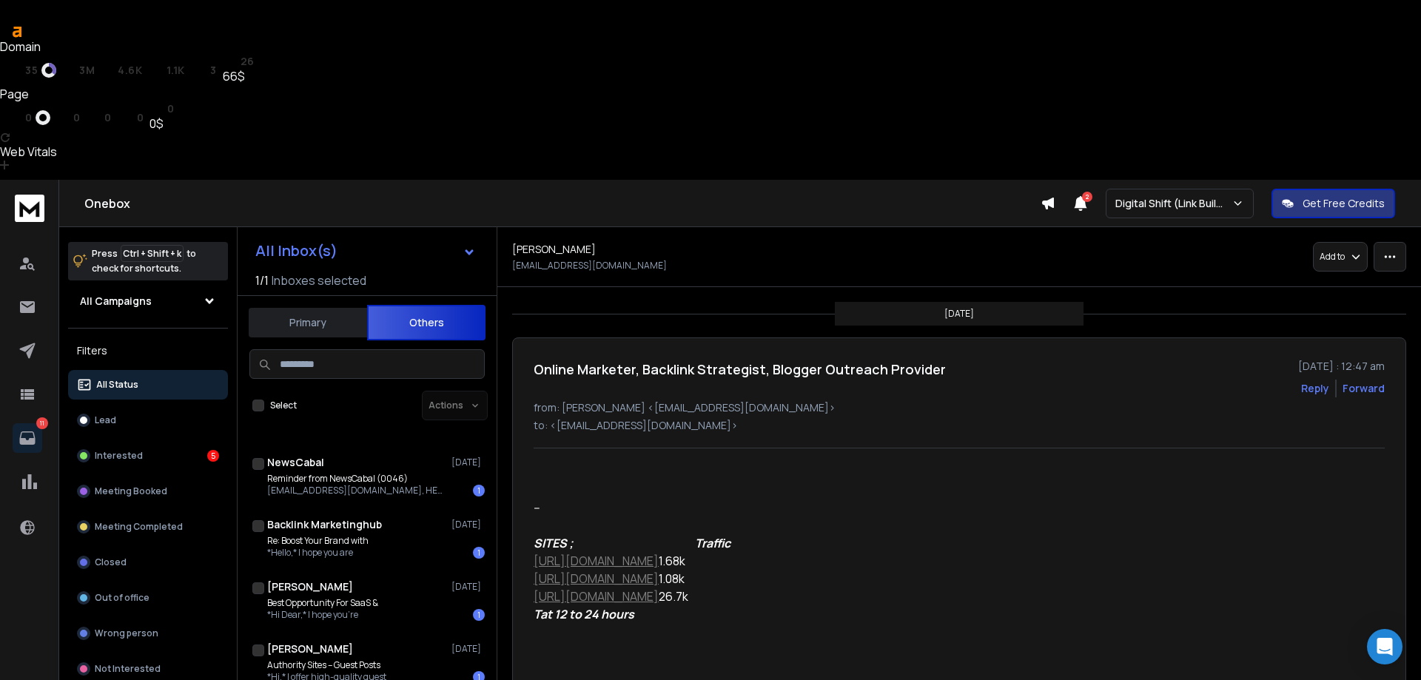
scroll to position [374, 0]
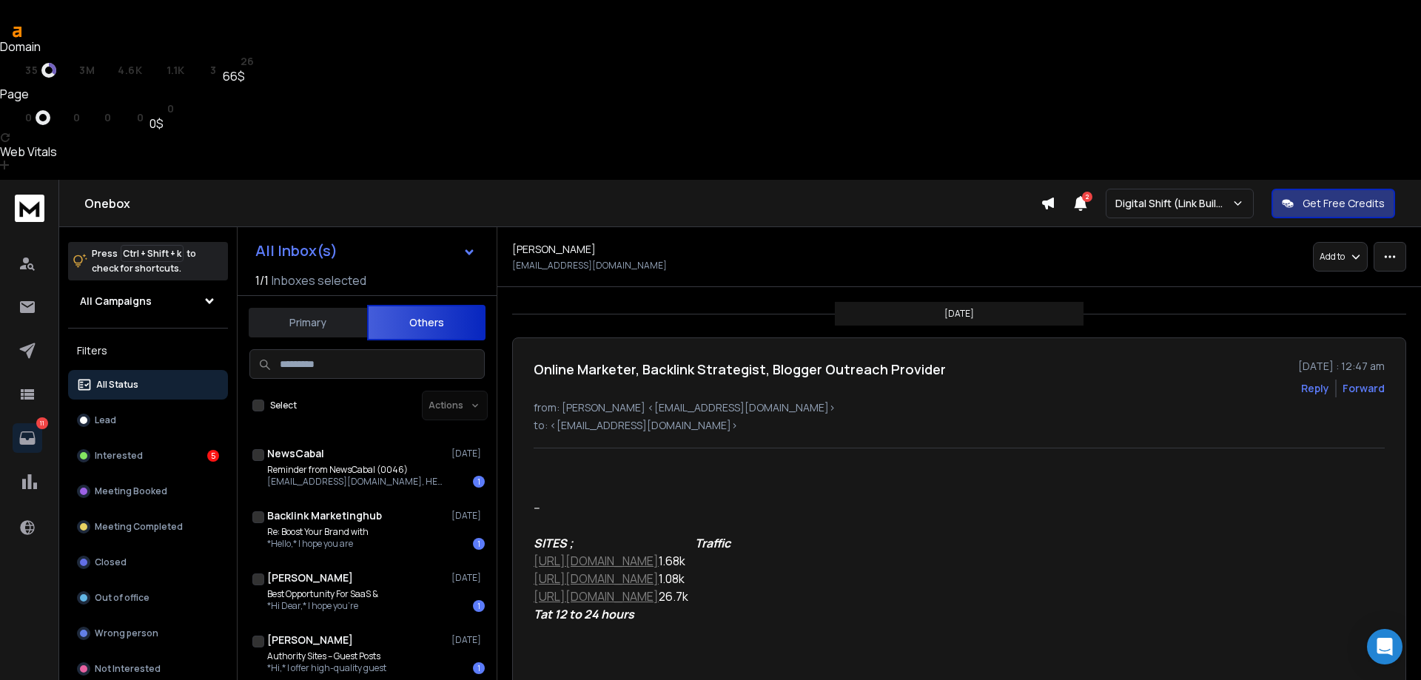
click at [36, 495] on div "11 H" at bounding box center [29, 520] width 59 height 680
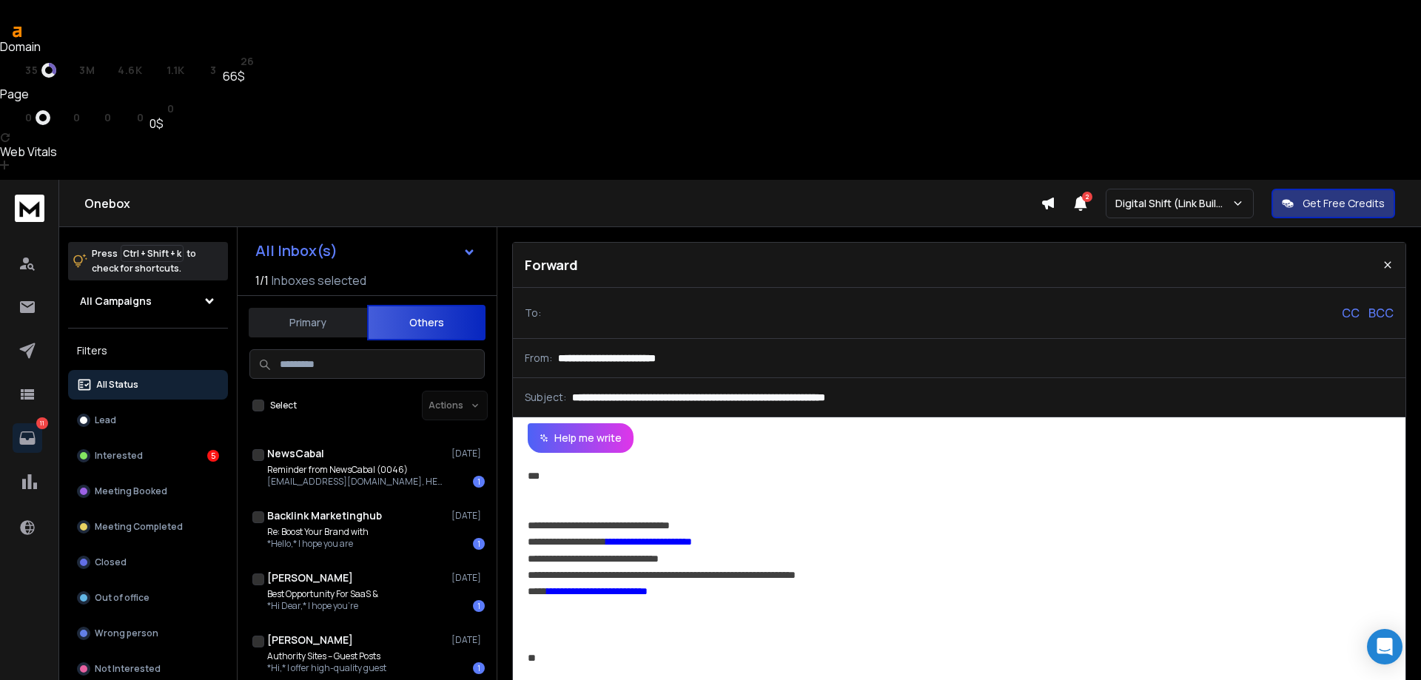
click at [1385, 261] on icon at bounding box center [1387, 264] width 7 height 7
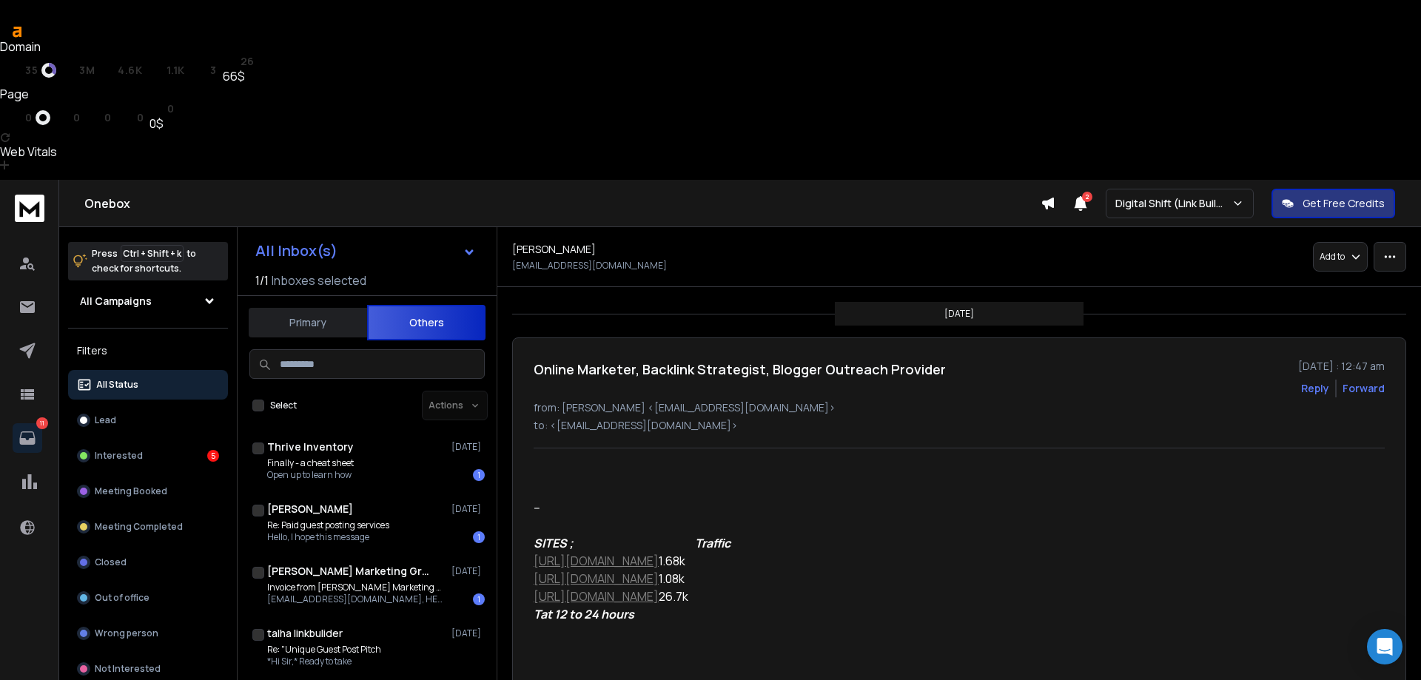
scroll to position [696, 0]
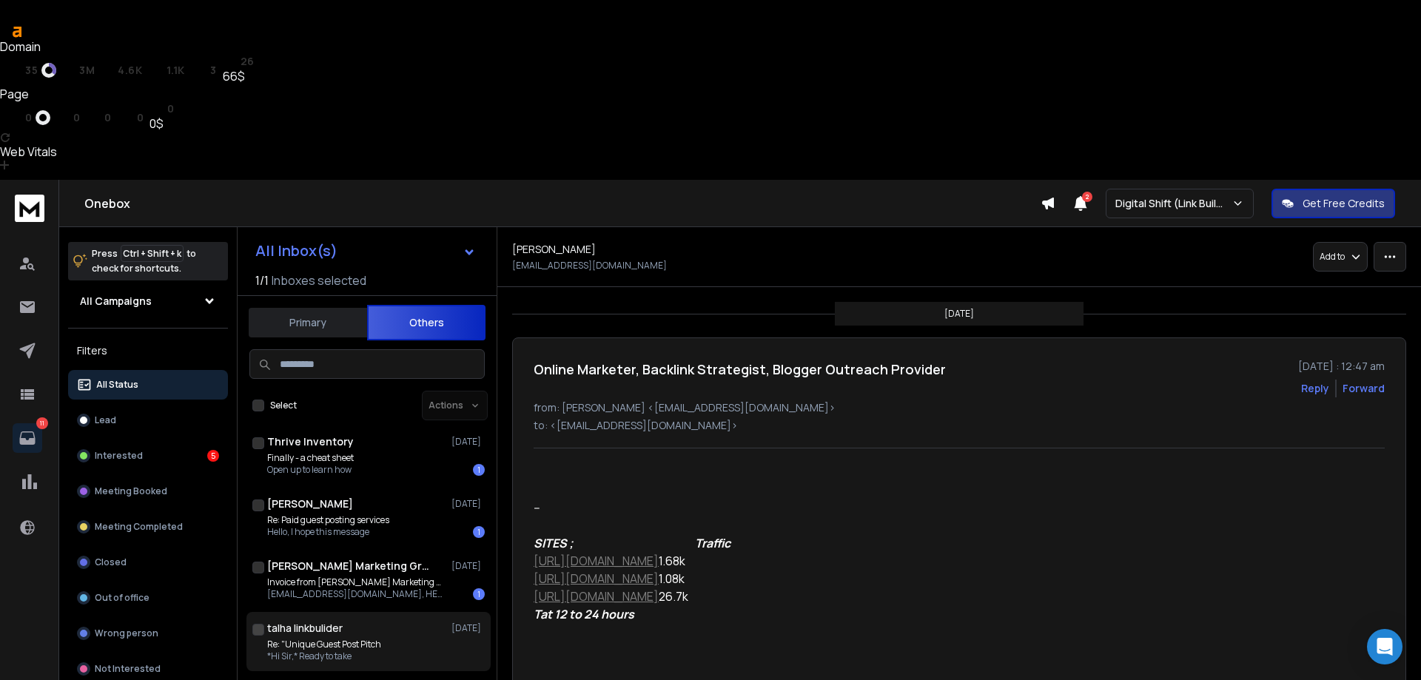
click at [376, 621] on div "talha linkbulider [DATE]" at bounding box center [376, 628] width 218 height 15
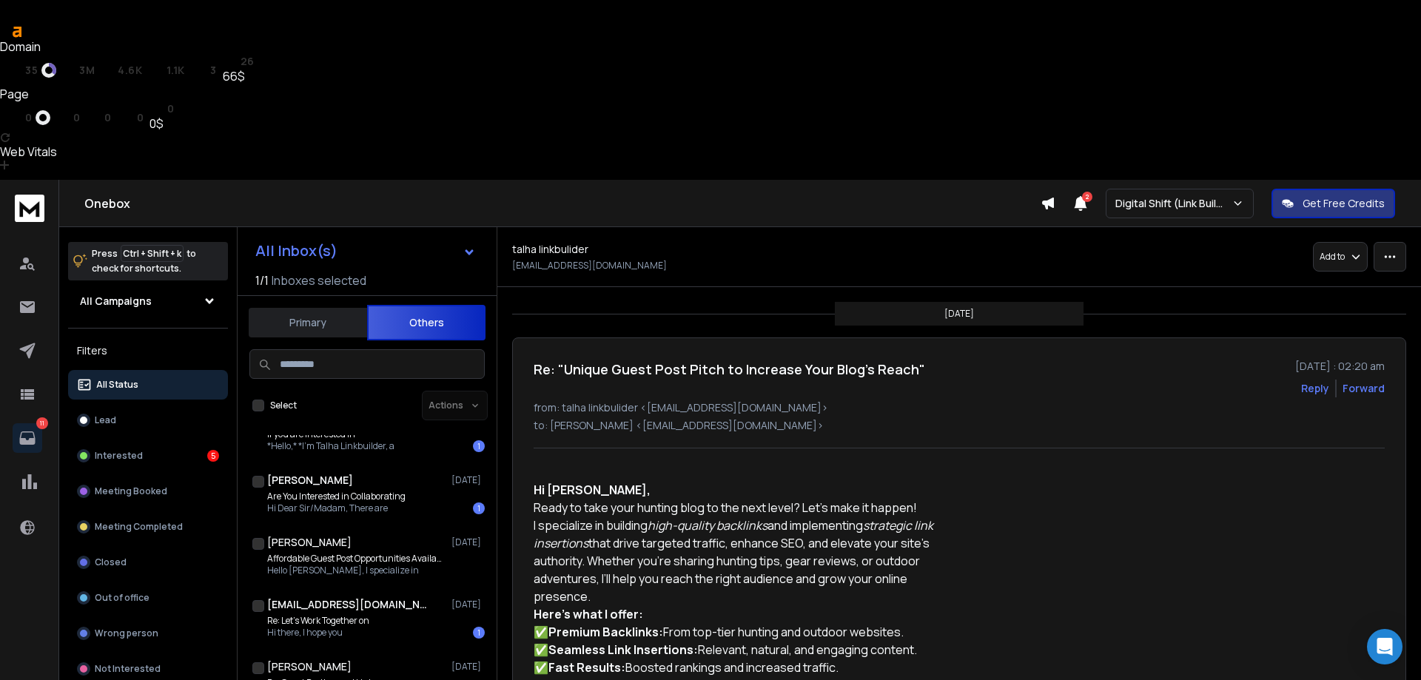
scroll to position [1179, 0]
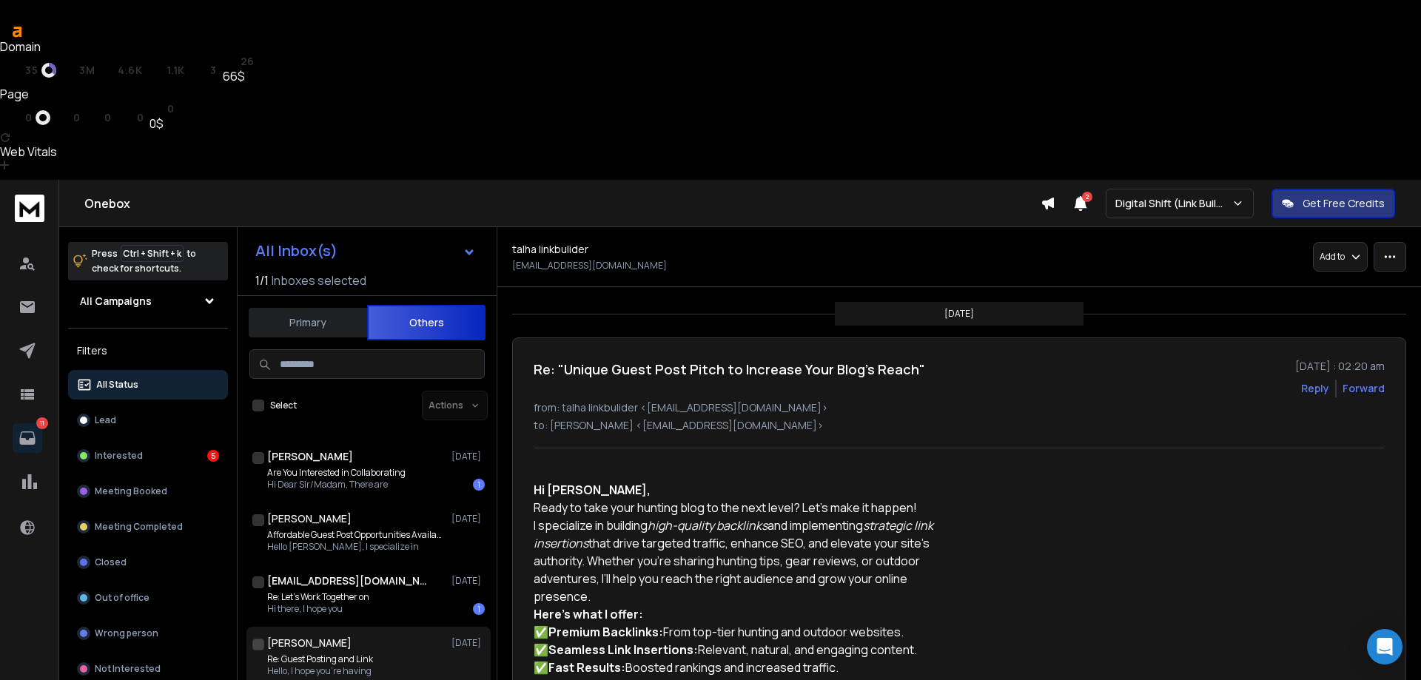
click at [358, 653] on p "Re: Guest Posting and Link" at bounding box center [320, 659] width 106 height 12
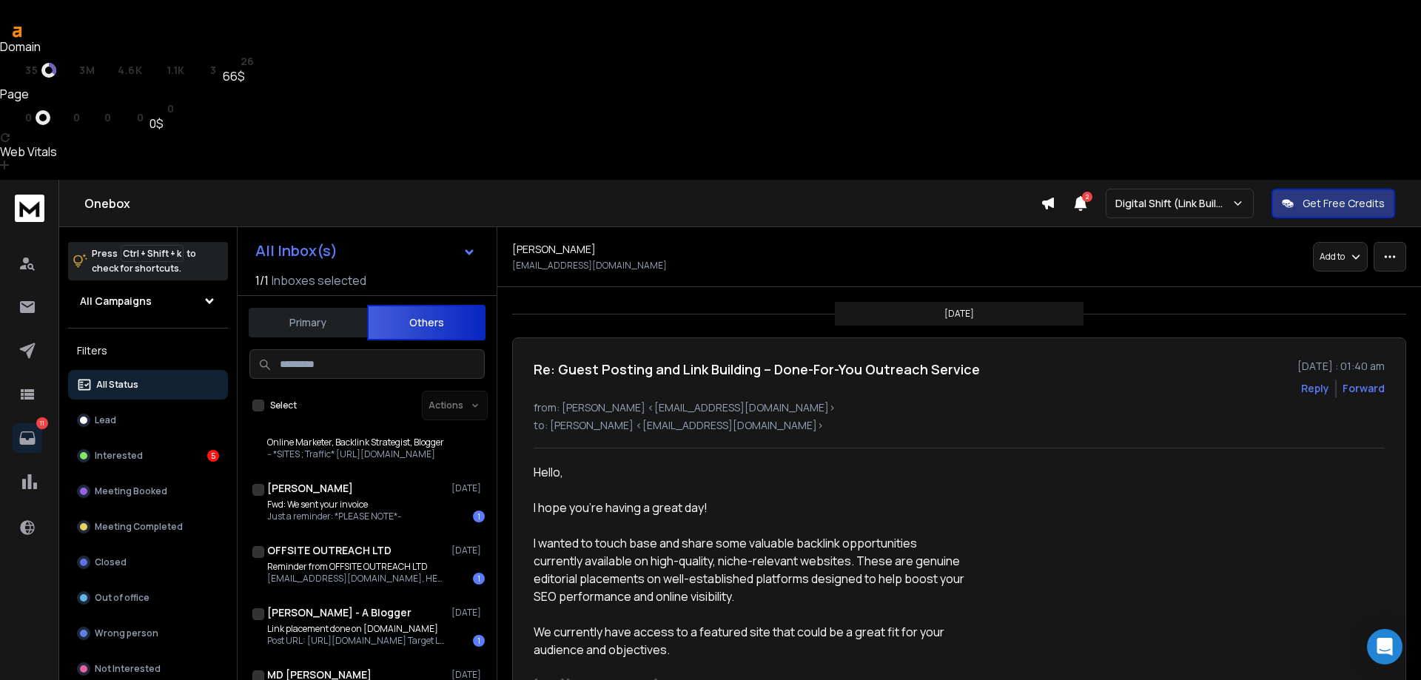
scroll to position [0, 0]
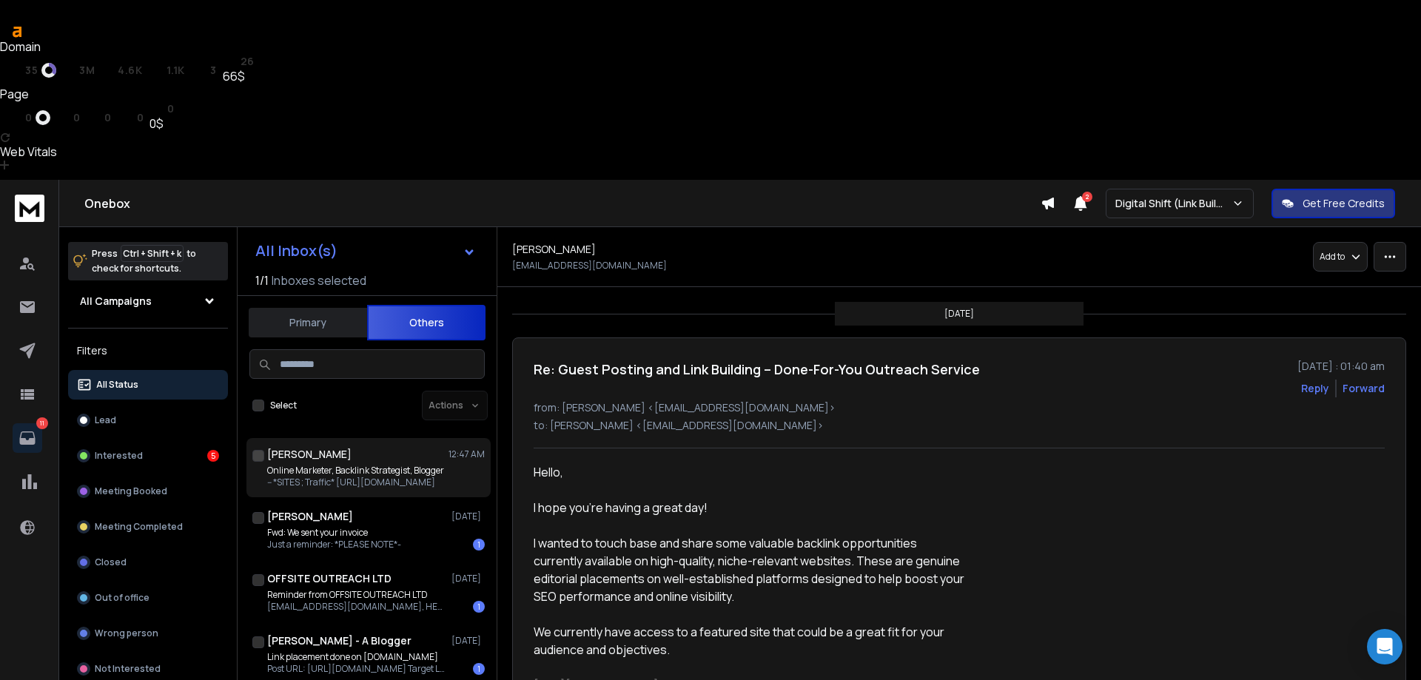
click at [398, 465] on p "Online Marketer, Backlink Strategist, Blogger" at bounding box center [355, 471] width 177 height 12
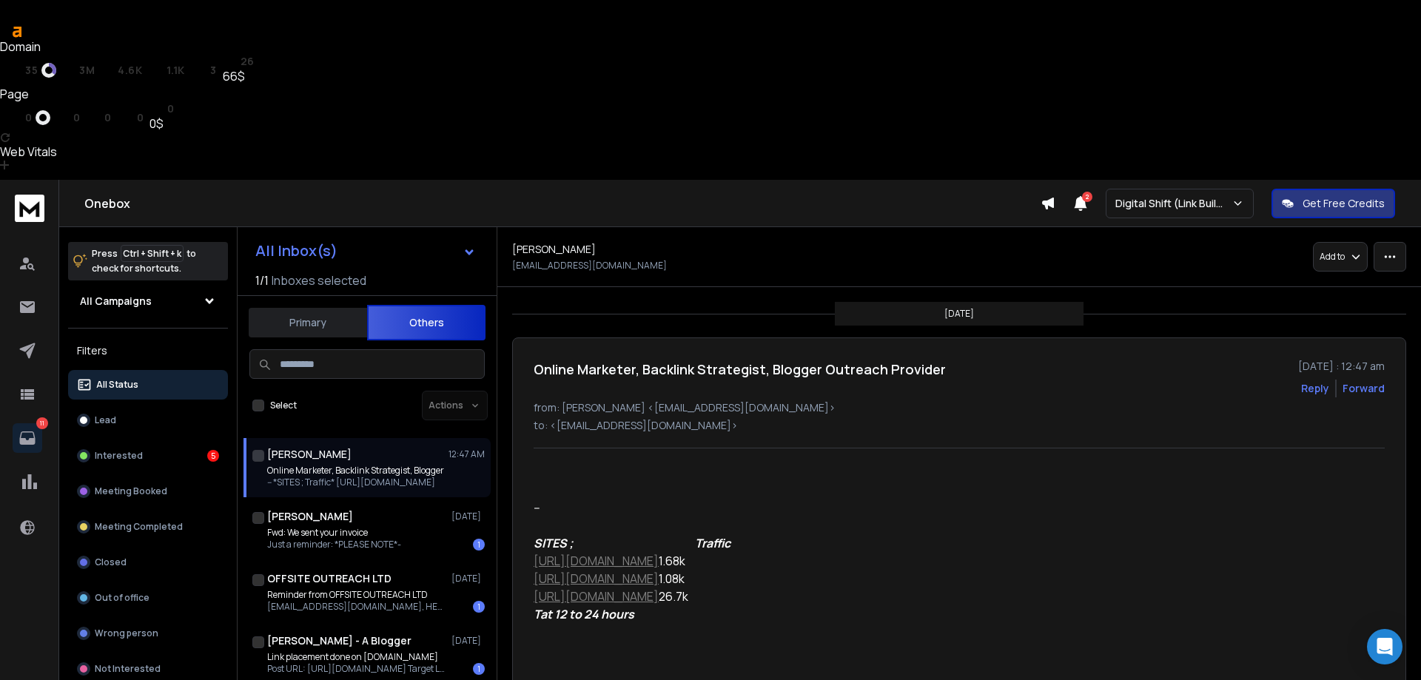
click at [910, 242] on div "[PERSON_NAME] [PERSON_NAME][EMAIL_ADDRESS][DOMAIN_NAME]" at bounding box center [733, 257] width 442 height 30
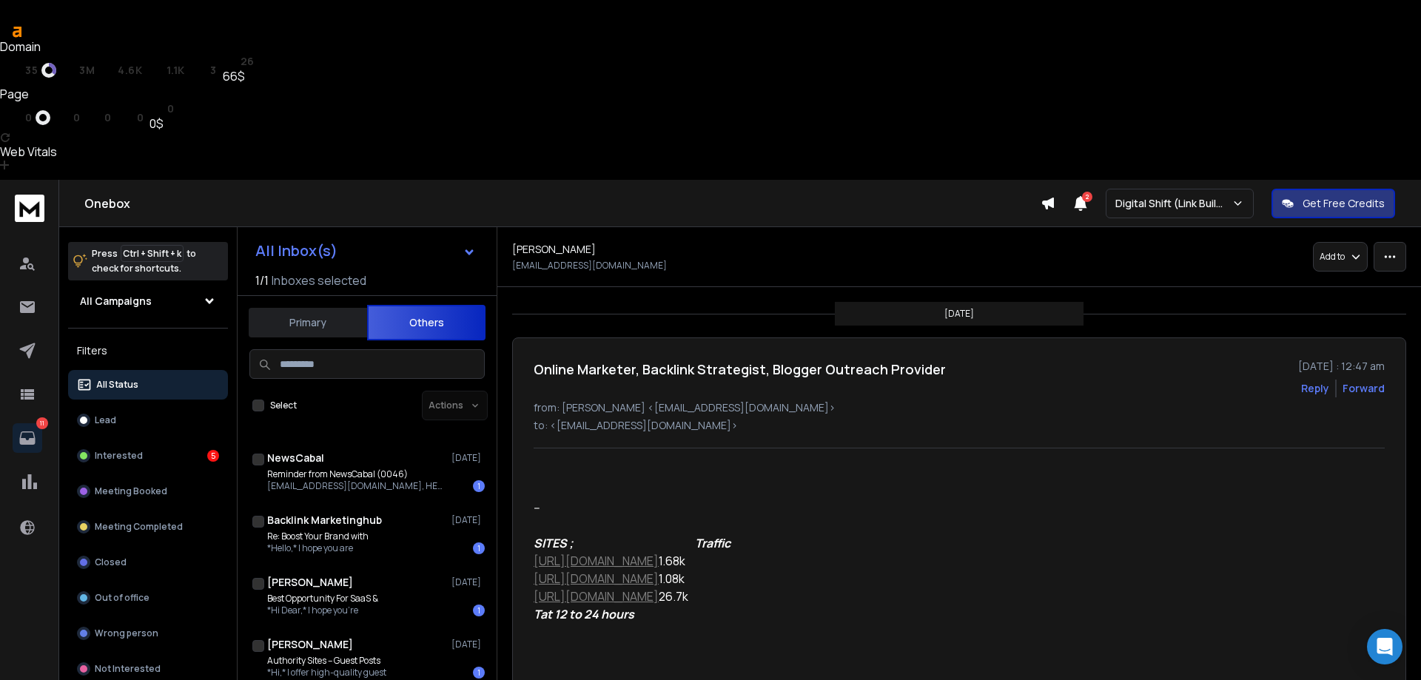
scroll to position [374, 0]
click at [36, 495] on div "11 H" at bounding box center [29, 520] width 59 height 680
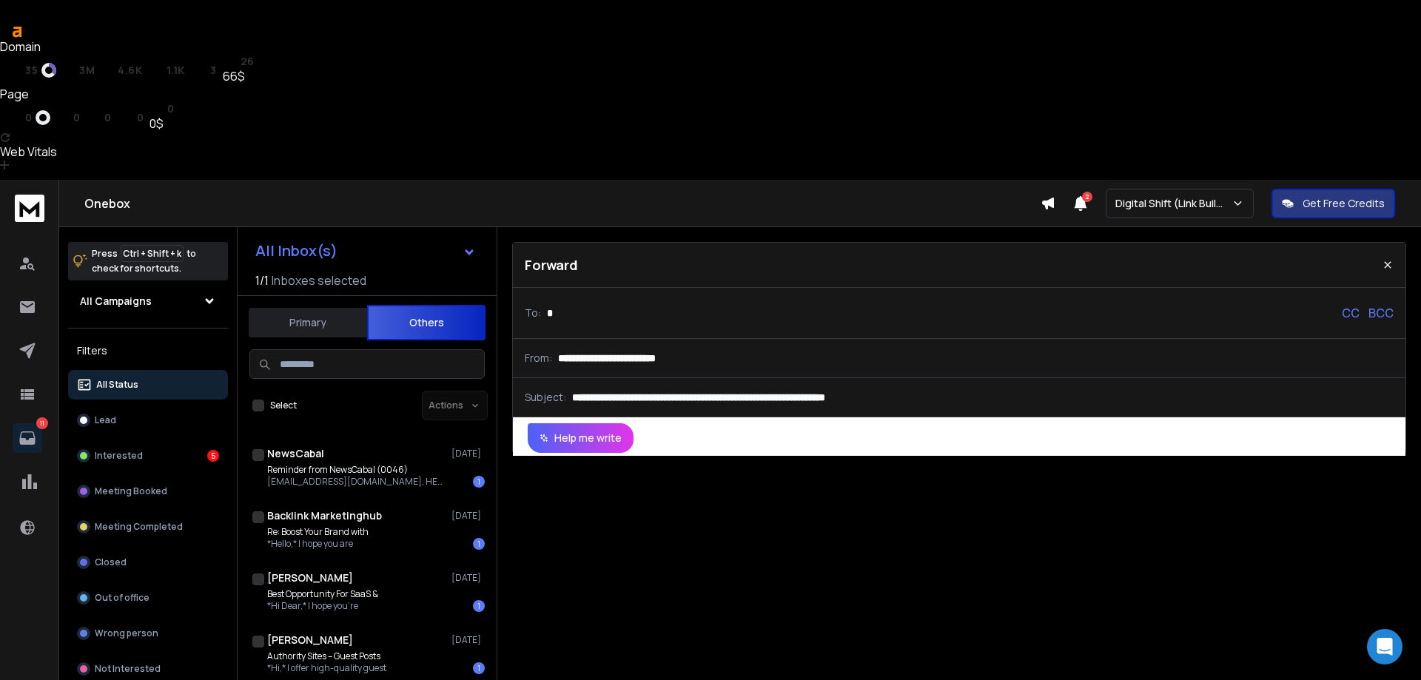
type input "*"
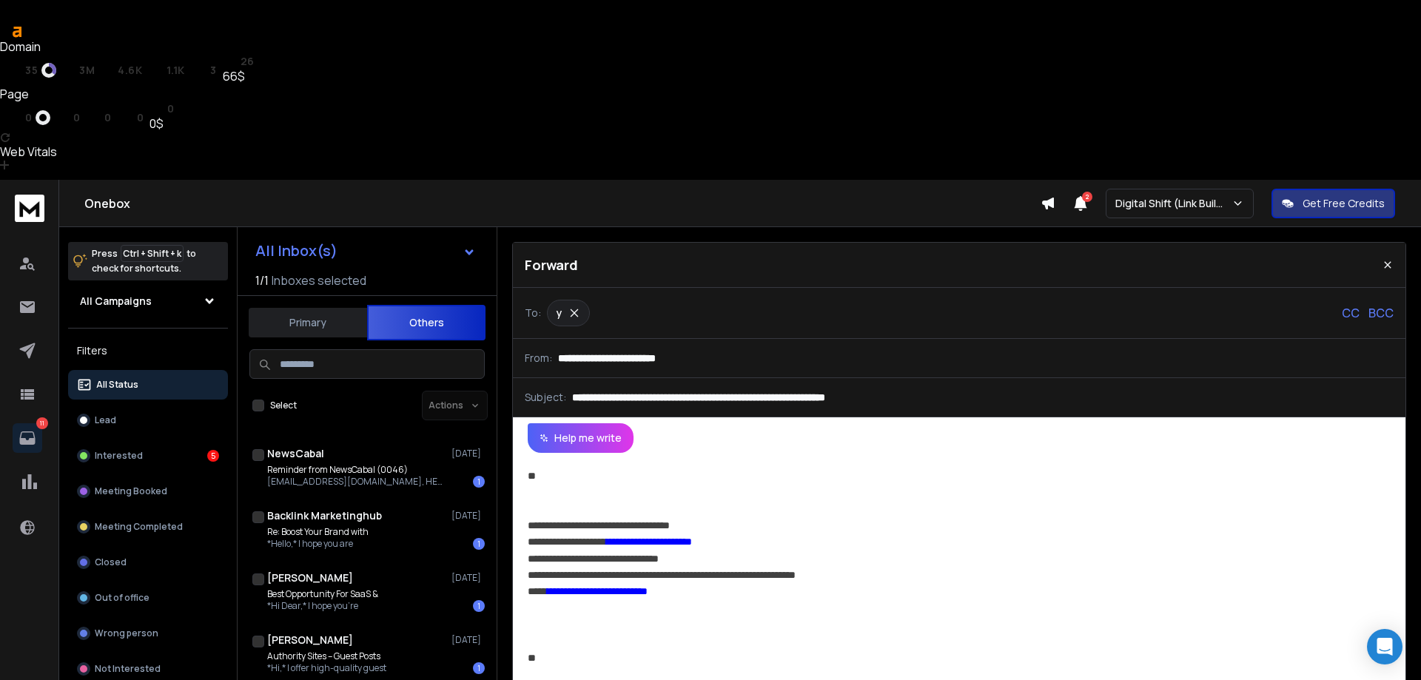
click at [1385, 261] on icon at bounding box center [1387, 264] width 7 height 7
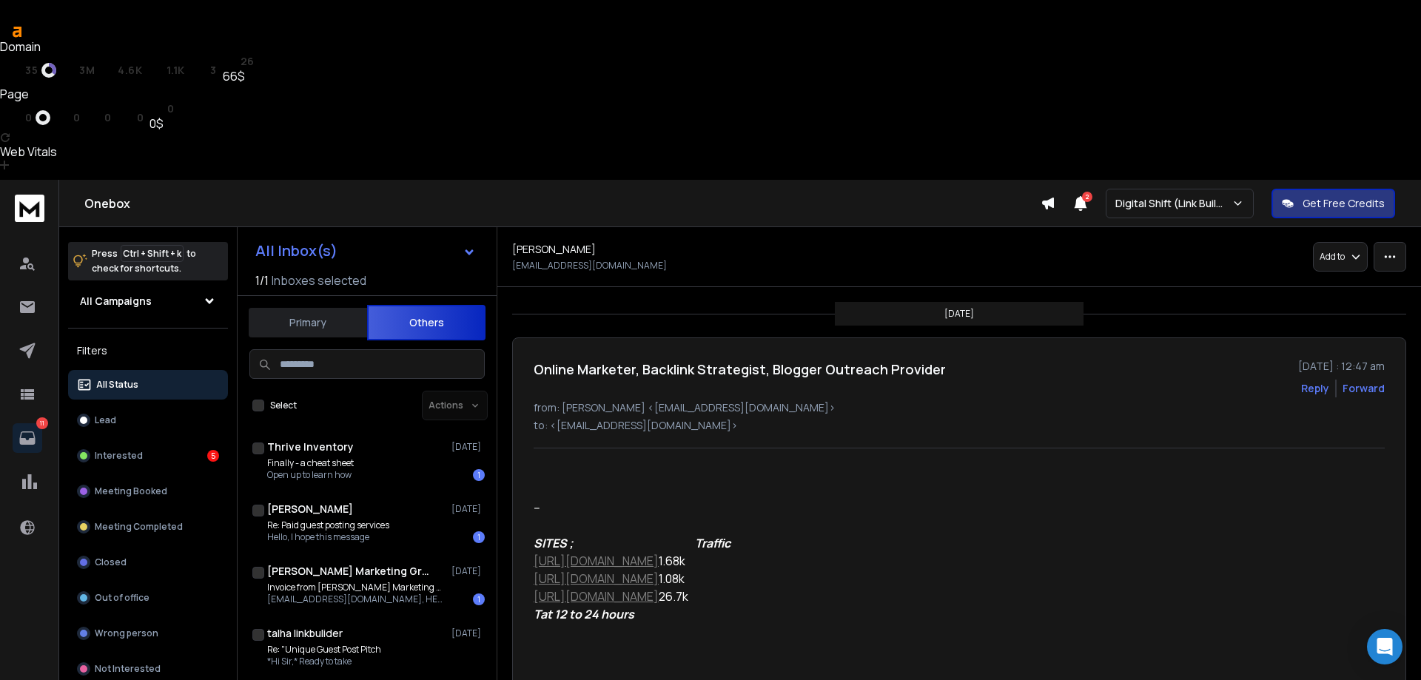
scroll to position [696, 0]
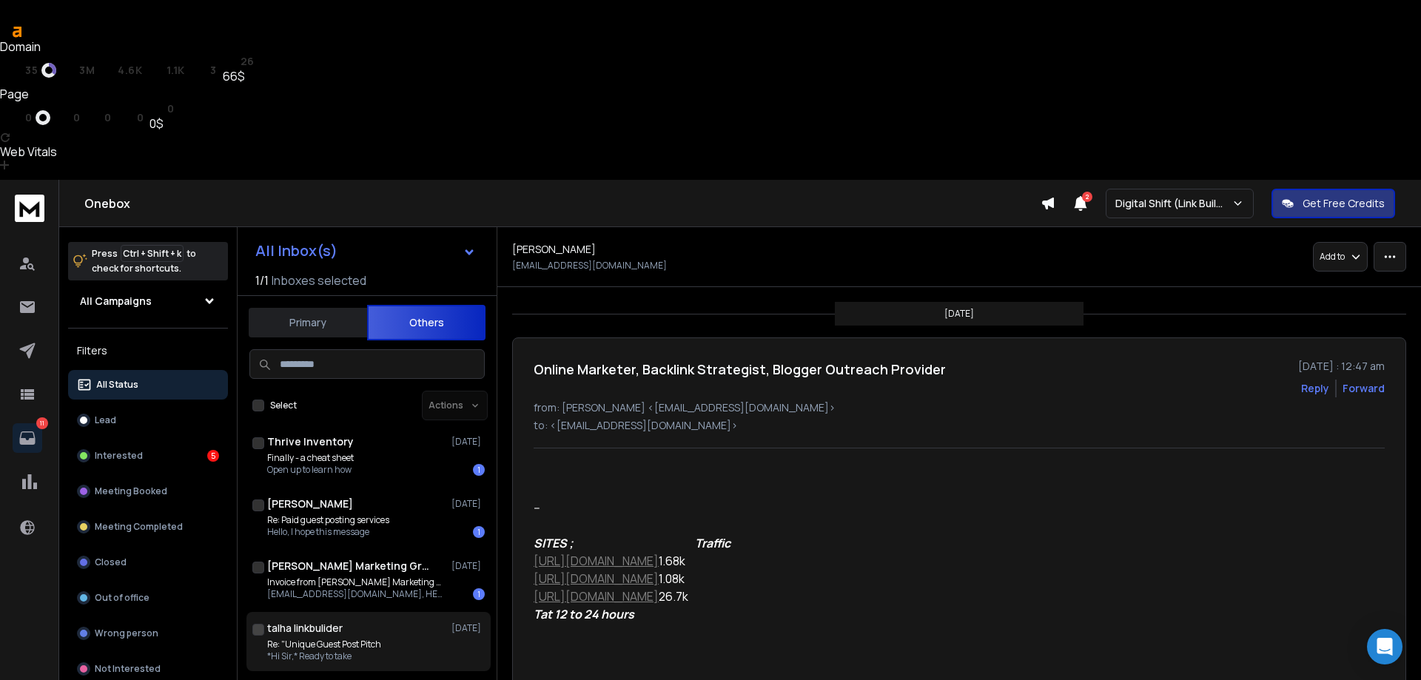
click at [376, 621] on div "talha linkbulider [DATE]" at bounding box center [376, 628] width 218 height 15
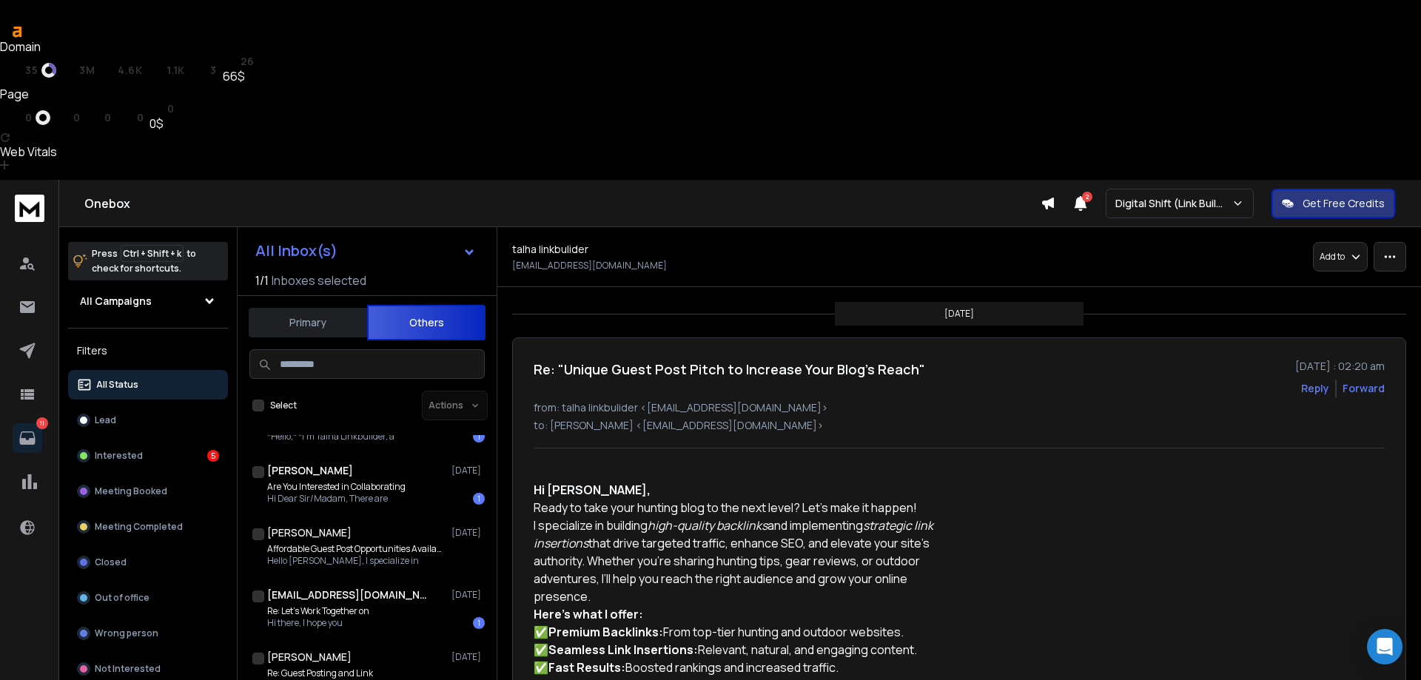
scroll to position [1179, 0]
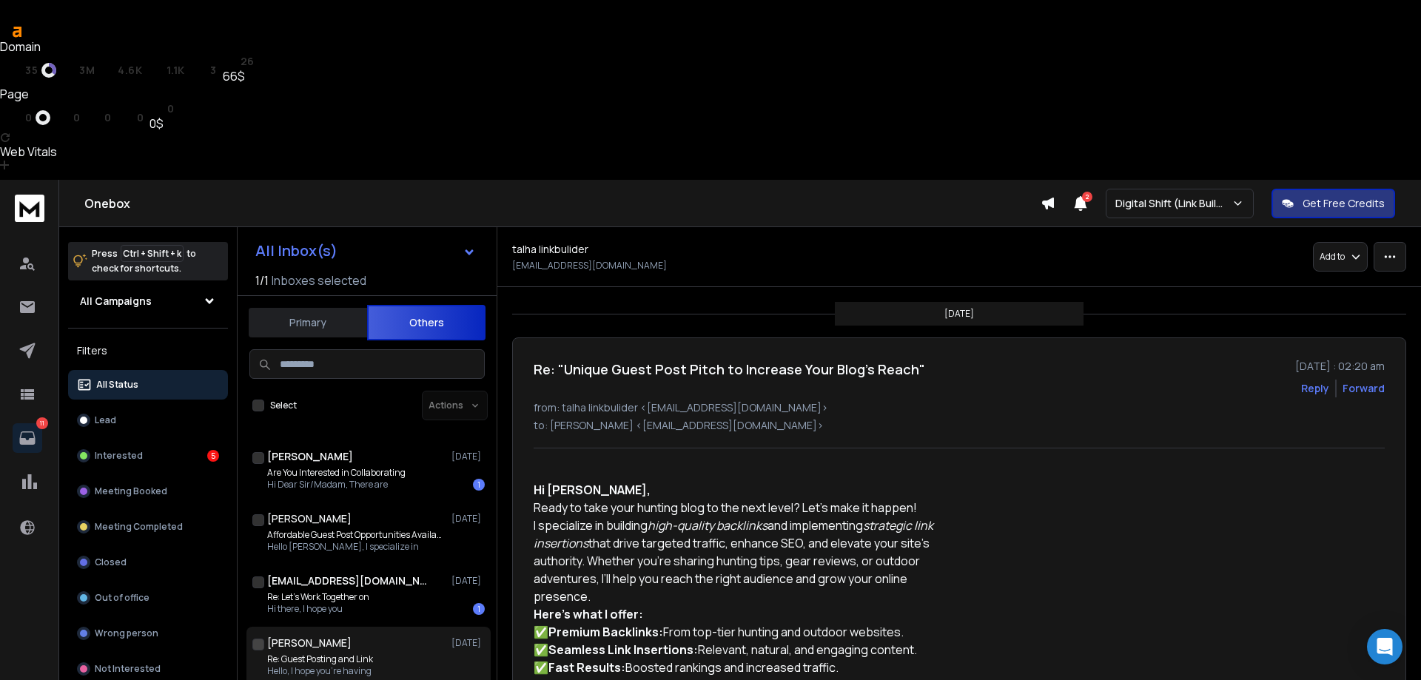
click at [358, 653] on p "Re: Guest Posting and Link" at bounding box center [320, 659] width 106 height 12
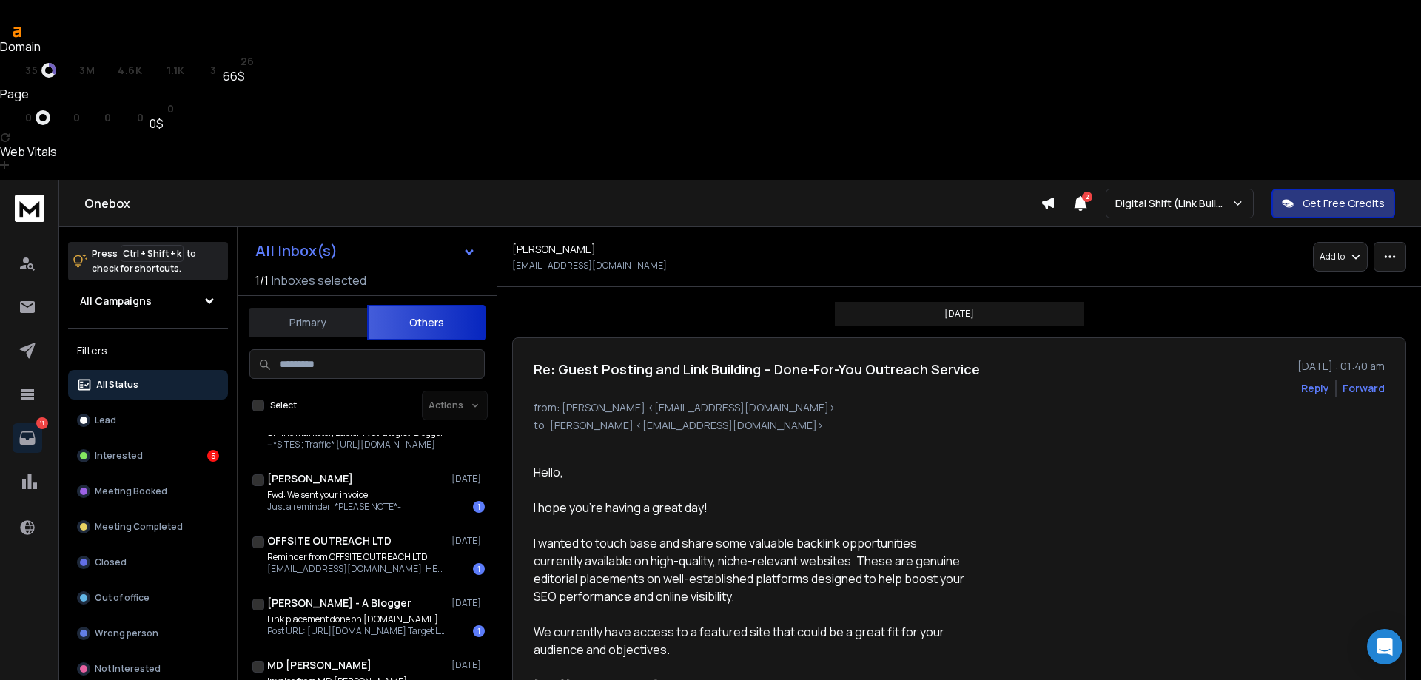
scroll to position [0, 0]
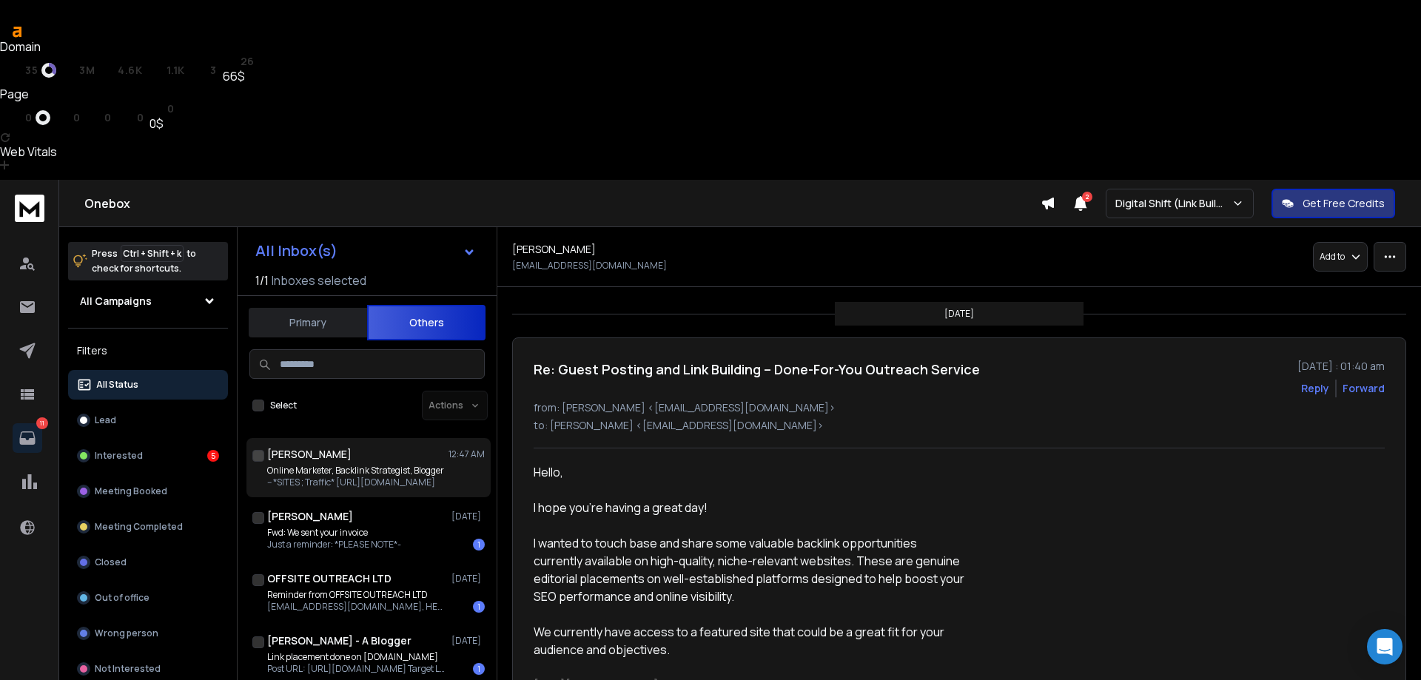
click at [398, 465] on p "Online Marketer, Backlink Strategist, Blogger" at bounding box center [355, 471] width 177 height 12
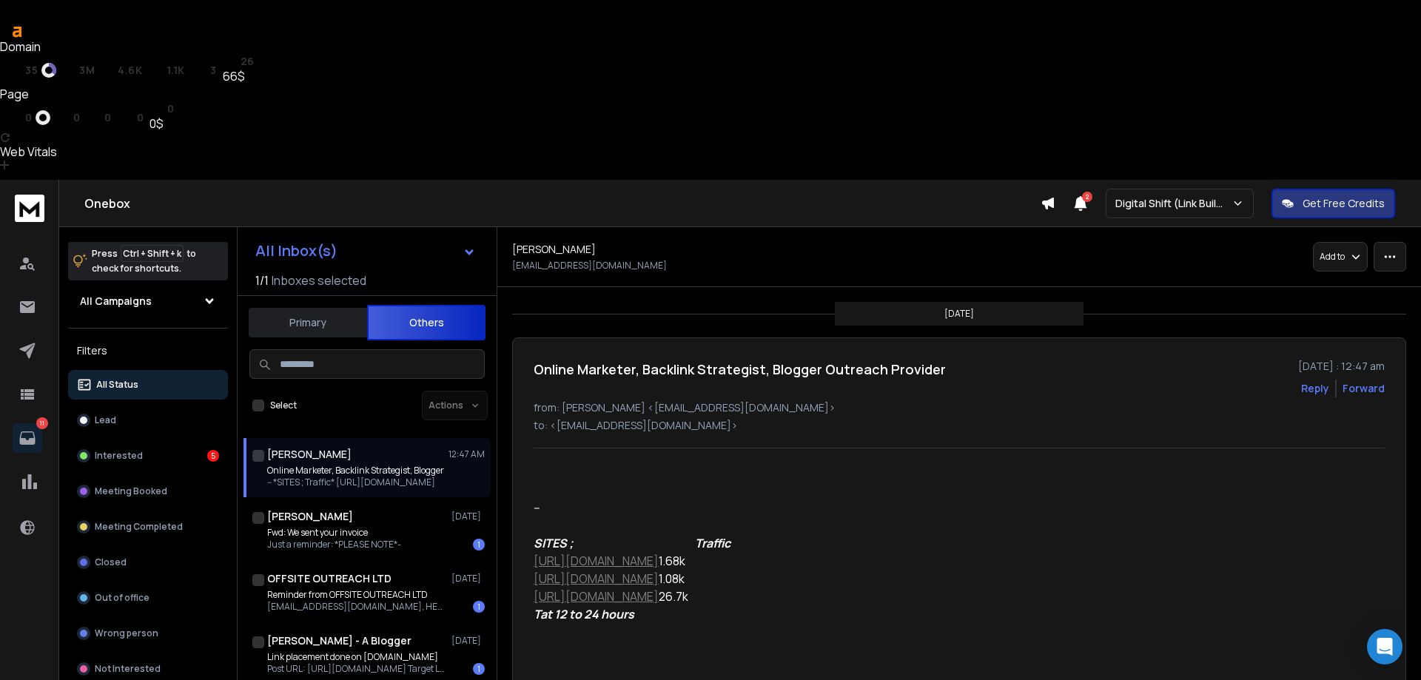
click at [910, 242] on div "[PERSON_NAME] [PERSON_NAME][EMAIL_ADDRESS][DOMAIN_NAME]" at bounding box center [733, 257] width 442 height 30
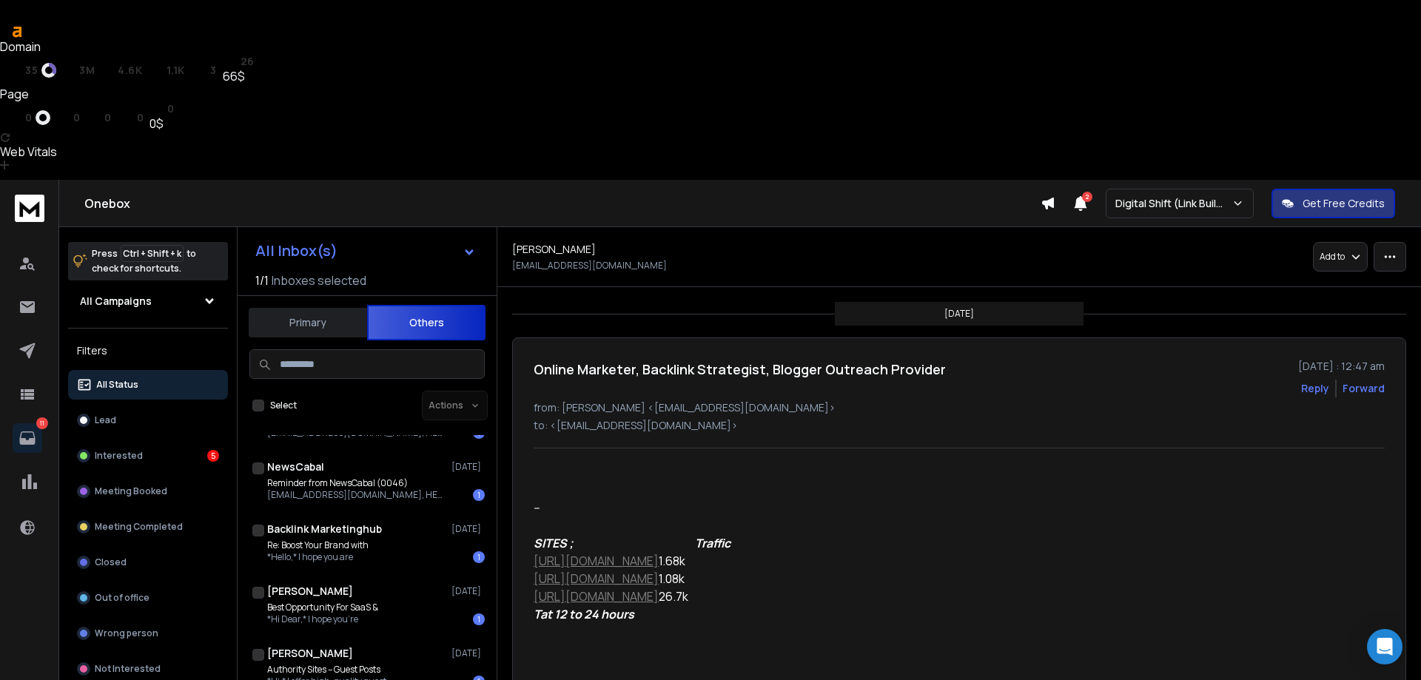
scroll to position [374, 0]
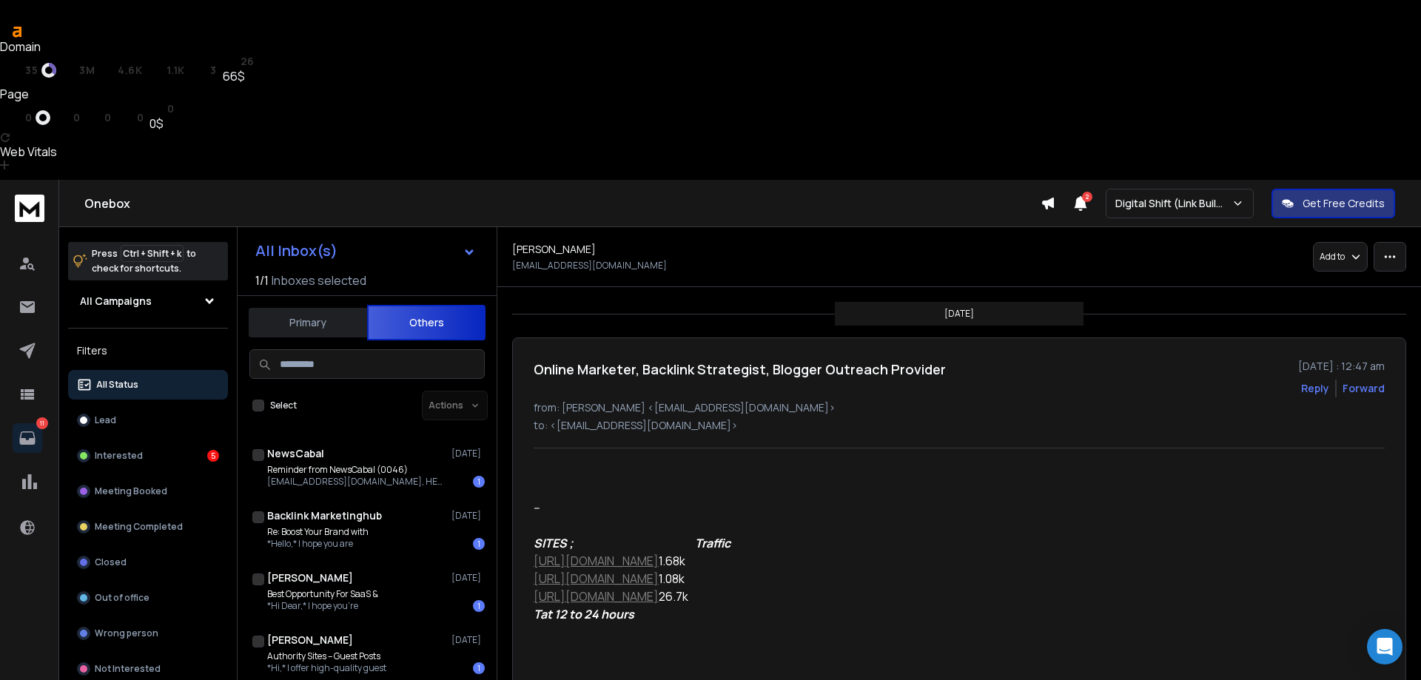
click at [36, 495] on div "11 H" at bounding box center [29, 520] width 59 height 680
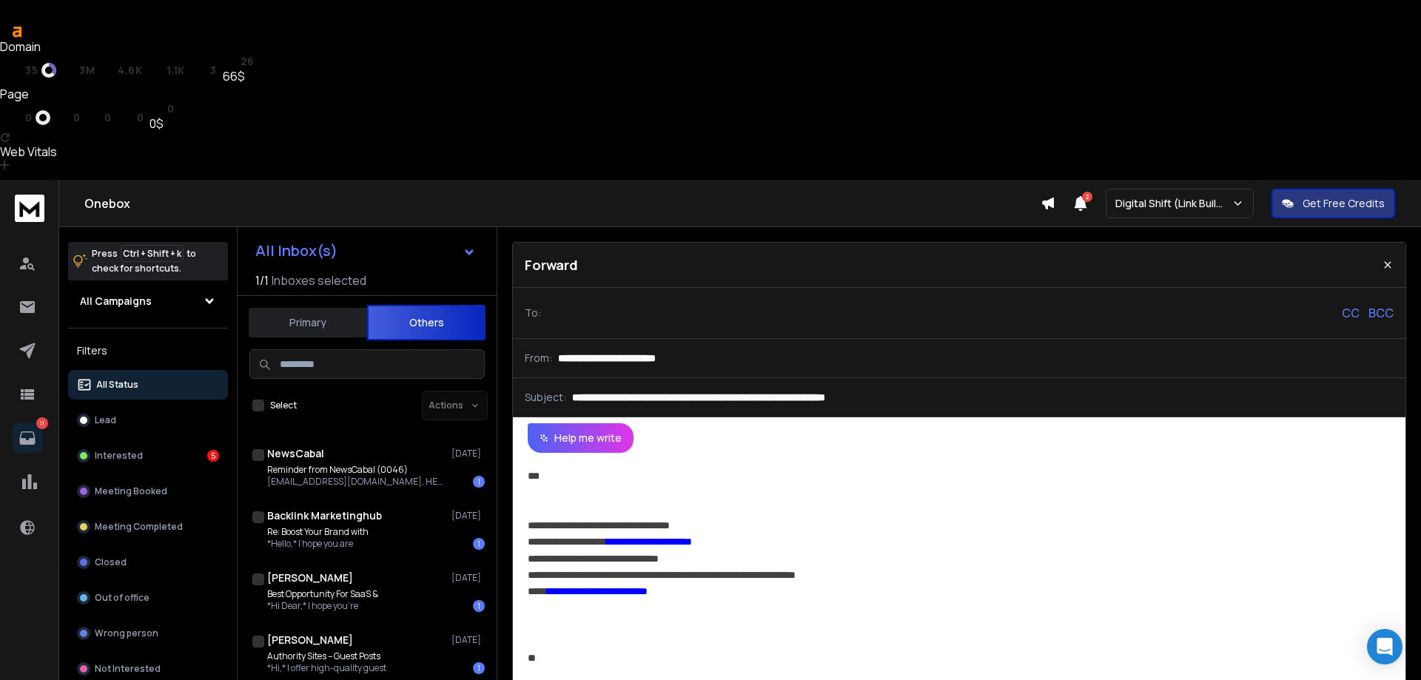
click at [1385, 261] on icon at bounding box center [1387, 264] width 7 height 7
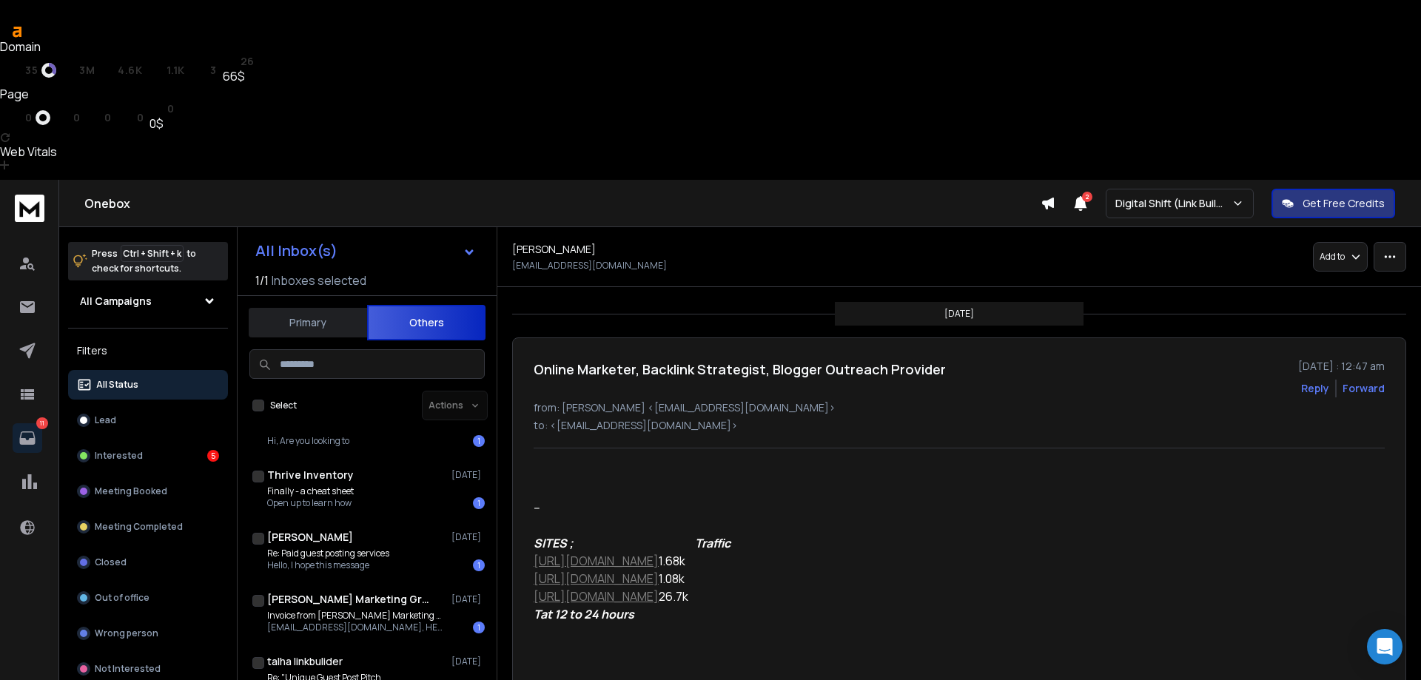
scroll to position [696, 0]
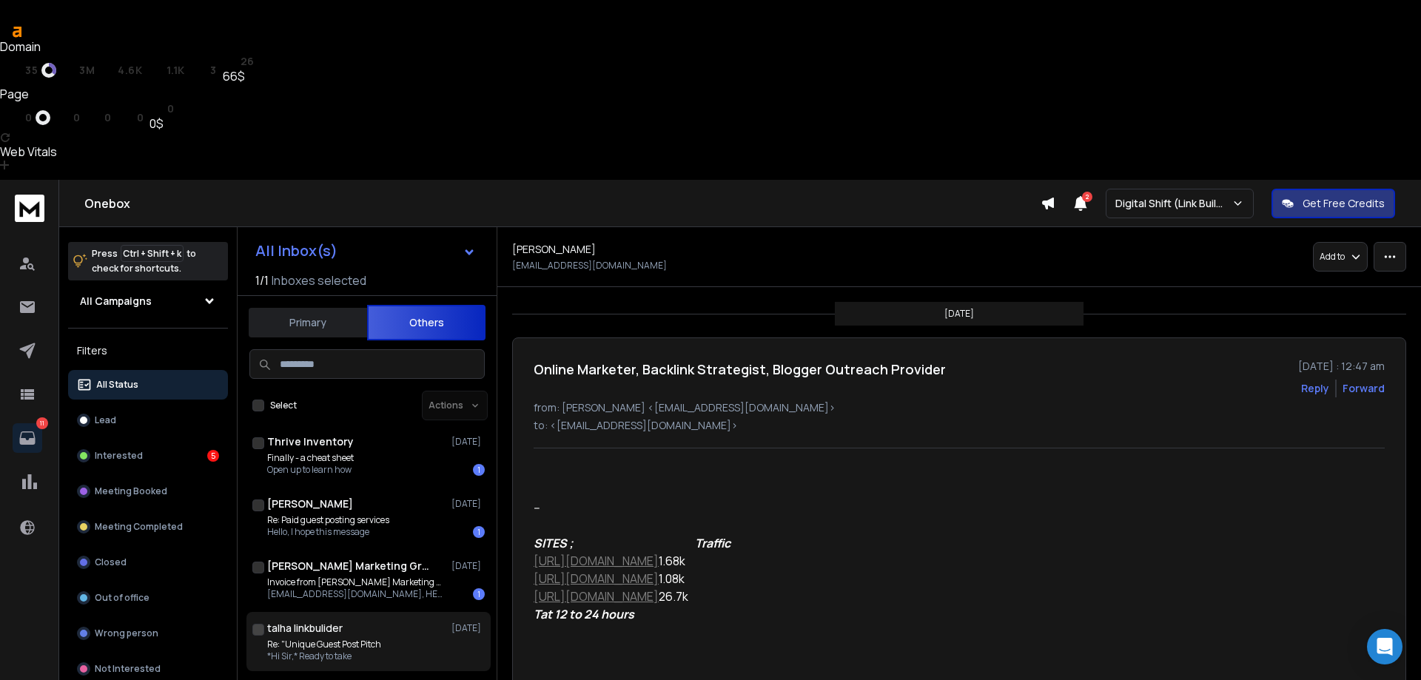
click at [376, 621] on div "talha linkbulider [DATE]" at bounding box center [376, 628] width 218 height 15
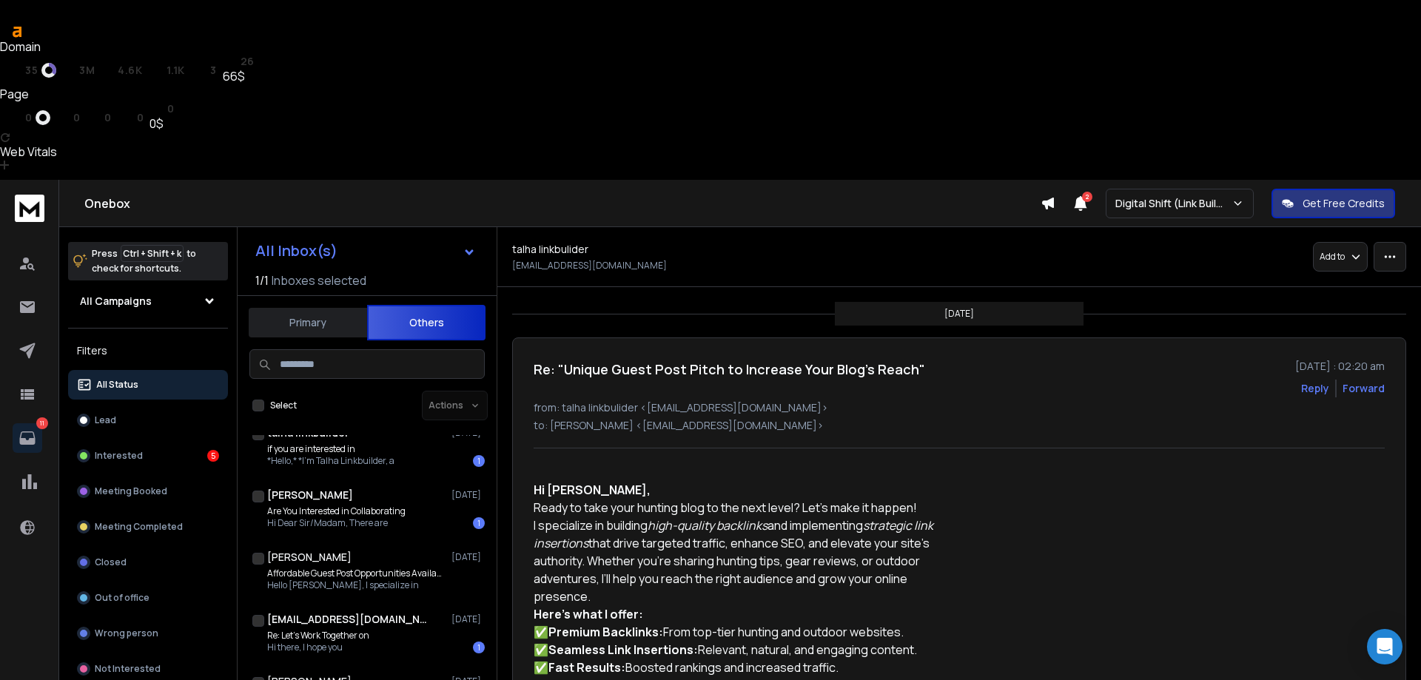
scroll to position [1179, 0]
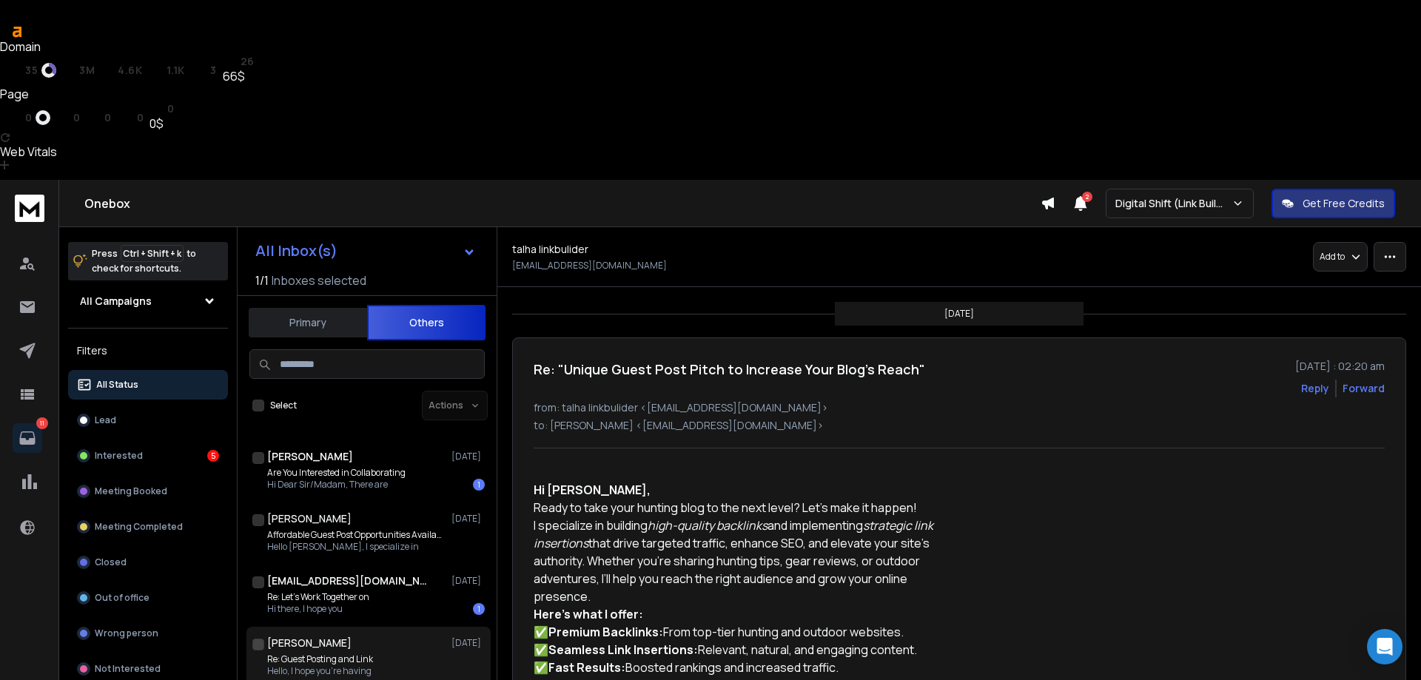
click at [358, 653] on p "Re: Guest Posting and Link" at bounding box center [320, 659] width 106 height 12
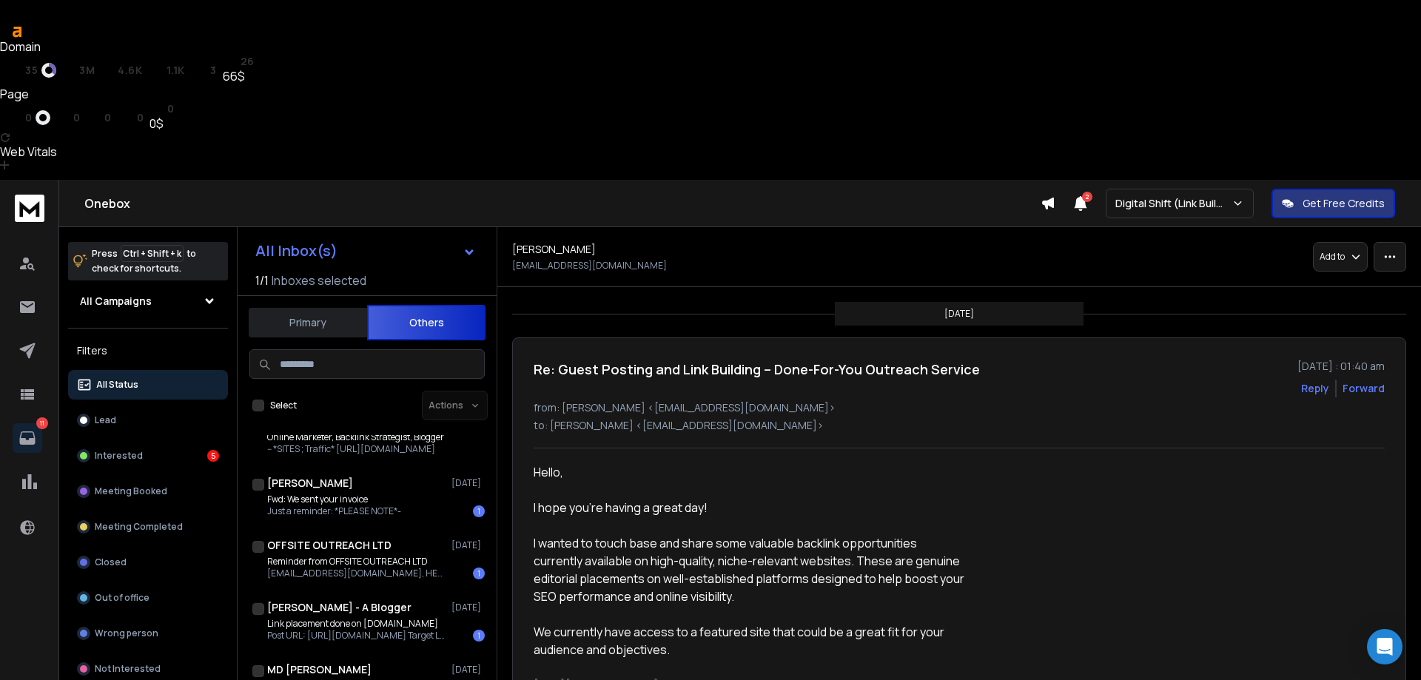
scroll to position [0, 0]
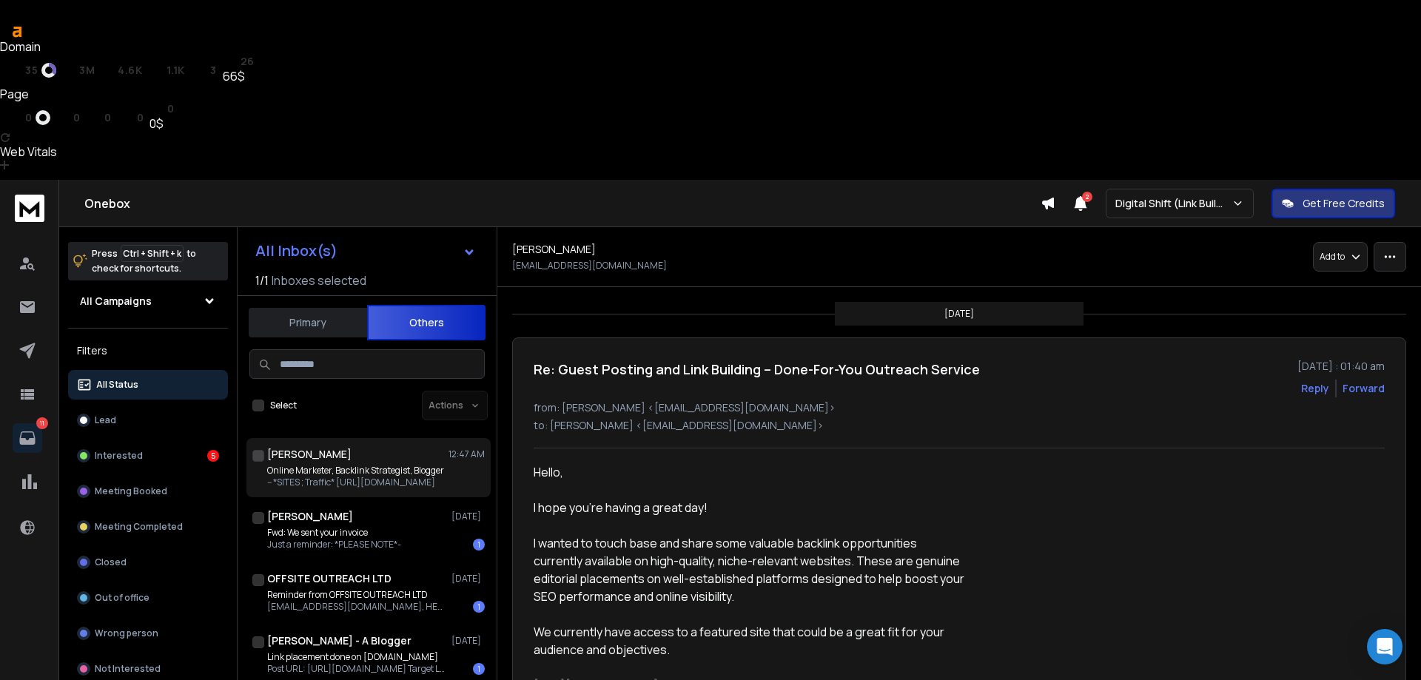
click at [398, 465] on p "Online Marketer, Backlink Strategist, Blogger" at bounding box center [355, 471] width 177 height 12
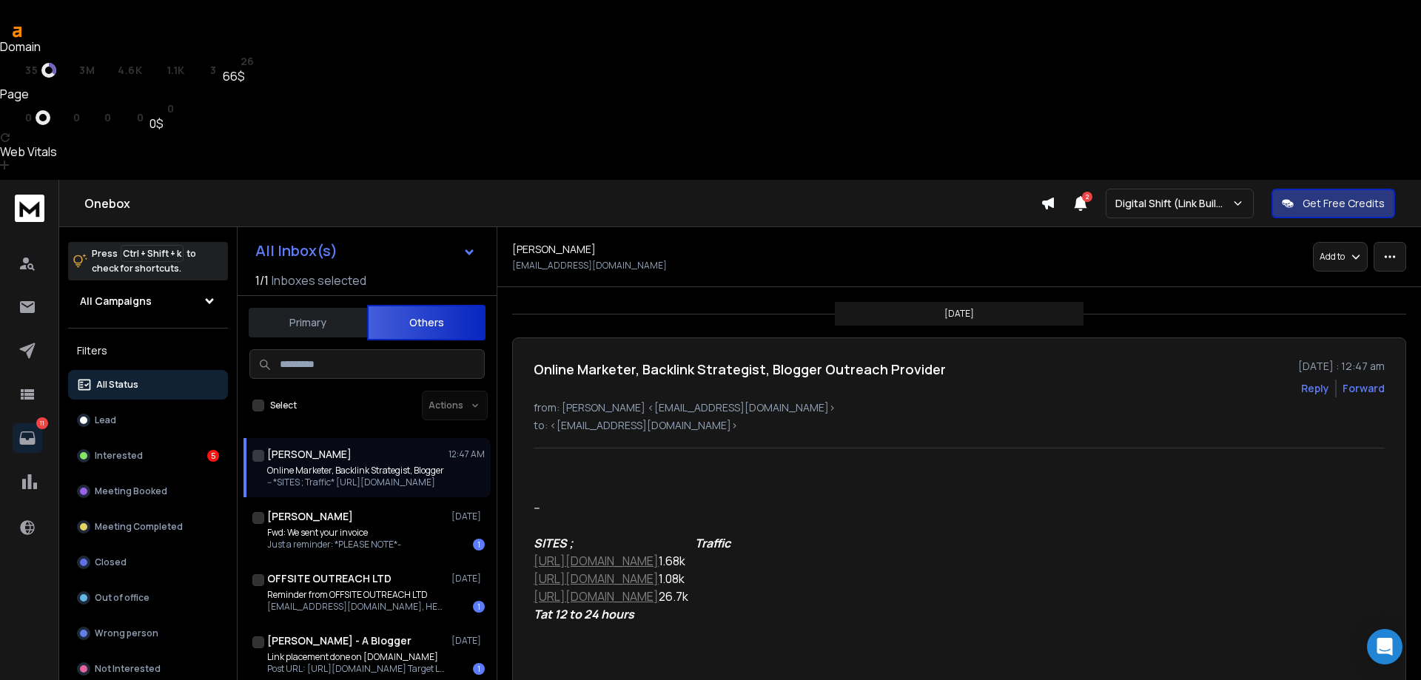
click at [910, 242] on div "[PERSON_NAME] [PERSON_NAME][EMAIL_ADDRESS][DOMAIN_NAME]" at bounding box center [733, 257] width 442 height 30
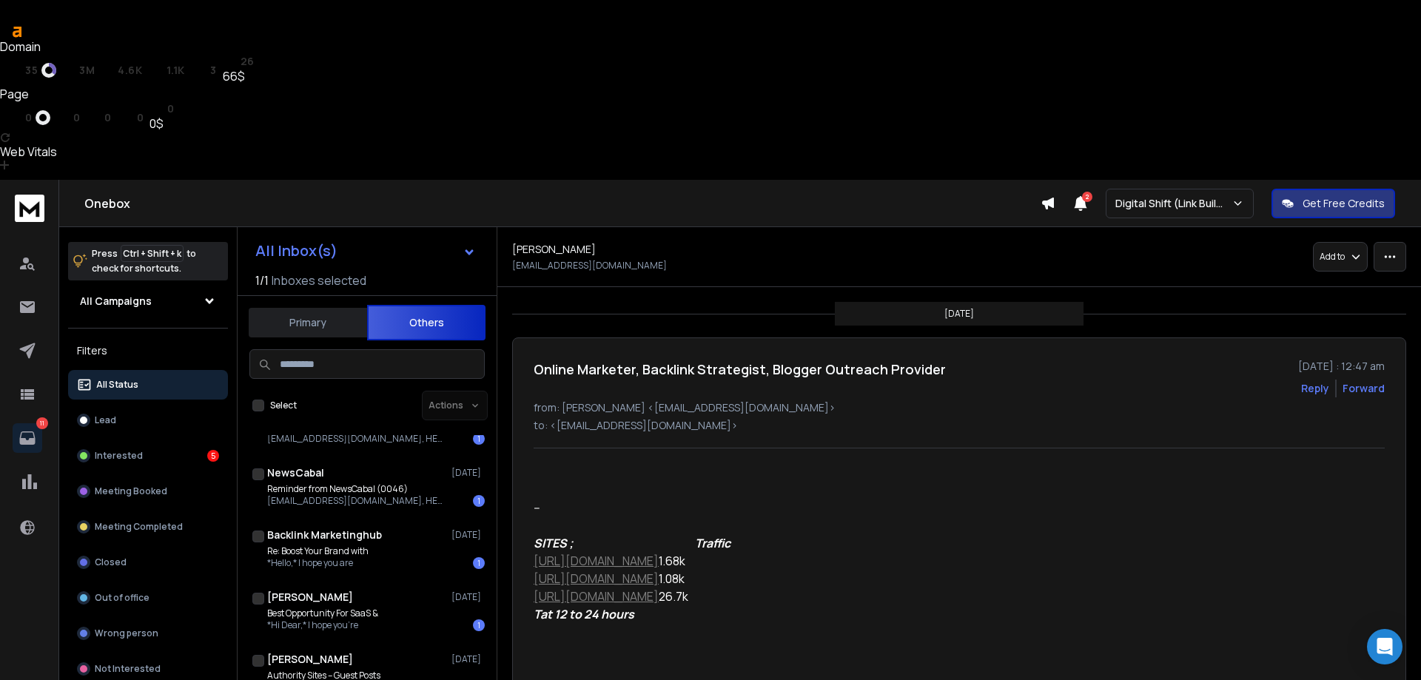
scroll to position [374, 0]
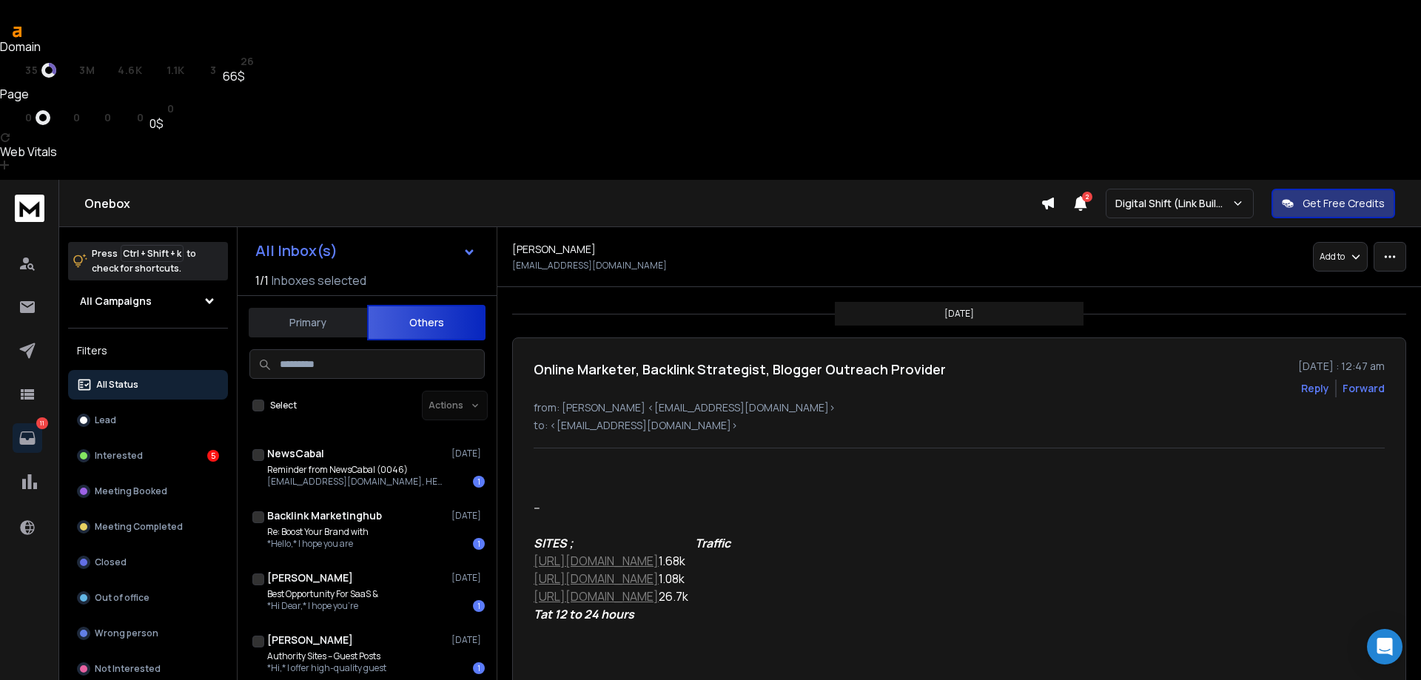
click at [36, 495] on div "11 H" at bounding box center [29, 520] width 59 height 680
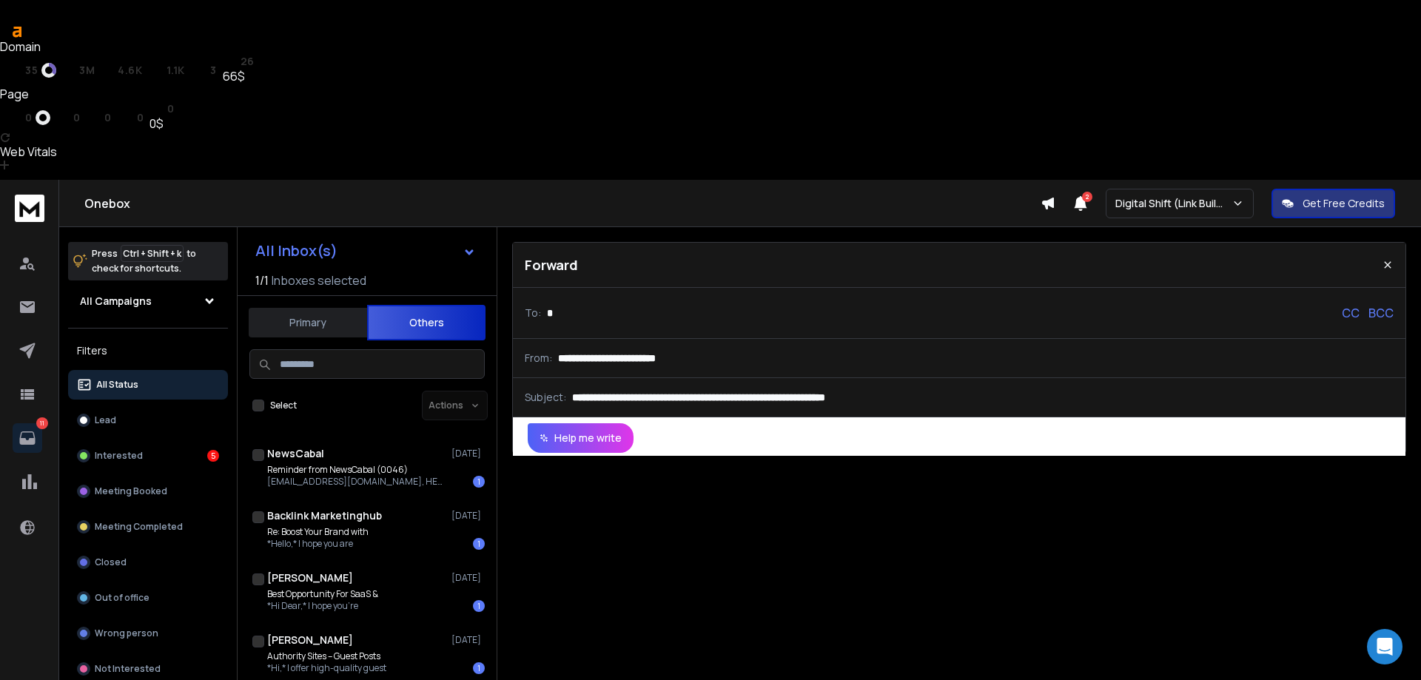
type input "*"
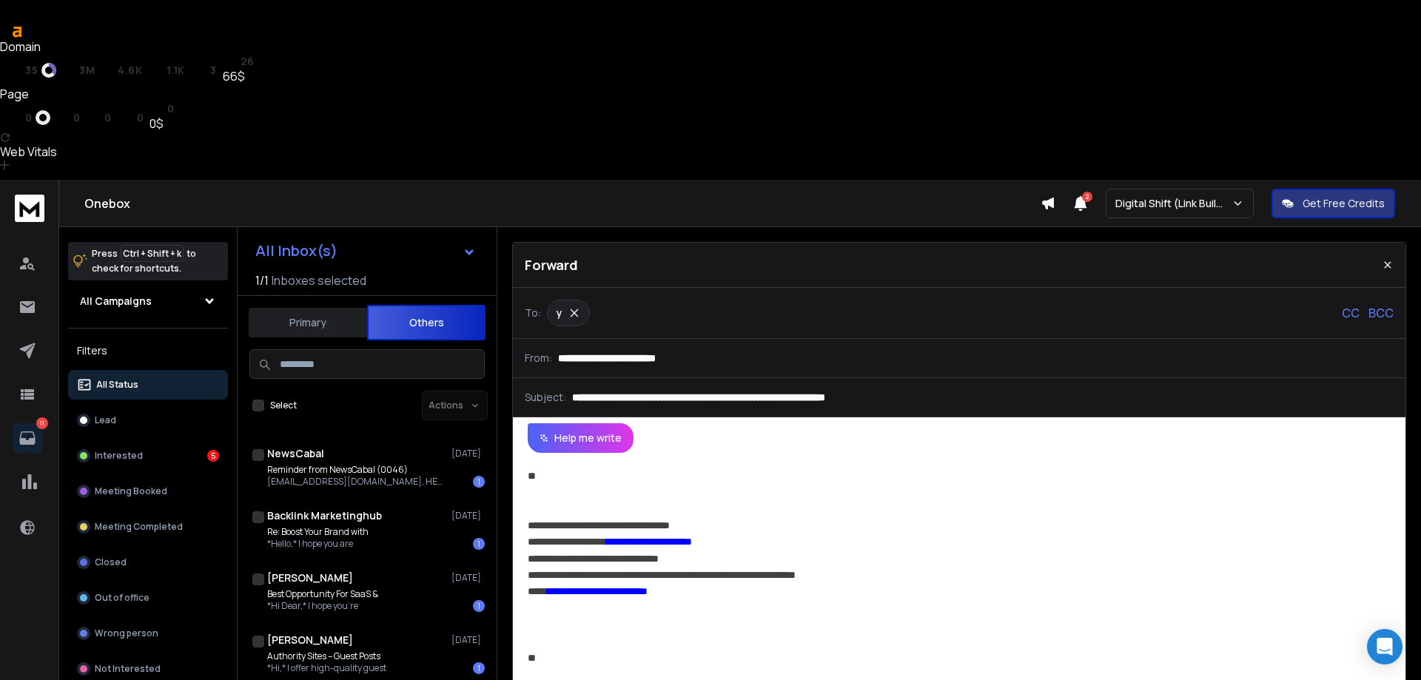
click at [1385, 261] on icon at bounding box center [1387, 264] width 7 height 7
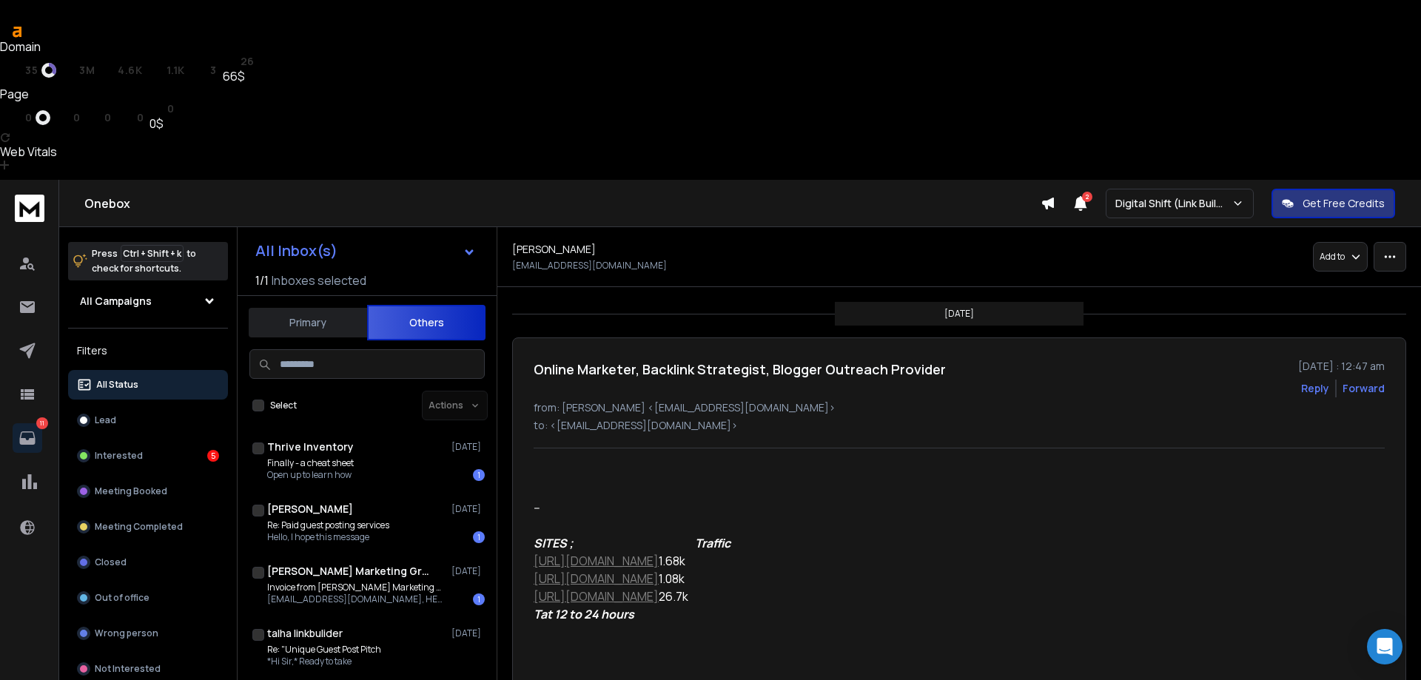
scroll to position [696, 0]
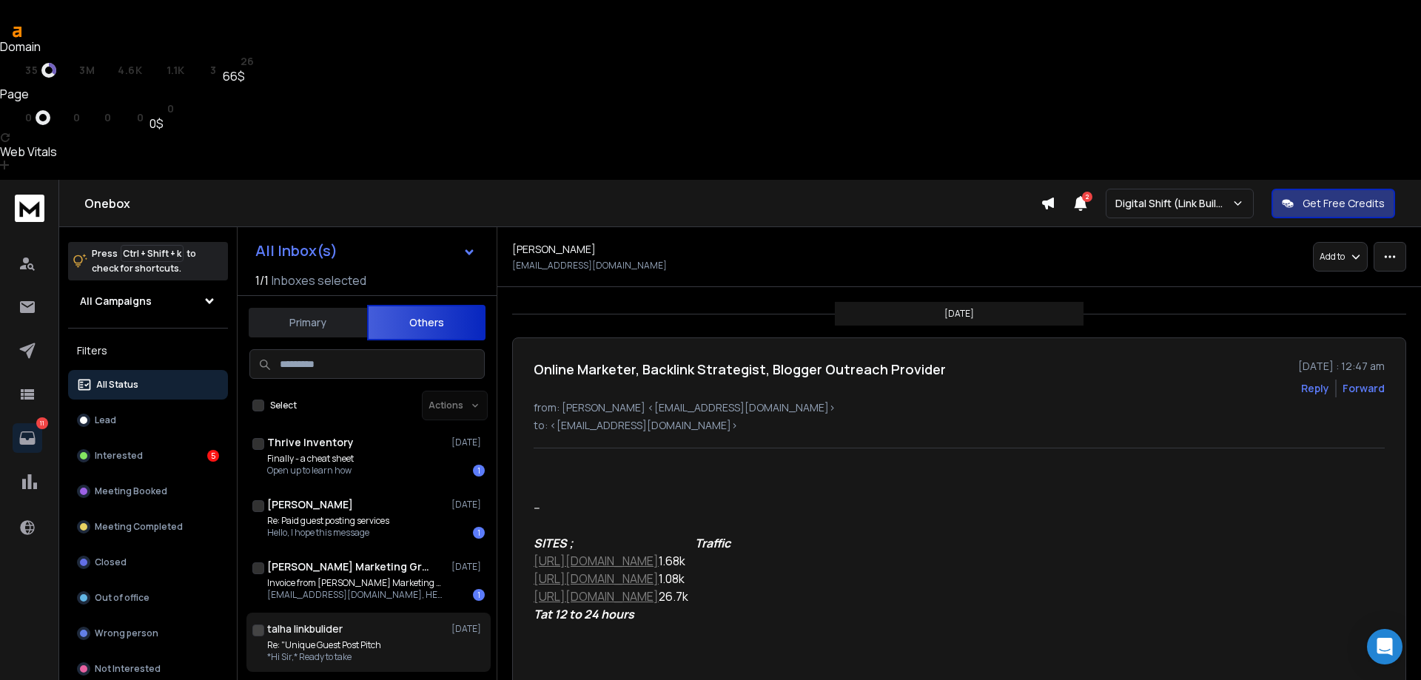
click at [376, 622] on div "talha linkbulider [DATE]" at bounding box center [376, 629] width 218 height 15
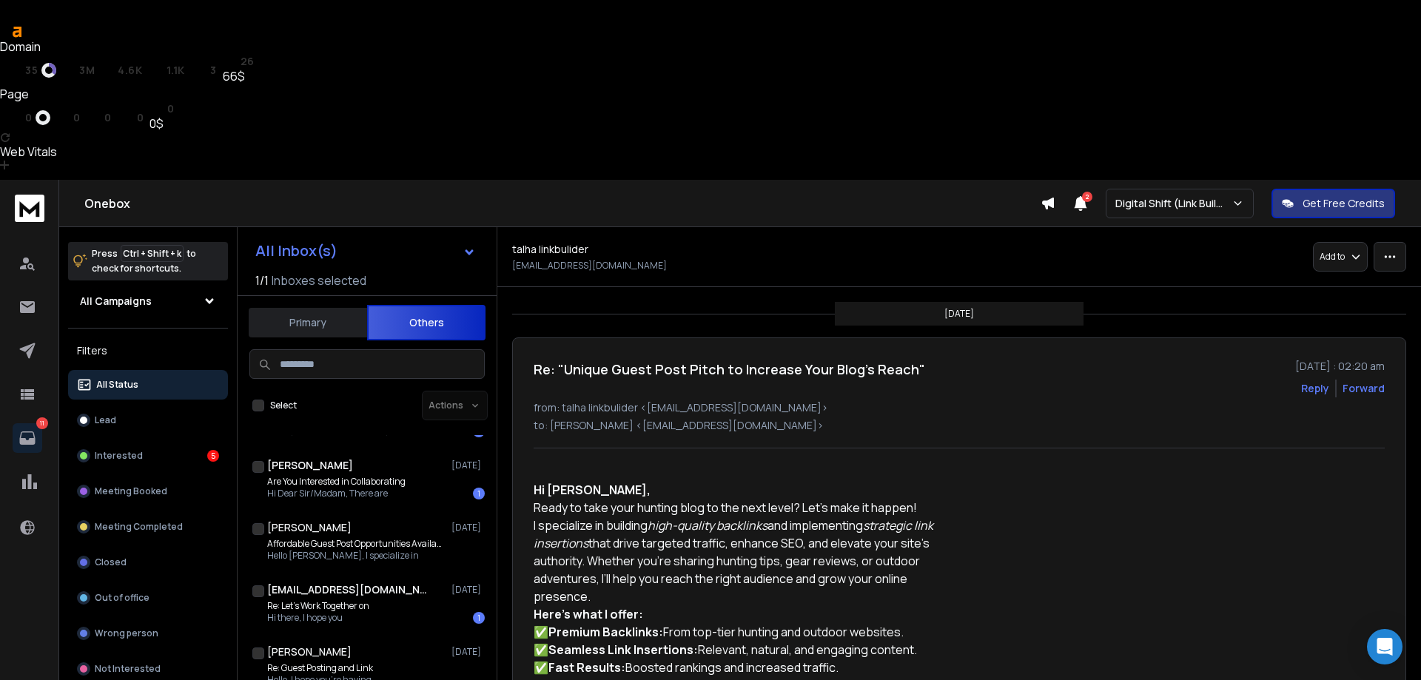
scroll to position [1174, 0]
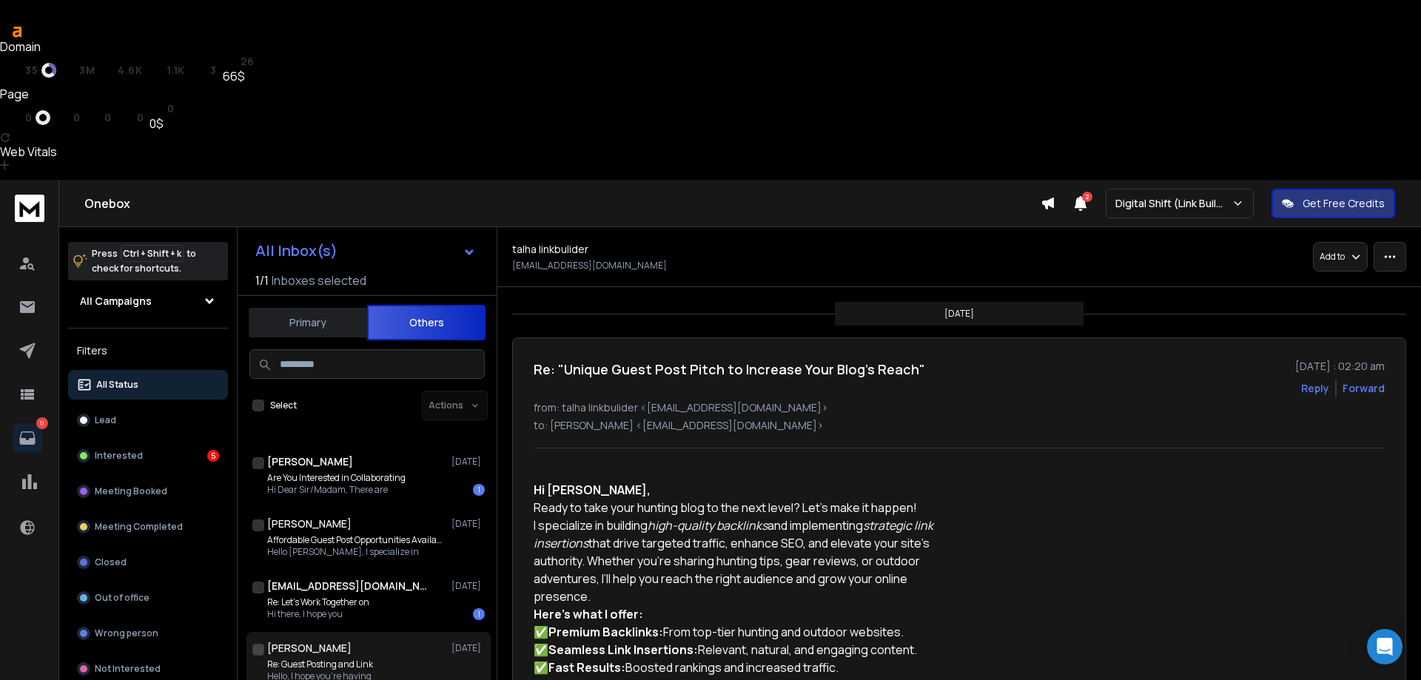
click at [358, 641] on div "[PERSON_NAME] [DATE] Re: Guest Posting and Link Hello, I hope you're having" at bounding box center [376, 661] width 218 height 41
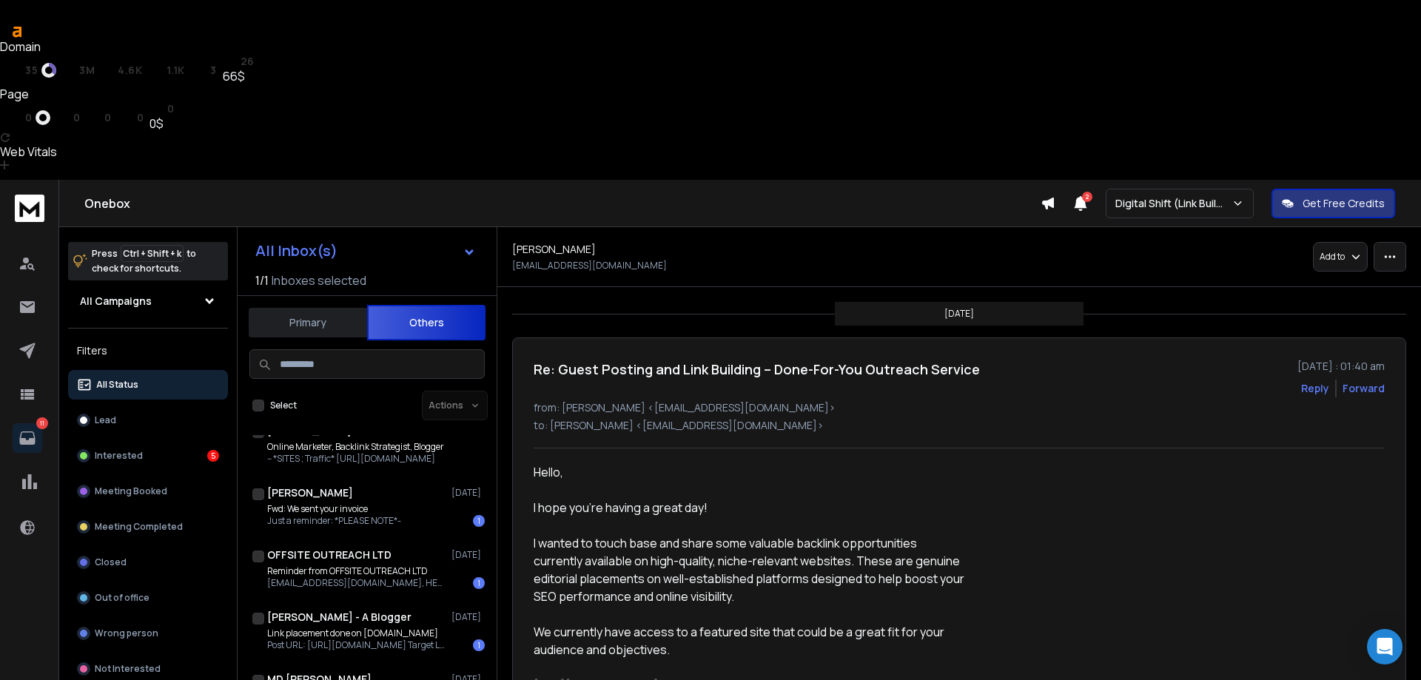
scroll to position [0, 0]
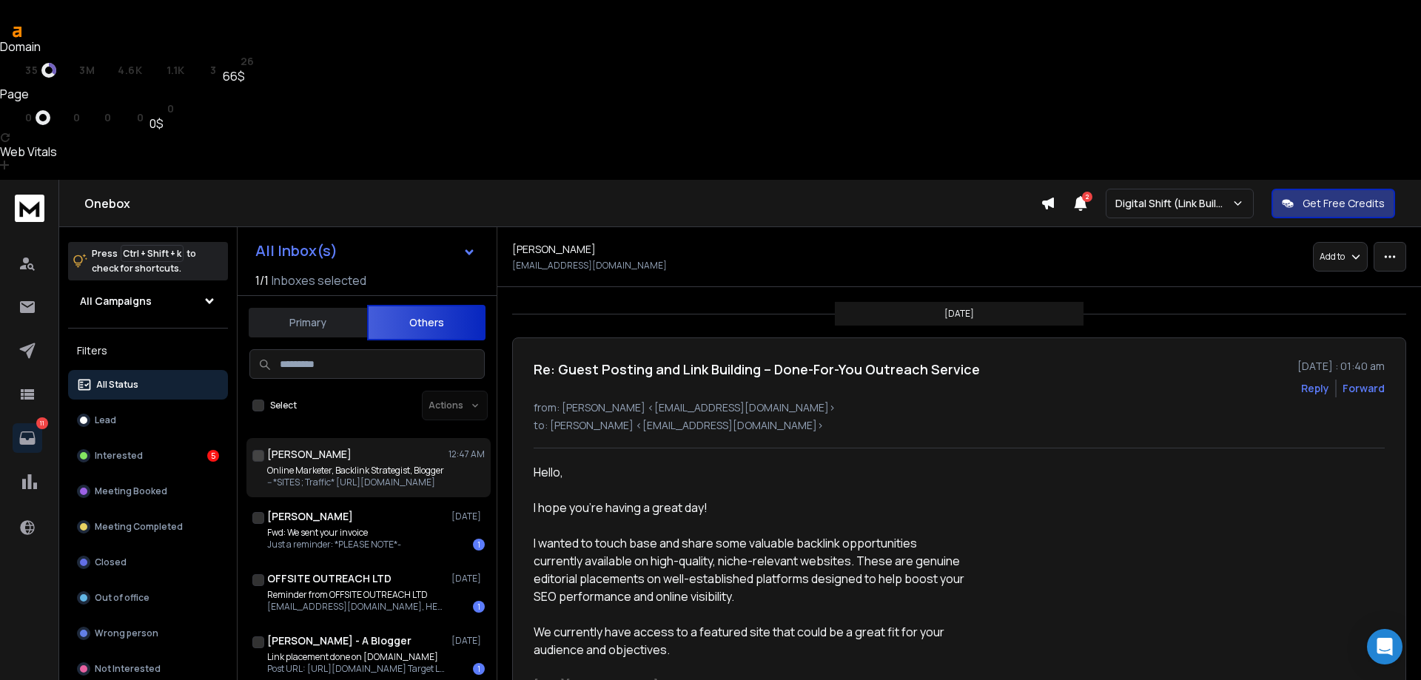
click at [398, 465] on p "Online Marketer, Backlink Strategist, Blogger" at bounding box center [355, 471] width 177 height 12
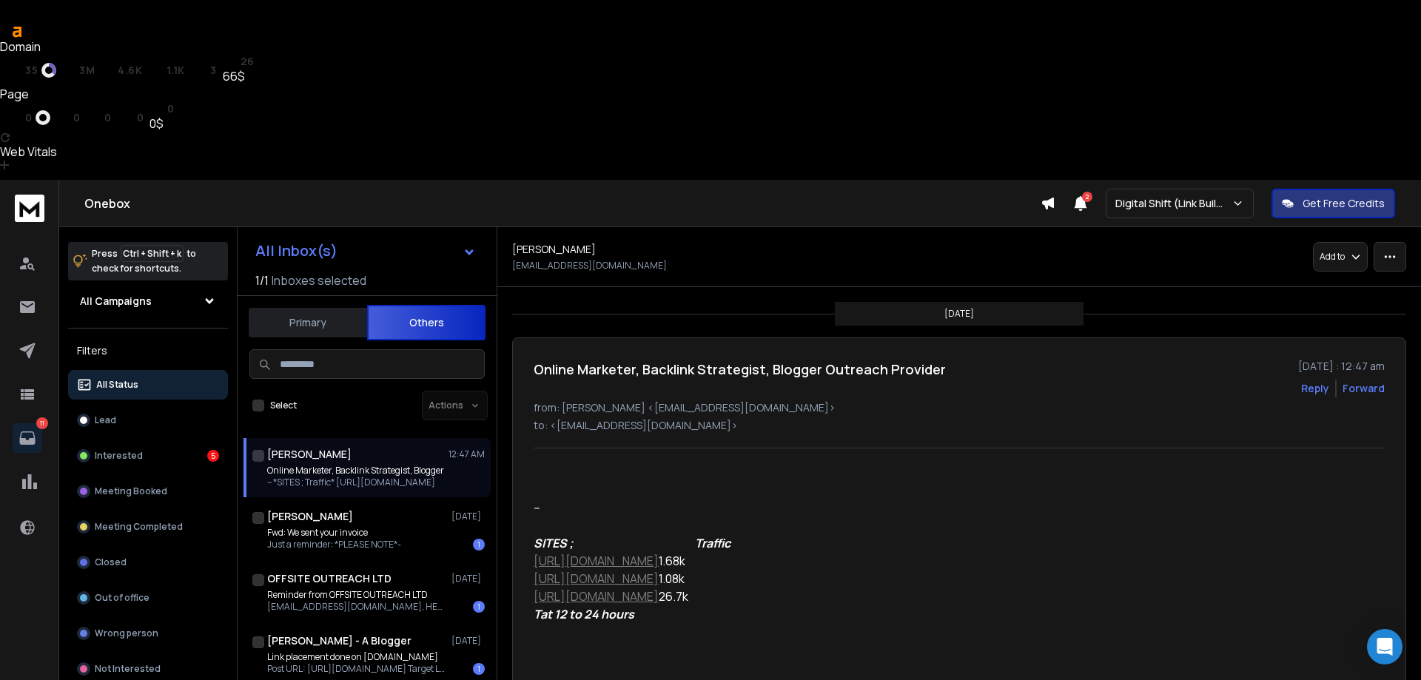
click at [910, 242] on div "[PERSON_NAME] [PERSON_NAME][EMAIL_ADDRESS][DOMAIN_NAME]" at bounding box center [733, 257] width 442 height 30
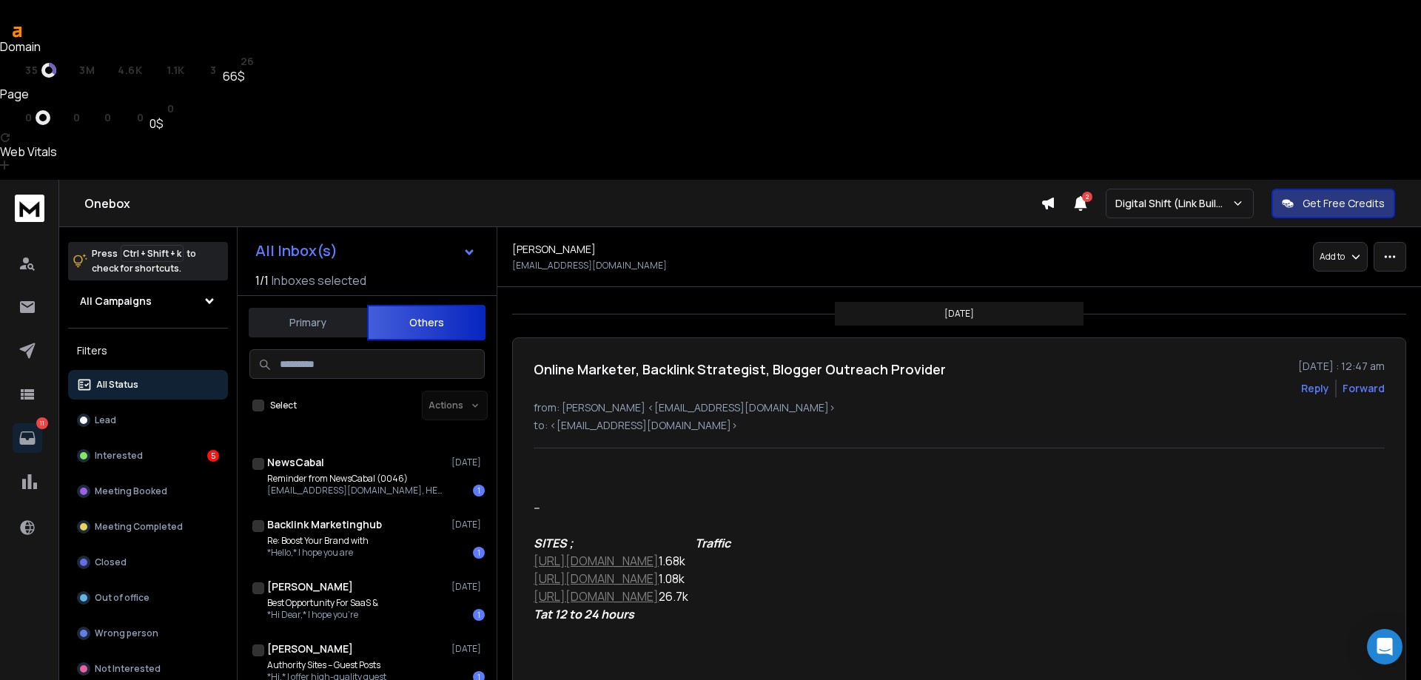
scroll to position [374, 0]
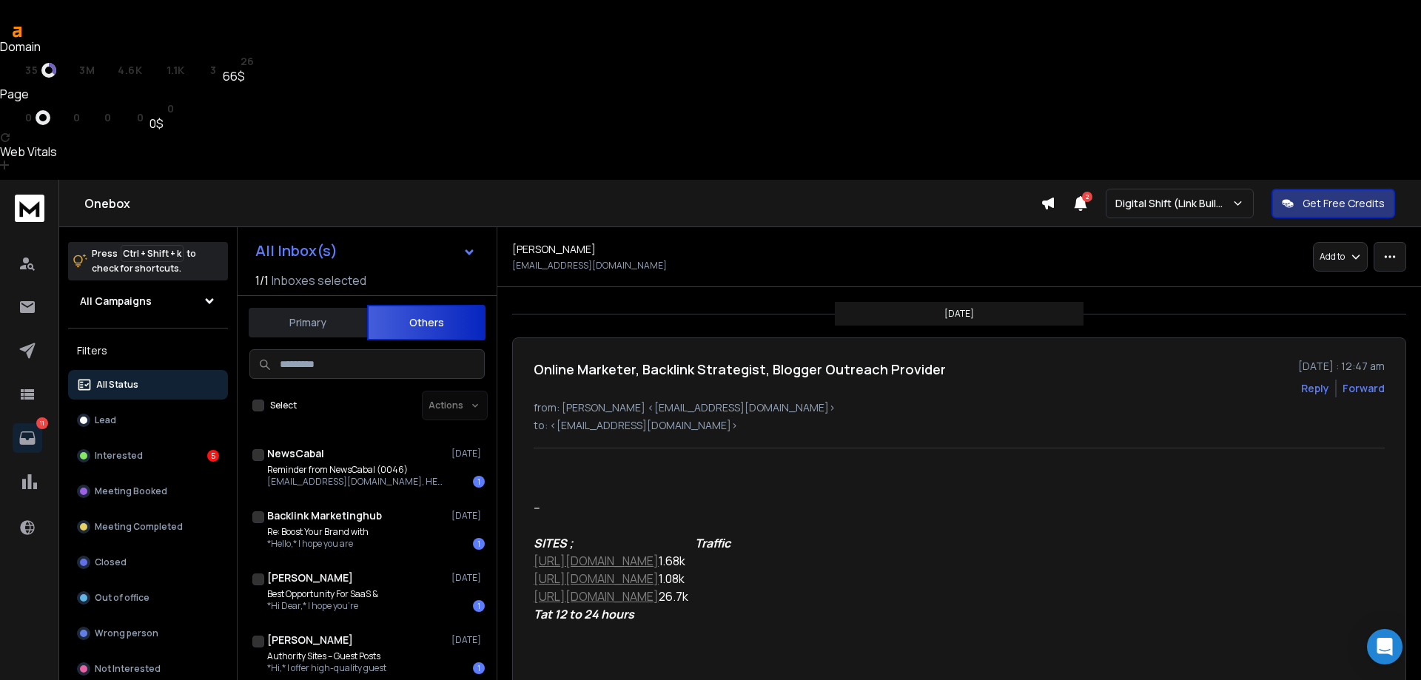
click at [36, 495] on div "11 H" at bounding box center [29, 520] width 59 height 680
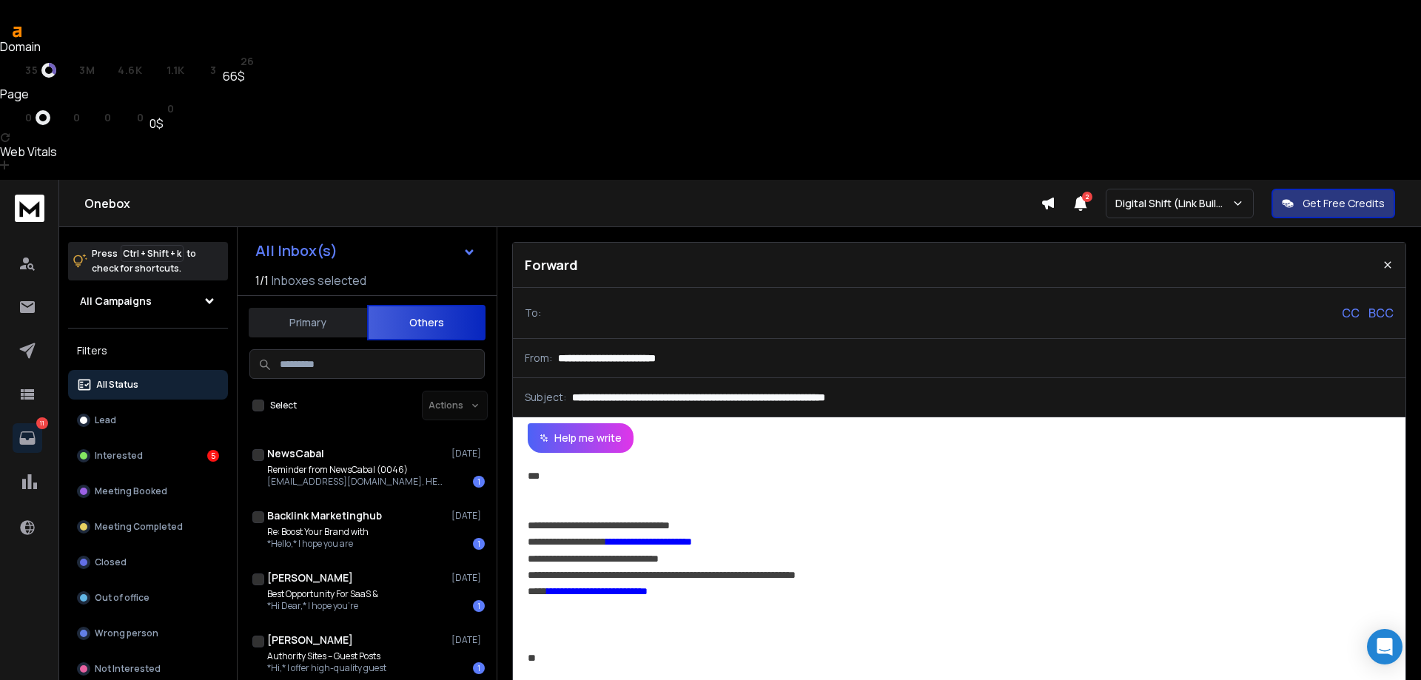
click at [1385, 261] on icon at bounding box center [1387, 264] width 7 height 7
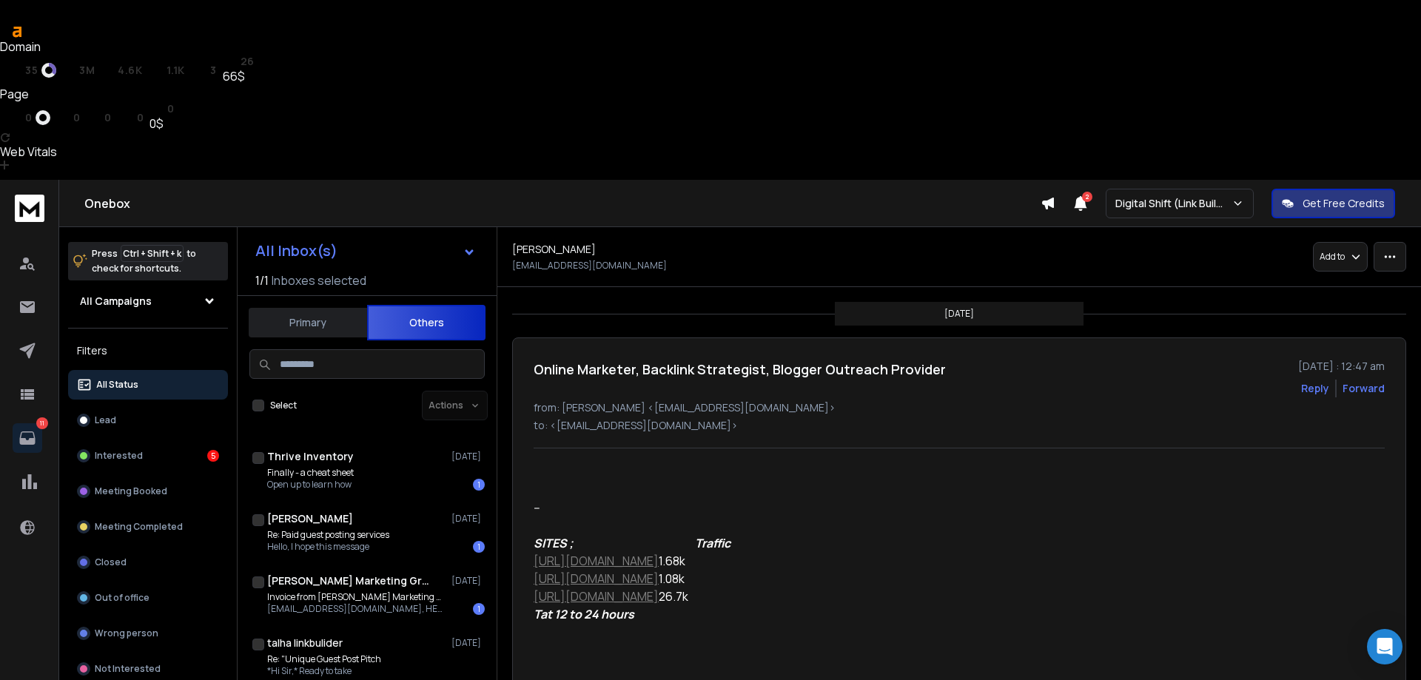
scroll to position [696, 0]
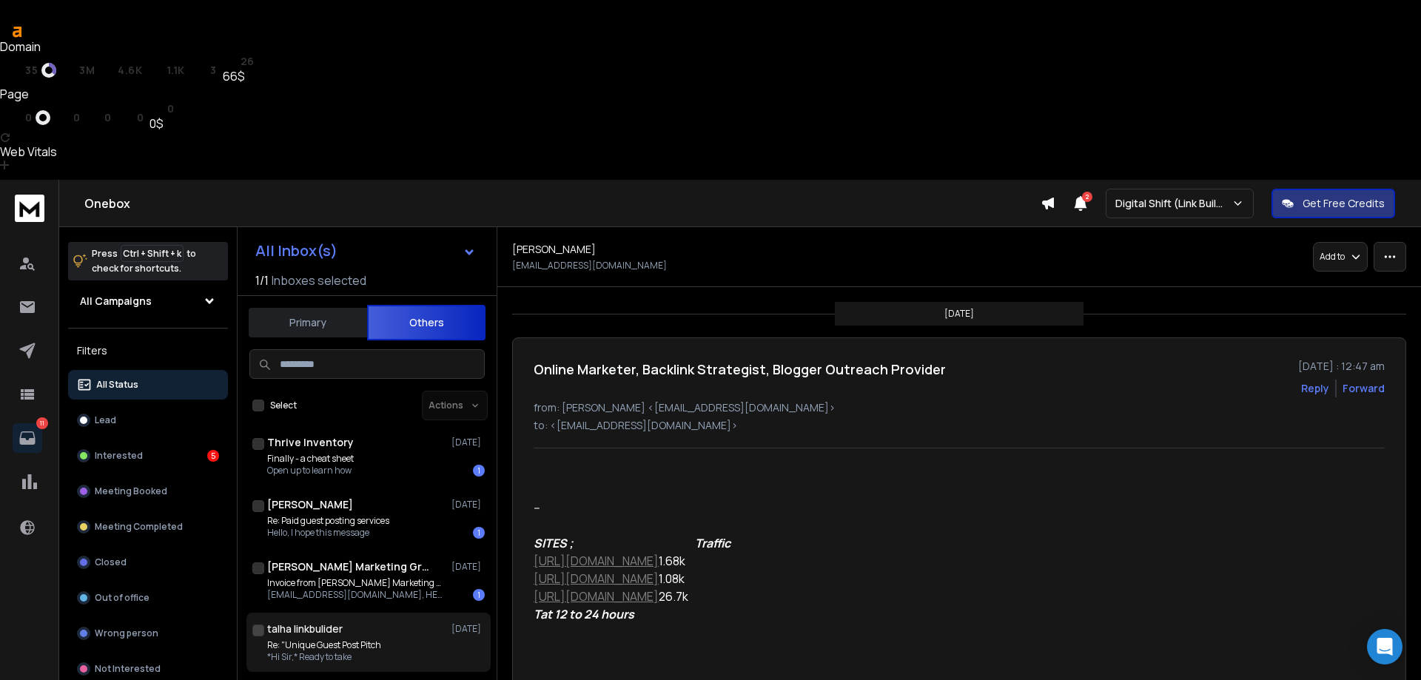
click at [376, 622] on div "talha linkbulider [DATE]" at bounding box center [376, 629] width 218 height 15
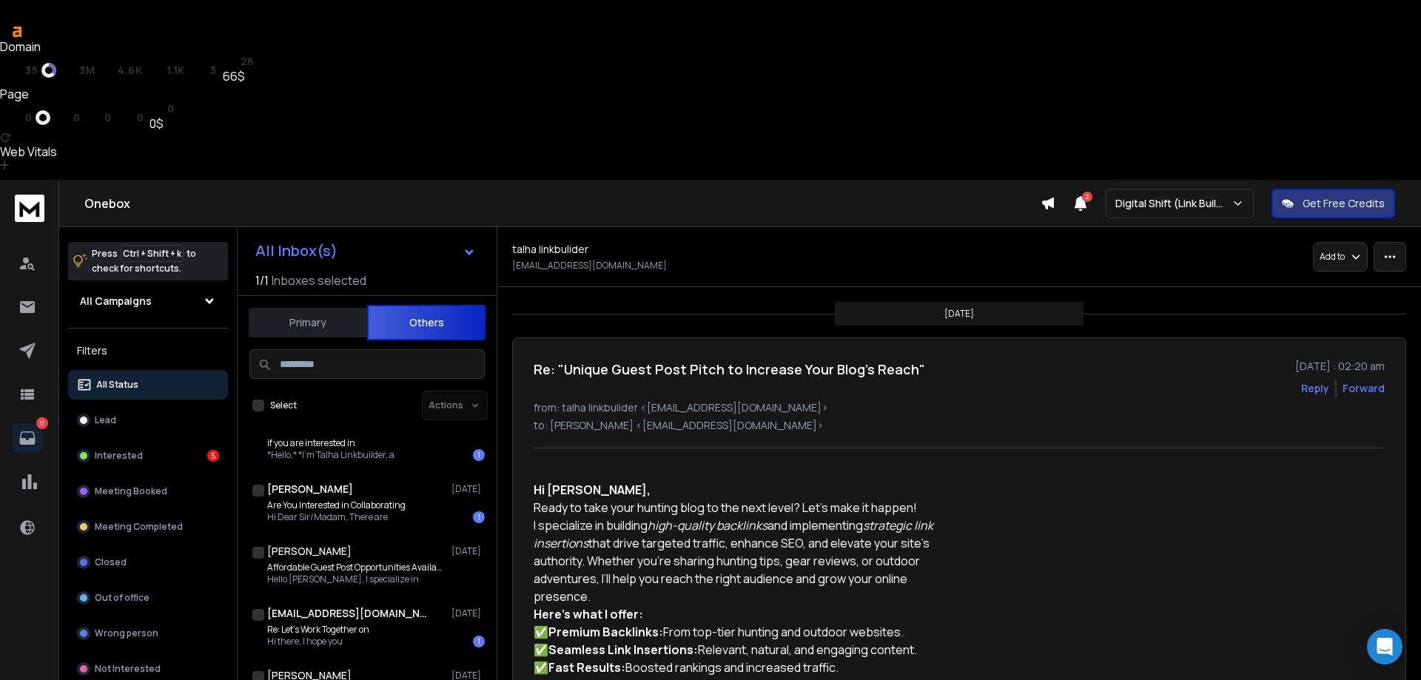
scroll to position [1174, 0]
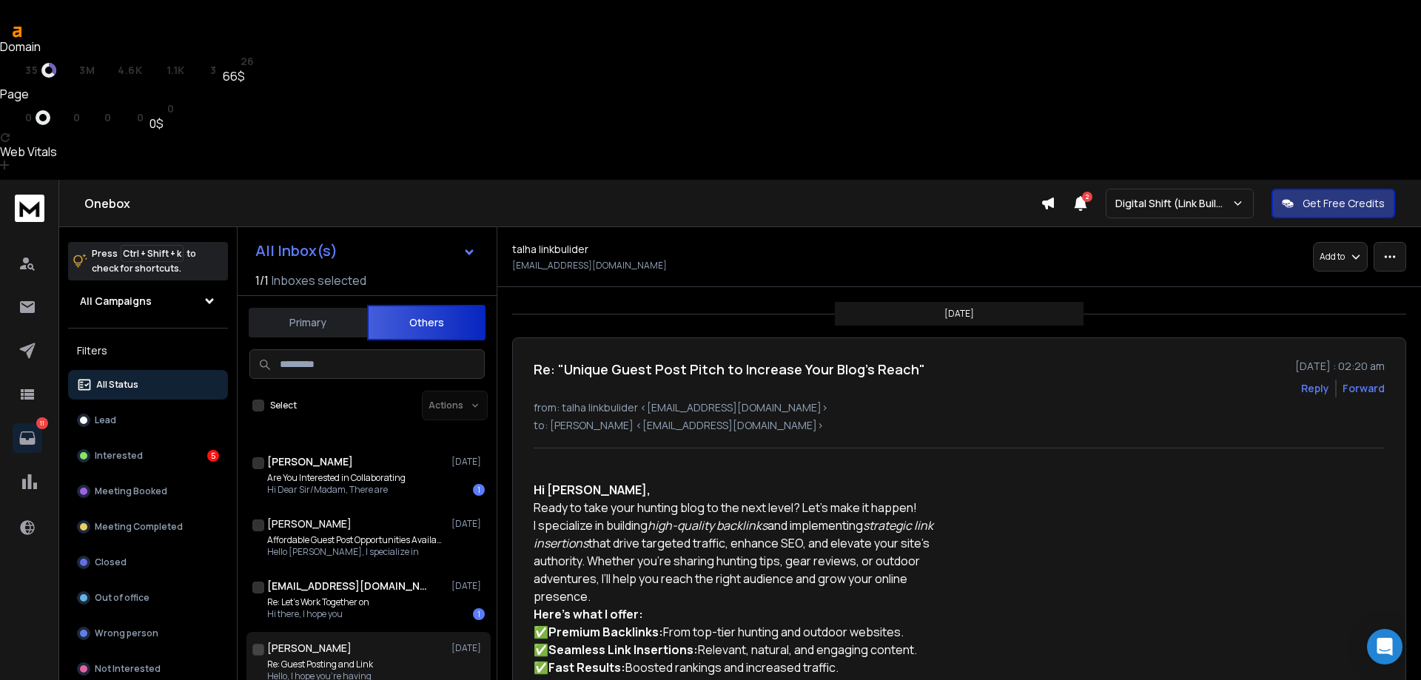
click at [358, 641] on div "[PERSON_NAME] [DATE] Re: Guest Posting and Link Hello, I hope you're having" at bounding box center [376, 661] width 218 height 41
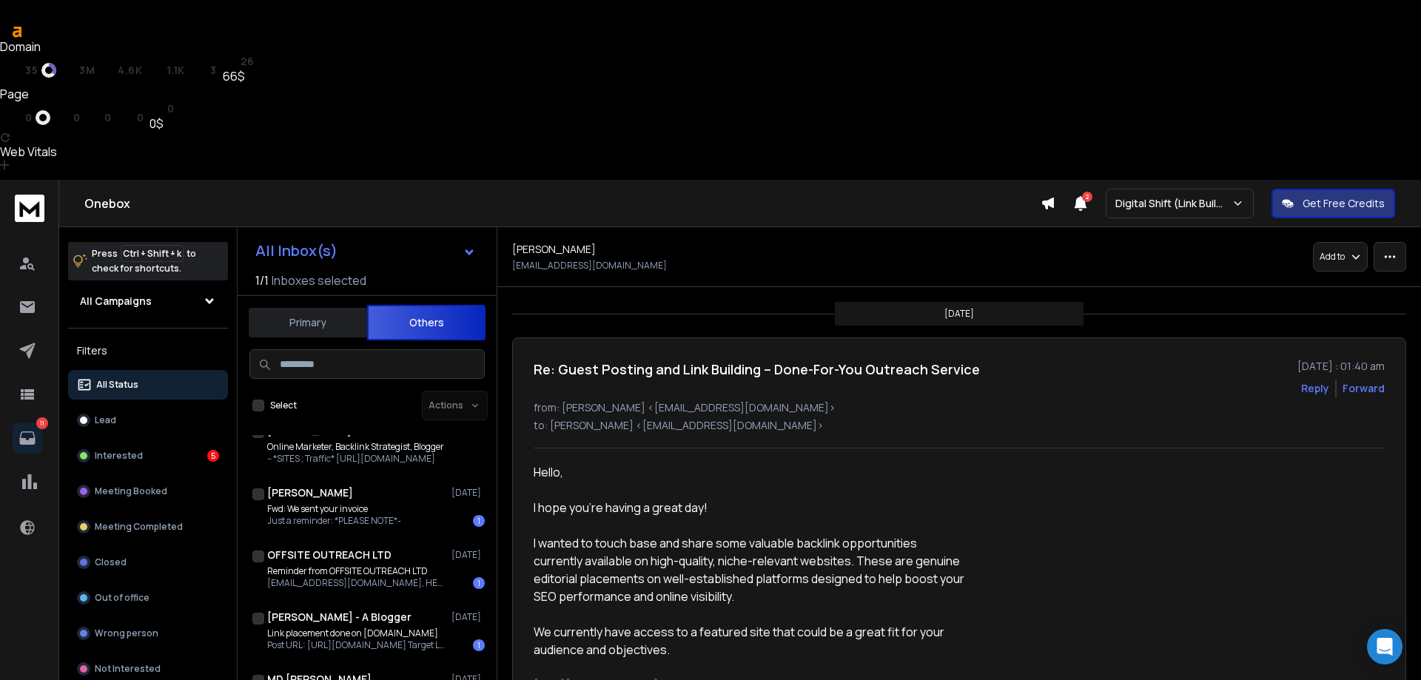
scroll to position [0, 0]
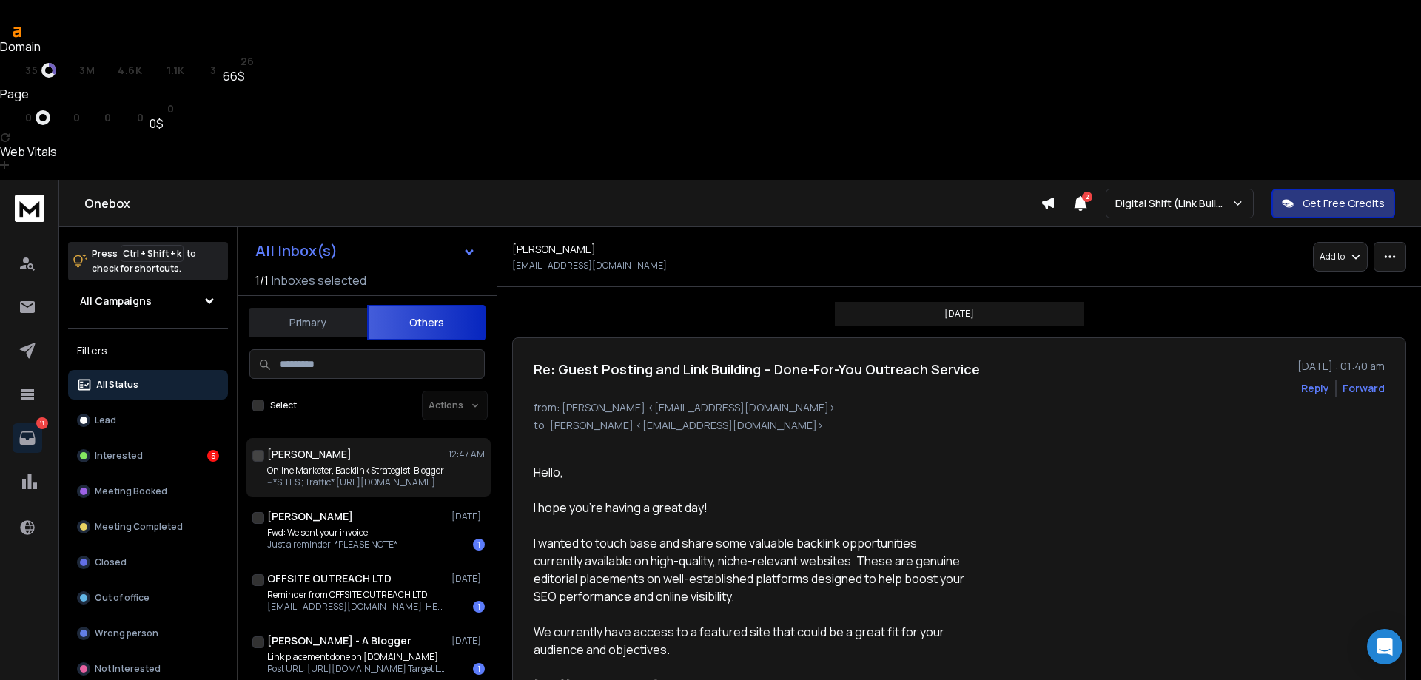
click at [398, 465] on p "Online Marketer, Backlink Strategist, Blogger" at bounding box center [355, 471] width 177 height 12
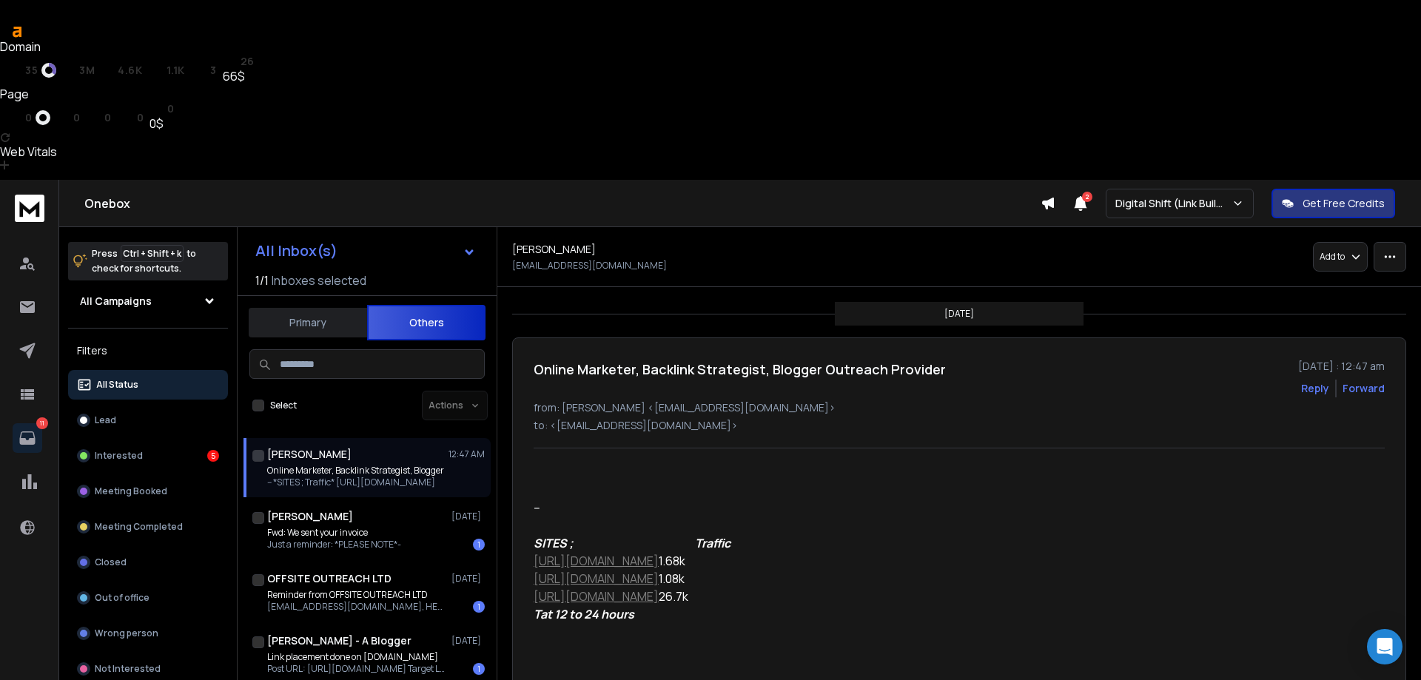
click at [910, 242] on div "[PERSON_NAME] [PERSON_NAME][EMAIL_ADDRESS][DOMAIN_NAME]" at bounding box center [733, 257] width 442 height 30
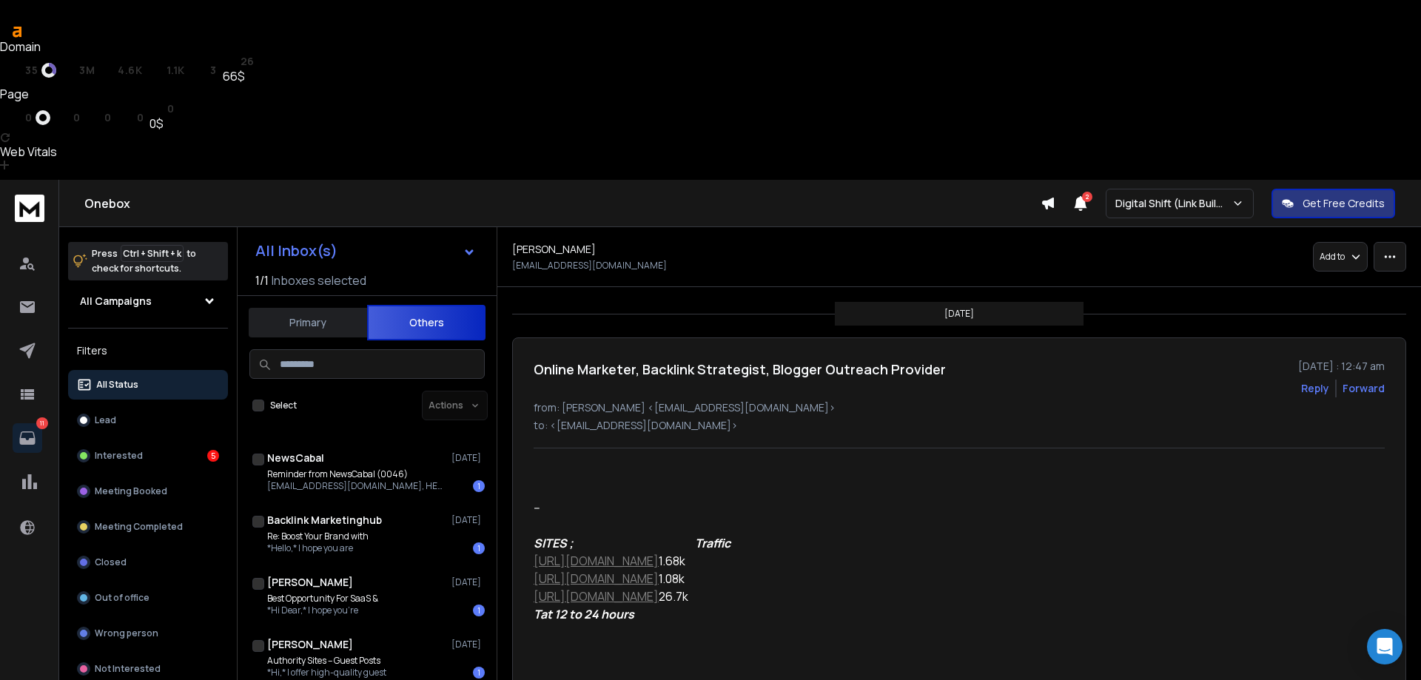
scroll to position [374, 0]
click at [36, 495] on div "11 H" at bounding box center [29, 520] width 59 height 680
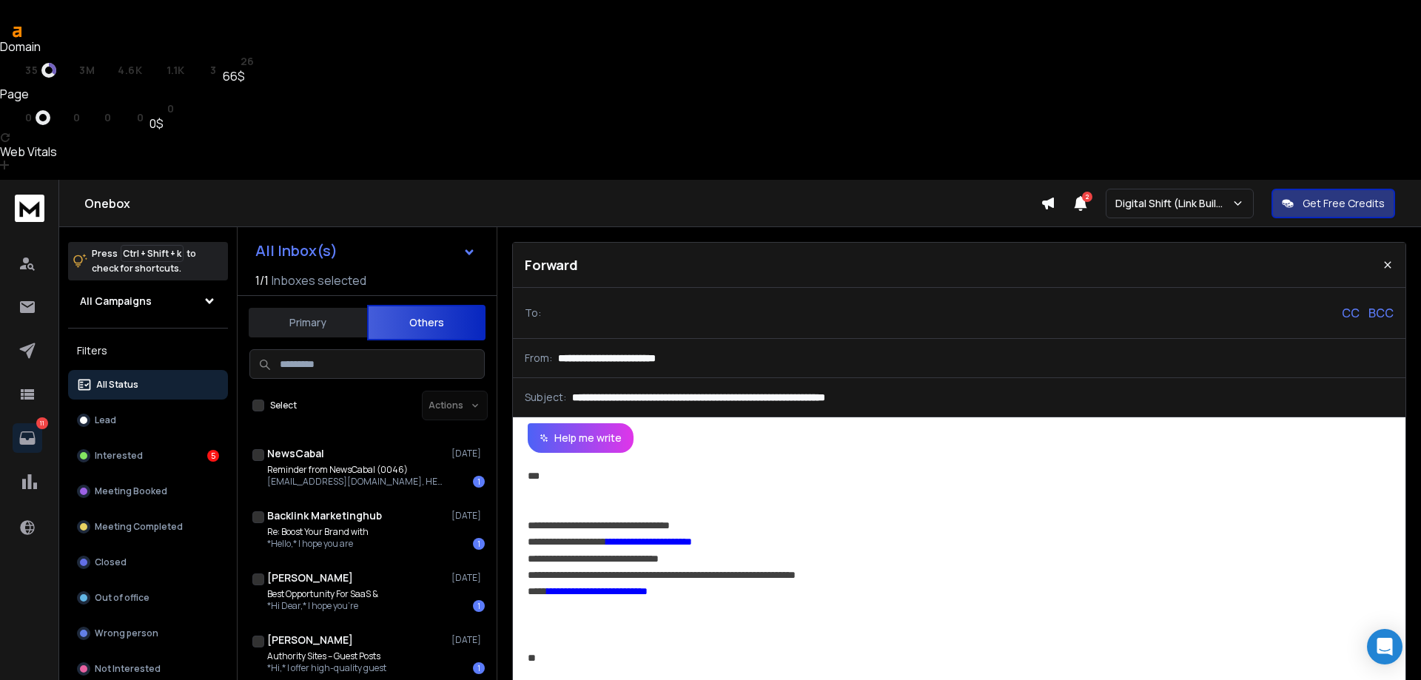
click at [1385, 261] on icon at bounding box center [1387, 264] width 7 height 7
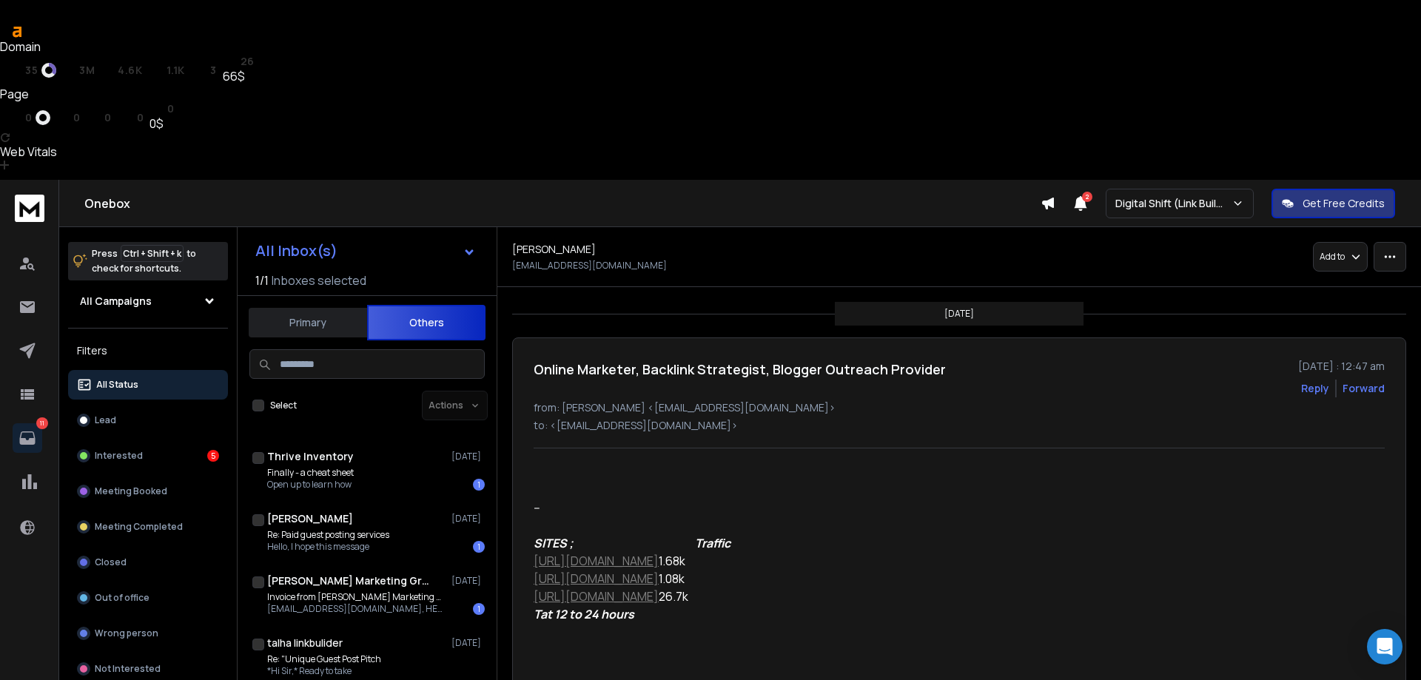
scroll to position [696, 0]
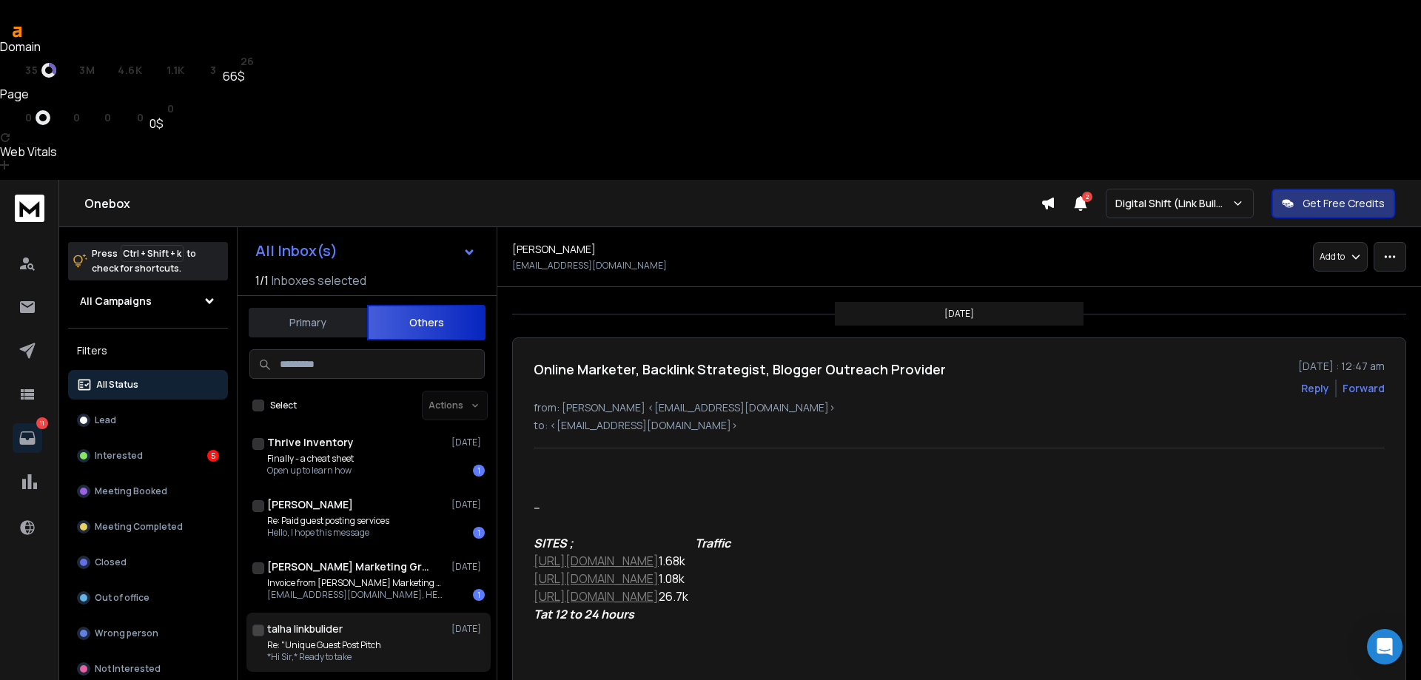
click at [376, 622] on div "talha linkbulider [DATE]" at bounding box center [376, 629] width 218 height 15
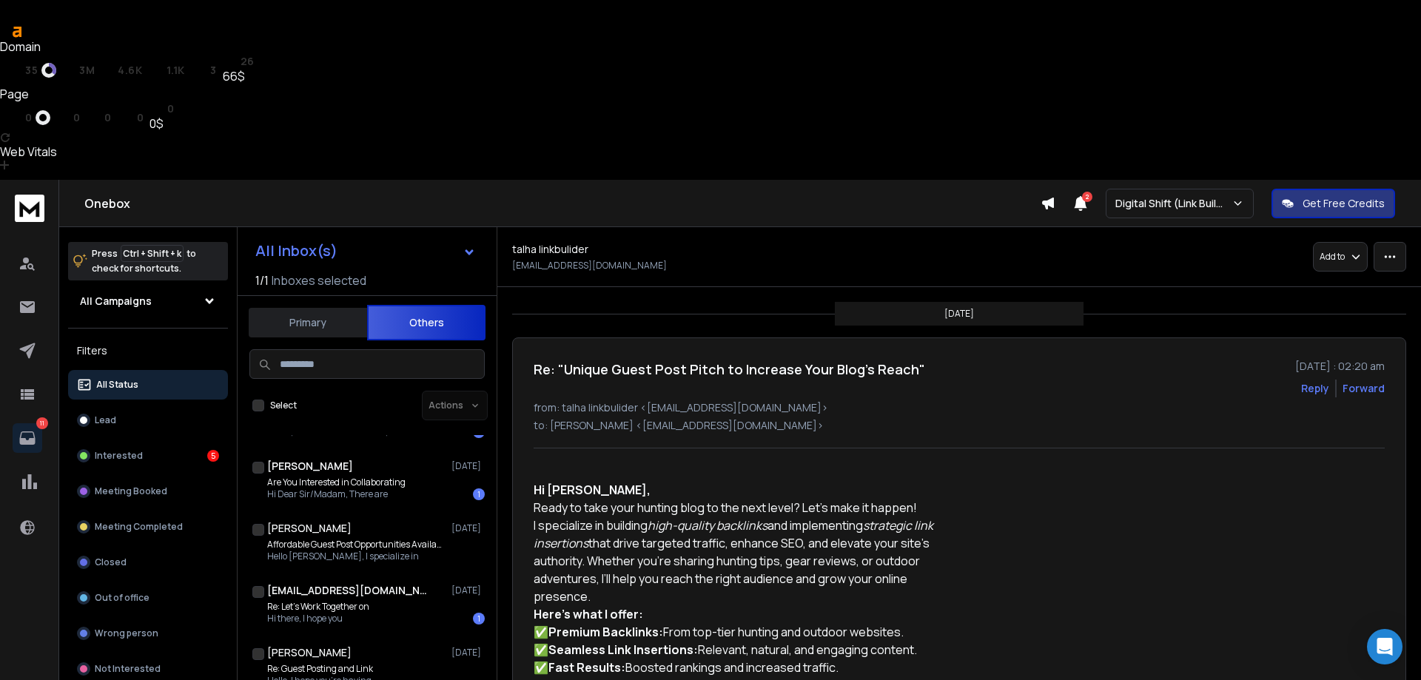
scroll to position [1174, 0]
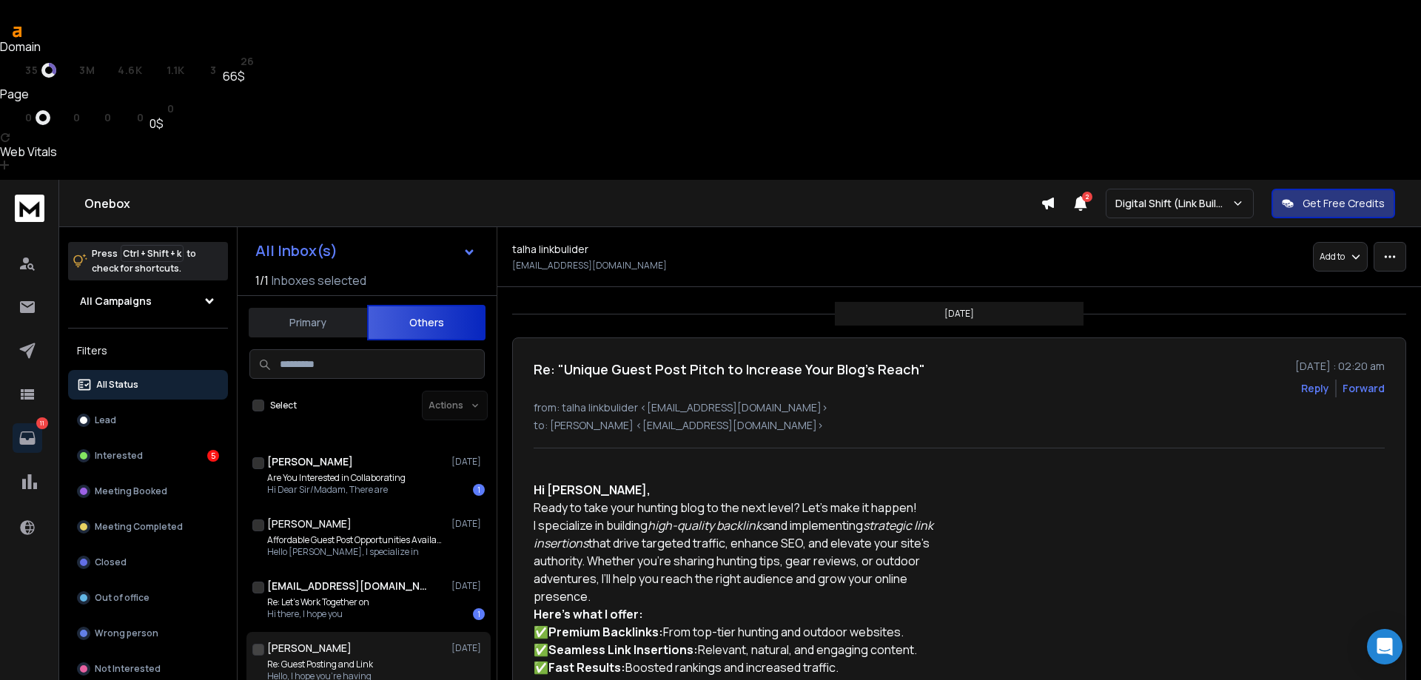
click at [358, 641] on div "[PERSON_NAME] [DATE] Re: Guest Posting and Link Hello, I hope you're having" at bounding box center [376, 661] width 218 height 41
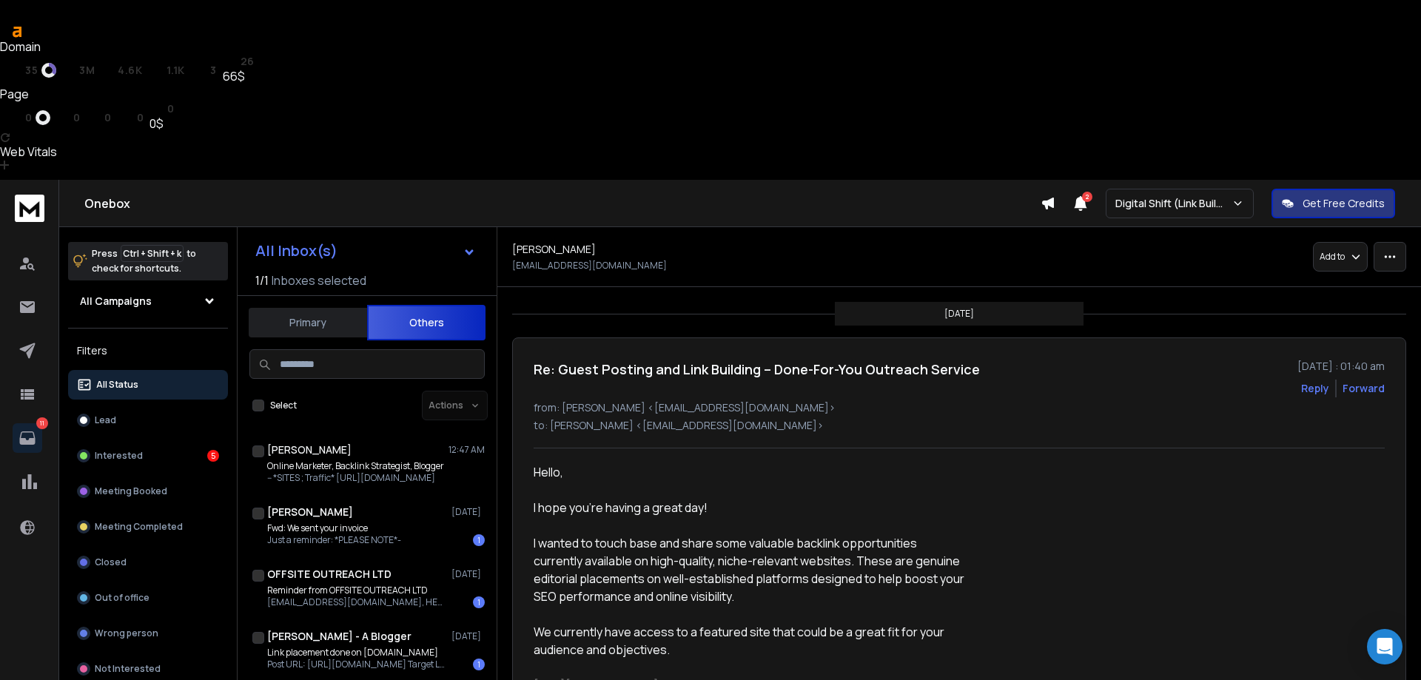
scroll to position [0, 0]
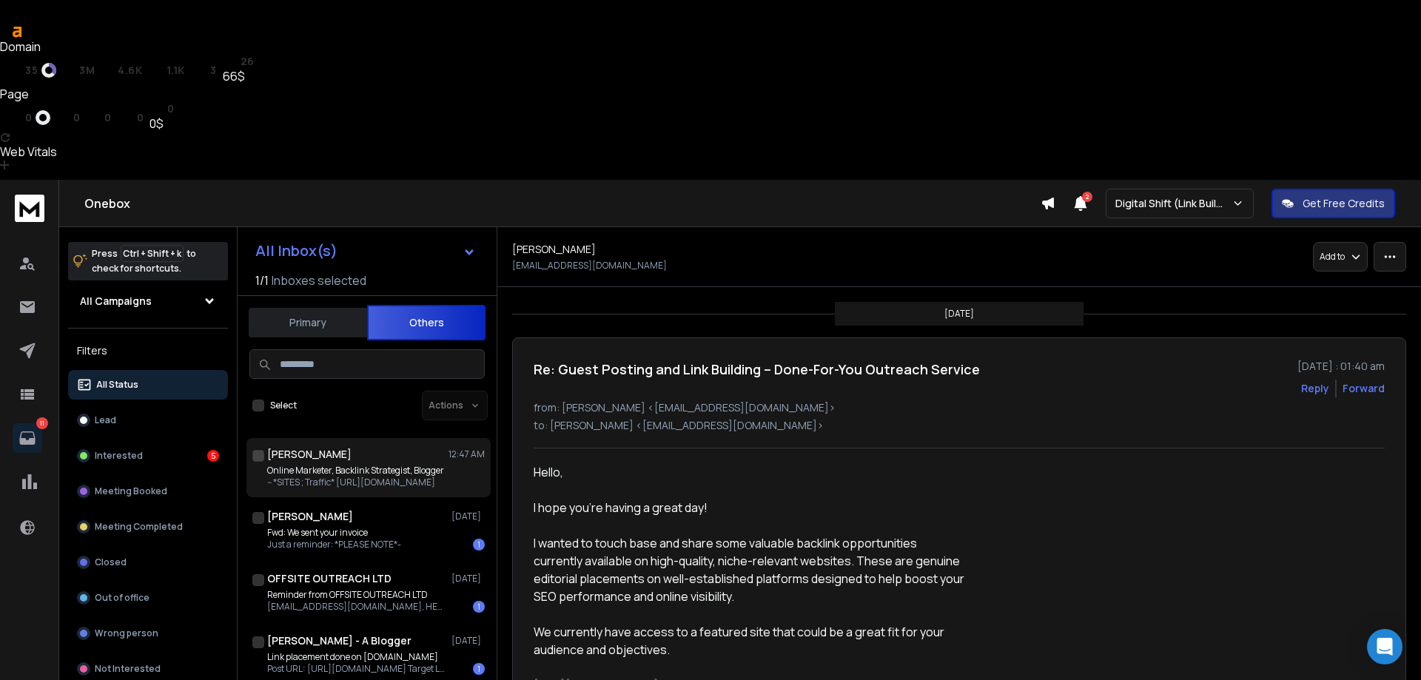
click at [398, 465] on p "Online Marketer, Backlink Strategist, Blogger" at bounding box center [355, 471] width 177 height 12
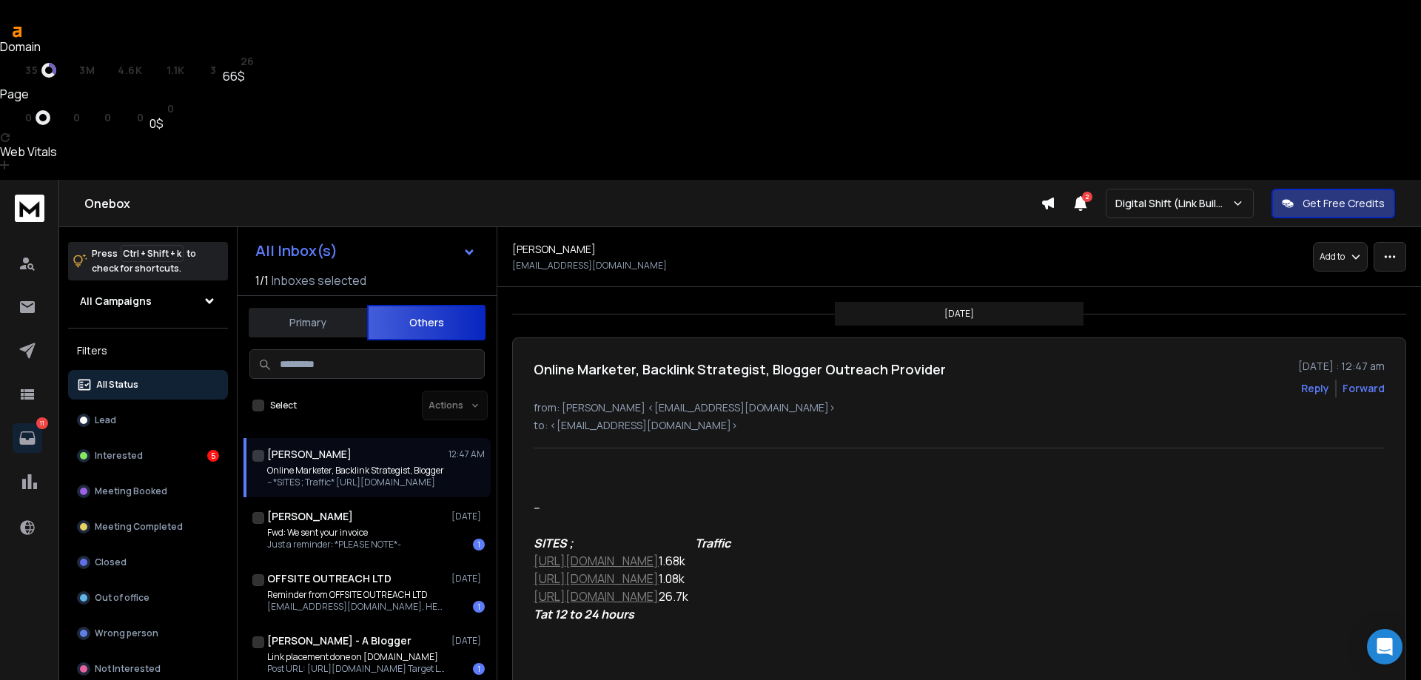
click at [910, 242] on div "[PERSON_NAME] [PERSON_NAME][EMAIL_ADDRESS][DOMAIN_NAME]" at bounding box center [733, 257] width 442 height 30
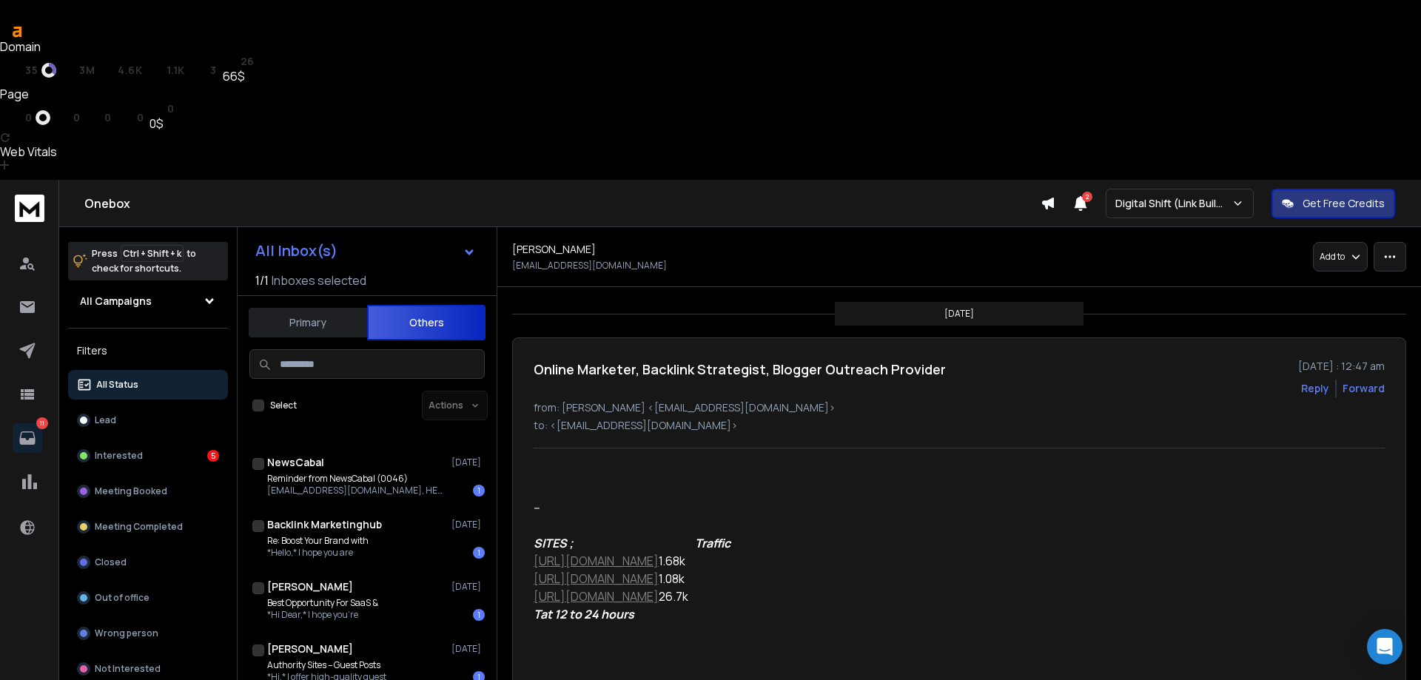
scroll to position [374, 0]
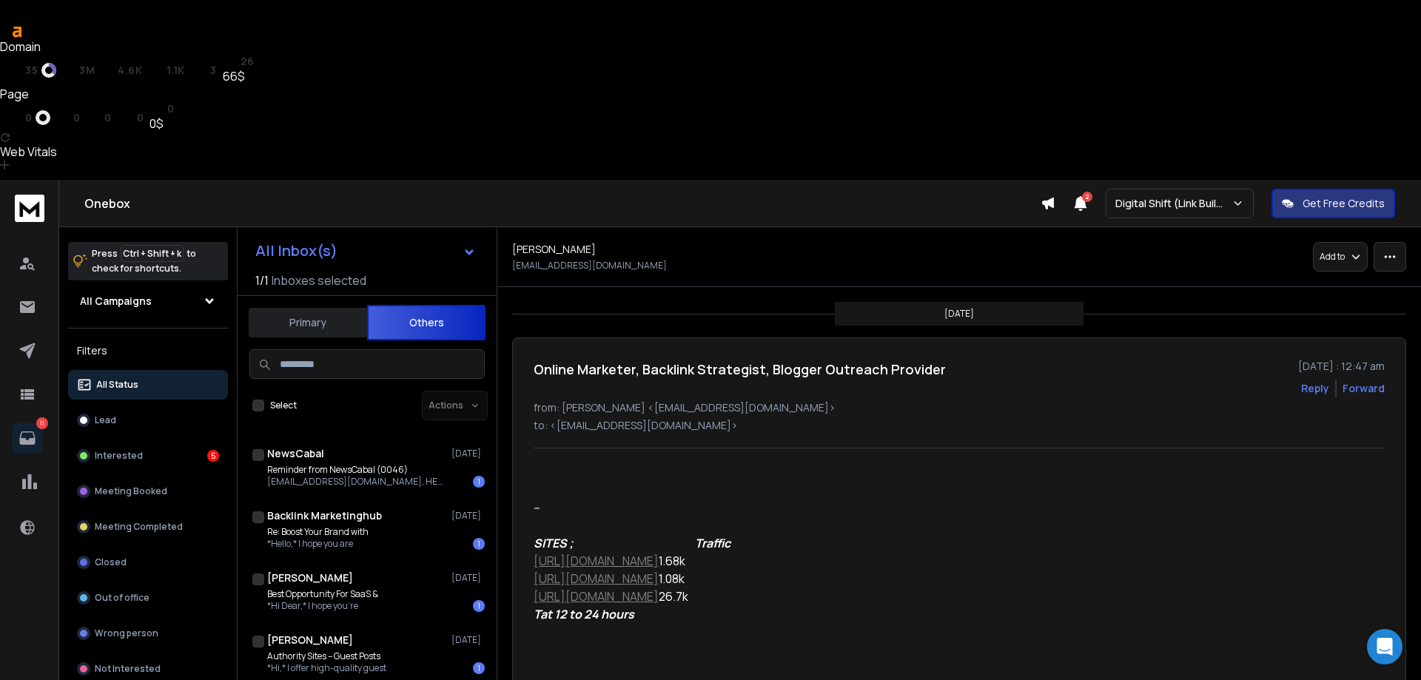
click at [36, 495] on div "11 H" at bounding box center [29, 520] width 59 height 680
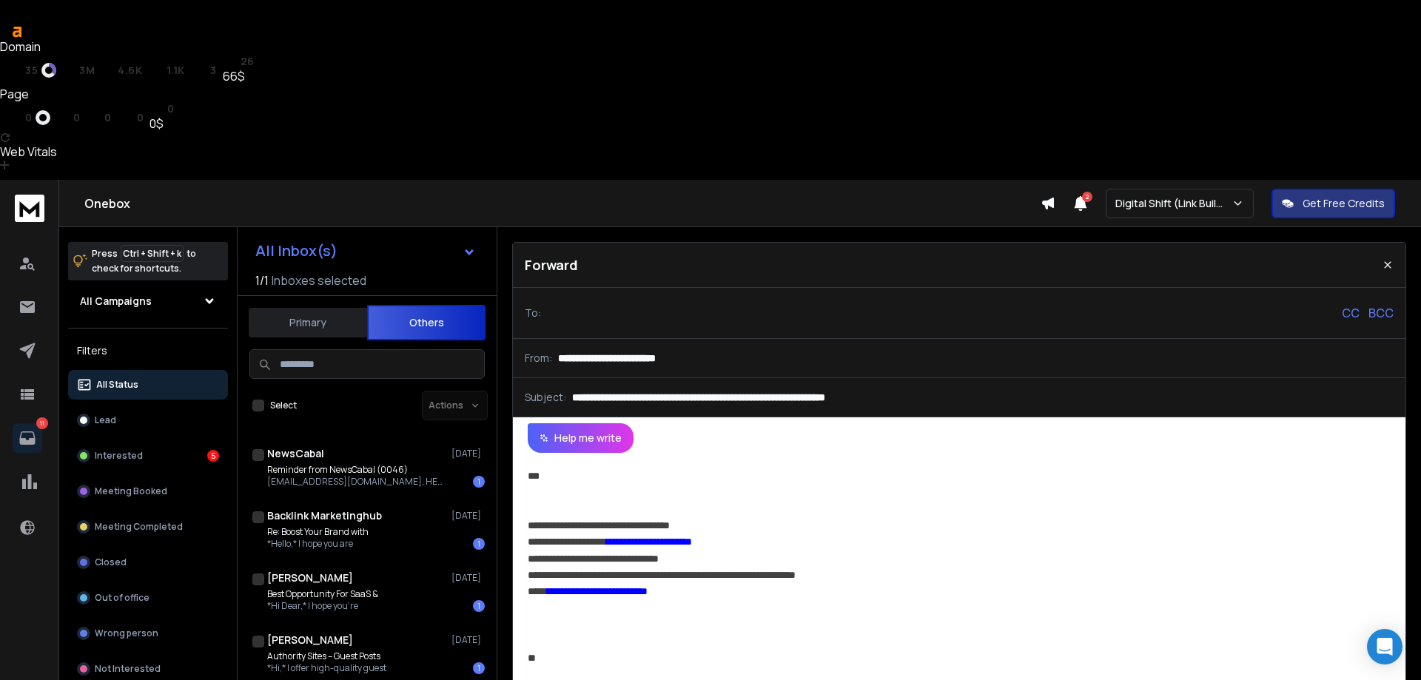
click at [1385, 261] on icon at bounding box center [1387, 264] width 7 height 7
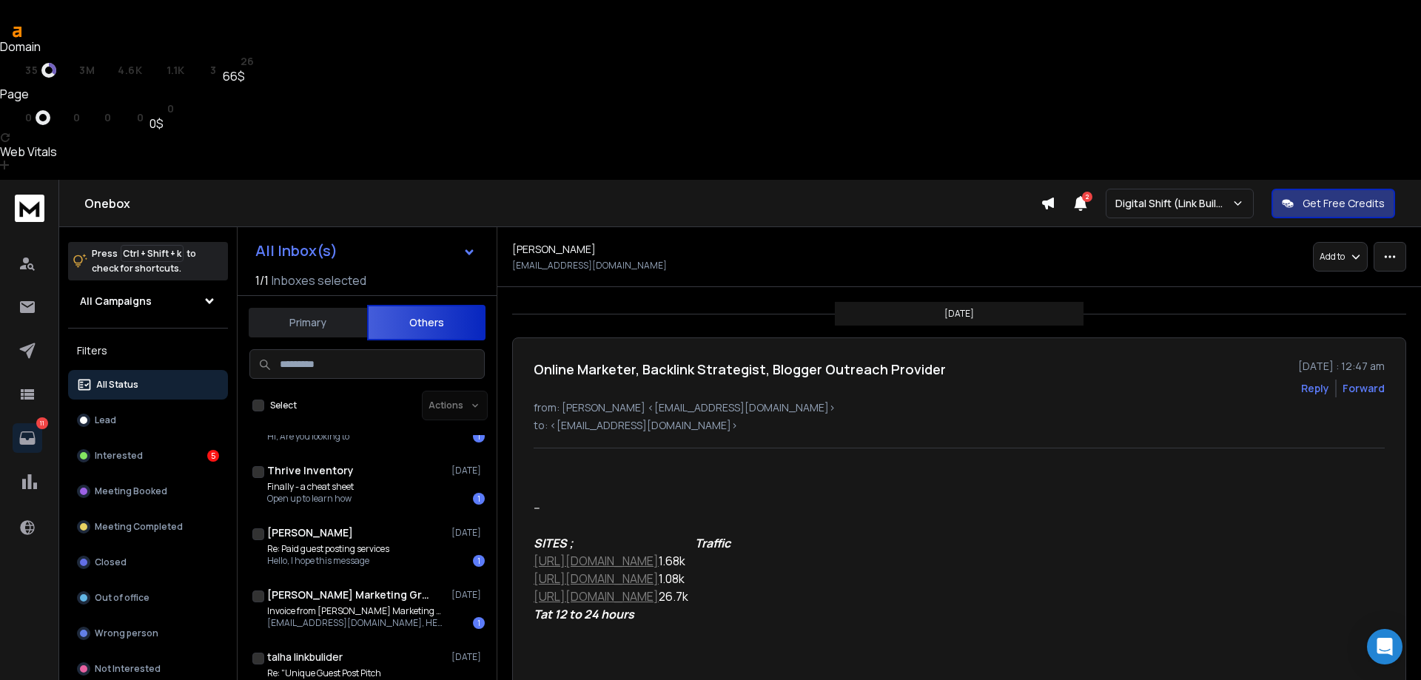
scroll to position [696, 0]
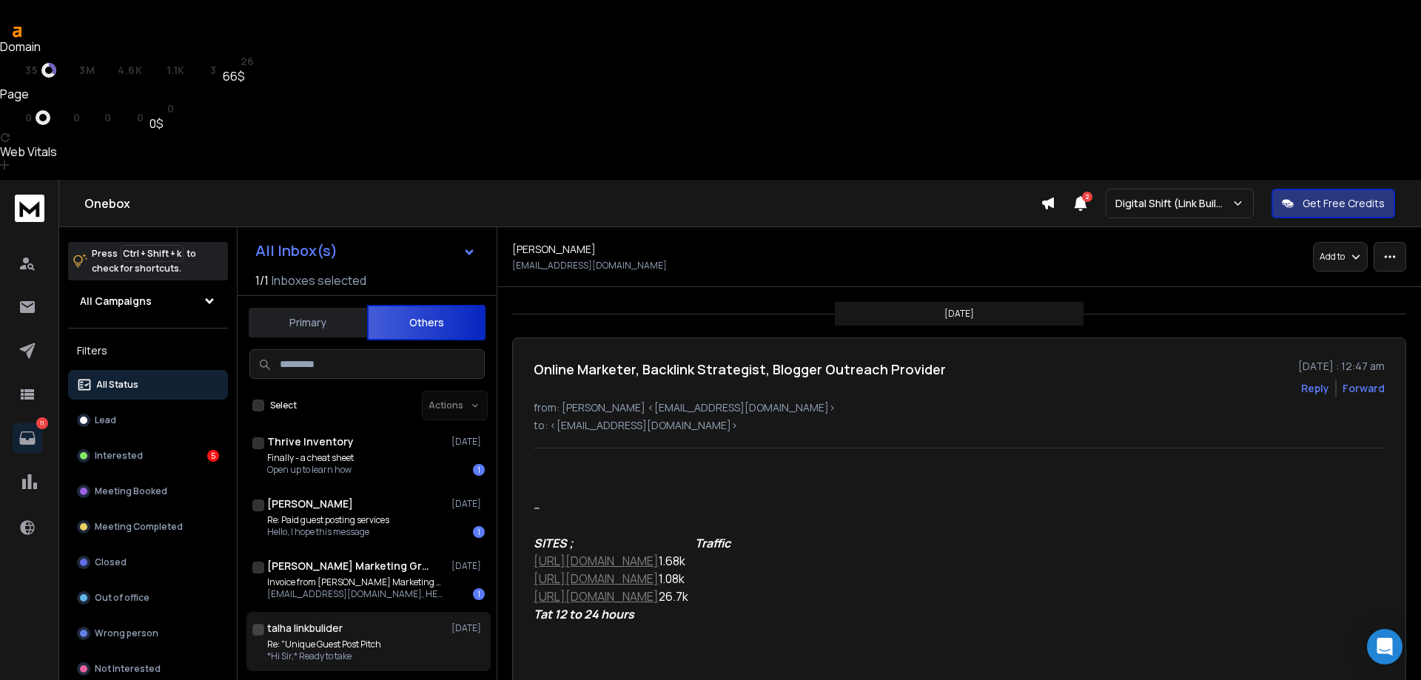
click at [376, 621] on div "talha linkbulider [DATE]" at bounding box center [376, 628] width 218 height 15
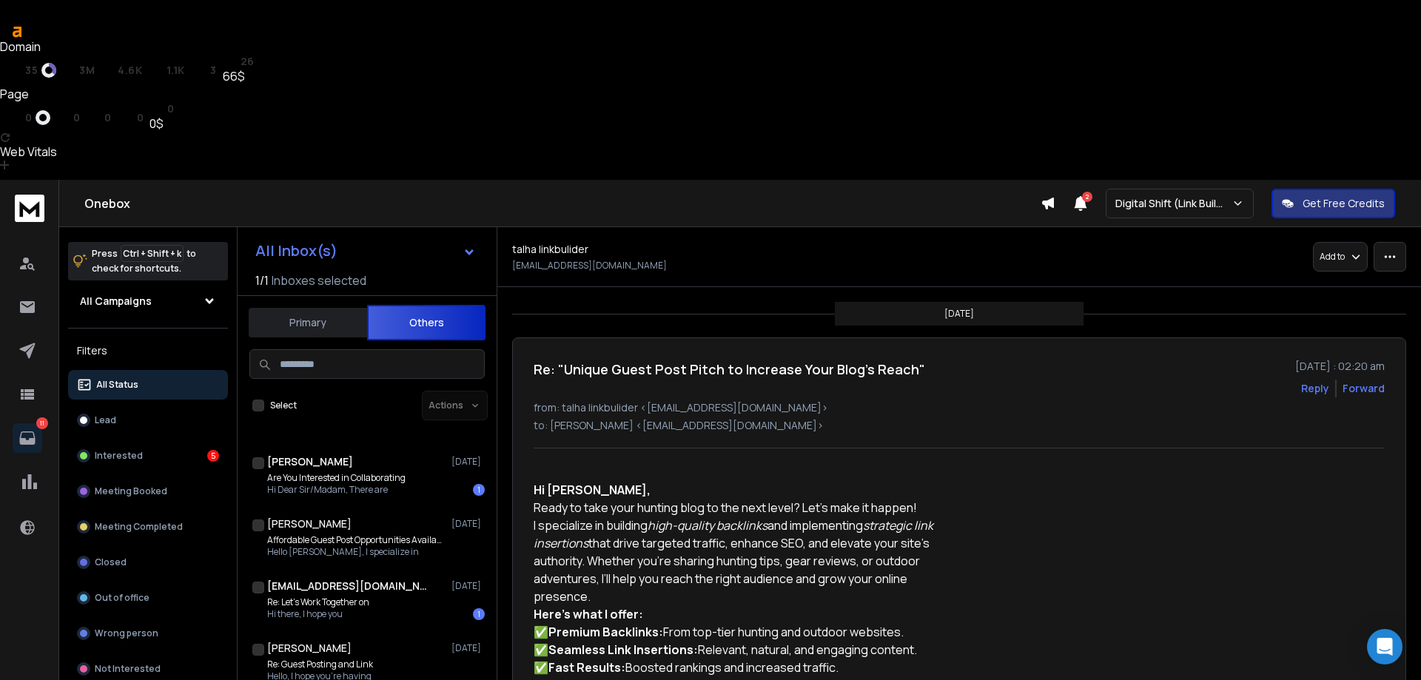
scroll to position [1179, 0]
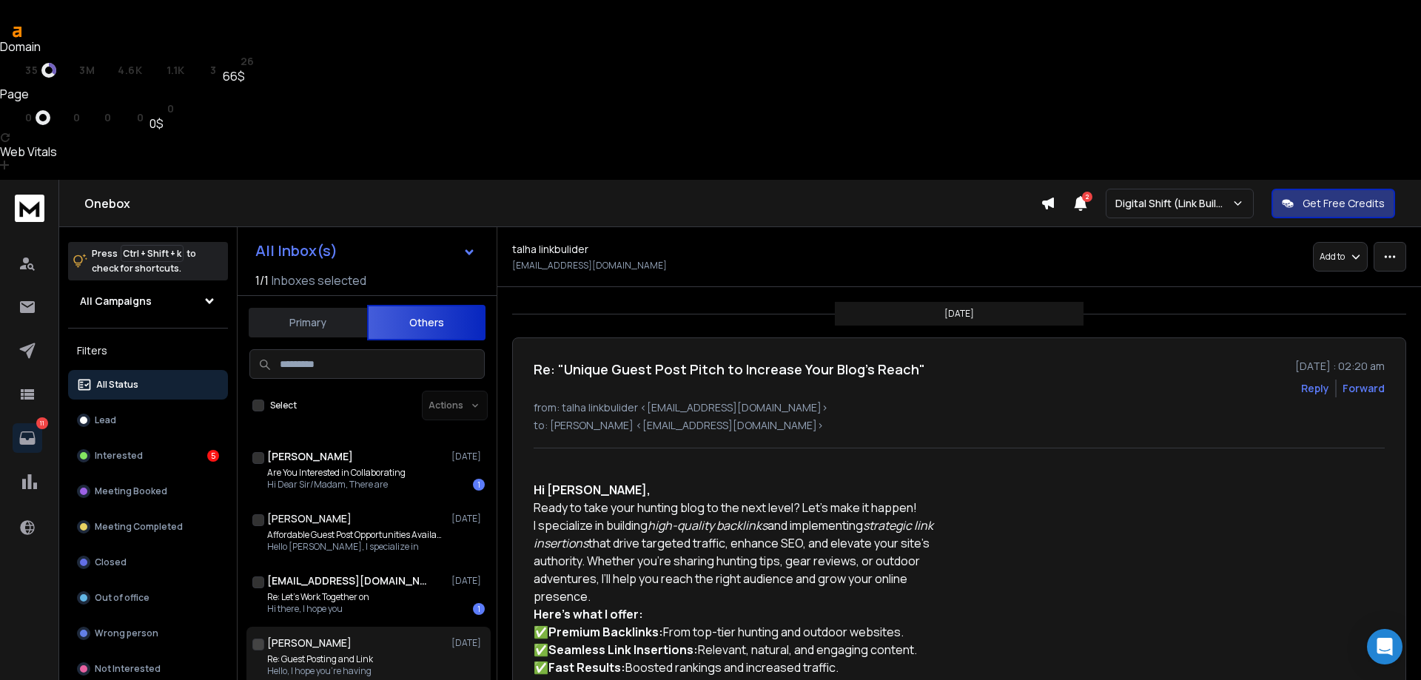
click at [358, 653] on p "Re: Guest Posting and Link" at bounding box center [320, 659] width 106 height 12
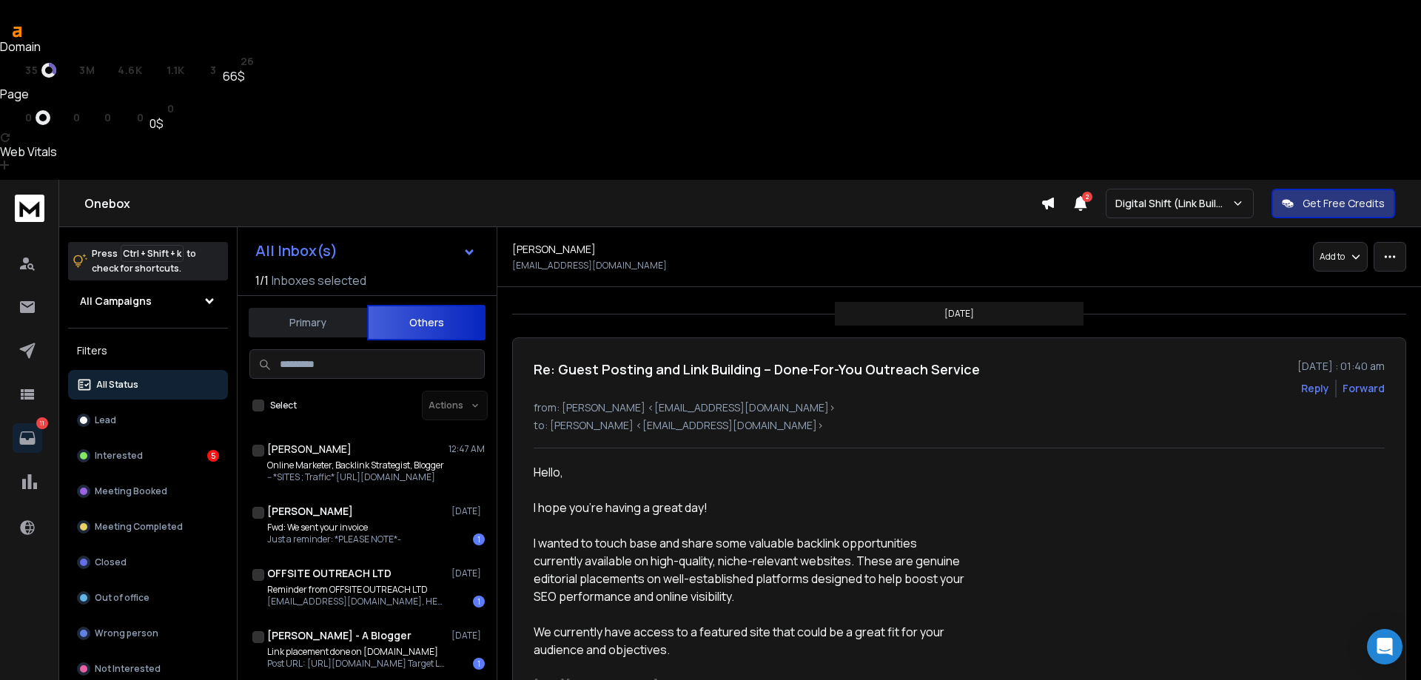
scroll to position [0, 0]
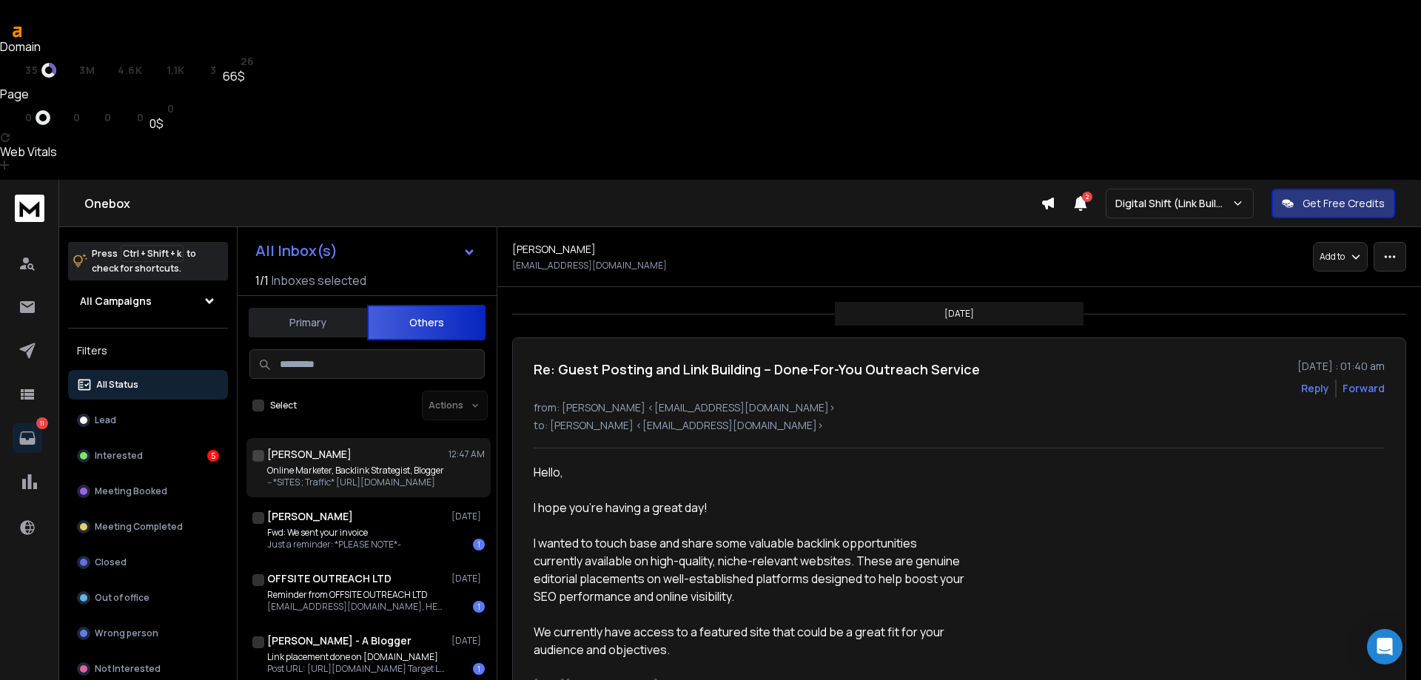
click at [398, 465] on p "Online Marketer, Backlink Strategist, Blogger" at bounding box center [355, 471] width 177 height 12
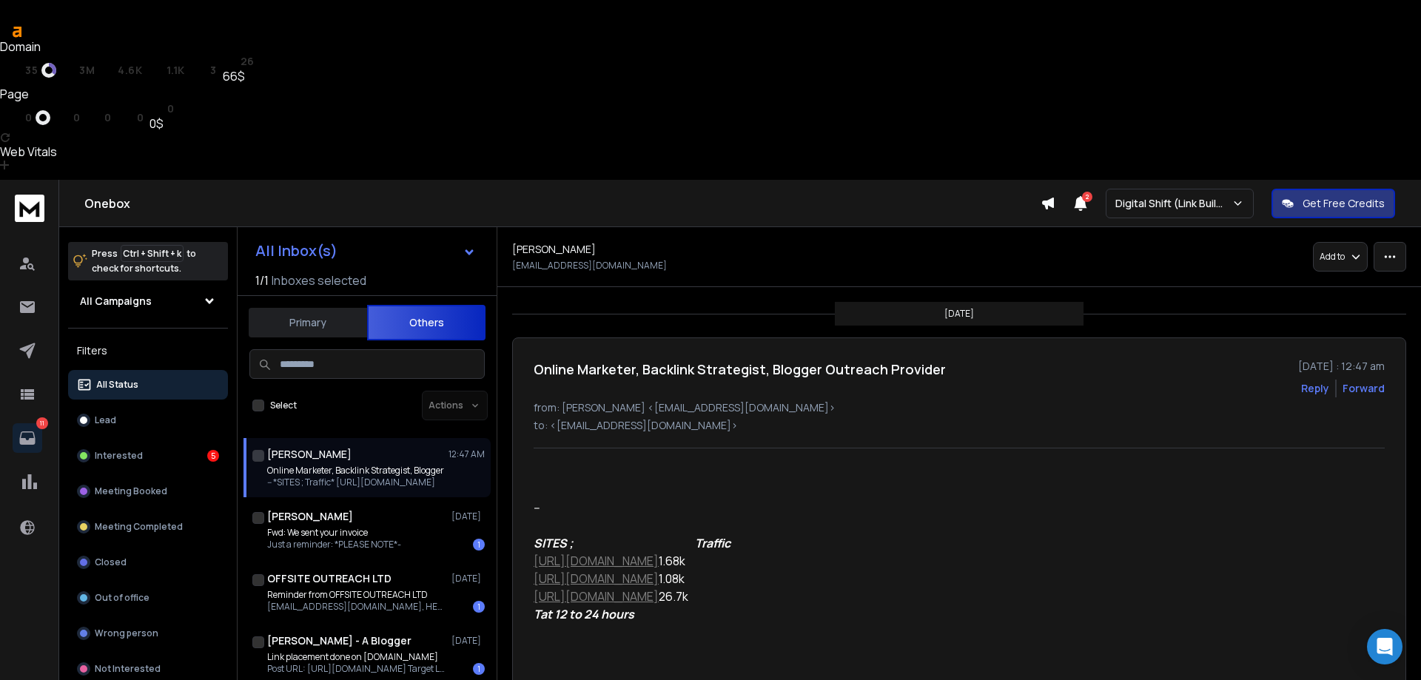
click at [910, 242] on div "[PERSON_NAME] [PERSON_NAME][EMAIL_ADDRESS][DOMAIN_NAME]" at bounding box center [733, 257] width 442 height 30
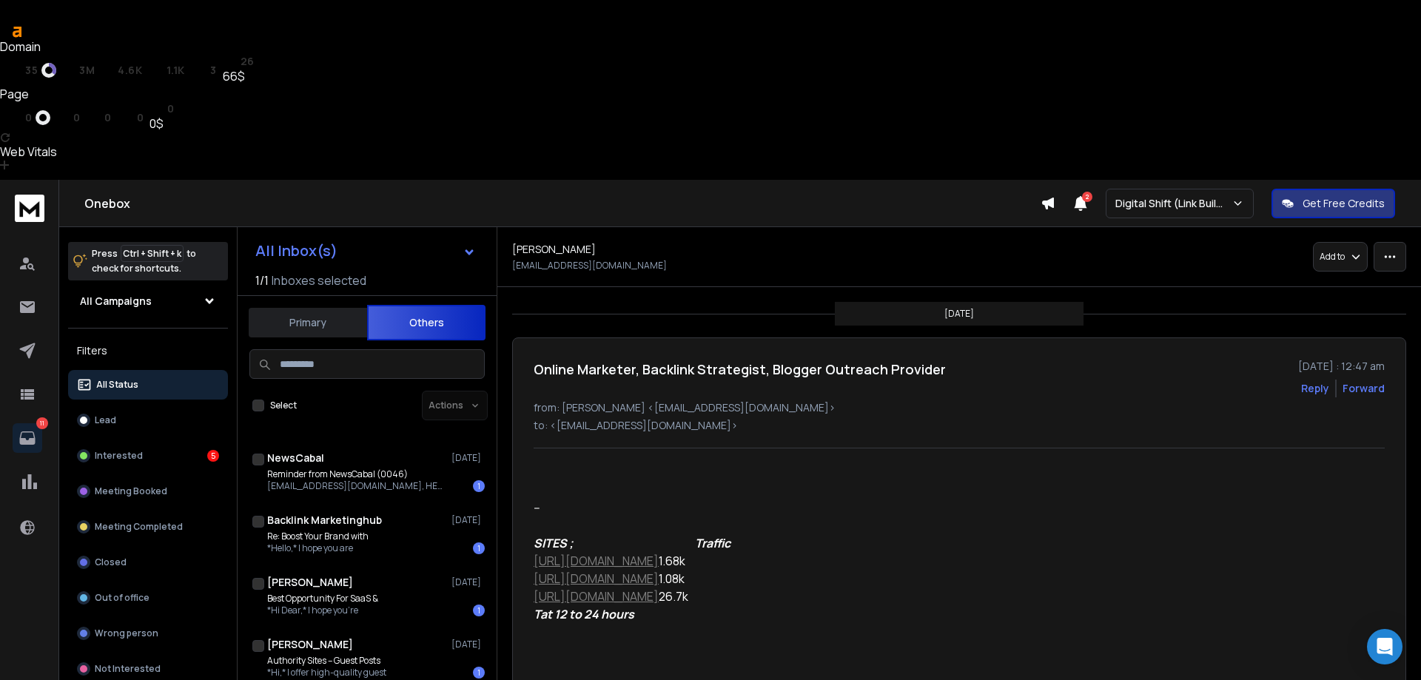
scroll to position [374, 0]
click at [36, 495] on div "11 H" at bounding box center [29, 520] width 59 height 680
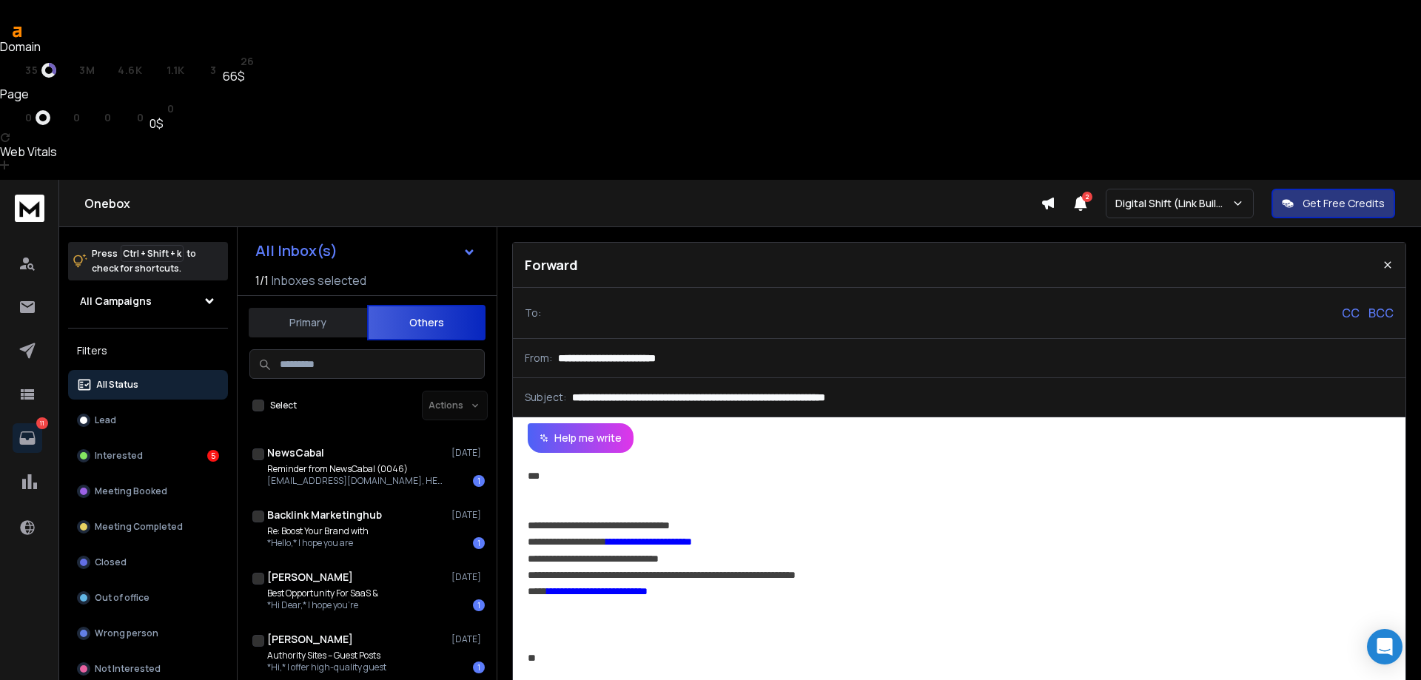
click at [1385, 261] on icon at bounding box center [1387, 264] width 7 height 7
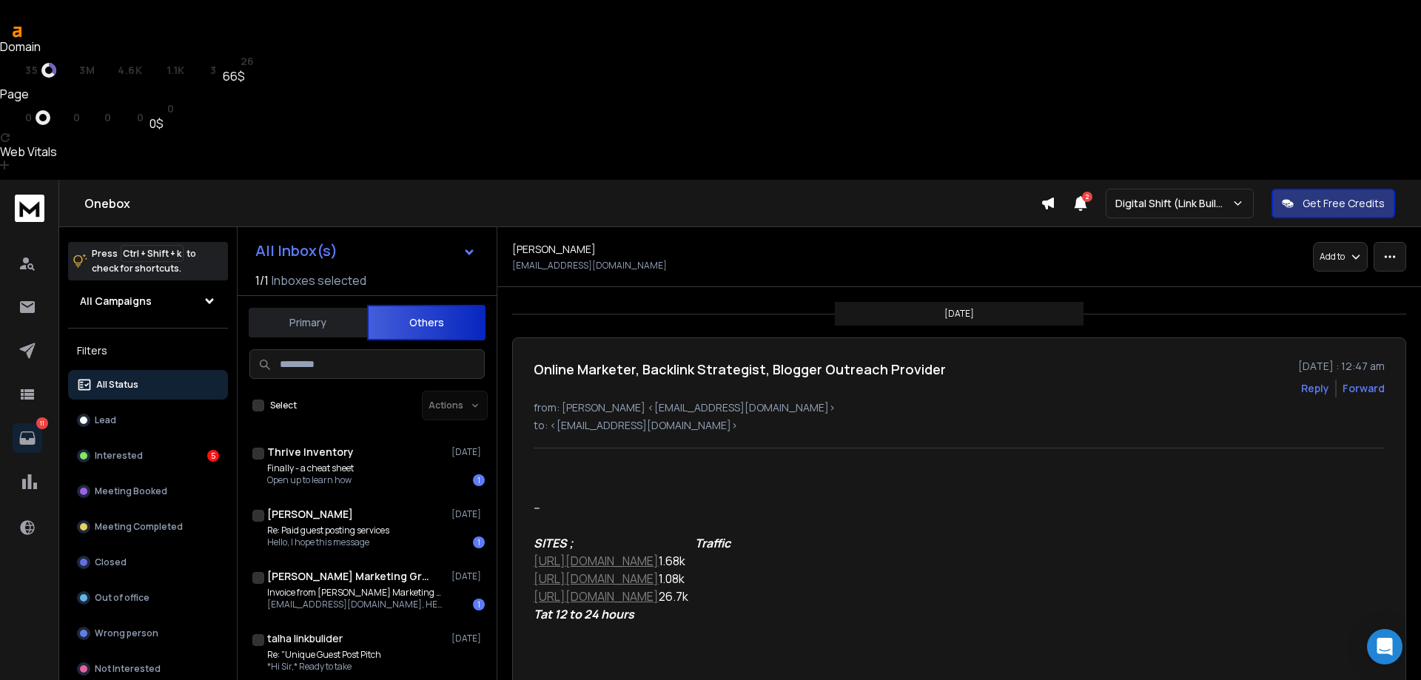
scroll to position [701, 0]
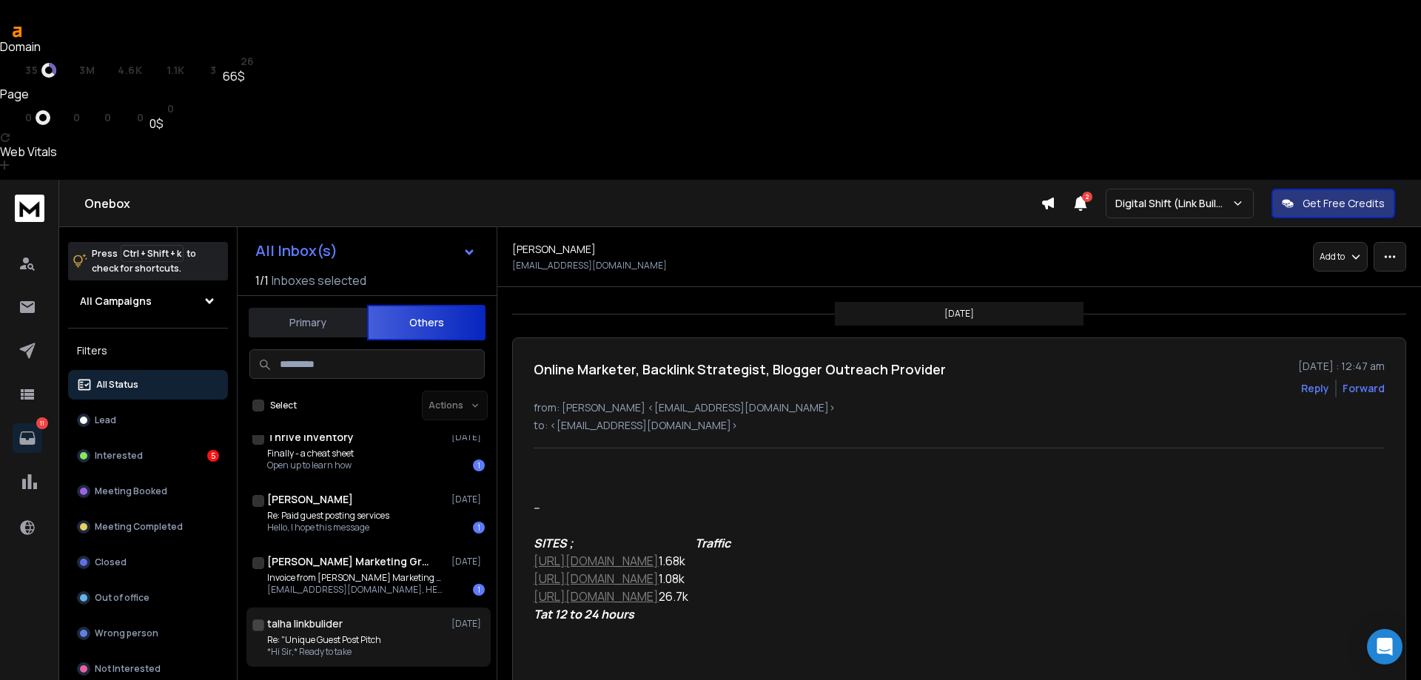
click at [376, 616] on div "talha linkbulider [DATE]" at bounding box center [376, 623] width 218 height 15
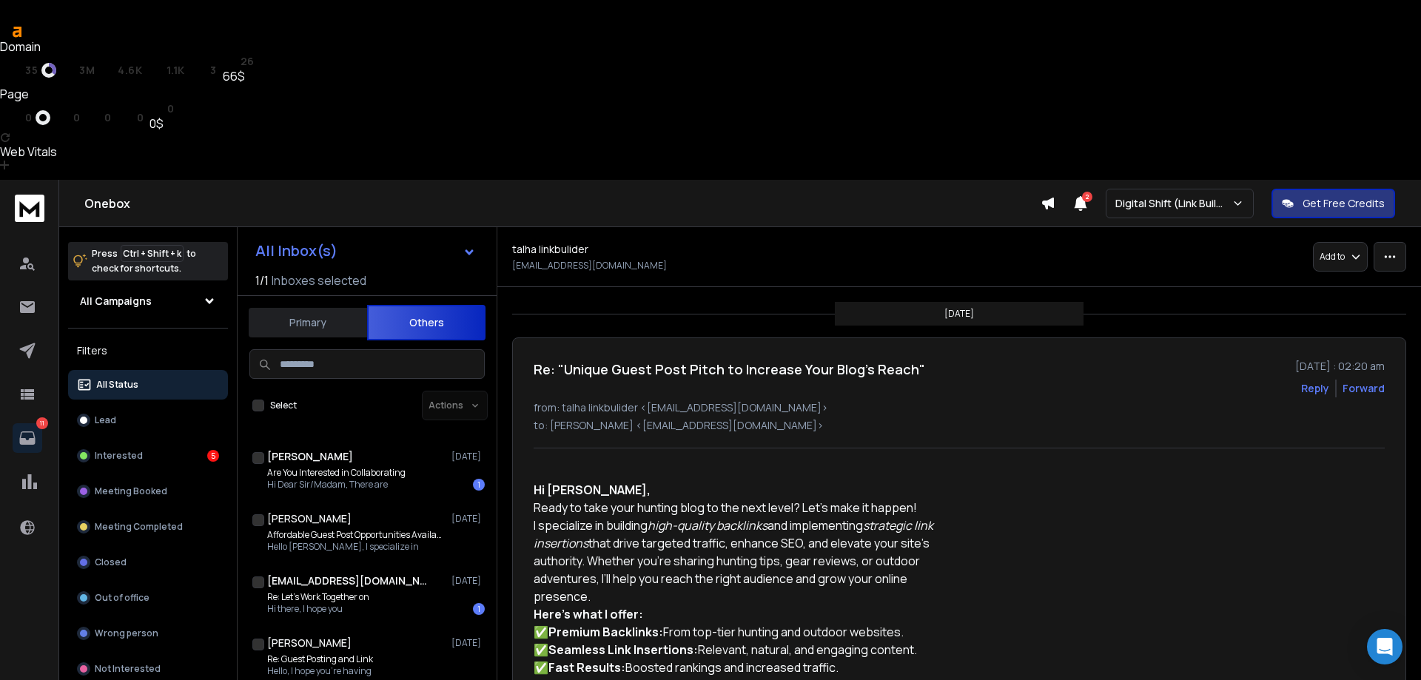
scroll to position [1183, 0]
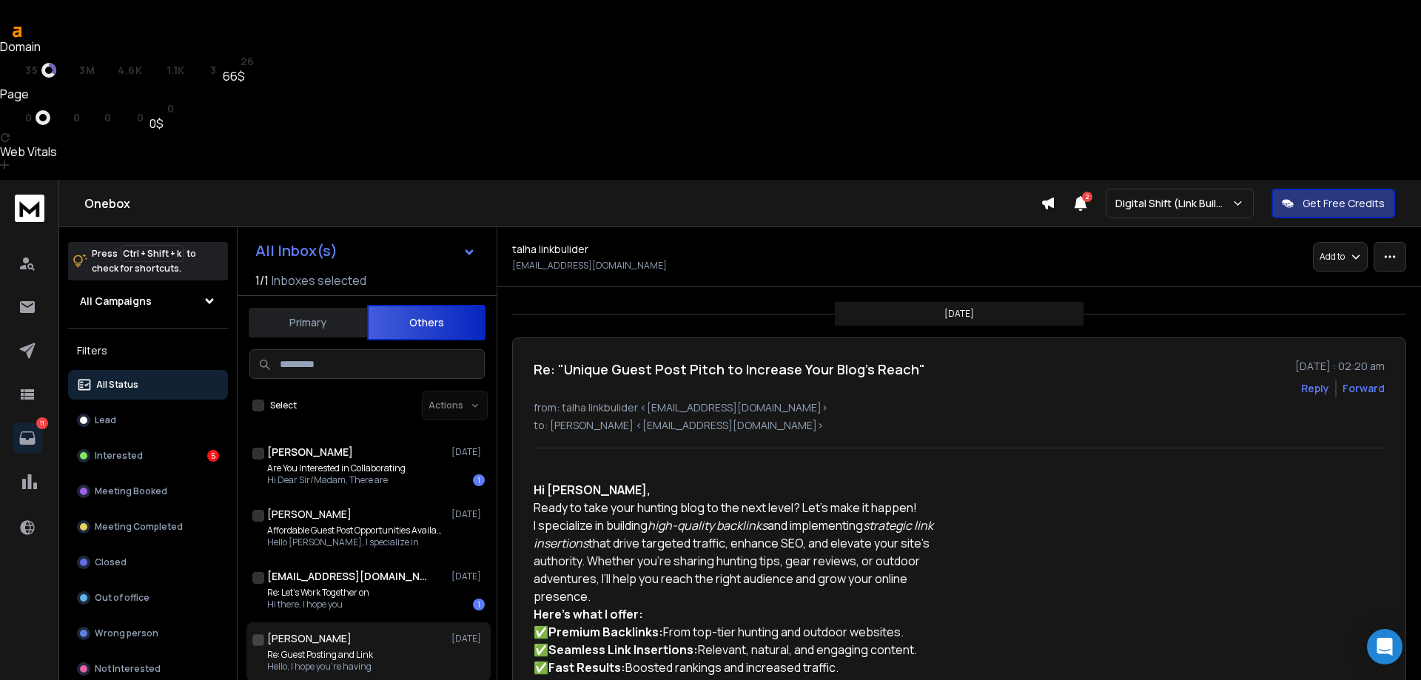
click at [358, 649] on p "Re: Guest Posting and Link" at bounding box center [320, 655] width 106 height 12
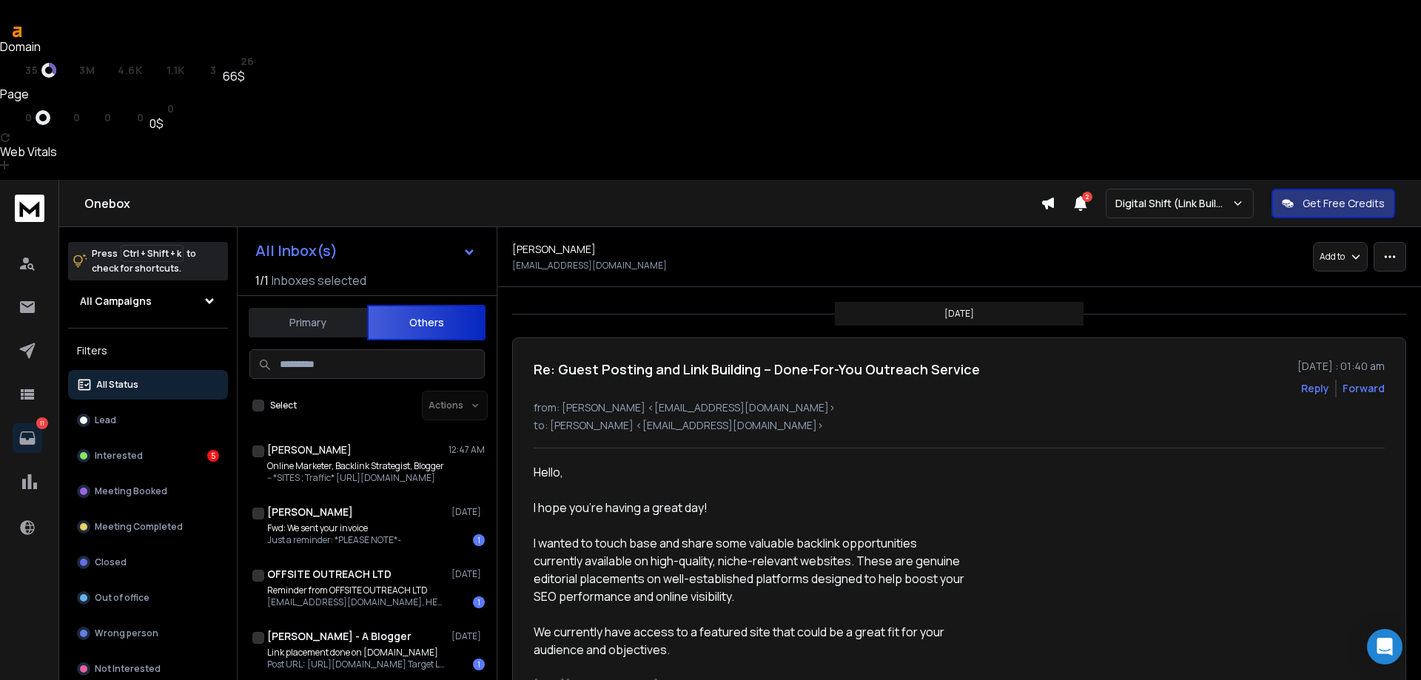
scroll to position [0, 0]
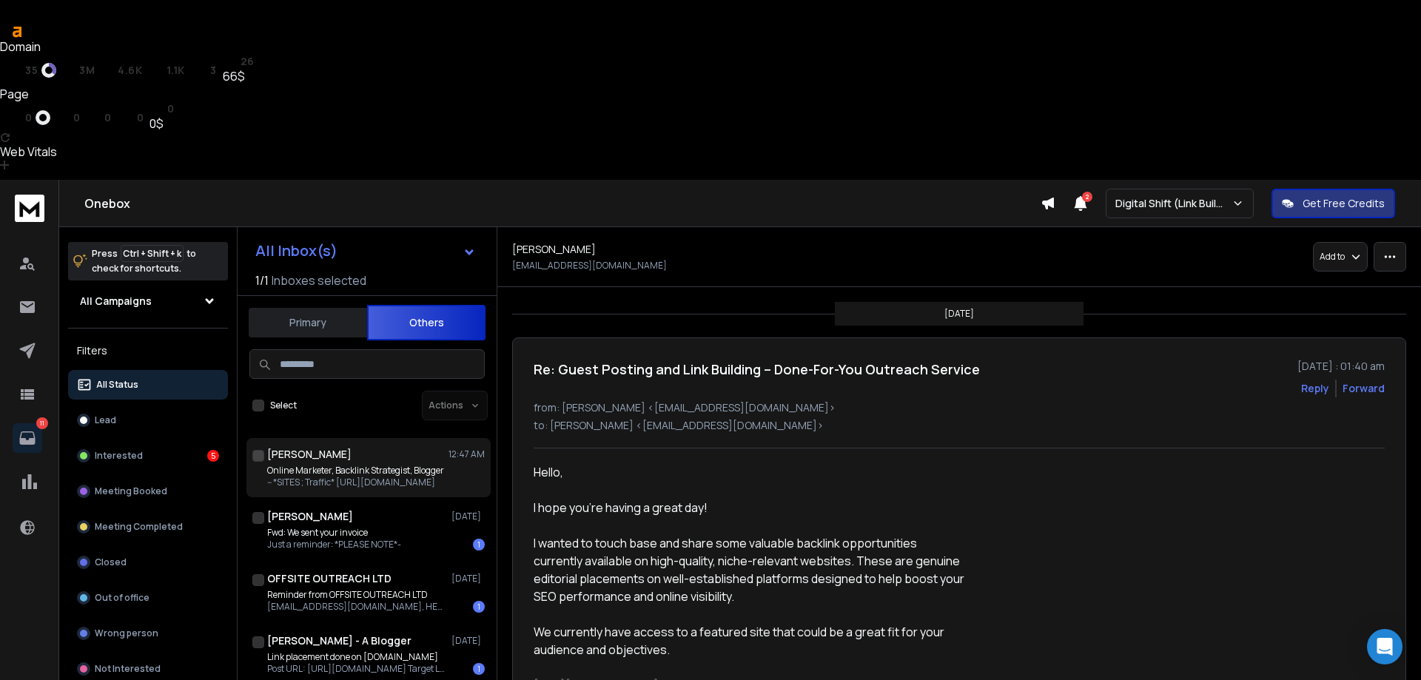
click at [398, 465] on p "Online Marketer, Backlink Strategist, Blogger" at bounding box center [355, 471] width 177 height 12
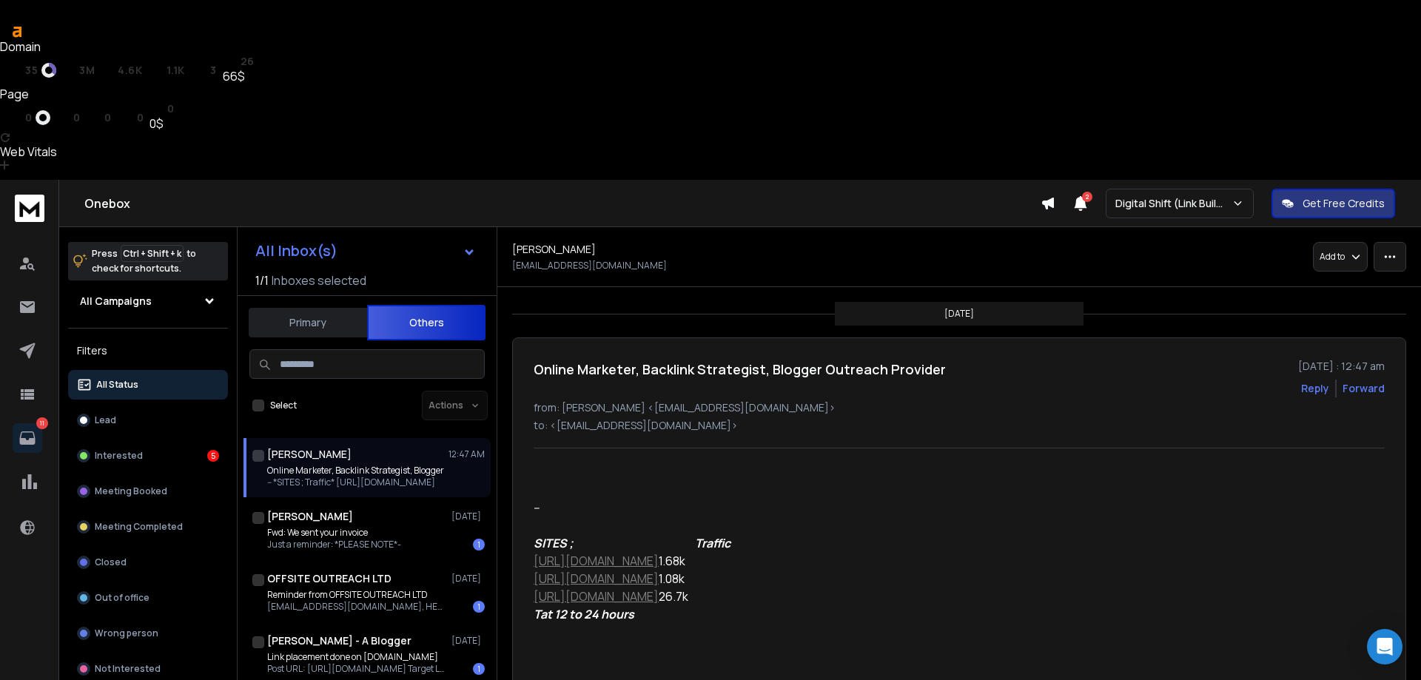
click at [910, 242] on div "[PERSON_NAME] [PERSON_NAME][EMAIL_ADDRESS][DOMAIN_NAME]" at bounding box center [733, 257] width 442 height 30
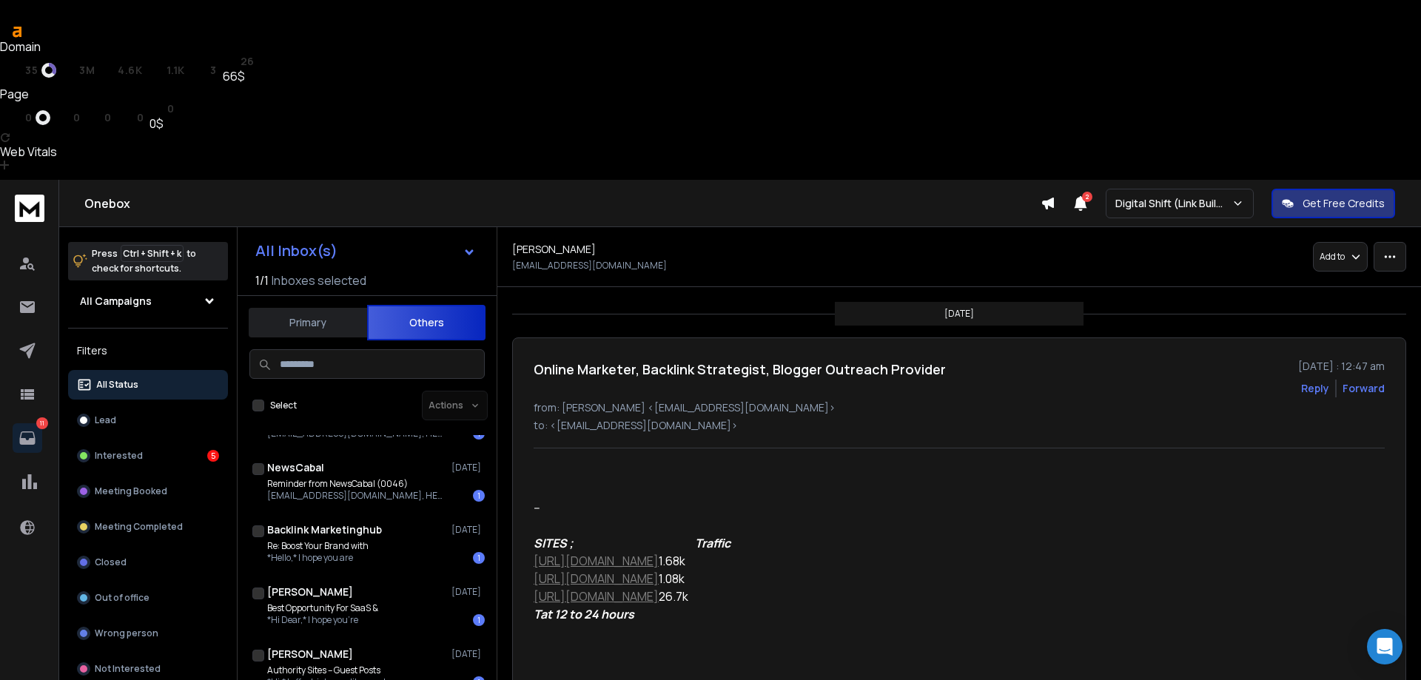
scroll to position [374, 0]
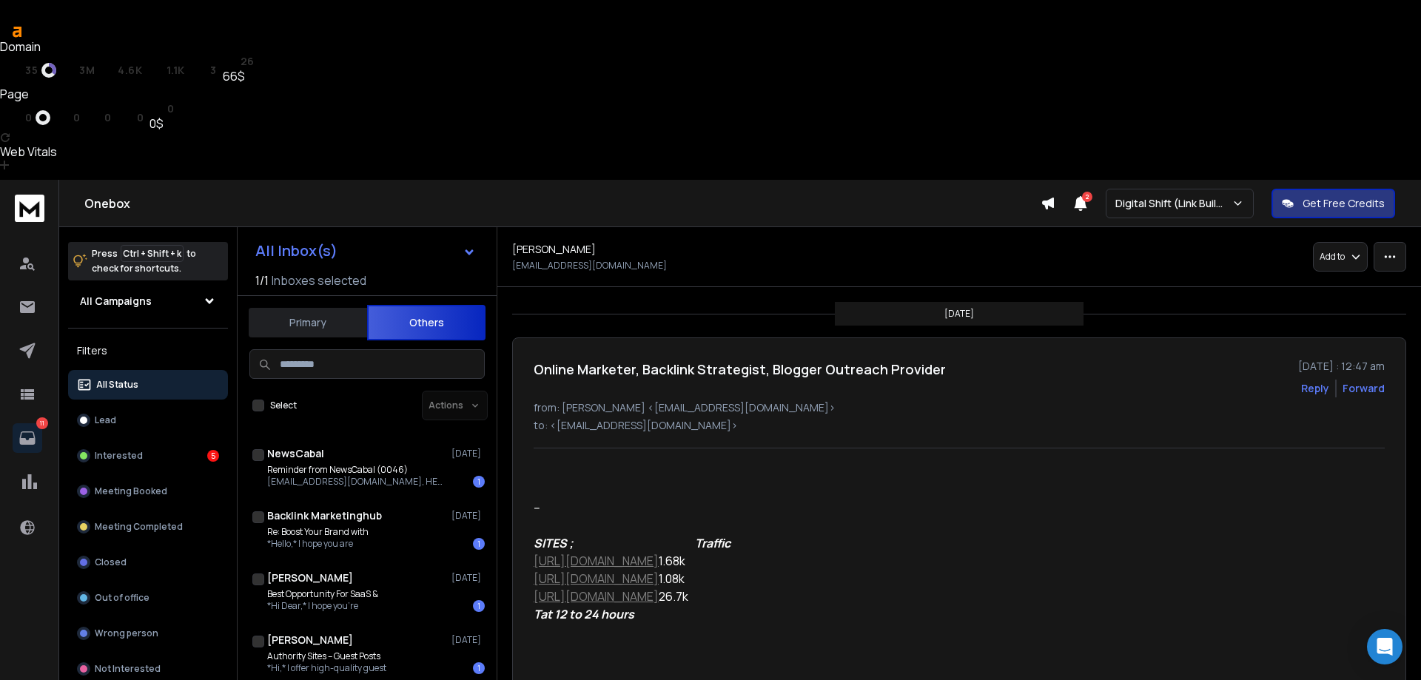
click at [36, 495] on div "11 H" at bounding box center [29, 520] width 59 height 680
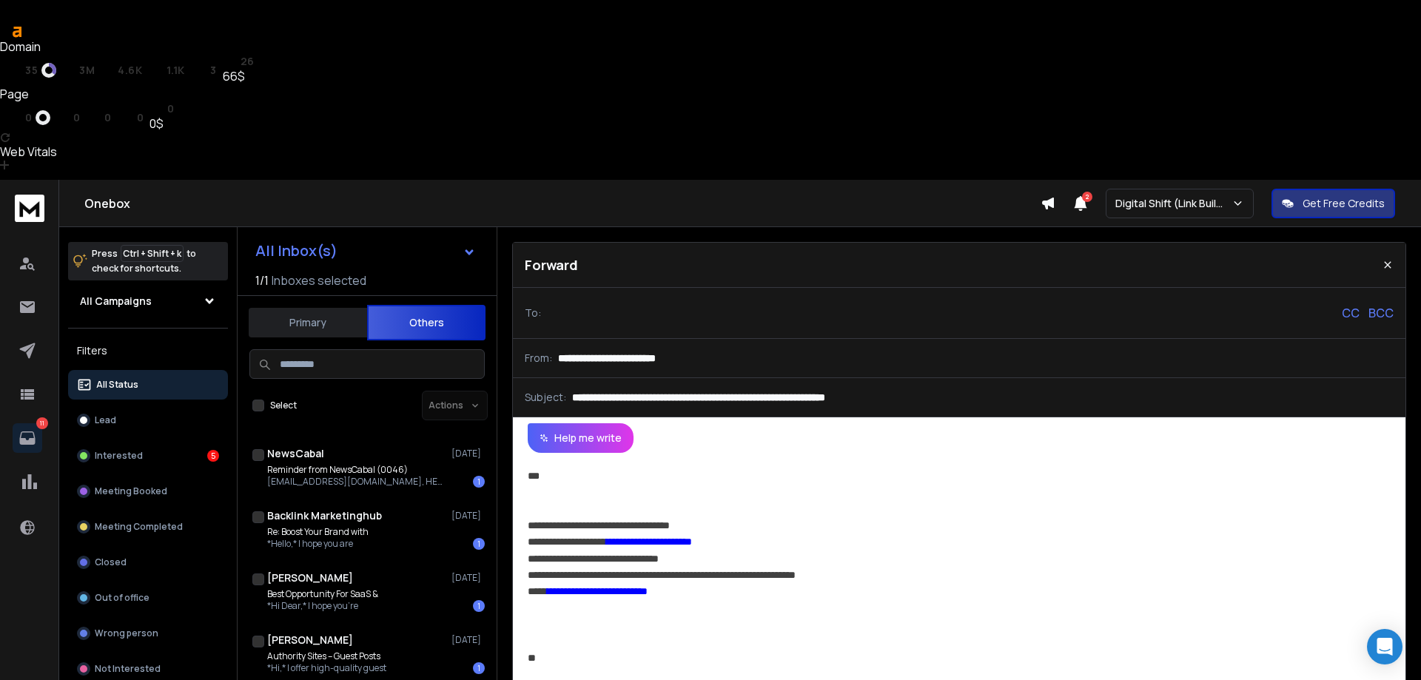
click at [1385, 261] on icon at bounding box center [1387, 264] width 7 height 7
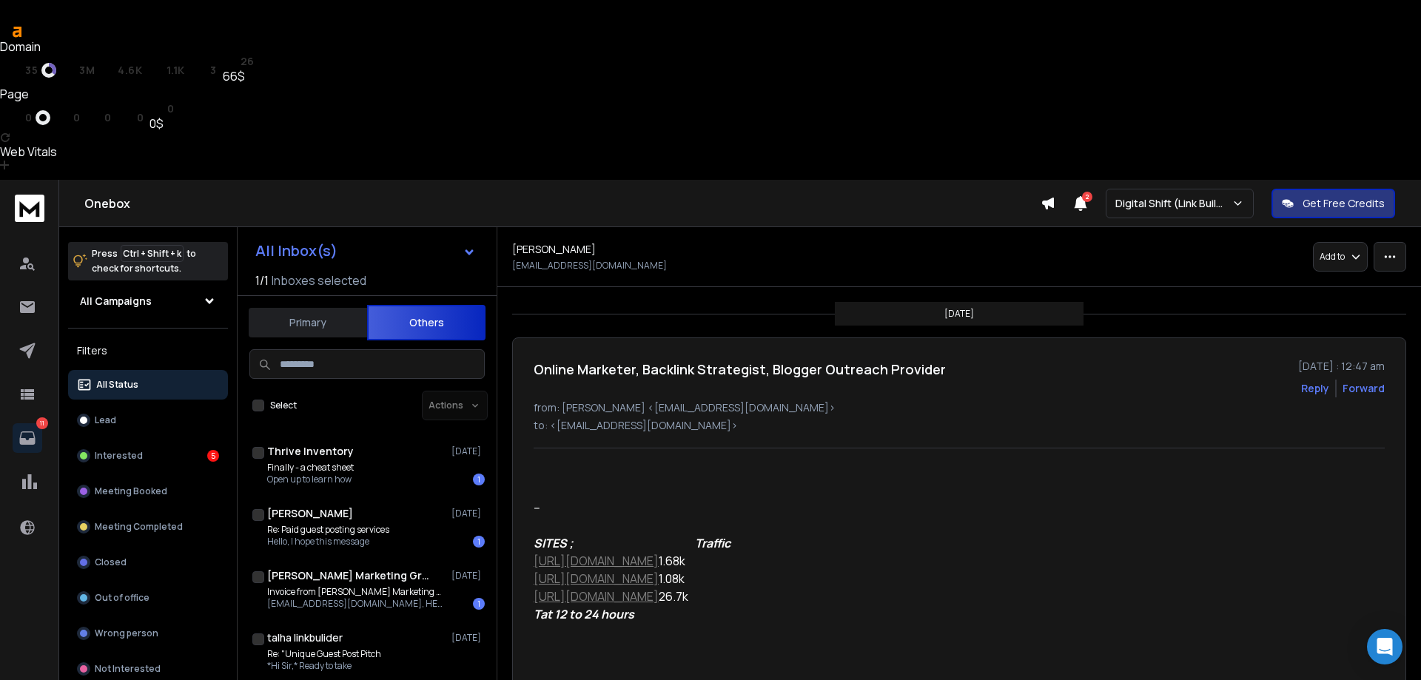
scroll to position [696, 0]
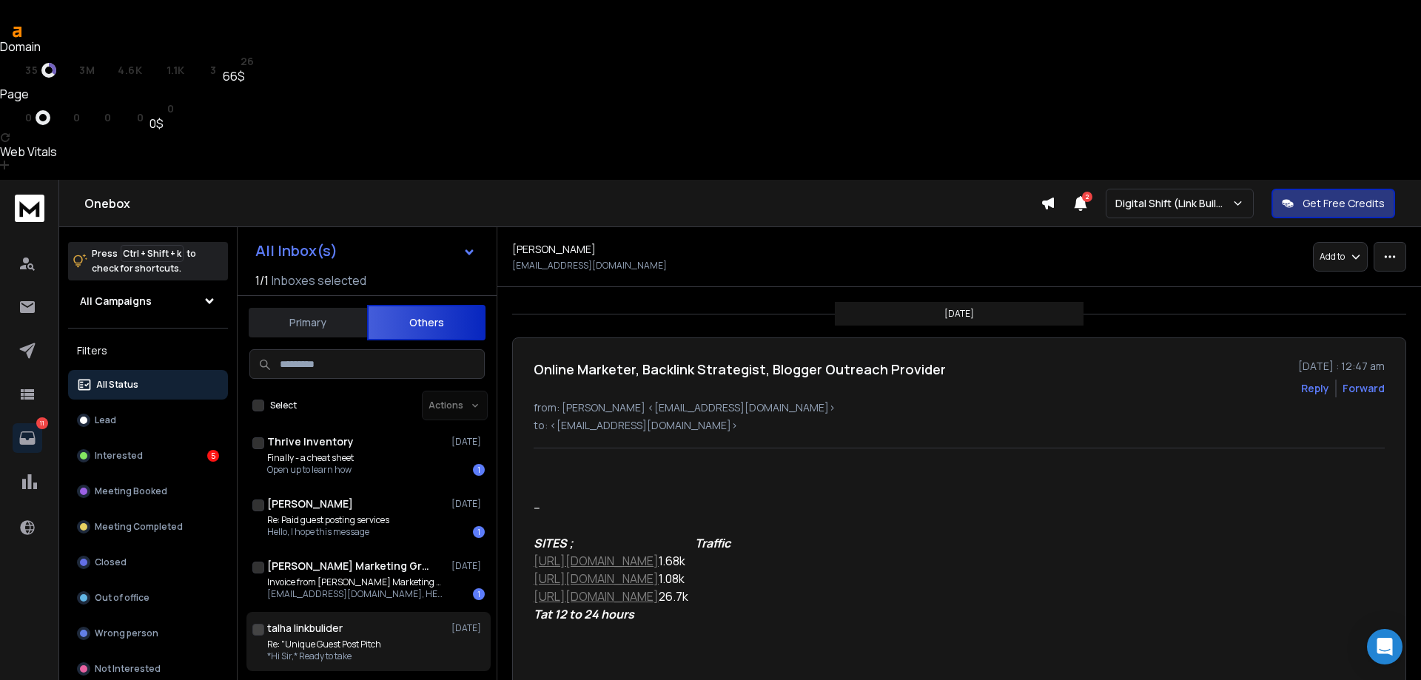
click at [376, 621] on div "talha linkbulider [DATE]" at bounding box center [376, 628] width 218 height 15
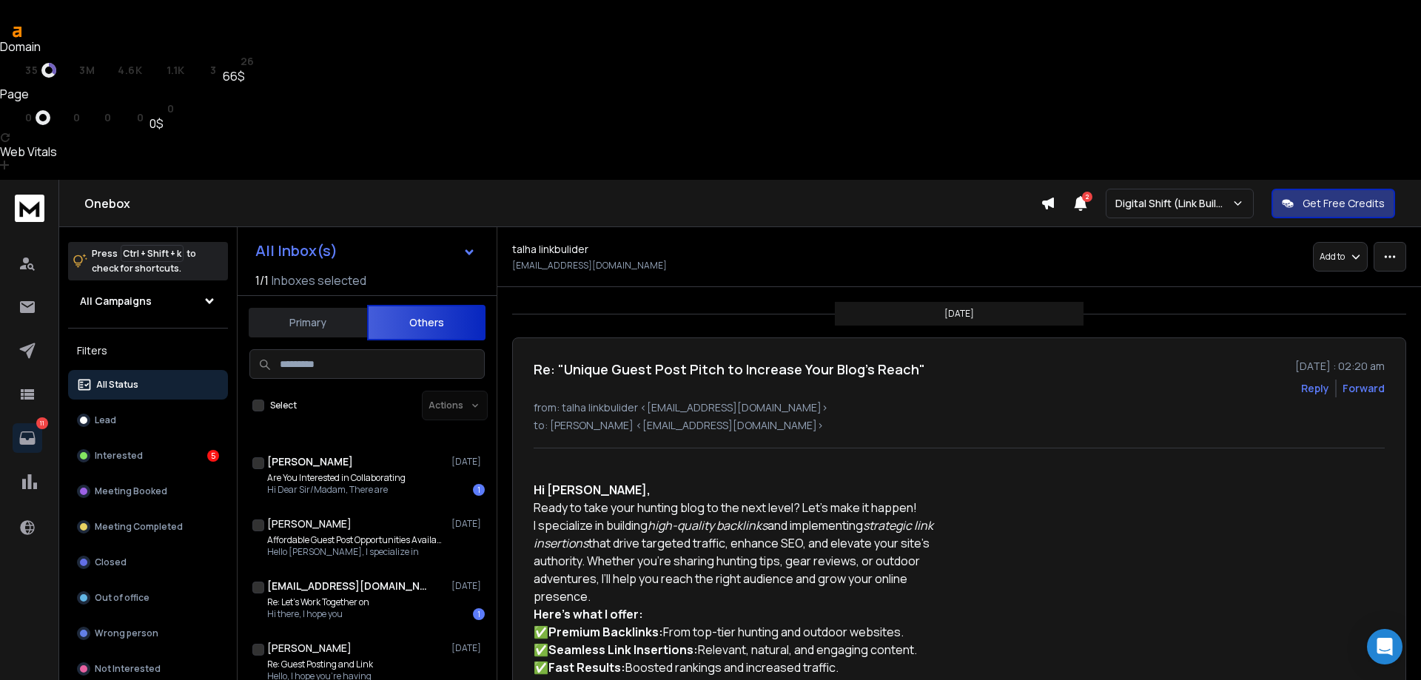
scroll to position [1179, 0]
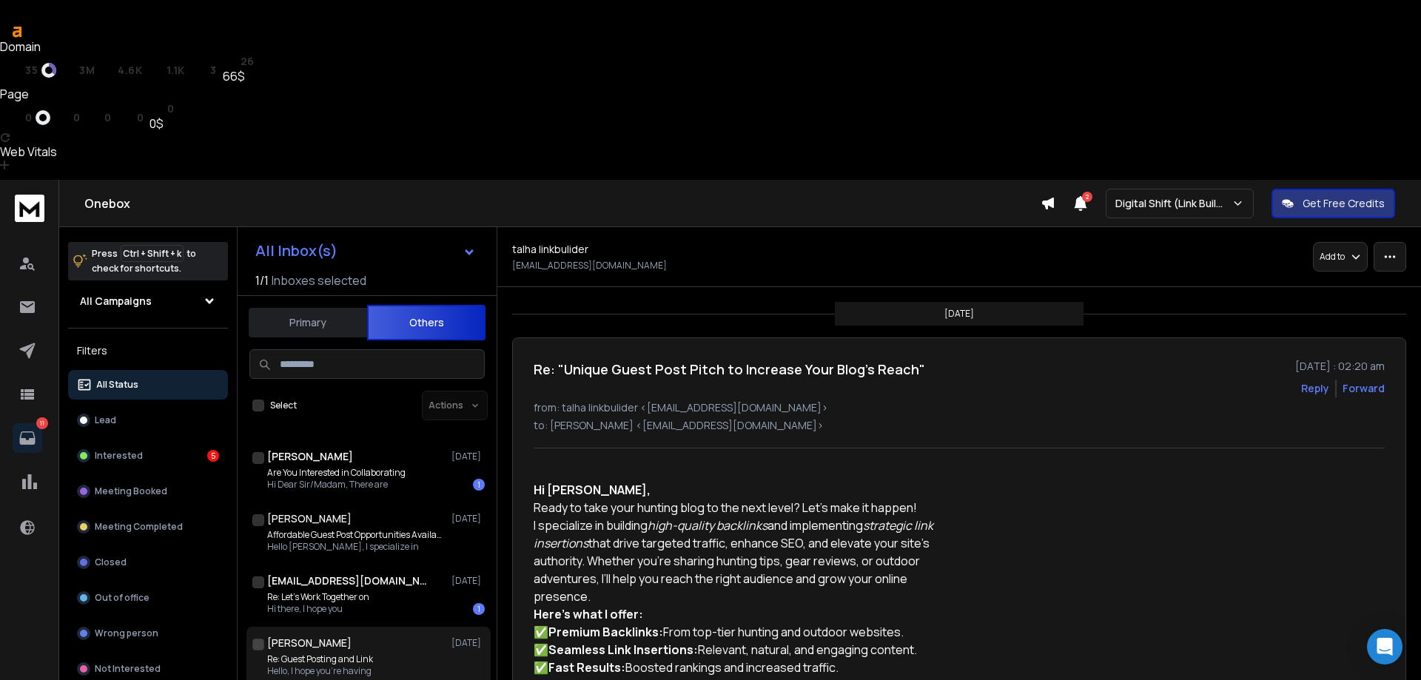
click at [358, 653] on p "Re: Guest Posting and Link" at bounding box center [320, 659] width 106 height 12
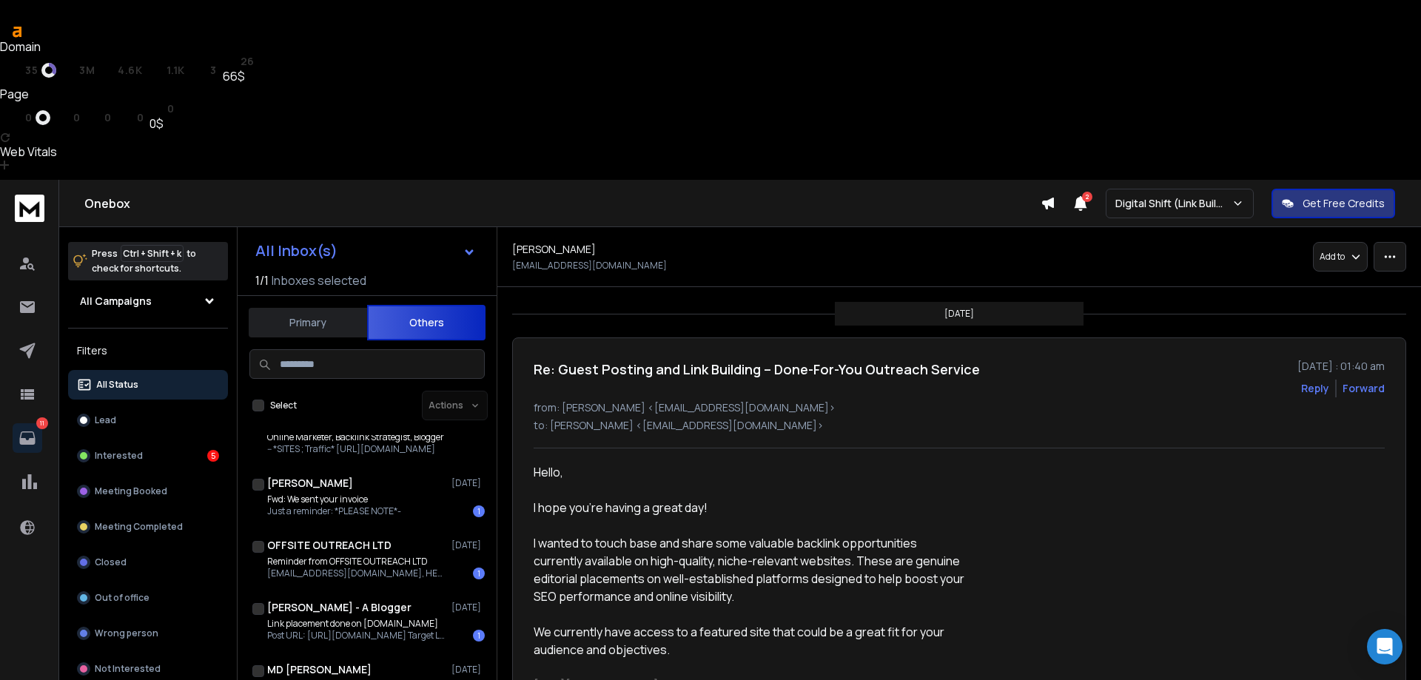
scroll to position [0, 0]
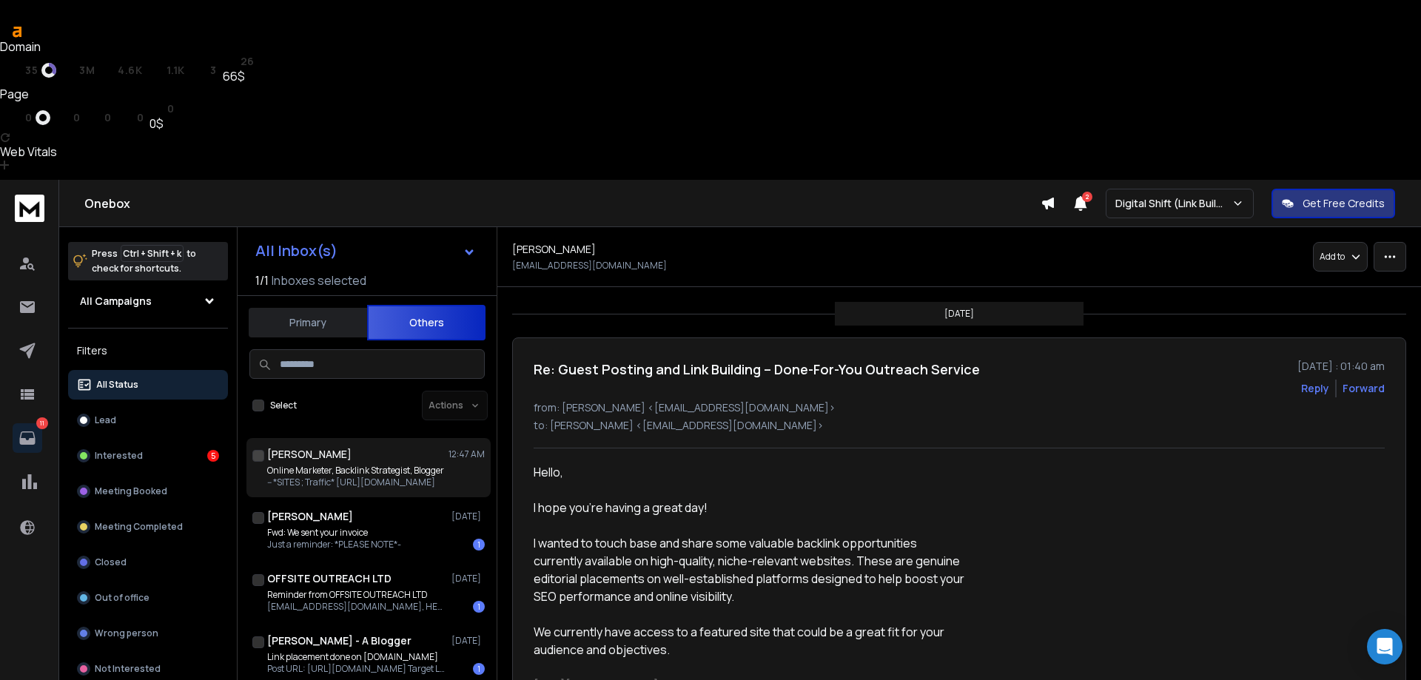
click at [398, 465] on p "Online Marketer, Backlink Strategist, Blogger" at bounding box center [355, 471] width 177 height 12
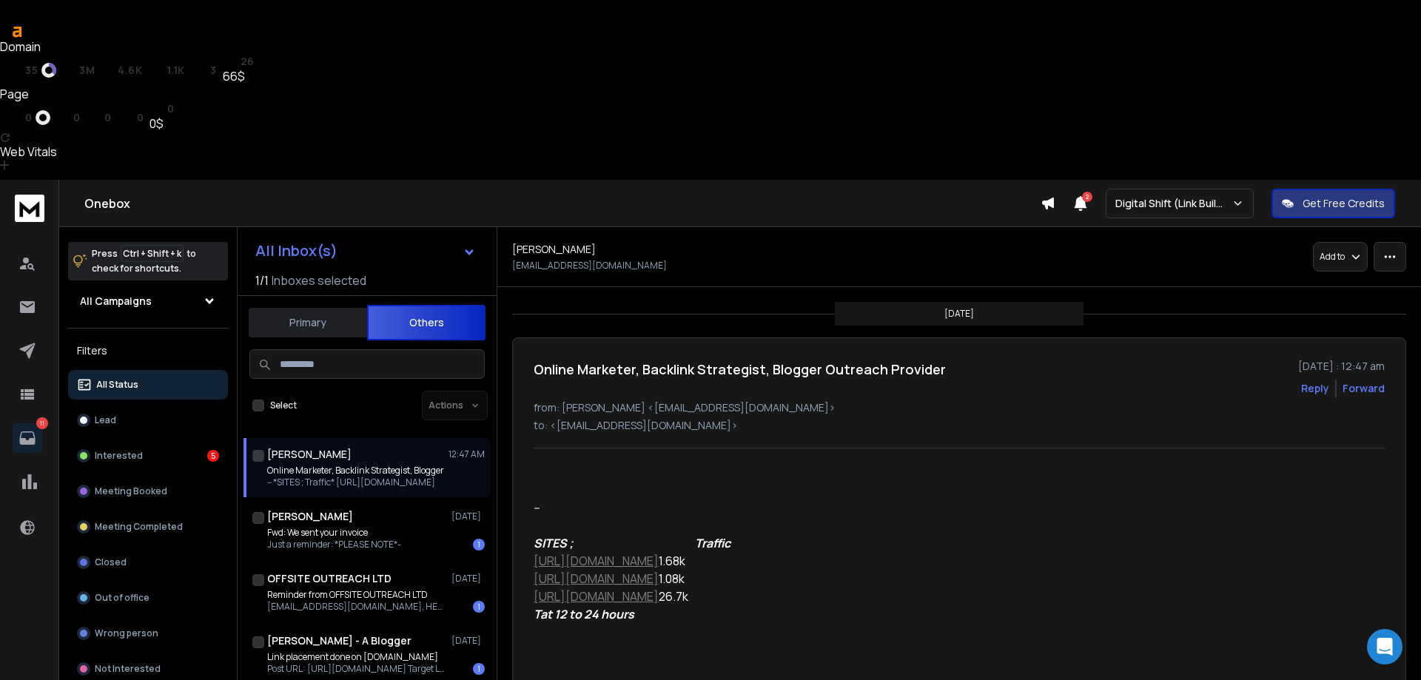
click at [910, 242] on div "[PERSON_NAME] [PERSON_NAME][EMAIL_ADDRESS][DOMAIN_NAME]" at bounding box center [733, 257] width 442 height 30
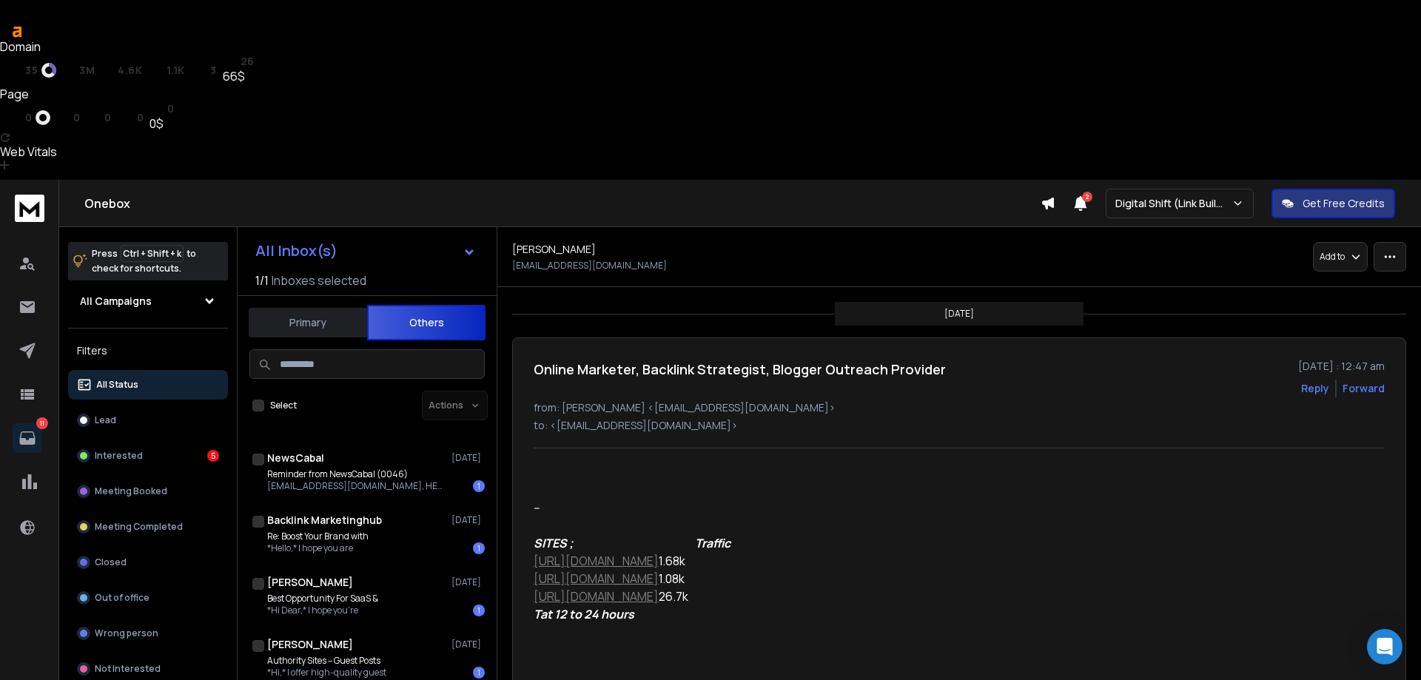
scroll to position [374, 0]
click at [36, 495] on div "11 H" at bounding box center [29, 520] width 59 height 680
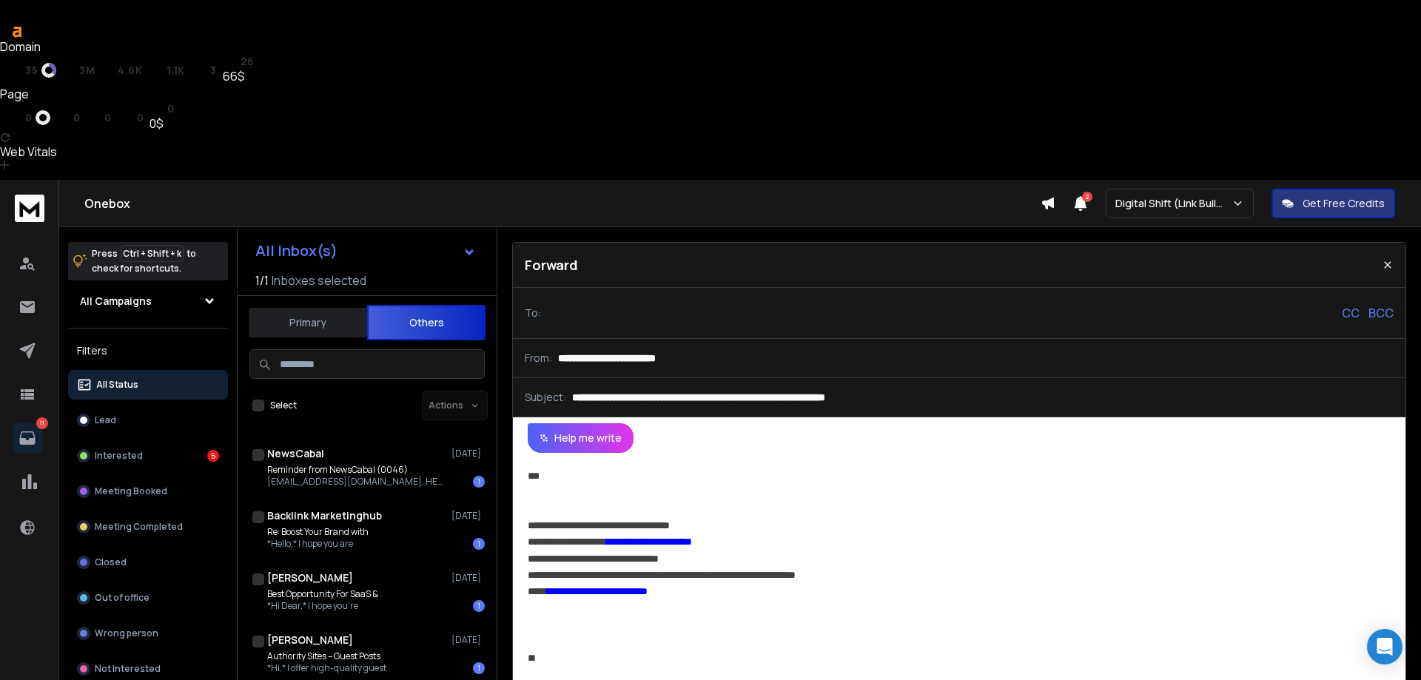
click at [1385, 261] on icon at bounding box center [1387, 264] width 7 height 7
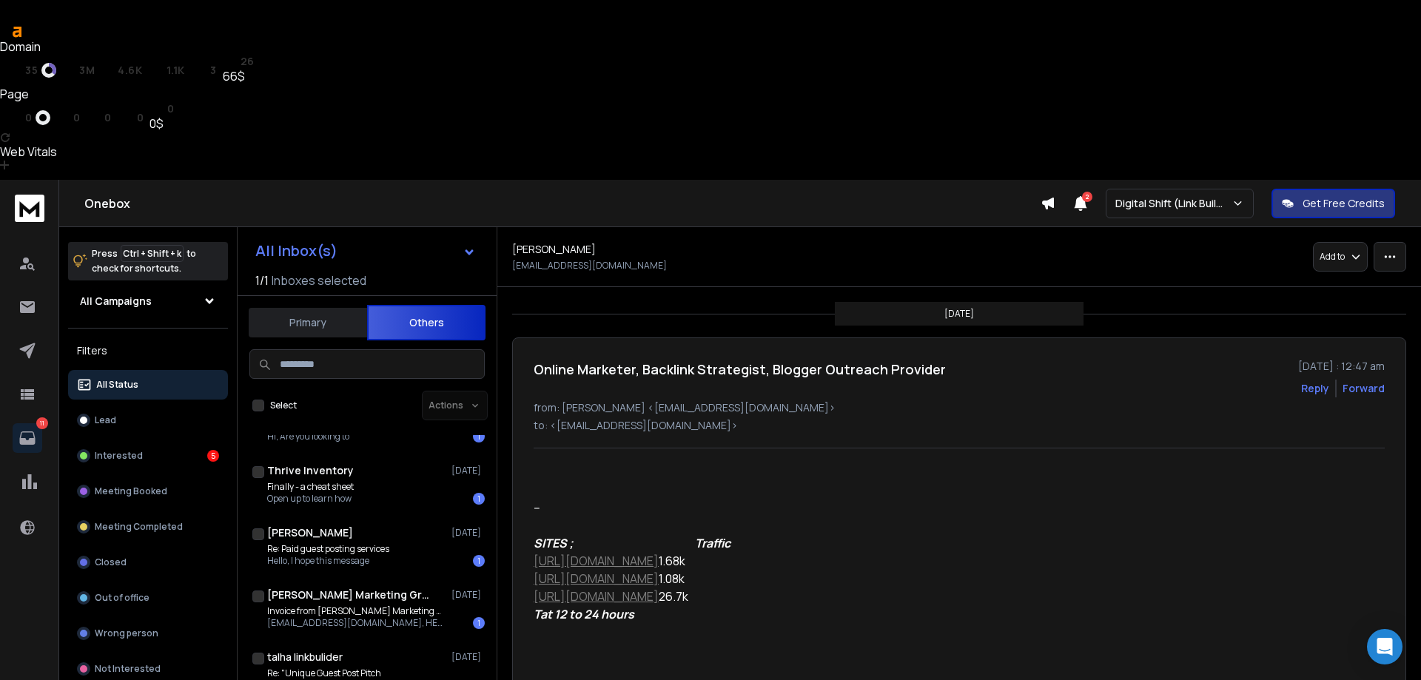
scroll to position [696, 0]
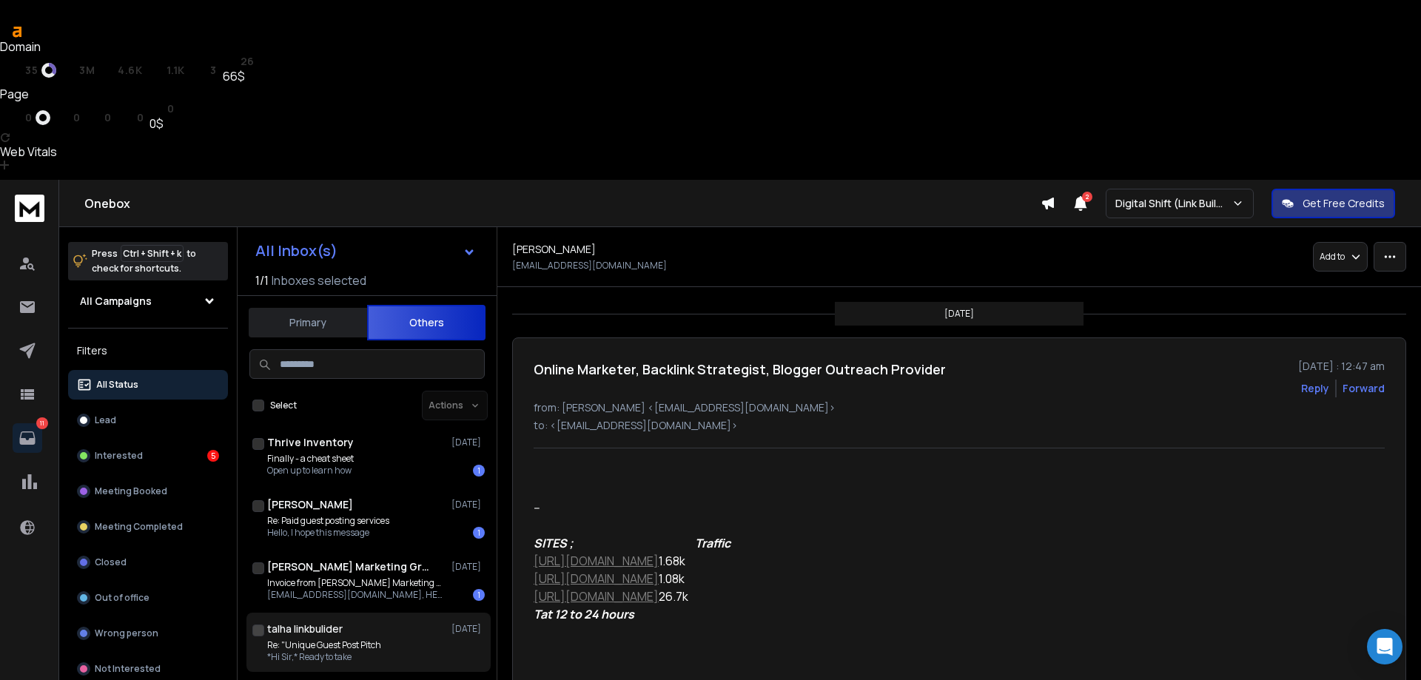
click at [376, 622] on div "talha linkbulider [DATE]" at bounding box center [376, 629] width 218 height 15
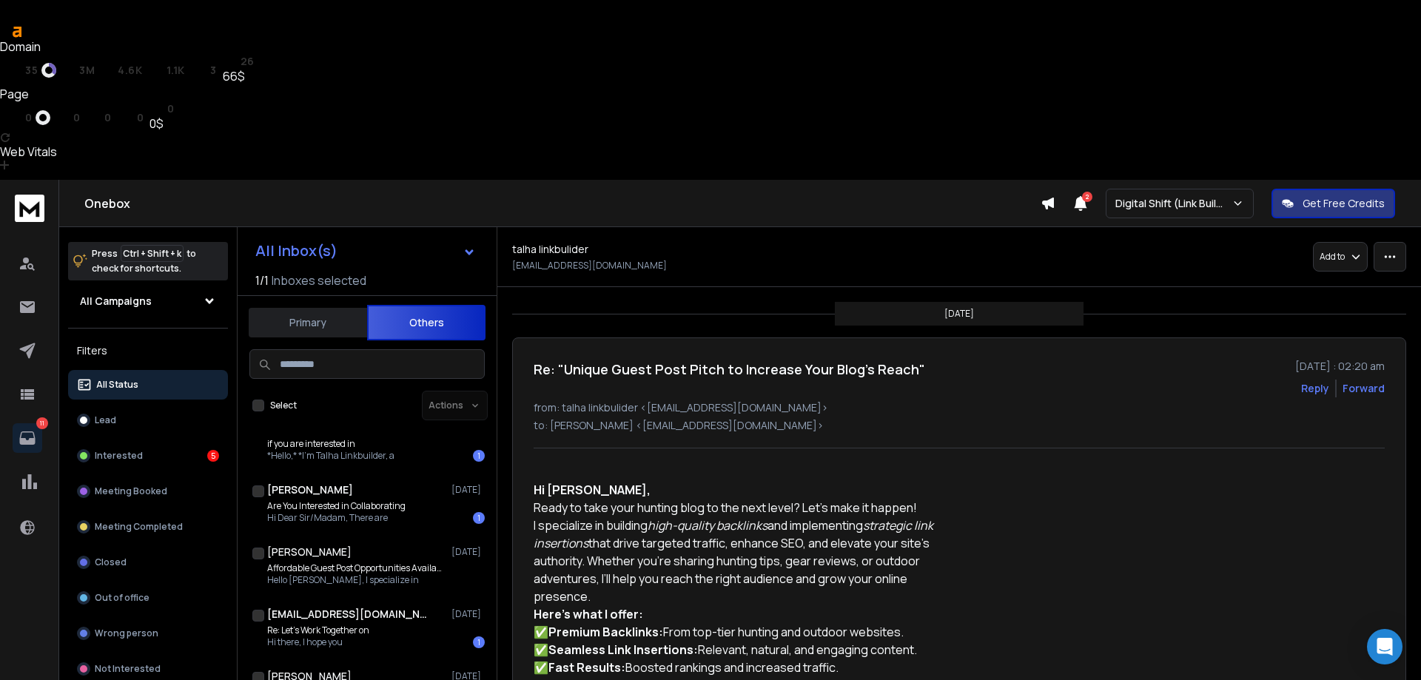
scroll to position [1174, 0]
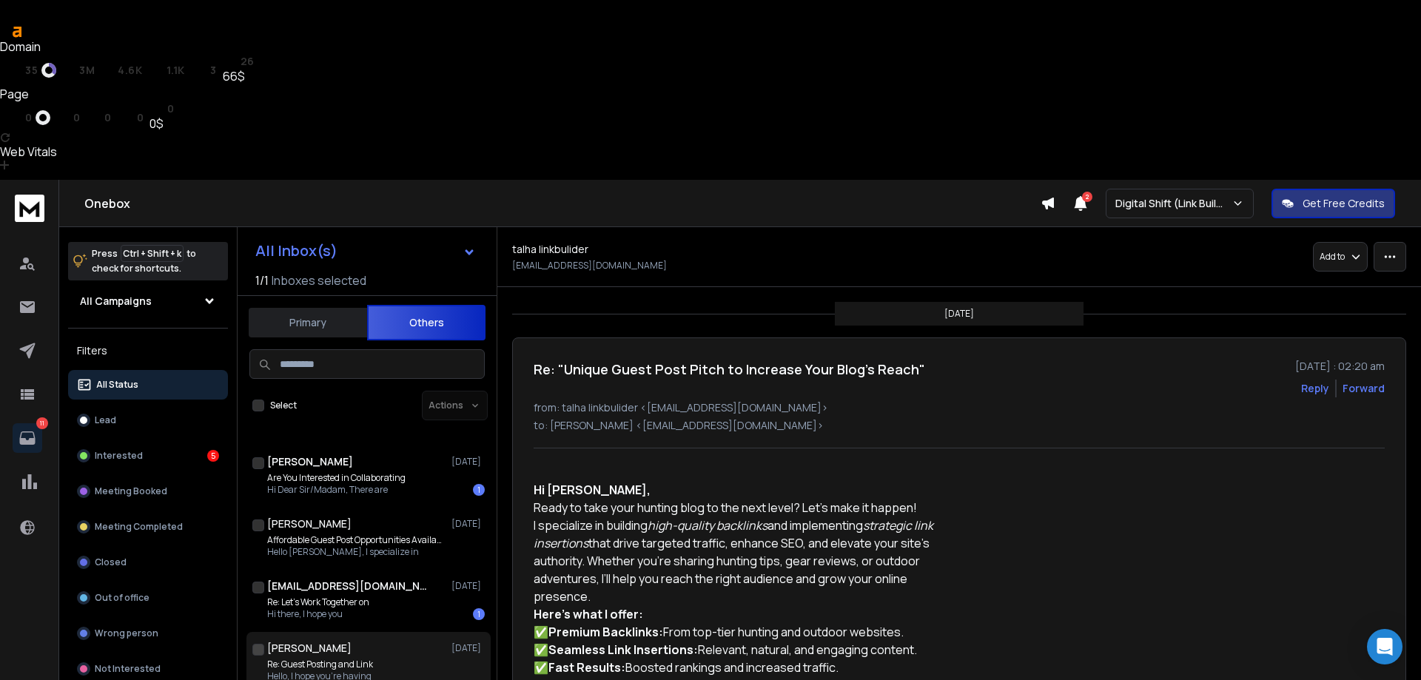
click at [358, 641] on div "[PERSON_NAME] [DATE] Re: Guest Posting and Link Hello, I hope you're having" at bounding box center [376, 661] width 218 height 41
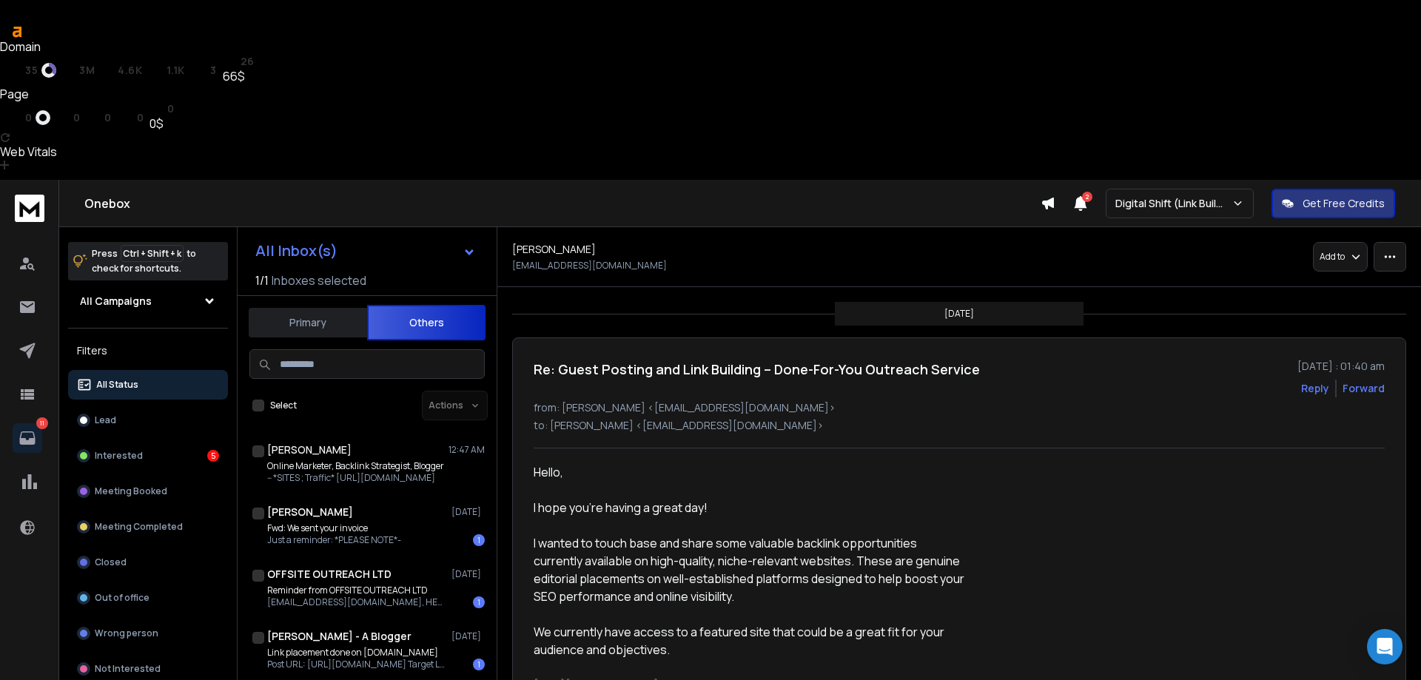
scroll to position [0, 0]
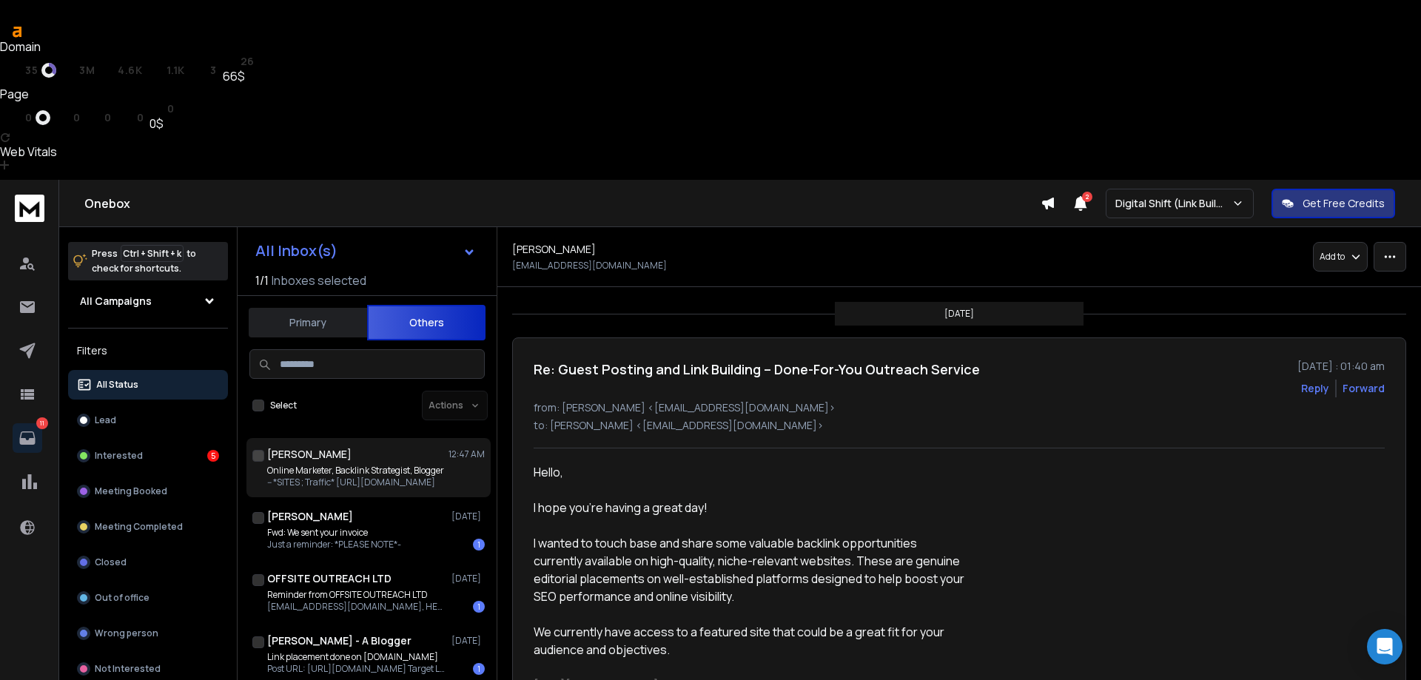
click at [398, 465] on p "Online Marketer, Backlink Strategist, Blogger" at bounding box center [355, 471] width 177 height 12
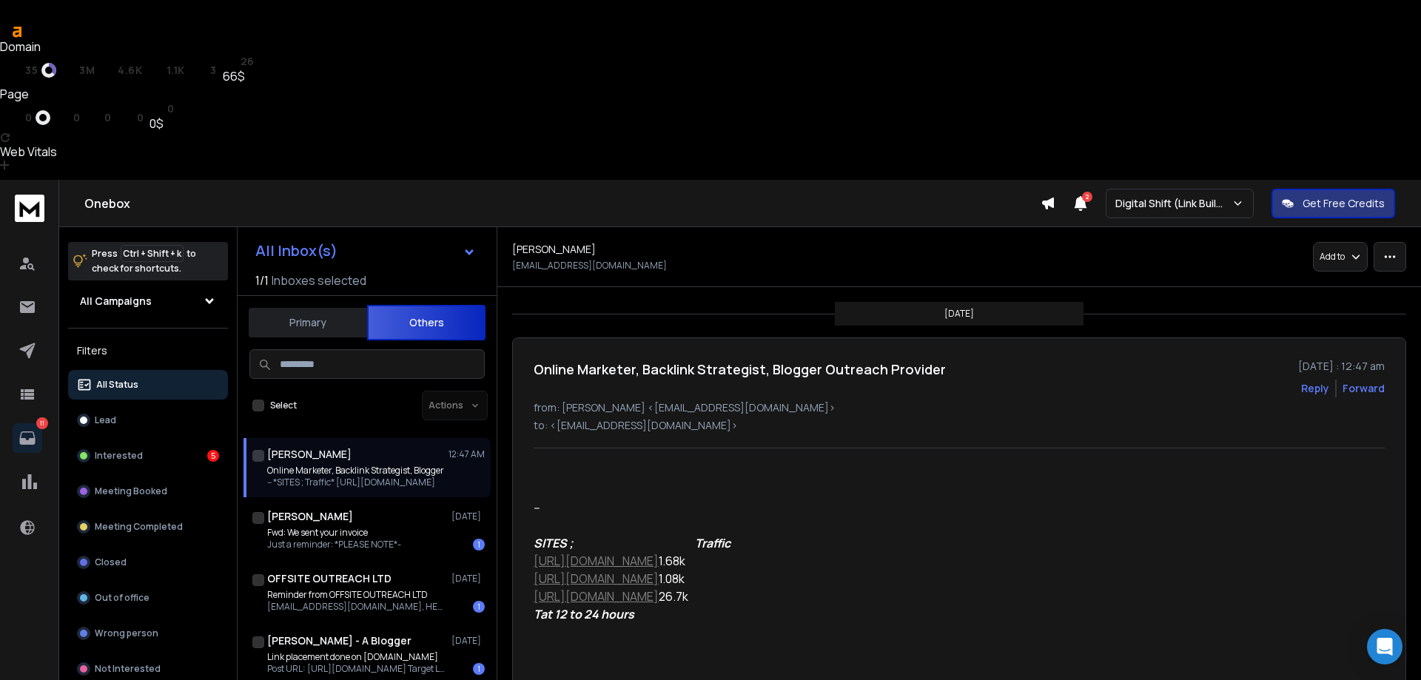
click at [910, 242] on div "[PERSON_NAME] [PERSON_NAME][EMAIL_ADDRESS][DOMAIN_NAME]" at bounding box center [733, 257] width 442 height 30
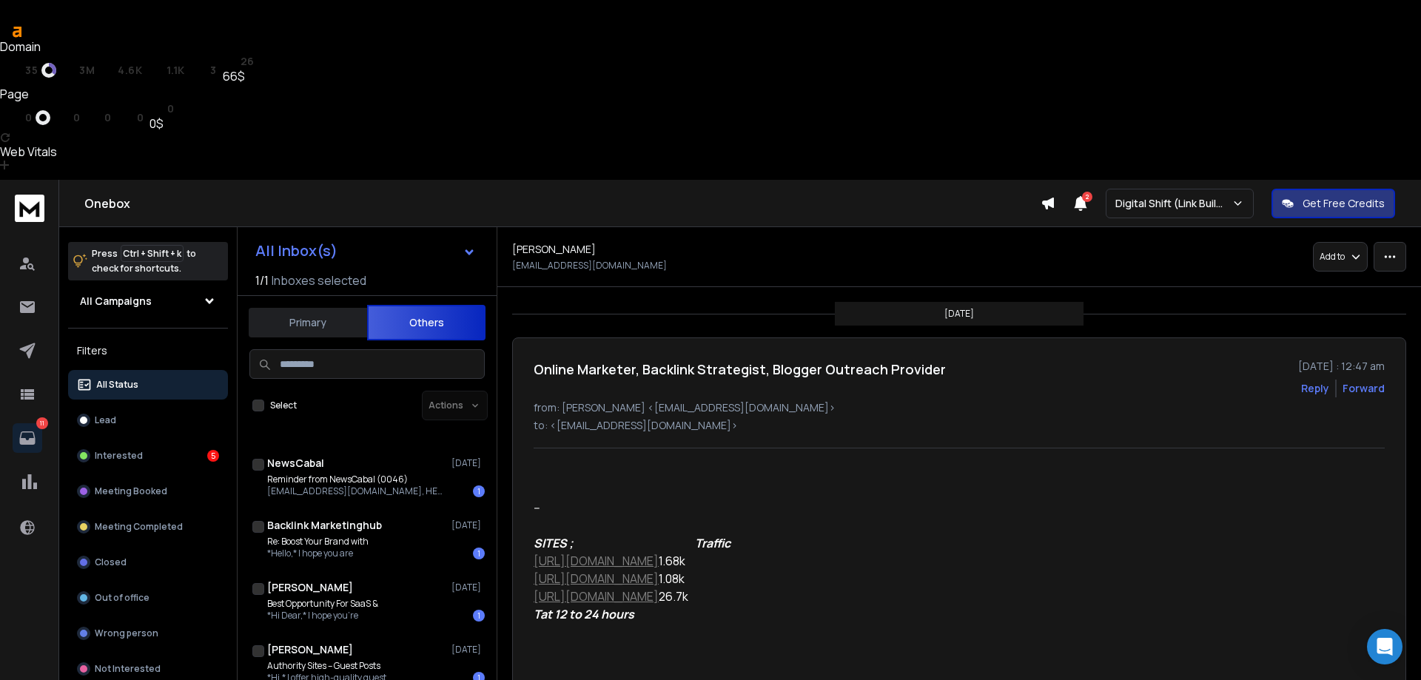
scroll to position [374, 0]
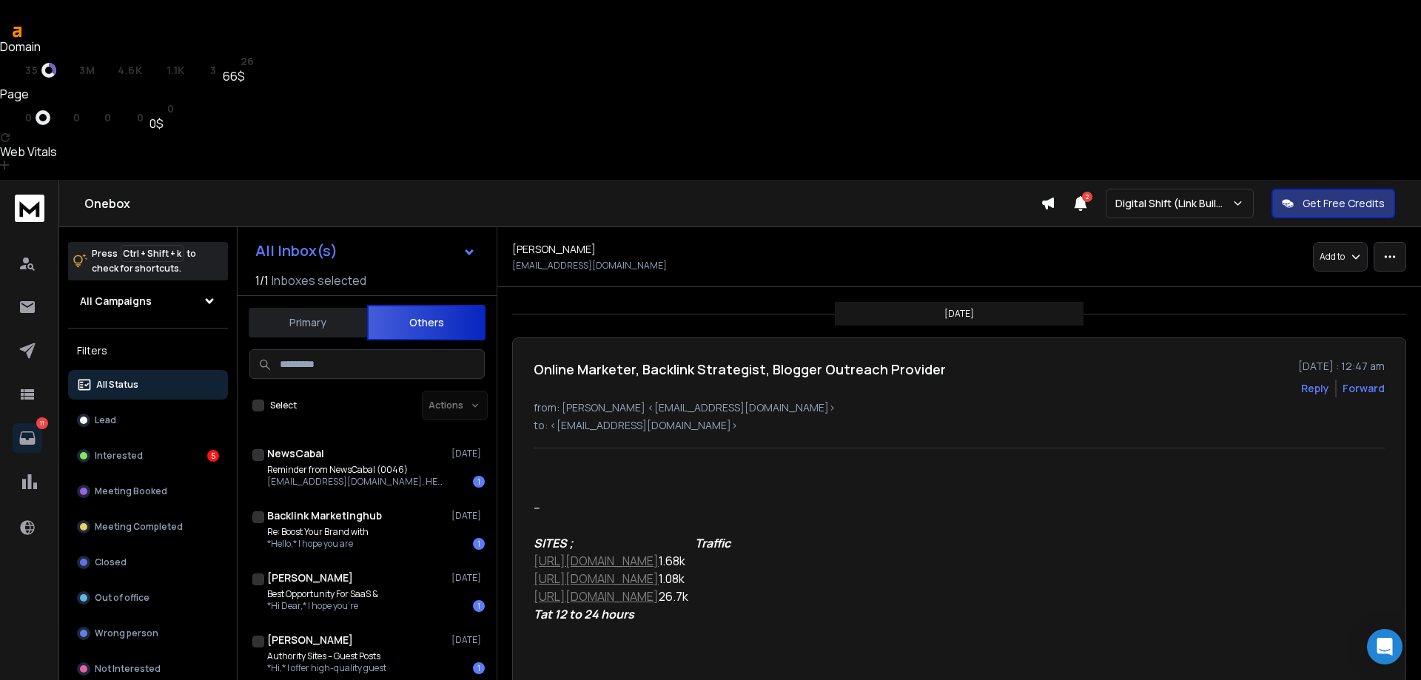
click at [36, 495] on div "11 H" at bounding box center [29, 520] width 59 height 680
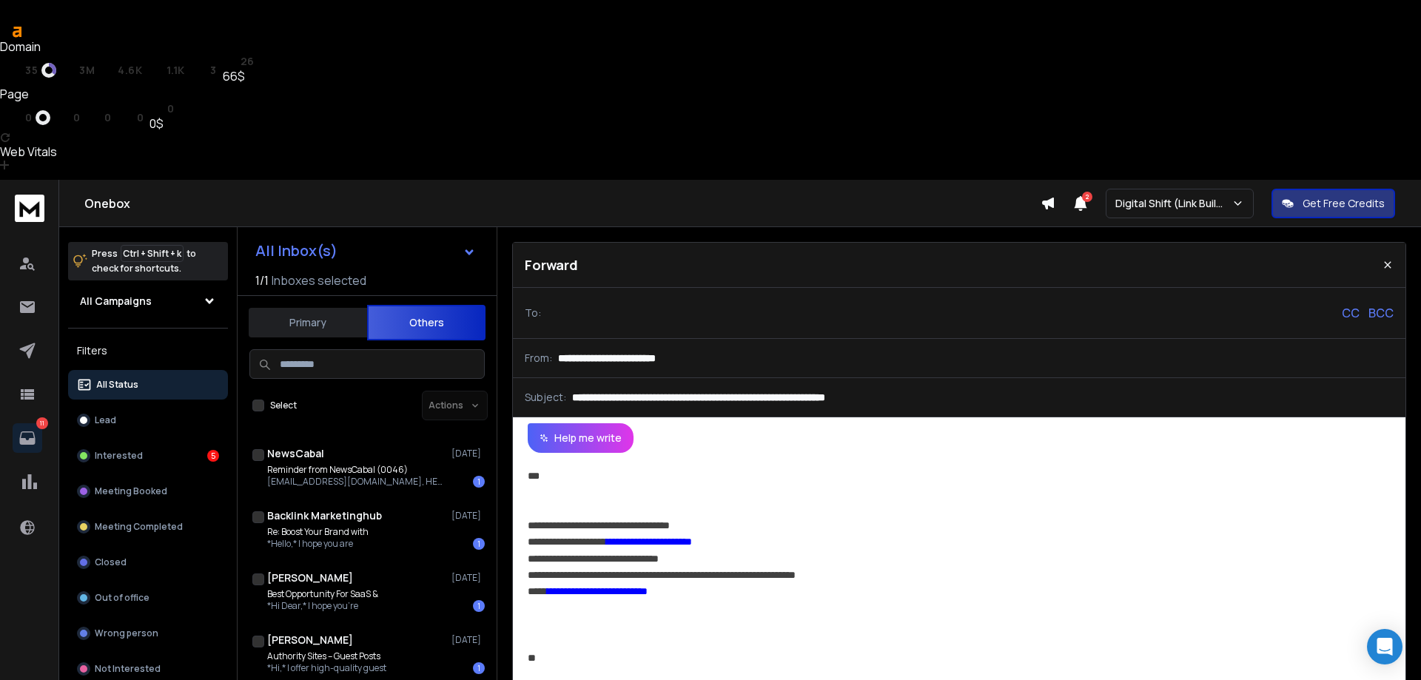
click at [1385, 261] on icon at bounding box center [1387, 264] width 7 height 7
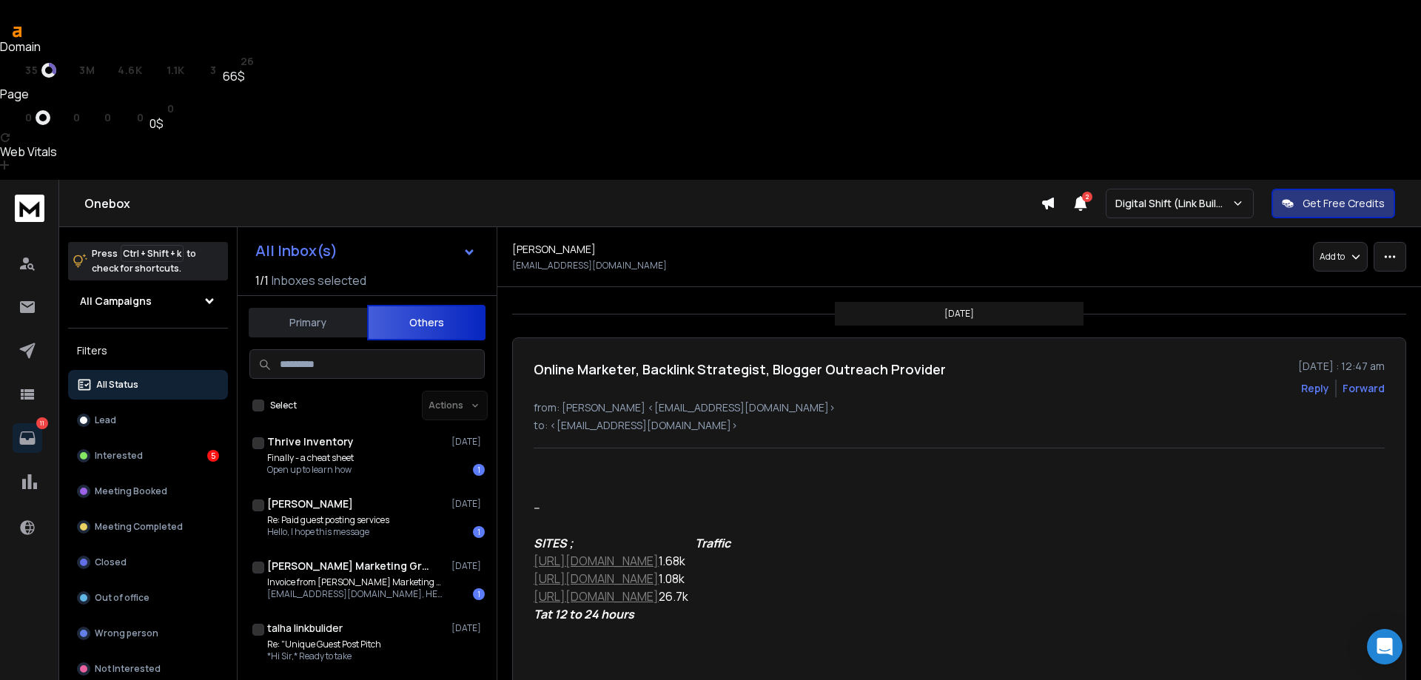
scroll to position [696, 0]
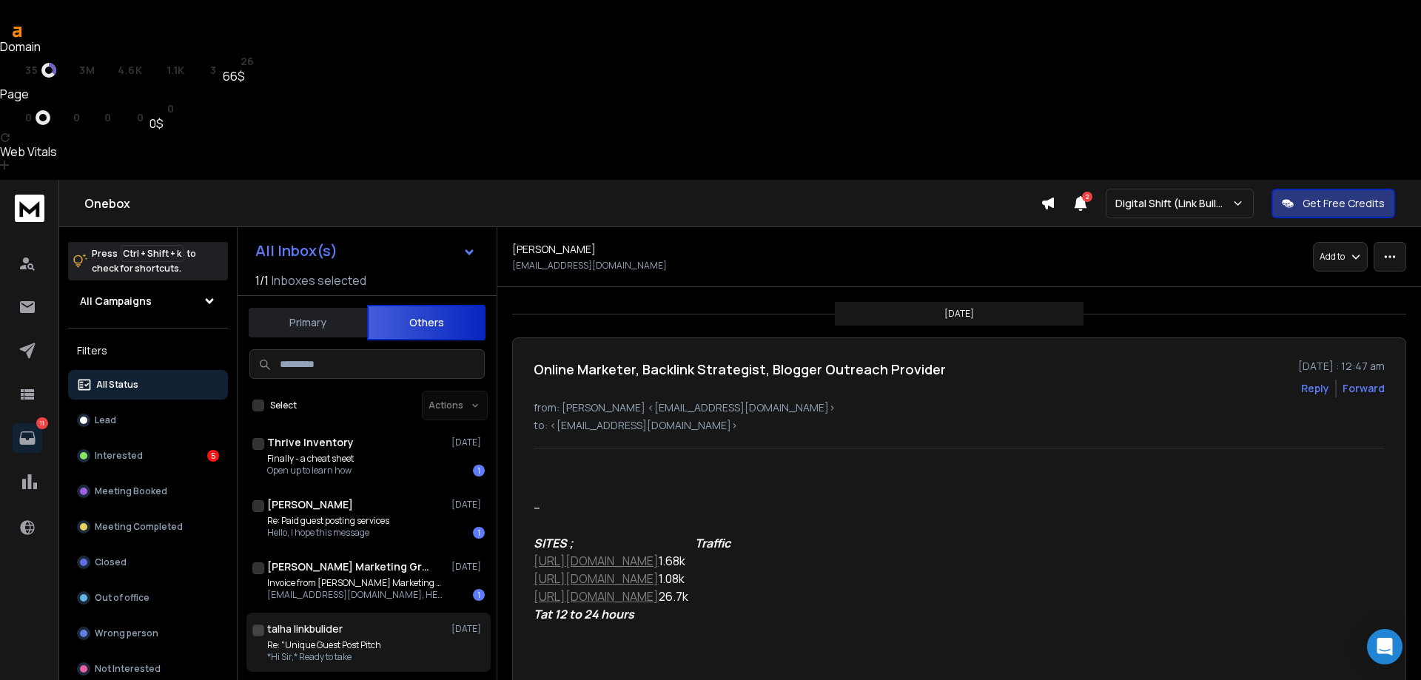
click at [376, 622] on div "talha linkbulider [DATE]" at bounding box center [376, 629] width 218 height 15
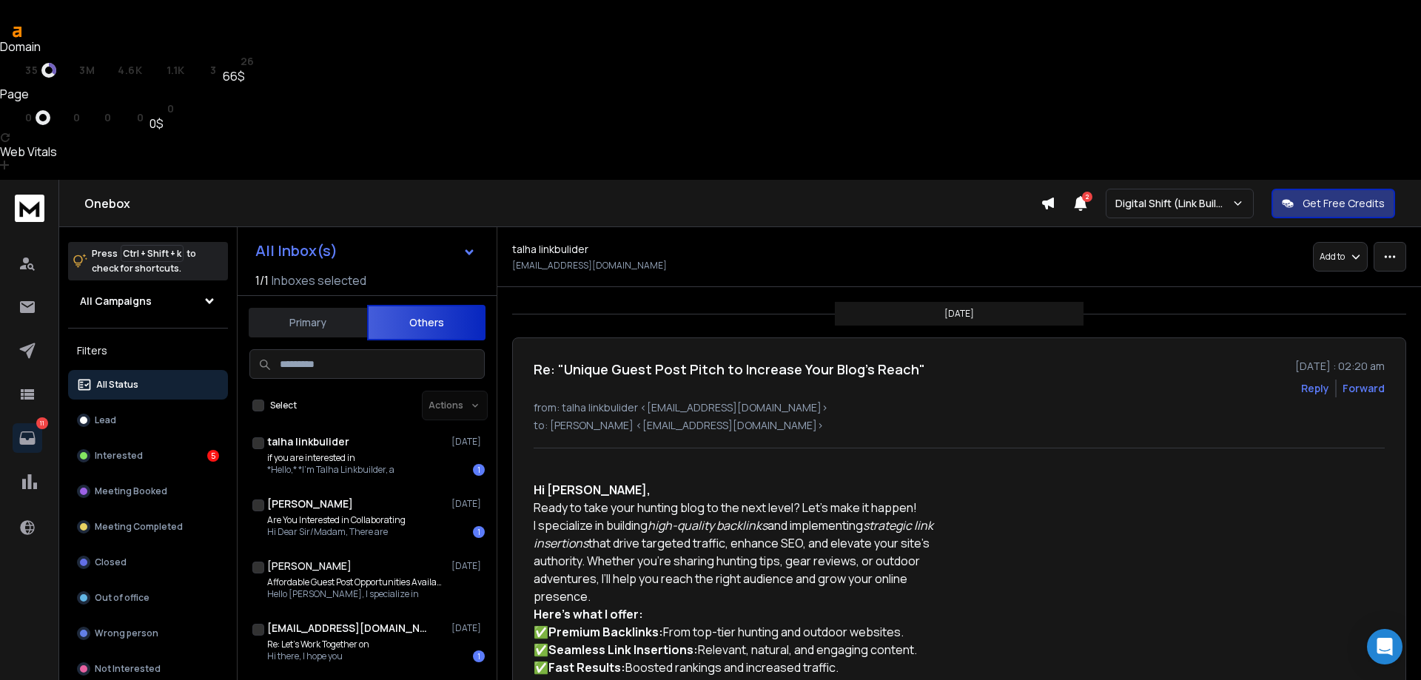
scroll to position [1174, 0]
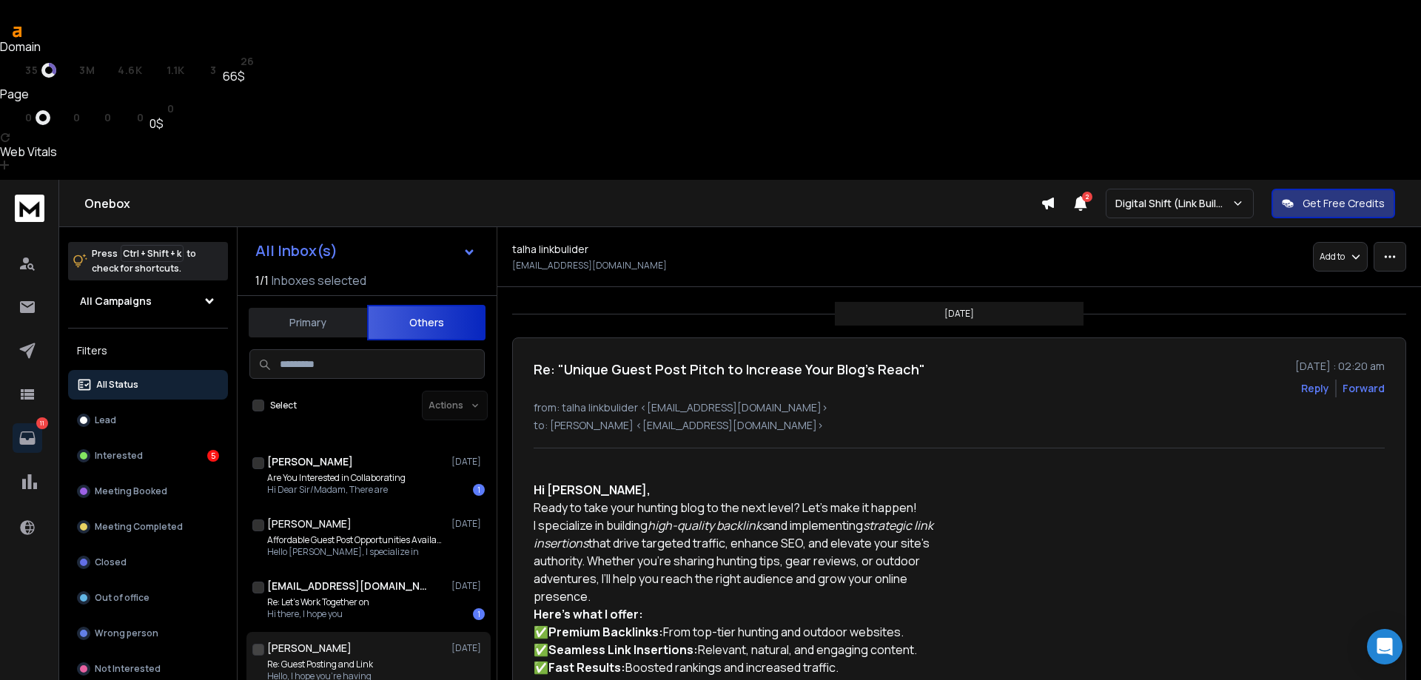
click at [358, 641] on div "[PERSON_NAME] [DATE] Re: Guest Posting and Link Hello, I hope you're having" at bounding box center [376, 661] width 218 height 41
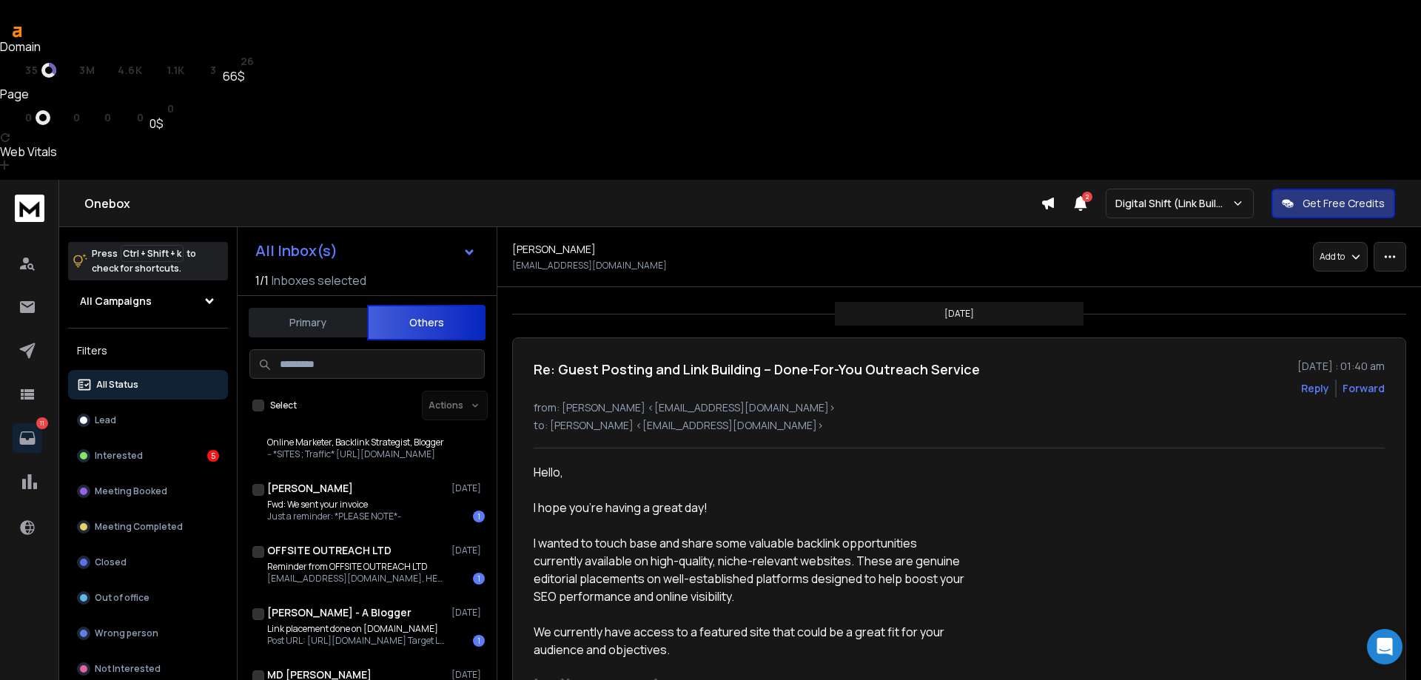
scroll to position [0, 0]
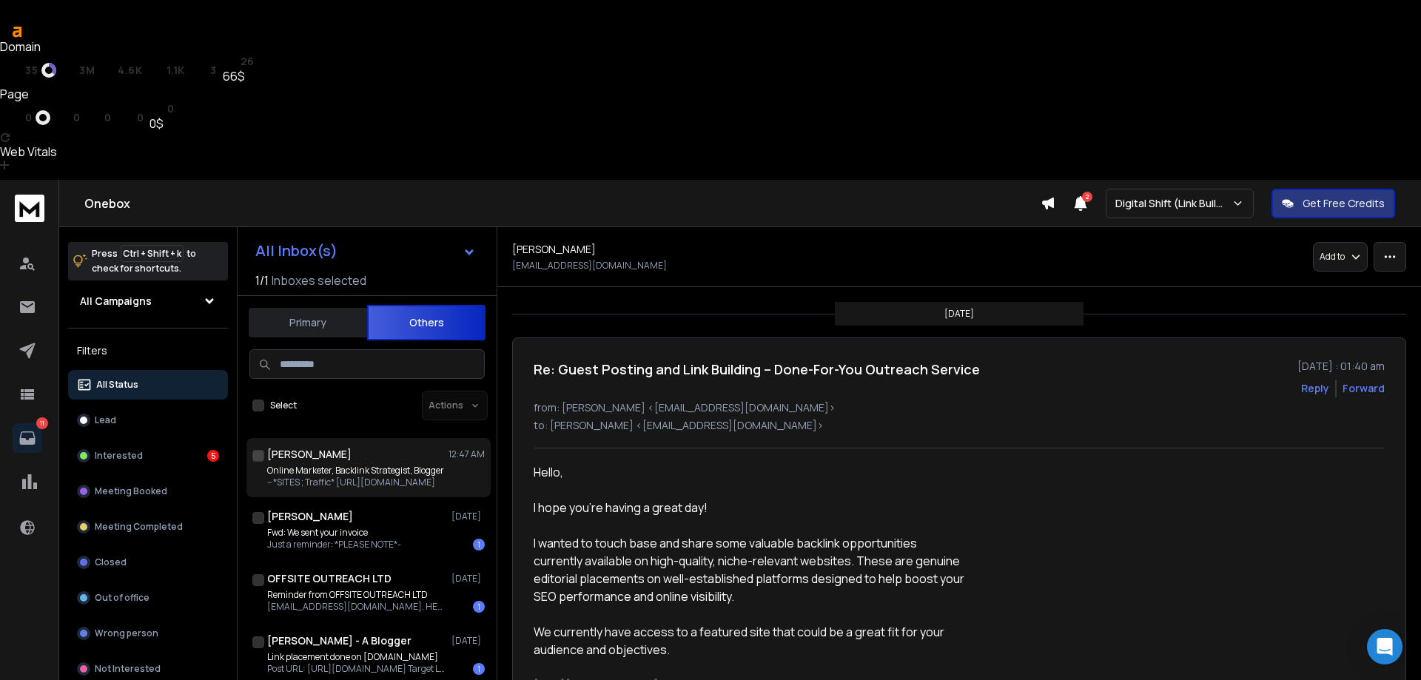
click at [398, 465] on p "Online Marketer, Backlink Strategist, Blogger" at bounding box center [355, 471] width 177 height 12
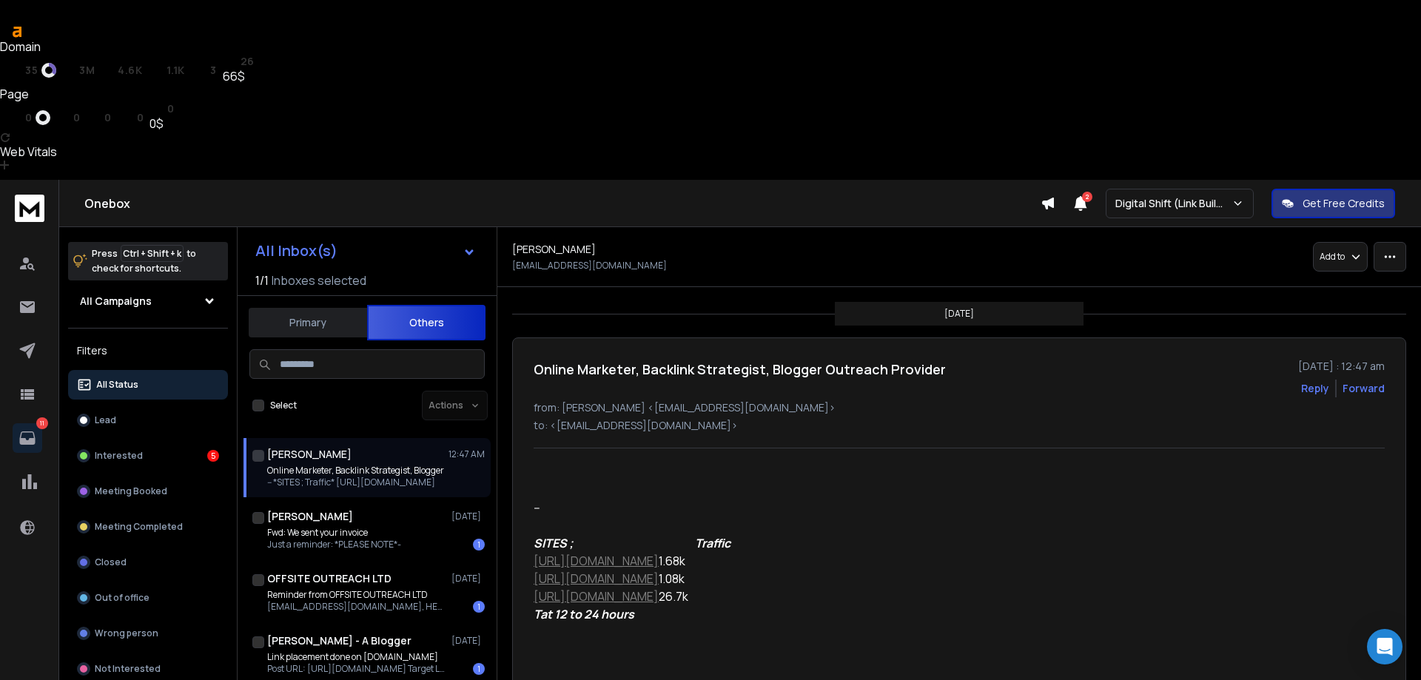
click at [910, 242] on div "[PERSON_NAME] [PERSON_NAME][EMAIL_ADDRESS][DOMAIN_NAME]" at bounding box center [733, 257] width 442 height 30
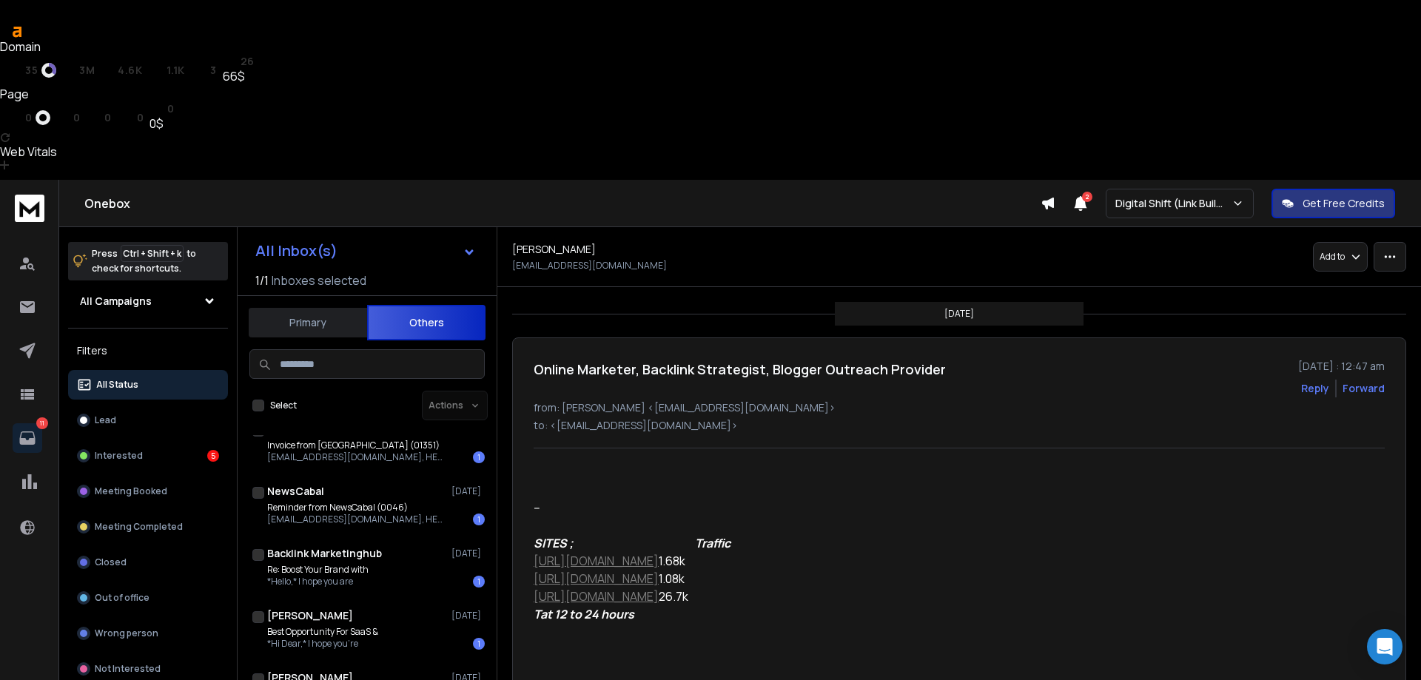
scroll to position [374, 0]
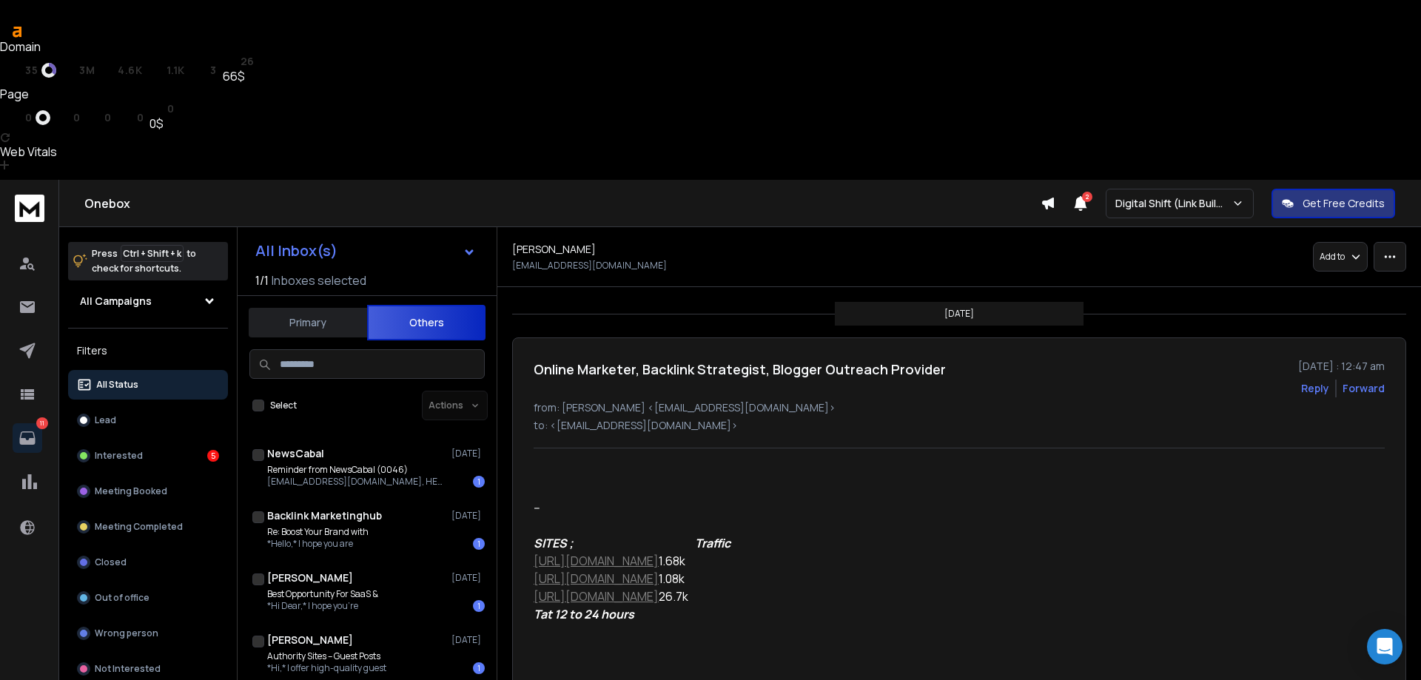
click at [36, 495] on div "11 H" at bounding box center [29, 520] width 59 height 680
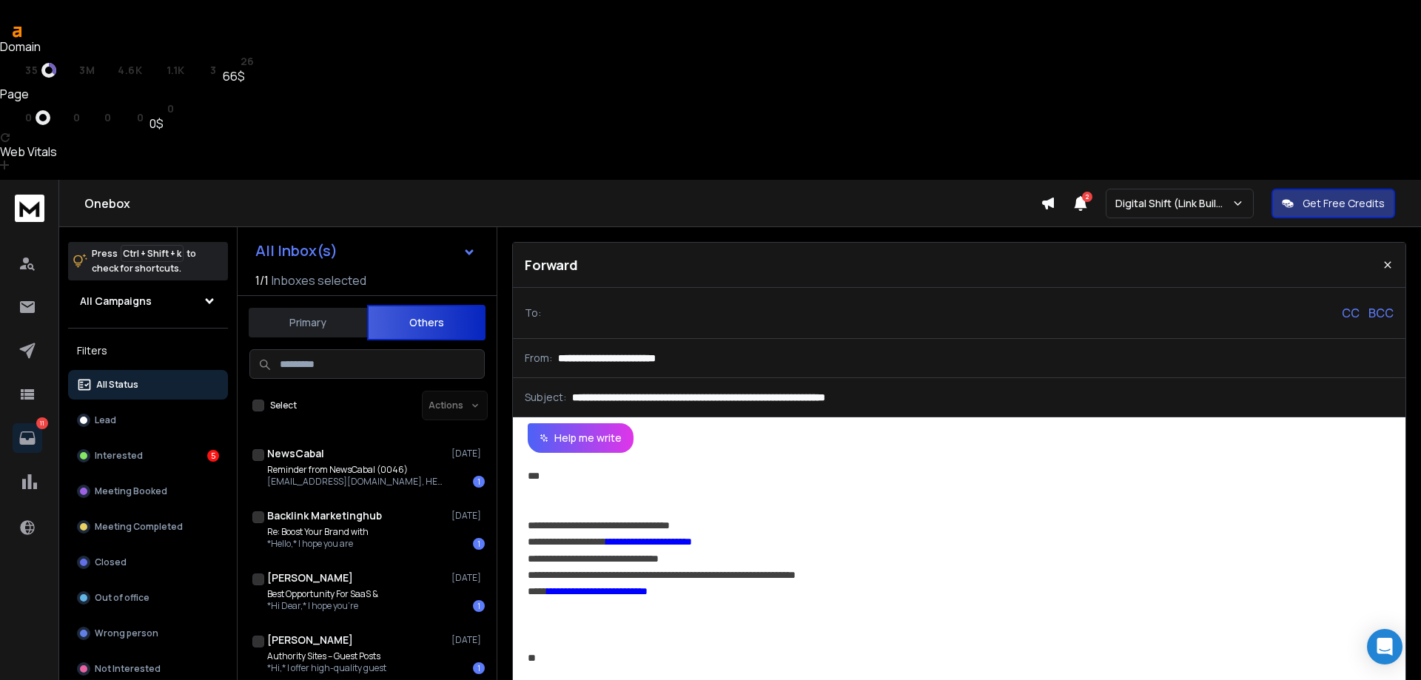
click at [1385, 261] on icon at bounding box center [1387, 264] width 7 height 7
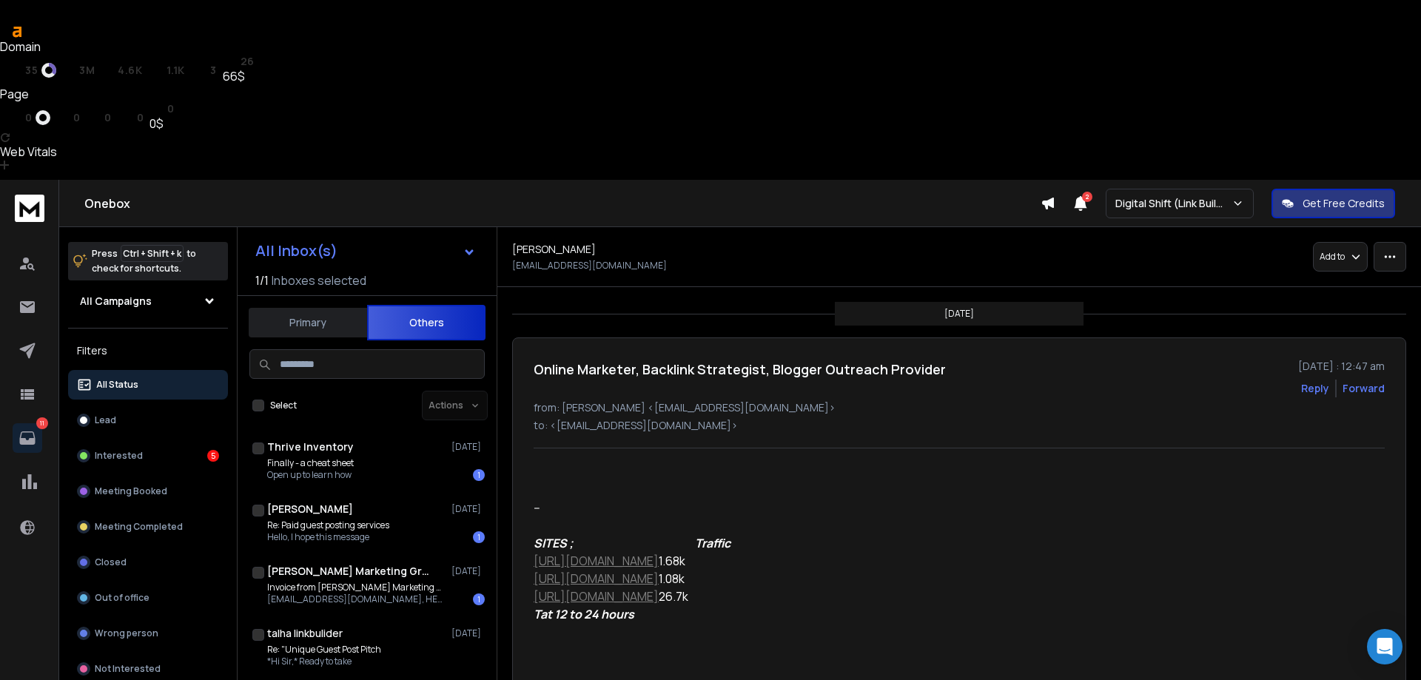
scroll to position [696, 0]
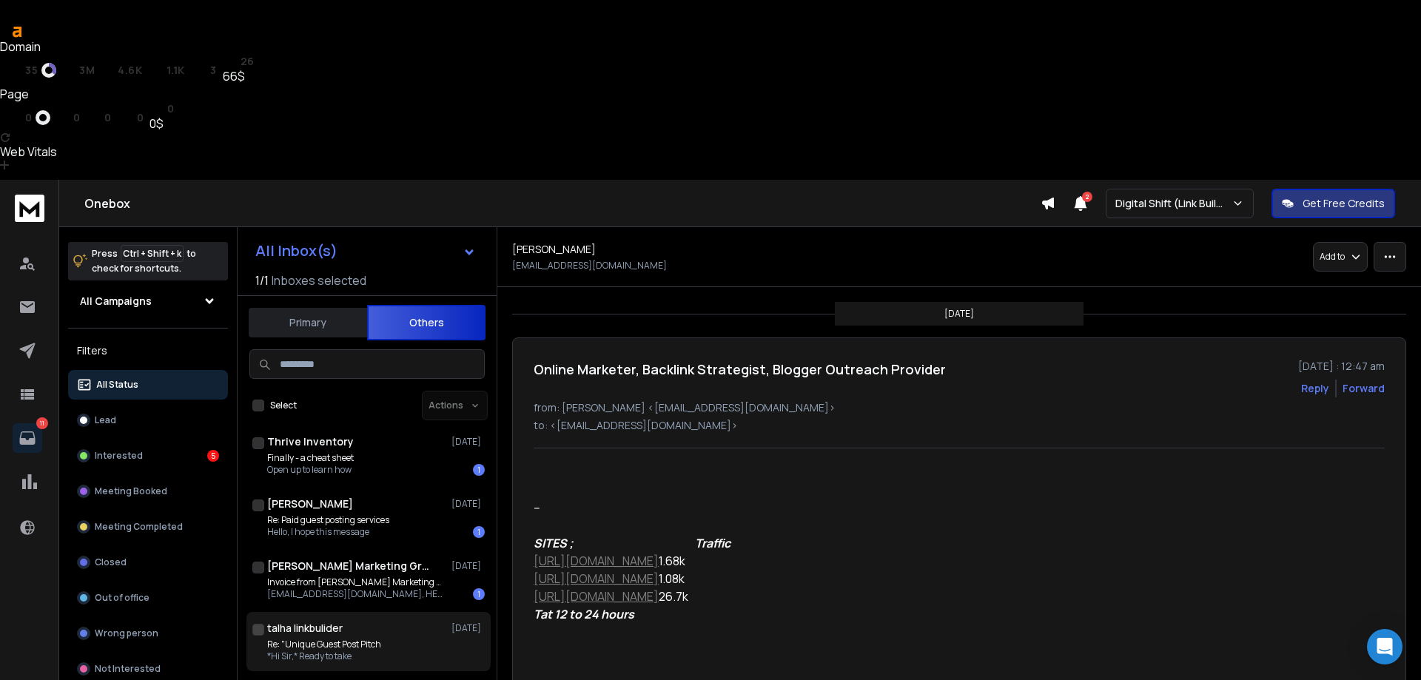
click at [376, 621] on div "talha linkbulider [DATE]" at bounding box center [376, 628] width 218 height 15
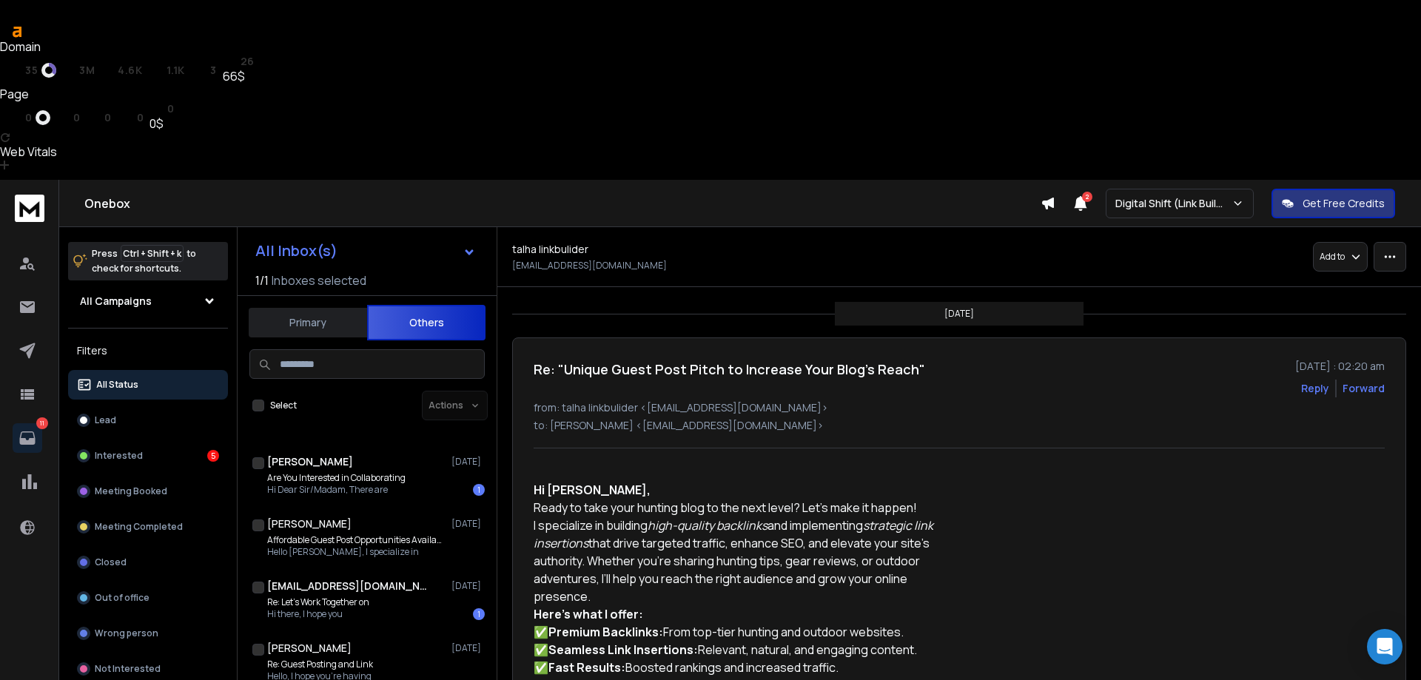
scroll to position [1179, 0]
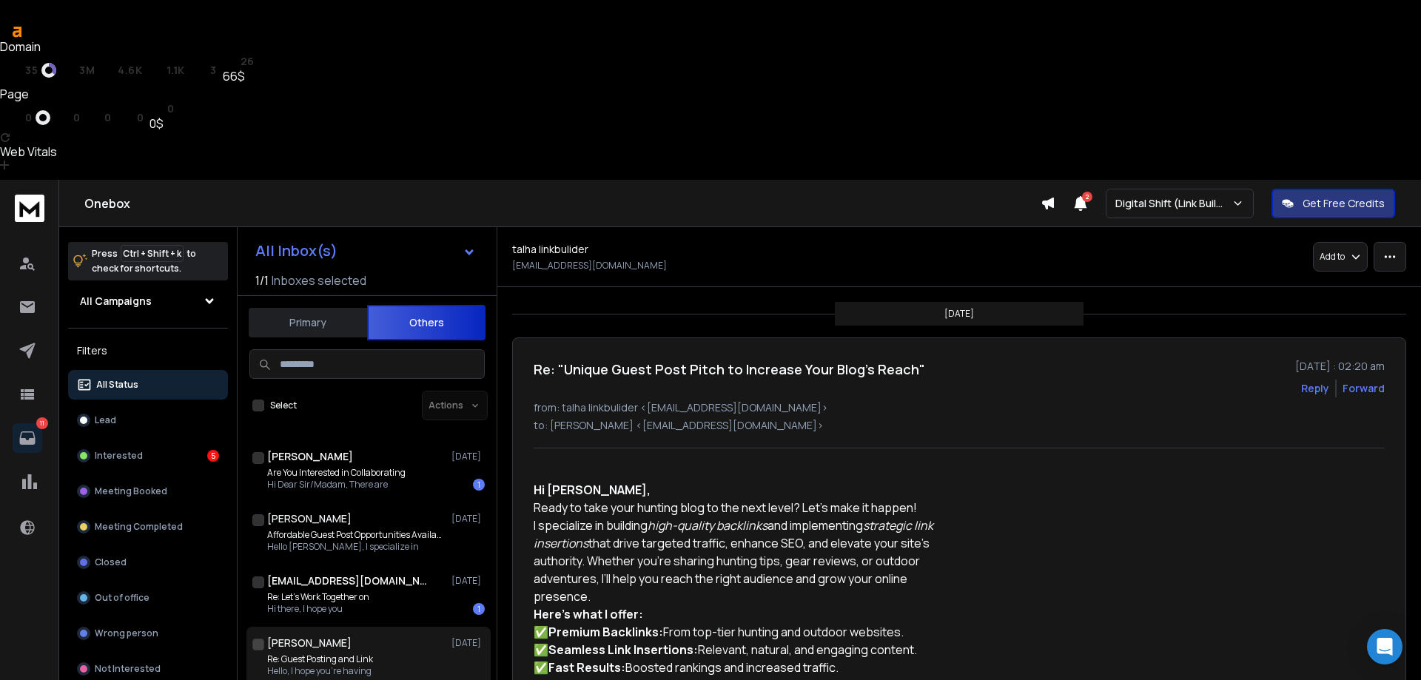
click at [358, 653] on p "Re: Guest Posting and Link" at bounding box center [320, 659] width 106 height 12
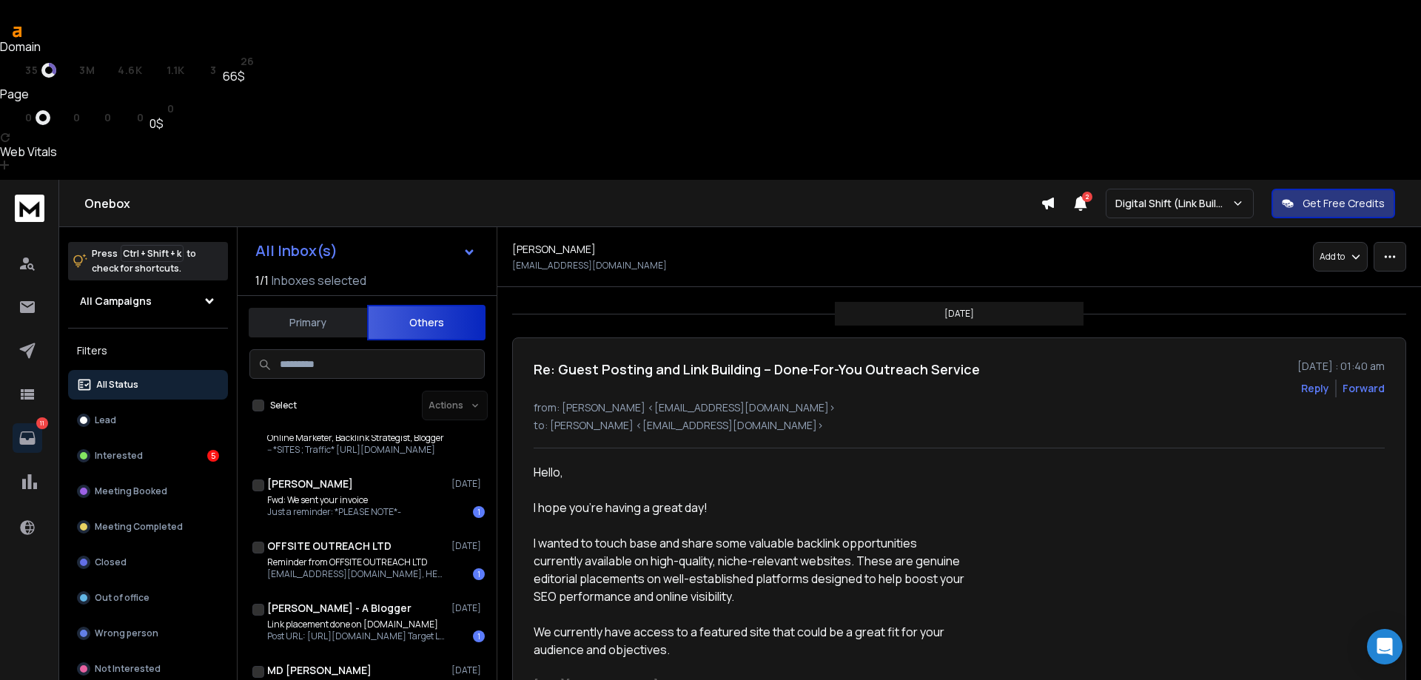
scroll to position [0, 0]
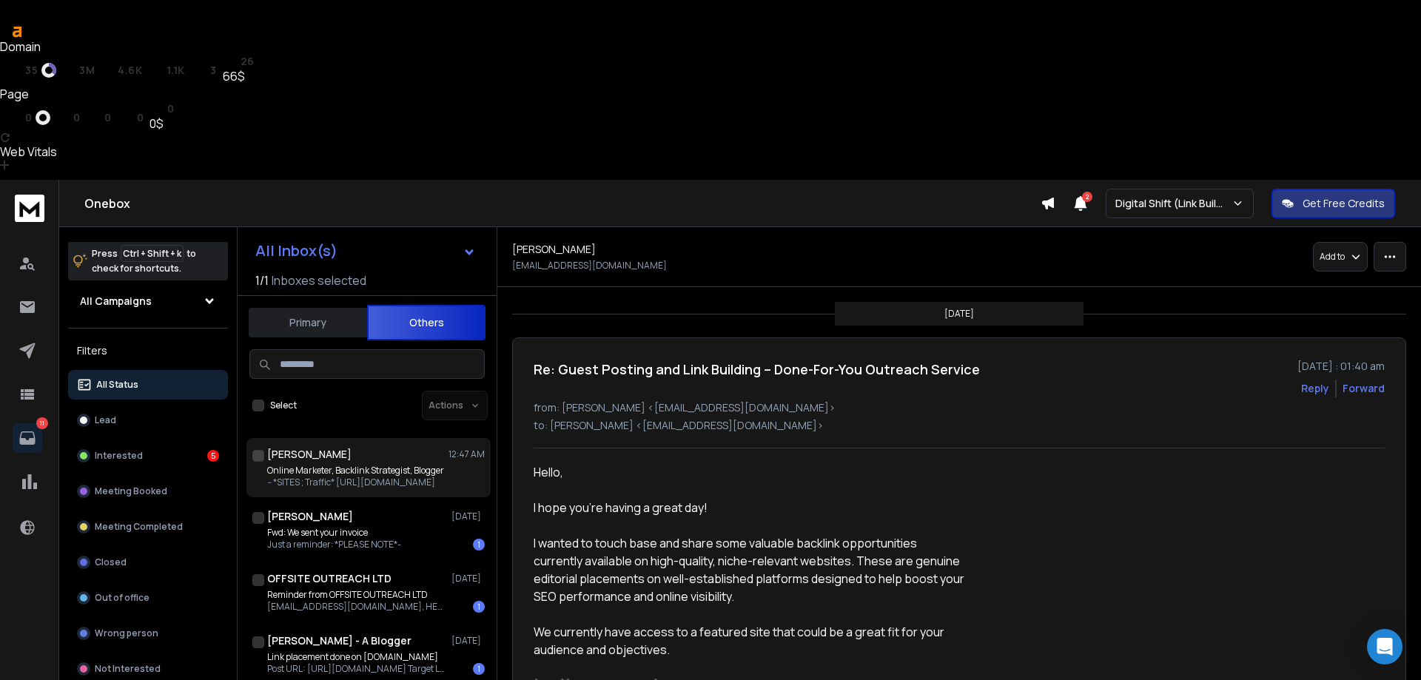
click at [398, 465] on p "Online Marketer, Backlink Strategist, Blogger" at bounding box center [355, 471] width 177 height 12
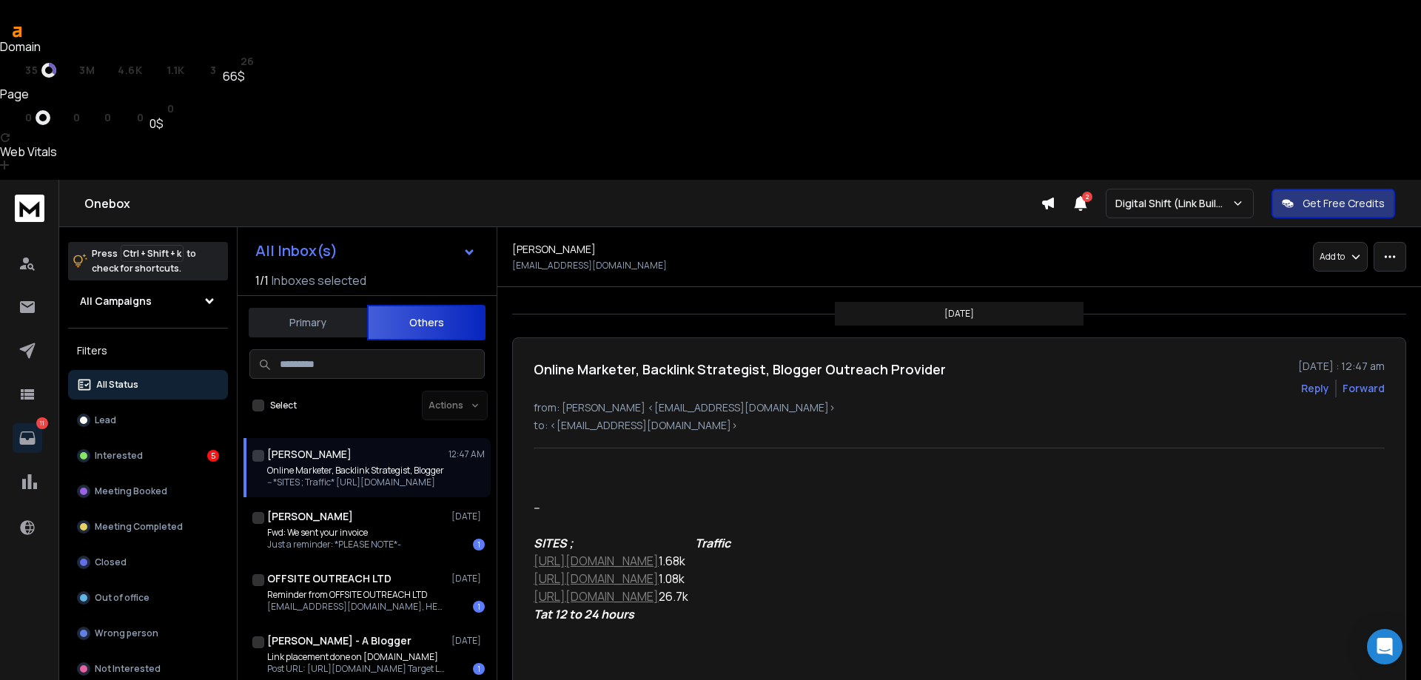
click at [910, 242] on div "[PERSON_NAME] [PERSON_NAME][EMAIL_ADDRESS][DOMAIN_NAME]" at bounding box center [733, 257] width 442 height 30
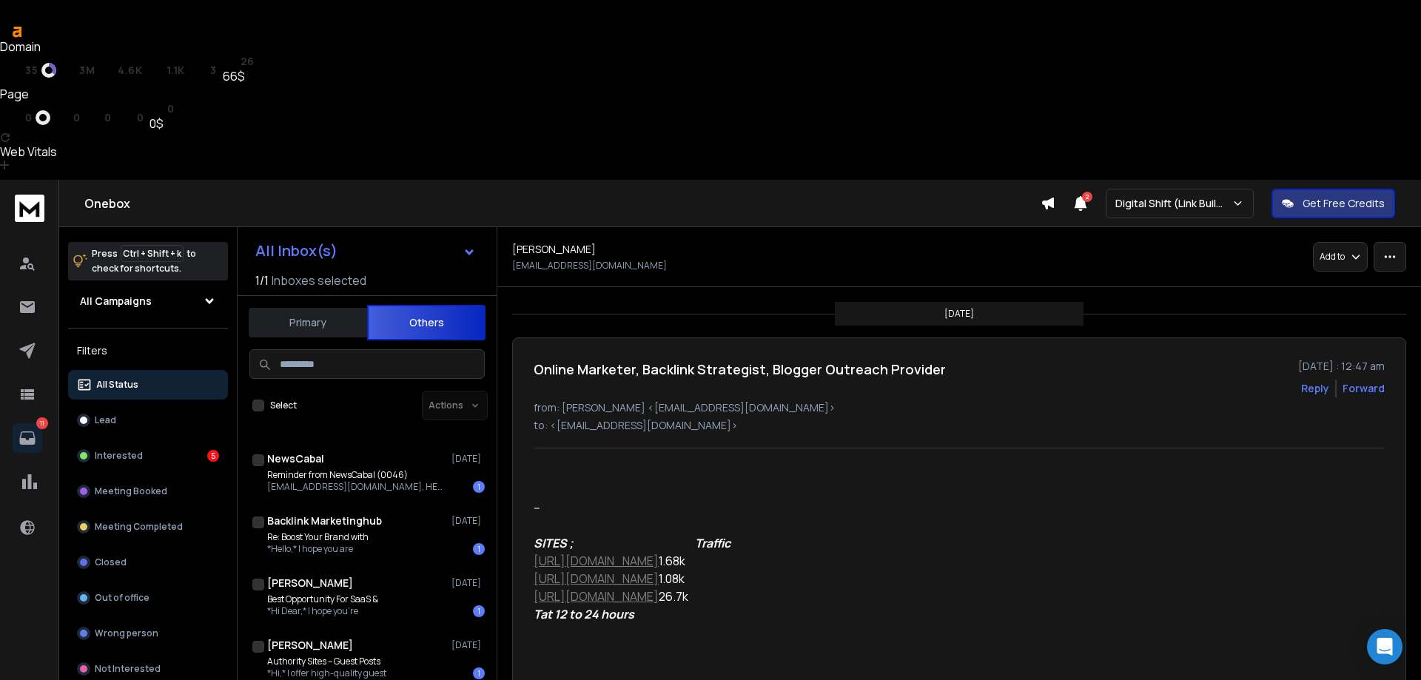
scroll to position [374, 0]
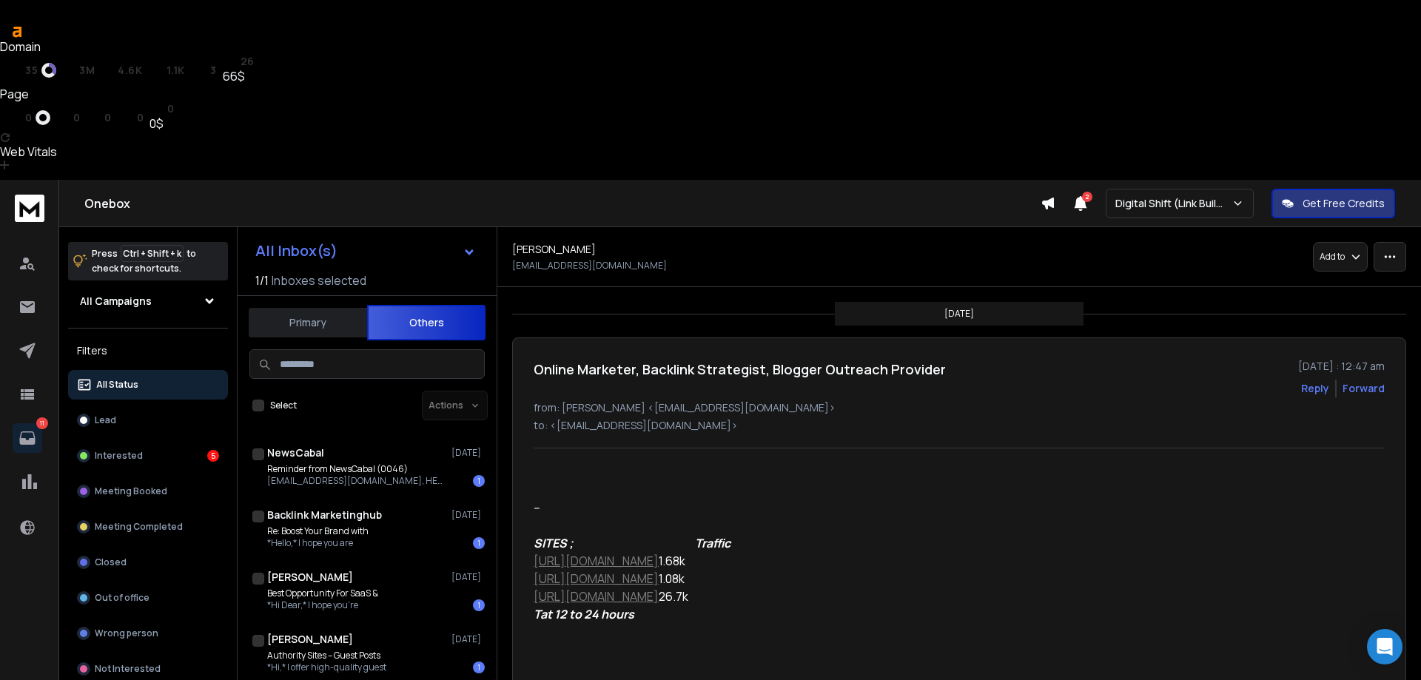
click at [36, 495] on div "11 H" at bounding box center [29, 520] width 59 height 680
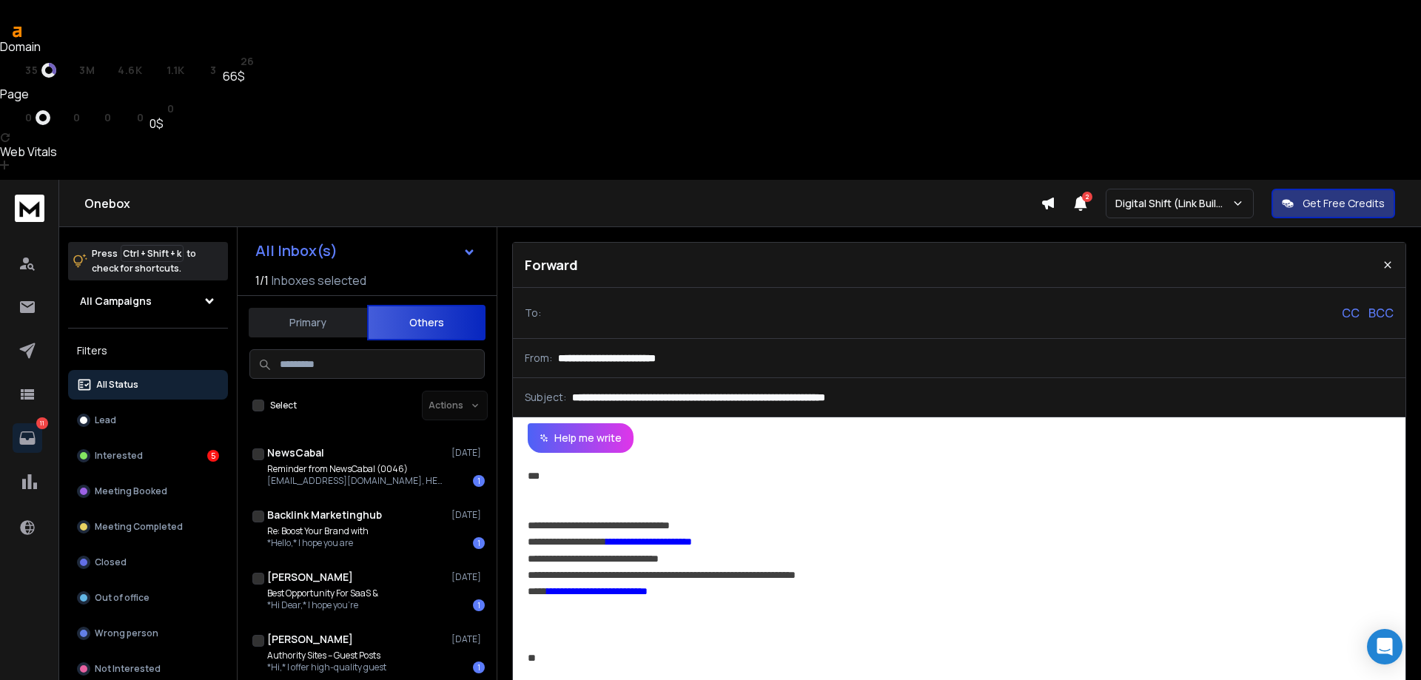
click at [1385, 261] on icon at bounding box center [1387, 264] width 7 height 7
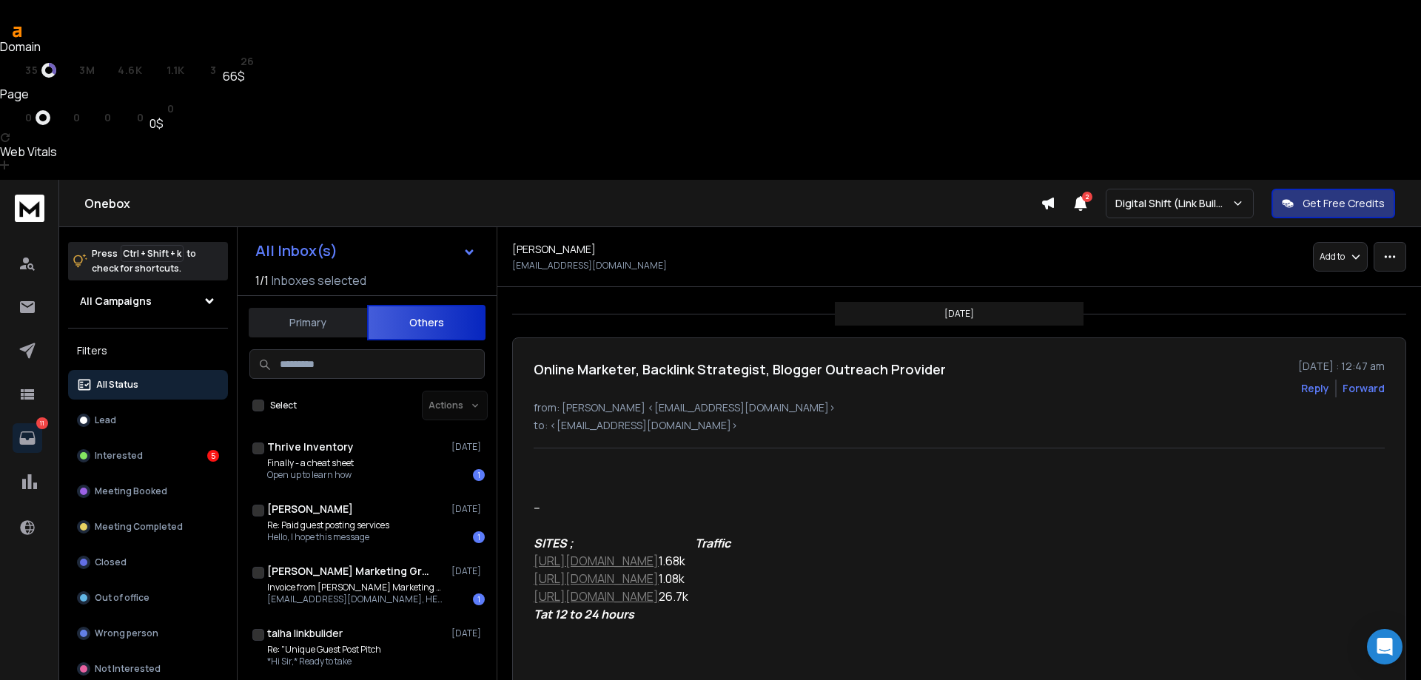
scroll to position [701, 0]
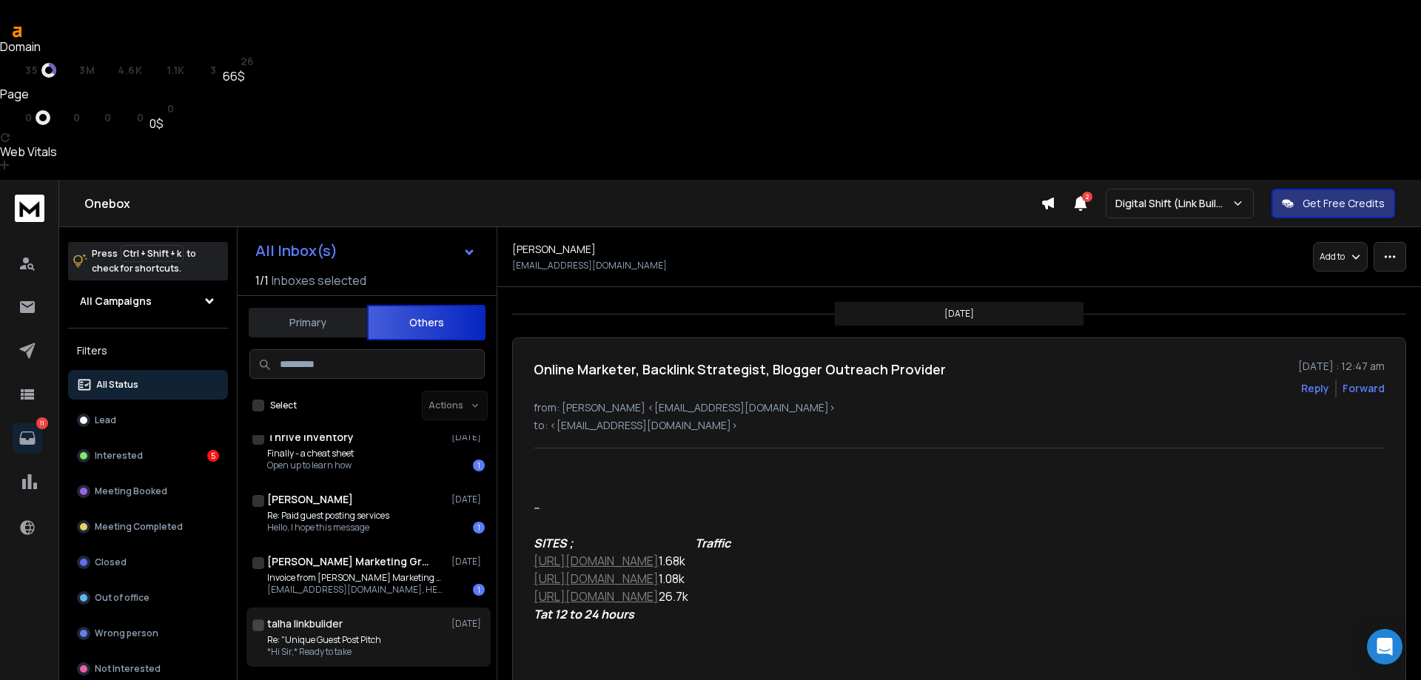
click at [376, 616] on div "talha linkbulider [DATE]" at bounding box center [376, 623] width 218 height 15
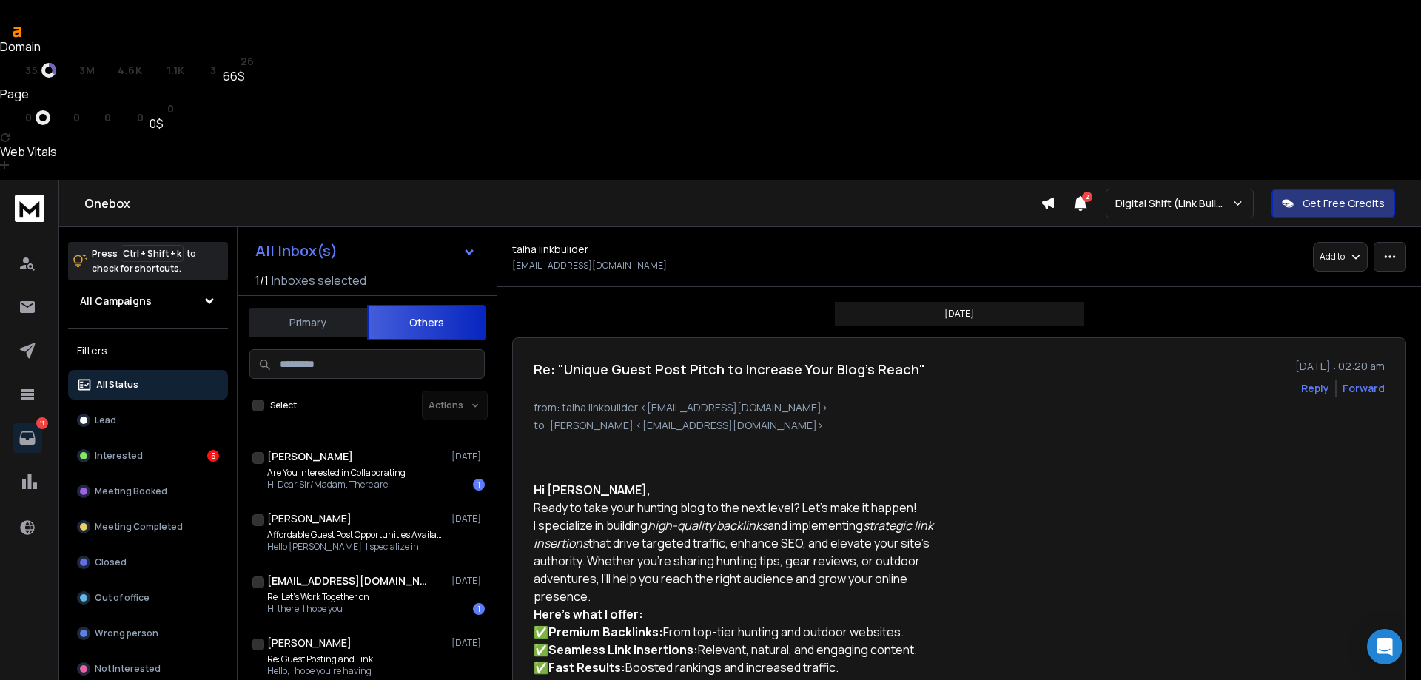
scroll to position [1183, 0]
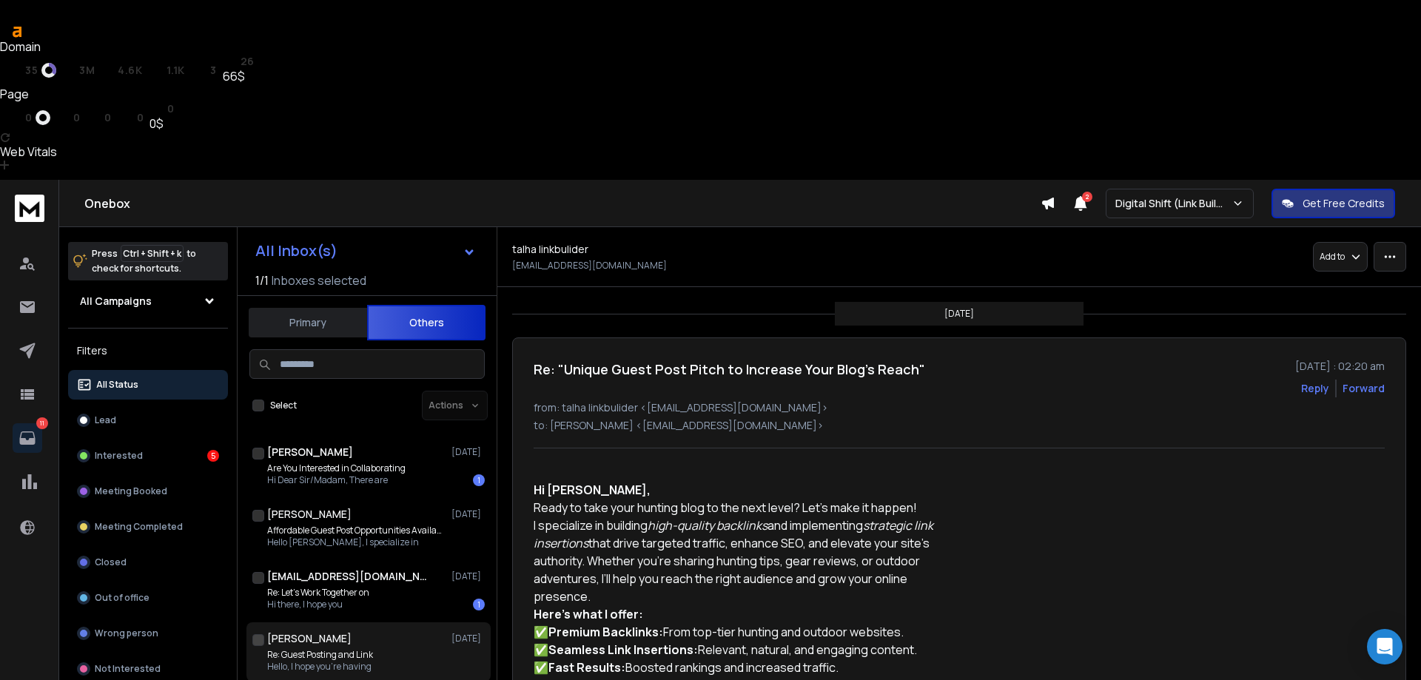
click at [358, 649] on p "Re: Guest Posting and Link" at bounding box center [320, 655] width 106 height 12
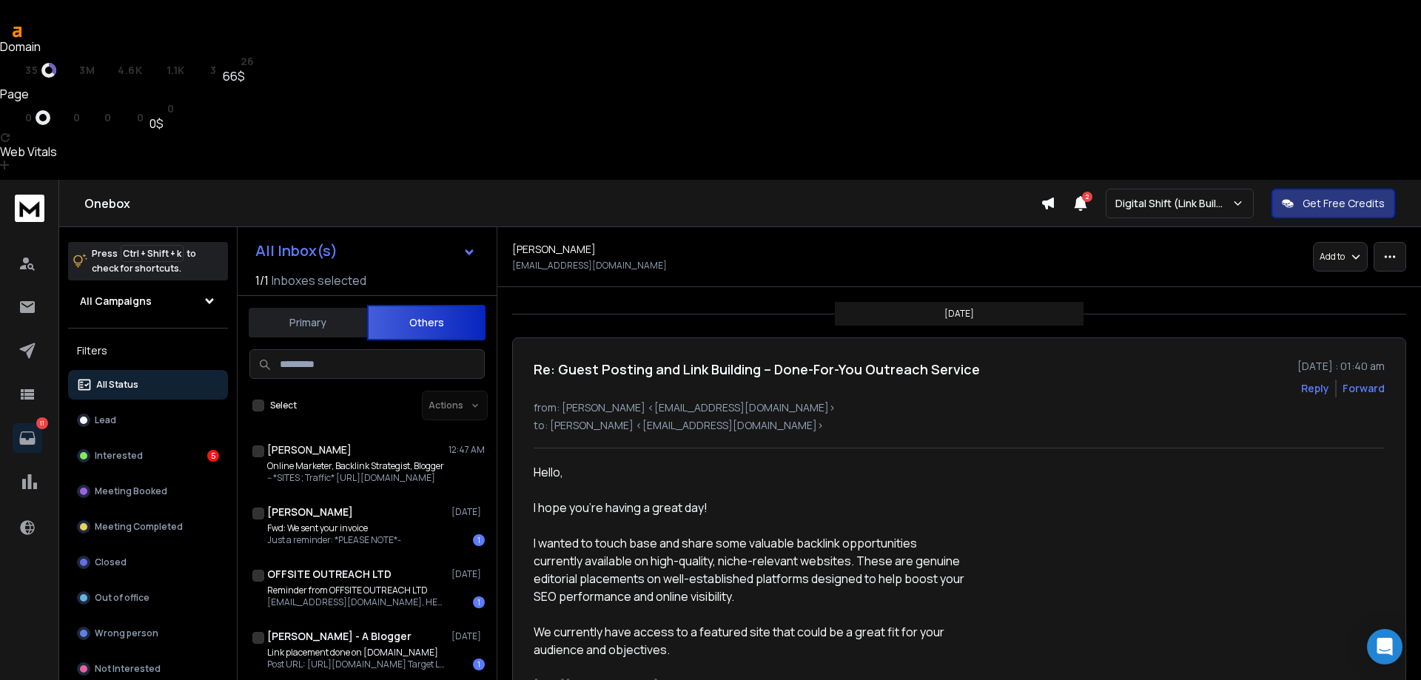
scroll to position [0, 0]
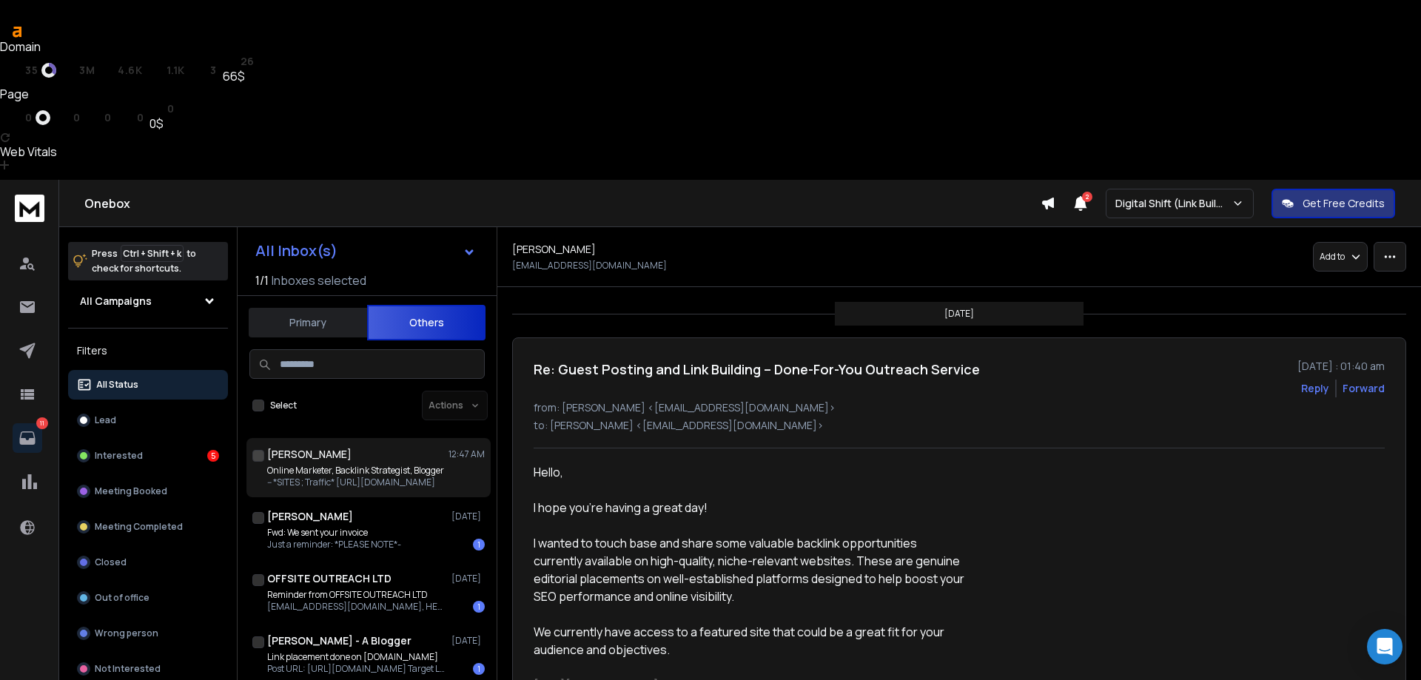
click at [398, 465] on p "Online Marketer, Backlink Strategist, Blogger" at bounding box center [355, 471] width 177 height 12
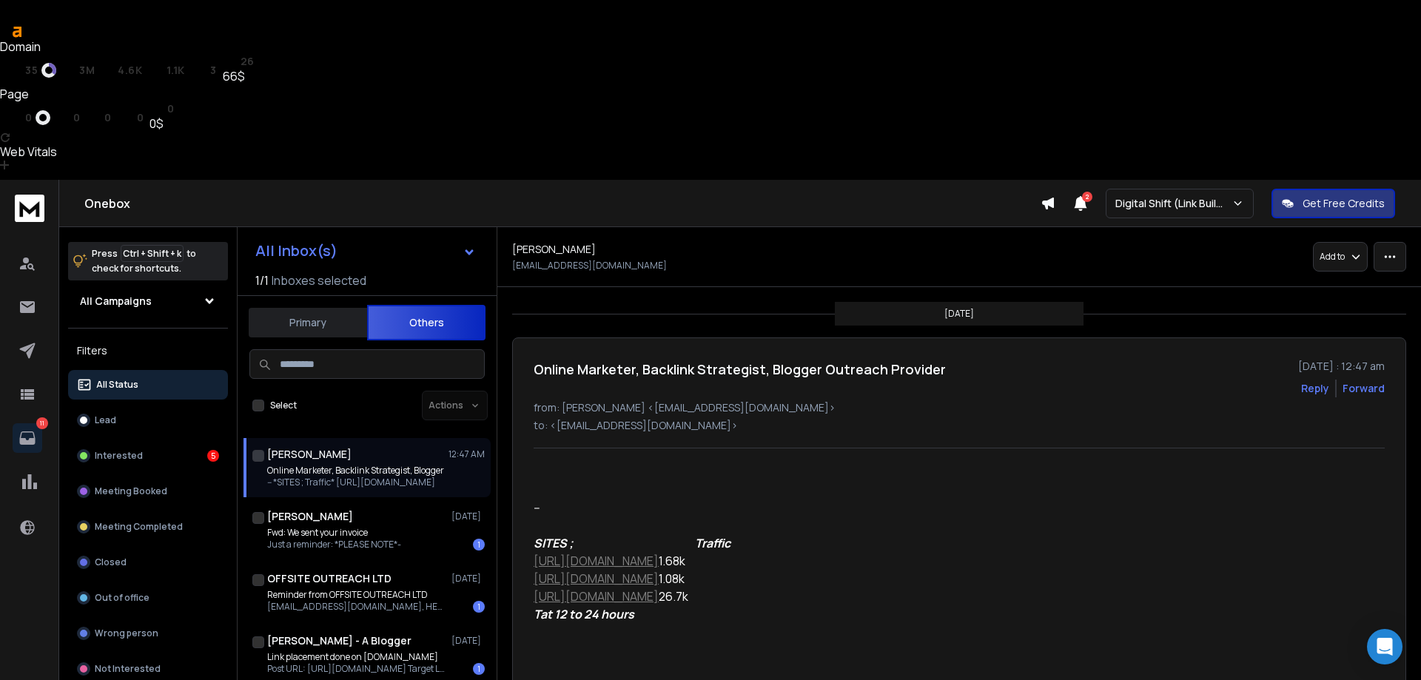
click at [910, 242] on div "[PERSON_NAME] [PERSON_NAME][EMAIL_ADDRESS][DOMAIN_NAME]" at bounding box center [733, 257] width 442 height 30
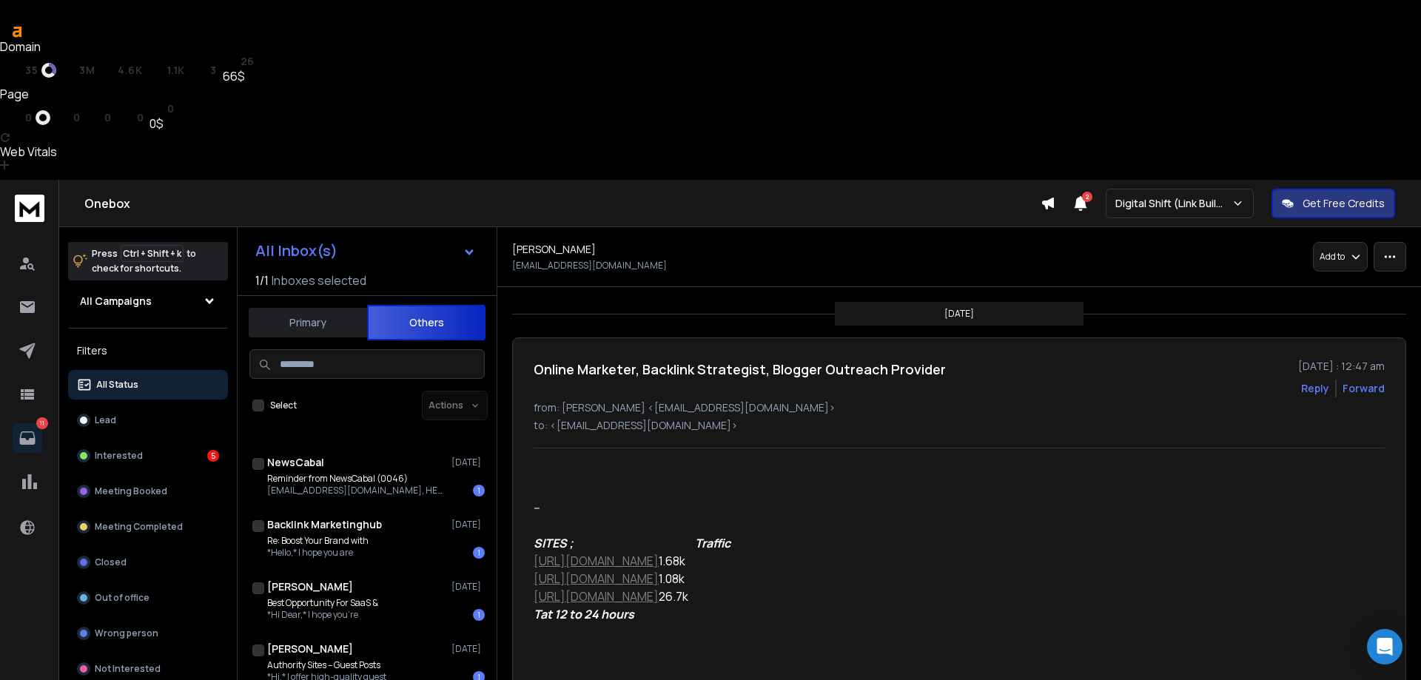
scroll to position [374, 0]
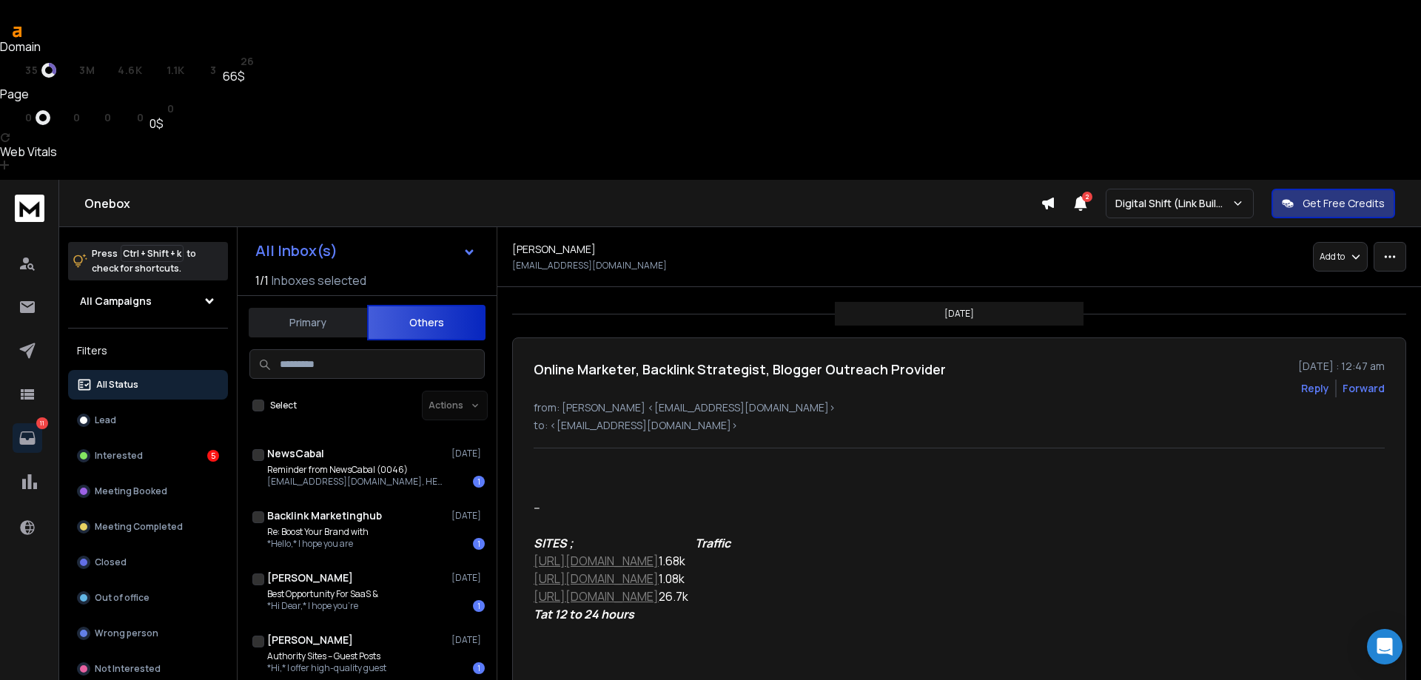
click at [36, 495] on div "11 H" at bounding box center [29, 520] width 59 height 680
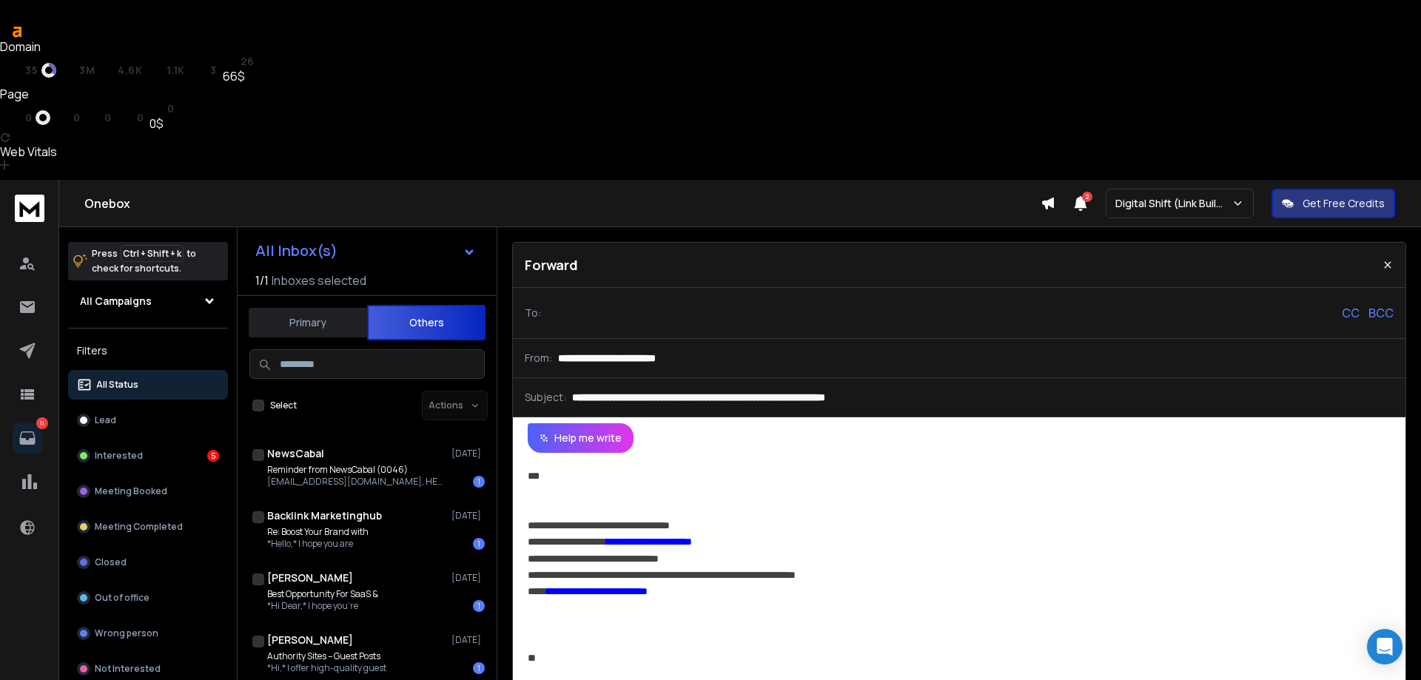
click at [1385, 261] on icon at bounding box center [1387, 264] width 7 height 7
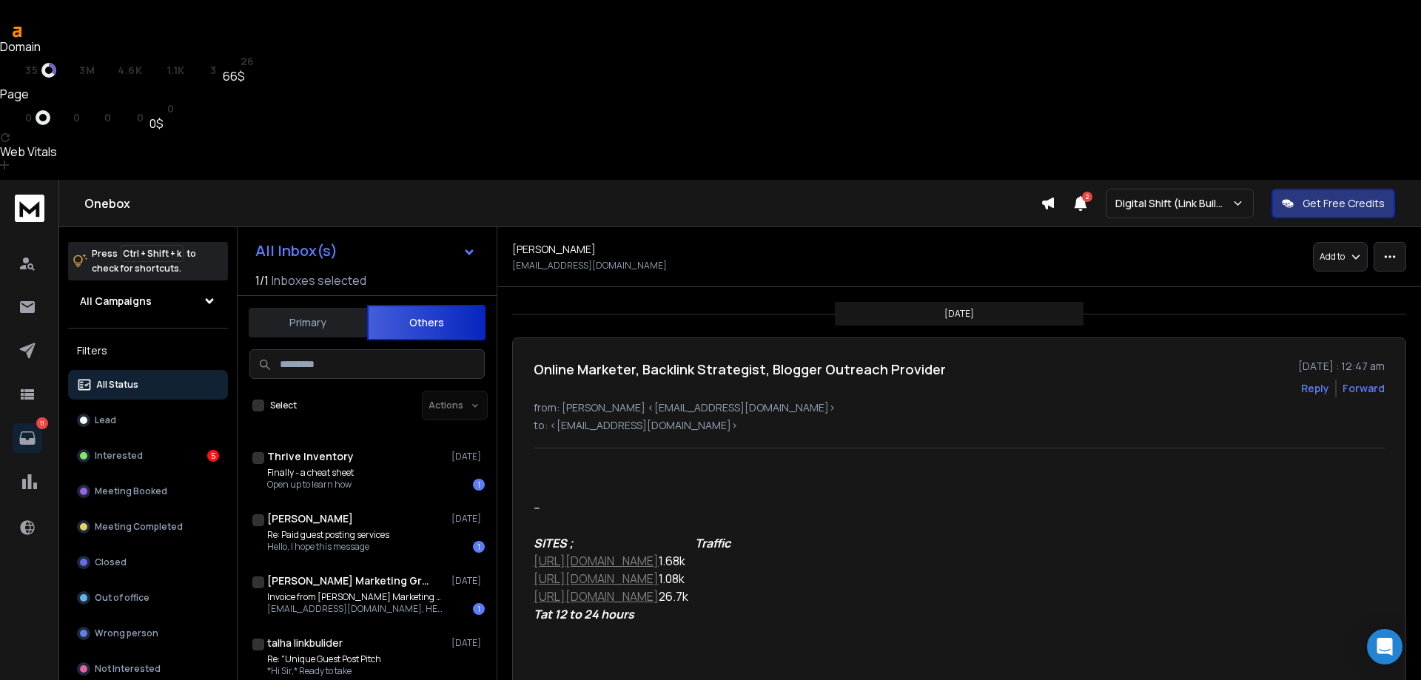
scroll to position [696, 0]
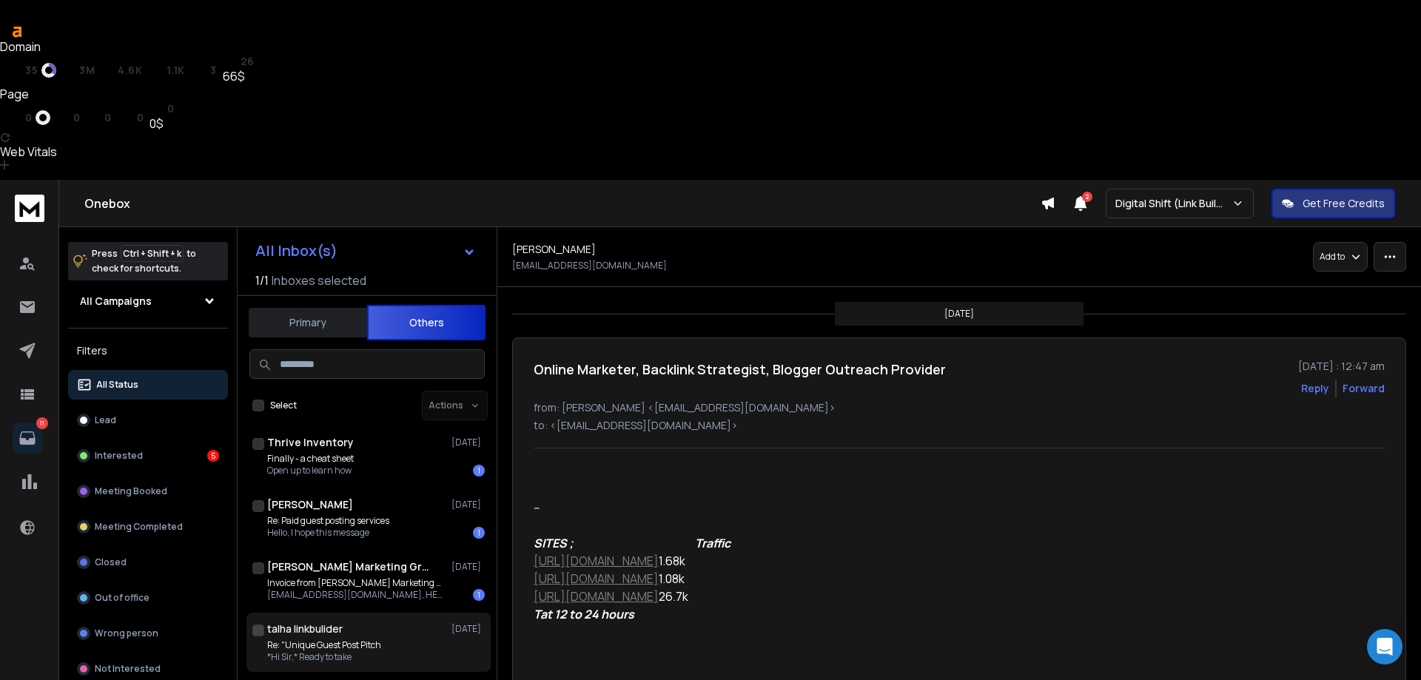
click at [376, 622] on div "talha linkbulider [DATE]" at bounding box center [376, 629] width 218 height 15
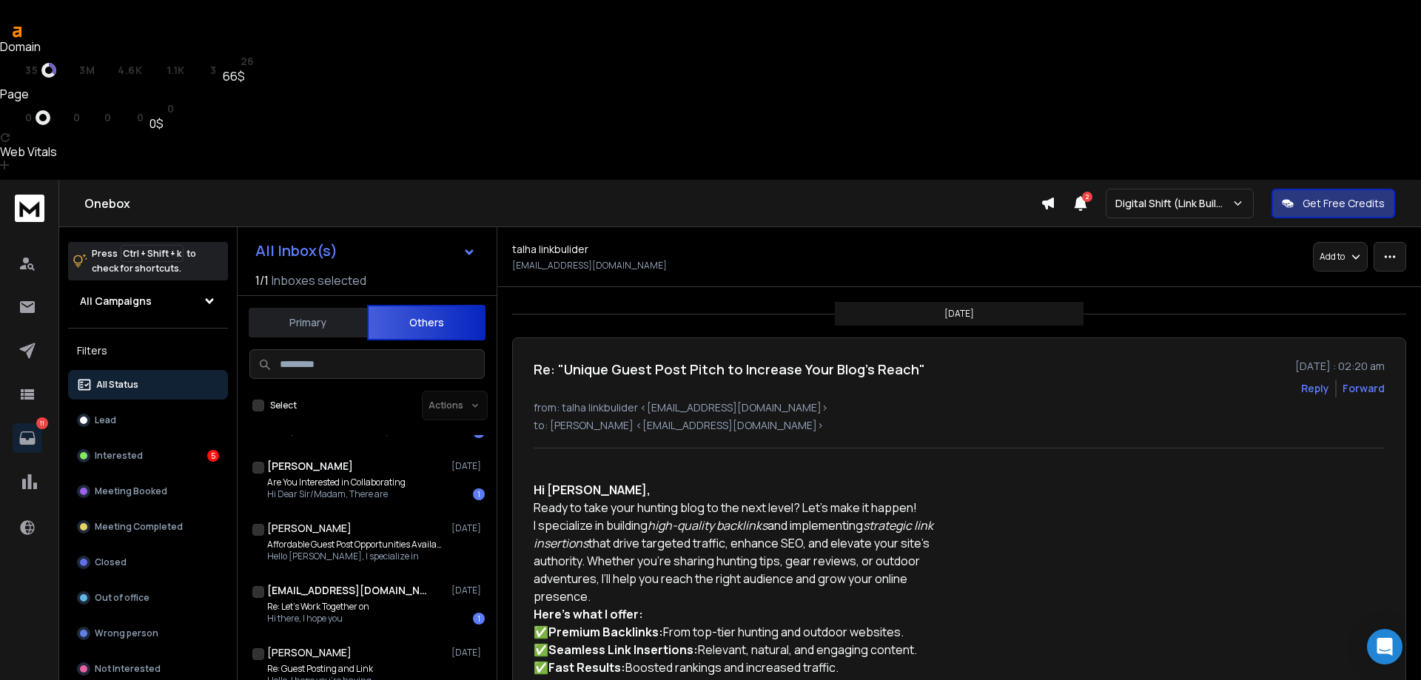
scroll to position [1174, 0]
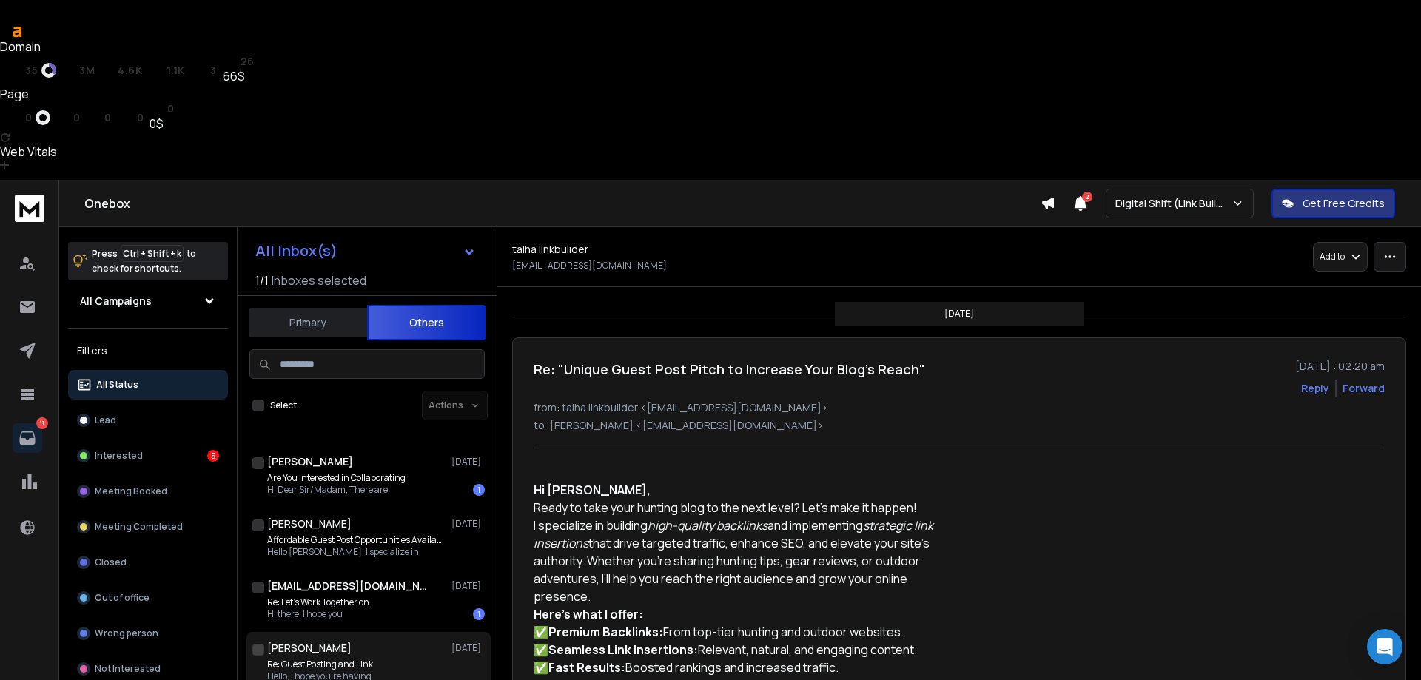
click at [358, 641] on div "[PERSON_NAME] [DATE] Re: Guest Posting and Link Hello, I hope you're having" at bounding box center [376, 661] width 218 height 41
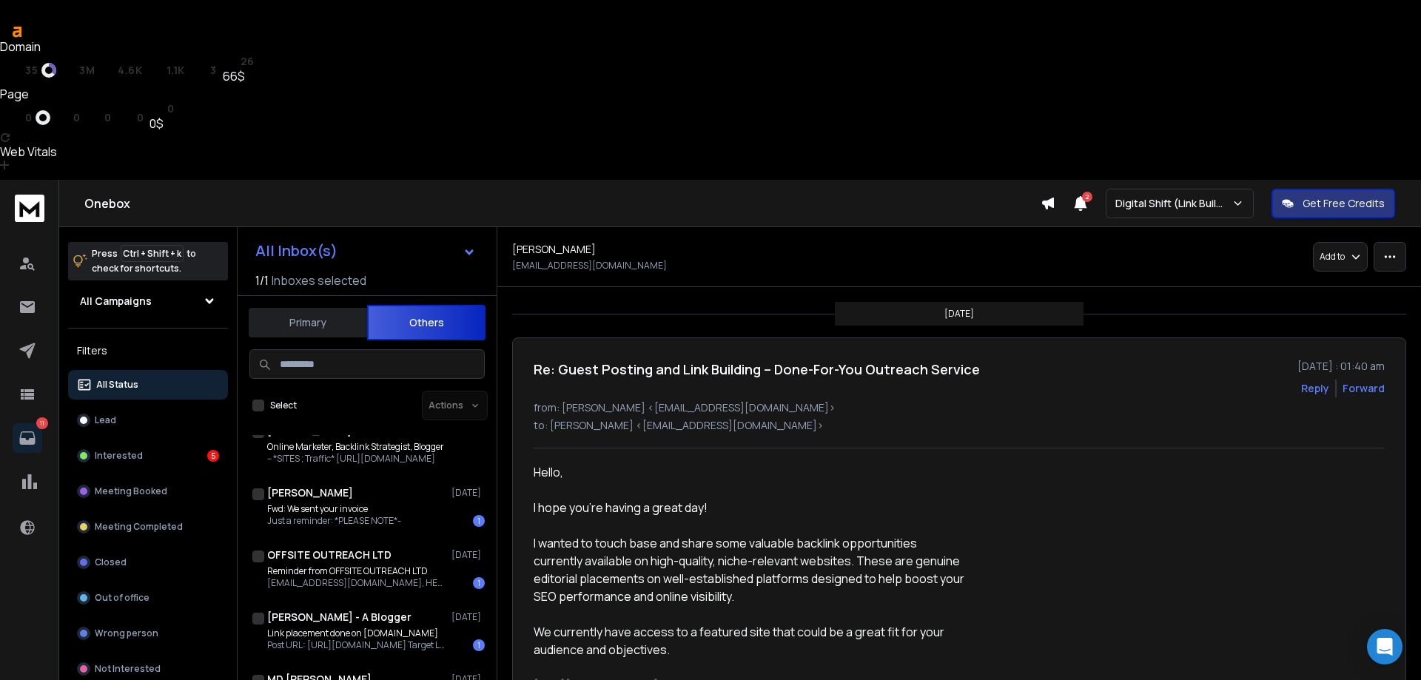
scroll to position [0, 0]
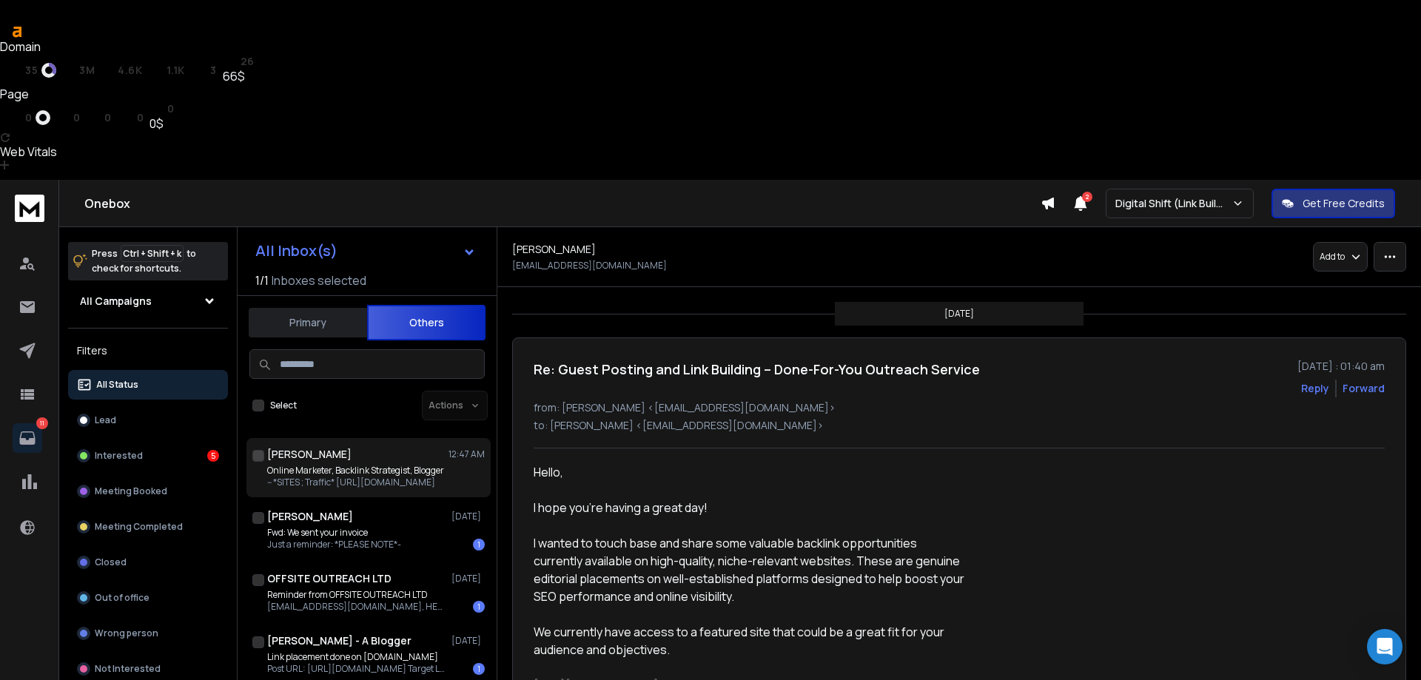
click at [398, 465] on p "Online Marketer, Backlink Strategist, Blogger" at bounding box center [355, 471] width 177 height 12
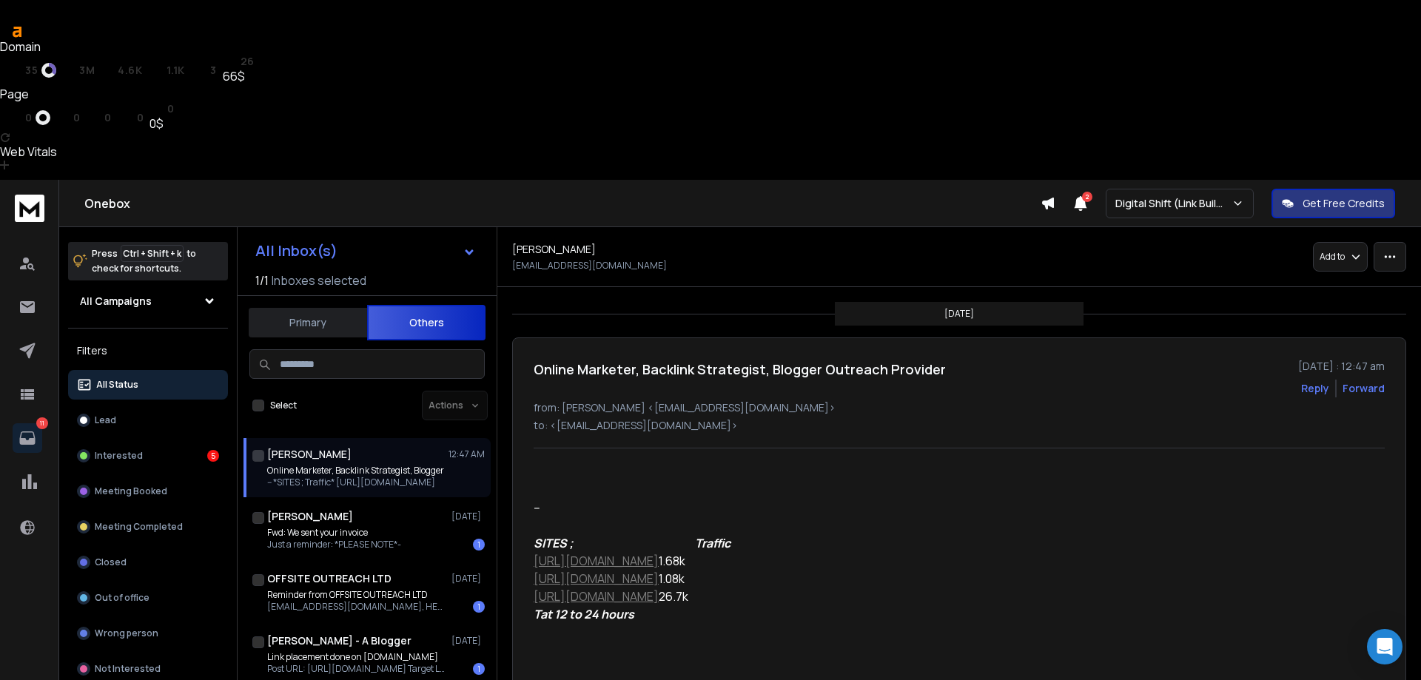
click at [910, 242] on div "[PERSON_NAME] [PERSON_NAME][EMAIL_ADDRESS][DOMAIN_NAME]" at bounding box center [733, 257] width 442 height 30
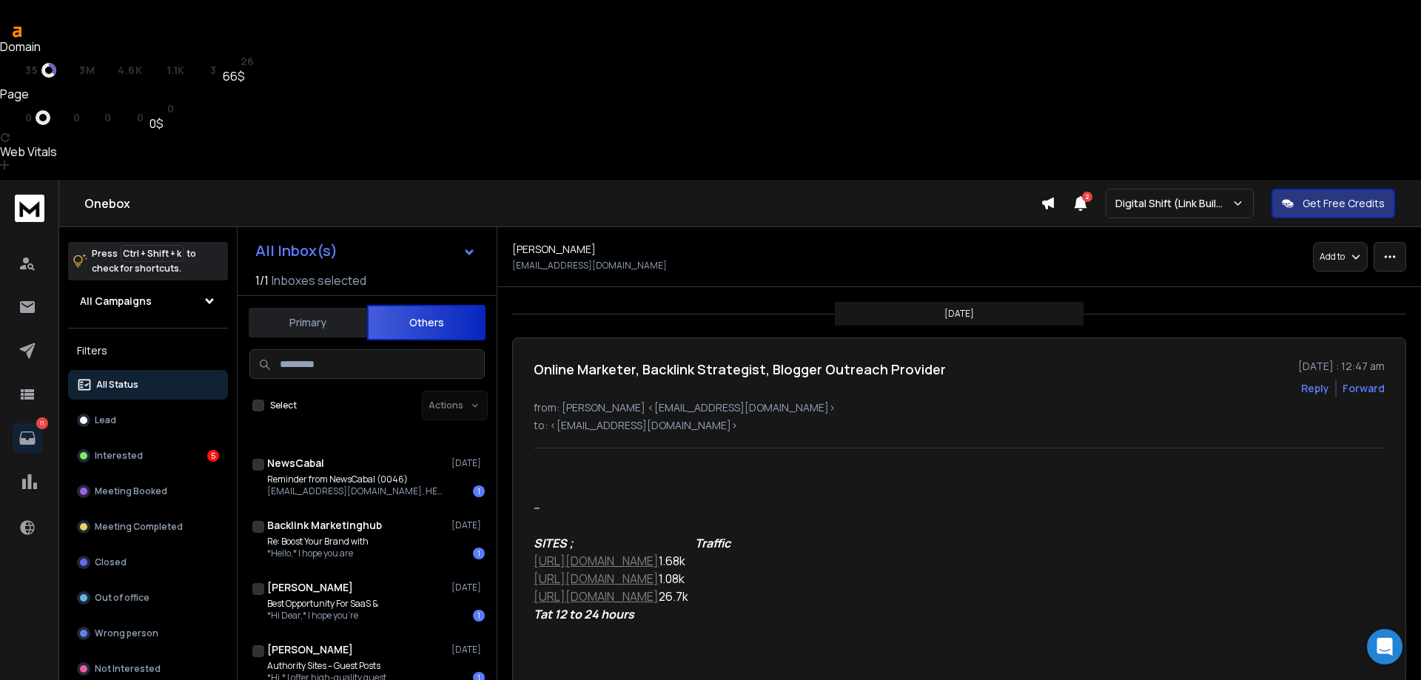
scroll to position [374, 0]
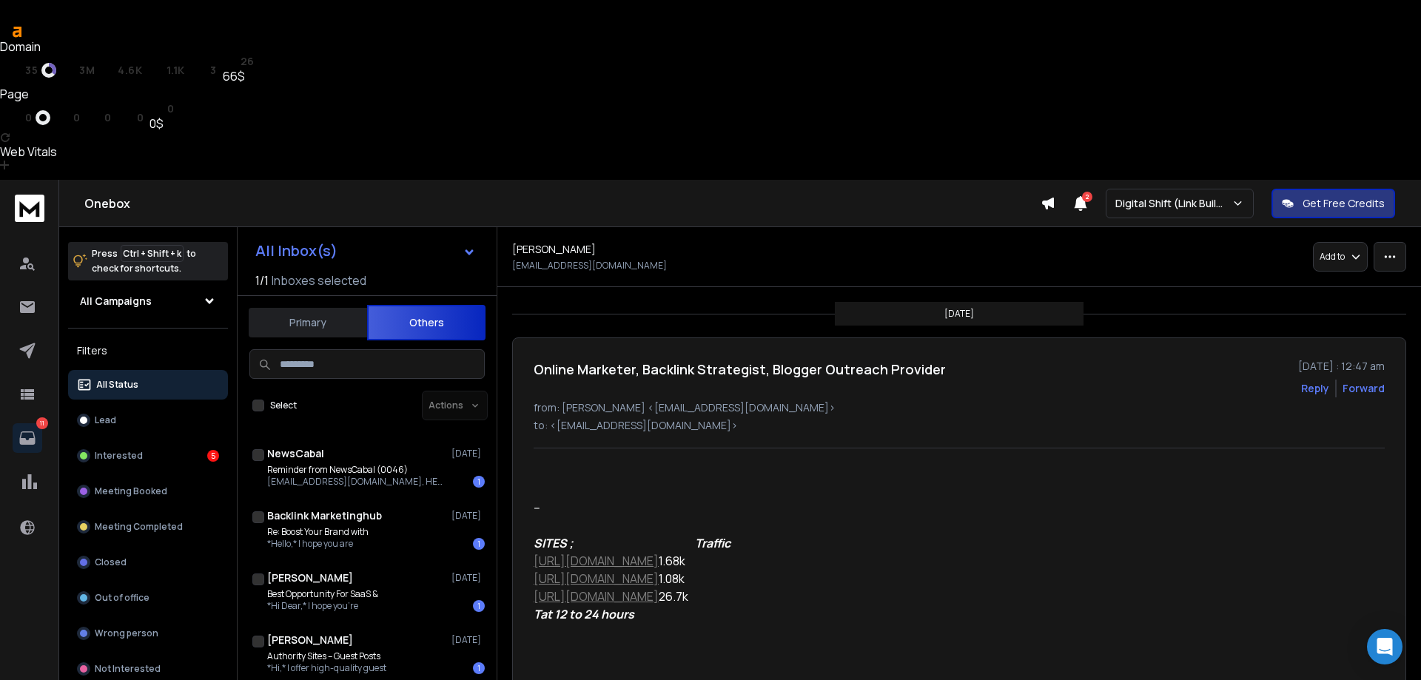
click at [36, 495] on div "11 H" at bounding box center [29, 520] width 59 height 680
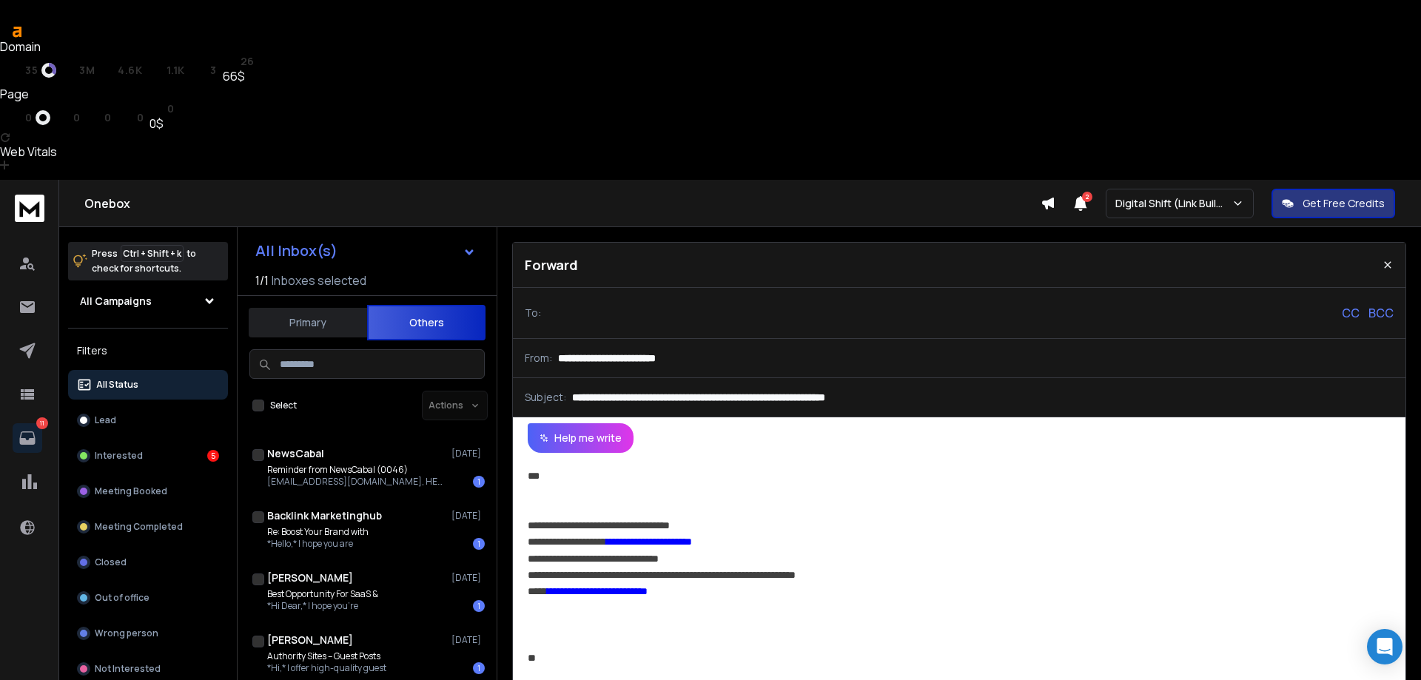
click at [1385, 261] on icon at bounding box center [1387, 264] width 7 height 7
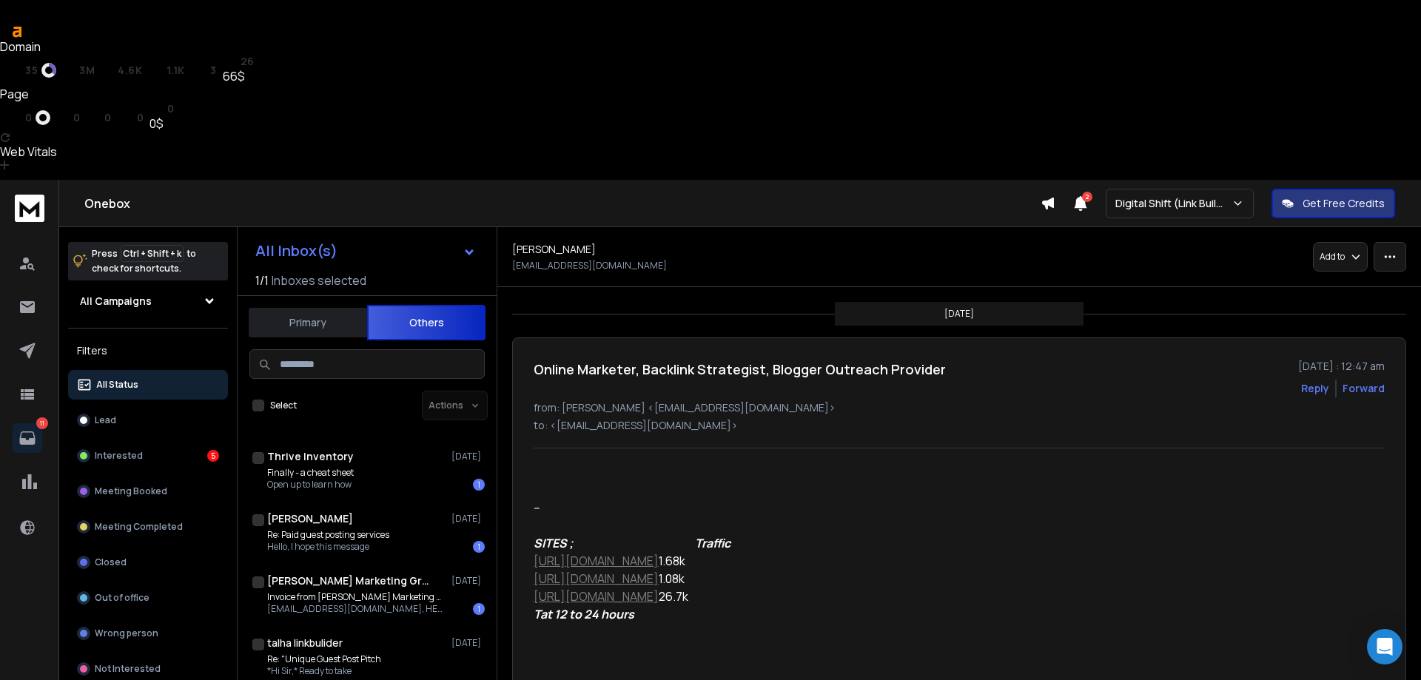
scroll to position [696, 0]
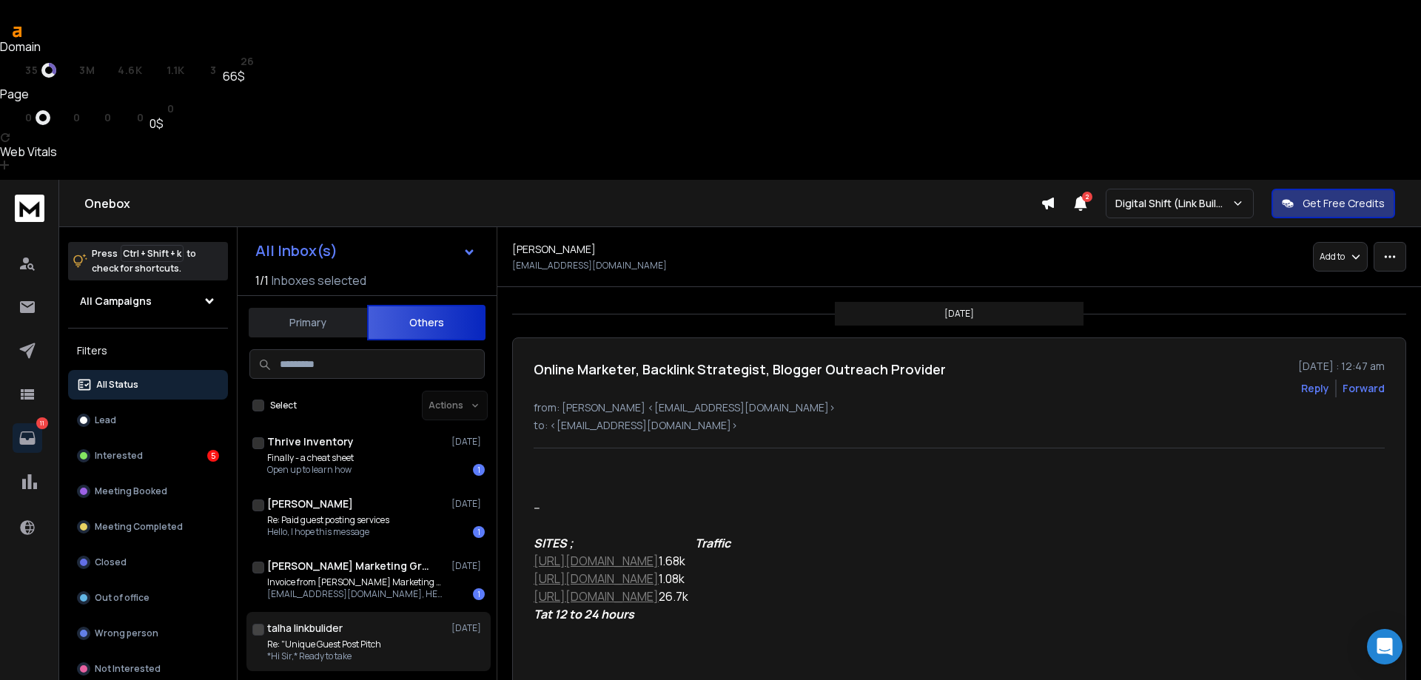
click at [376, 621] on div "talha linkbulider [DATE]" at bounding box center [376, 628] width 218 height 15
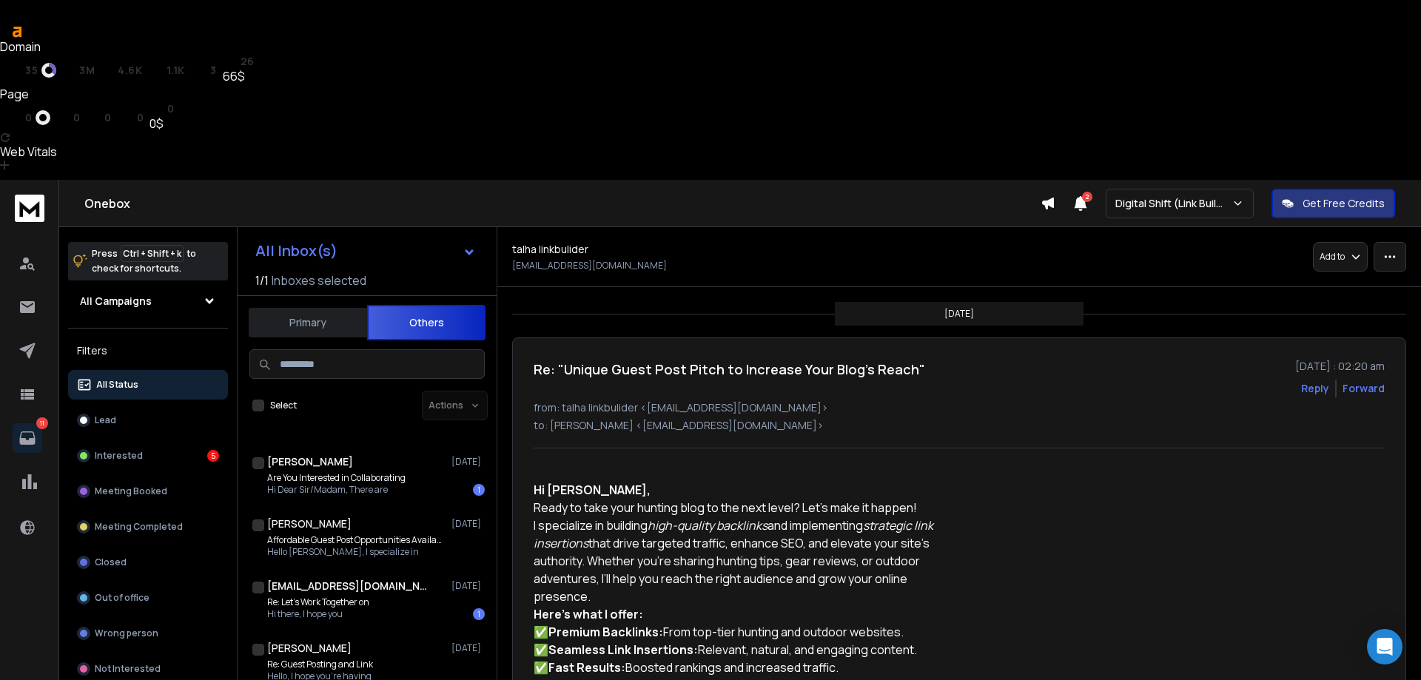
scroll to position [1179, 0]
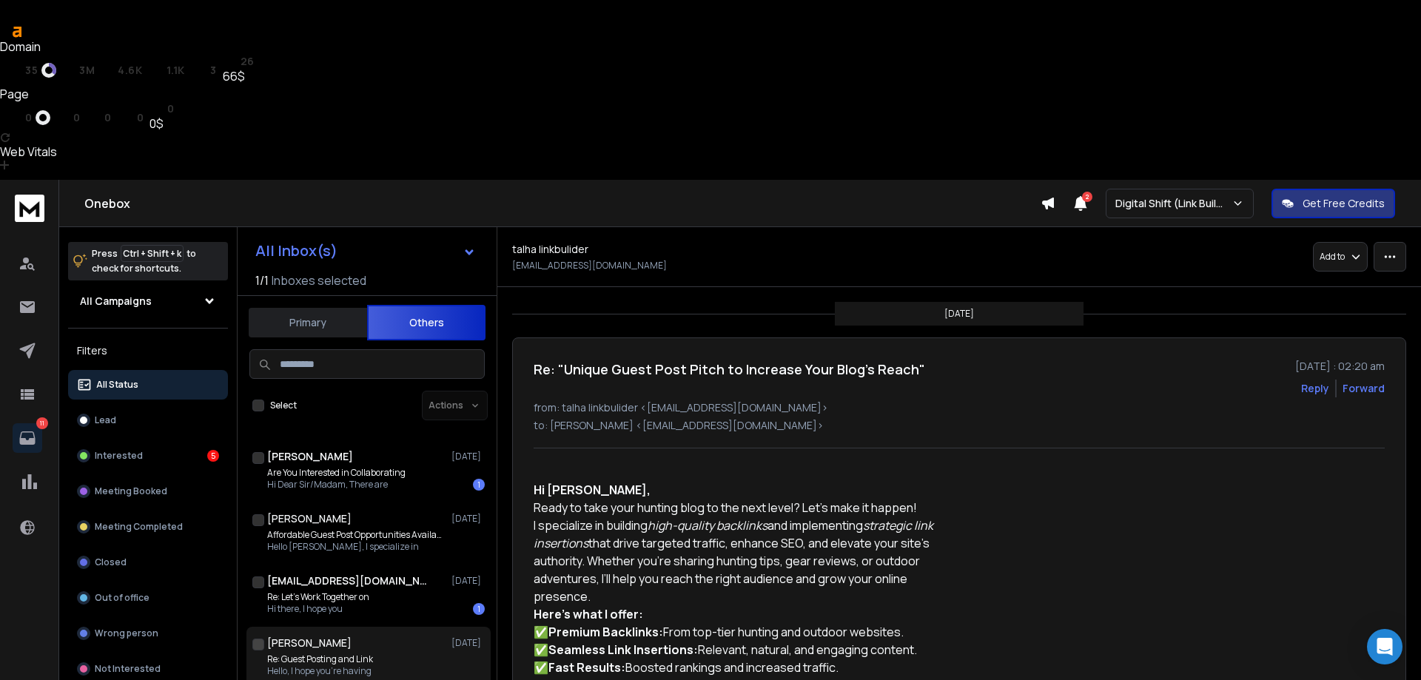
click at [358, 653] on p "Re: Guest Posting and Link" at bounding box center [320, 659] width 106 height 12
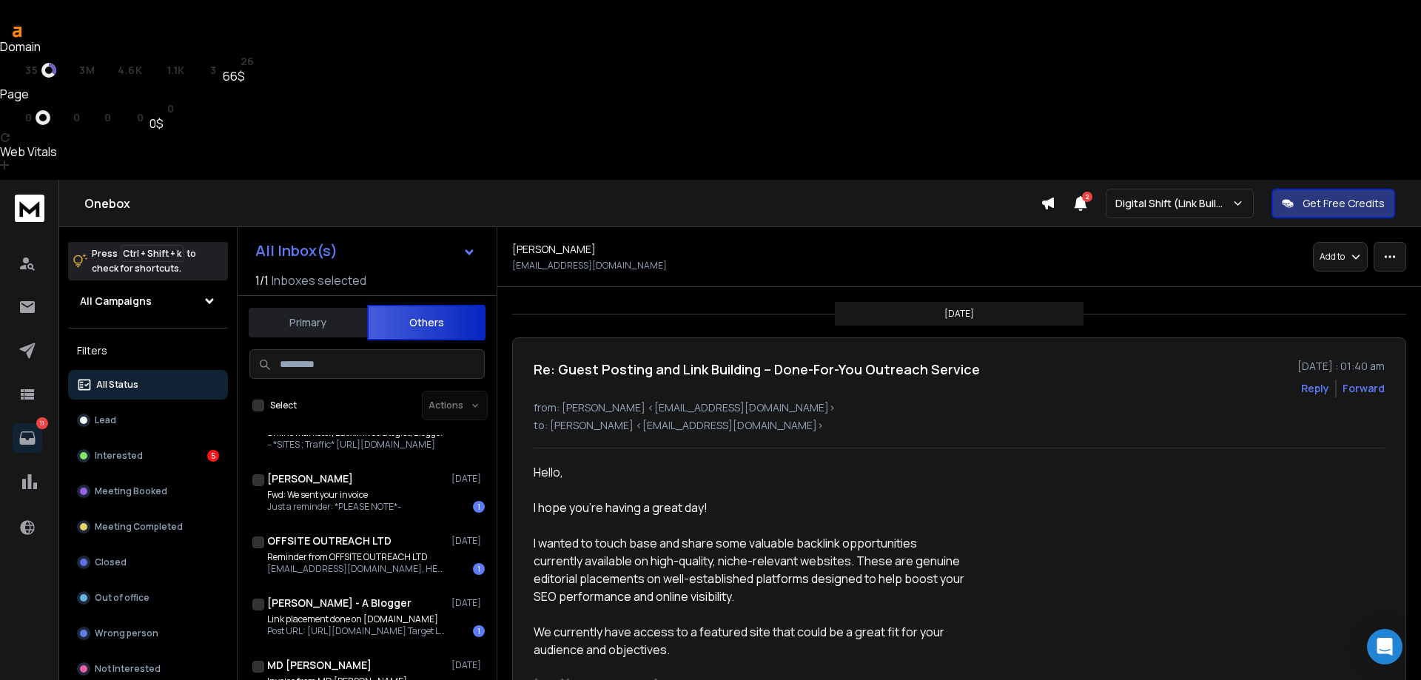
scroll to position [0, 0]
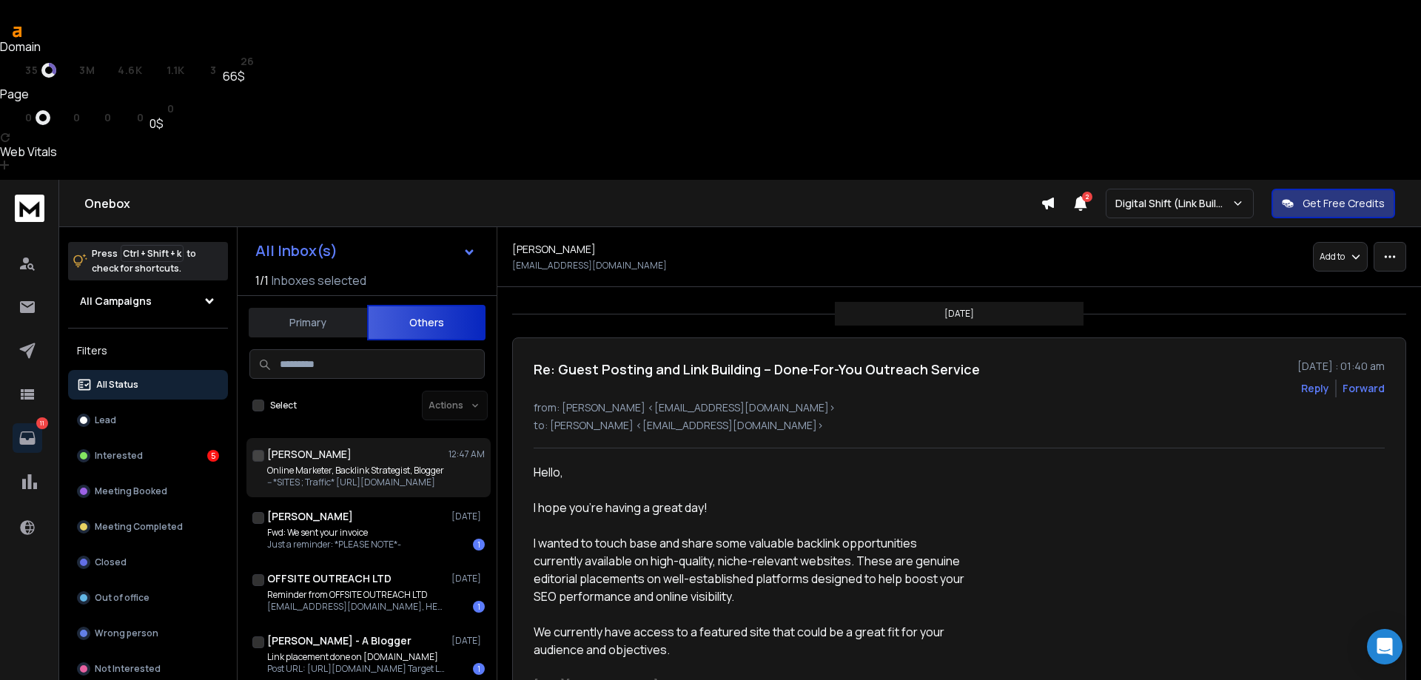
click at [398, 465] on p "Online Marketer, Backlink Strategist, Blogger" at bounding box center [355, 471] width 177 height 12
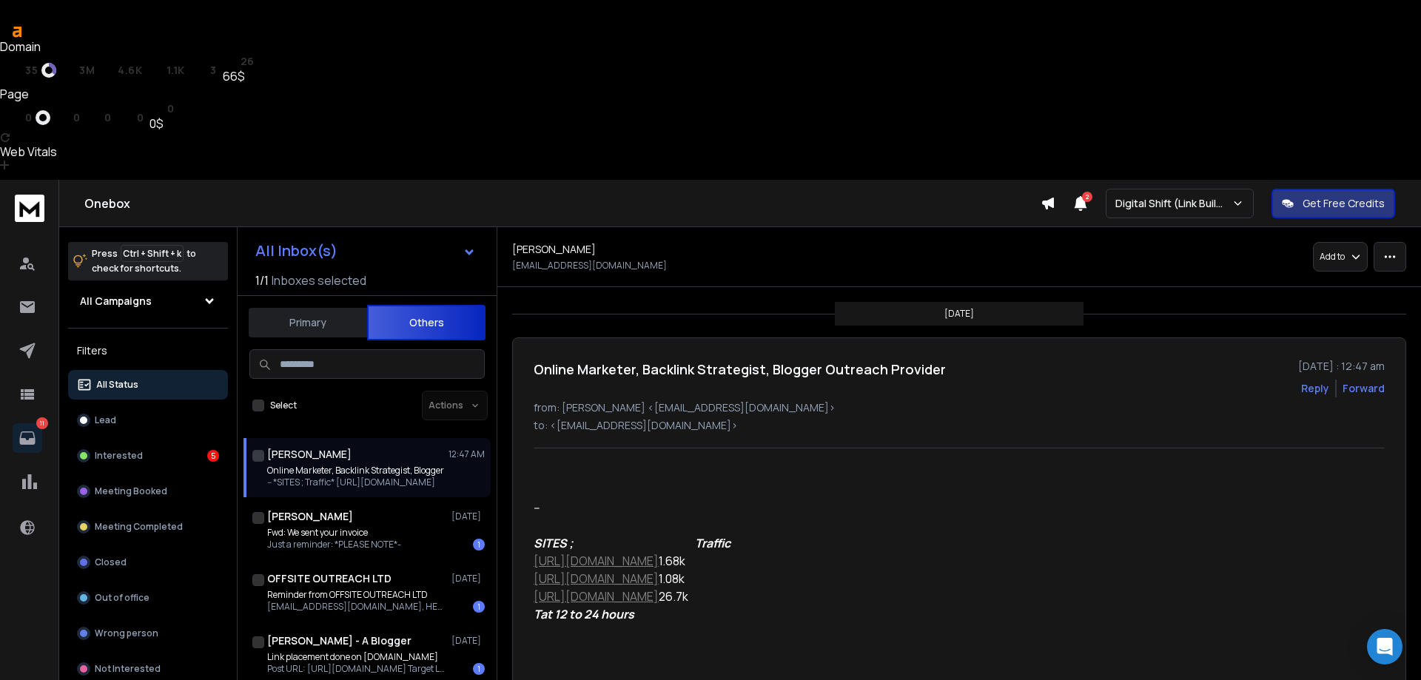
click at [910, 242] on div "[PERSON_NAME] [PERSON_NAME][EMAIL_ADDRESS][DOMAIN_NAME]" at bounding box center [733, 257] width 442 height 30
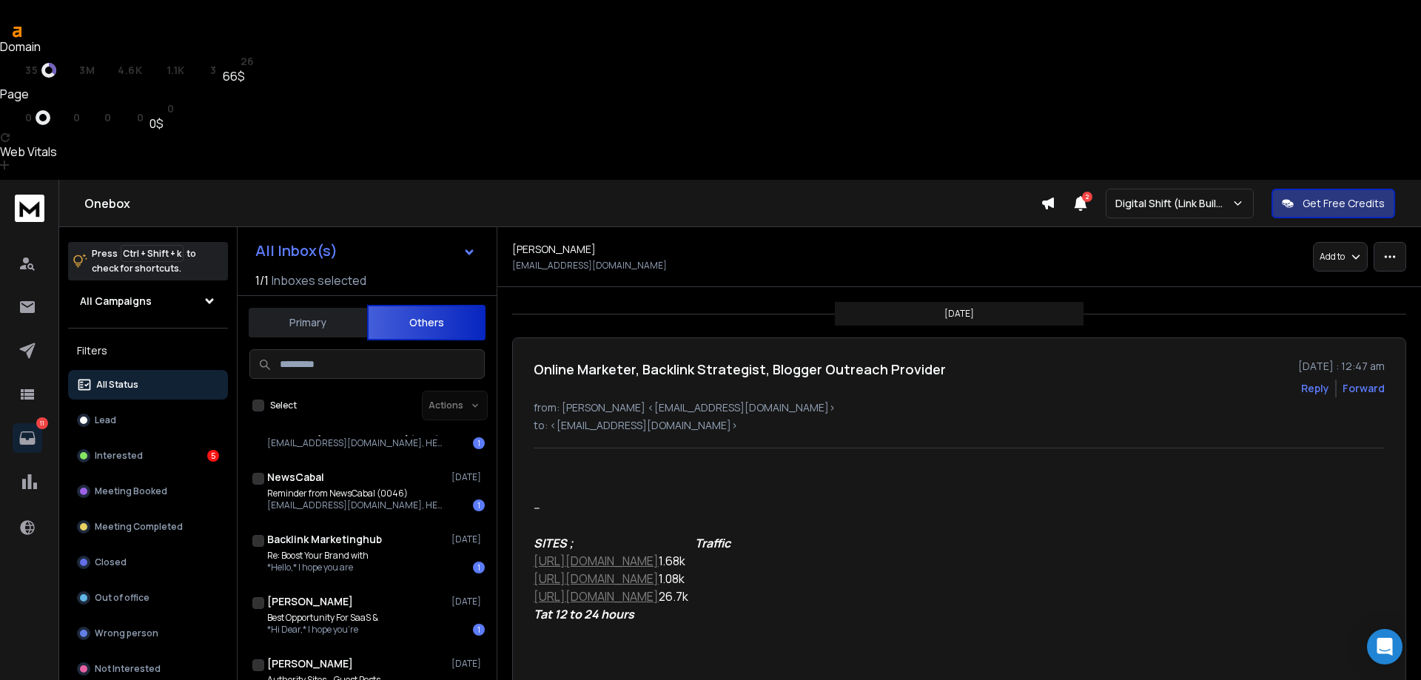
scroll to position [374, 0]
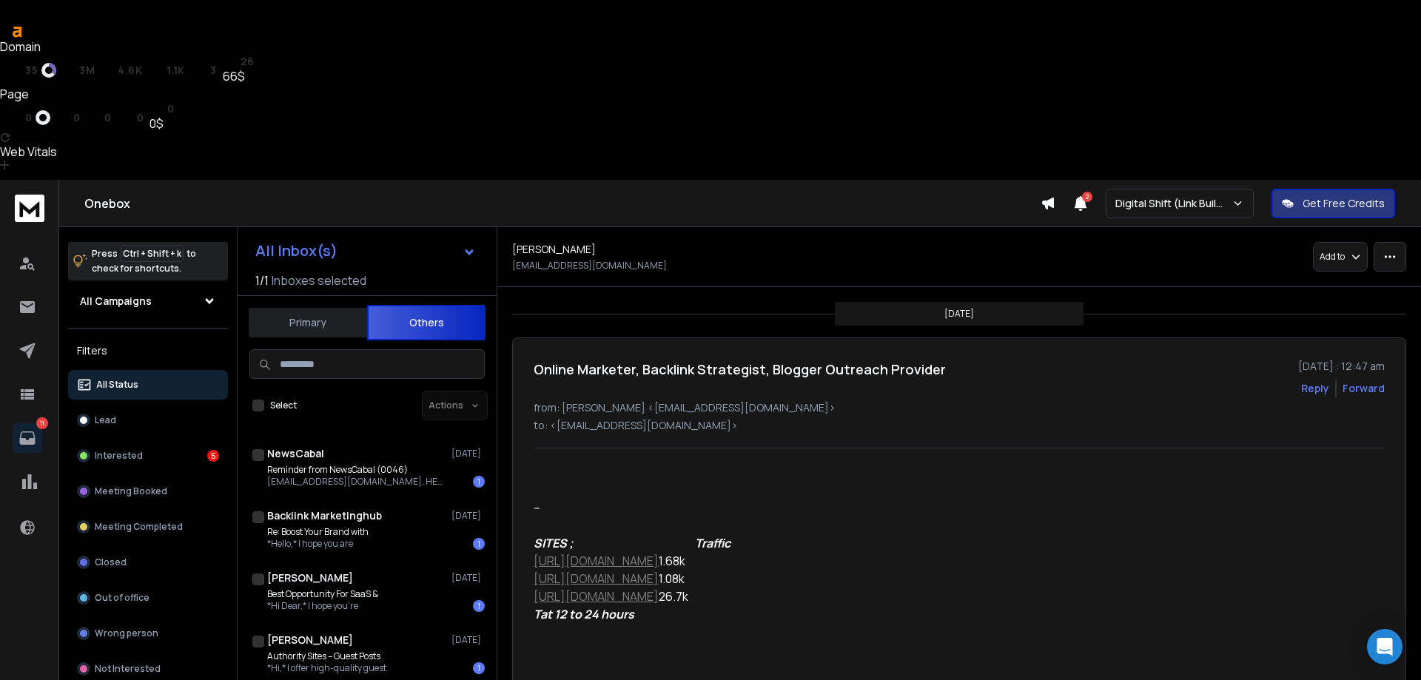
click at [36, 495] on div "11 H" at bounding box center [29, 520] width 59 height 680
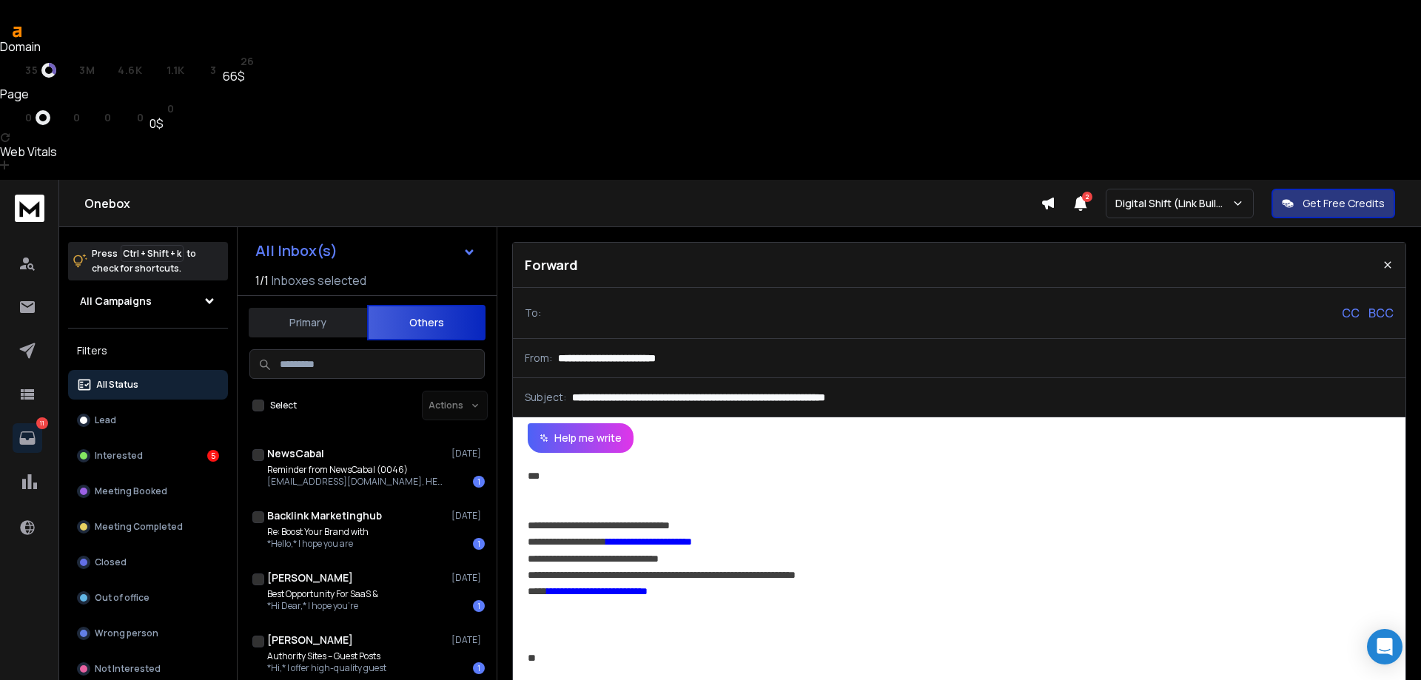
click at [1385, 261] on icon at bounding box center [1387, 264] width 7 height 7
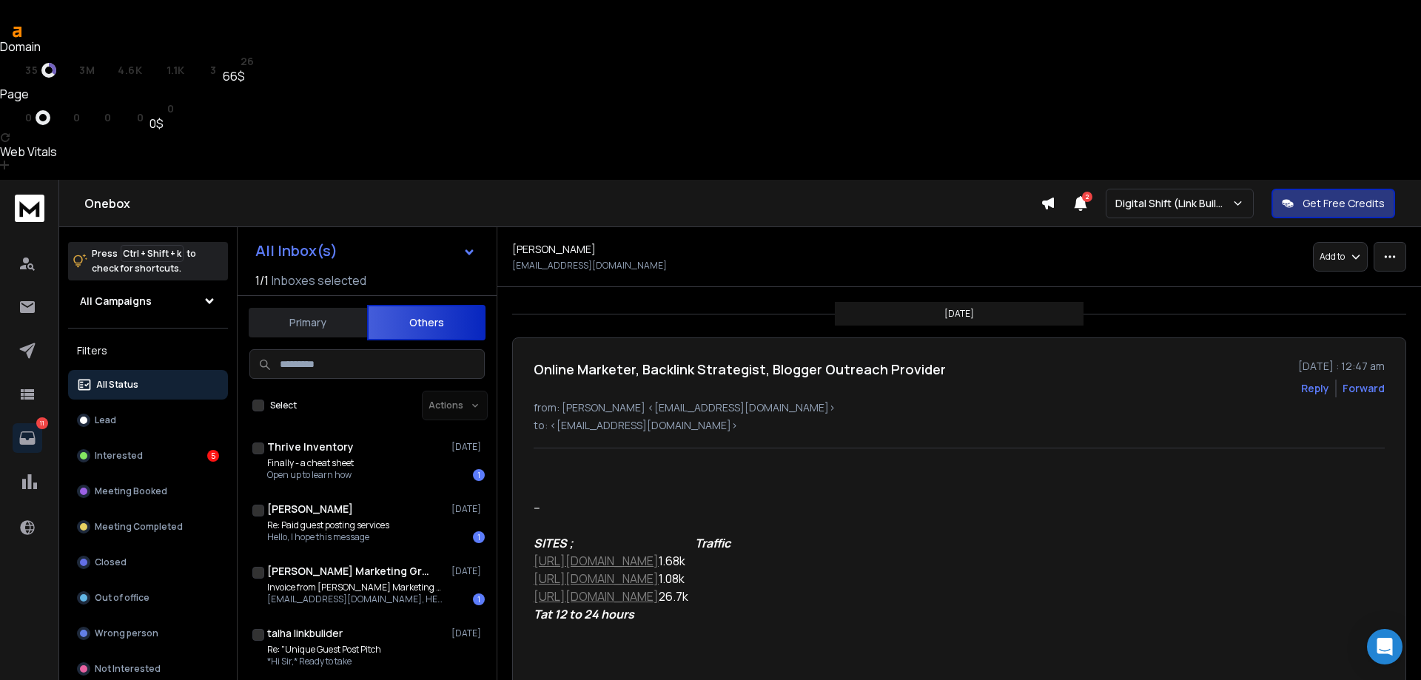
scroll to position [696, 0]
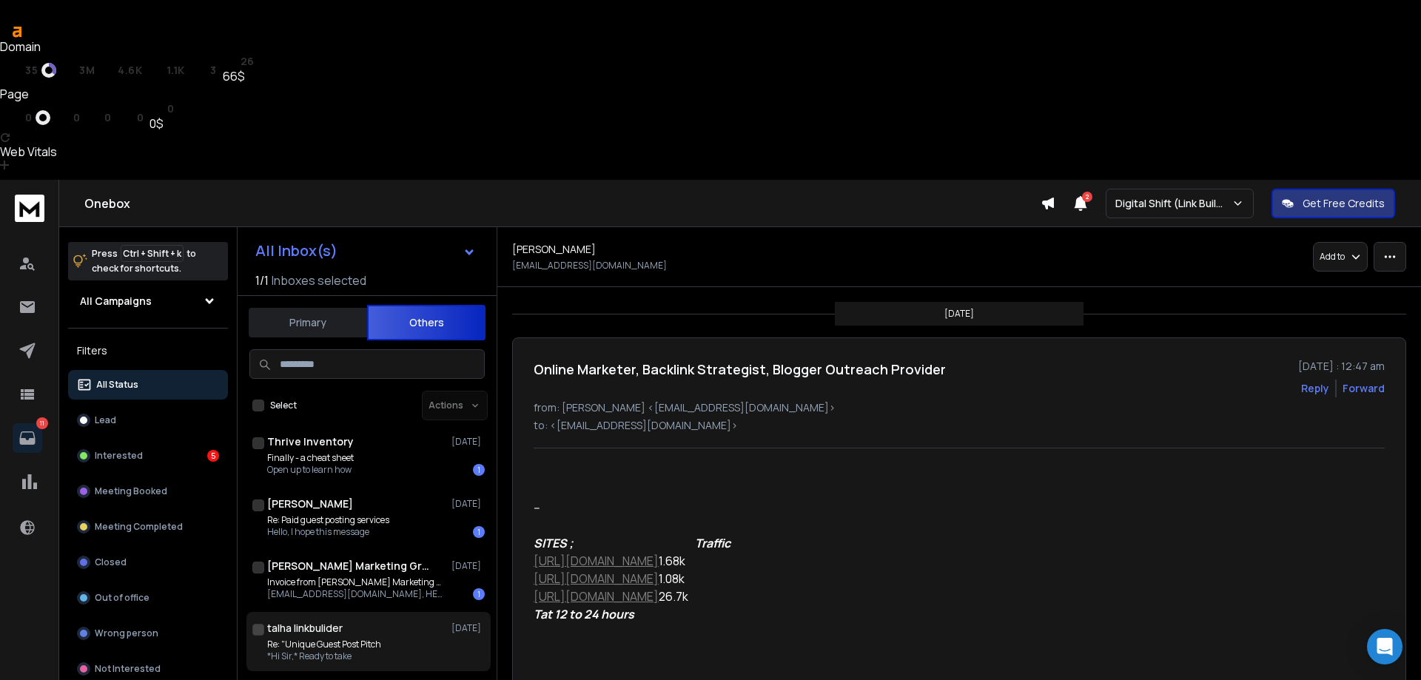
click at [376, 621] on div "talha linkbulider [DATE]" at bounding box center [376, 628] width 218 height 15
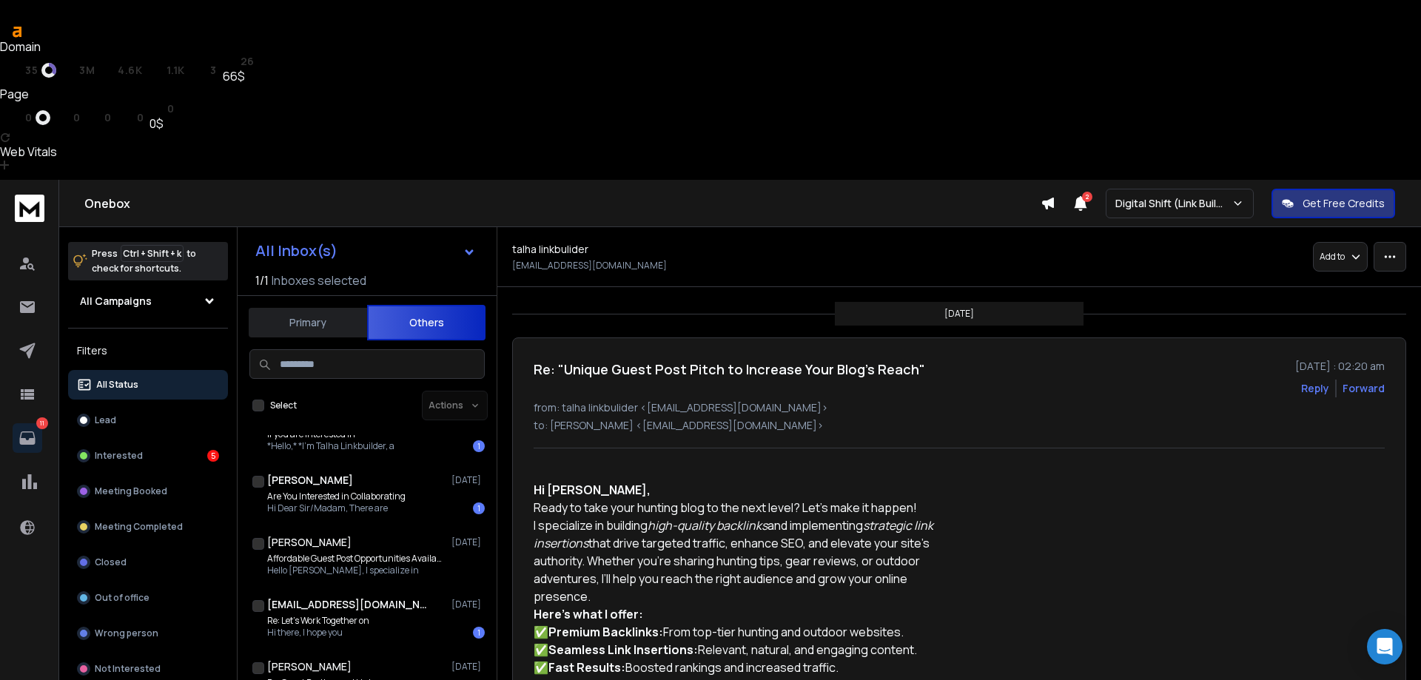
scroll to position [1179, 0]
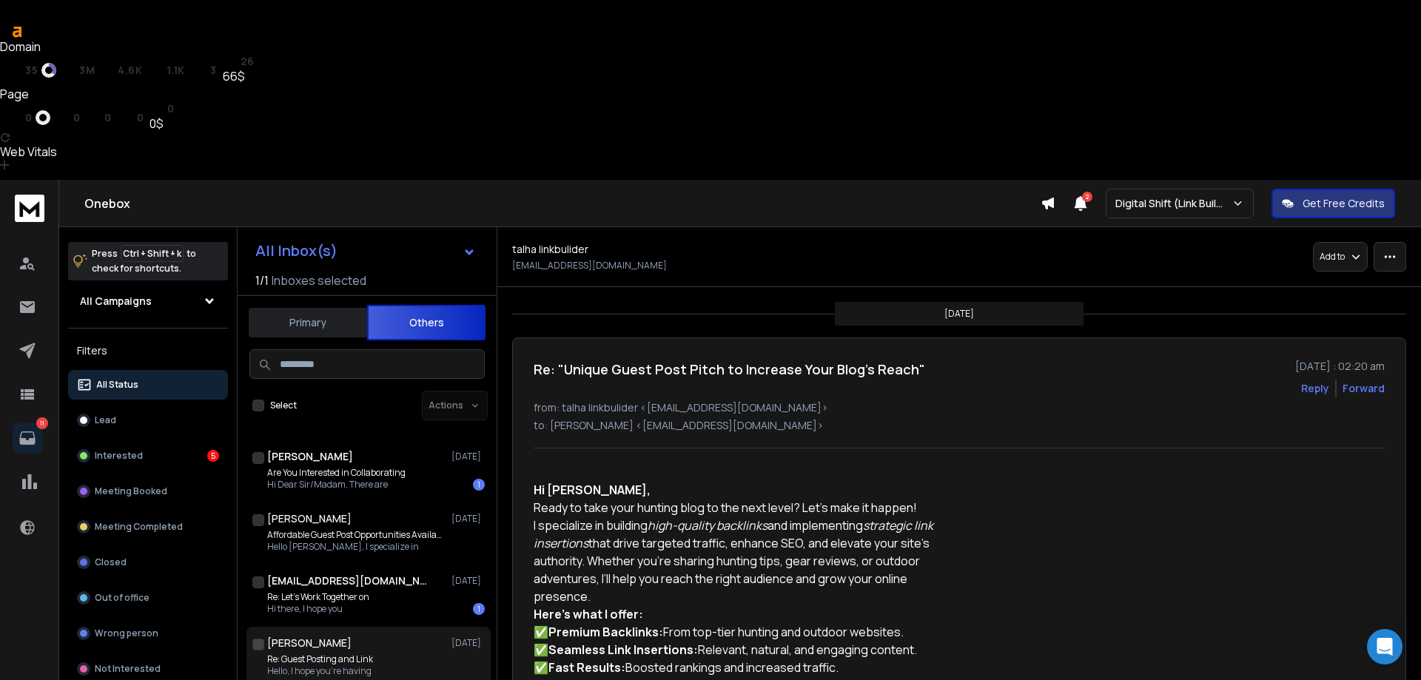
click at [358, 653] on p "Re: Guest Posting and Link" at bounding box center [320, 659] width 106 height 12
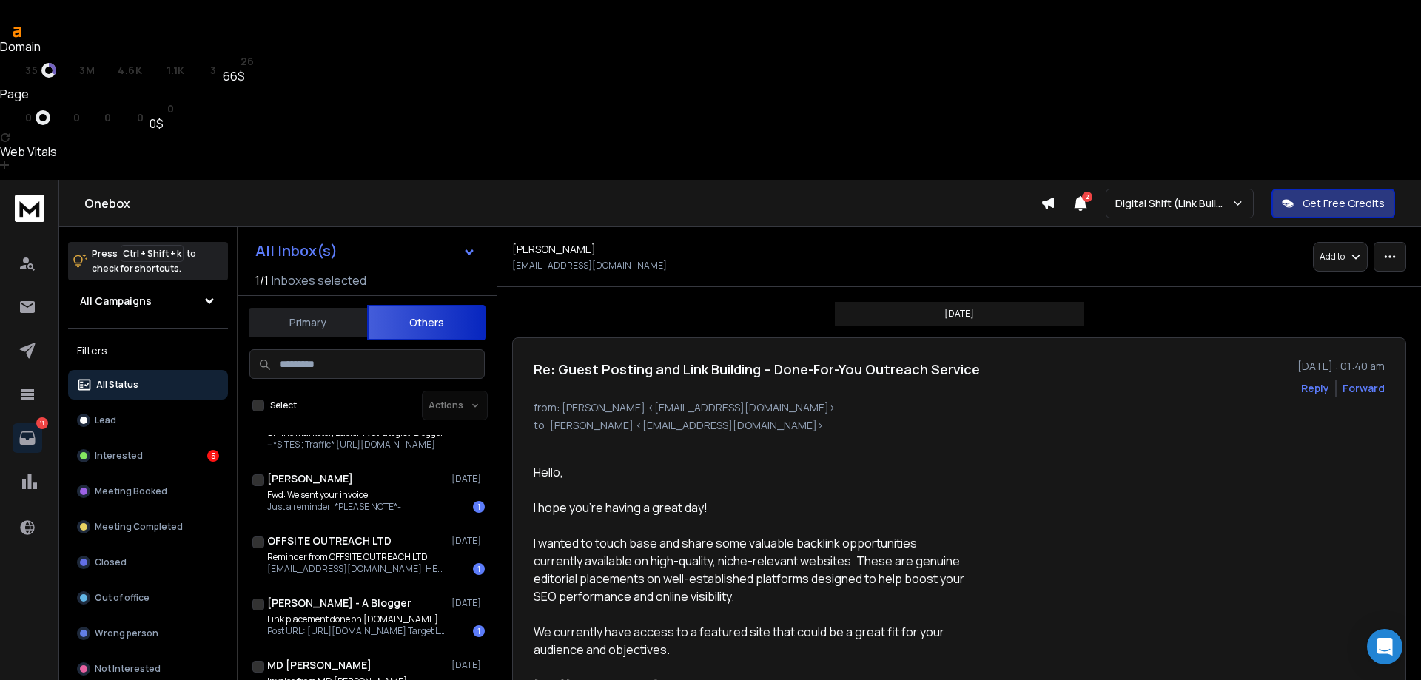
scroll to position [0, 0]
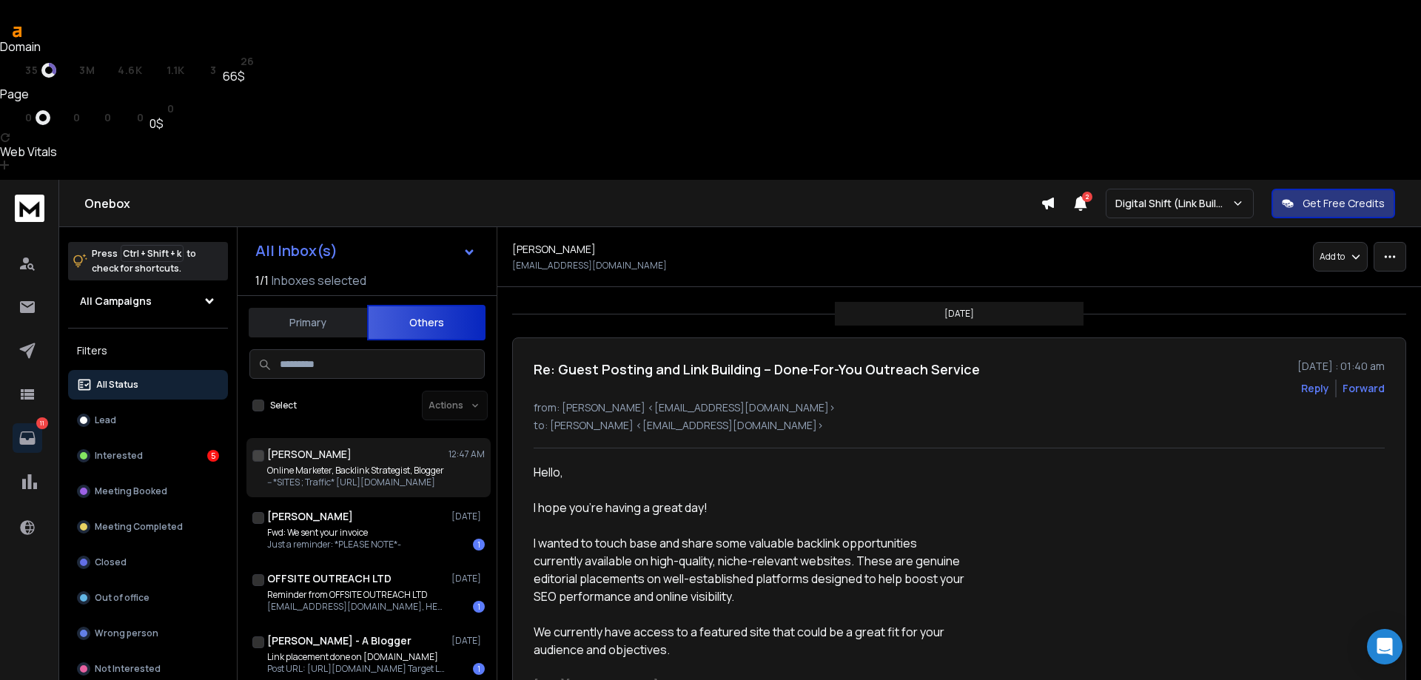
click at [398, 465] on p "Online Marketer, Backlink Strategist, Blogger" at bounding box center [355, 471] width 177 height 12
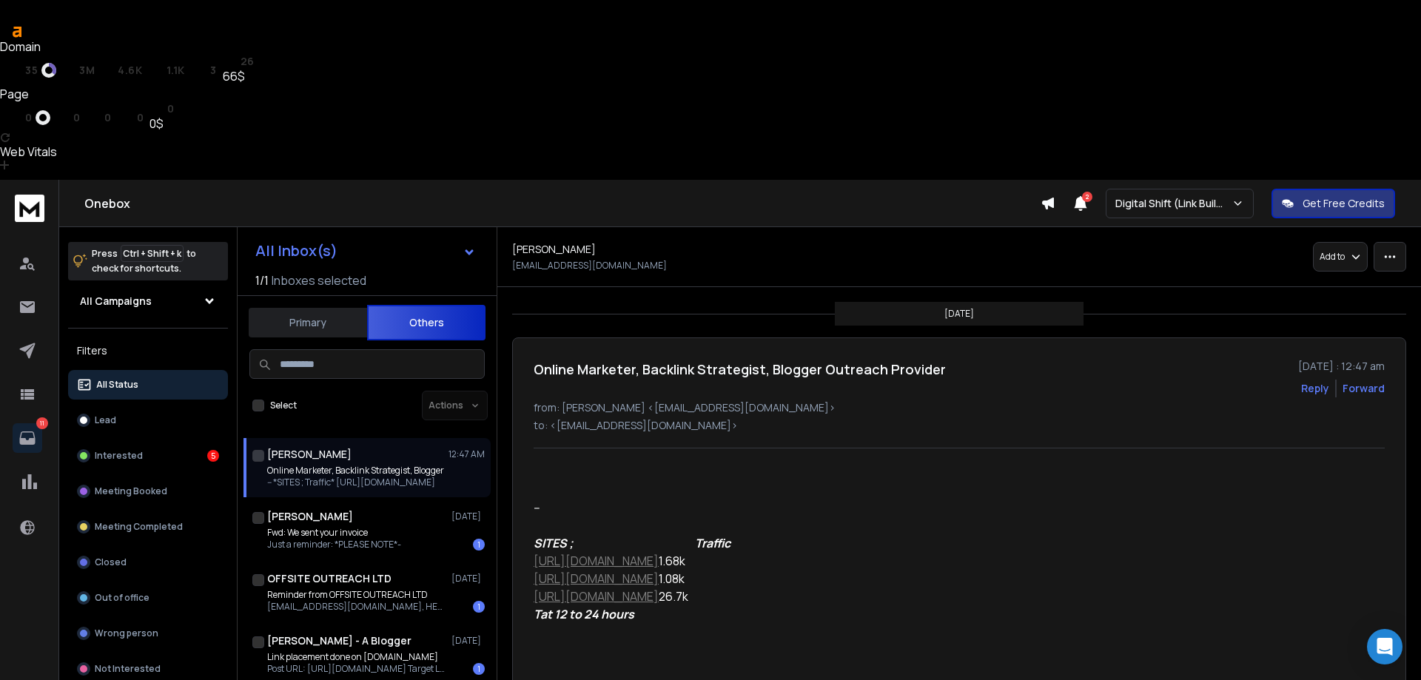
click at [910, 242] on div "[PERSON_NAME] [PERSON_NAME][EMAIL_ADDRESS][DOMAIN_NAME]" at bounding box center [733, 257] width 442 height 30
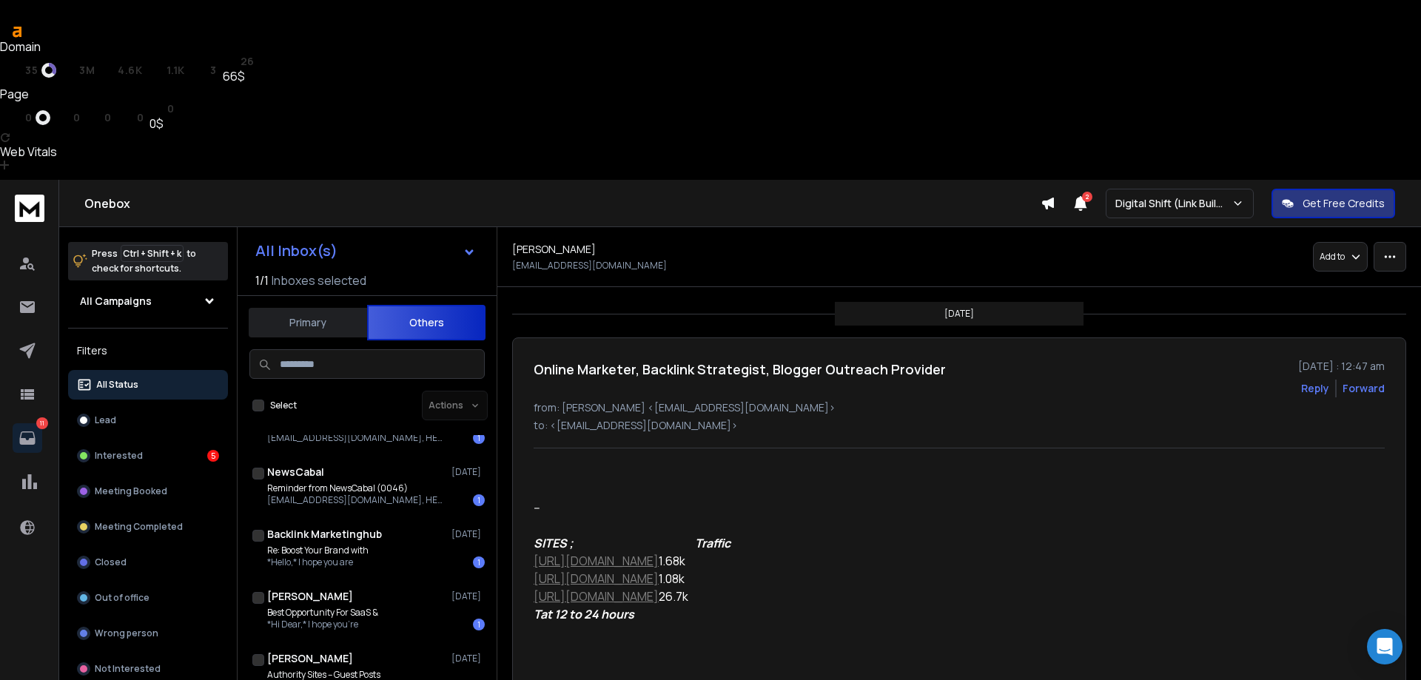
scroll to position [374, 0]
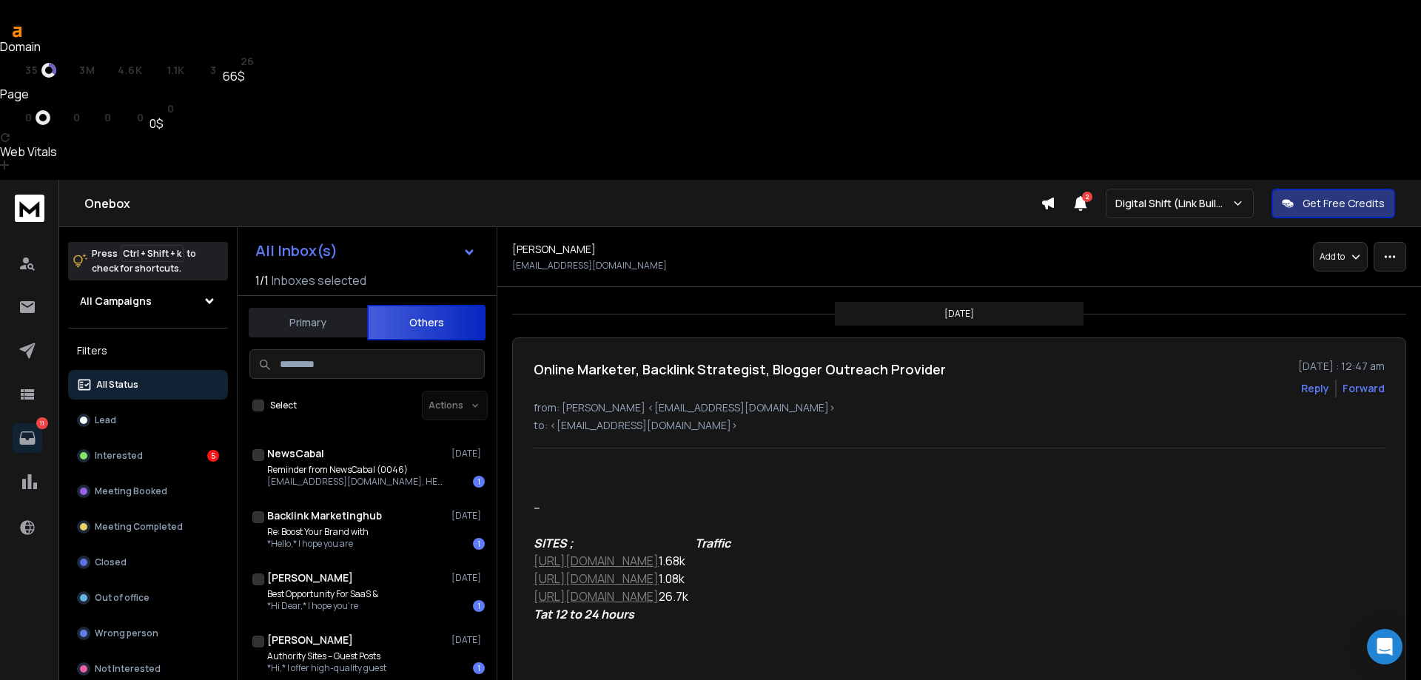
click at [36, 495] on div "11 H" at bounding box center [29, 520] width 59 height 680
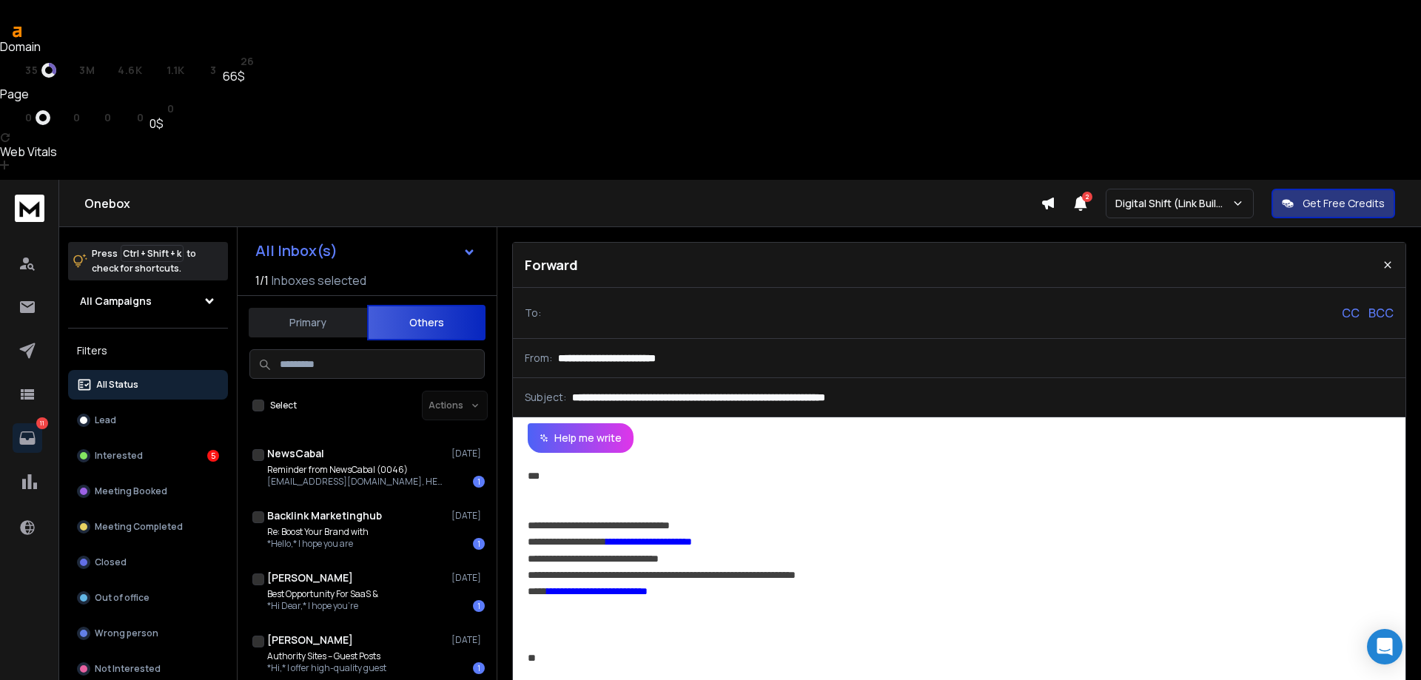
click at [1385, 261] on icon at bounding box center [1387, 264] width 7 height 7
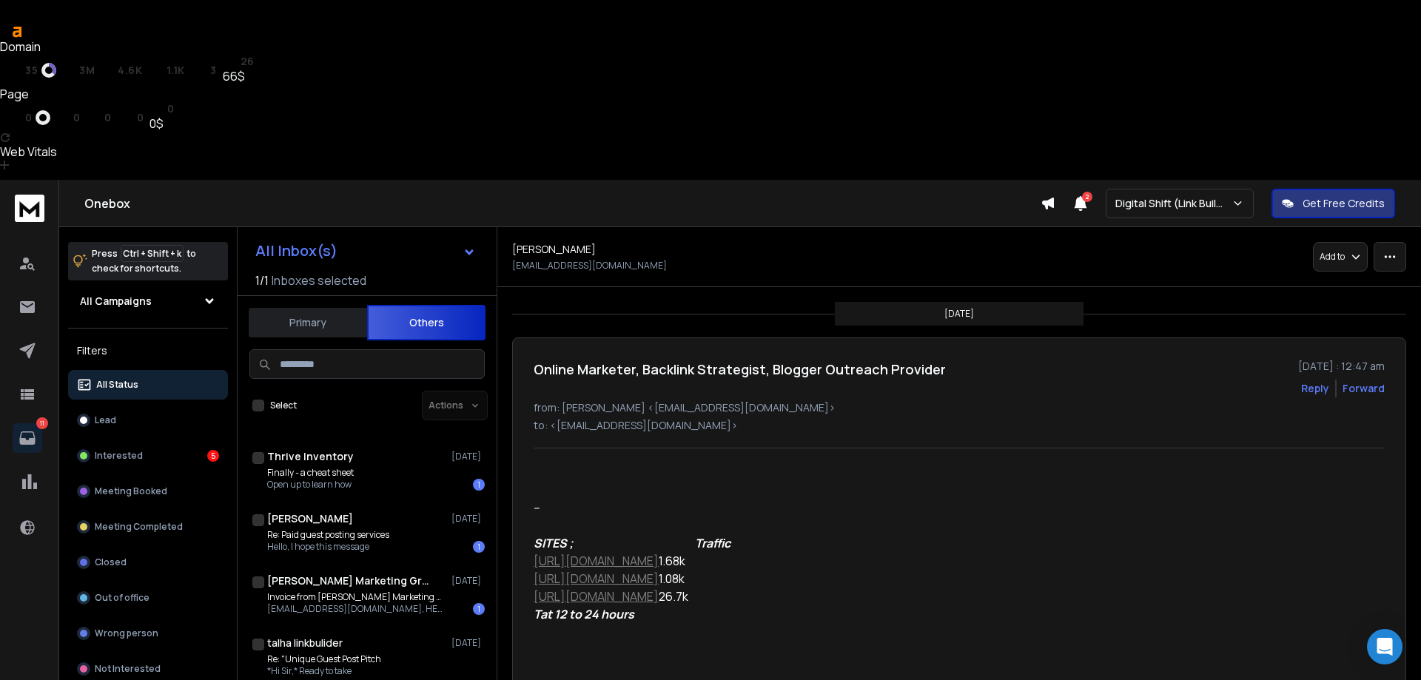
scroll to position [696, 0]
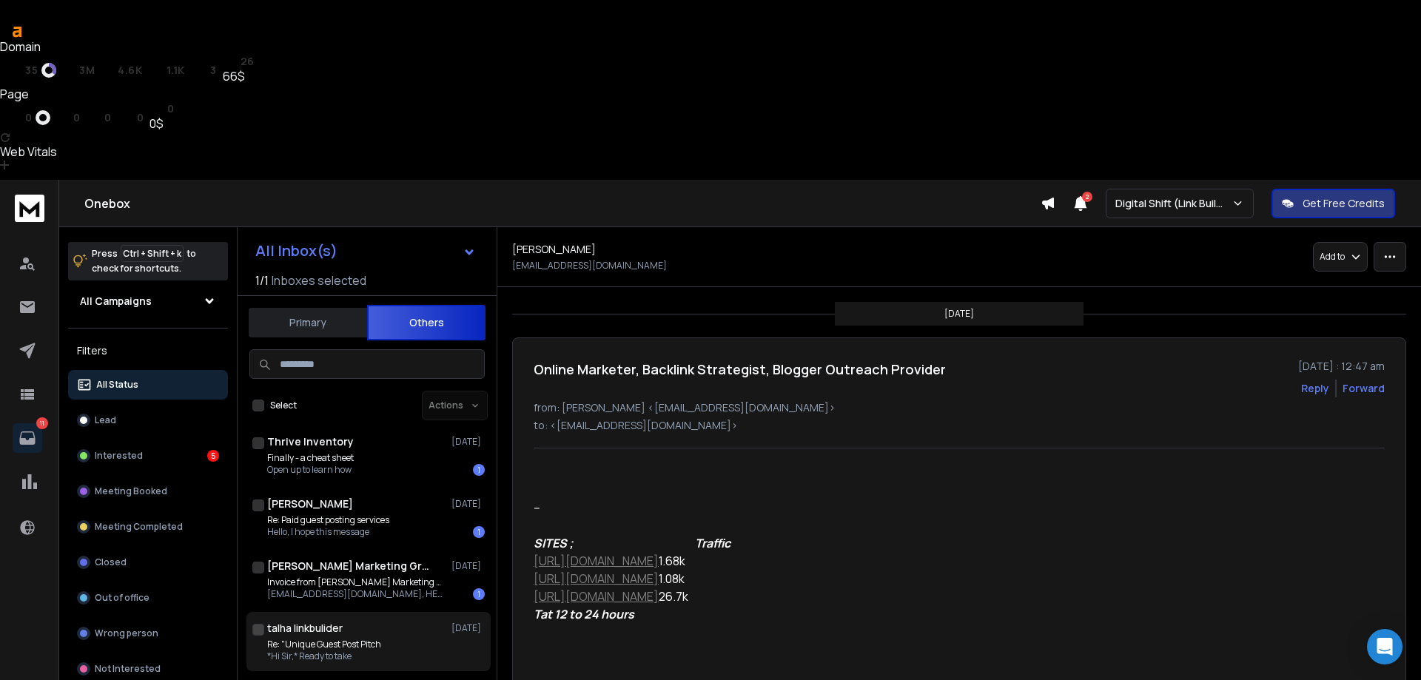
click at [376, 621] on div "talha linkbulider [DATE]" at bounding box center [376, 628] width 218 height 15
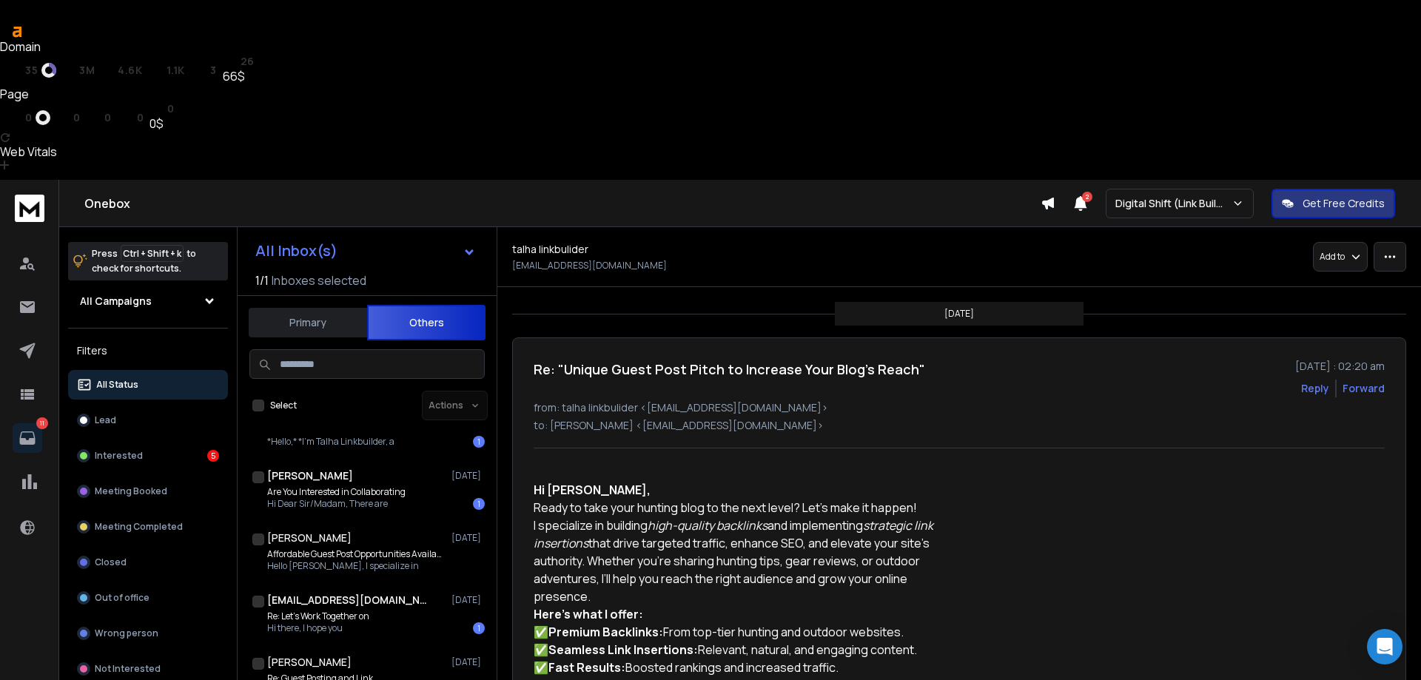
scroll to position [1179, 0]
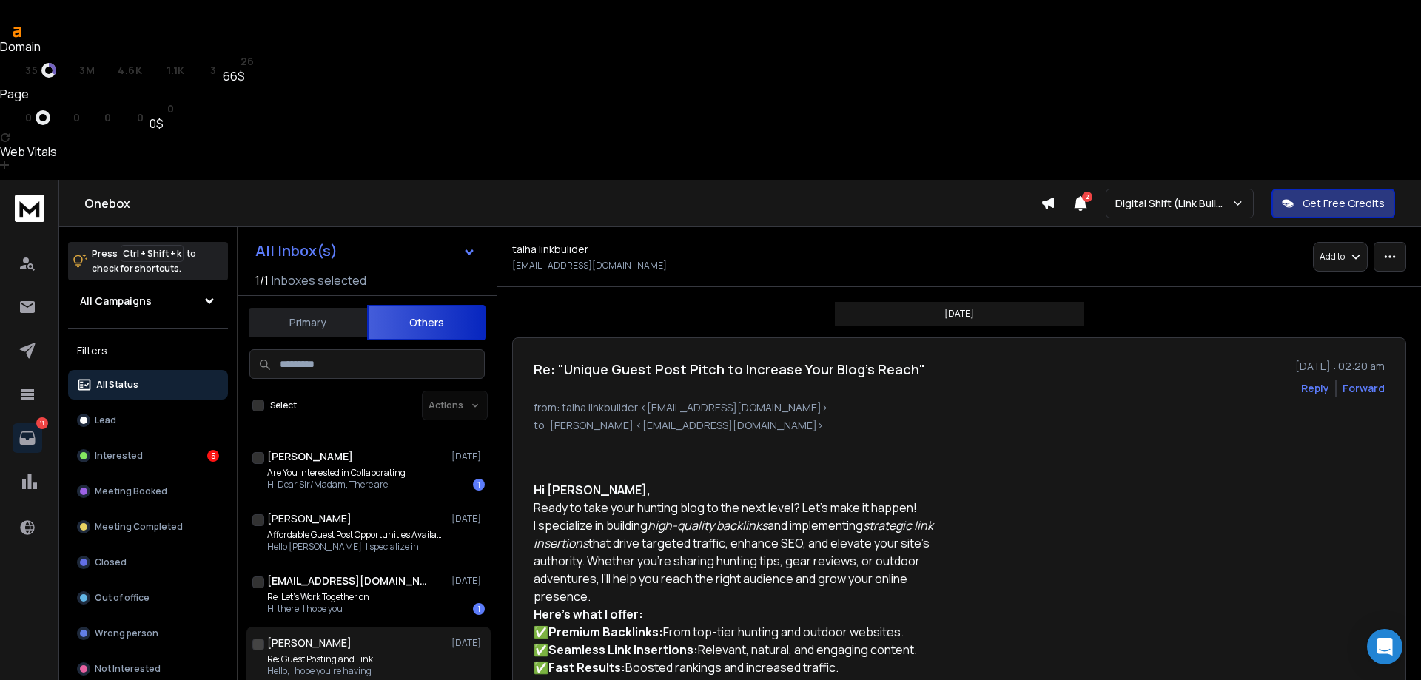
click at [358, 653] on p "Re: Guest Posting and Link" at bounding box center [320, 659] width 106 height 12
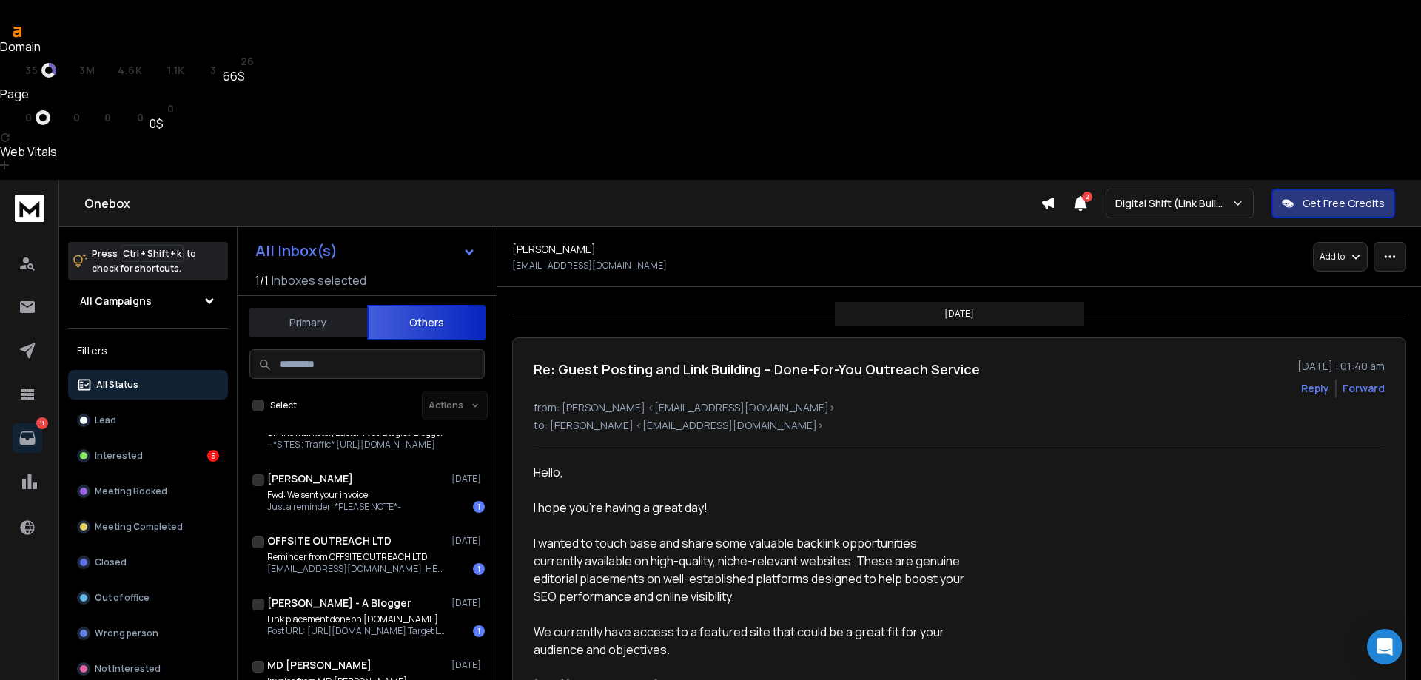
scroll to position [0, 0]
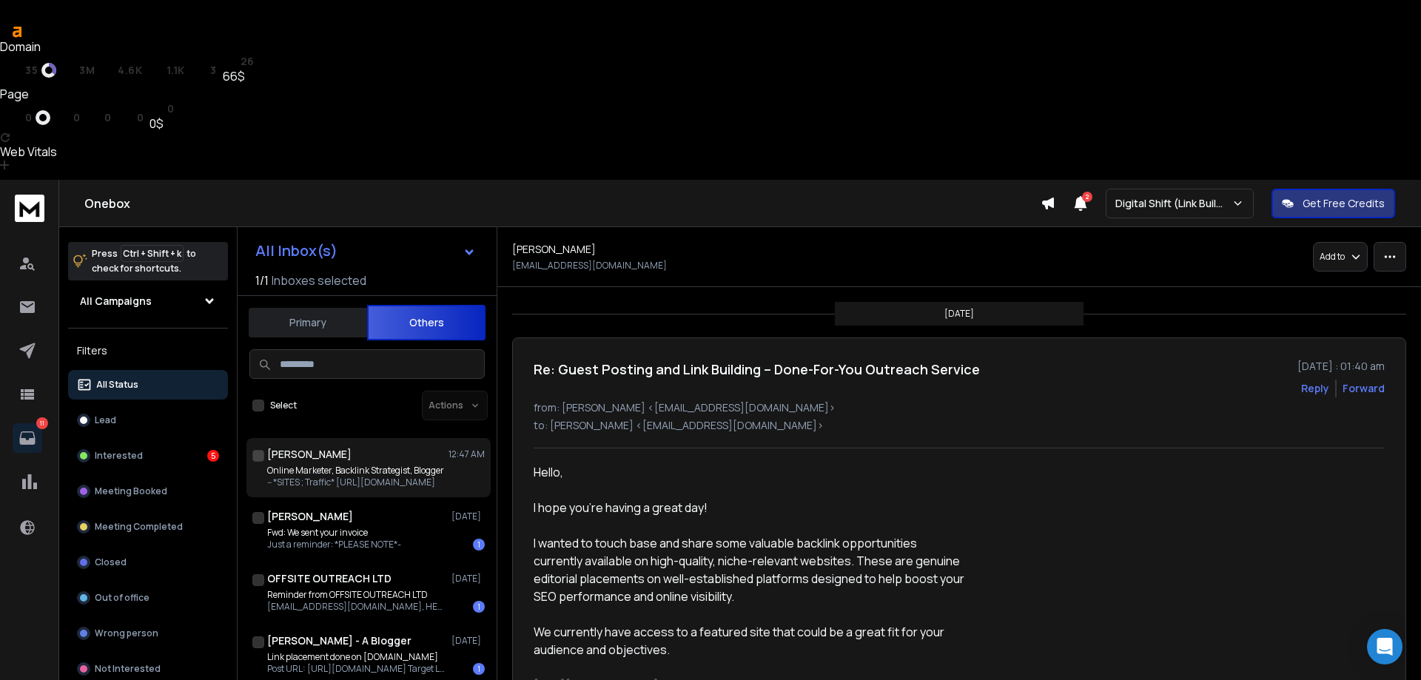
click at [398, 465] on p "Online Marketer, Backlink Strategist, Blogger" at bounding box center [355, 471] width 177 height 12
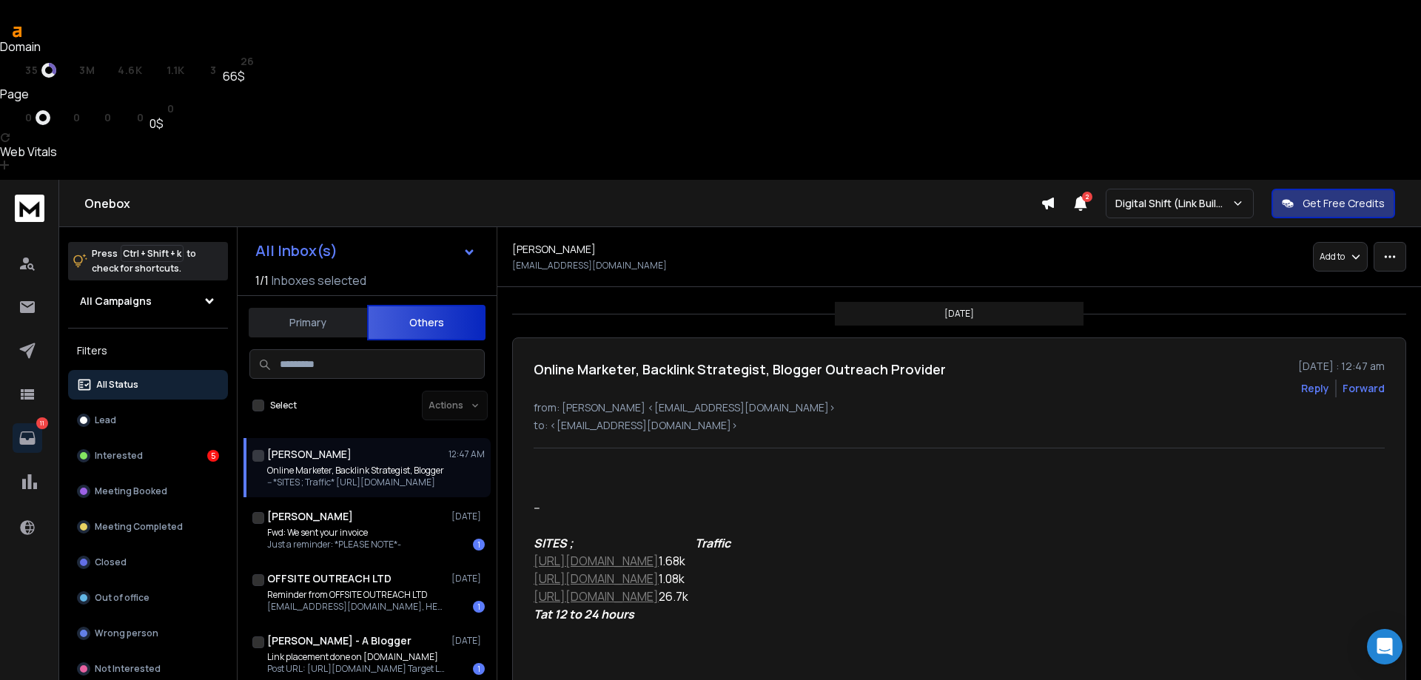
click at [910, 242] on div "[PERSON_NAME] [PERSON_NAME][EMAIL_ADDRESS][DOMAIN_NAME]" at bounding box center [733, 257] width 442 height 30
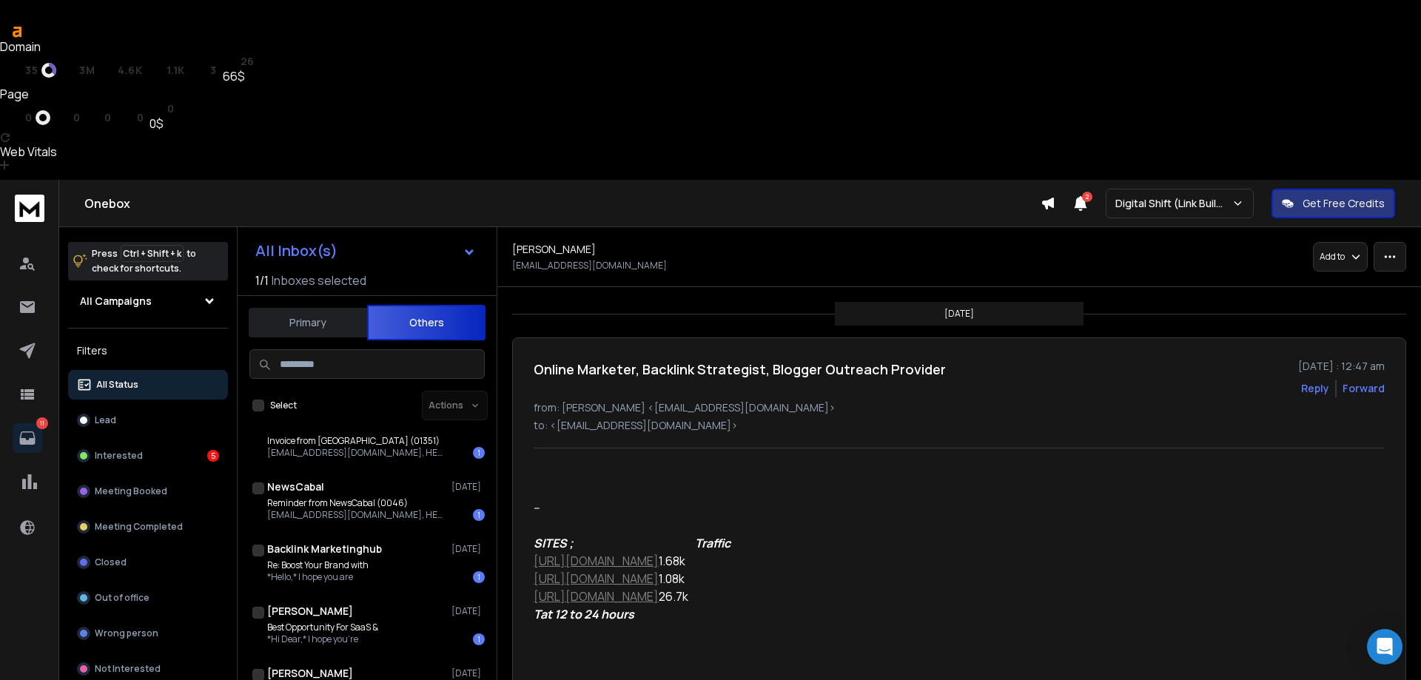
scroll to position [374, 0]
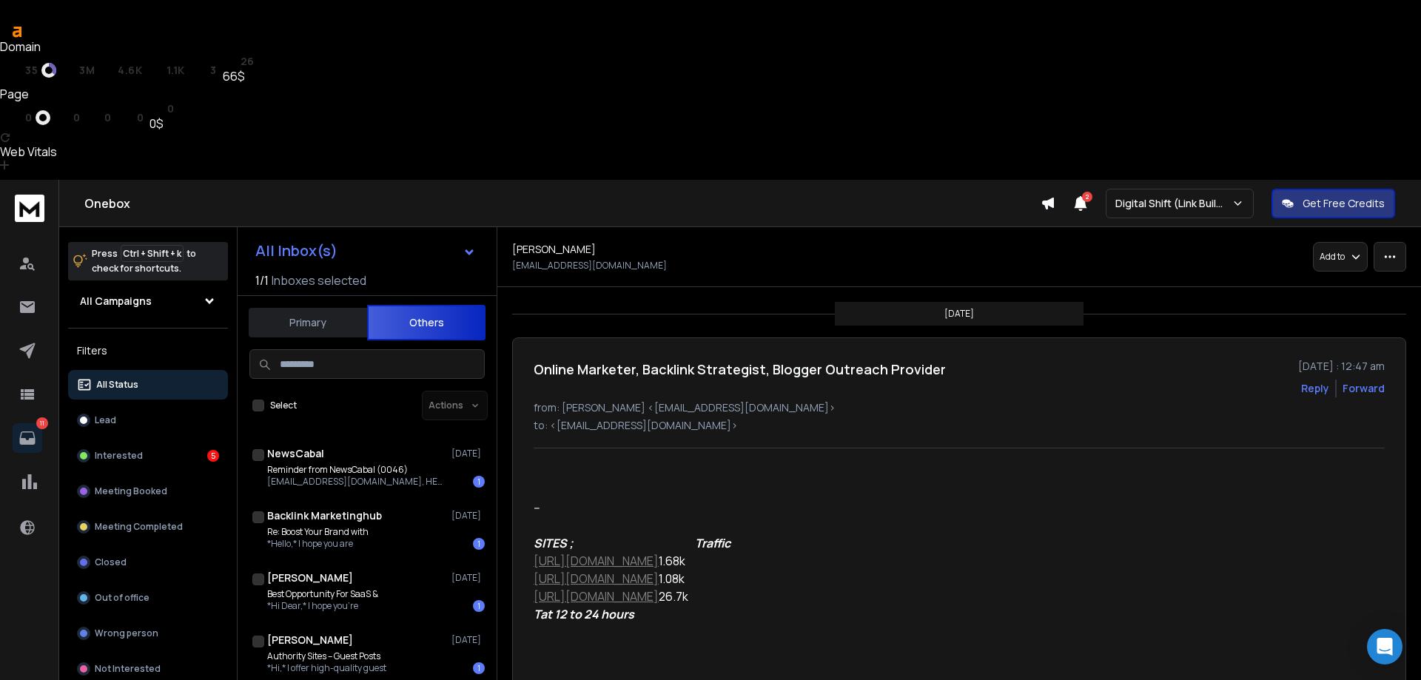
click at [36, 495] on div "11 H" at bounding box center [29, 520] width 59 height 680
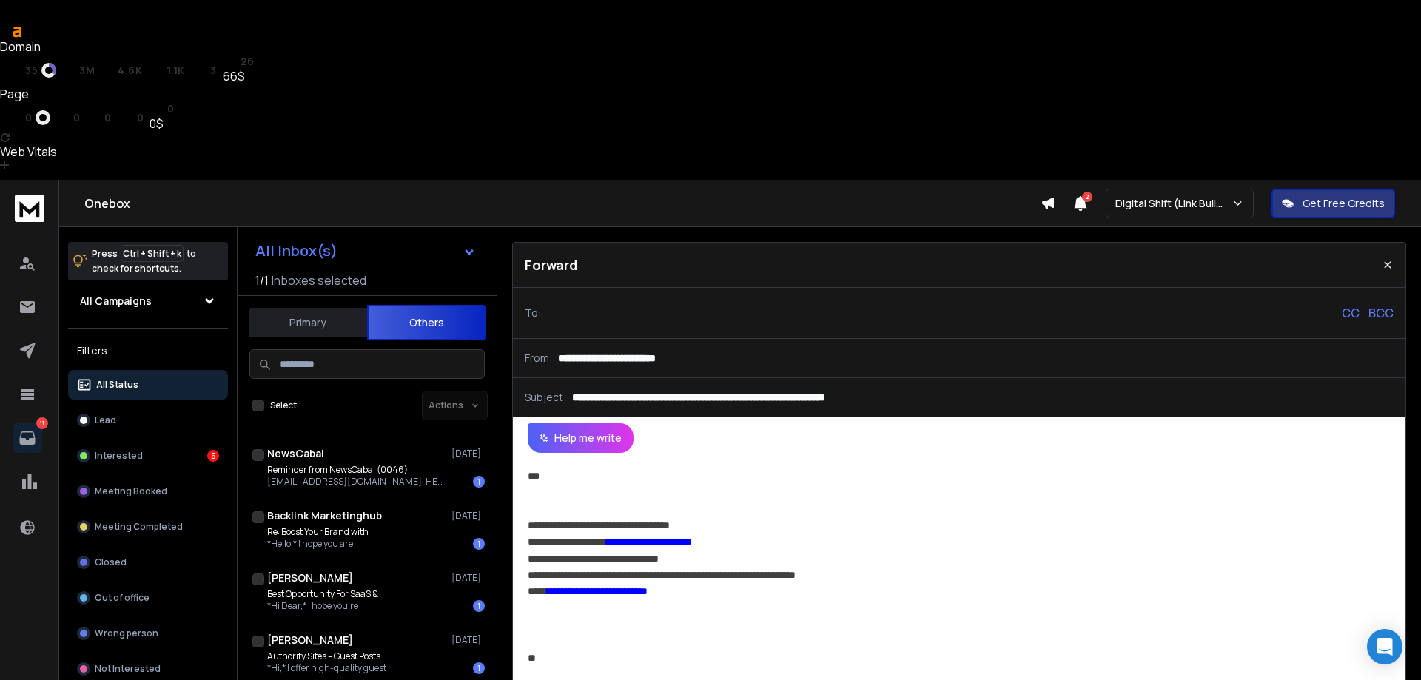
click at [1385, 261] on icon at bounding box center [1387, 264] width 7 height 7
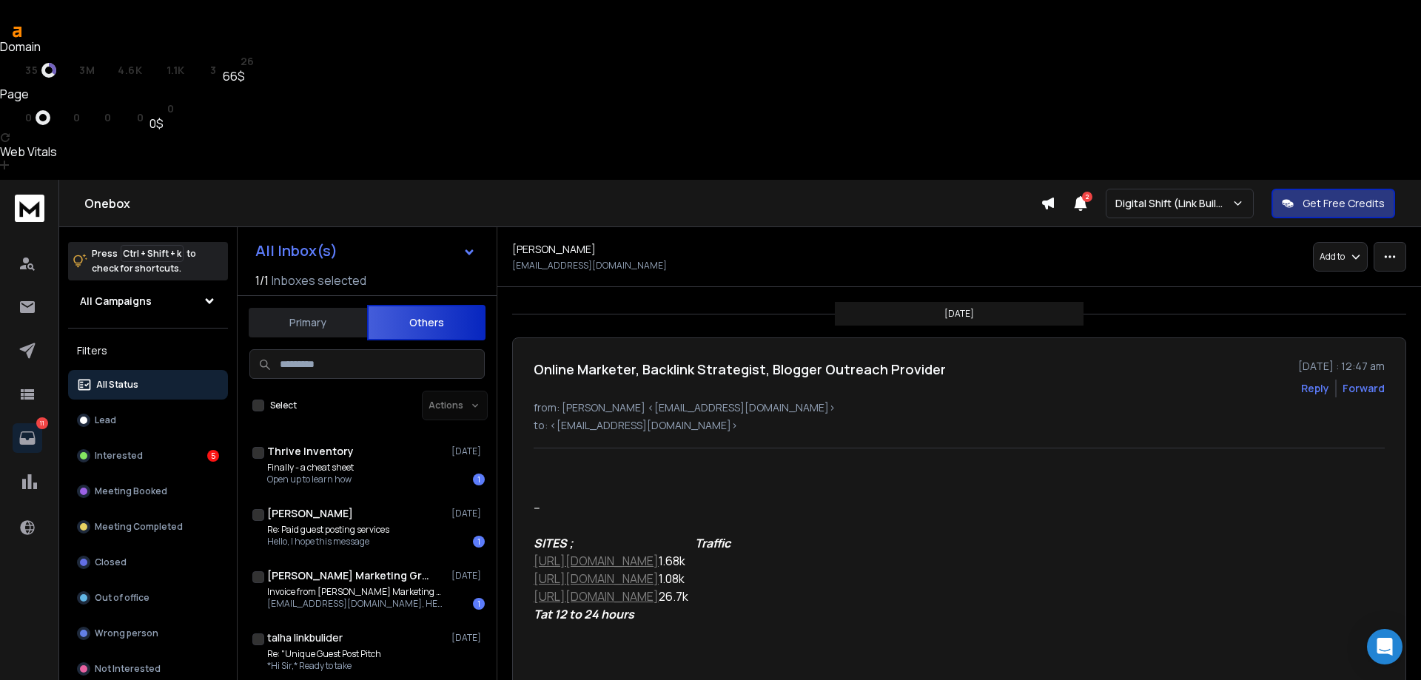
scroll to position [696, 0]
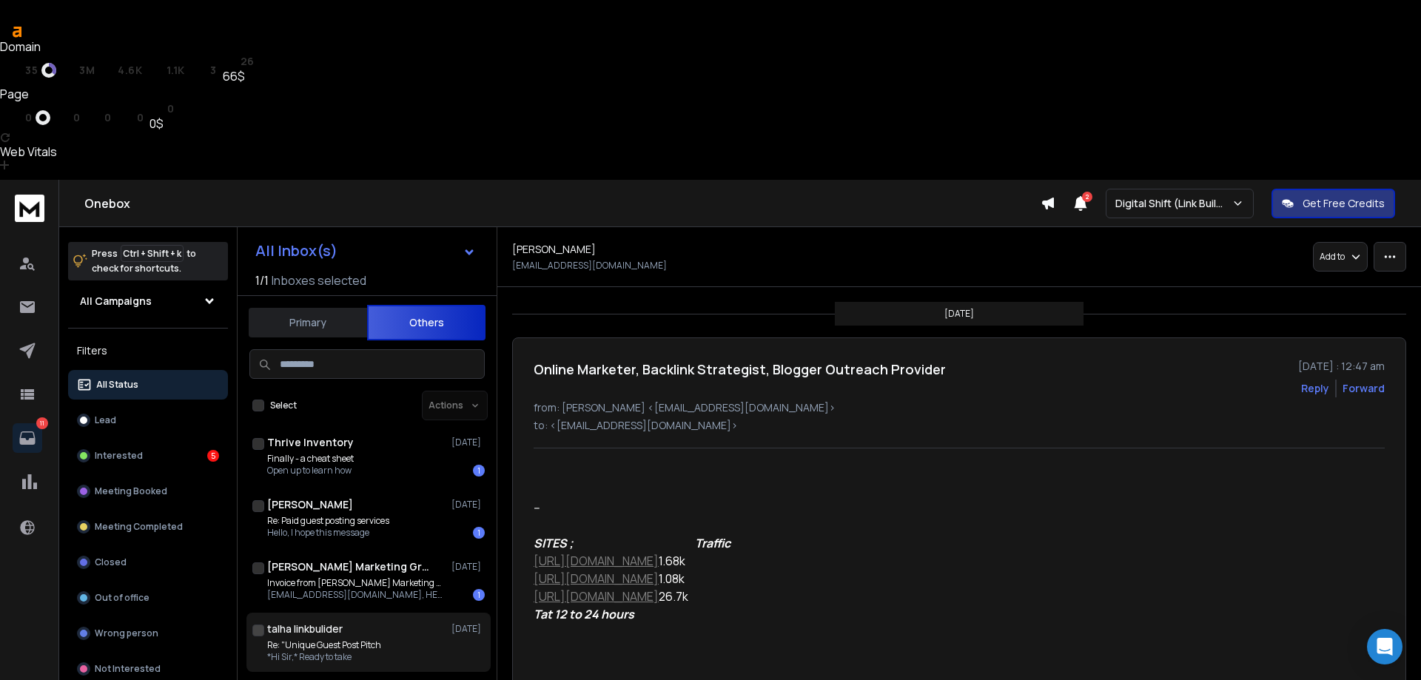
click at [376, 622] on div "talha linkbulider [DATE]" at bounding box center [376, 629] width 218 height 15
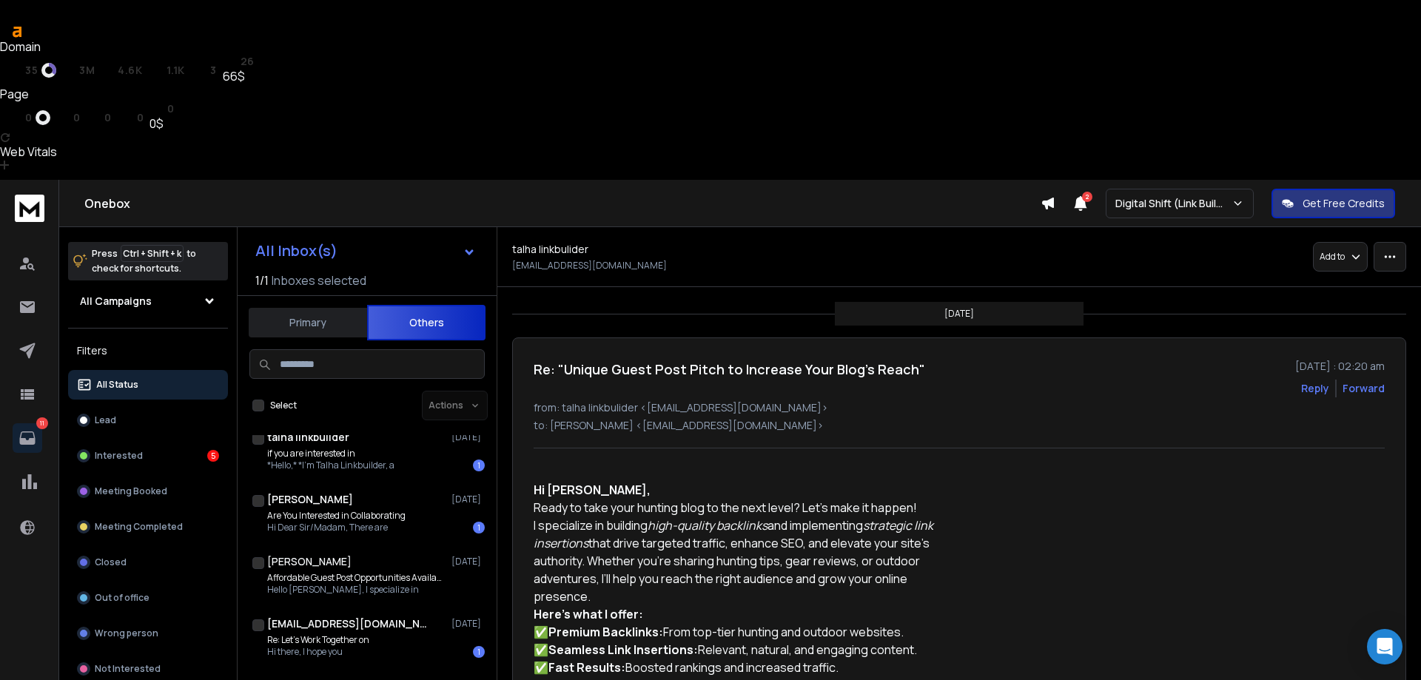
scroll to position [1174, 0]
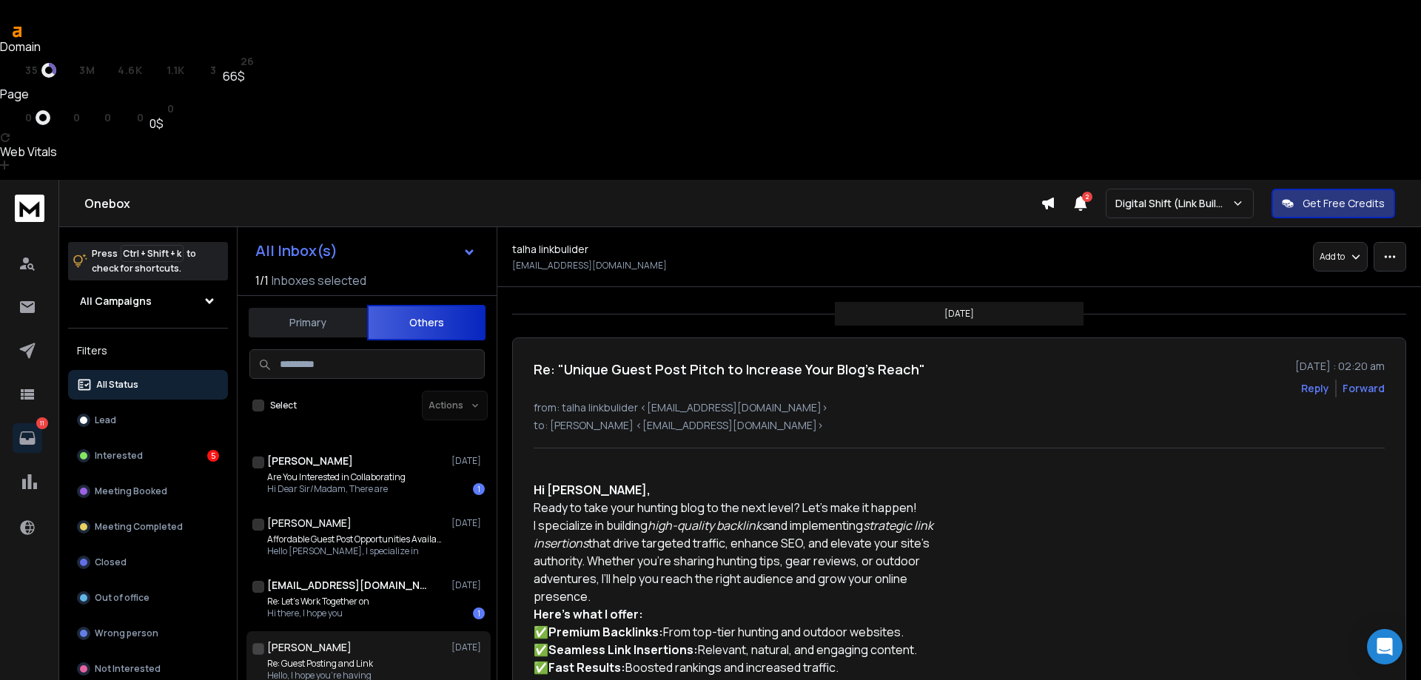
click at [358, 640] on div "[PERSON_NAME] [DATE] Re: Guest Posting and Link Hello, I hope you're having" at bounding box center [376, 660] width 218 height 41
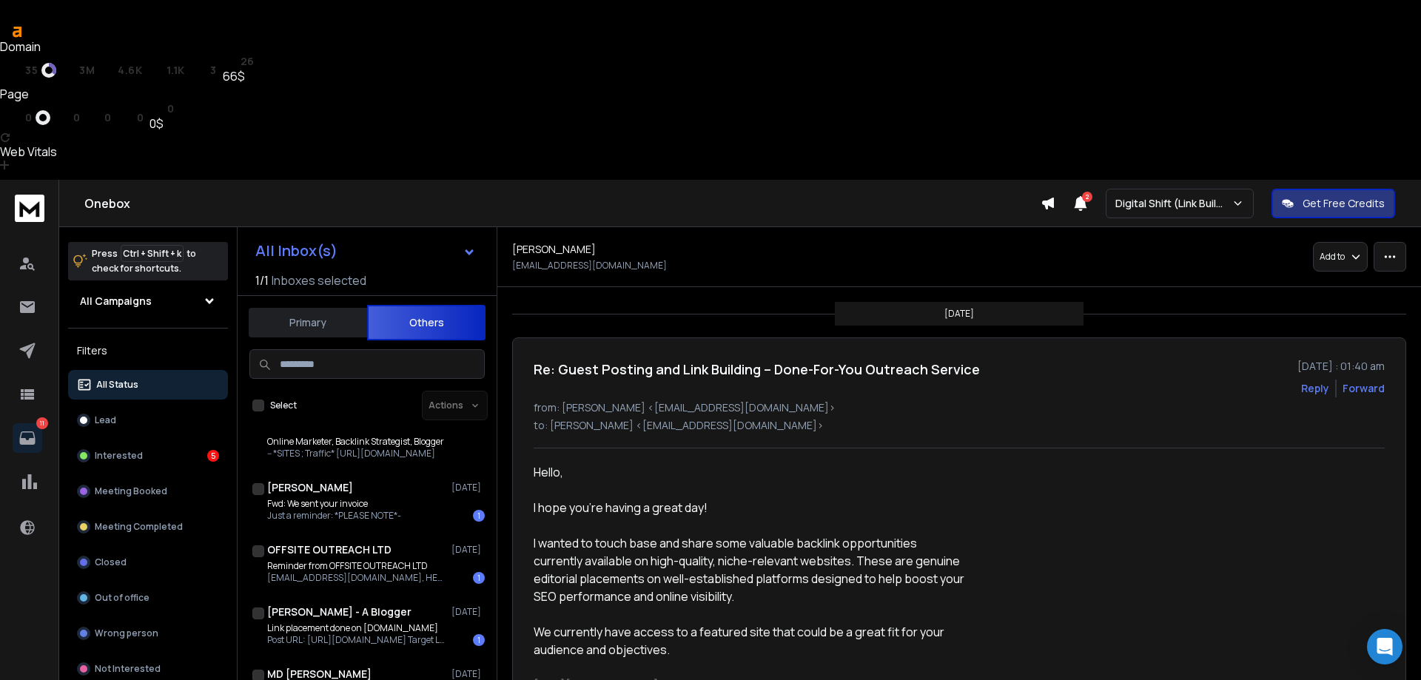
scroll to position [0, 0]
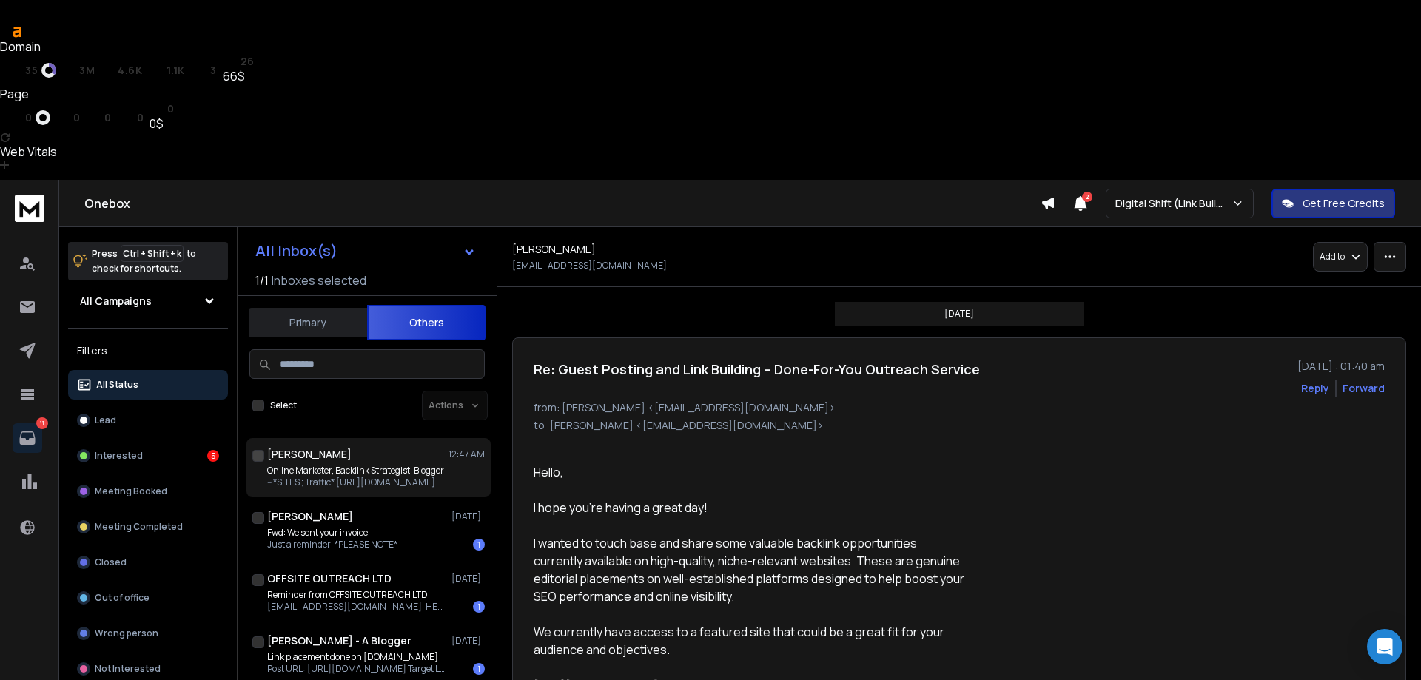
click at [398, 465] on p "Online Marketer, Backlink Strategist, Blogger" at bounding box center [355, 471] width 177 height 12
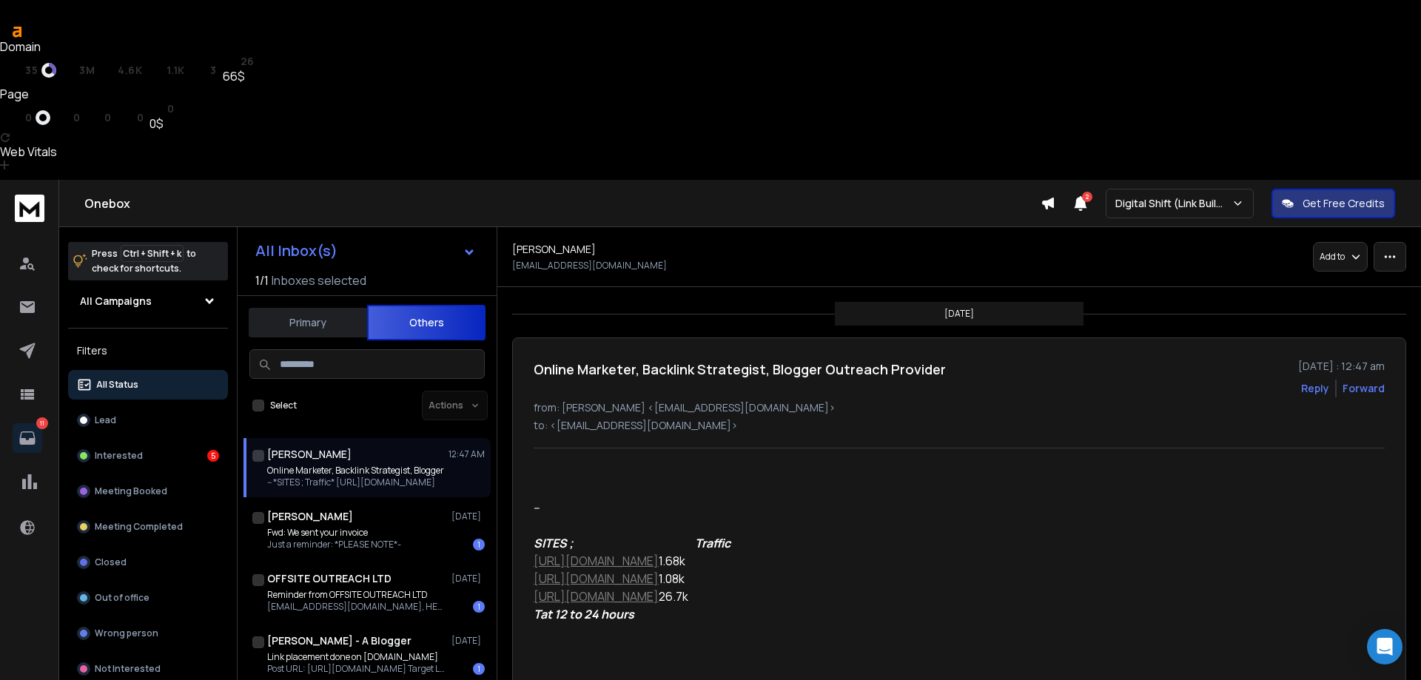
click at [910, 242] on div "[PERSON_NAME] [PERSON_NAME][EMAIL_ADDRESS][DOMAIN_NAME]" at bounding box center [733, 257] width 442 height 30
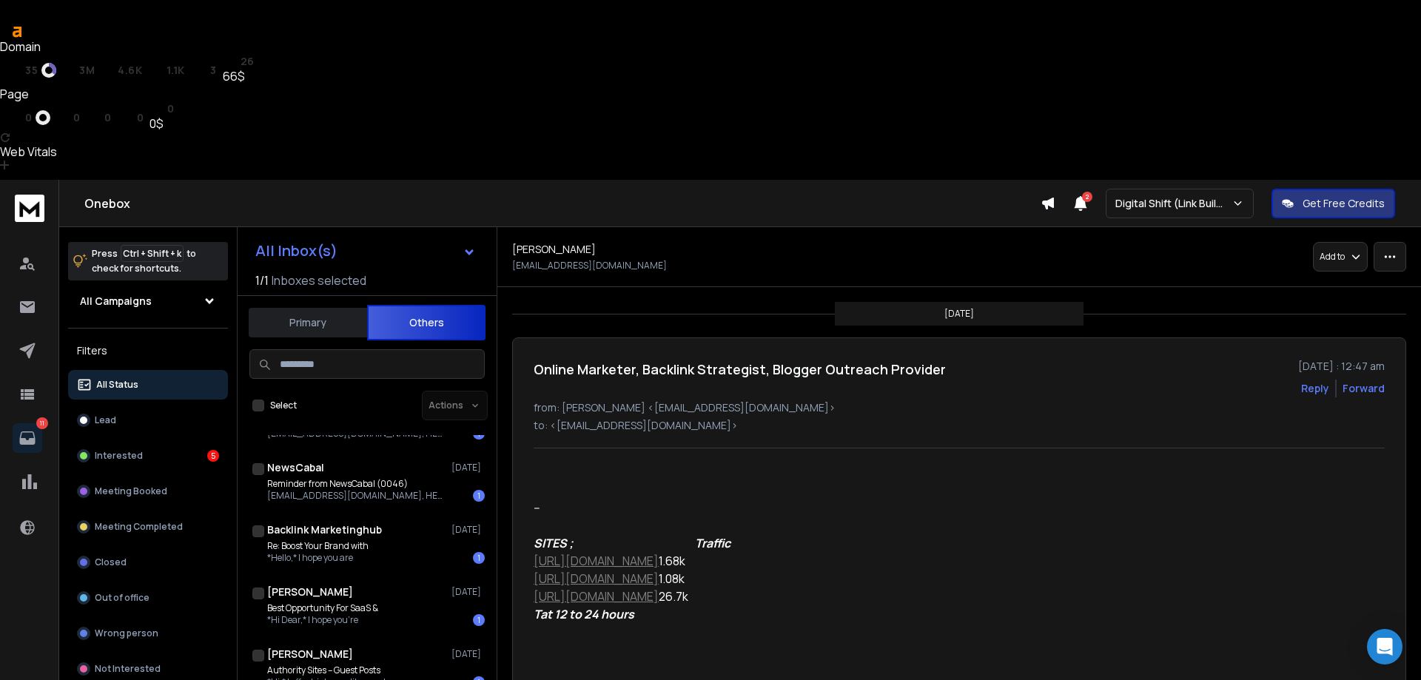
scroll to position [374, 0]
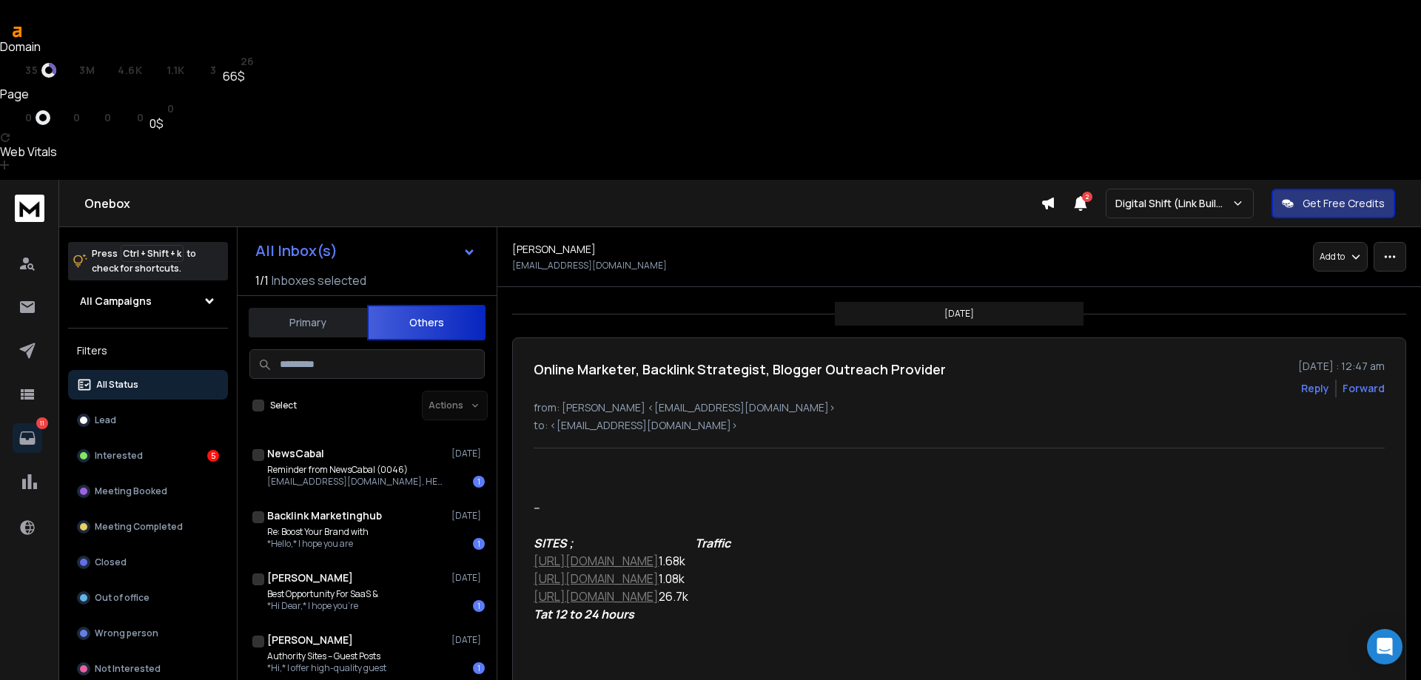
click at [36, 495] on div "11 H" at bounding box center [29, 520] width 59 height 680
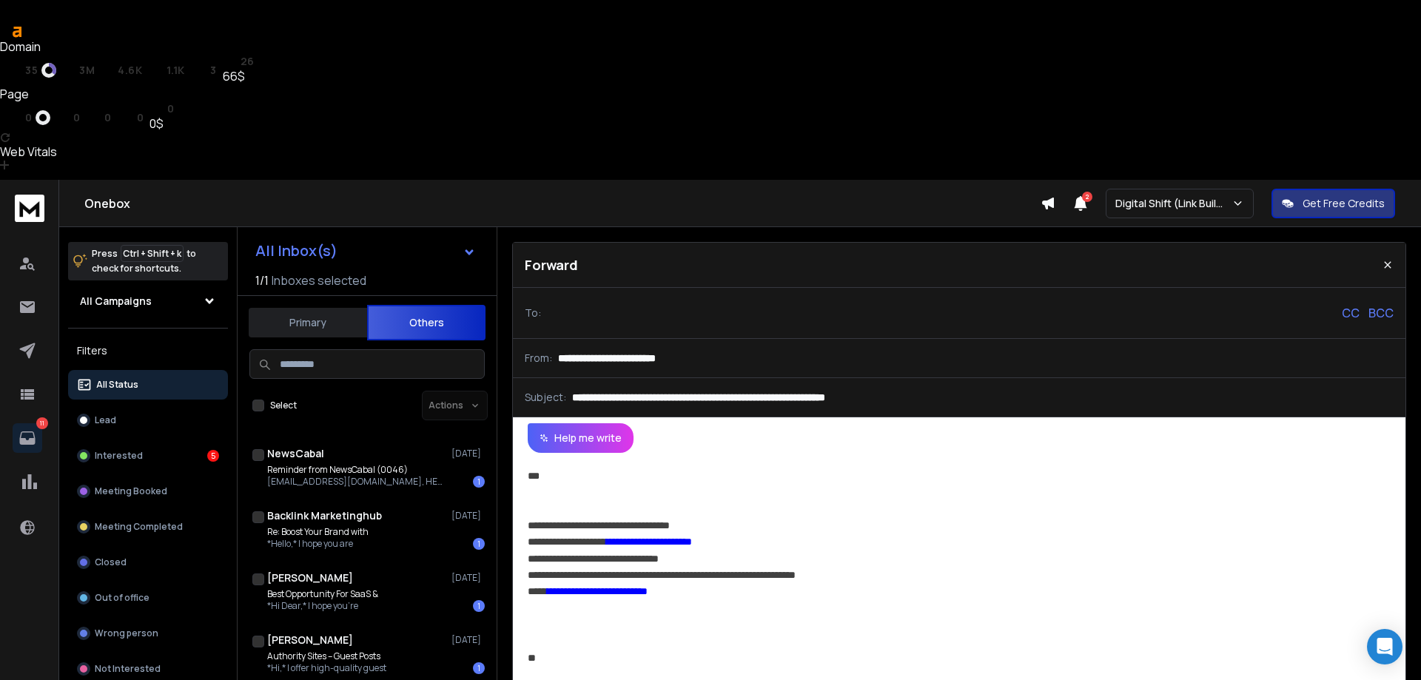
click at [1385, 261] on icon at bounding box center [1387, 264] width 7 height 7
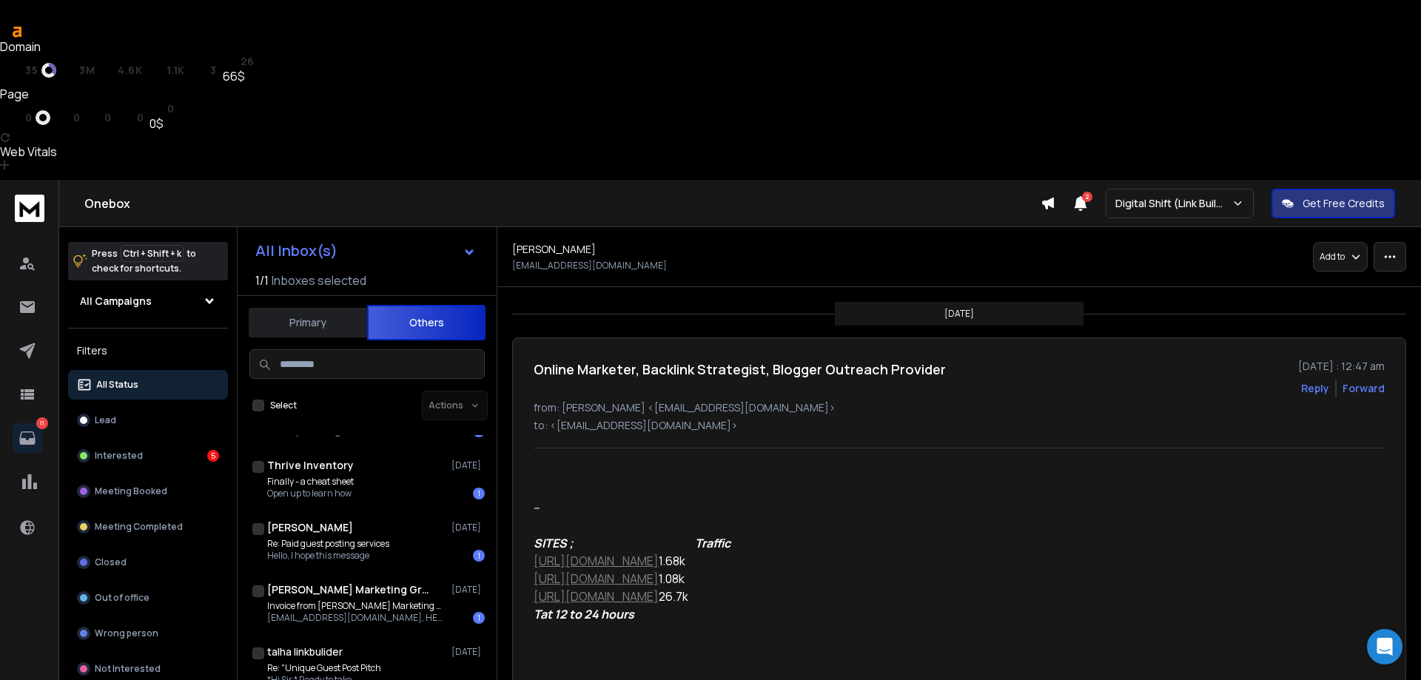
scroll to position [696, 0]
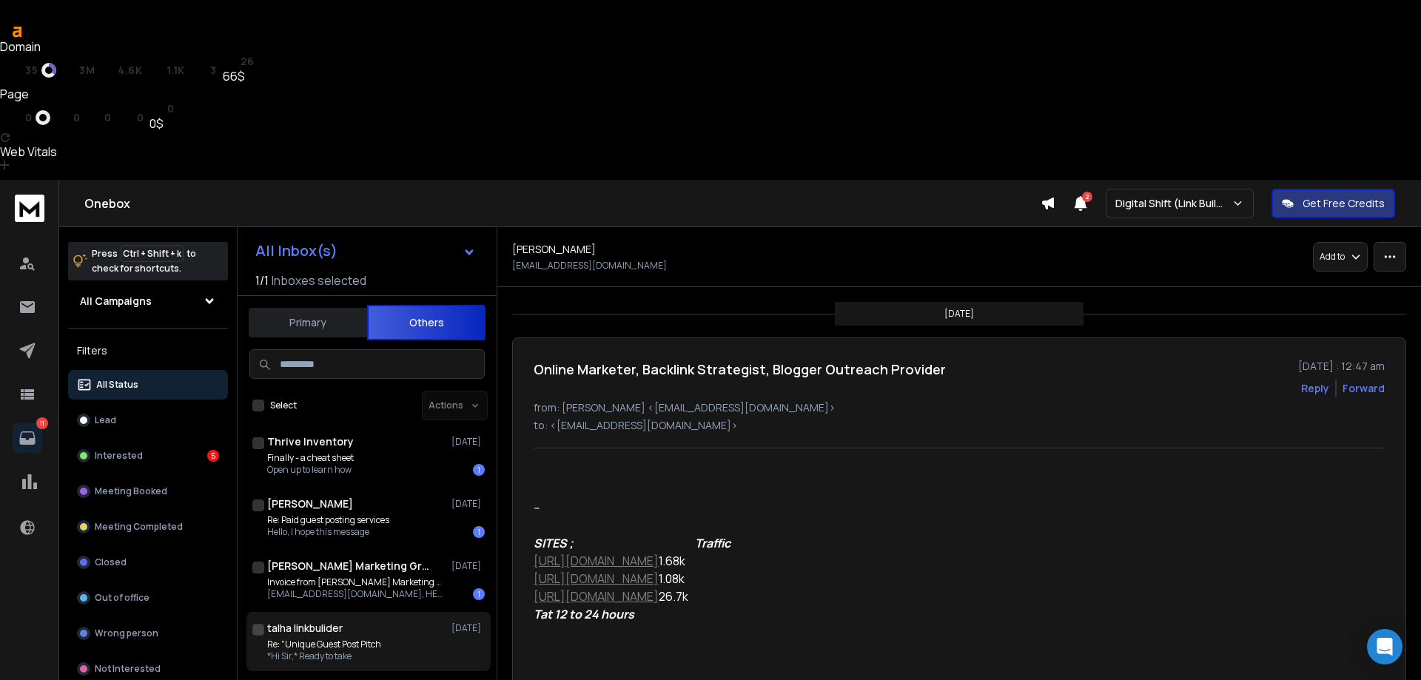
click at [376, 621] on div "talha linkbulider [DATE]" at bounding box center [376, 628] width 218 height 15
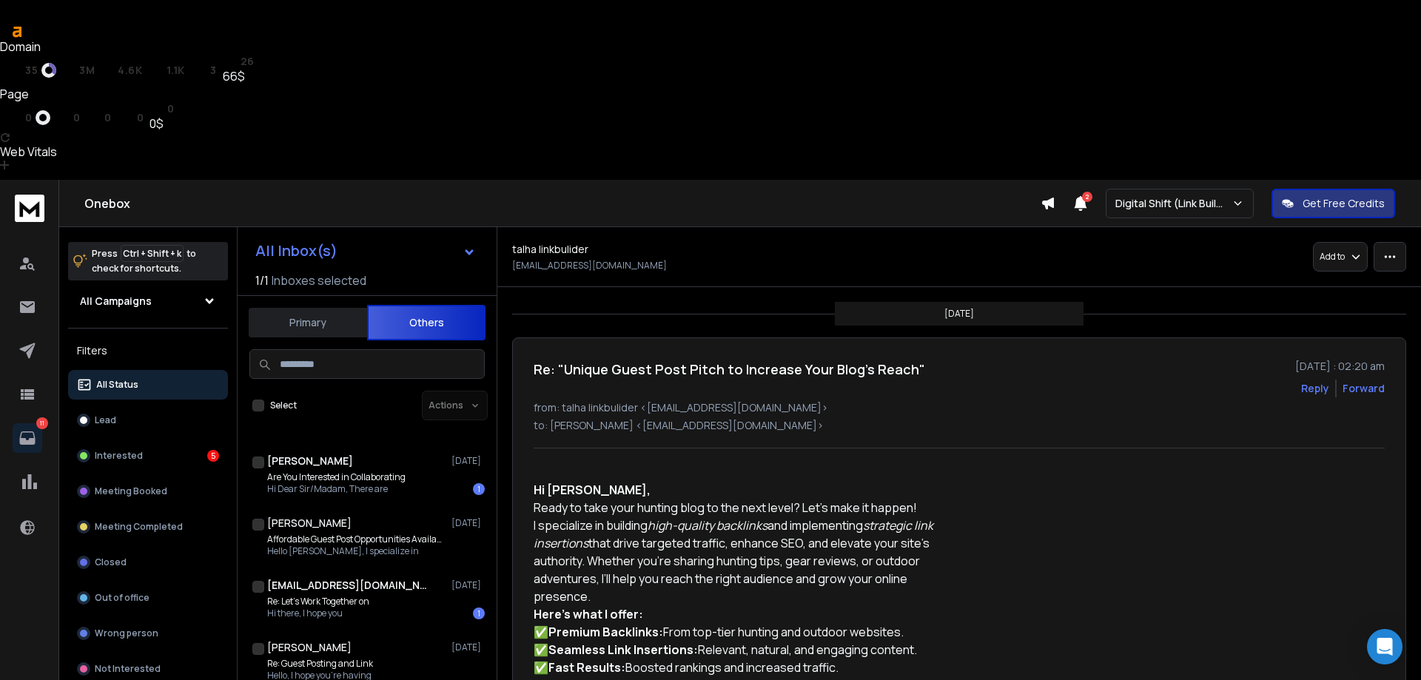
scroll to position [1179, 0]
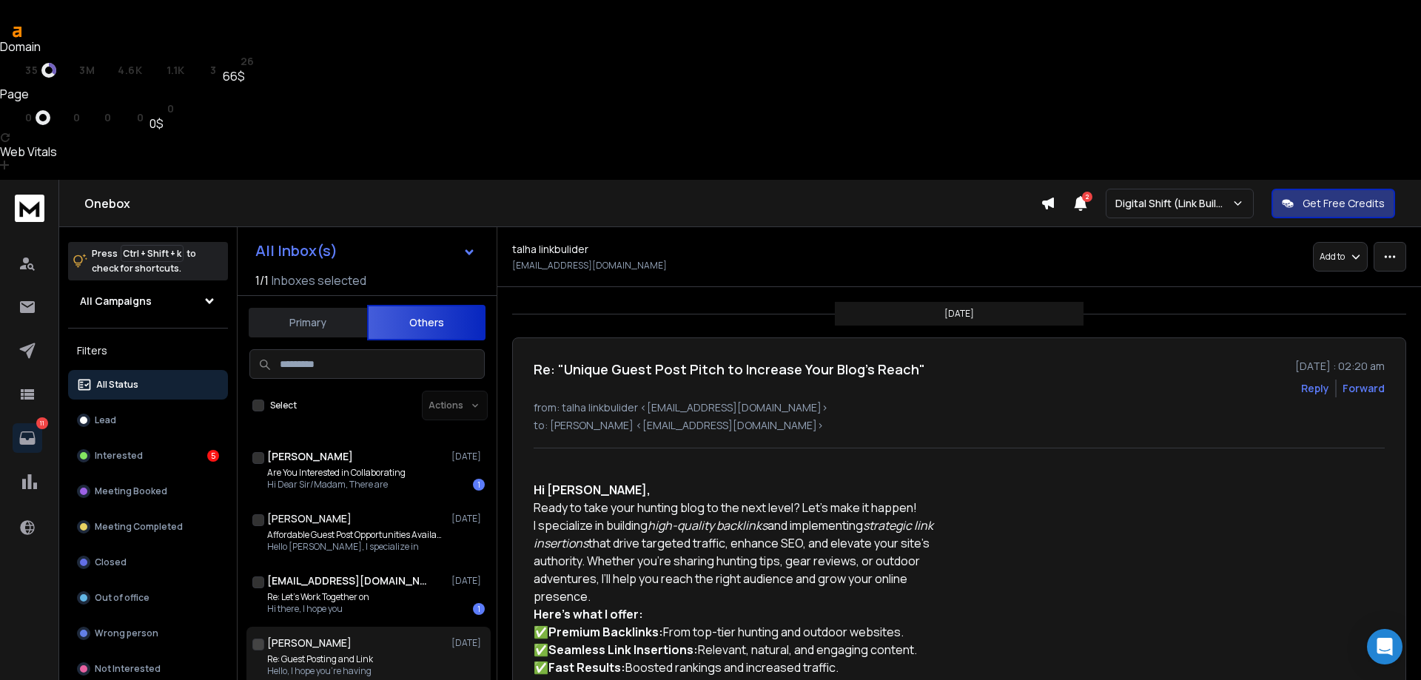
click at [358, 653] on p "Re: Guest Posting and Link" at bounding box center [320, 659] width 106 height 12
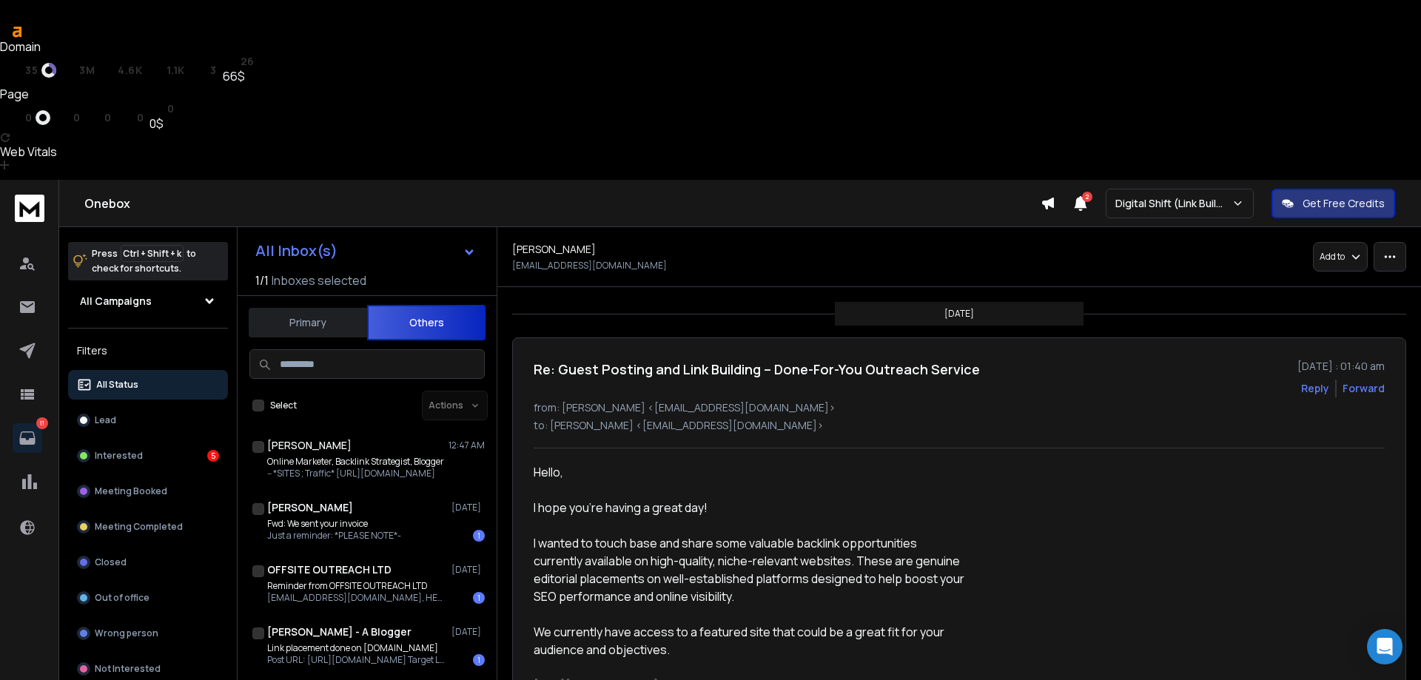
scroll to position [0, 0]
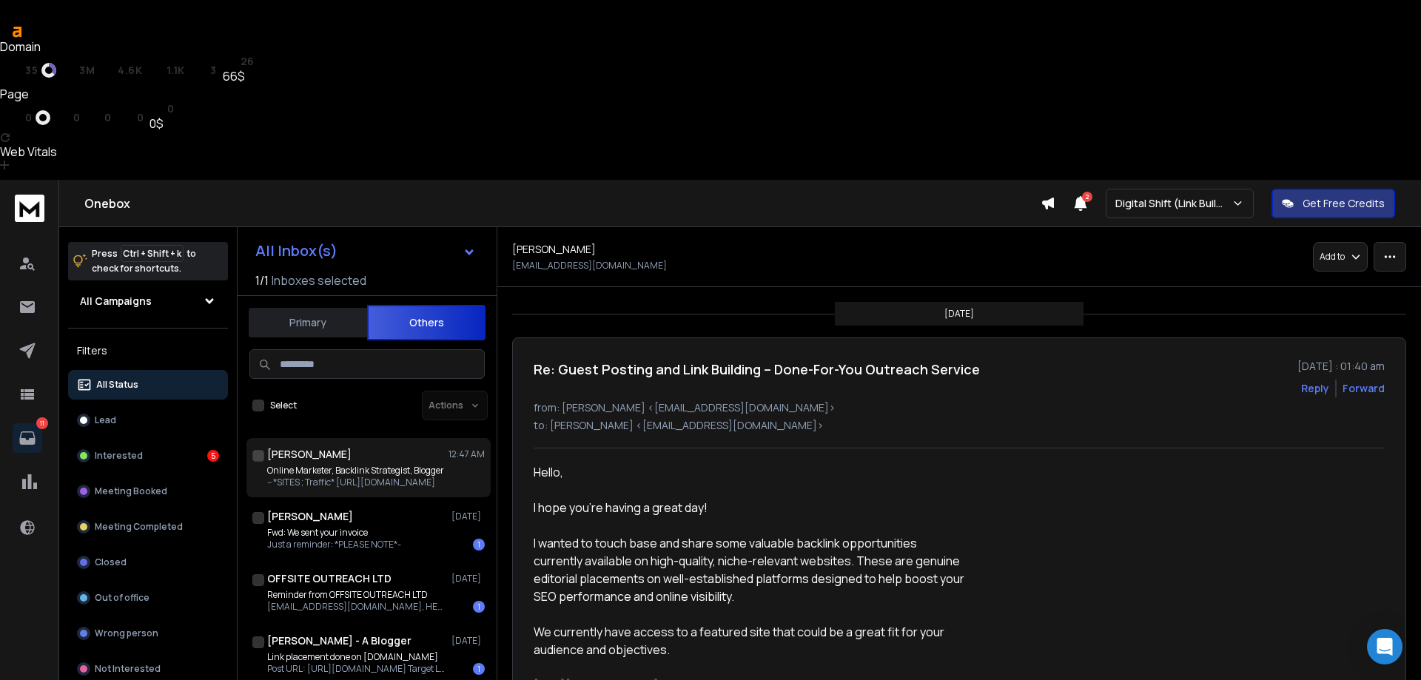
click at [398, 465] on p "Online Marketer, Backlink Strategist, Blogger" at bounding box center [355, 471] width 177 height 12
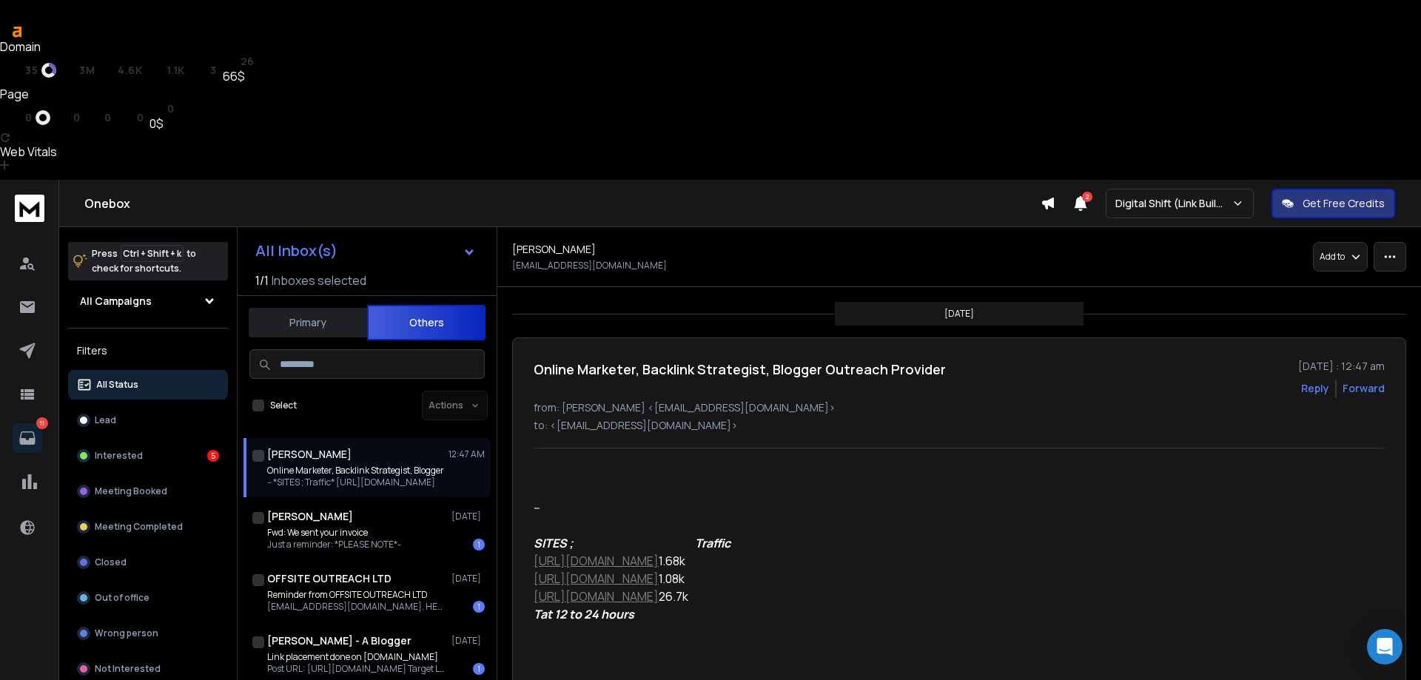
click at [910, 242] on div "[PERSON_NAME] [PERSON_NAME][EMAIL_ADDRESS][DOMAIN_NAME]" at bounding box center [733, 257] width 442 height 30
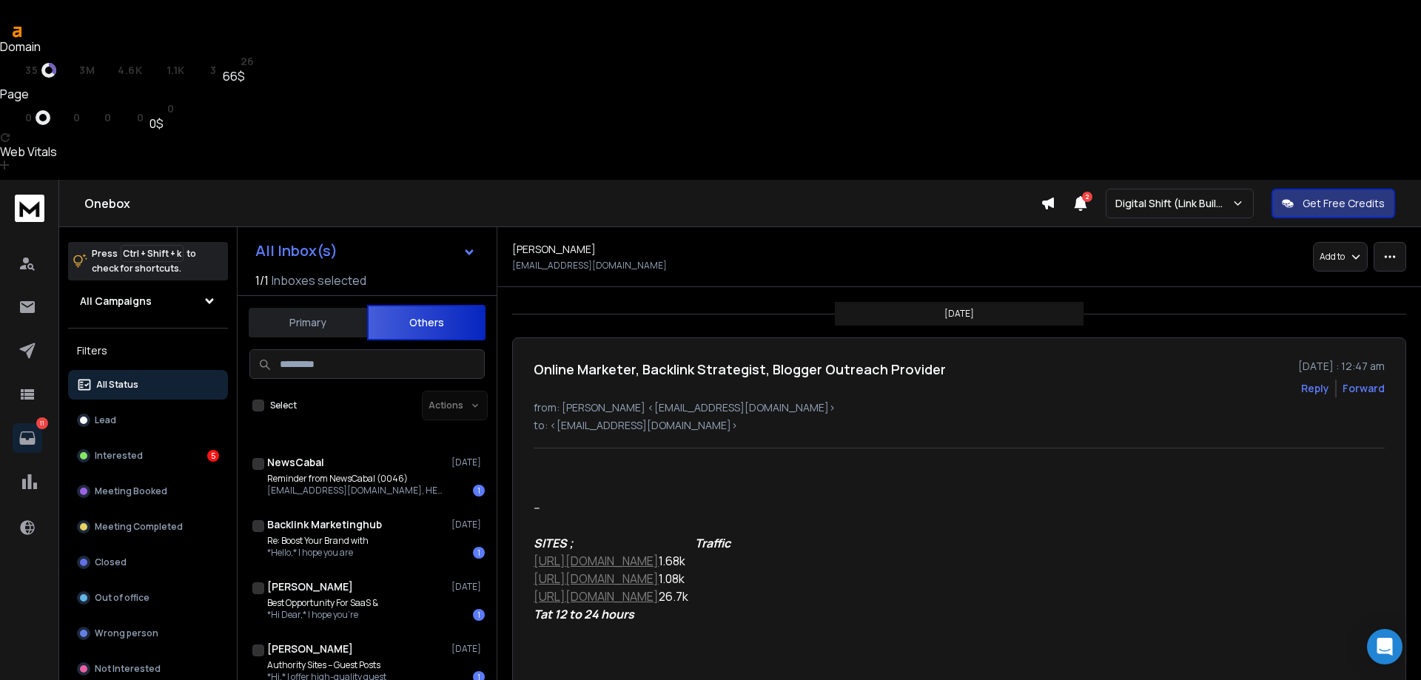
scroll to position [374, 0]
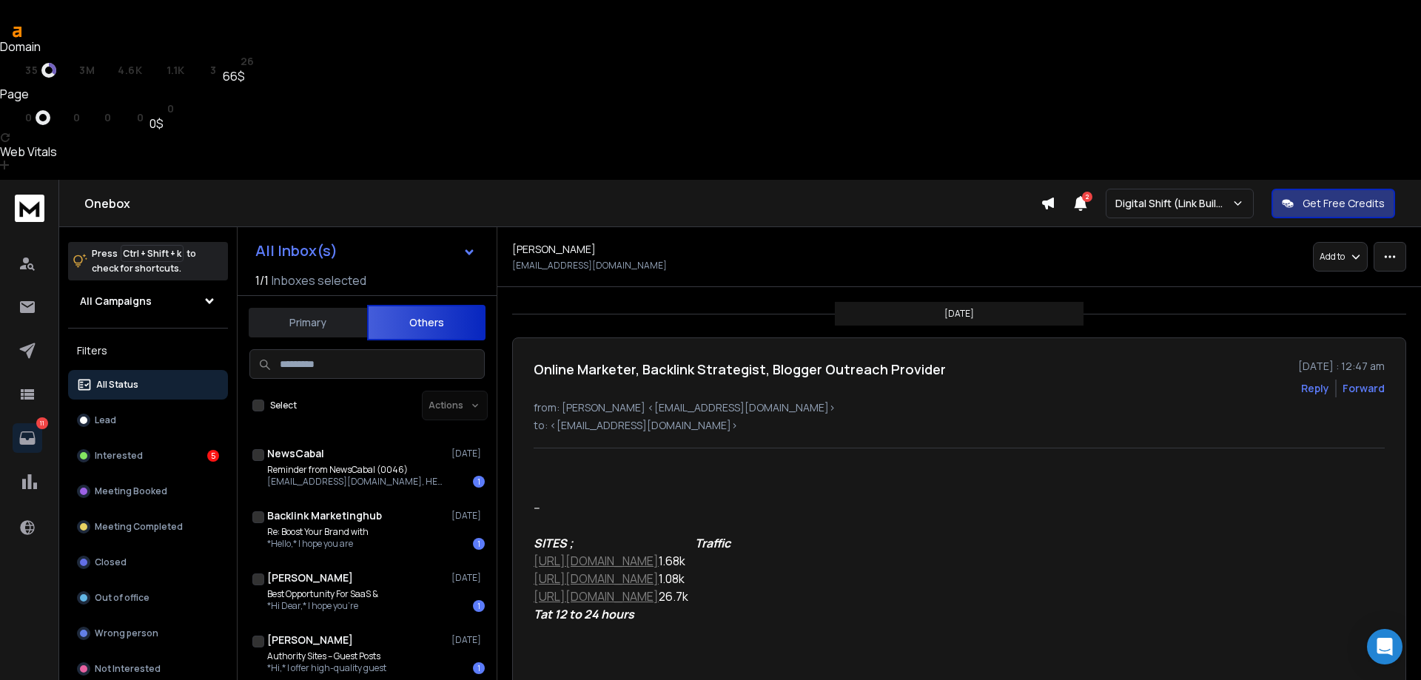
click at [36, 495] on div "11 H" at bounding box center [29, 520] width 59 height 680
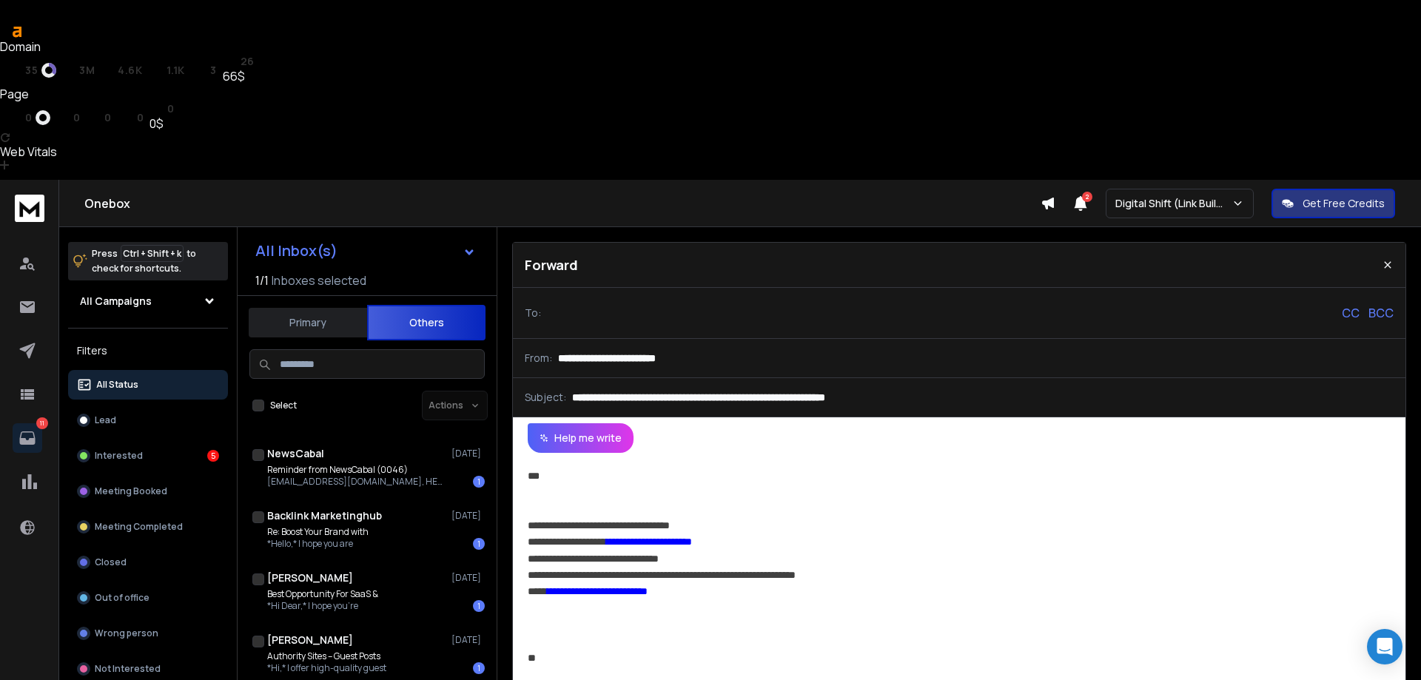
click at [1385, 261] on icon at bounding box center [1387, 264] width 7 height 7
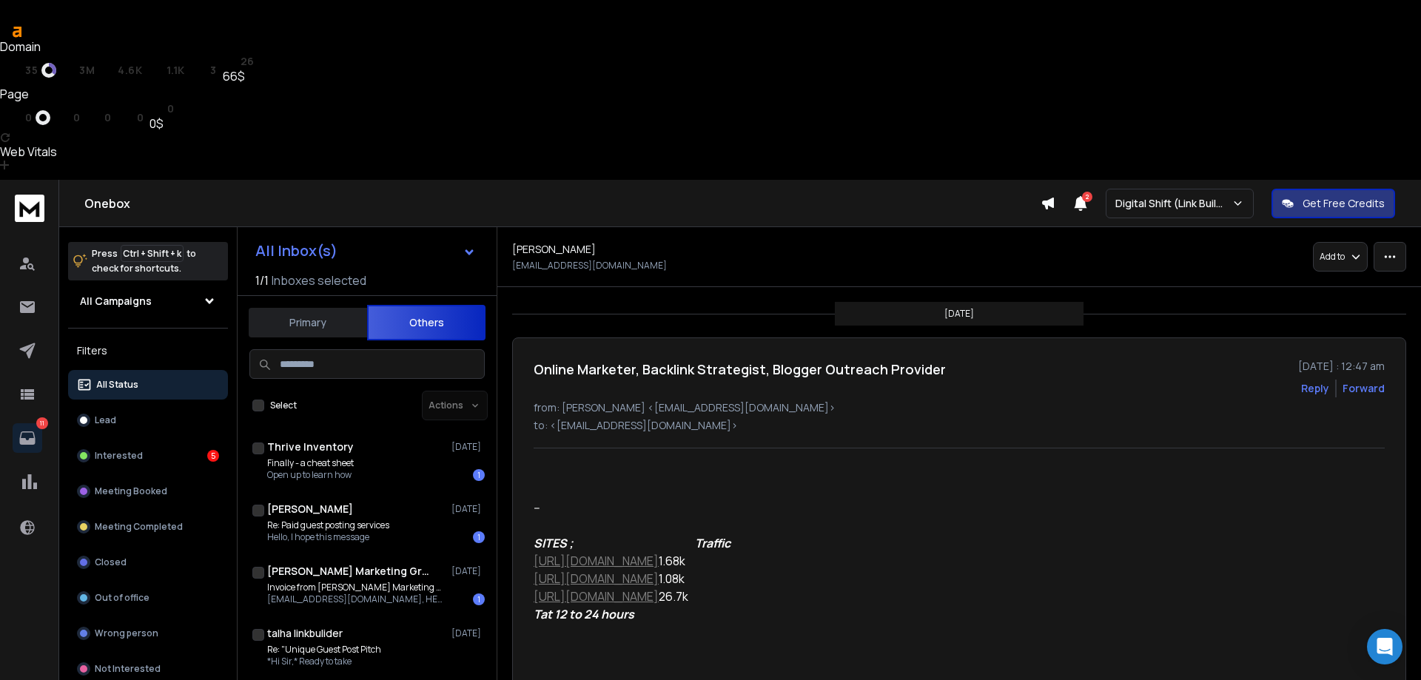
scroll to position [696, 0]
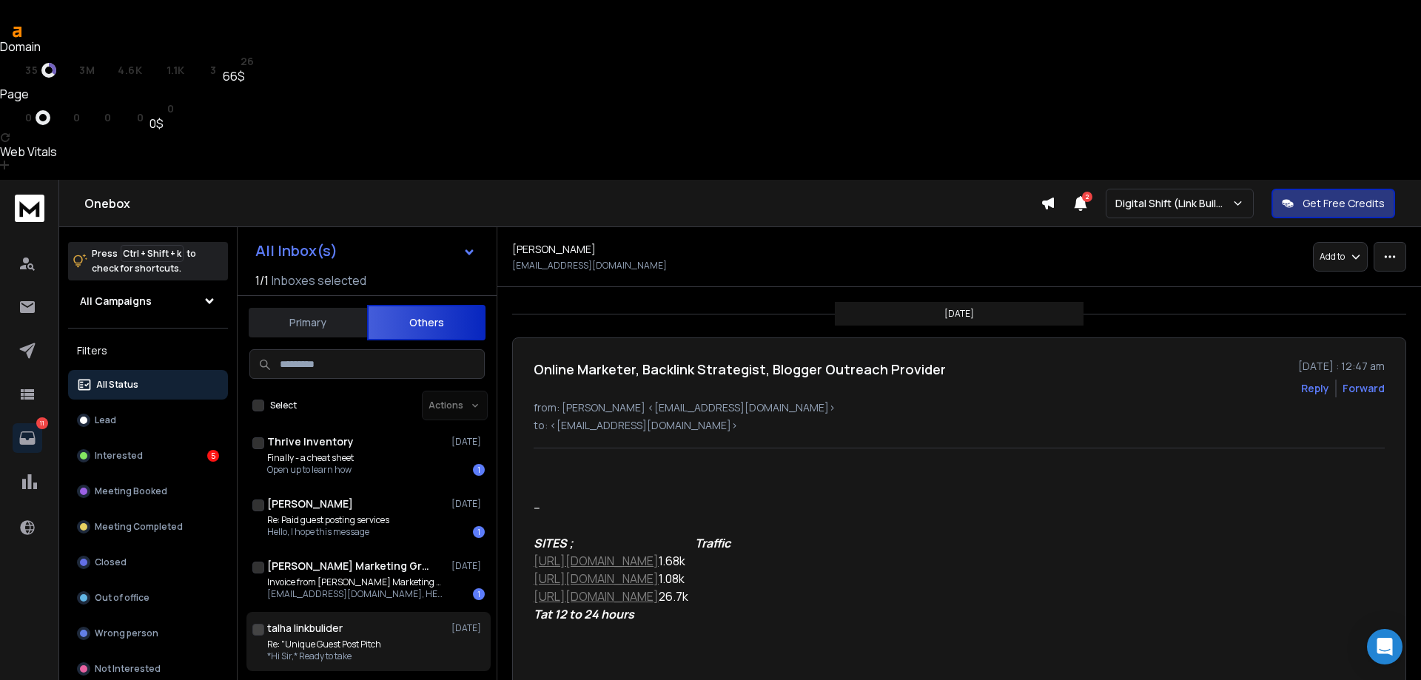
click at [376, 621] on div "talha linkbulider [DATE]" at bounding box center [376, 628] width 218 height 15
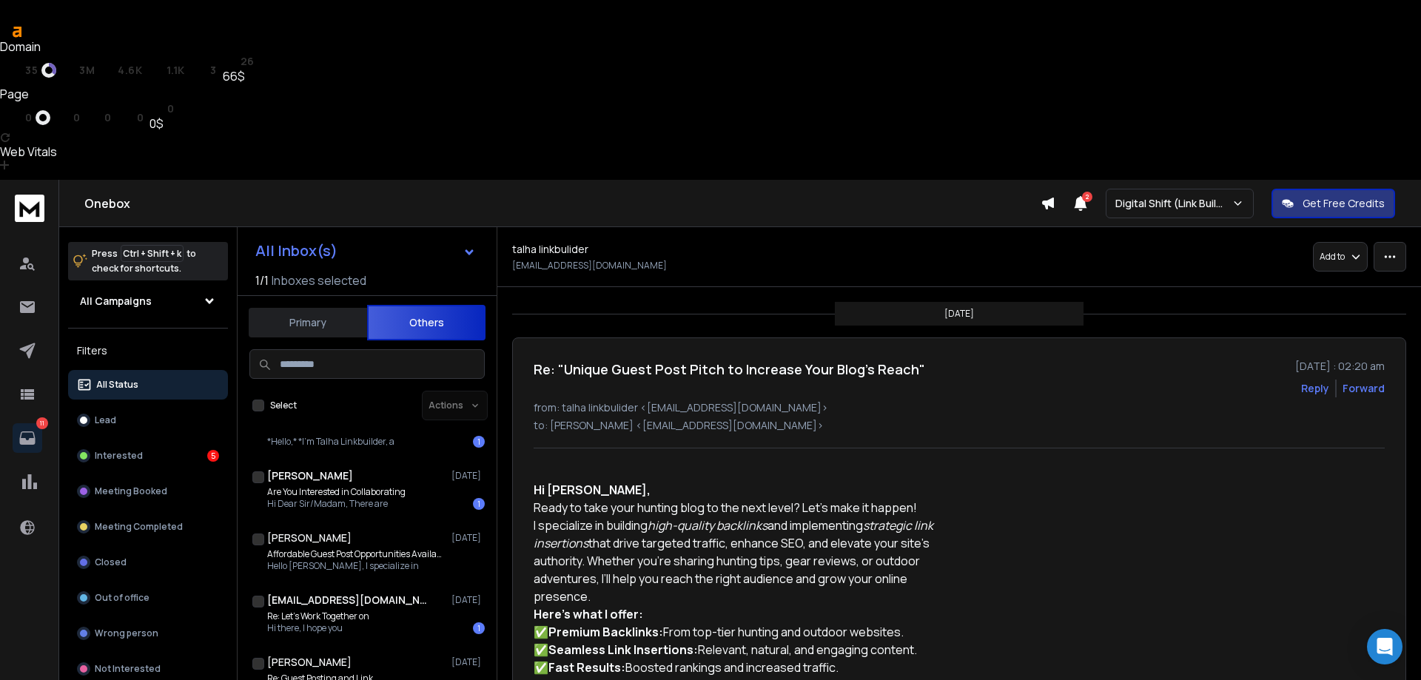
scroll to position [1179, 0]
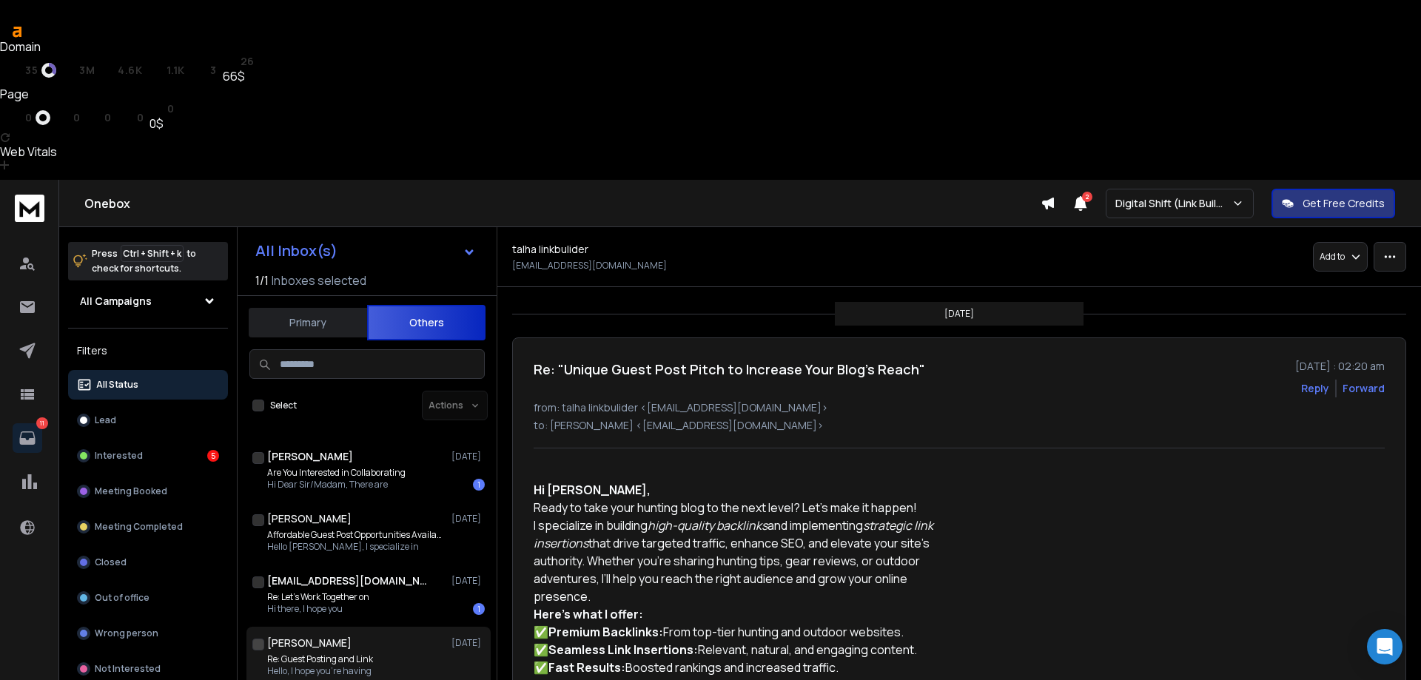
click at [358, 653] on p "Re: Guest Posting and Link" at bounding box center [320, 659] width 106 height 12
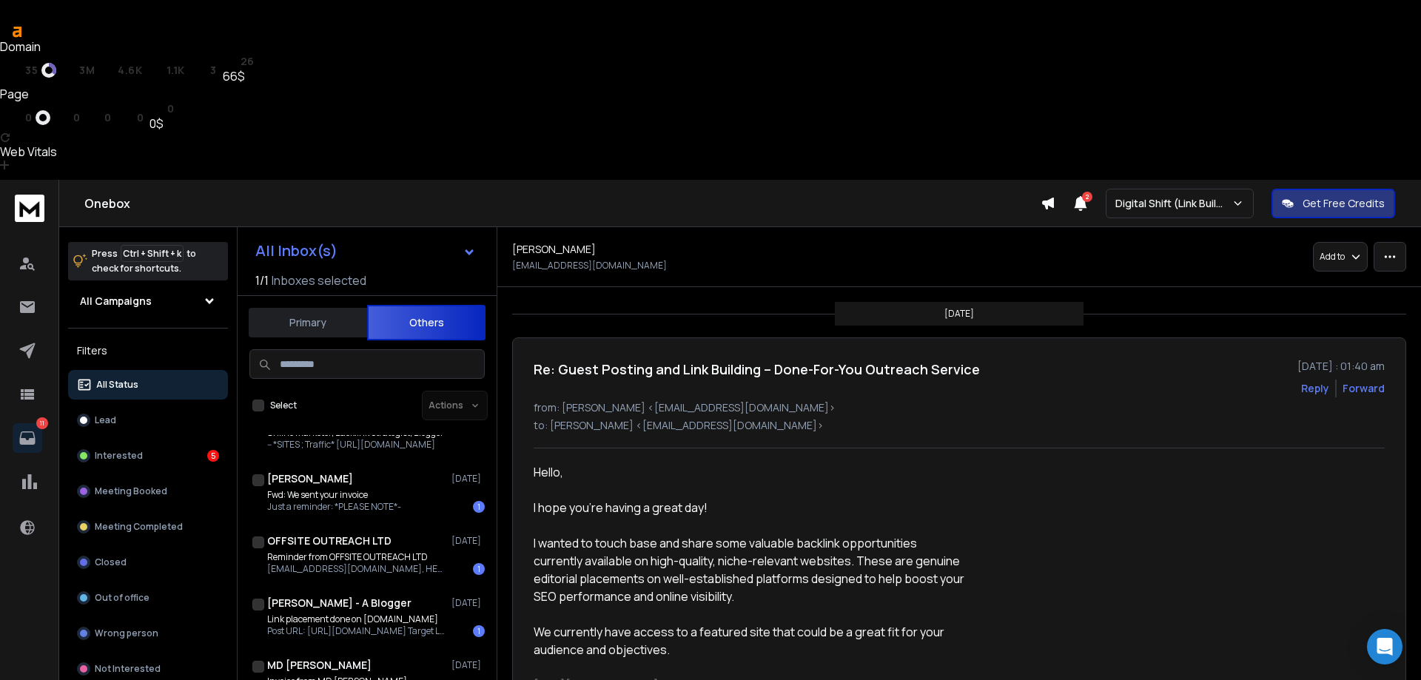
scroll to position [0, 0]
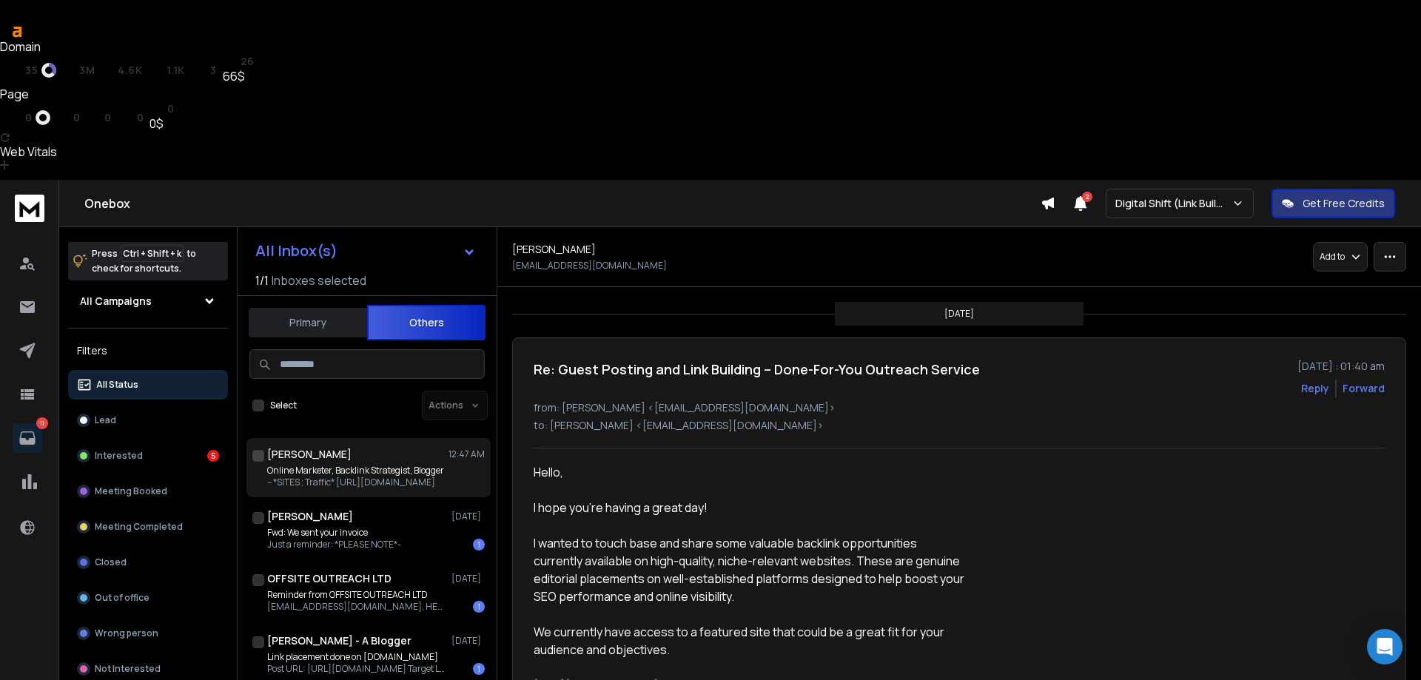
click at [398, 465] on p "Online Marketer, Backlink Strategist, Blogger" at bounding box center [355, 471] width 177 height 12
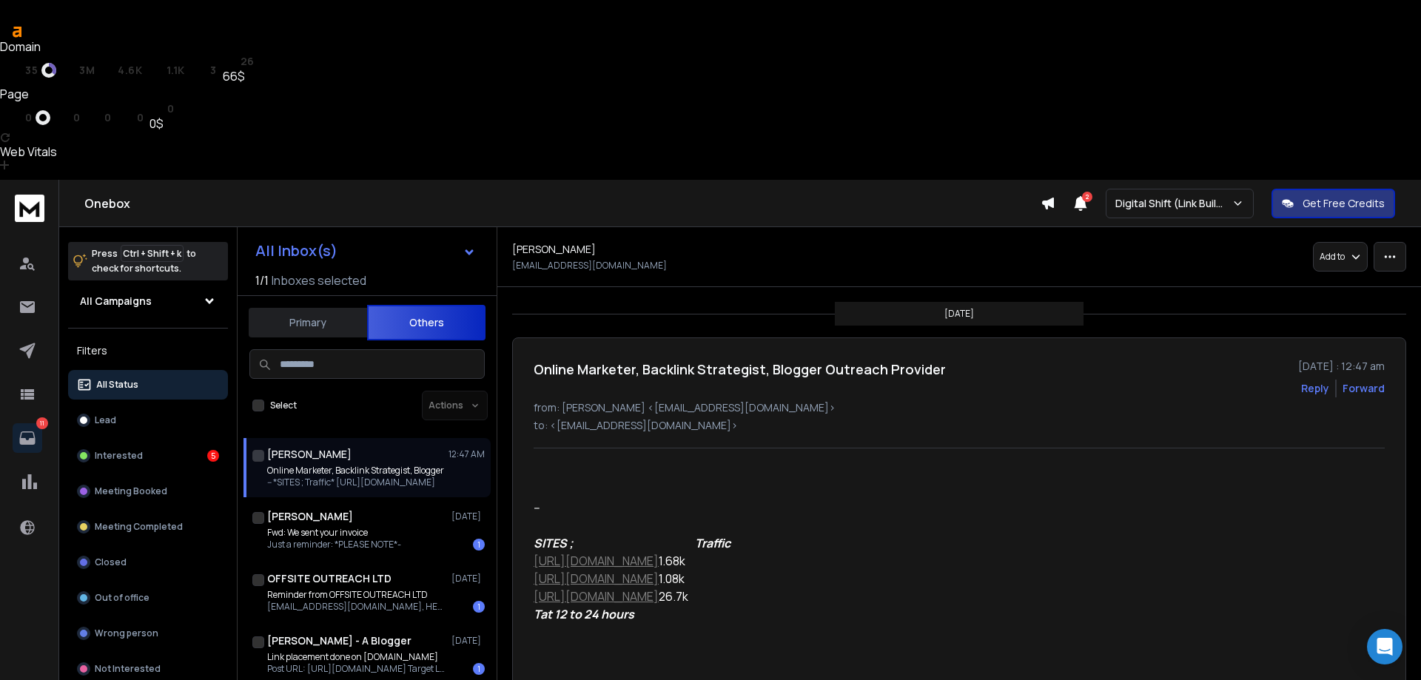
click at [910, 242] on div "[PERSON_NAME] [PERSON_NAME][EMAIL_ADDRESS][DOMAIN_NAME]" at bounding box center [733, 257] width 442 height 30
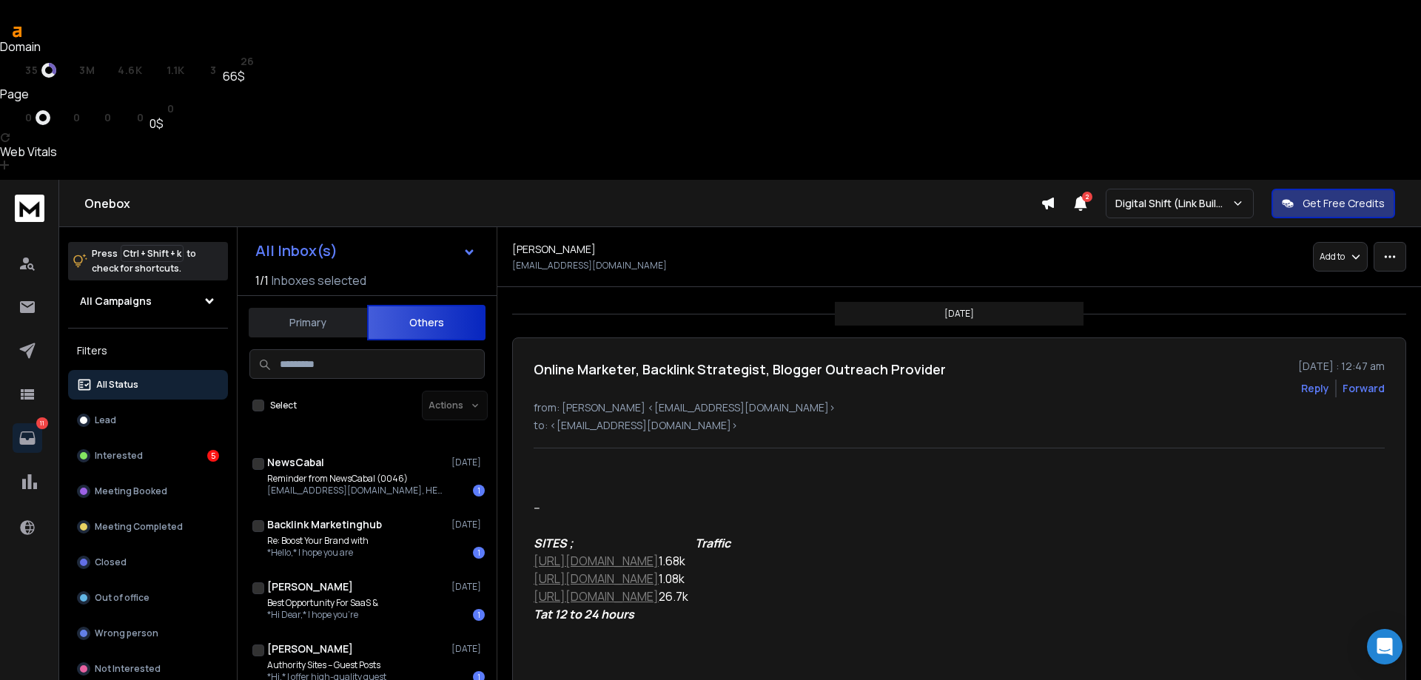
scroll to position [374, 0]
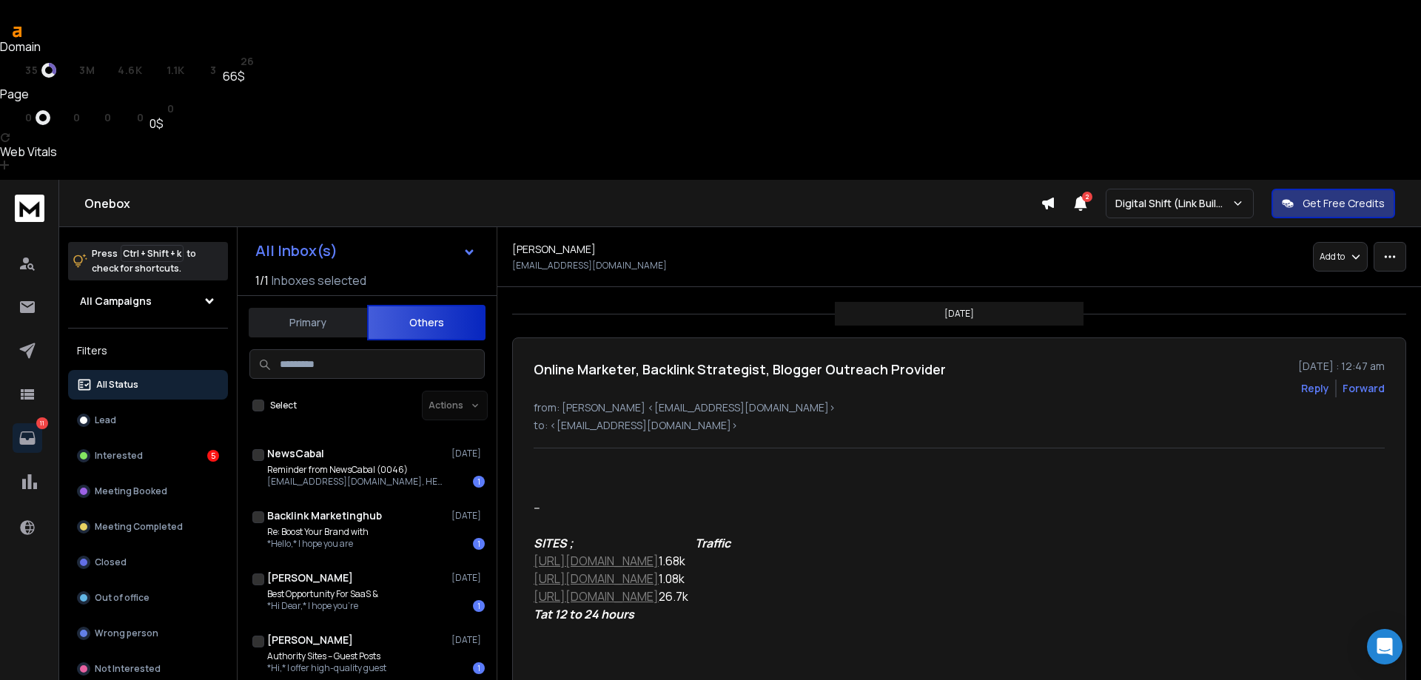
click at [36, 495] on div "11 H" at bounding box center [29, 520] width 59 height 680
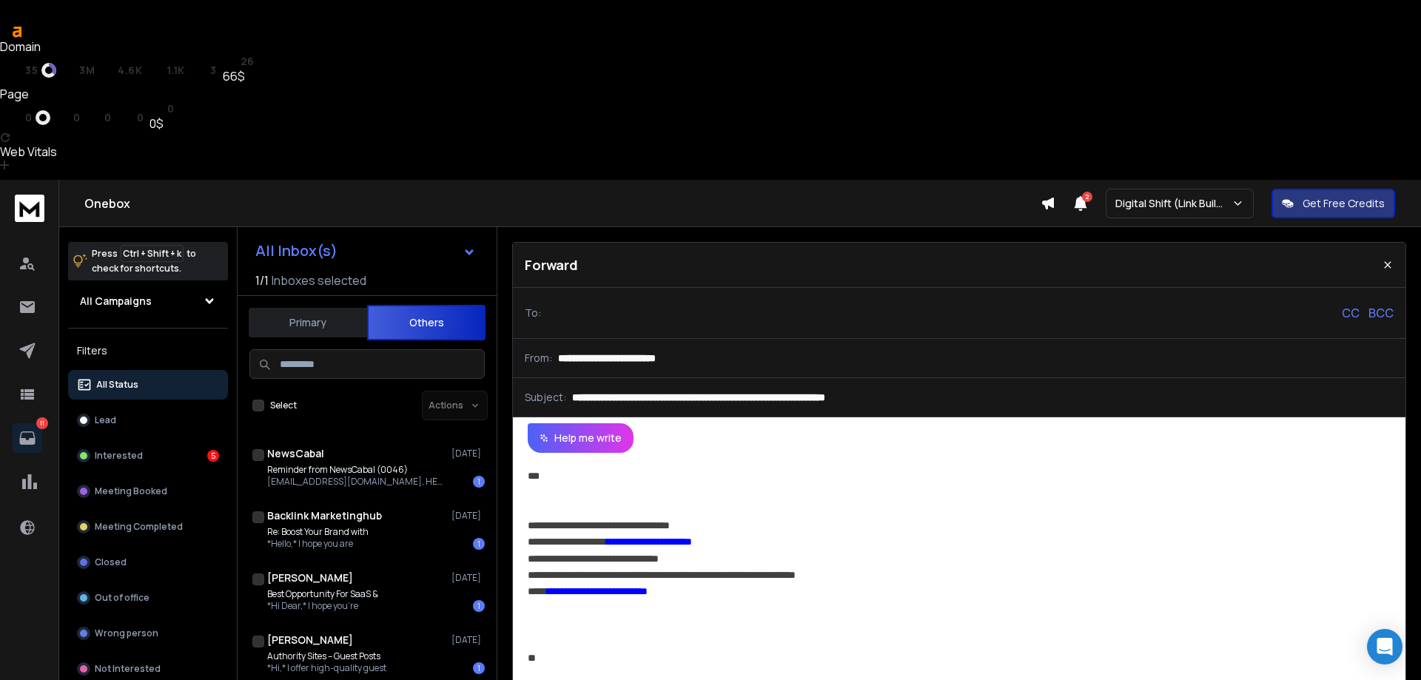
click at [1385, 261] on icon at bounding box center [1387, 264] width 7 height 7
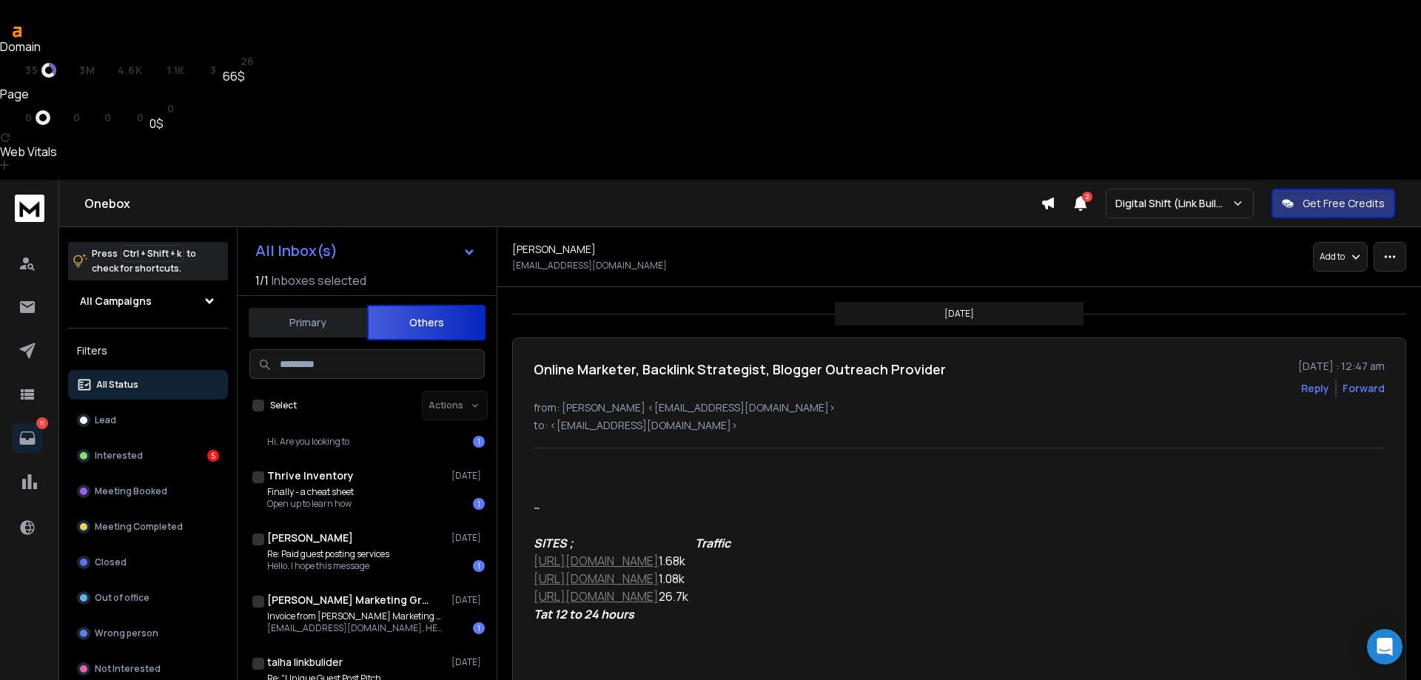
scroll to position [696, 0]
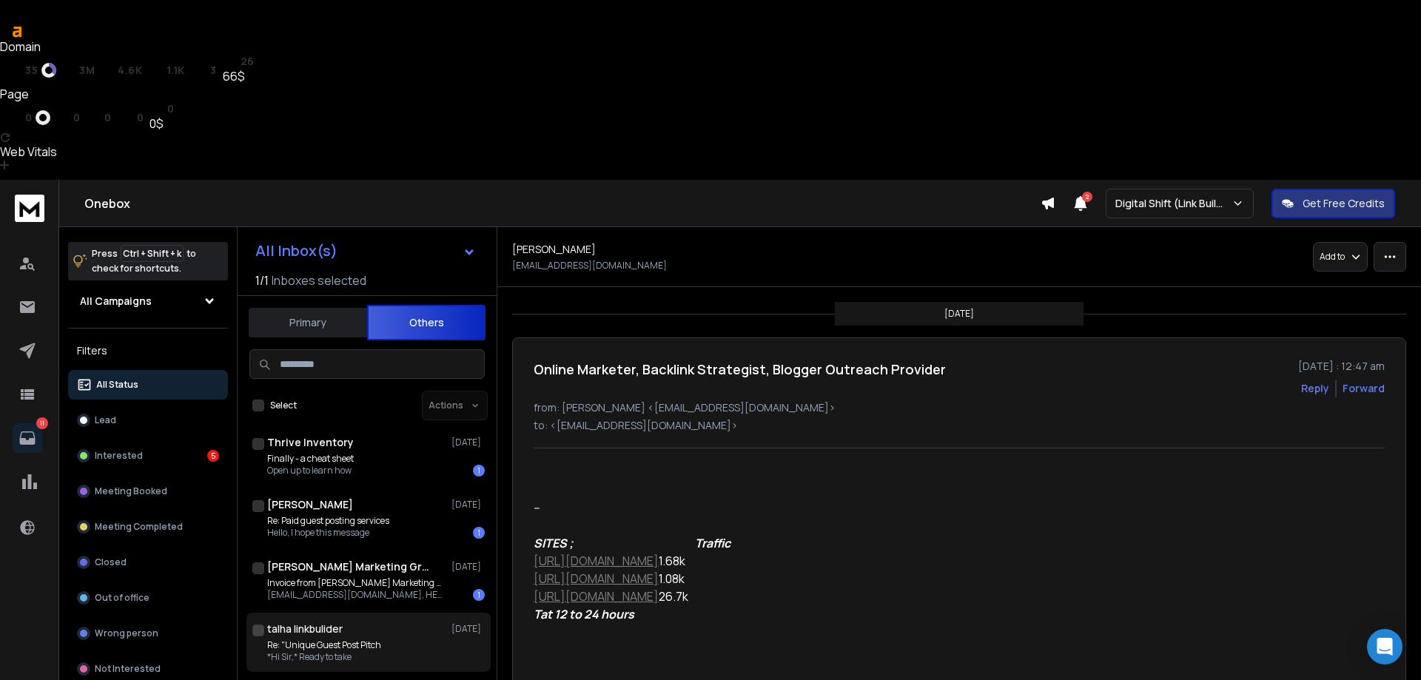
click at [376, 622] on div "talha linkbulider [DATE]" at bounding box center [376, 629] width 218 height 15
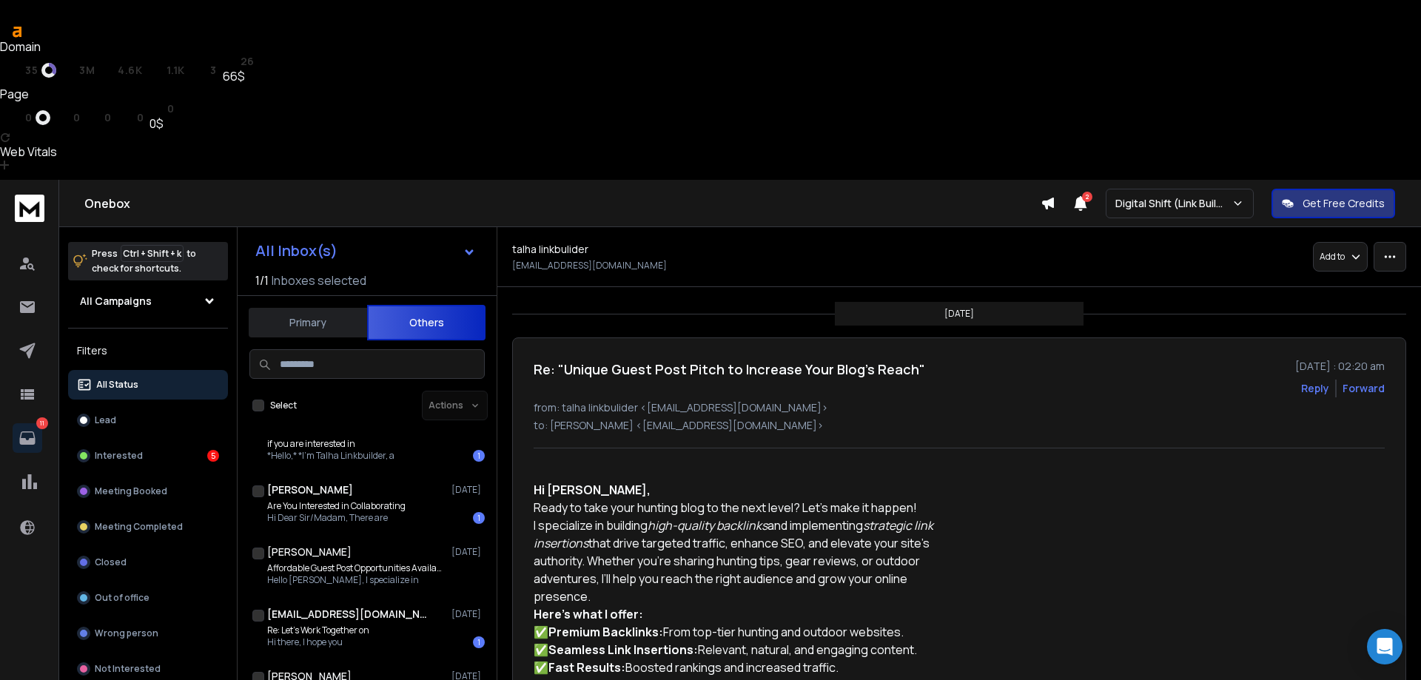
scroll to position [1174, 0]
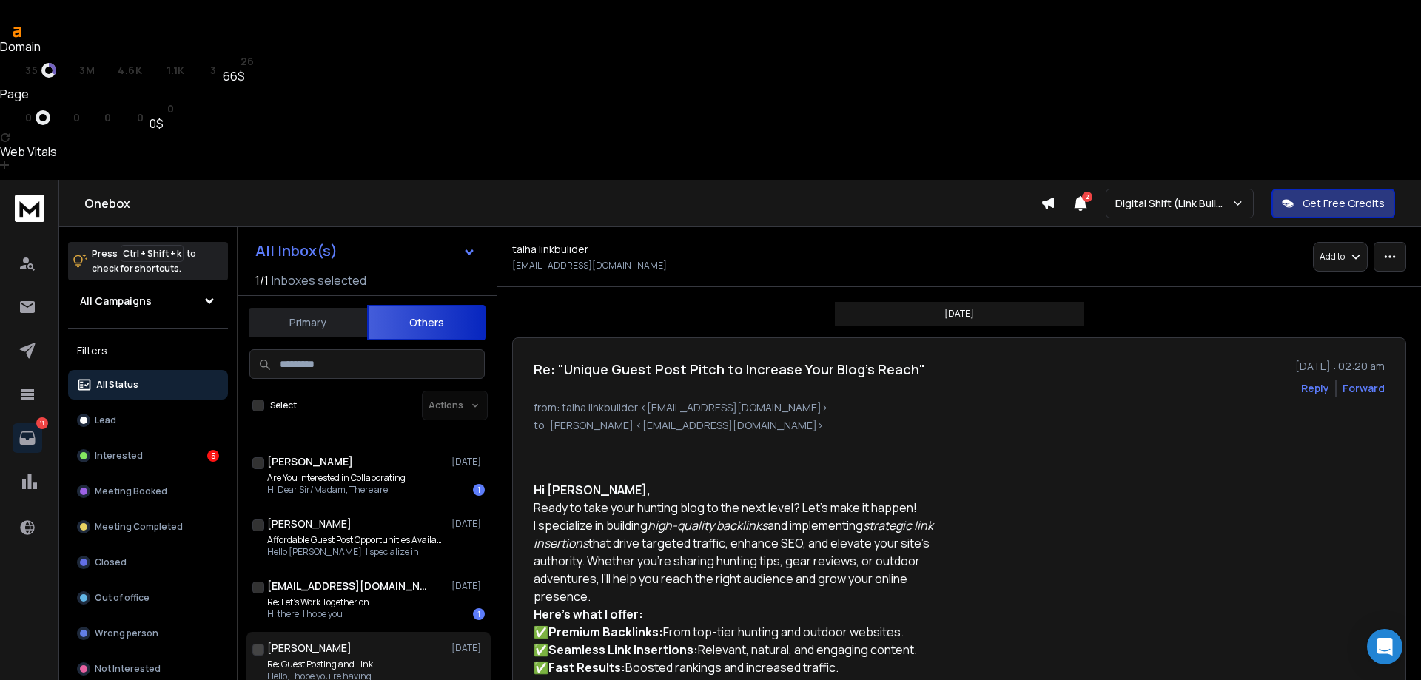
click at [358, 641] on div "[PERSON_NAME] [DATE] Re: Guest Posting and Link Hello, I hope you're having" at bounding box center [376, 661] width 218 height 41
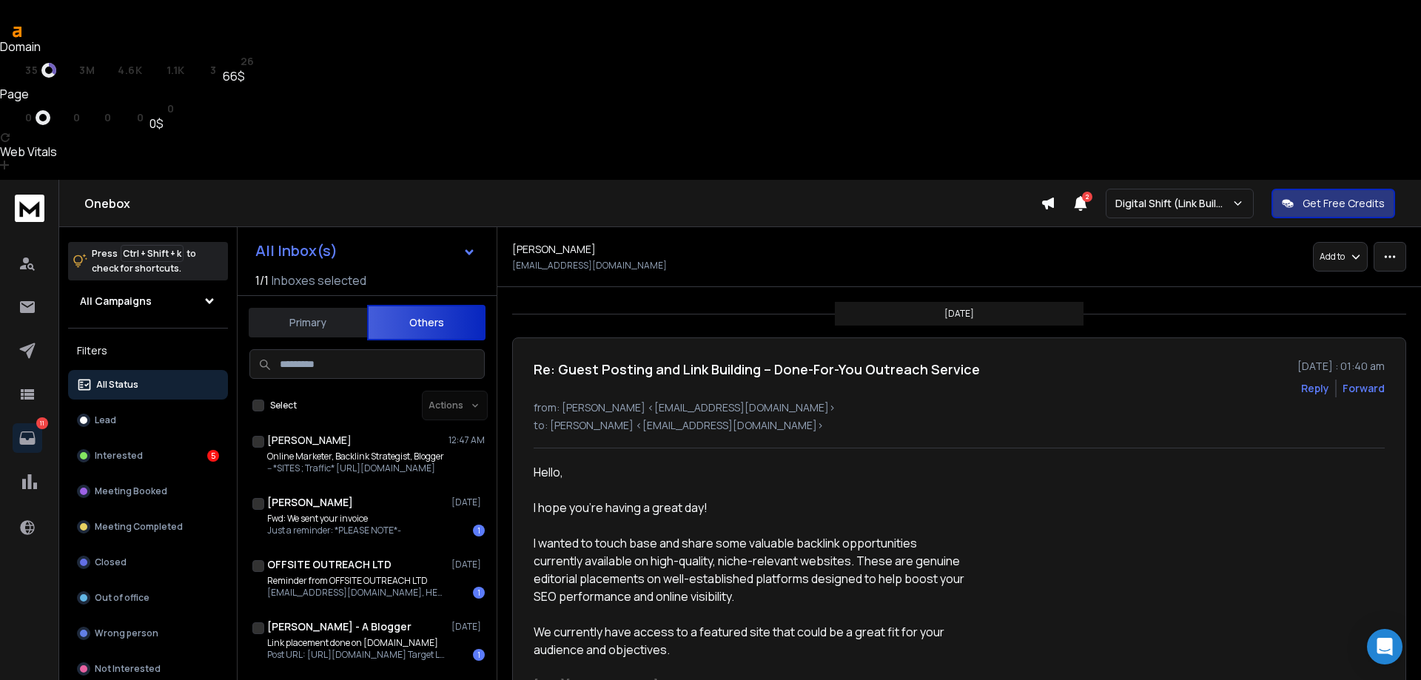
scroll to position [0, 0]
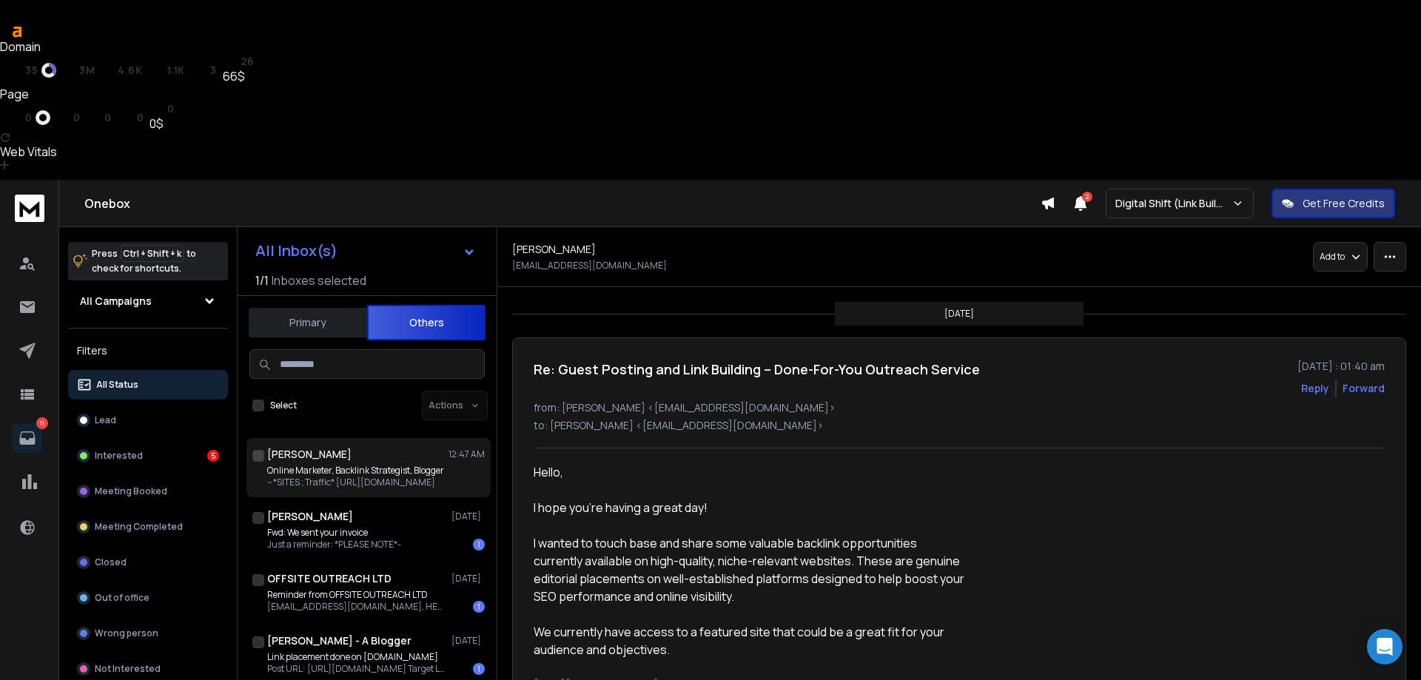
click at [398, 465] on p "Online Marketer, Backlink Strategist, Blogger" at bounding box center [355, 471] width 177 height 12
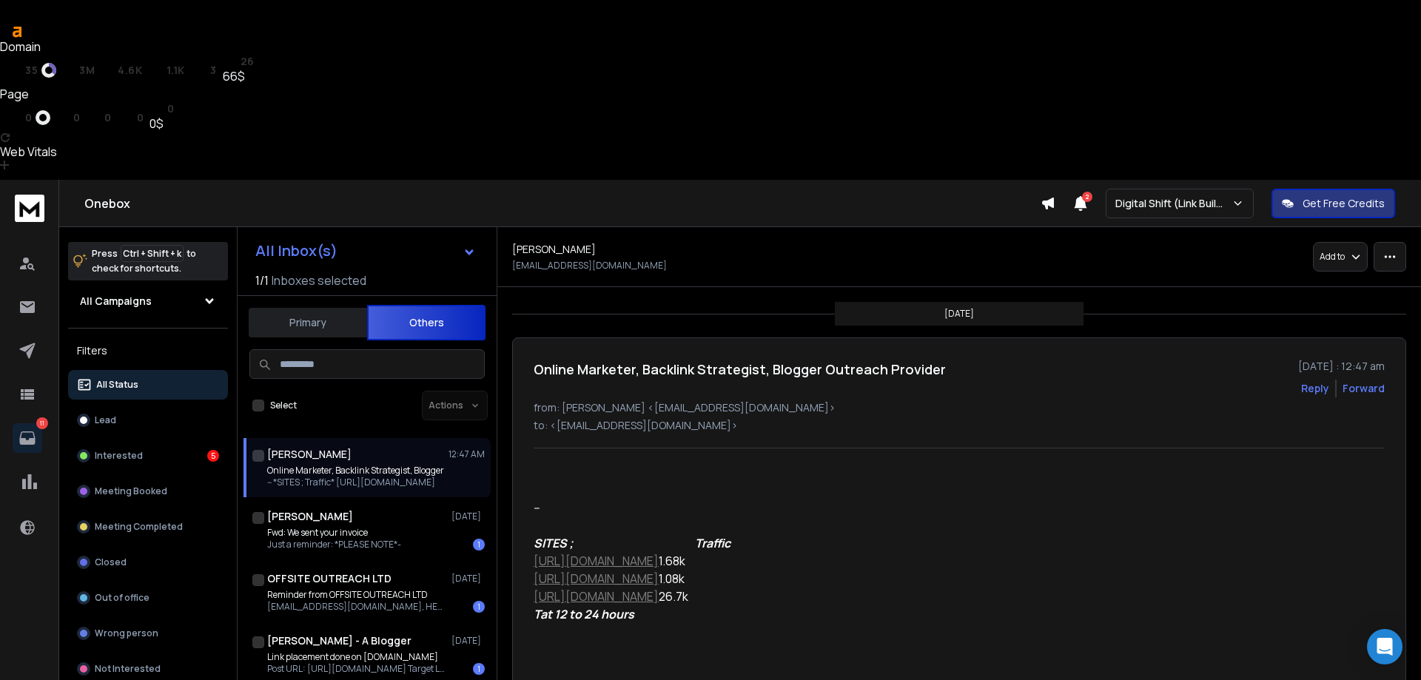
click at [910, 242] on div "[PERSON_NAME] [PERSON_NAME][EMAIL_ADDRESS][DOMAIN_NAME]" at bounding box center [733, 257] width 442 height 30
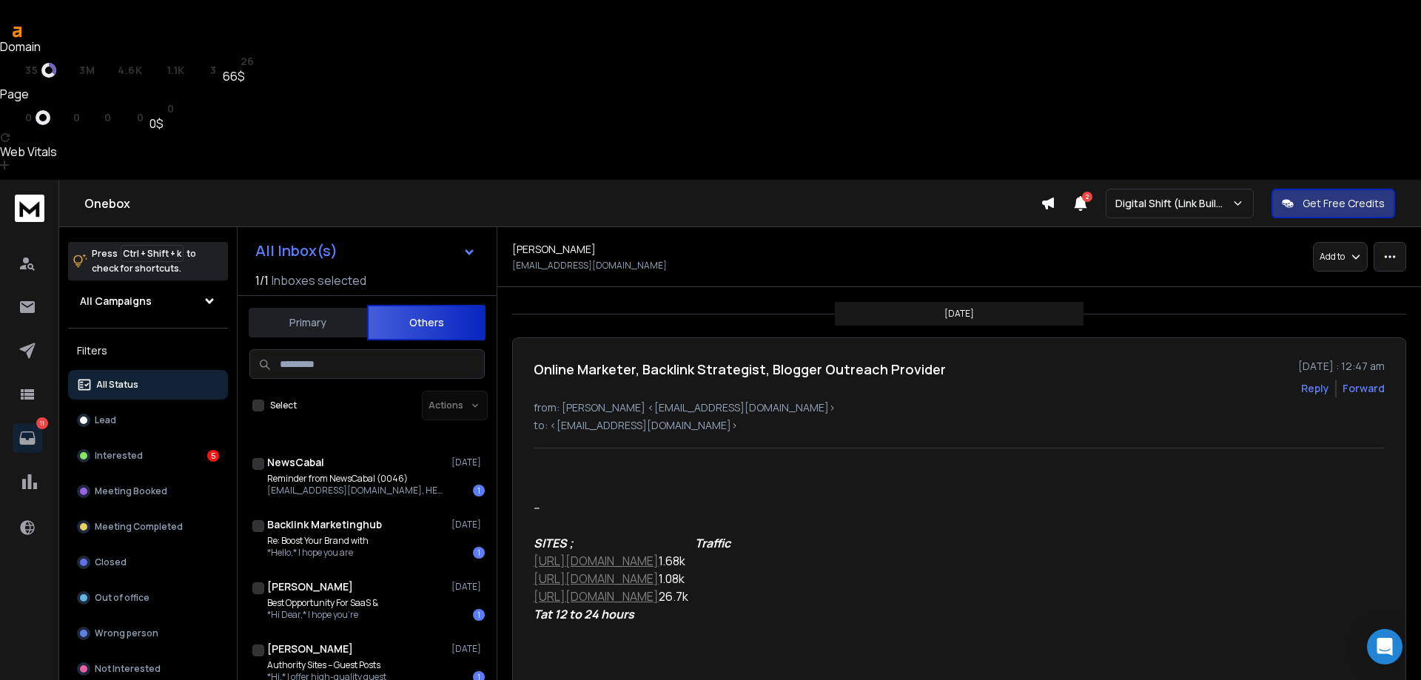
scroll to position [374, 0]
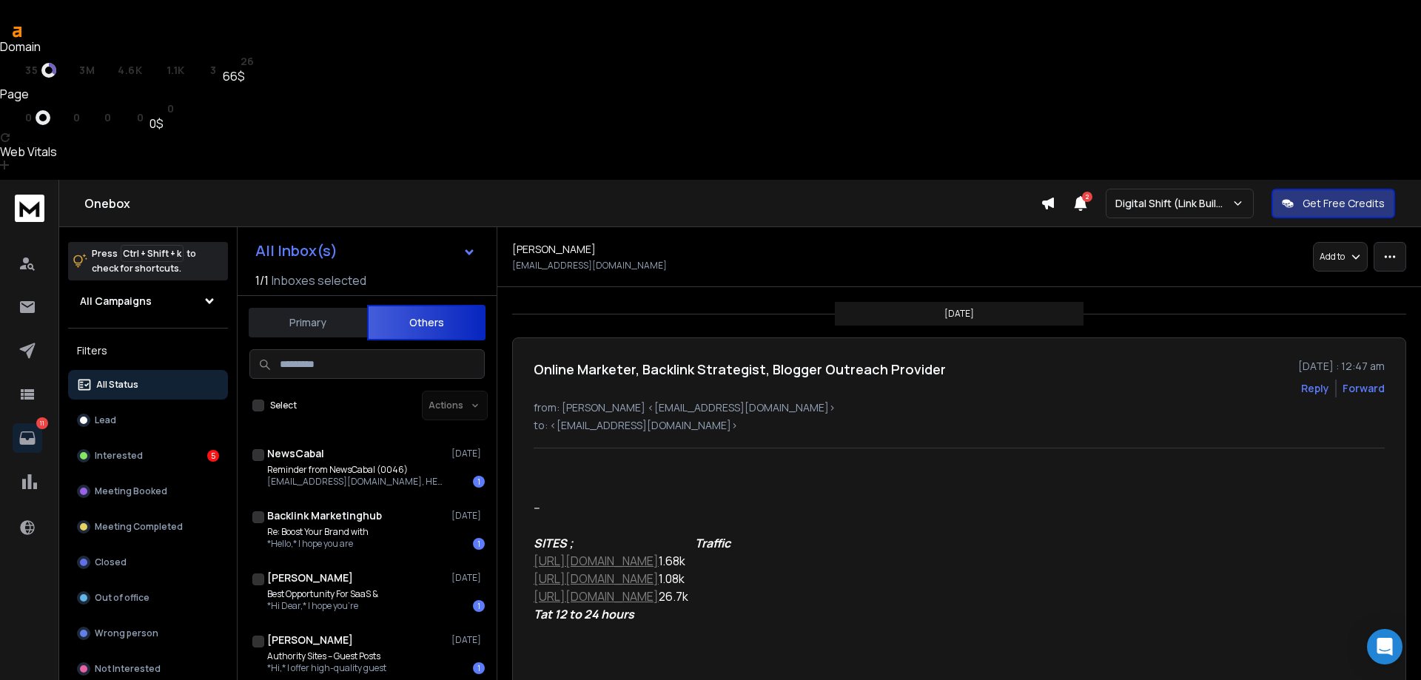
click at [36, 495] on div "11 H" at bounding box center [29, 520] width 59 height 680
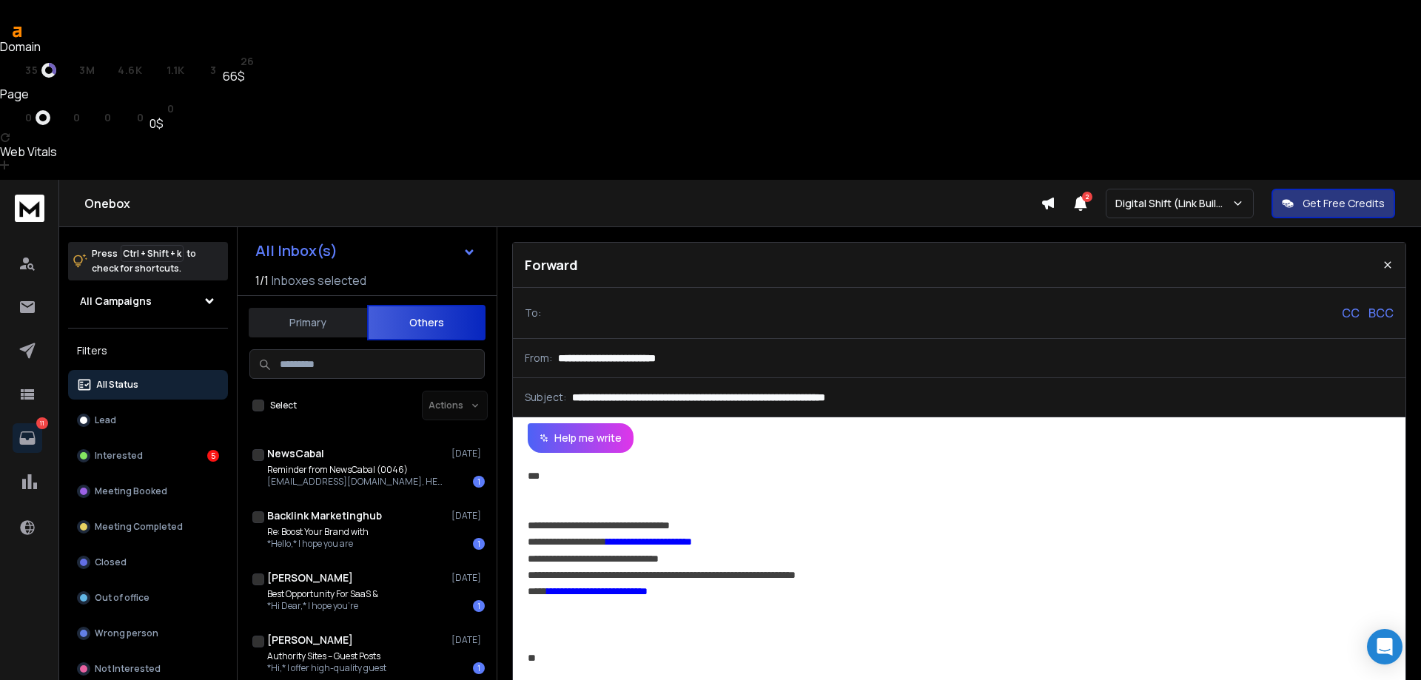
click at [1385, 261] on icon at bounding box center [1387, 264] width 7 height 7
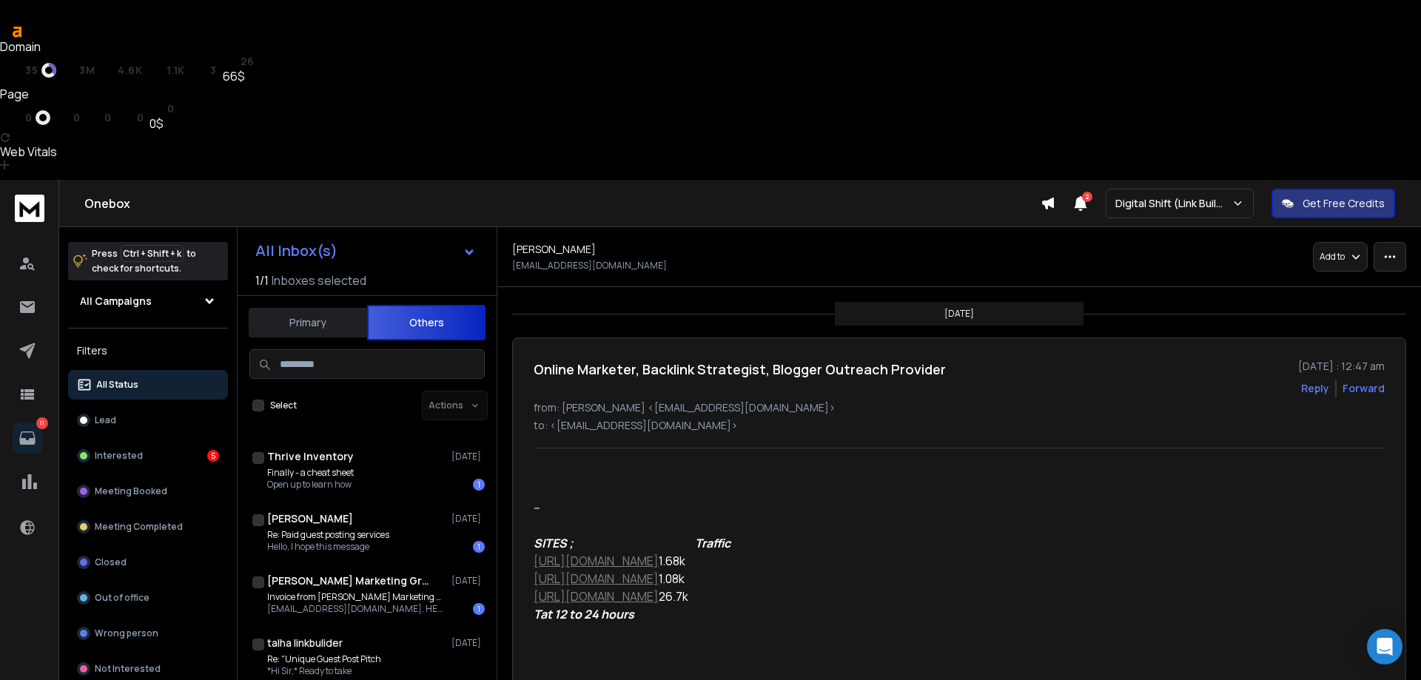
scroll to position [696, 0]
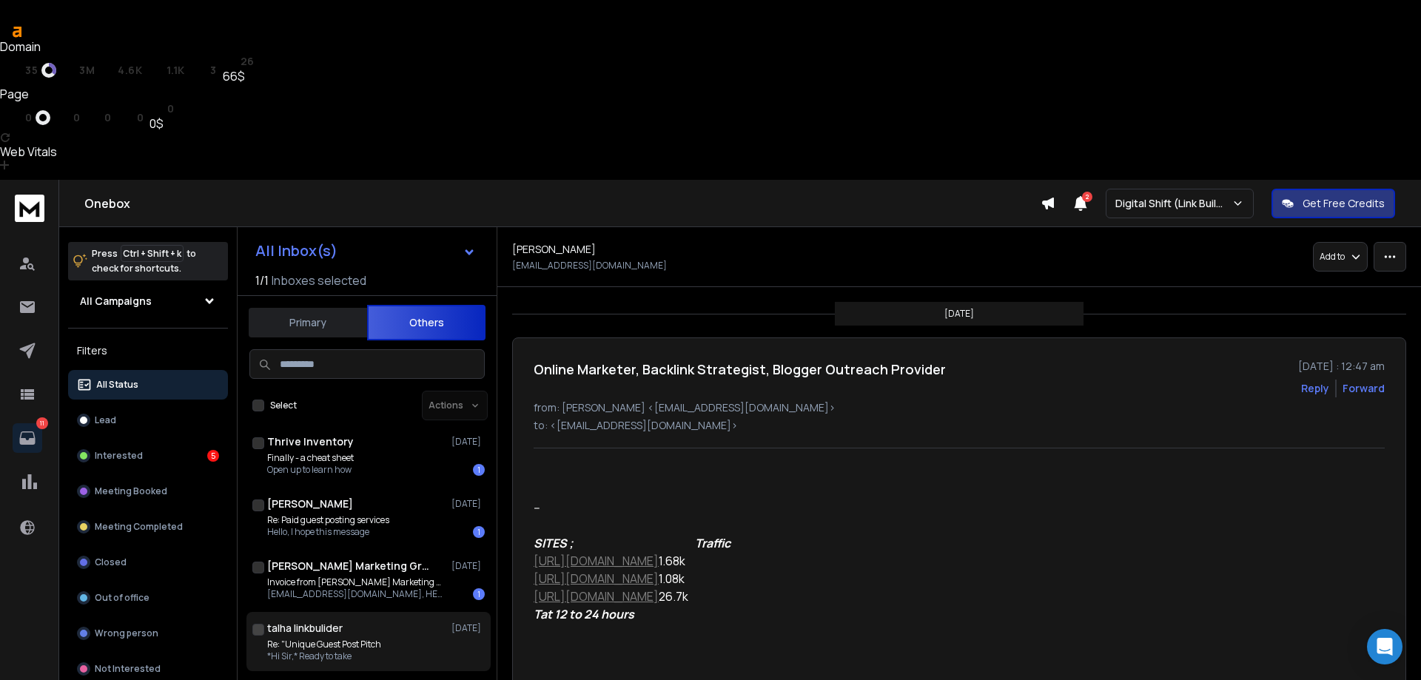
click at [376, 621] on div "talha linkbulider [DATE]" at bounding box center [376, 628] width 218 height 15
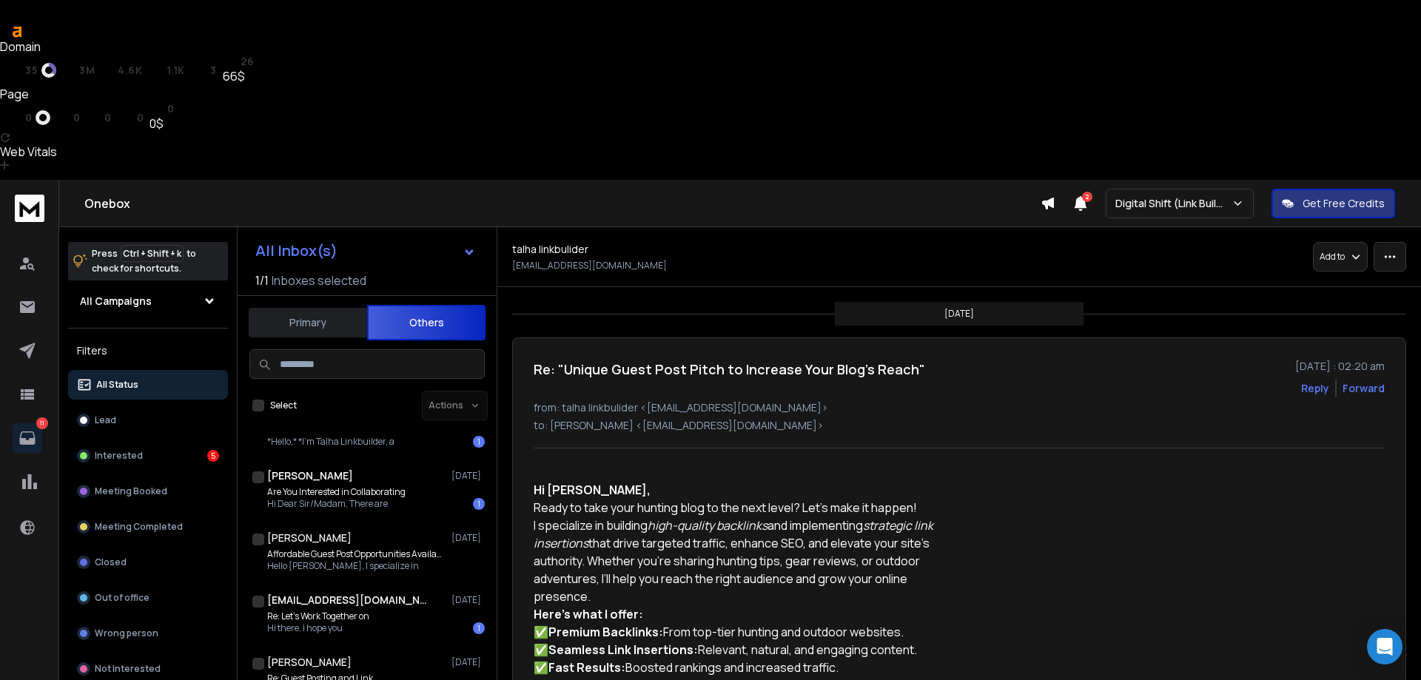
scroll to position [1178, 0]
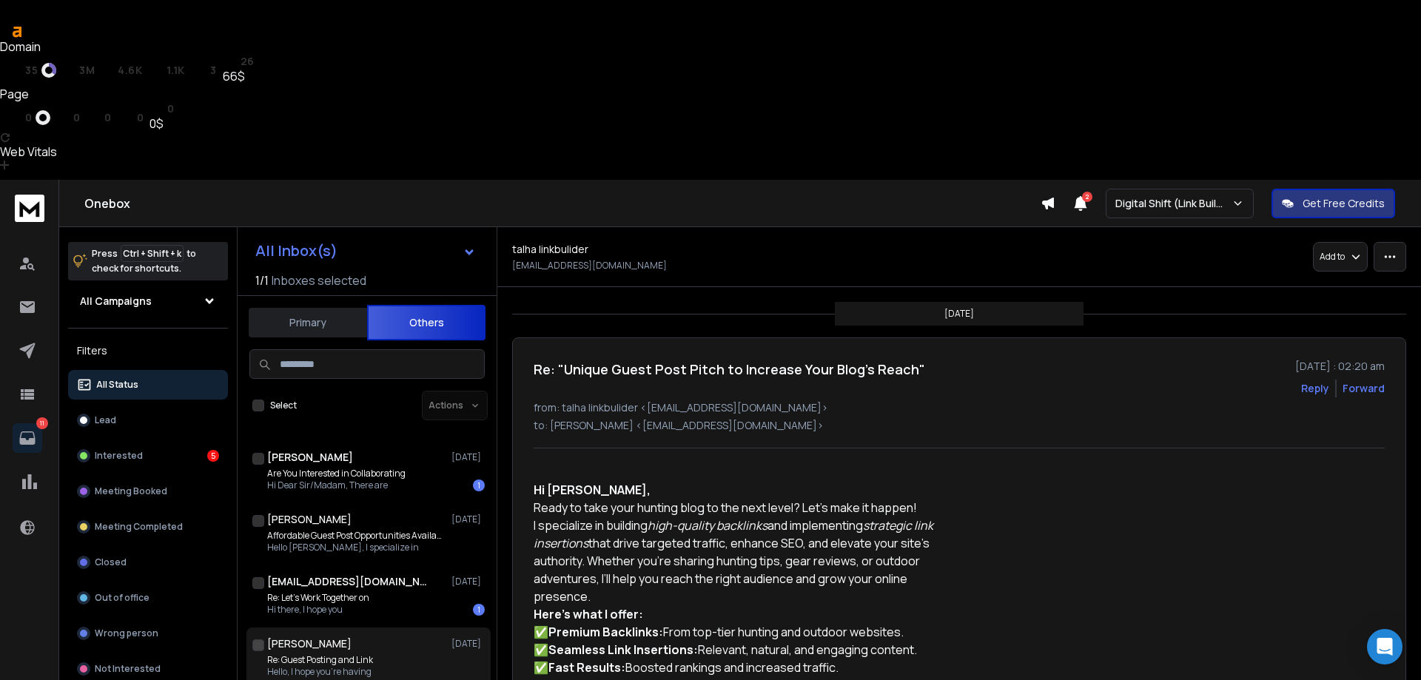
click at [358, 654] on p "Re: Guest Posting and Link" at bounding box center [320, 660] width 106 height 12
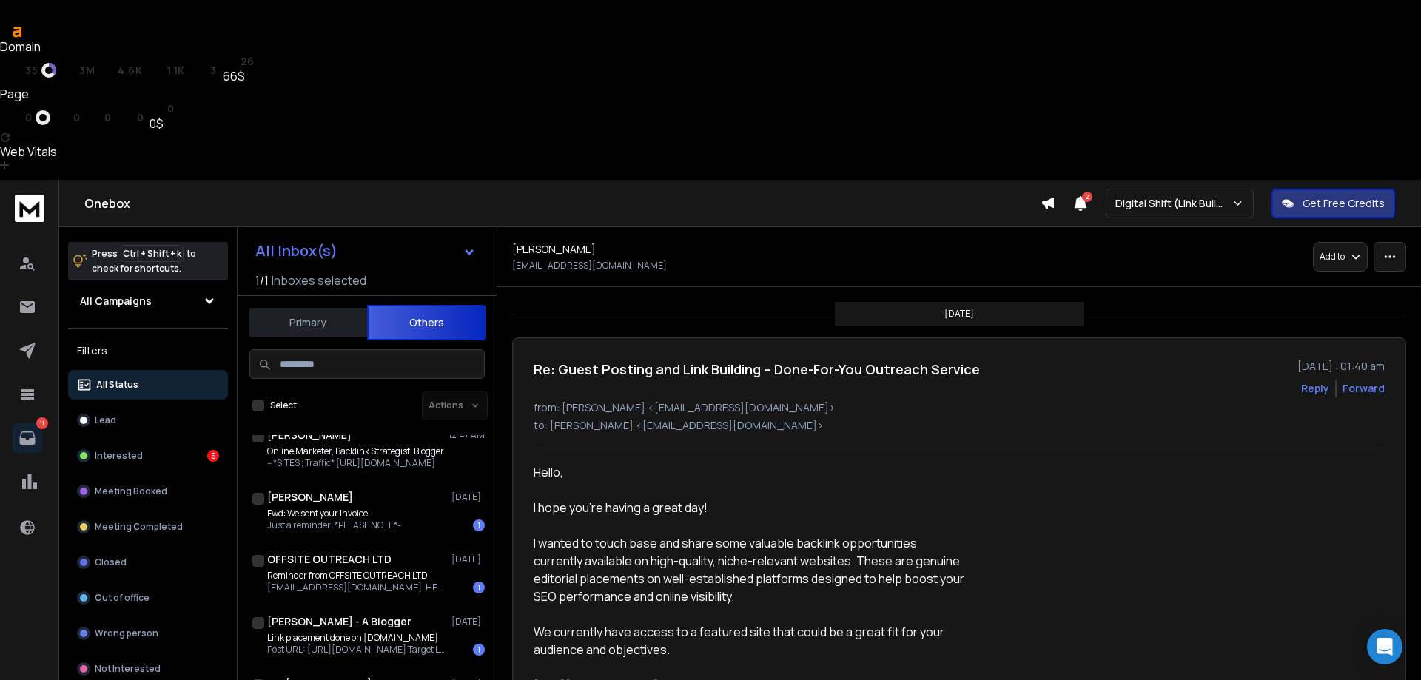
scroll to position [0, 0]
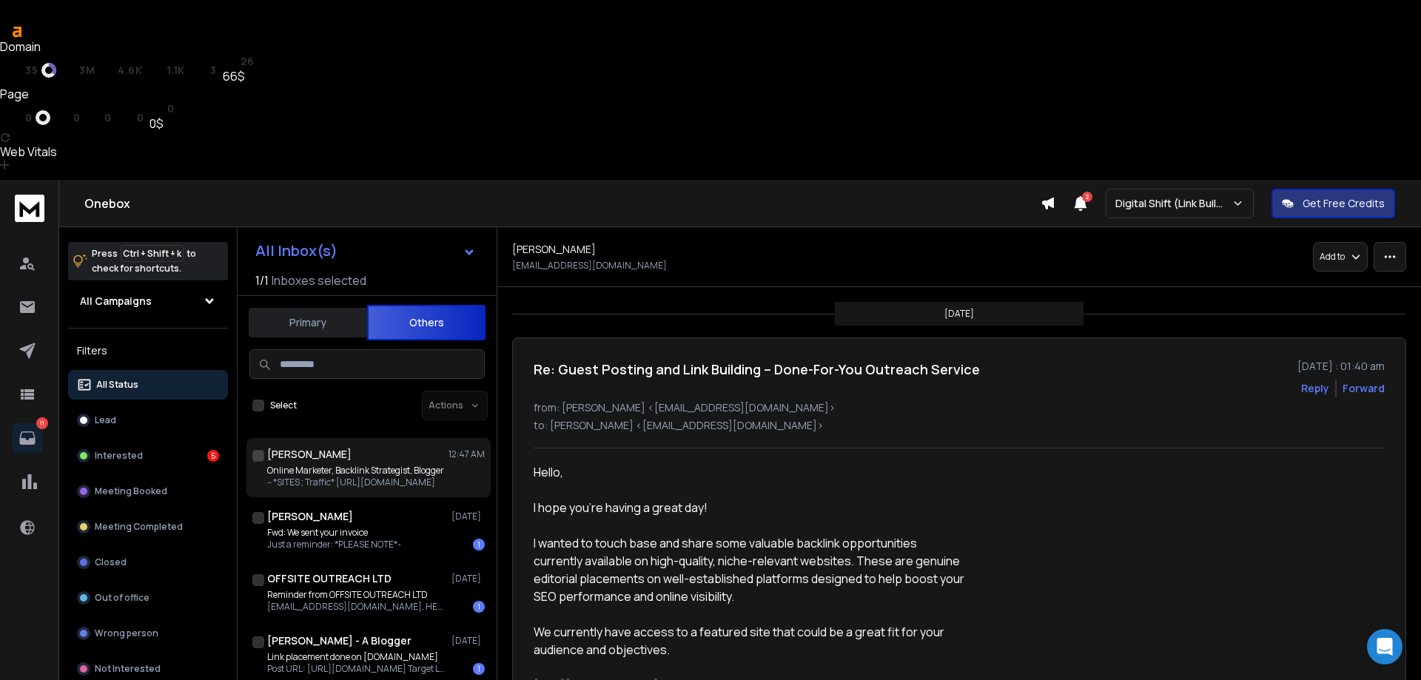
click at [398, 465] on p "Online Marketer, Backlink Strategist, Blogger" at bounding box center [355, 471] width 177 height 12
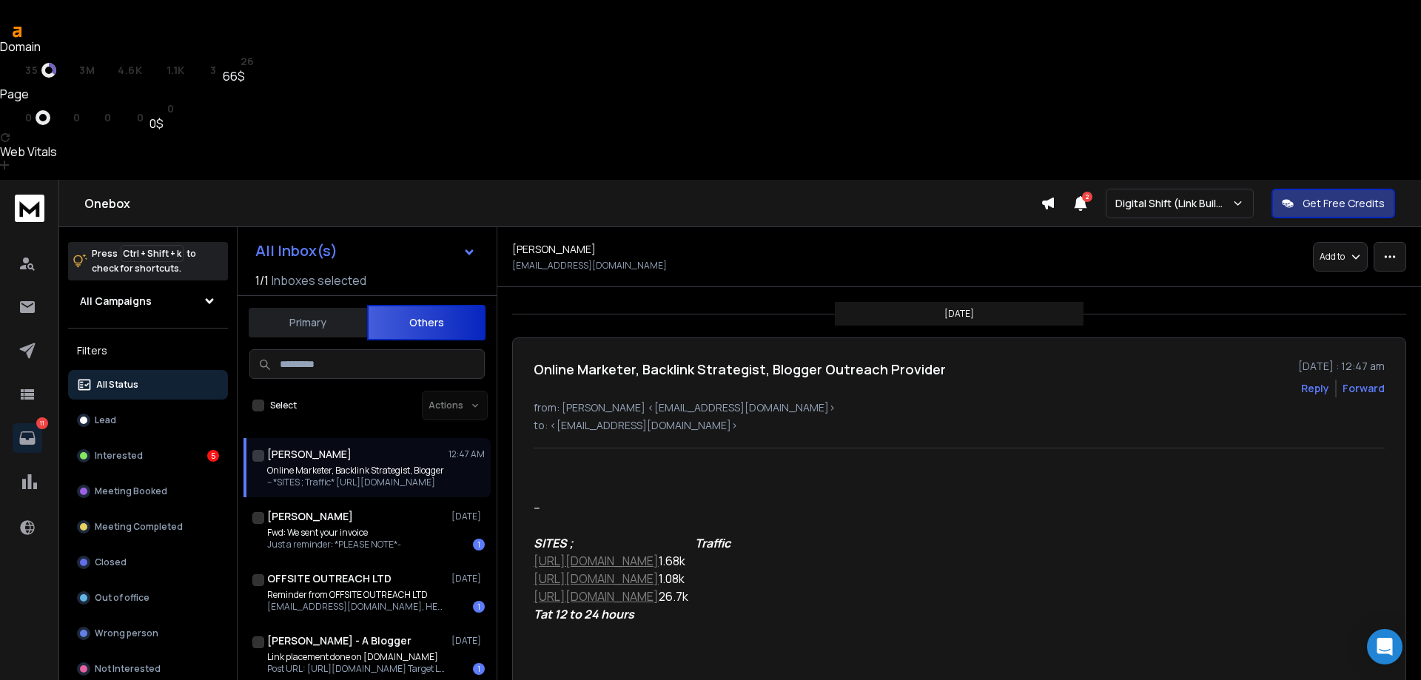
click at [910, 242] on div "[PERSON_NAME] [PERSON_NAME][EMAIL_ADDRESS][DOMAIN_NAME]" at bounding box center [733, 257] width 442 height 30
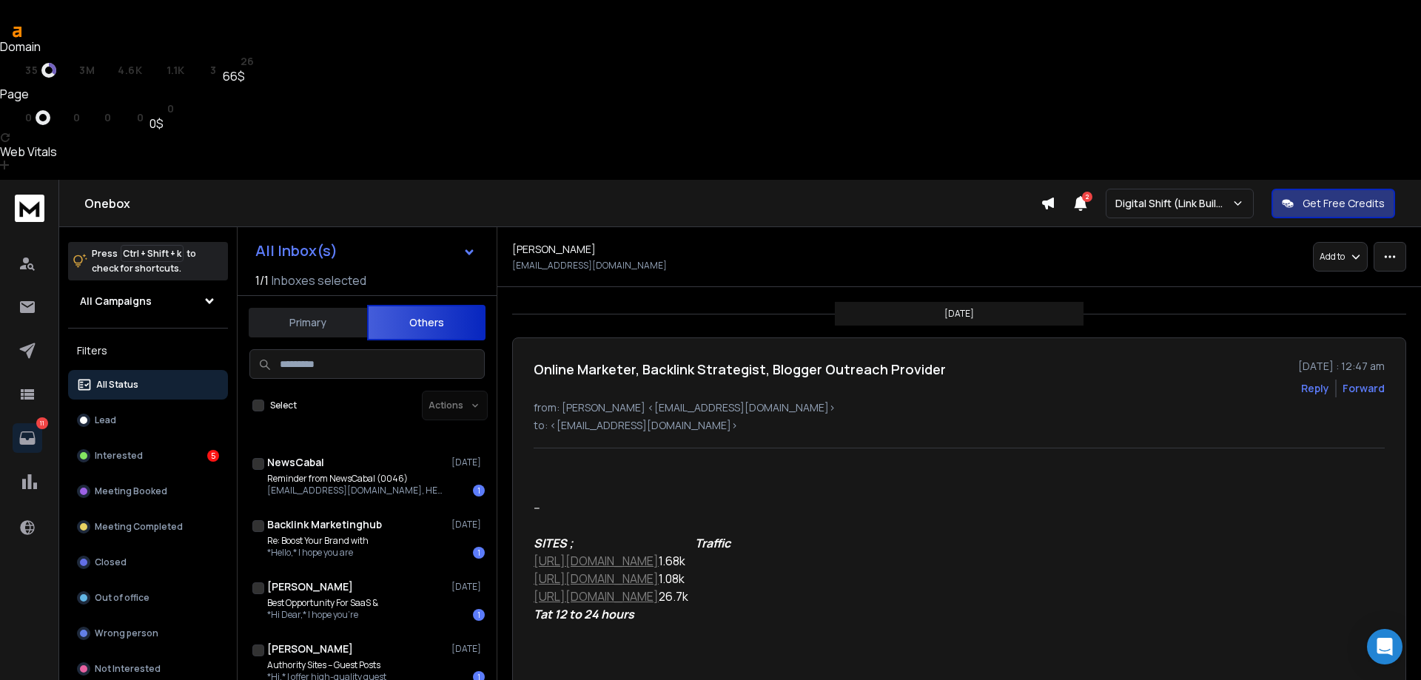
scroll to position [374, 0]
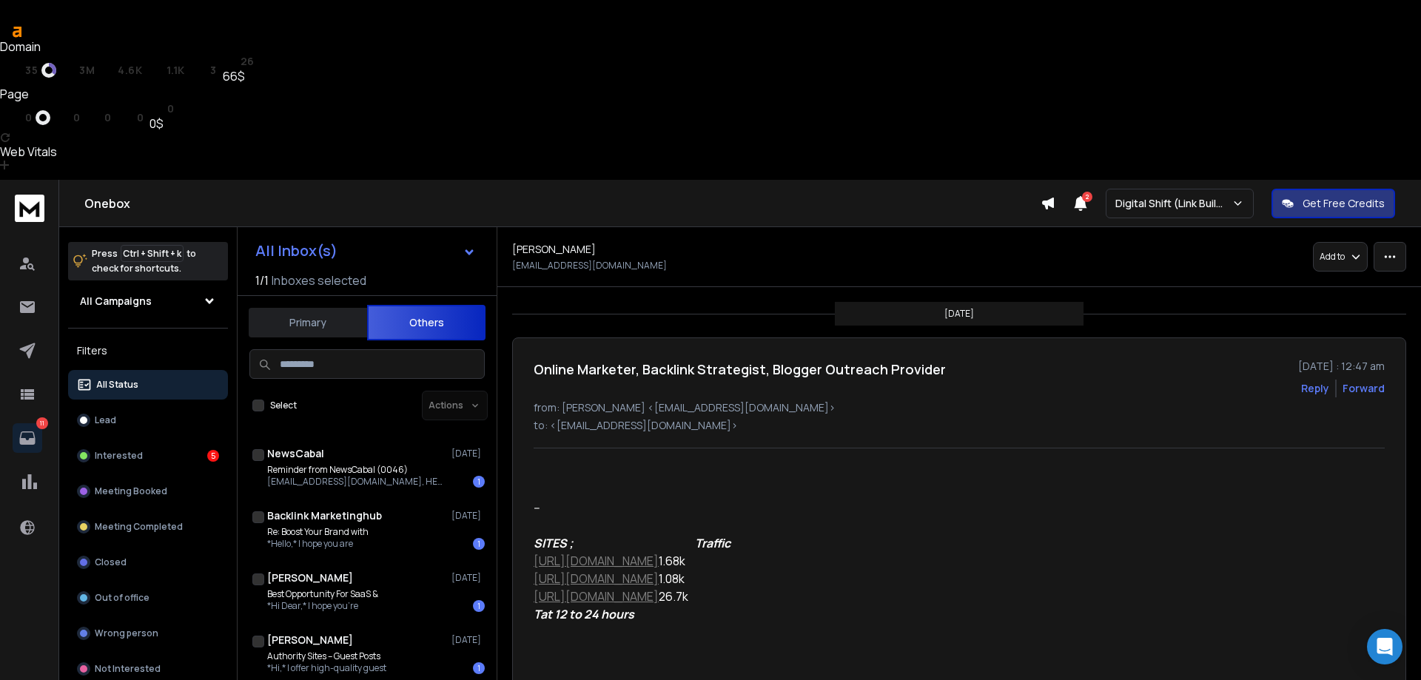
click at [36, 495] on div "11 H" at bounding box center [29, 520] width 59 height 680
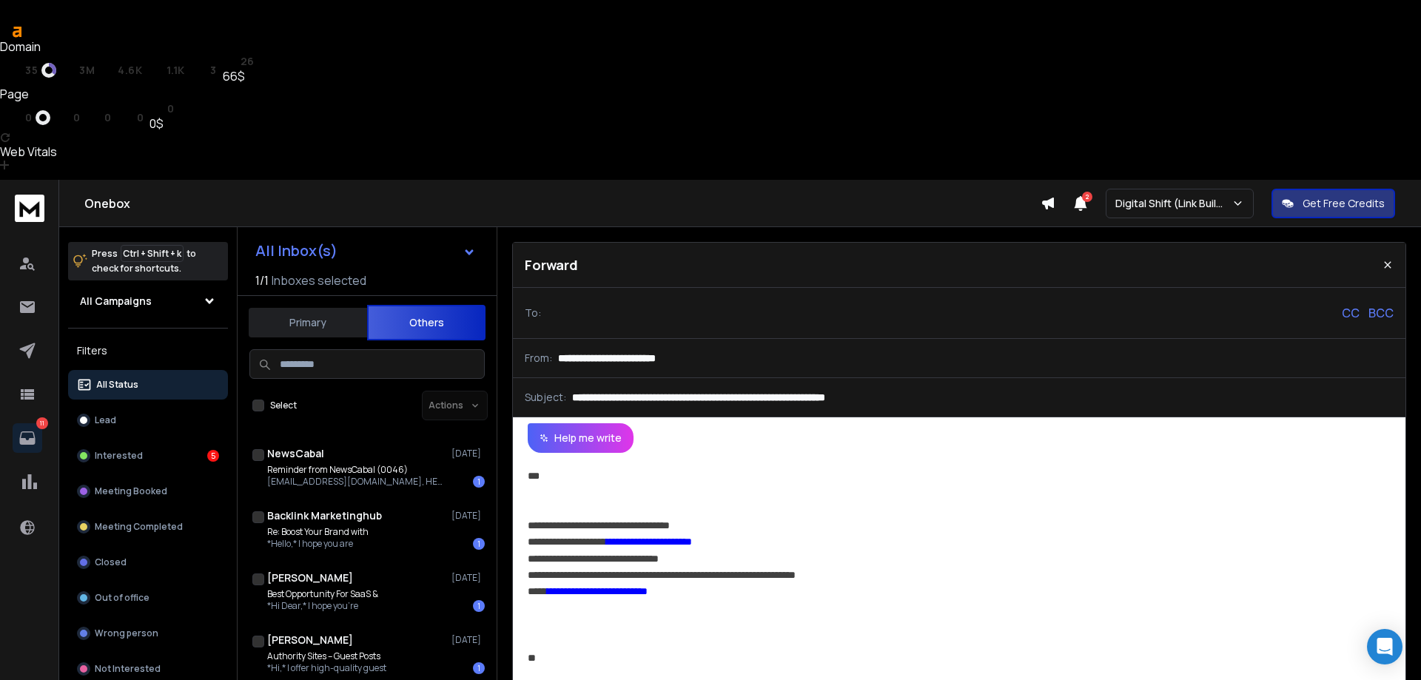
click at [1385, 261] on icon at bounding box center [1387, 264] width 7 height 7
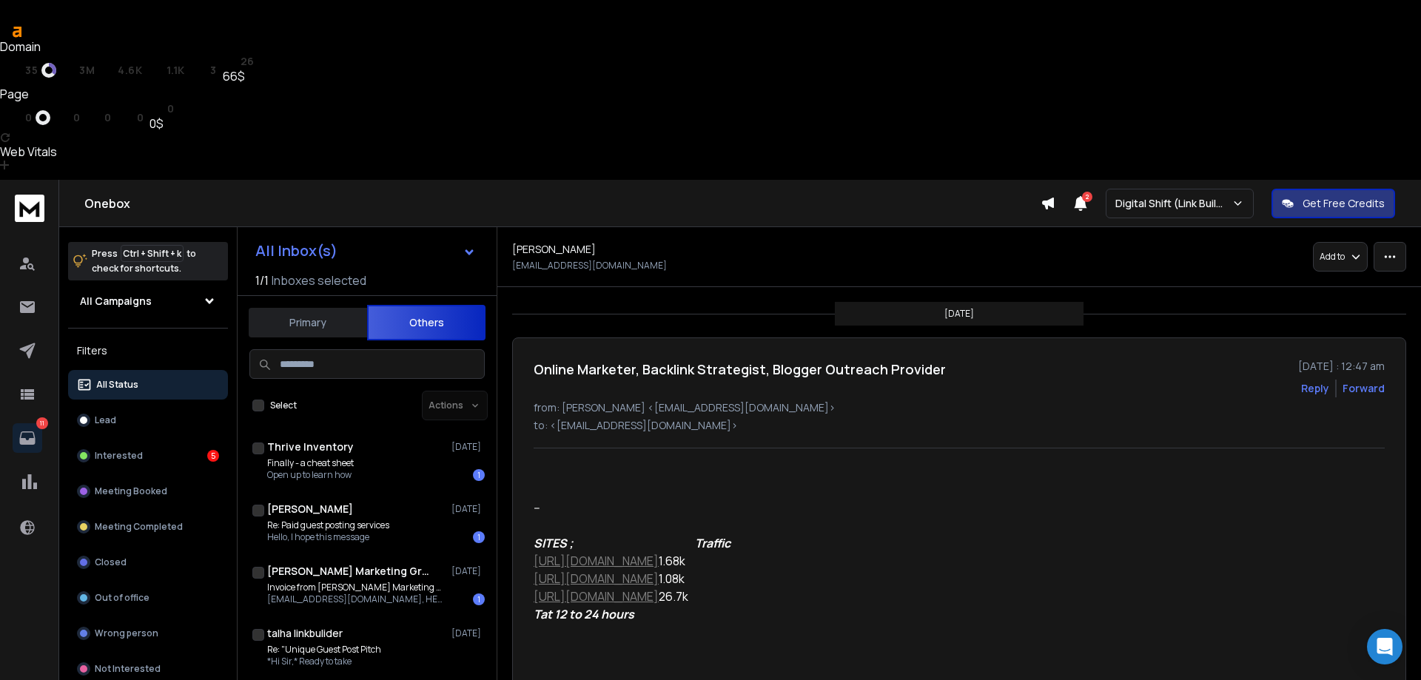
scroll to position [696, 0]
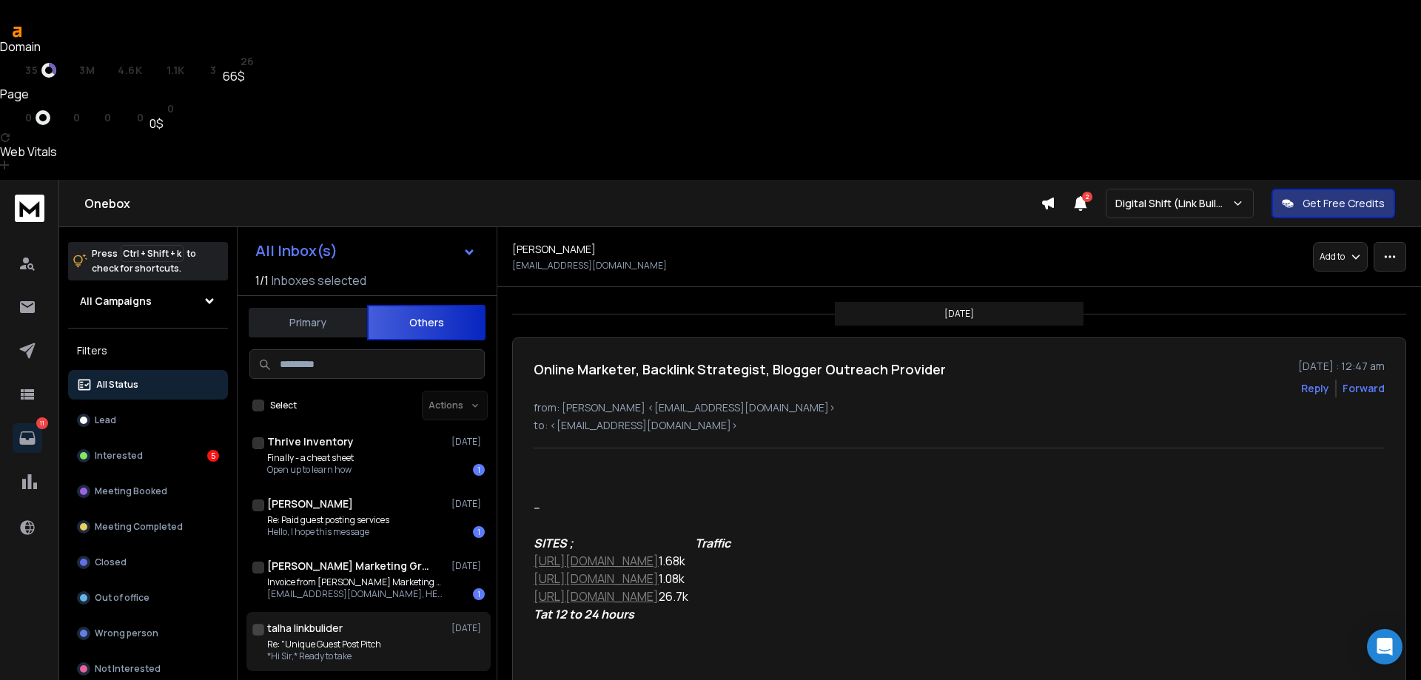
click at [376, 621] on div "talha linkbulider [DATE]" at bounding box center [376, 628] width 218 height 15
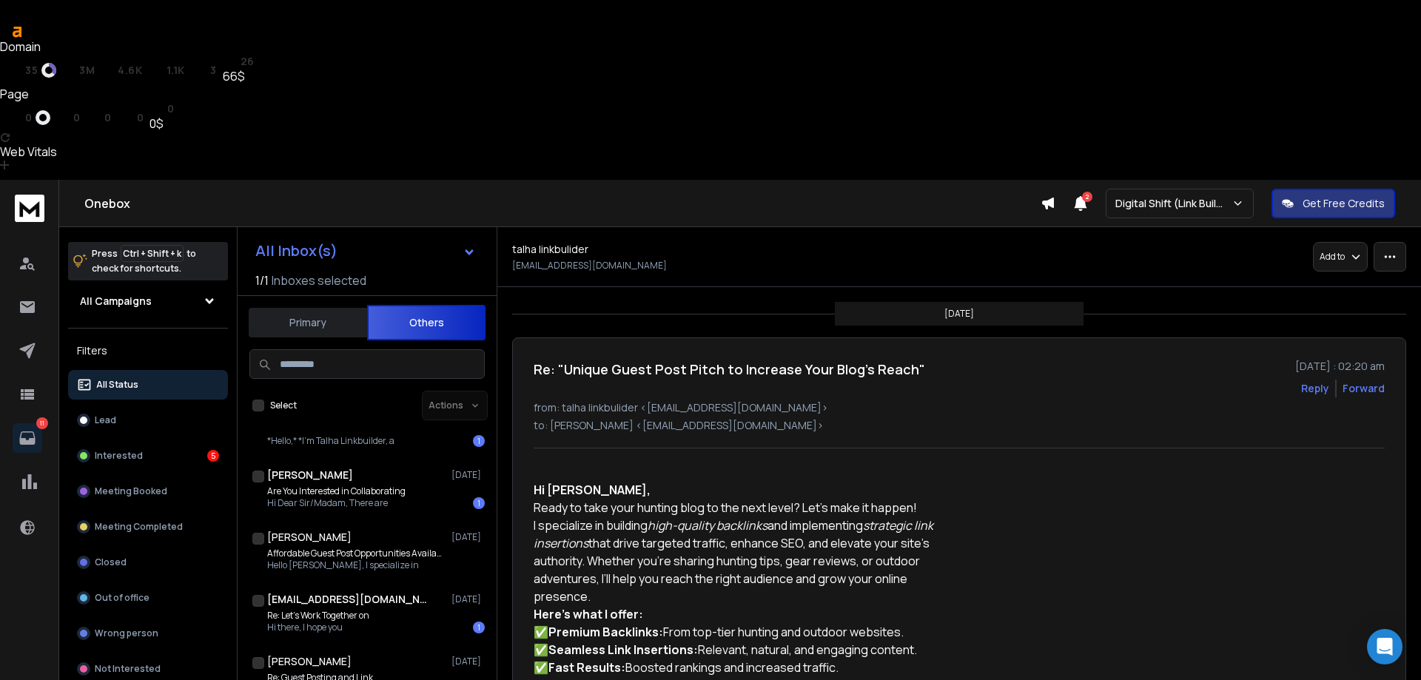
scroll to position [1179, 0]
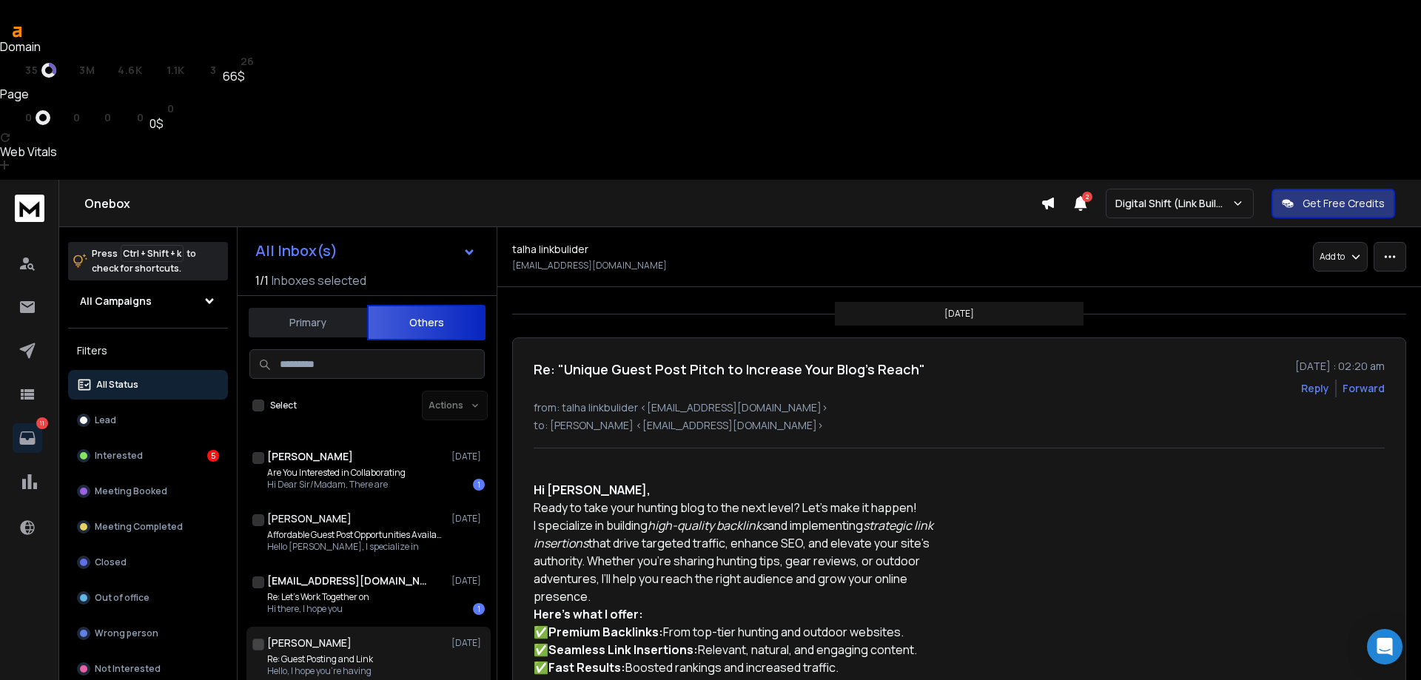
click at [358, 653] on p "Re: Guest Posting and Link" at bounding box center [320, 659] width 106 height 12
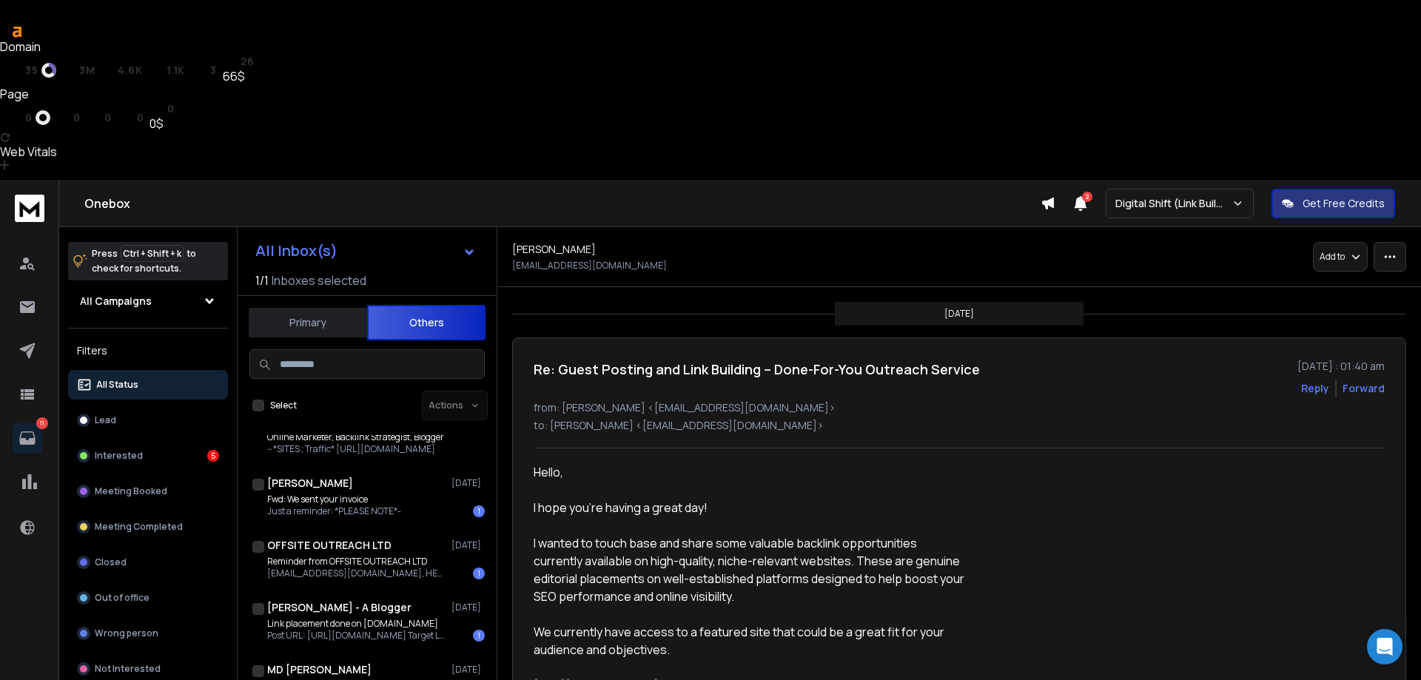
scroll to position [0, 0]
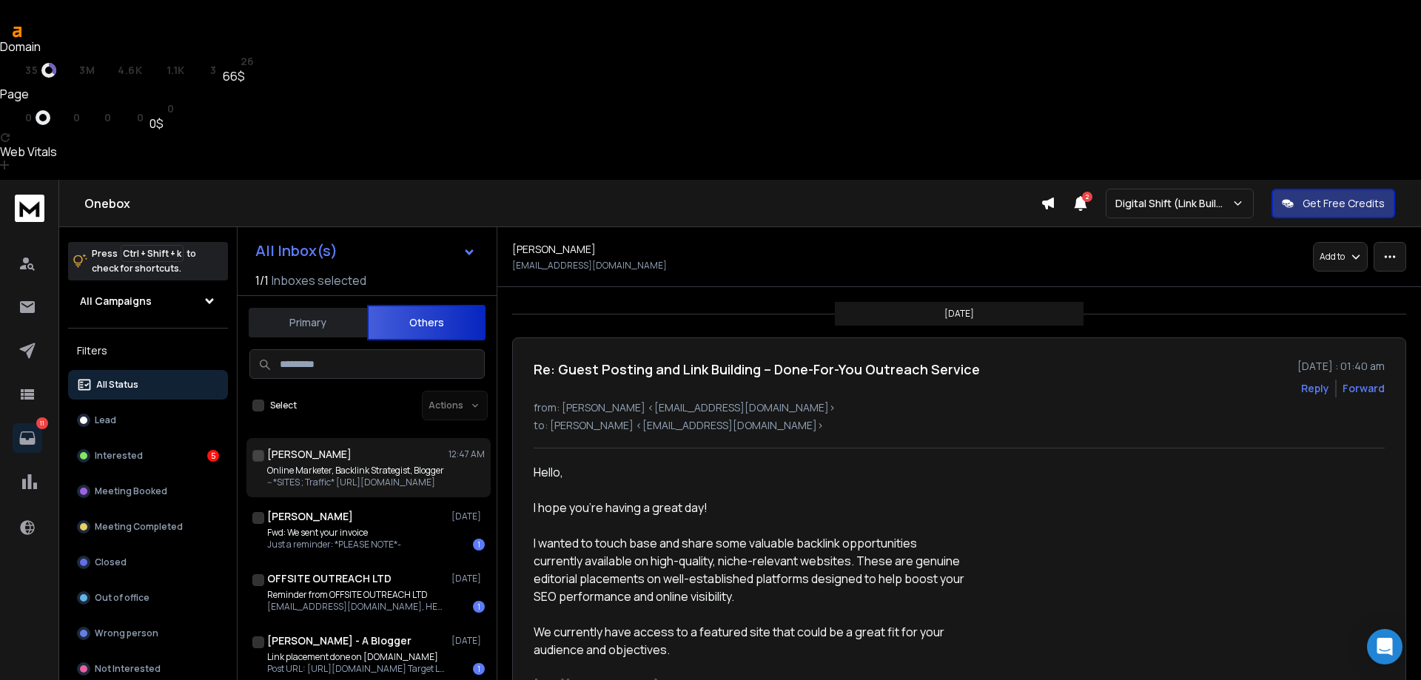
click at [398, 465] on p "Online Marketer, Backlink Strategist, Blogger" at bounding box center [355, 471] width 177 height 12
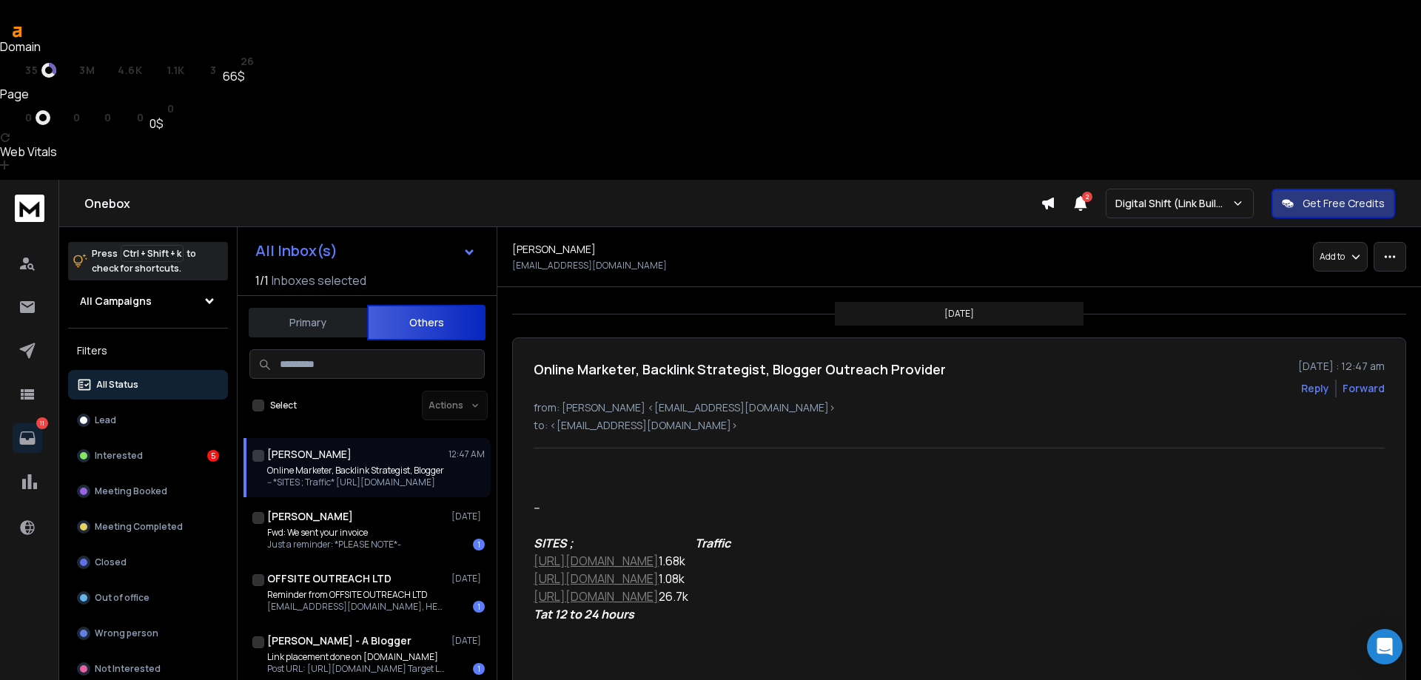
click at [910, 242] on div "[PERSON_NAME] [PERSON_NAME][EMAIL_ADDRESS][DOMAIN_NAME]" at bounding box center [733, 257] width 442 height 30
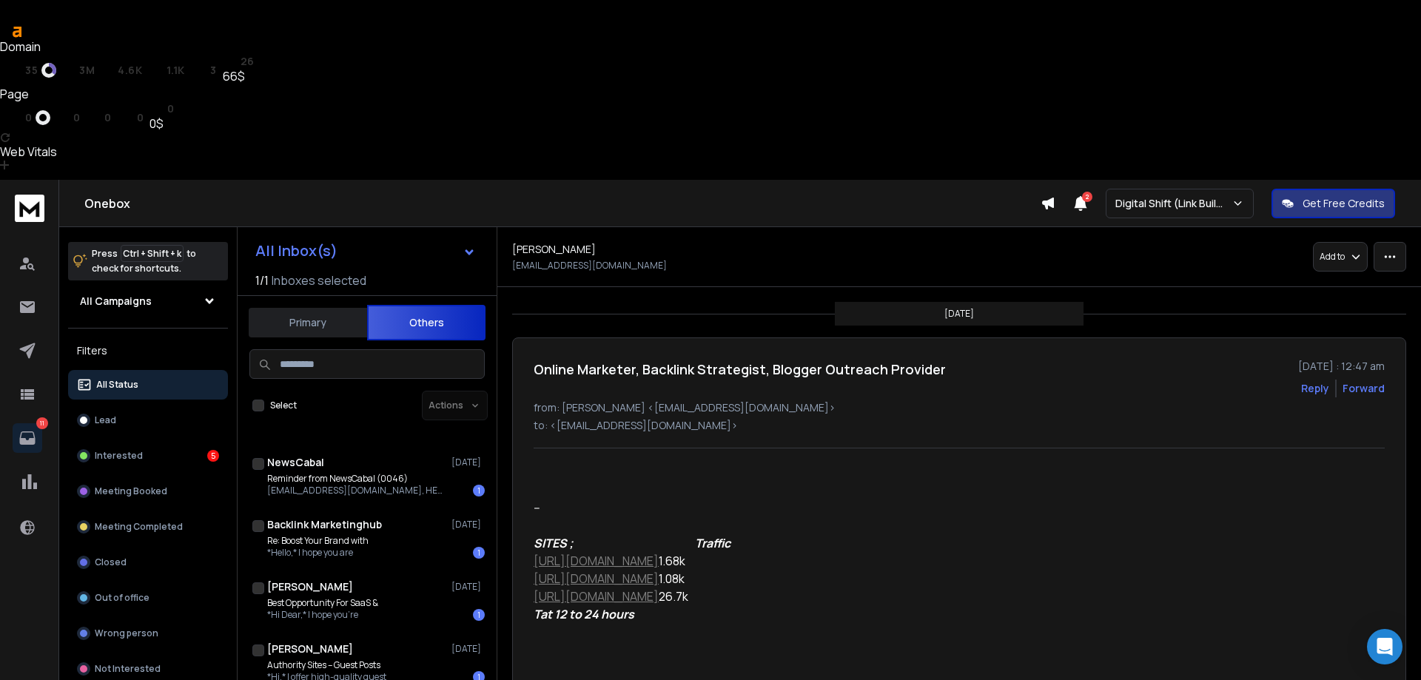
scroll to position [374, 0]
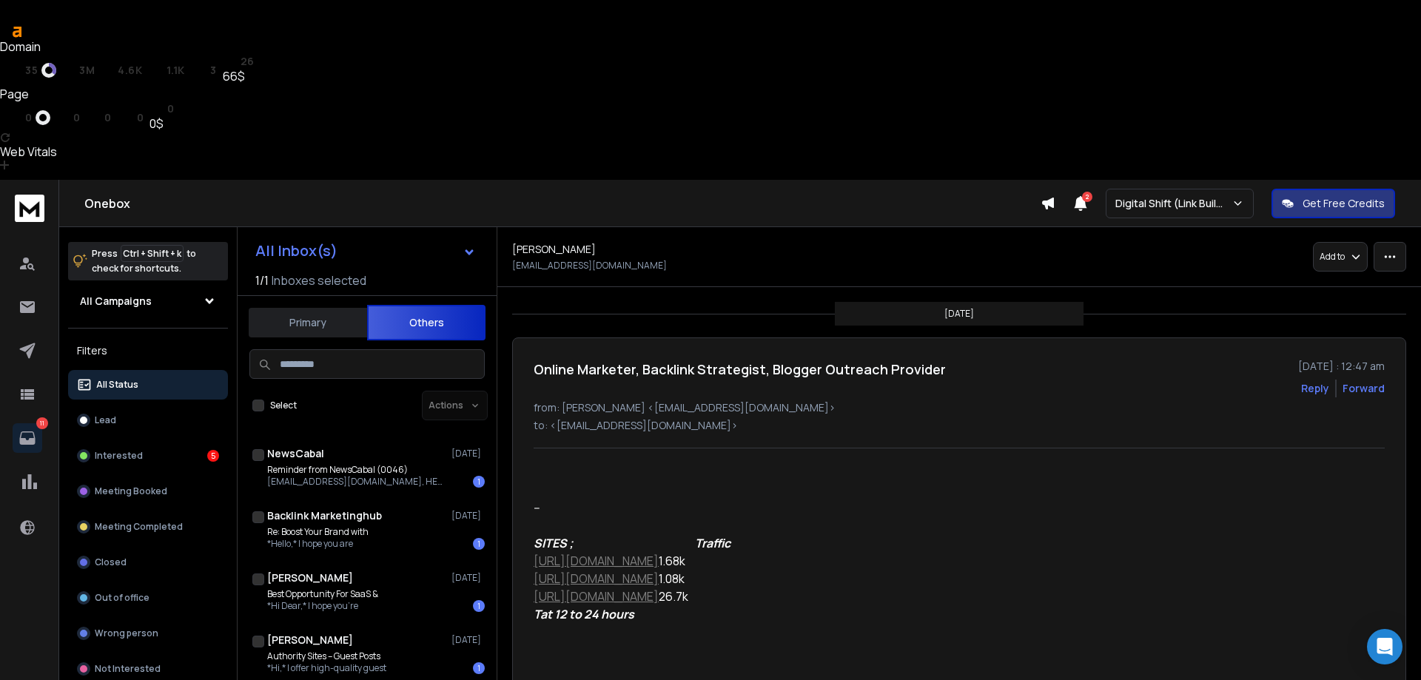
click at [36, 495] on div "11 H" at bounding box center [29, 520] width 59 height 680
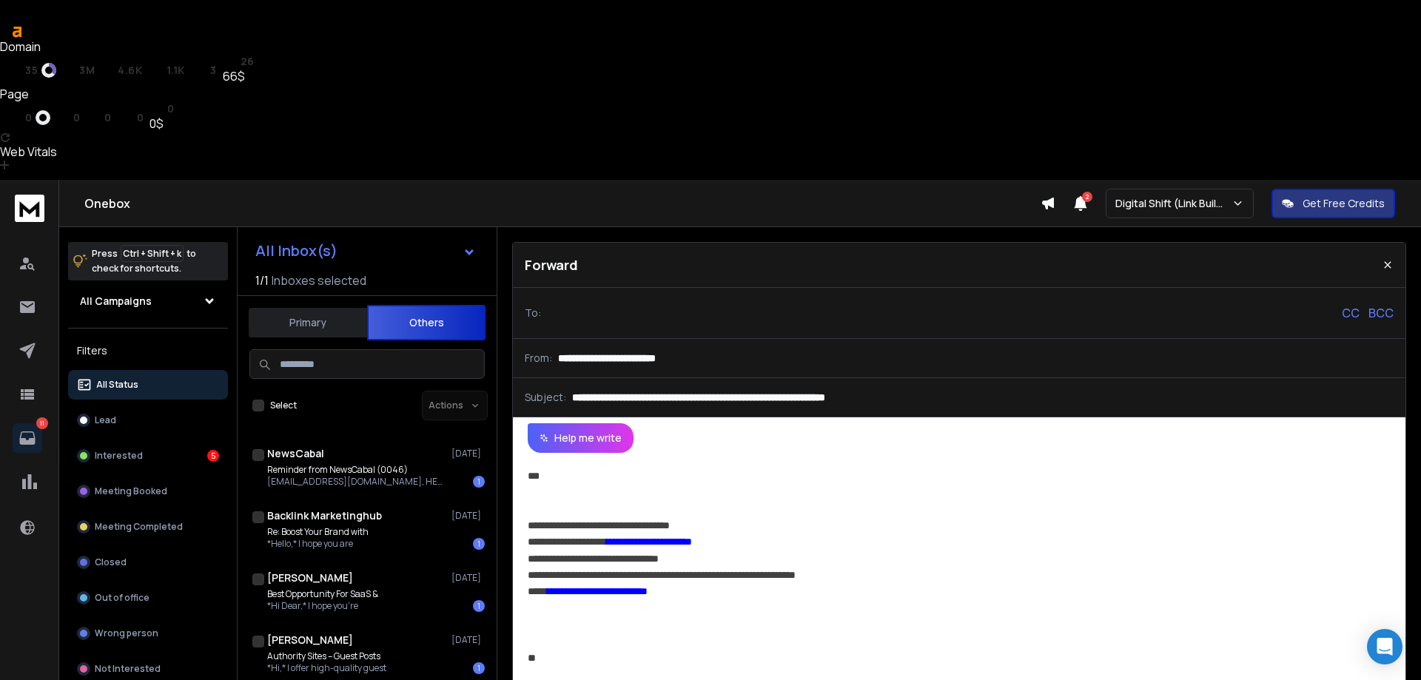
click at [1385, 261] on icon at bounding box center [1387, 264] width 7 height 7
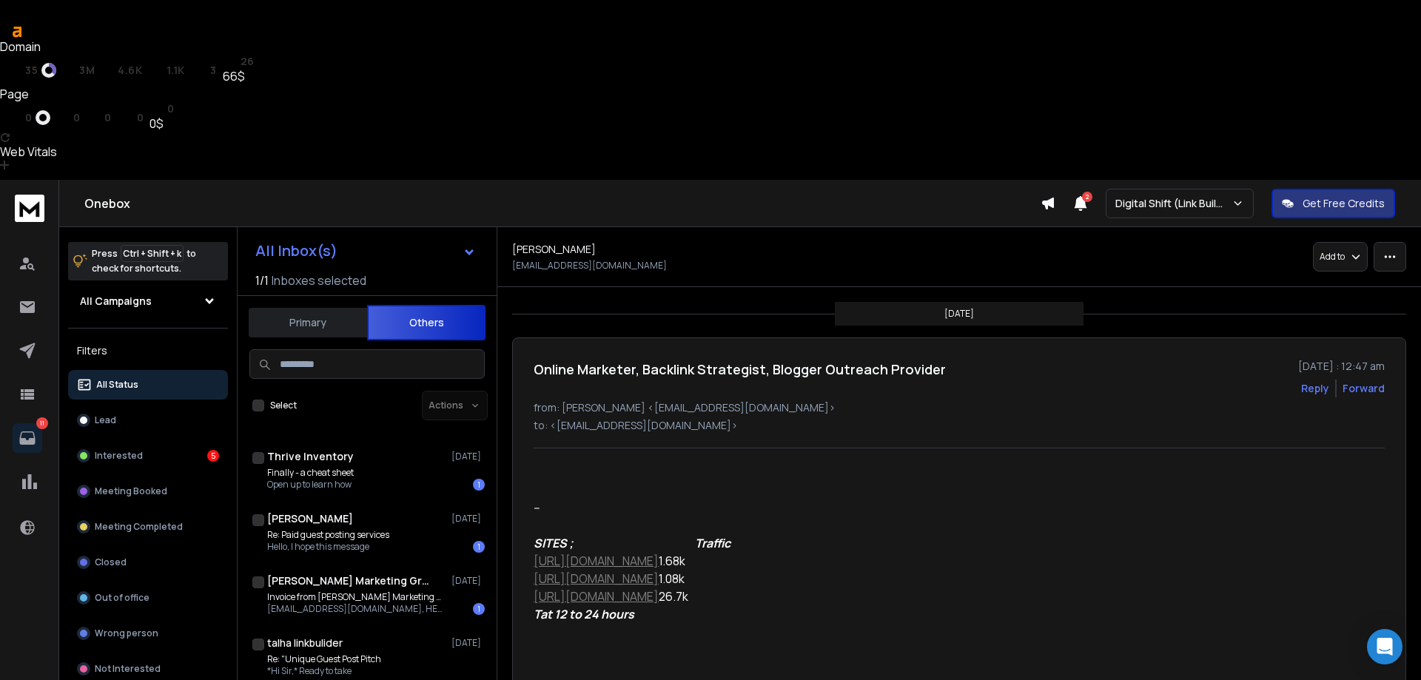
scroll to position [696, 0]
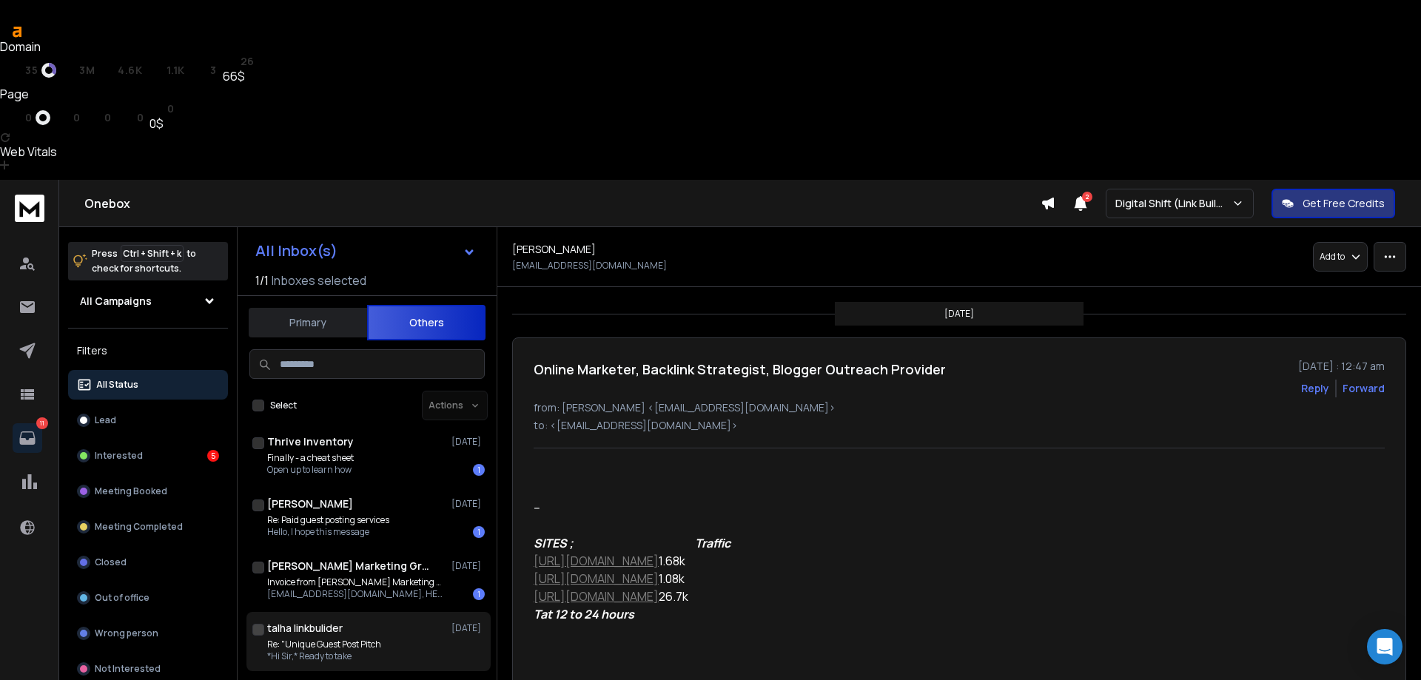
click at [376, 621] on div "talha linkbulider [DATE]" at bounding box center [376, 628] width 218 height 15
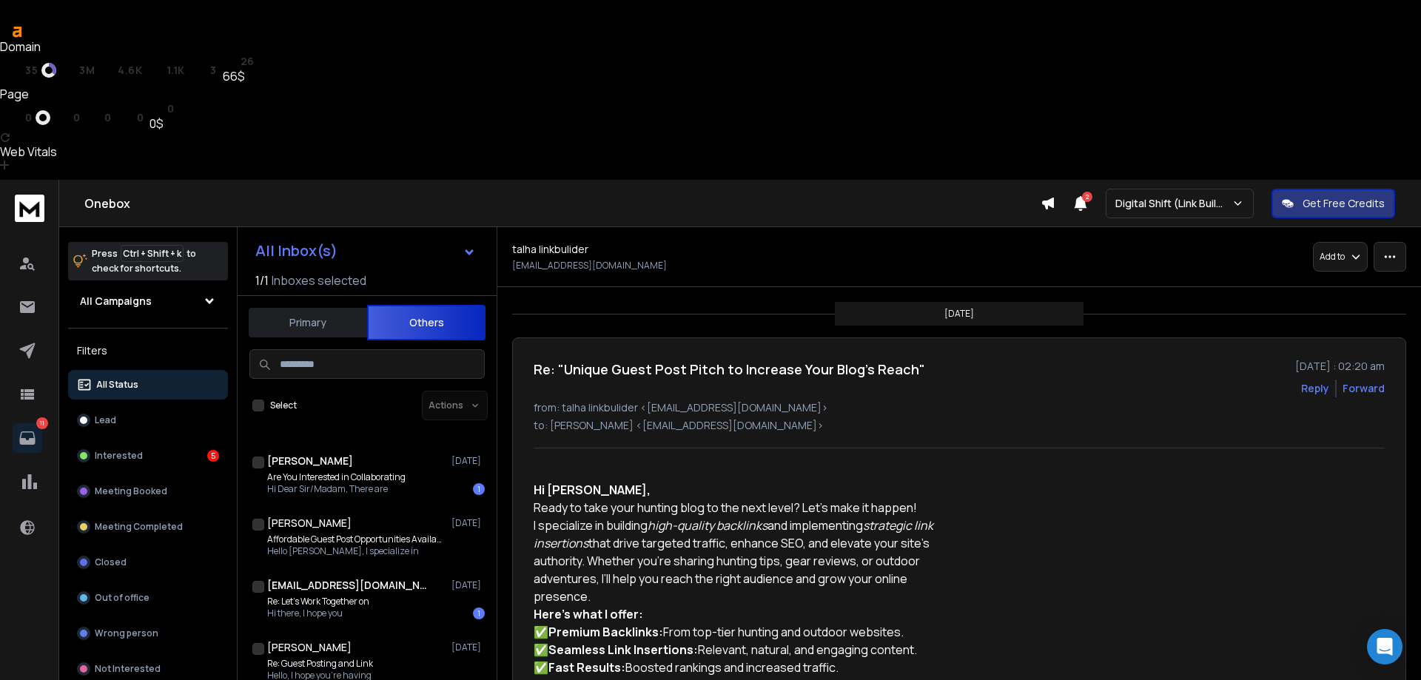
scroll to position [1179, 0]
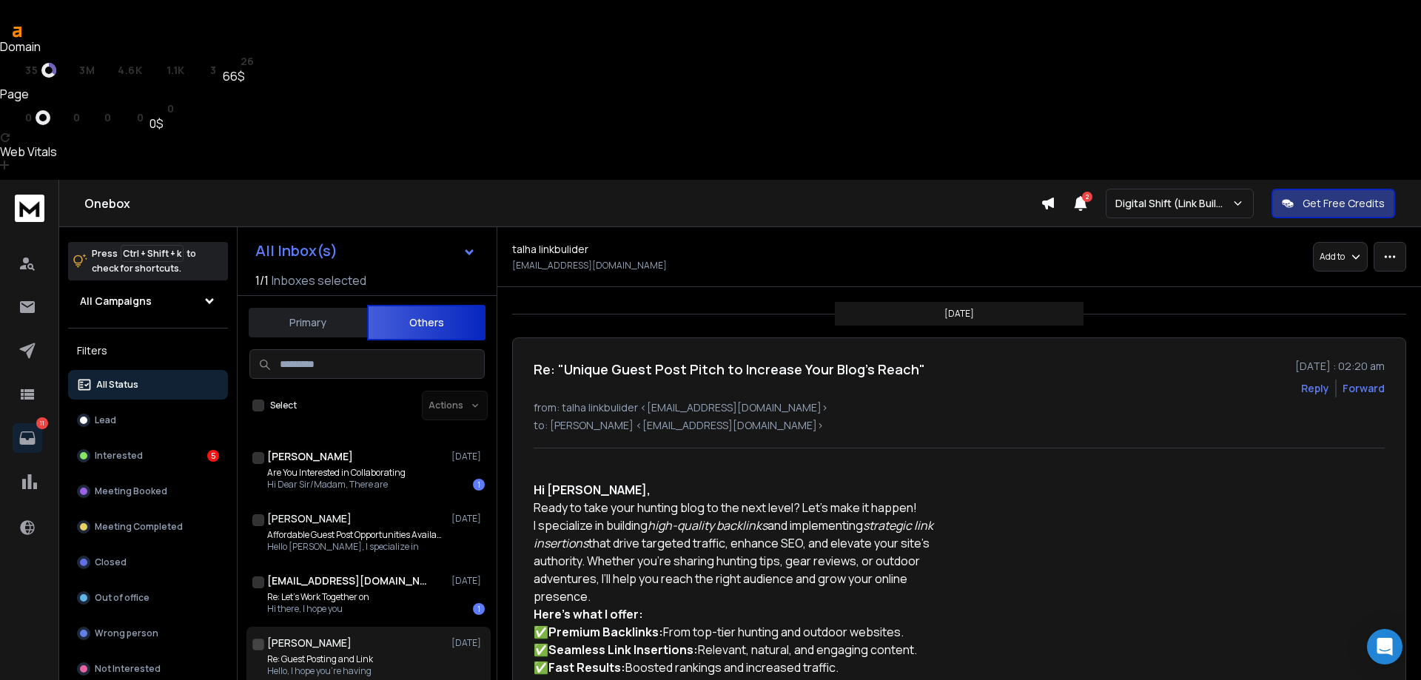
click at [358, 653] on p "Re: Guest Posting and Link" at bounding box center [320, 659] width 106 height 12
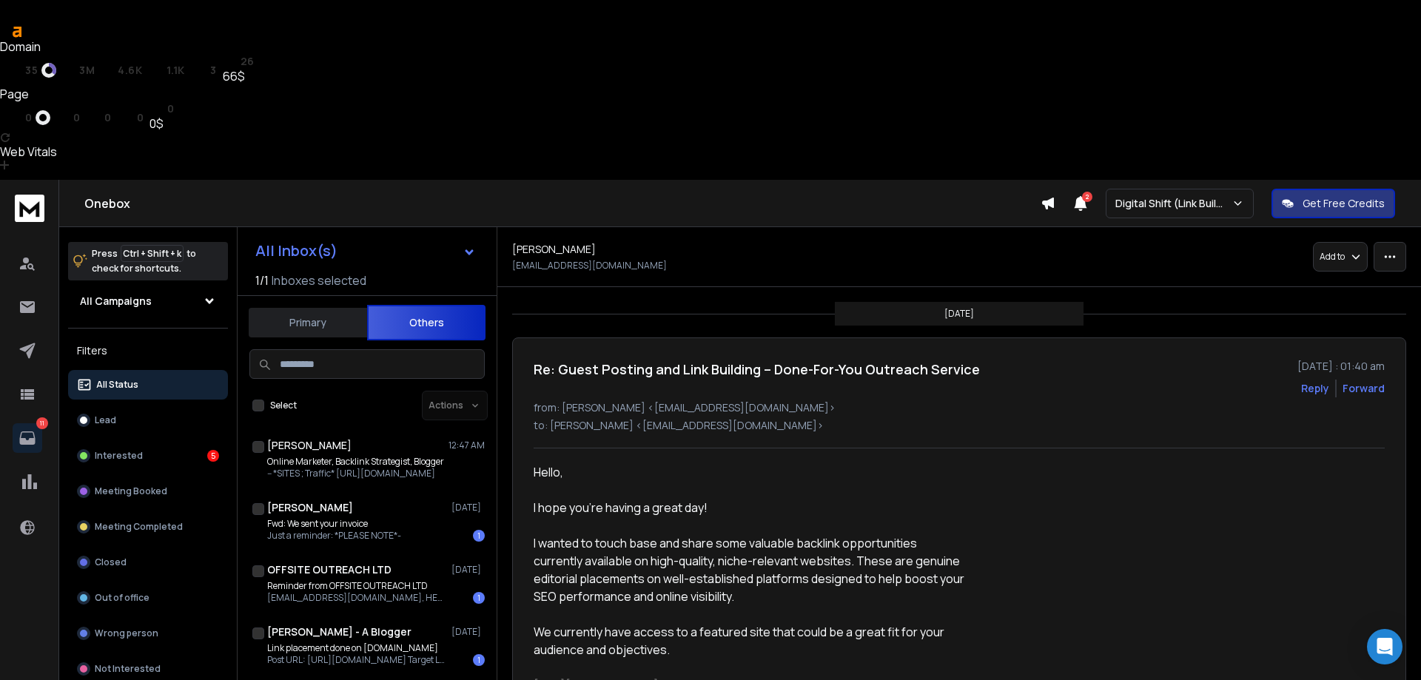
scroll to position [0, 0]
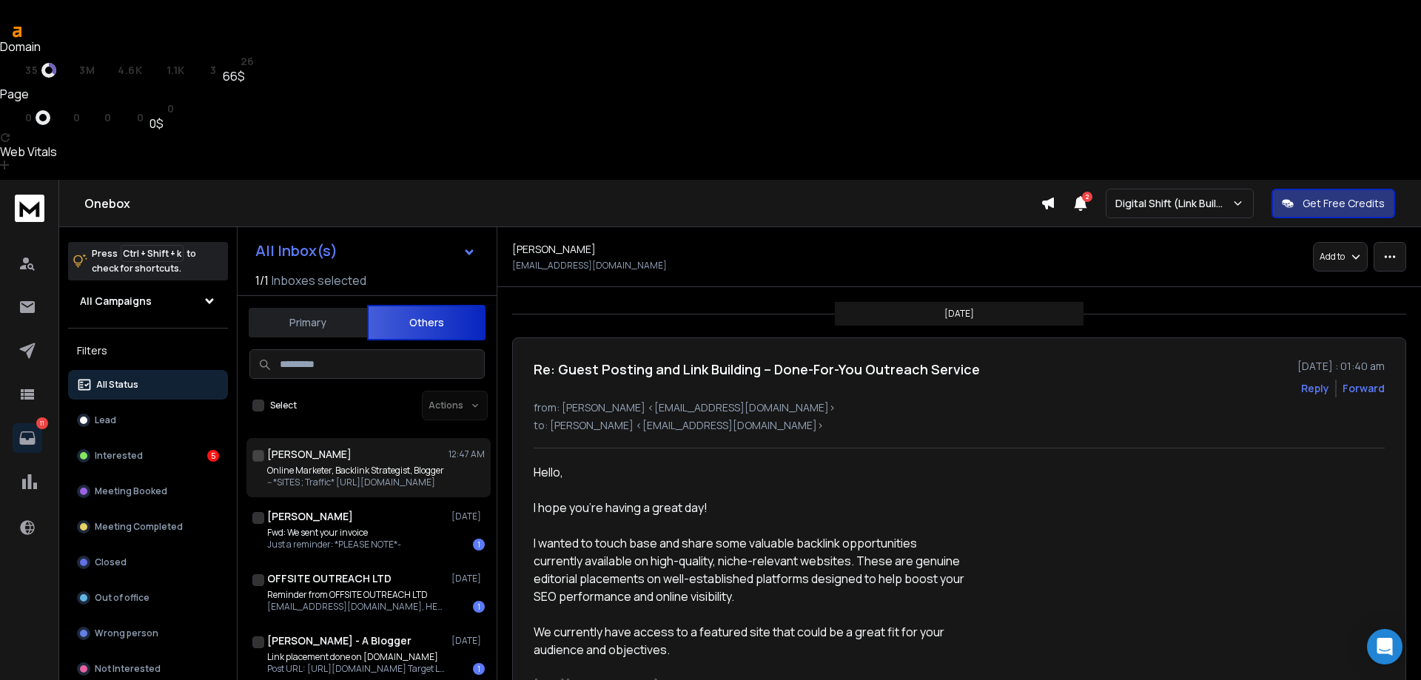
click at [398, 465] on p "Online Marketer, Backlink Strategist, Blogger" at bounding box center [355, 471] width 177 height 12
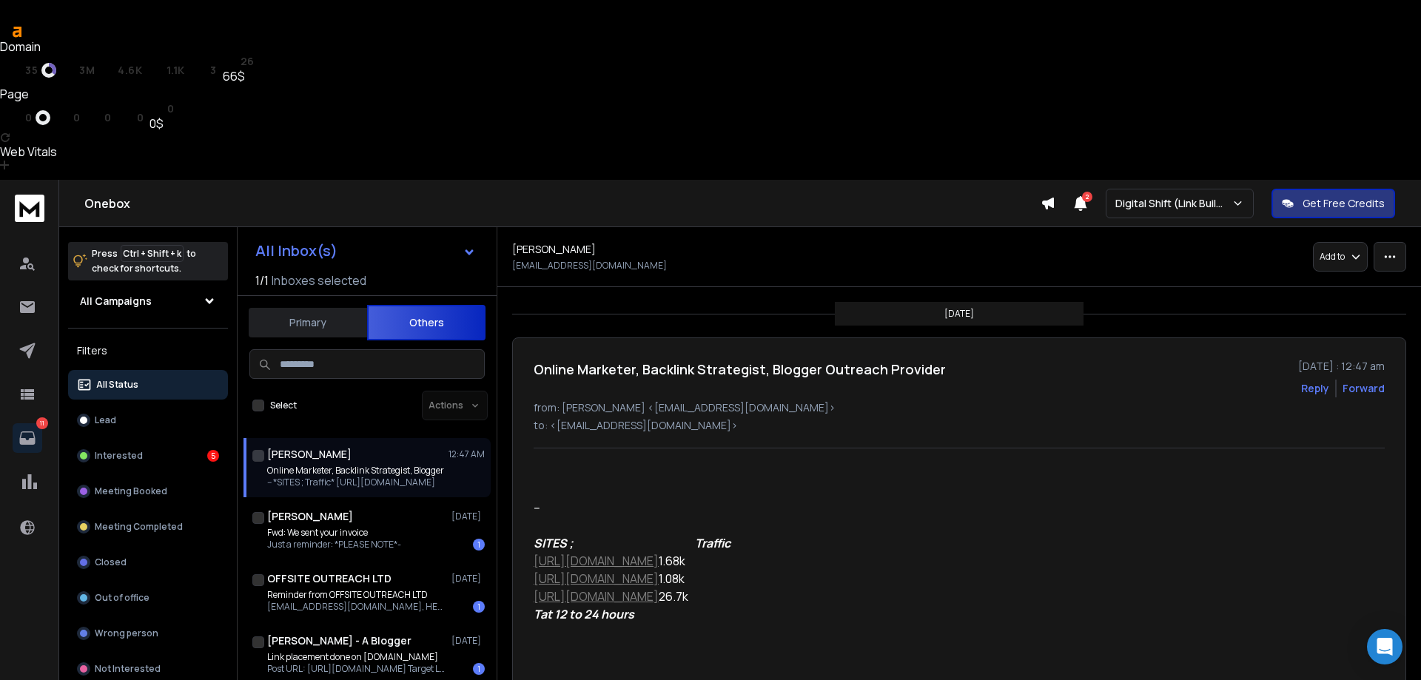
click at [910, 242] on div "[PERSON_NAME] [PERSON_NAME][EMAIL_ADDRESS][DOMAIN_NAME]" at bounding box center [733, 257] width 442 height 30
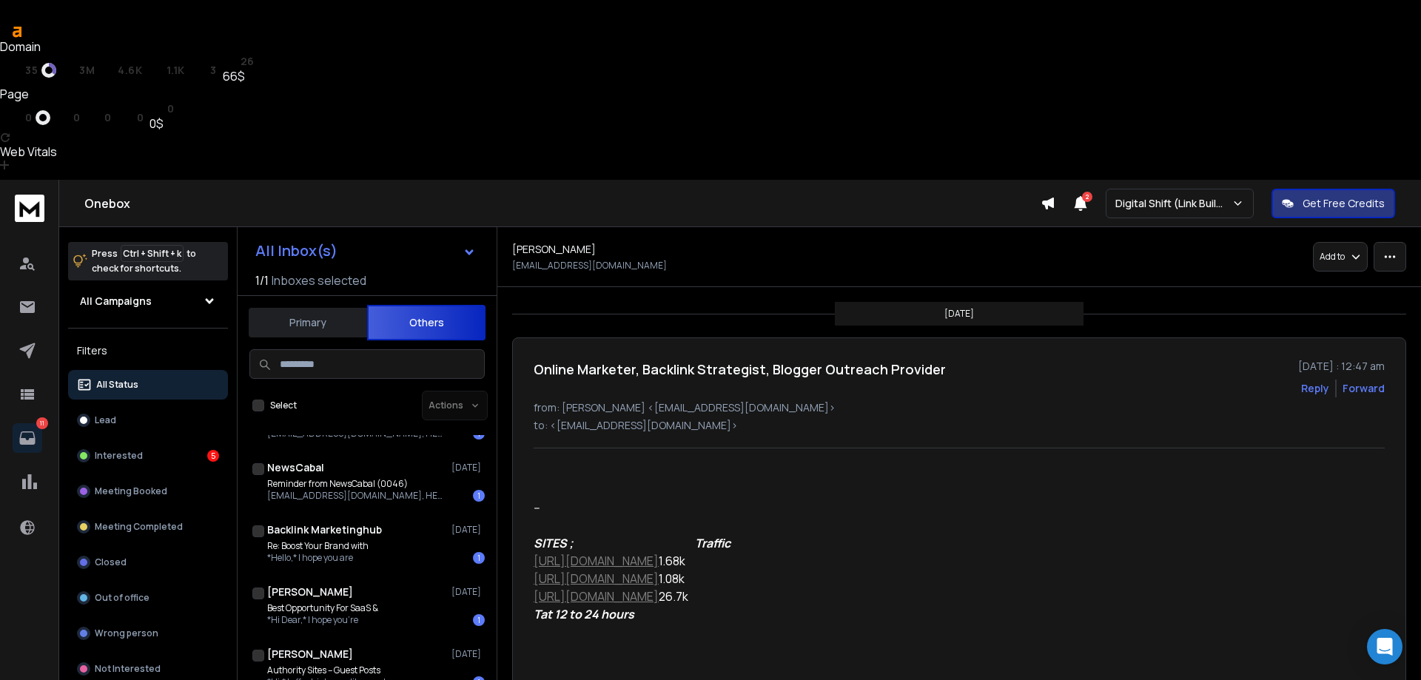
scroll to position [374, 0]
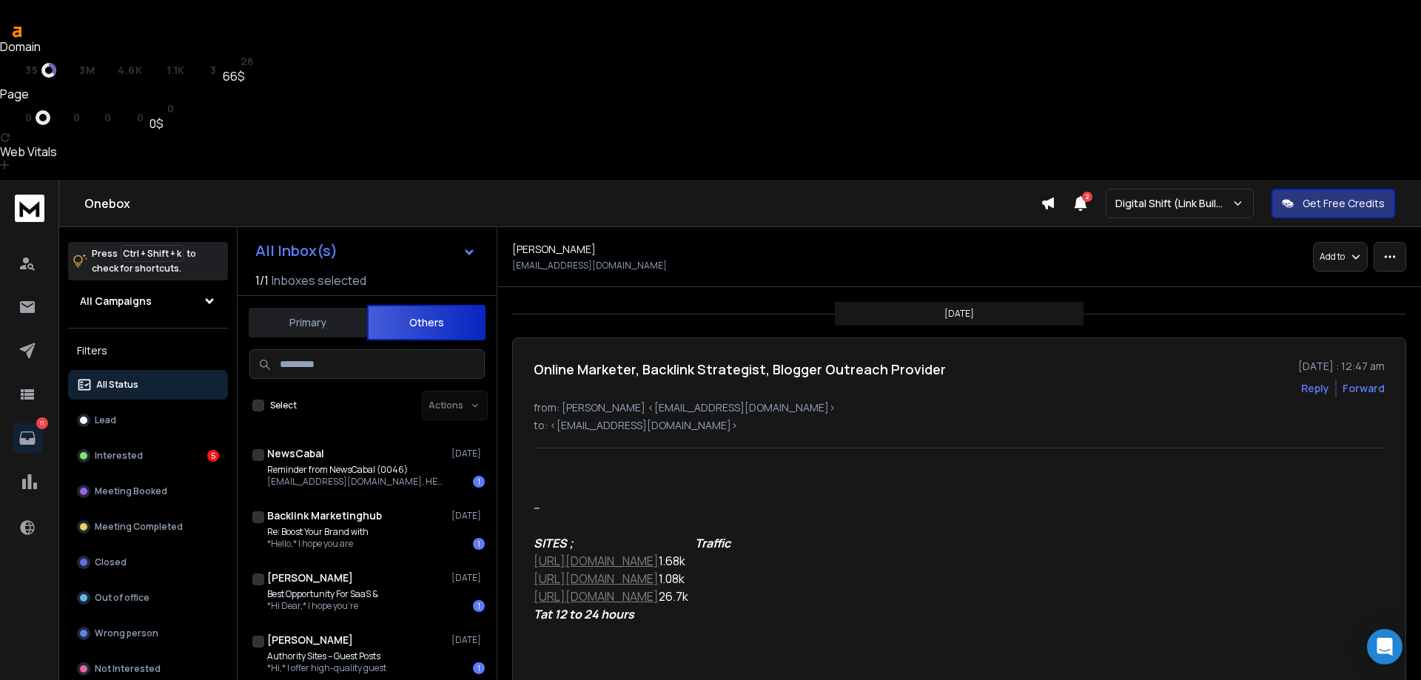
click at [36, 495] on div "11 H" at bounding box center [29, 520] width 59 height 680
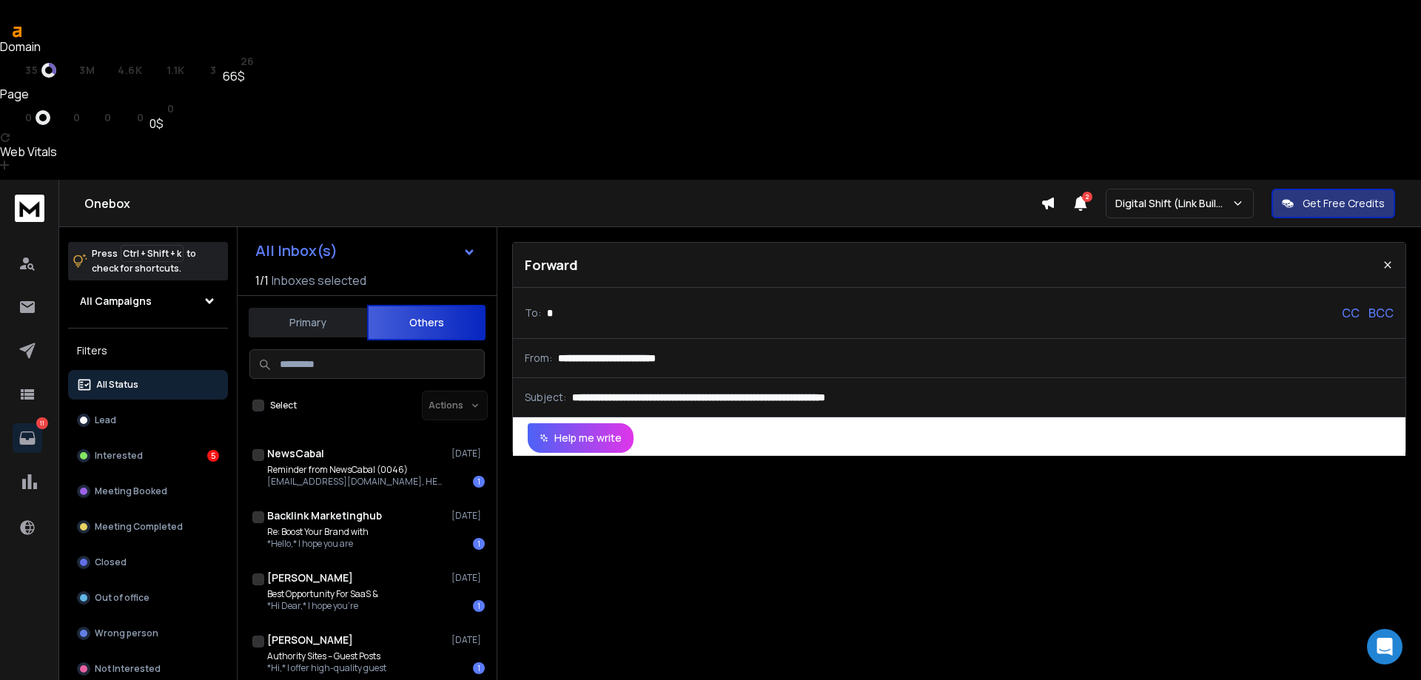
type input "*"
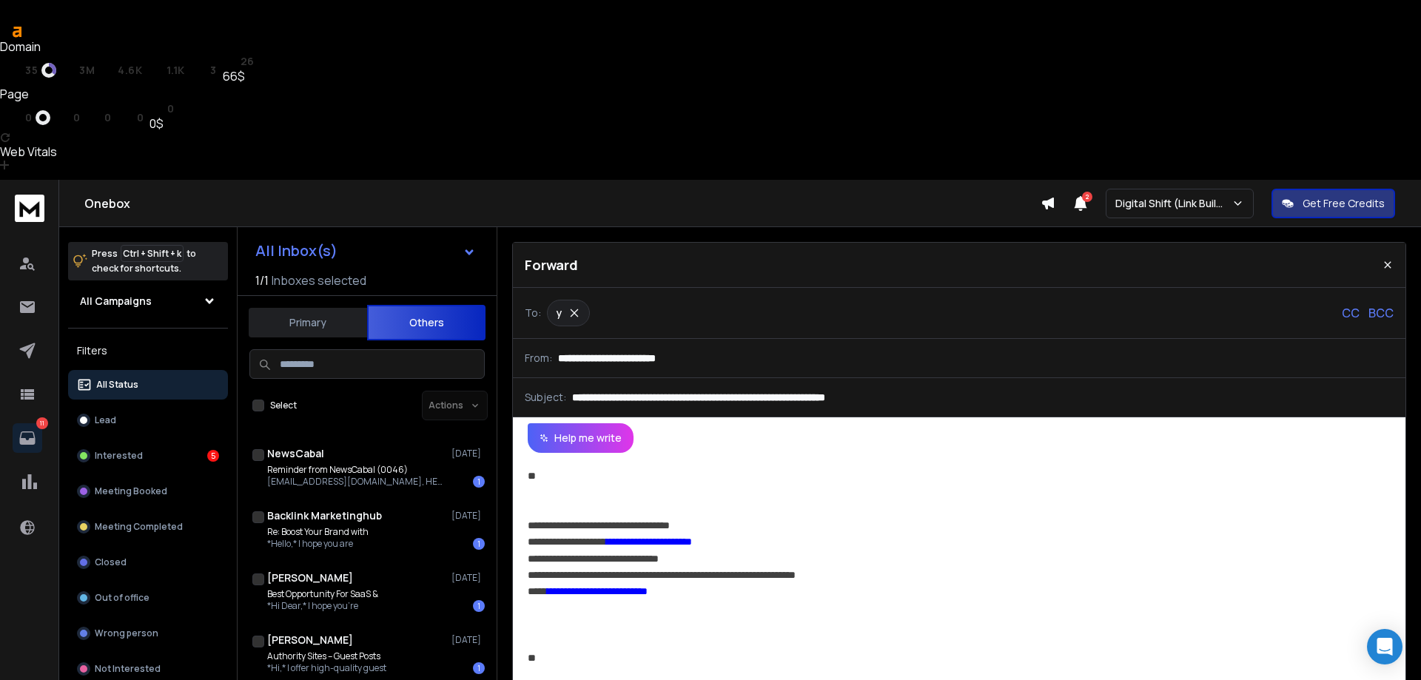
click at [1385, 261] on icon at bounding box center [1387, 264] width 7 height 7
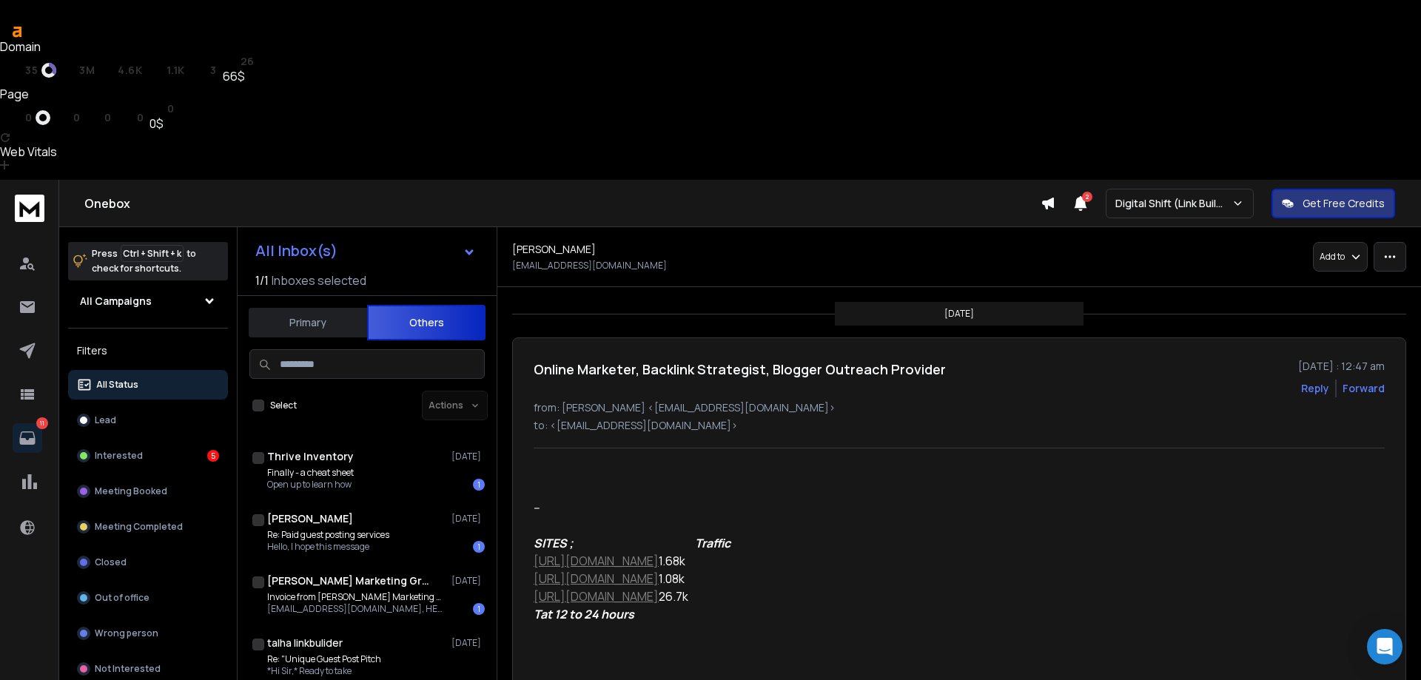
scroll to position [696, 0]
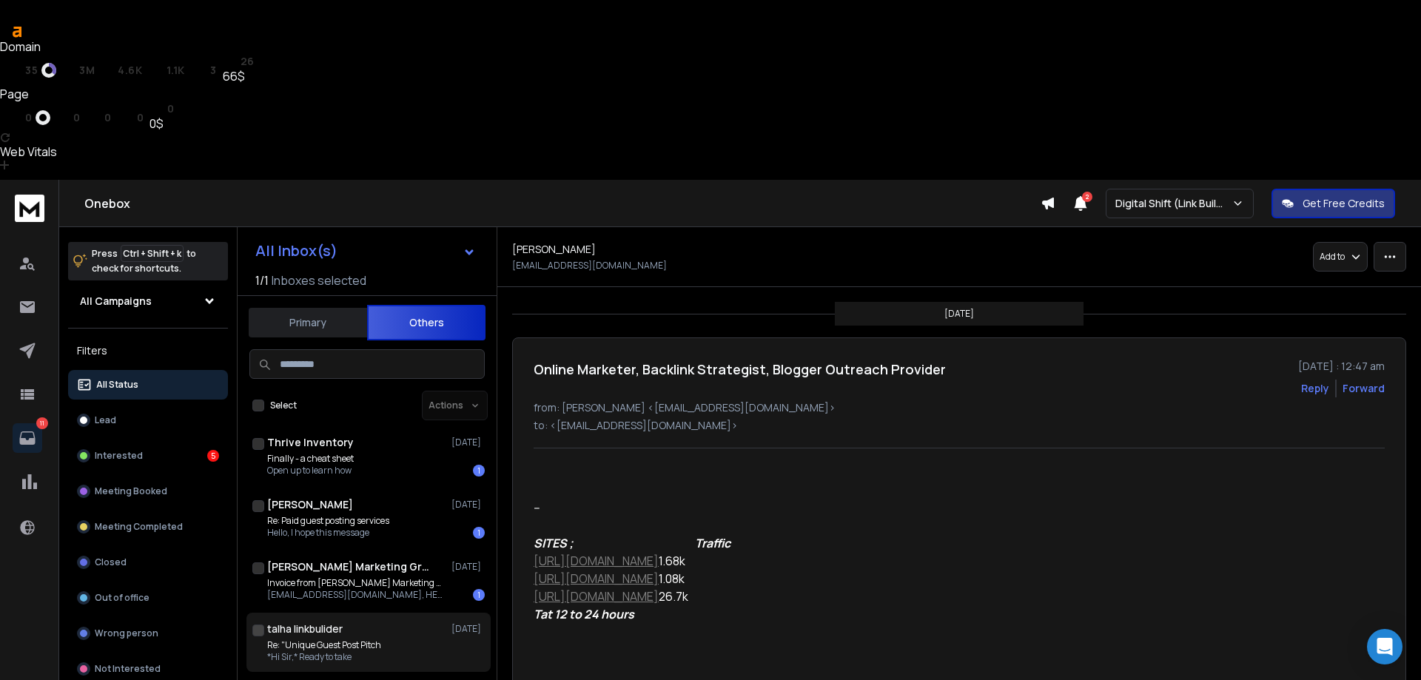
click at [376, 622] on div "talha linkbulider [DATE]" at bounding box center [376, 629] width 218 height 15
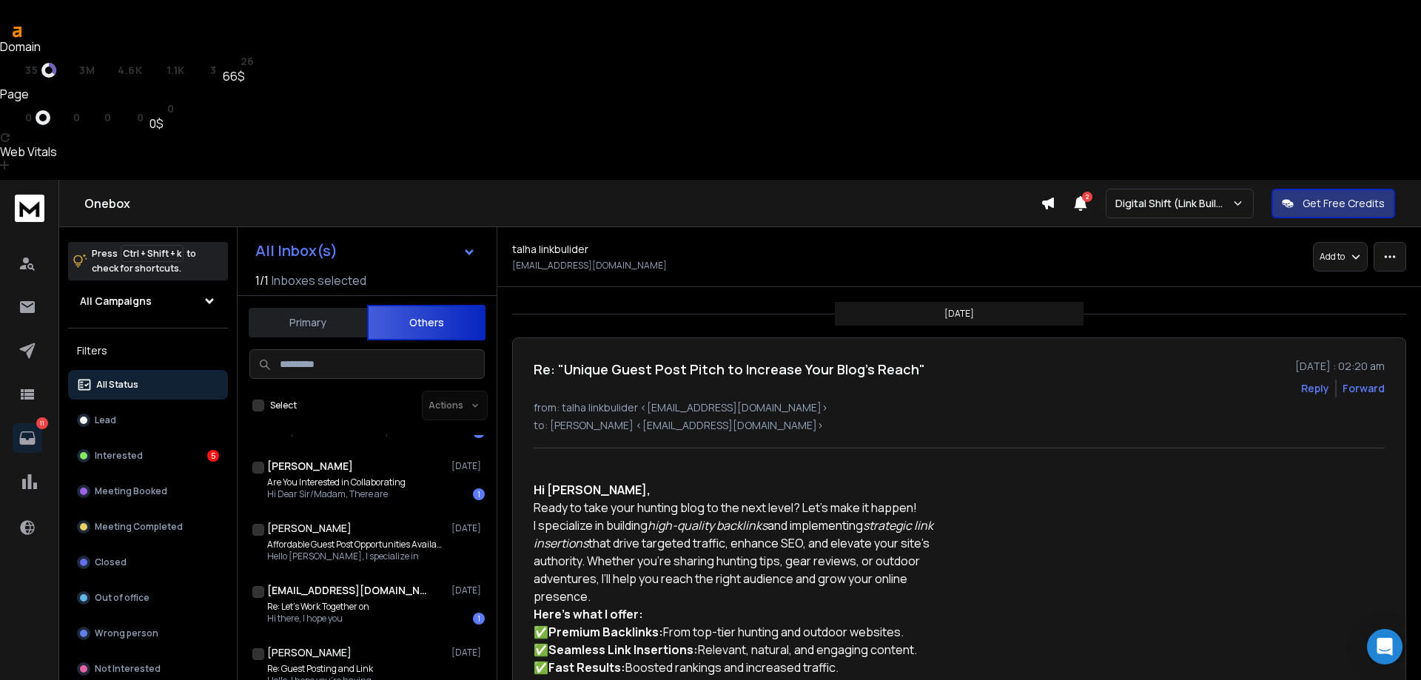
scroll to position [1174, 0]
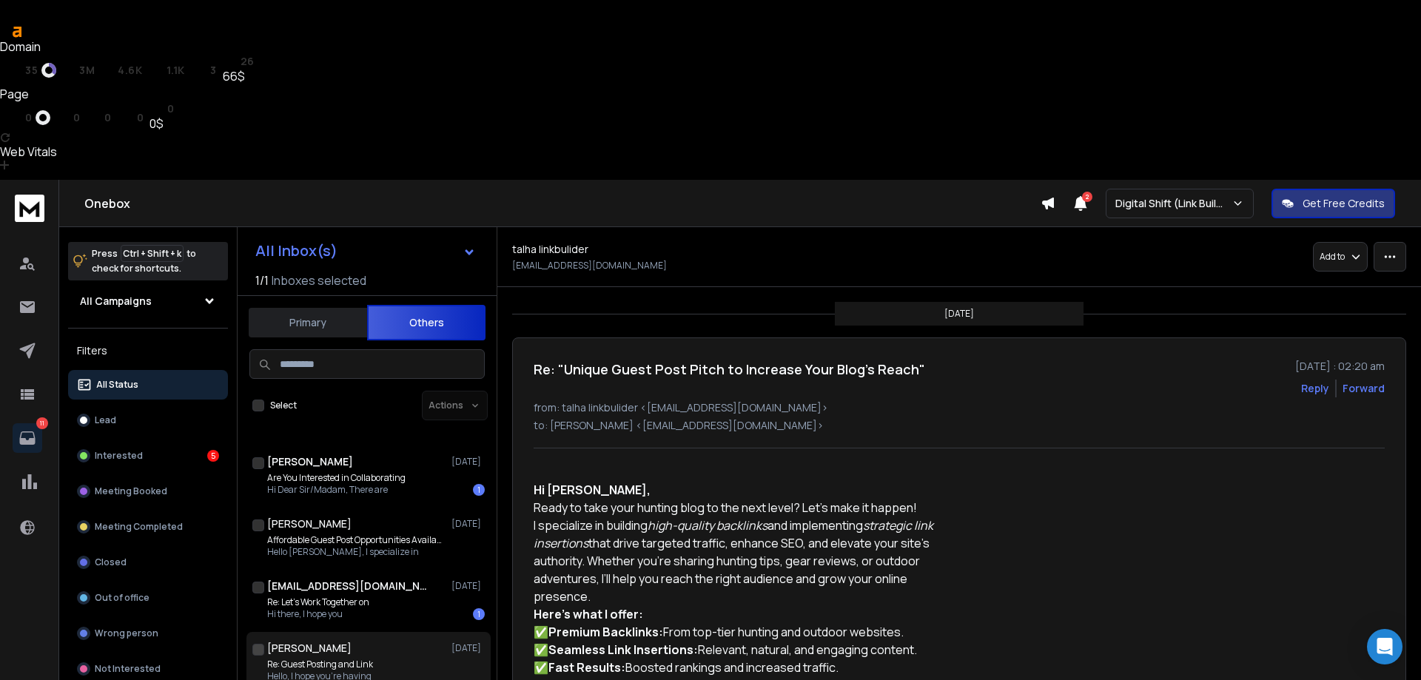
click at [358, 641] on div "[PERSON_NAME] [DATE] Re: Guest Posting and Link Hello, I hope you're having" at bounding box center [376, 661] width 218 height 41
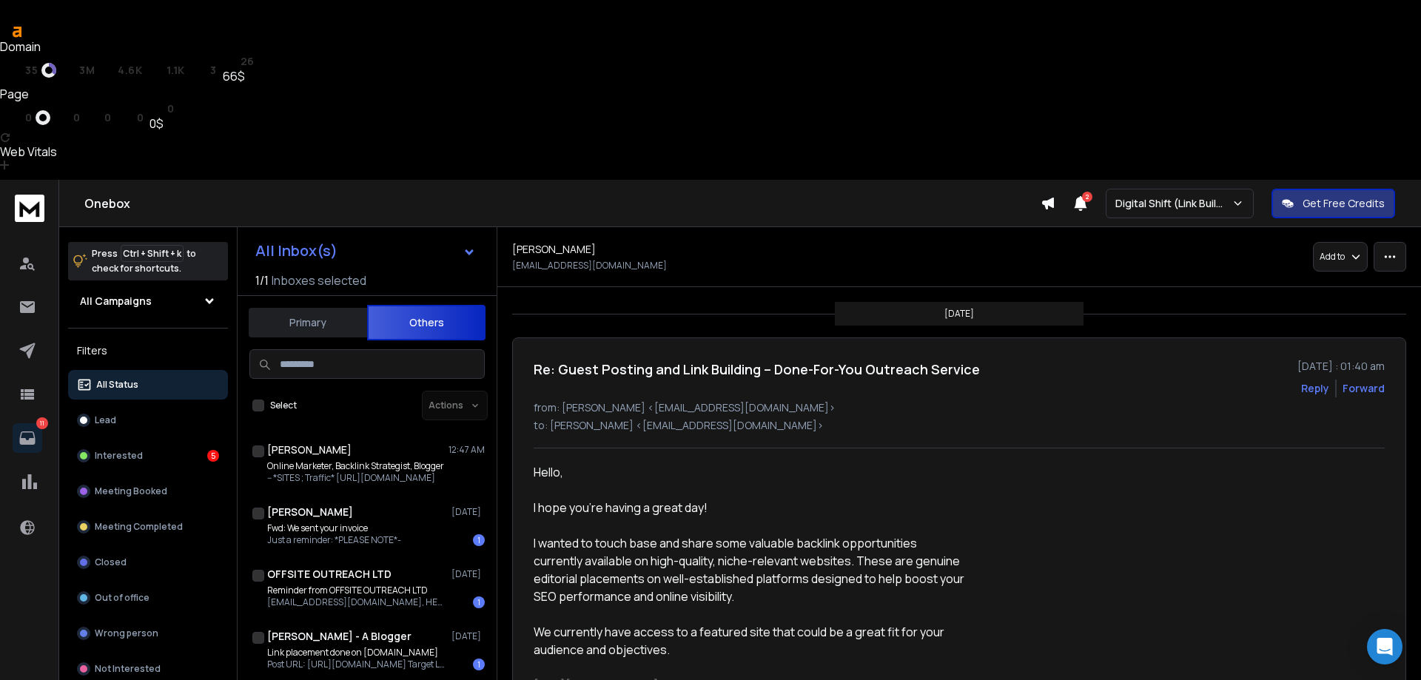
scroll to position [0, 0]
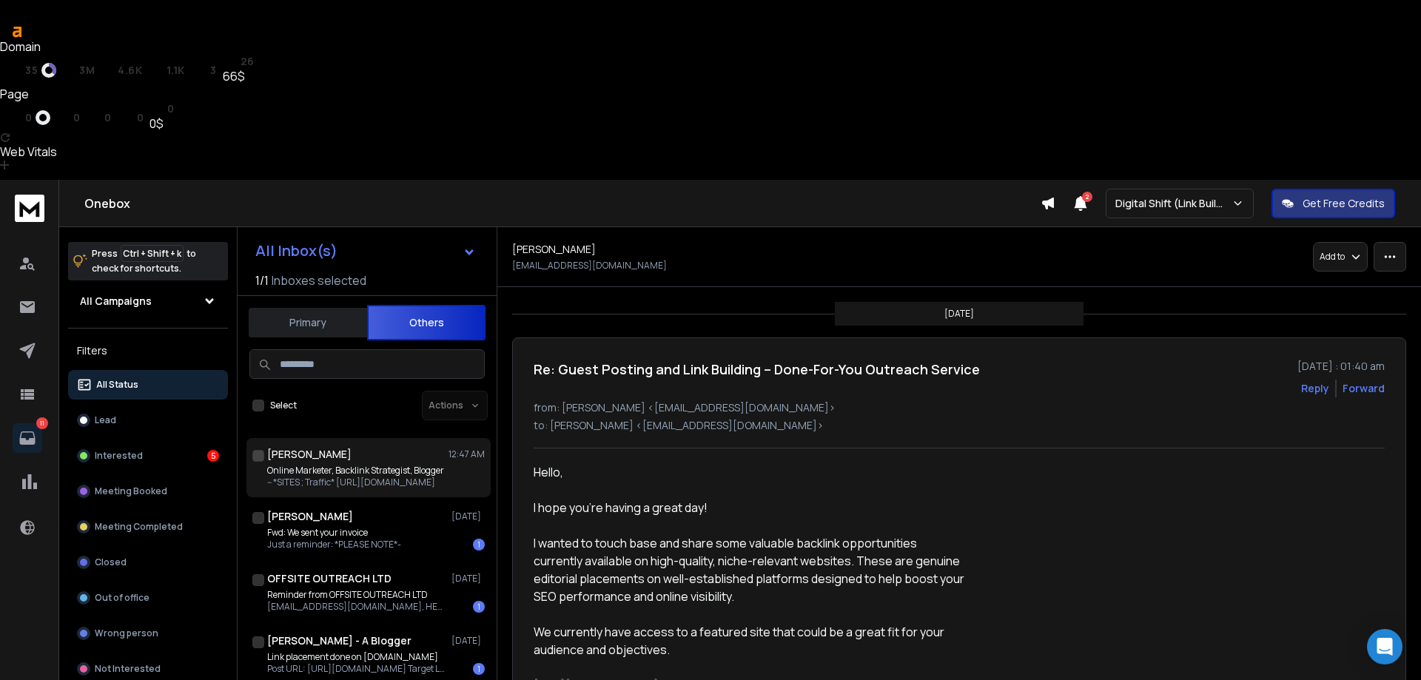
click at [398, 465] on p "Online Marketer, Backlink Strategist, Blogger" at bounding box center [355, 471] width 177 height 12
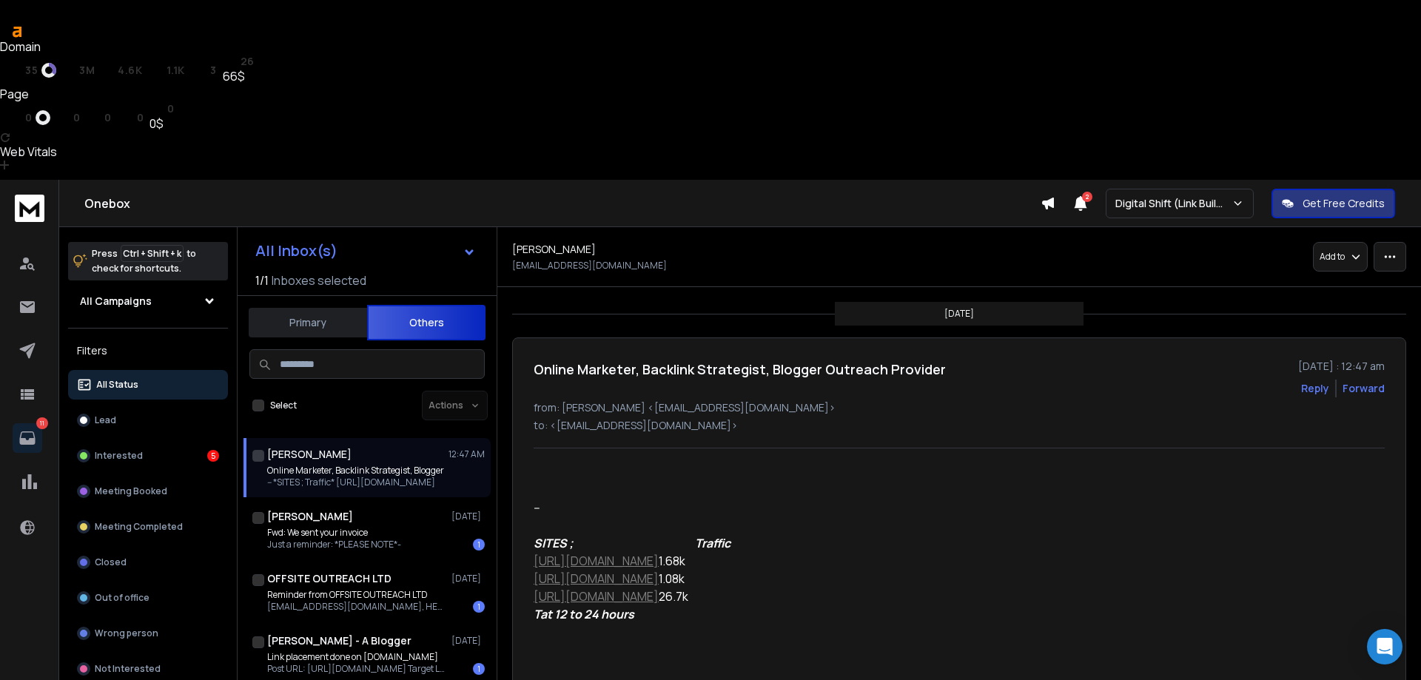
click at [910, 242] on div "[PERSON_NAME] [PERSON_NAME][EMAIL_ADDRESS][DOMAIN_NAME]" at bounding box center [733, 257] width 442 height 30
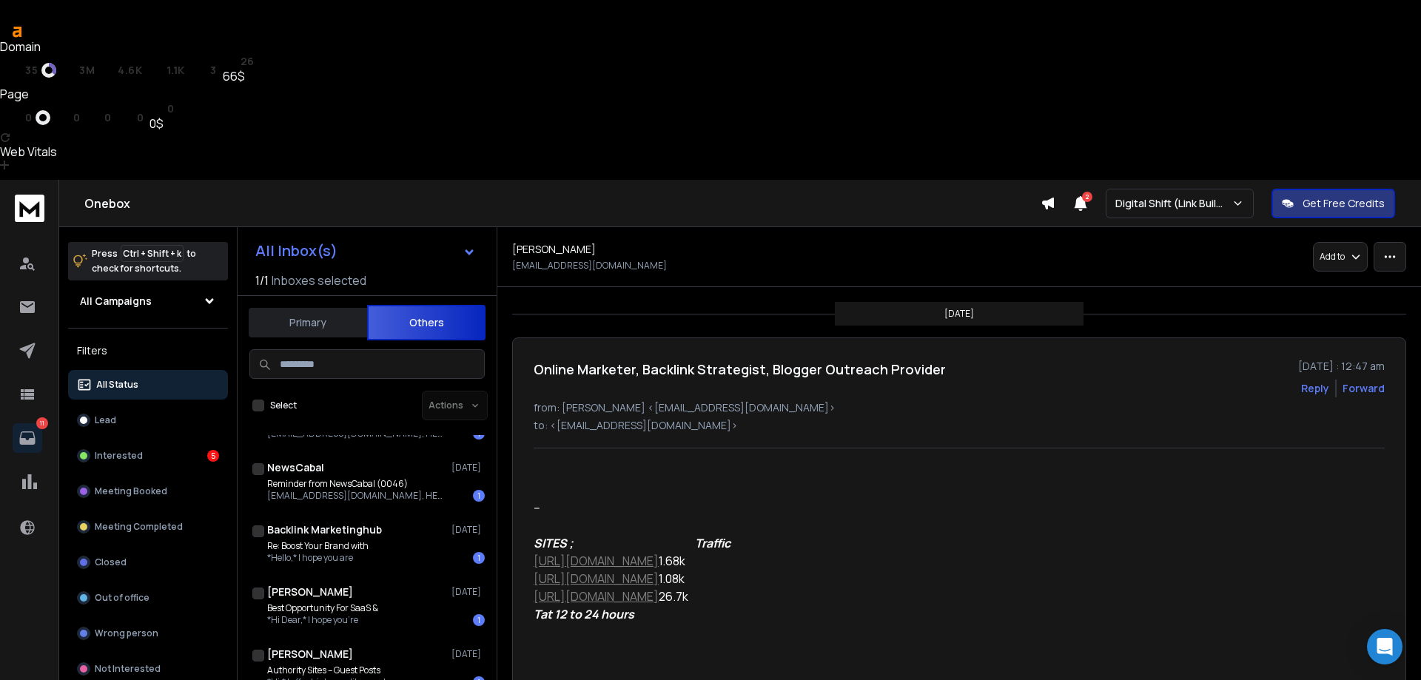
scroll to position [374, 0]
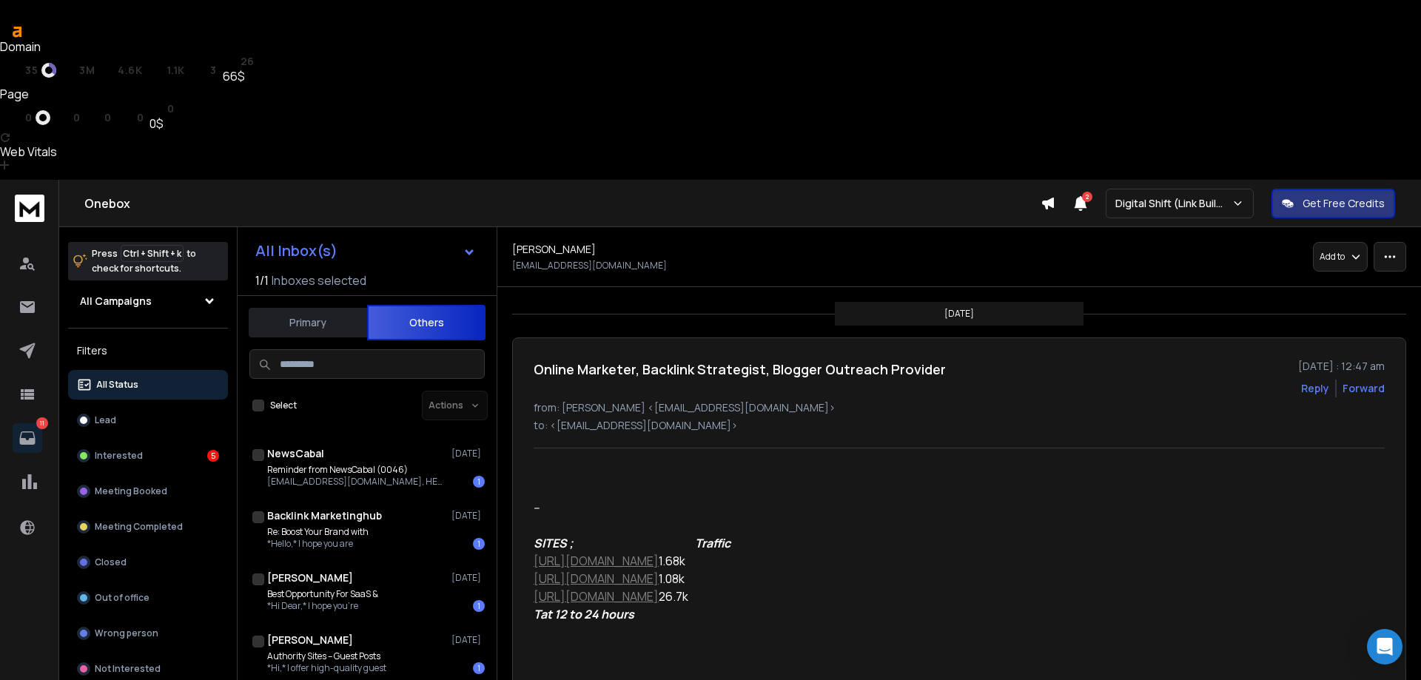
click at [36, 495] on div "11 H" at bounding box center [29, 520] width 59 height 680
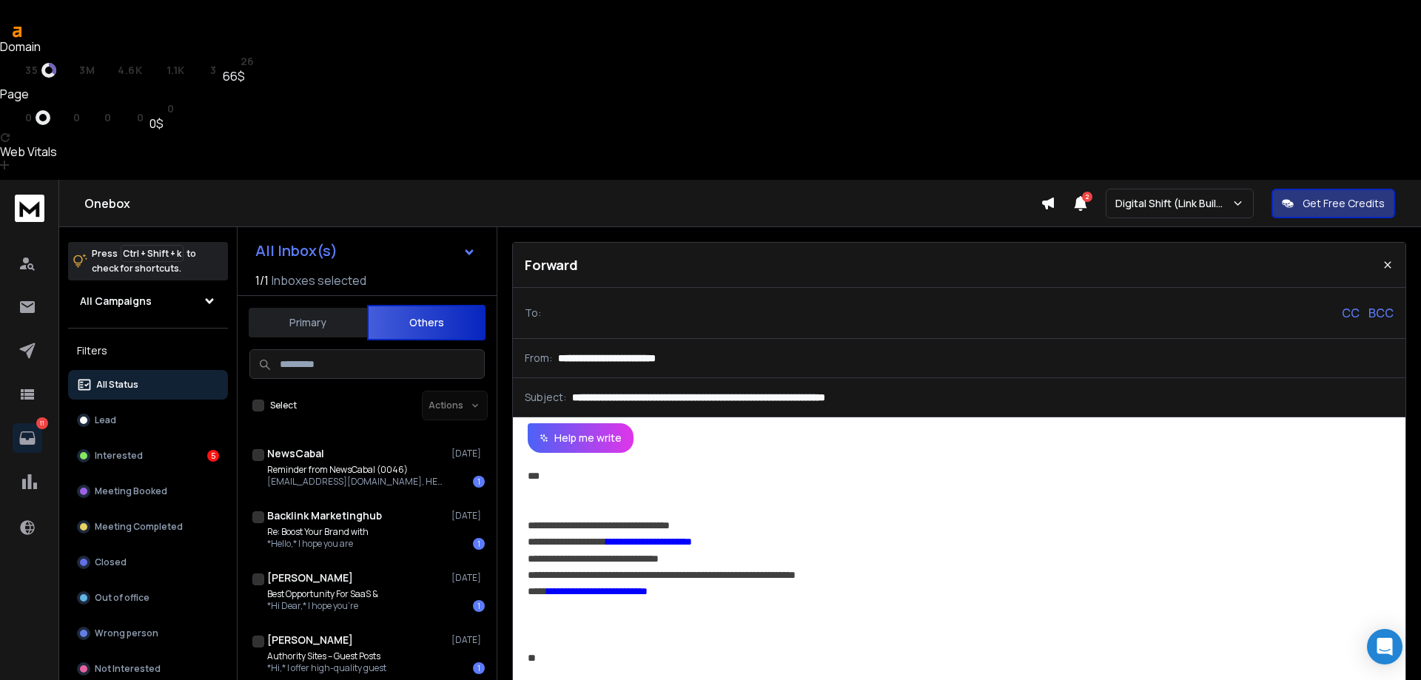
click at [1385, 261] on icon at bounding box center [1387, 264] width 7 height 7
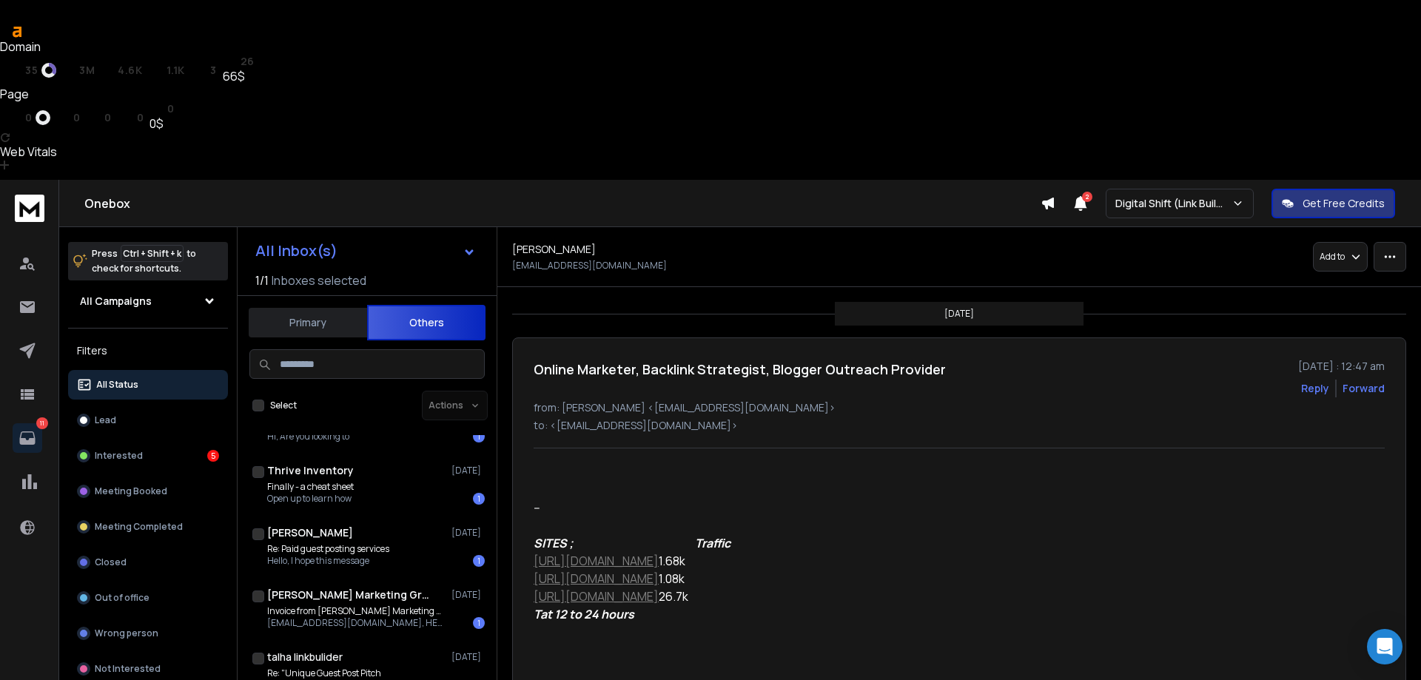
scroll to position [696, 0]
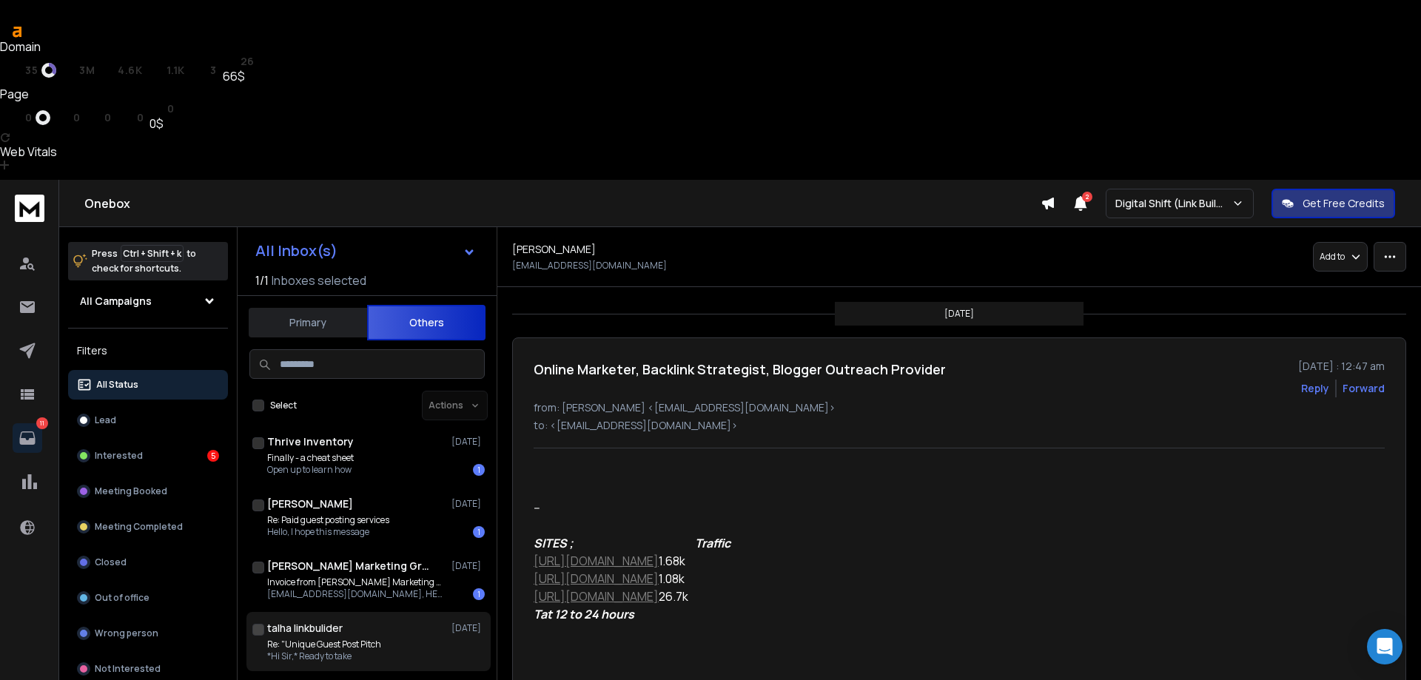
click at [376, 621] on div "talha linkbulider [DATE]" at bounding box center [376, 628] width 218 height 15
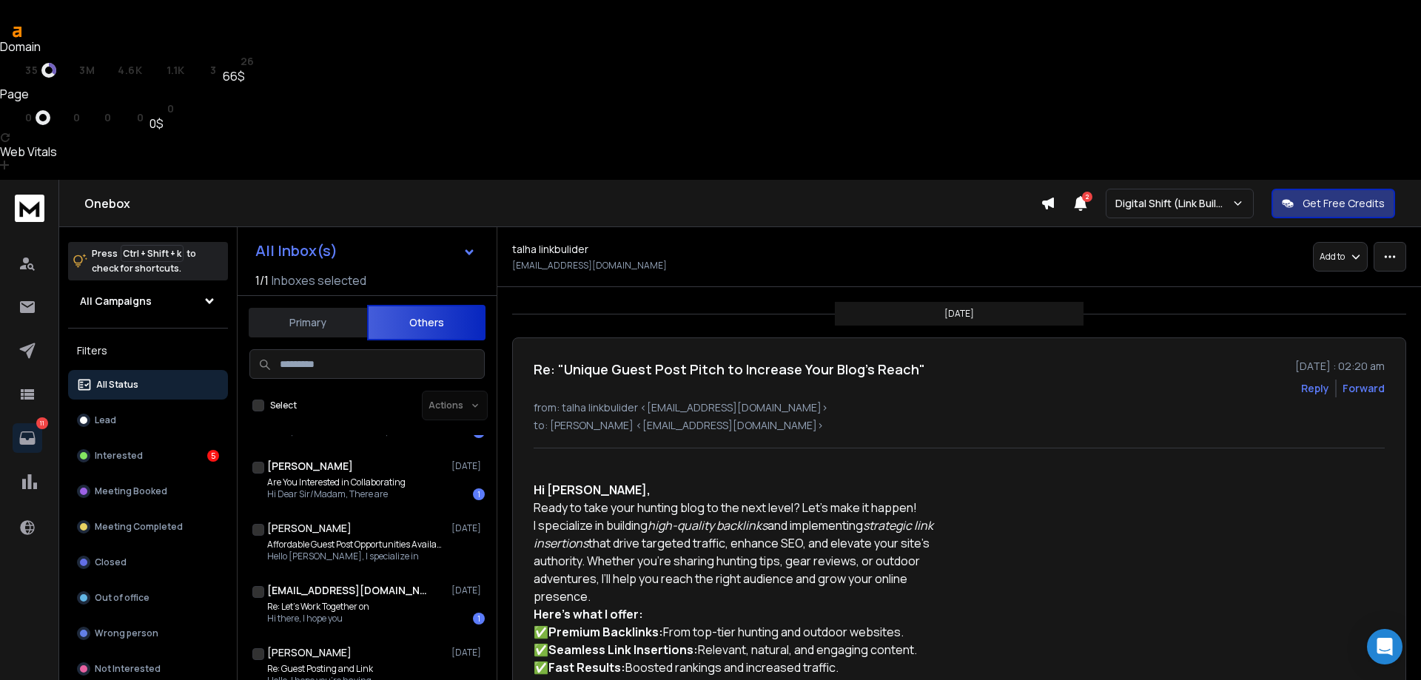
scroll to position [1179, 0]
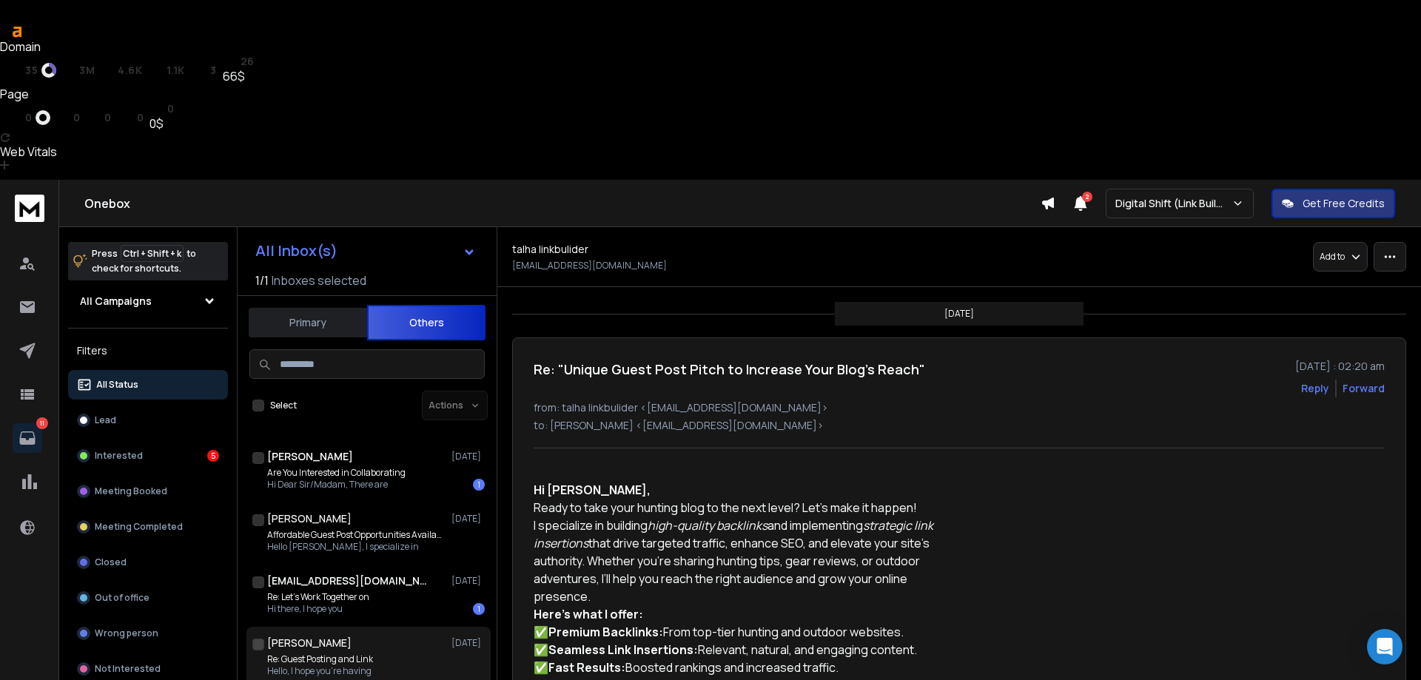
click at [358, 653] on p "Re: Guest Posting and Link" at bounding box center [320, 659] width 106 height 12
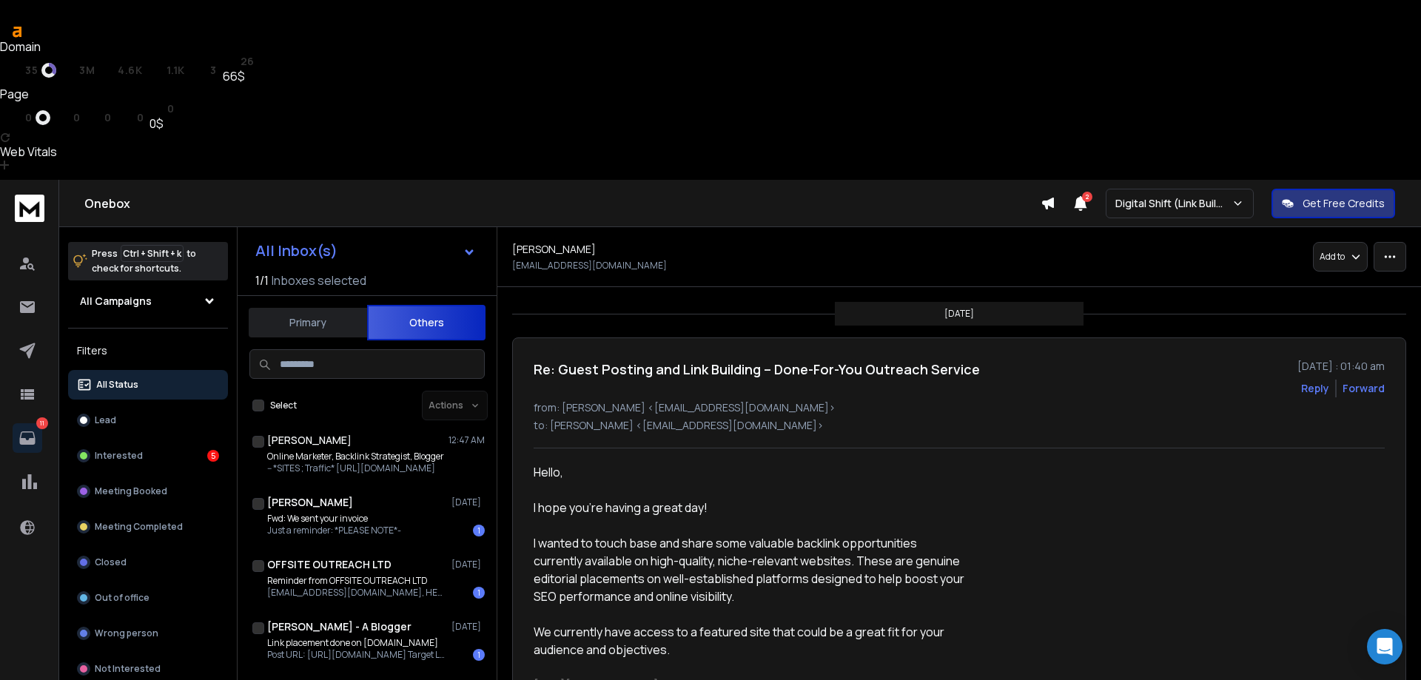
scroll to position [0, 0]
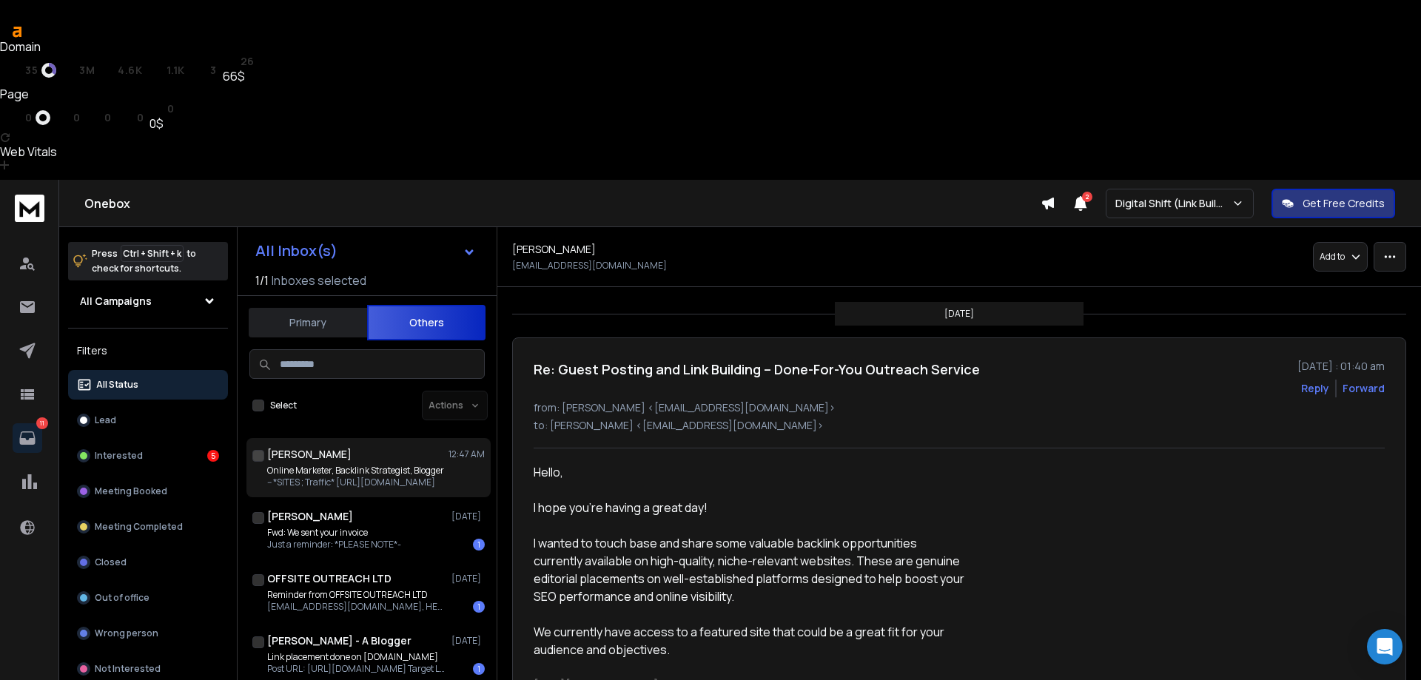
click at [398, 465] on p "Online Marketer, Backlink Strategist, Blogger" at bounding box center [355, 471] width 177 height 12
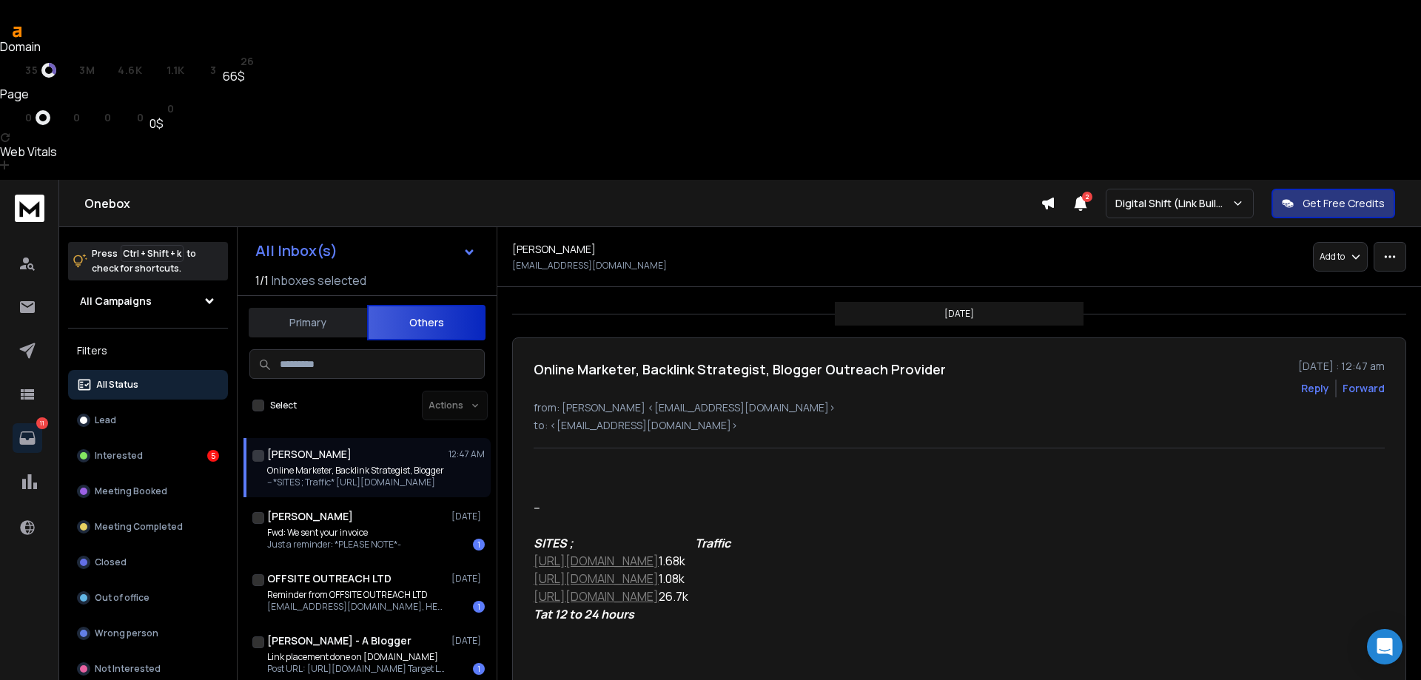
click at [910, 242] on div "[PERSON_NAME] [PERSON_NAME][EMAIL_ADDRESS][DOMAIN_NAME]" at bounding box center [733, 257] width 442 height 30
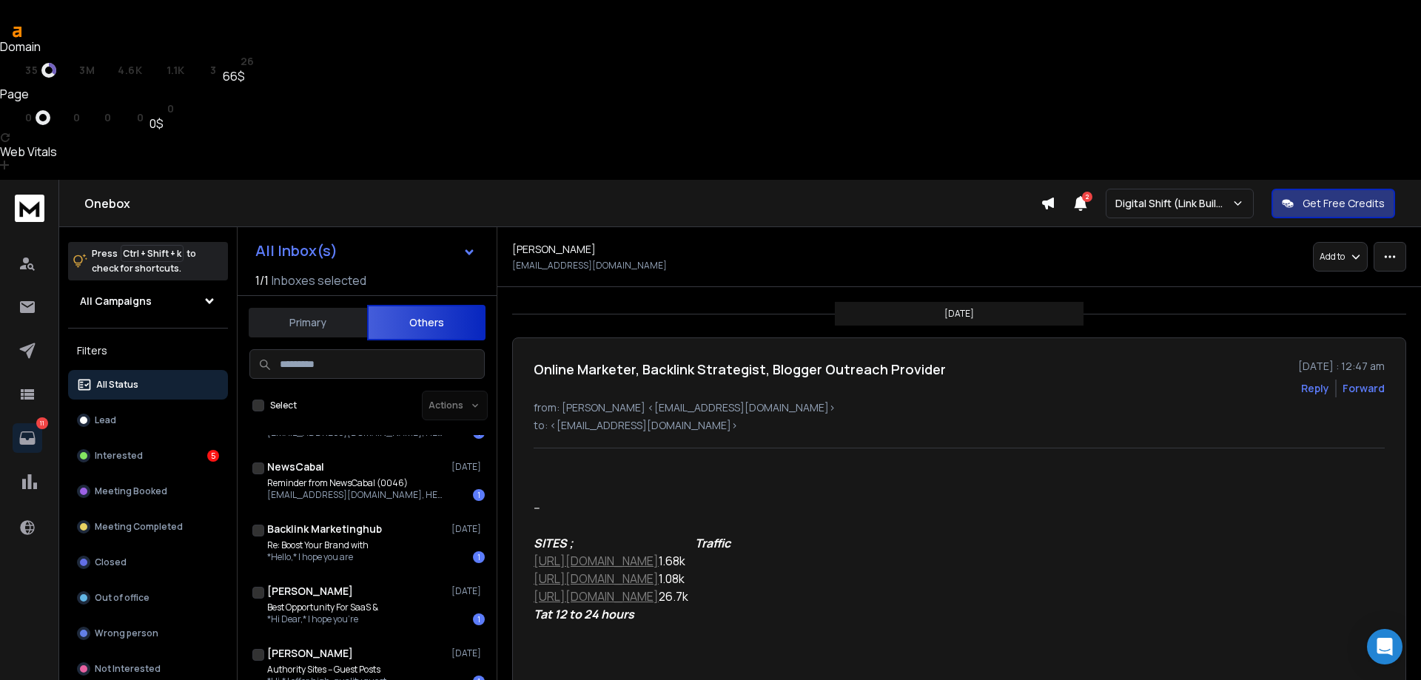
scroll to position [374, 0]
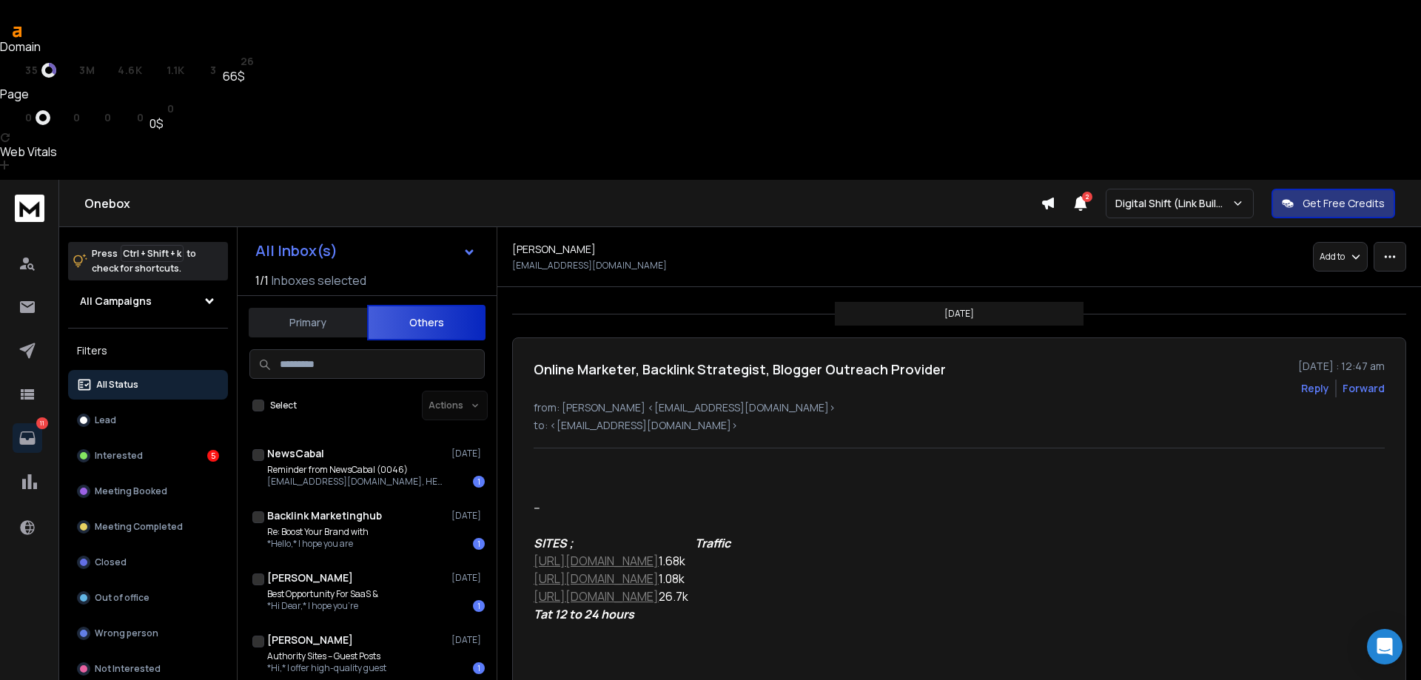
click at [36, 495] on div "11 H" at bounding box center [29, 520] width 59 height 680
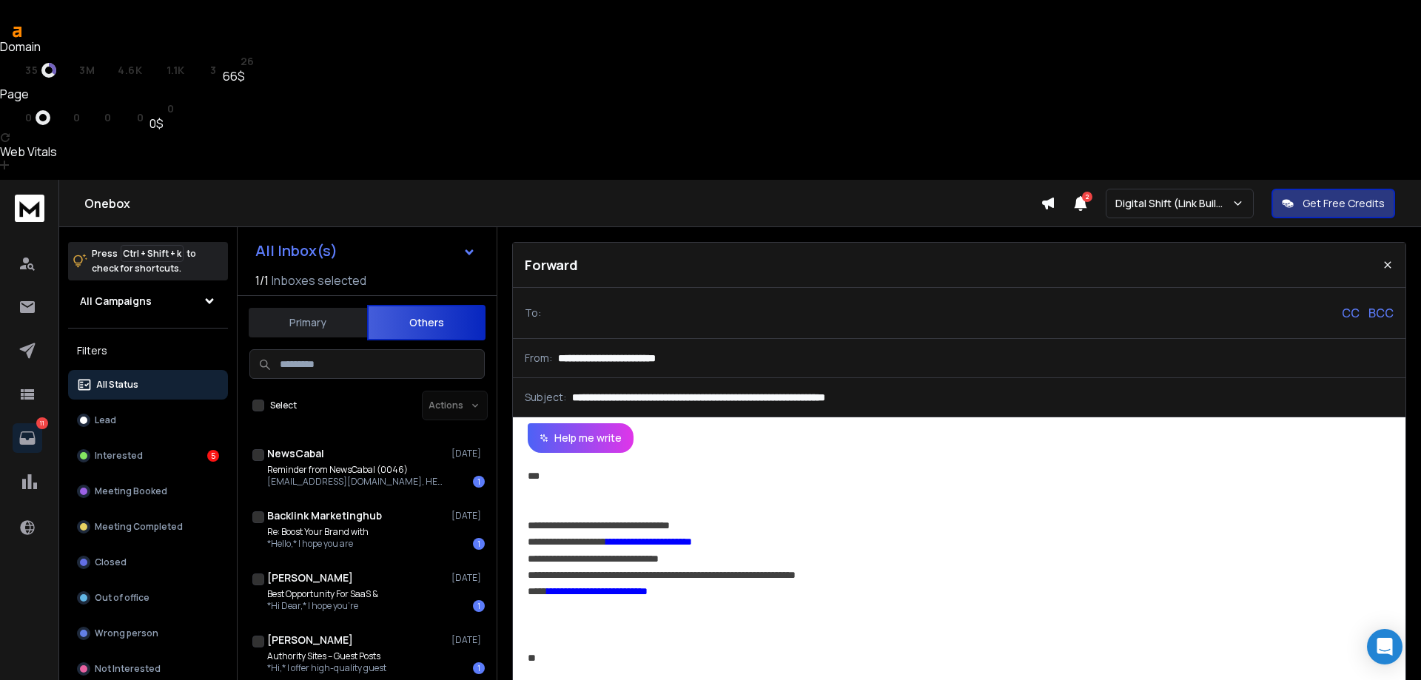
click at [1385, 261] on icon at bounding box center [1387, 264] width 7 height 7
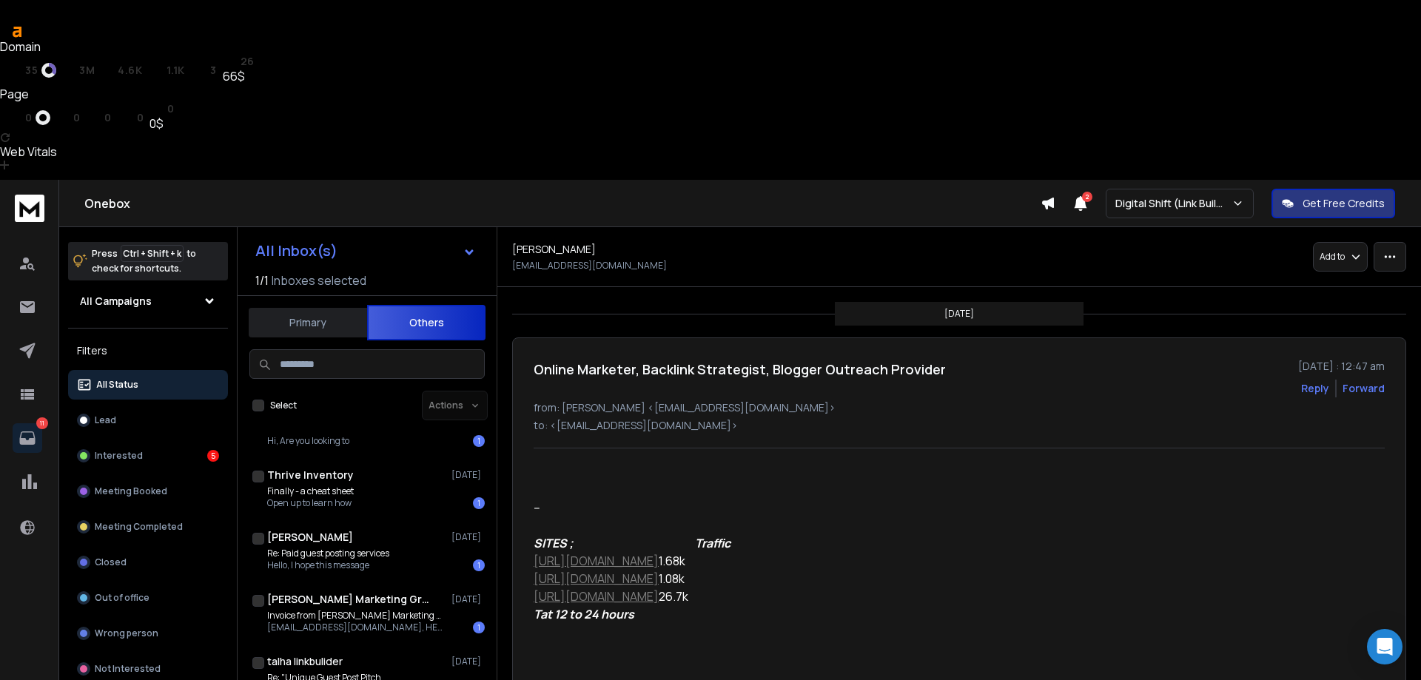
scroll to position [696, 0]
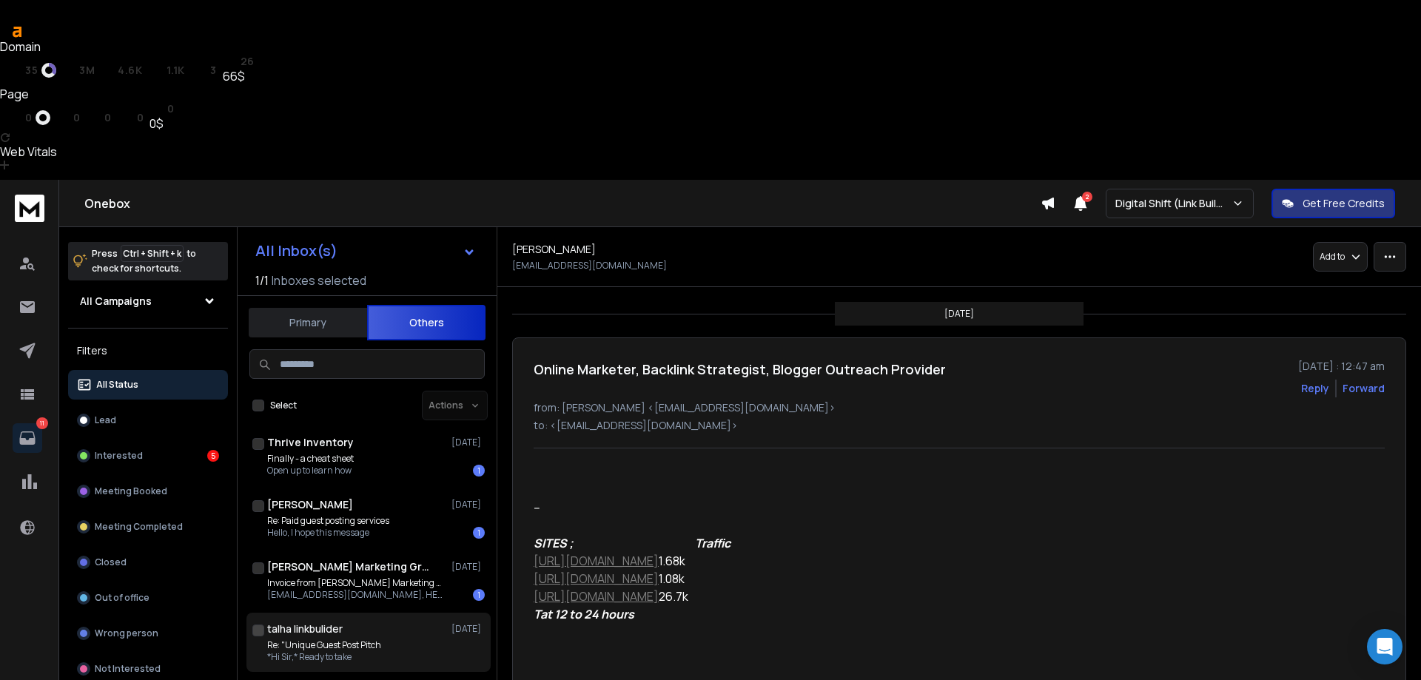
click at [376, 622] on div "talha linkbulider [DATE]" at bounding box center [376, 629] width 218 height 15
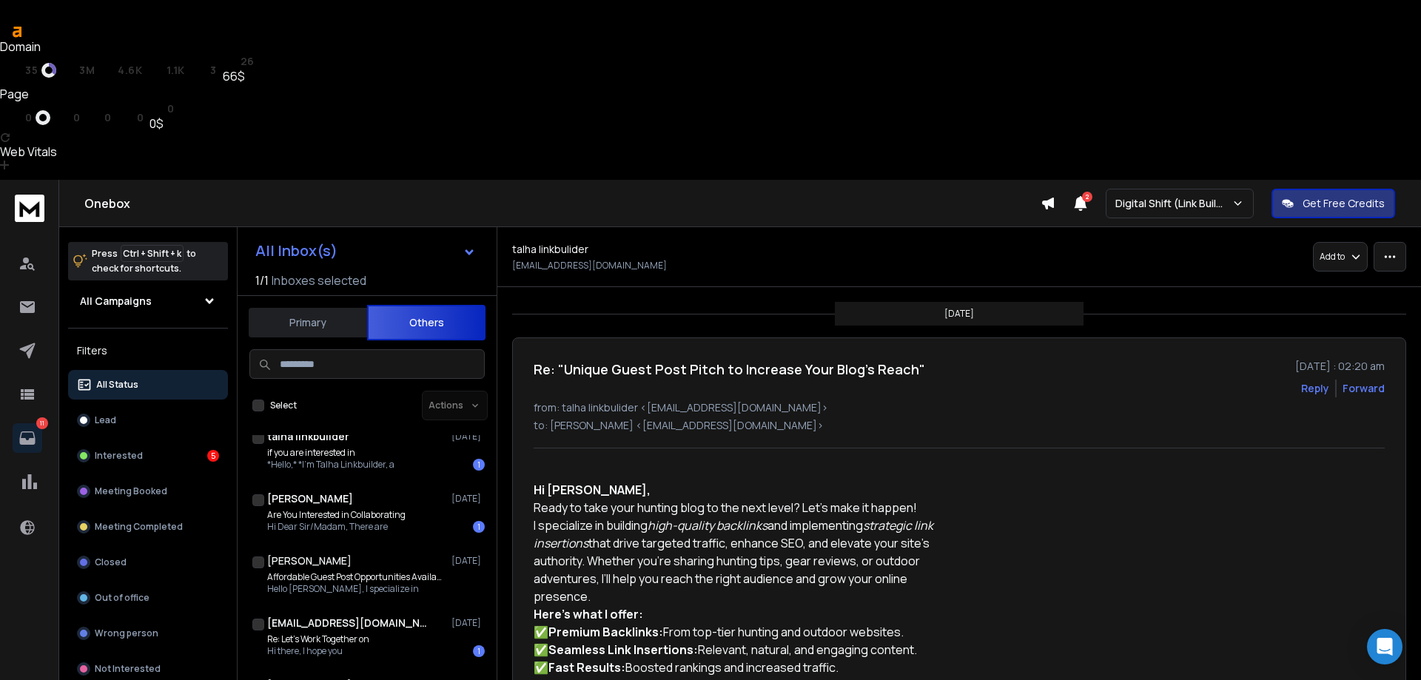
scroll to position [1174, 0]
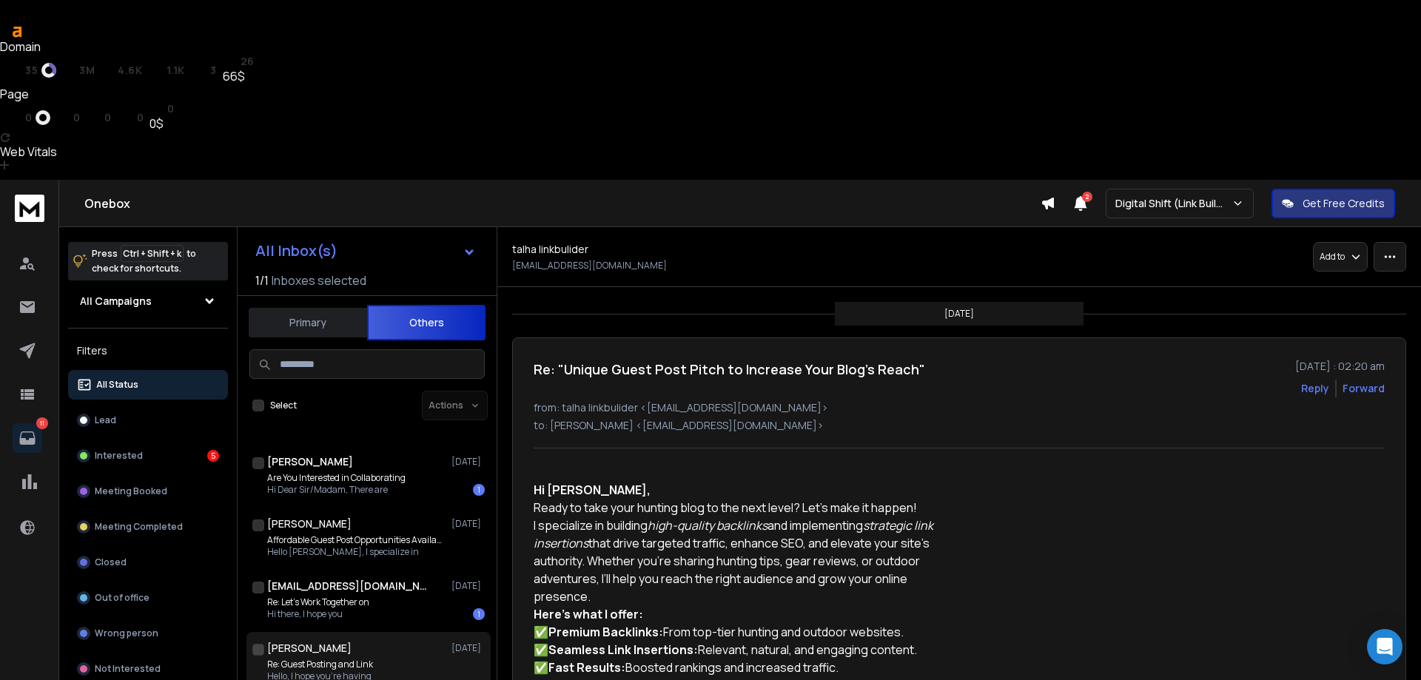
click at [358, 641] on div "[PERSON_NAME] [DATE] Re: Guest Posting and Link Hello, I hope you're having" at bounding box center [376, 661] width 218 height 41
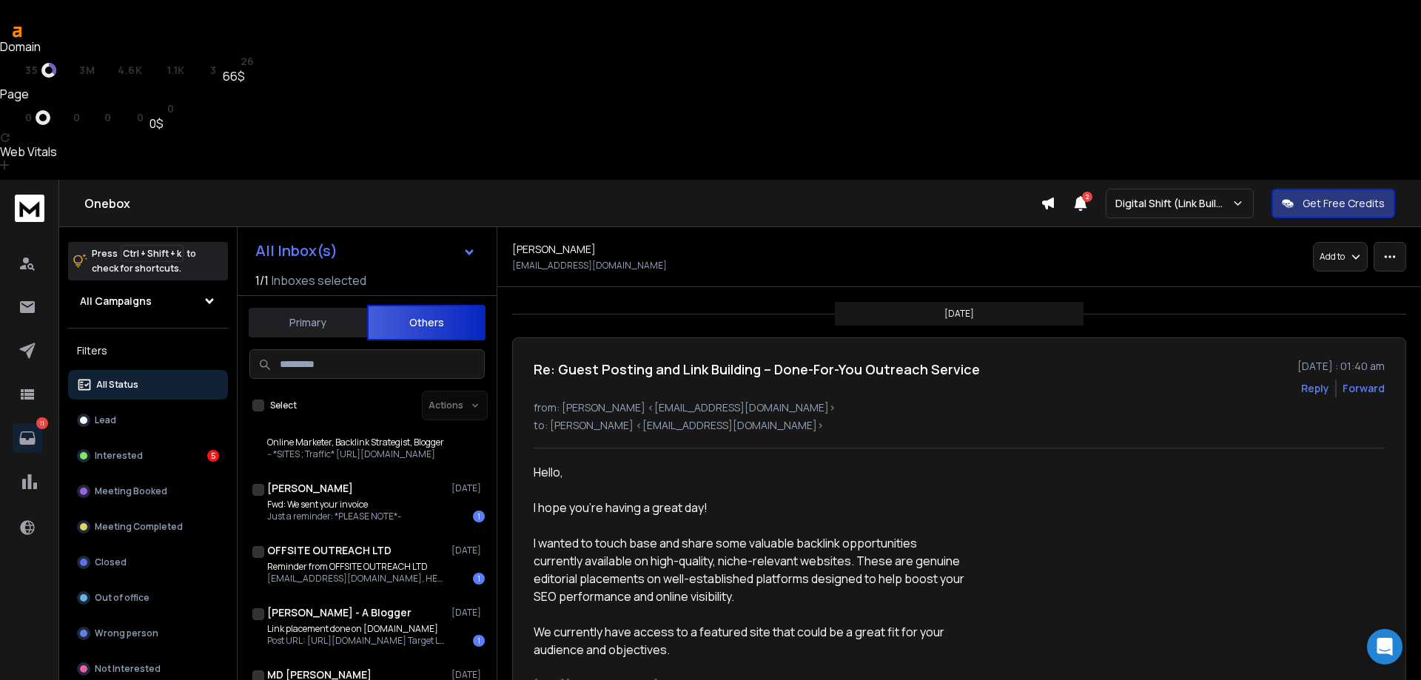
scroll to position [0, 0]
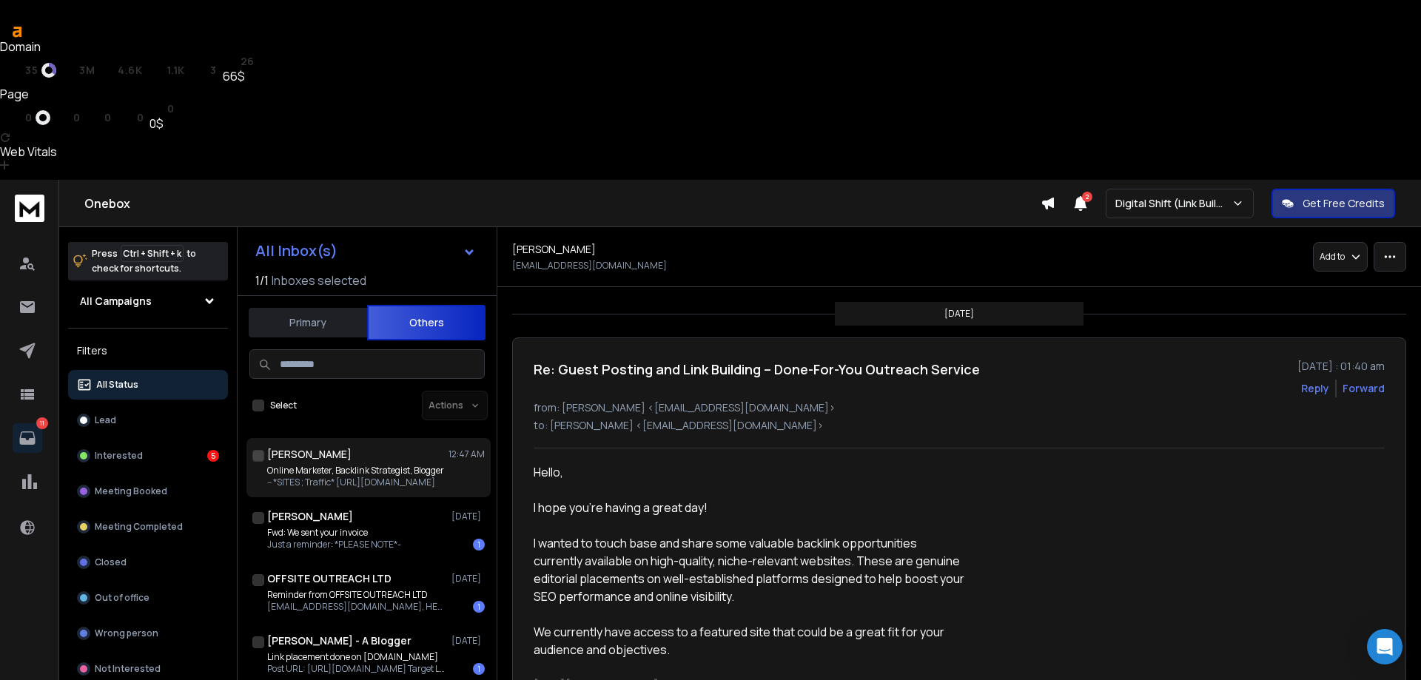
click at [398, 465] on p "Online Marketer, Backlink Strategist, Blogger" at bounding box center [355, 471] width 177 height 12
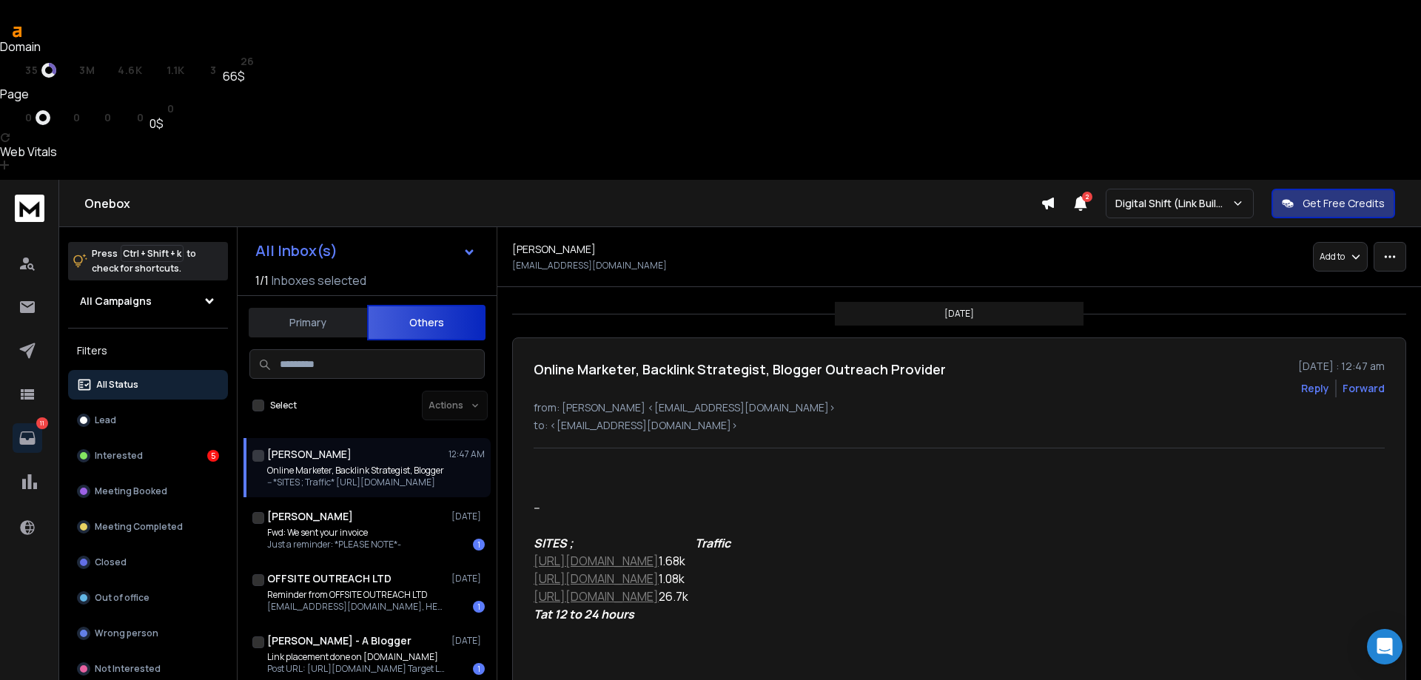
click at [910, 242] on div "[PERSON_NAME] [PERSON_NAME][EMAIL_ADDRESS][DOMAIN_NAME]" at bounding box center [733, 257] width 442 height 30
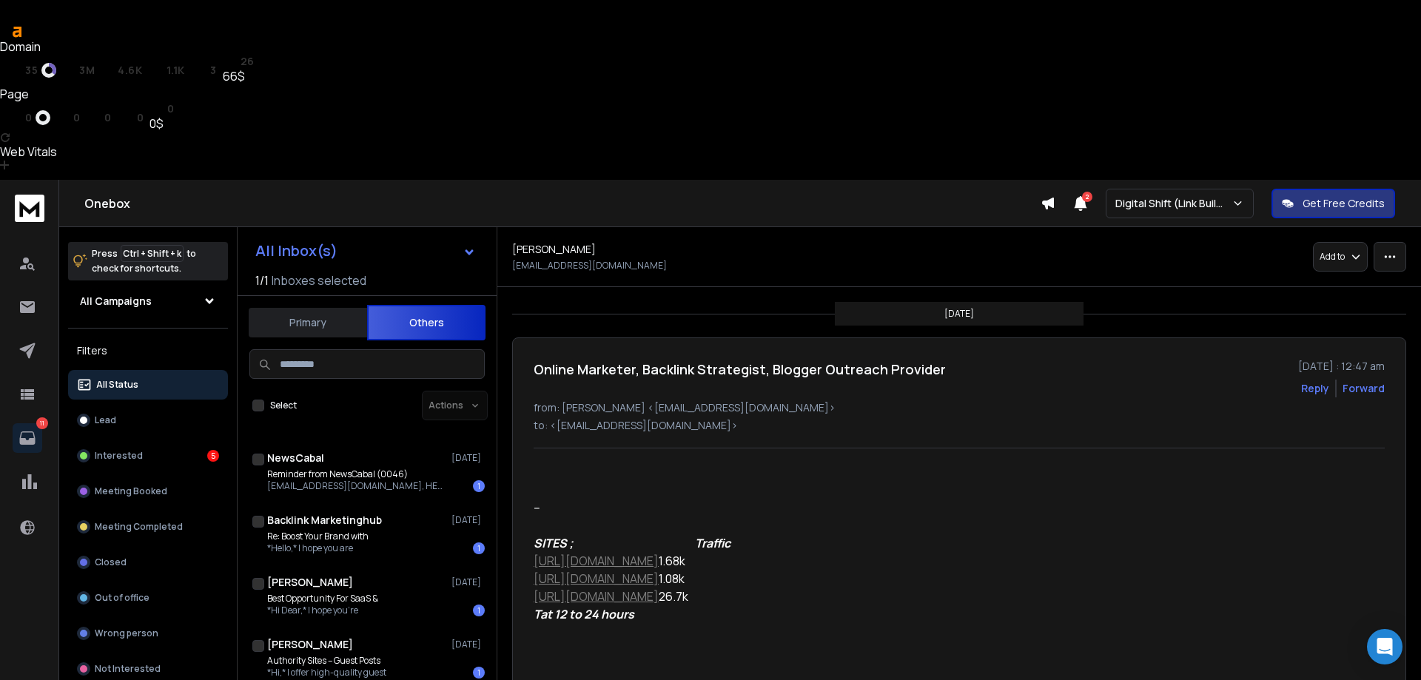
scroll to position [374, 0]
click at [36, 495] on div "11 H" at bounding box center [29, 520] width 59 height 680
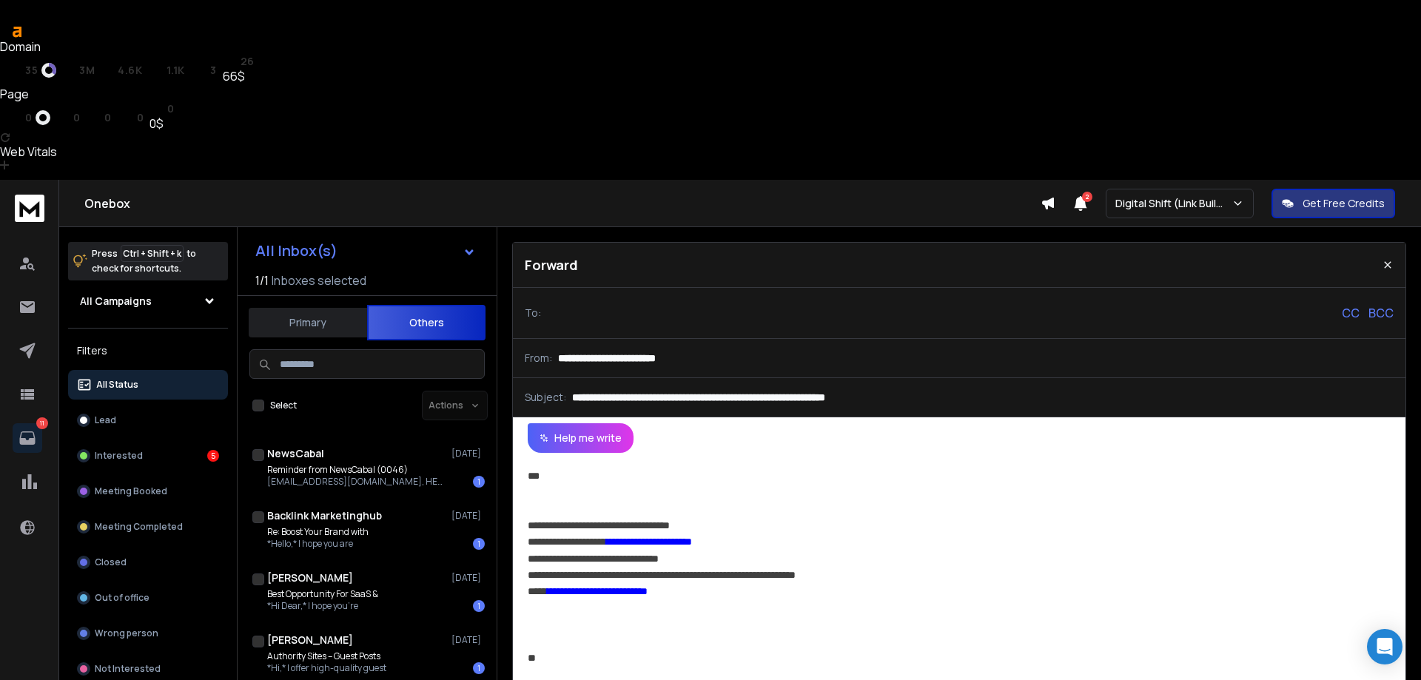
click at [1385, 261] on icon at bounding box center [1387, 264] width 7 height 7
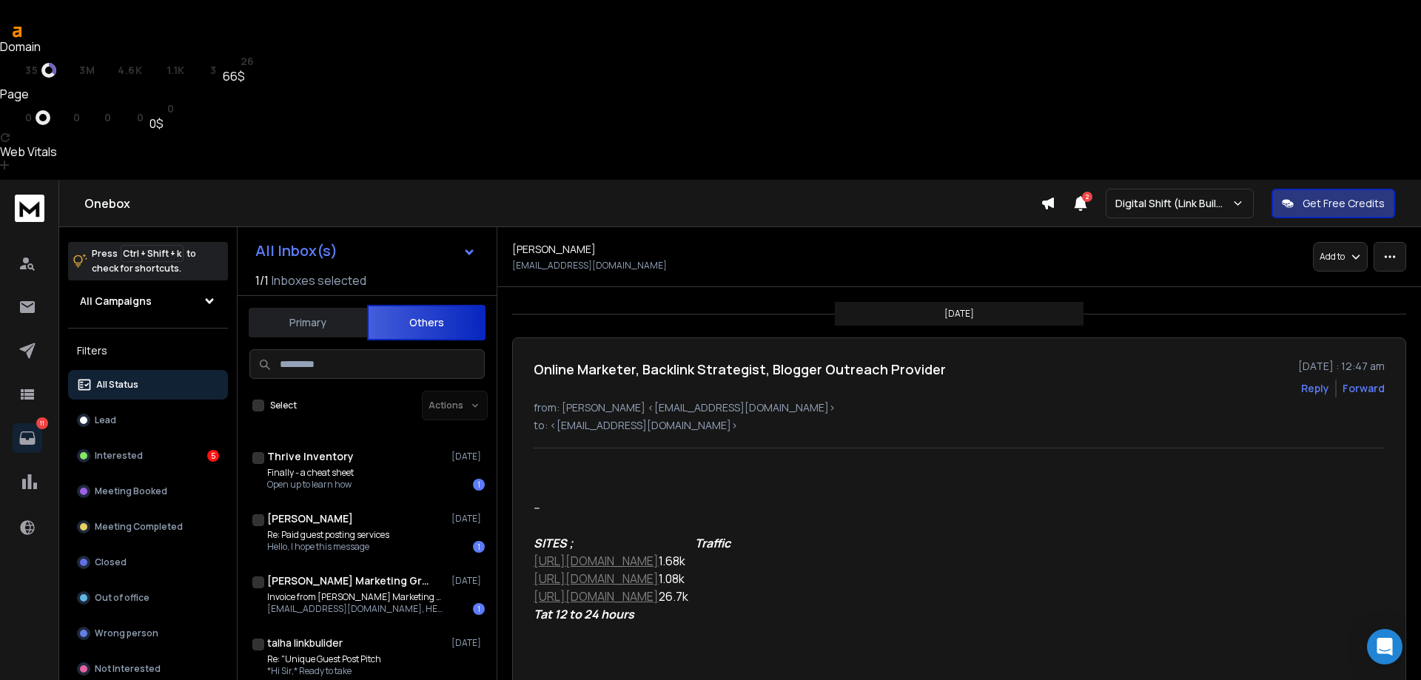
scroll to position [696, 0]
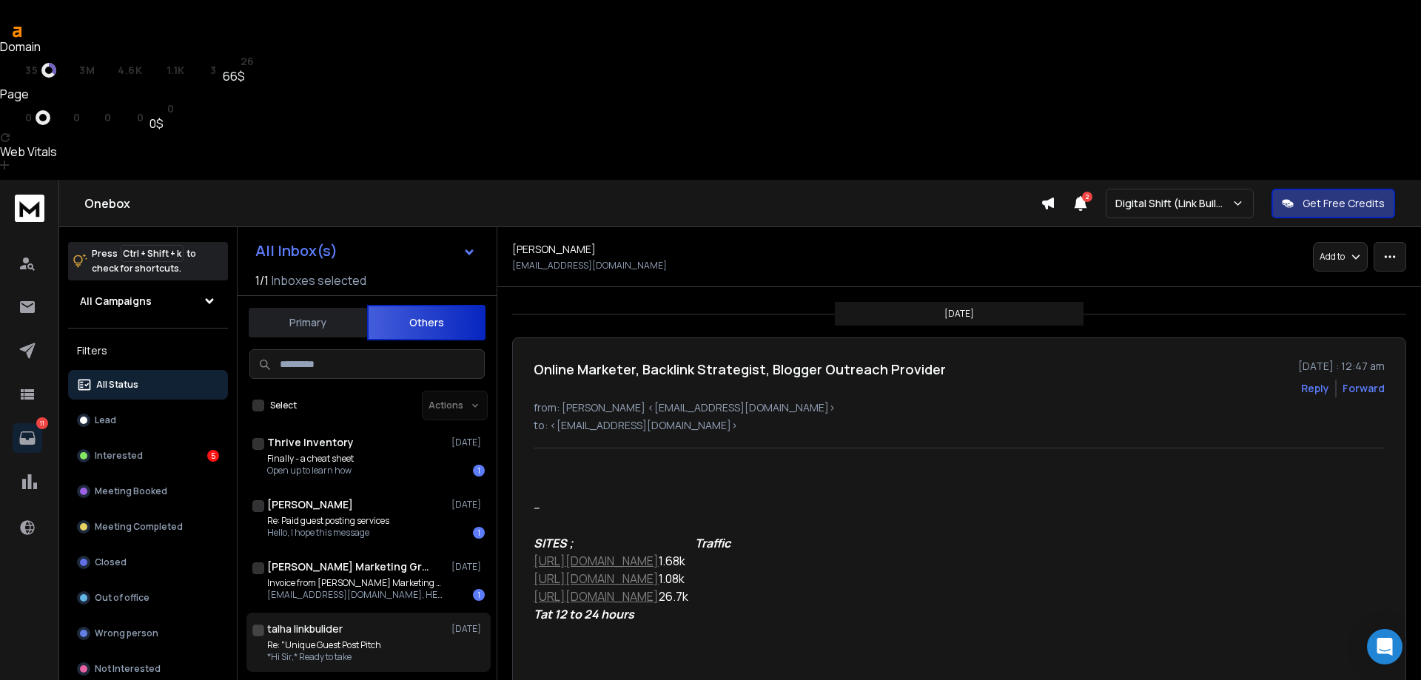
click at [376, 622] on div "talha linkbulider [DATE]" at bounding box center [376, 629] width 218 height 15
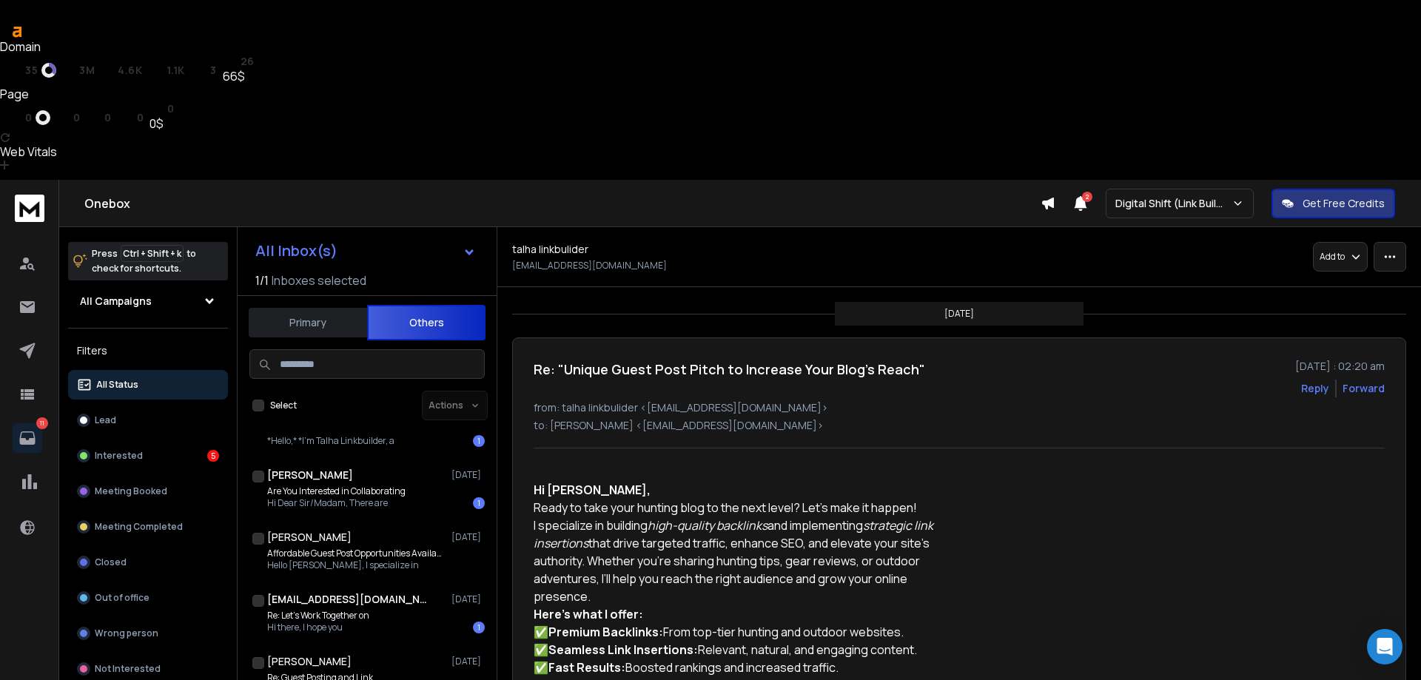
scroll to position [1174, 0]
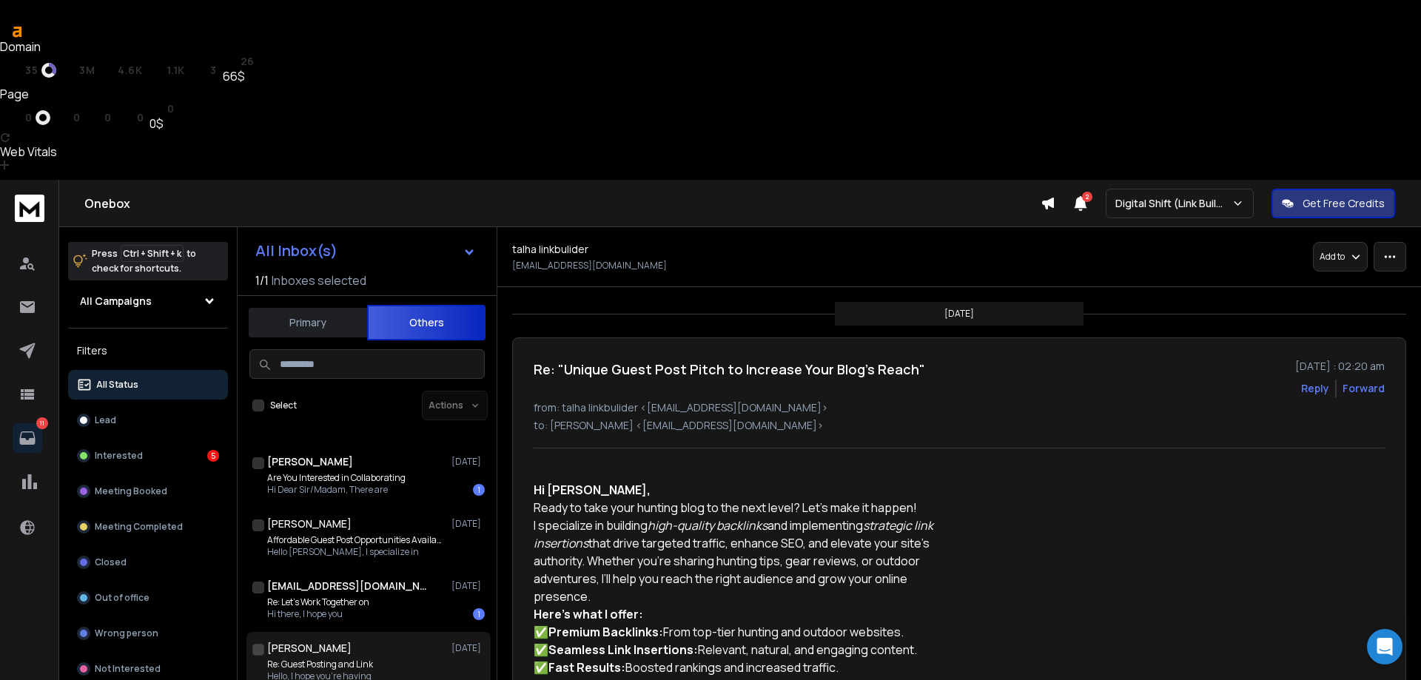
click at [358, 641] on div "[PERSON_NAME] [DATE] Re: Guest Posting and Link Hello, I hope you're having" at bounding box center [376, 661] width 218 height 41
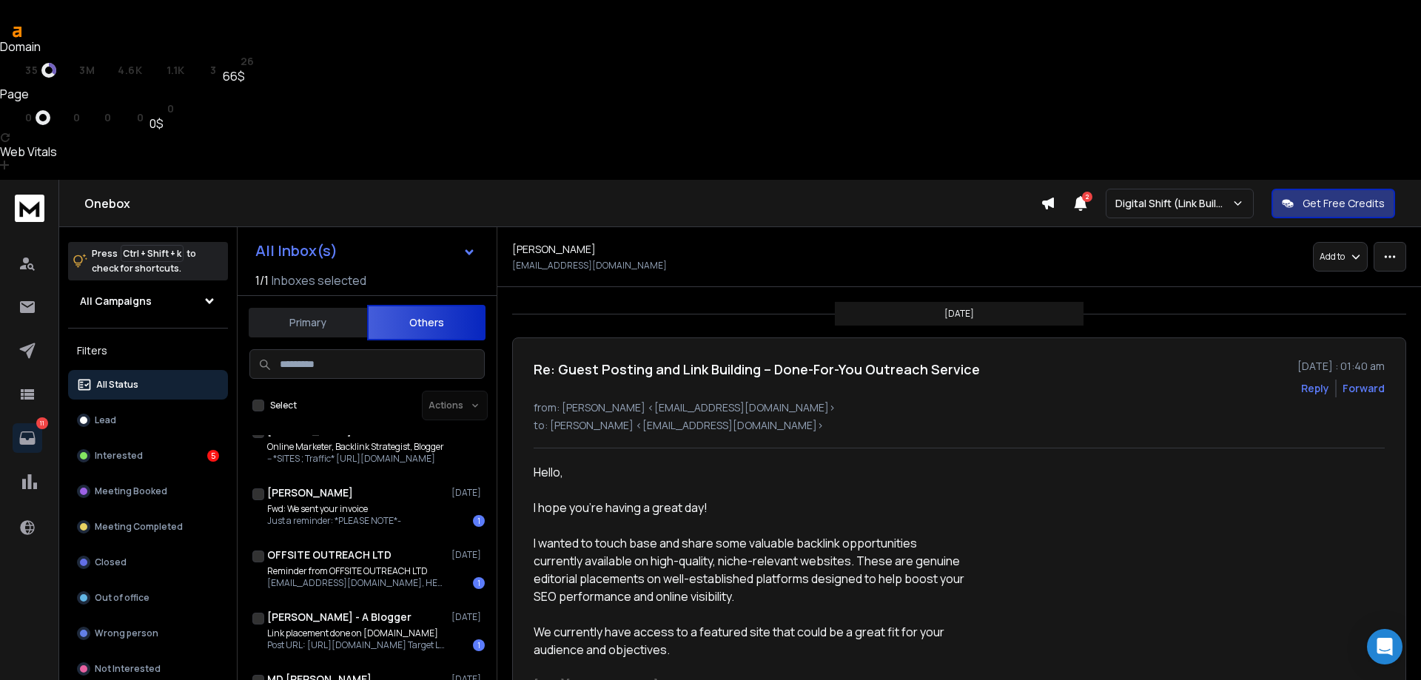
scroll to position [0, 0]
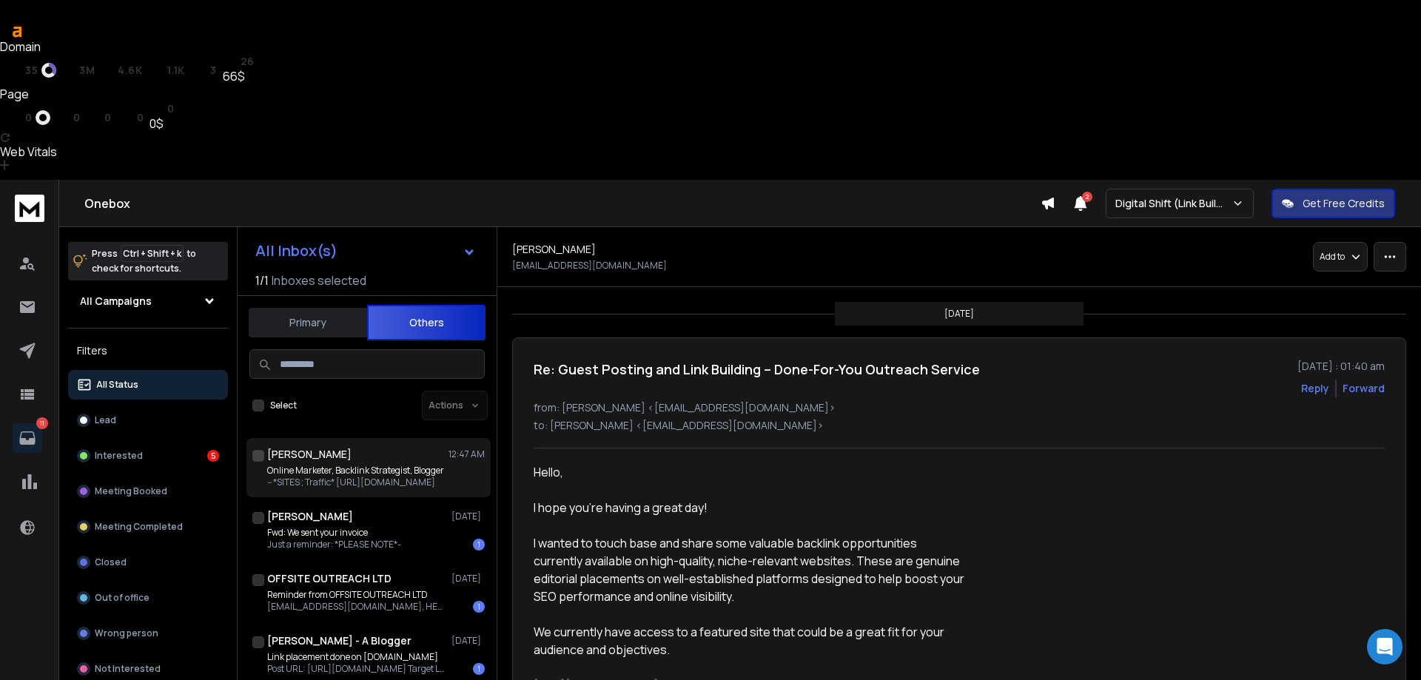
click at [398, 465] on p "Online Marketer, Backlink Strategist, Blogger" at bounding box center [355, 471] width 177 height 12
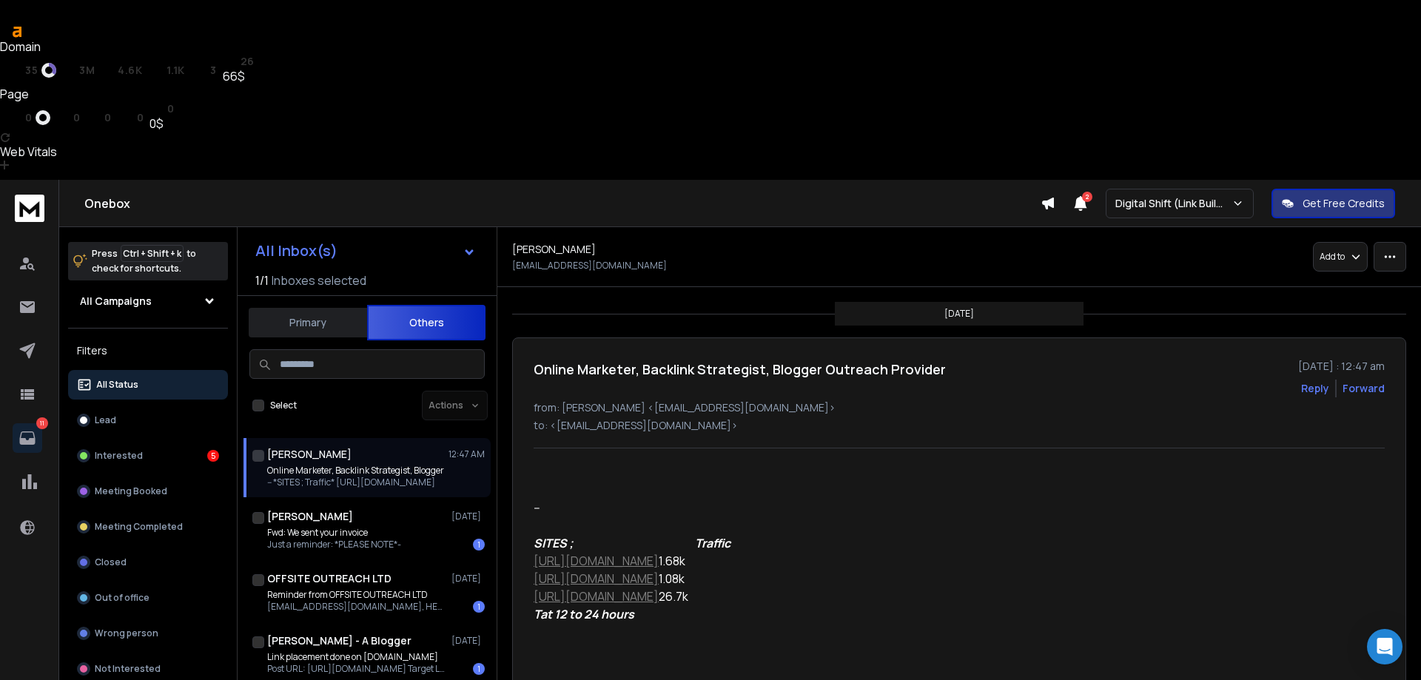
click at [910, 242] on div "[PERSON_NAME] [PERSON_NAME][EMAIL_ADDRESS][DOMAIN_NAME]" at bounding box center [733, 257] width 442 height 30
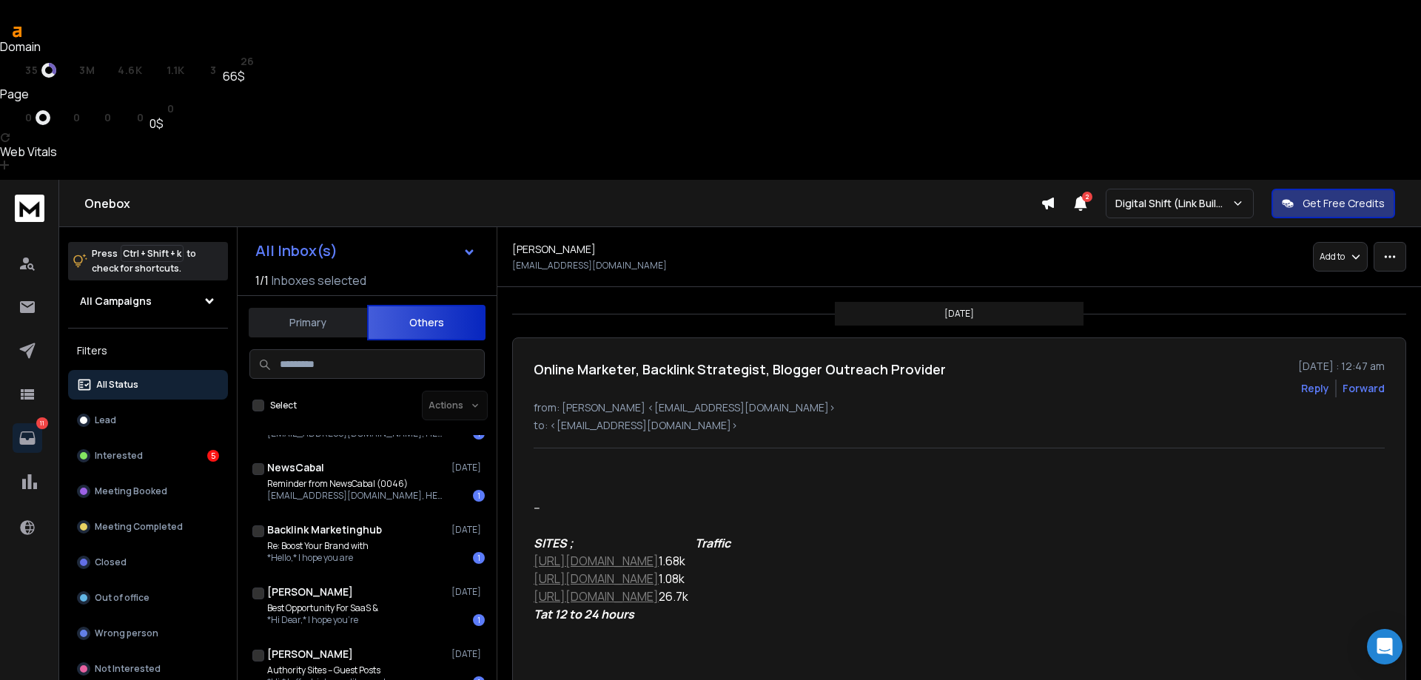
scroll to position [374, 0]
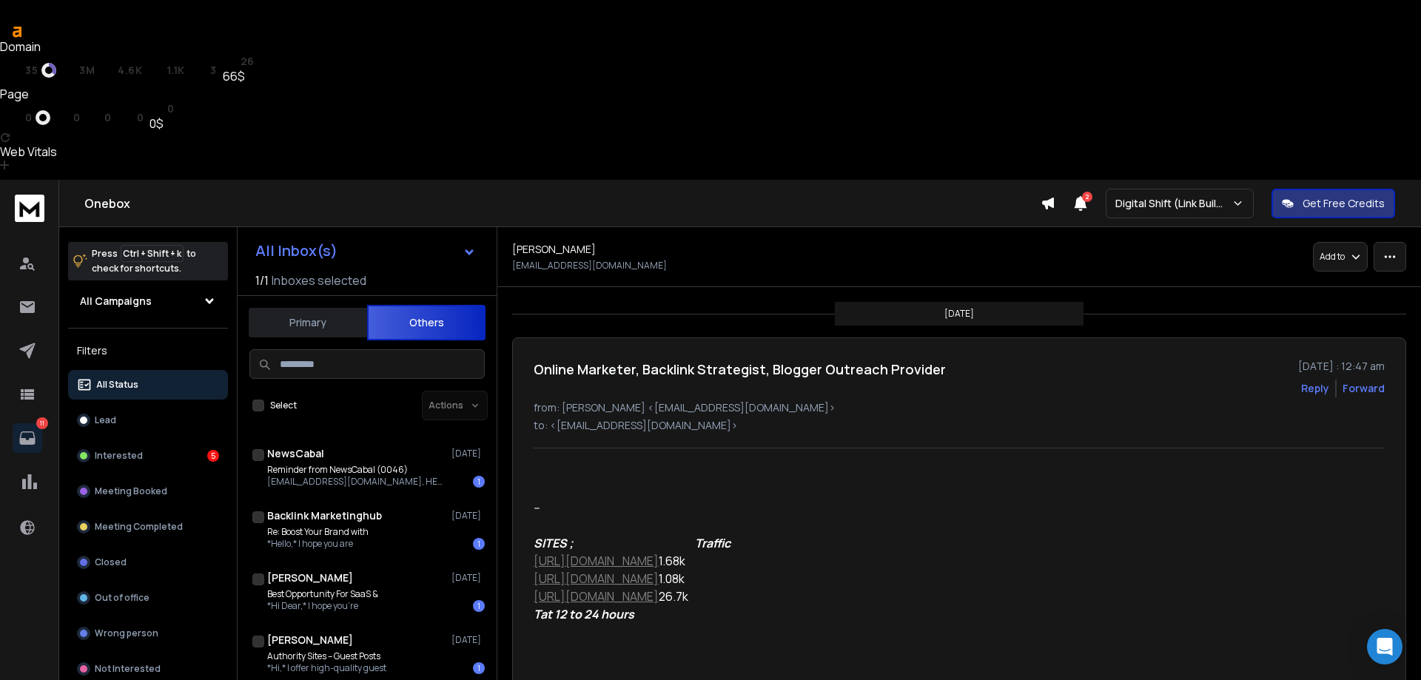
click at [36, 495] on div "11 H" at bounding box center [29, 520] width 59 height 680
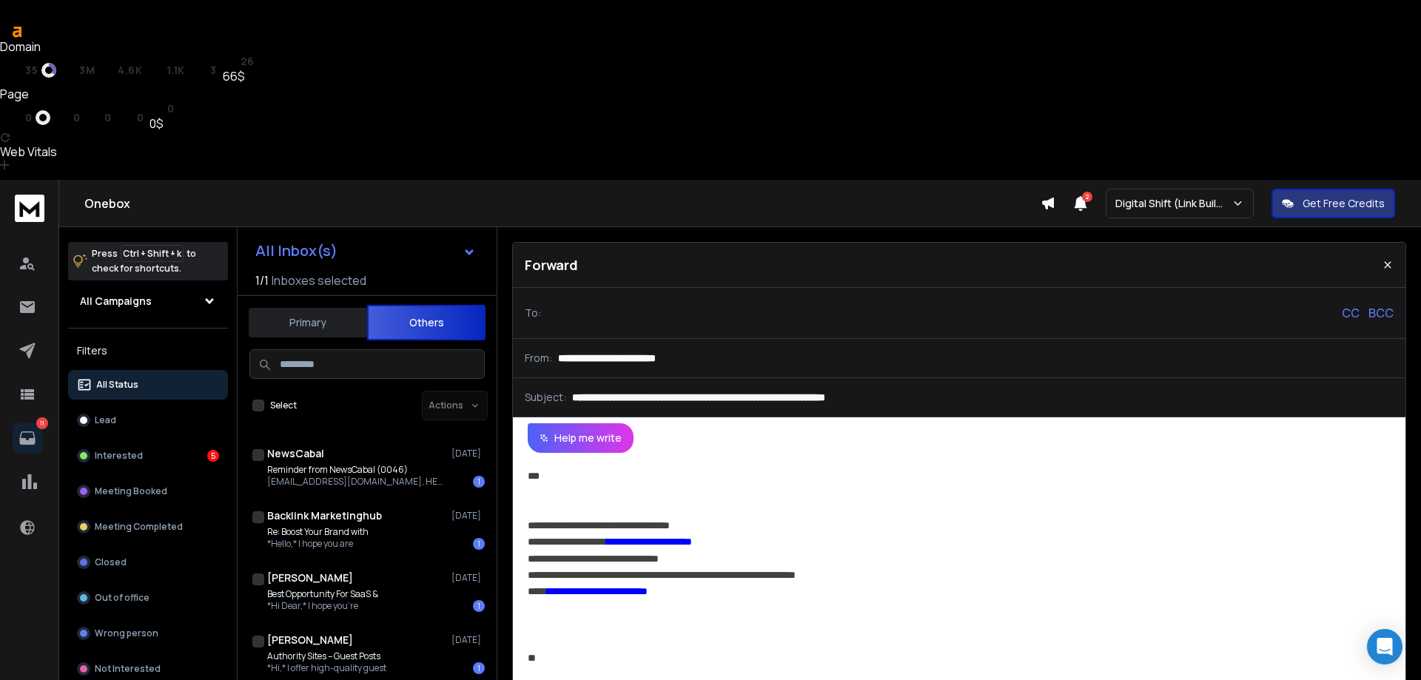
click at [1385, 261] on icon at bounding box center [1387, 264] width 7 height 7
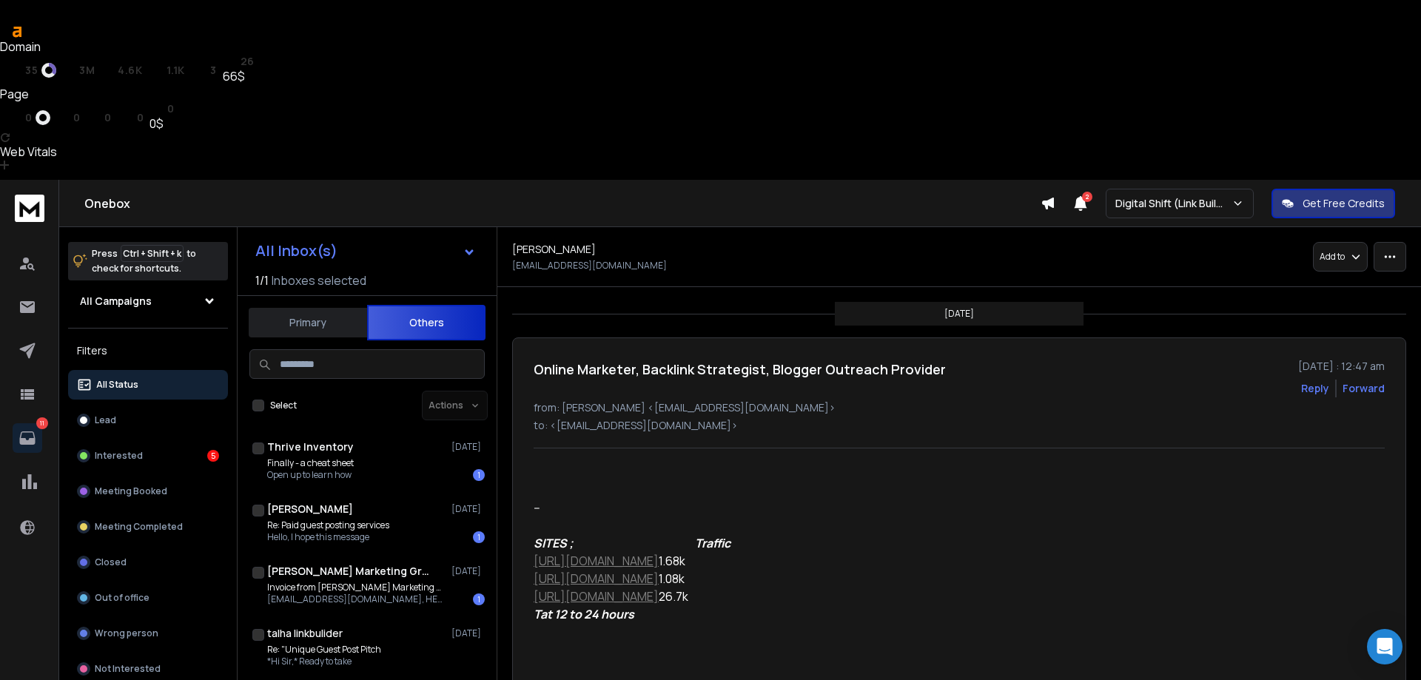
scroll to position [696, 0]
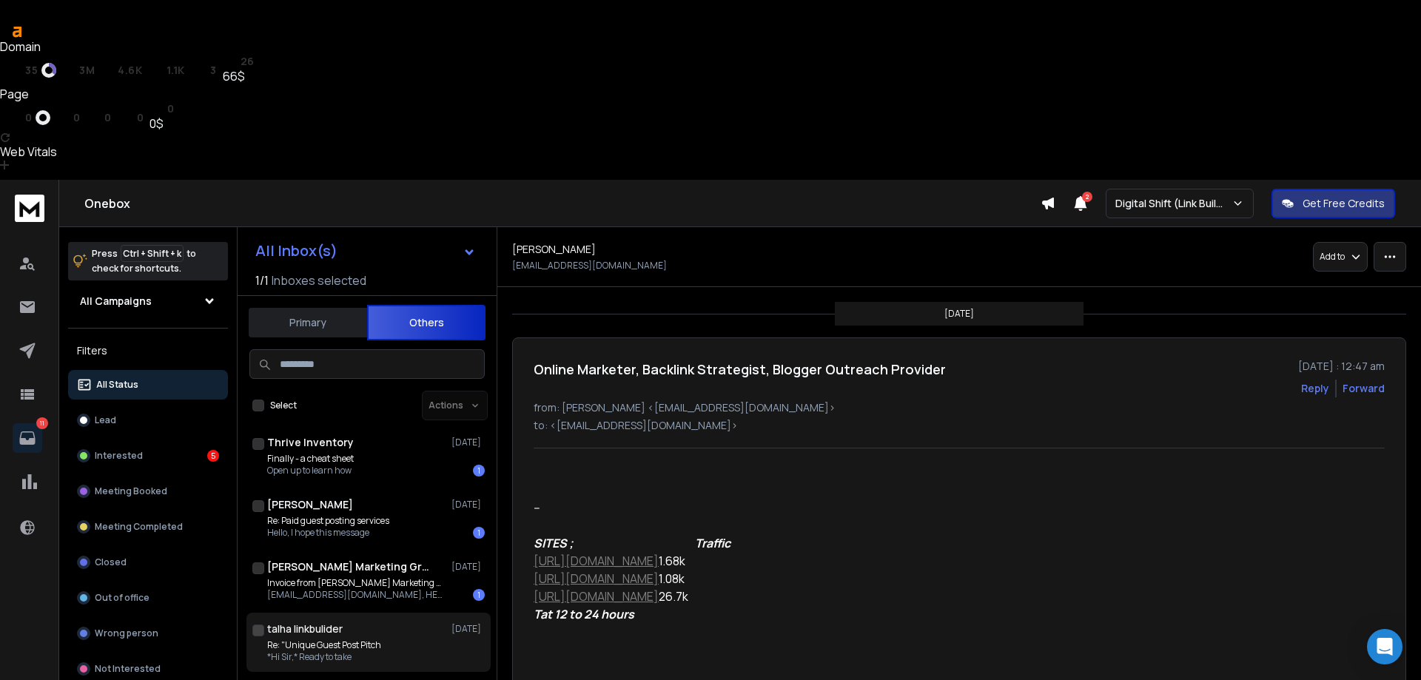
click at [376, 622] on div "talha linkbulider [DATE]" at bounding box center [376, 629] width 218 height 15
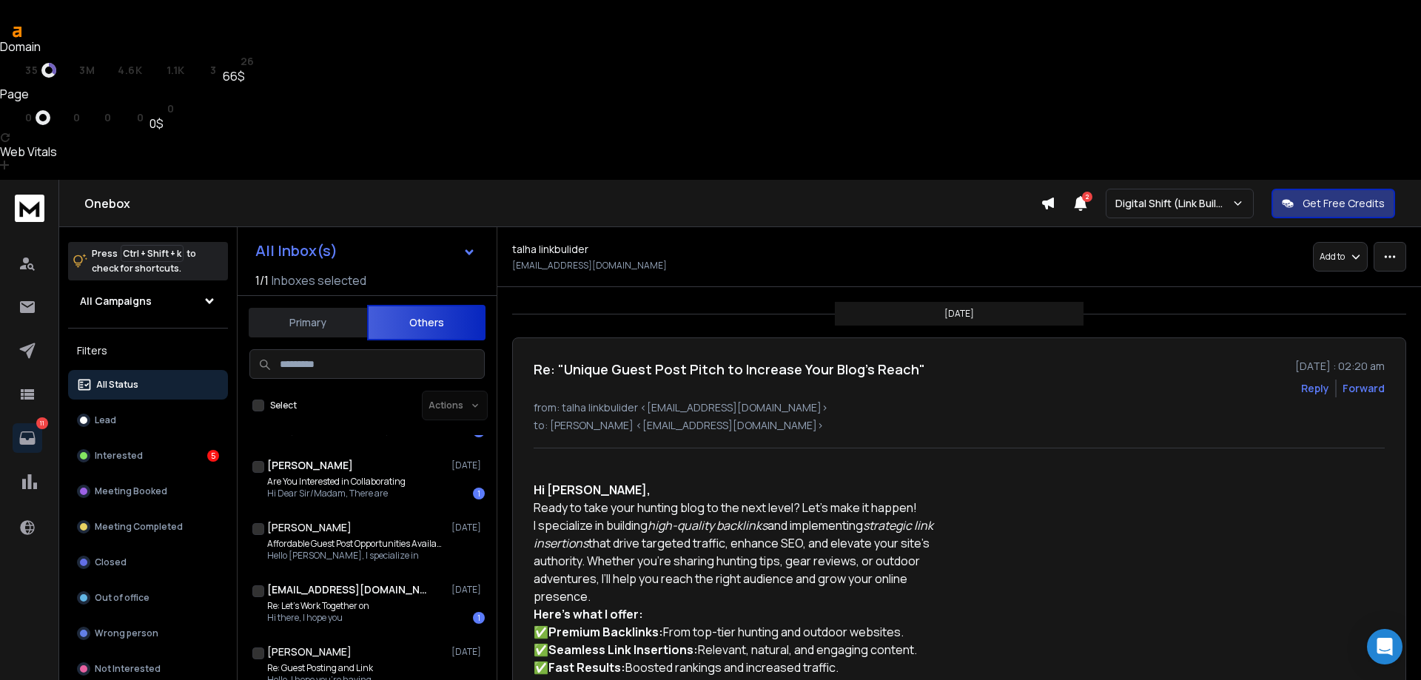
scroll to position [1174, 0]
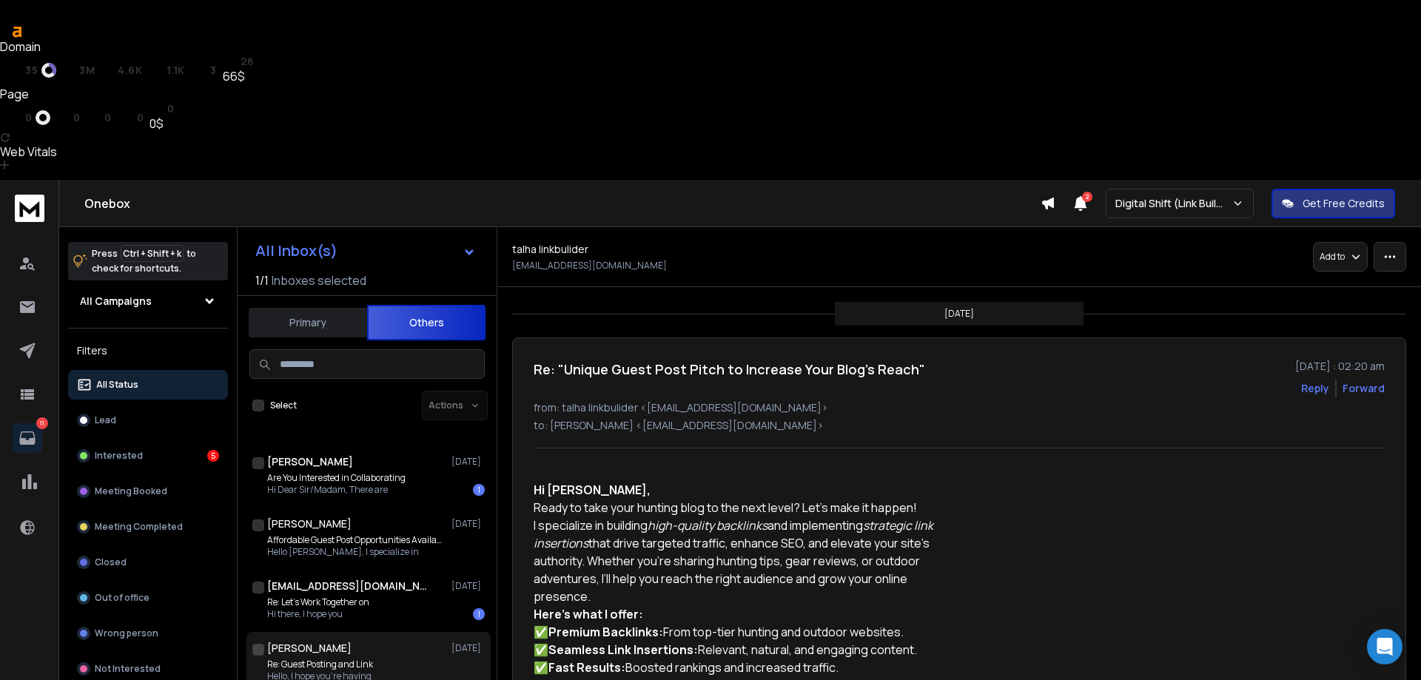
click at [358, 641] on div "[PERSON_NAME] [DATE] Re: Guest Posting and Link Hello, I hope you're having" at bounding box center [376, 661] width 218 height 41
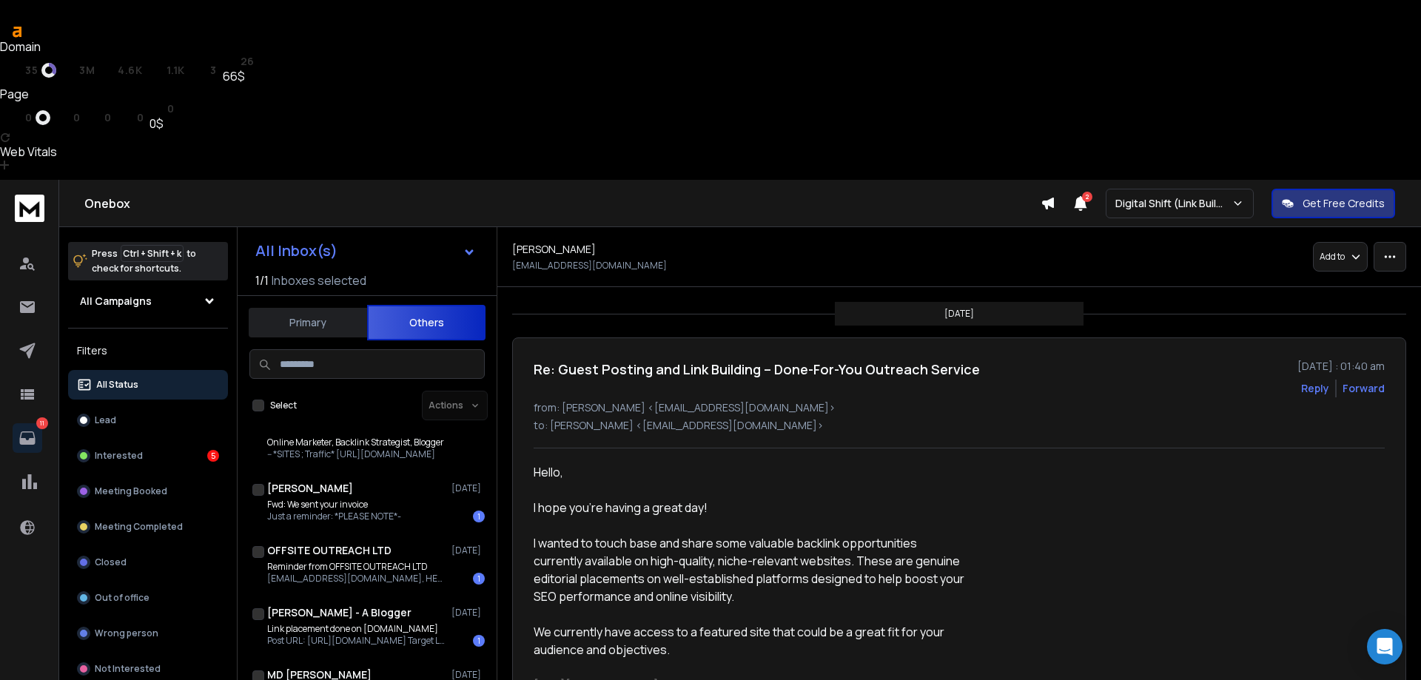
scroll to position [0, 0]
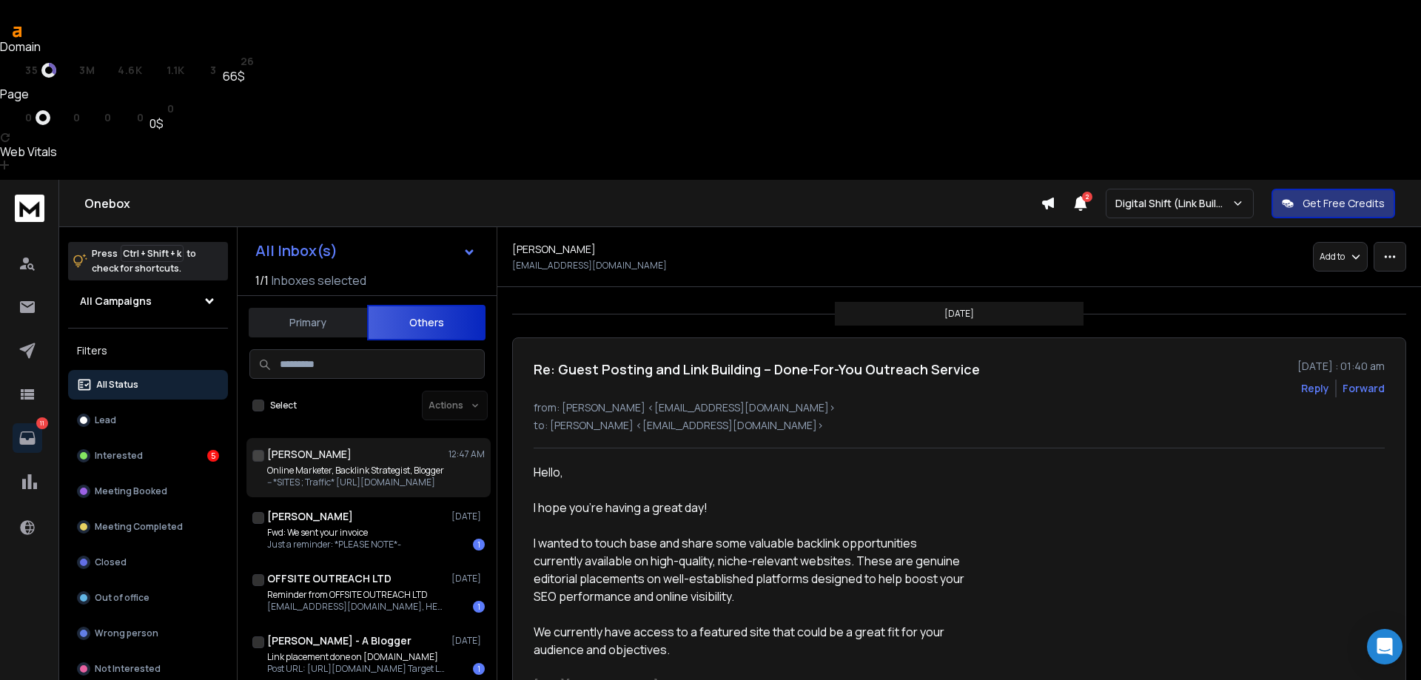
click at [398, 465] on p "Online Marketer, Backlink Strategist, Blogger" at bounding box center [355, 471] width 177 height 12
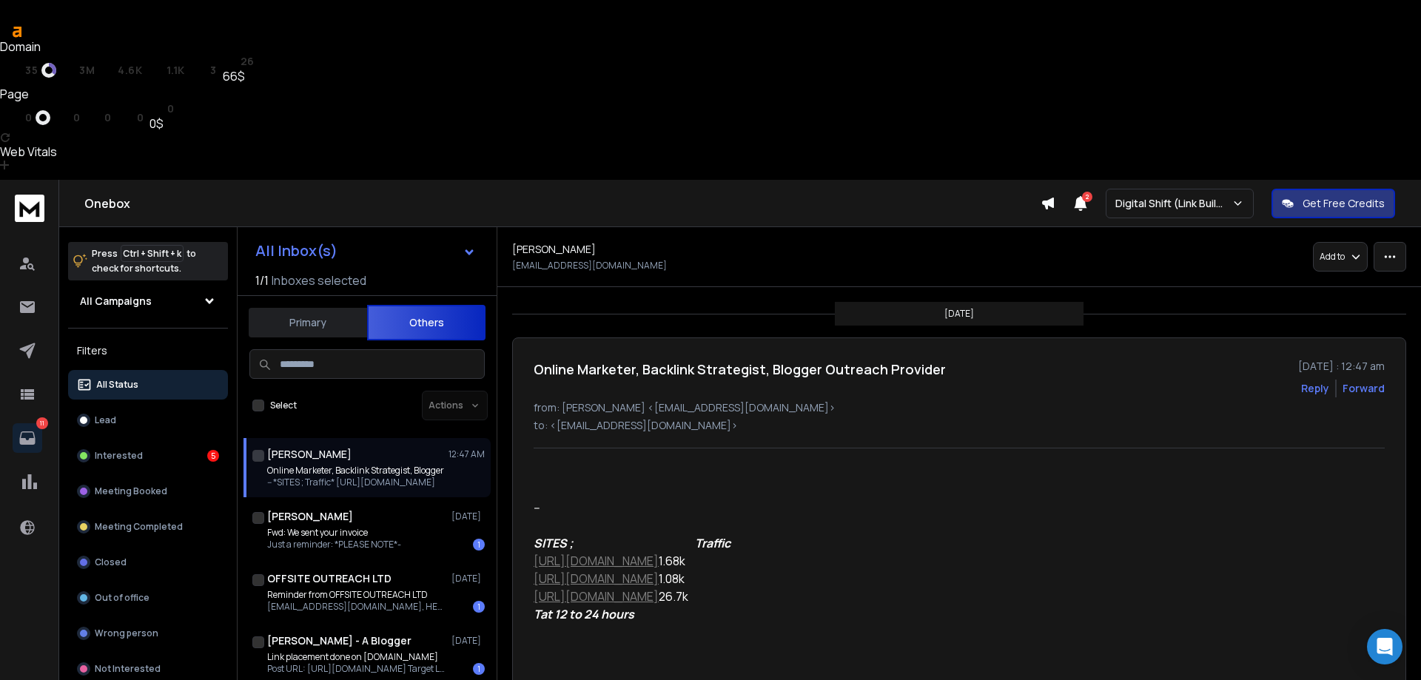
click at [910, 242] on div "[PERSON_NAME] [PERSON_NAME][EMAIL_ADDRESS][DOMAIN_NAME]" at bounding box center [733, 257] width 442 height 30
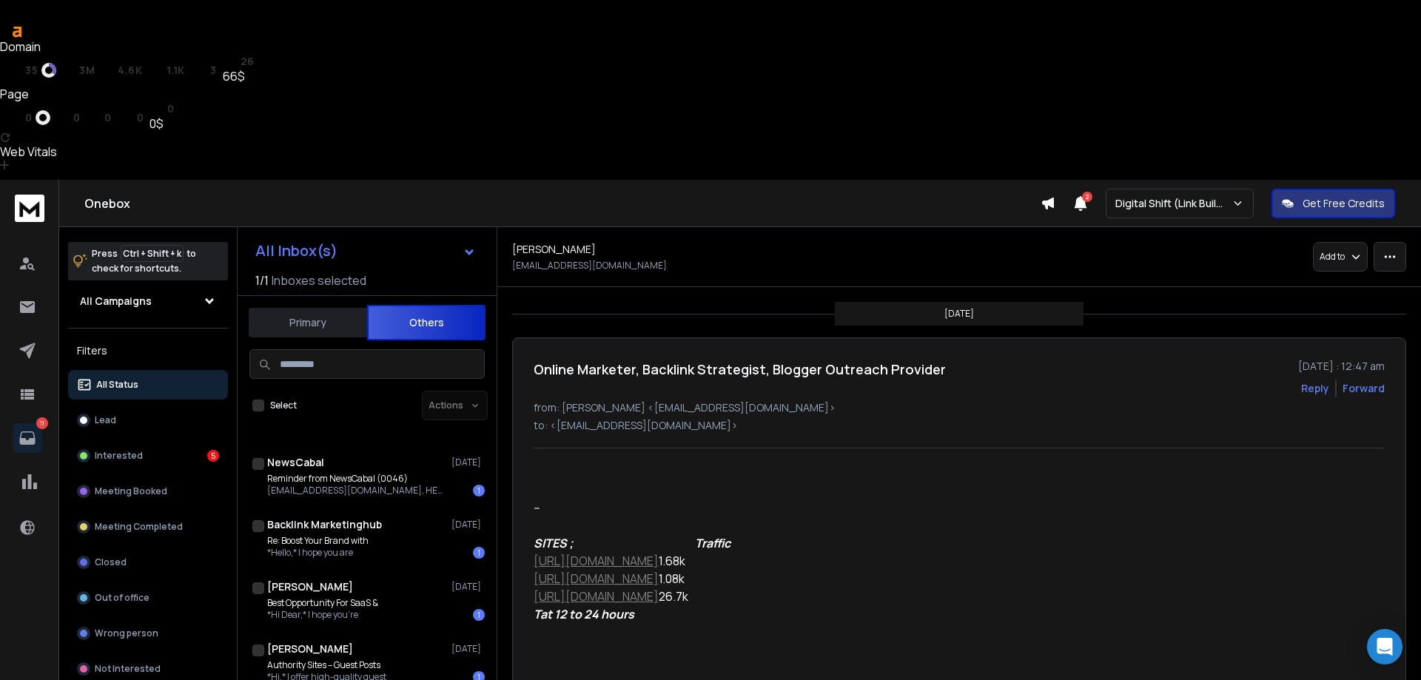
scroll to position [374, 0]
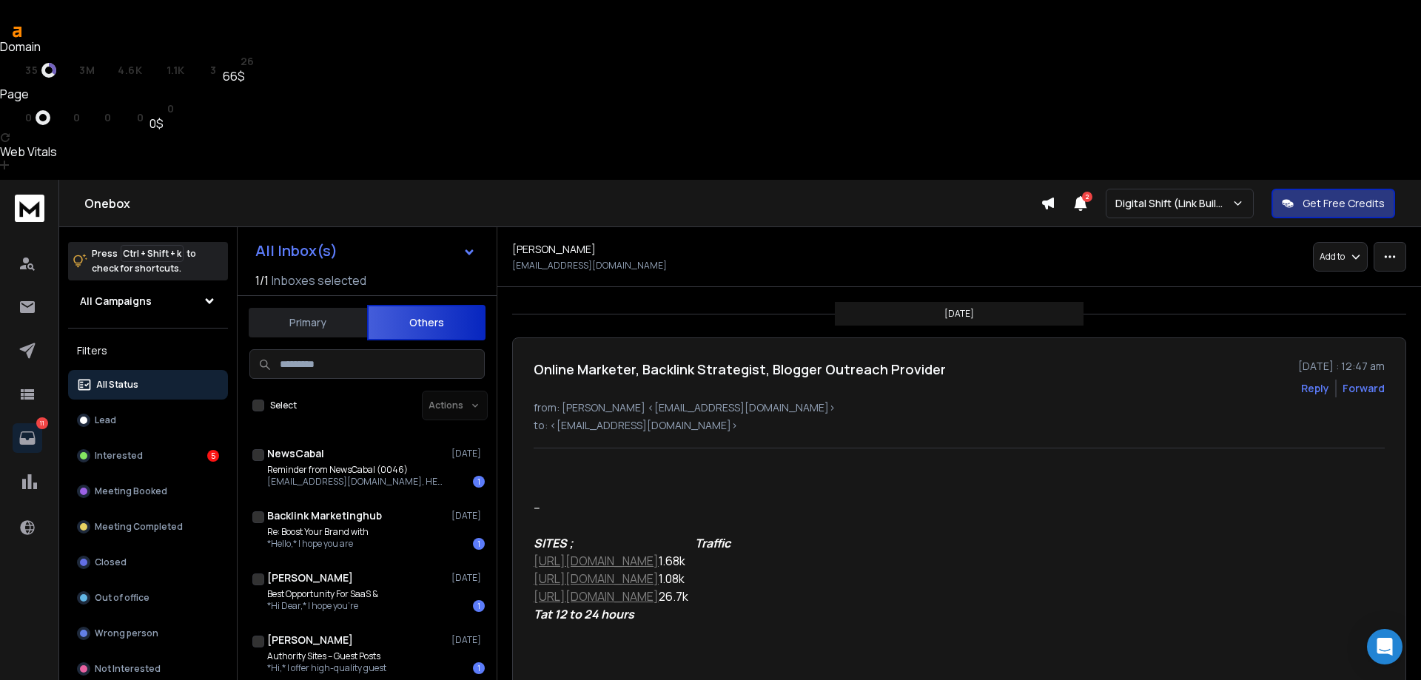
click at [36, 495] on div "11 H" at bounding box center [29, 520] width 59 height 680
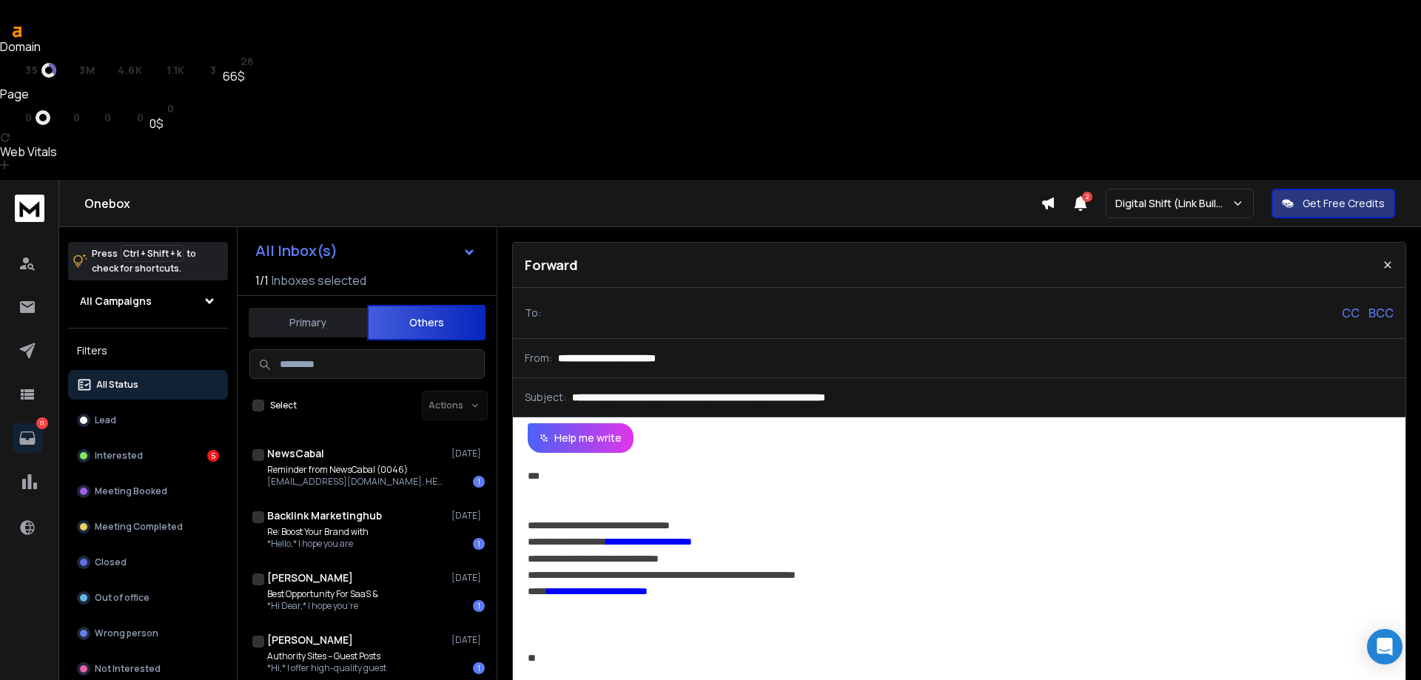
click at [1385, 261] on icon at bounding box center [1387, 264] width 7 height 7
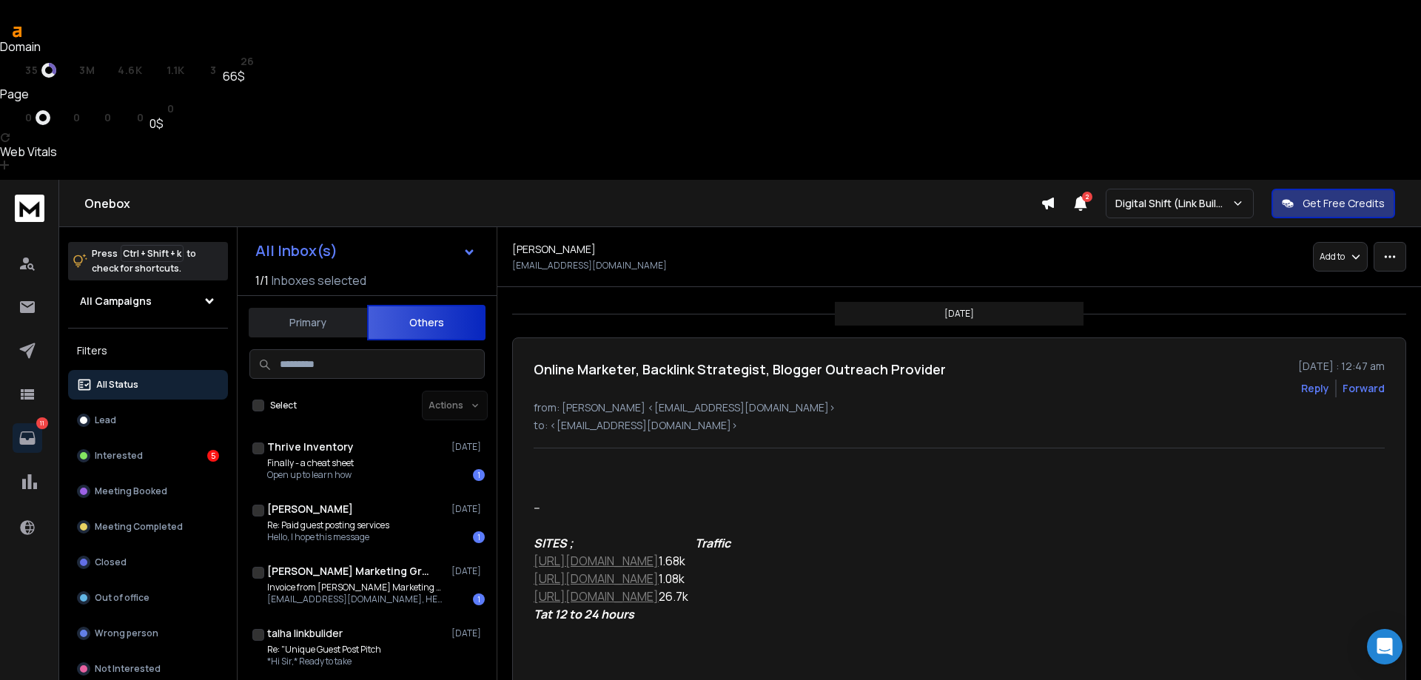
scroll to position [696, 0]
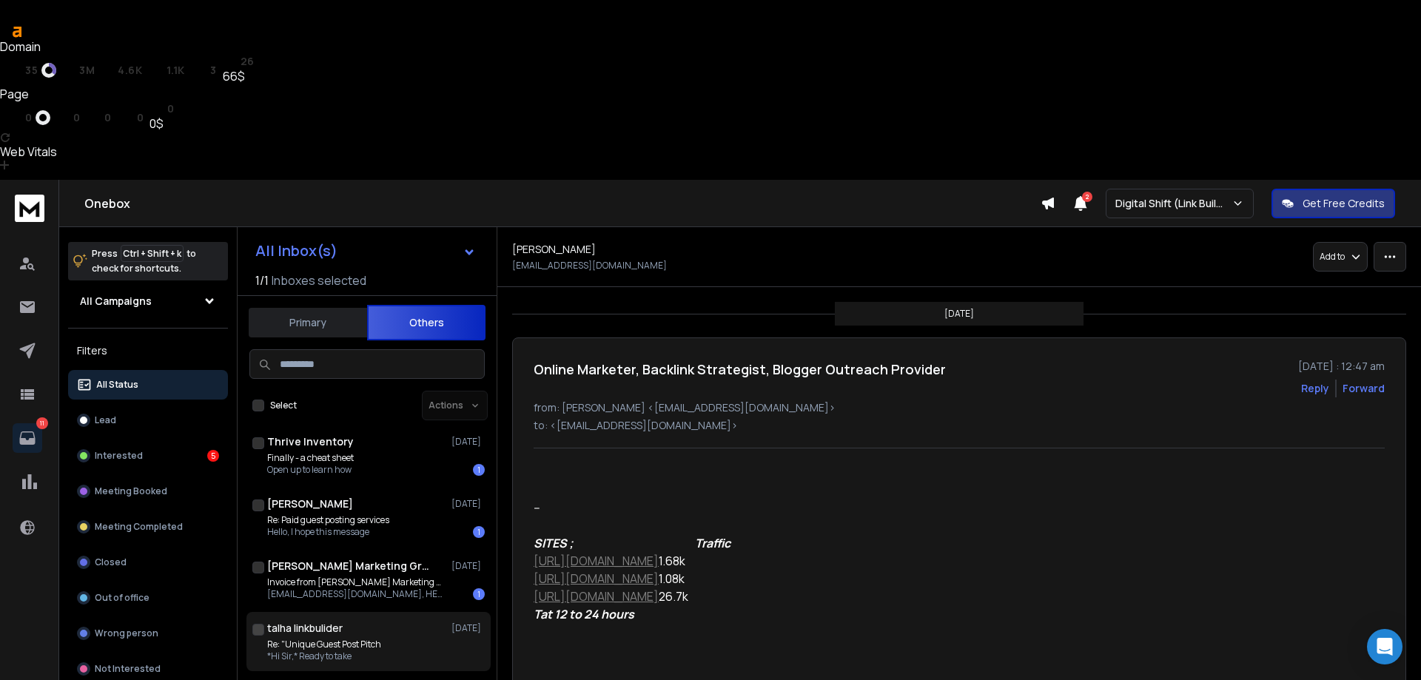
click at [376, 621] on div "talha linkbulider [DATE]" at bounding box center [376, 628] width 218 height 15
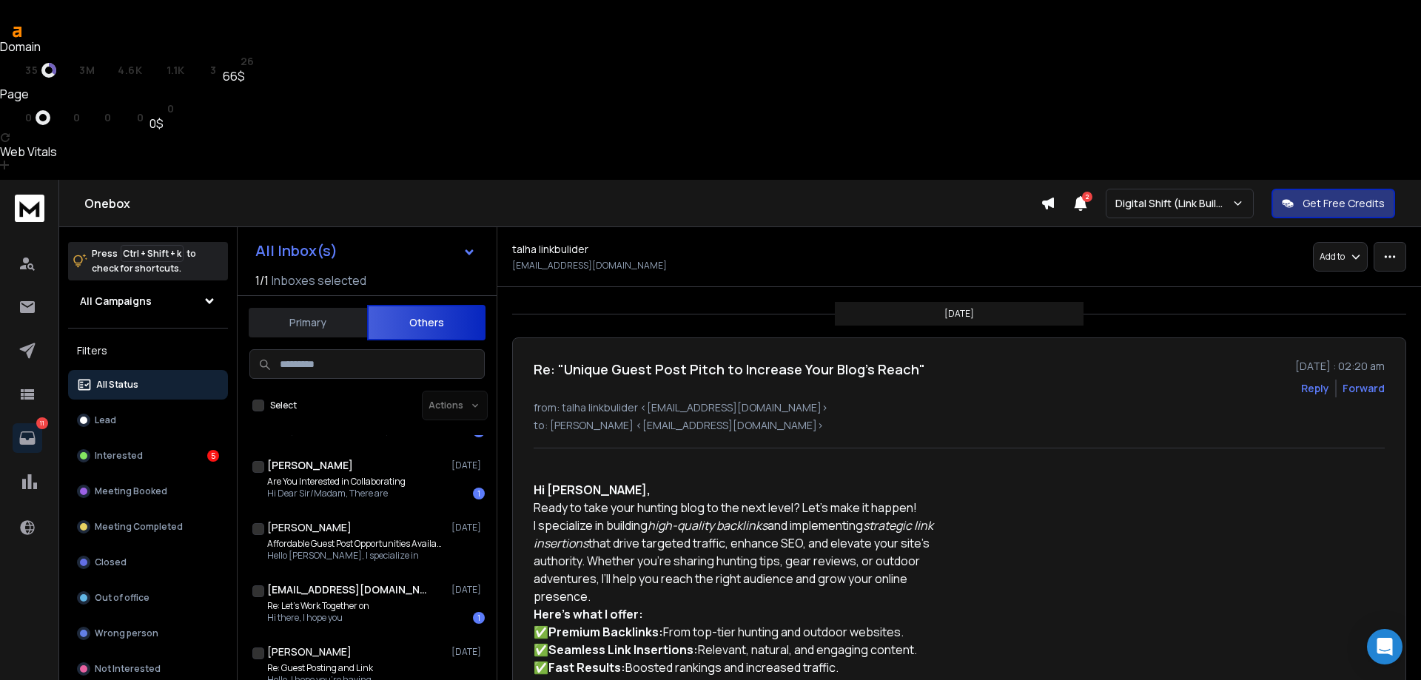
scroll to position [1179, 0]
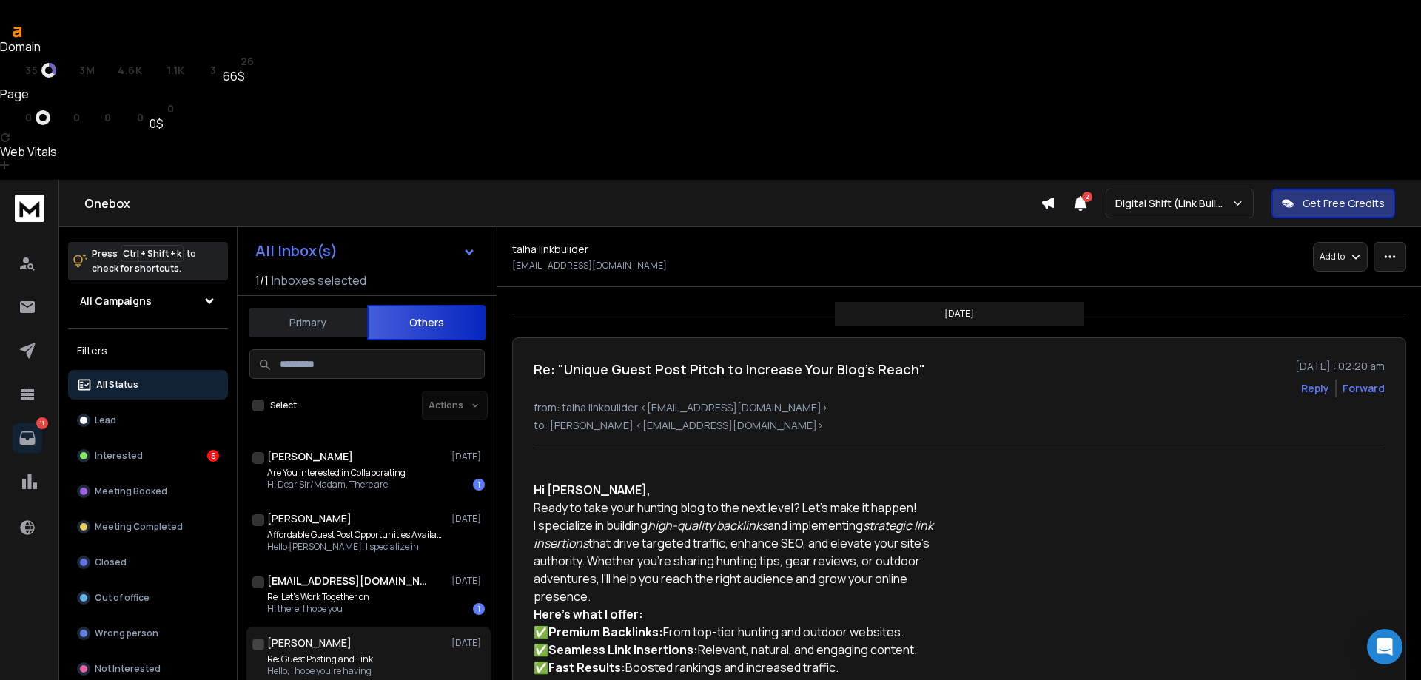
click at [358, 653] on p "Re: Guest Posting and Link" at bounding box center [320, 659] width 106 height 12
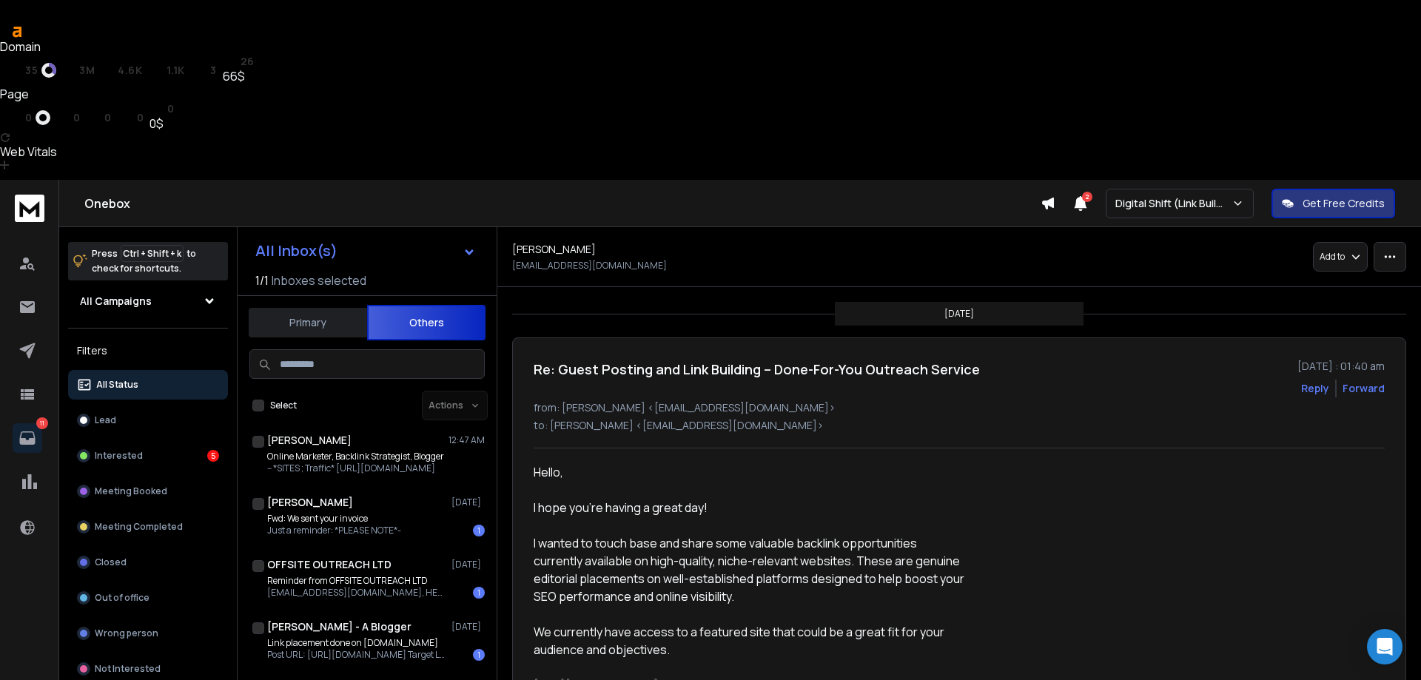
scroll to position [0, 0]
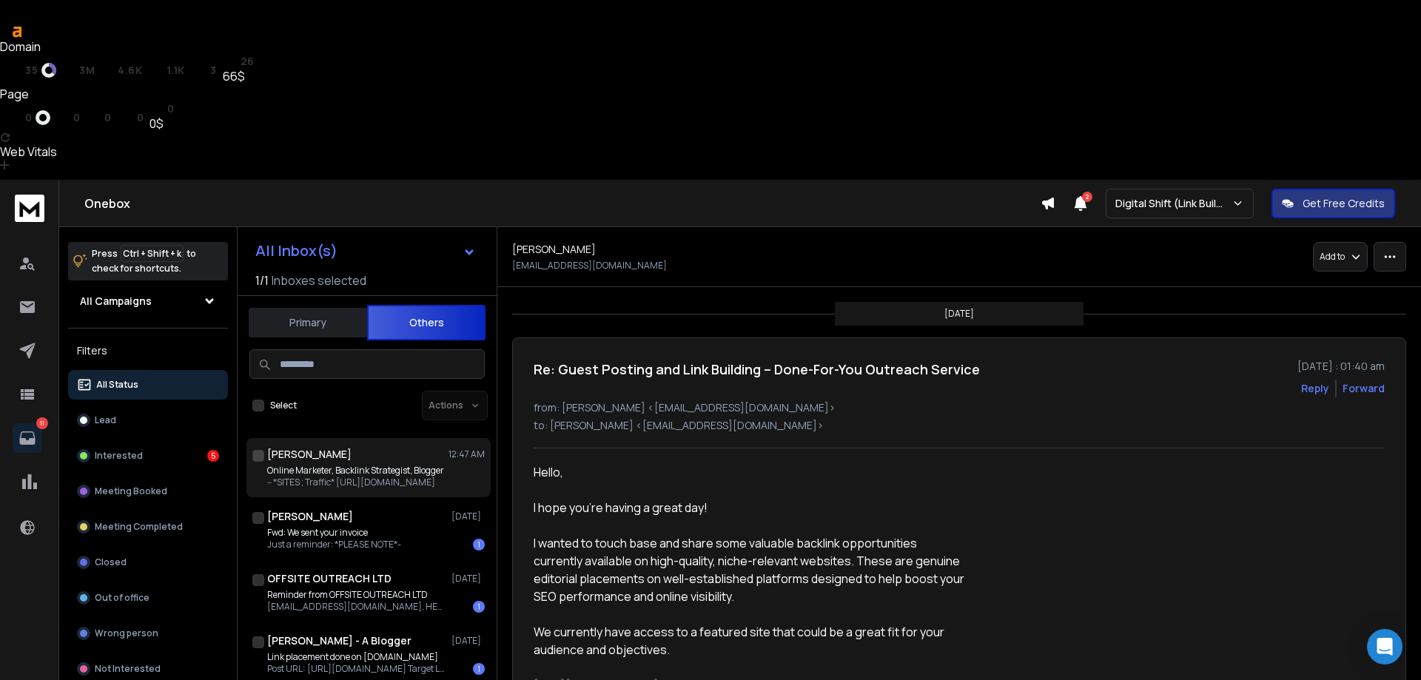
click at [398, 465] on p "Online Marketer, Backlink Strategist, Blogger" at bounding box center [355, 471] width 177 height 12
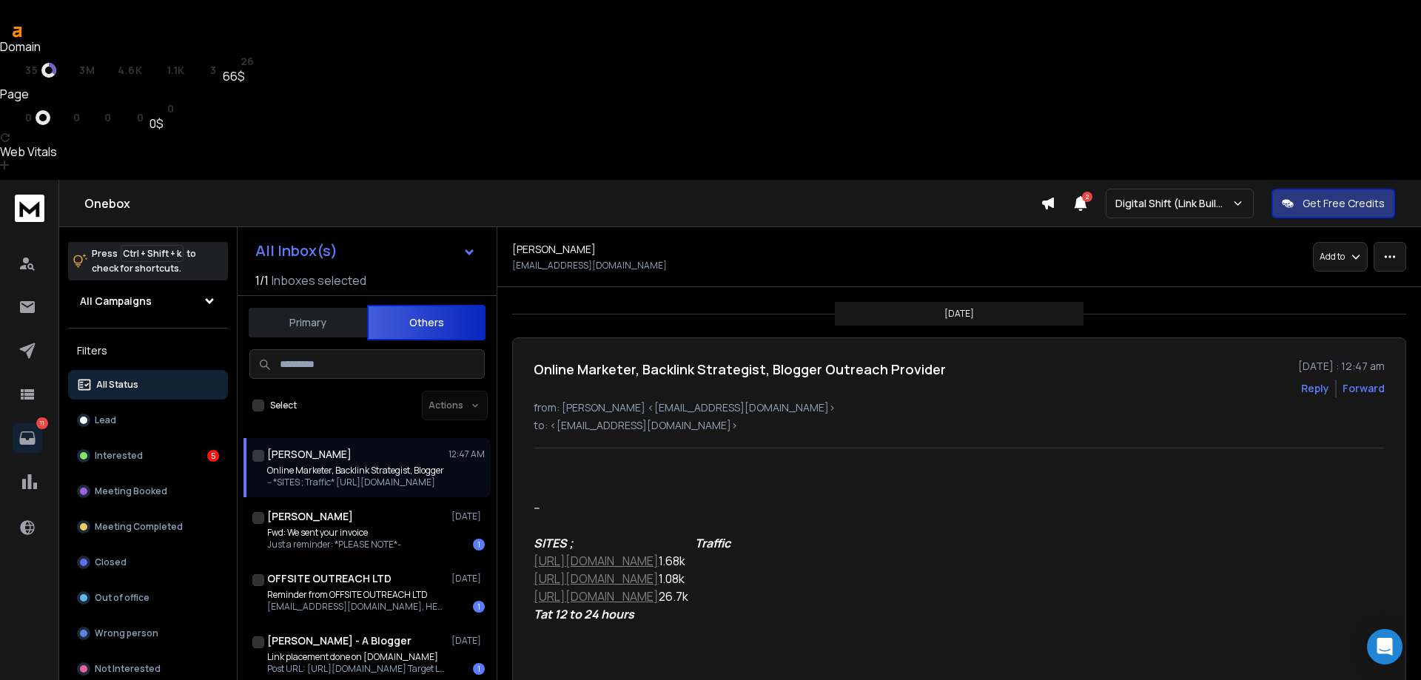
click at [910, 242] on div "[PERSON_NAME] [PERSON_NAME][EMAIL_ADDRESS][DOMAIN_NAME]" at bounding box center [733, 257] width 442 height 30
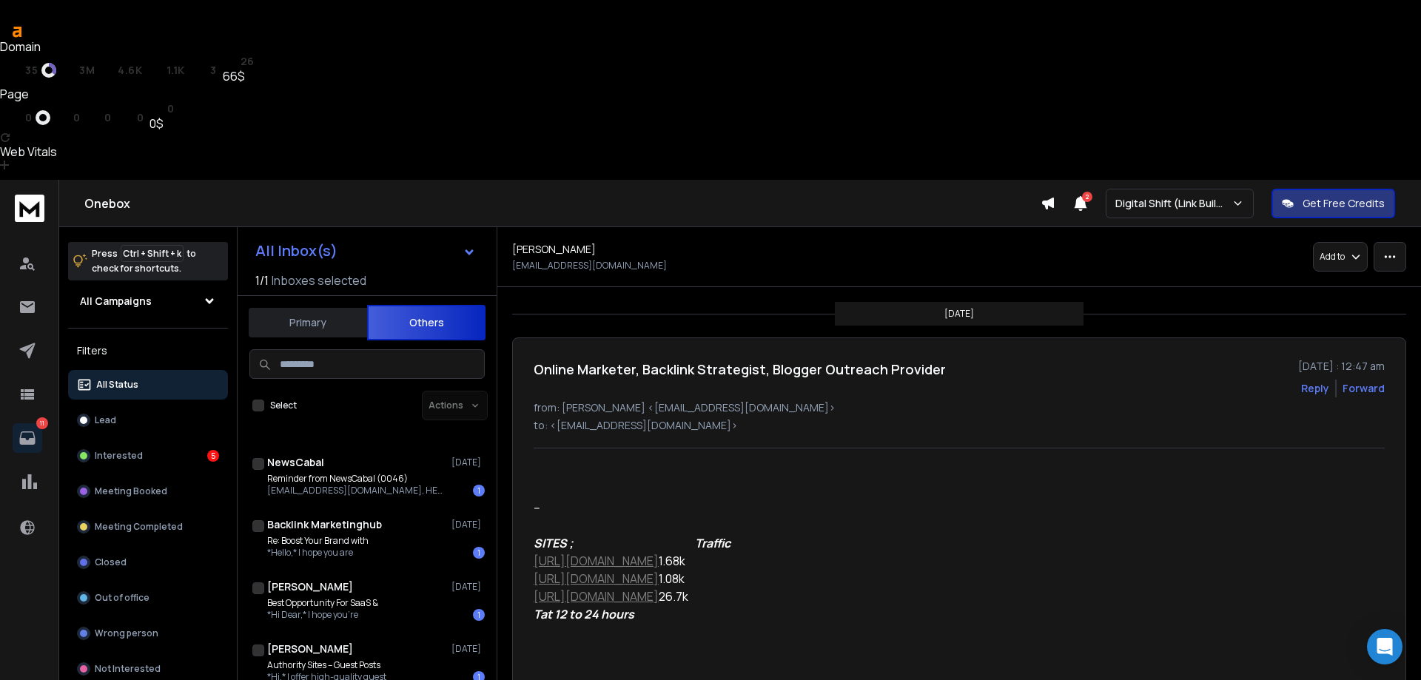
scroll to position [374, 0]
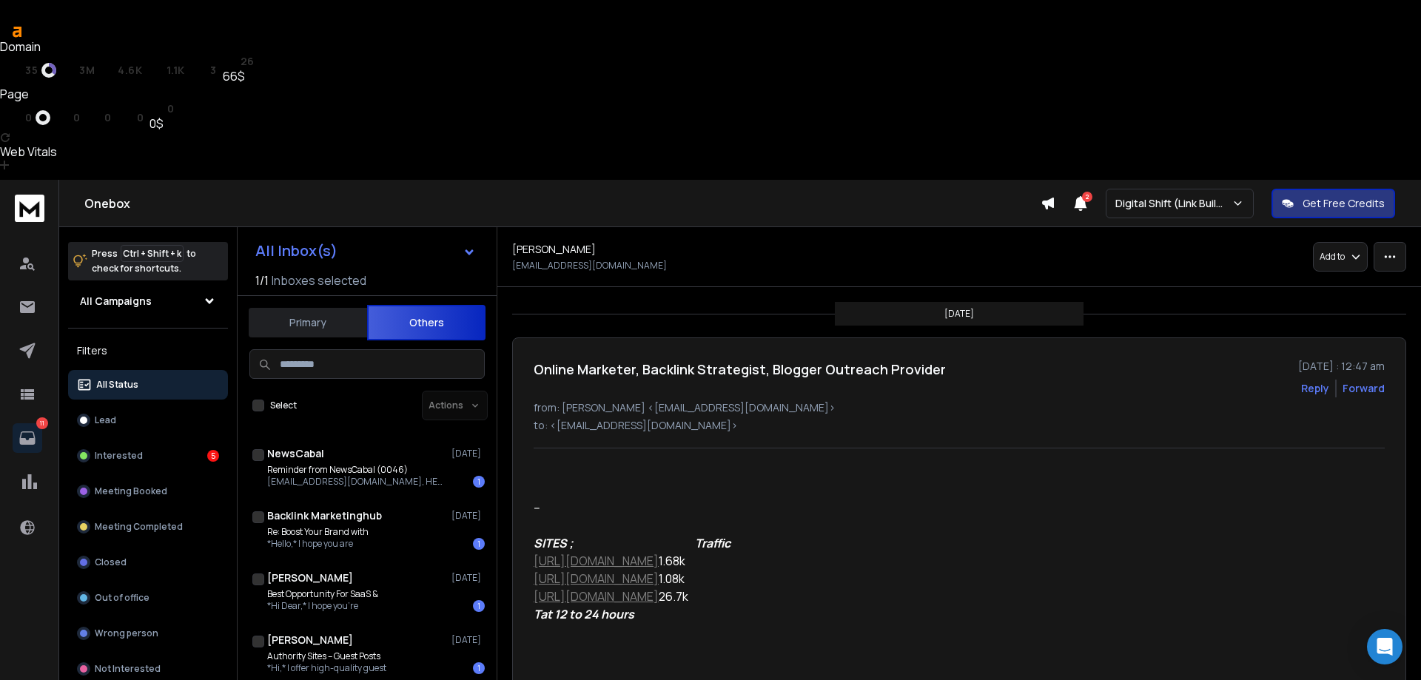
click at [36, 495] on div "11 H" at bounding box center [29, 520] width 59 height 680
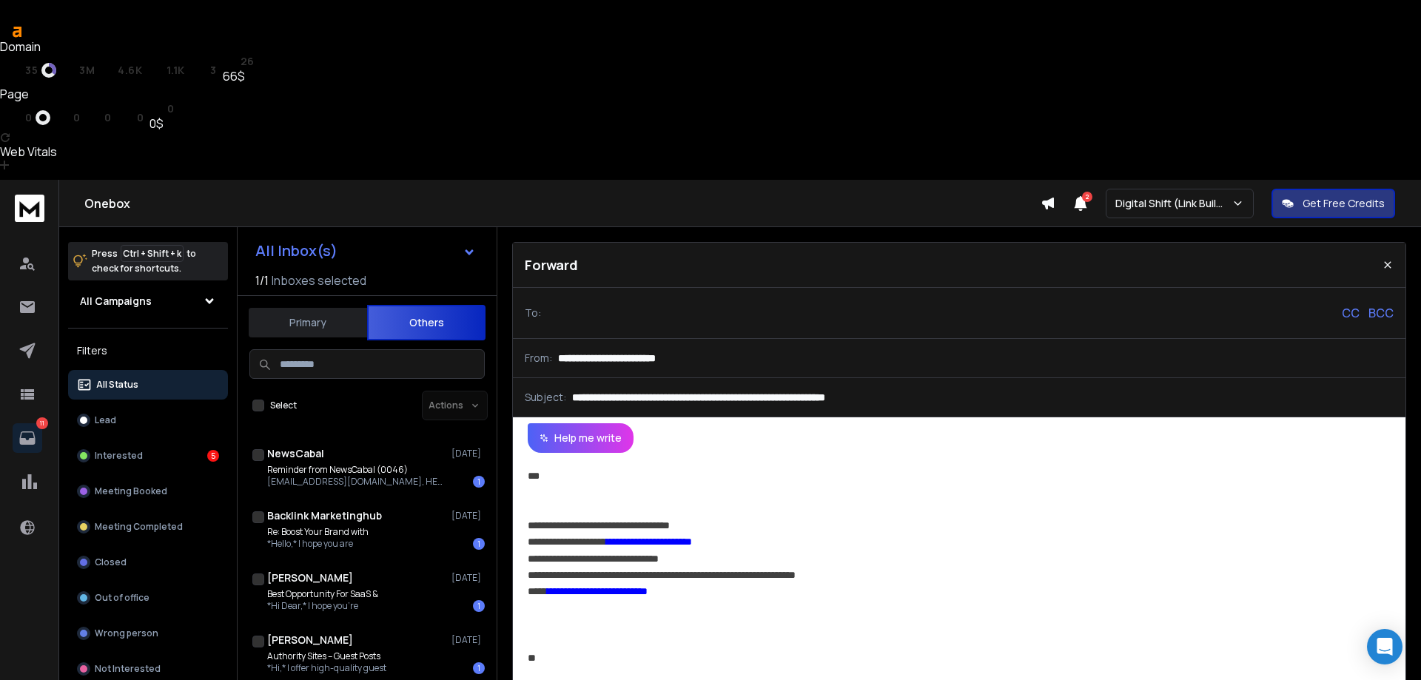
click at [1385, 261] on icon at bounding box center [1387, 264] width 7 height 7
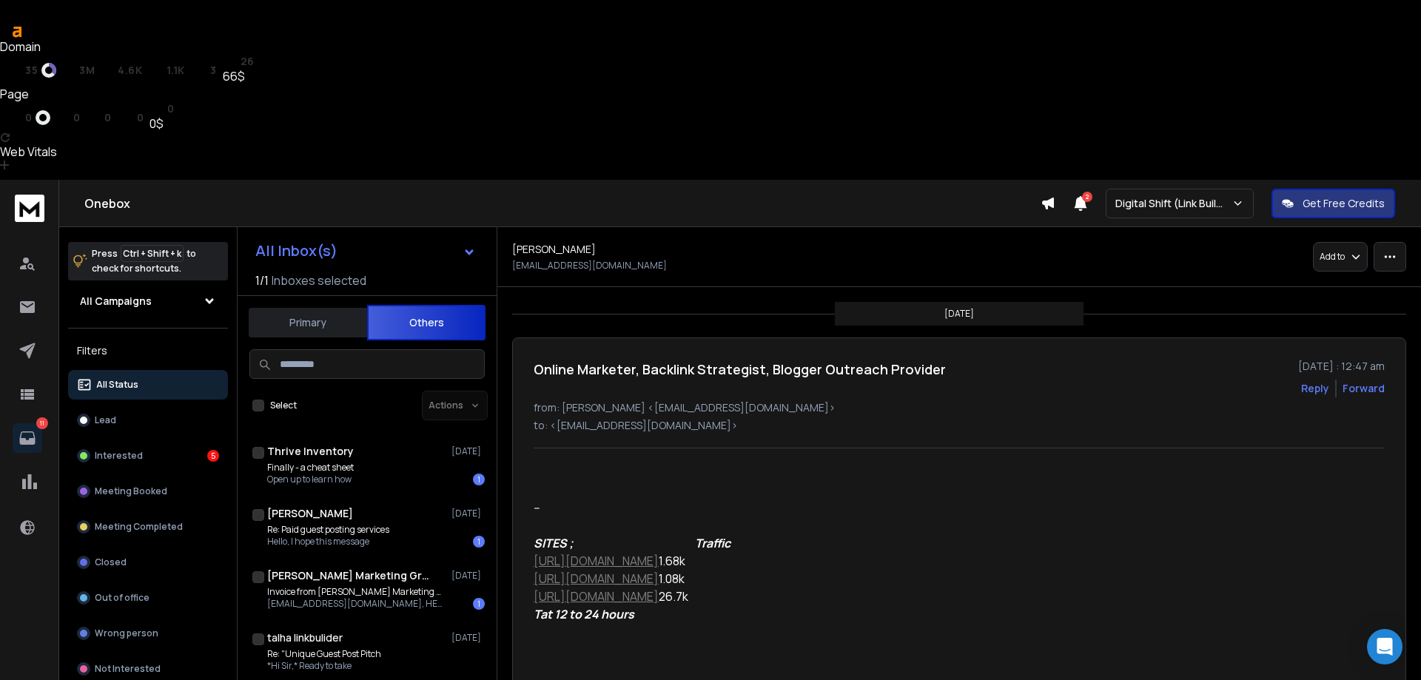
scroll to position [696, 0]
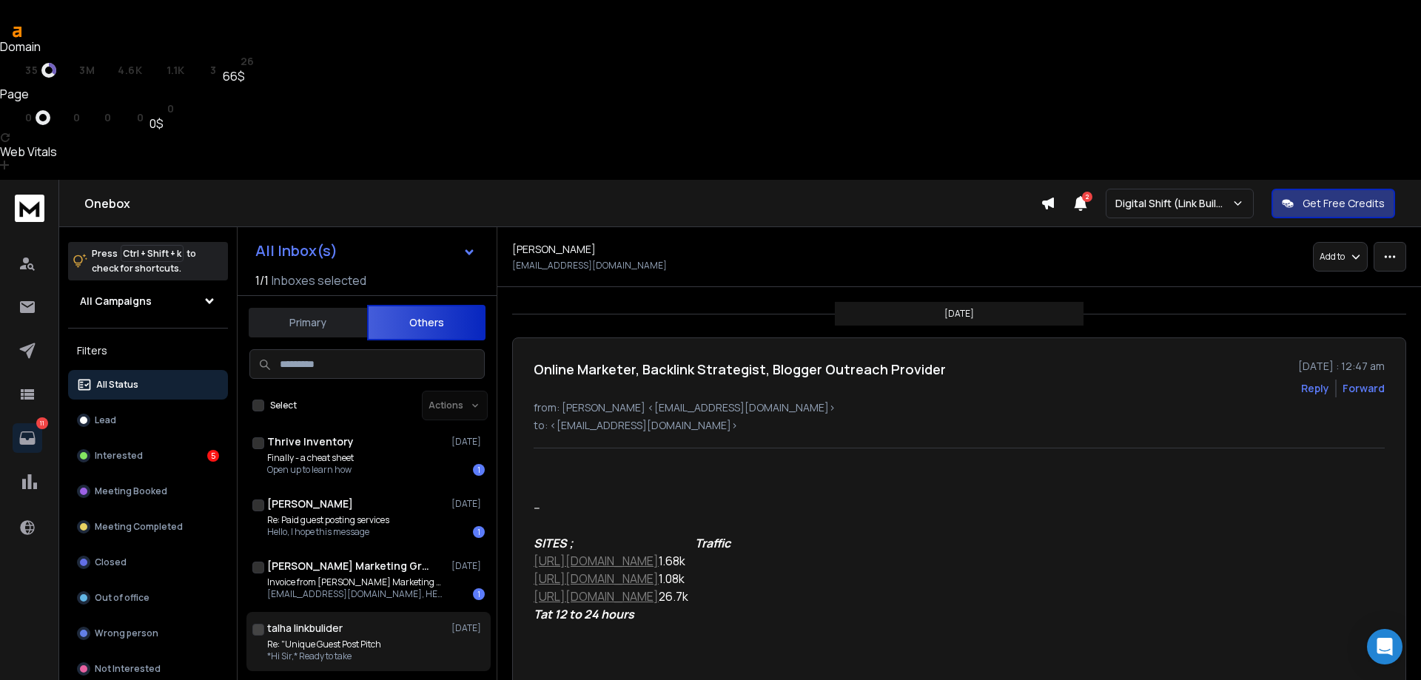
click at [376, 621] on div "talha linkbulider [DATE]" at bounding box center [376, 628] width 218 height 15
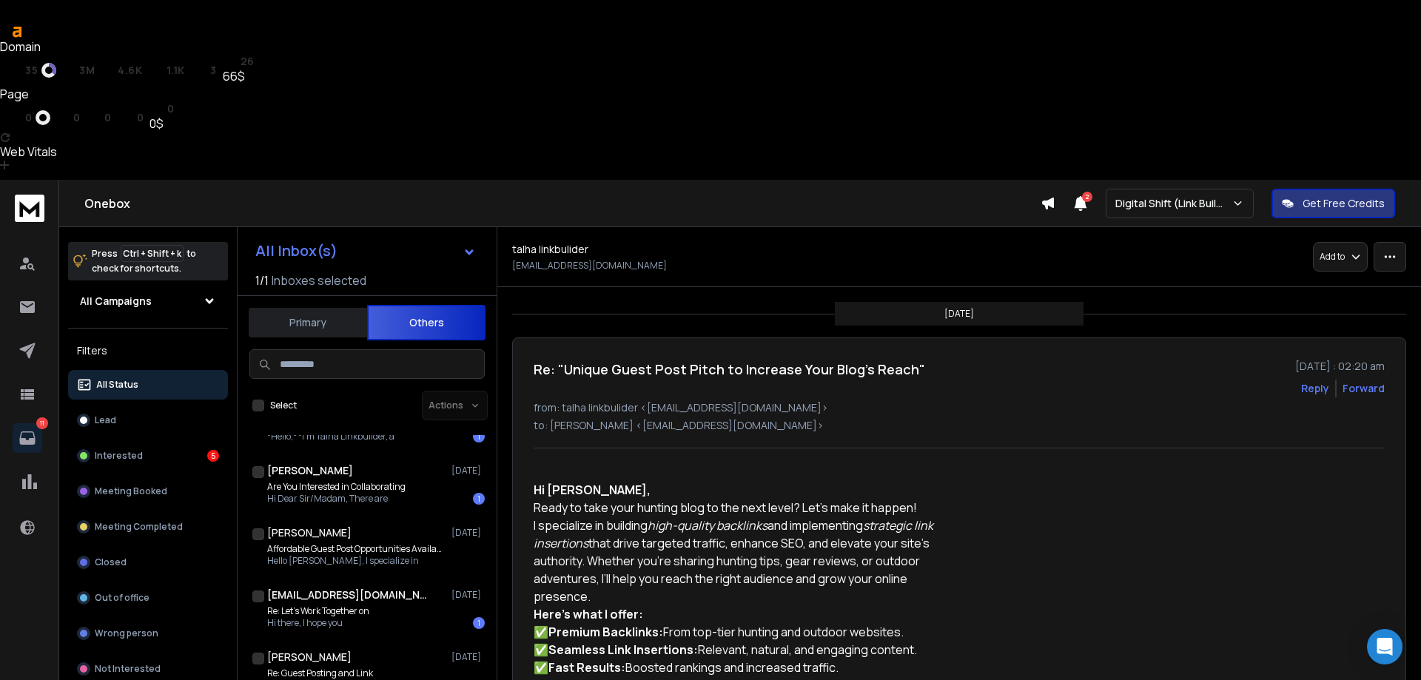
scroll to position [1179, 0]
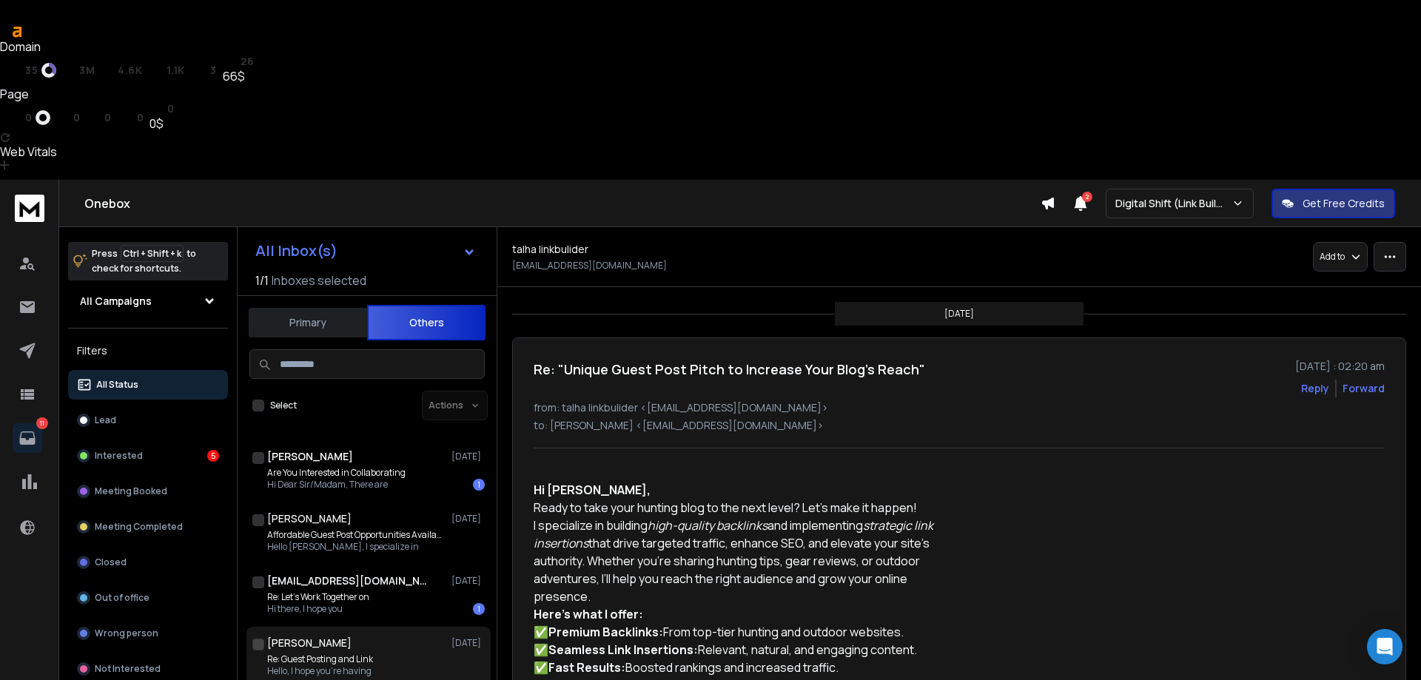
click at [358, 653] on p "Re: Guest Posting and Link" at bounding box center [320, 659] width 106 height 12
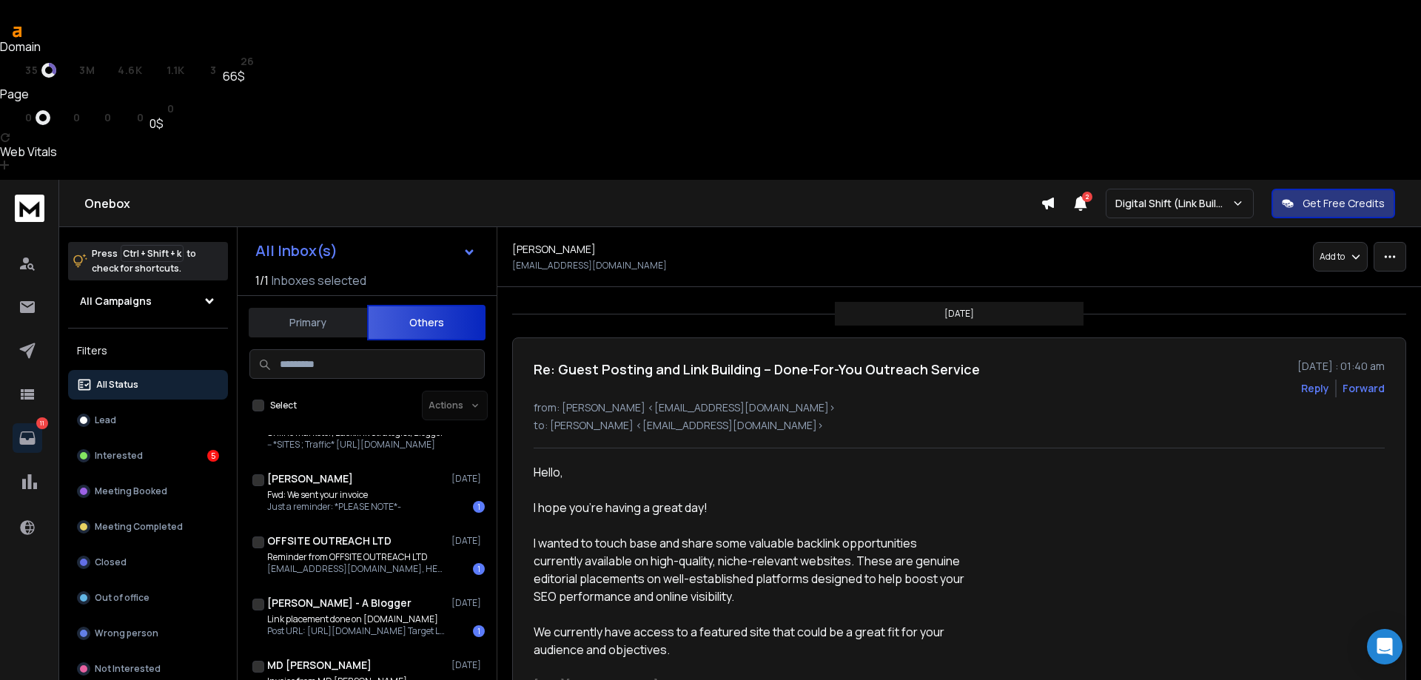
scroll to position [0, 0]
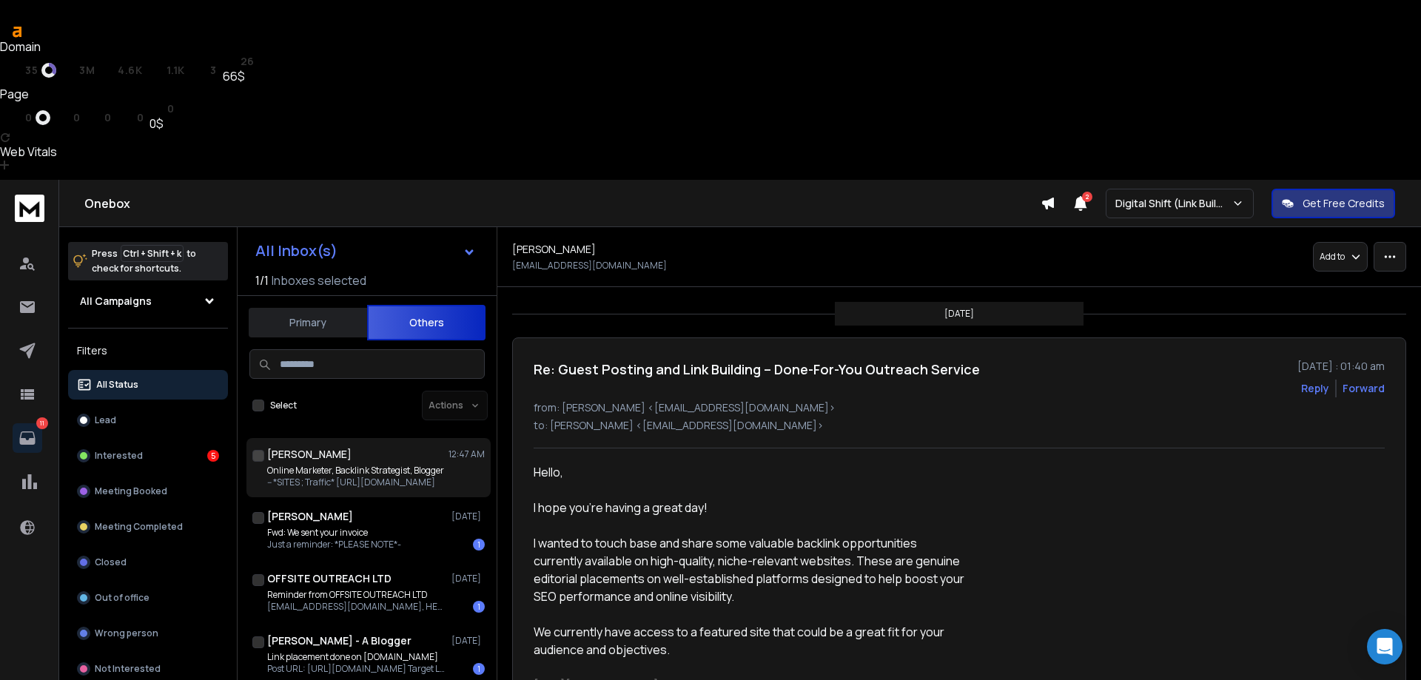
click at [398, 465] on p "Online Marketer, Backlink Strategist, Blogger" at bounding box center [355, 471] width 177 height 12
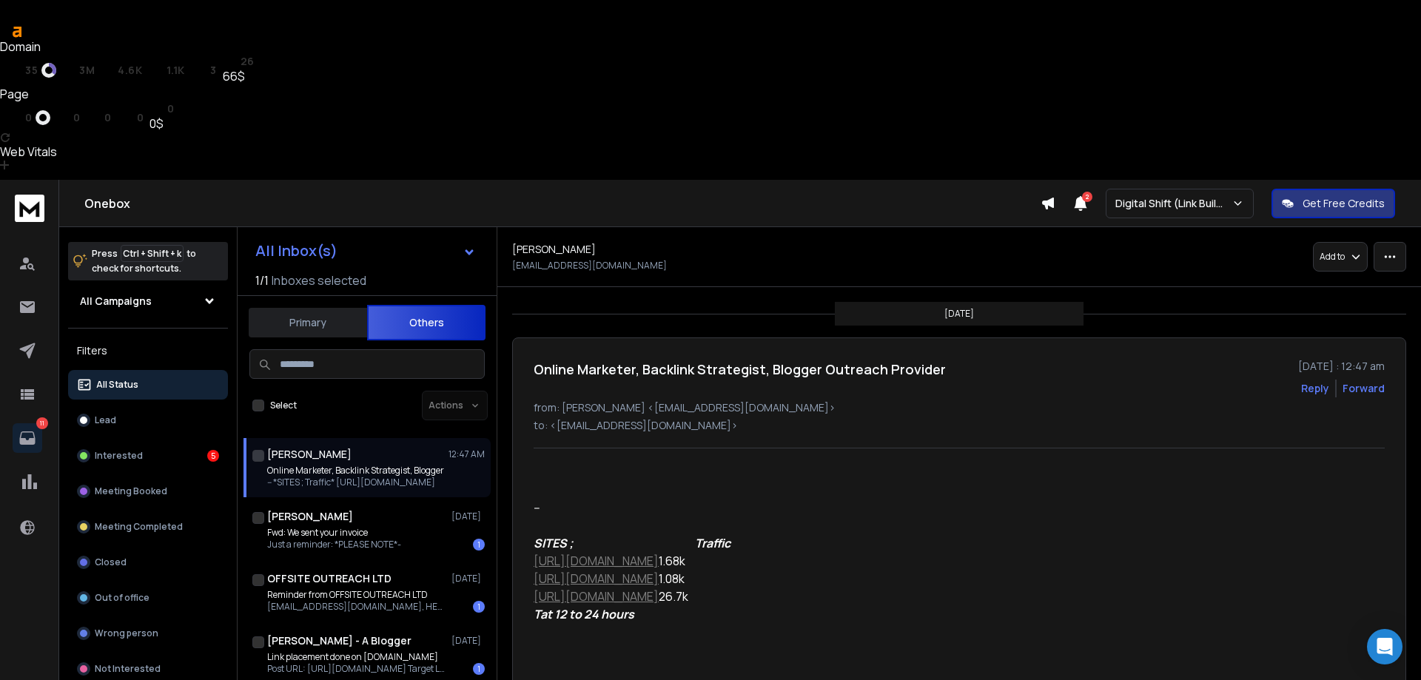
click at [910, 242] on div "[PERSON_NAME] [PERSON_NAME][EMAIL_ADDRESS][DOMAIN_NAME]" at bounding box center [733, 257] width 442 height 30
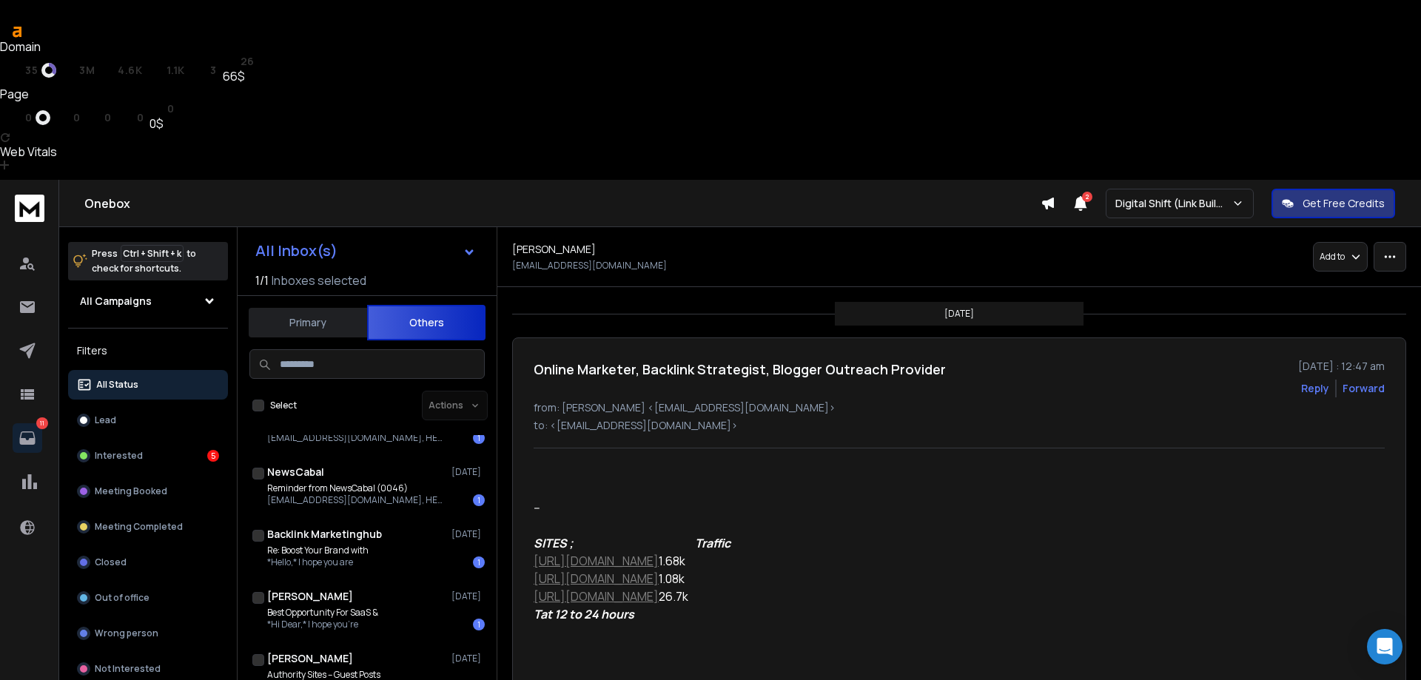
scroll to position [374, 0]
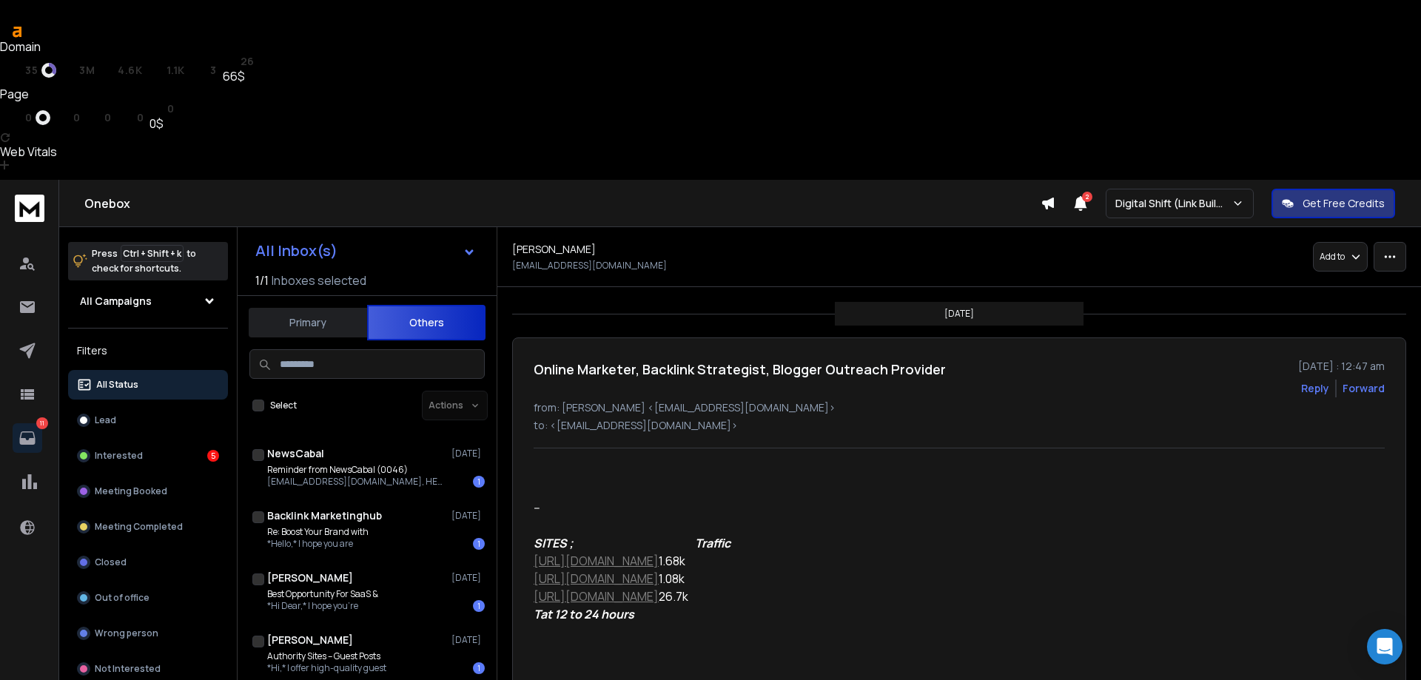
click at [36, 495] on div "11 H" at bounding box center [29, 520] width 59 height 680
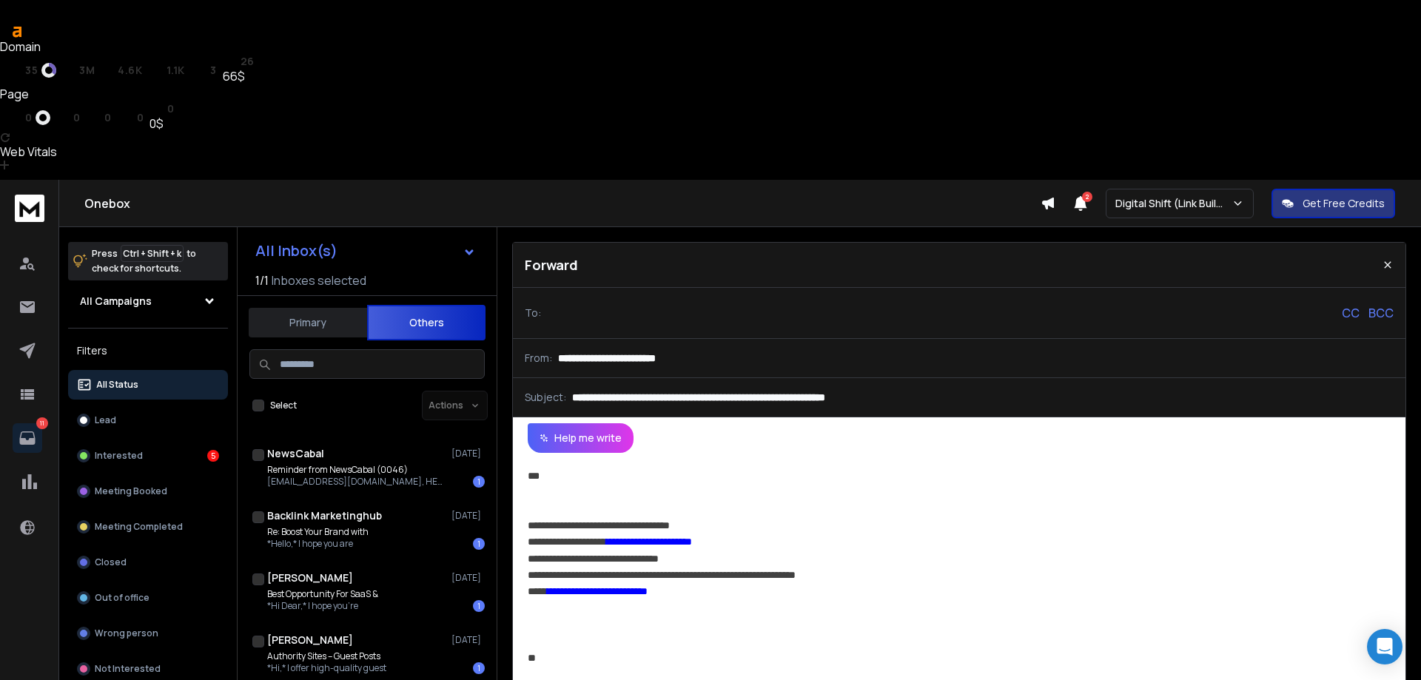
click at [1385, 261] on icon at bounding box center [1387, 264] width 7 height 7
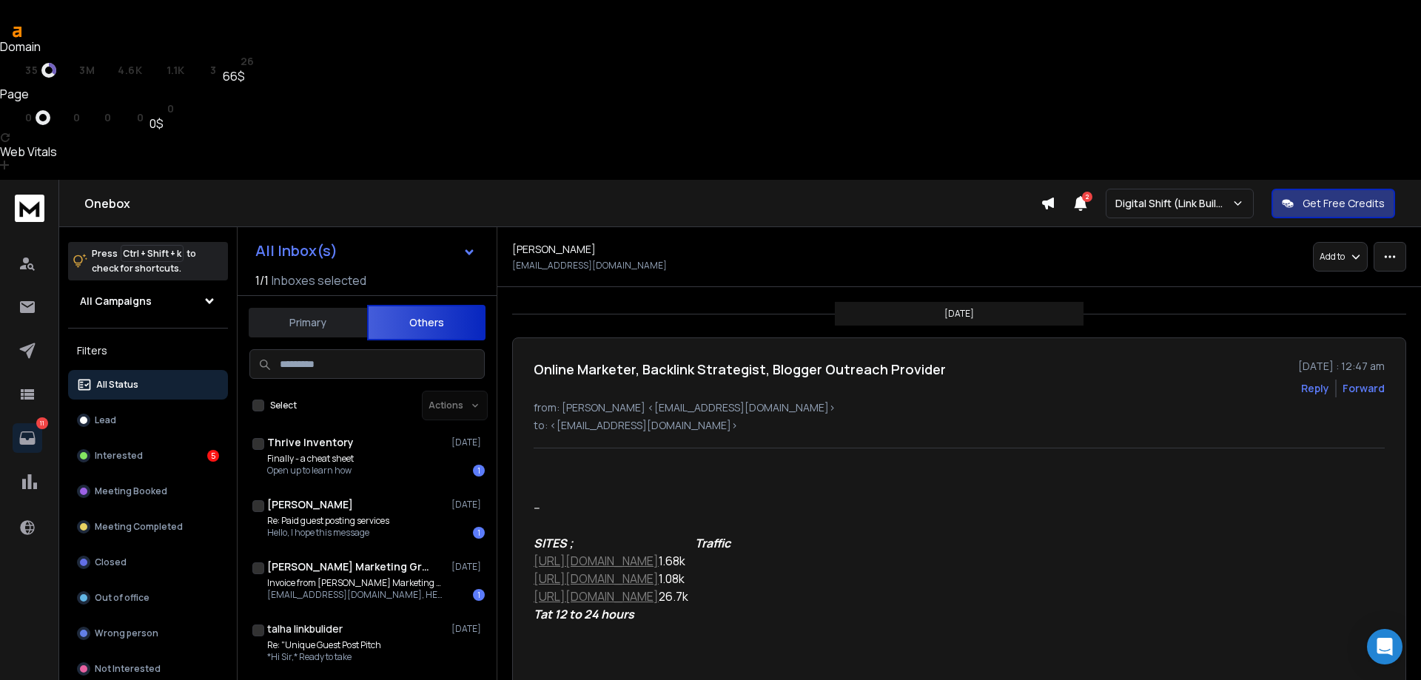
scroll to position [696, 0]
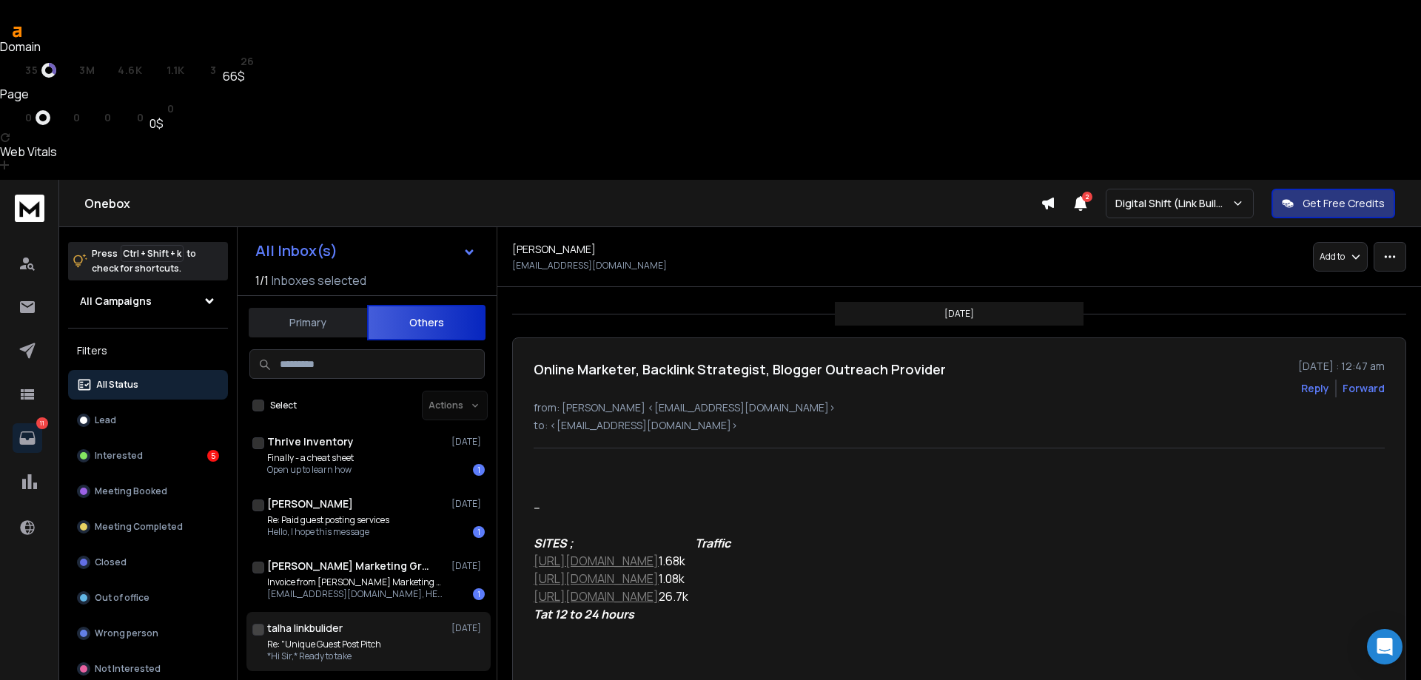
click at [376, 621] on div "talha linkbulider [DATE]" at bounding box center [376, 628] width 218 height 15
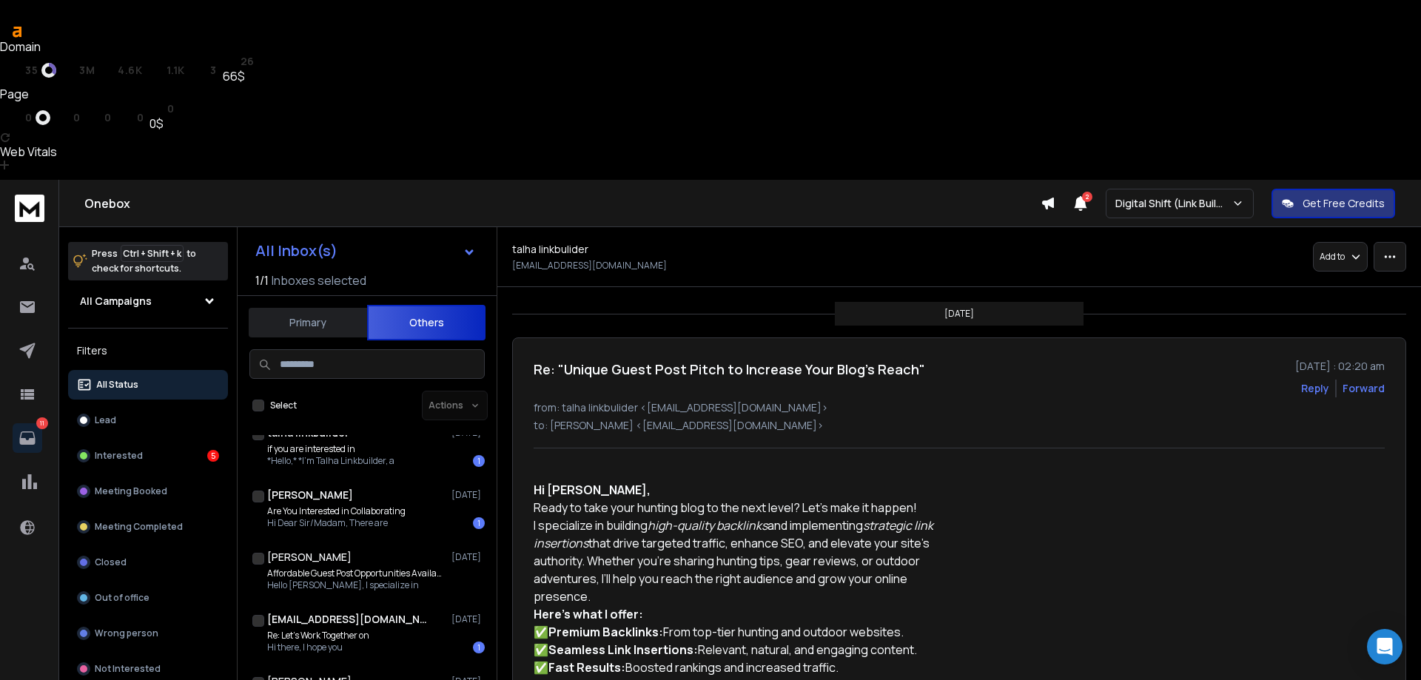
scroll to position [1179, 0]
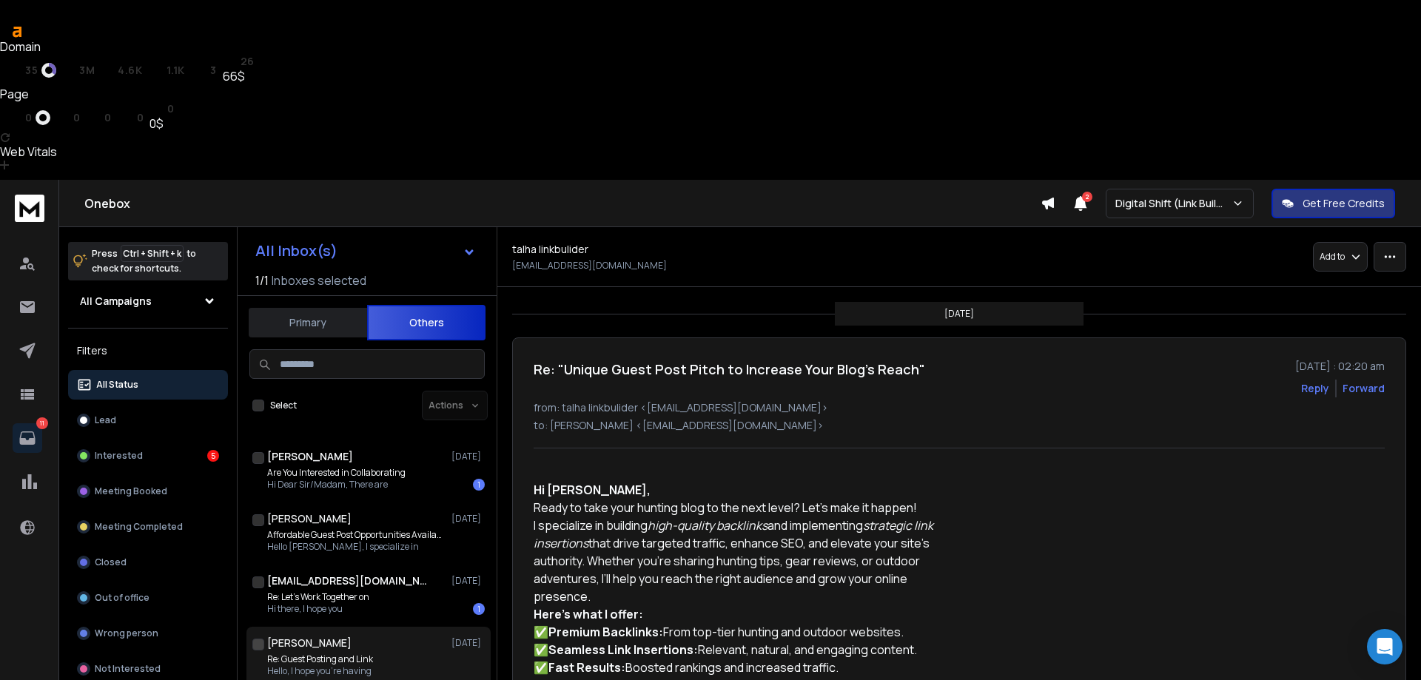
click at [358, 653] on p "Re: Guest Posting and Link" at bounding box center [320, 659] width 106 height 12
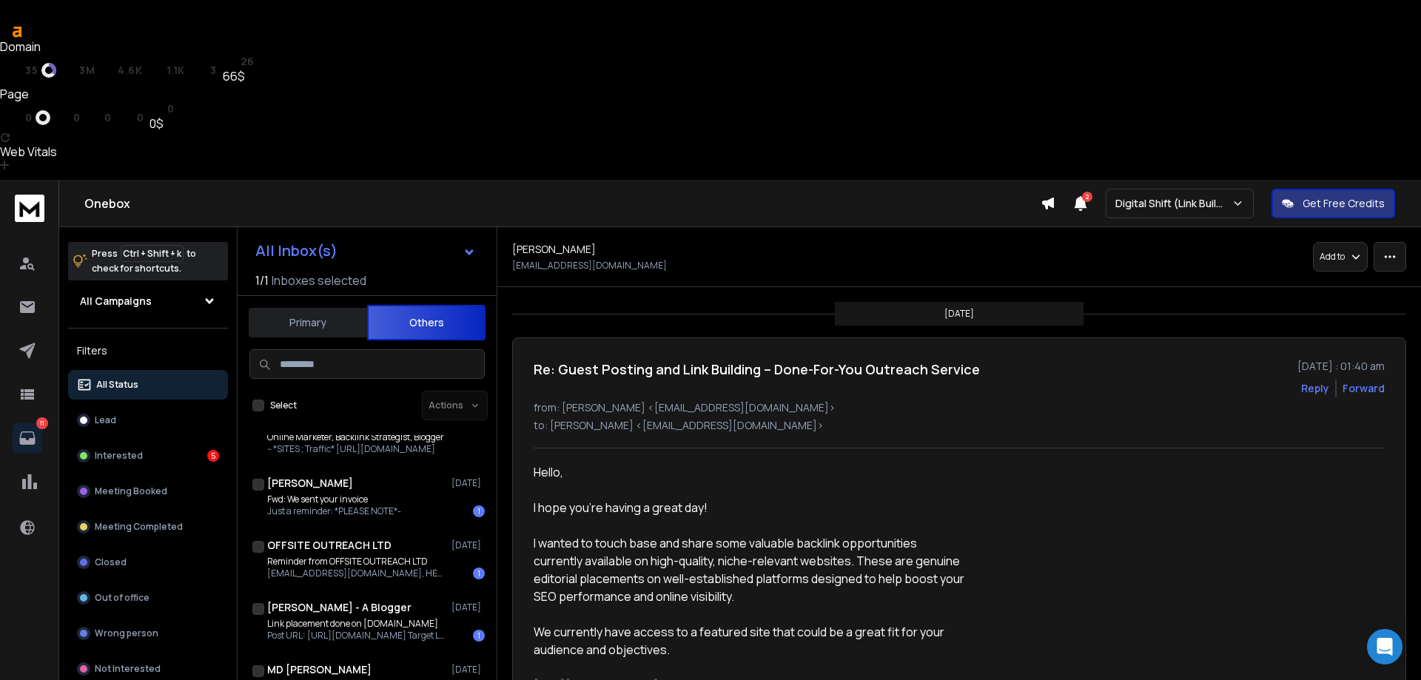
scroll to position [0, 0]
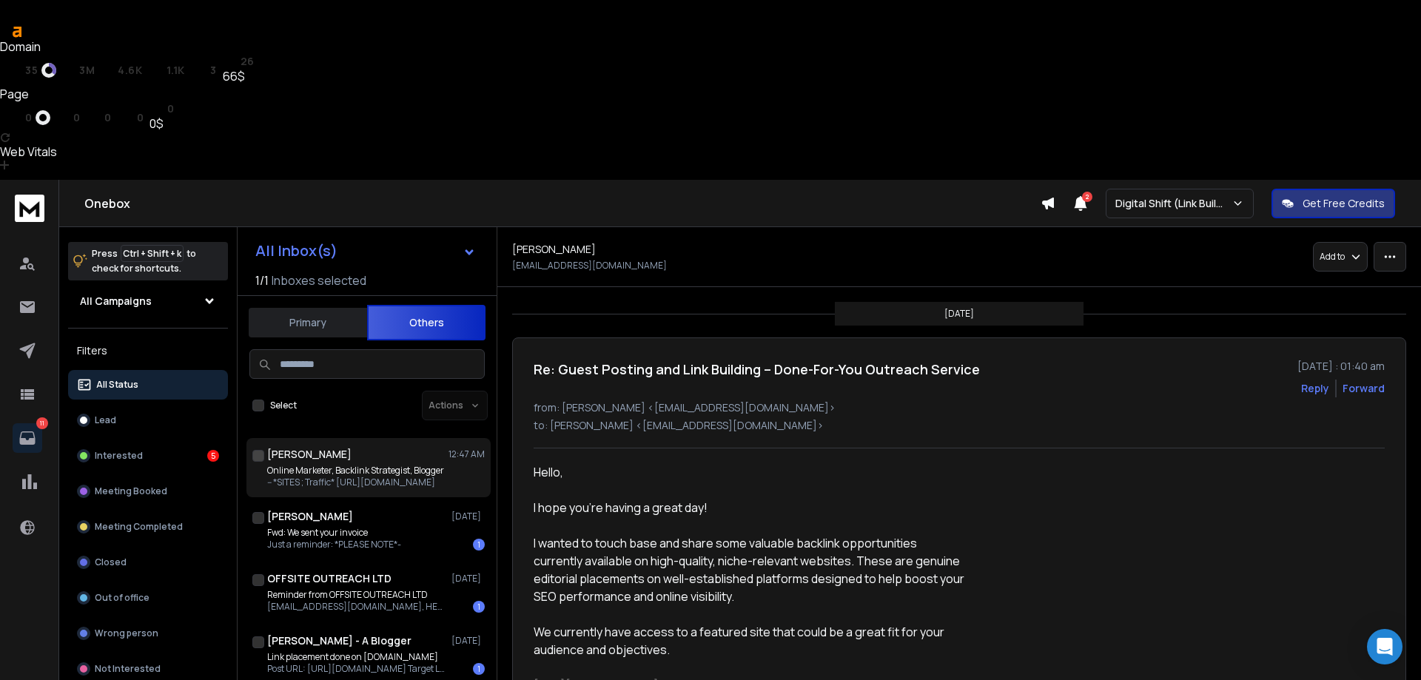
click at [398, 465] on p "Online Marketer, Backlink Strategist, Blogger" at bounding box center [355, 471] width 177 height 12
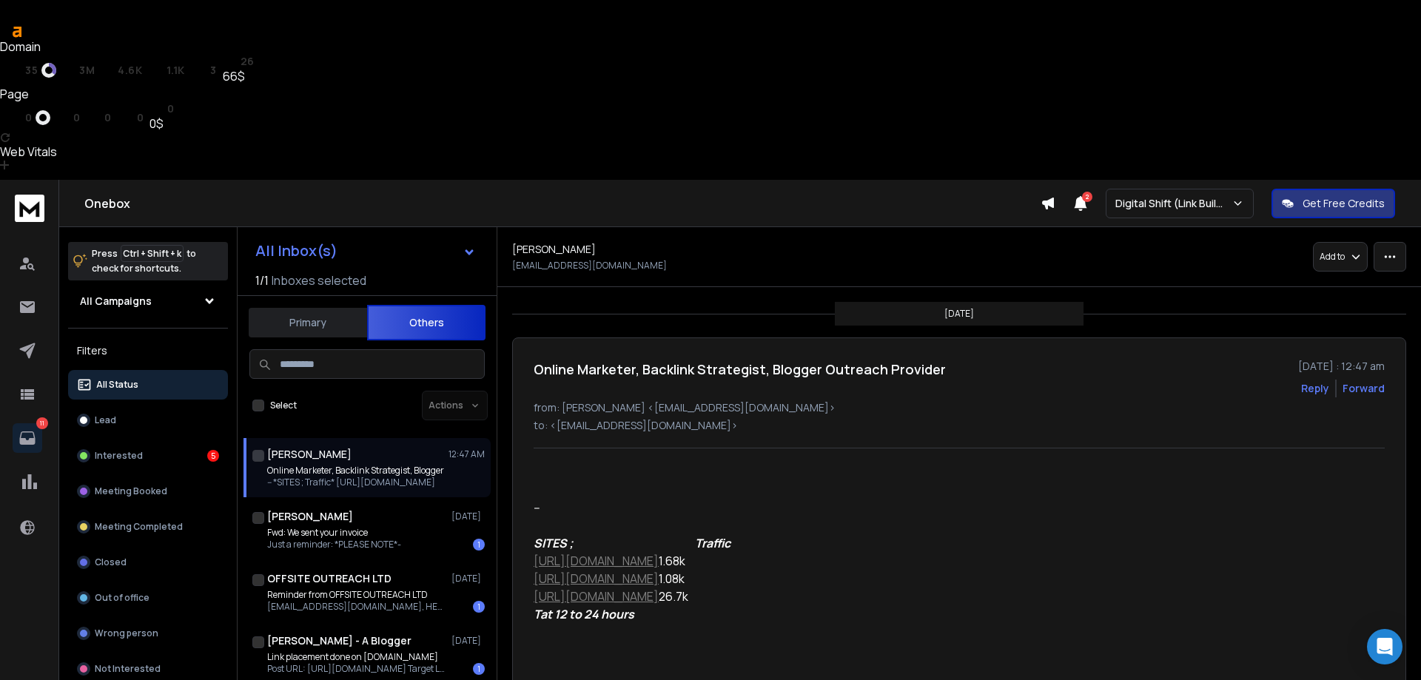
click at [910, 242] on div "[PERSON_NAME] [PERSON_NAME][EMAIL_ADDRESS][DOMAIN_NAME]" at bounding box center [733, 257] width 442 height 30
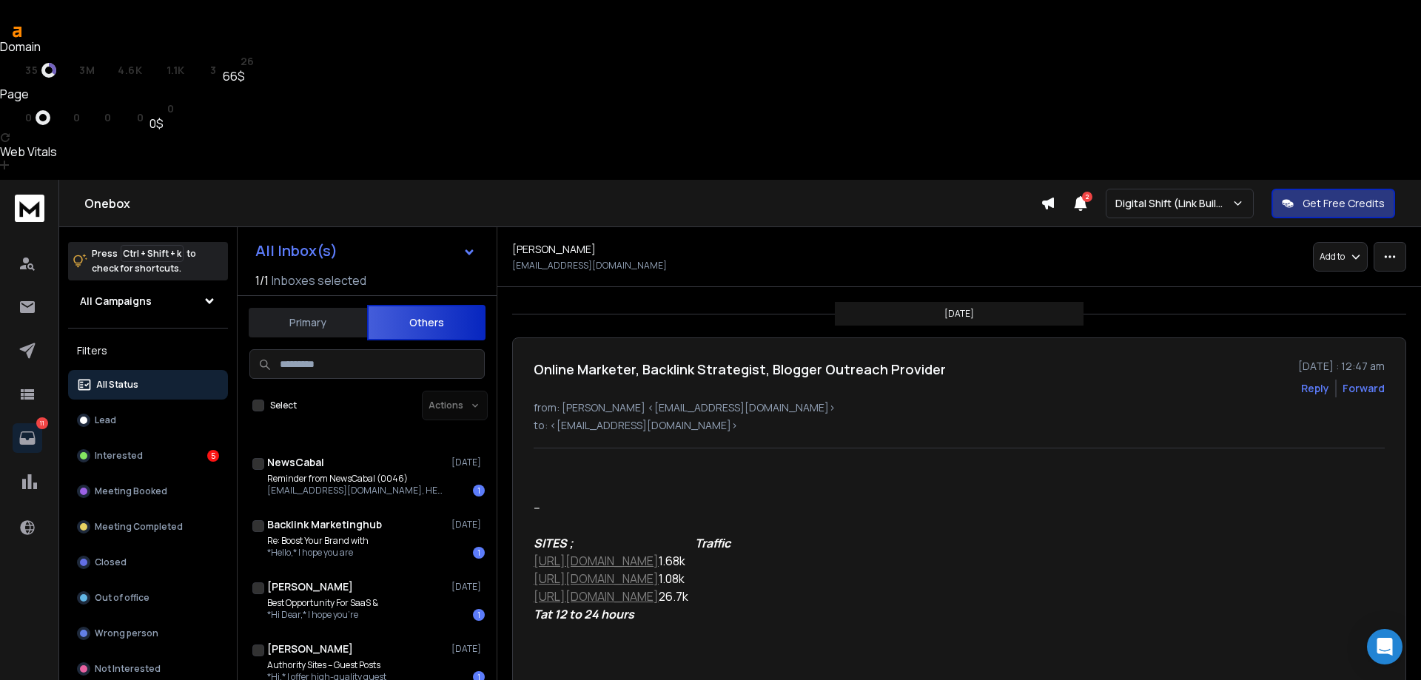
scroll to position [374, 0]
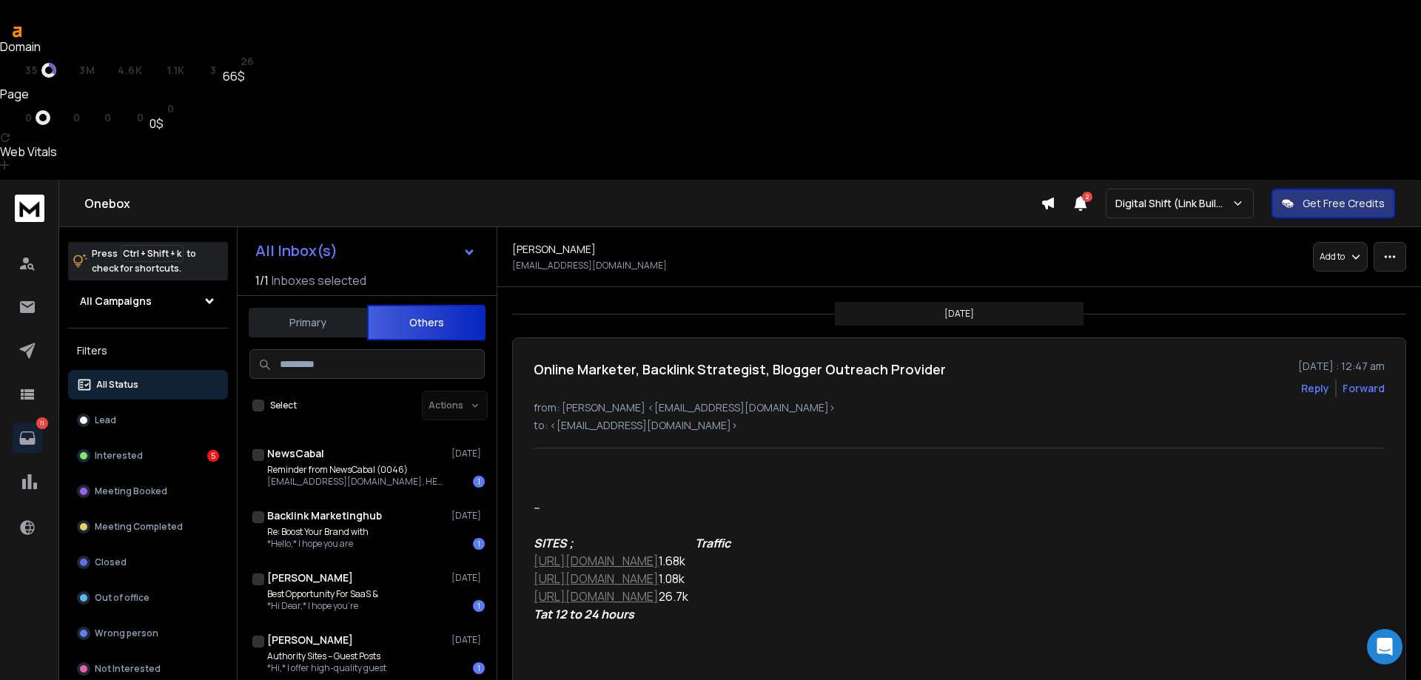
click at [36, 495] on div "11 H" at bounding box center [29, 520] width 59 height 680
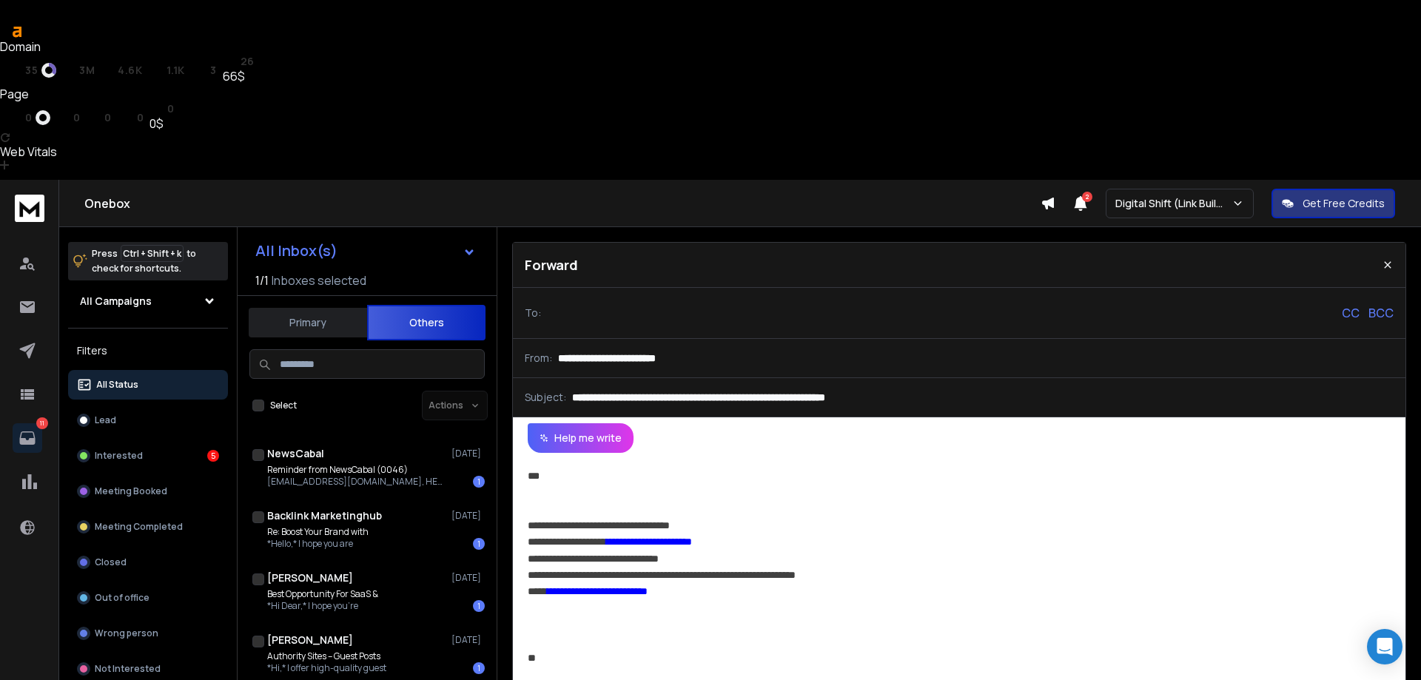
click at [1385, 261] on icon at bounding box center [1387, 264] width 7 height 7
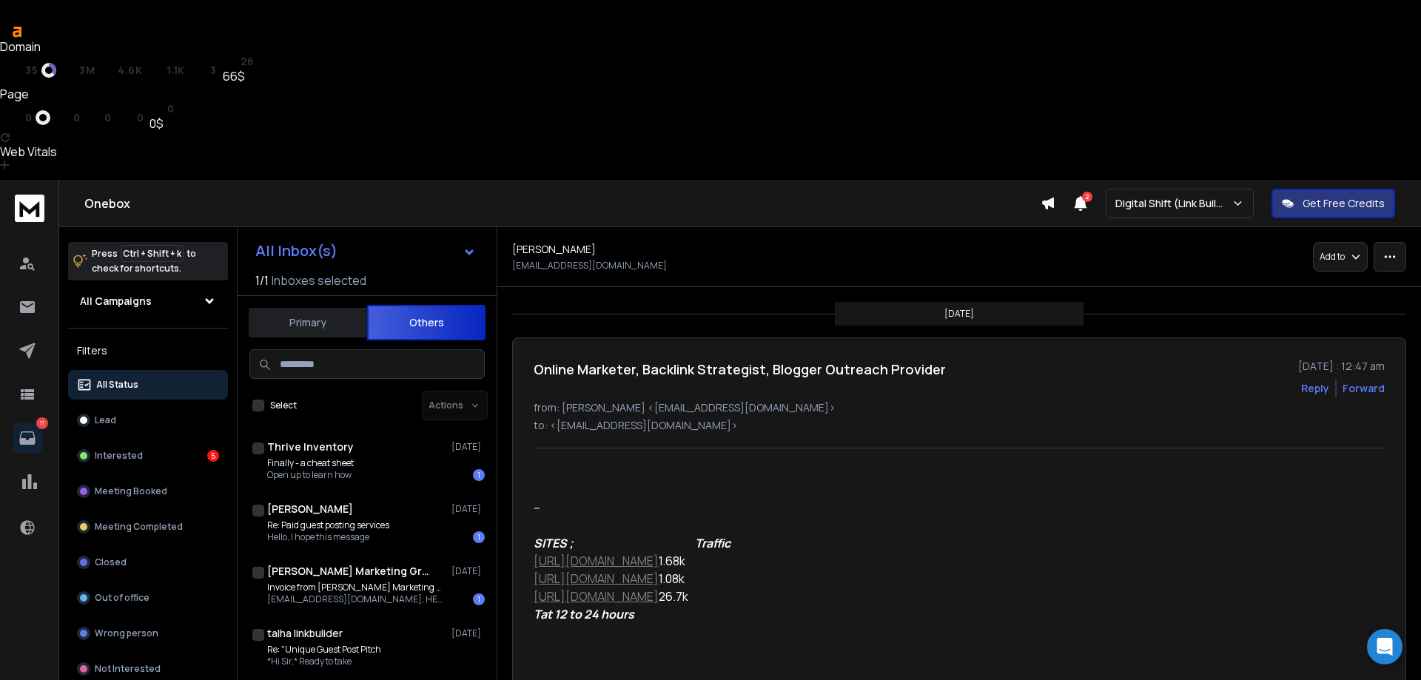
scroll to position [696, 0]
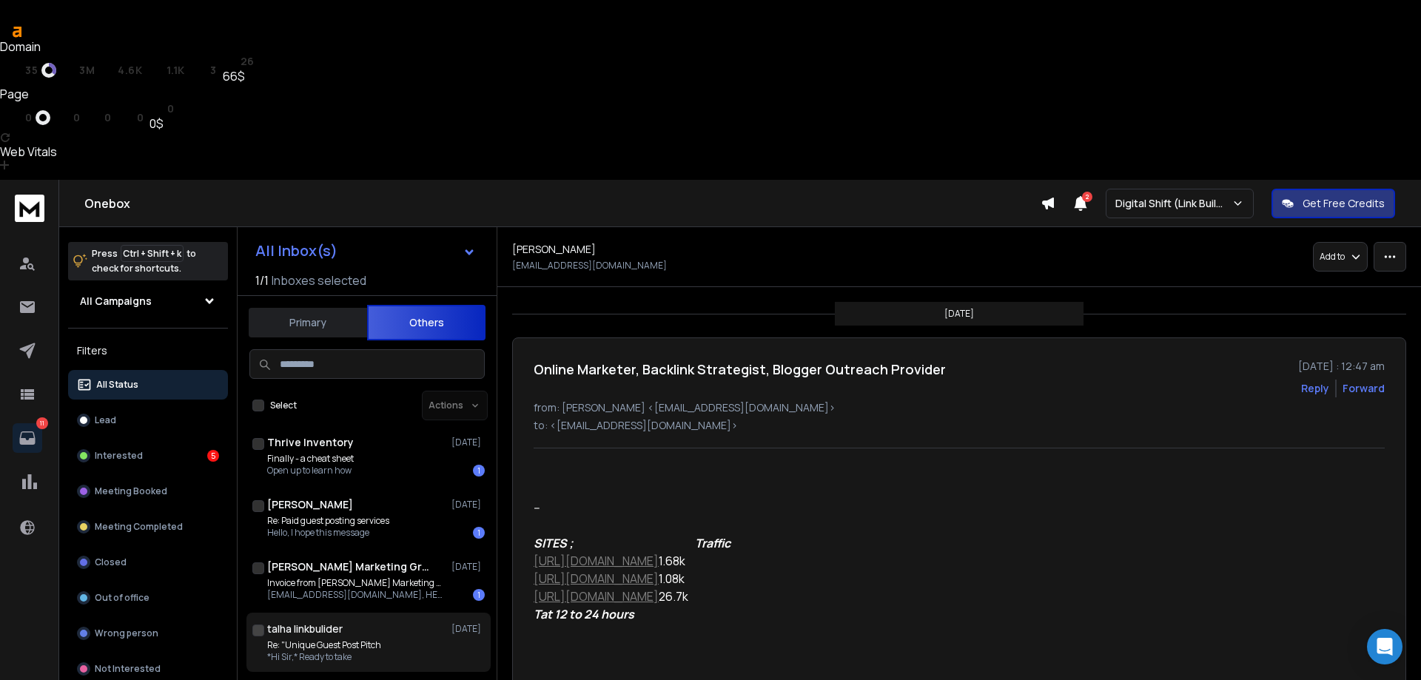
click at [376, 622] on div "talha linkbulider [DATE]" at bounding box center [376, 629] width 218 height 15
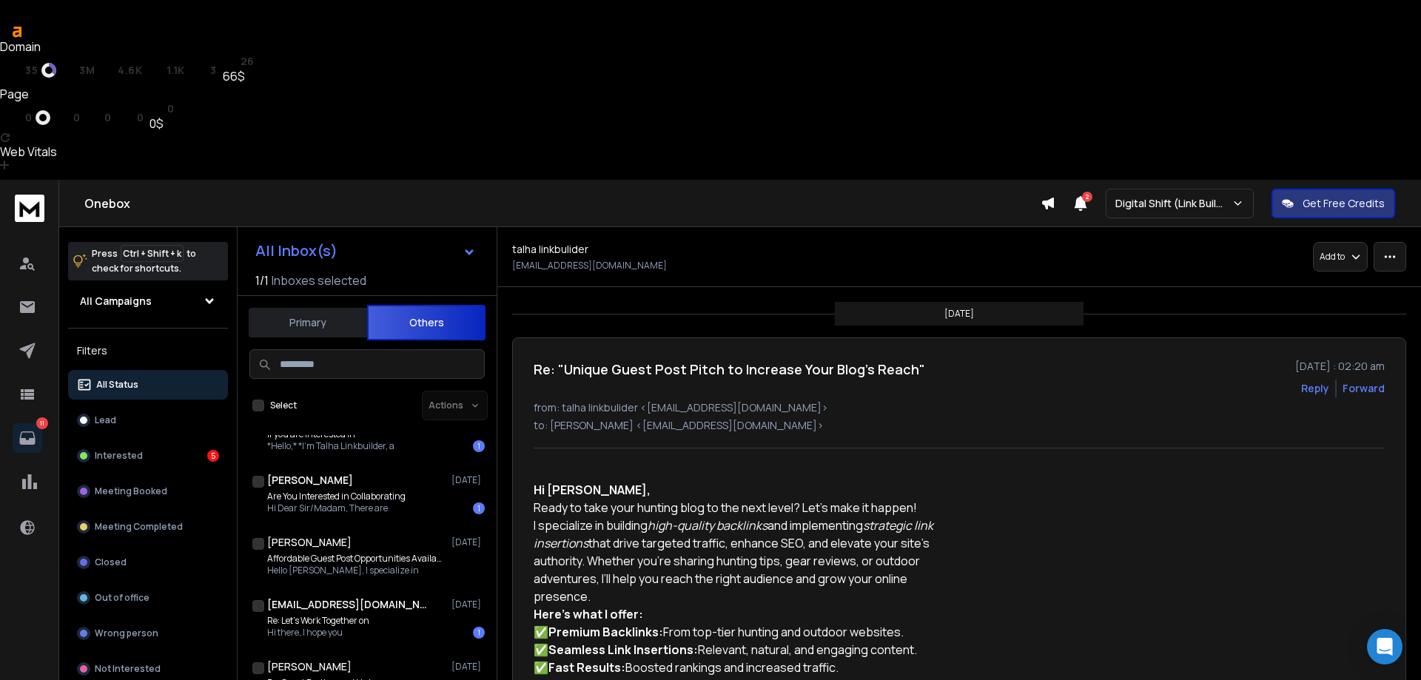
scroll to position [1174, 0]
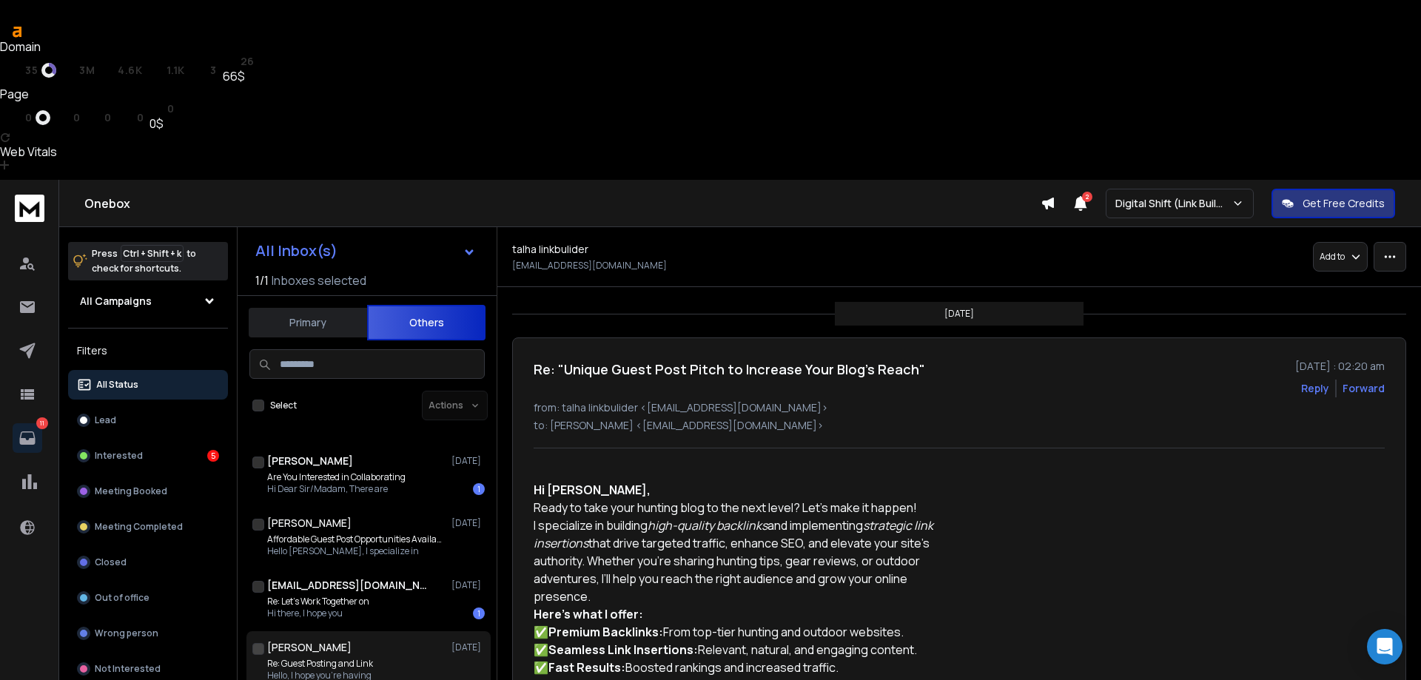
click at [358, 640] on div "[PERSON_NAME] [DATE] Re: Guest Posting and Link Hello, I hope you're having" at bounding box center [376, 660] width 218 height 41
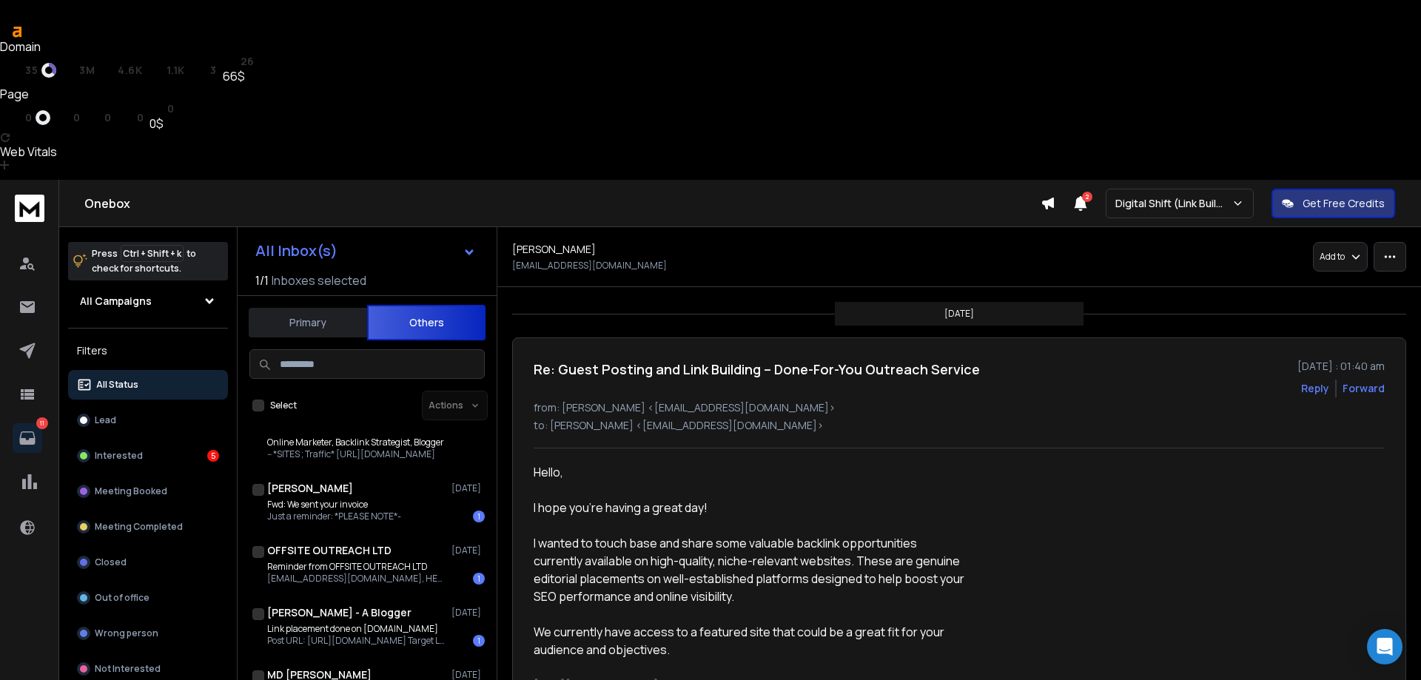
scroll to position [0, 0]
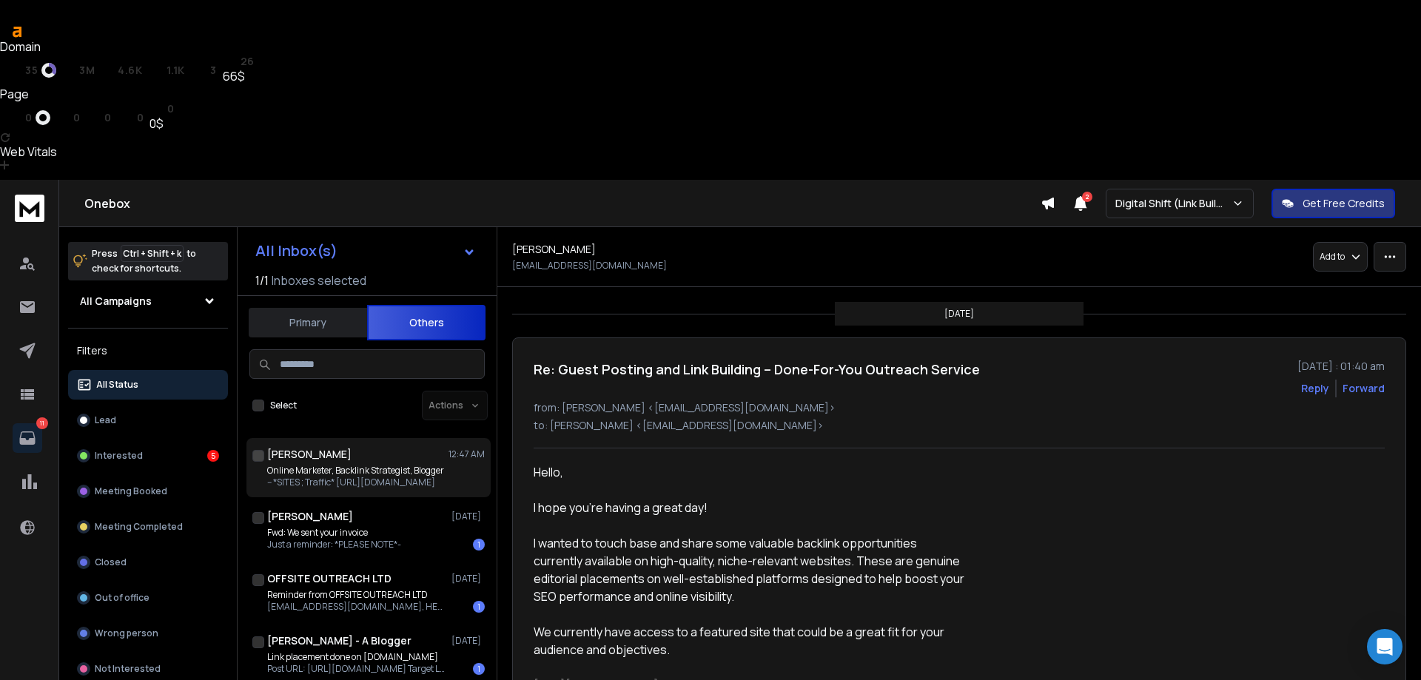
click at [398, 465] on p "Online Marketer, Backlink Strategist, Blogger" at bounding box center [355, 471] width 177 height 12
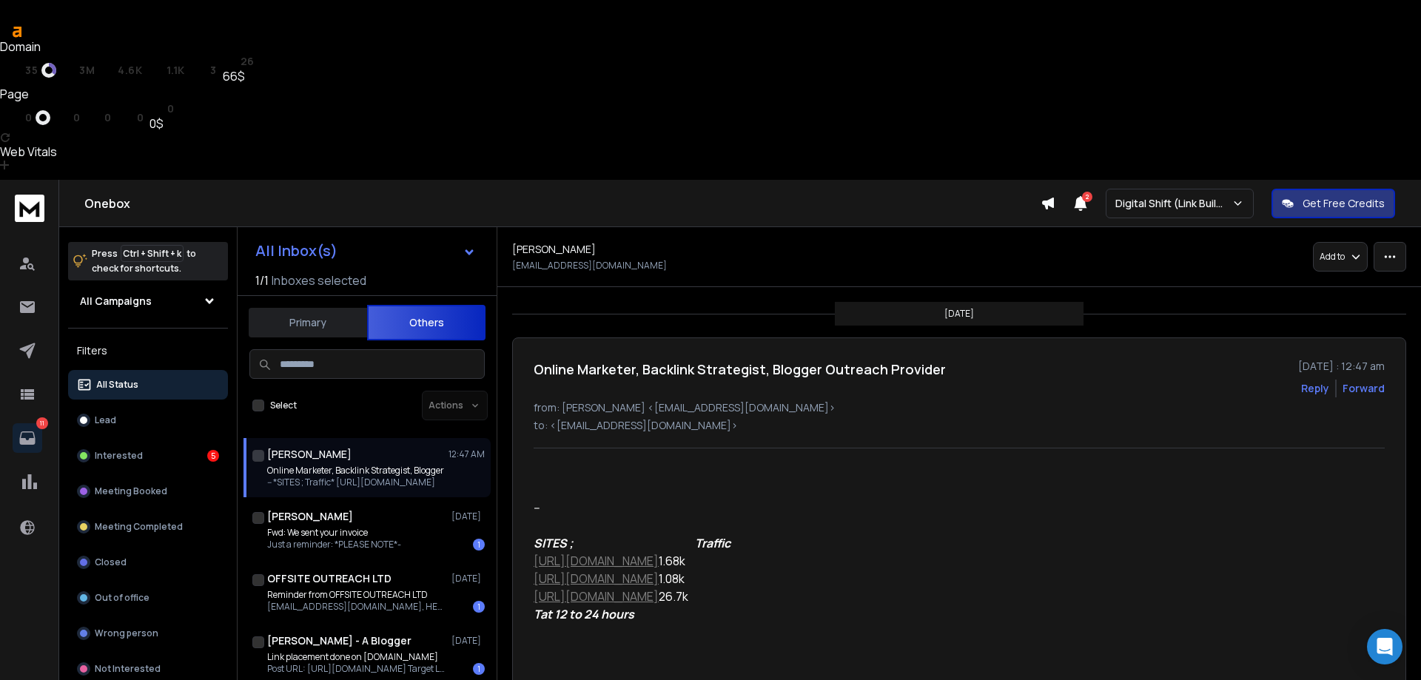
click at [910, 242] on div "[PERSON_NAME] [PERSON_NAME][EMAIL_ADDRESS][DOMAIN_NAME]" at bounding box center [733, 257] width 442 height 30
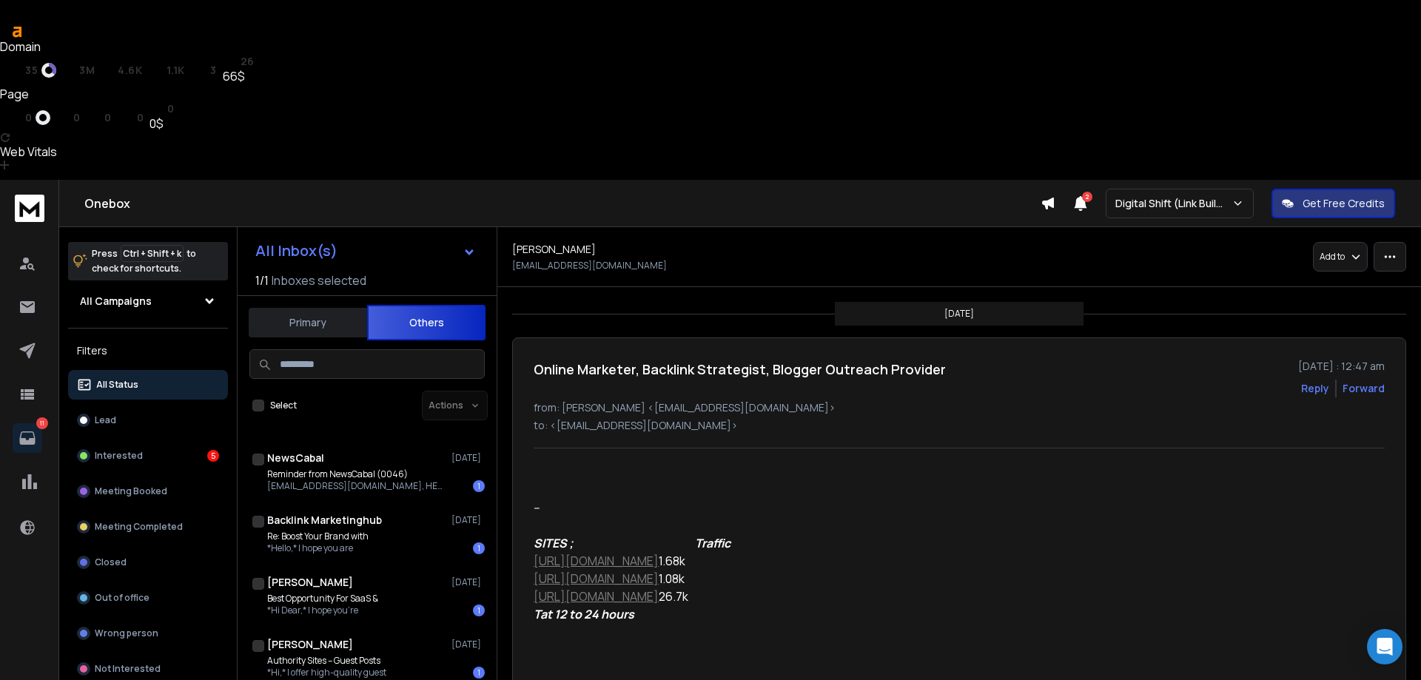
scroll to position [374, 0]
click at [36, 495] on div "11 H" at bounding box center [29, 520] width 59 height 680
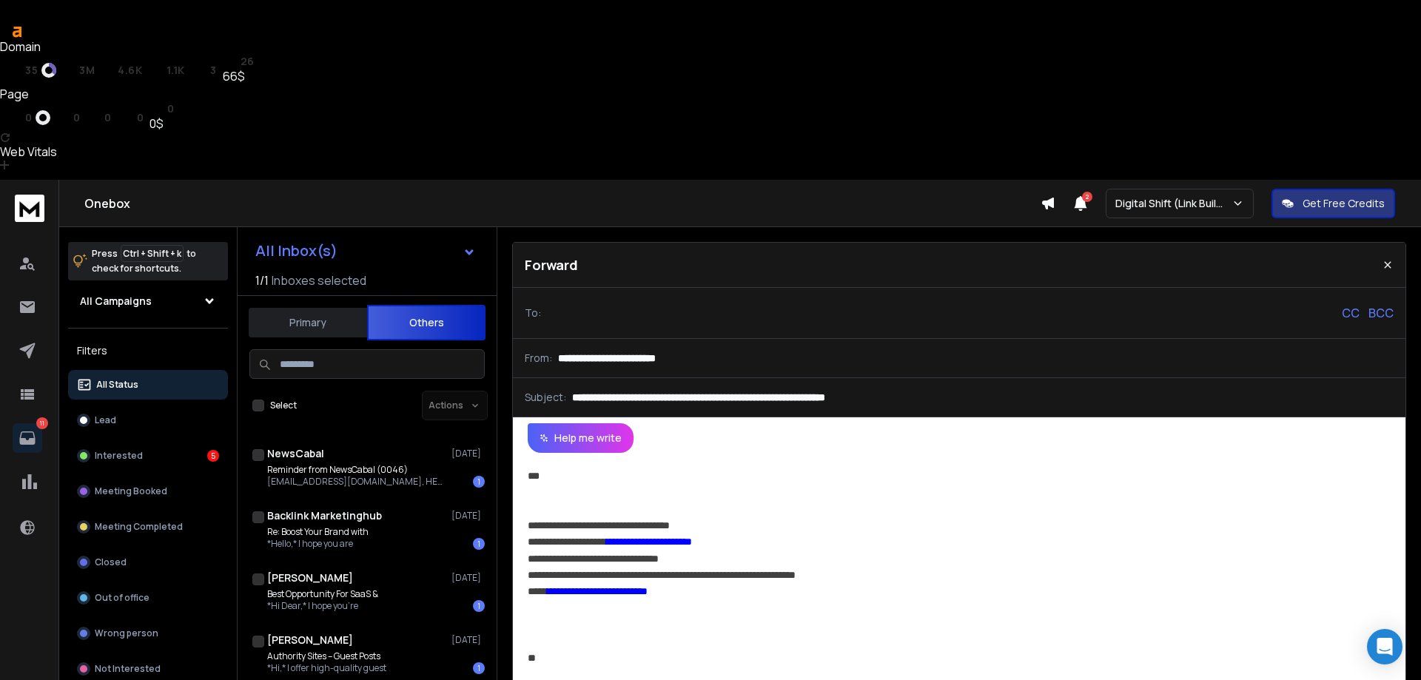
click at [1385, 261] on icon at bounding box center [1387, 264] width 7 height 7
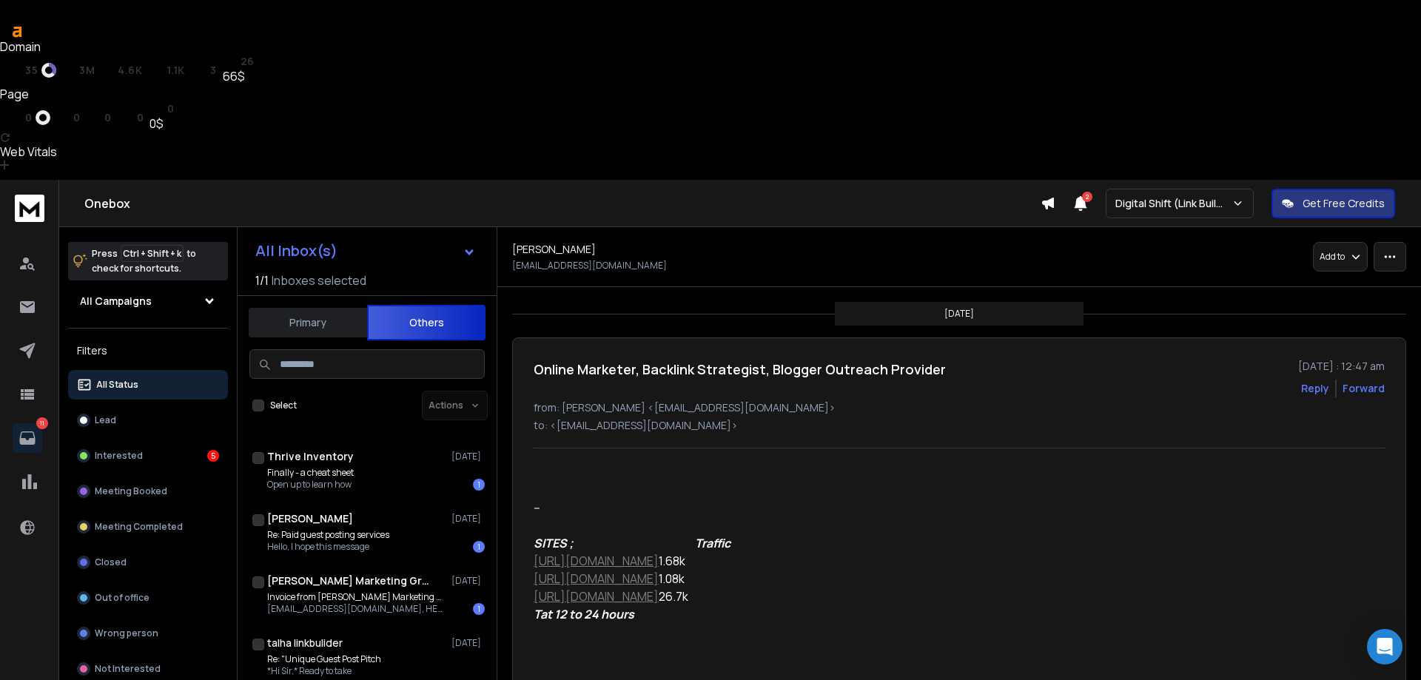
scroll to position [696, 0]
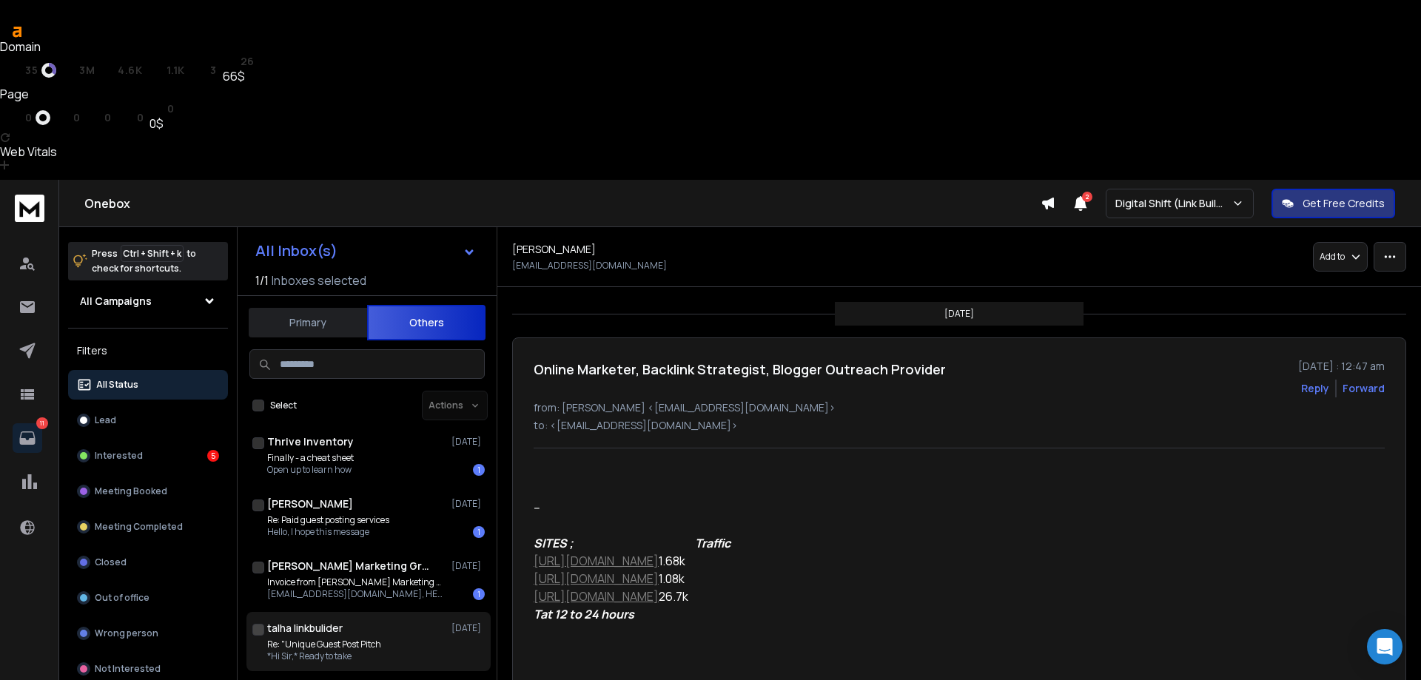
click at [376, 621] on div "talha linkbulider [DATE]" at bounding box center [376, 628] width 218 height 15
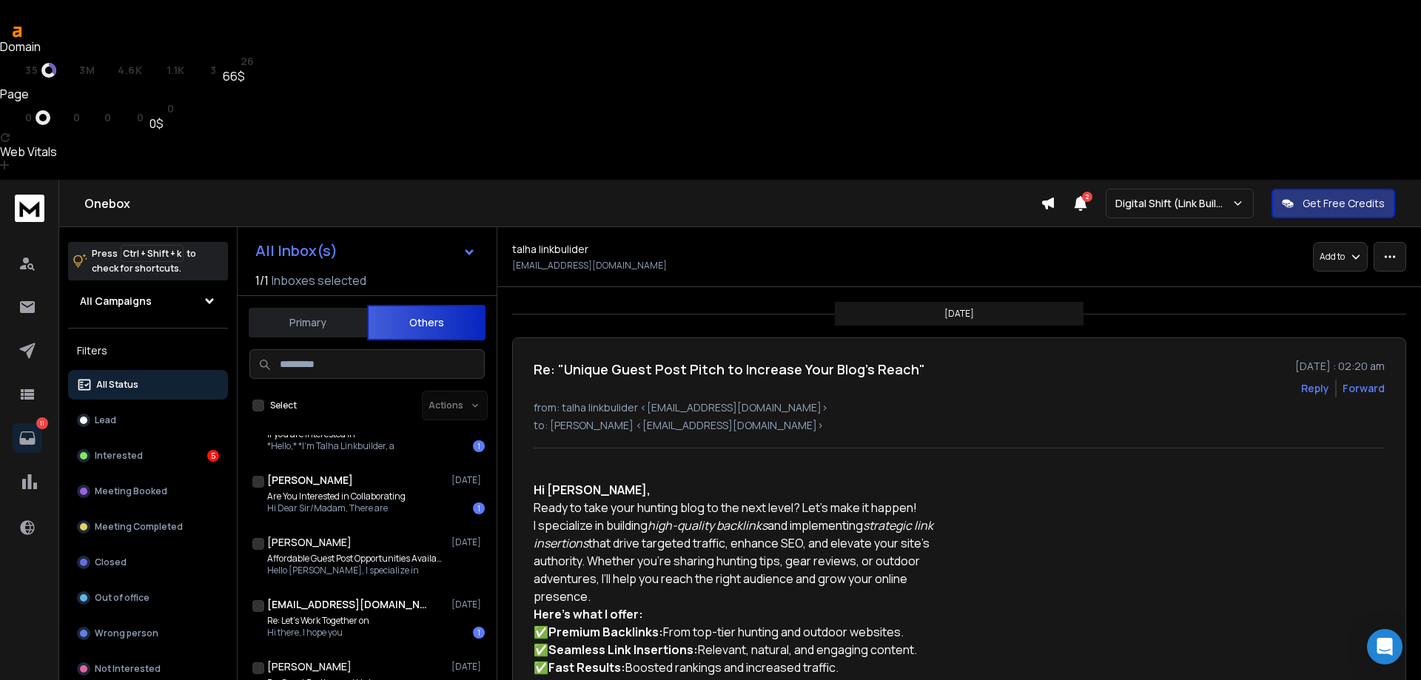
scroll to position [1179, 0]
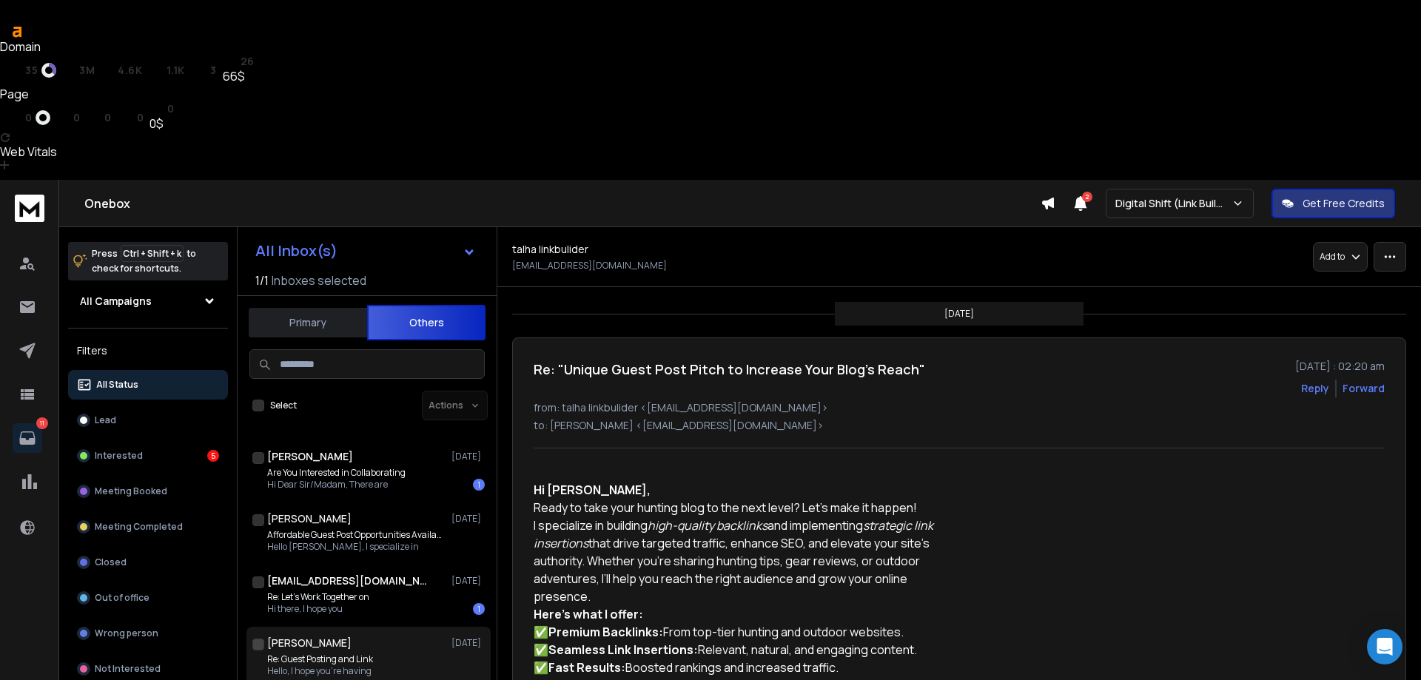
click at [358, 653] on p "Re: Guest Posting and Link" at bounding box center [320, 659] width 106 height 12
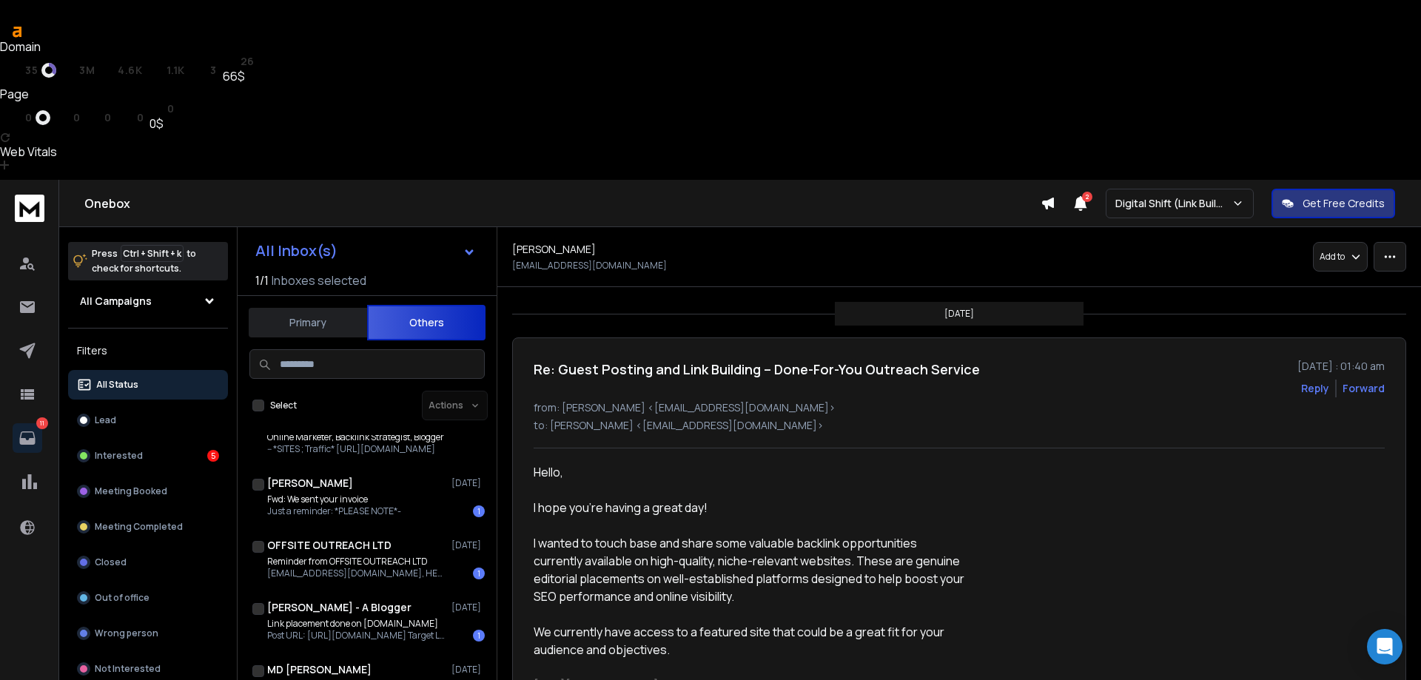
scroll to position [0, 0]
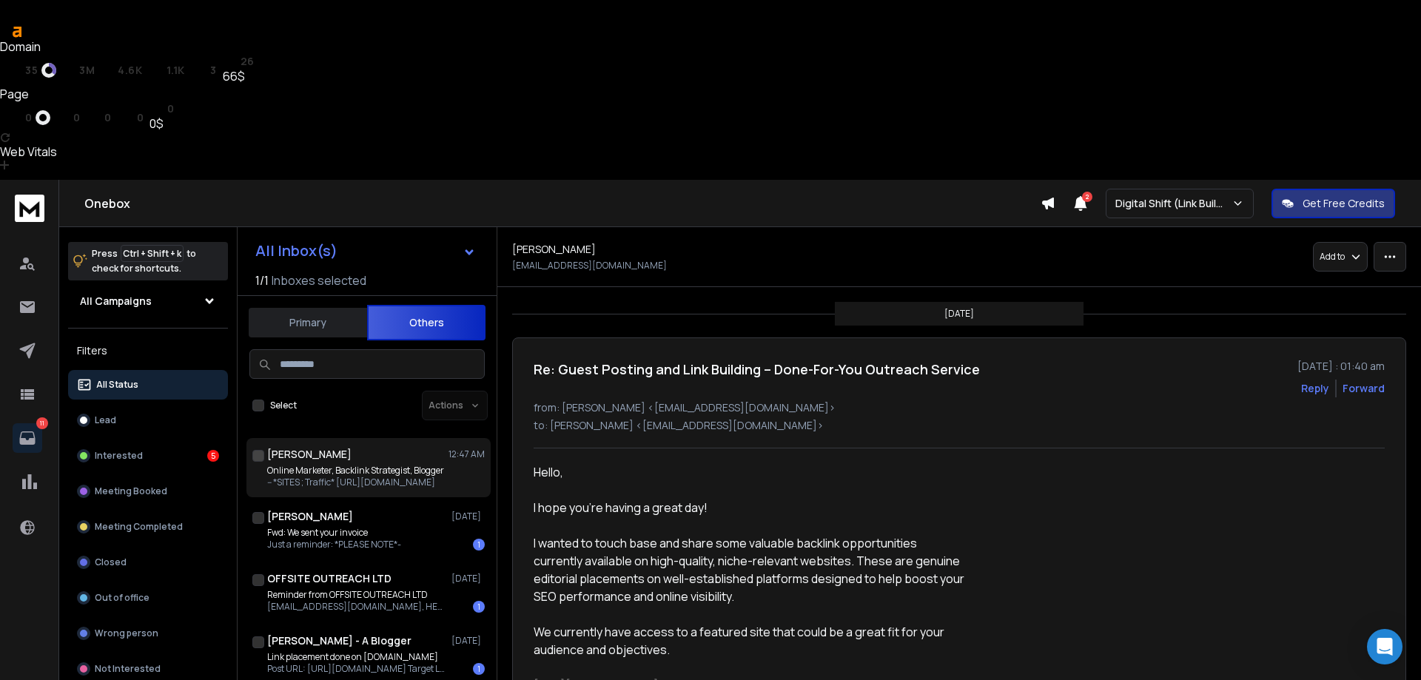
click at [398, 465] on p "Online Marketer, Backlink Strategist, Blogger" at bounding box center [355, 471] width 177 height 12
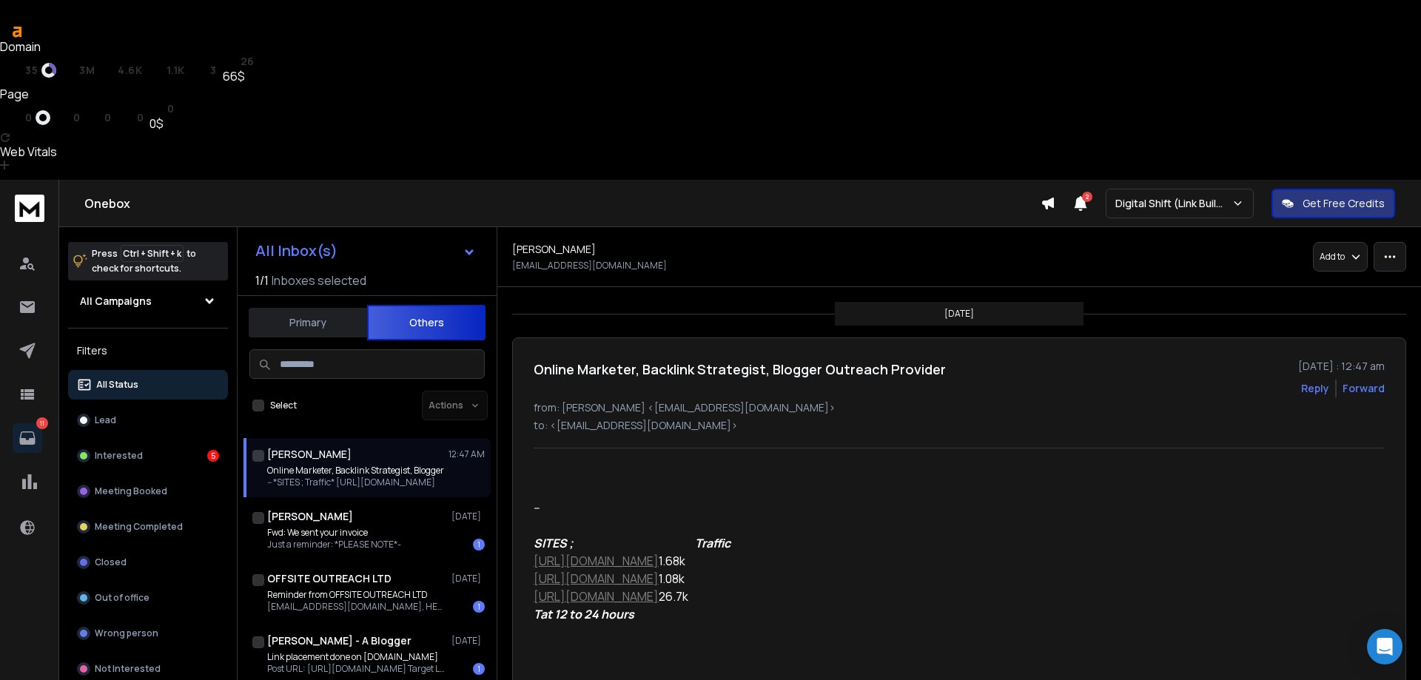
click at [910, 242] on div "[PERSON_NAME] [PERSON_NAME][EMAIL_ADDRESS][DOMAIN_NAME]" at bounding box center [733, 257] width 442 height 30
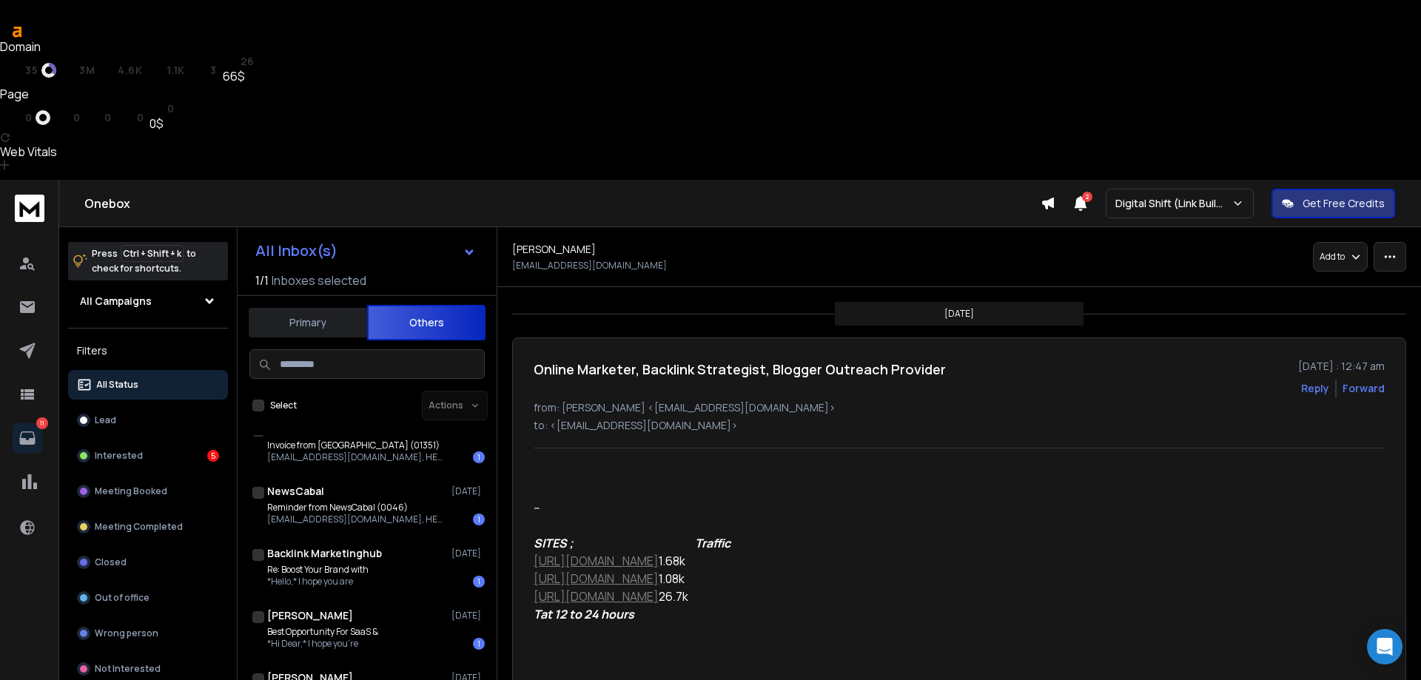
scroll to position [374, 0]
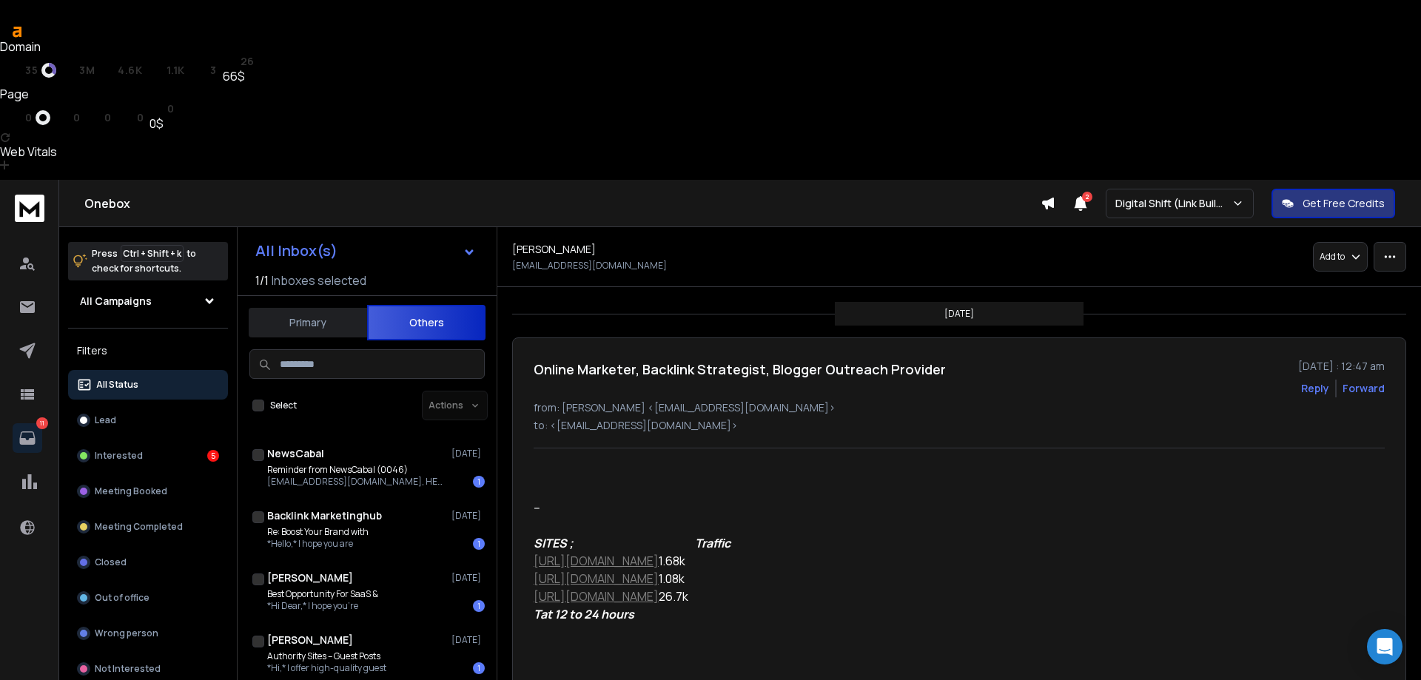
click at [36, 495] on div "11 H" at bounding box center [29, 520] width 59 height 680
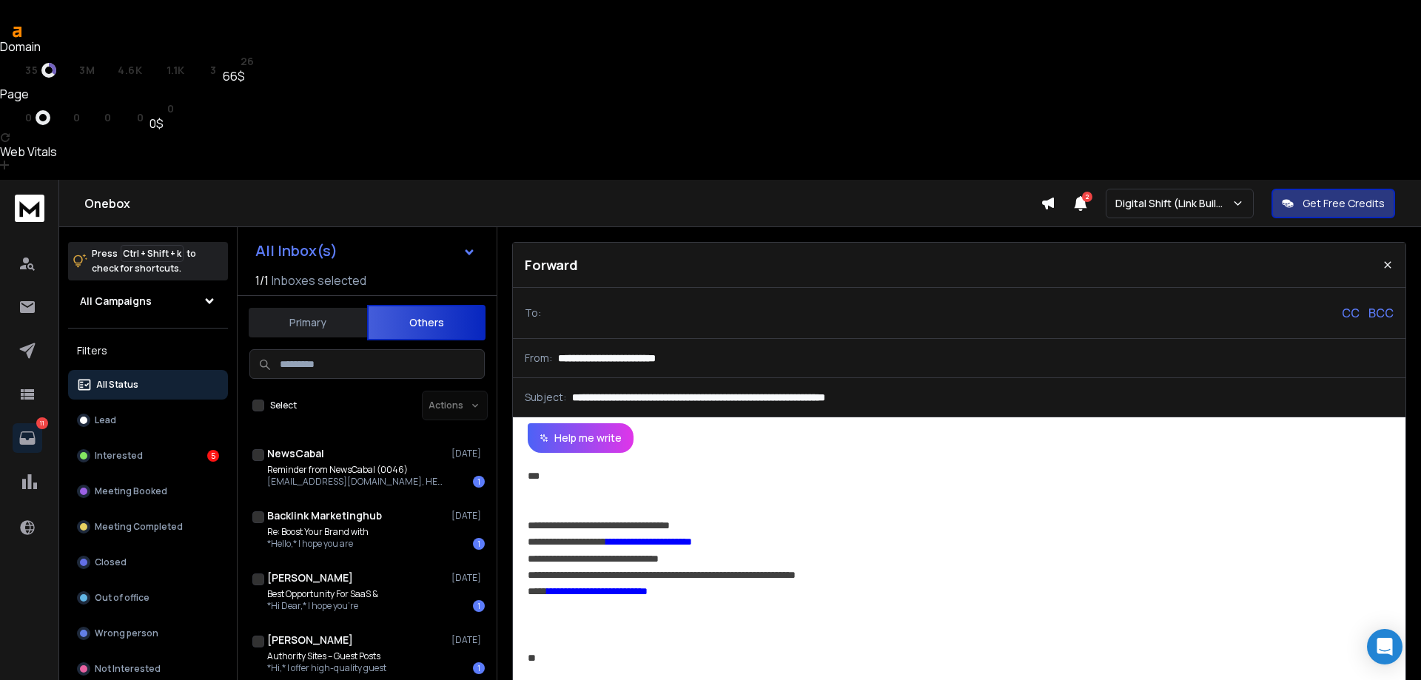
click at [1385, 261] on icon at bounding box center [1387, 264] width 7 height 7
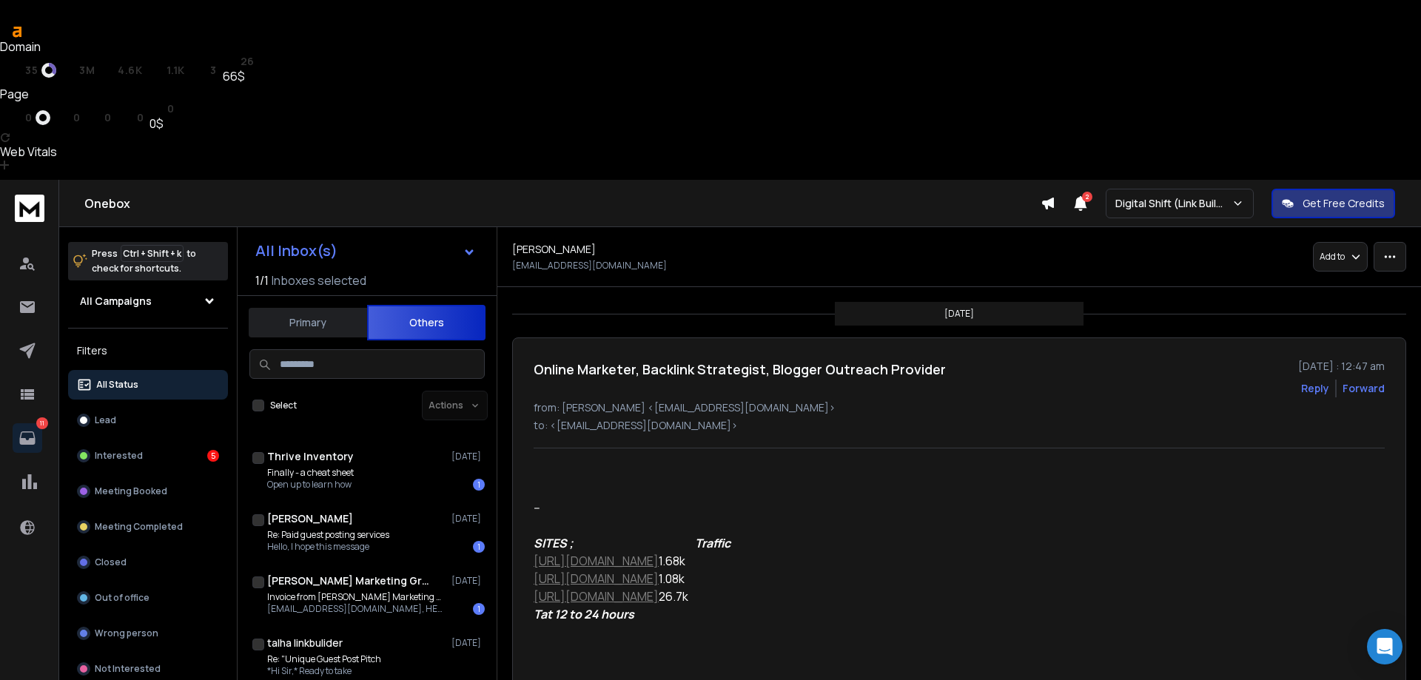
scroll to position [696, 0]
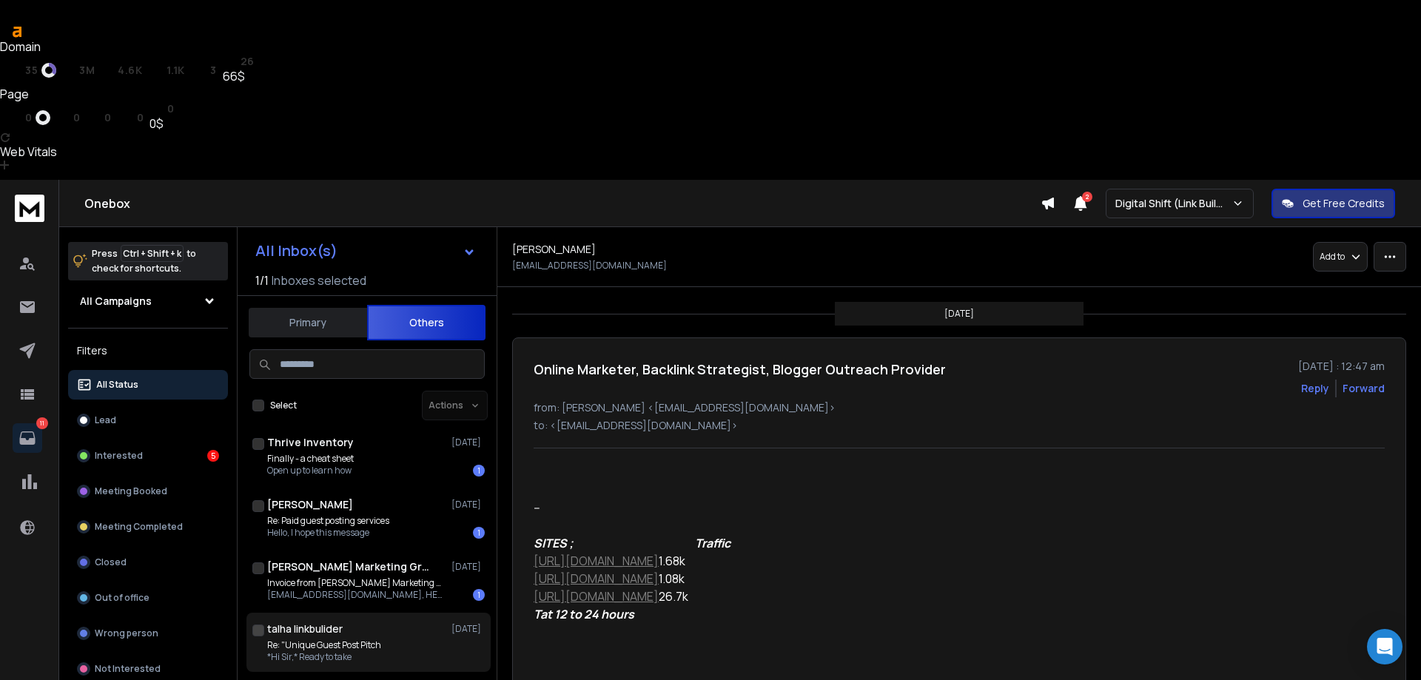
click at [376, 622] on div "talha linkbulider [DATE]" at bounding box center [376, 629] width 218 height 15
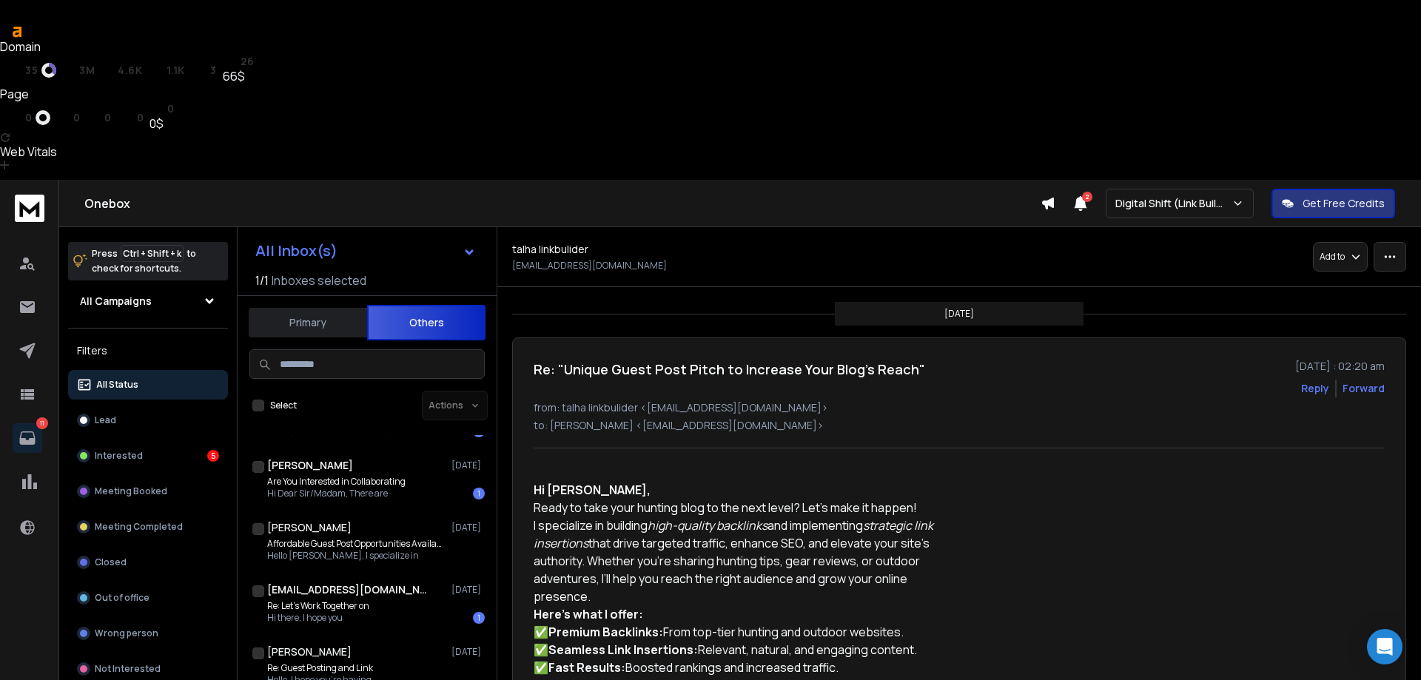
scroll to position [1174, 0]
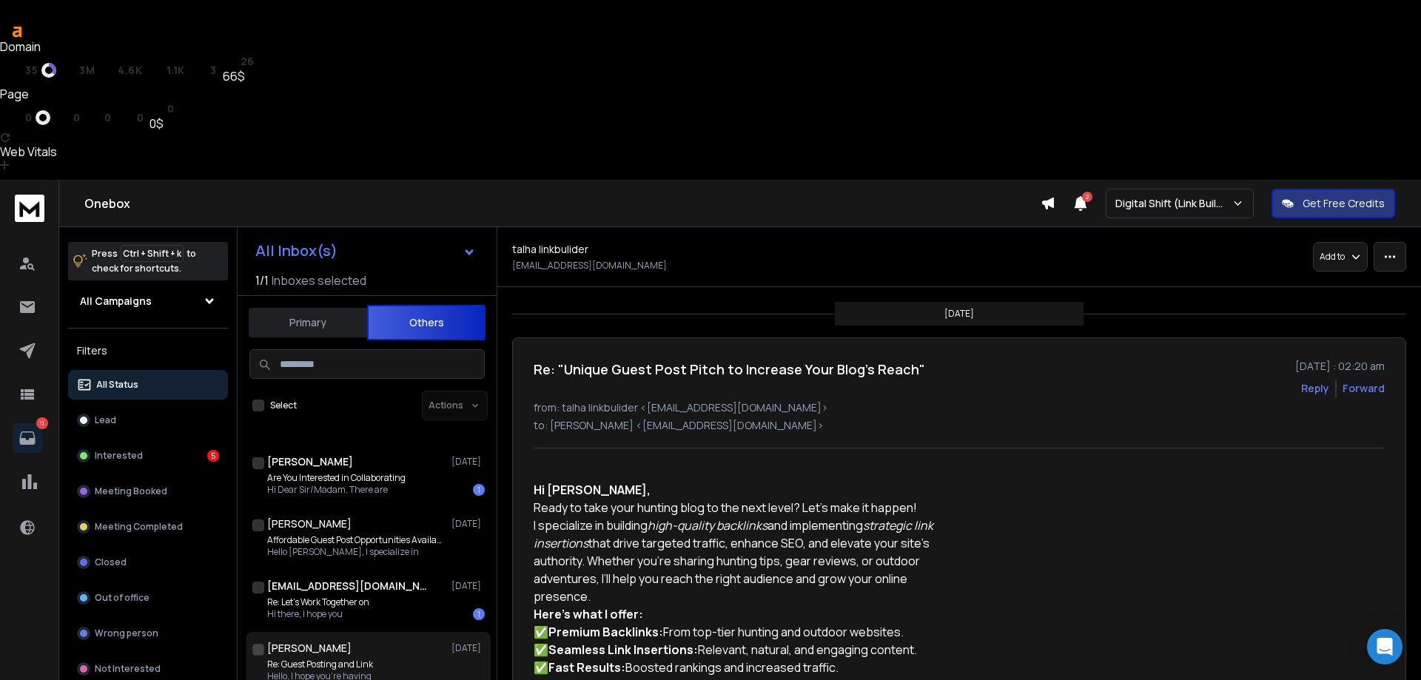
click at [358, 641] on div "[PERSON_NAME] [DATE] Re: Guest Posting and Link Hello, I hope you're having" at bounding box center [376, 661] width 218 height 41
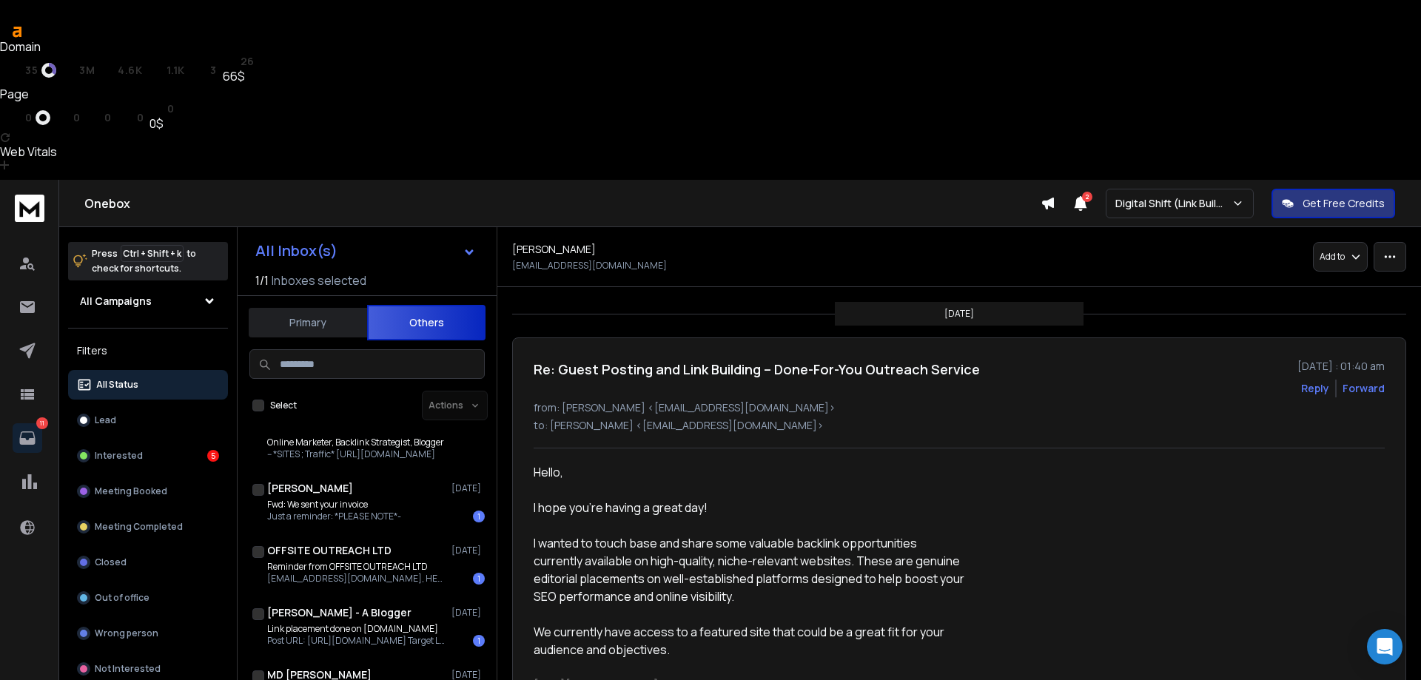
scroll to position [0, 0]
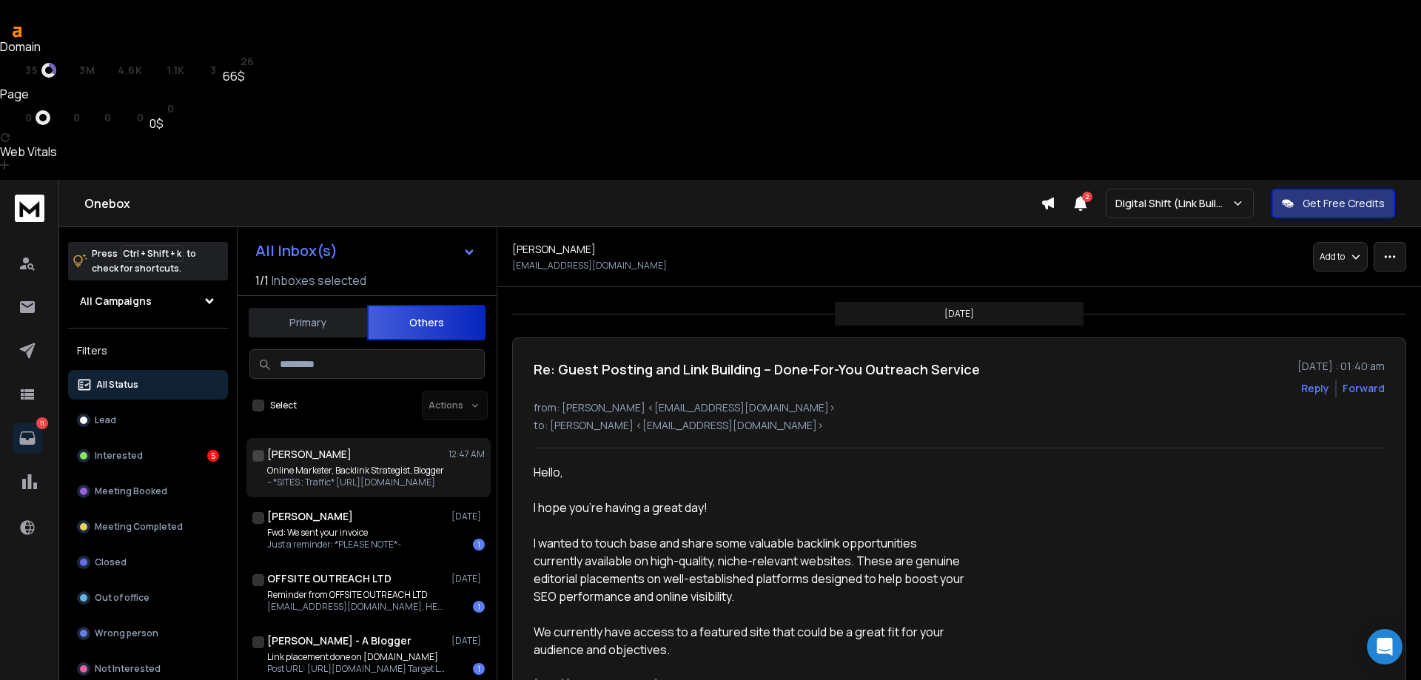
click at [398, 465] on p "Online Marketer, Backlink Strategist, Blogger" at bounding box center [355, 471] width 177 height 12
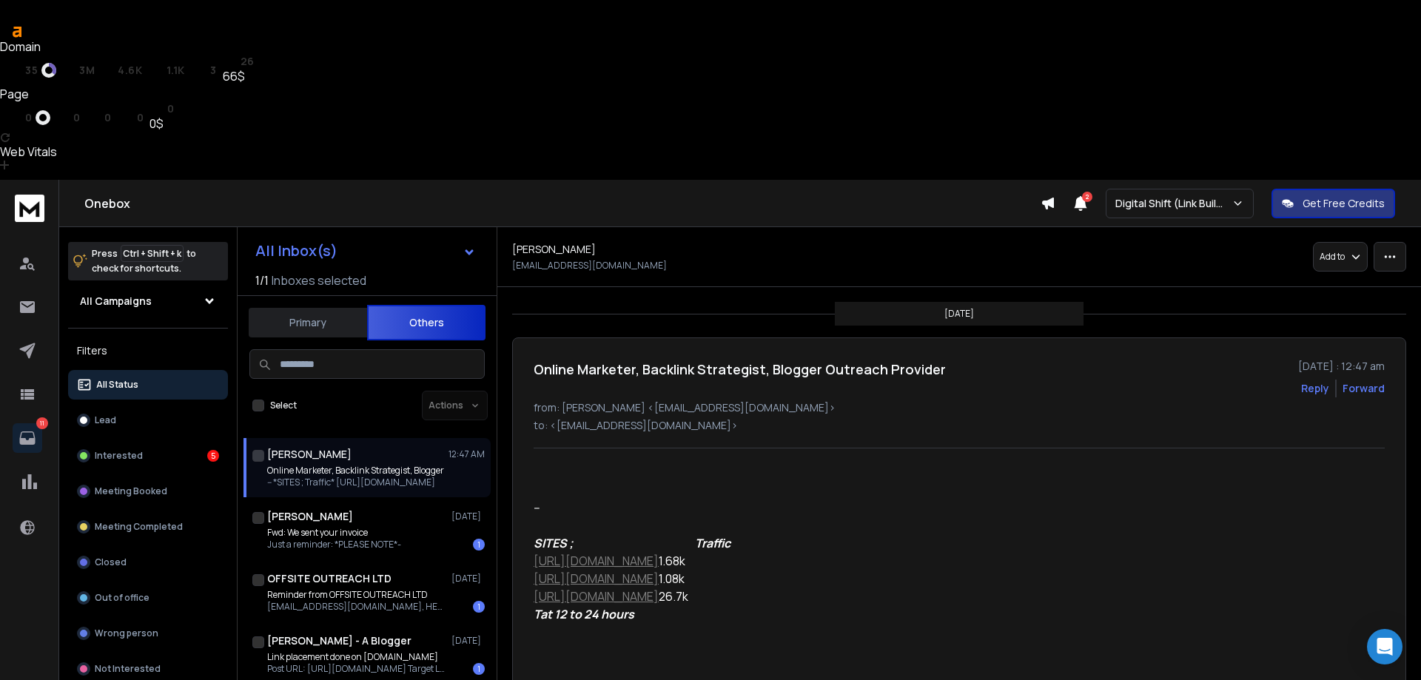
click at [910, 242] on div "[PERSON_NAME] [PERSON_NAME][EMAIL_ADDRESS][DOMAIN_NAME]" at bounding box center [733, 257] width 442 height 30
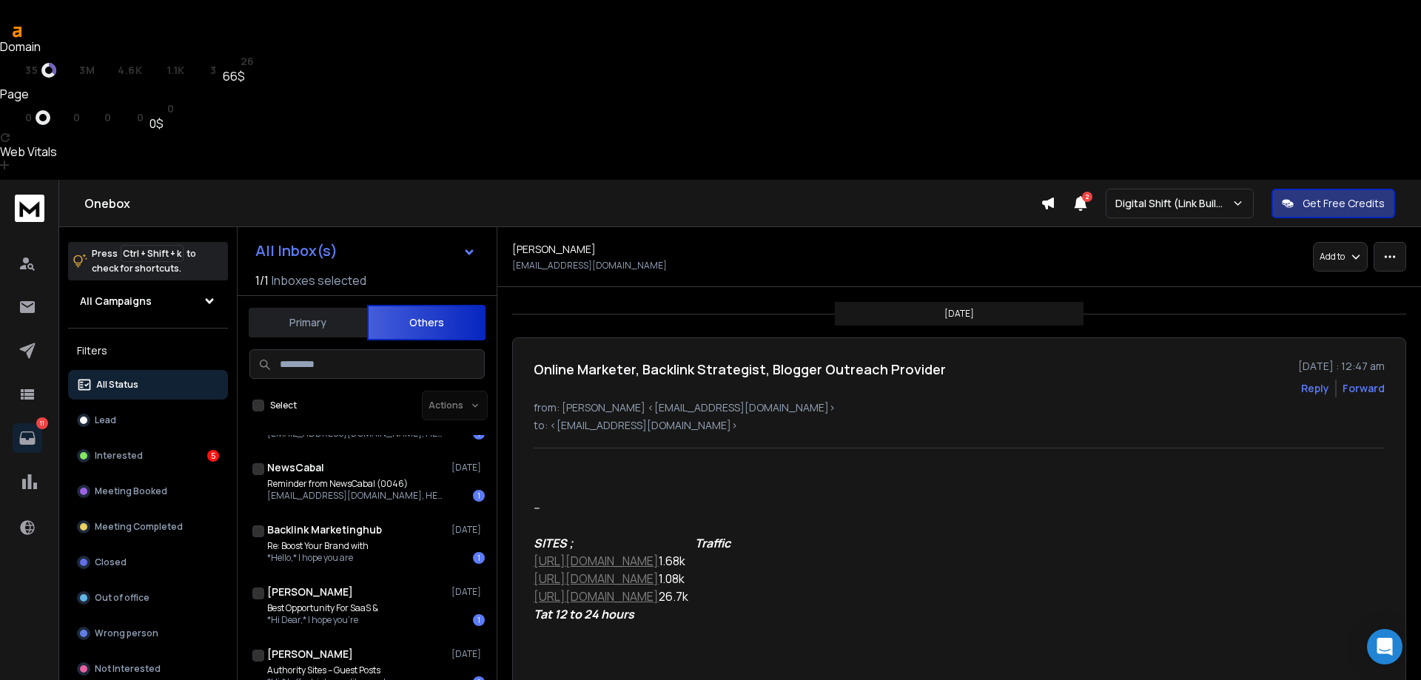
scroll to position [374, 0]
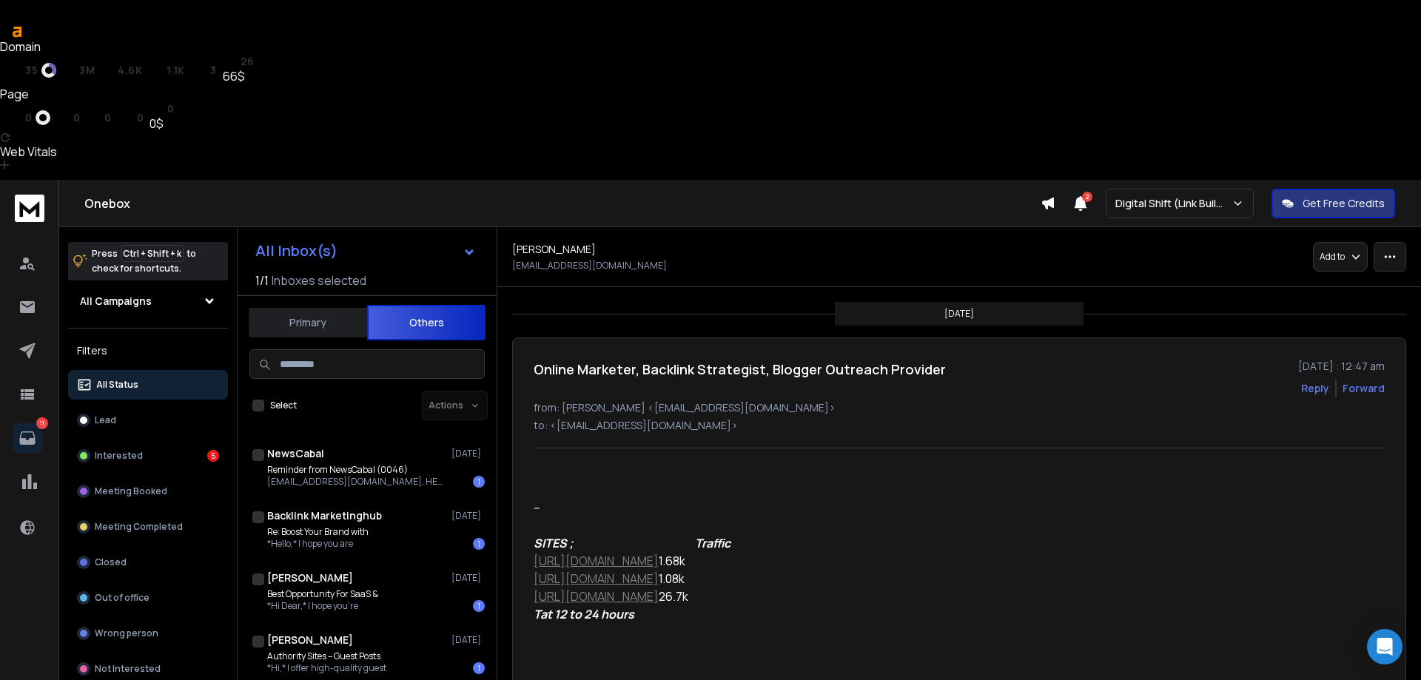
click at [36, 495] on div "11 H" at bounding box center [29, 520] width 59 height 680
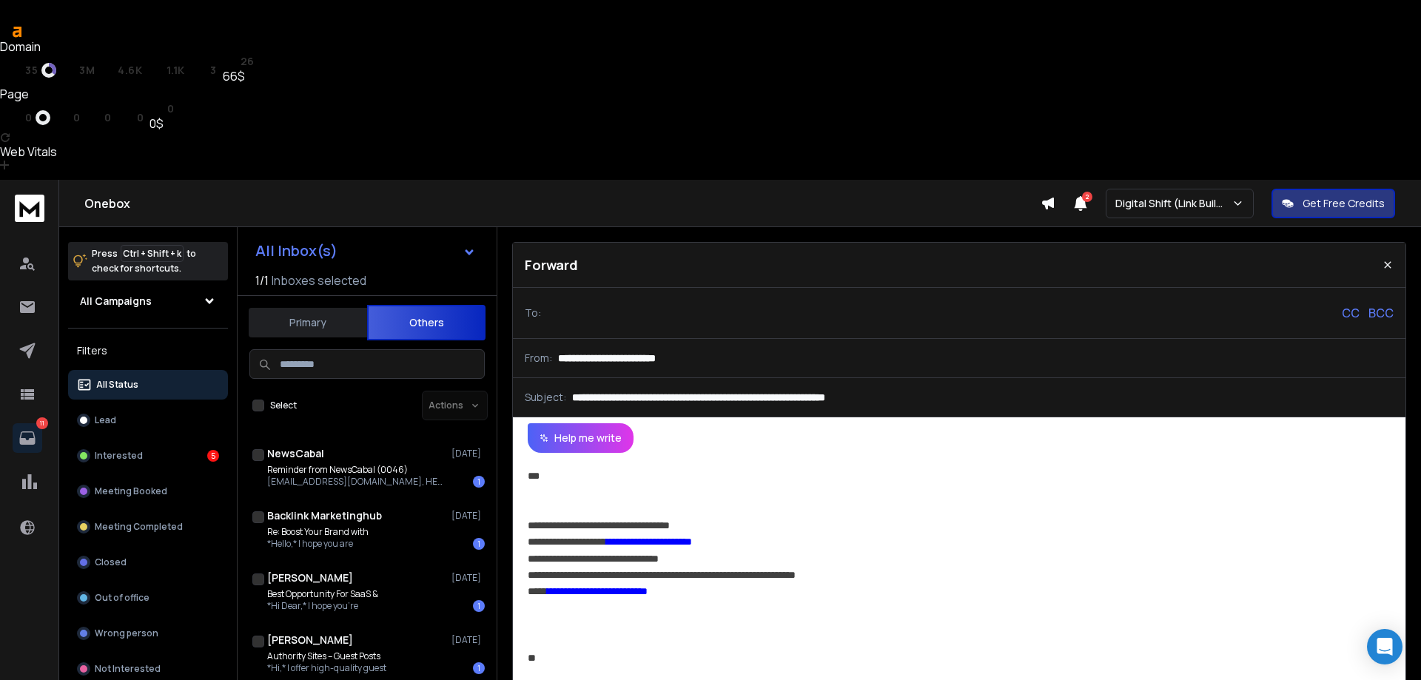
click at [1385, 261] on icon at bounding box center [1387, 264] width 7 height 7
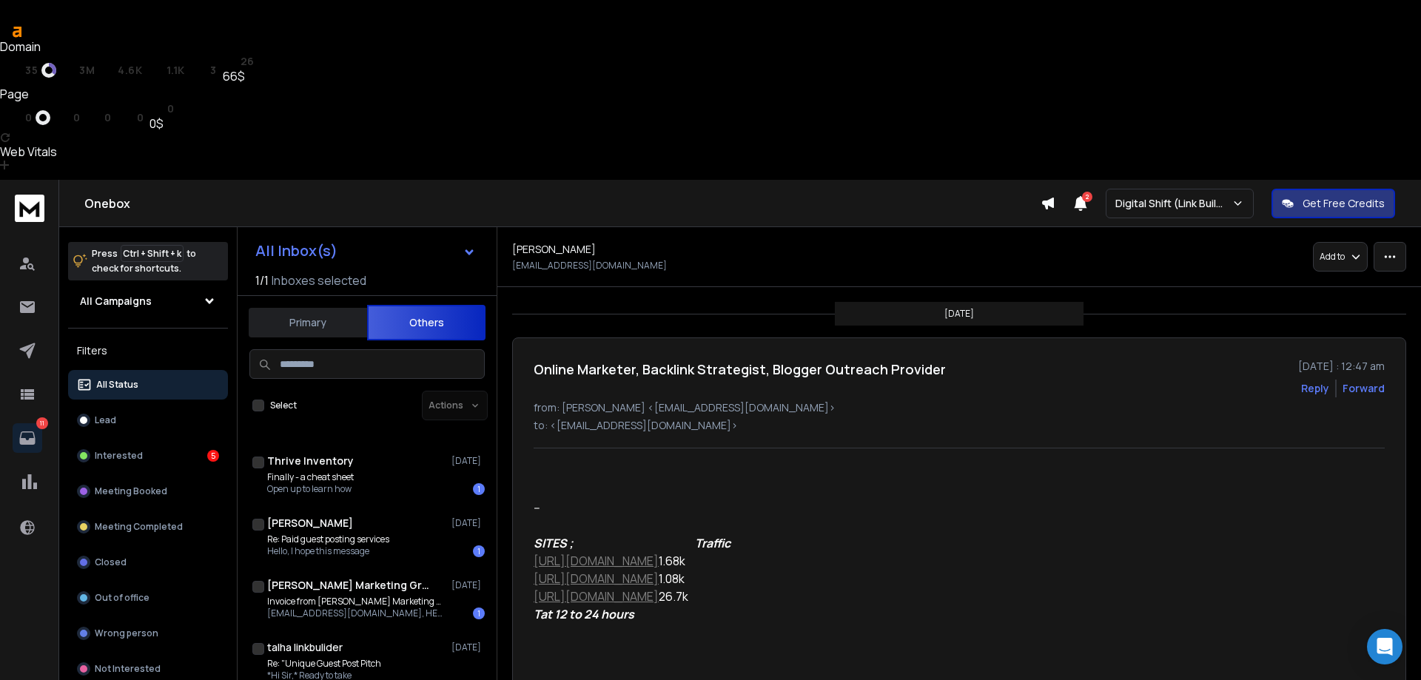
scroll to position [696, 0]
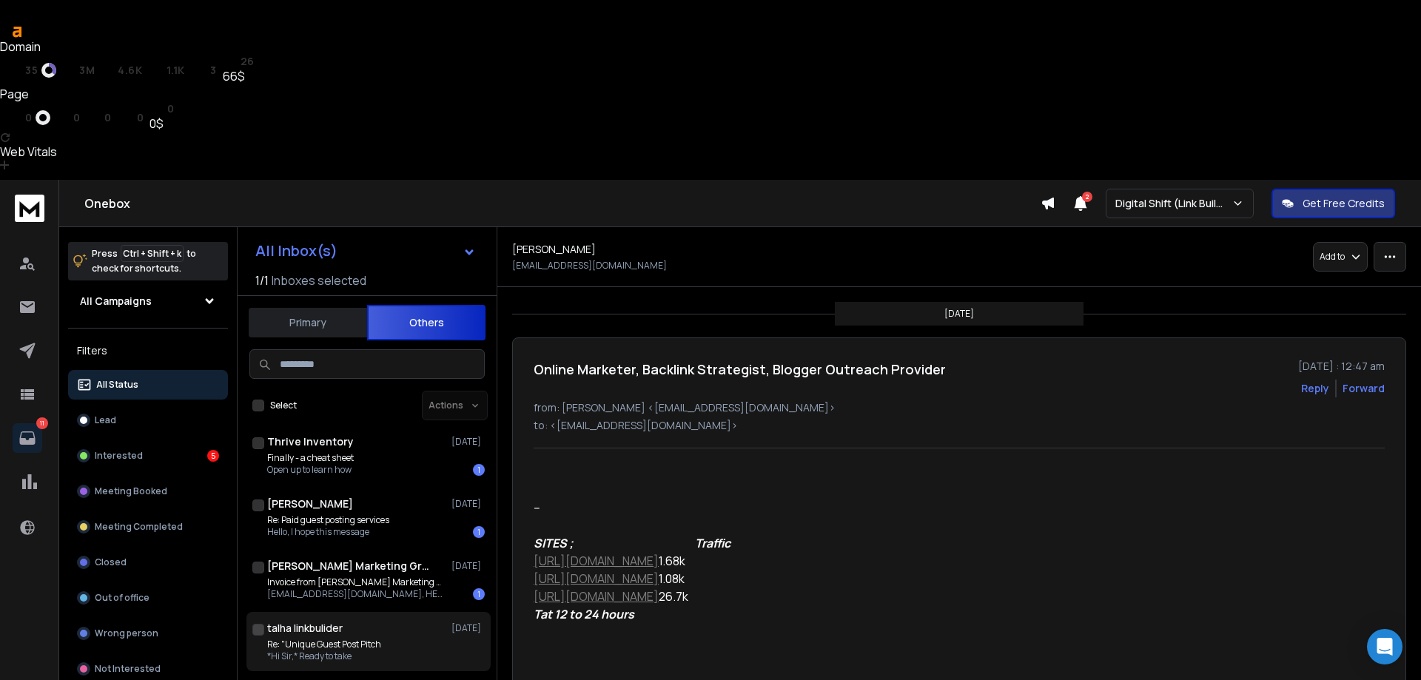
click at [376, 621] on div "talha linkbulider [DATE]" at bounding box center [376, 628] width 218 height 15
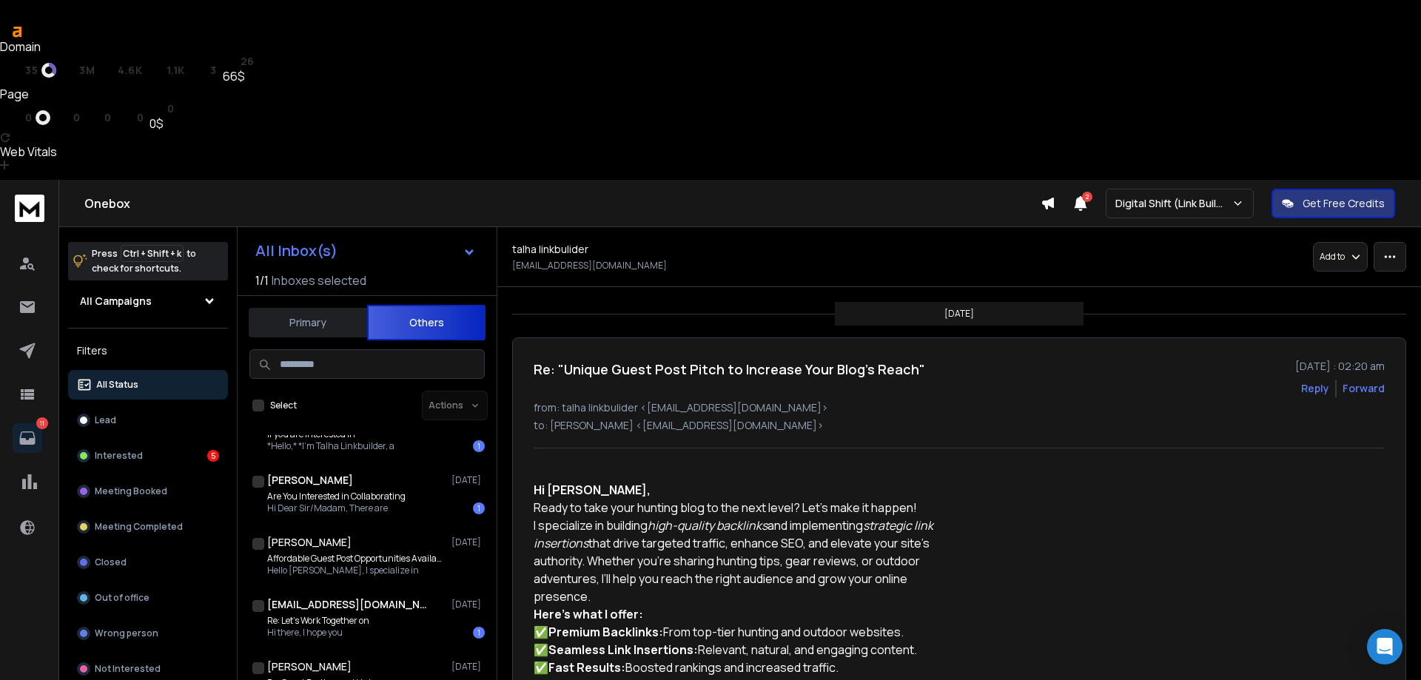
scroll to position [1179, 0]
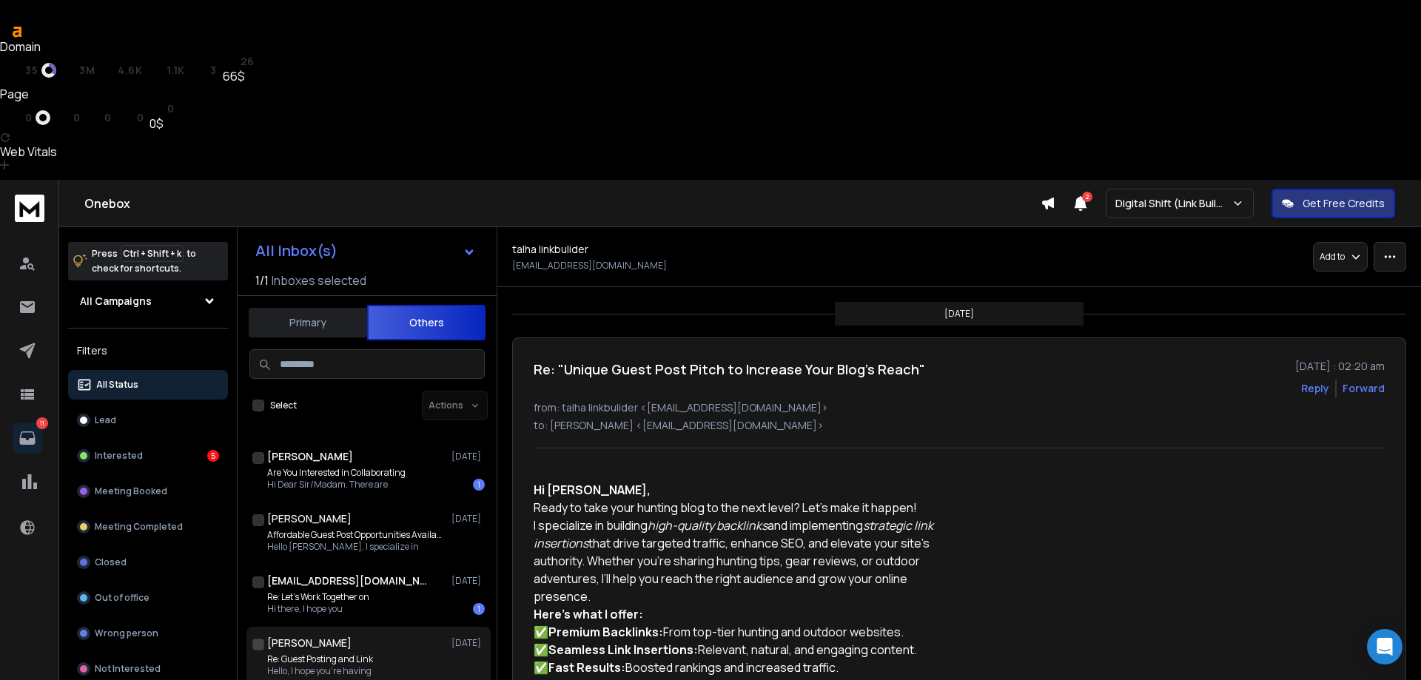
click at [358, 653] on p "Re: Guest Posting and Link" at bounding box center [320, 659] width 106 height 12
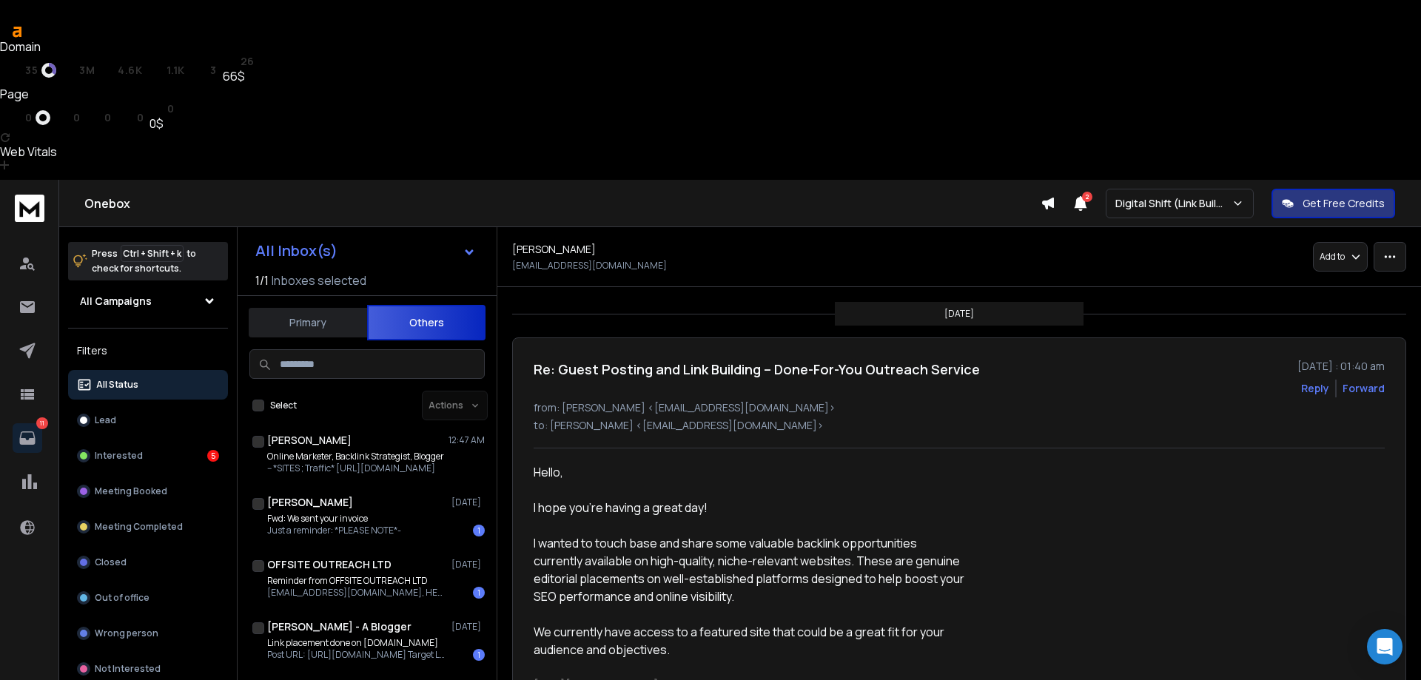
scroll to position [0, 0]
